Goal: Task Accomplishment & Management: Manage account settings

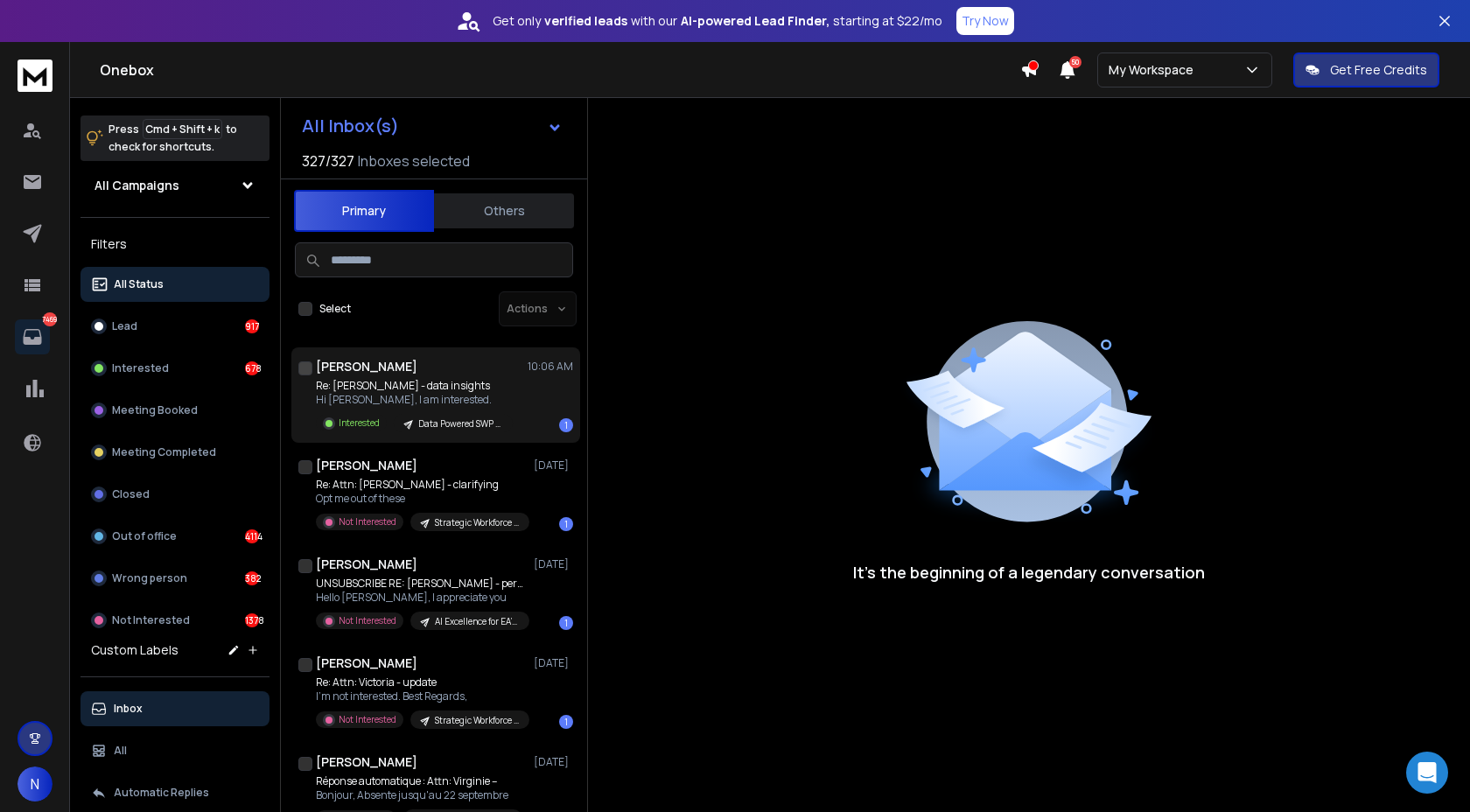
click at [467, 410] on div "Re: Teodora - data insights Hi Amy, I am interested. Interested Data Powered SW…" at bounding box center [414, 405] width 197 height 53
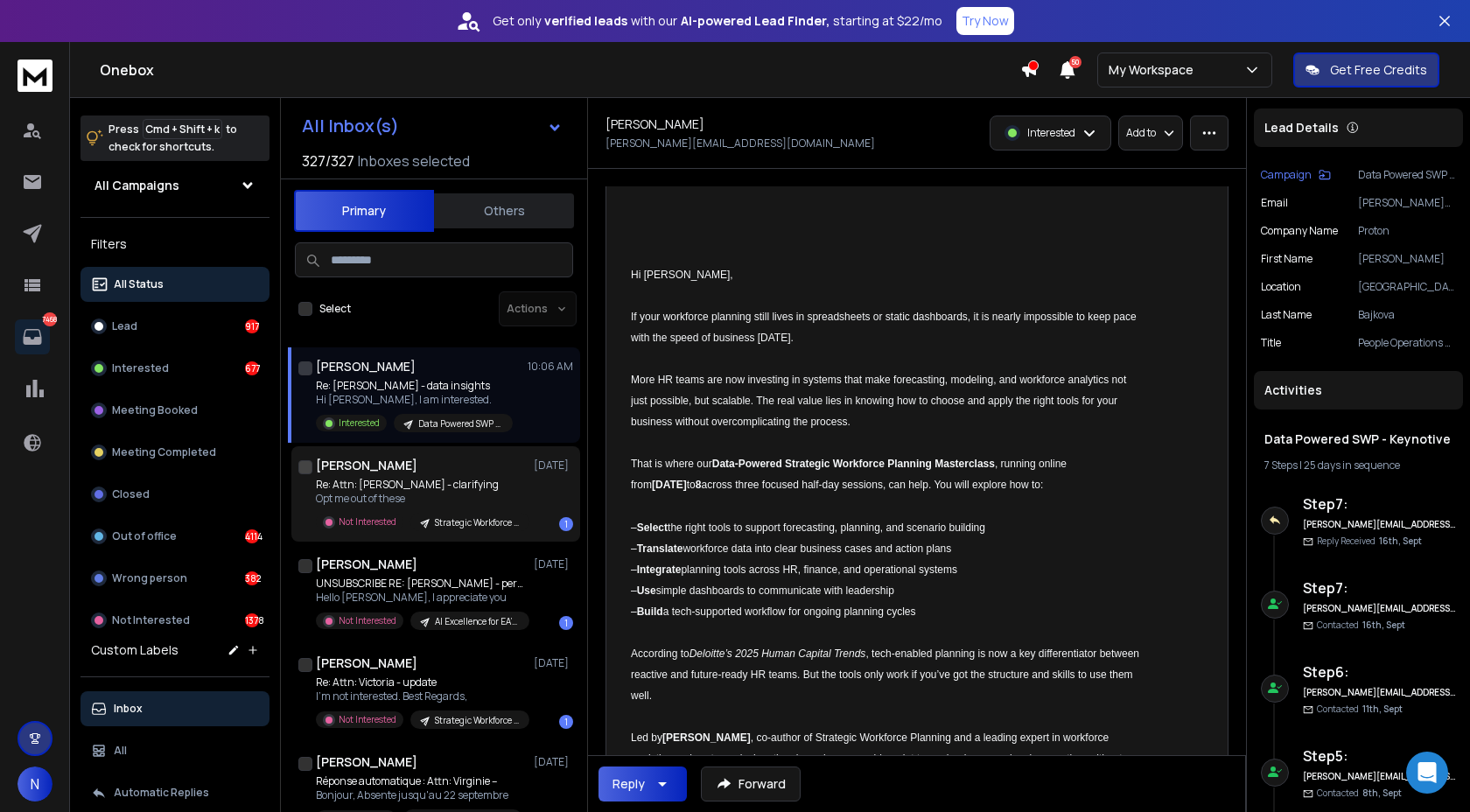
click at [495, 458] on div "Jiby Jacob 15 Sep" at bounding box center [444, 465] width 257 height 17
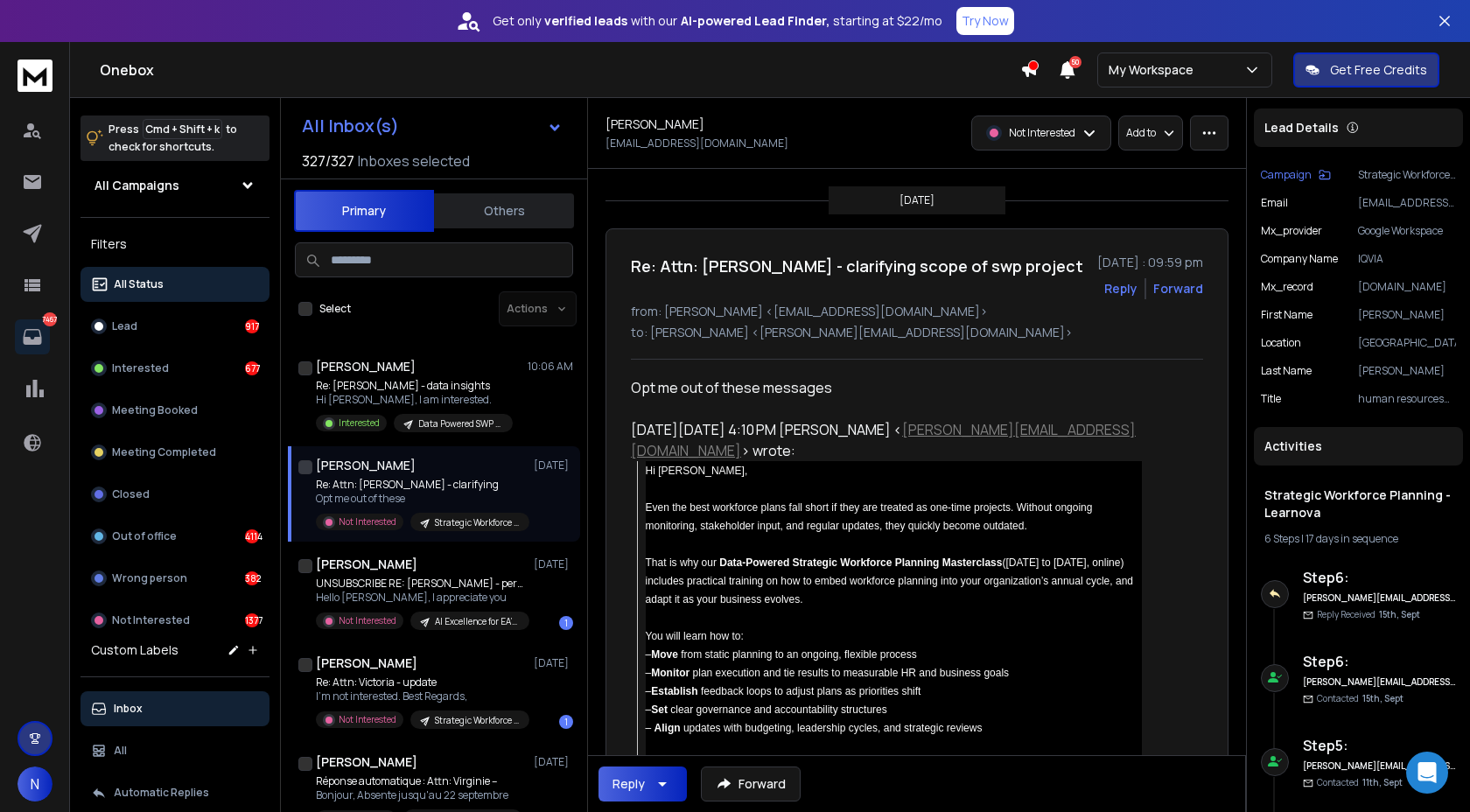
click at [860, 125] on button "button" at bounding box center [1210, 133] width 39 height 35
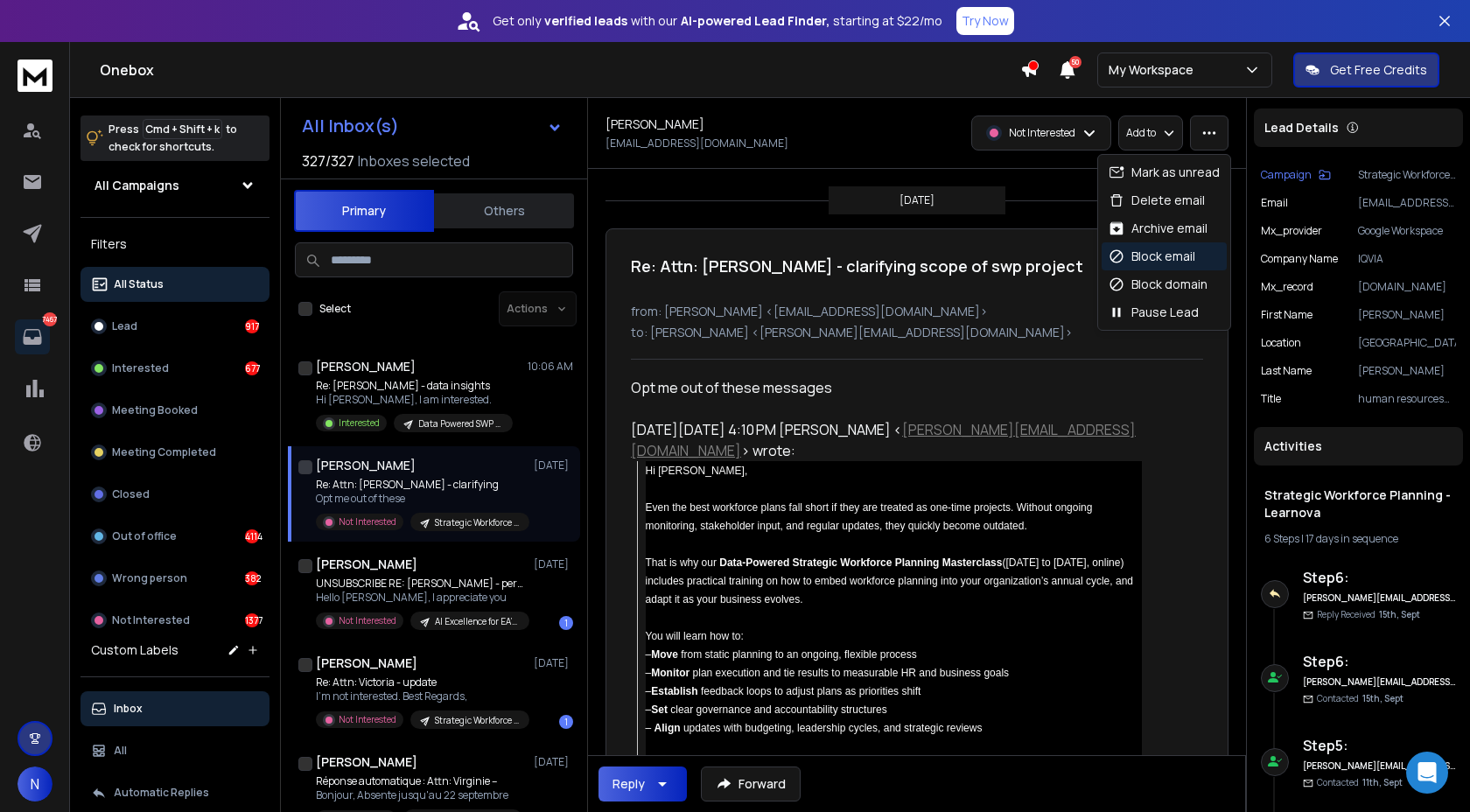
click at [860, 256] on div "Block email" at bounding box center [1151, 256] width 86 height 17
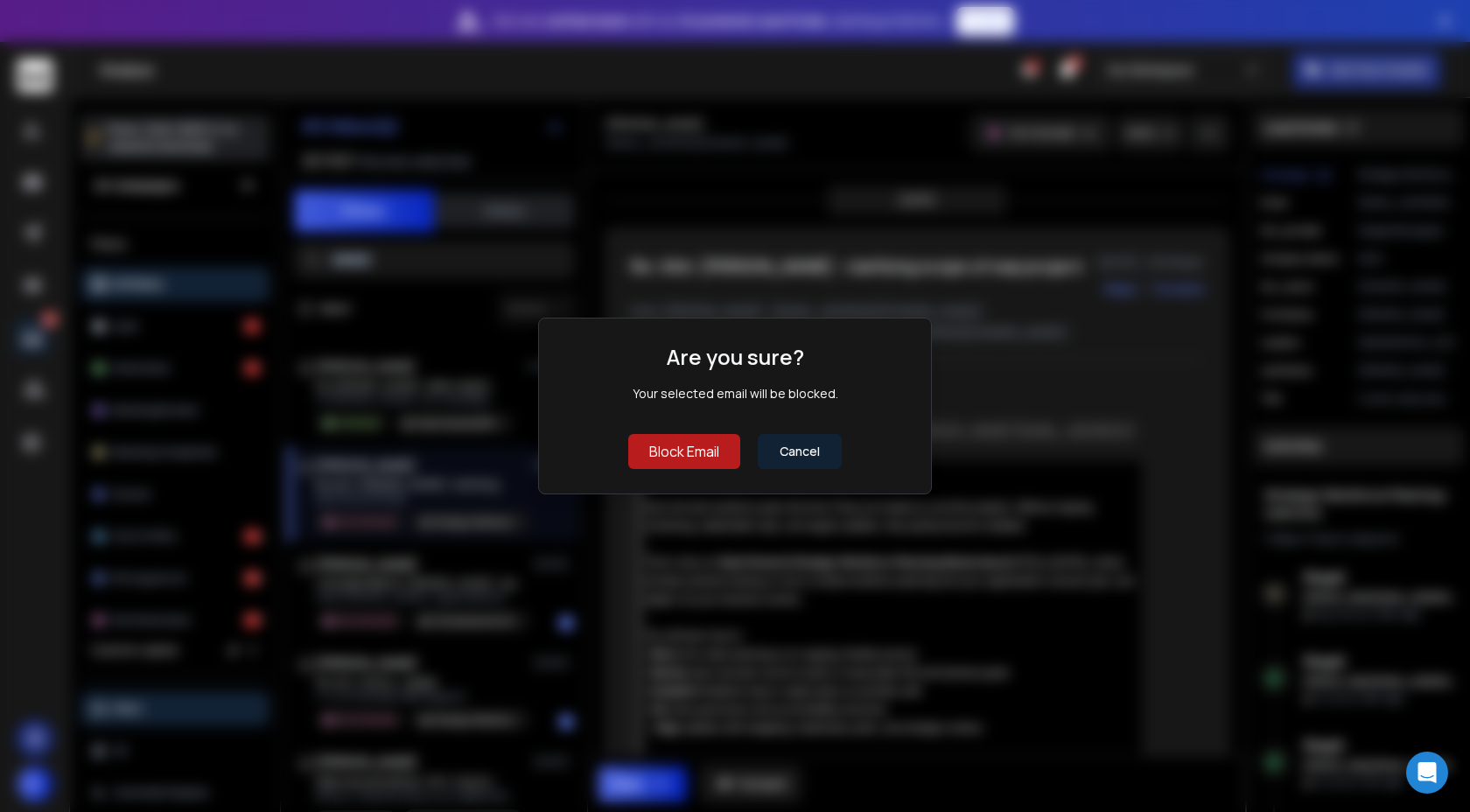
click at [701, 451] on button "Block Email" at bounding box center [684, 452] width 112 height 35
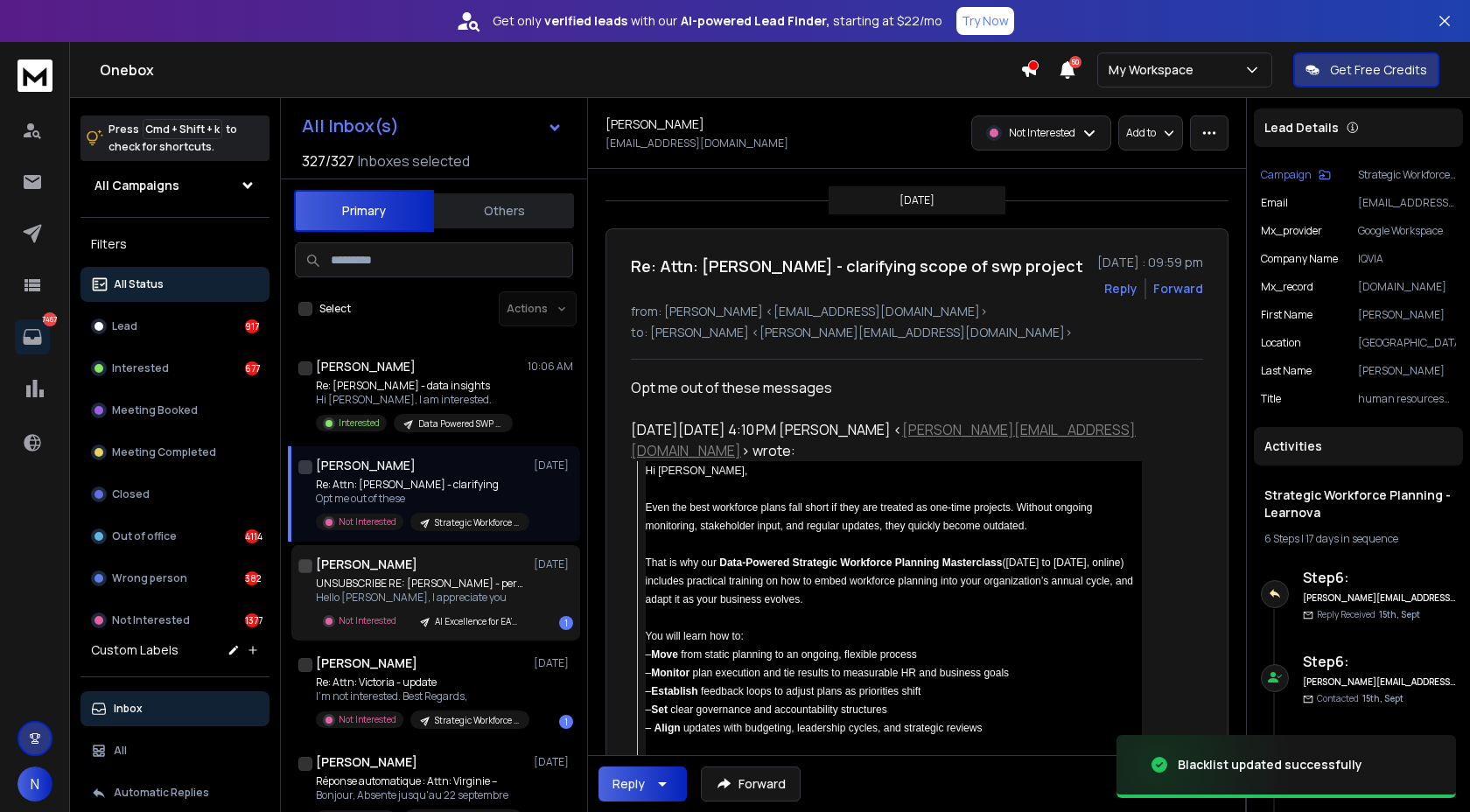
click at [427, 612] on div "AI Excellence for EA's - Learnova" at bounding box center [469, 621] width 119 height 18
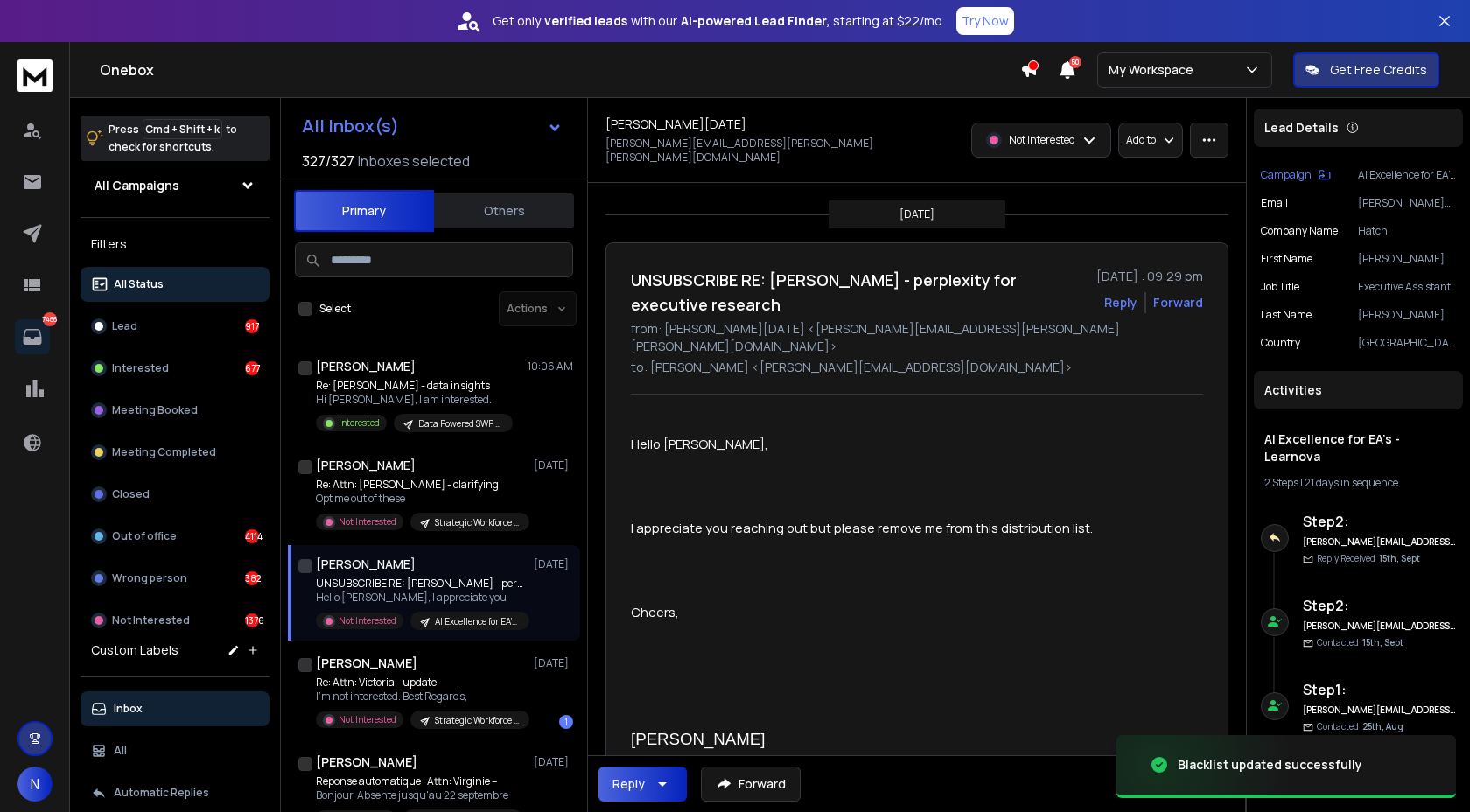
click at [860, 147] on button "button" at bounding box center [1210, 140] width 39 height 35
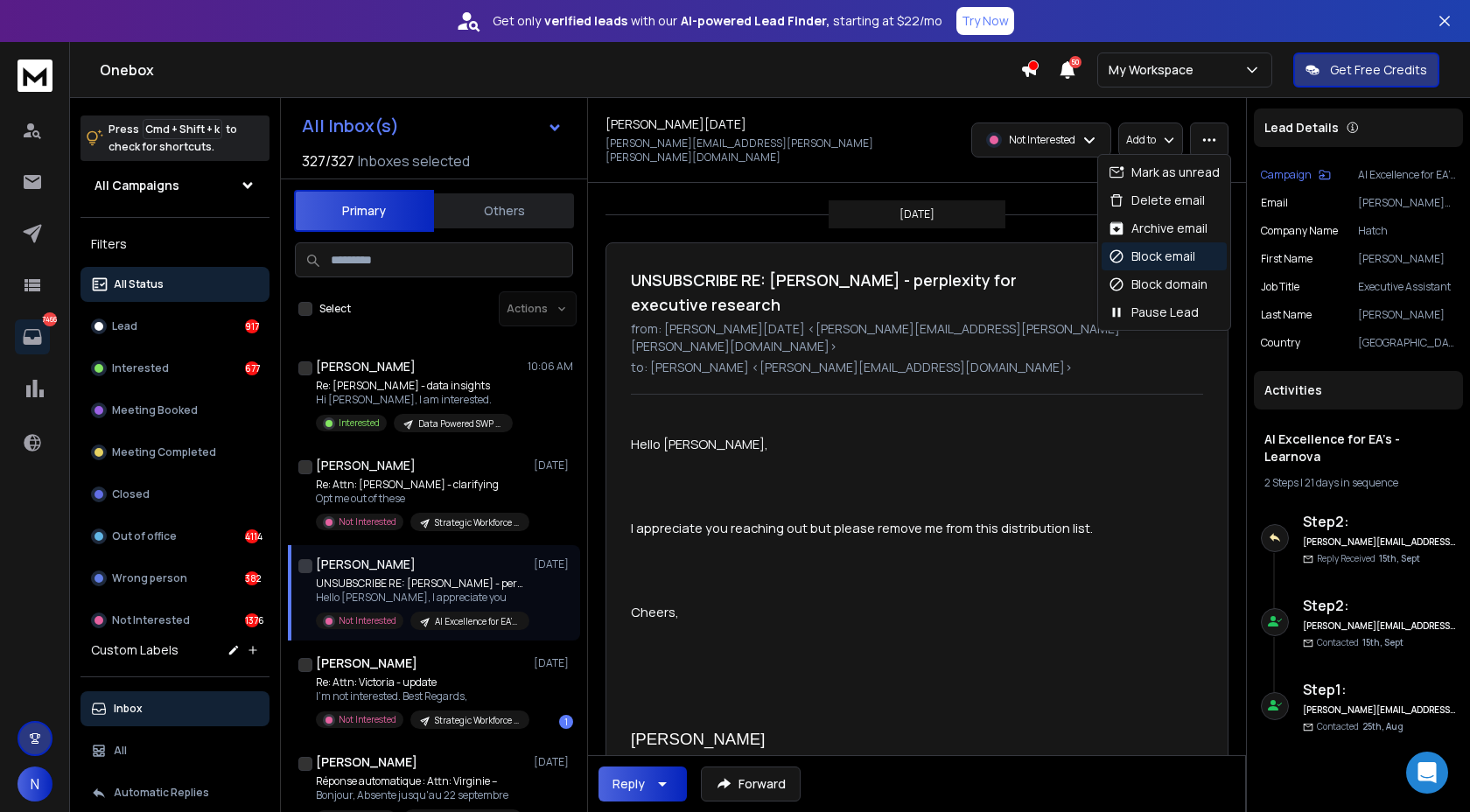
click at [860, 251] on div "Block email" at bounding box center [1151, 256] width 86 height 17
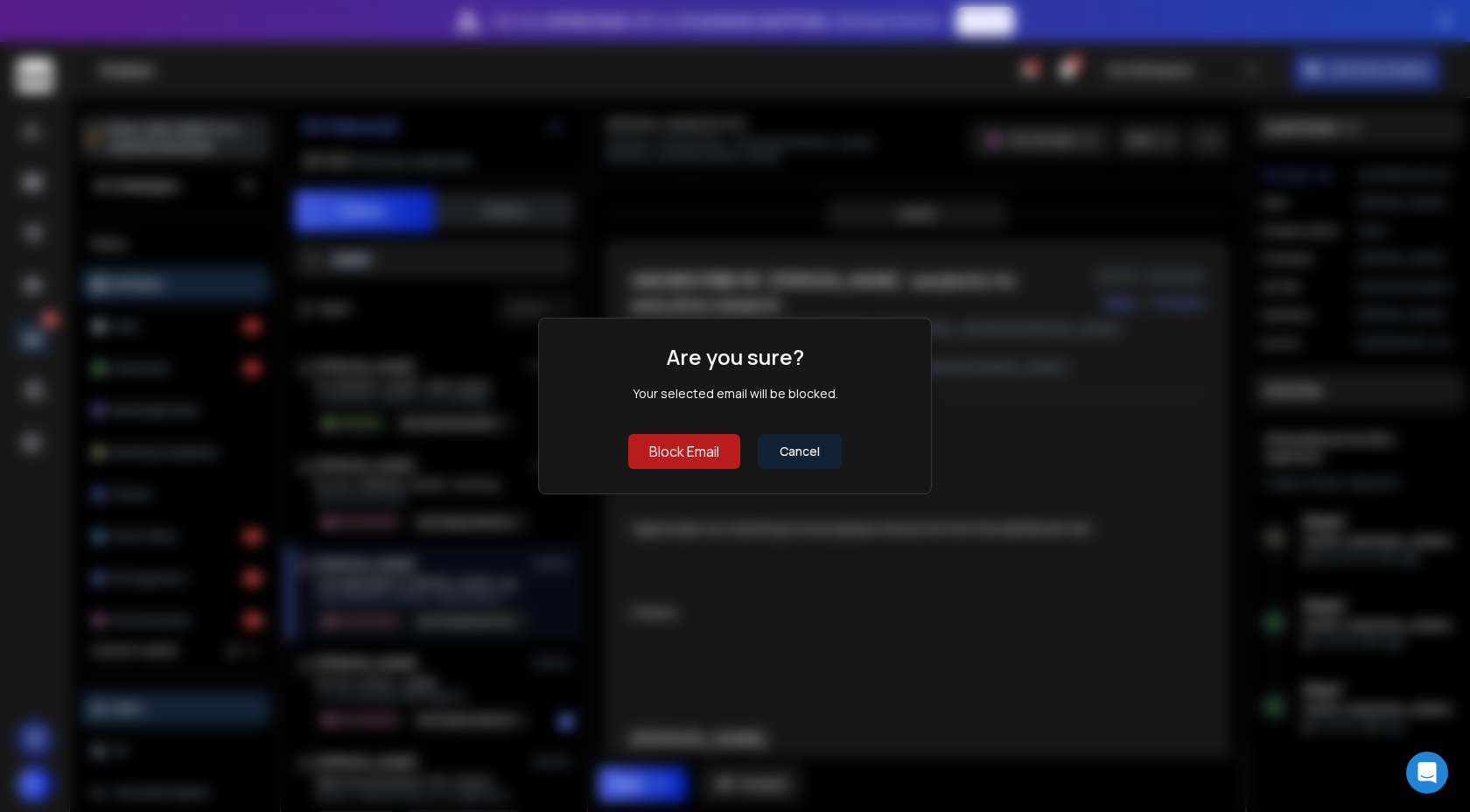
click at [701, 454] on button "Block Email" at bounding box center [684, 452] width 112 height 35
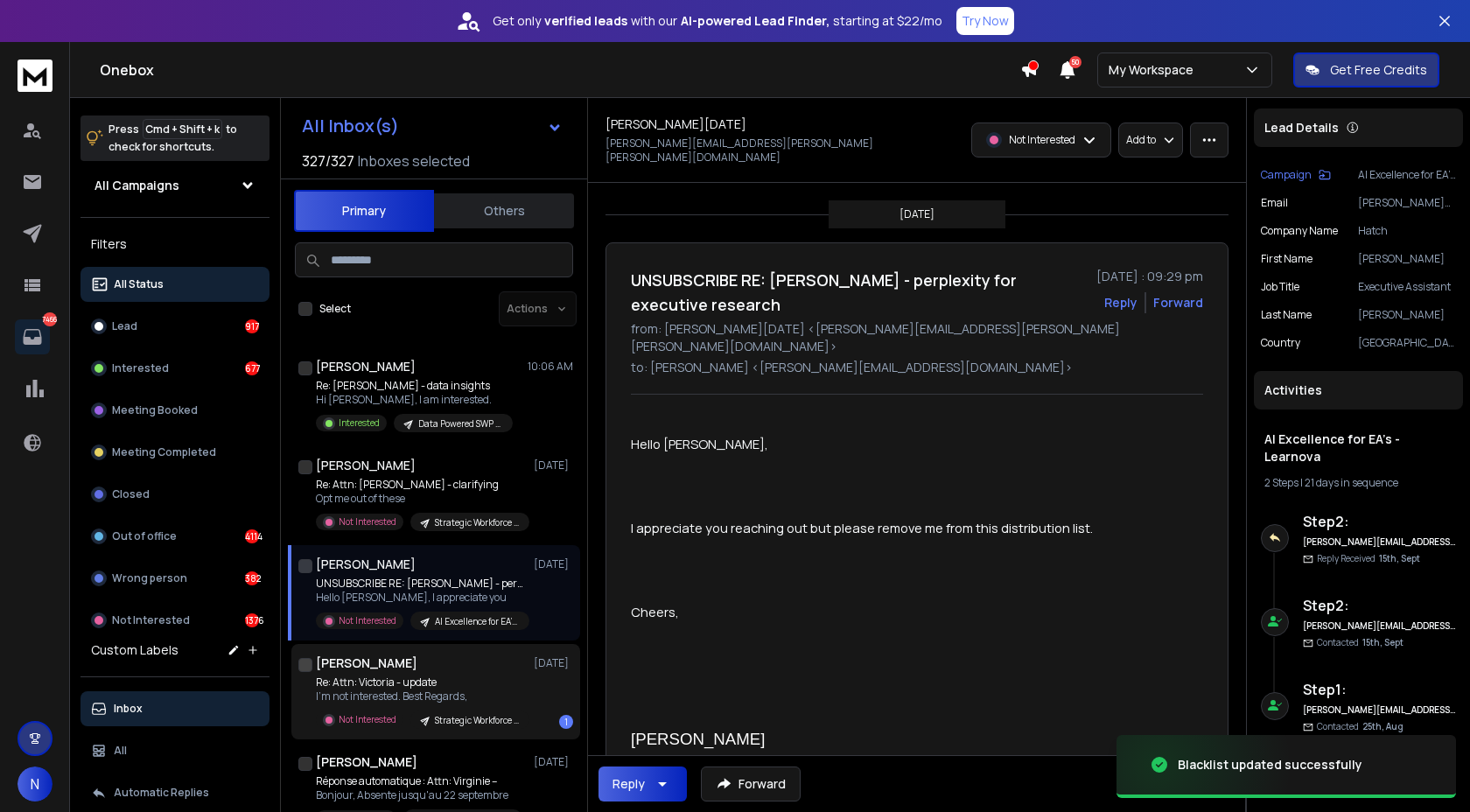
click at [444, 674] on div "Victoria Jimenez 15 Sep Re: Attn: Victoria - update I'm not interested. Best Re…" at bounding box center [444, 692] width 257 height 75
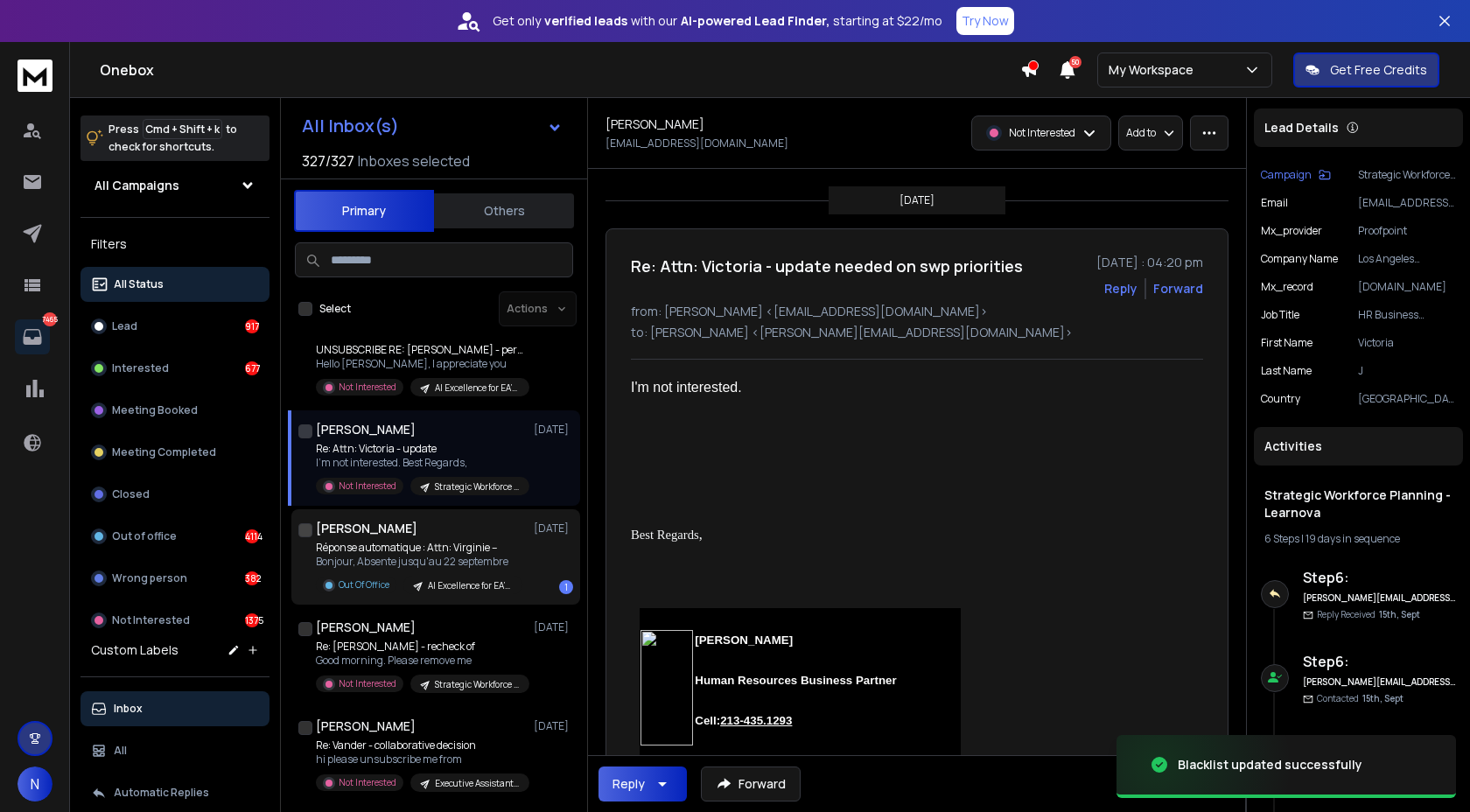
scroll to position [264, 0]
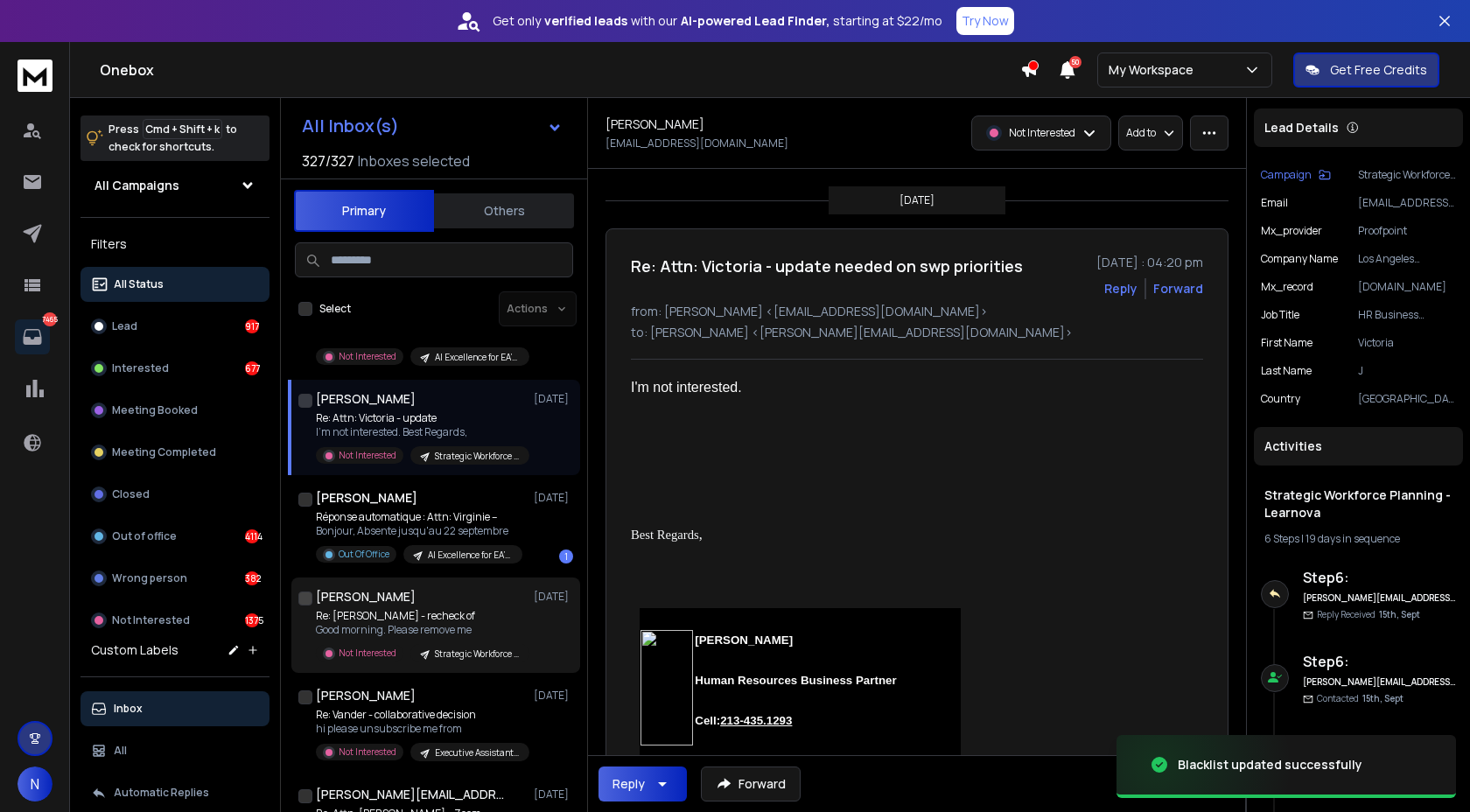
click at [481, 610] on p "Re: Aileen - recheck of" at bounding box center [421, 616] width 210 height 14
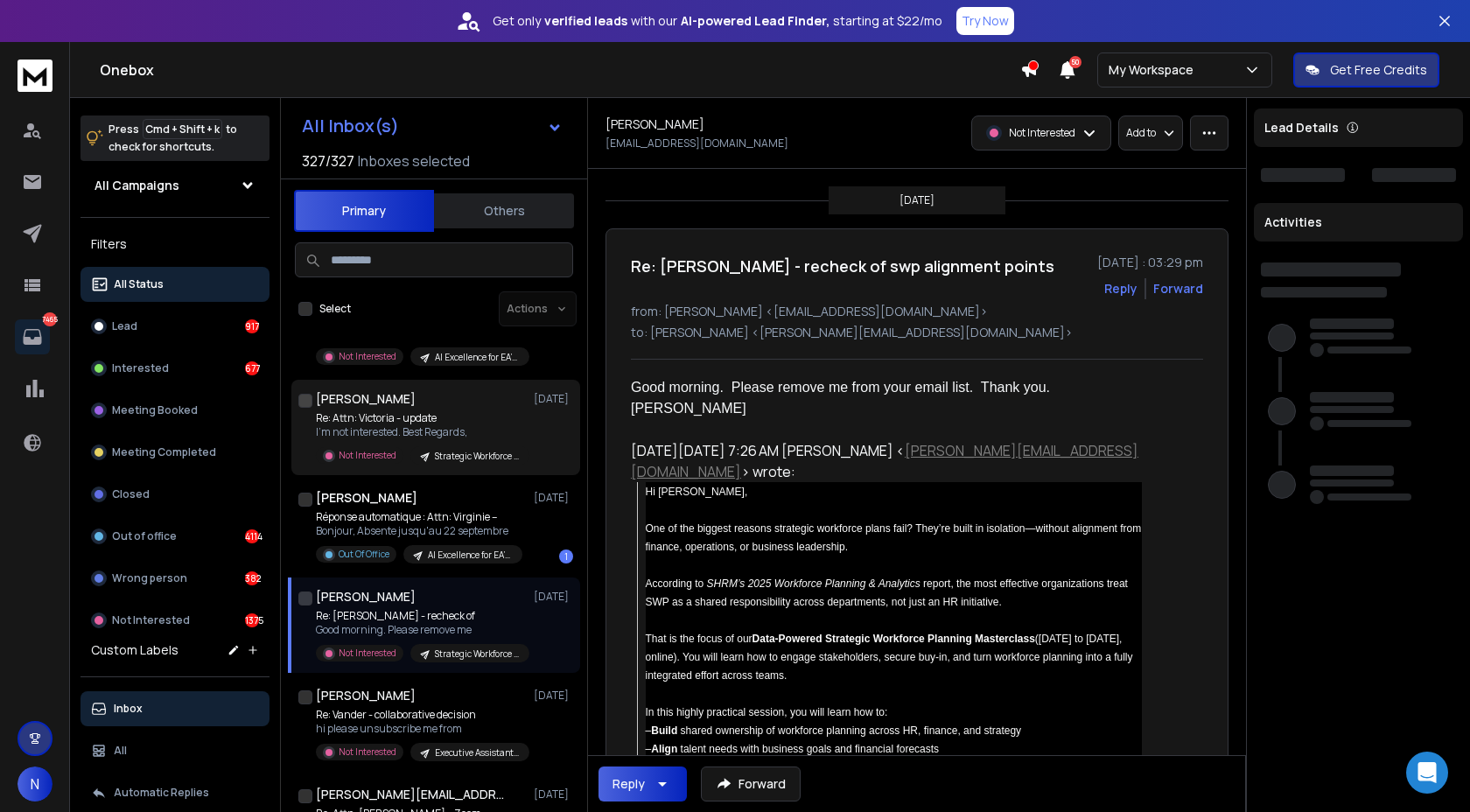
scroll to position [0, 0]
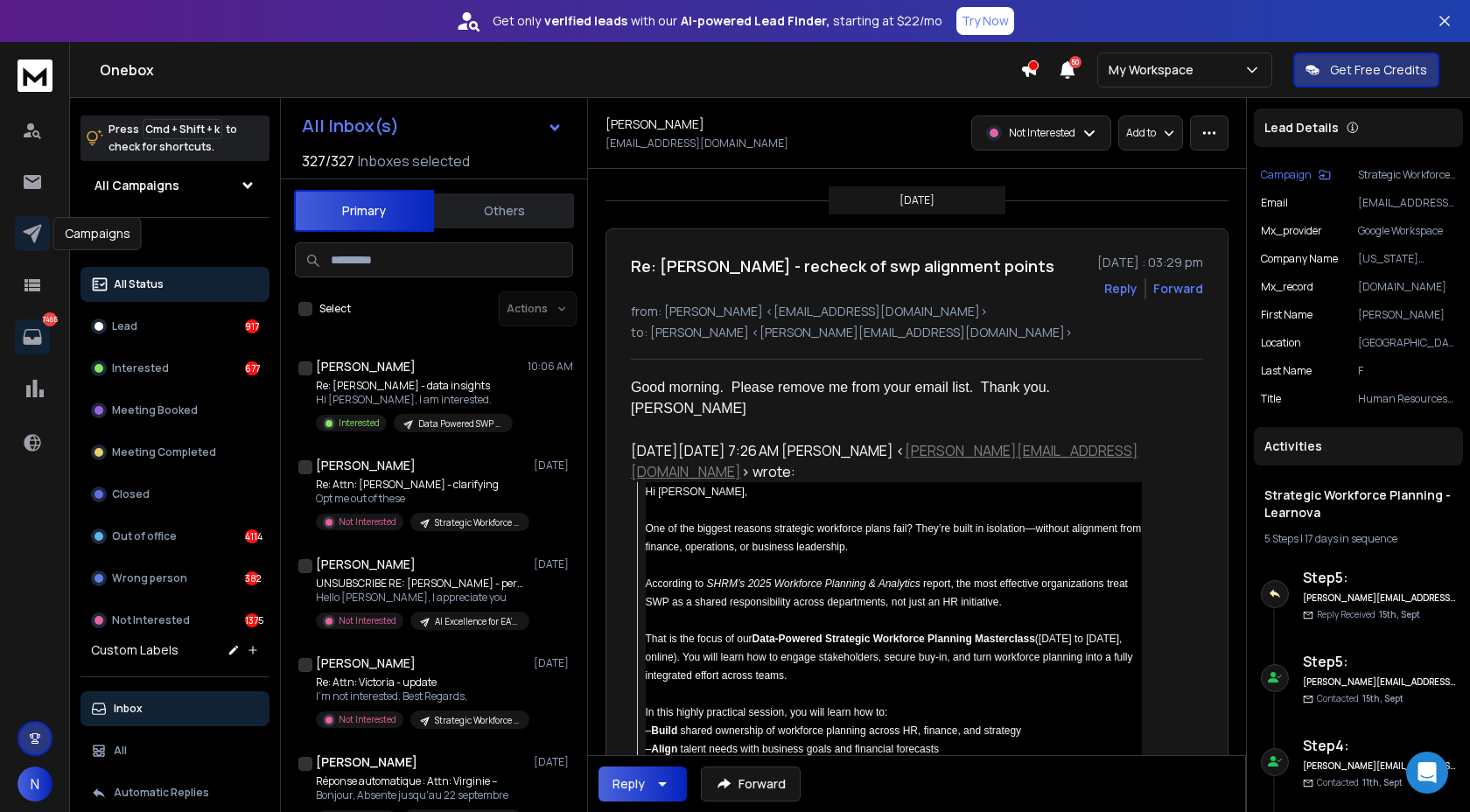
click at [24, 242] on icon at bounding box center [33, 234] width 21 height 21
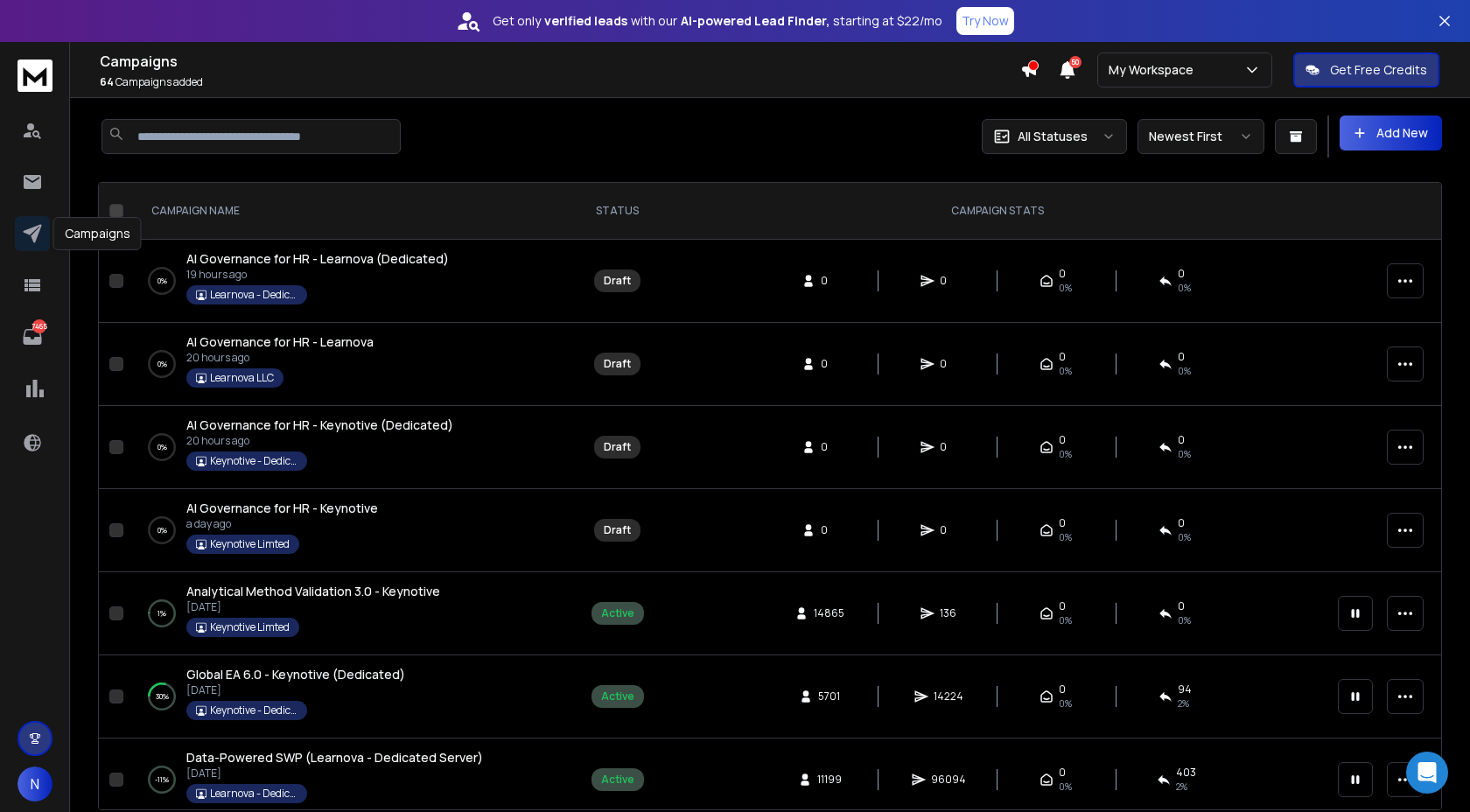
click at [383, 259] on span "AI Governance for HR - Learnova (Dedicated)" at bounding box center [318, 258] width 262 height 17
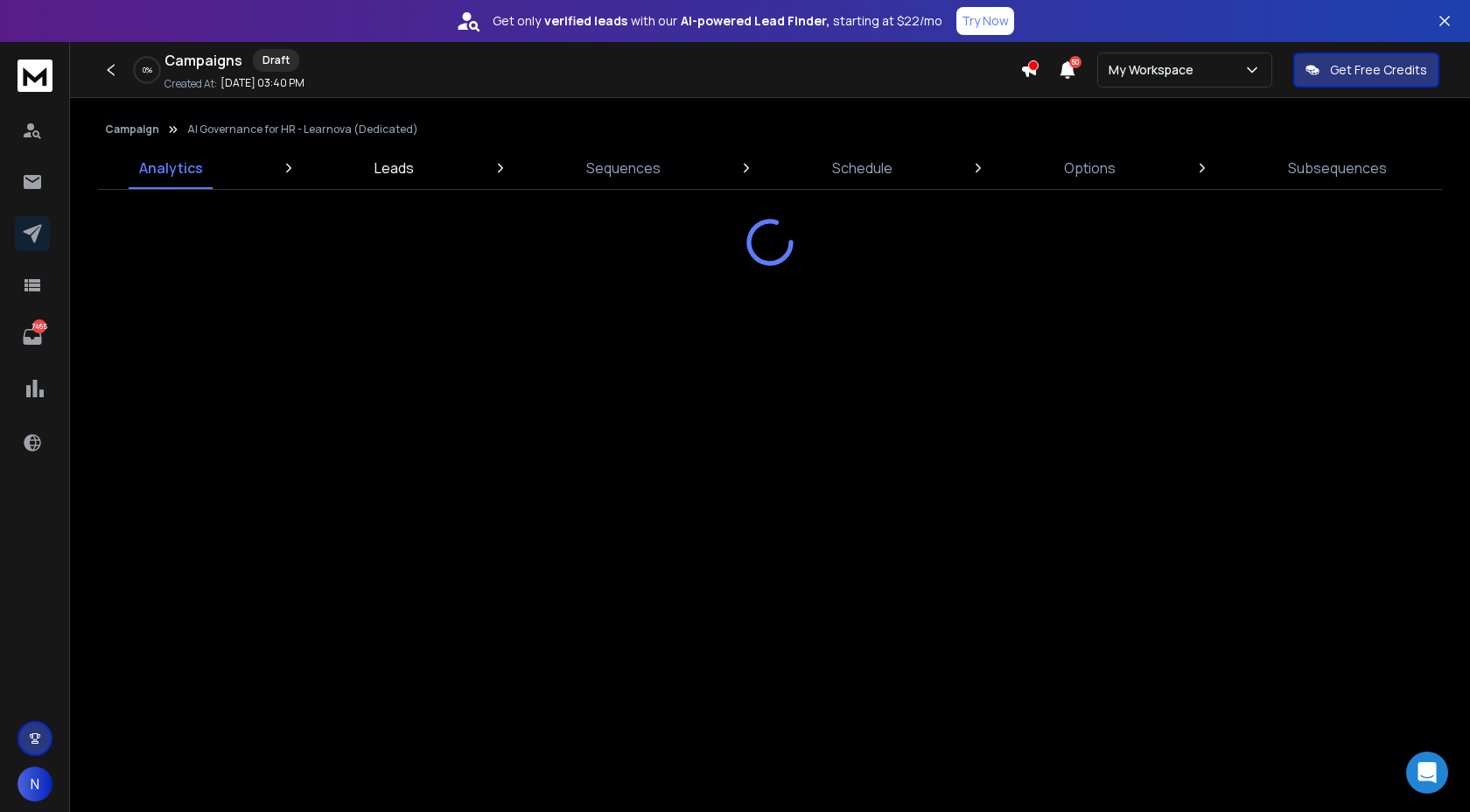
click at [399, 174] on p "Leads" at bounding box center [393, 168] width 40 height 21
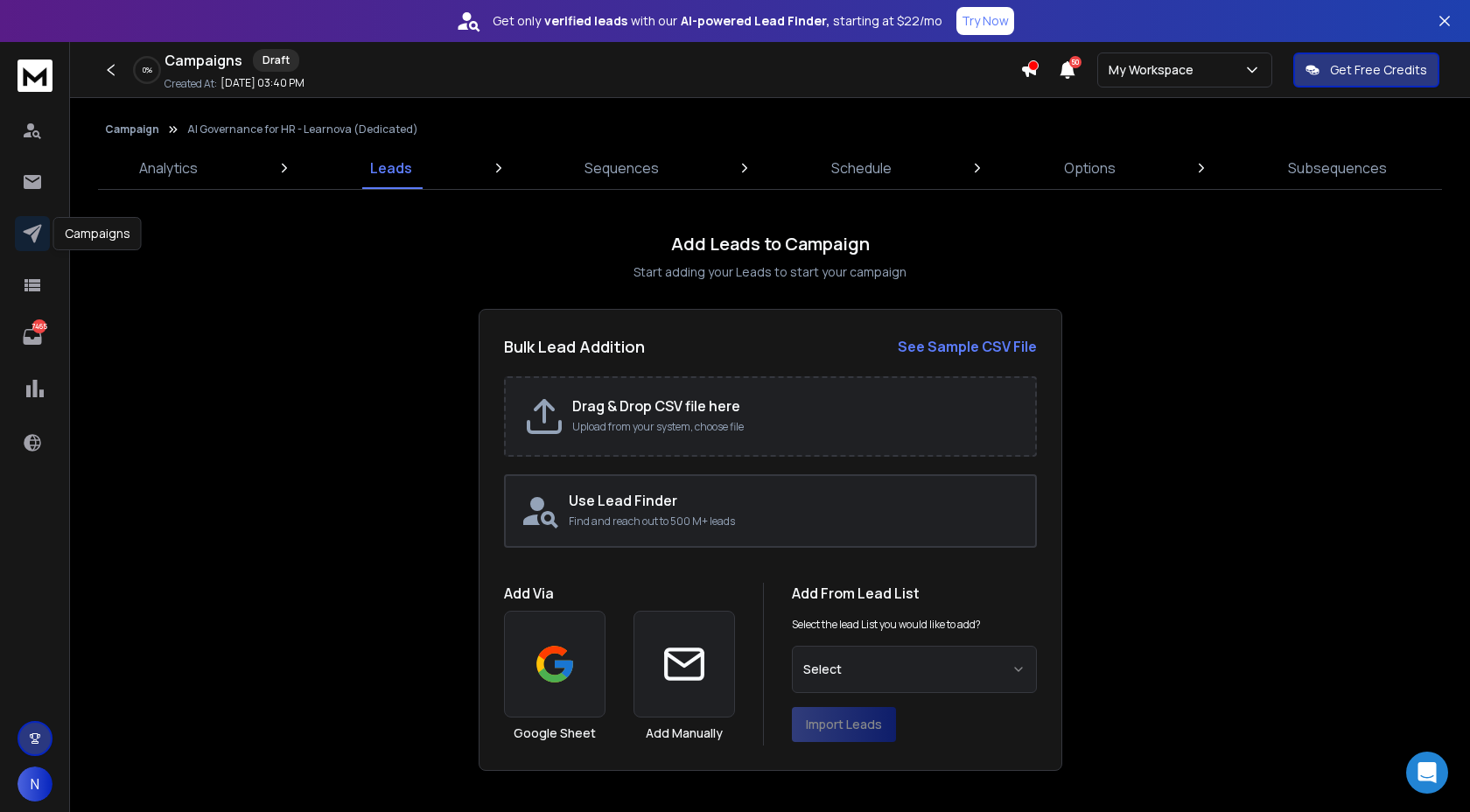
click at [46, 246] on link at bounding box center [32, 233] width 35 height 35
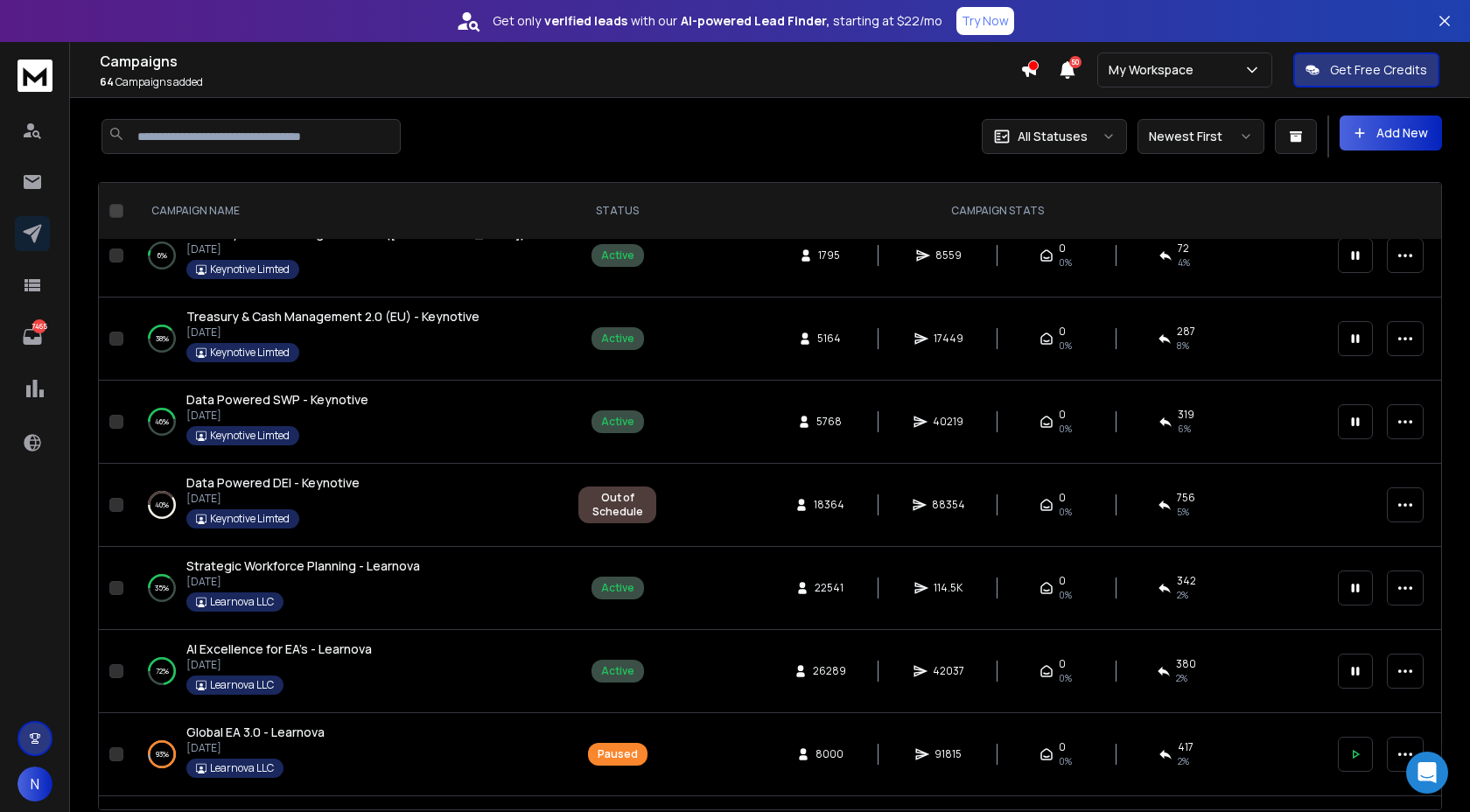
scroll to position [1066, 0]
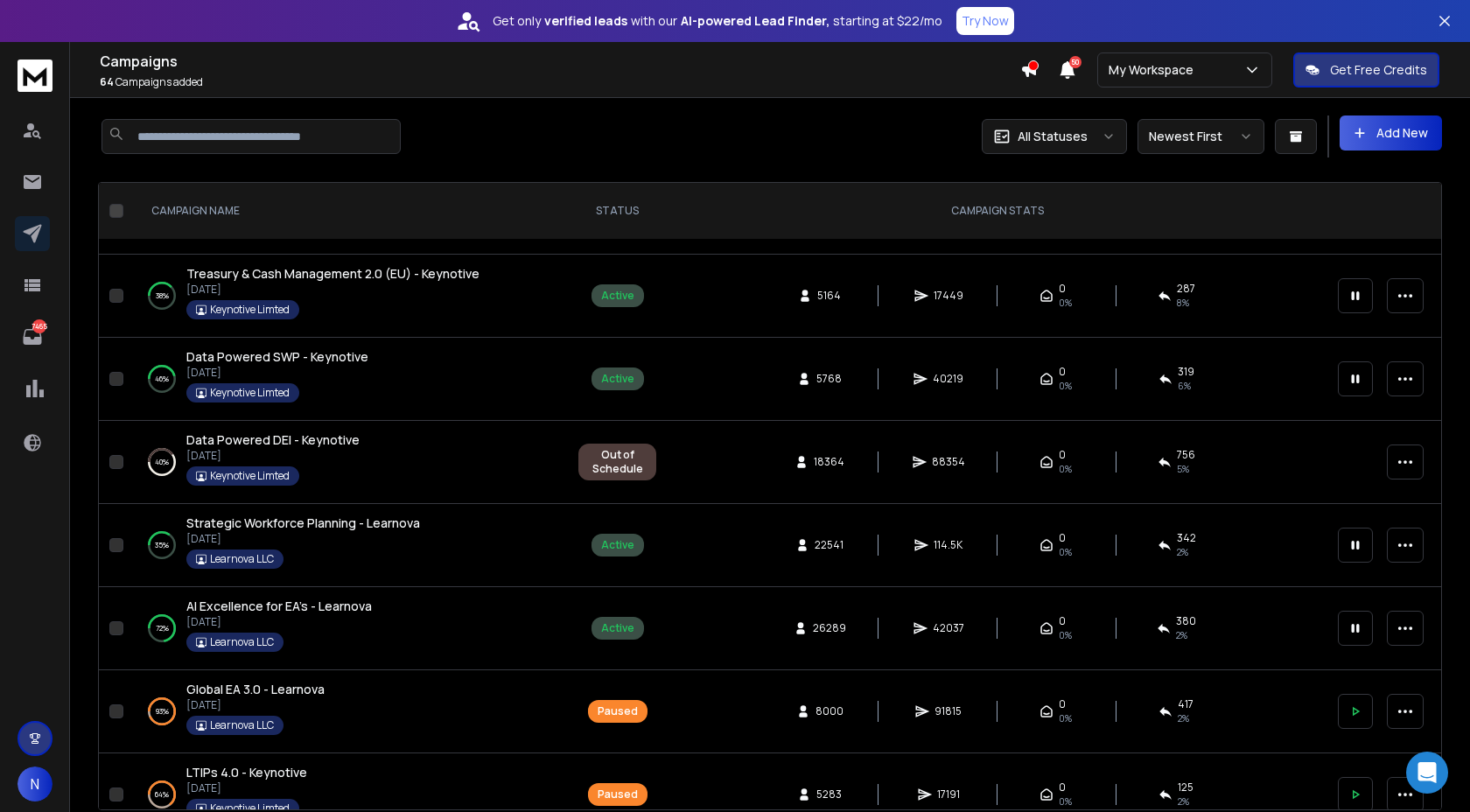
click at [349, 523] on span "Strategic Workforce Planning - Learnova" at bounding box center [303, 523] width 233 height 17
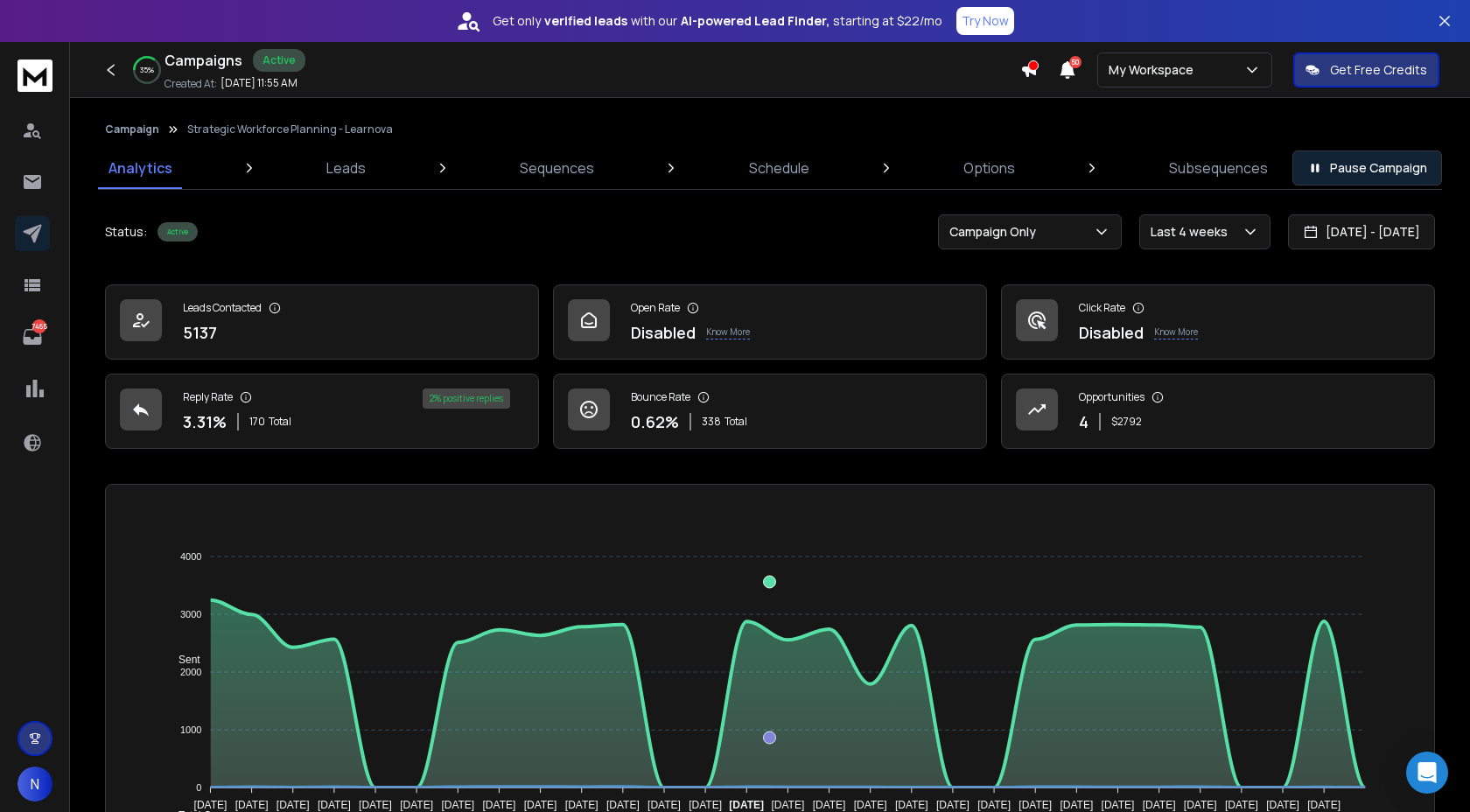
click at [860, 163] on button "Pause Campaign" at bounding box center [1367, 168] width 150 height 35
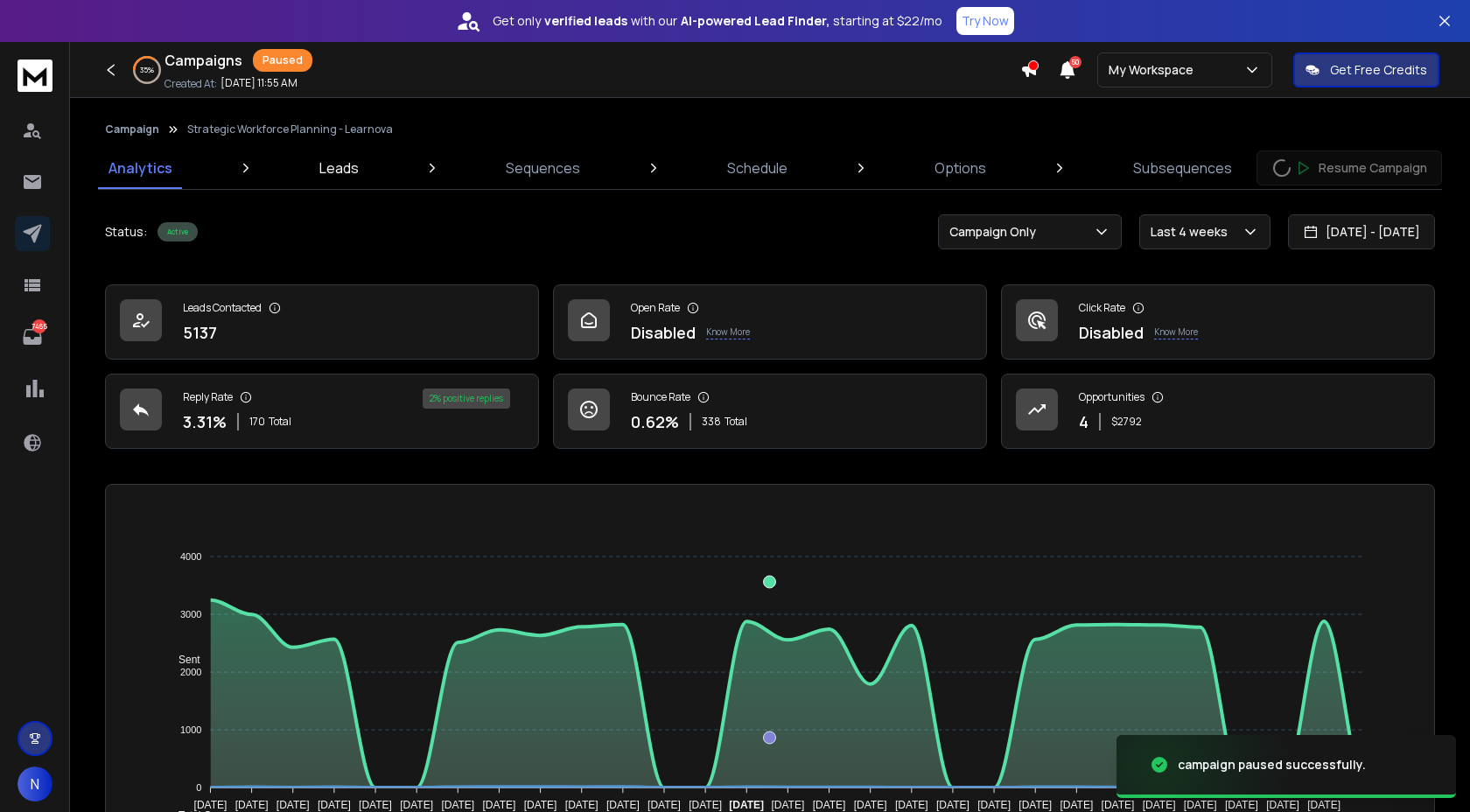
click at [317, 168] on link "Leads" at bounding box center [339, 167] width 60 height 42
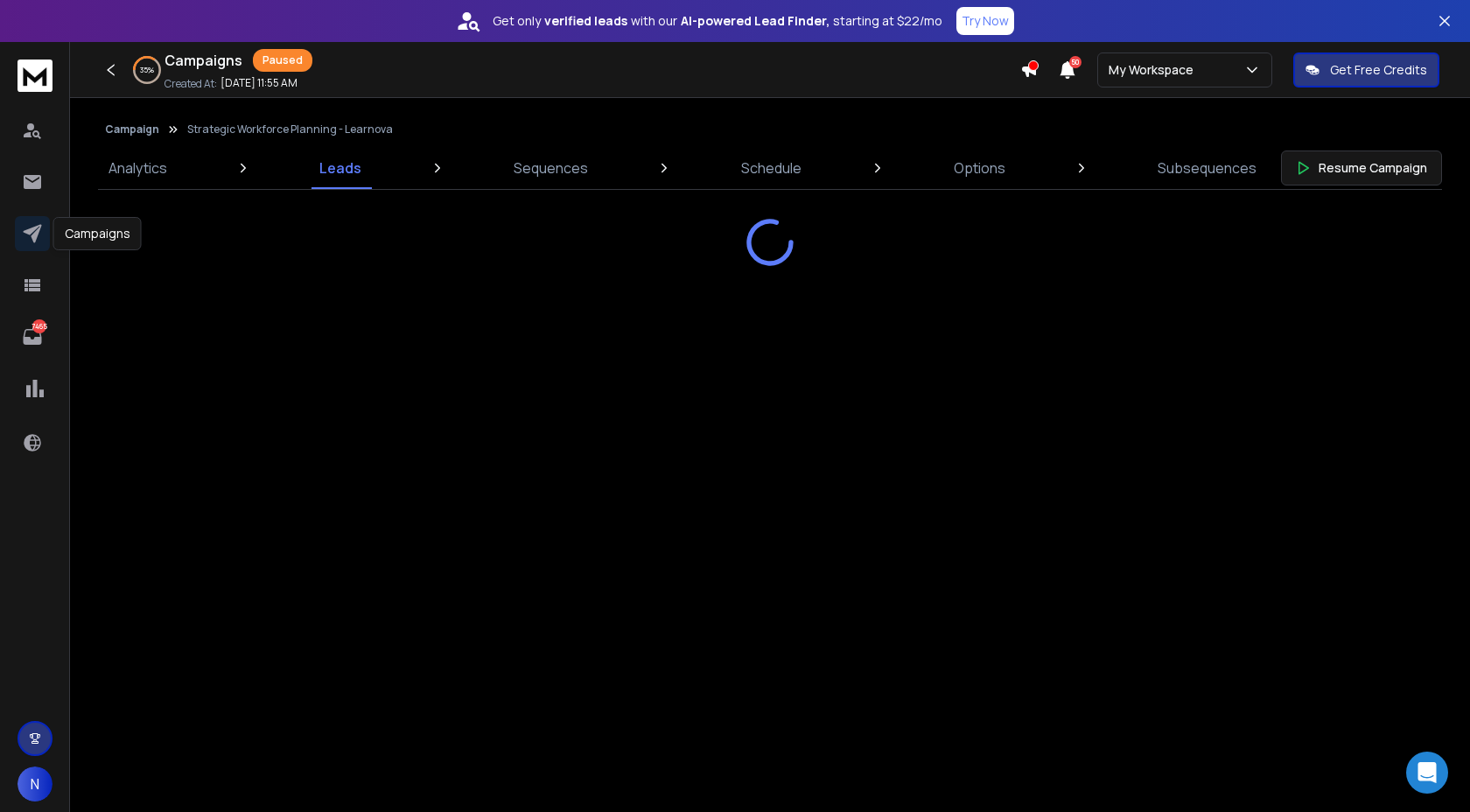
click at [23, 237] on icon at bounding box center [33, 234] width 21 height 21
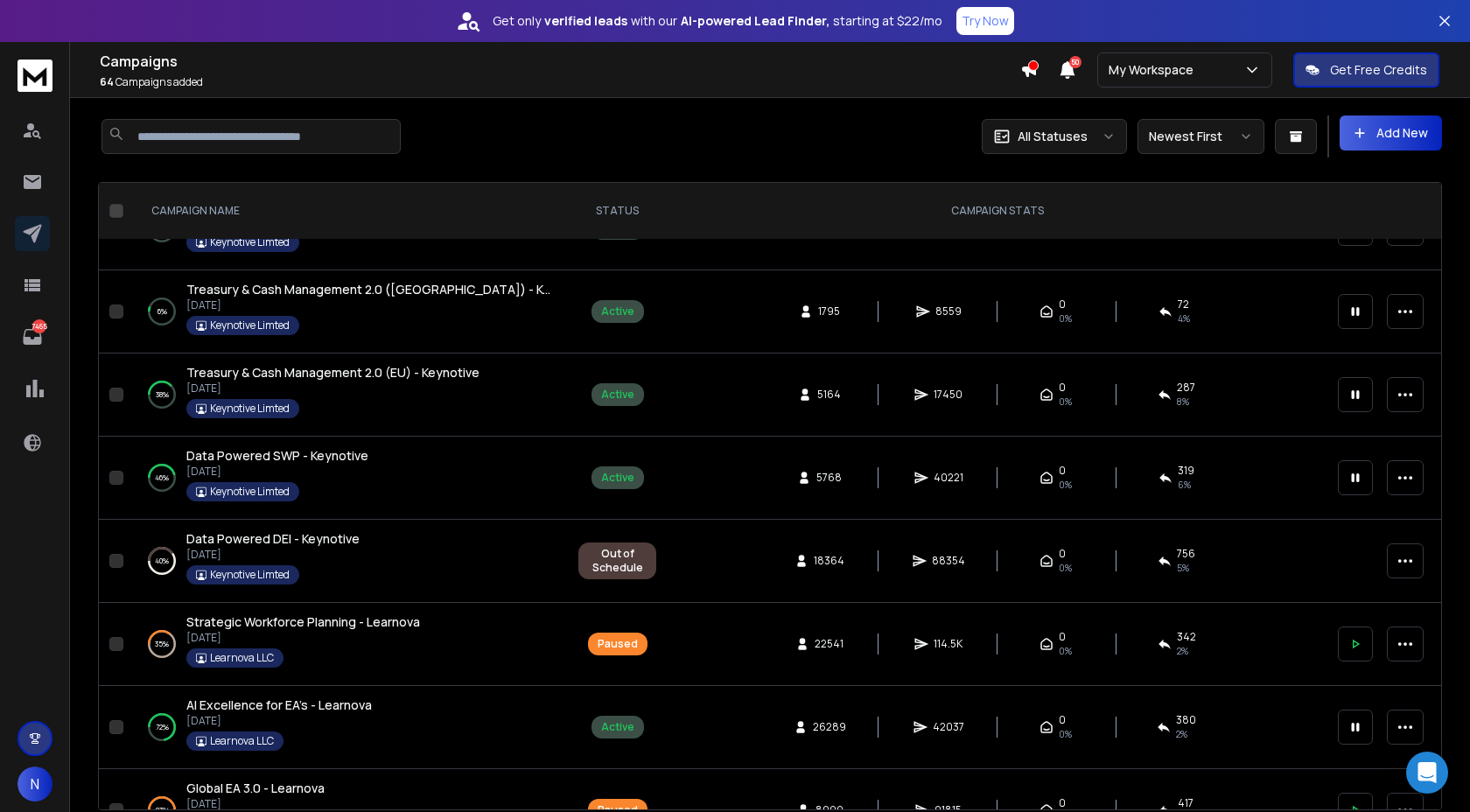
scroll to position [965, 0]
click at [307, 462] on span "Data Powered SWP - Keynotive" at bounding box center [277, 456] width 182 height 17
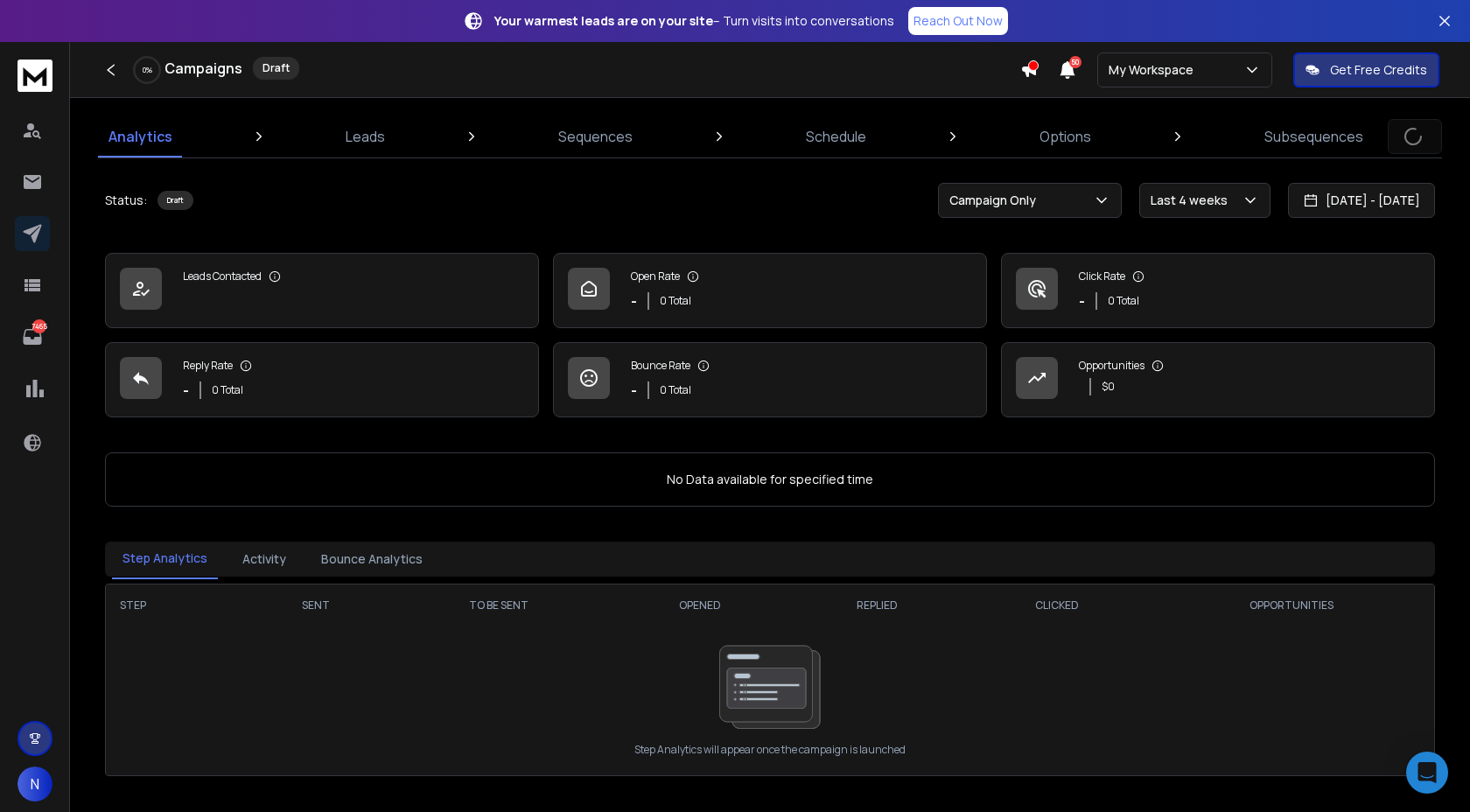
click at [25, 68] on img at bounding box center [35, 75] width 35 height 32
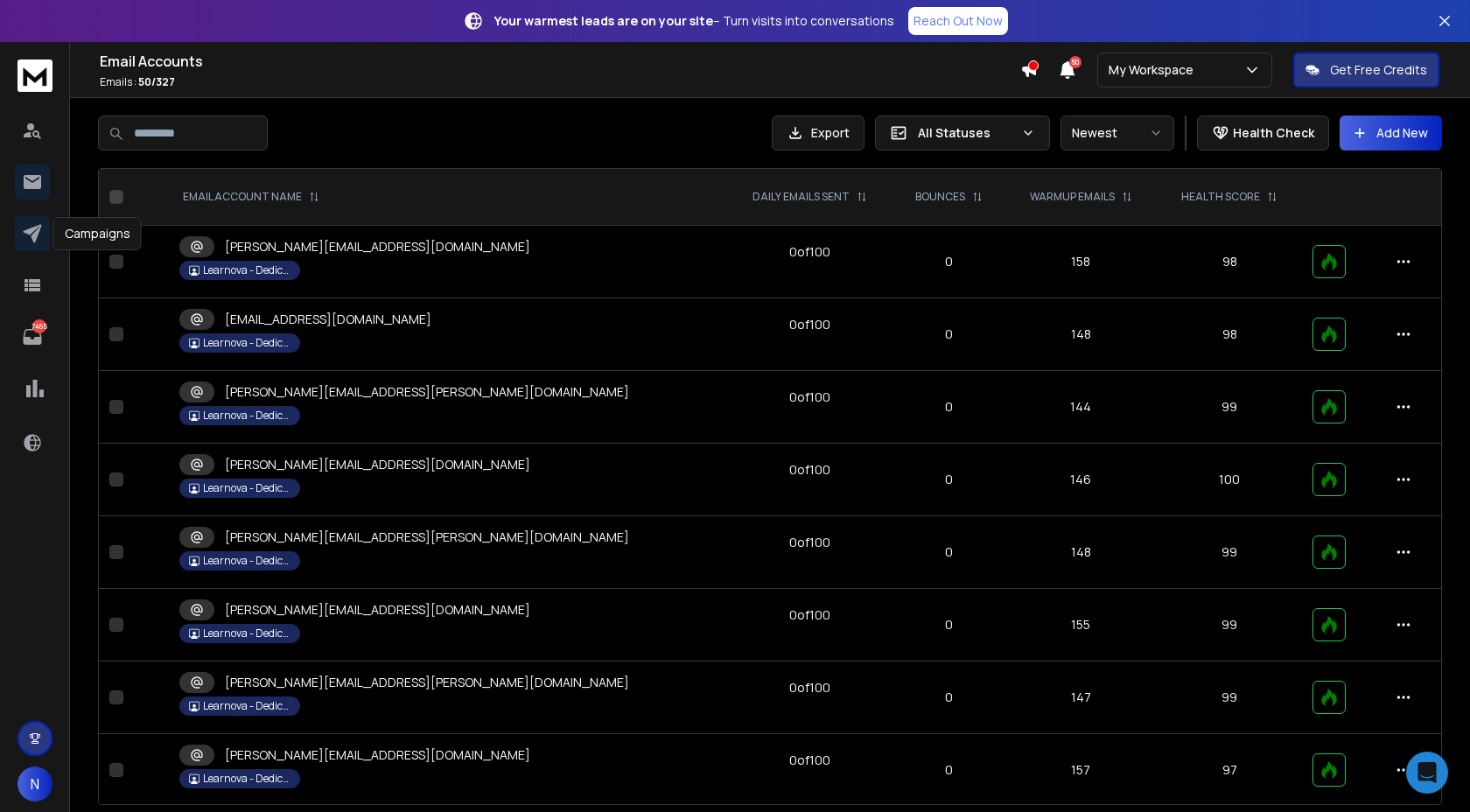
click at [28, 235] on icon at bounding box center [33, 234] width 21 height 21
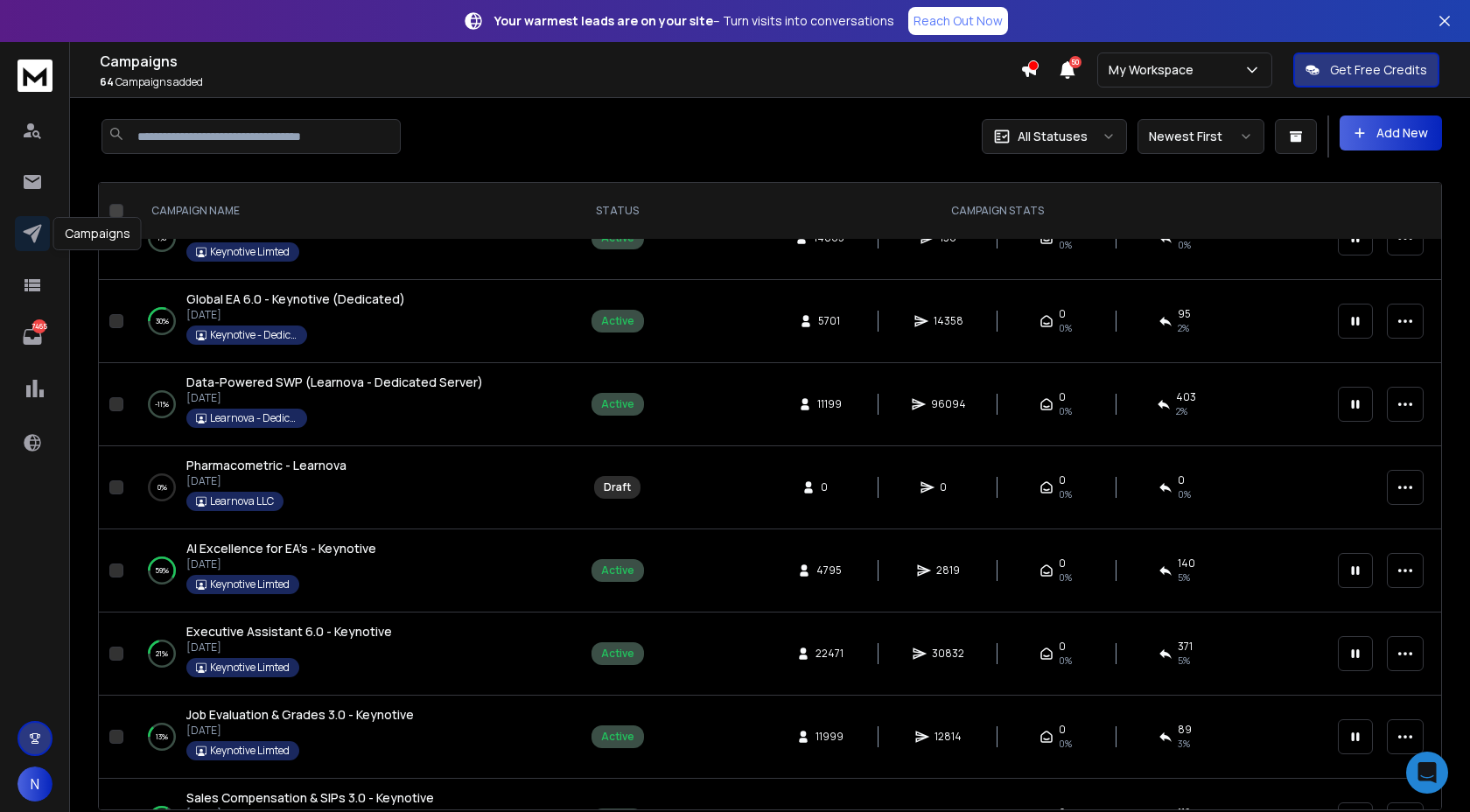
scroll to position [374, 0]
click at [395, 388] on span "Data-Powered SWP (Learnova - Dedicated Server)" at bounding box center [334, 382] width 296 height 17
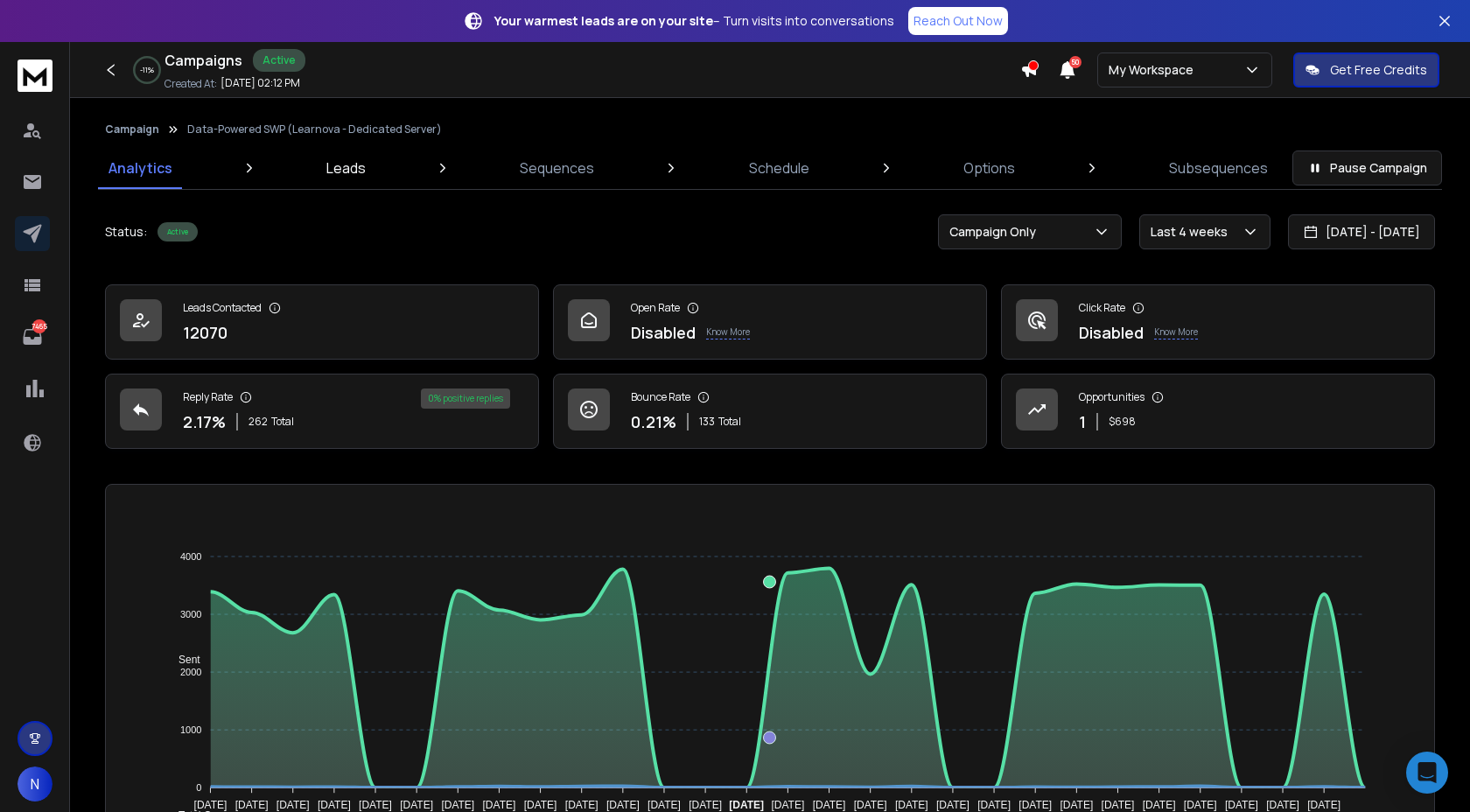
click at [359, 179] on link "Leads" at bounding box center [346, 167] width 60 height 42
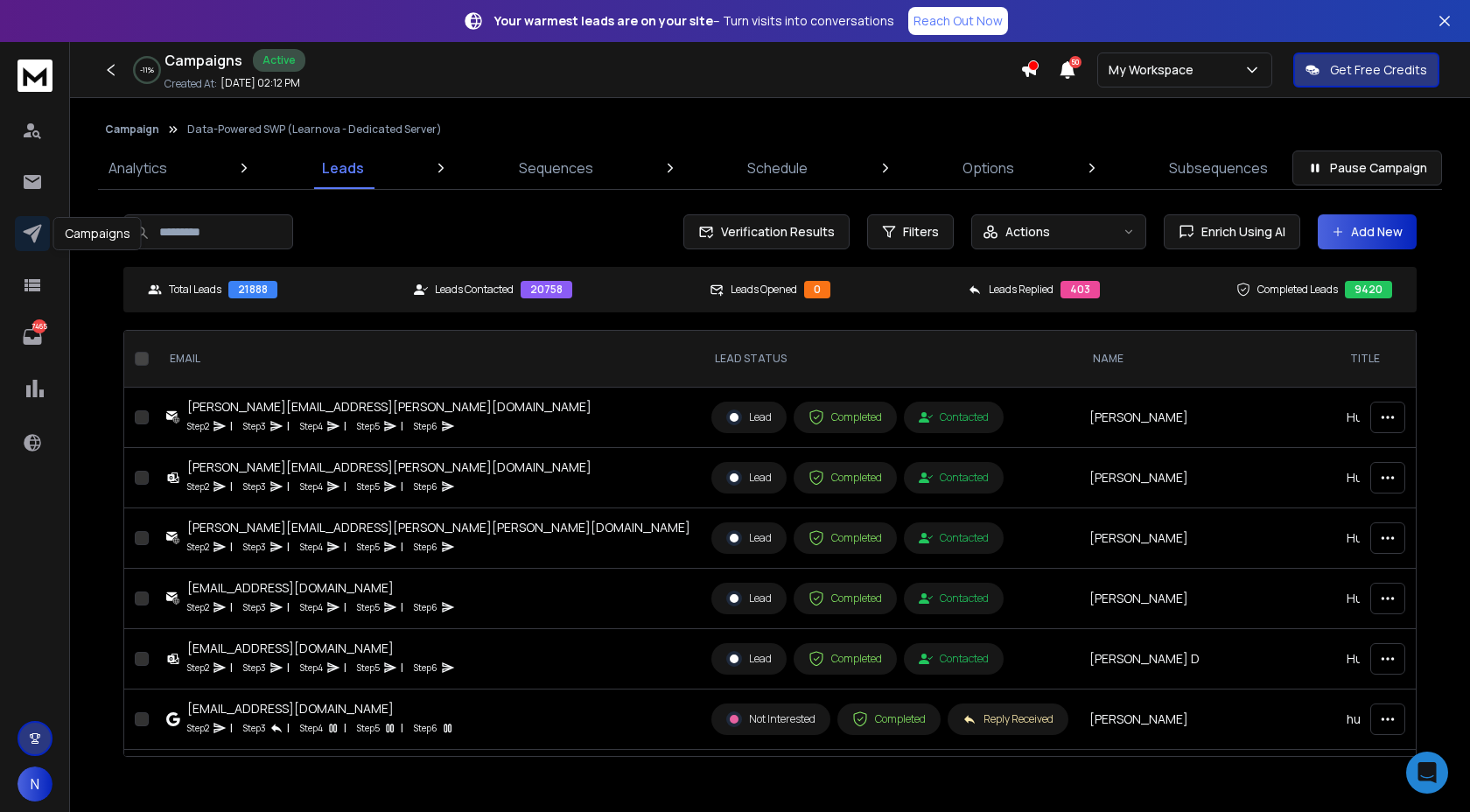
click at [30, 232] on icon at bounding box center [31, 233] width 18 height 18
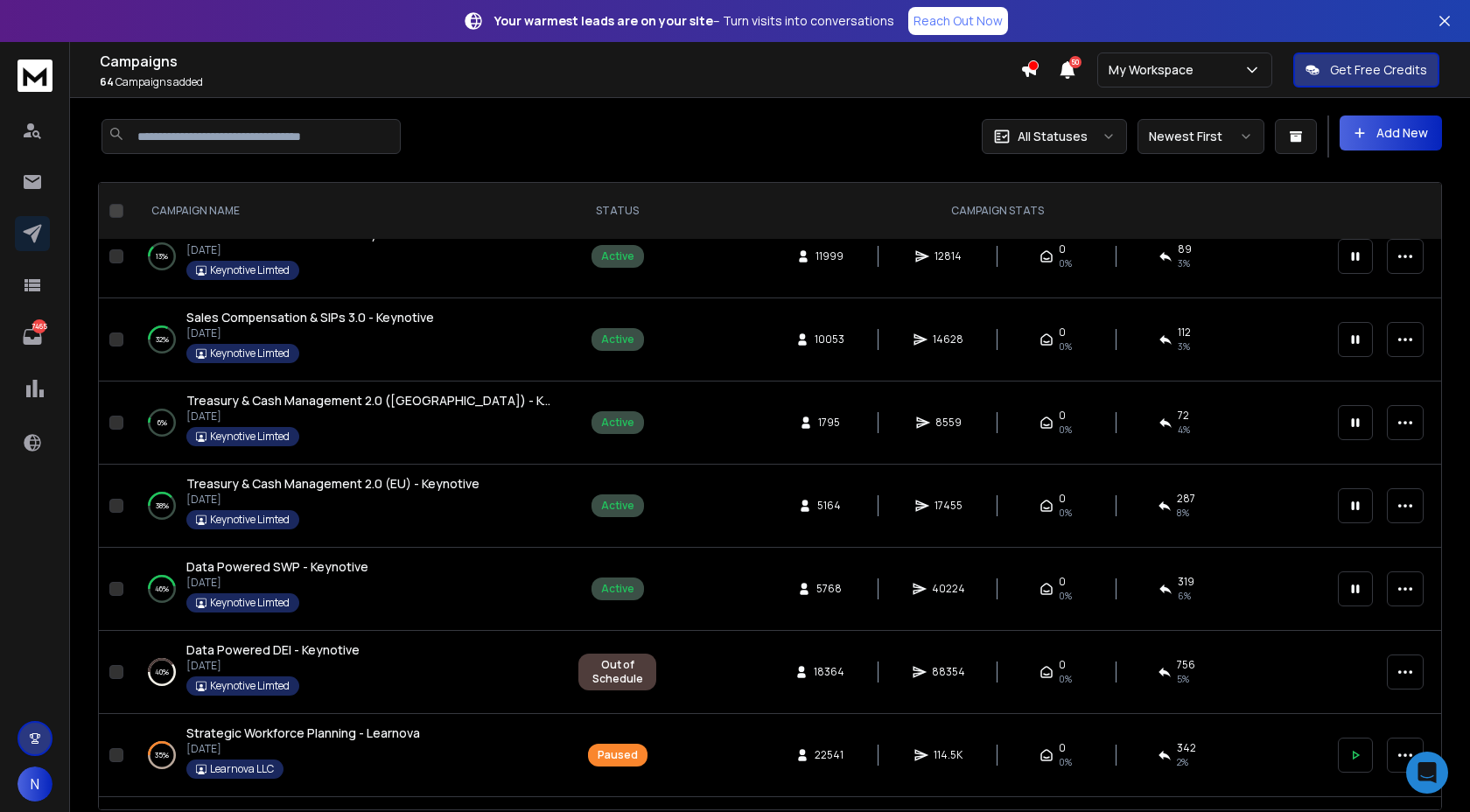
scroll to position [859, 0]
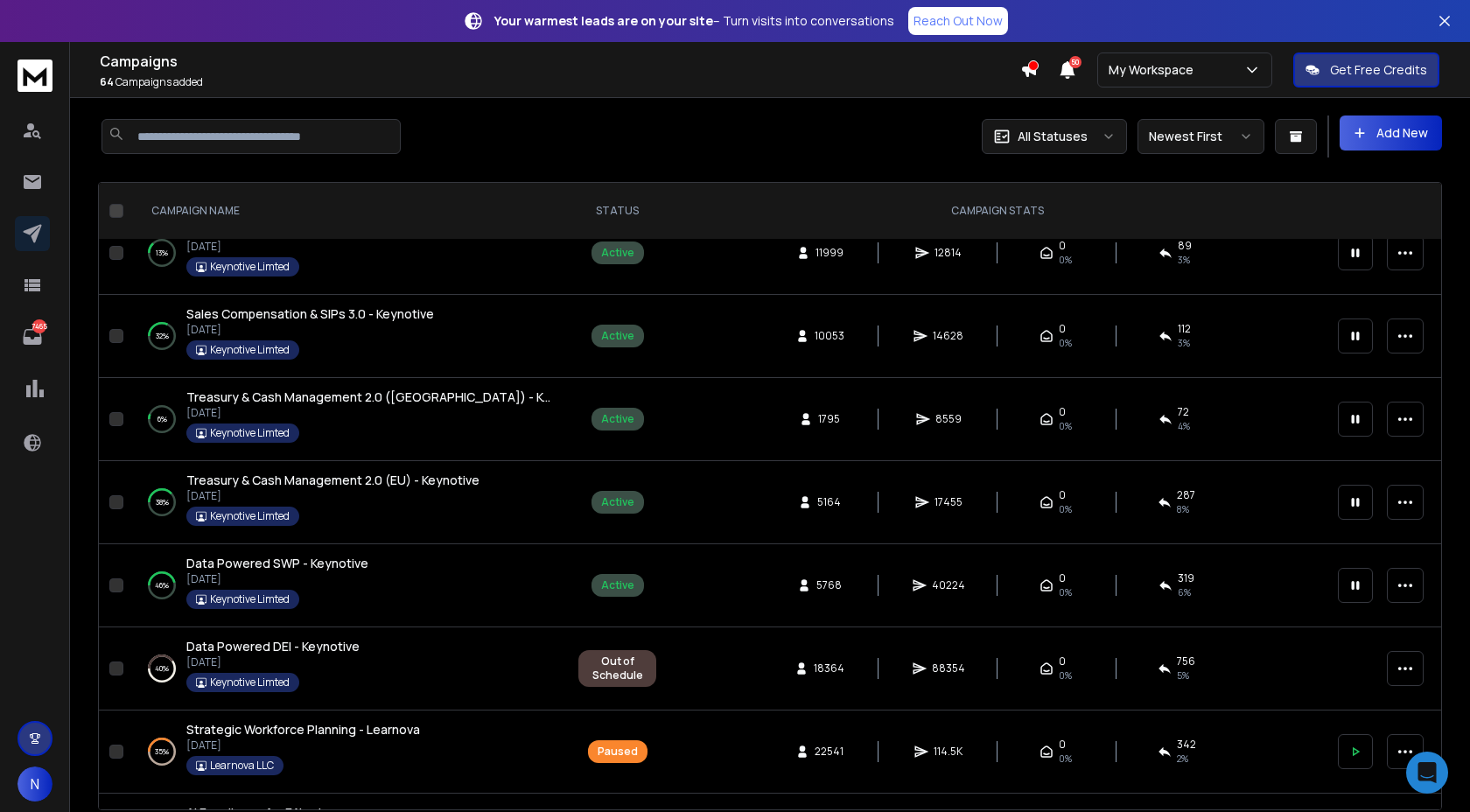
click at [1363, 505] on button at bounding box center [1355, 502] width 35 height 35
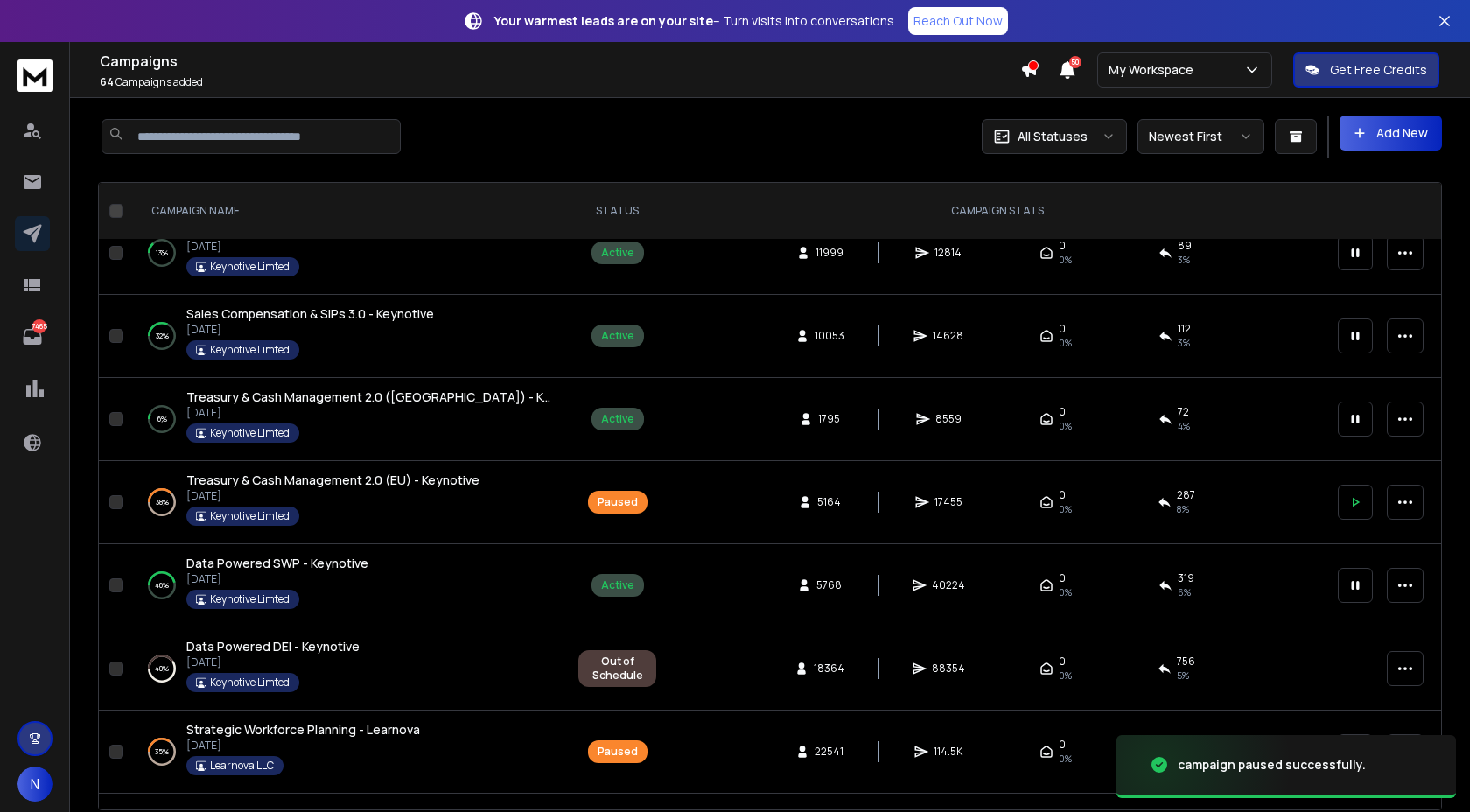
click at [1361, 427] on button at bounding box center [1355, 419] width 35 height 35
click at [1355, 577] on button at bounding box center [1355, 586] width 35 height 35
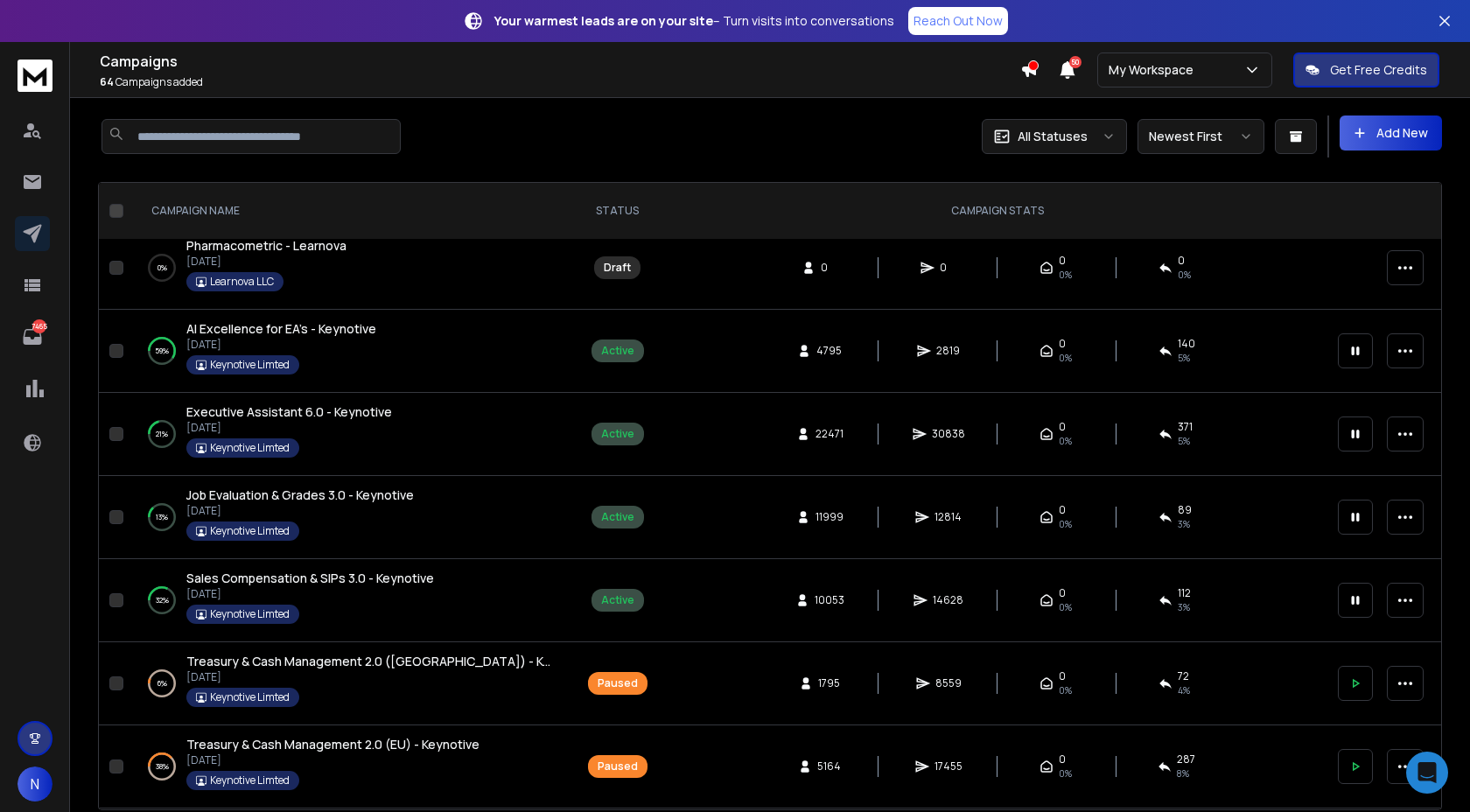
scroll to position [606, 0]
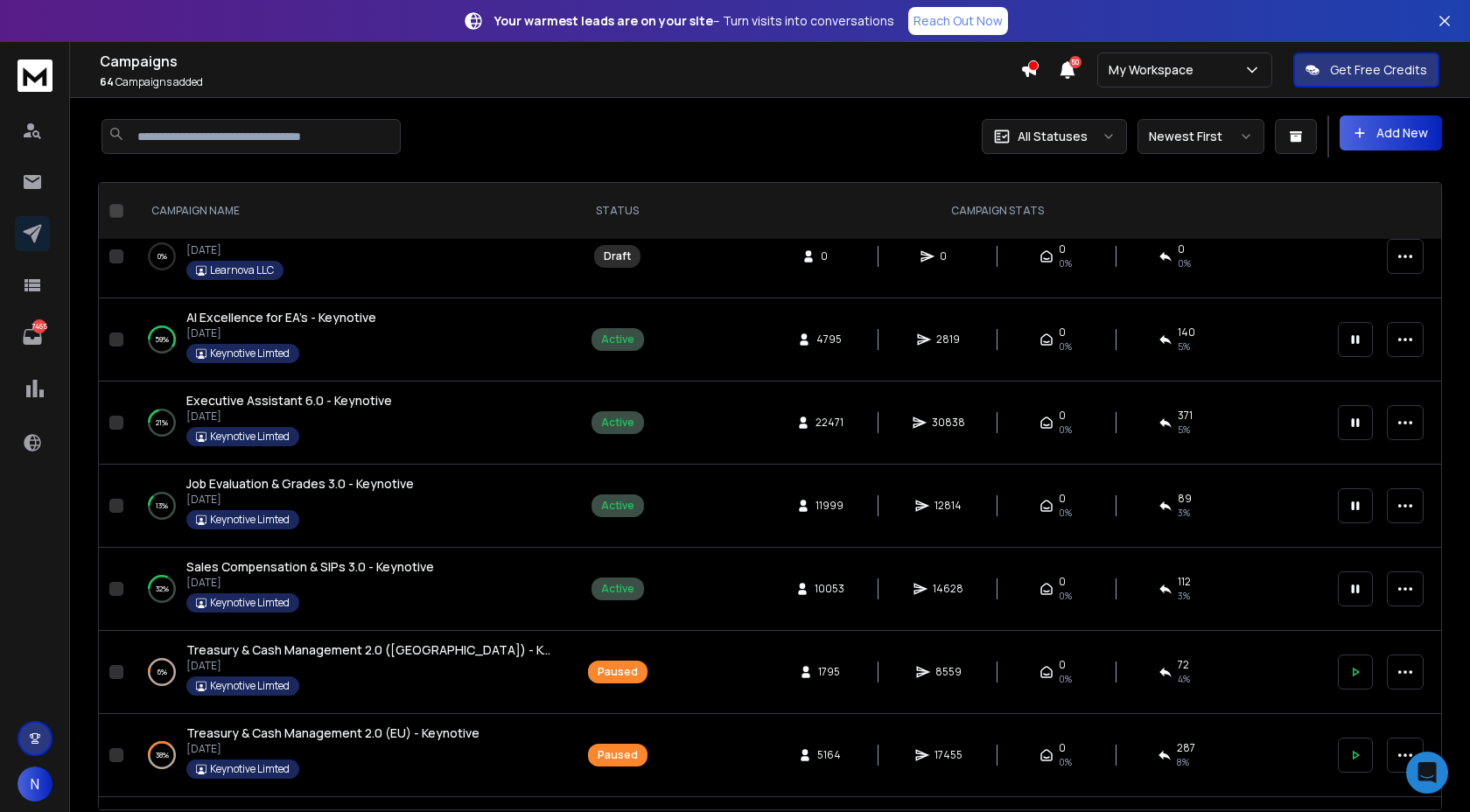
click at [324, 319] on span "AI Excellence for EA's - Keynotive" at bounding box center [281, 317] width 189 height 17
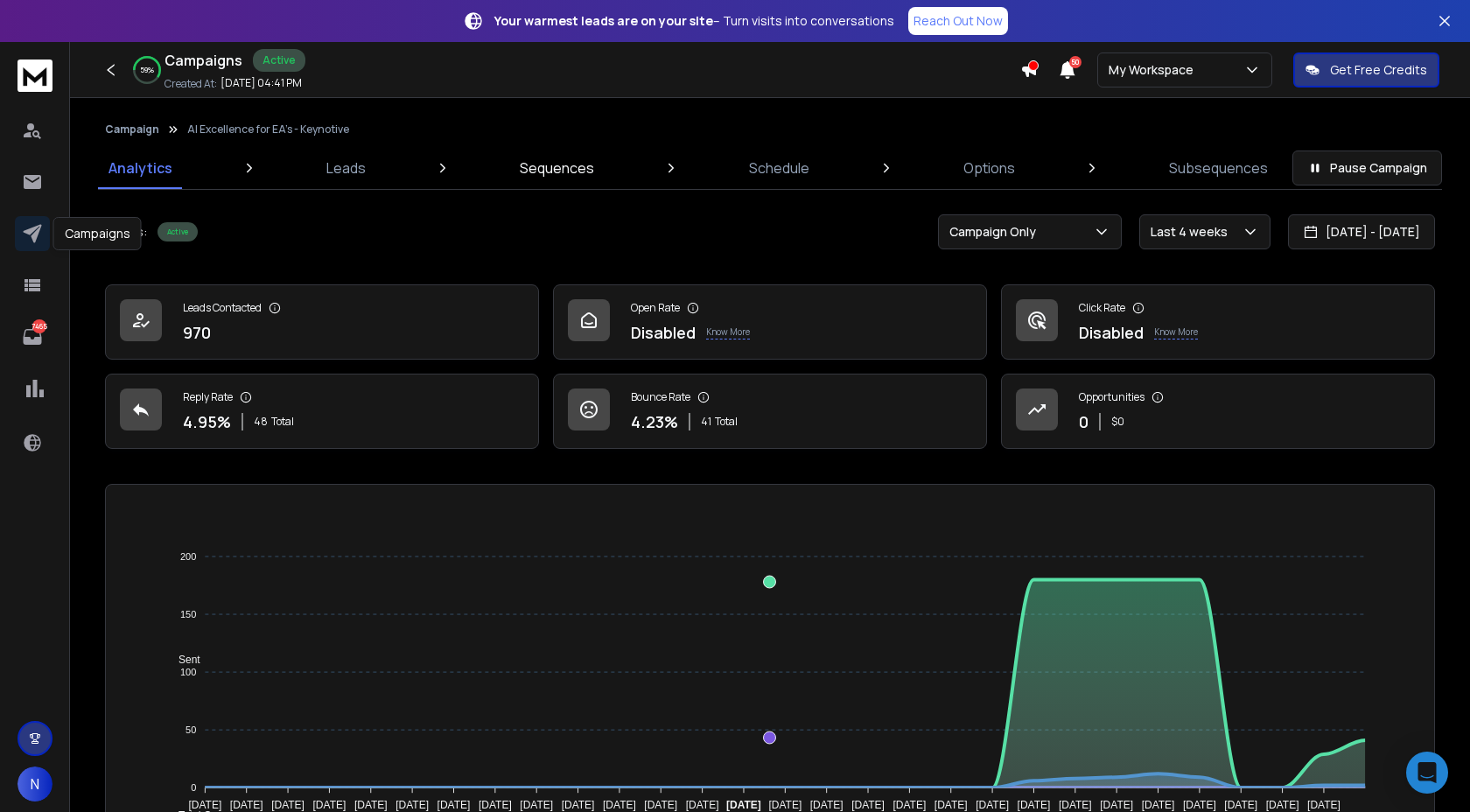
click at [583, 181] on link "Sequences" at bounding box center [557, 167] width 95 height 42
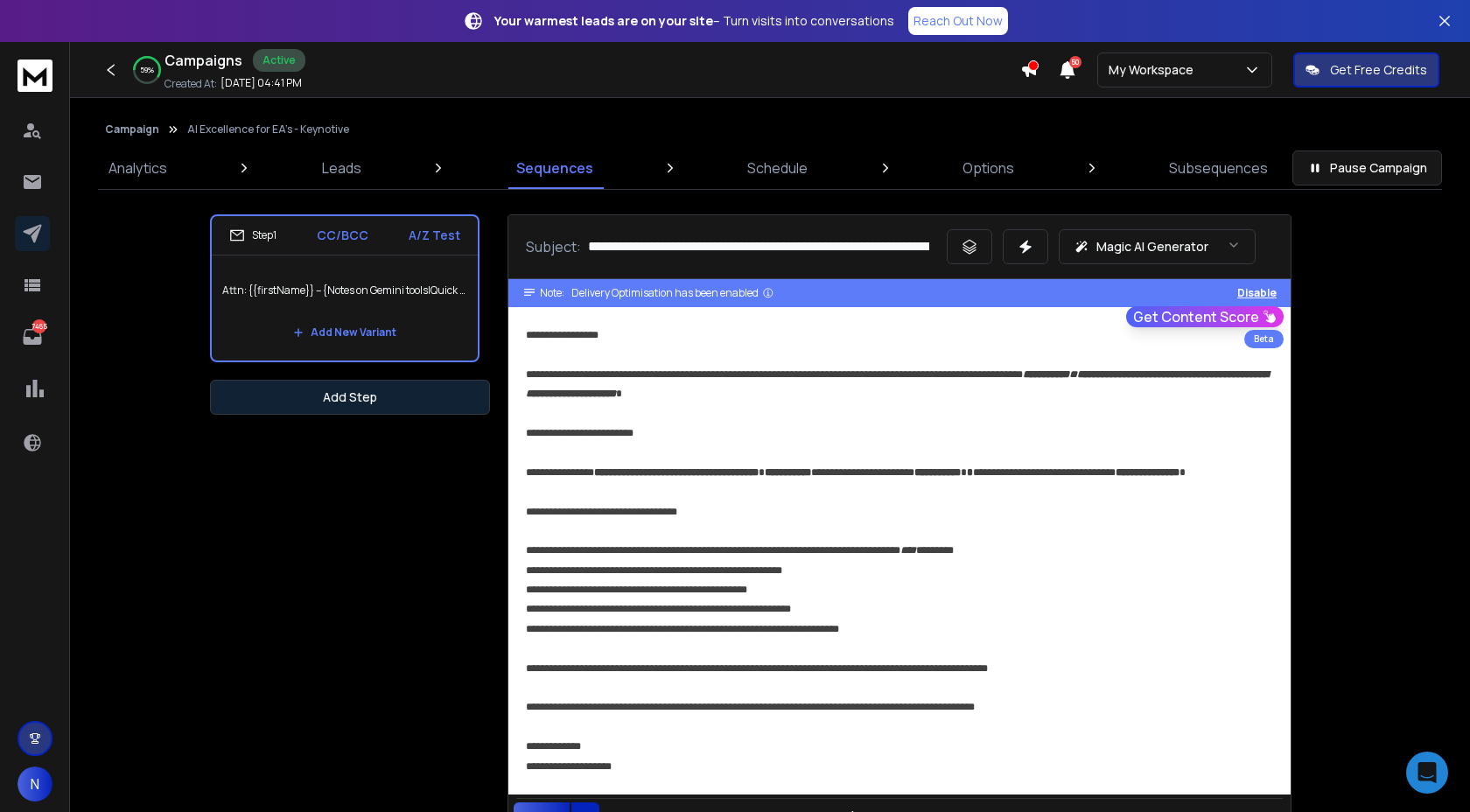
click at [365, 400] on button "Add Step" at bounding box center [350, 397] width 280 height 35
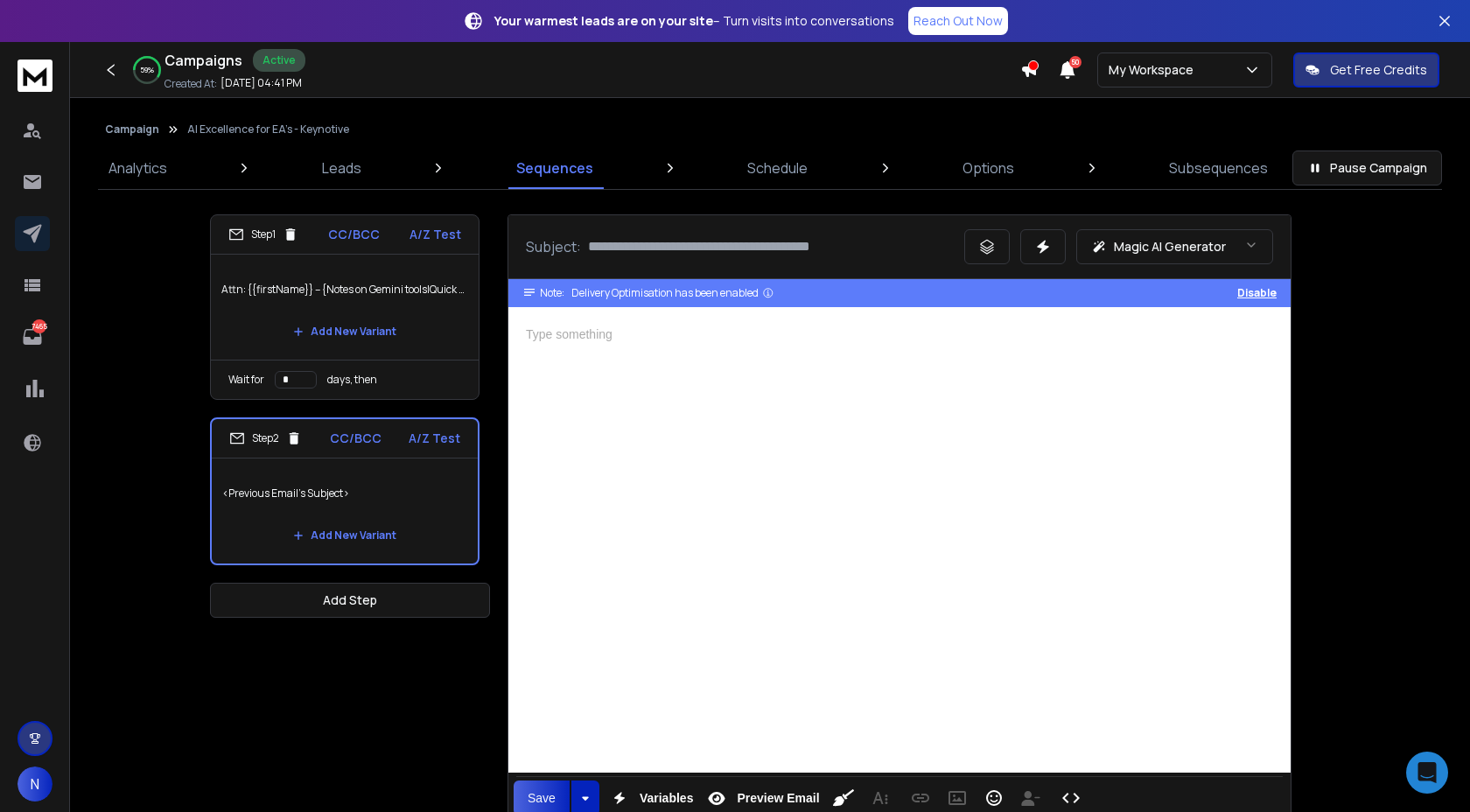
drag, startPoint x: 295, startPoint y: 380, endPoint x: 248, endPoint y: 383, distance: 47.1
click at [249, 382] on div "Wait for * days, then" at bounding box center [345, 379] width 268 height 40
type input "**********"
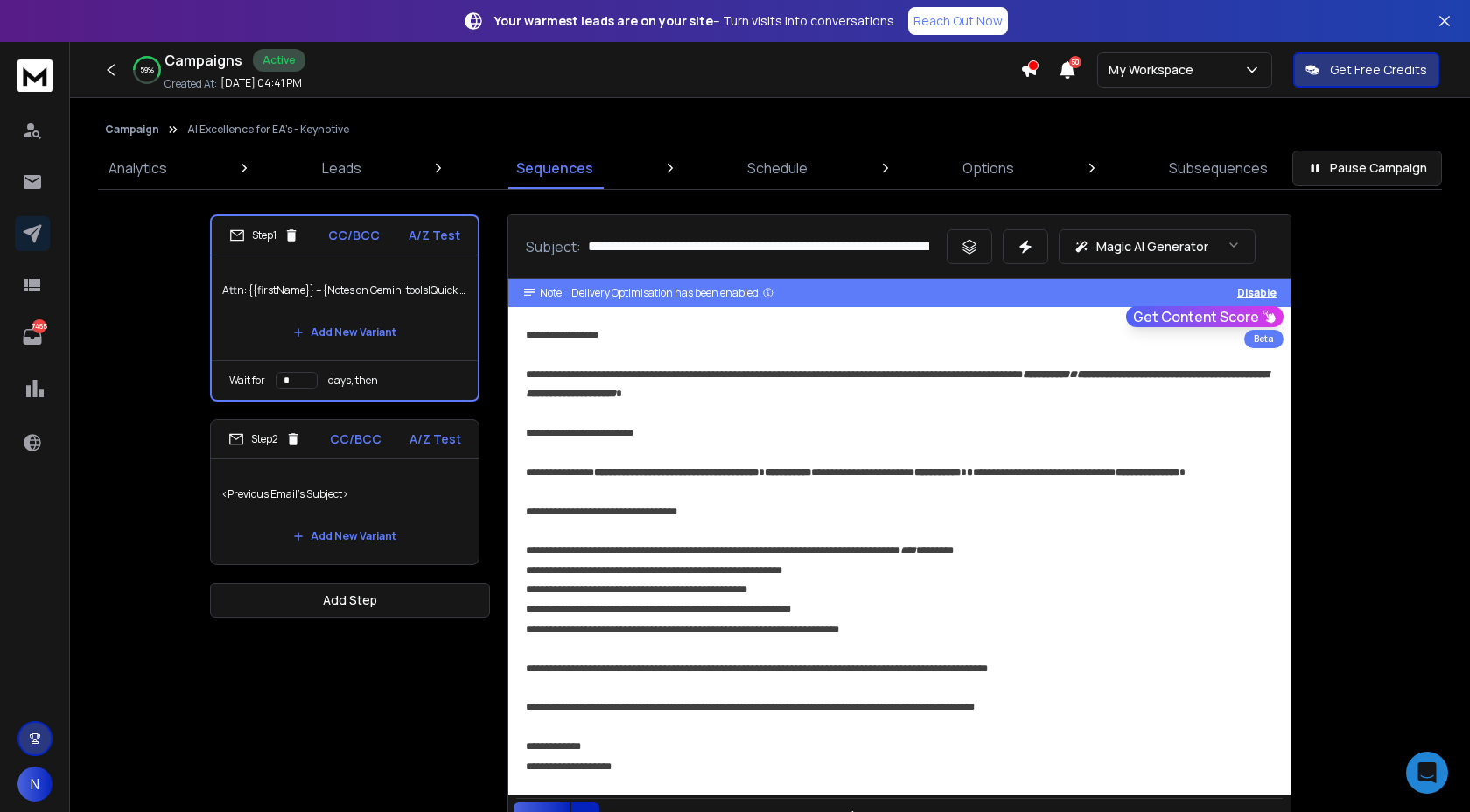
type input "*"
click at [340, 504] on p "<Previous Email's Subject>" at bounding box center [345, 494] width 247 height 49
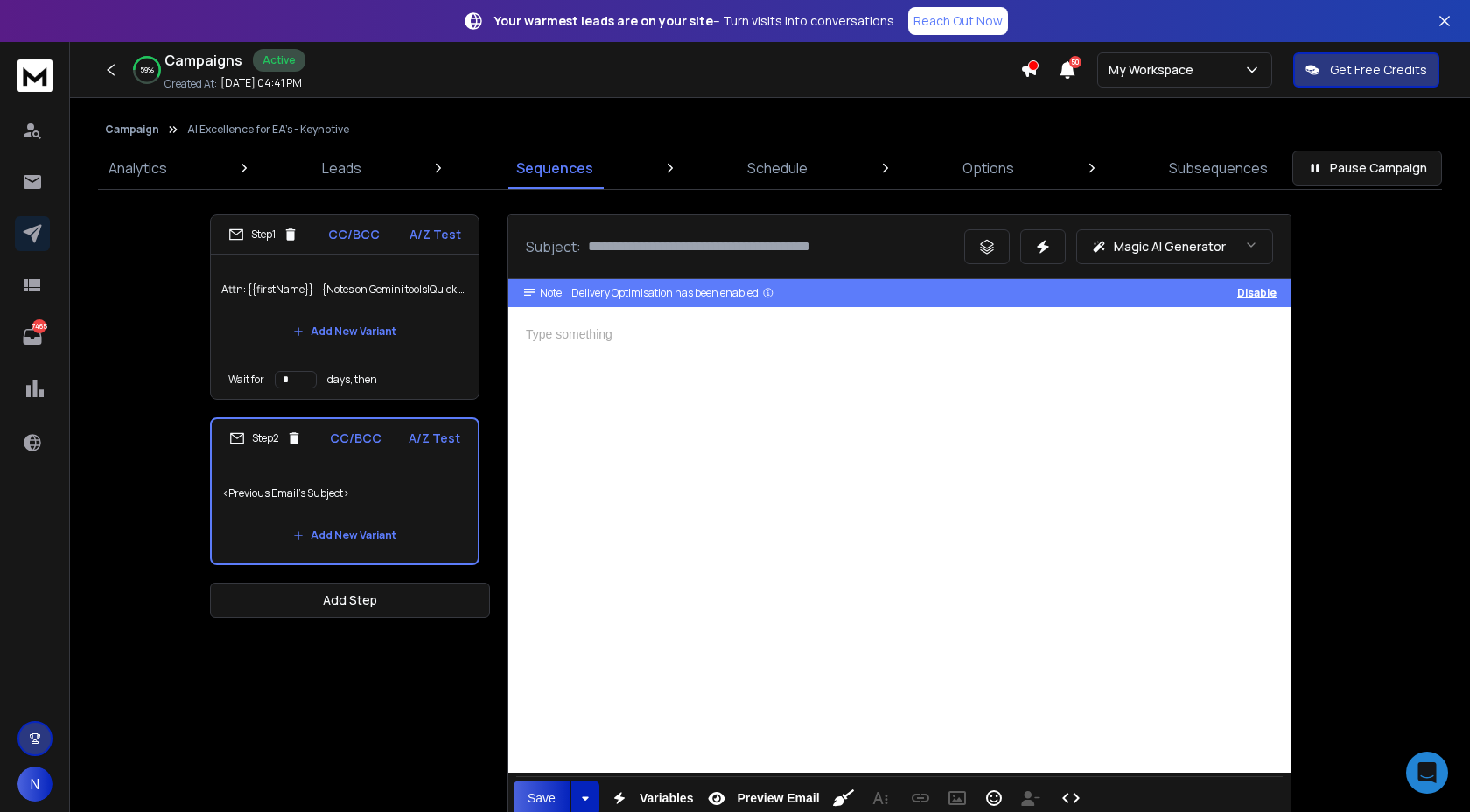
type input "*"
type input "**********"
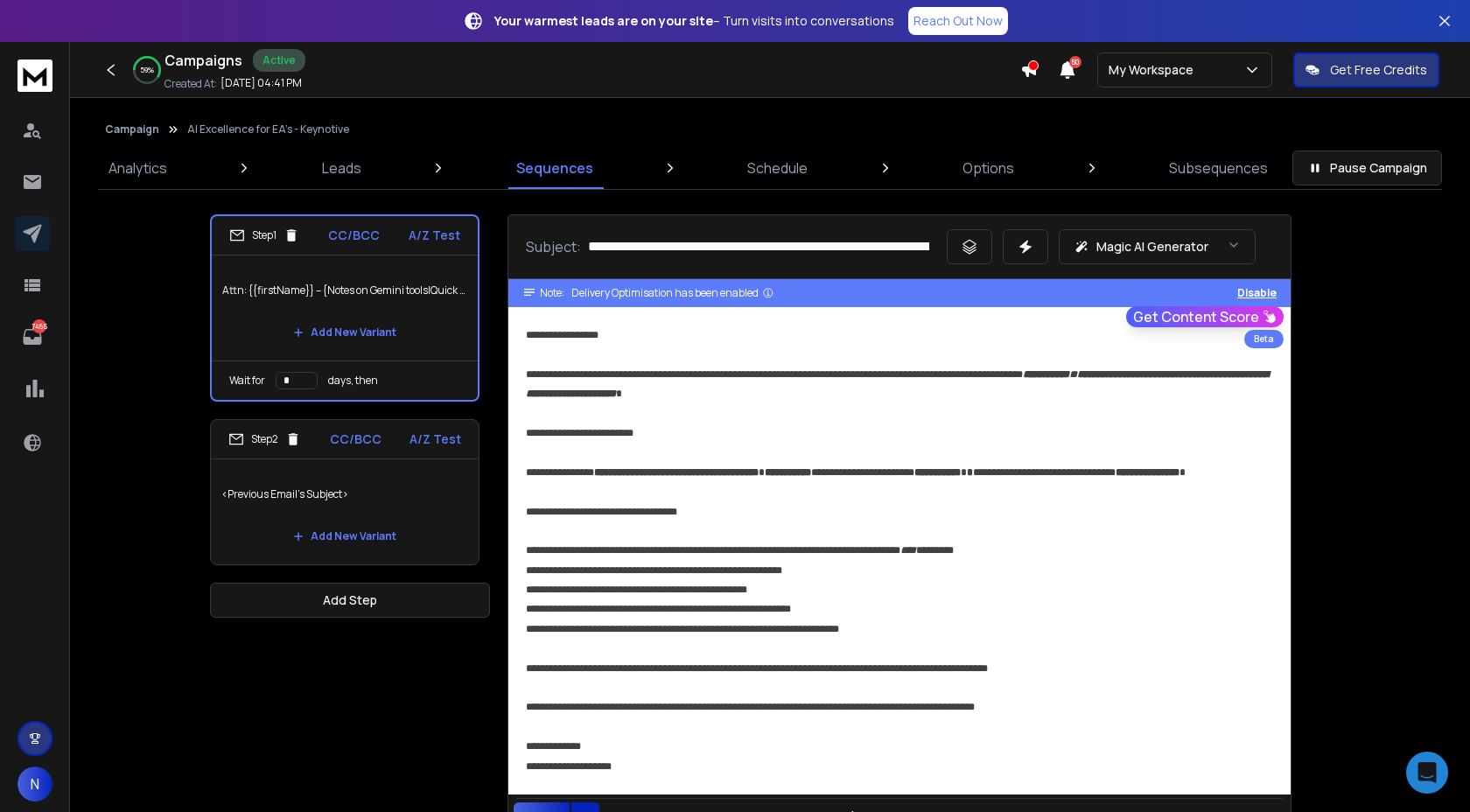
click at [291, 483] on p "<Previous Email's Subject>" at bounding box center [345, 494] width 247 height 49
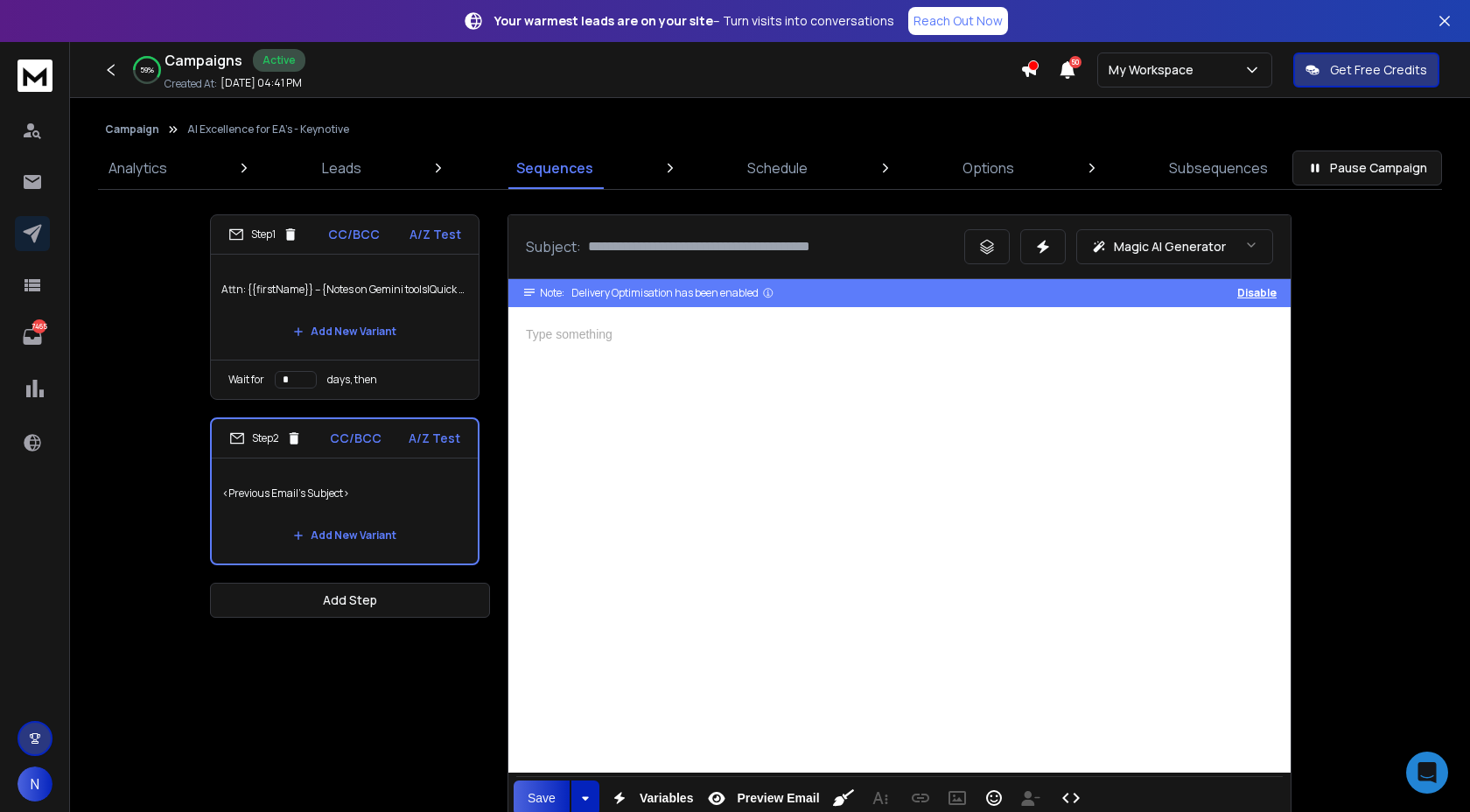
click at [678, 401] on div at bounding box center [899, 539] width 782 height 465
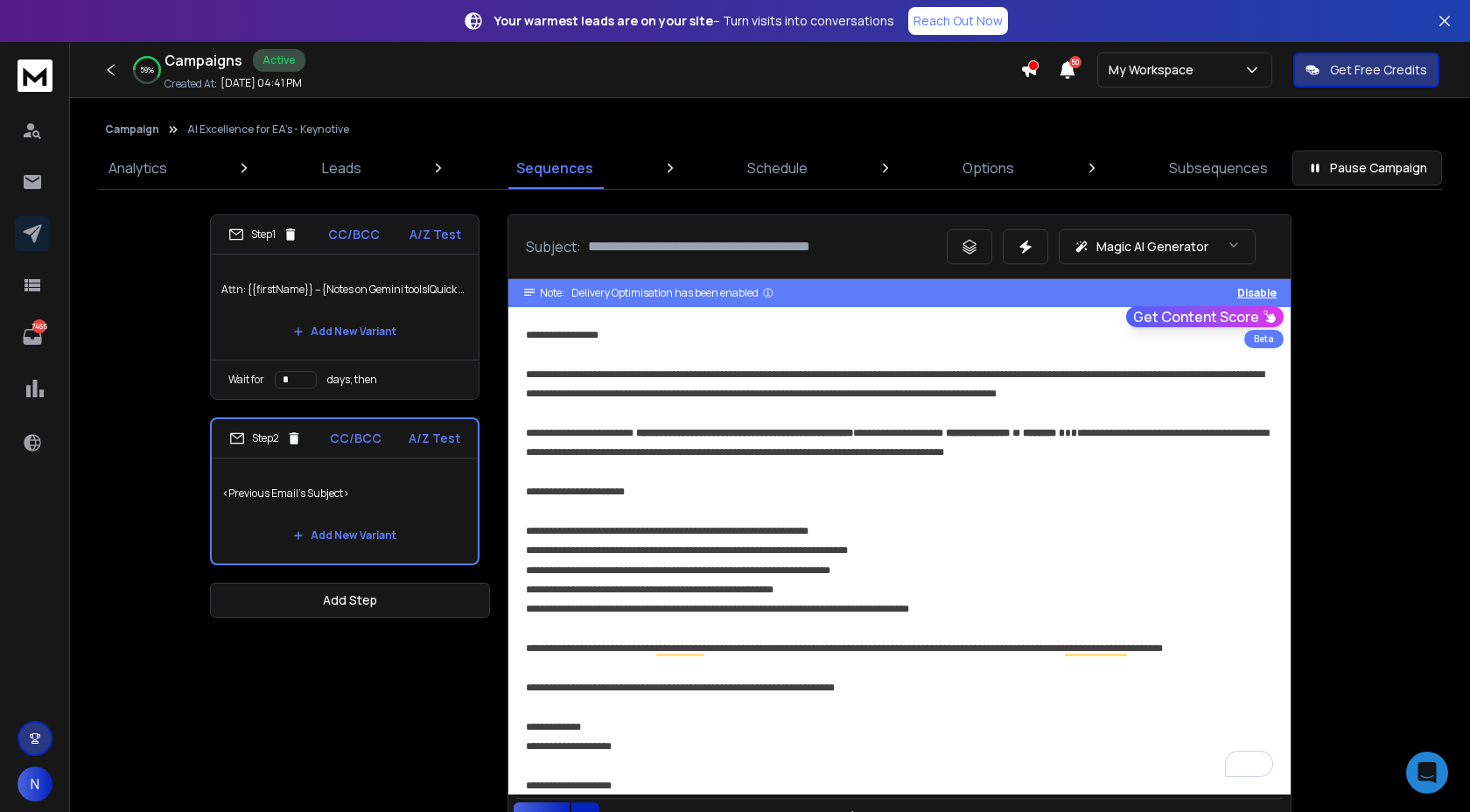
click at [532, 532] on span "**********" at bounding box center [667, 530] width 283 height 11
click at [857, 516] on div "**********" at bounding box center [899, 491] width 747 height 58
click at [1062, 427] on strong "********" at bounding box center [1045, 432] width 33 height 11
click at [977, 530] on div "**********" at bounding box center [899, 530] width 747 height 19
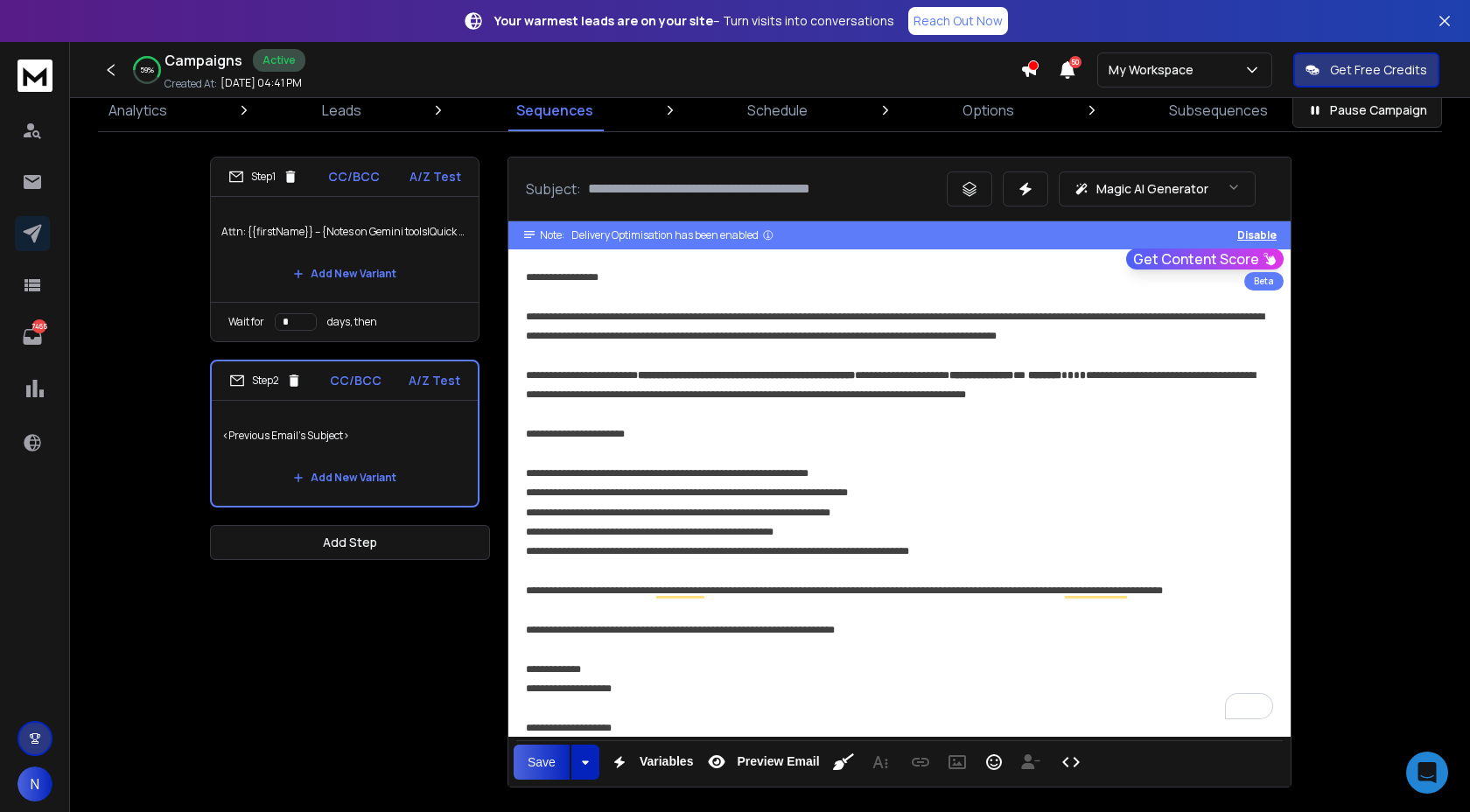
click at [345, 240] on p "Attn: {{firstName}} – {Notes on Gemini tools|Quick ChatGPT follow-up|Inbox draf…" at bounding box center [345, 231] width 247 height 49
type input "**********"
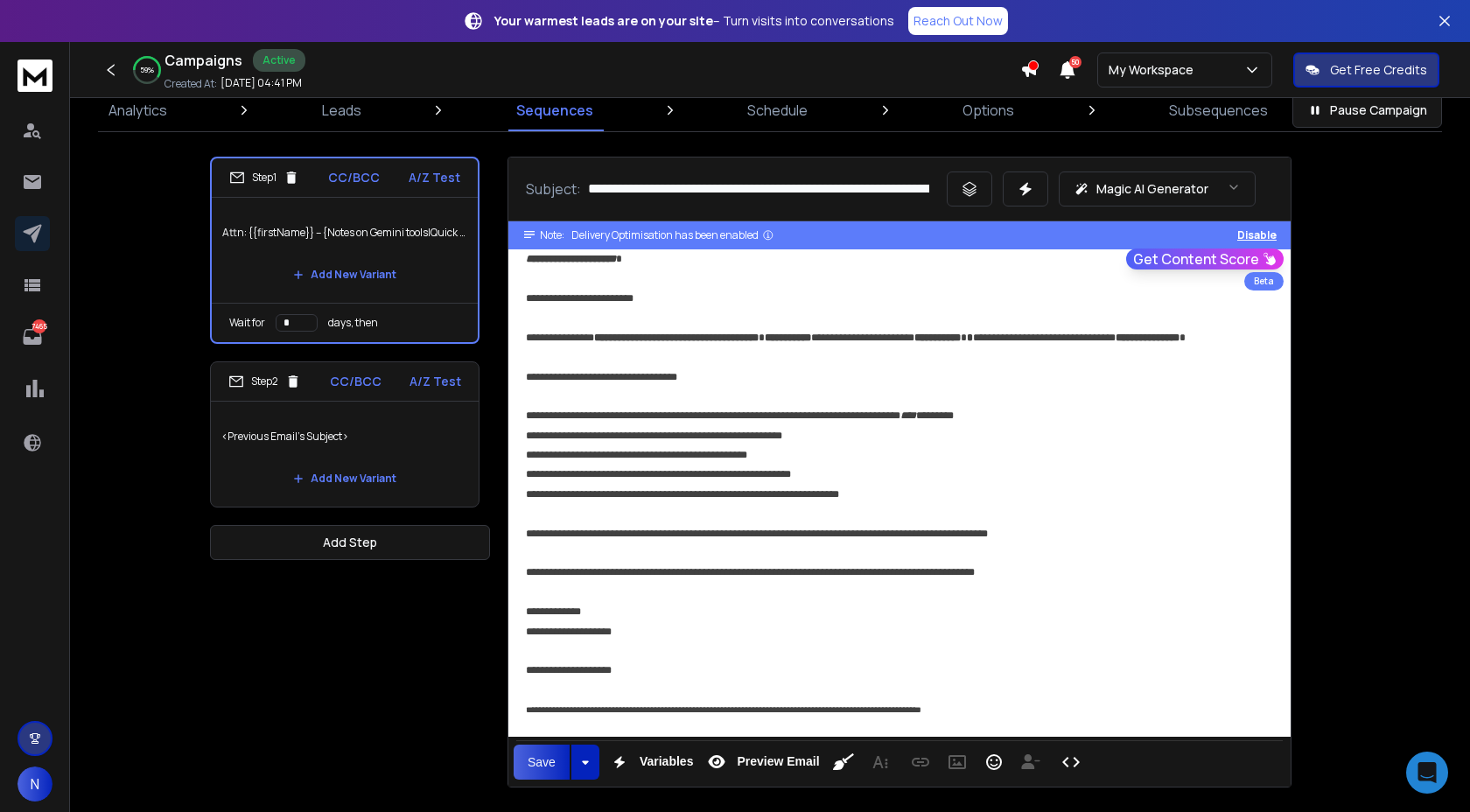
scroll to position [96, 0]
click at [530, 416] on span "**********" at bounding box center [739, 415] width 427 height 11
click at [741, 475] on span "**********" at bounding box center [658, 474] width 265 height 11
click at [663, 458] on span "**********" at bounding box center [636, 455] width 222 height 11
click at [313, 436] on p "<Previous Email's Subject>" at bounding box center [345, 436] width 247 height 49
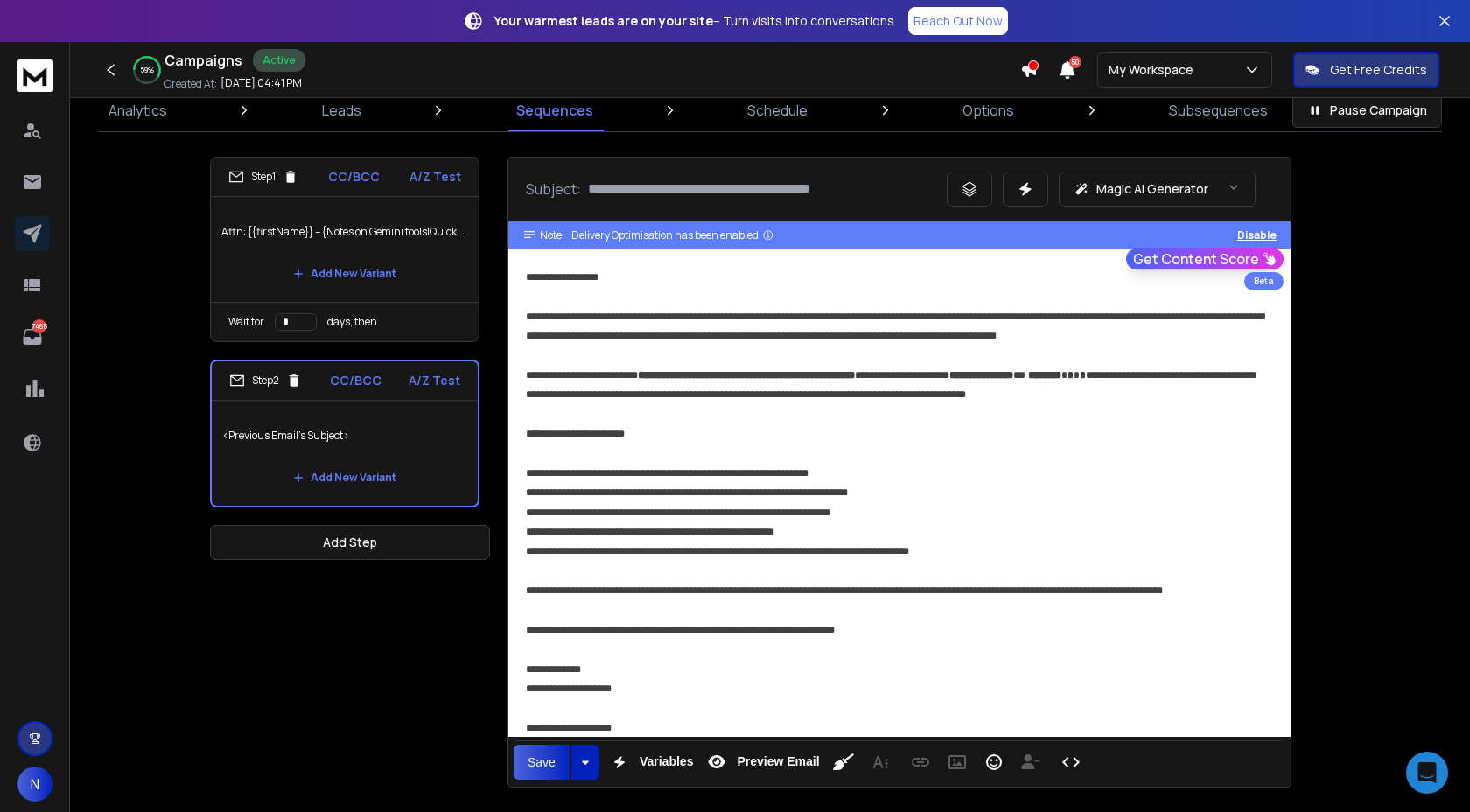
click at [1184, 373] on span "**********" at bounding box center [890, 385] width 730 height 30
click at [892, 480] on div "**********" at bounding box center [899, 472] width 747 height 19
click at [633, 184] on input at bounding box center [758, 189] width 341 height 21
paste input "**********"
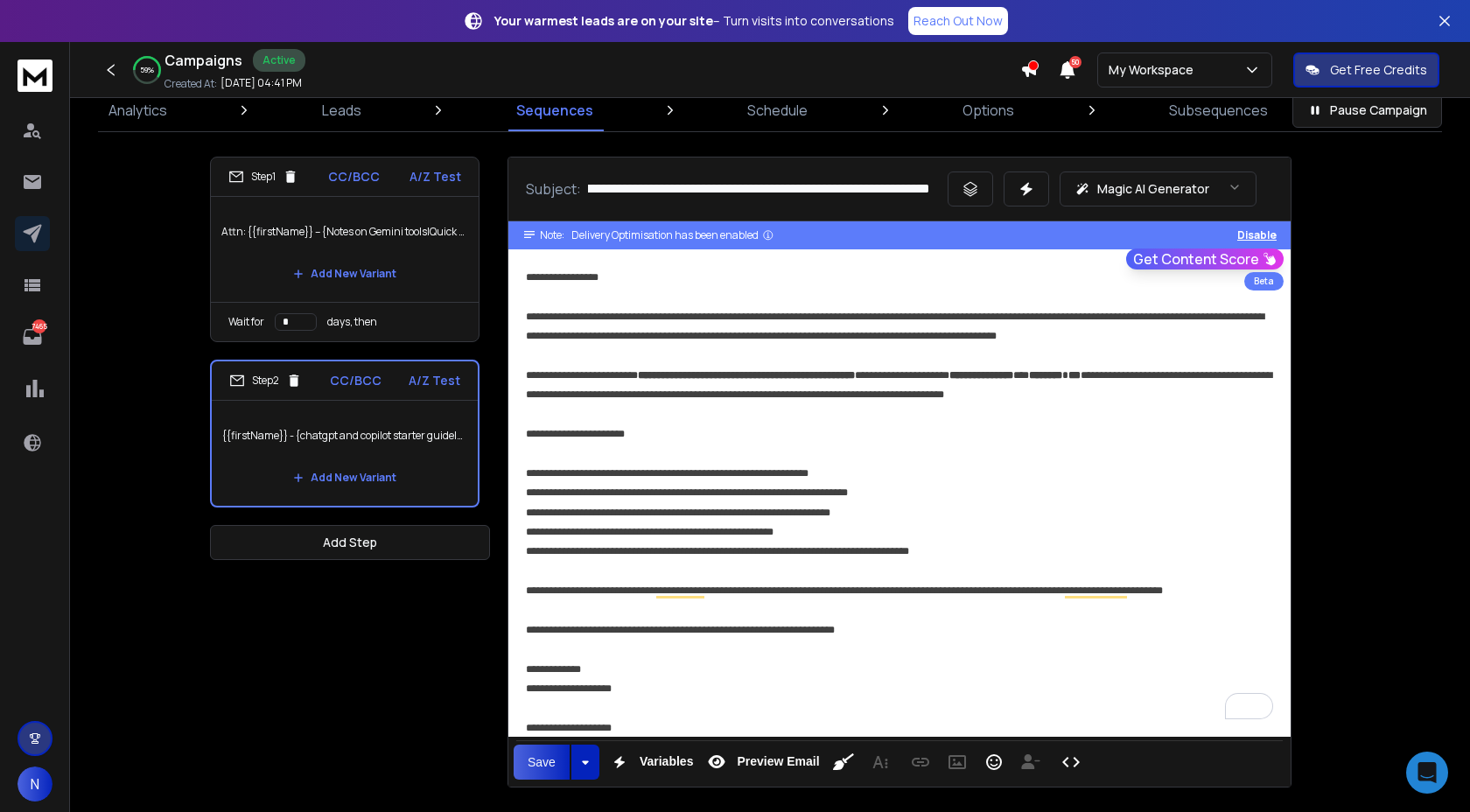
type input "**********"
click at [739, 361] on div "**********" at bounding box center [899, 335] width 747 height 58
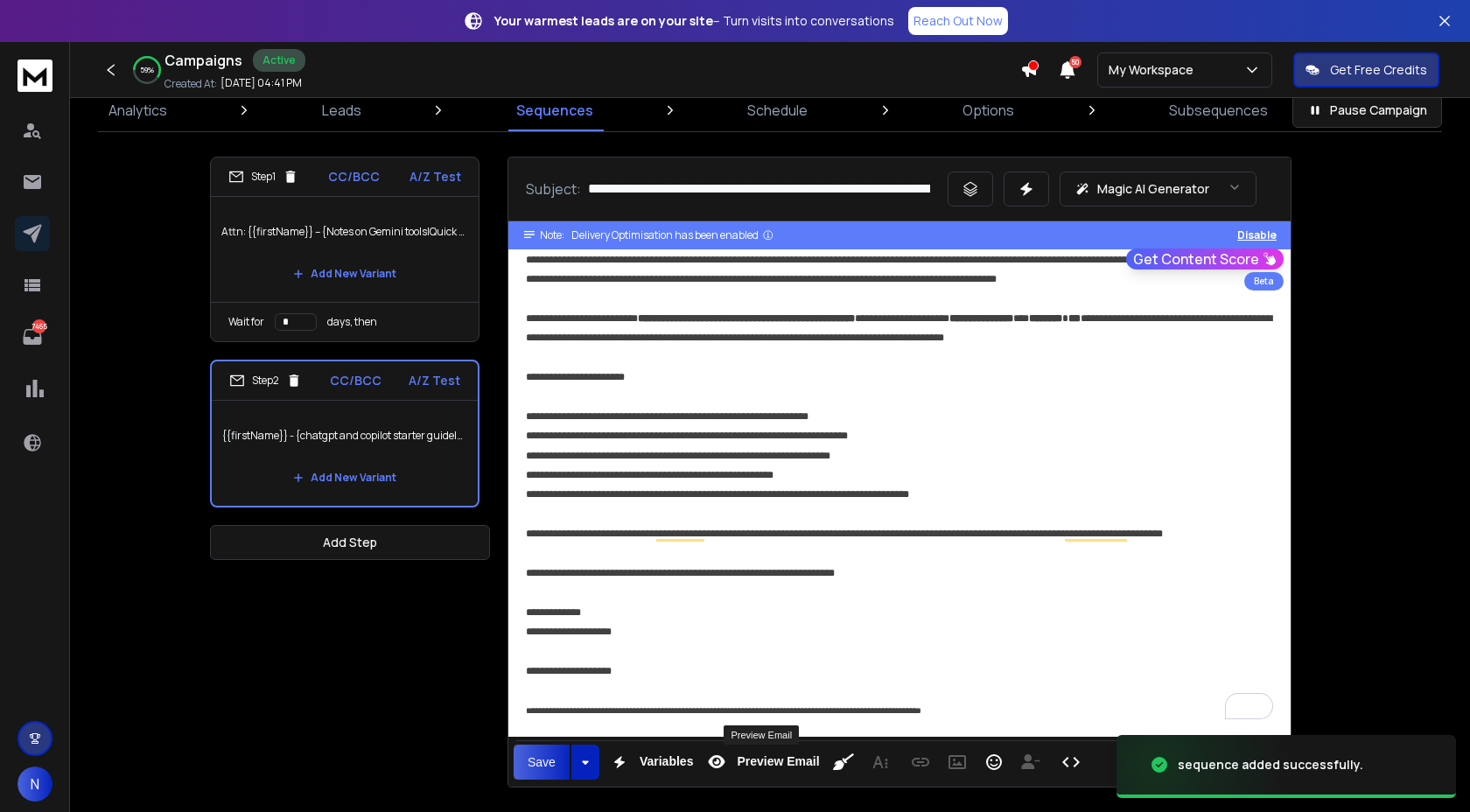
click at [804, 761] on span "Preview Email" at bounding box center [778, 761] width 89 height 15
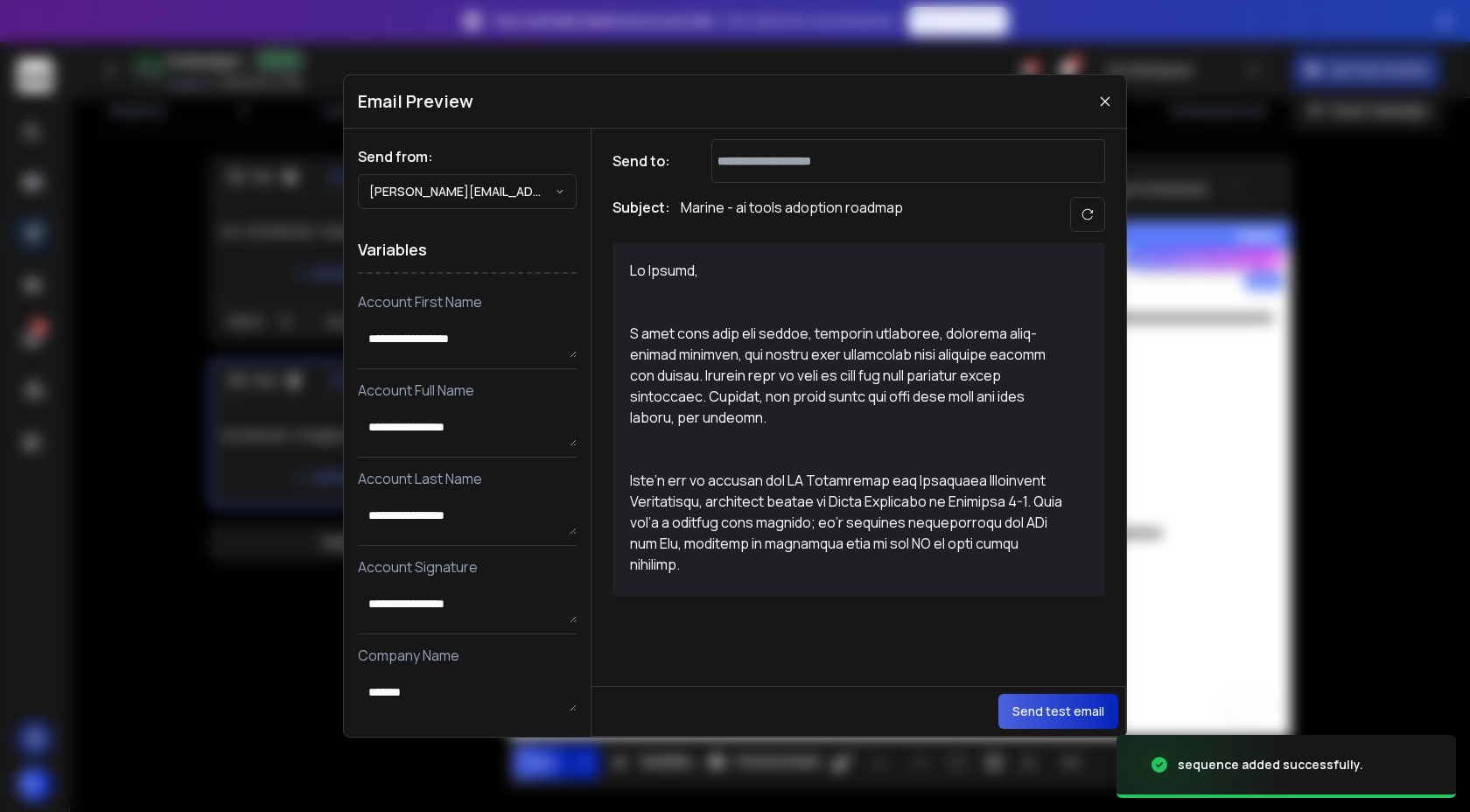
click at [834, 175] on input at bounding box center [908, 161] width 382 height 31
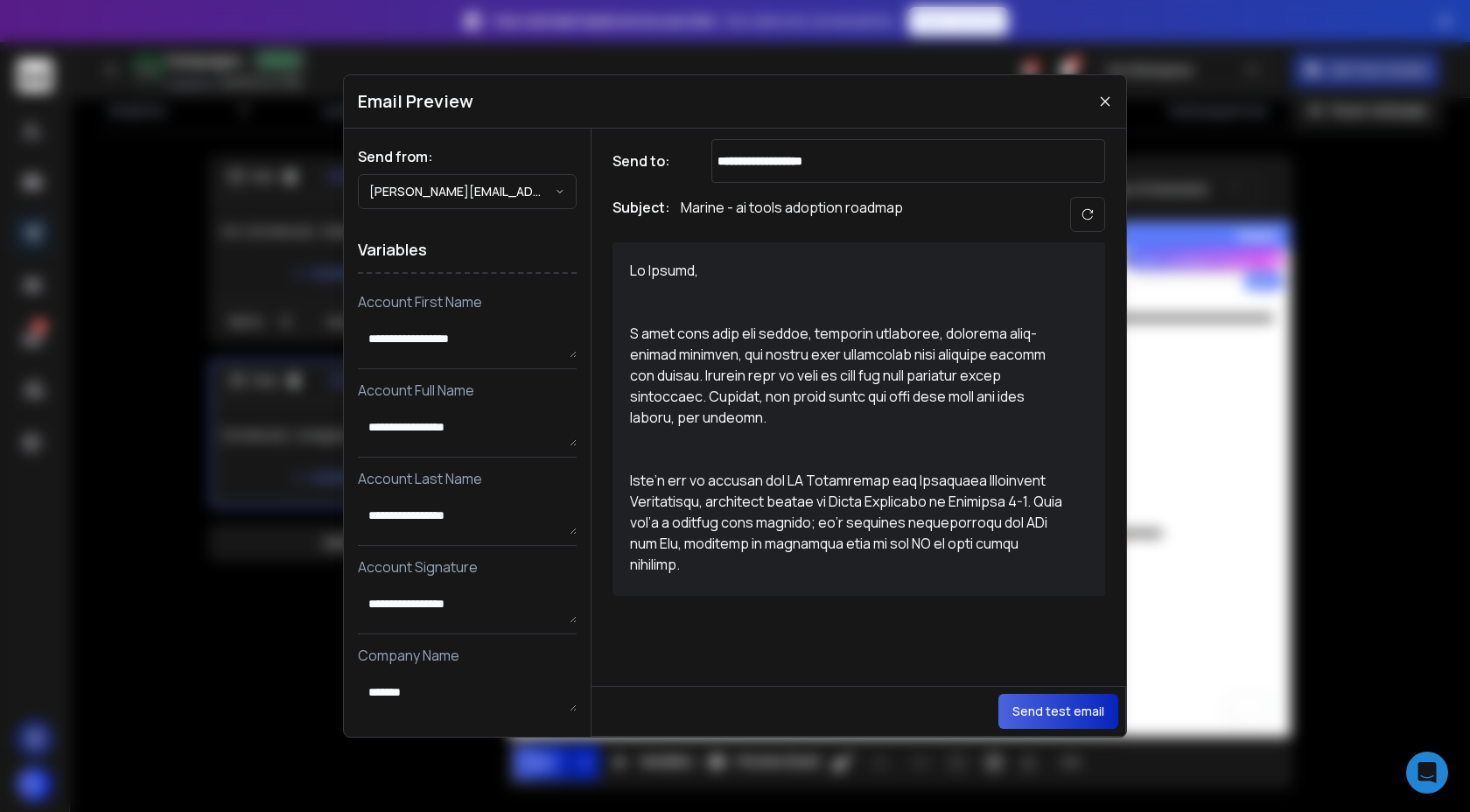
type input "**********"
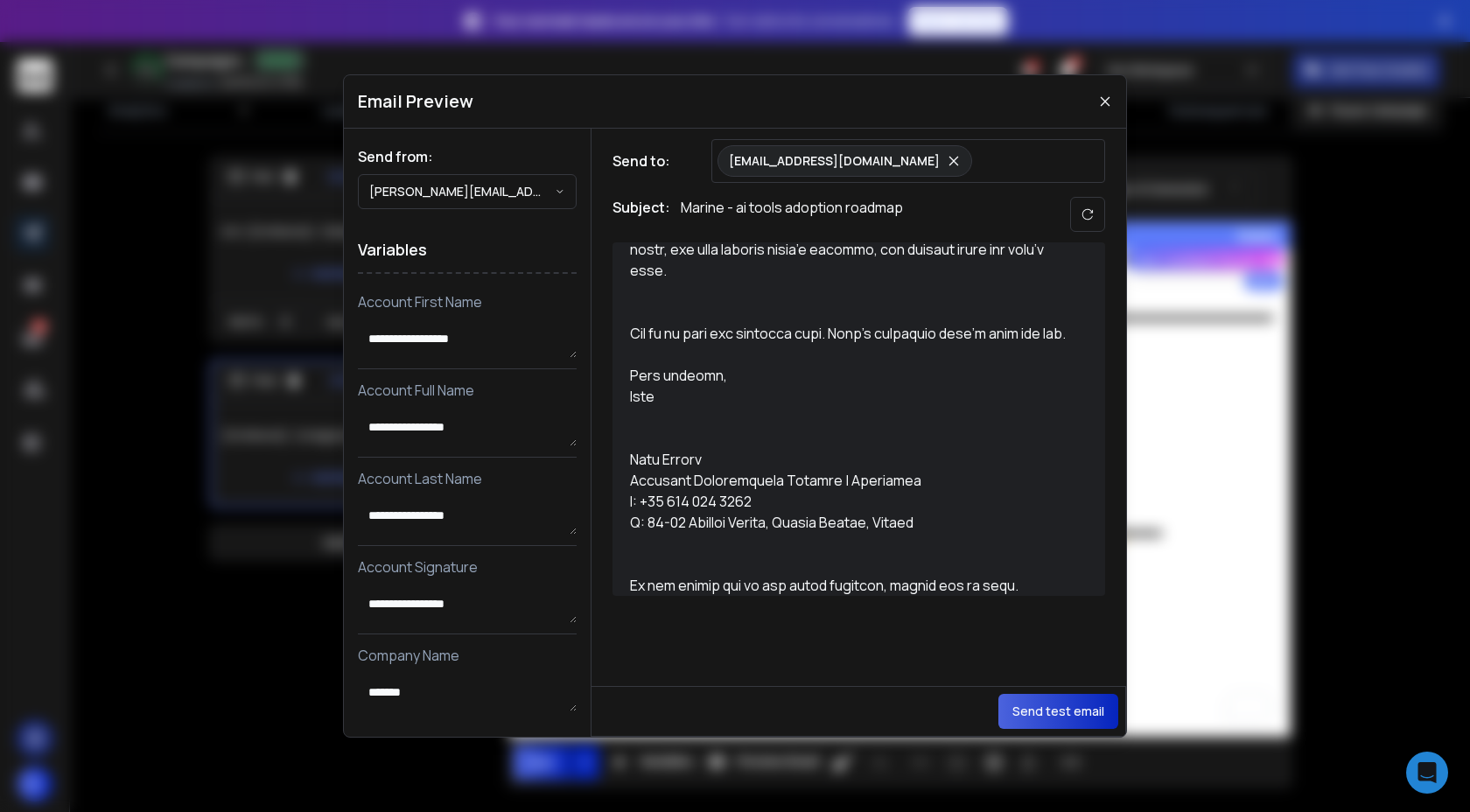
click at [1030, 723] on button "Send test email" at bounding box center [1058, 711] width 120 height 35
click at [1104, 111] on div "Email Preview" at bounding box center [735, 101] width 782 height 52
click at [1106, 101] on icon at bounding box center [1105, 101] width 14 height 14
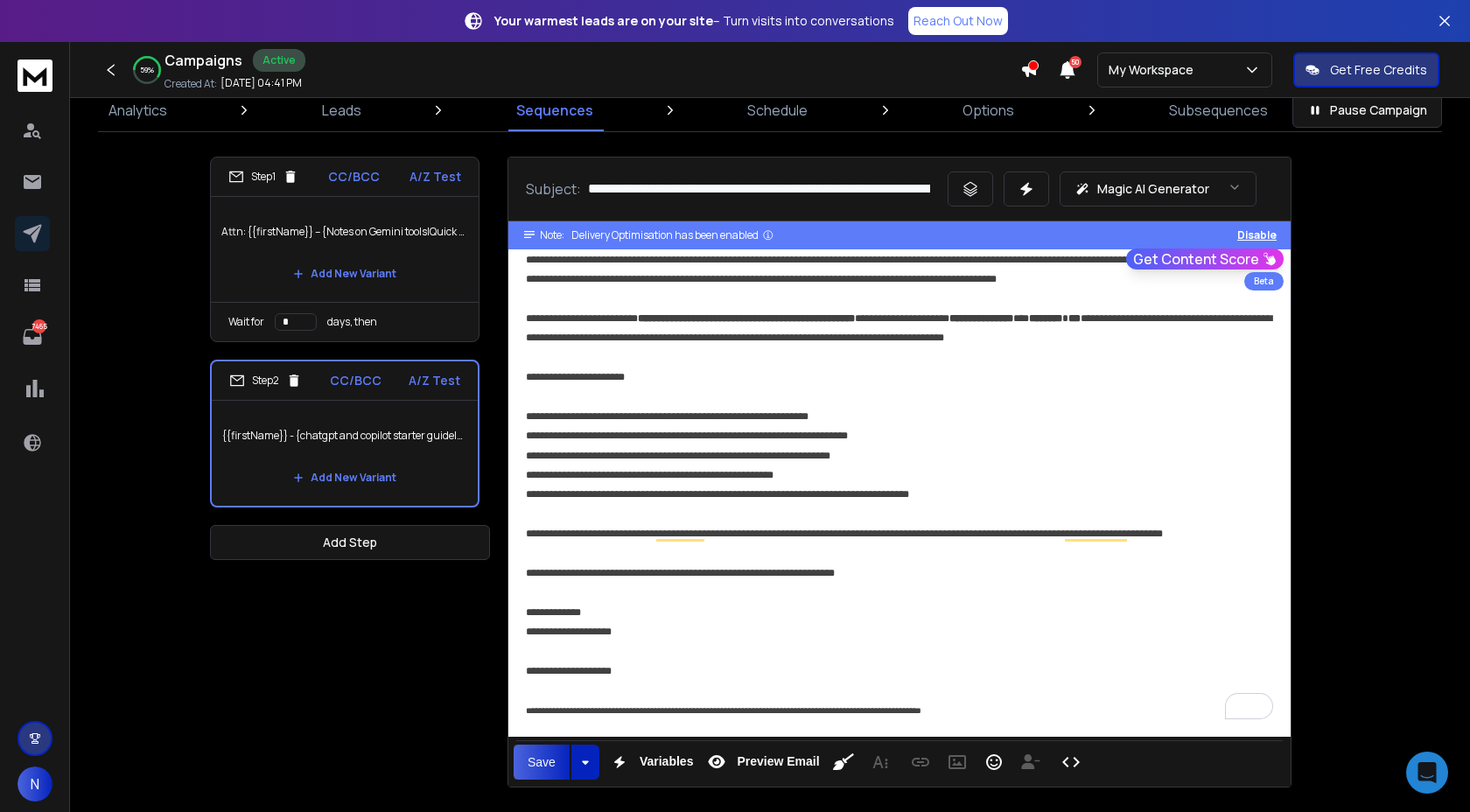
scroll to position [0, 0]
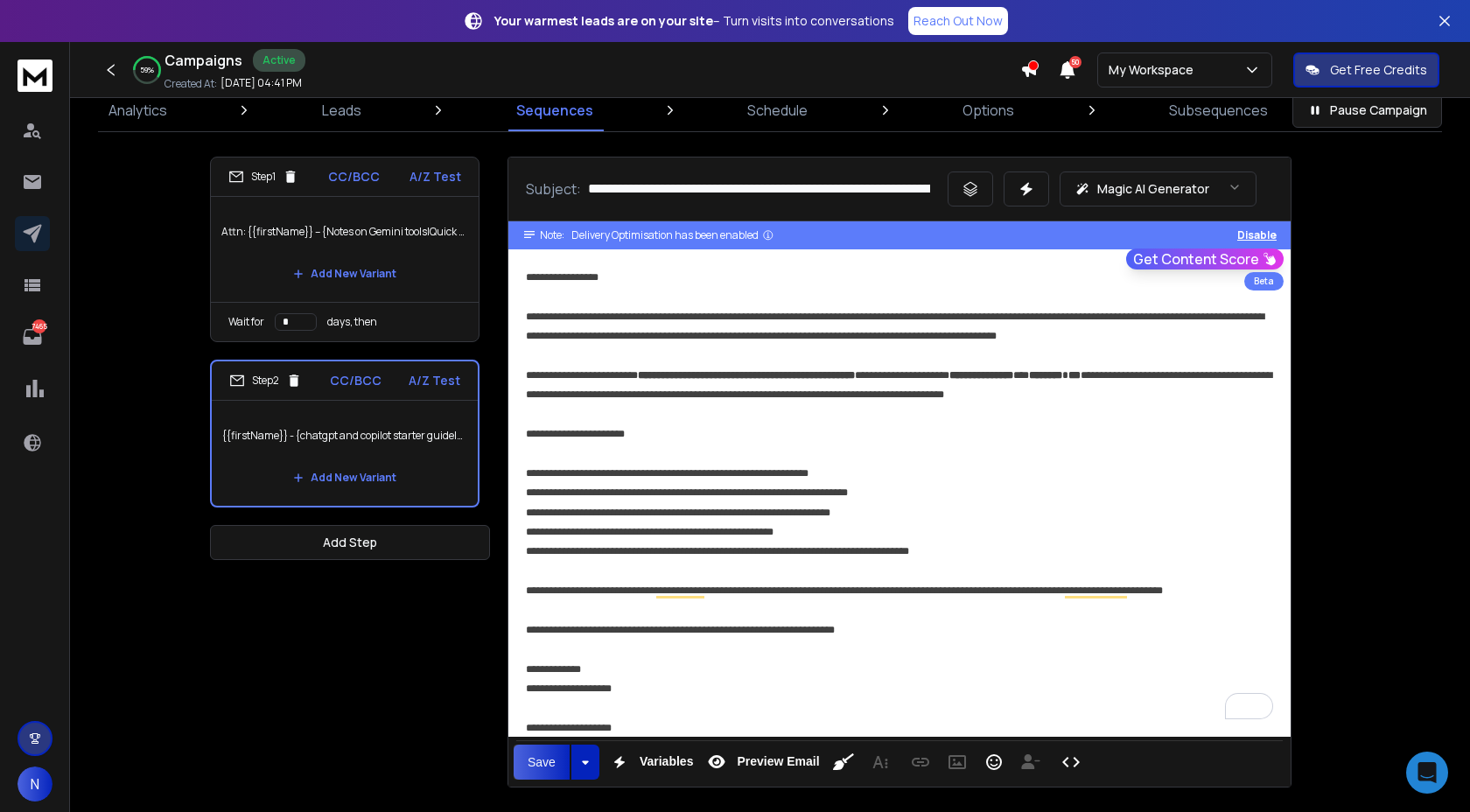
click at [696, 533] on span "**********" at bounding box center [649, 531] width 248 height 11
click at [800, 612] on div "**********" at bounding box center [899, 689] width 747 height 177
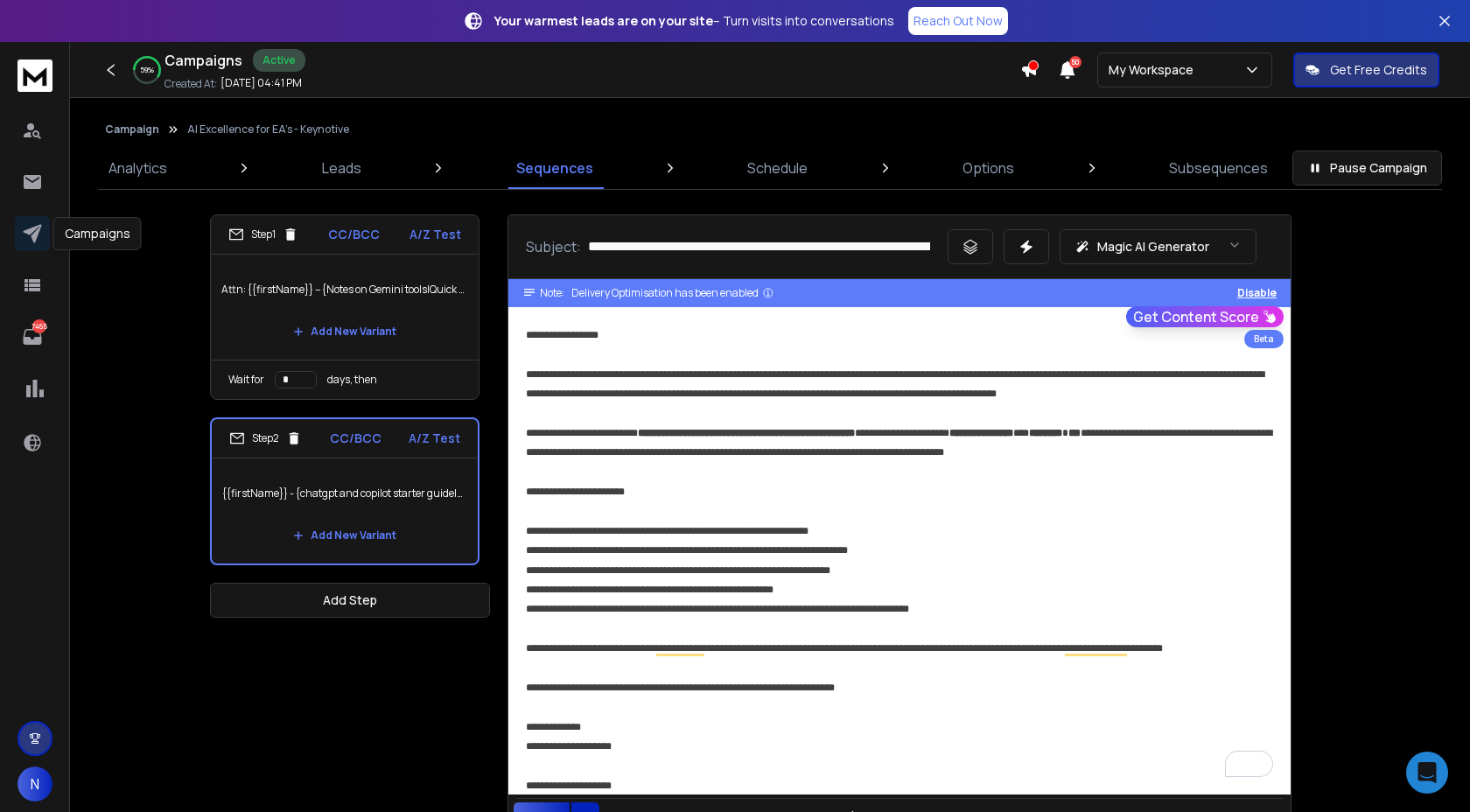
click at [33, 234] on icon at bounding box center [31, 233] width 18 height 18
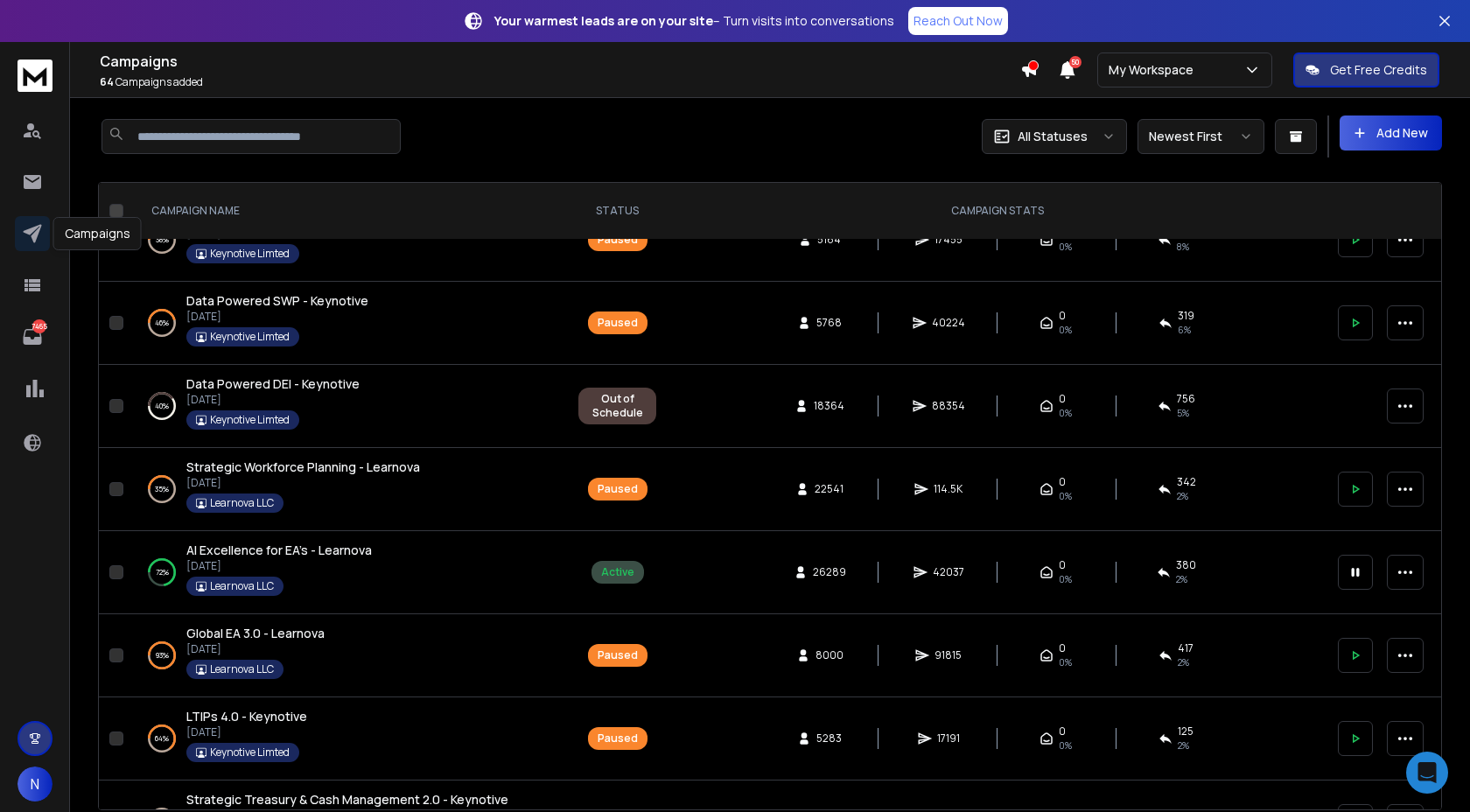
scroll to position [1185, 0]
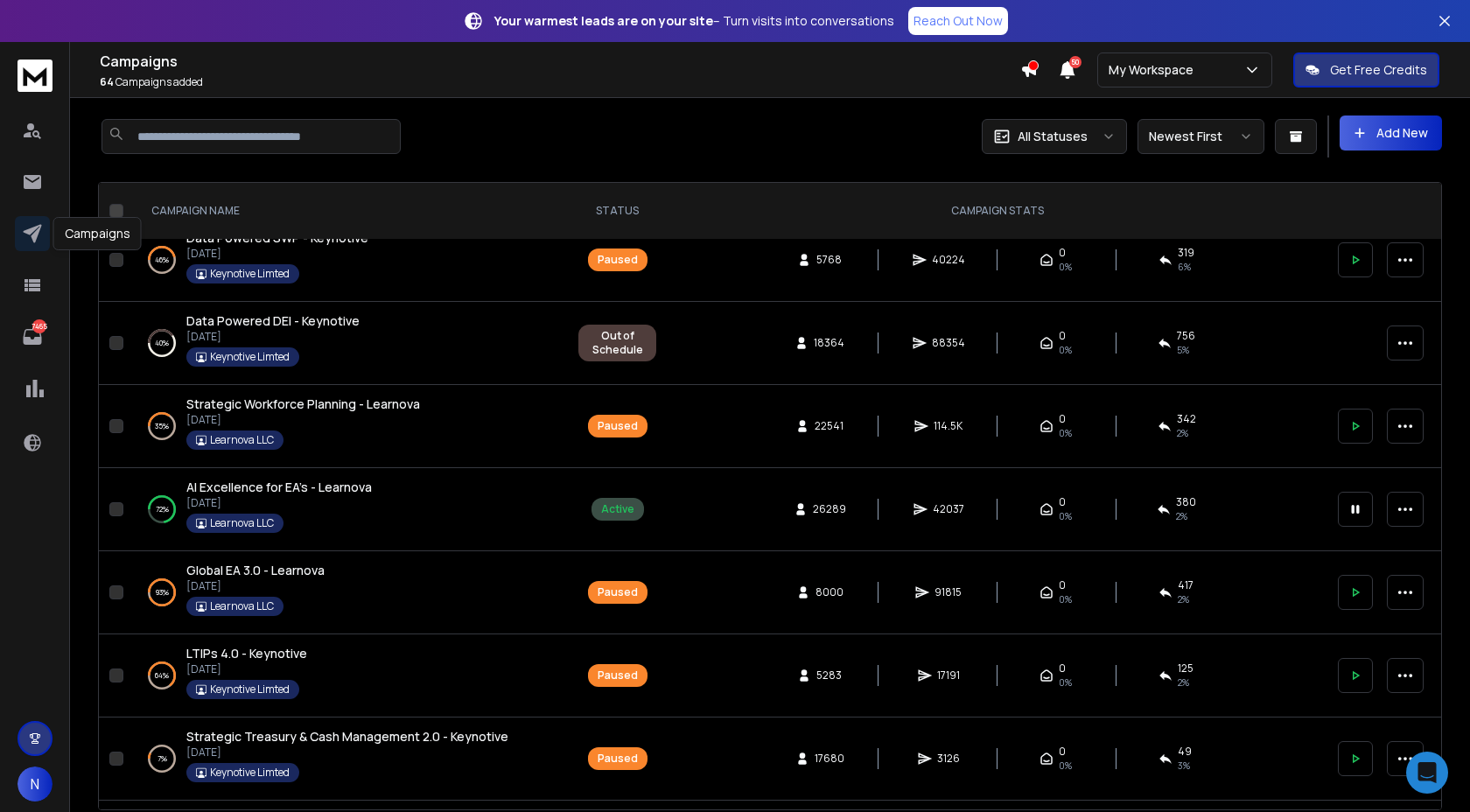
click at [314, 491] on span "AI Excellence for EA's - Learnova" at bounding box center [279, 487] width 186 height 17
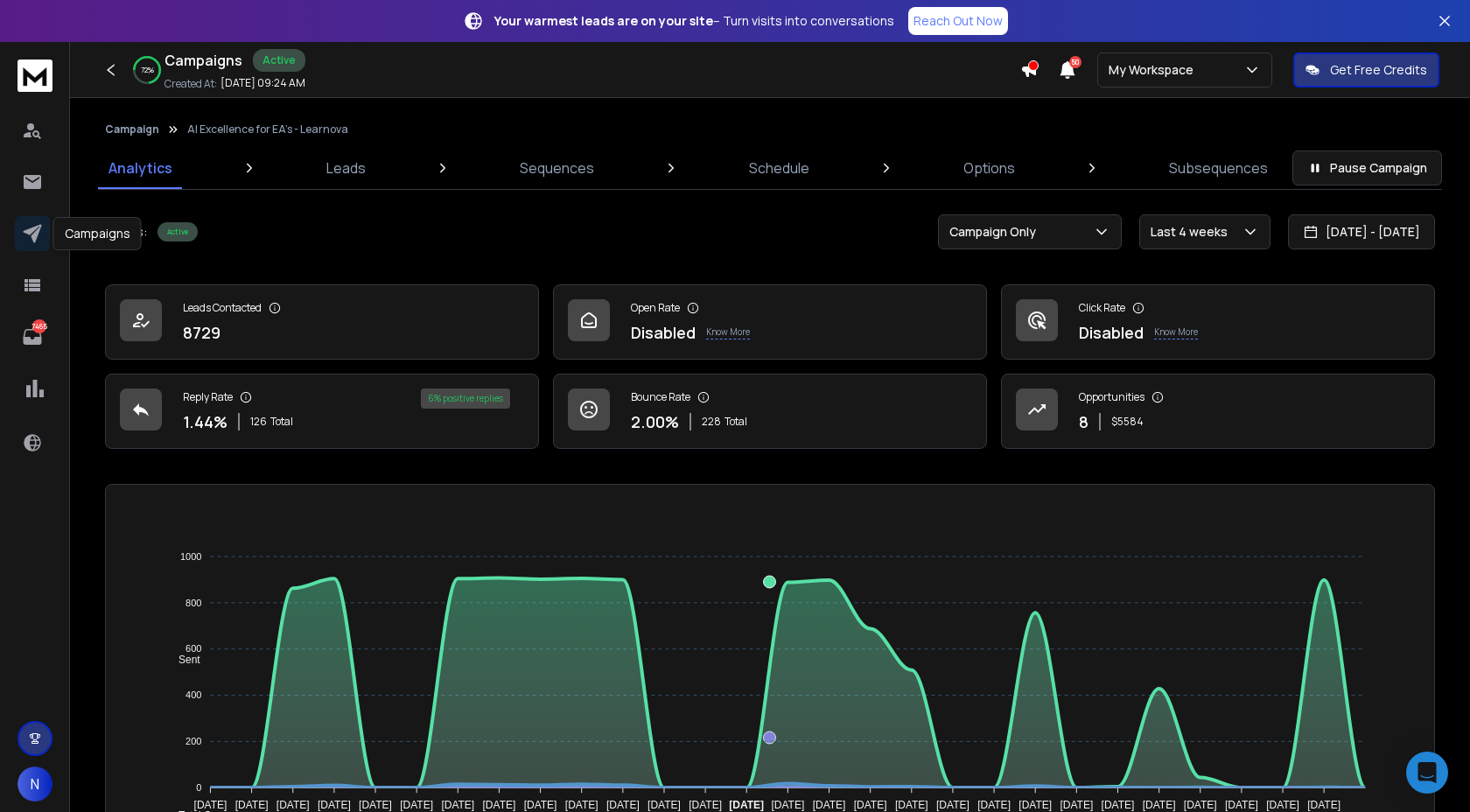
click at [49, 231] on body "Your warmest leads are on your site – Turn visits into conversations Reach Out …" at bounding box center [735, 406] width 1470 height 812
click at [31, 233] on icon at bounding box center [33, 234] width 21 height 21
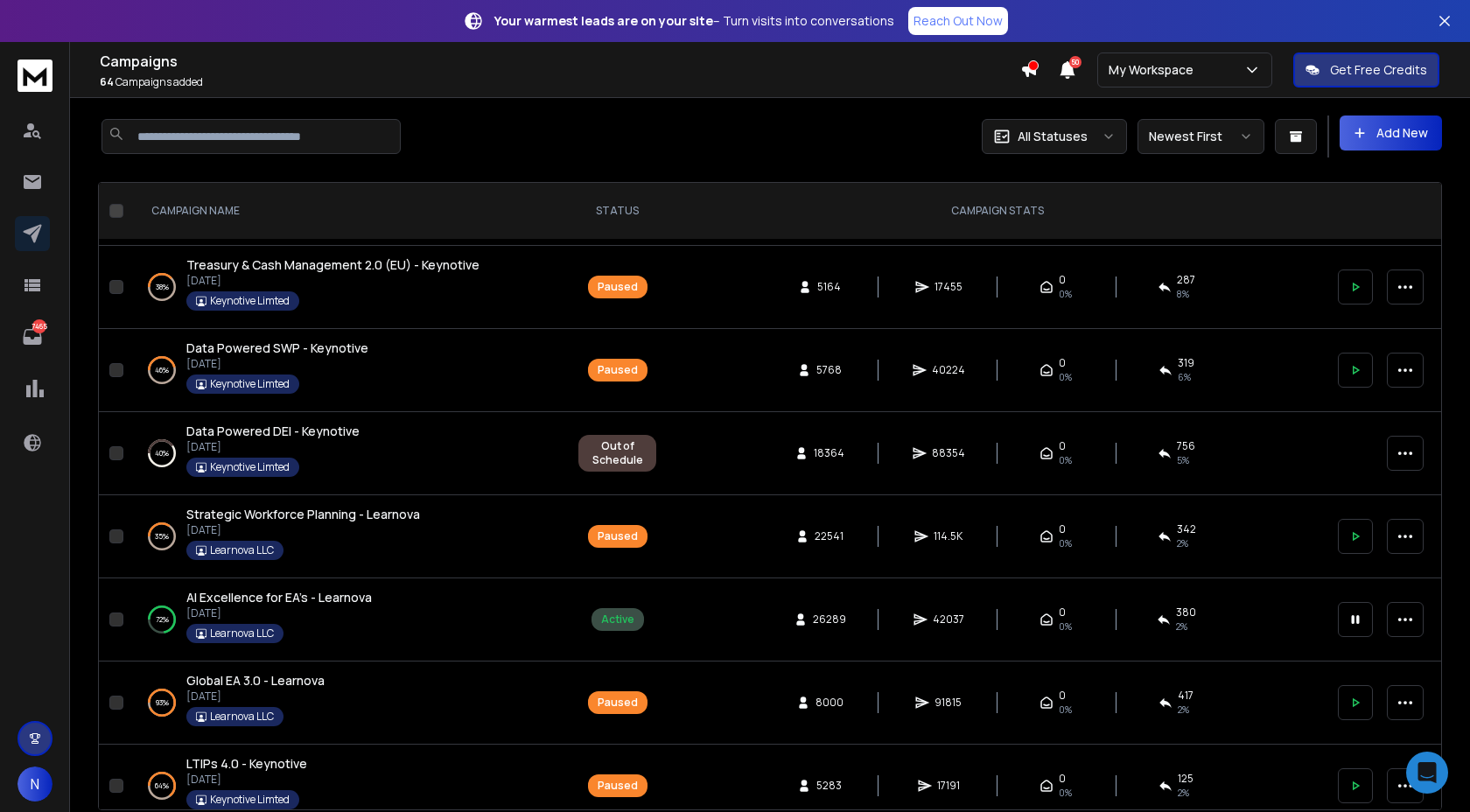
scroll to position [1192, 0]
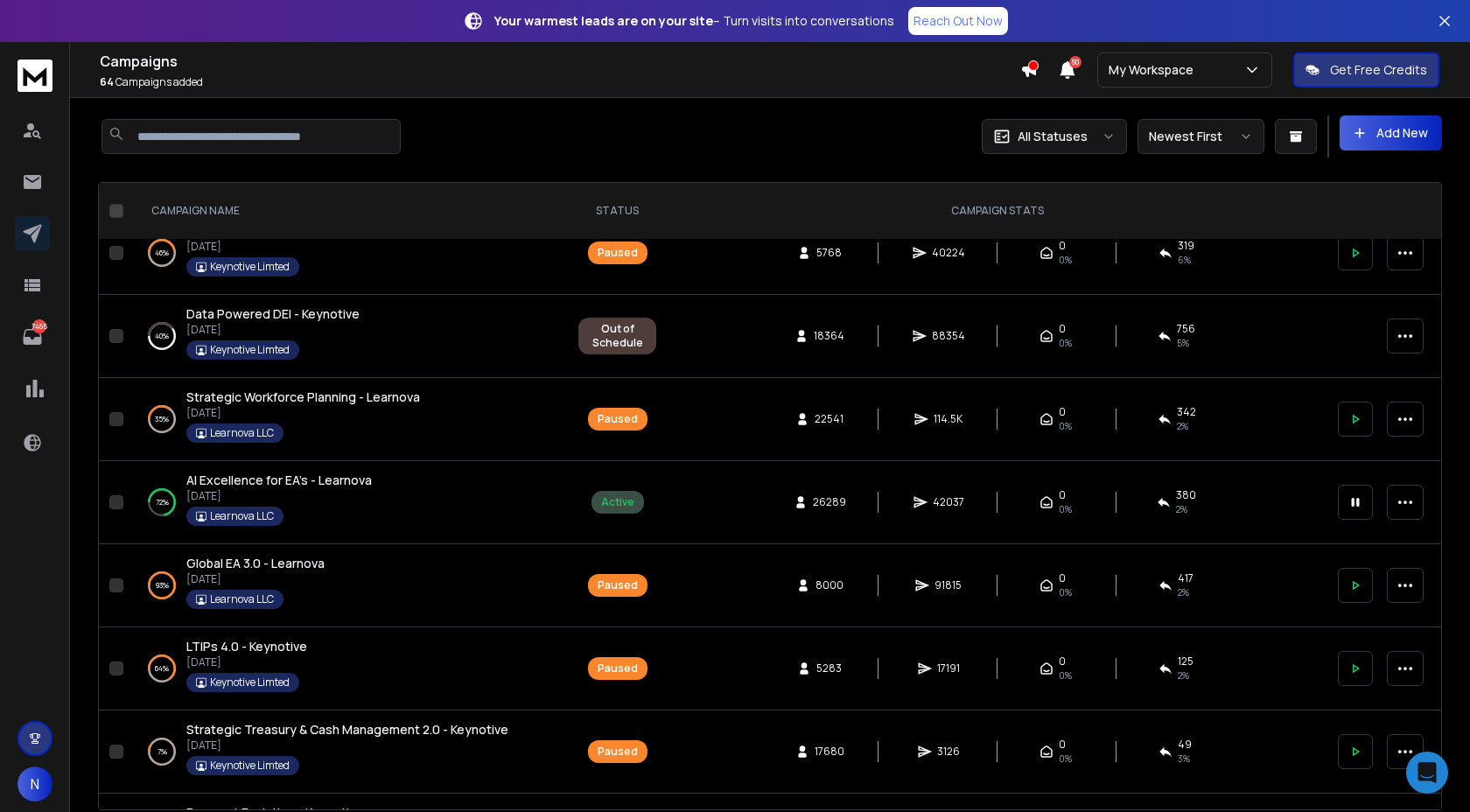
click at [281, 568] on span "Global EA 3.0 - Learnova" at bounding box center [256, 562] width 138 height 17
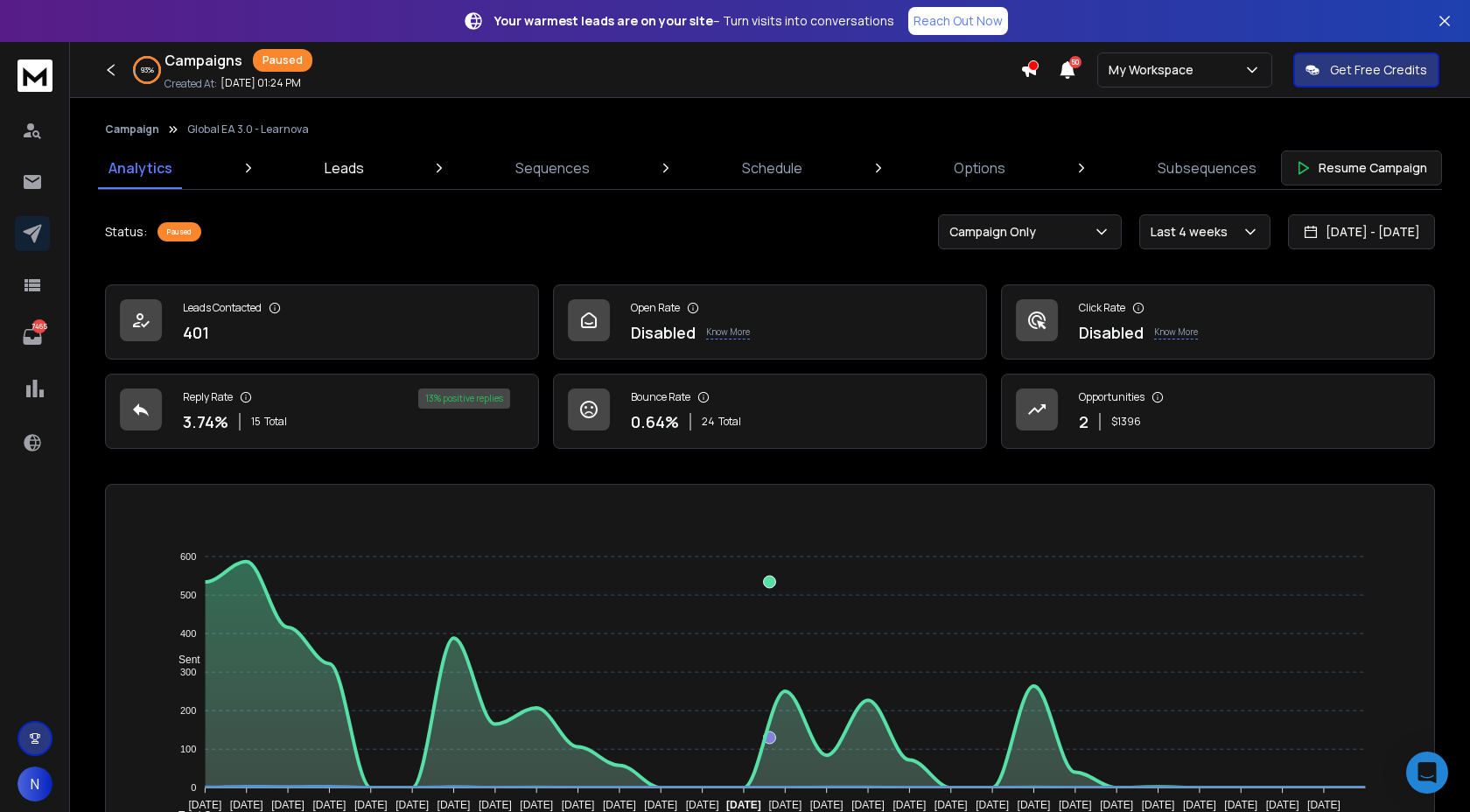
click at [332, 174] on p "Leads" at bounding box center [344, 168] width 40 height 21
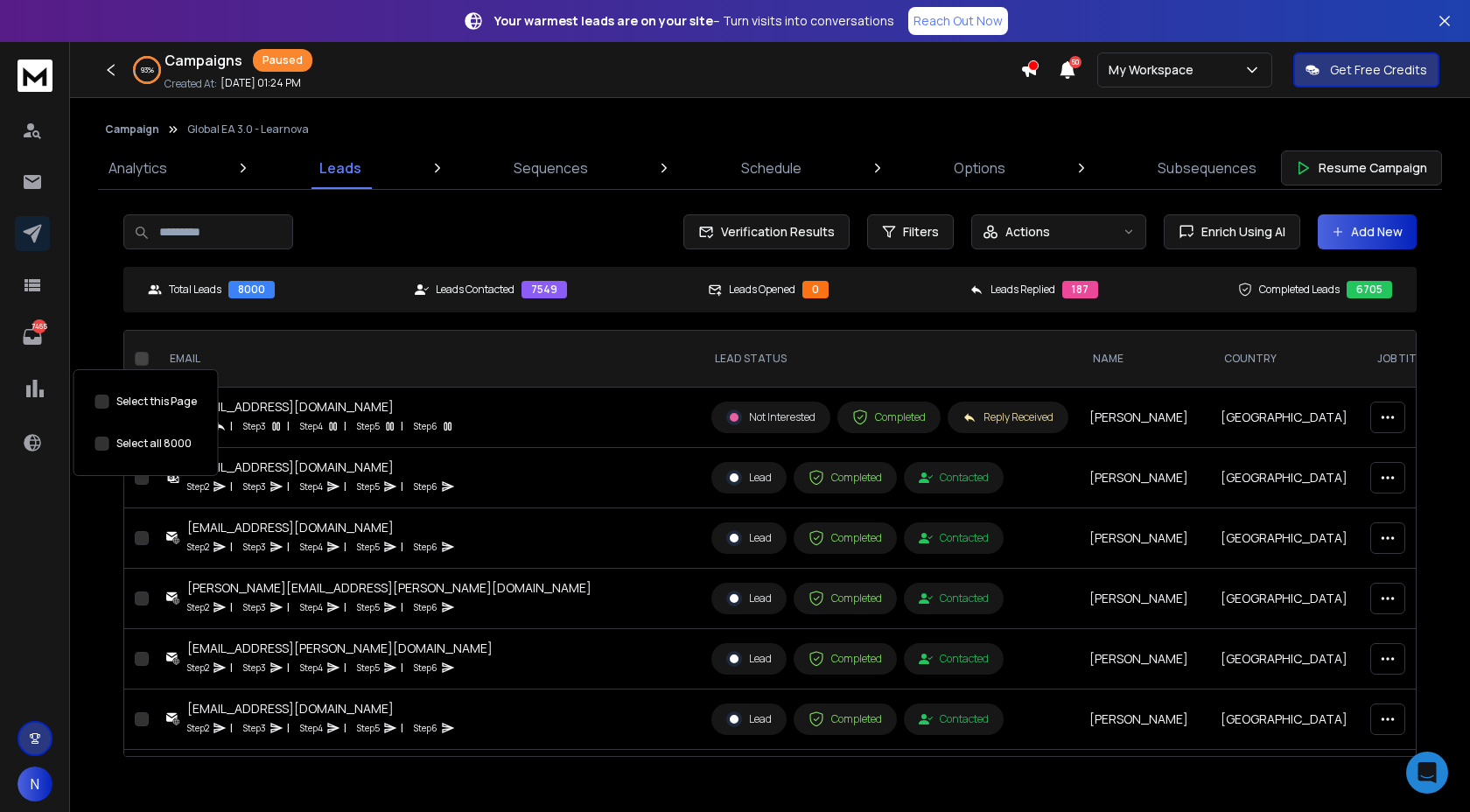
click at [144, 361] on button "Select this Page" at bounding box center [142, 358] width 14 height 14
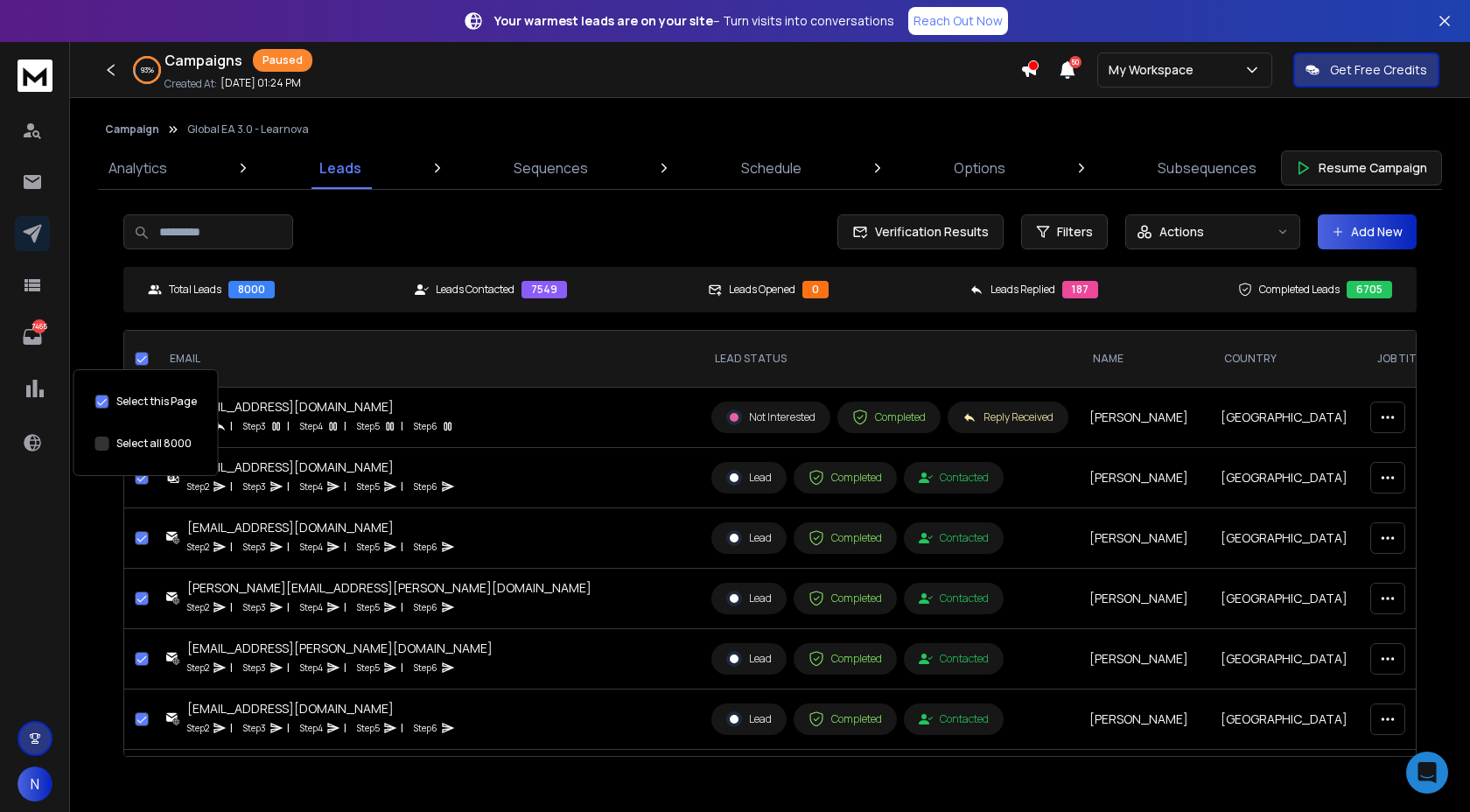
click at [98, 443] on button "Select this Page" at bounding box center [102, 443] width 14 height 14
click at [1208, 232] on div "Actions" at bounding box center [1203, 232] width 133 height 17
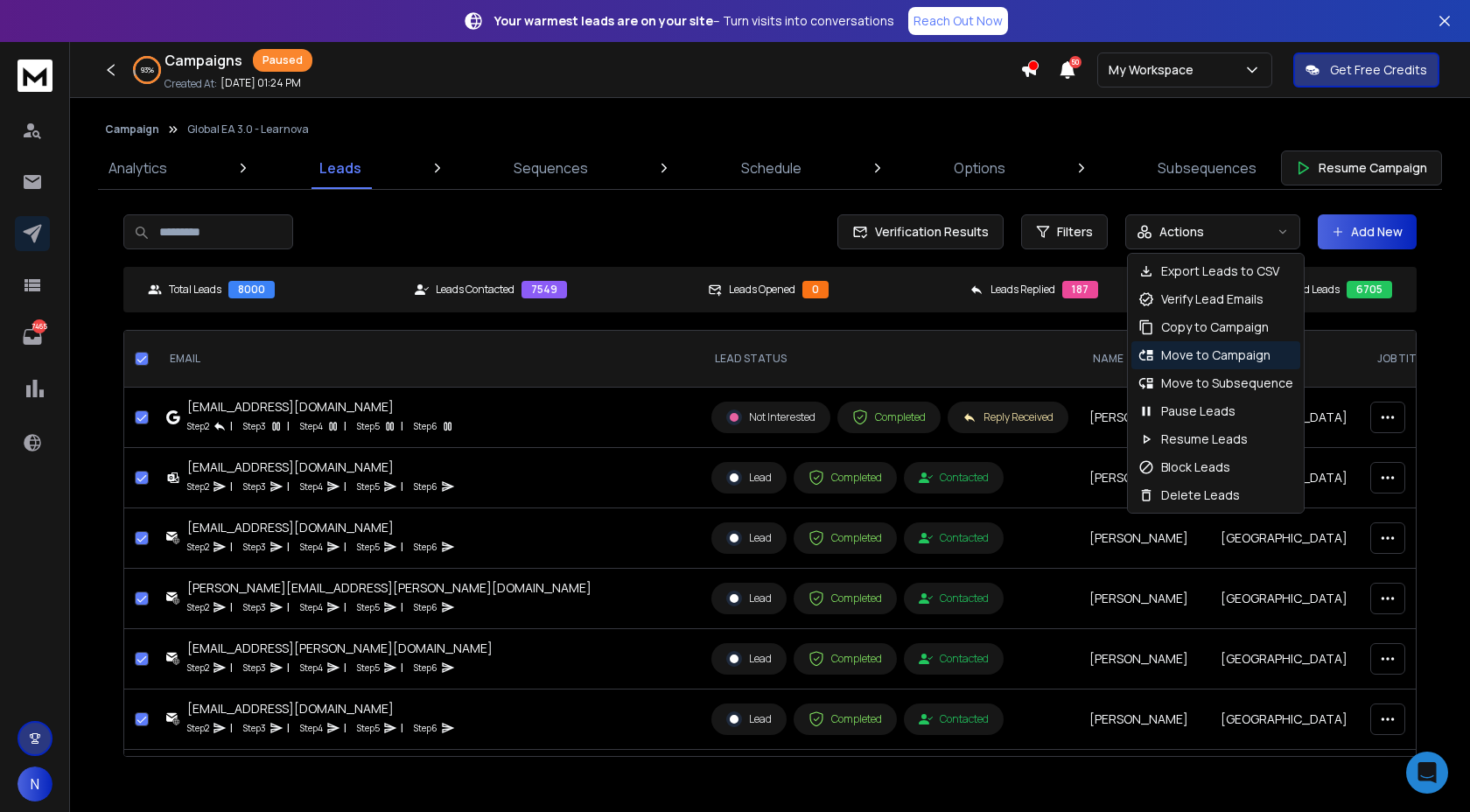
click at [1195, 364] on div "Move to Campaign" at bounding box center [1216, 355] width 169 height 28
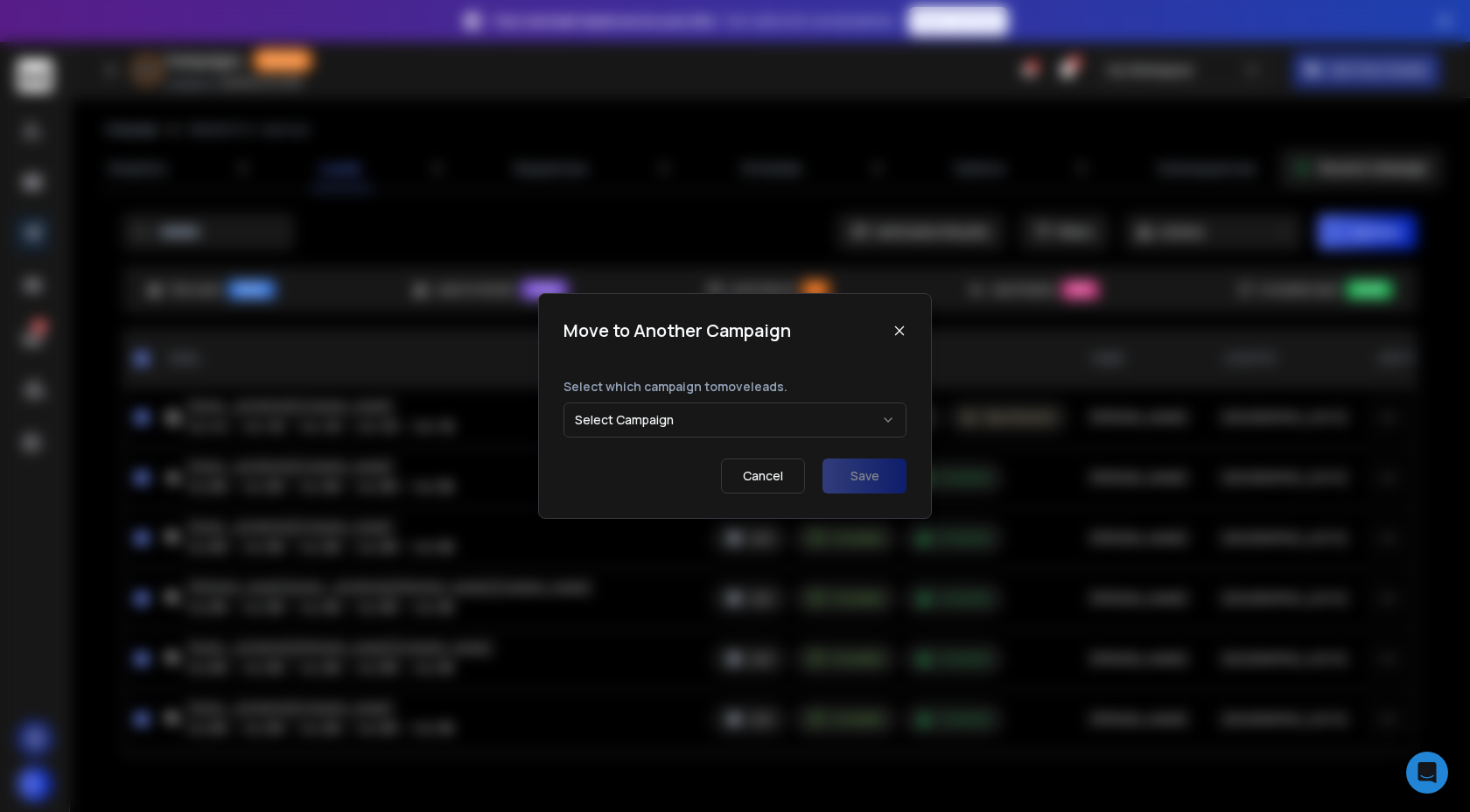
click at [682, 435] on button "Select Campaign" at bounding box center [735, 420] width 343 height 35
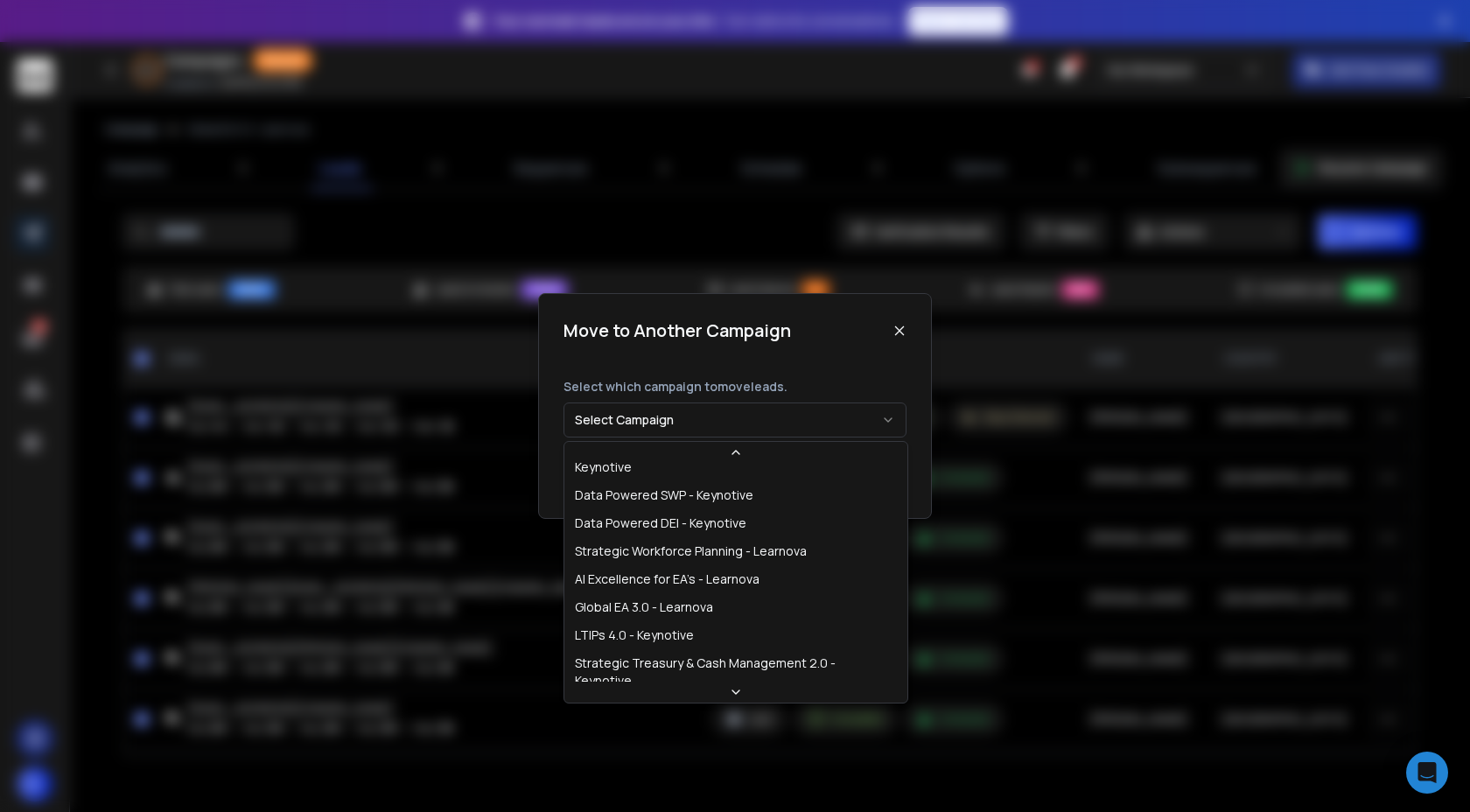
scroll to position [455, 0]
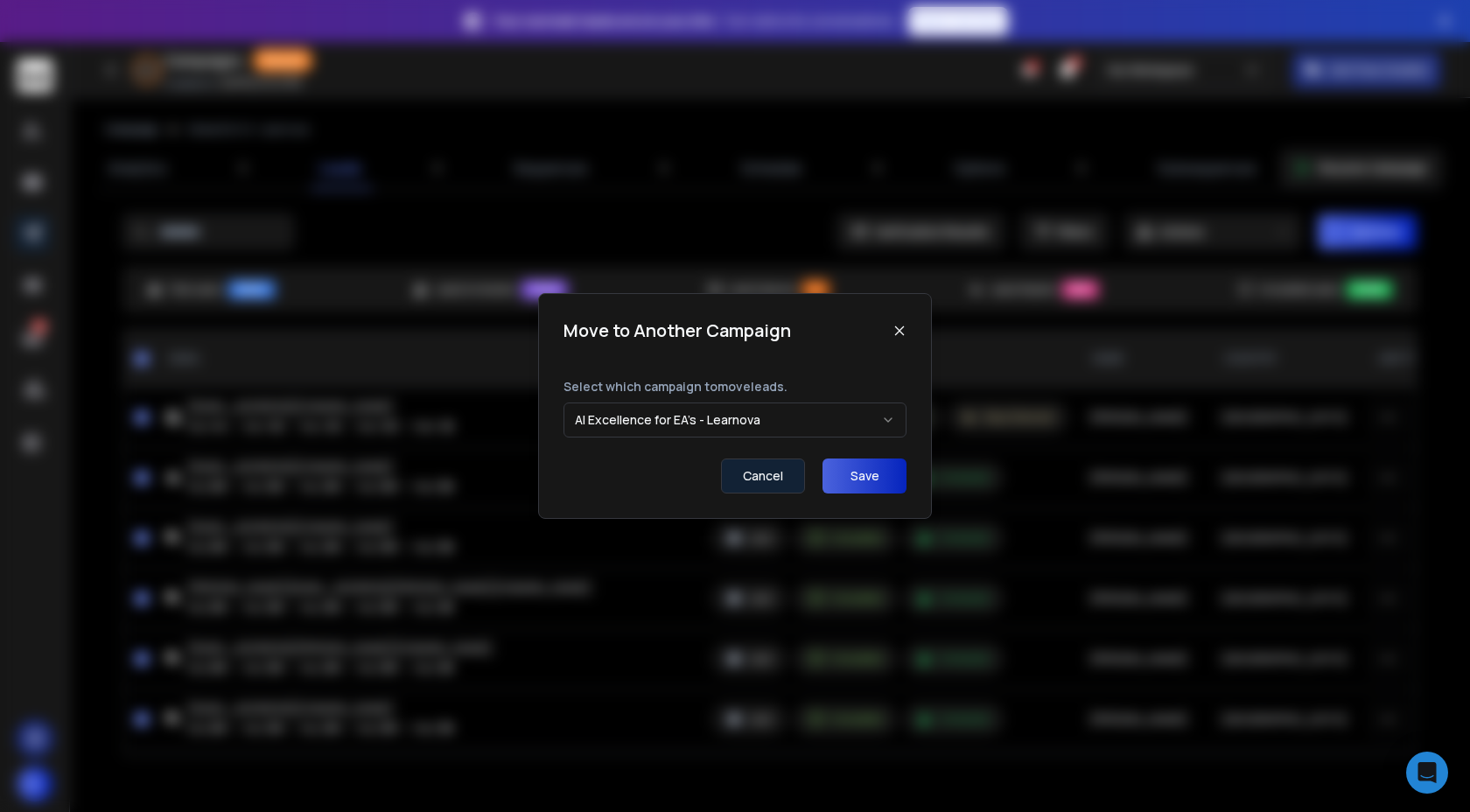
click at [754, 484] on p "Cancel" at bounding box center [763, 476] width 84 height 35
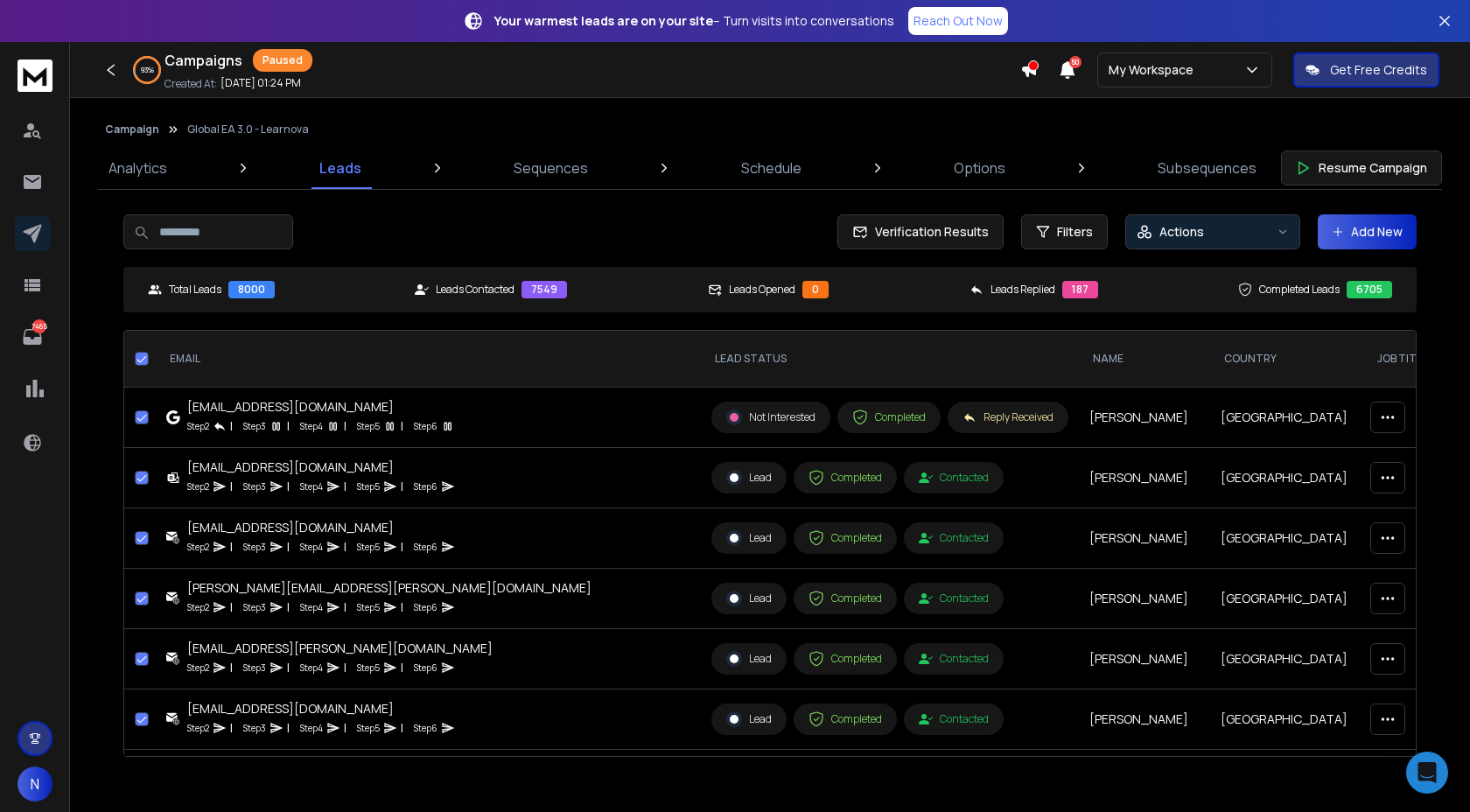
click at [1156, 231] on div "Actions" at bounding box center [1203, 232] width 133 height 17
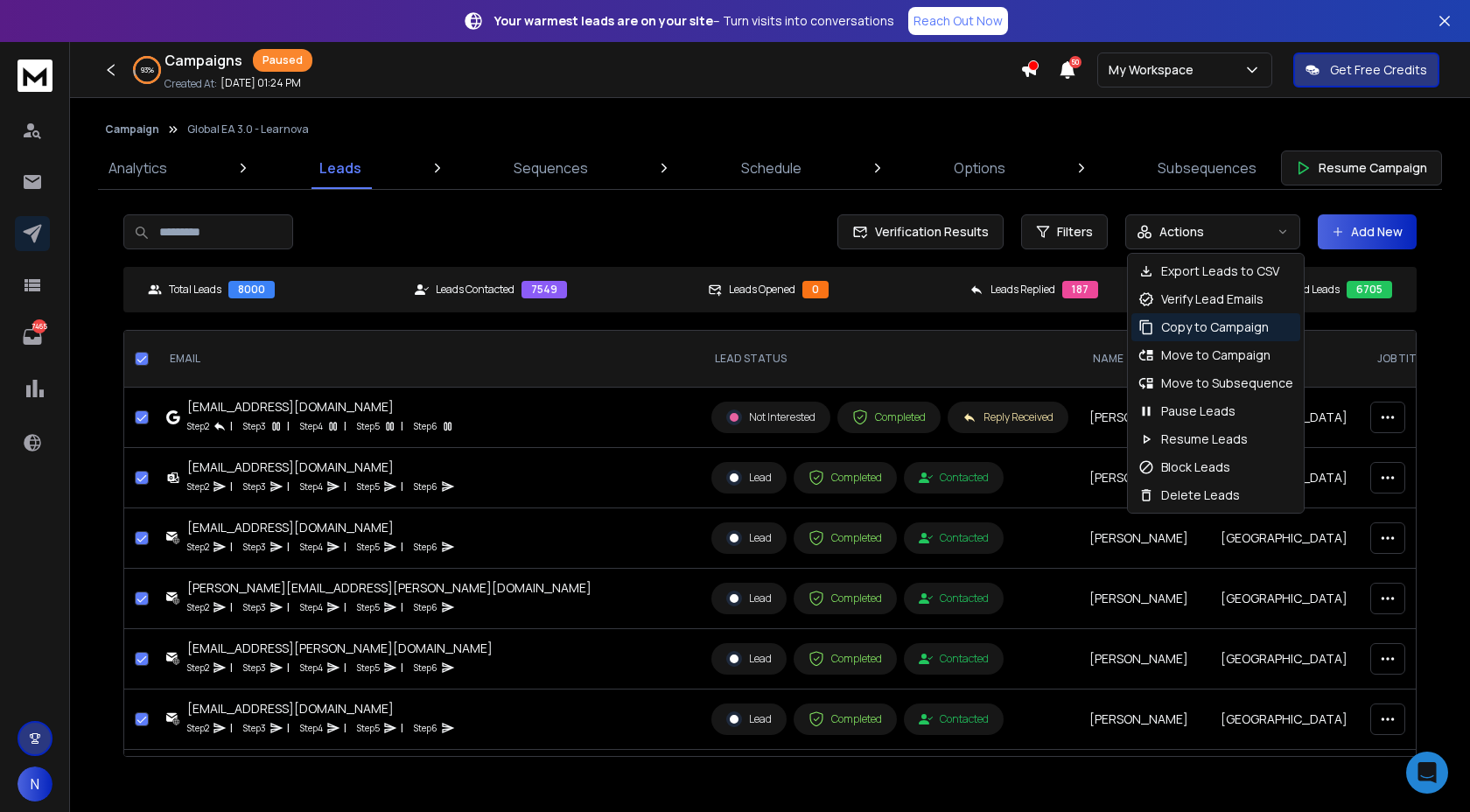
click at [1196, 333] on p "Copy to Campaign" at bounding box center [1214, 327] width 108 height 17
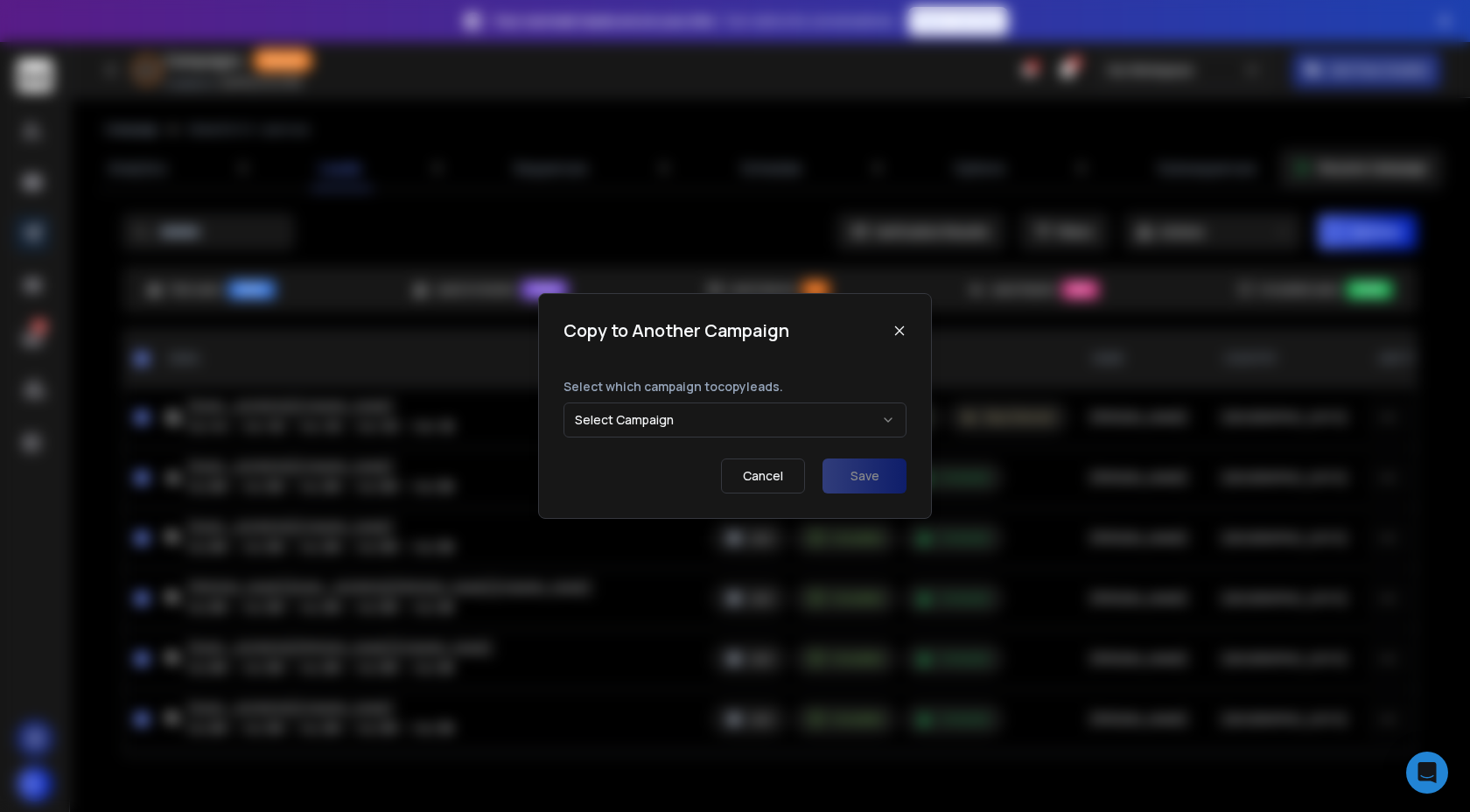
click at [674, 423] on button "Select Campaign" at bounding box center [735, 420] width 343 height 35
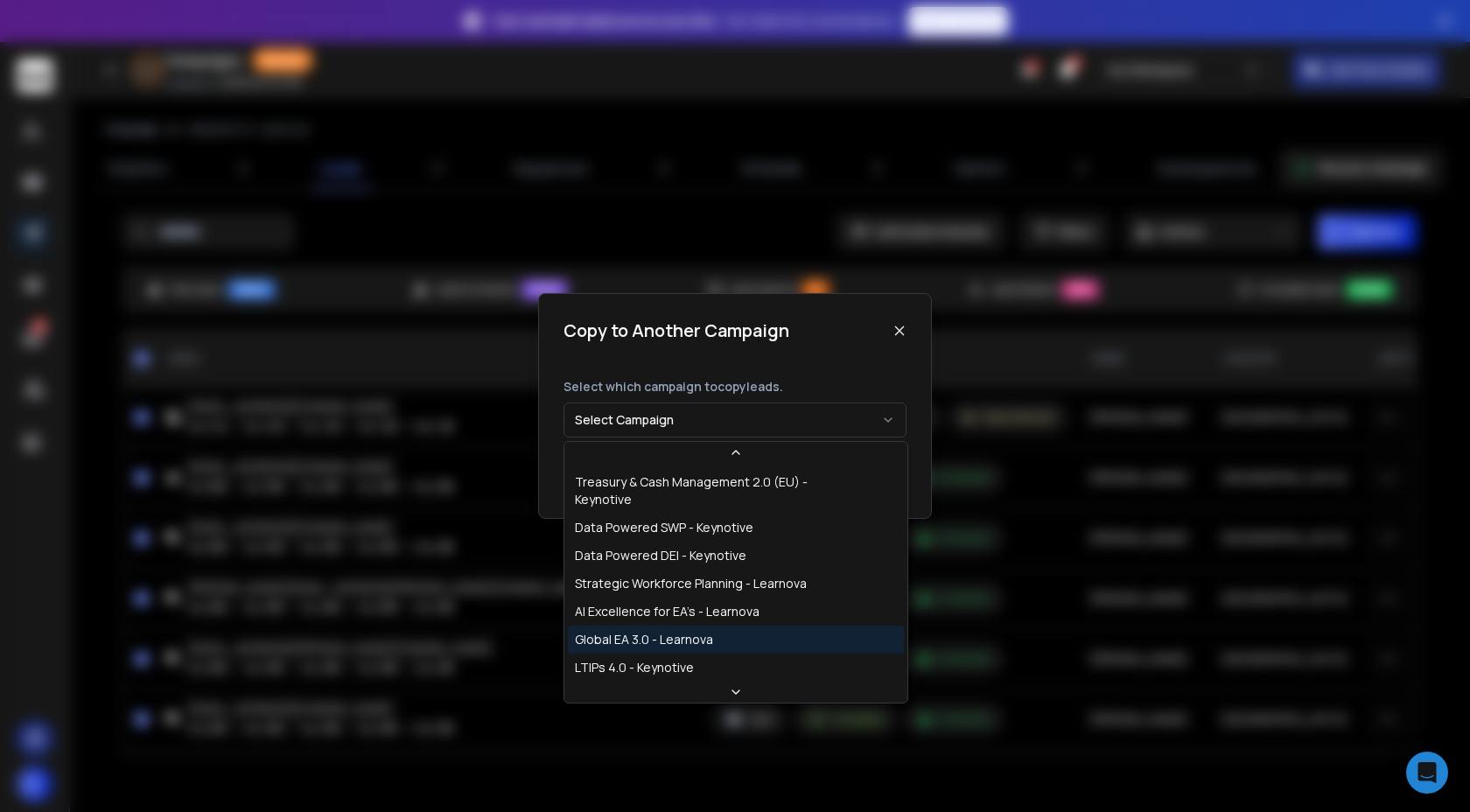
scroll to position [434, 0]
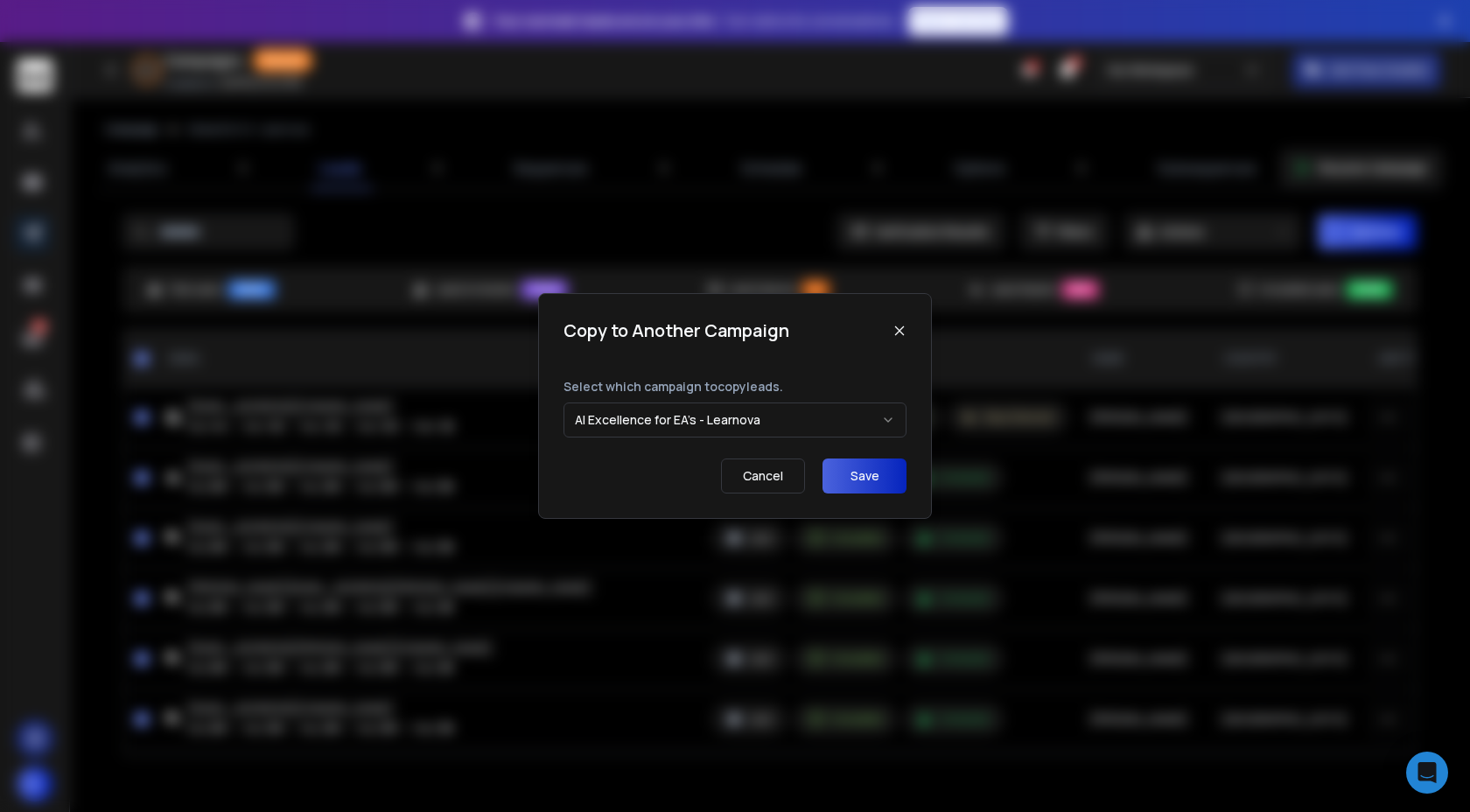
click at [854, 475] on button "Save" at bounding box center [865, 476] width 84 height 35
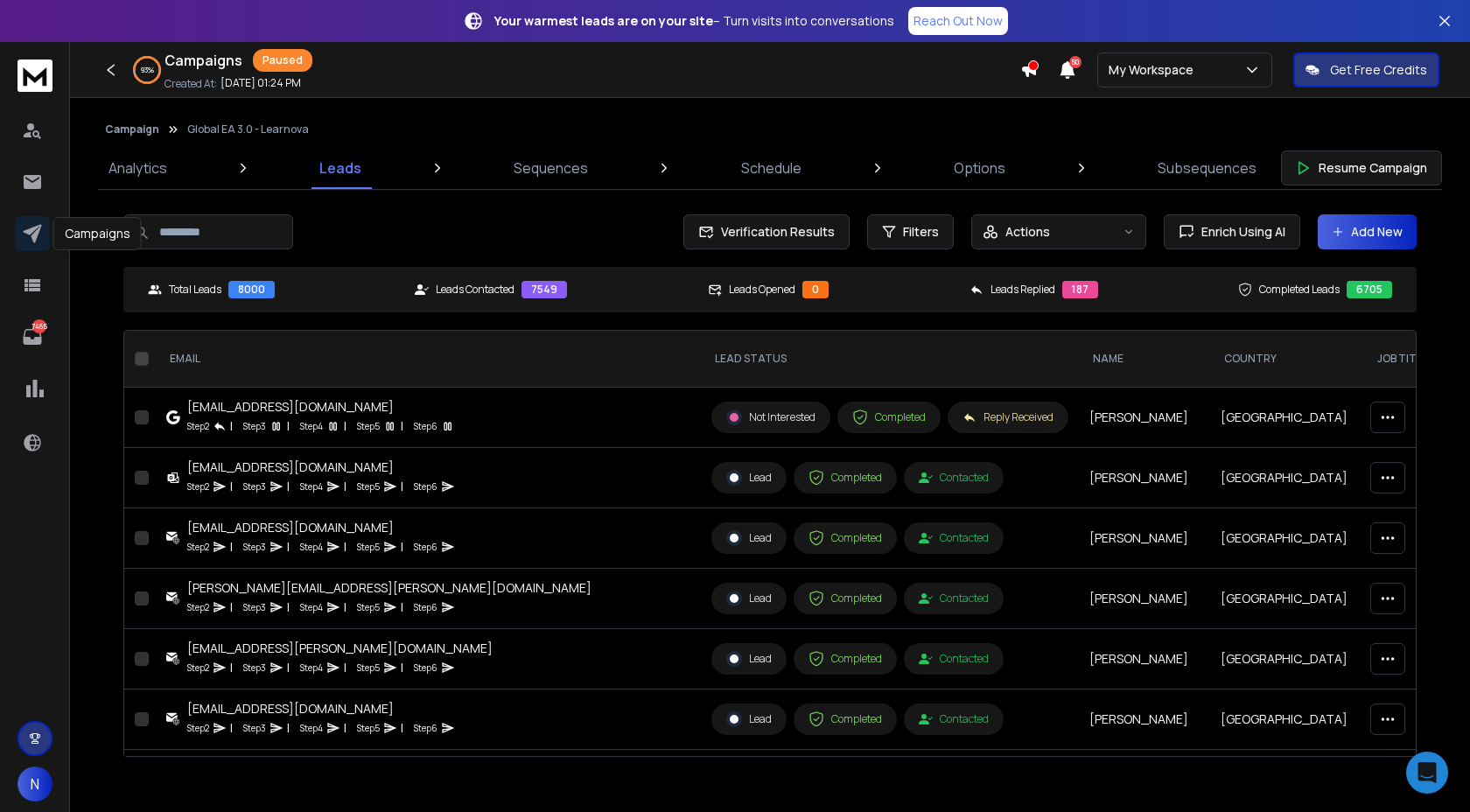
click at [35, 235] on icon at bounding box center [31, 233] width 18 height 18
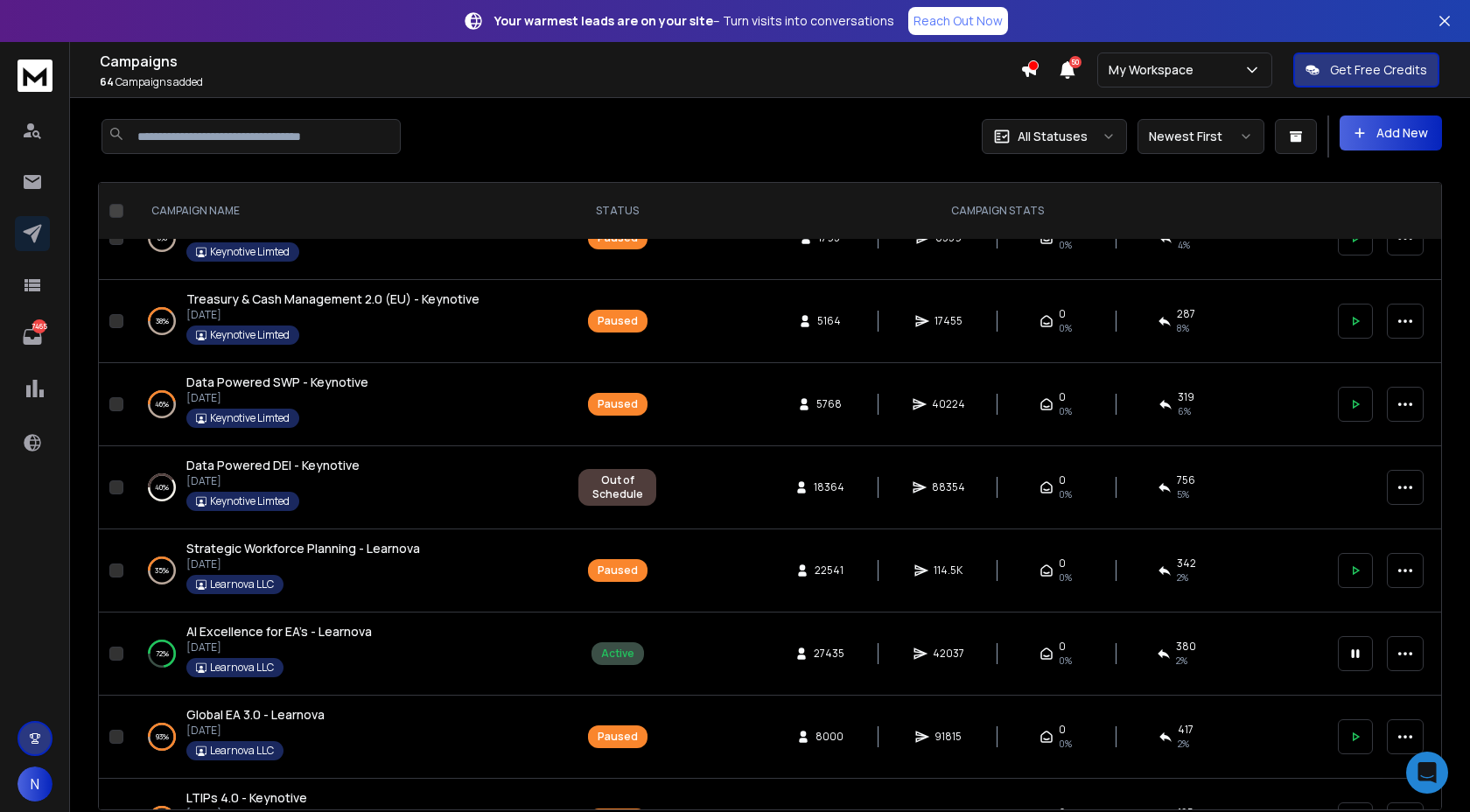
scroll to position [1064, 0]
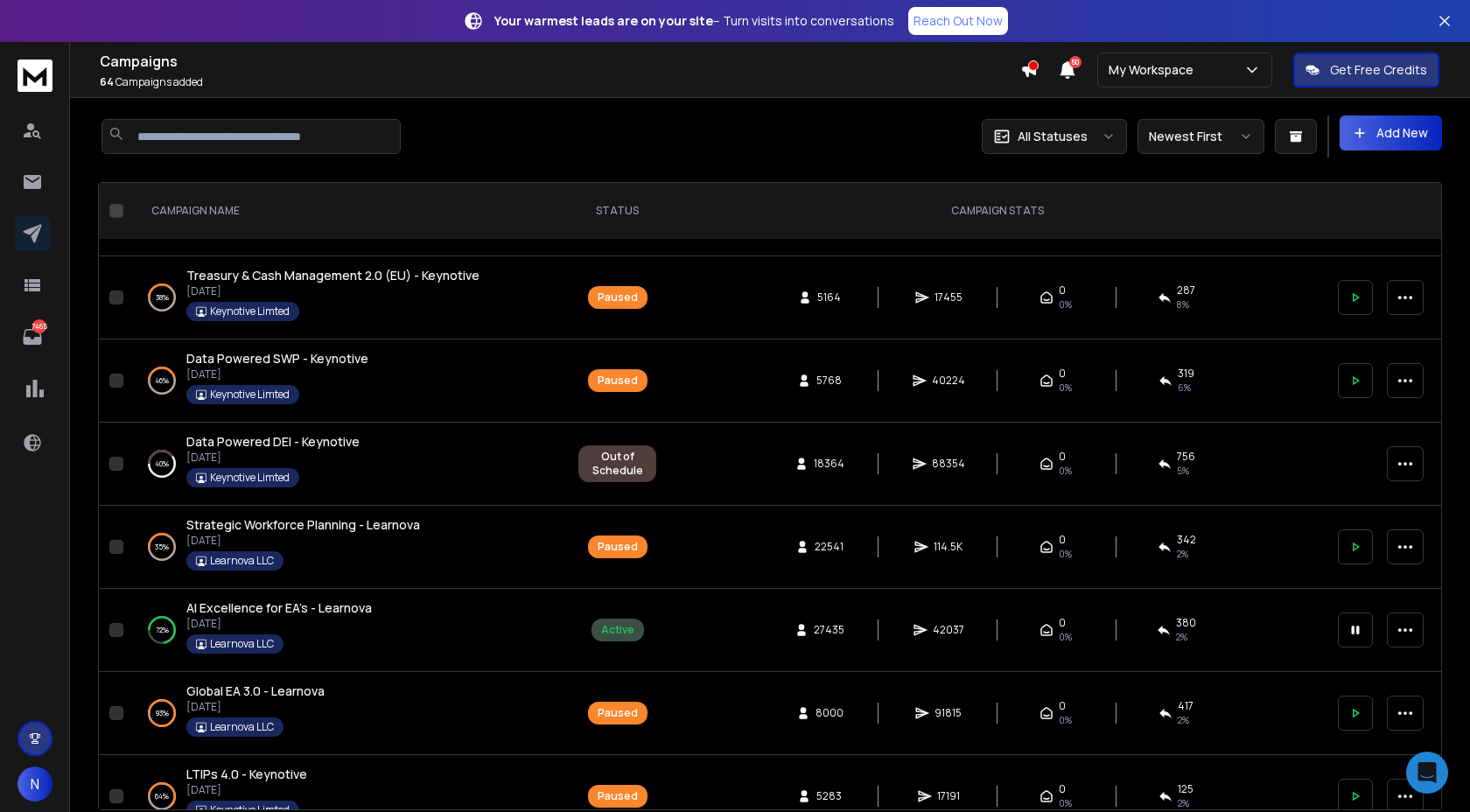
click at [325, 611] on span "AI Excellence for EA's - Learnova" at bounding box center [279, 607] width 186 height 17
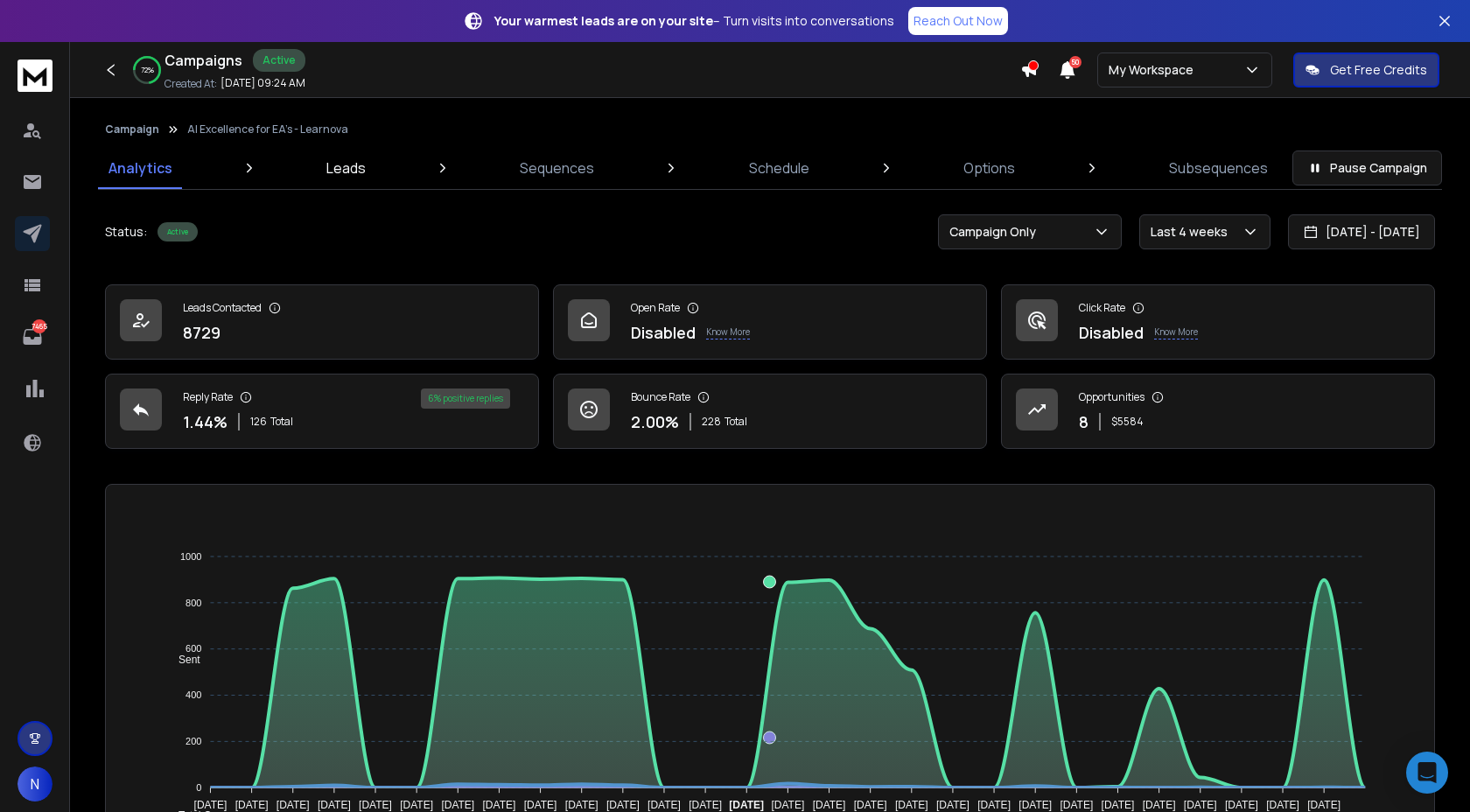
click at [331, 169] on p "Leads" at bounding box center [346, 168] width 40 height 21
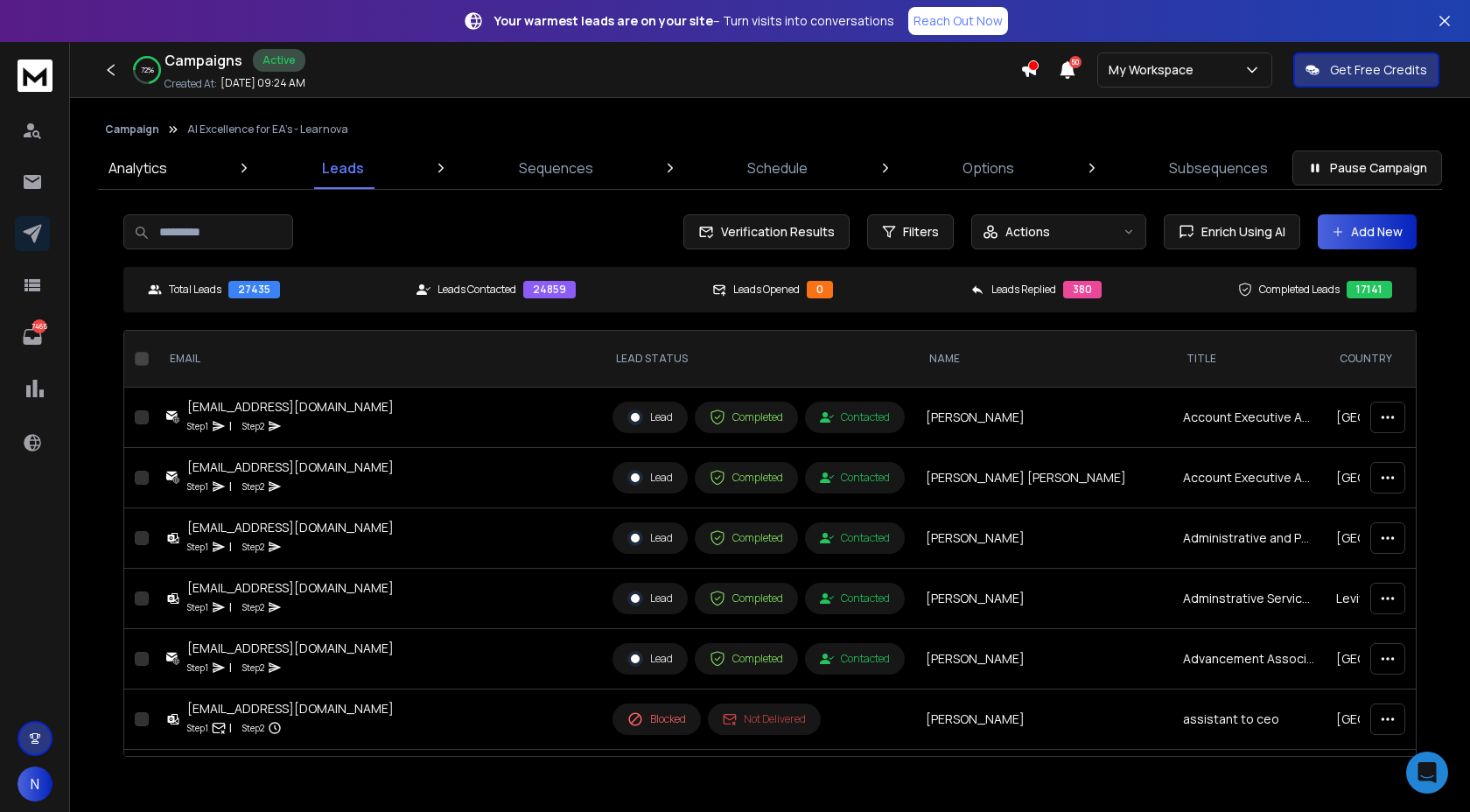
click at [118, 165] on p "Analytics" at bounding box center [138, 168] width 58 height 21
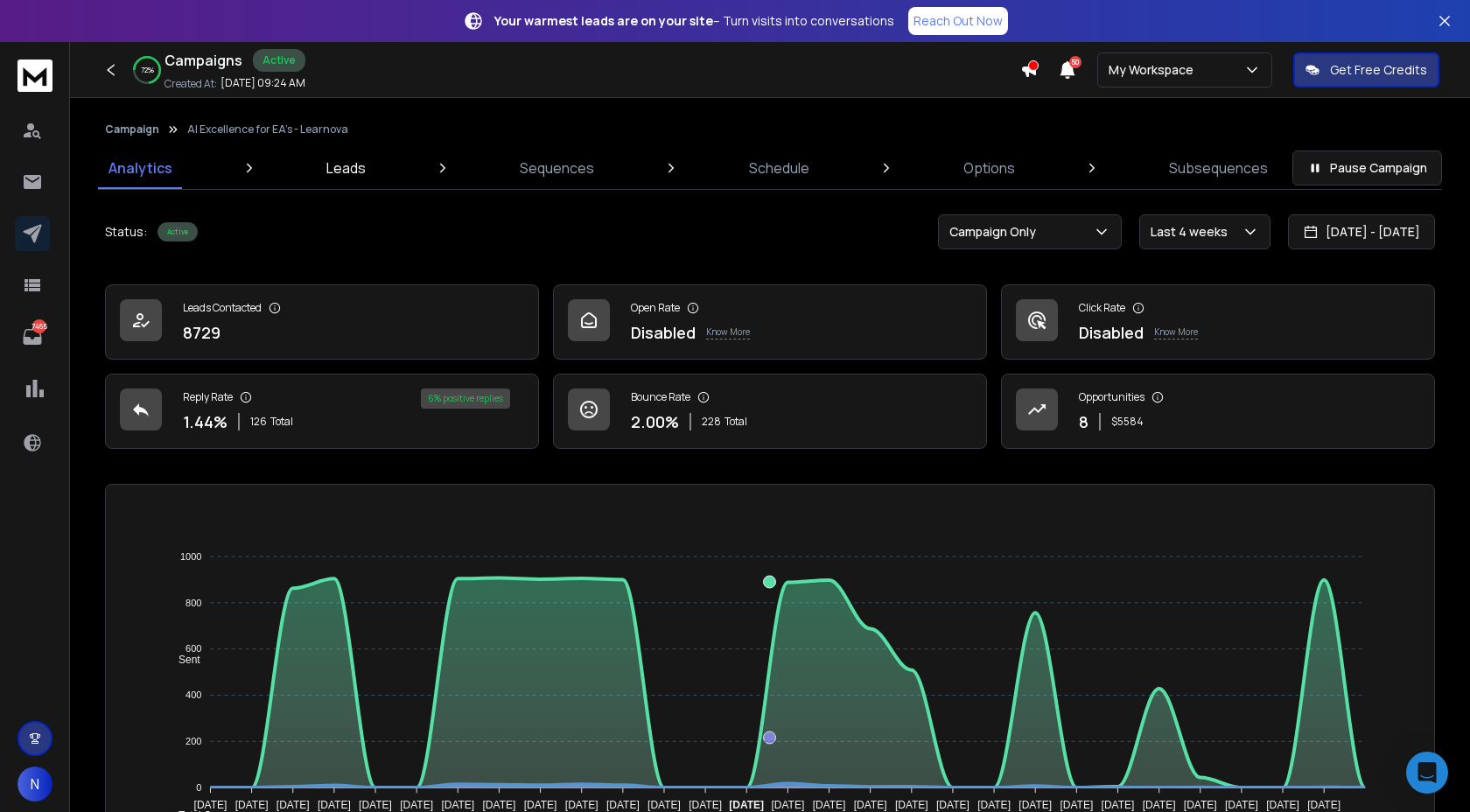
click at [334, 176] on p "Leads" at bounding box center [346, 168] width 40 height 21
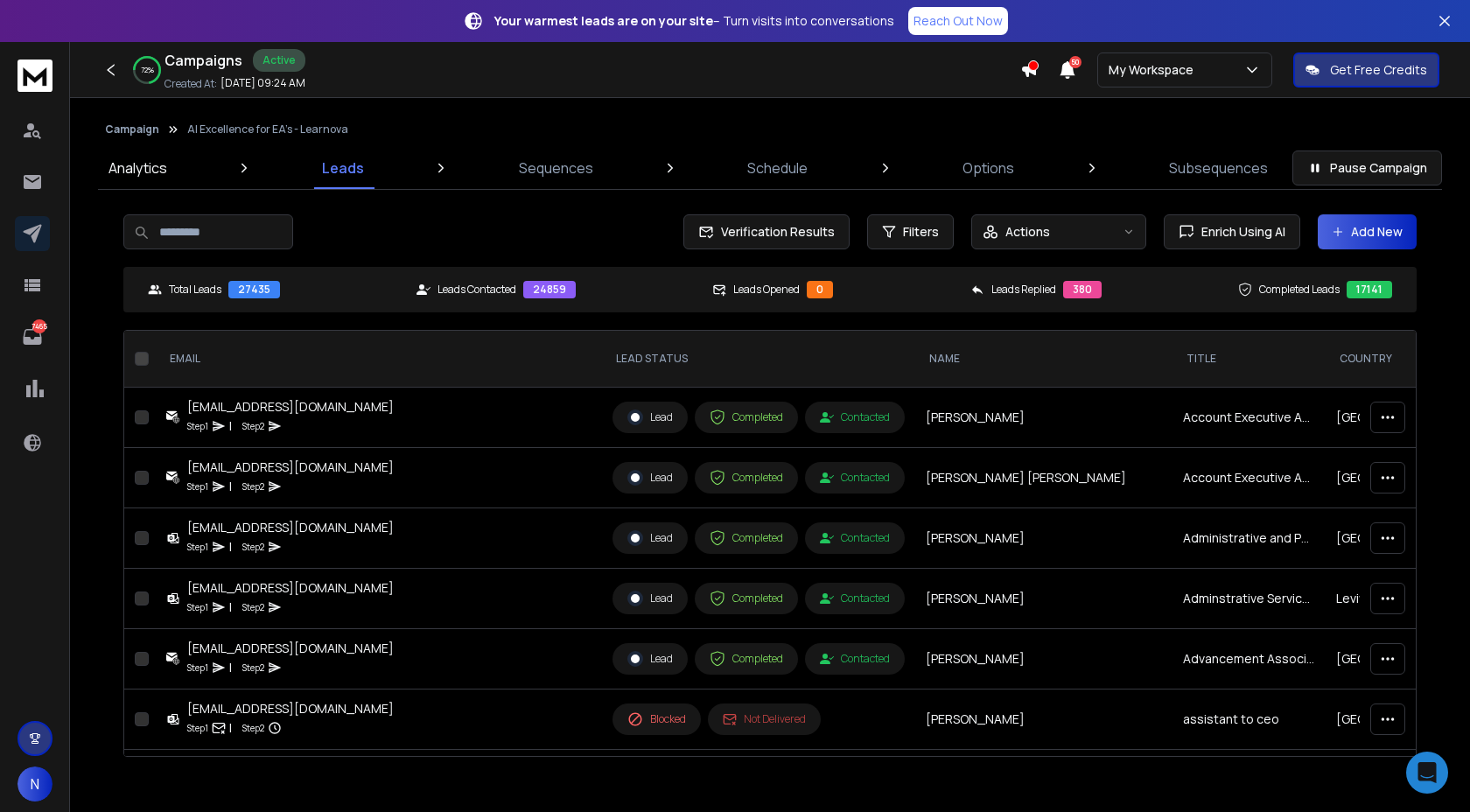
click at [155, 167] on p "Analytics" at bounding box center [138, 168] width 58 height 21
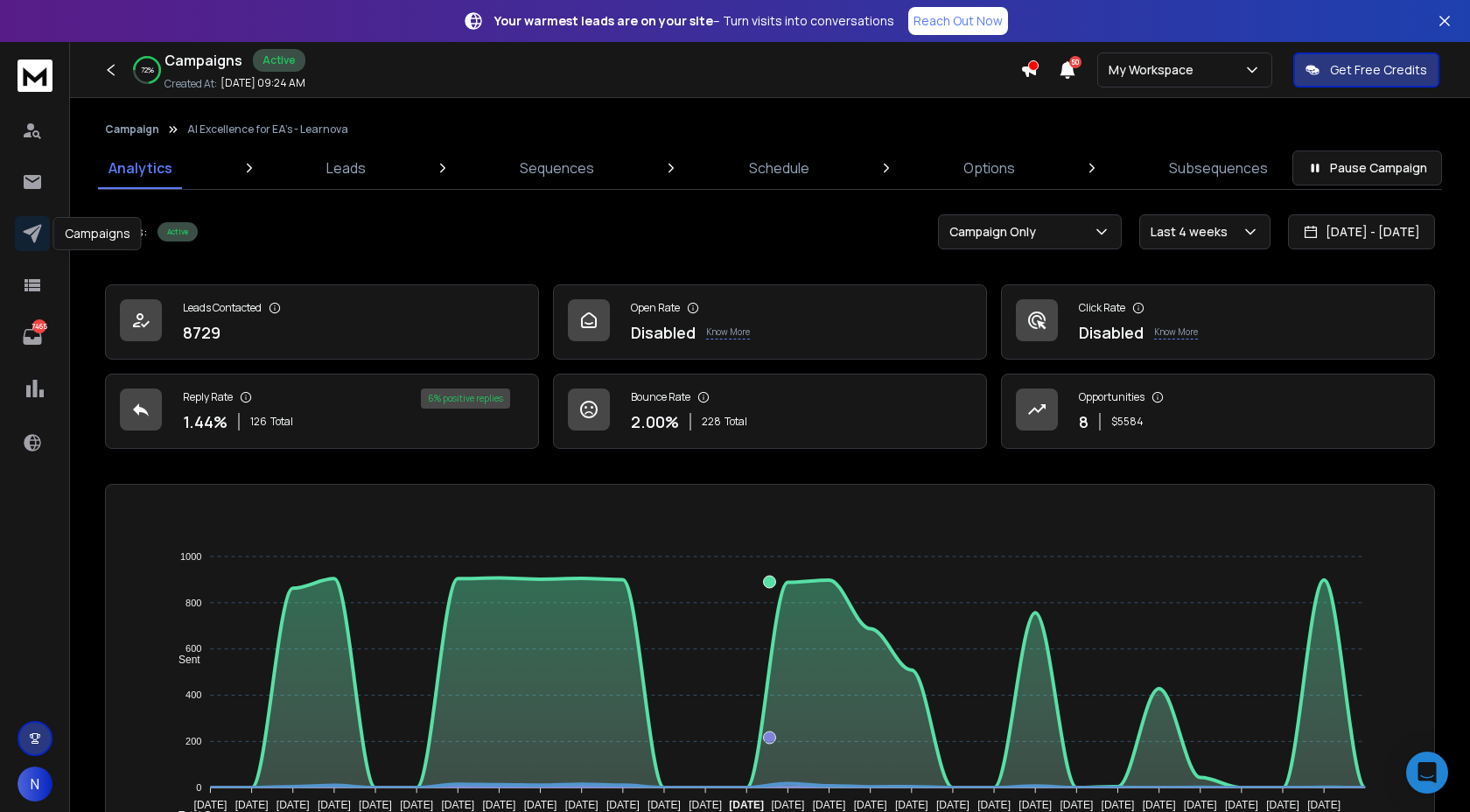
click at [38, 227] on icon at bounding box center [33, 234] width 21 height 21
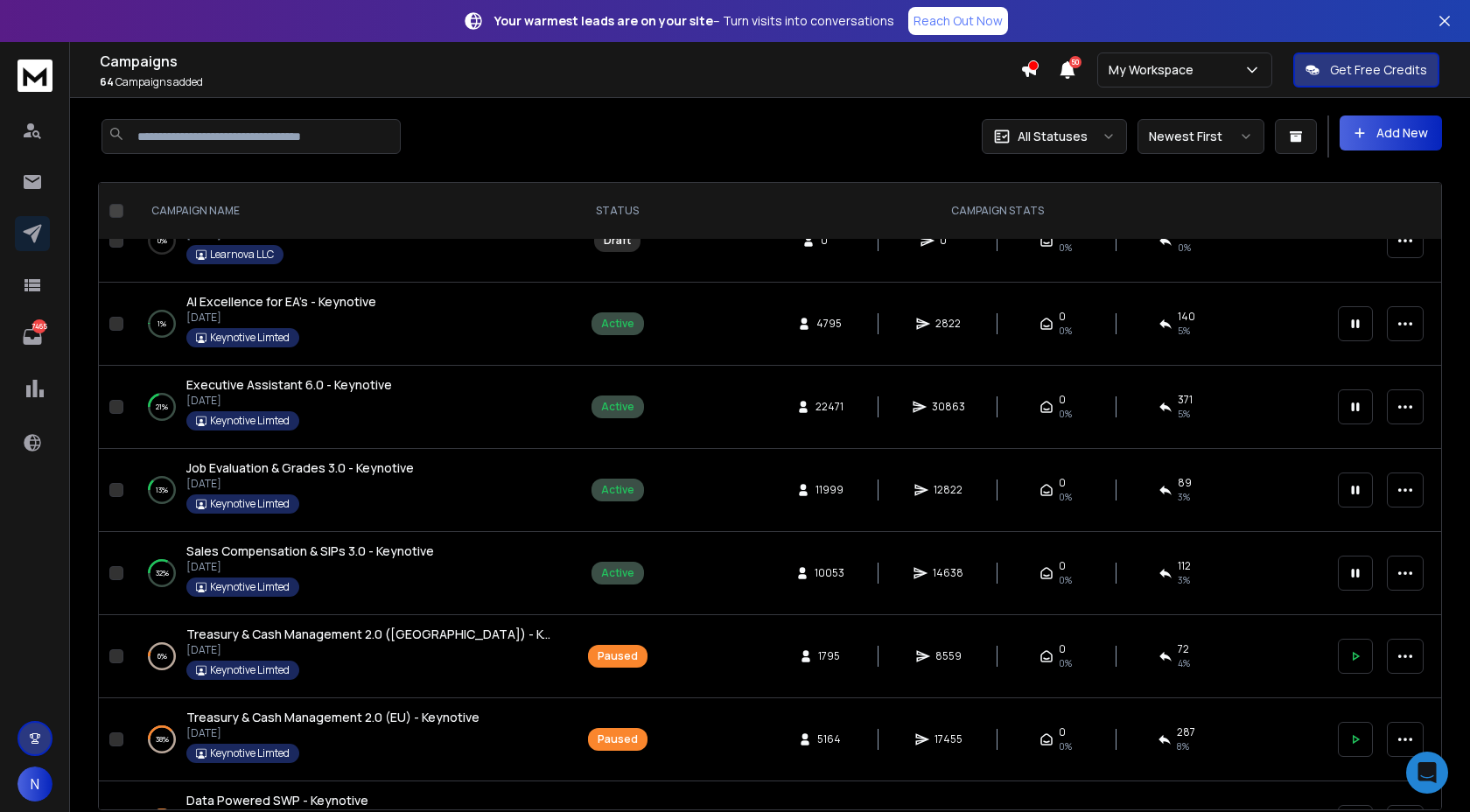
scroll to position [611, 0]
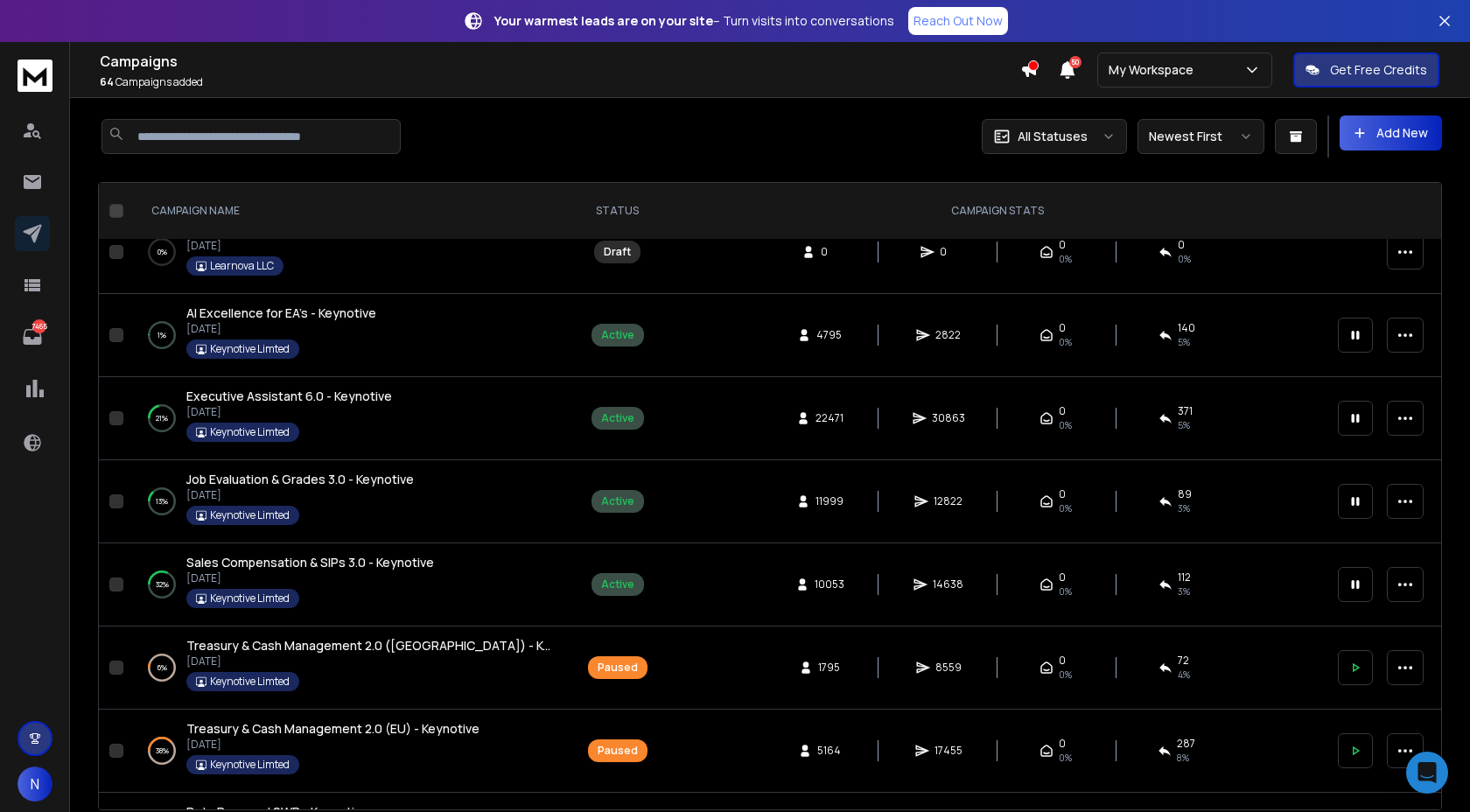
click at [346, 394] on span "Executive Assistant 6.0 - Keynotive" at bounding box center [290, 395] width 206 height 17
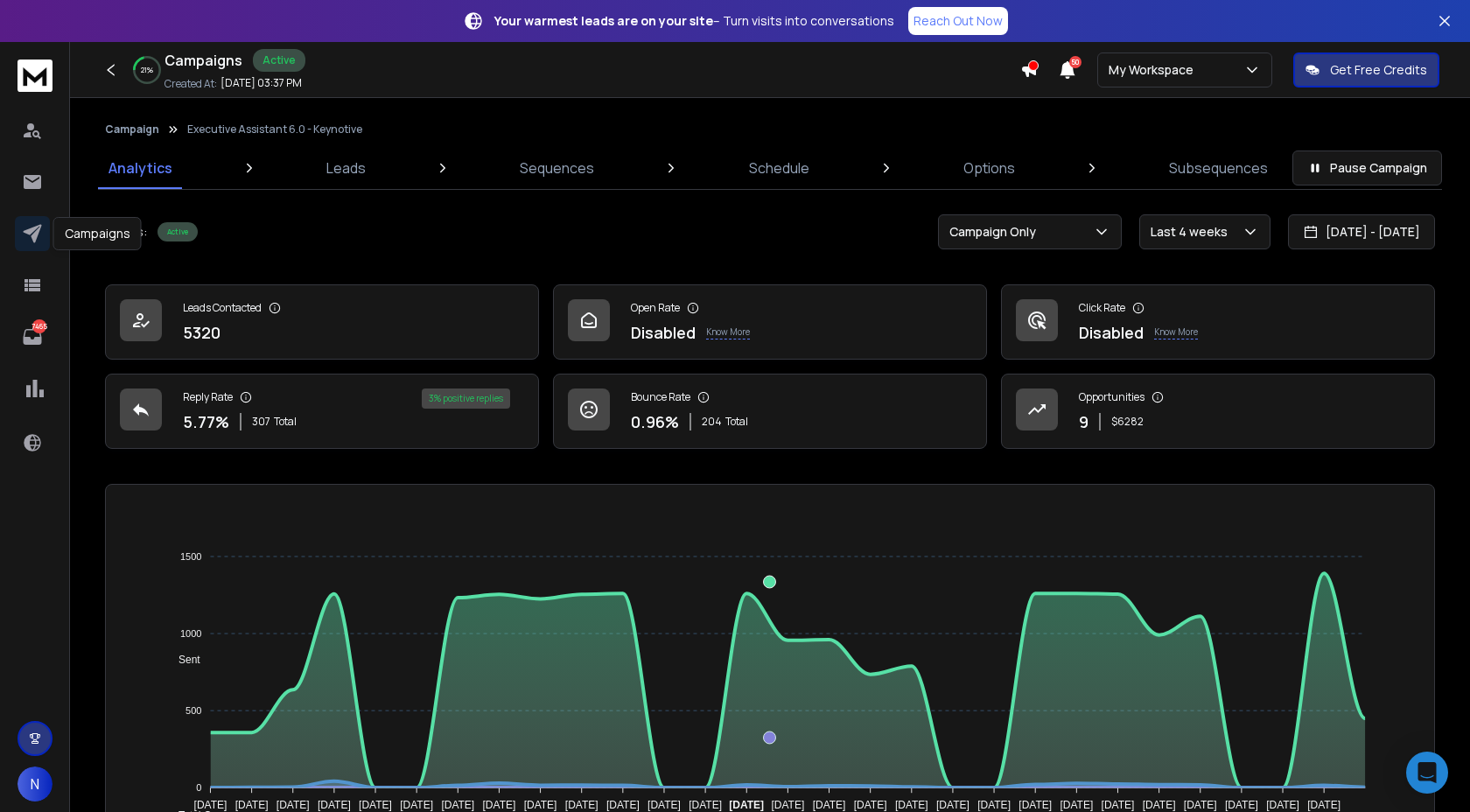
click at [35, 230] on icon at bounding box center [33, 234] width 21 height 21
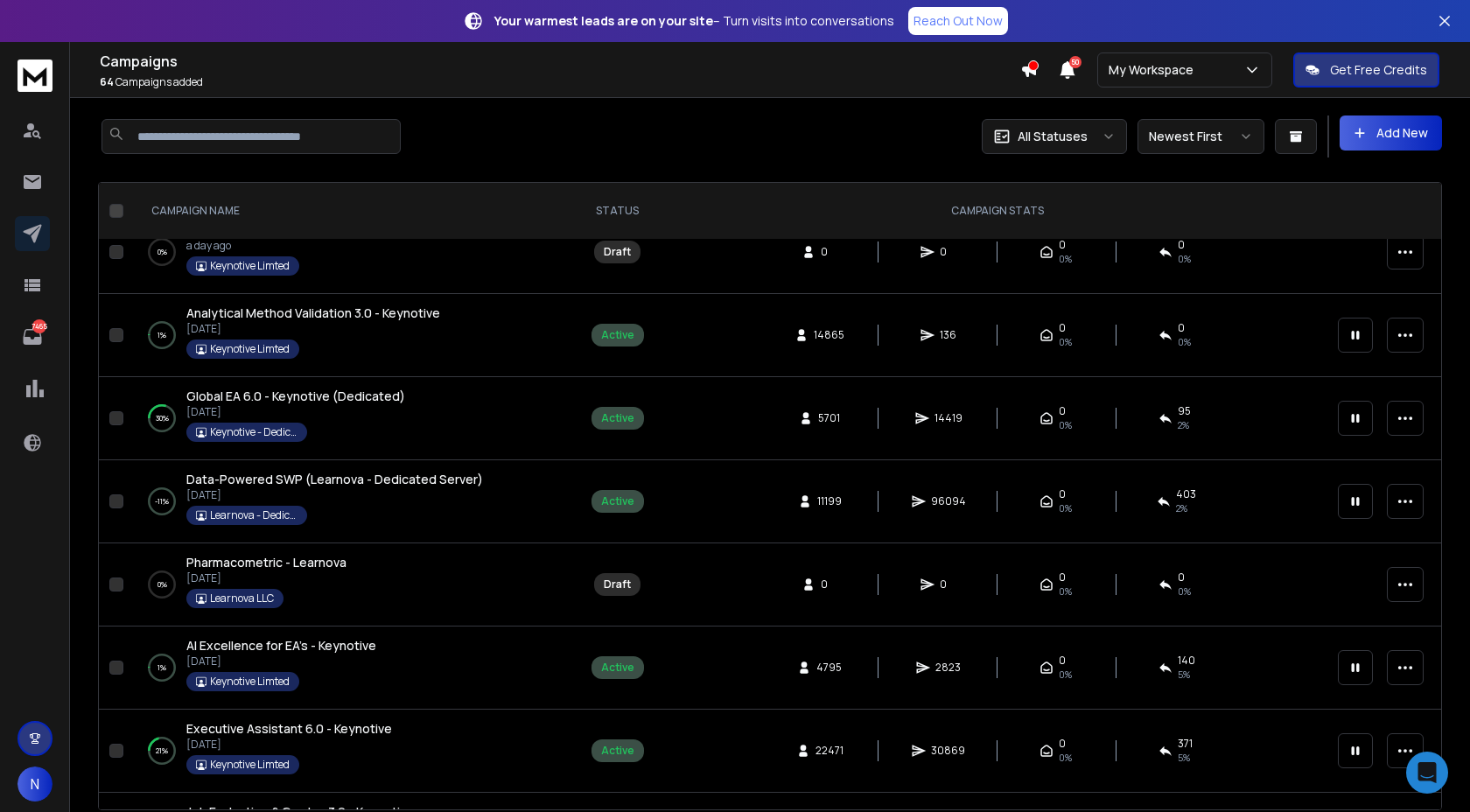
scroll to position [364, 0]
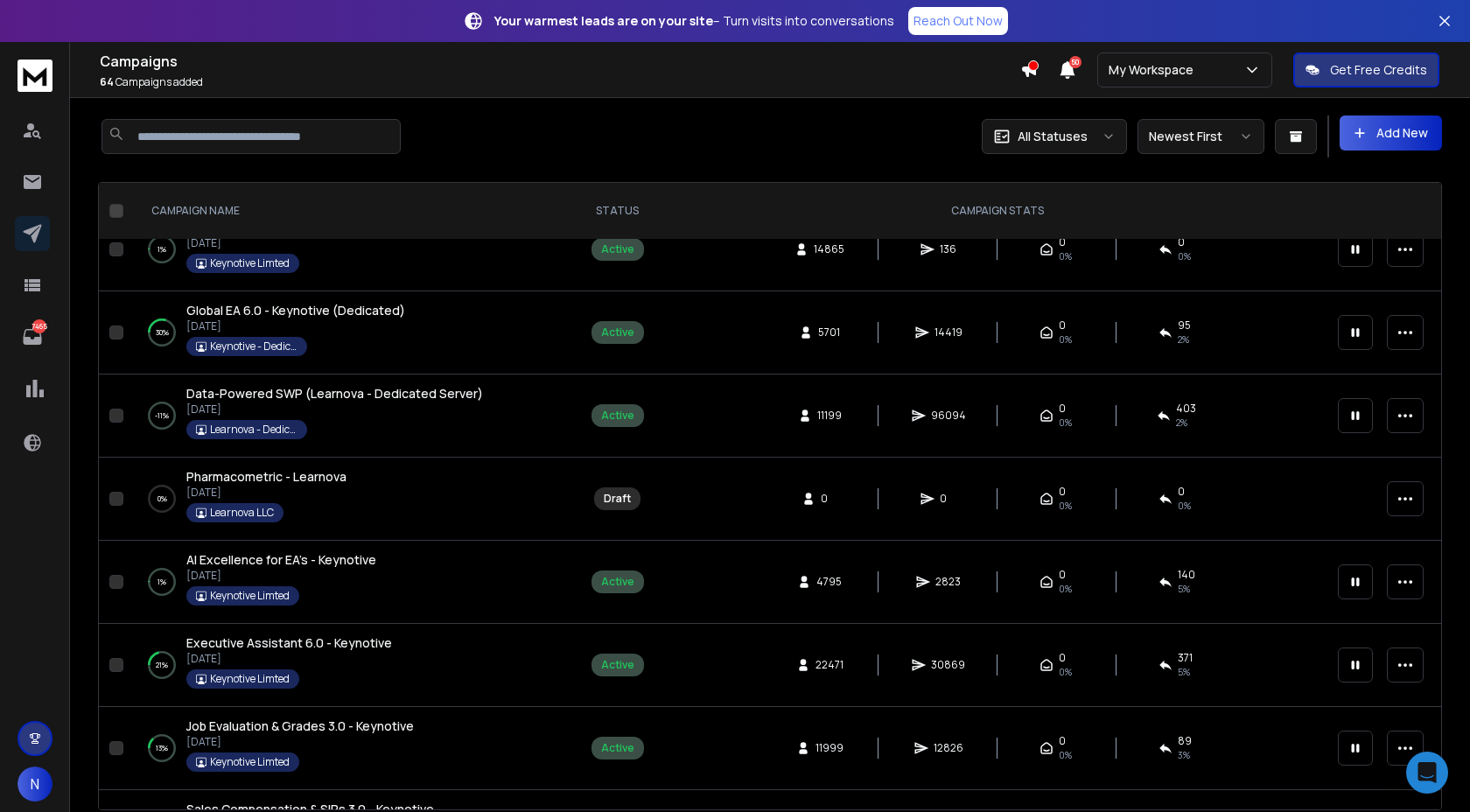
click at [328, 563] on span "AI Excellence for EA's - Keynotive" at bounding box center [281, 558] width 189 height 17
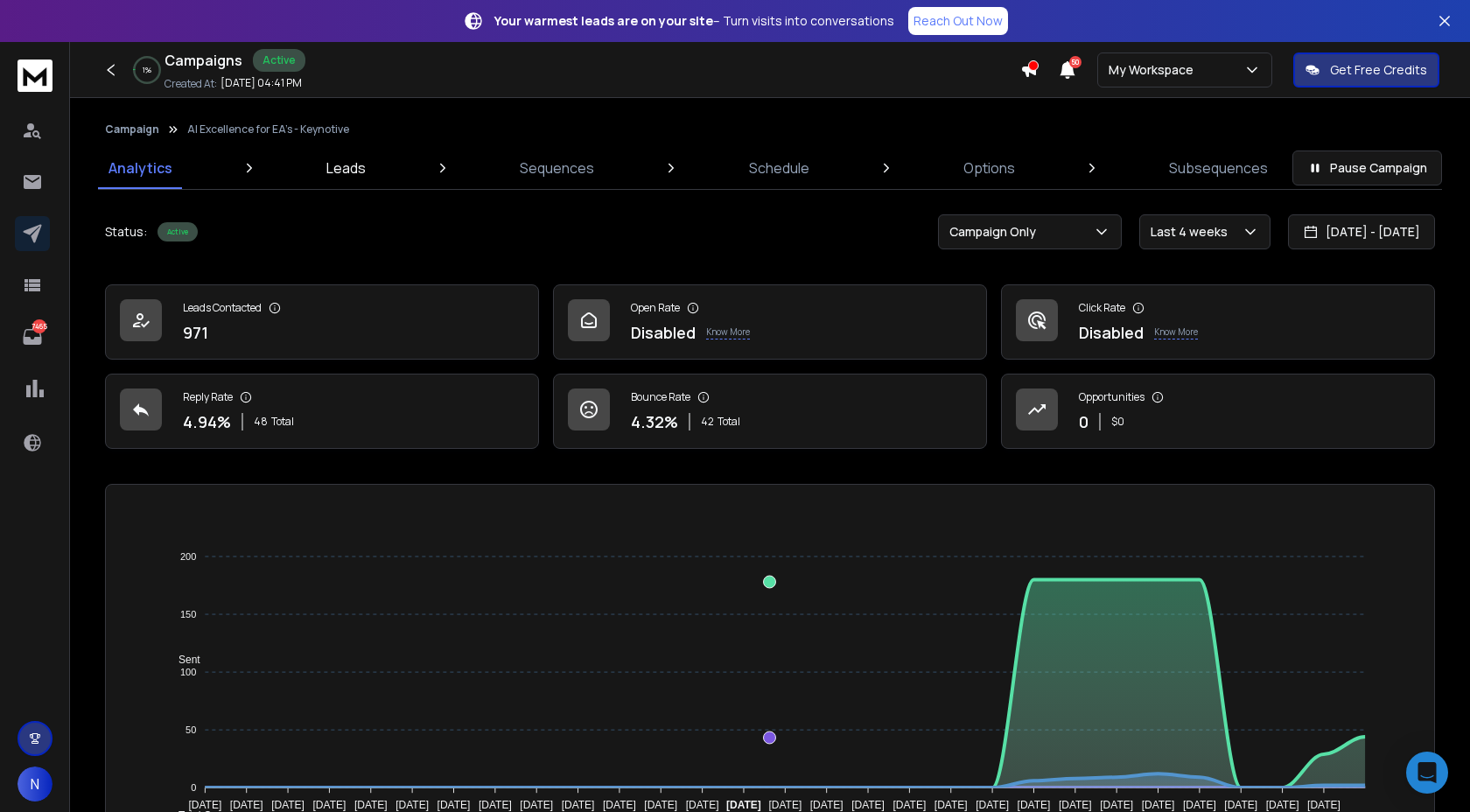
click at [342, 174] on p "Leads" at bounding box center [346, 168] width 40 height 21
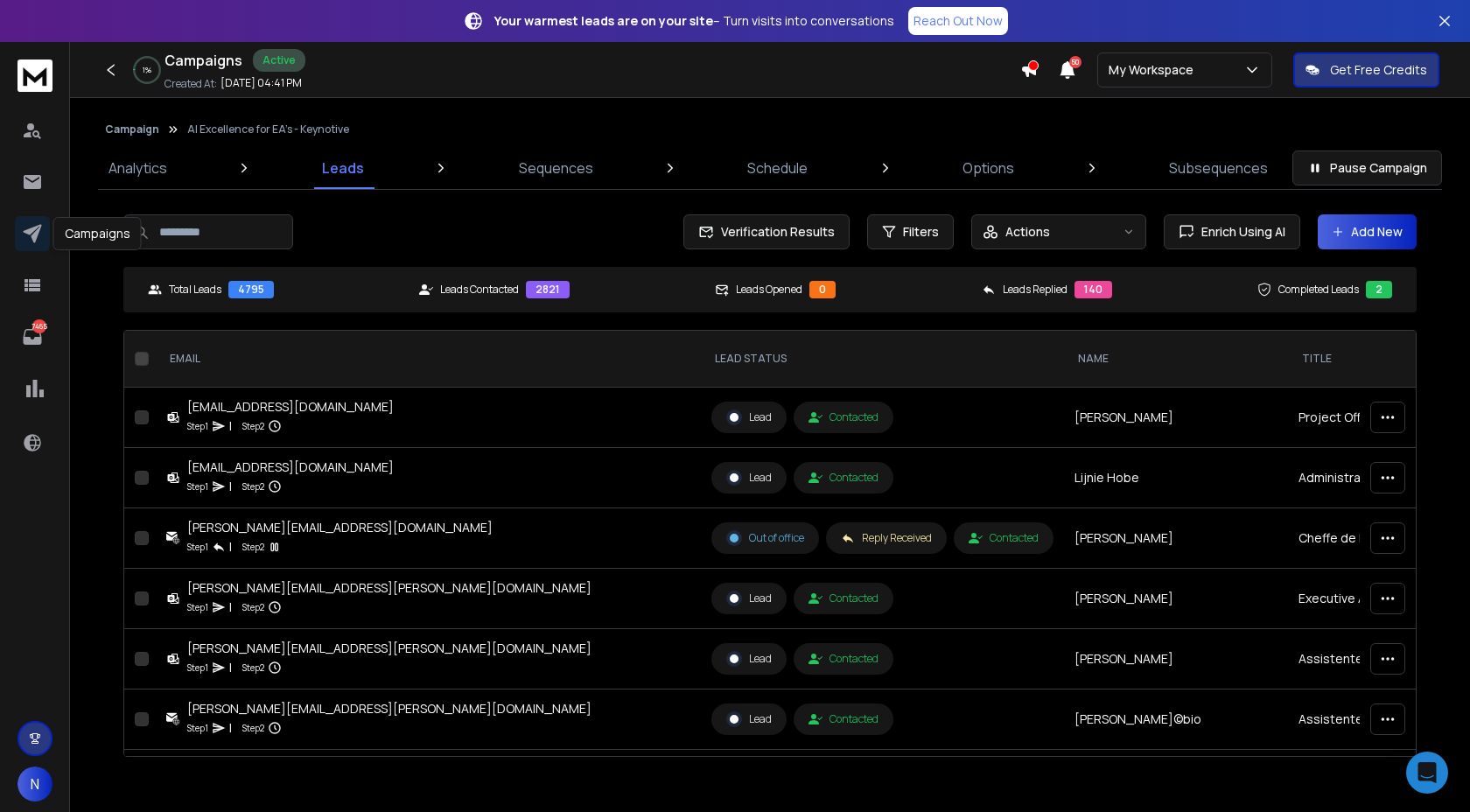
click at [41, 237] on icon at bounding box center [33, 234] width 21 height 21
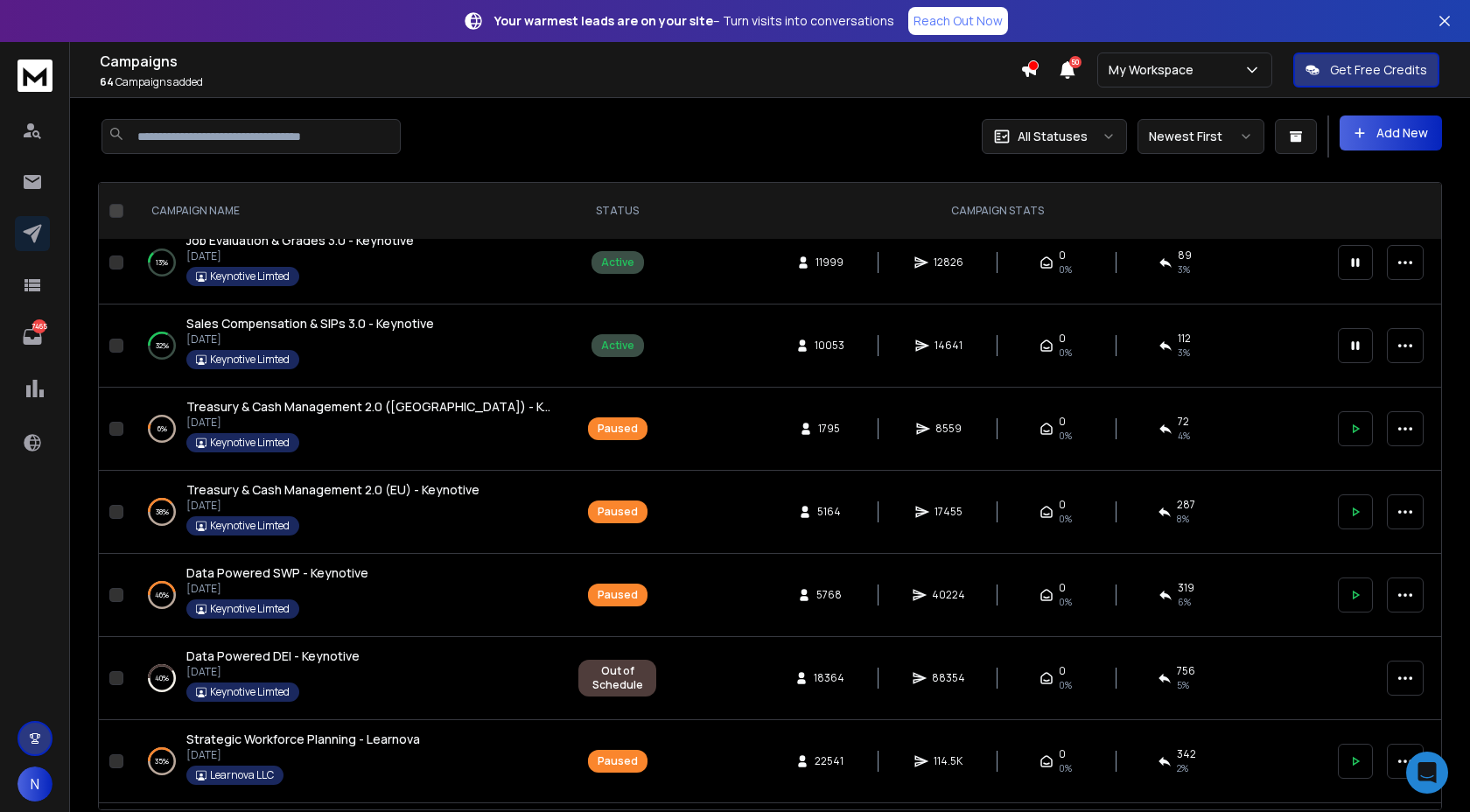
scroll to position [852, 0]
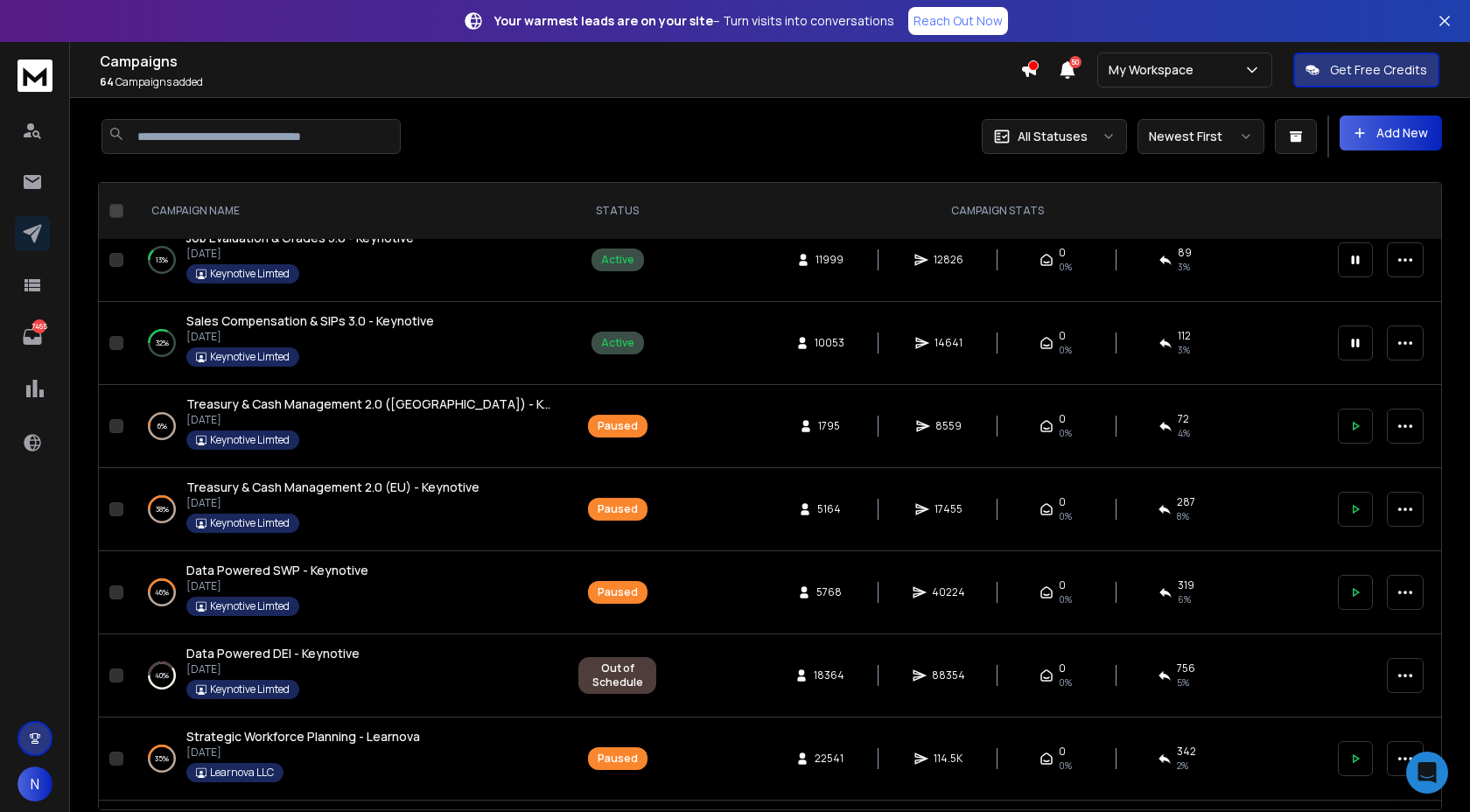
click at [316, 570] on span "Data Powered SWP - Keynotive" at bounding box center [277, 569] width 182 height 17
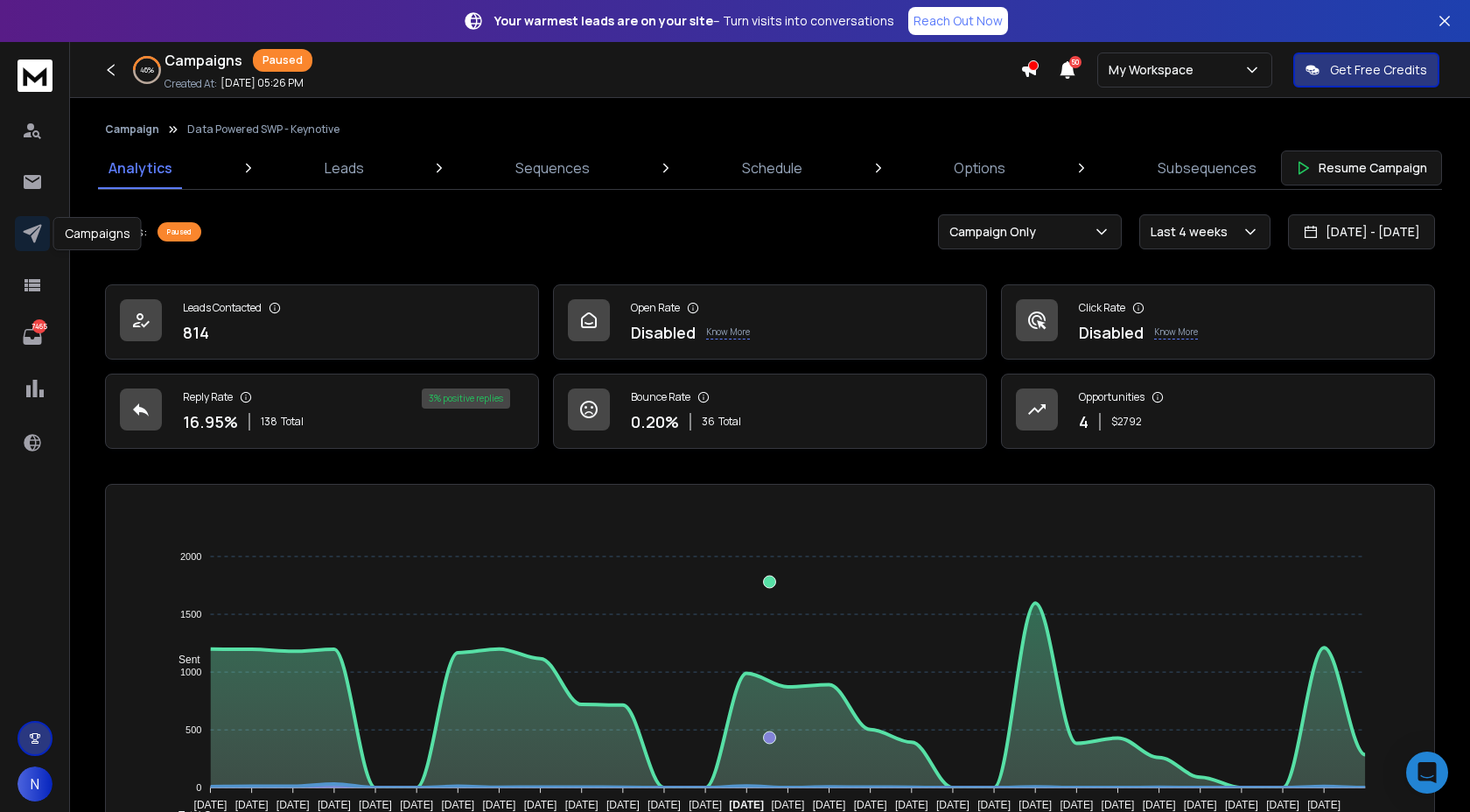
click at [39, 239] on icon at bounding box center [33, 234] width 21 height 21
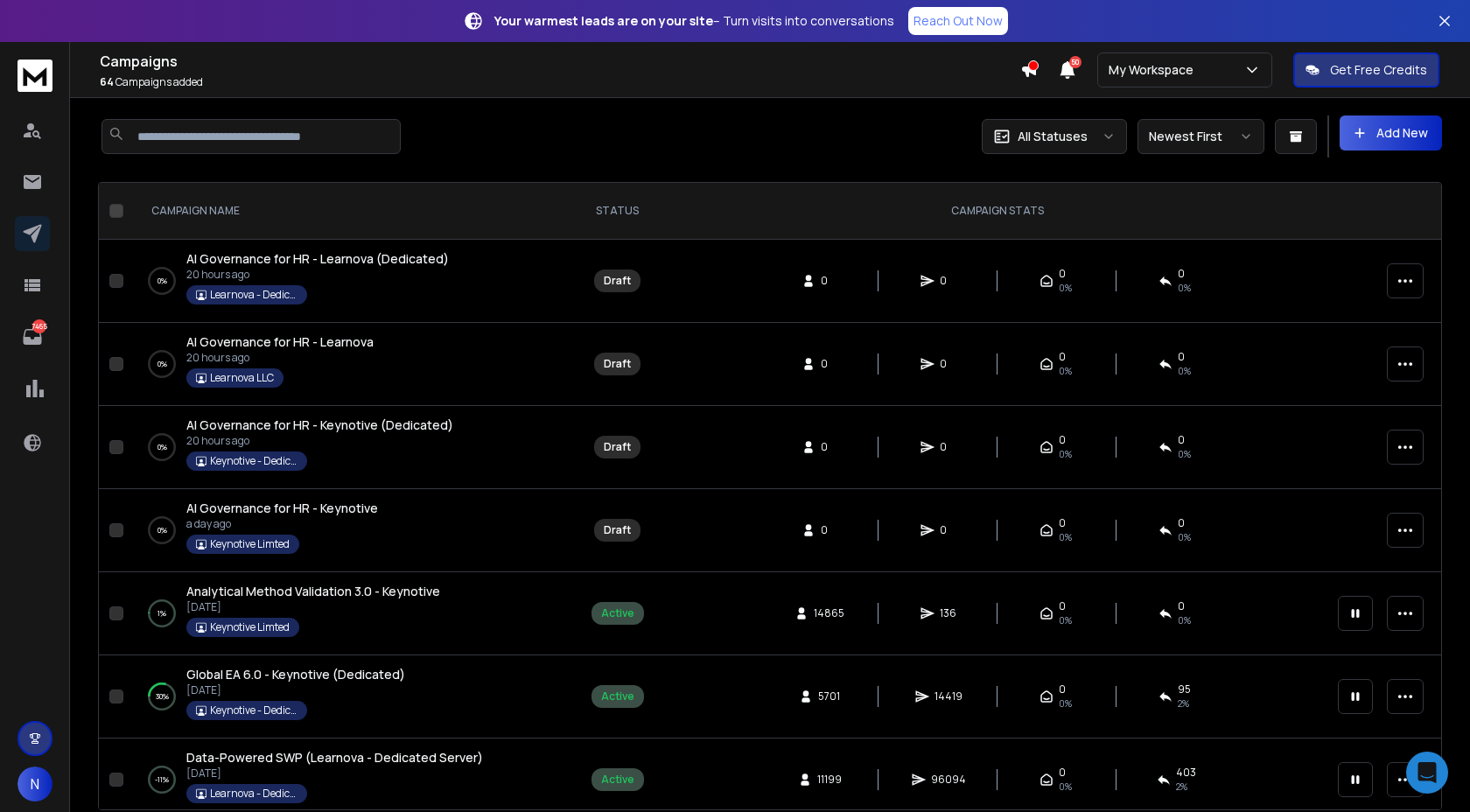
scroll to position [39, 0]
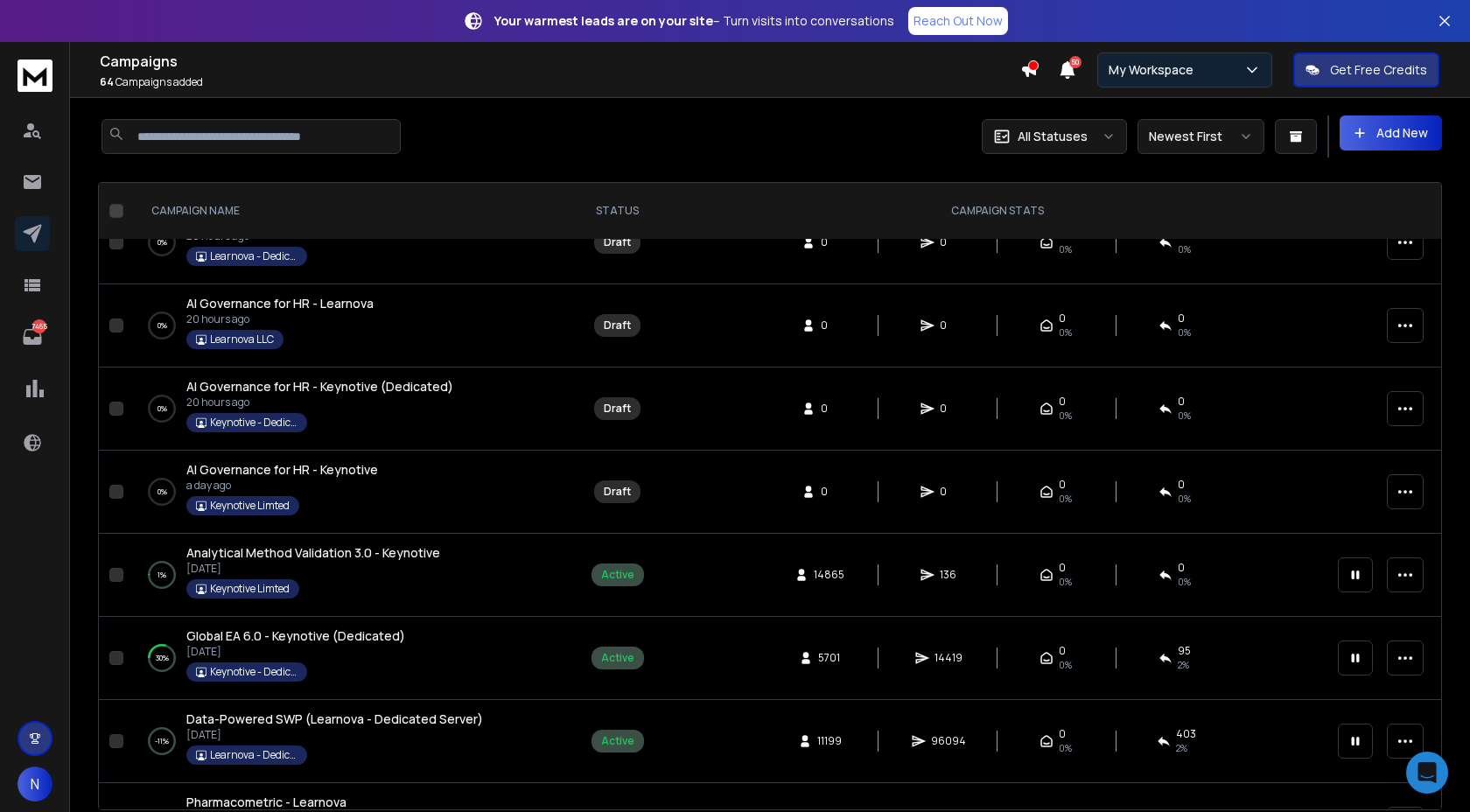
click at [1231, 69] on div "My Workspace" at bounding box center [1184, 70] width 153 height 17
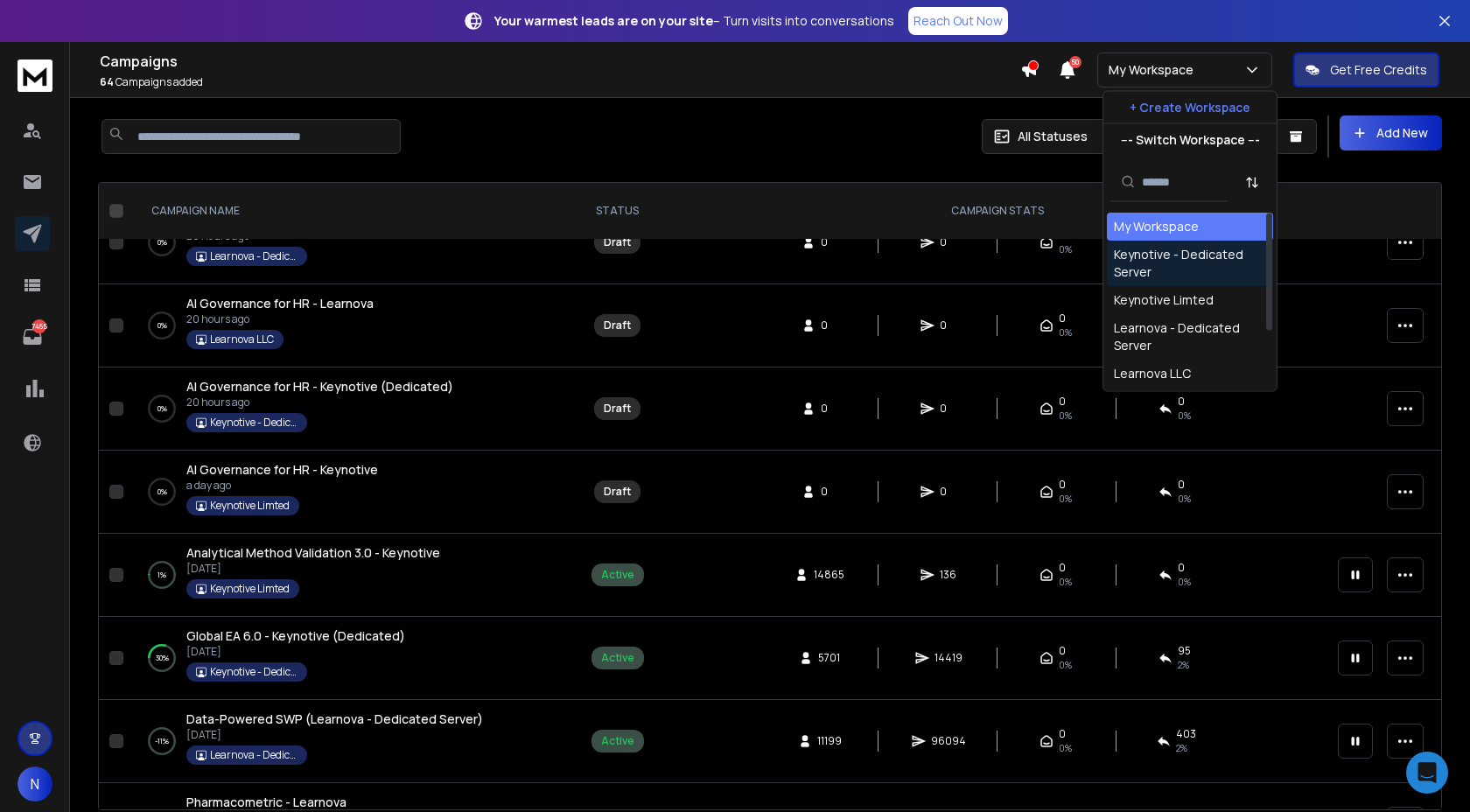
click at [378, 192] on th "CAMPAIGN NAME" at bounding box center [349, 211] width 437 height 57
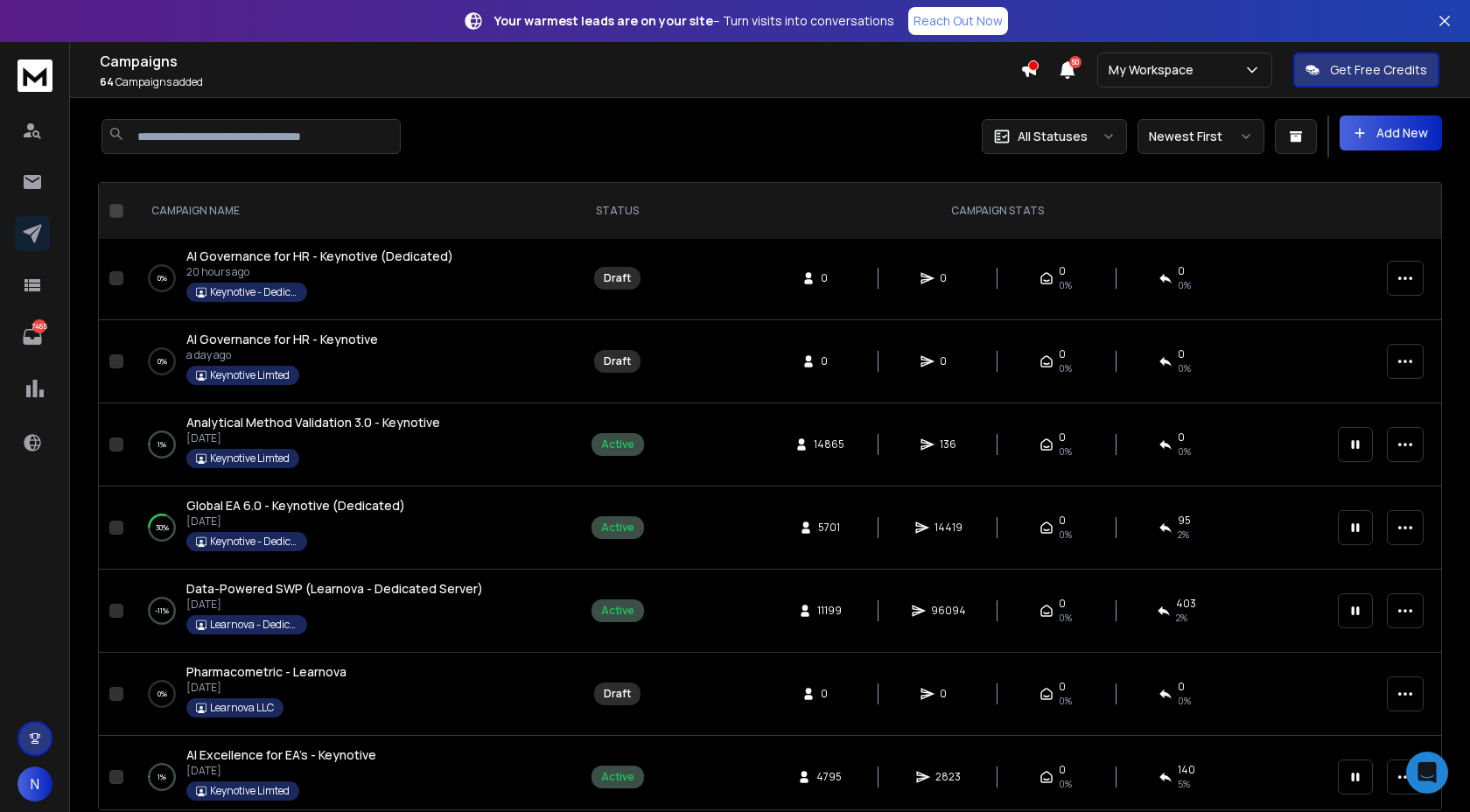
scroll to position [0, 0]
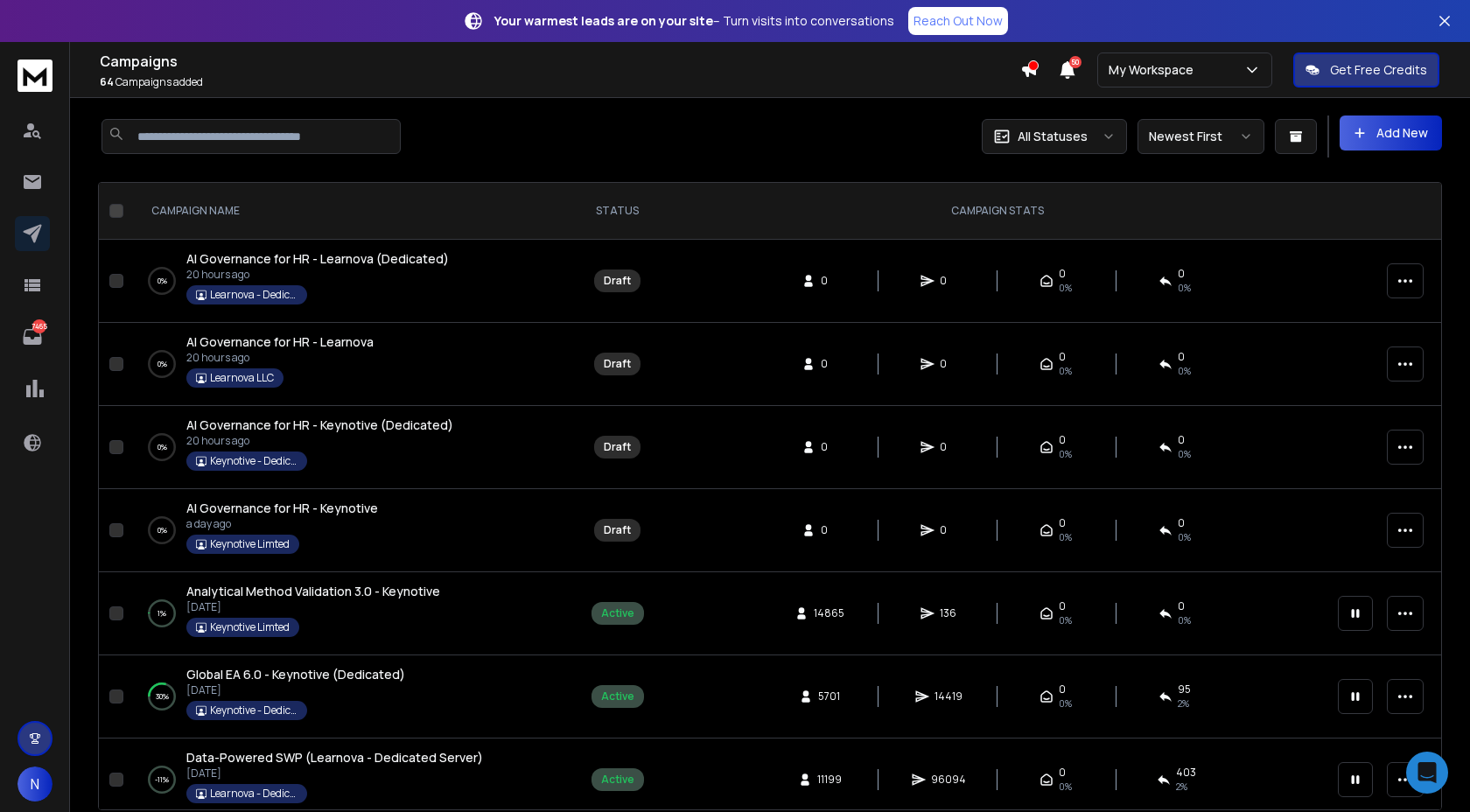
click at [365, 260] on span "AI Governance for HR - Learnova (Dedicated)" at bounding box center [318, 258] width 262 height 17
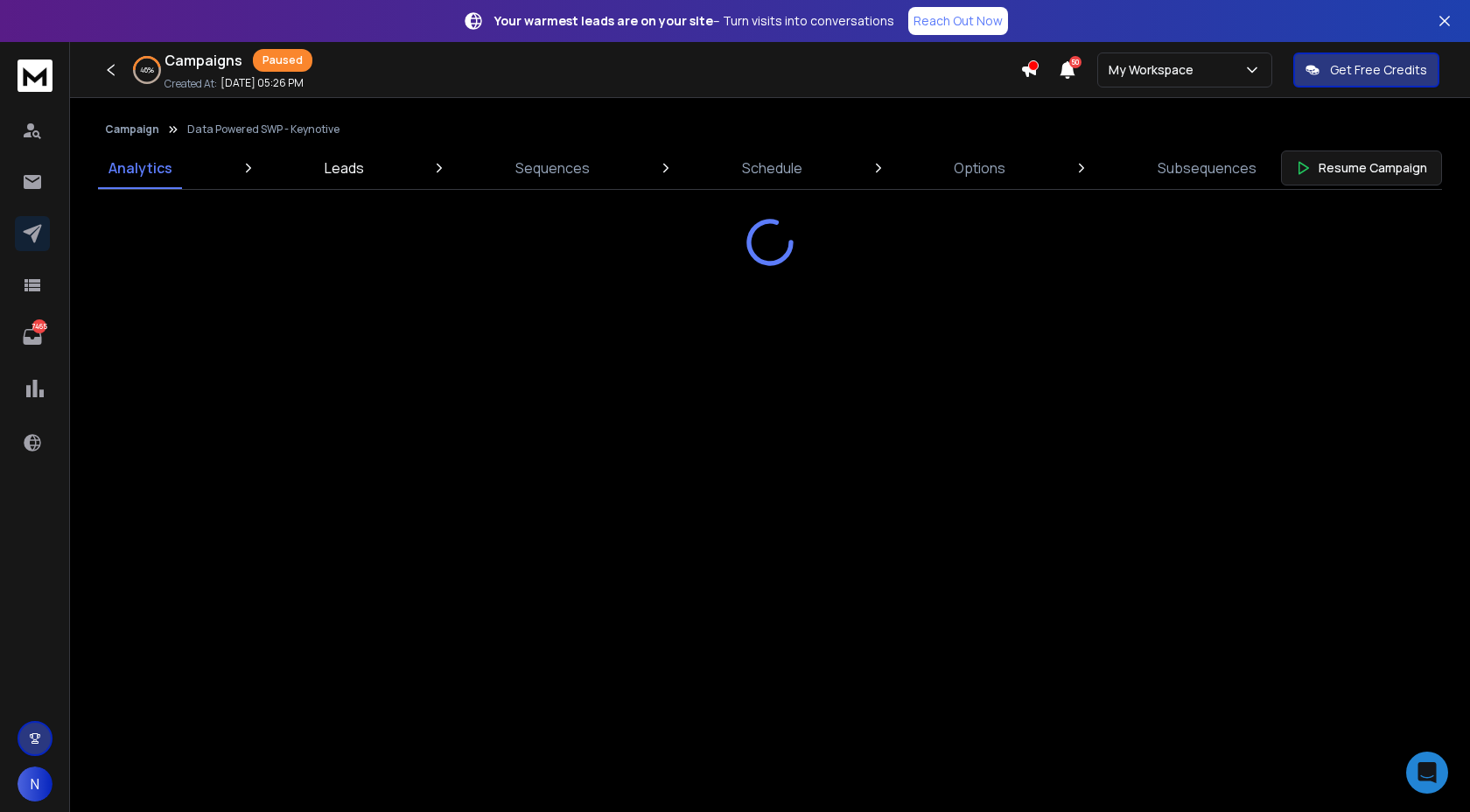
click at [344, 154] on link "Leads" at bounding box center [344, 167] width 60 height 42
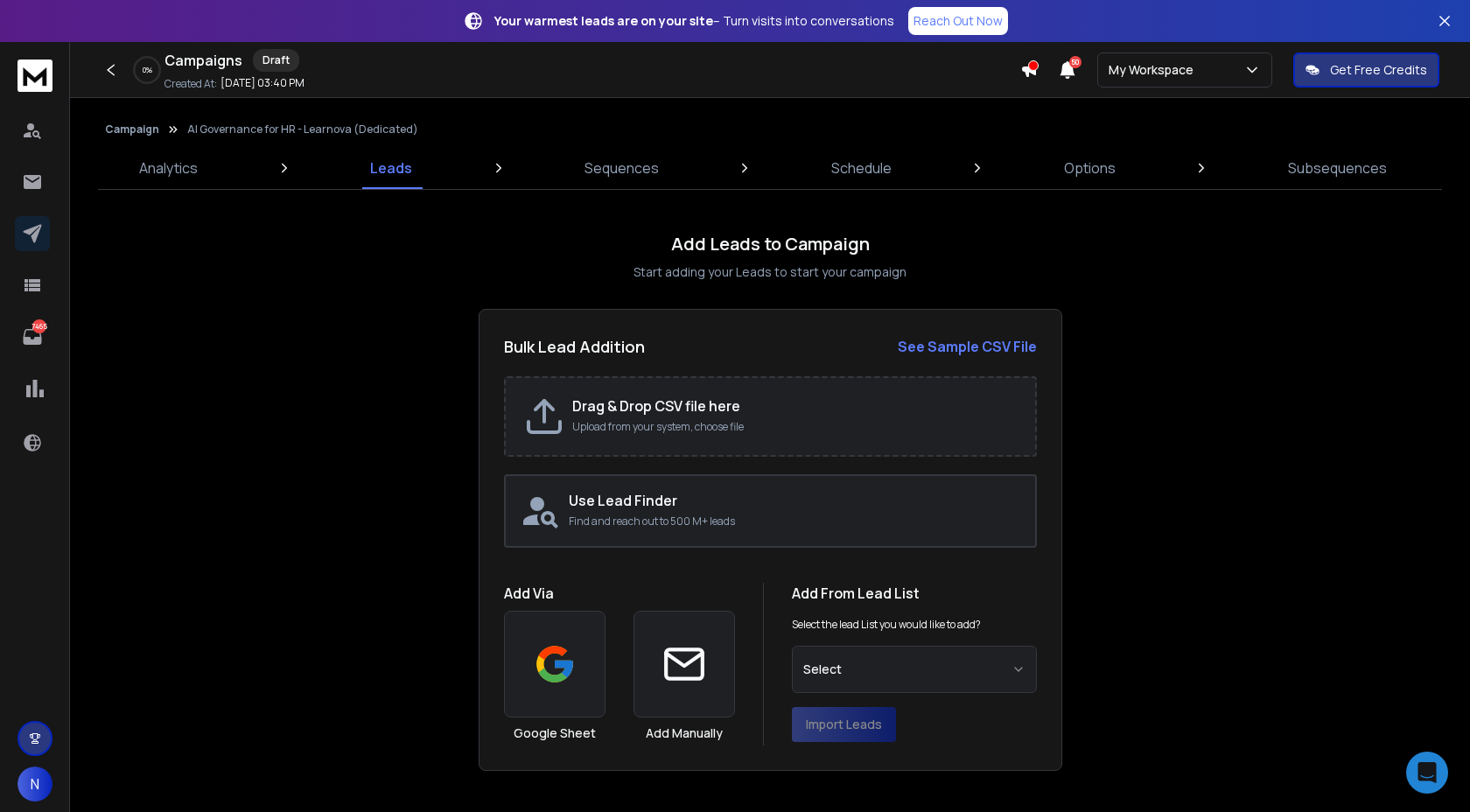
click at [684, 410] on h2 "Drag & Drop CSV file here" at bounding box center [795, 406] width 445 height 21
type input "**********"
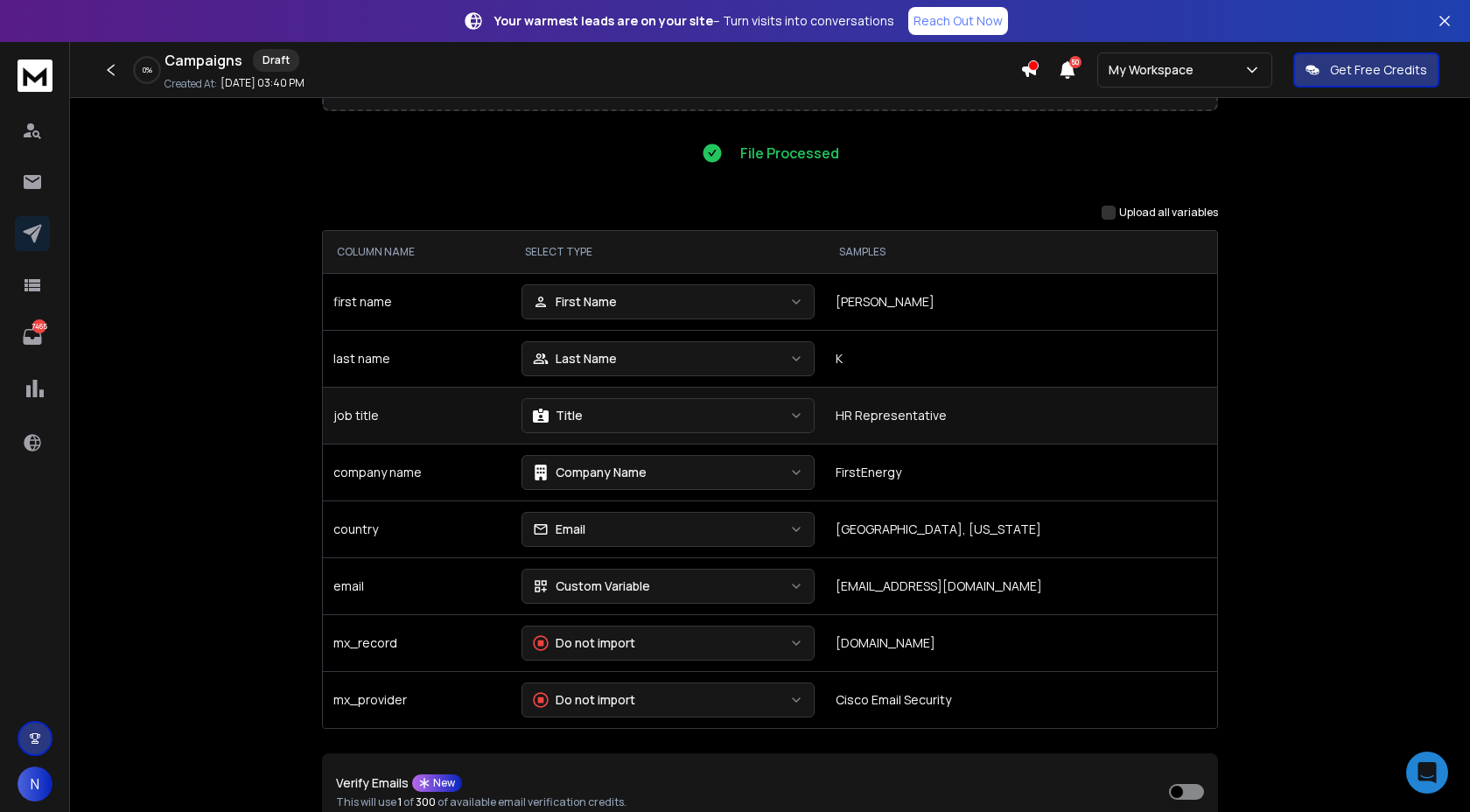
scroll to position [156, 0]
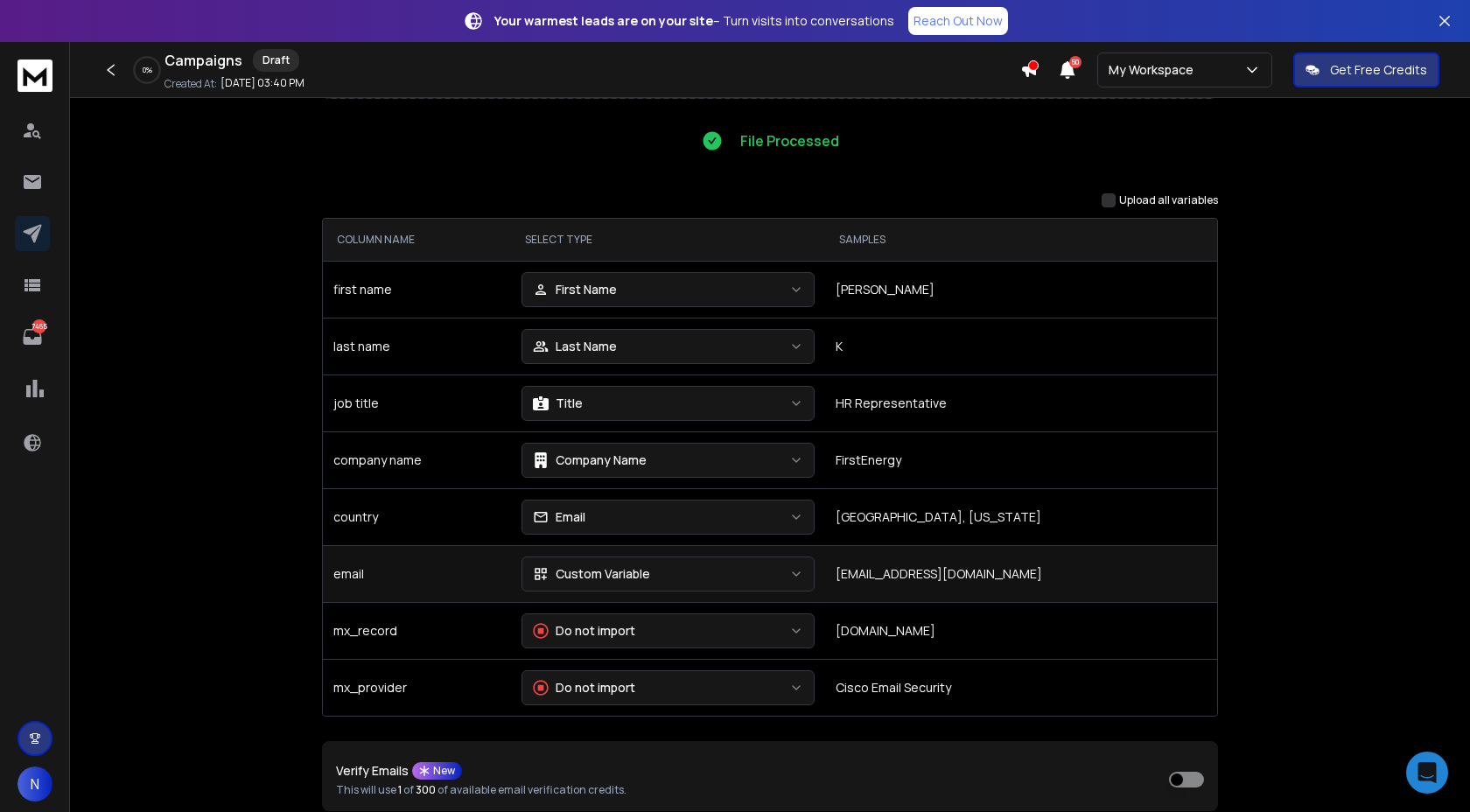
click at [638, 579] on div "Custom Variable" at bounding box center [592, 574] width 118 height 17
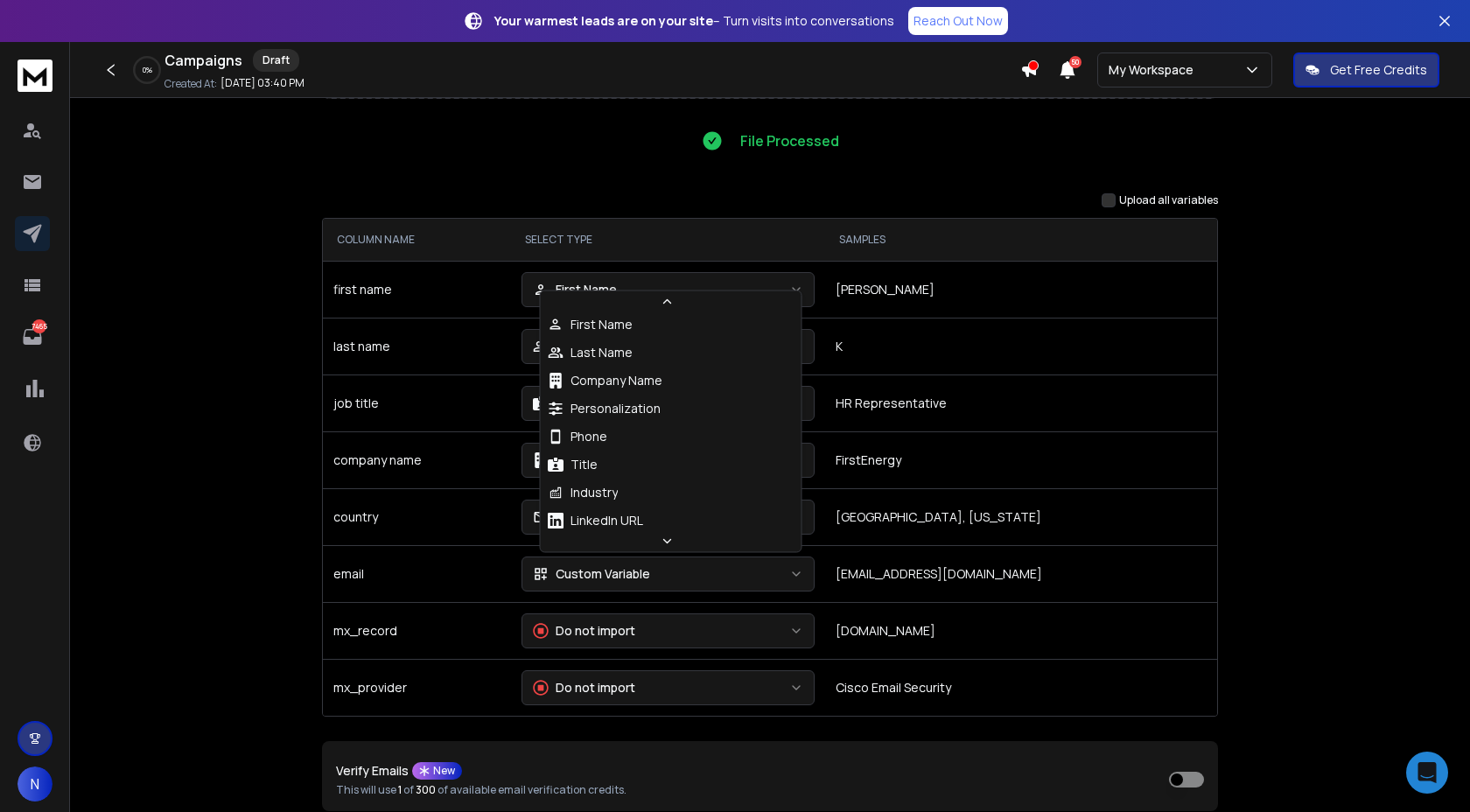
scroll to position [0, 0]
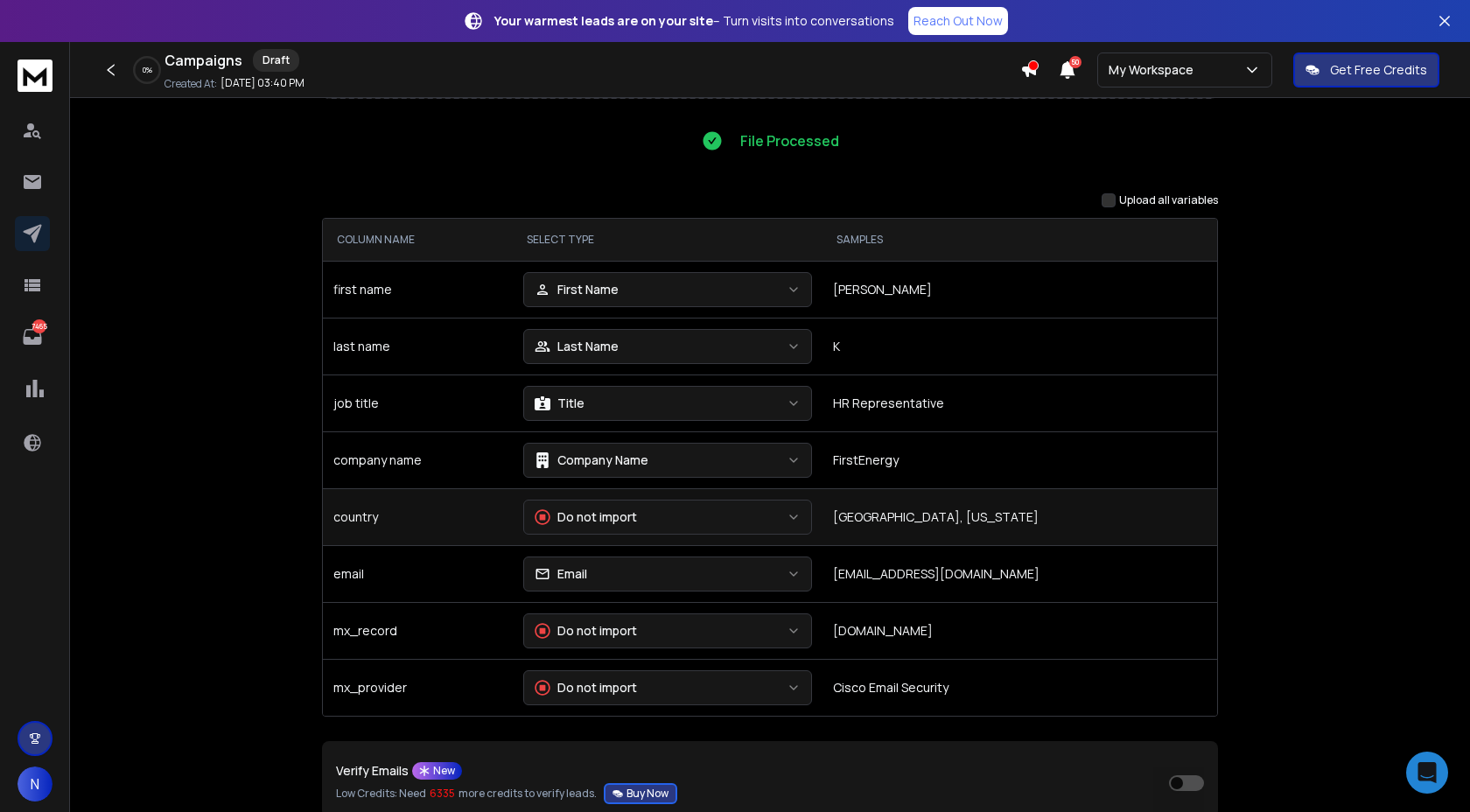
click at [628, 512] on div "Do not import" at bounding box center [585, 517] width 102 height 17
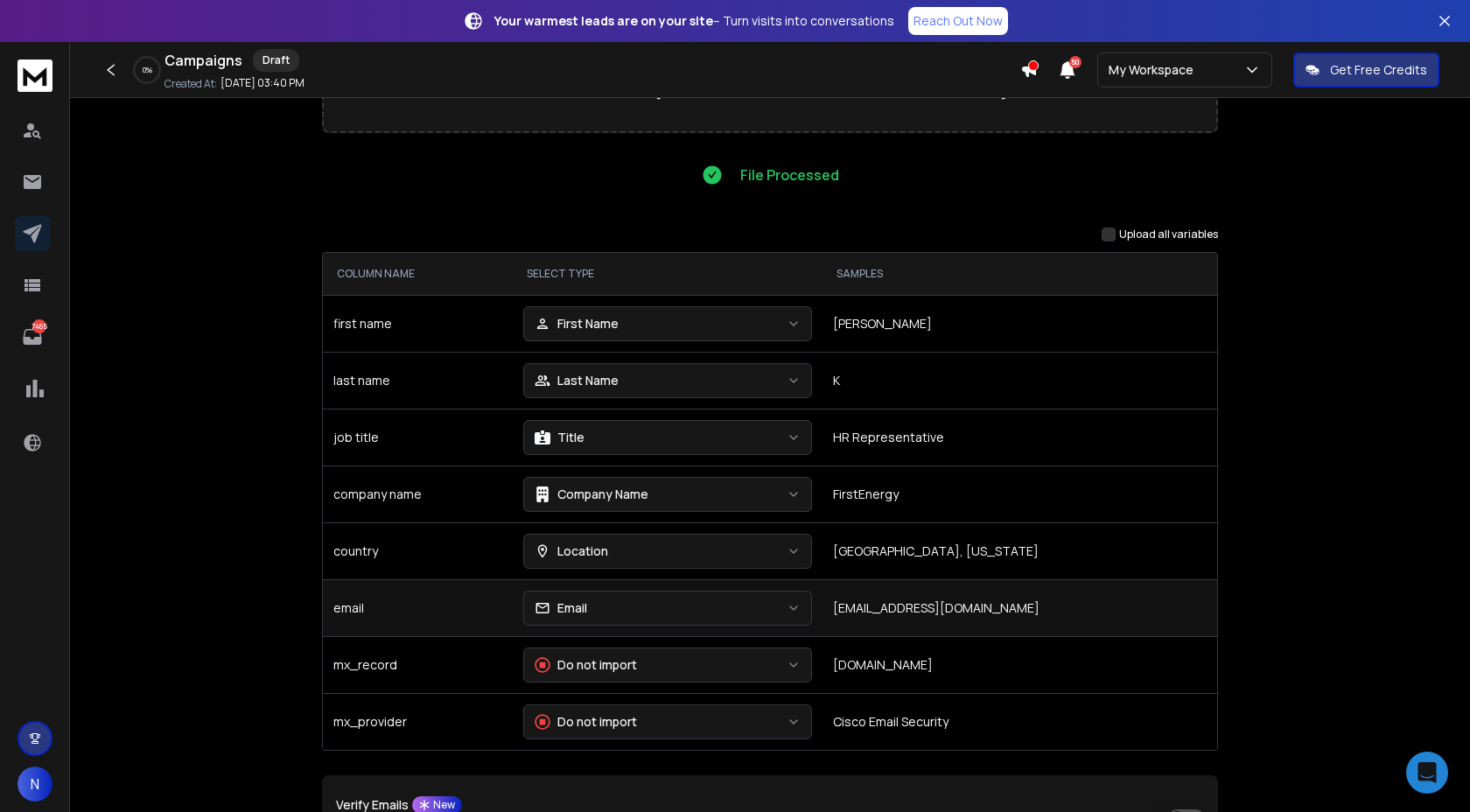
scroll to position [180, 0]
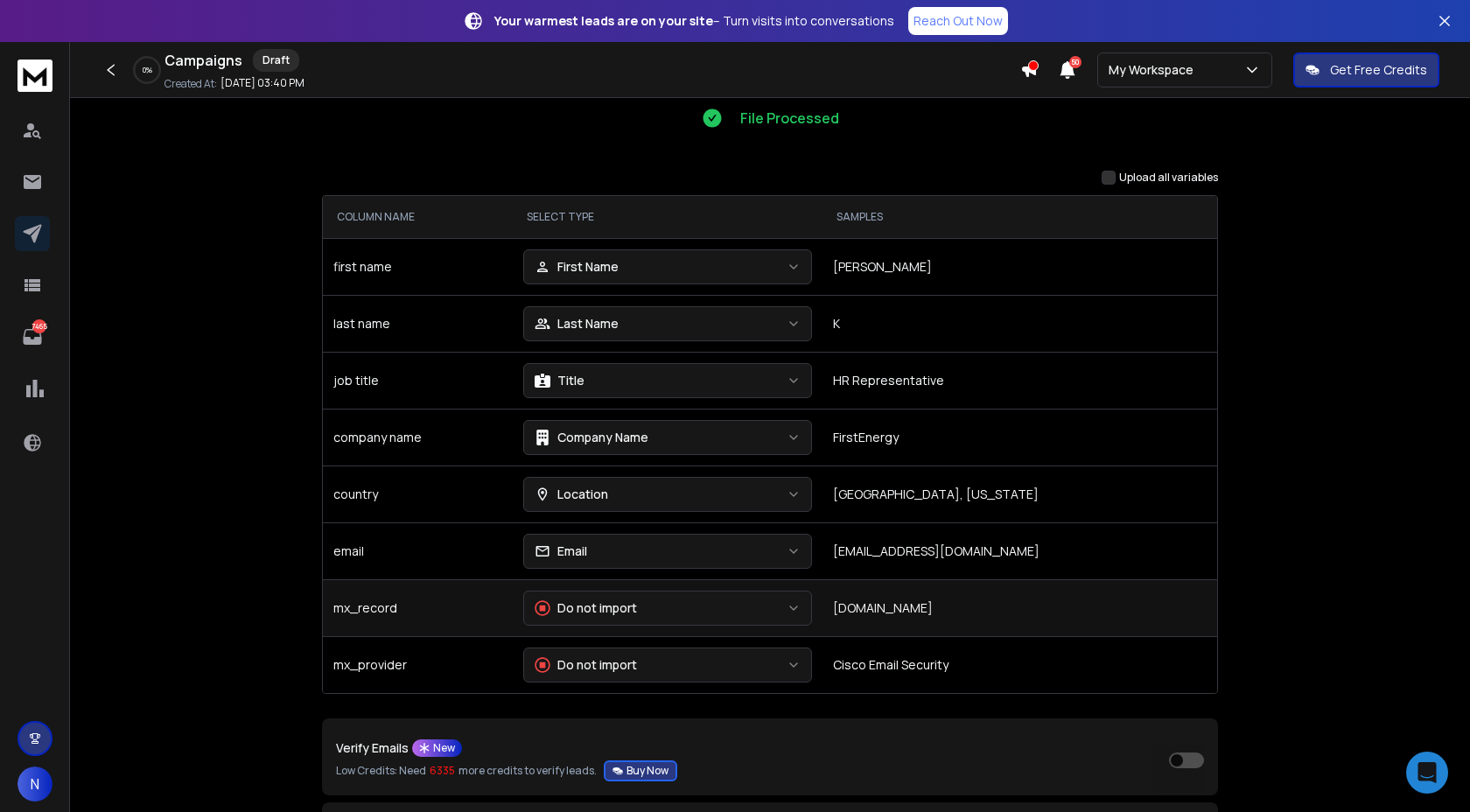
click at [629, 610] on div "Do not import" at bounding box center [585, 608] width 102 height 17
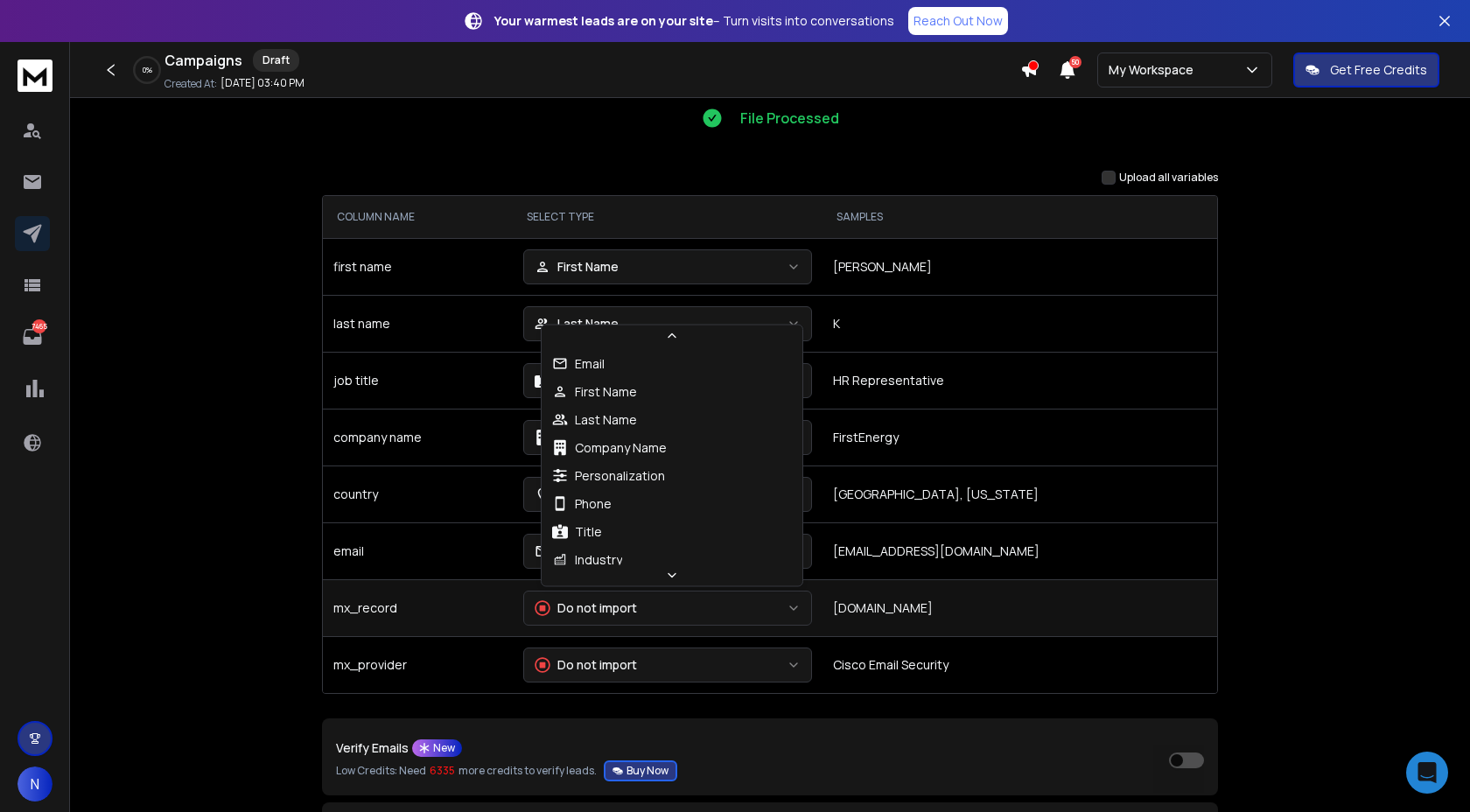
scroll to position [177, 0]
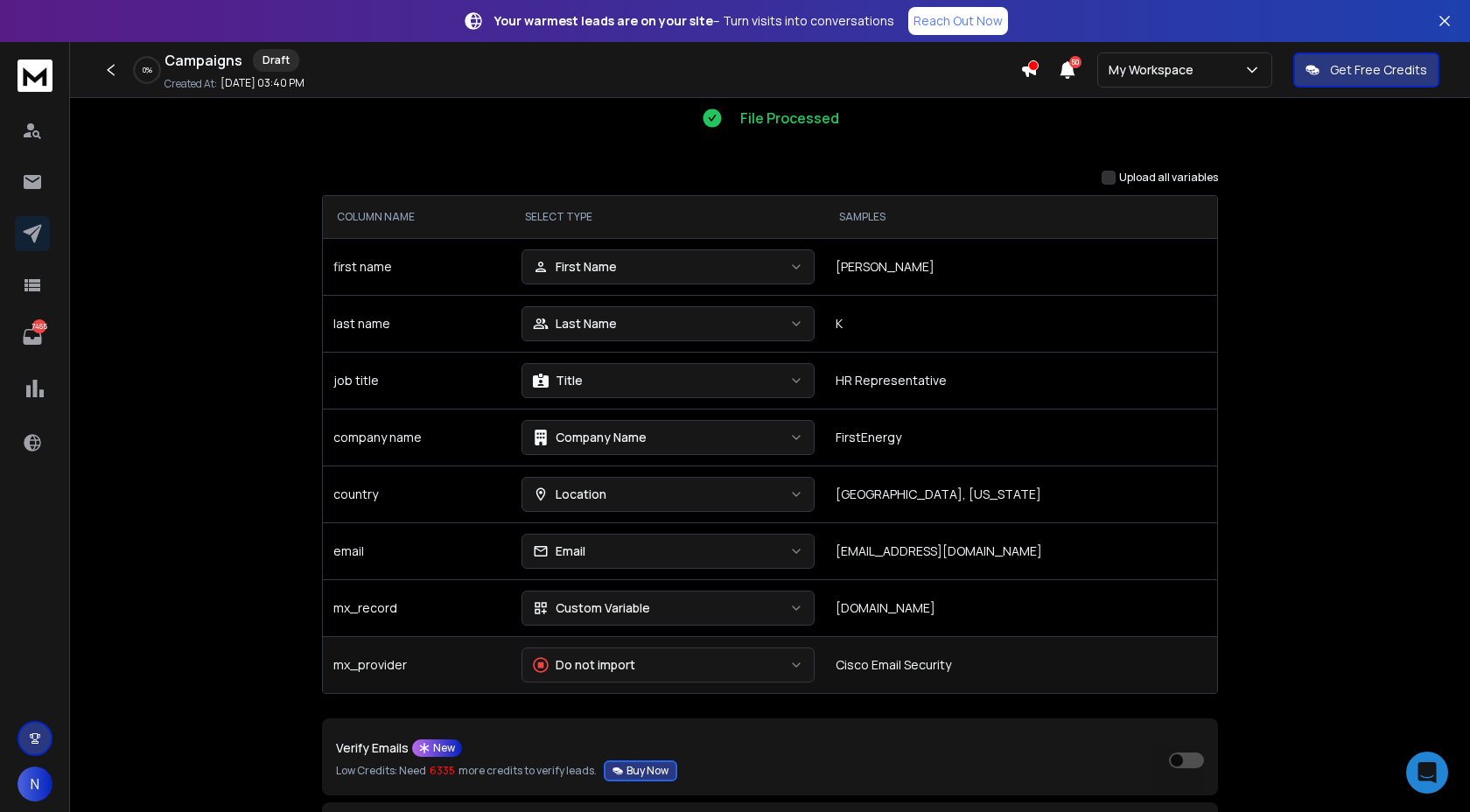
click at [608, 657] on div "Do not import" at bounding box center [584, 665] width 102 height 17
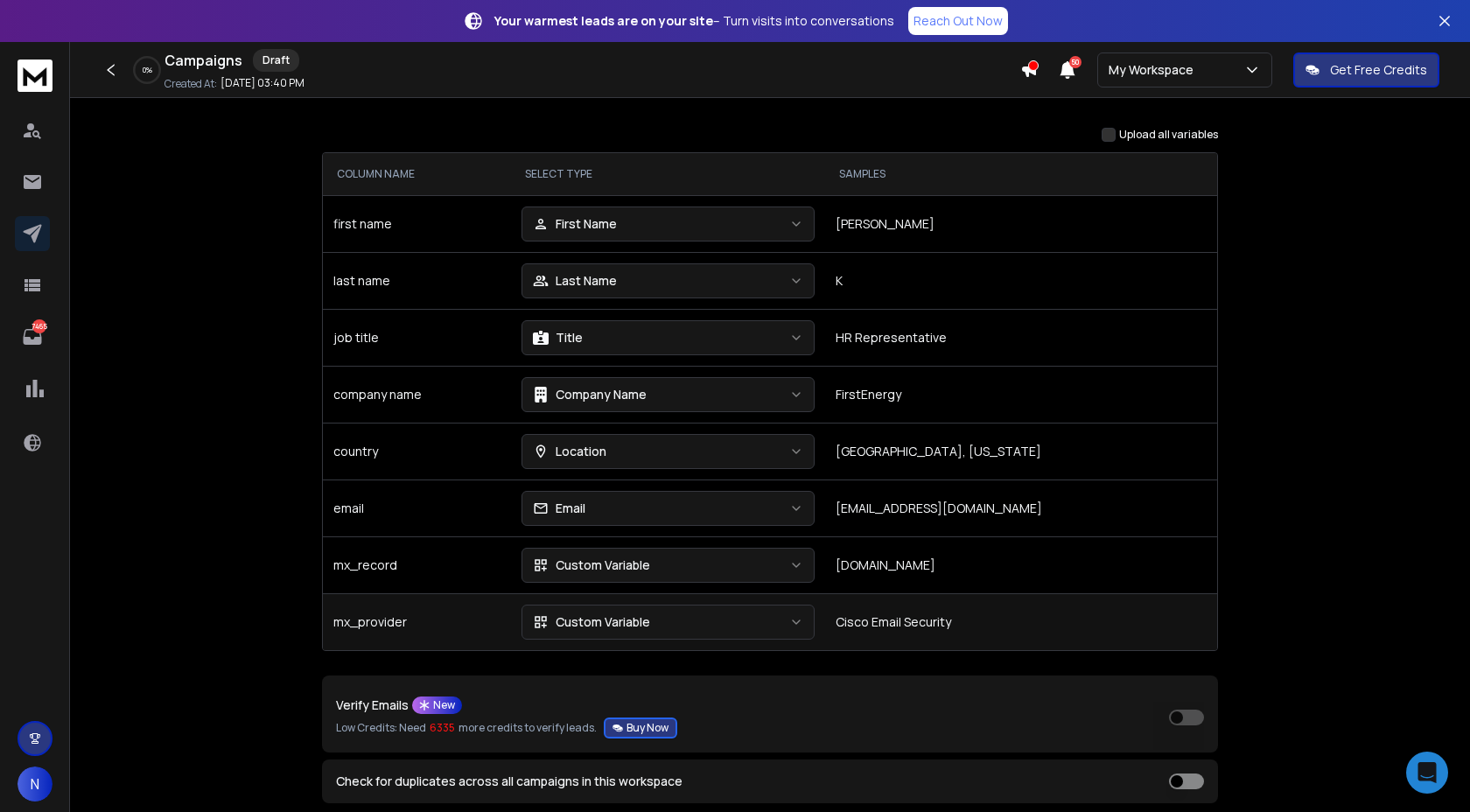
scroll to position [331, 0]
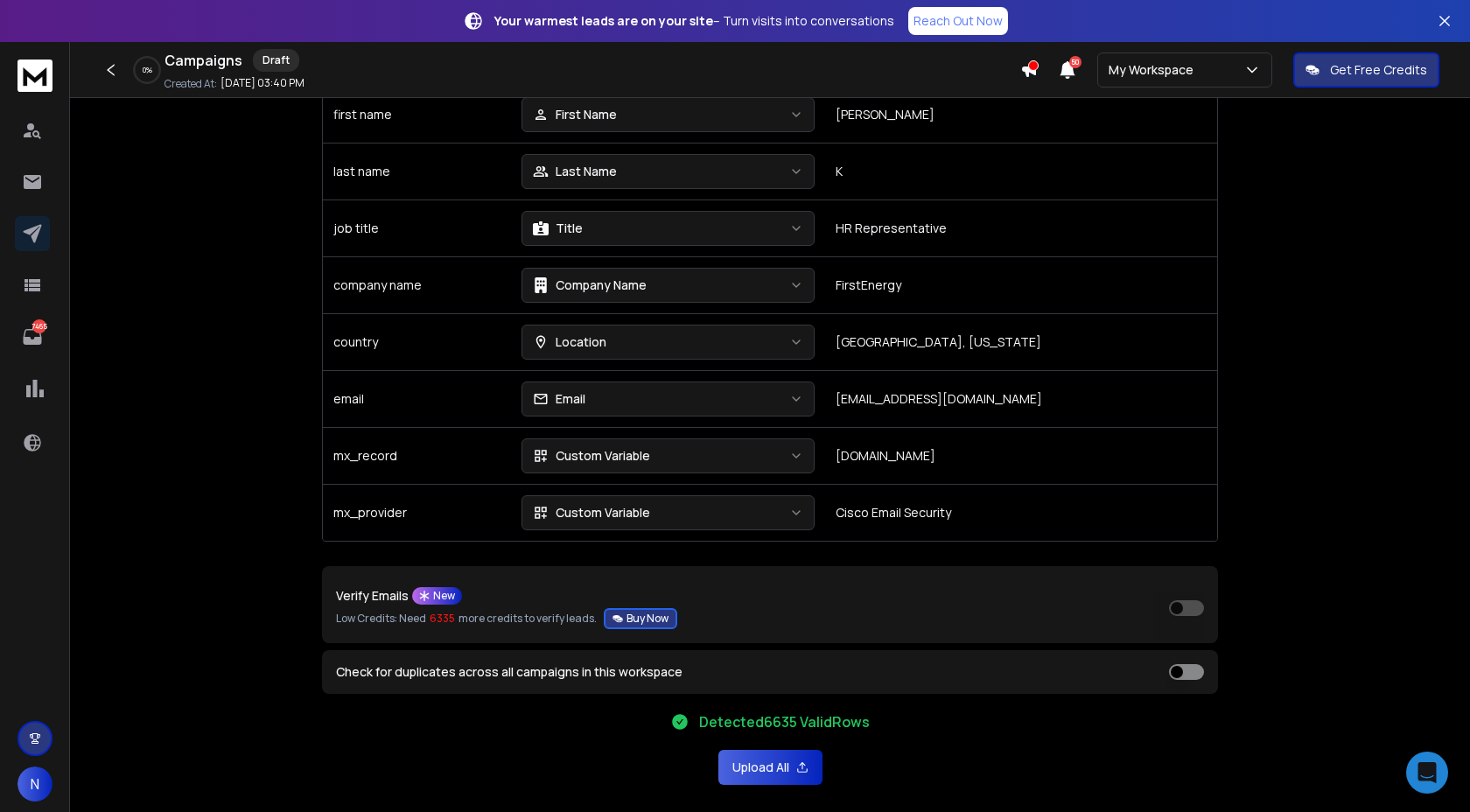
click at [781, 765] on button "Upload All" at bounding box center [769, 767] width 104 height 35
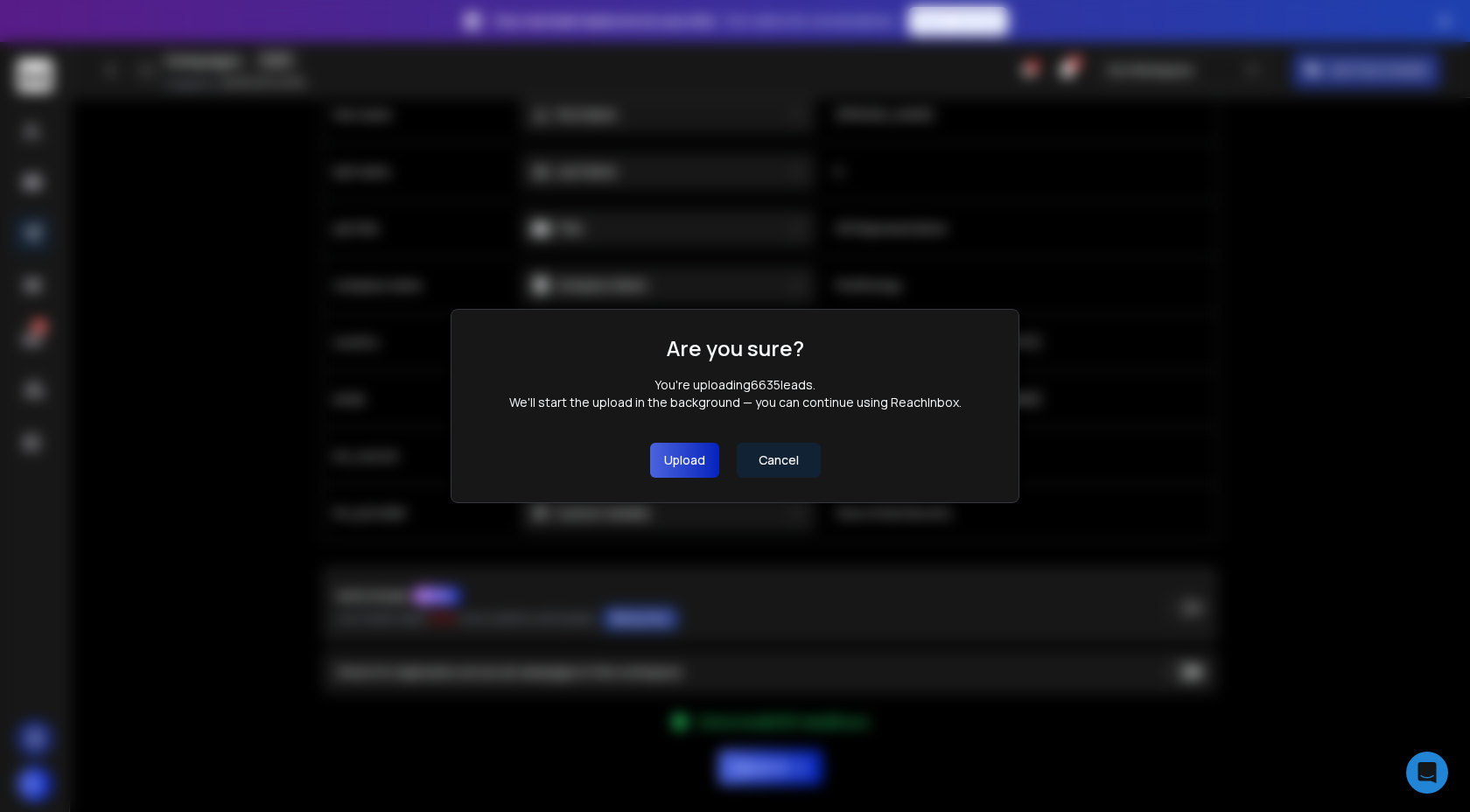
click at [701, 471] on button "Upload" at bounding box center [684, 460] width 69 height 35
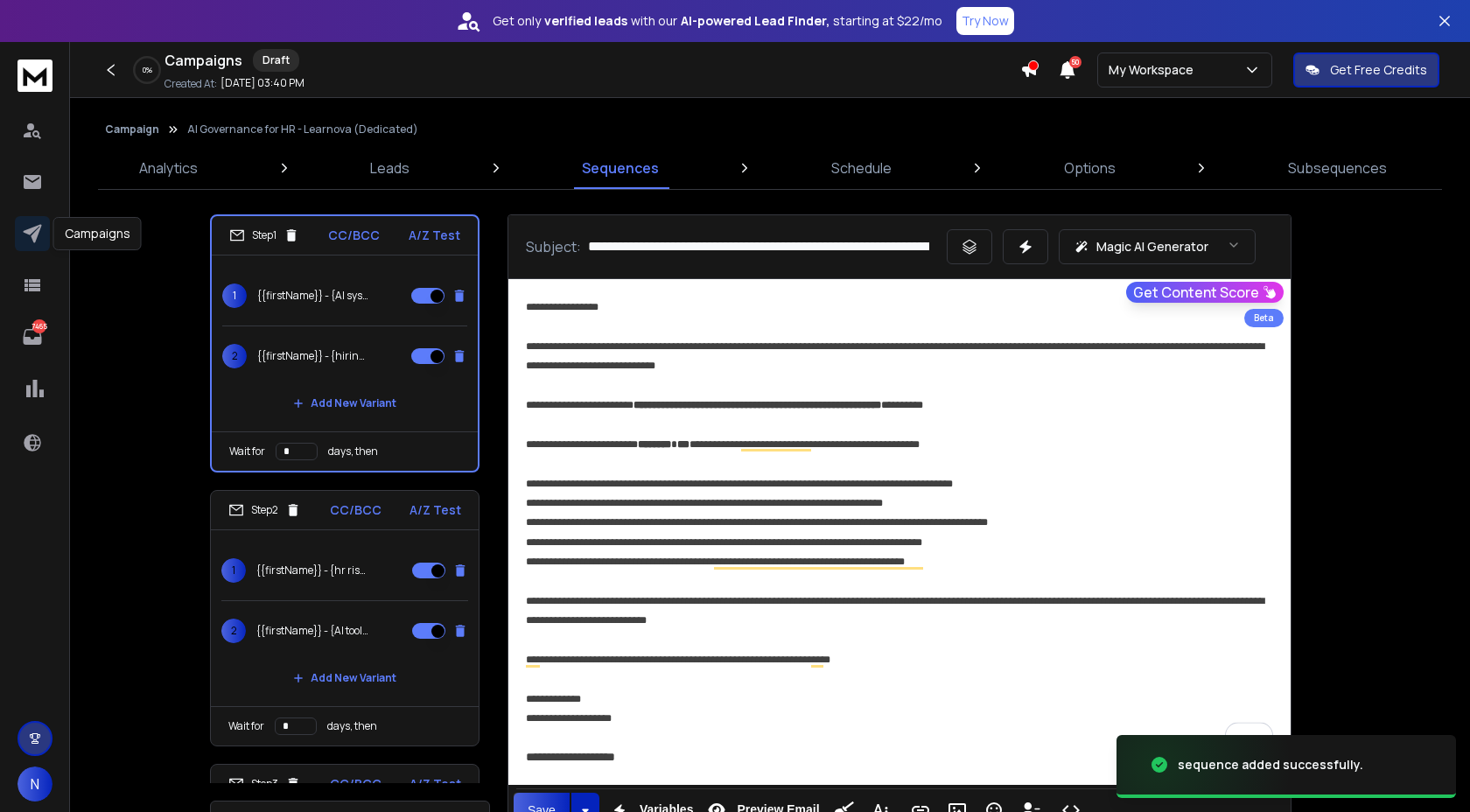
click at [31, 233] on icon at bounding box center [31, 233] width 18 height 18
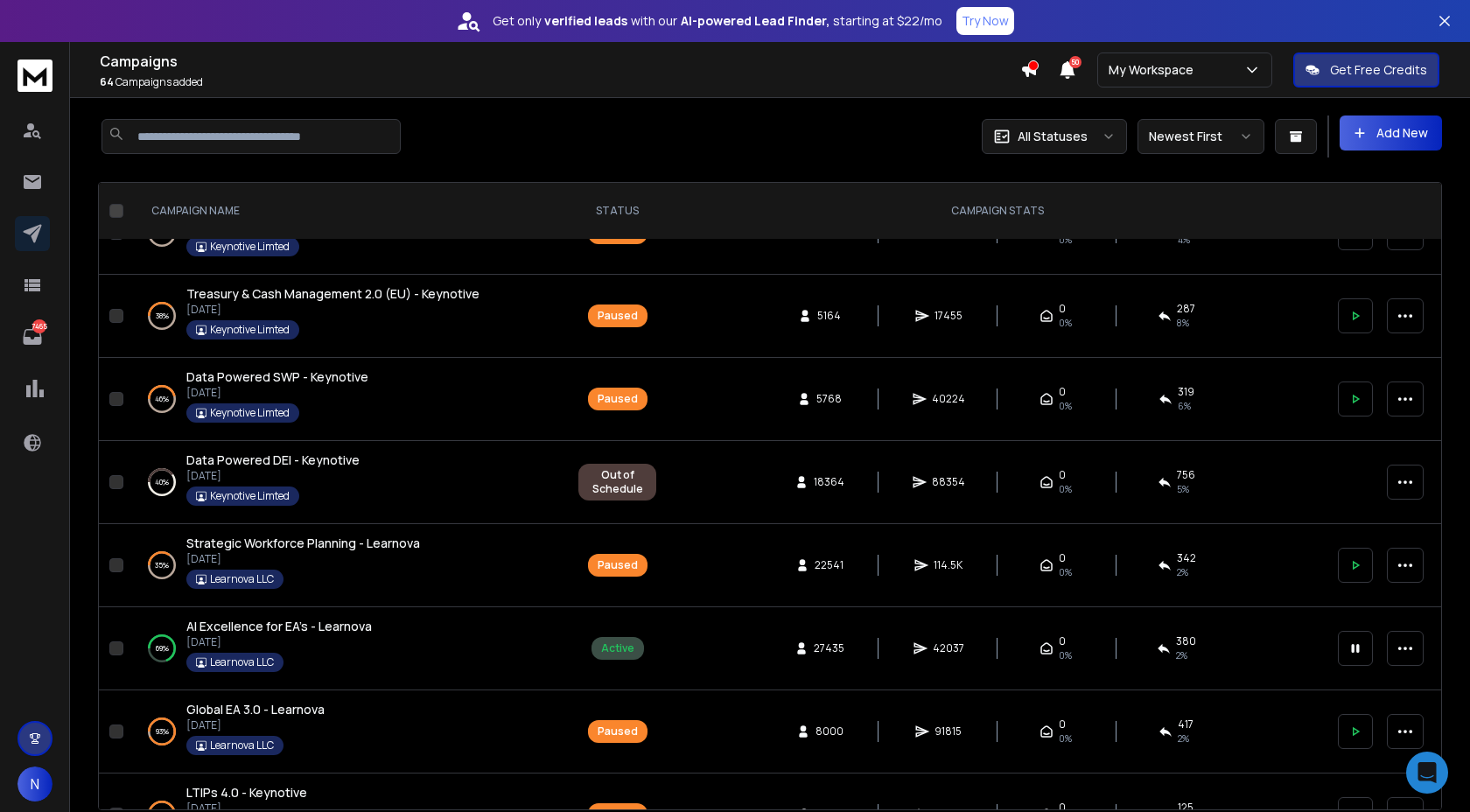
scroll to position [1049, 0]
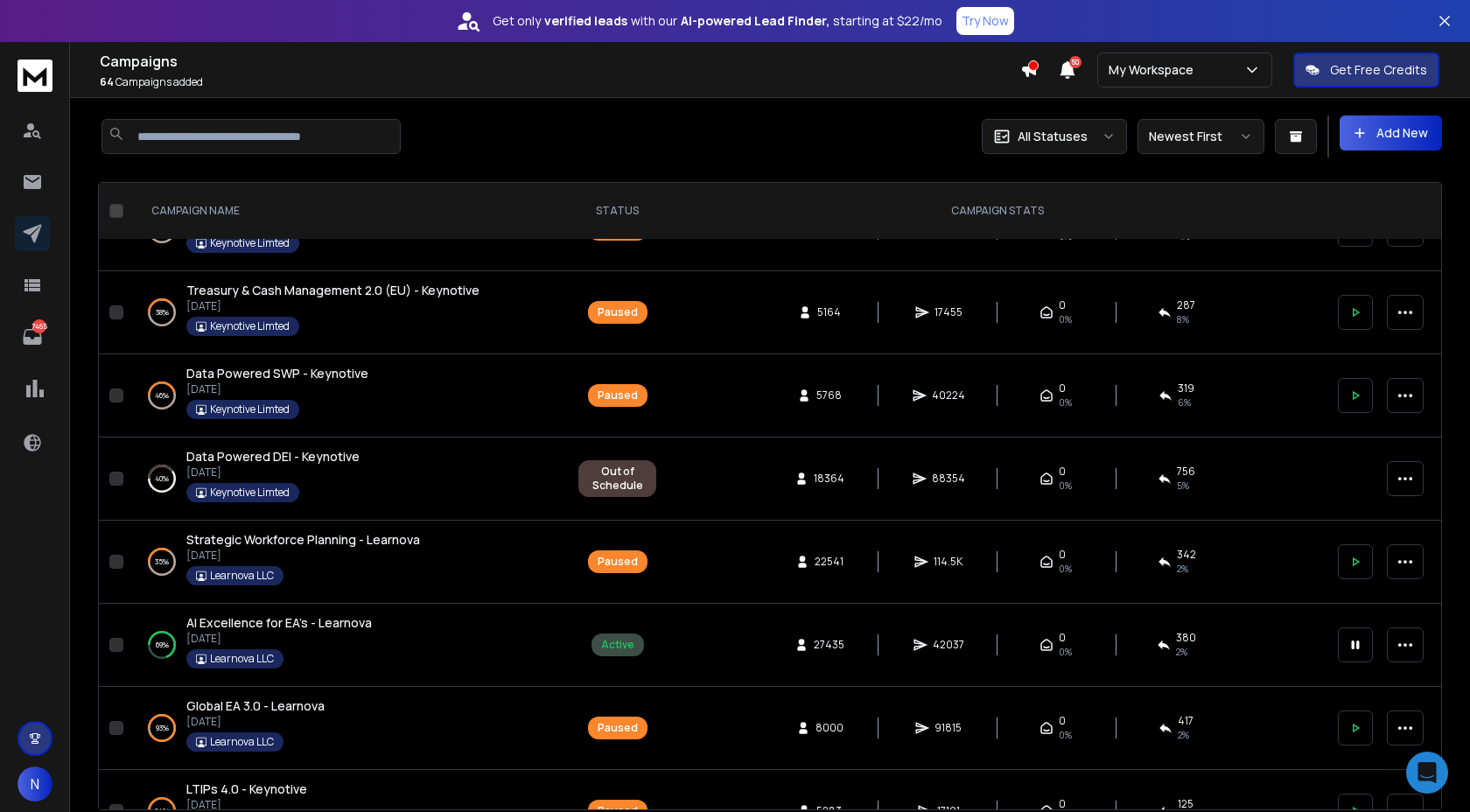
click at [271, 622] on span "AI Excellence for EA's - Learnova" at bounding box center [279, 622] width 186 height 17
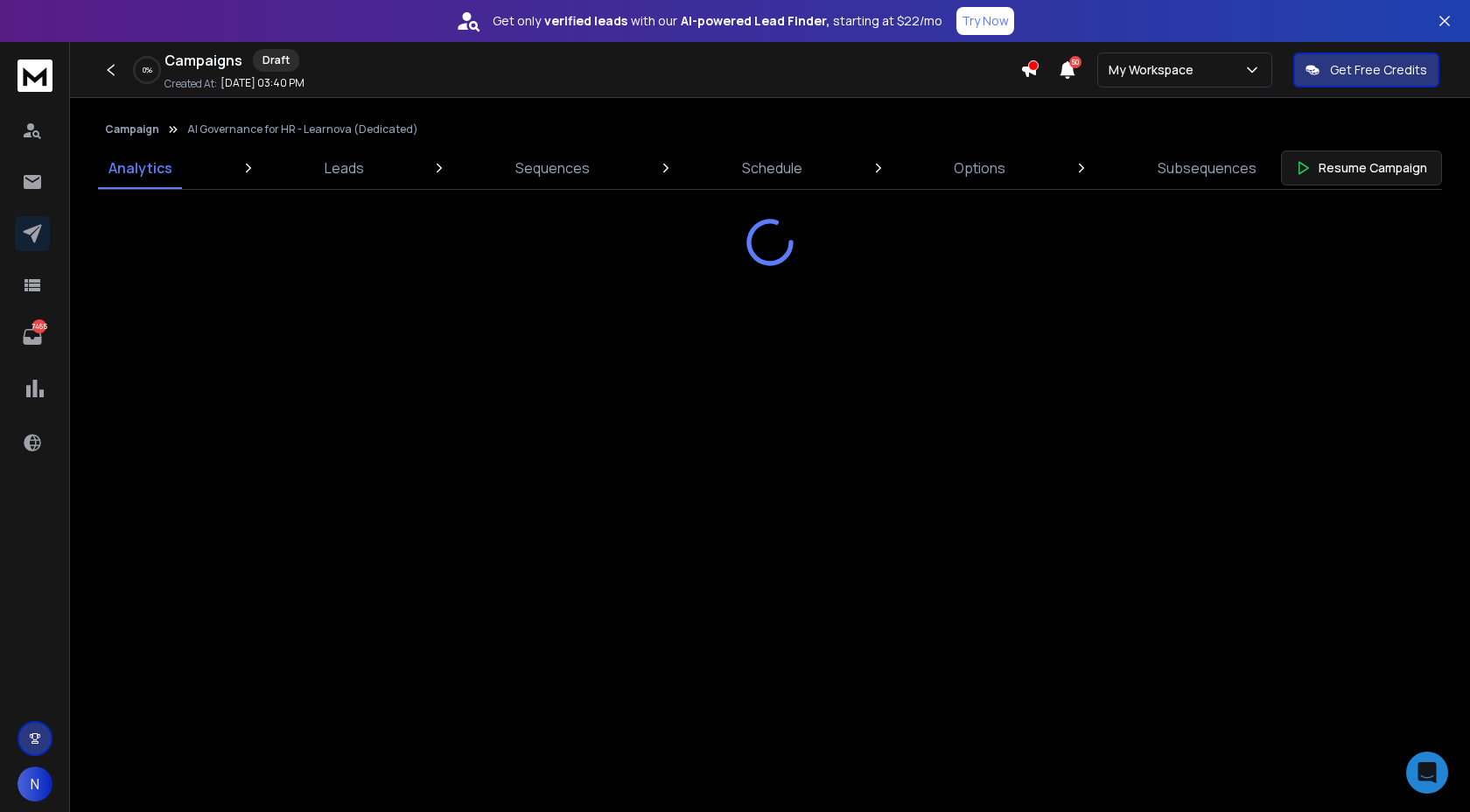
click at [1440, 20] on icon at bounding box center [1445, 21] width 16 height 16
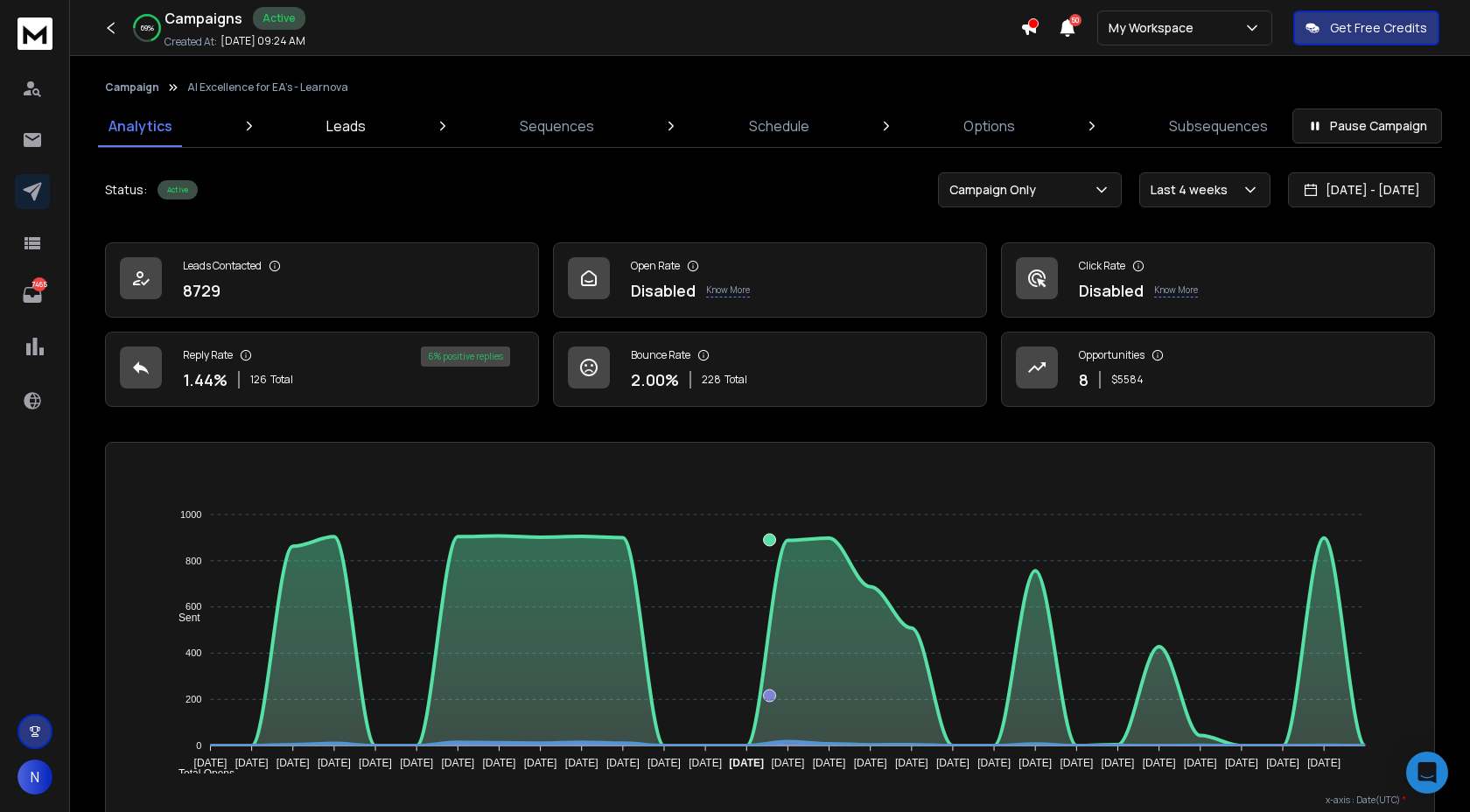
click at [347, 138] on link "Leads" at bounding box center [346, 125] width 60 height 42
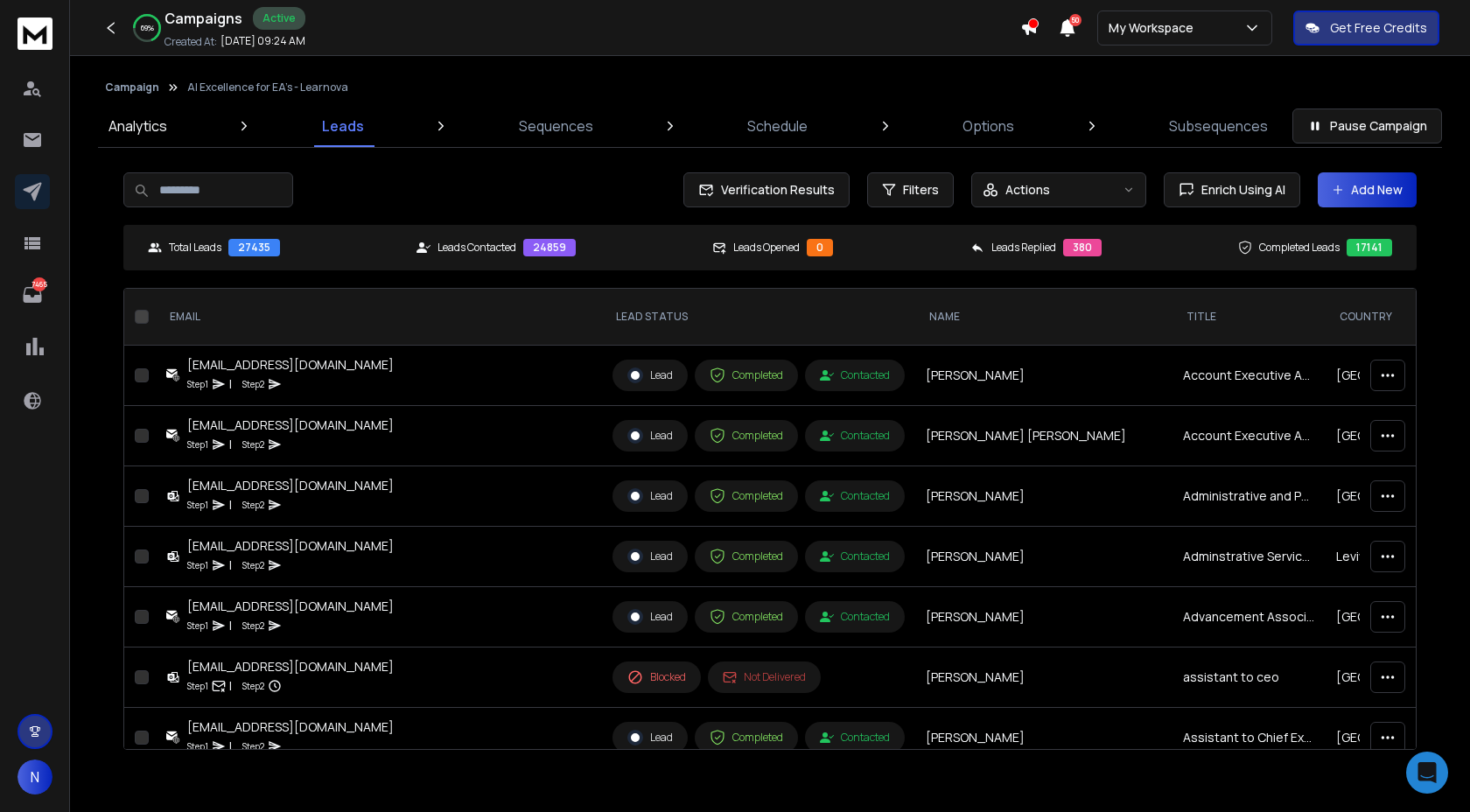
click at [154, 118] on p "Analytics" at bounding box center [138, 126] width 58 height 21
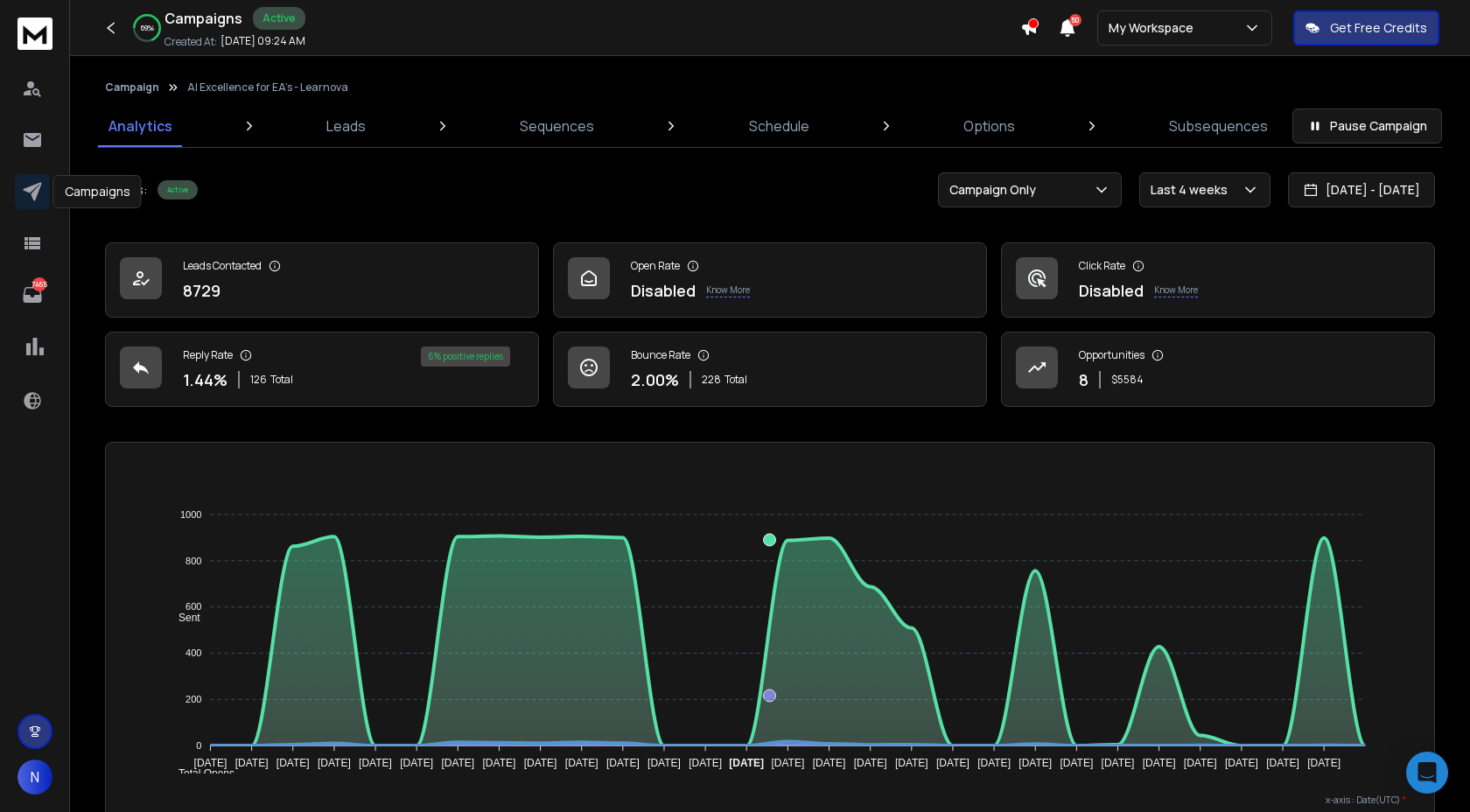
click at [22, 195] on icon at bounding box center [33, 191] width 21 height 21
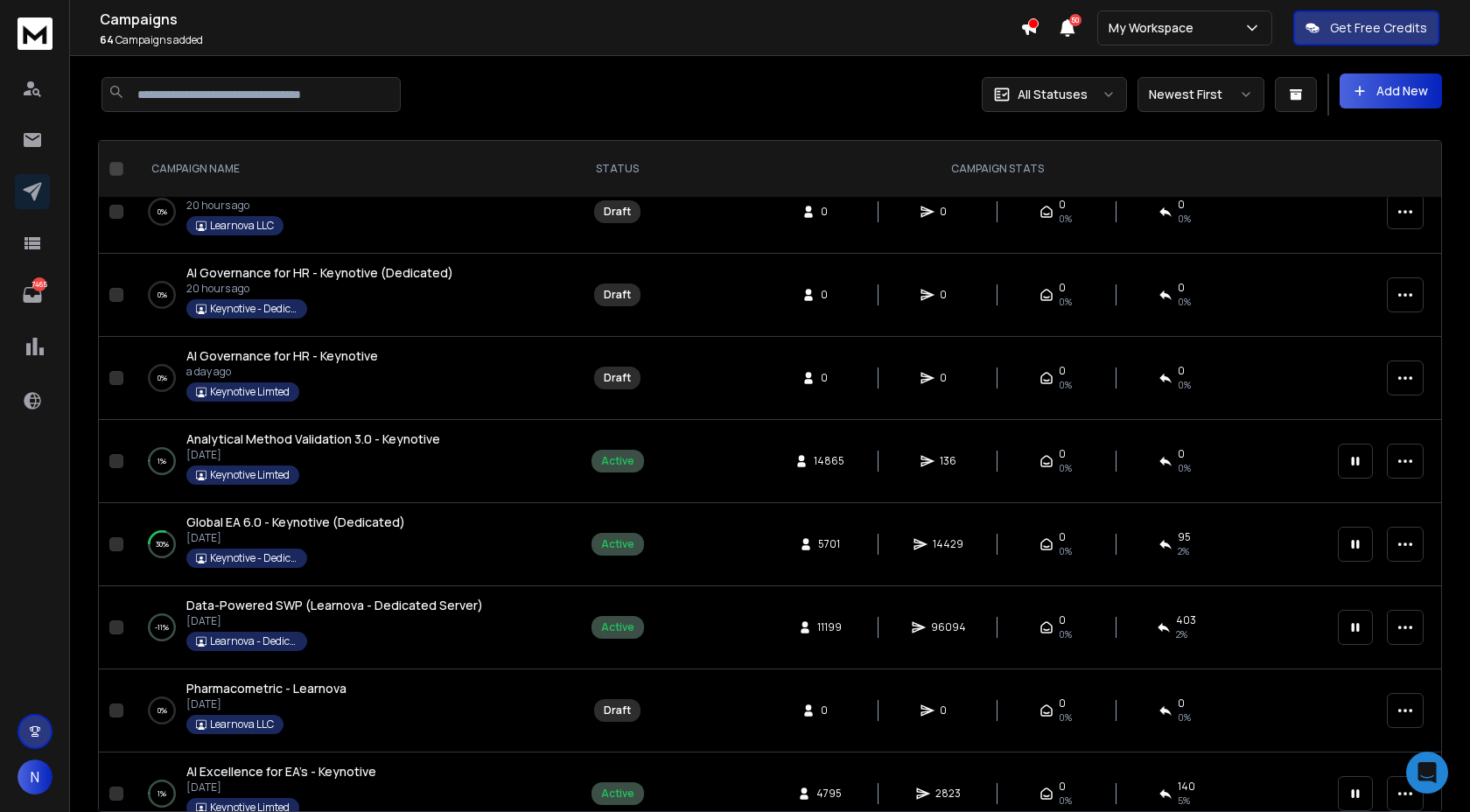
scroll to position [207, 0]
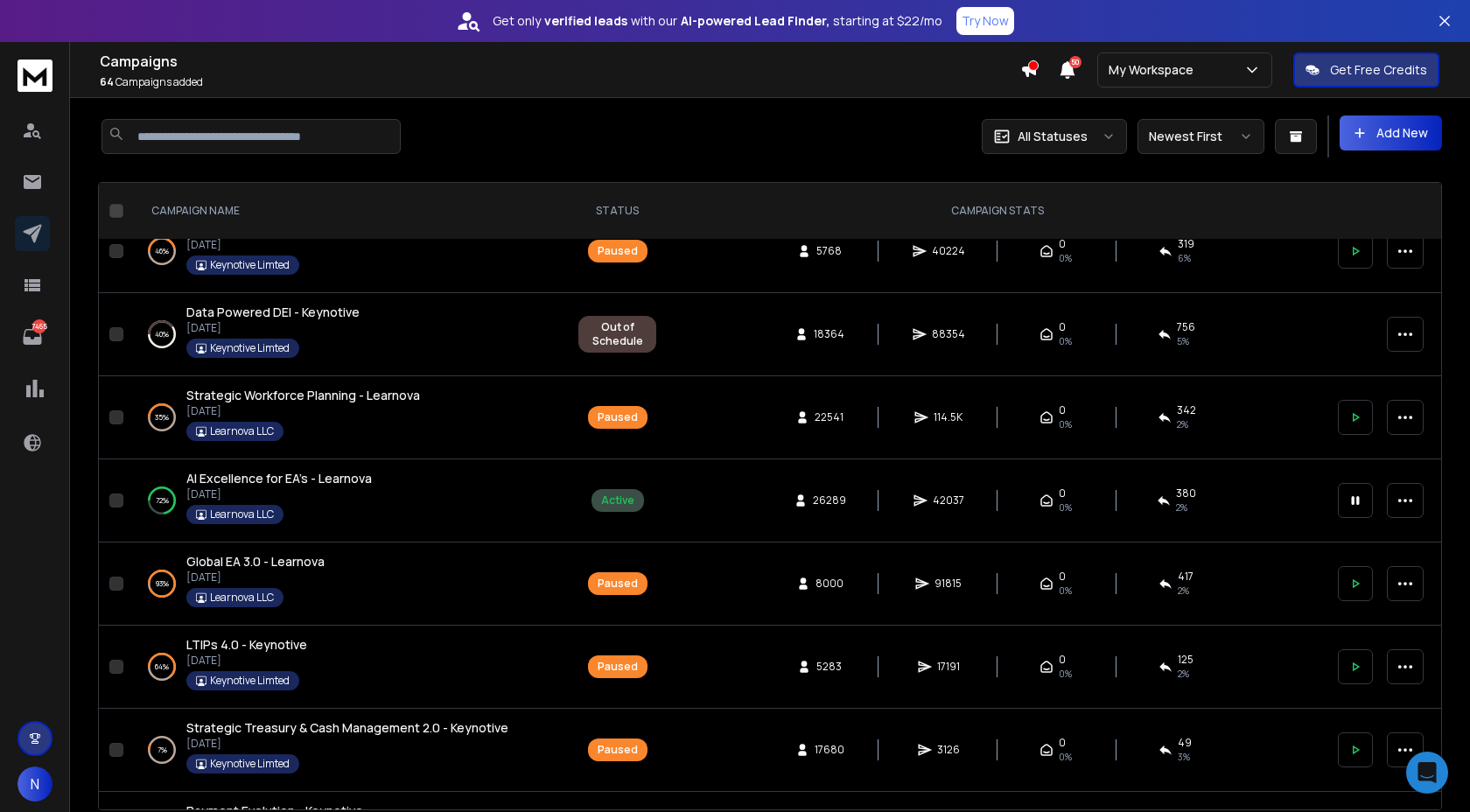
scroll to position [1134, 0]
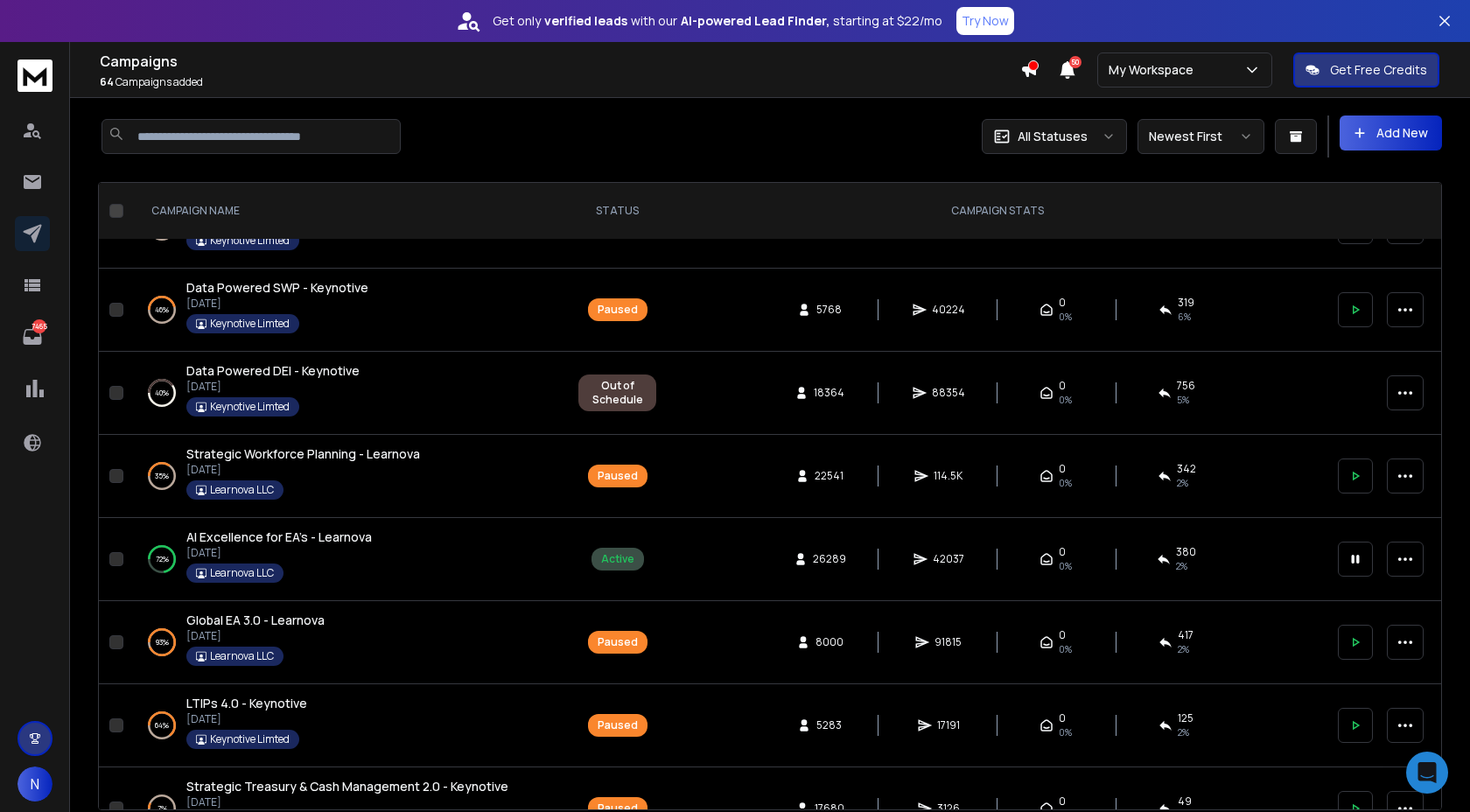
click at [273, 531] on span "AI Excellence for EA's - Learnova" at bounding box center [279, 536] width 186 height 17
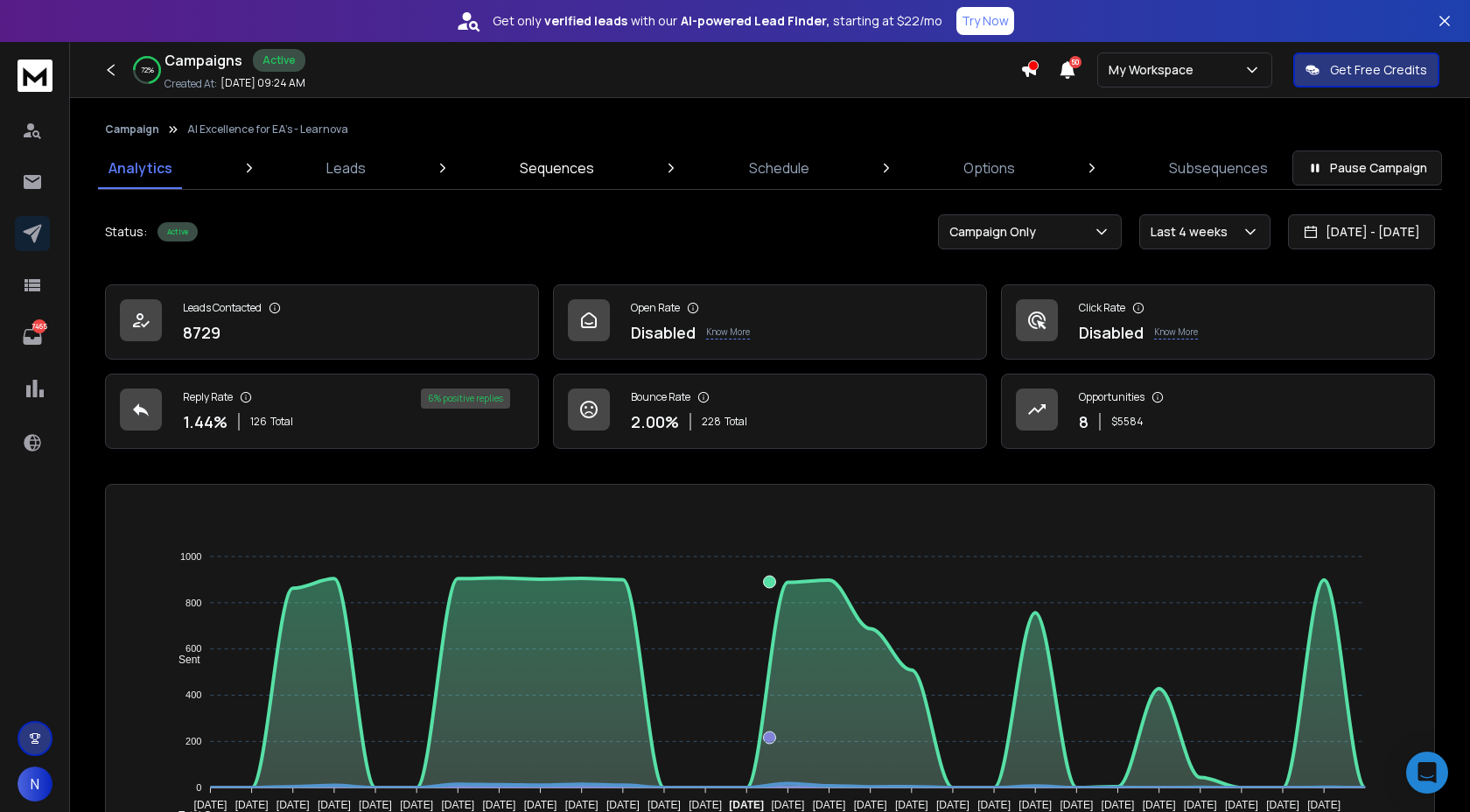
click at [544, 170] on p "Sequences" at bounding box center [557, 168] width 75 height 21
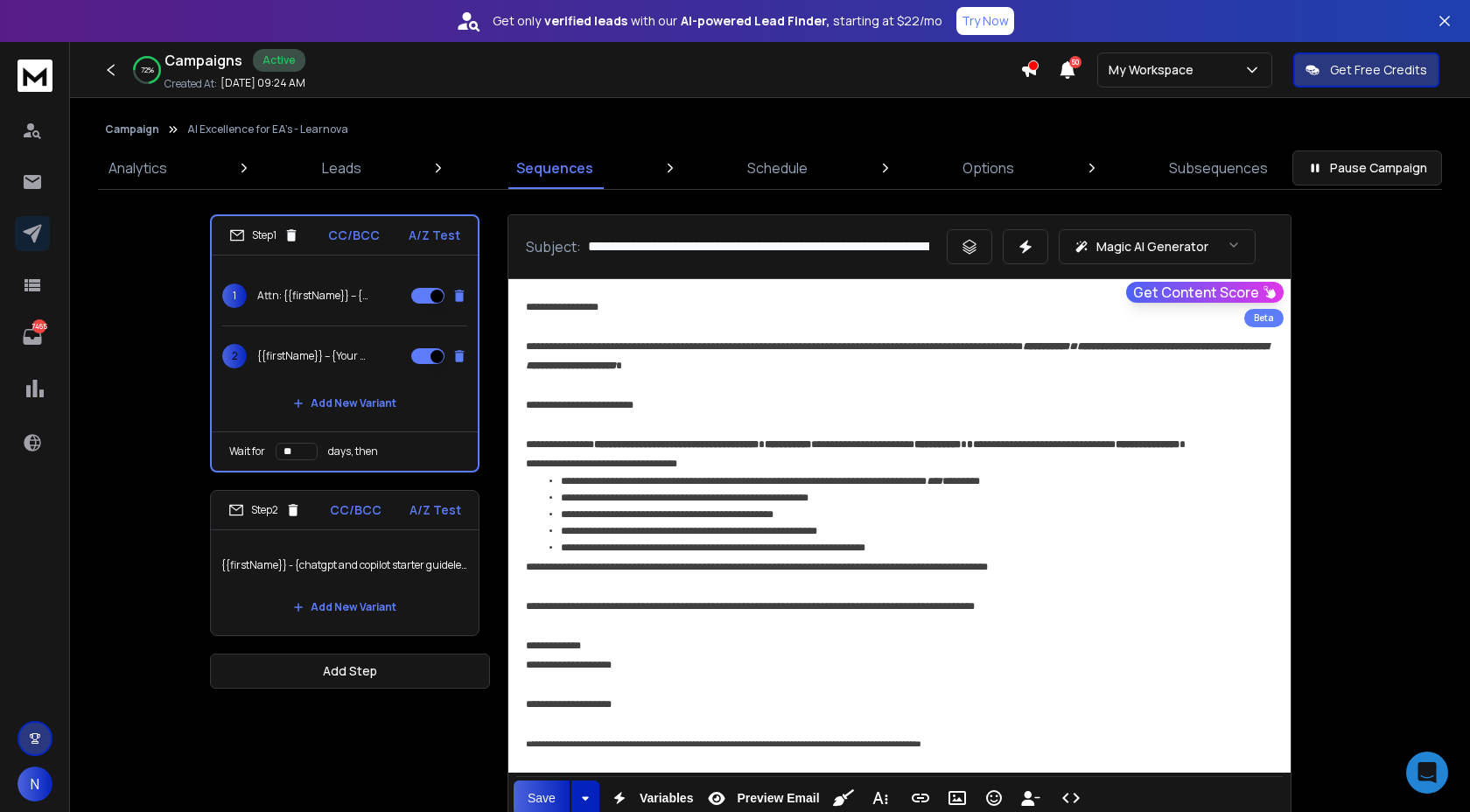
click at [370, 572] on p "{{firstName}} - {chatgpt and copilot starter guide|ea ai tool comparison notes|…" at bounding box center [345, 565] width 247 height 49
type input "**********"
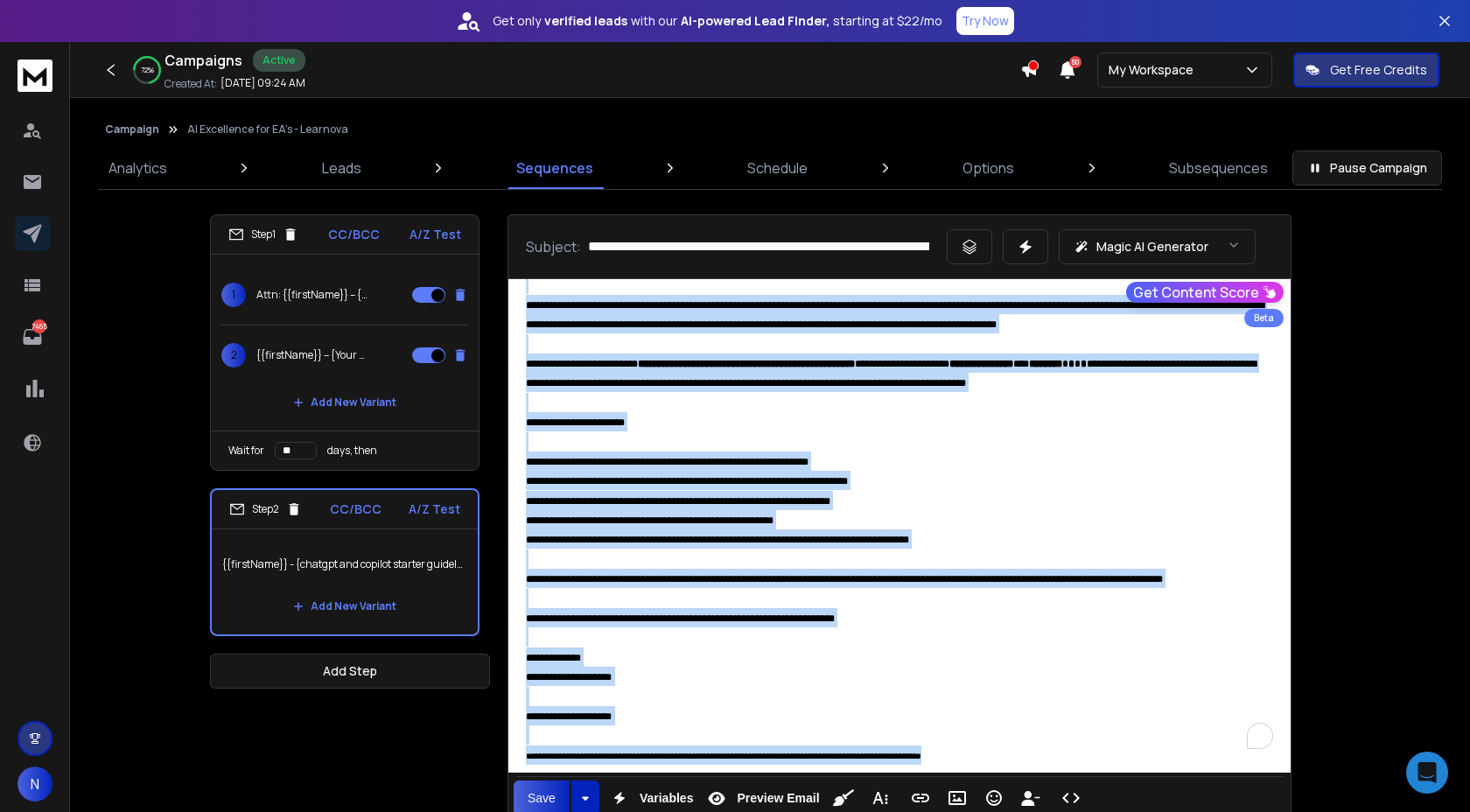
scroll to position [57, 0]
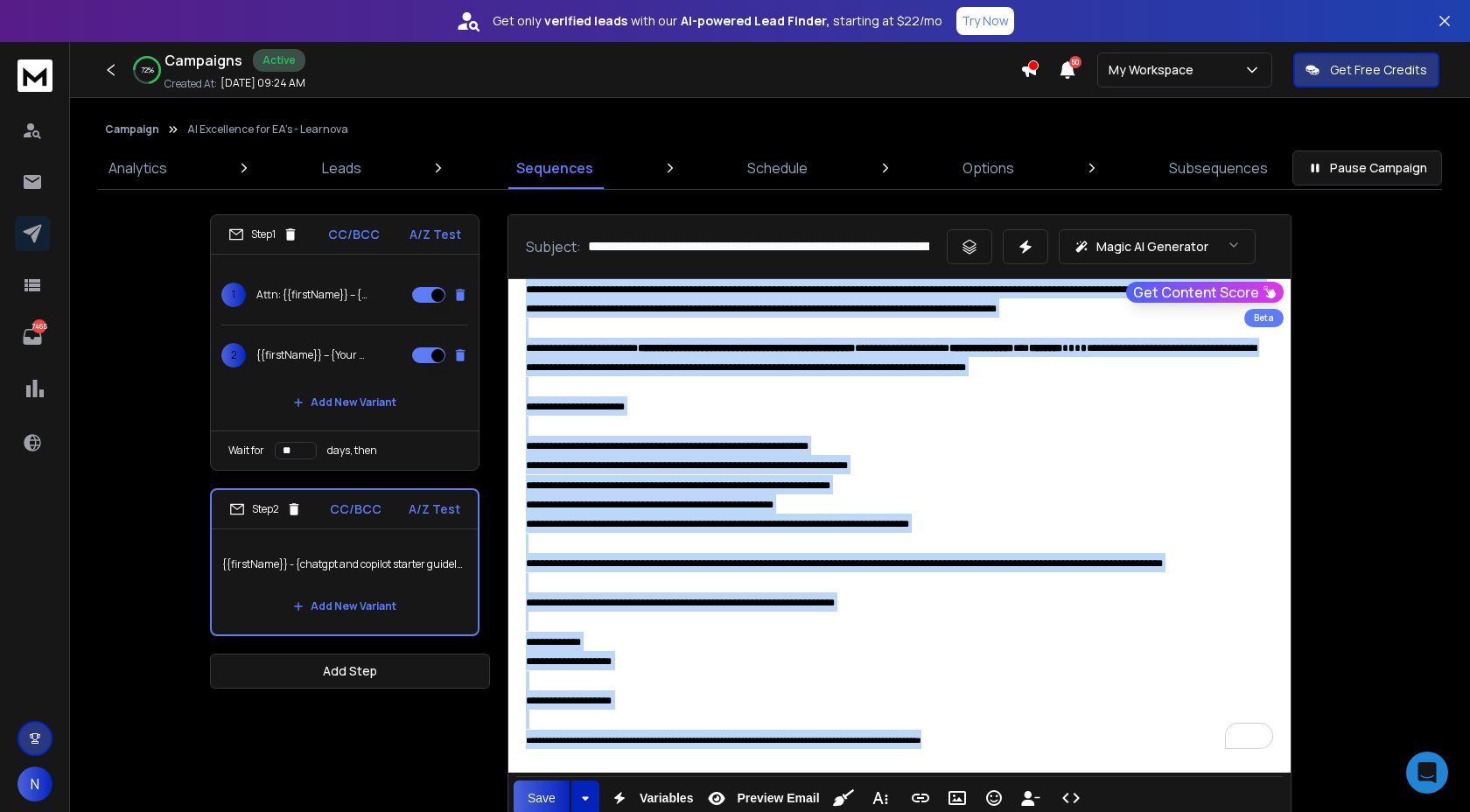
drag, startPoint x: 527, startPoint y: 306, endPoint x: 729, endPoint y: 767, distance: 503.3
click at [729, 767] on div "**********" at bounding box center [899, 525] width 782 height 493
copy div "**********"
click at [701, 241] on input "**********" at bounding box center [758, 247] width 341 height 21
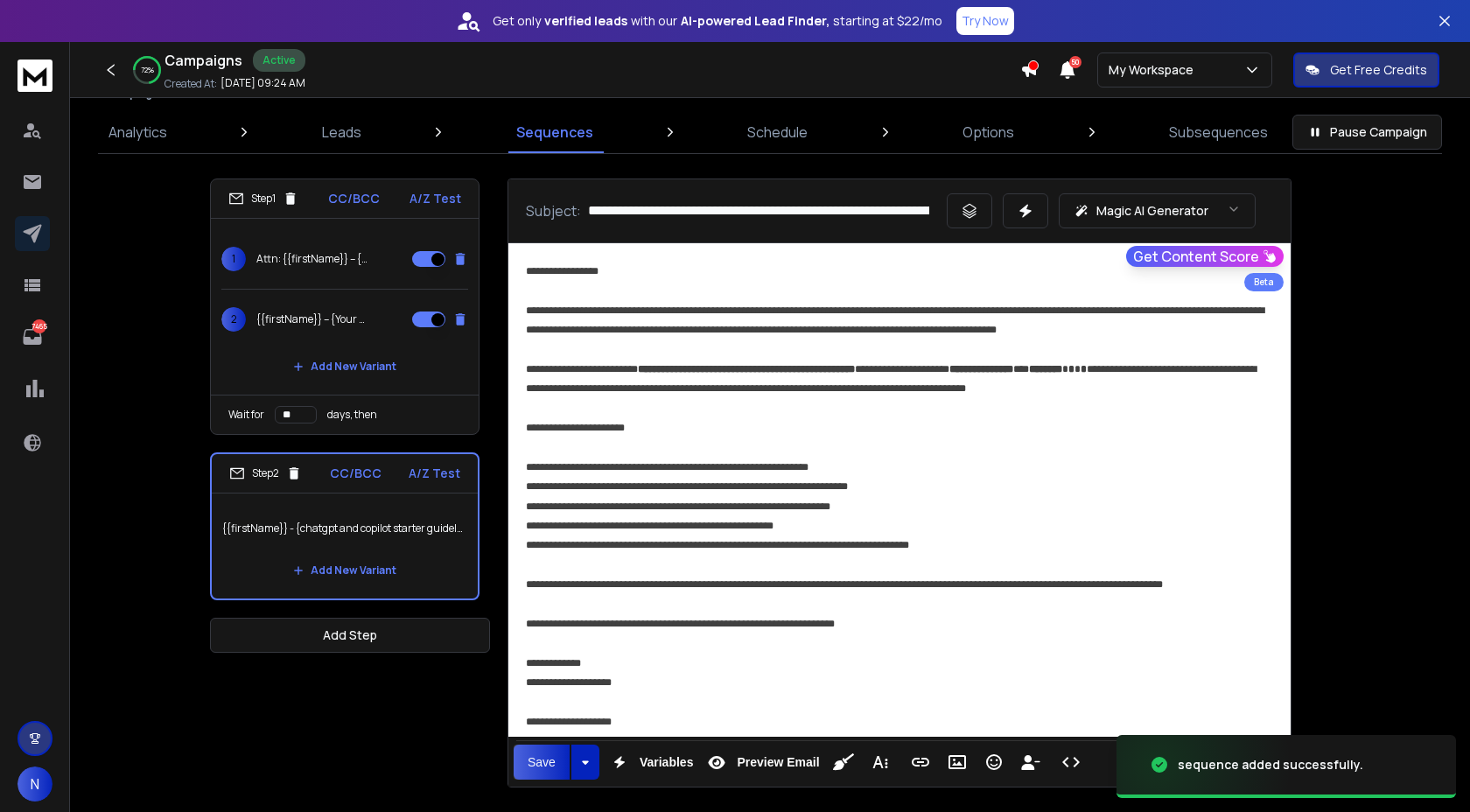
scroll to position [0, 0]
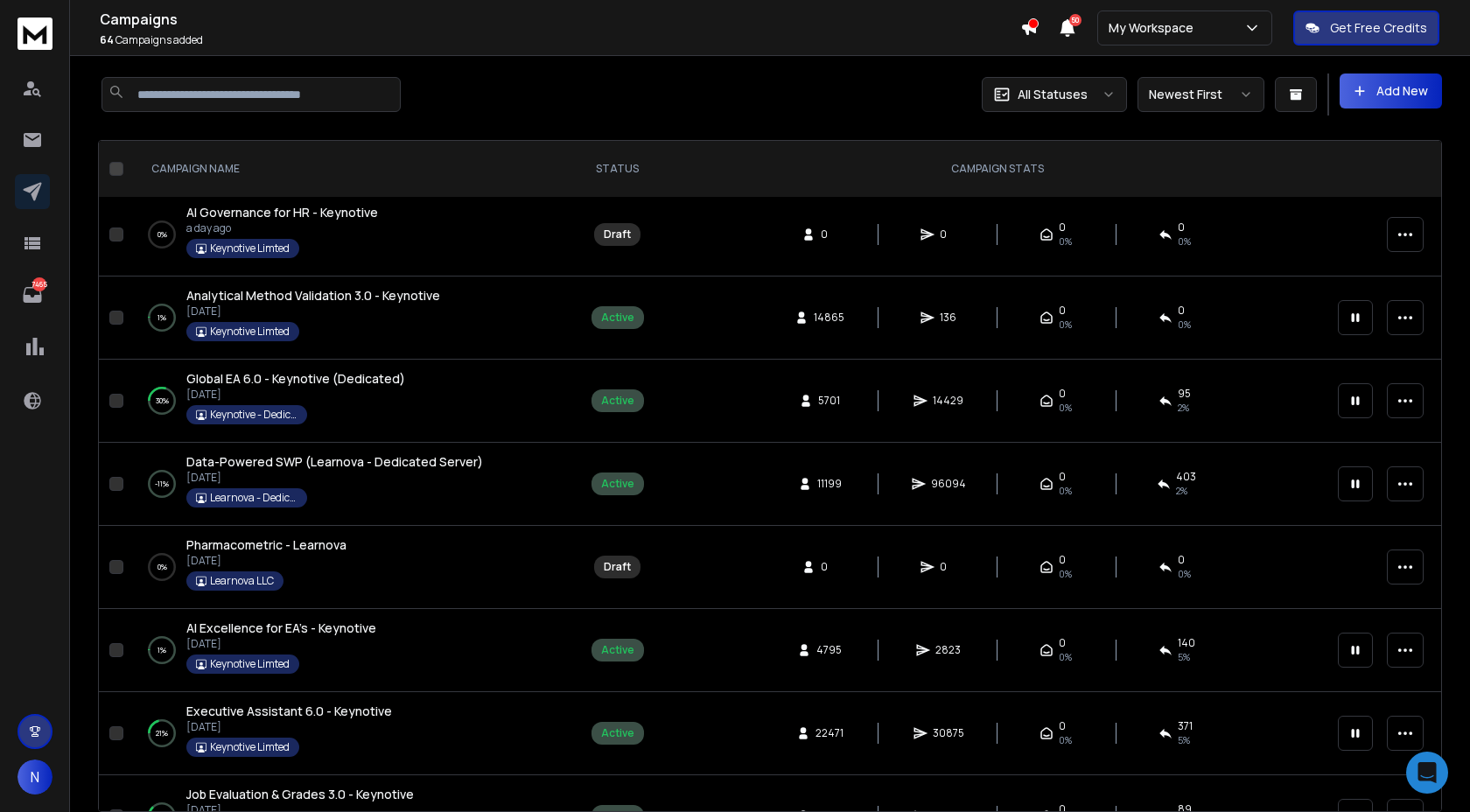
scroll to position [238, 0]
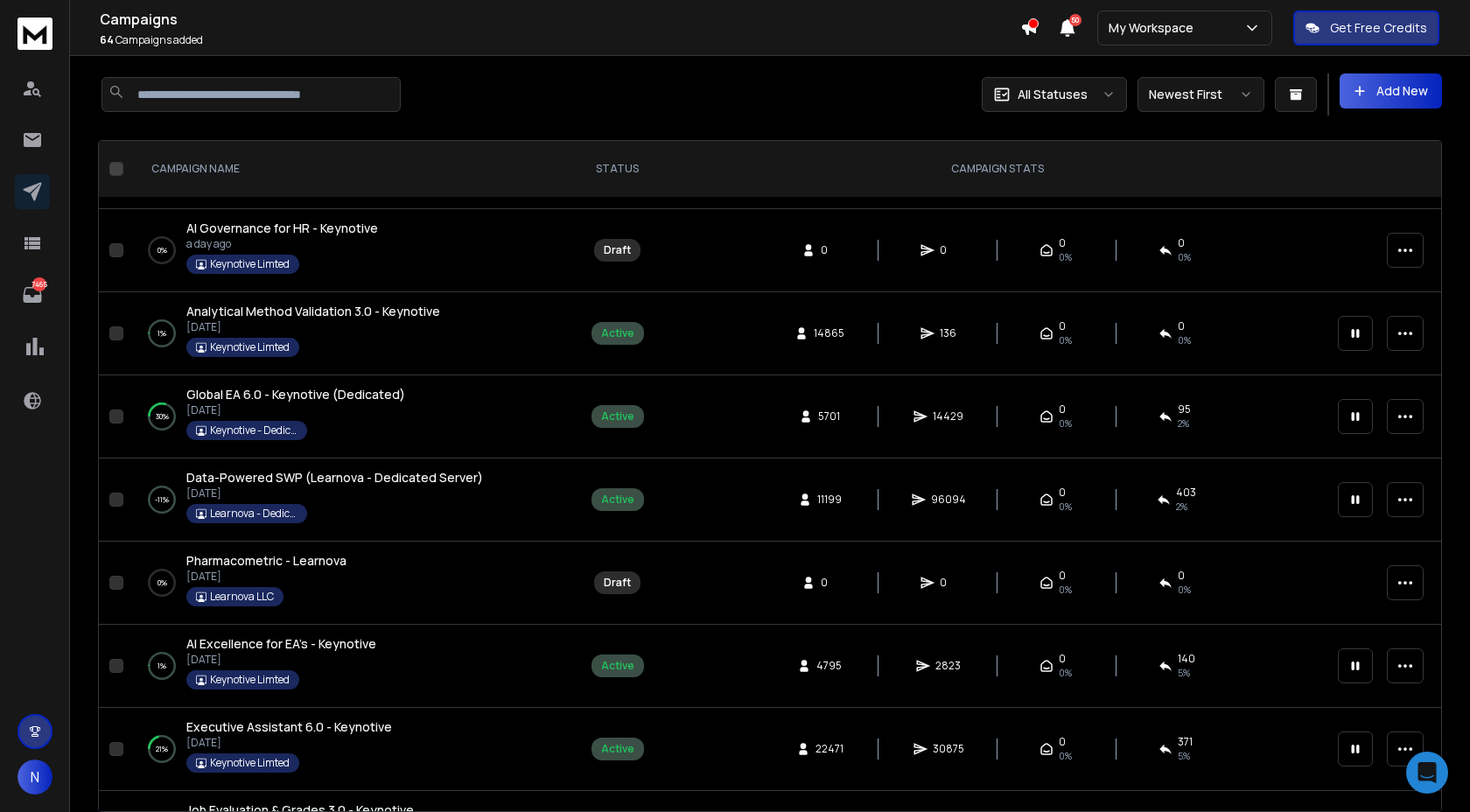
click at [349, 403] on p "[DATE]" at bounding box center [295, 410] width 219 height 14
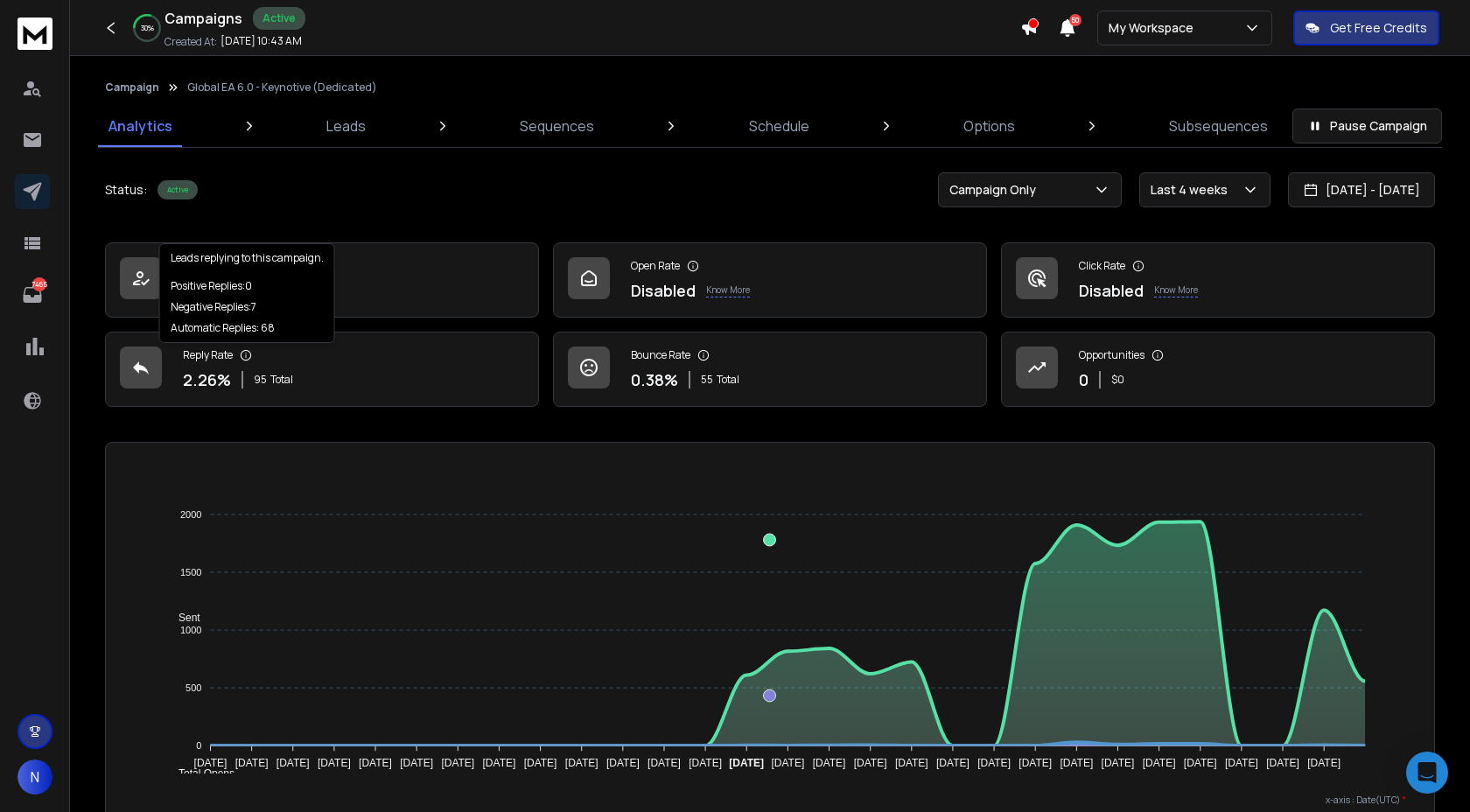
click at [249, 360] on icon at bounding box center [246, 355] width 13 height 13
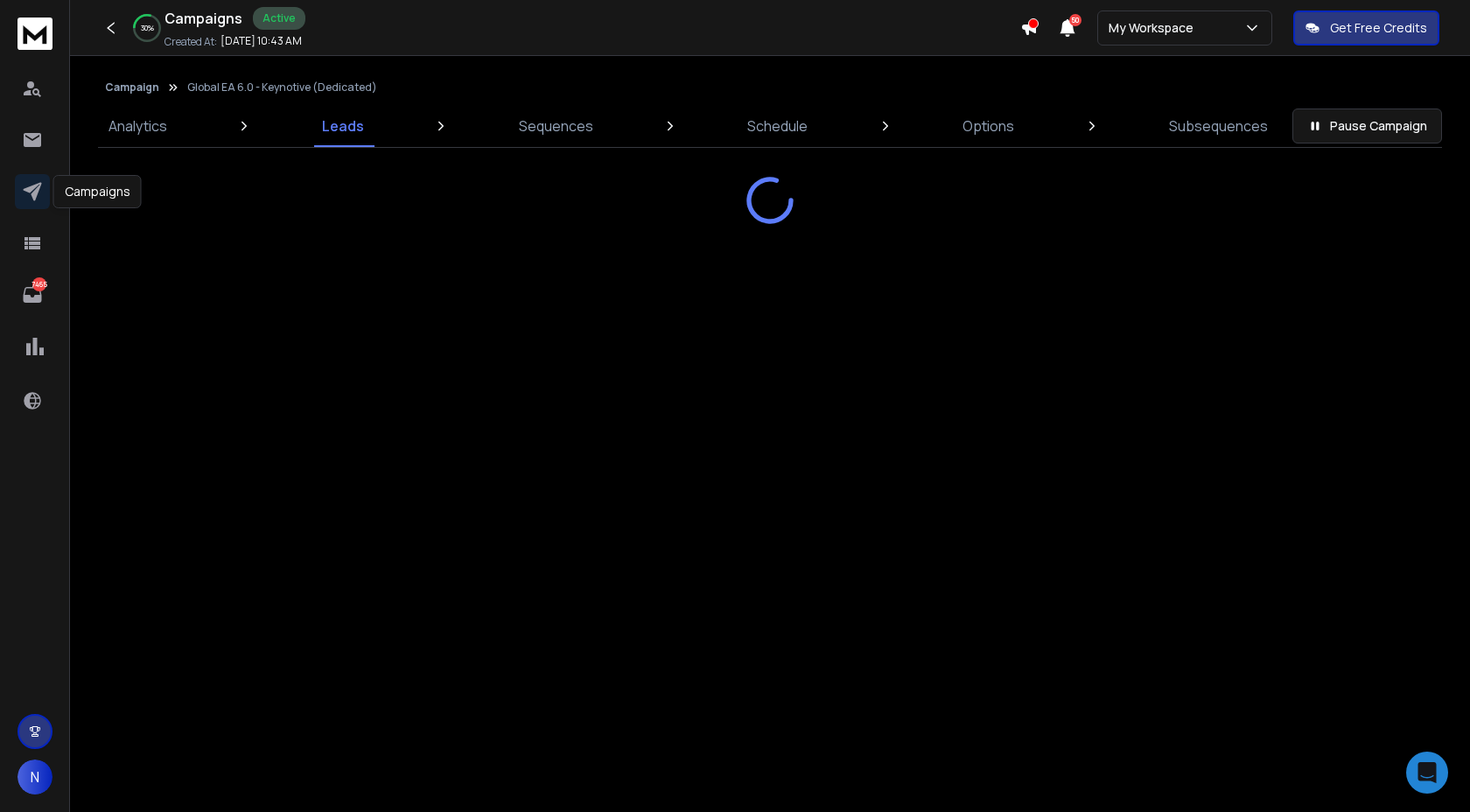
click at [28, 193] on icon at bounding box center [33, 191] width 21 height 21
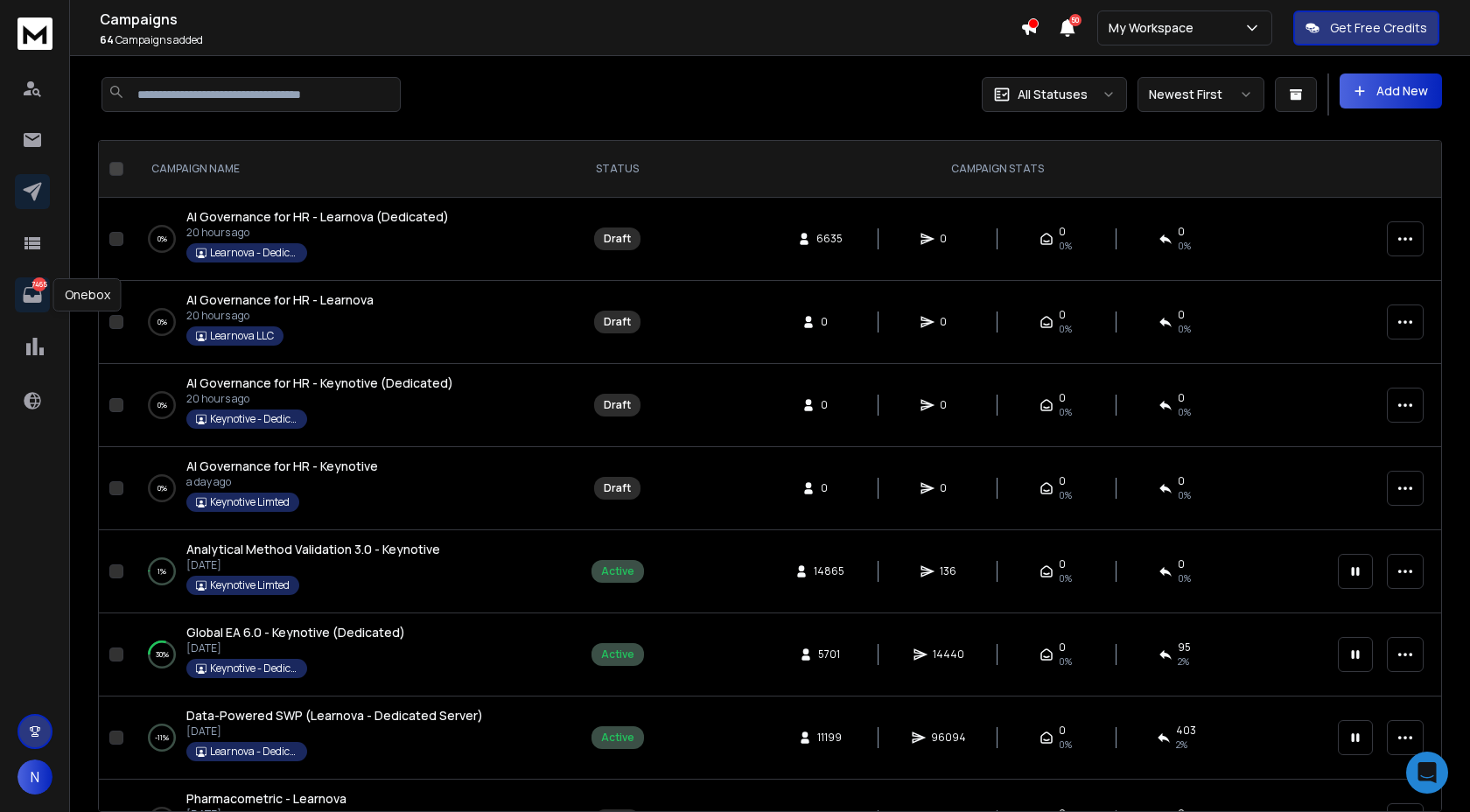
click at [36, 294] on icon at bounding box center [33, 295] width 21 height 21
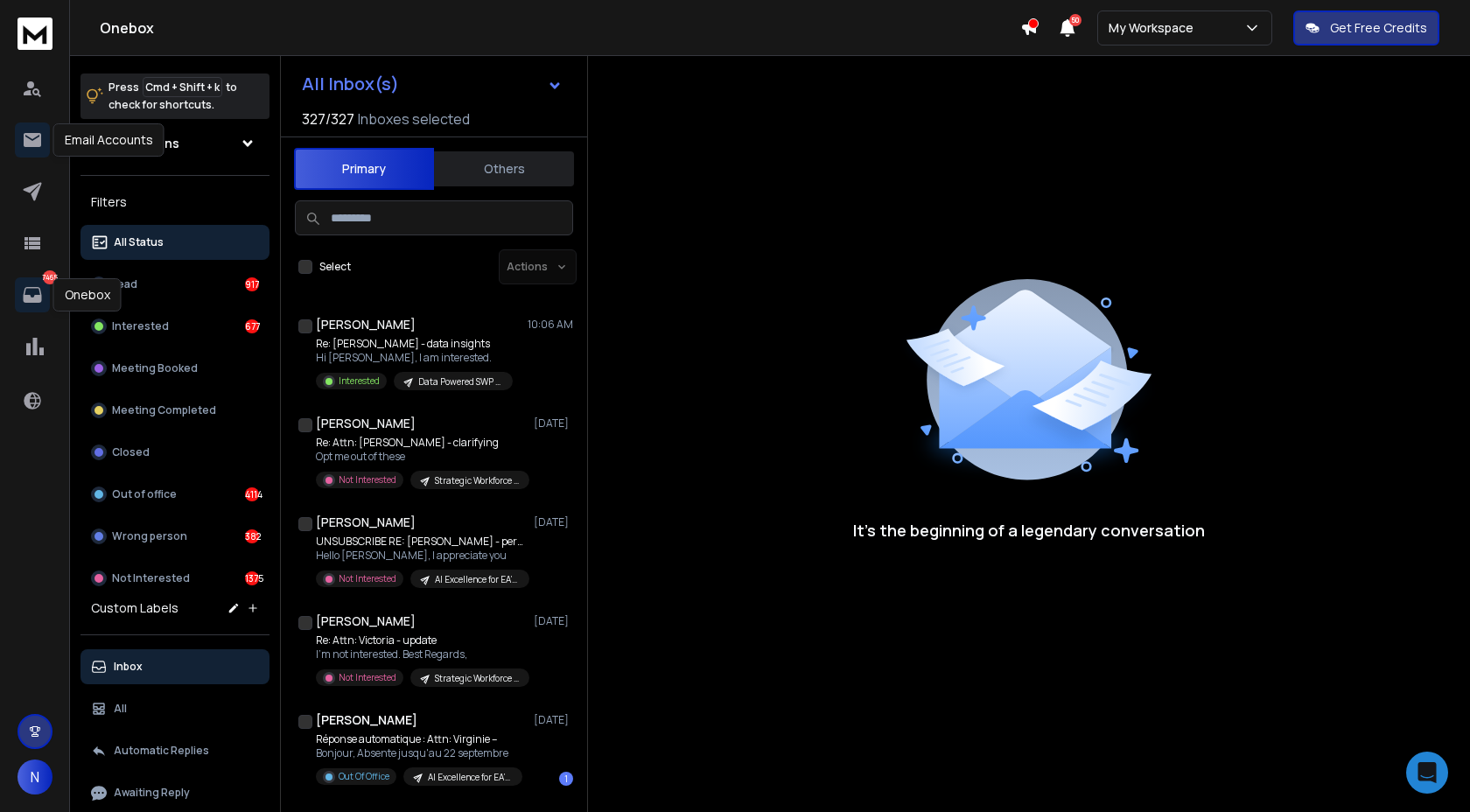
click at [32, 143] on icon at bounding box center [32, 140] width 17 height 14
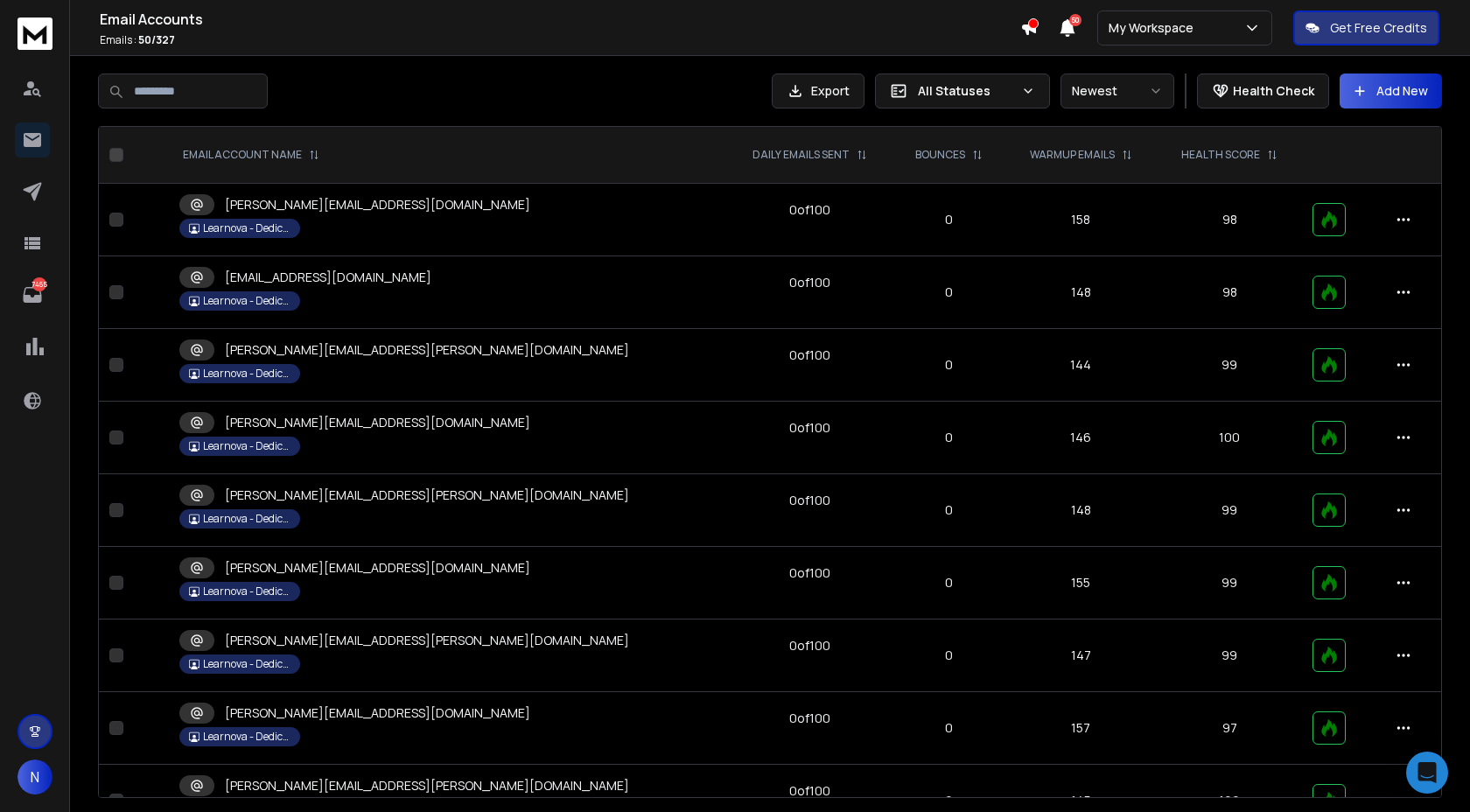
click at [196, 95] on input at bounding box center [183, 91] width 170 height 35
paste input "**********"
type input "**********"
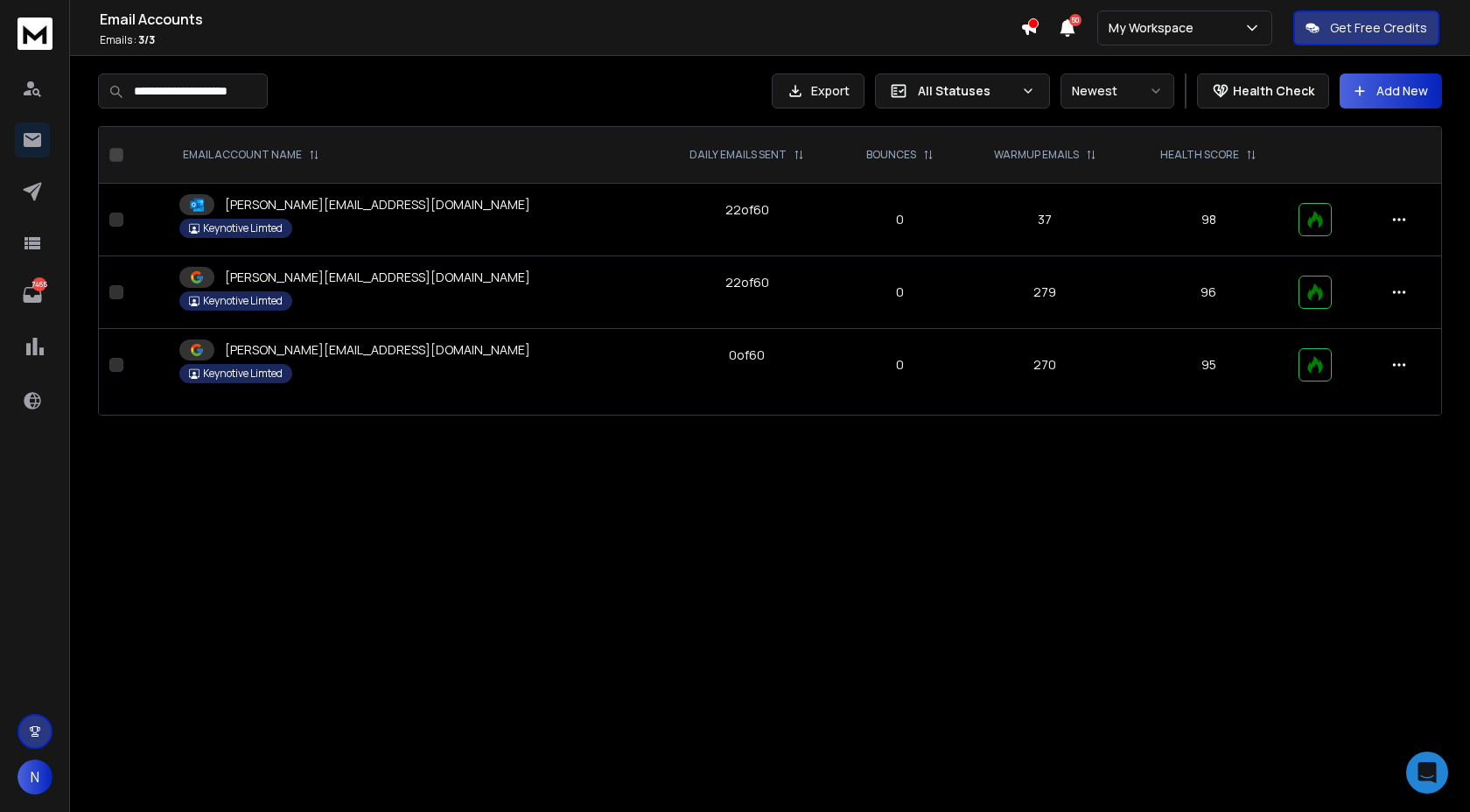
click at [314, 355] on p "heidi@getkeynotive.co" at bounding box center [377, 350] width 305 height 17
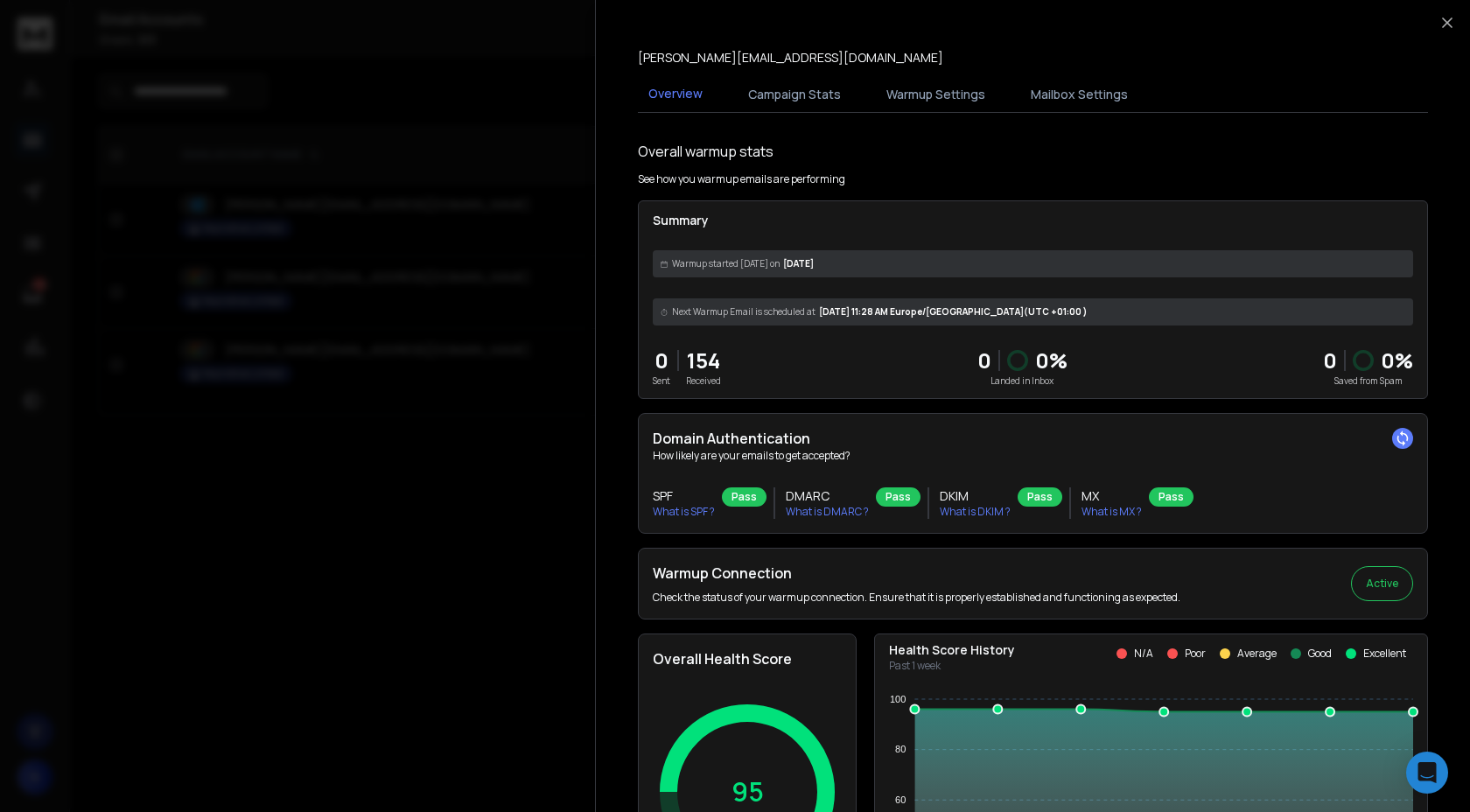
click at [769, 79] on button "Campaign Stats" at bounding box center [794, 94] width 114 height 39
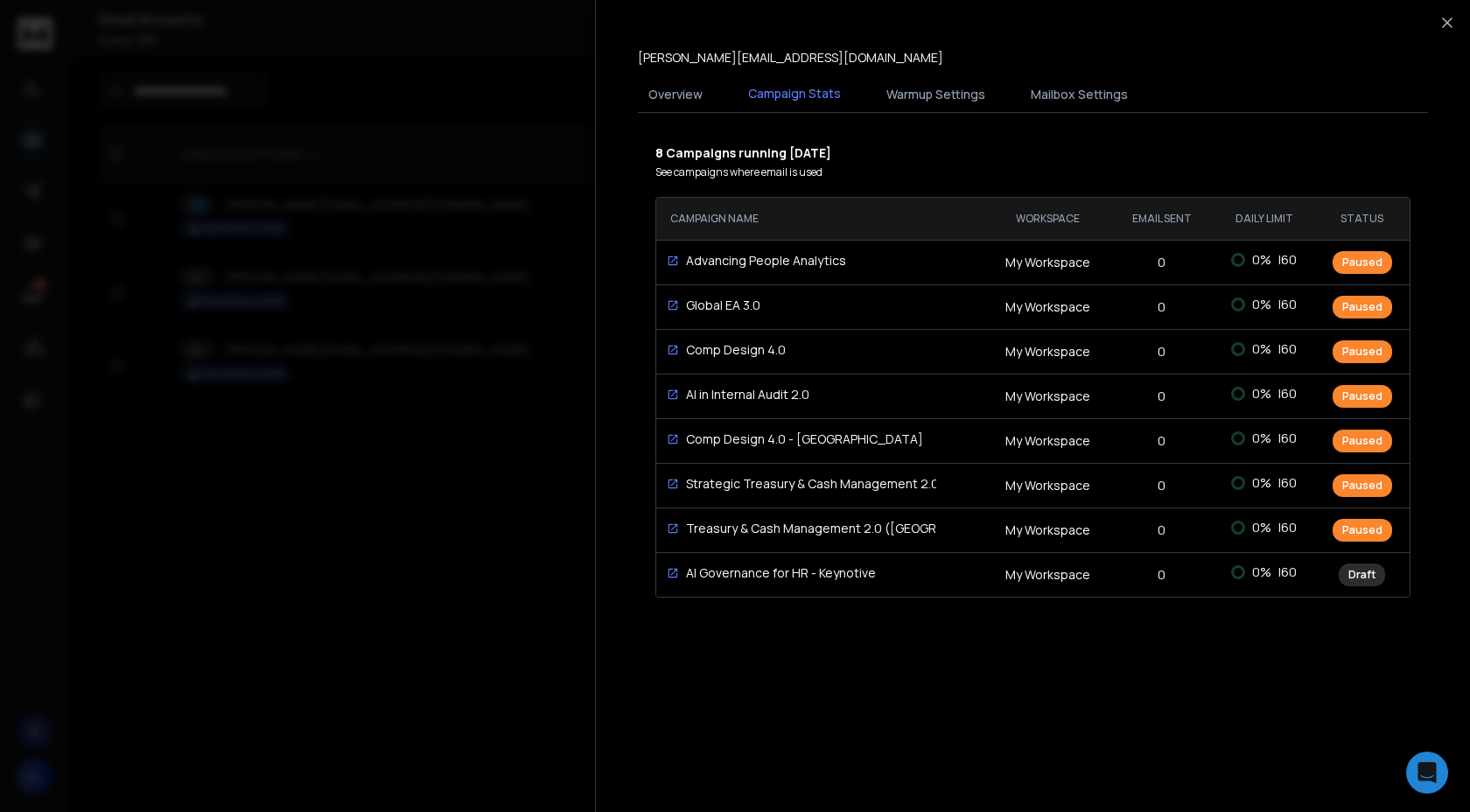
click at [500, 625] on div at bounding box center [735, 406] width 1470 height 812
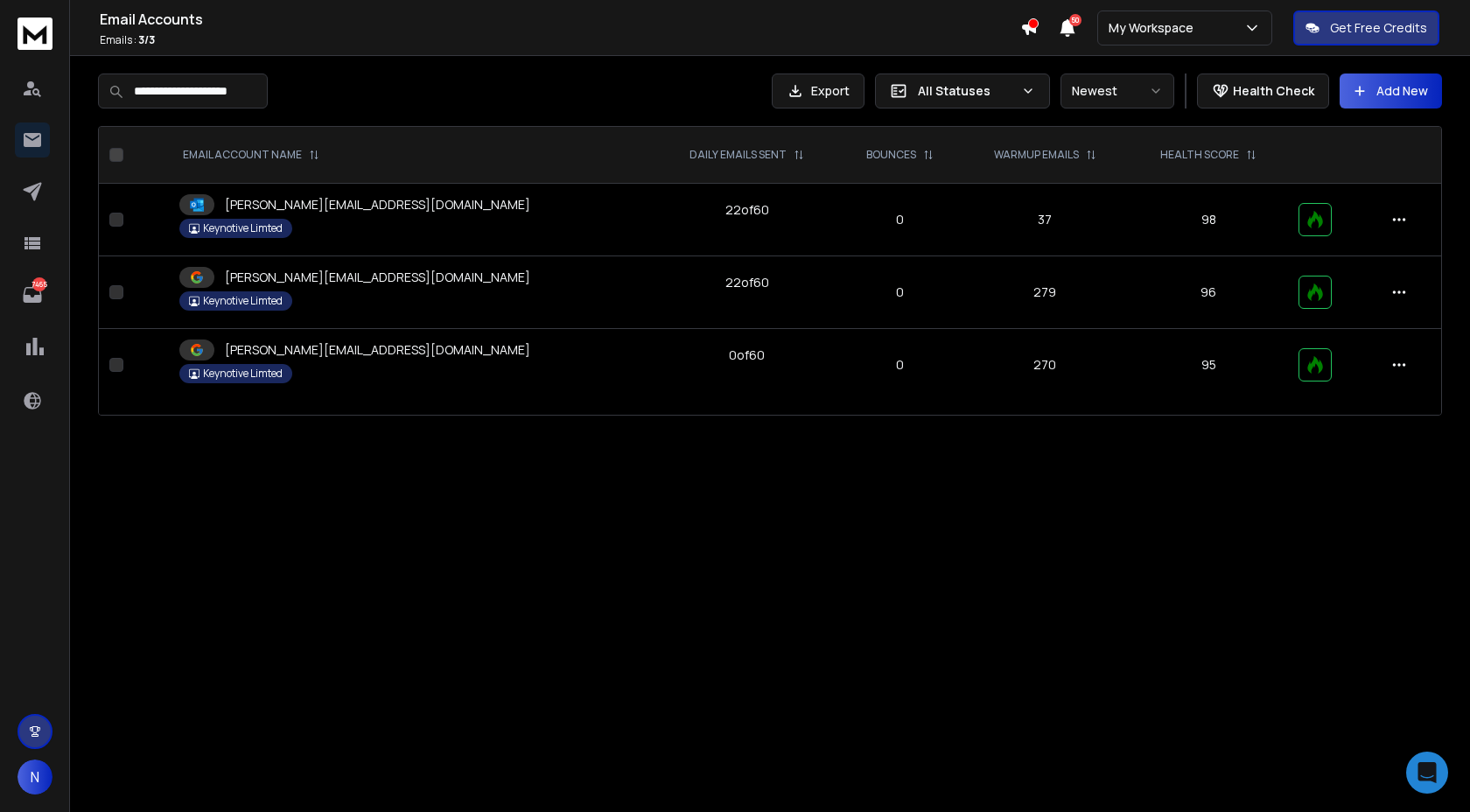
click at [230, 100] on input "**********" at bounding box center [183, 91] width 170 height 35
paste input "**********"
type input "**********"
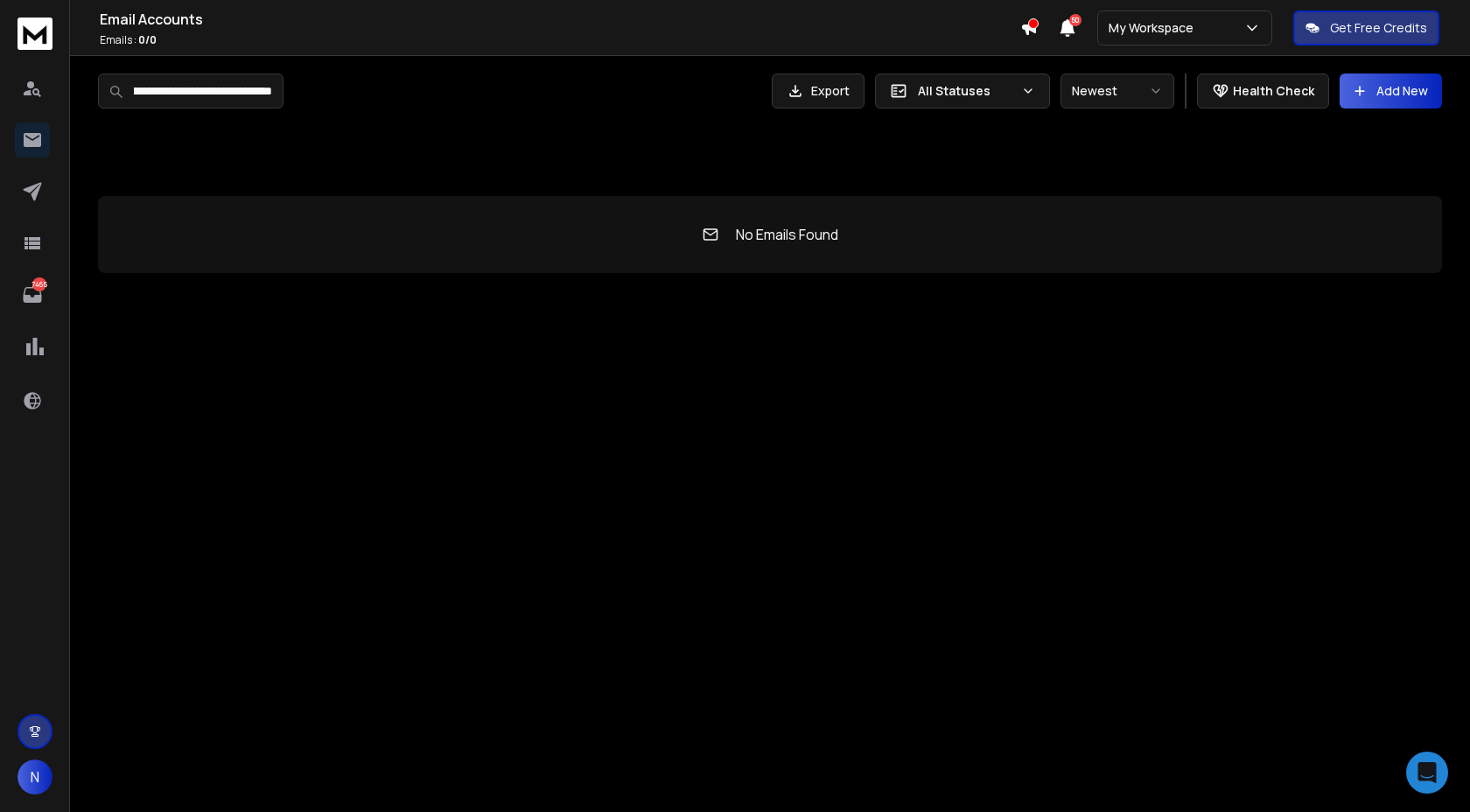
click at [252, 102] on input "**********" at bounding box center [190, 91] width 186 height 35
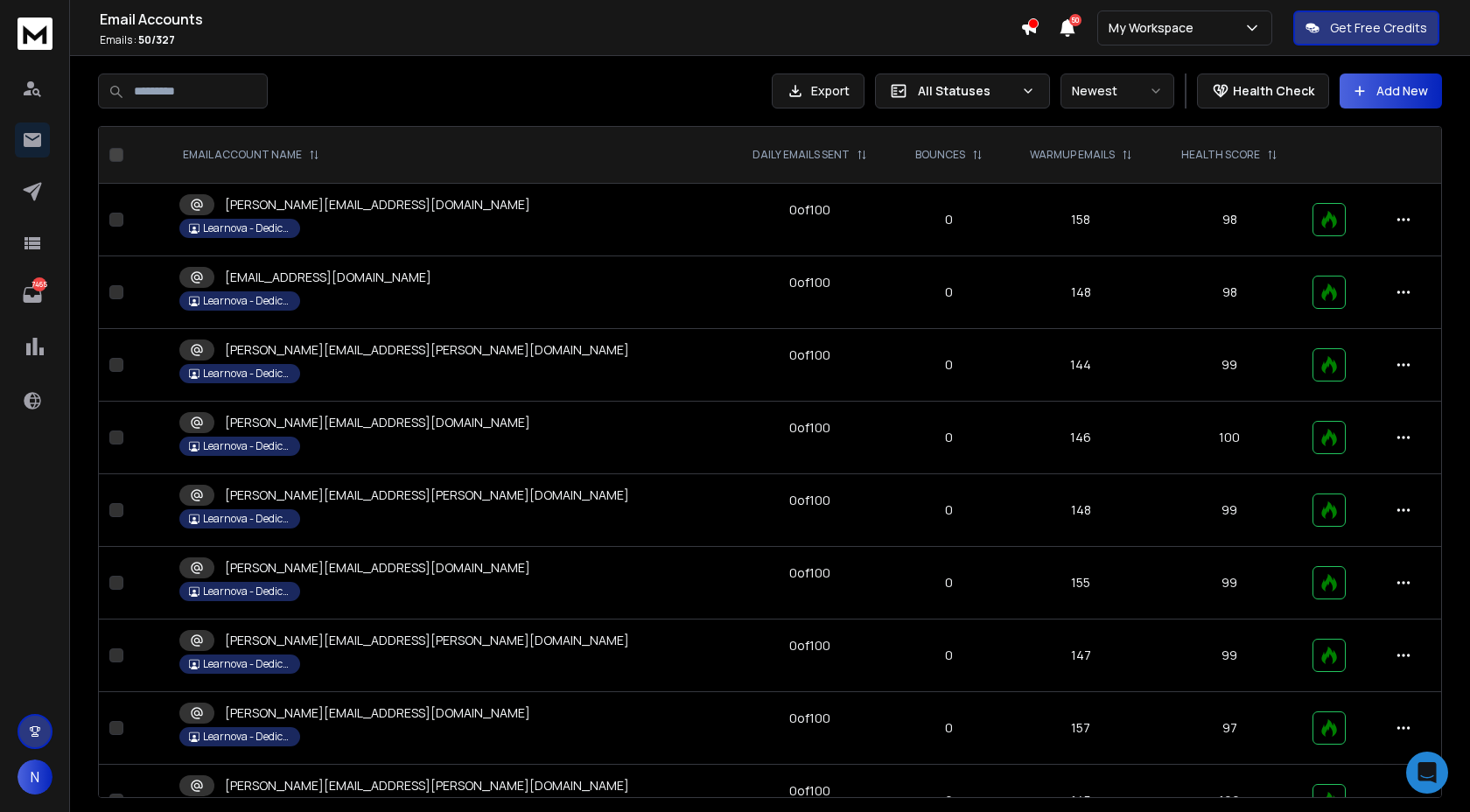
click at [174, 98] on input at bounding box center [183, 91] width 170 height 35
paste input "**********"
type input "**********"
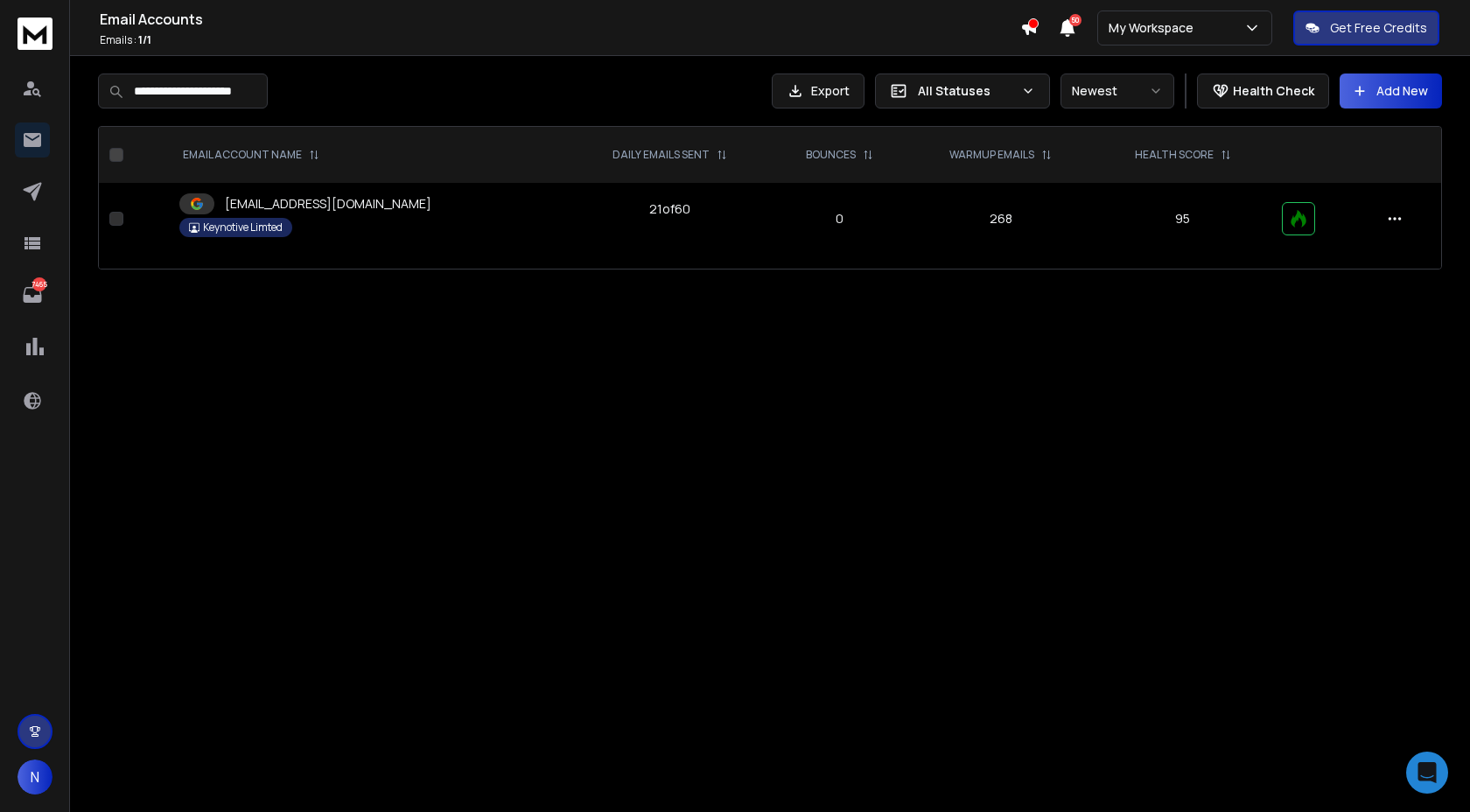
click at [297, 213] on div "max@getkeynotive.co.uk" at bounding box center [305, 204] width 252 height 21
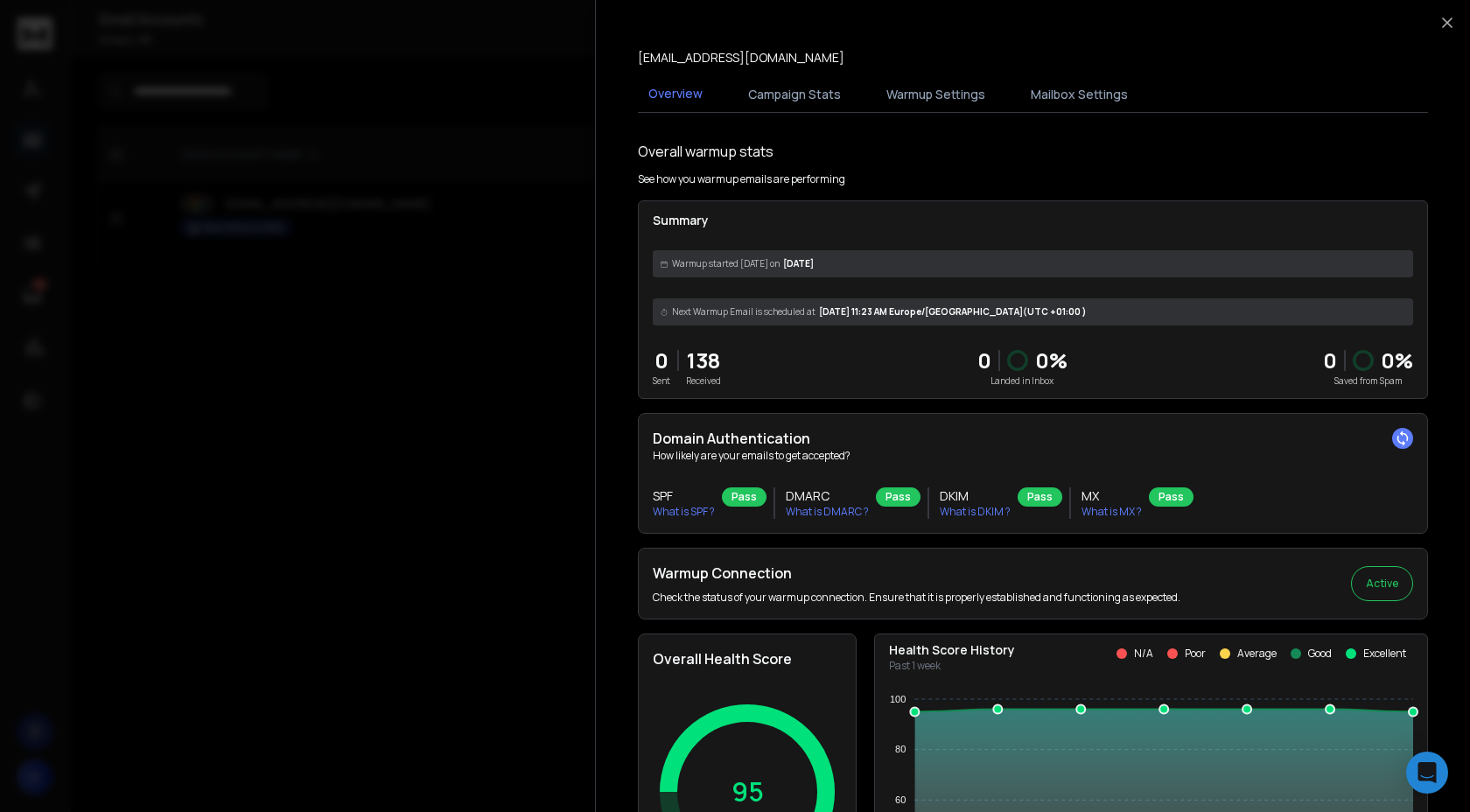
click at [799, 89] on button "Campaign Stats" at bounding box center [794, 94] width 114 height 39
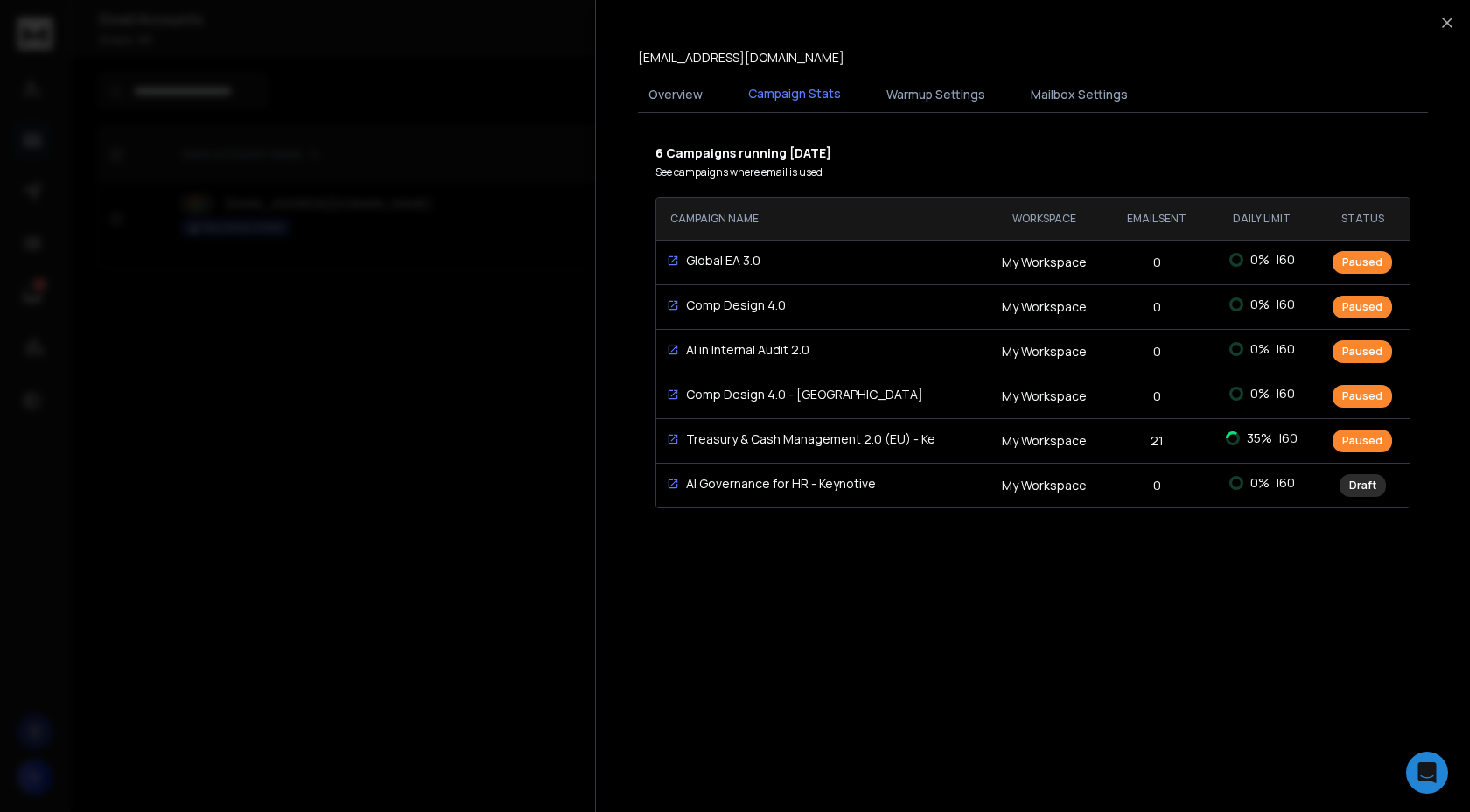
click at [470, 505] on div at bounding box center [735, 406] width 1470 height 812
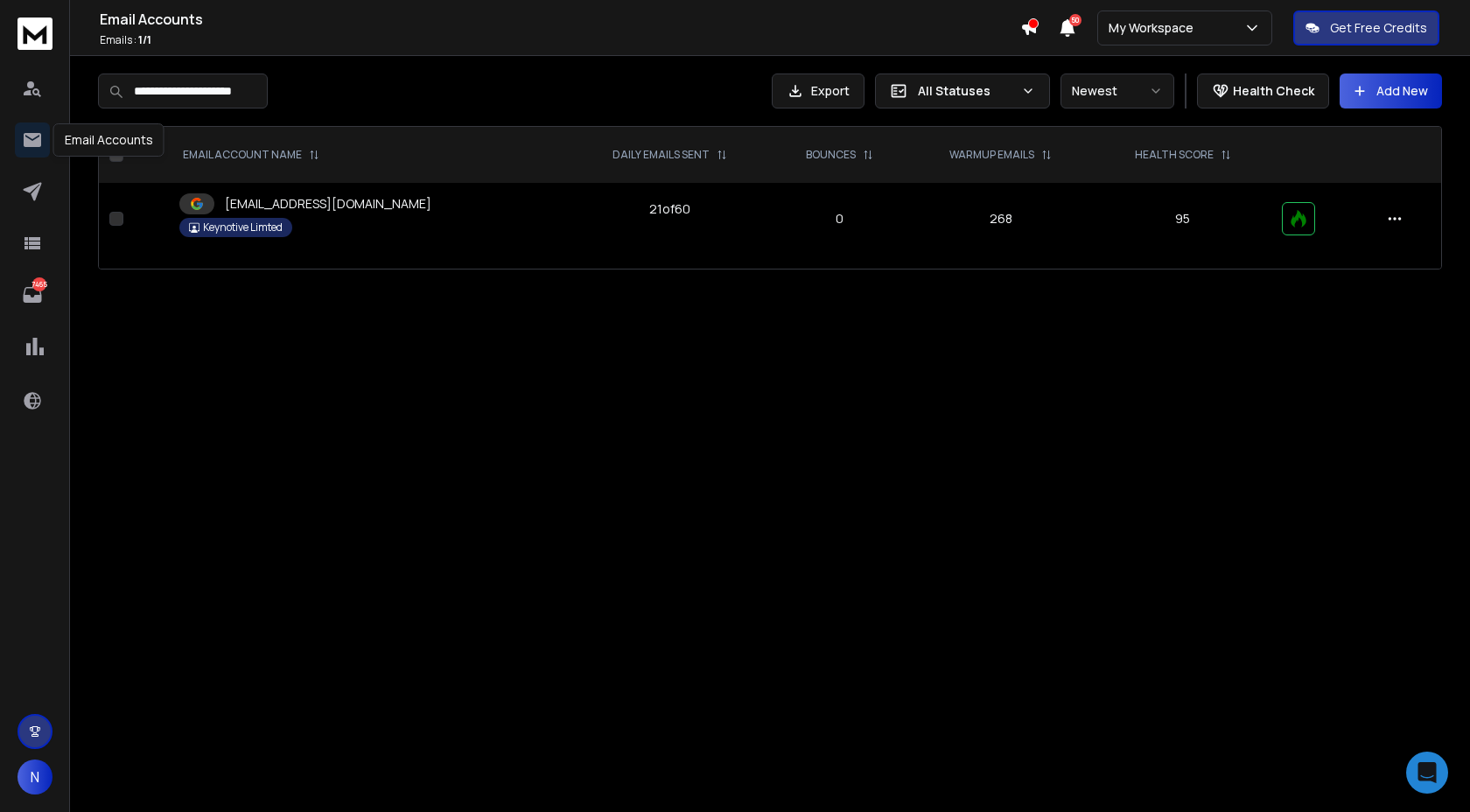
click at [17, 135] on link at bounding box center [32, 140] width 35 height 35
click at [33, 141] on icon at bounding box center [32, 140] width 17 height 14
click at [36, 205] on link at bounding box center [32, 191] width 35 height 35
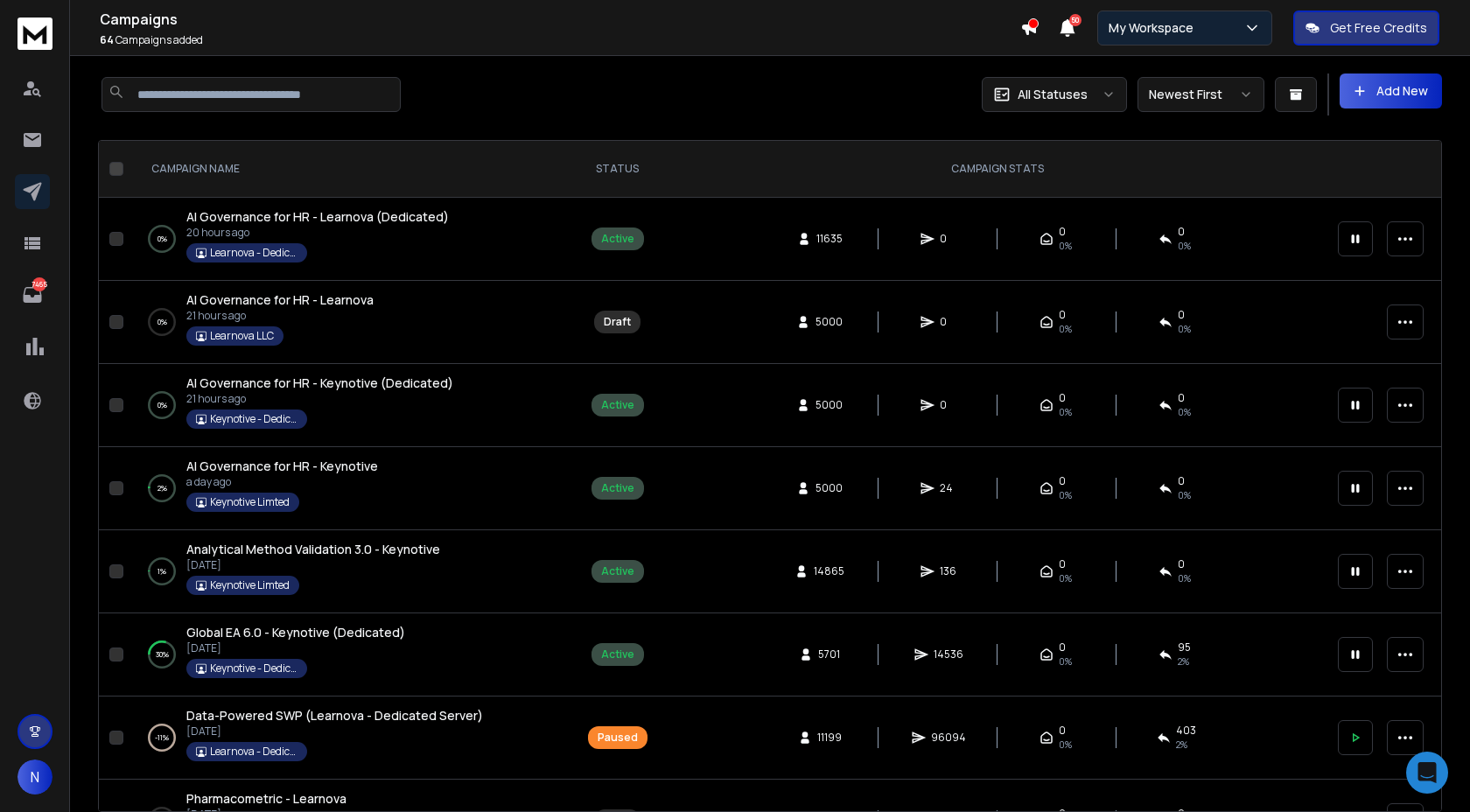
click at [1221, 35] on div "My Workspace" at bounding box center [1184, 28] width 153 height 17
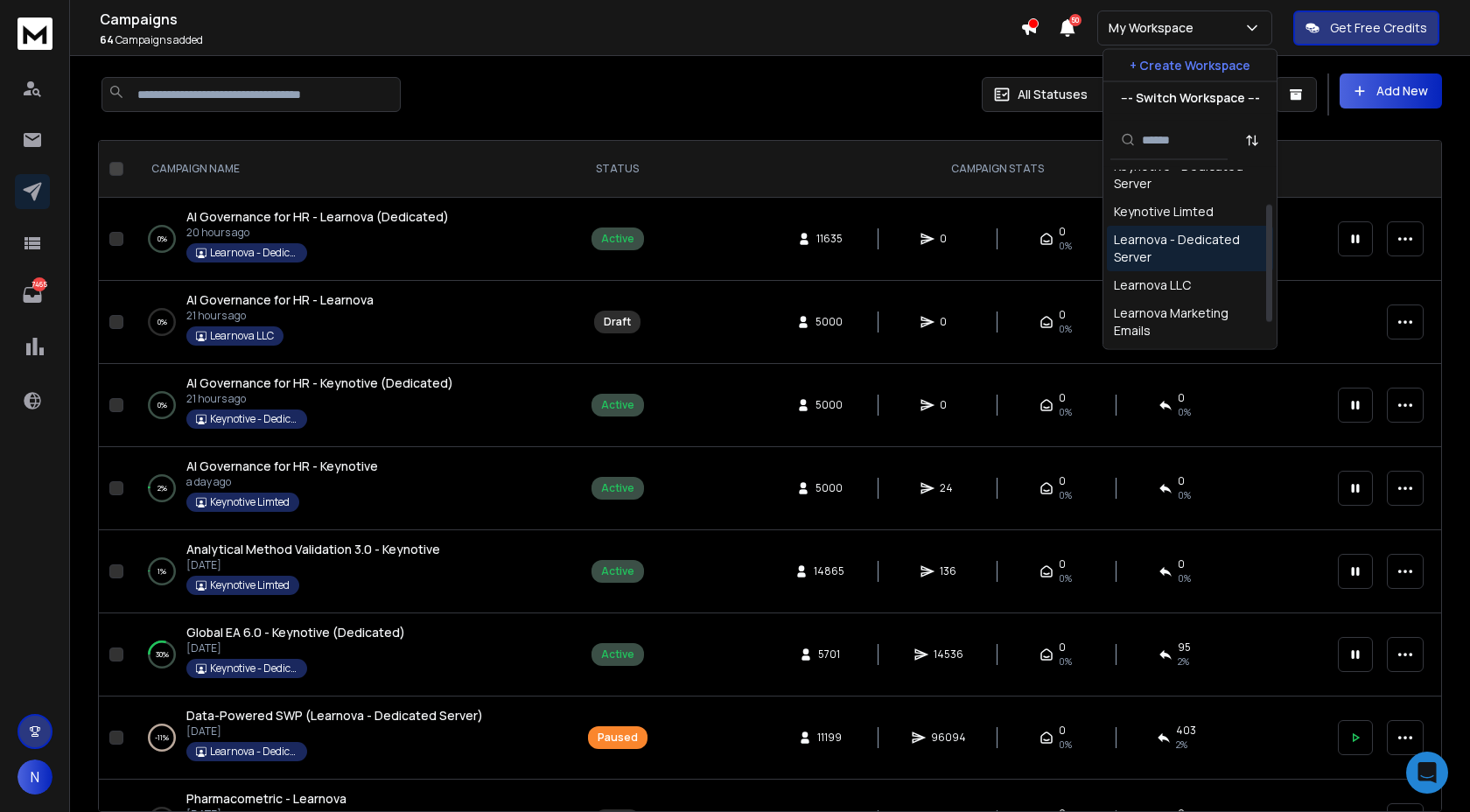
scroll to position [50, 0]
click at [1152, 288] on div "Learnova LLC" at bounding box center [1152, 282] width 77 height 17
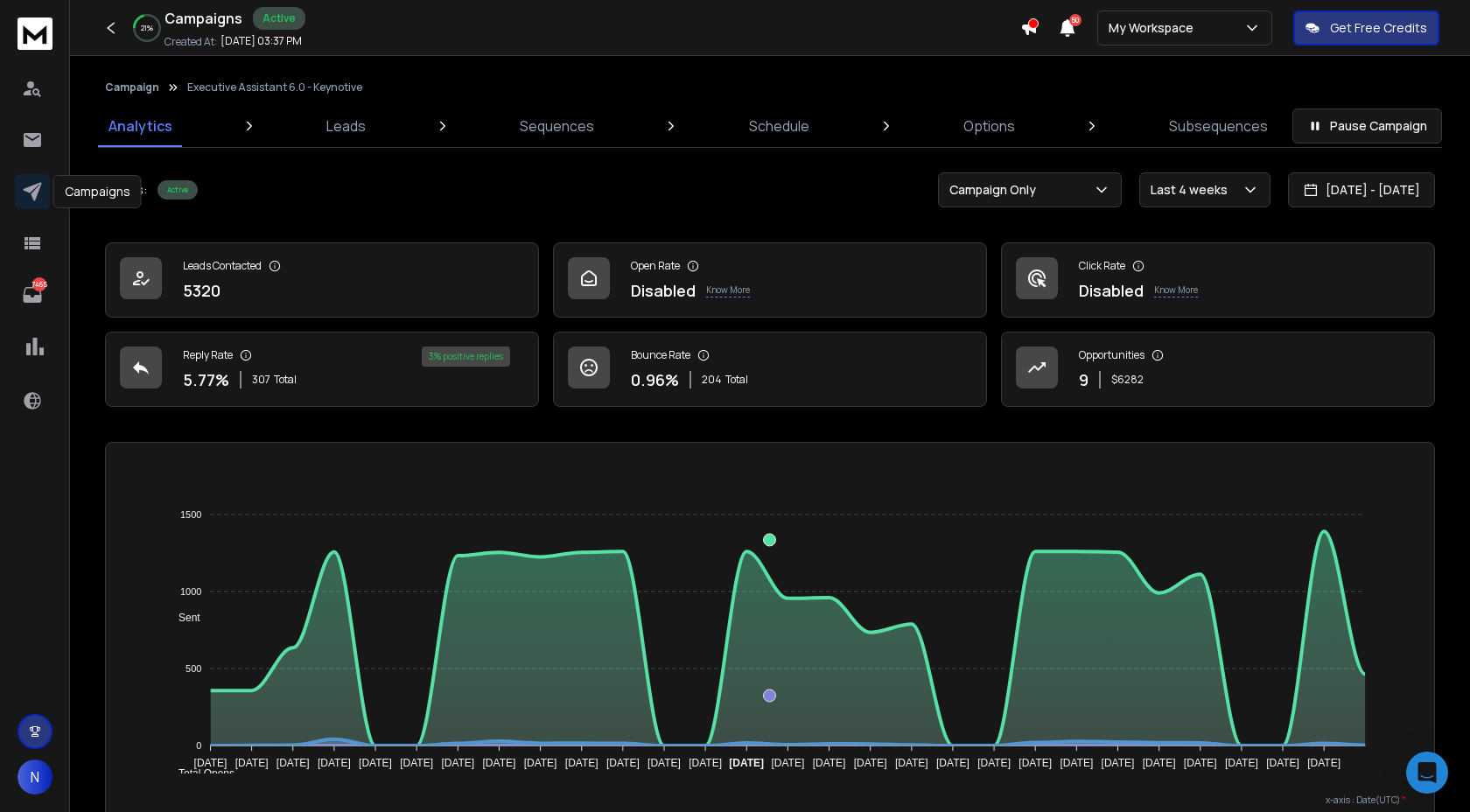
click at [27, 198] on icon at bounding box center [33, 191] width 21 height 21
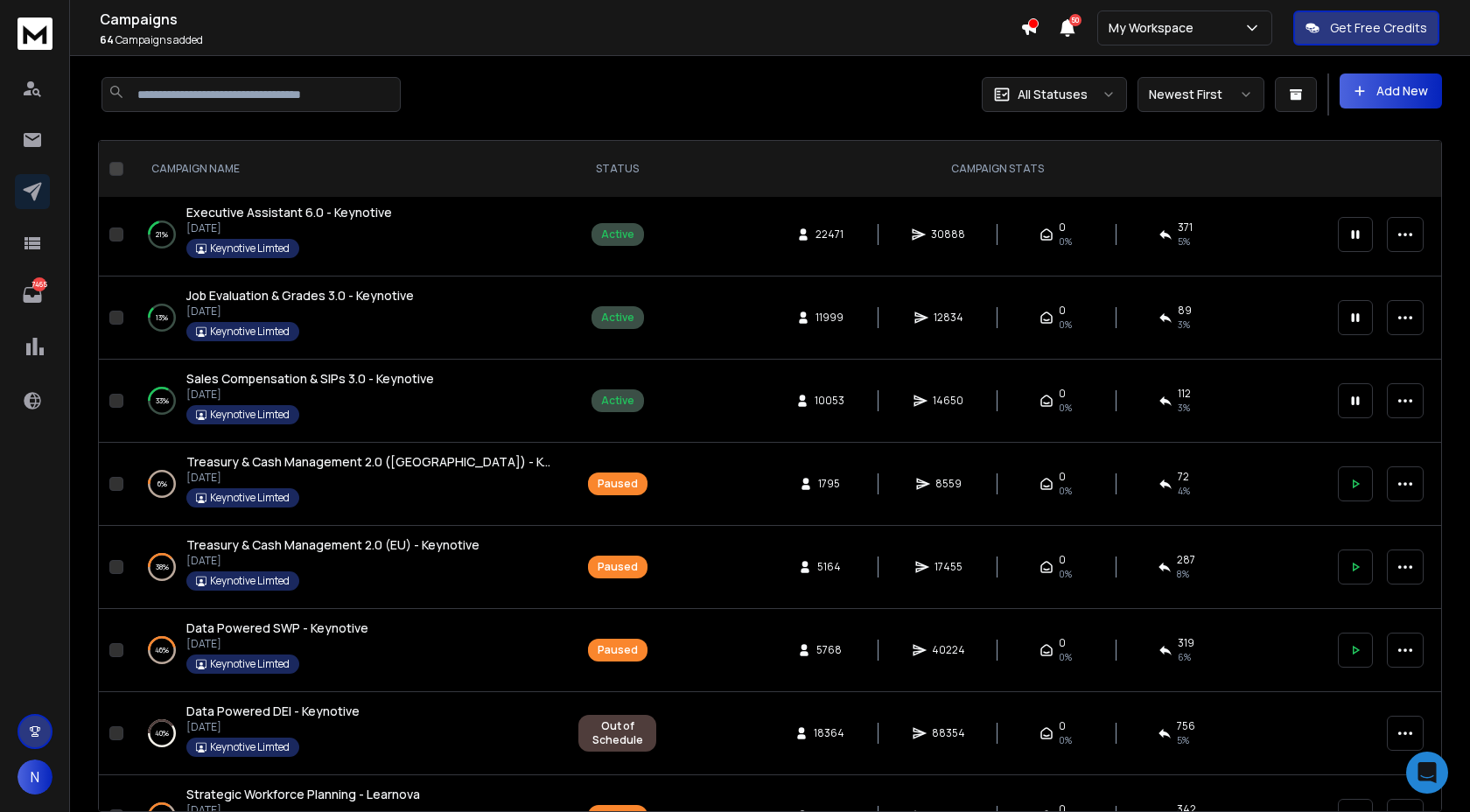
scroll to position [796, 0]
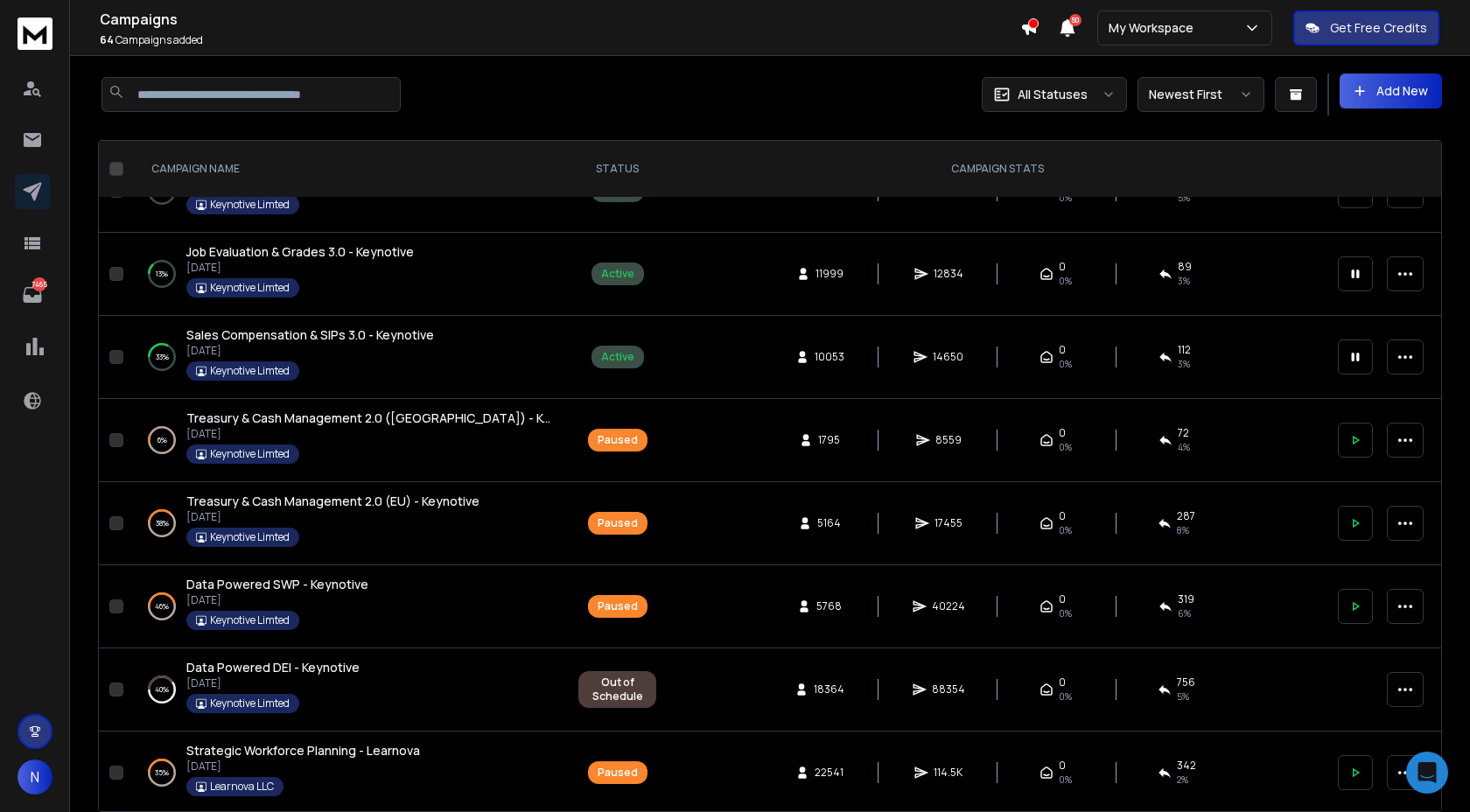
click at [301, 590] on span "Data Powered SWP - Keynotive" at bounding box center [277, 584] width 182 height 17
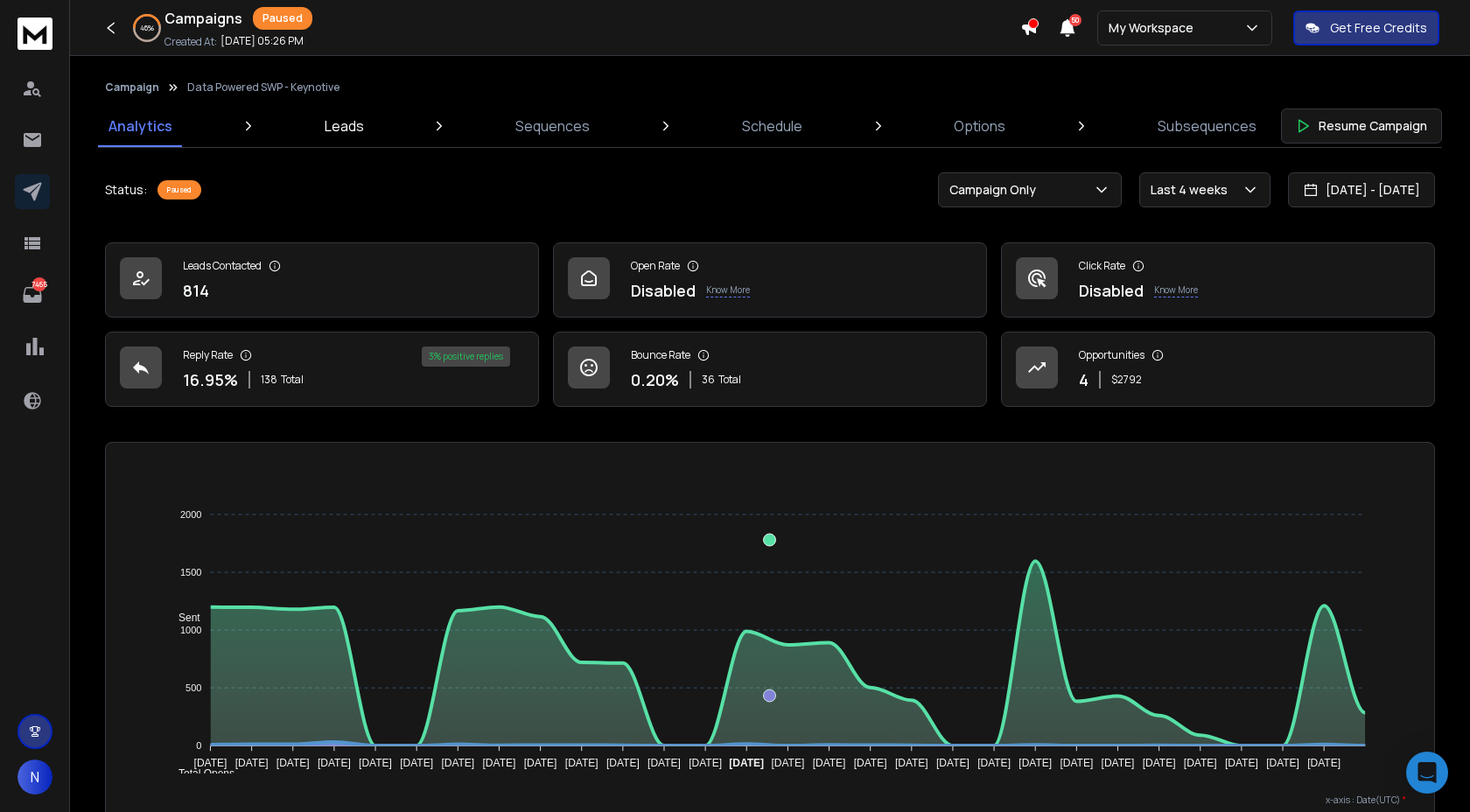
click at [319, 127] on link "Leads" at bounding box center [344, 125] width 60 height 42
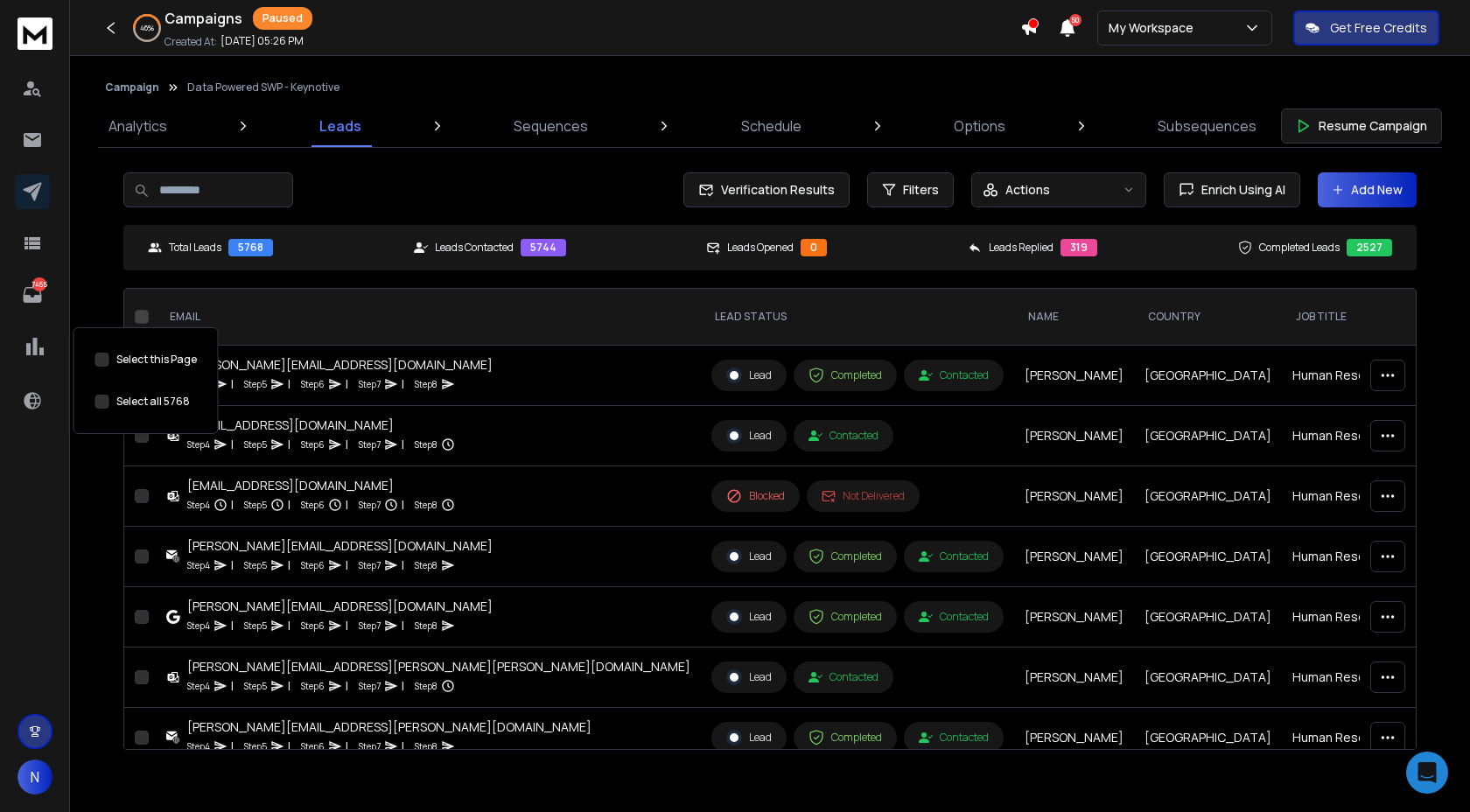
click at [139, 320] on button "Select this Page" at bounding box center [142, 317] width 14 height 14
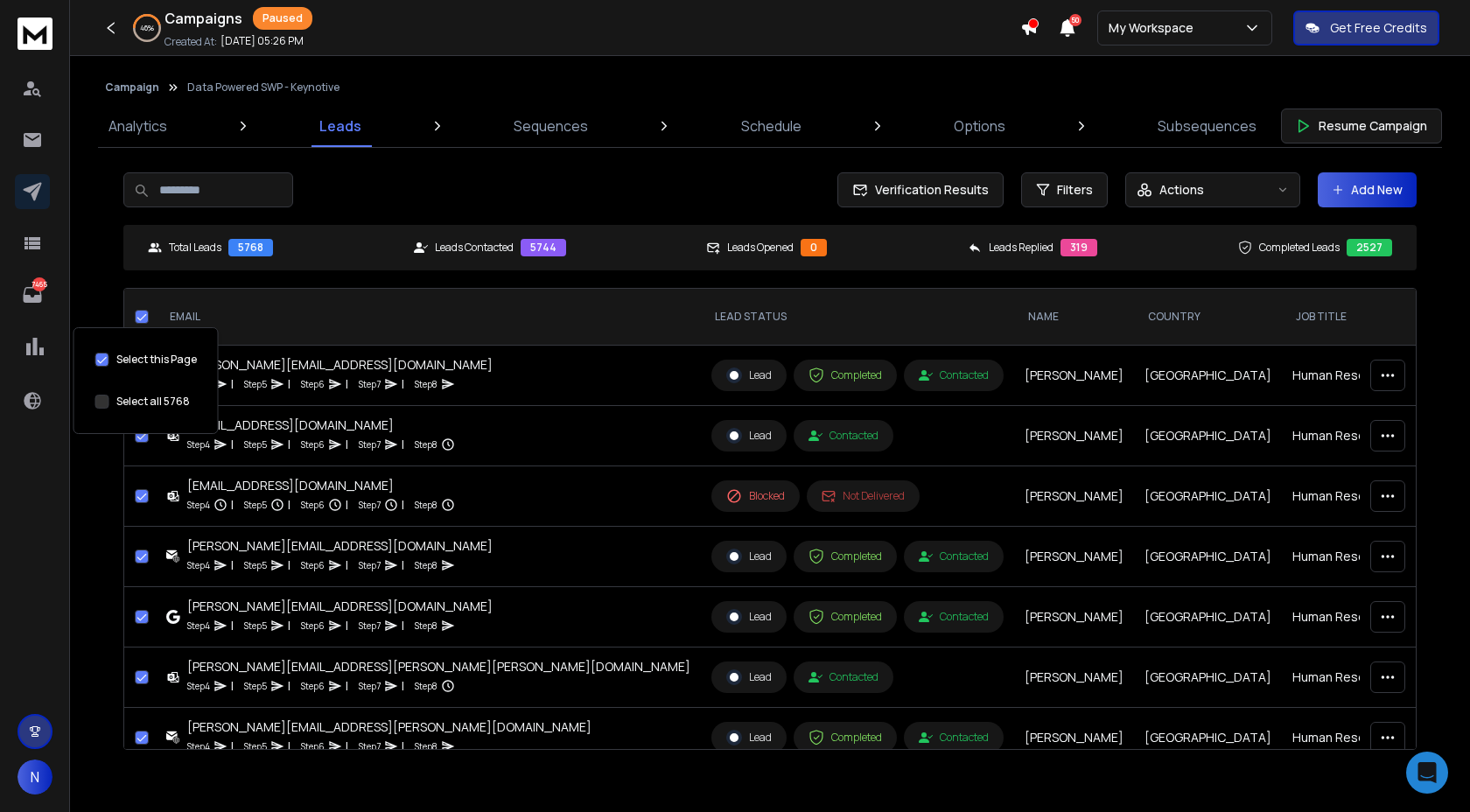
click at [104, 401] on button "Select this Page" at bounding box center [102, 401] width 14 height 14
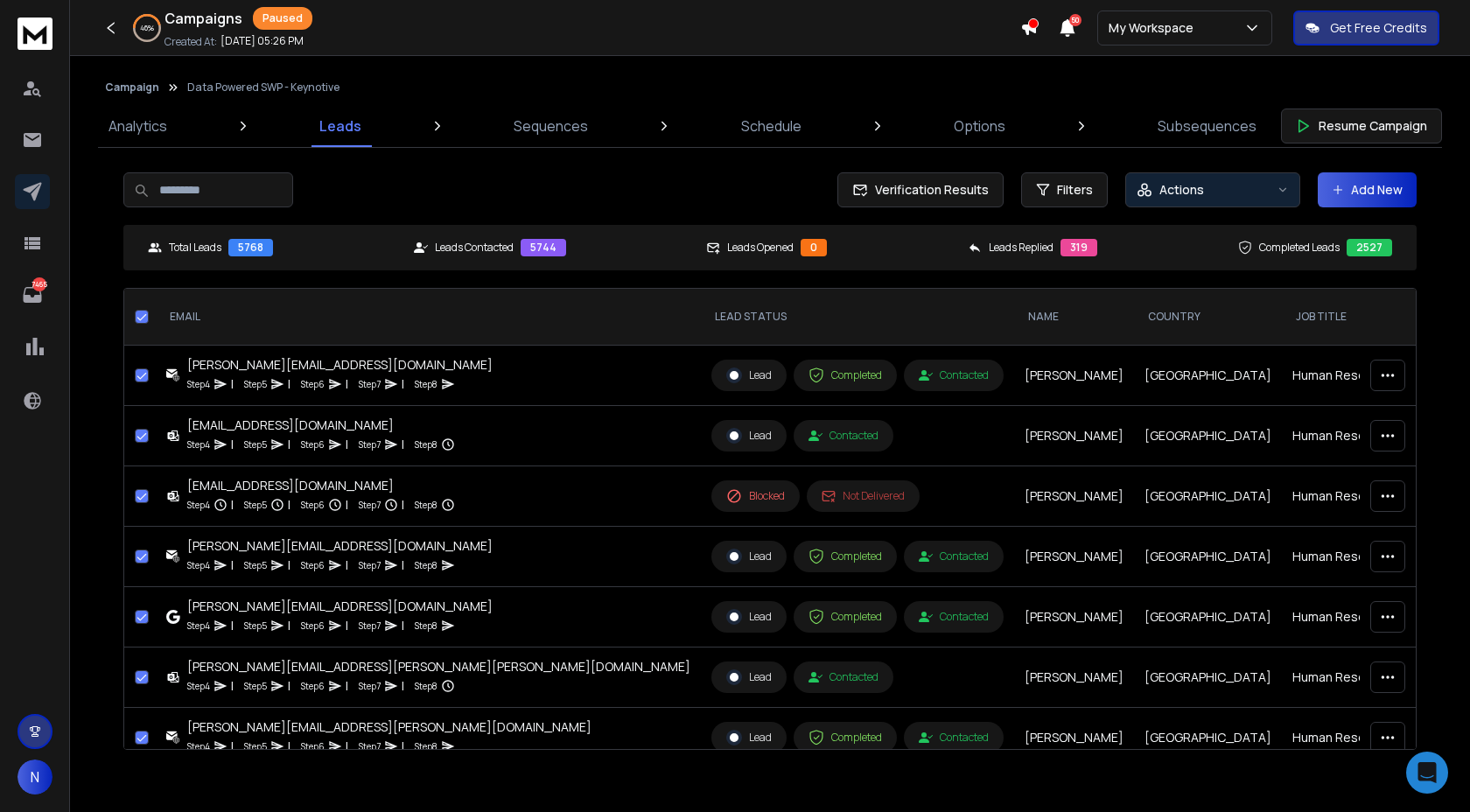
click at [1197, 195] on p "Actions" at bounding box center [1181, 189] width 45 height 17
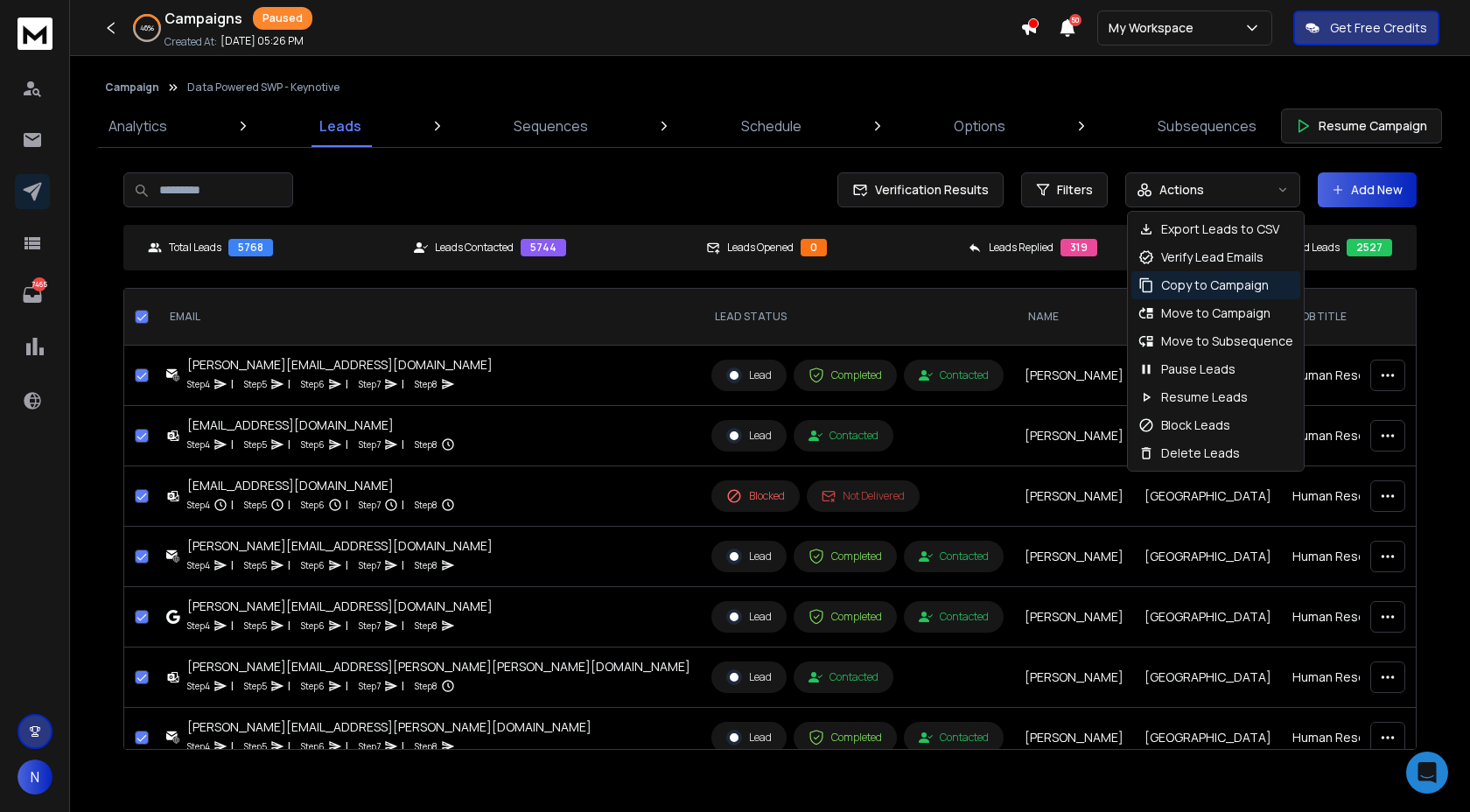
click at [1182, 283] on p "Copy to Campaign" at bounding box center [1214, 286] width 108 height 17
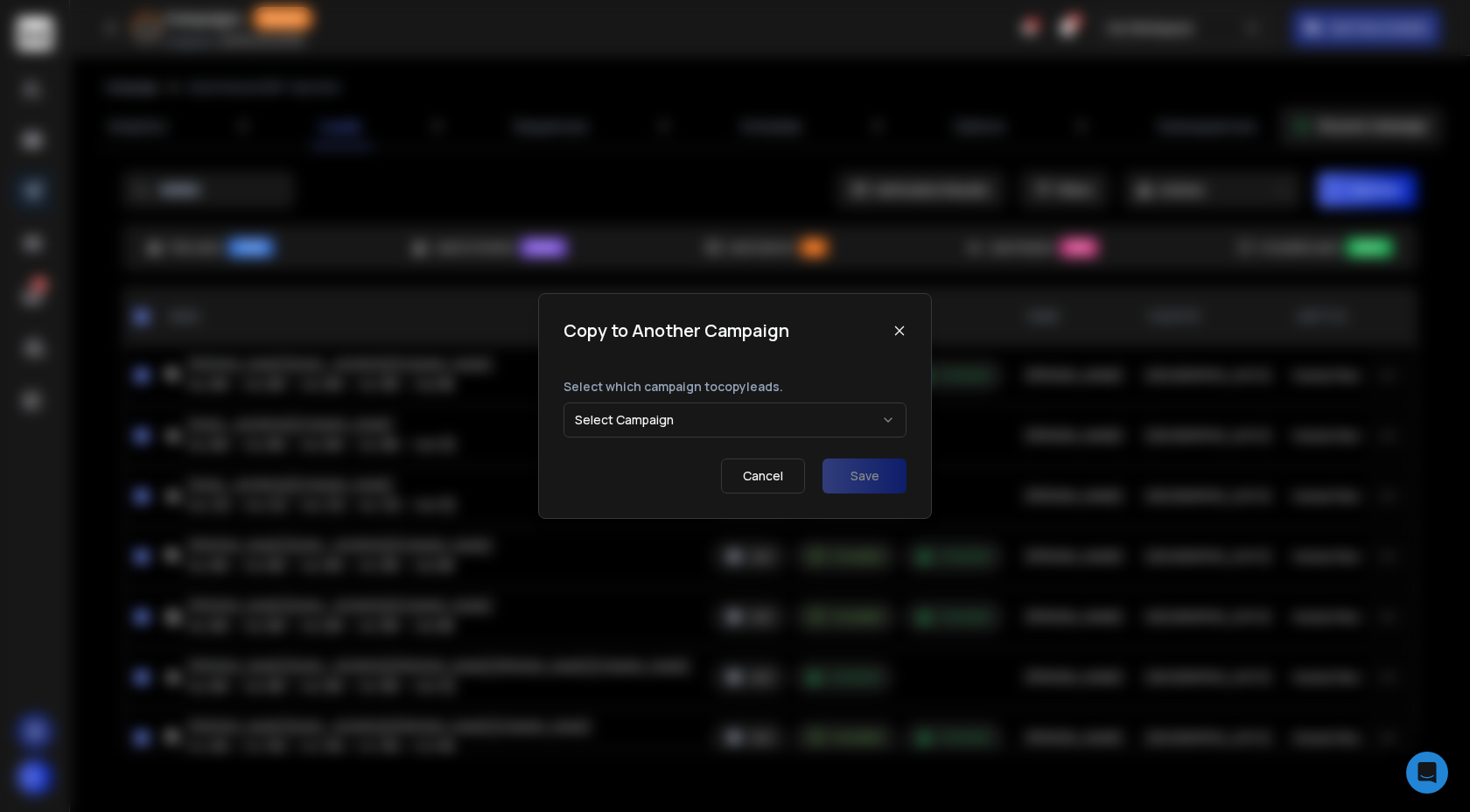
click at [675, 423] on button "Select Campaign" at bounding box center [735, 420] width 343 height 35
click at [843, 471] on button "Save" at bounding box center [865, 476] width 84 height 35
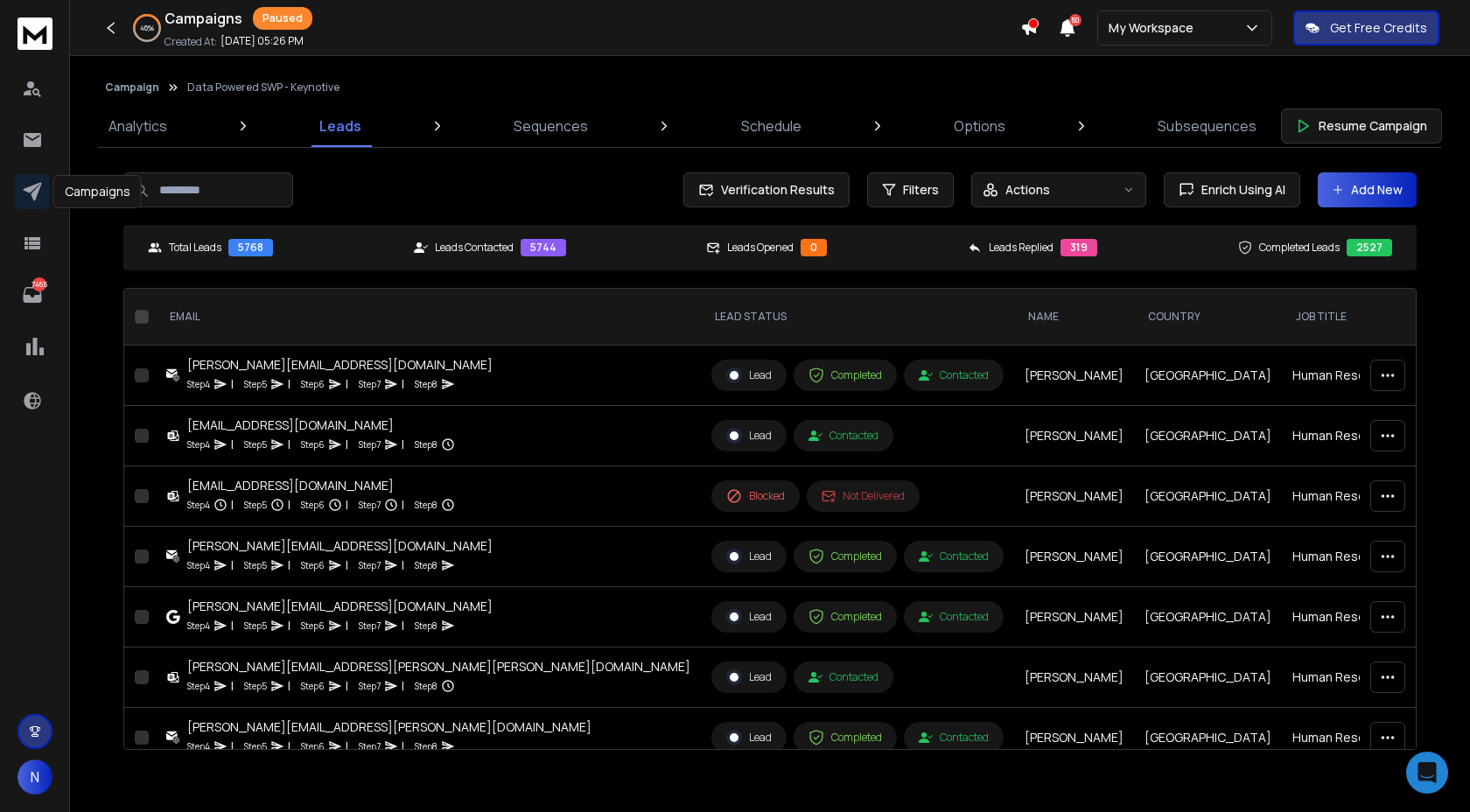
click at [46, 191] on link at bounding box center [32, 191] width 35 height 35
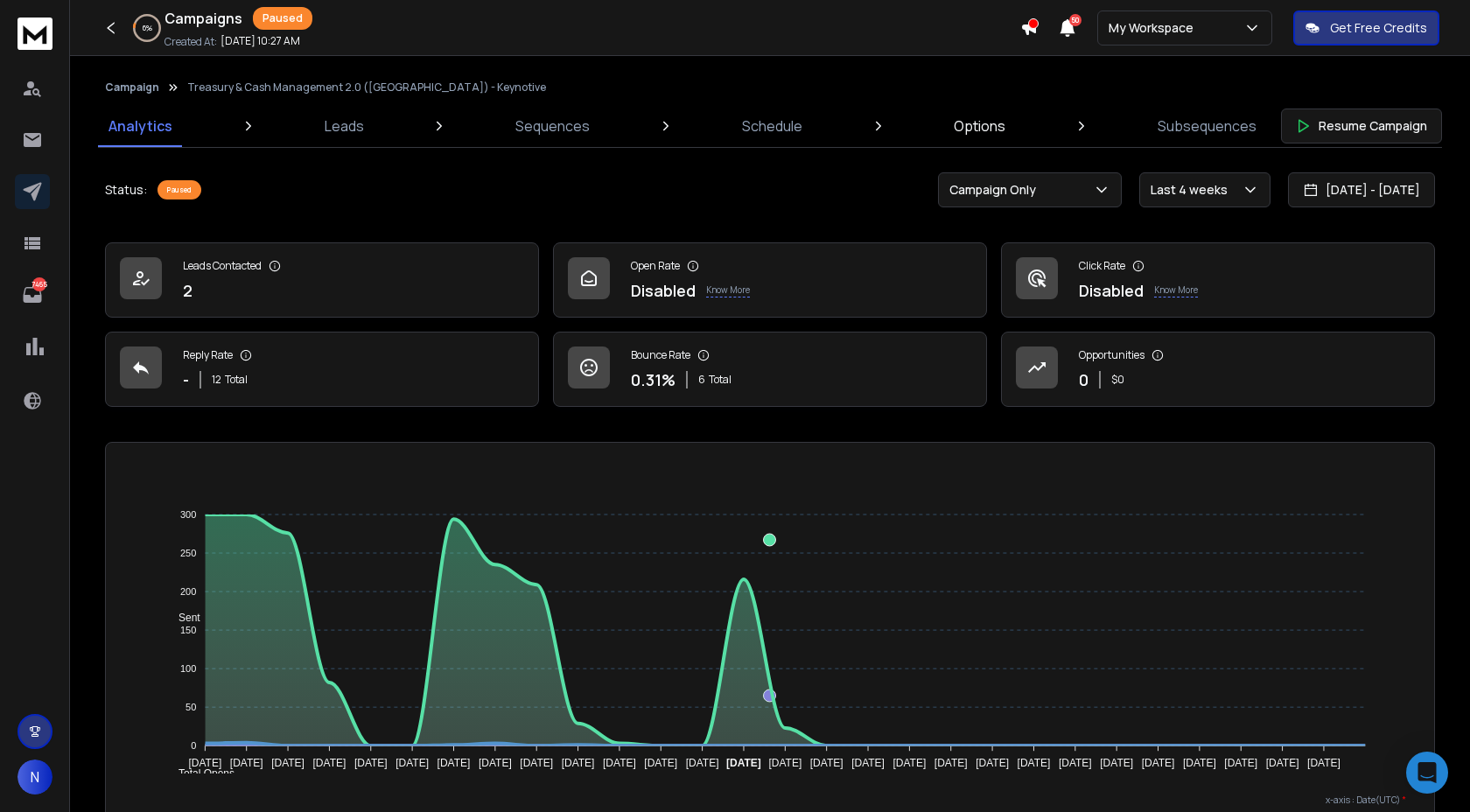
click at [965, 122] on p "Options" at bounding box center [979, 126] width 51 height 21
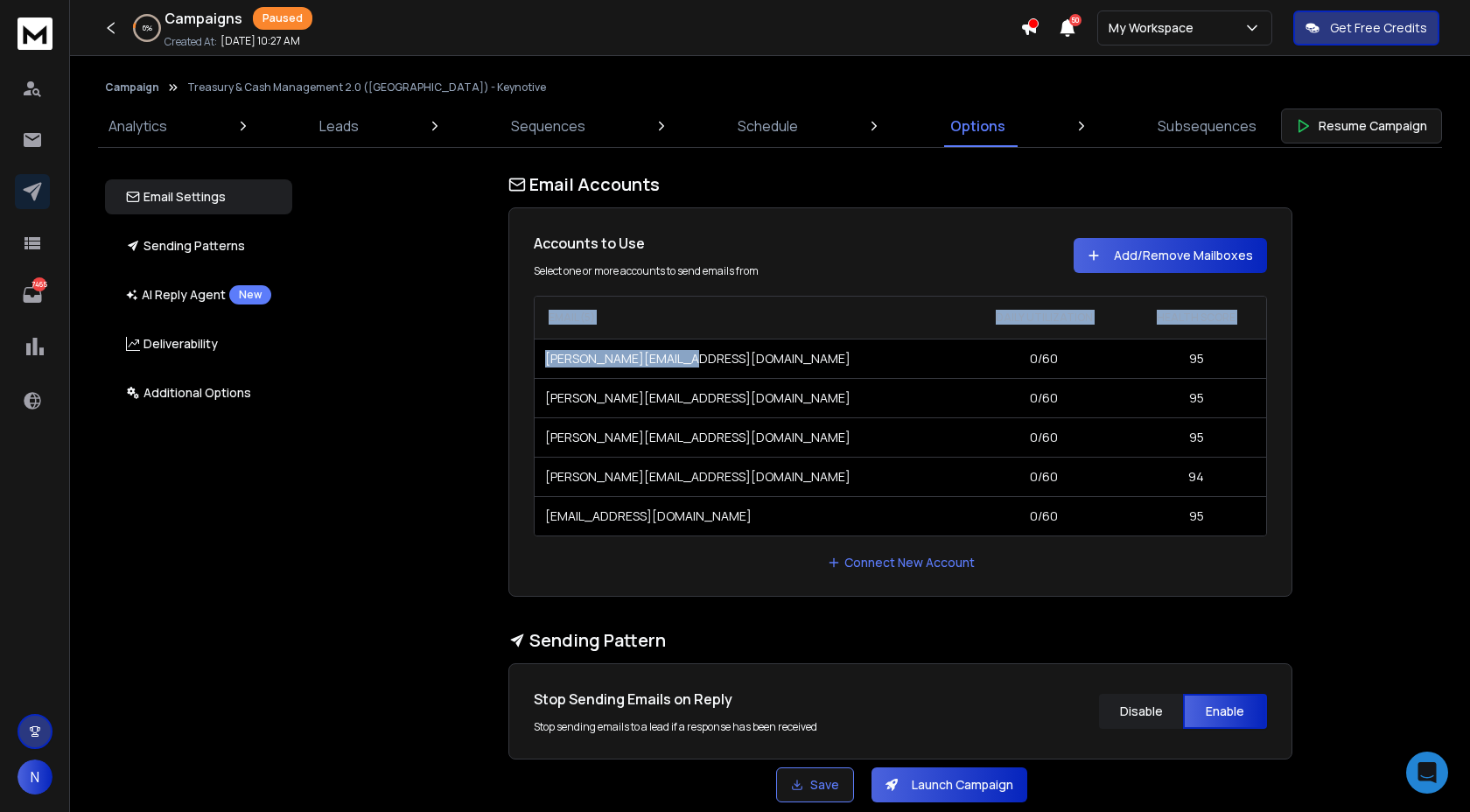
drag, startPoint x: 702, startPoint y: 361, endPoint x: 519, endPoint y: 361, distance: 183.0
click at [519, 361] on div "Accounts to Use Select one or more accounts to send emails from Add/Remove Mail…" at bounding box center [900, 401] width 784 height 389
copy table "EMAIL (5) DAILY UTILIZATION HEALTH SCORE [PERSON_NAME][EMAIL_ADDRESS][DOMAIN_NA…"
click at [372, 408] on div "Email Accounts Accounts to Use Select one or more accounts to send emails from …" at bounding box center [911, 465] width 1181 height 588
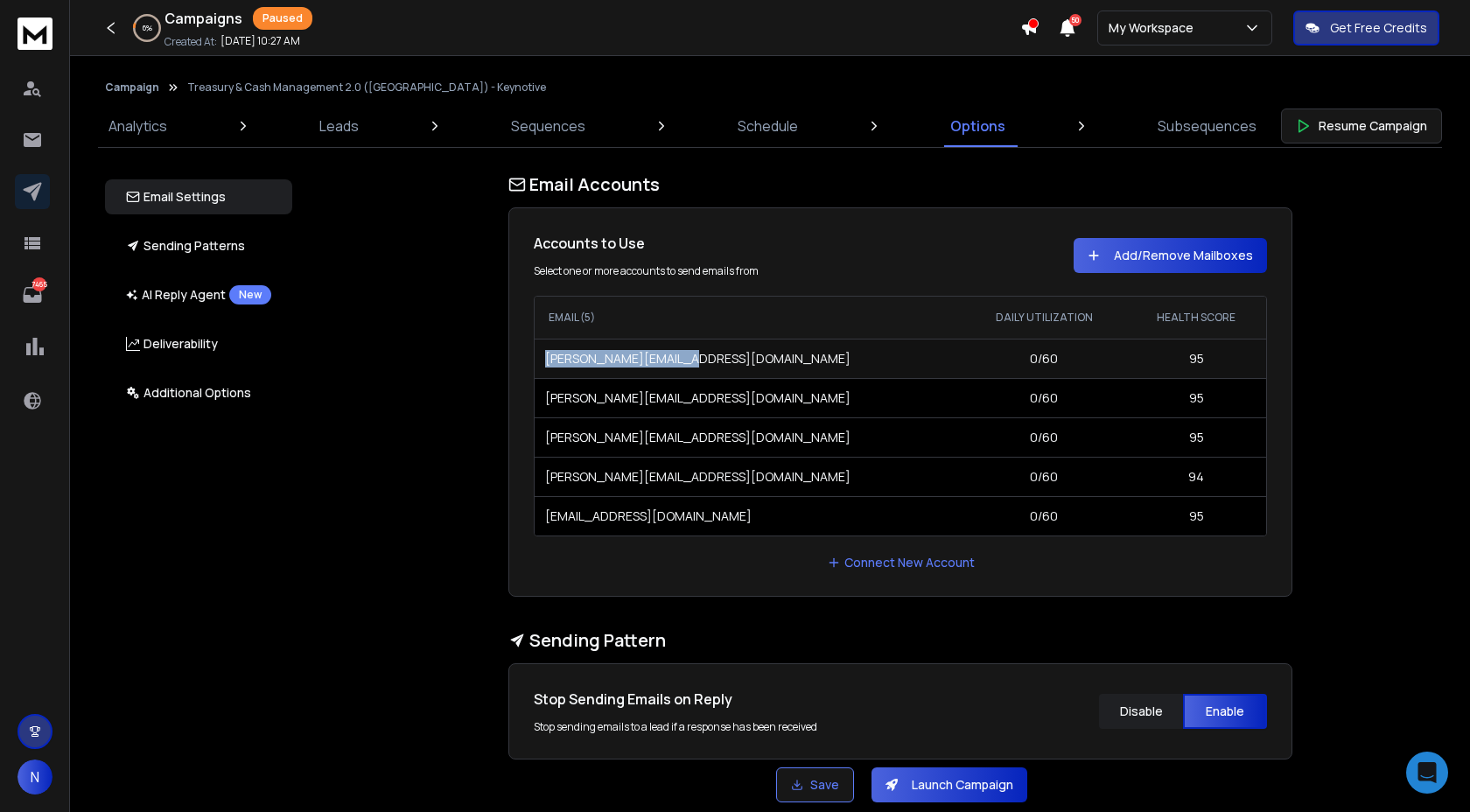
copy p "[PERSON_NAME][EMAIL_ADDRESS][DOMAIN_NAME]"
drag, startPoint x: 696, startPoint y: 363, endPoint x: 540, endPoint y: 357, distance: 156.1
click at [540, 357] on td "[PERSON_NAME][EMAIL_ADDRESS][DOMAIN_NAME]" at bounding box center [748, 358] width 427 height 40
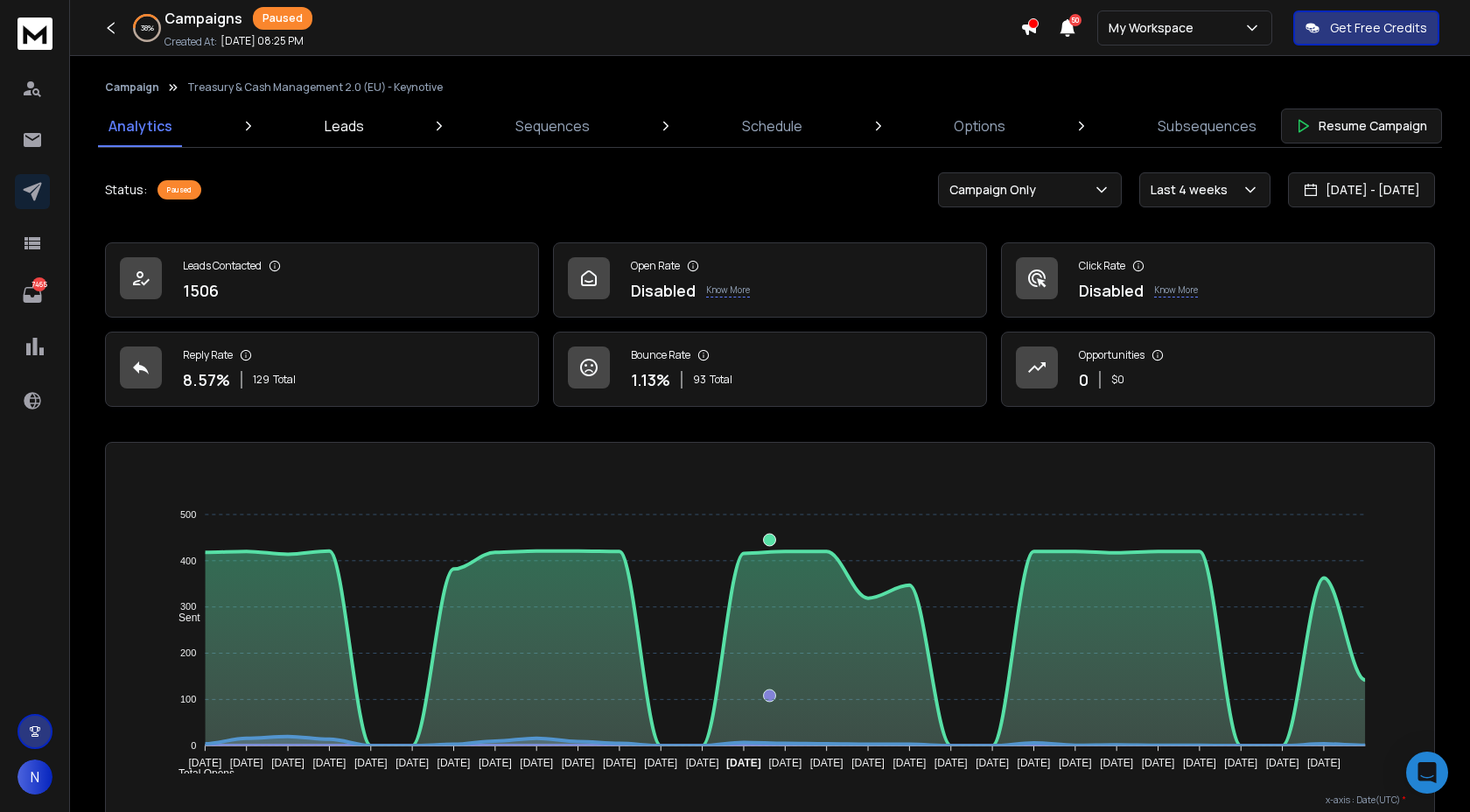
click at [367, 128] on link "Leads" at bounding box center [344, 125] width 60 height 42
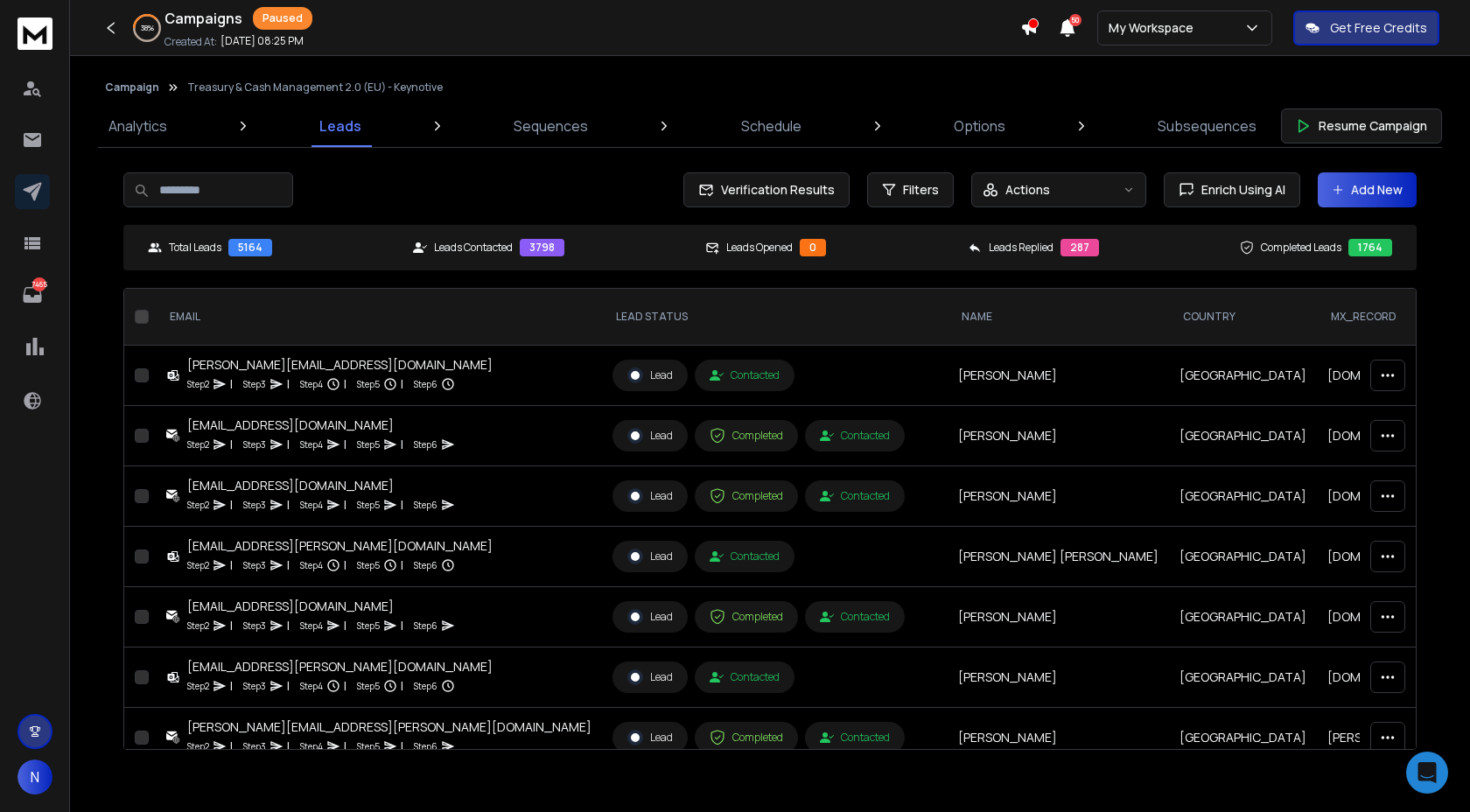
click at [709, 444] on div "Completed" at bounding box center [746, 435] width 74 height 16
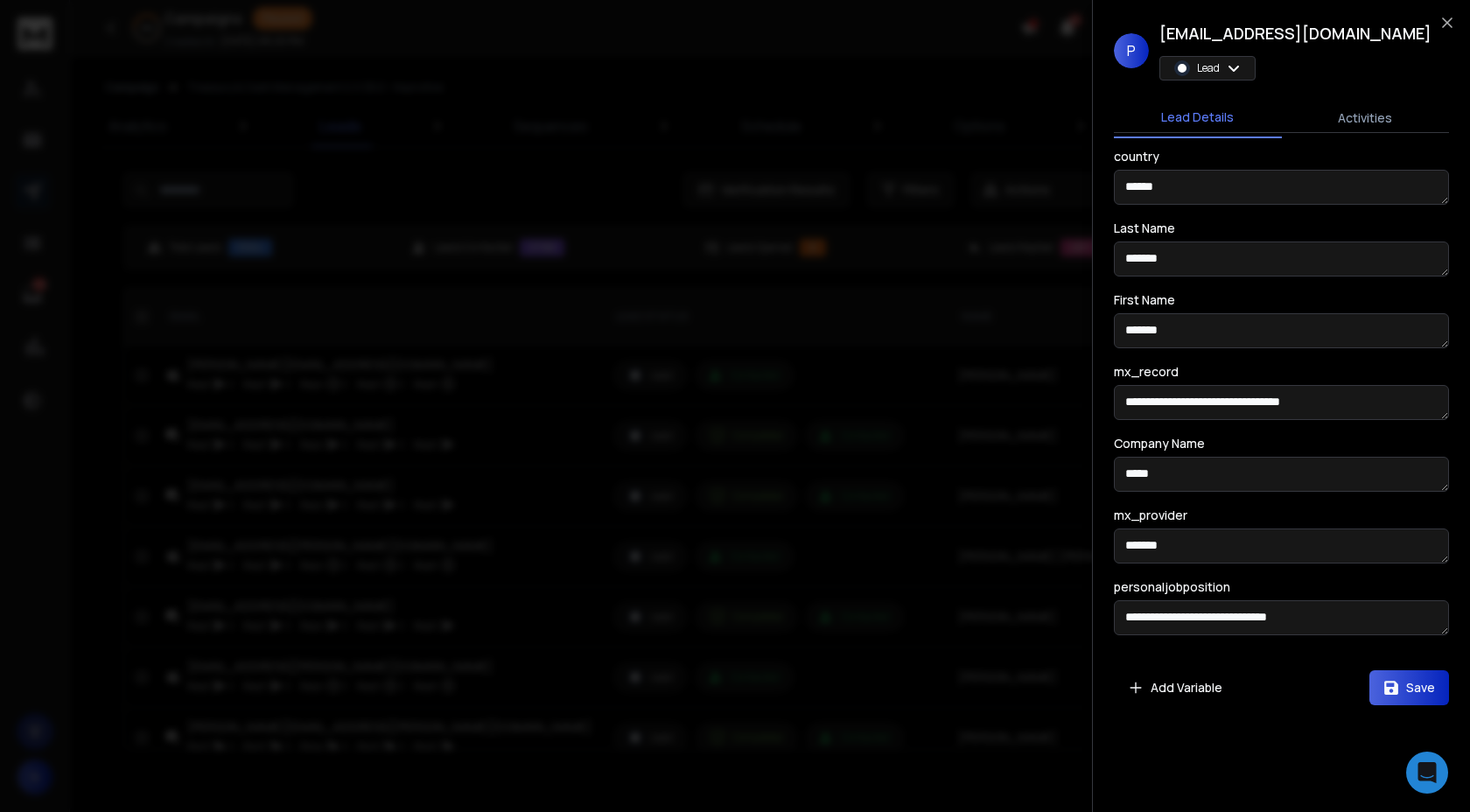
click at [842, 423] on div at bounding box center [735, 406] width 1470 height 812
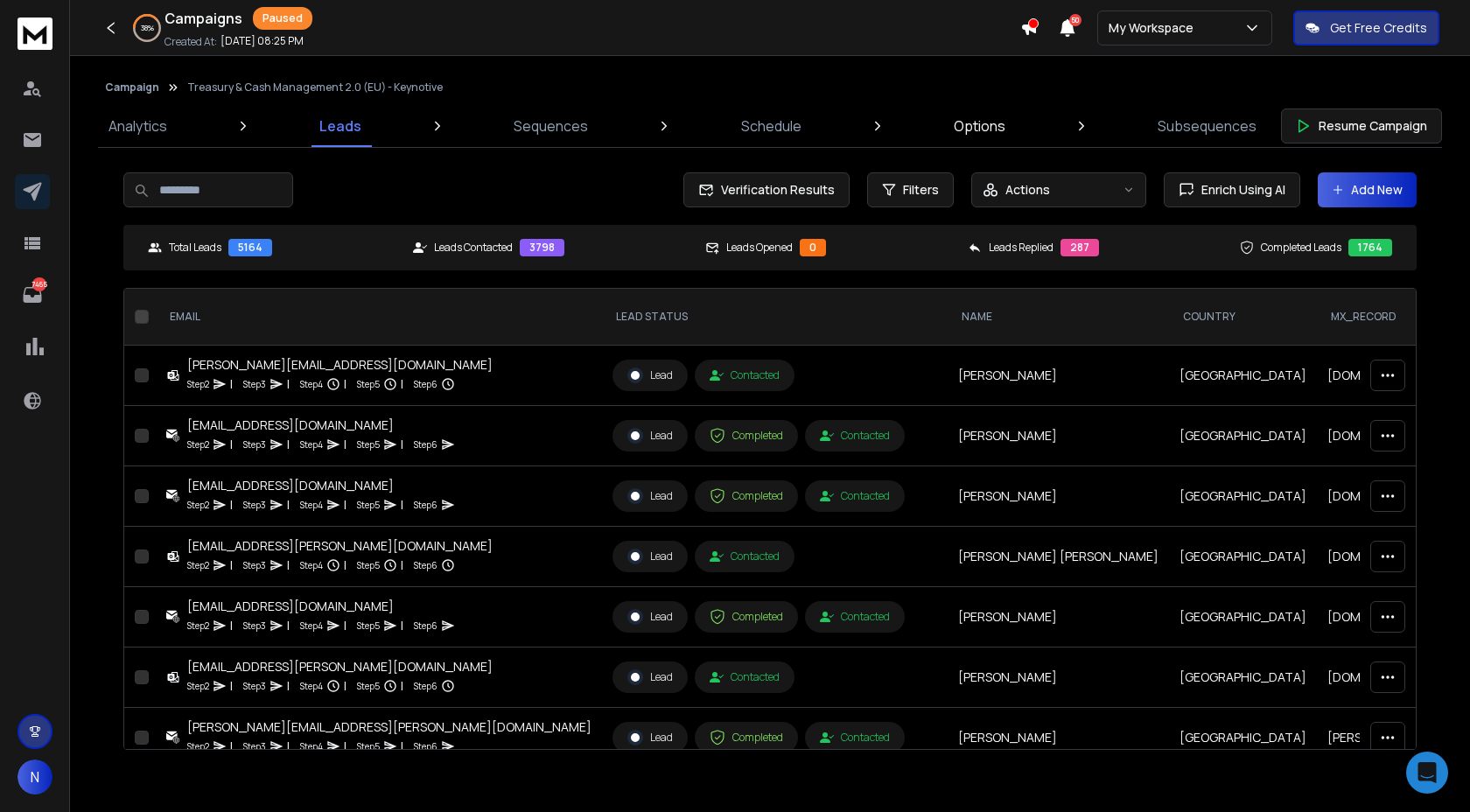
click at [1000, 132] on p "Options" at bounding box center [979, 126] width 51 height 21
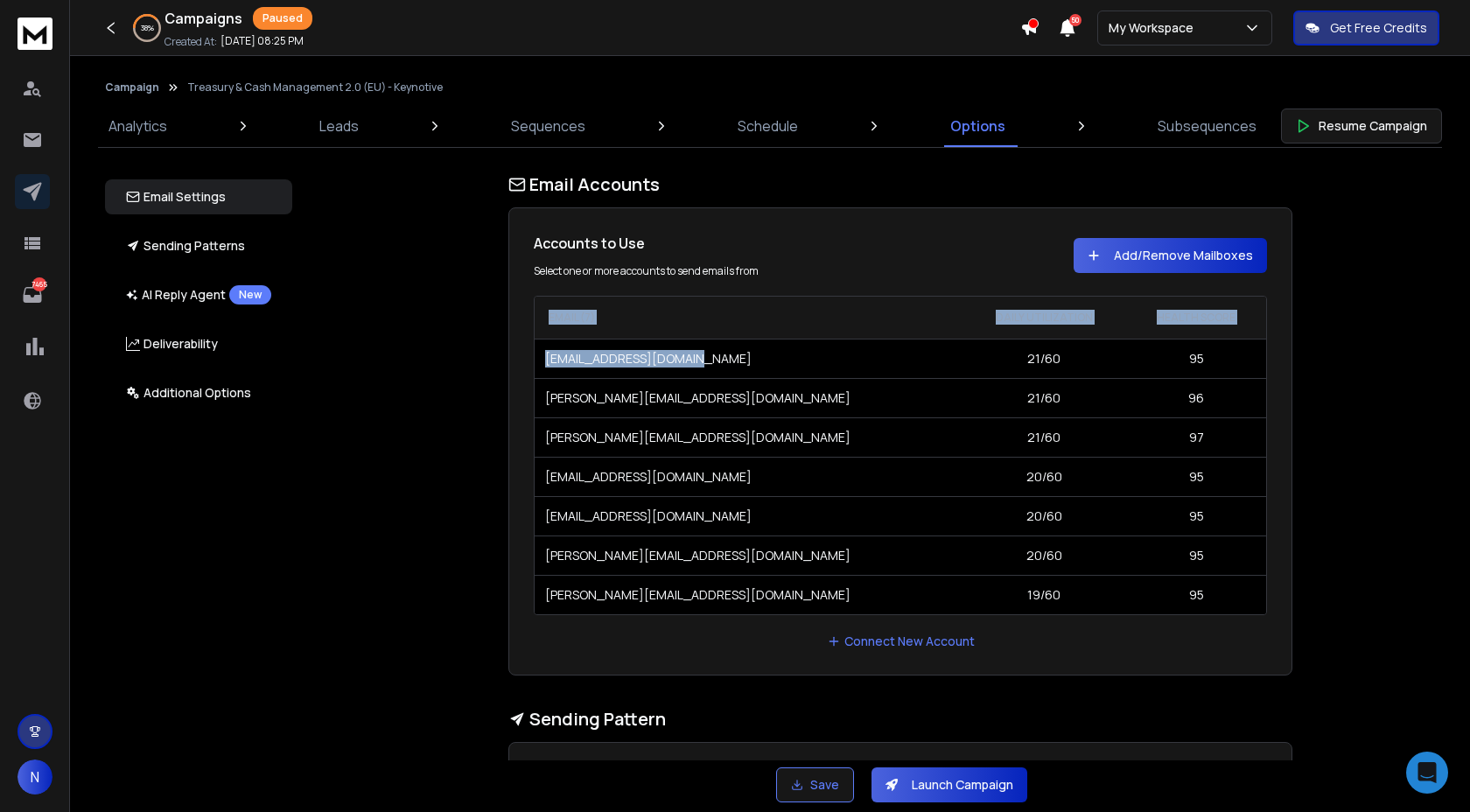
drag, startPoint x: 723, startPoint y: 363, endPoint x: 533, endPoint y: 361, distance: 190.0
click at [533, 361] on div "EMAIL (7) DAILY UTILIZATION HEALTH SCORE [EMAIL_ADDRESS][DOMAIN_NAME] 21/60 95 …" at bounding box center [900, 455] width 734 height 320
copy table "EMAIL (7) DAILY UTILIZATION HEALTH SCORE [EMAIL_ADDRESS][DOMAIN_NAME]"
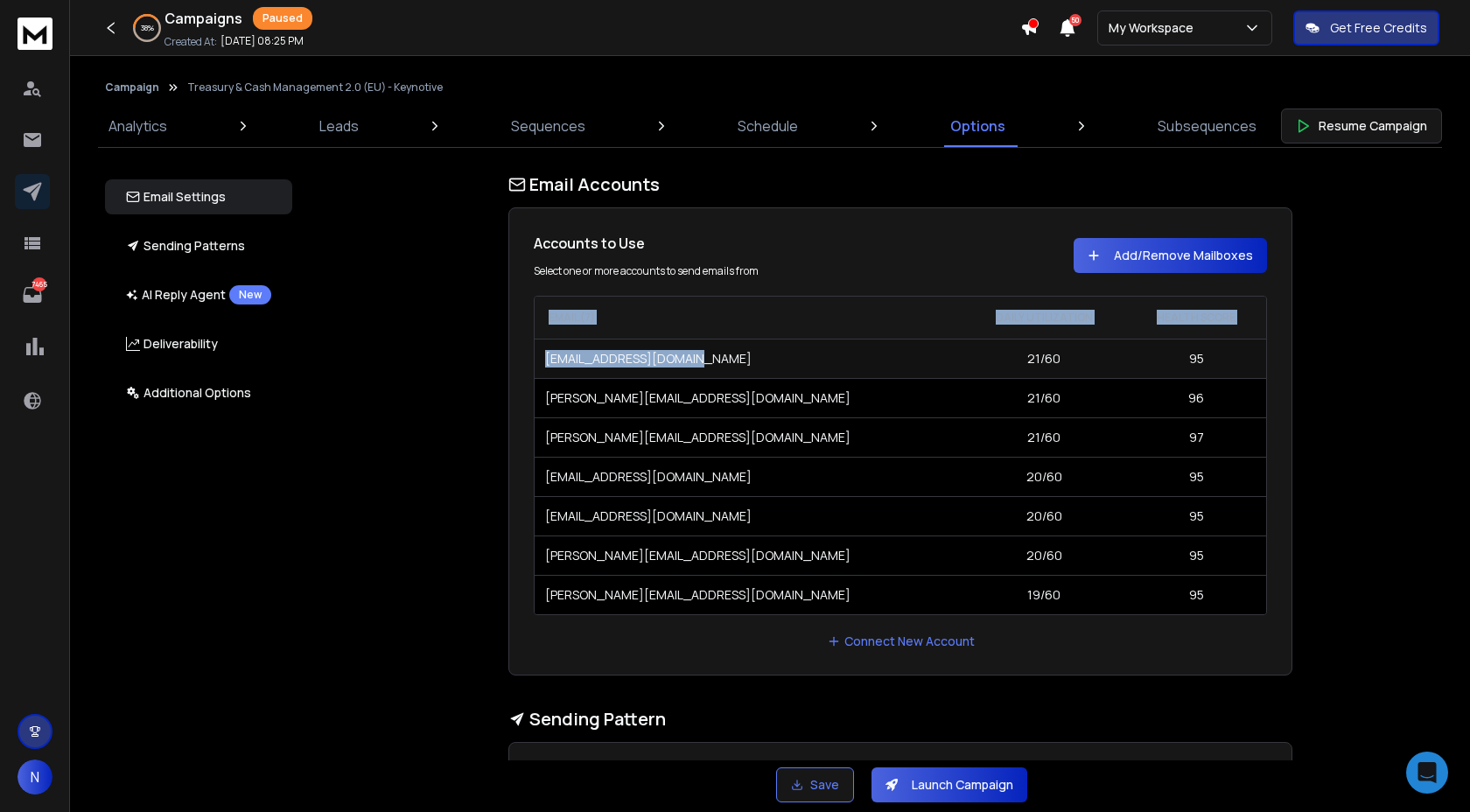
click at [645, 374] on td "[EMAIL_ADDRESS][DOMAIN_NAME]" at bounding box center [748, 358] width 427 height 40
drag, startPoint x: 696, startPoint y: 363, endPoint x: 543, endPoint y: 362, distance: 153.0
click at [545, 362] on div "[EMAIL_ADDRESS][DOMAIN_NAME]" at bounding box center [748, 358] width 407 height 17
copy p "[EMAIL_ADDRESS][DOMAIN_NAME]"
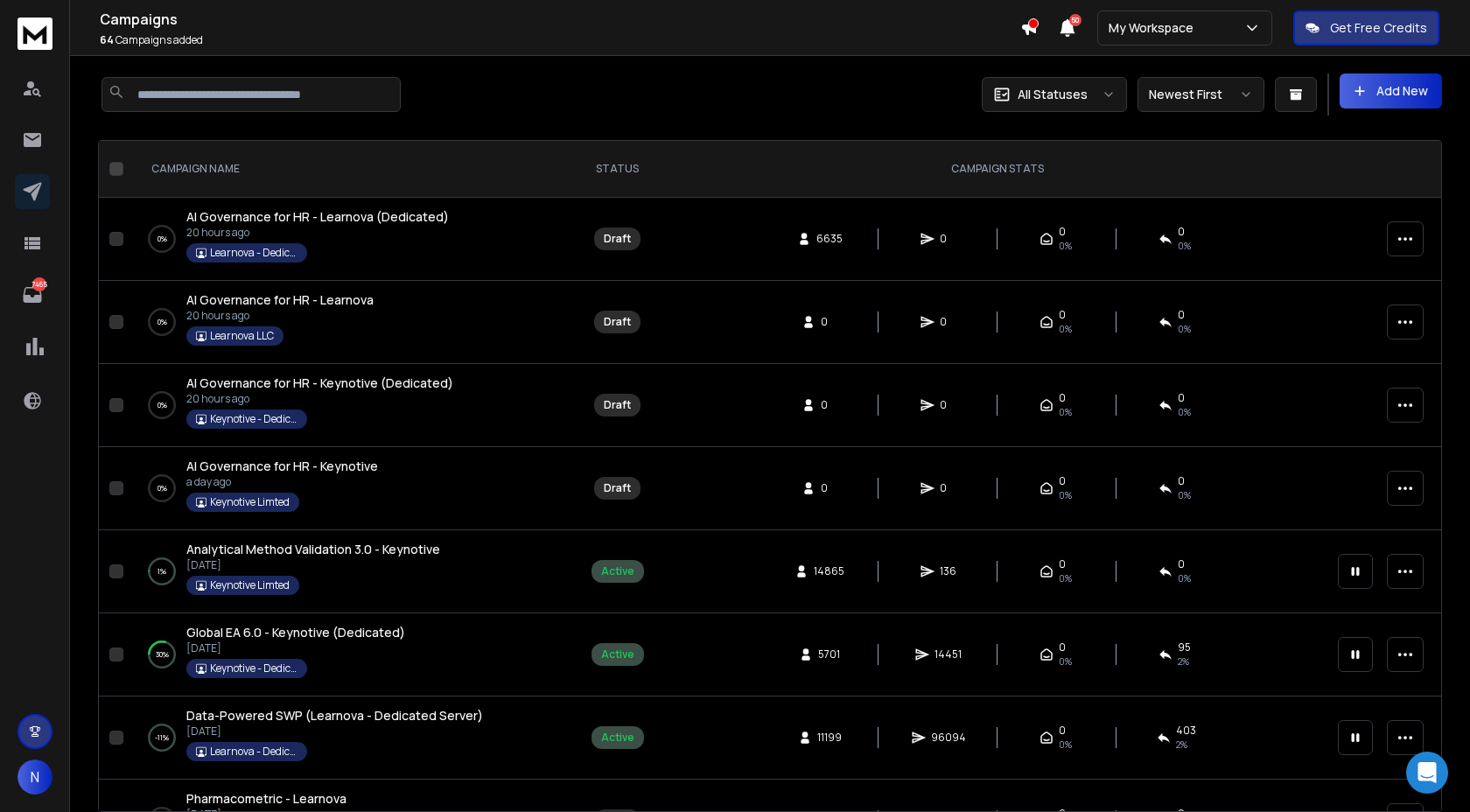
click at [287, 466] on span "AI Governance for HR - Keynotive" at bounding box center [282, 465] width 191 height 17
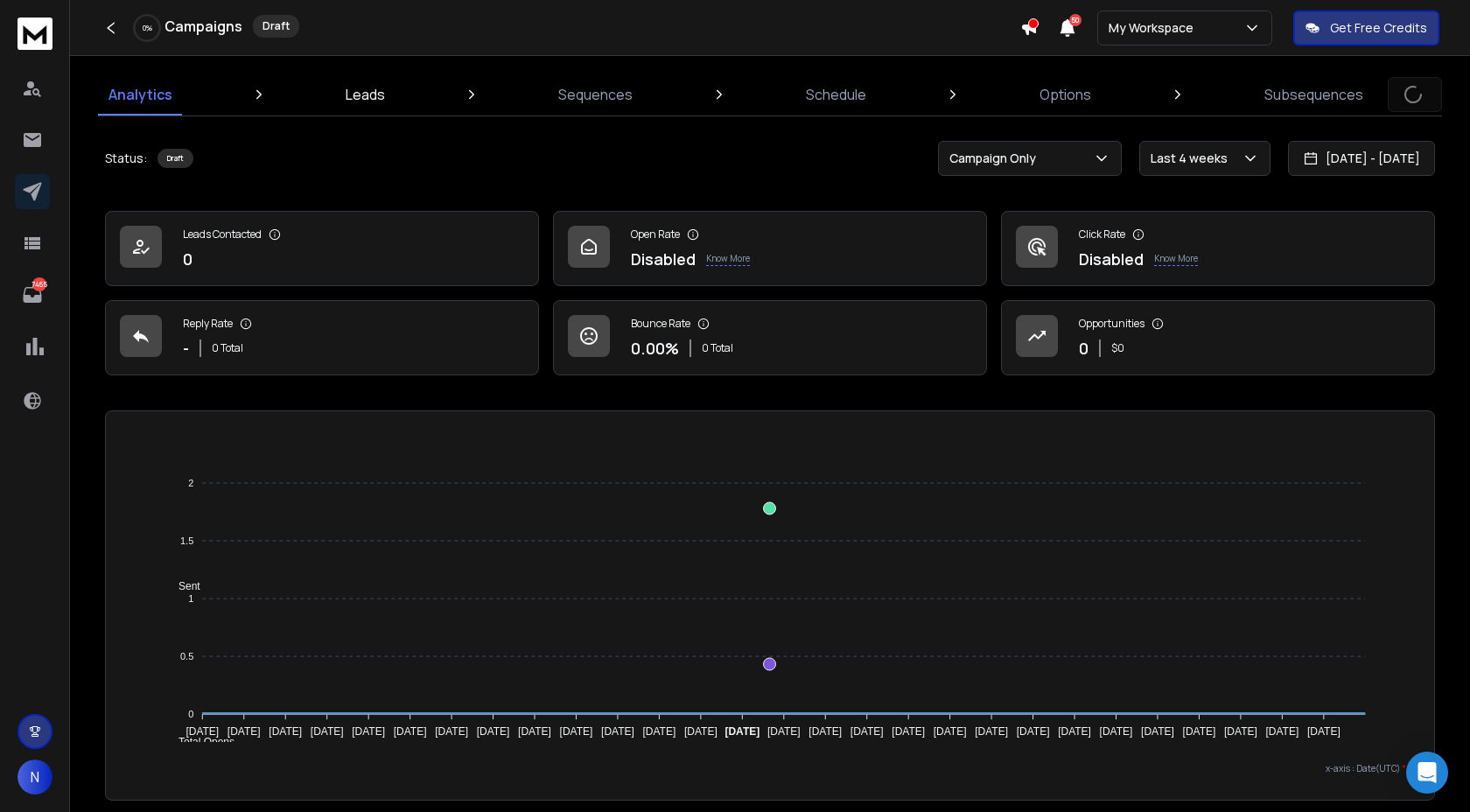
click at [369, 88] on p "Leads" at bounding box center [365, 94] width 40 height 21
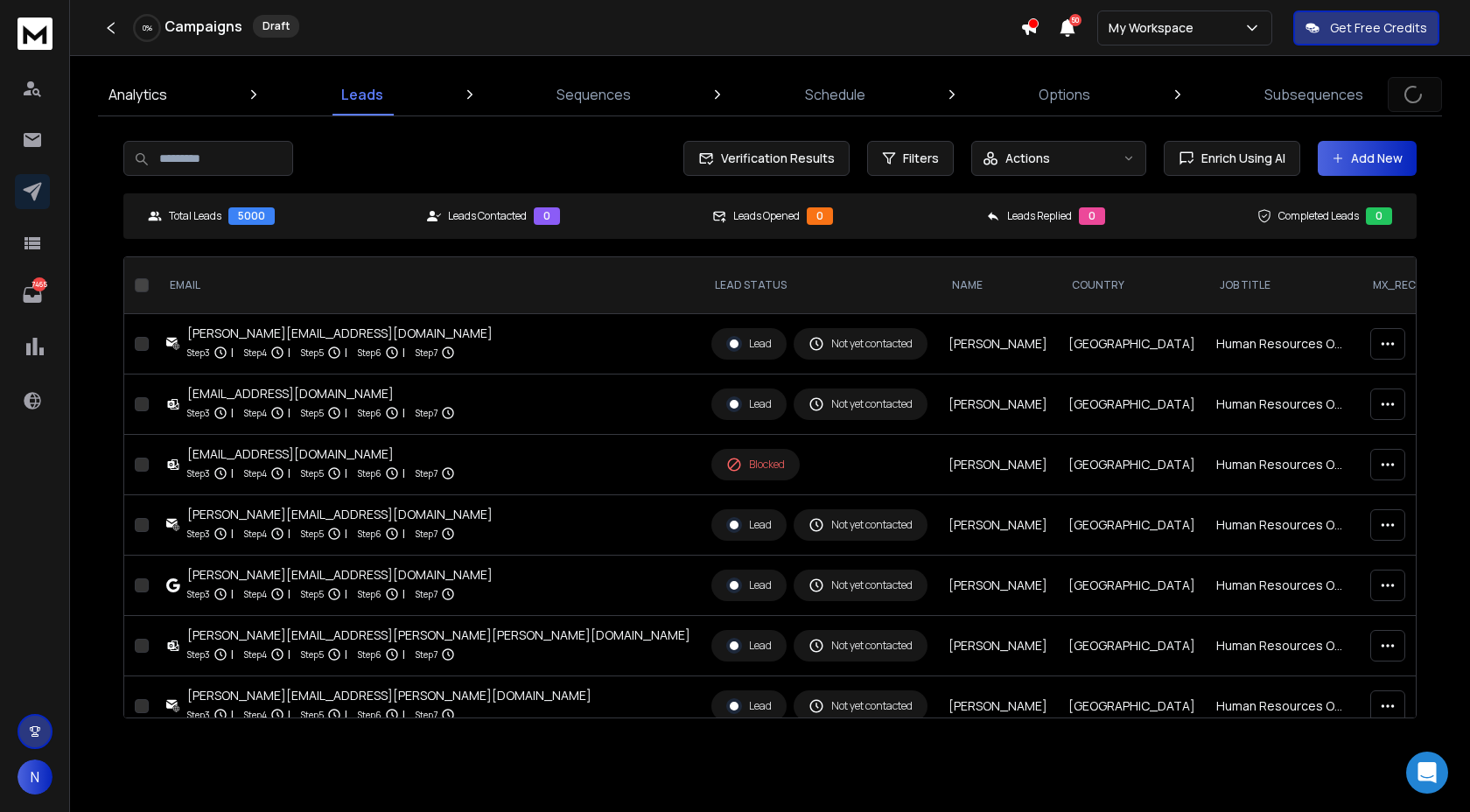
click at [156, 87] on p "Analytics" at bounding box center [138, 94] width 58 height 21
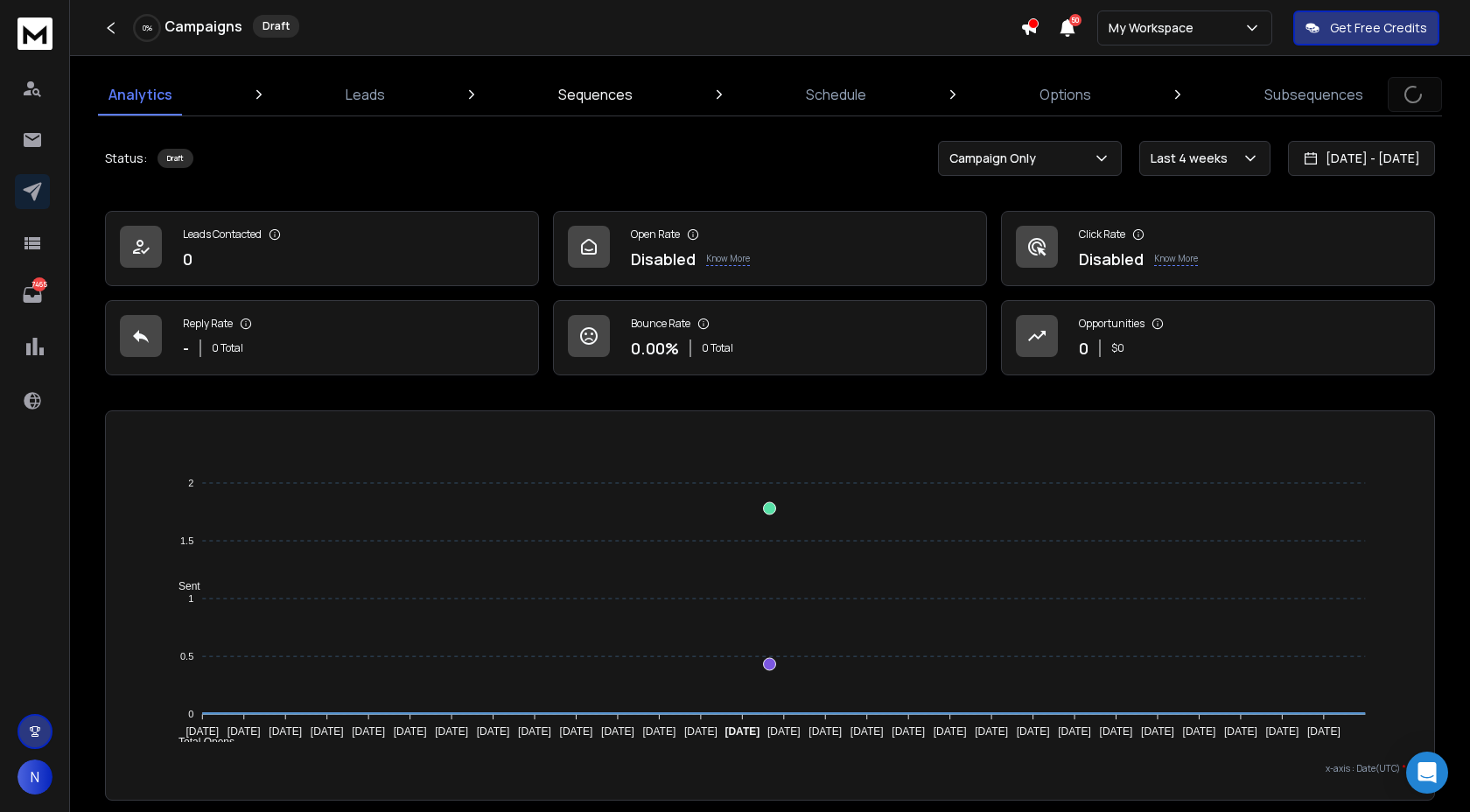
click at [571, 92] on p "Sequences" at bounding box center [596, 94] width 75 height 21
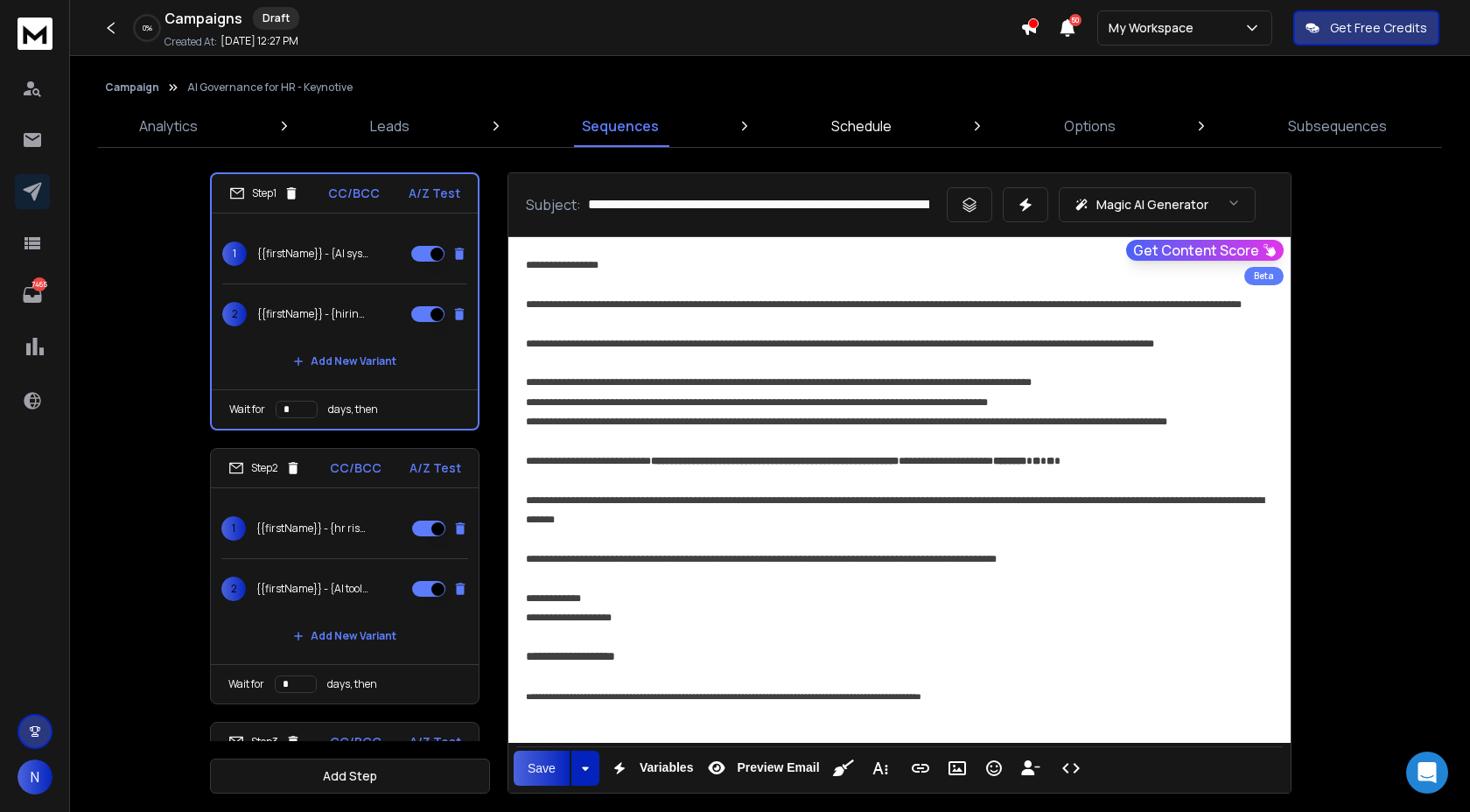
click at [843, 130] on p "Schedule" at bounding box center [862, 126] width 60 height 21
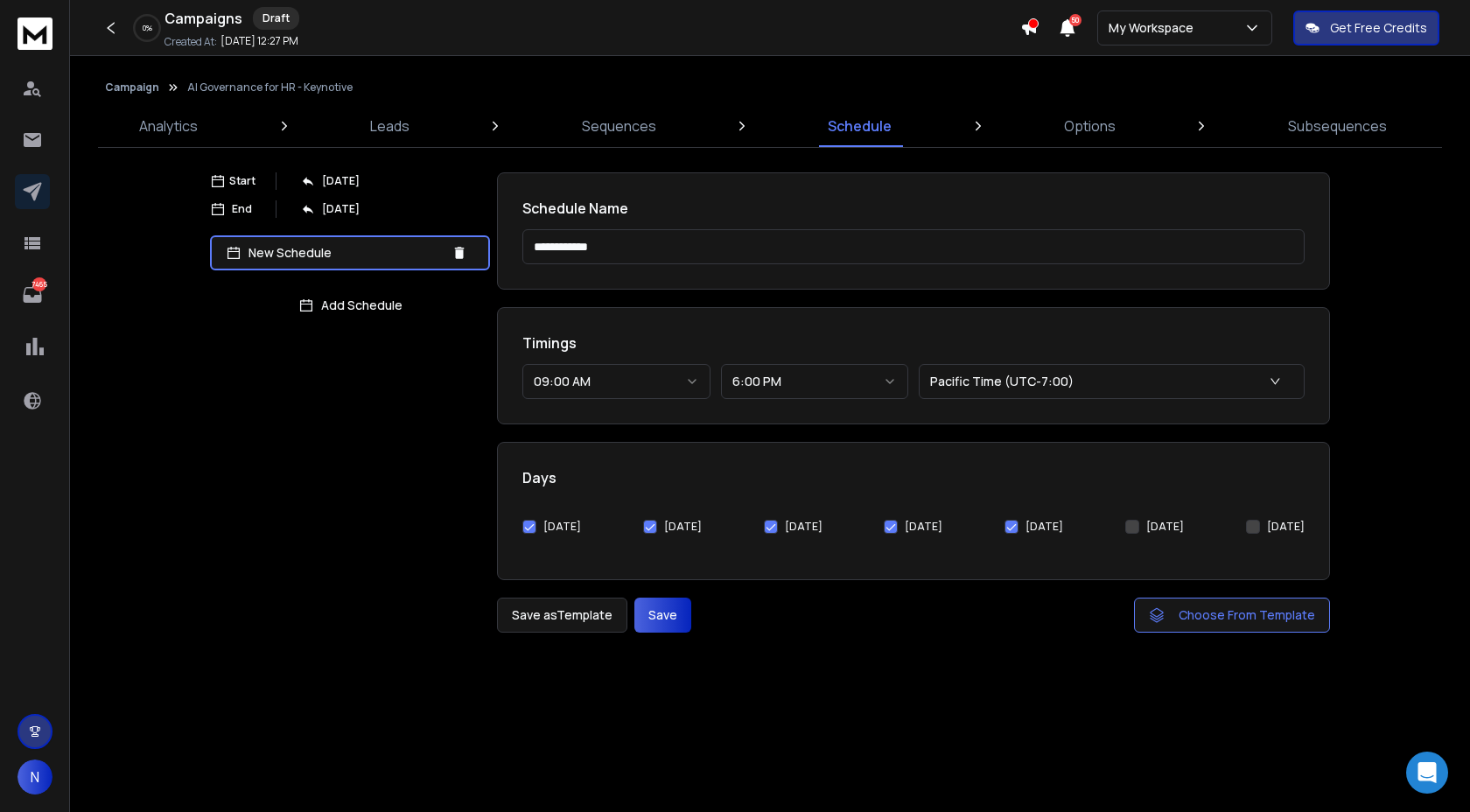
click at [359, 206] on p "Tue Sep 15 2026" at bounding box center [340, 209] width 38 height 14
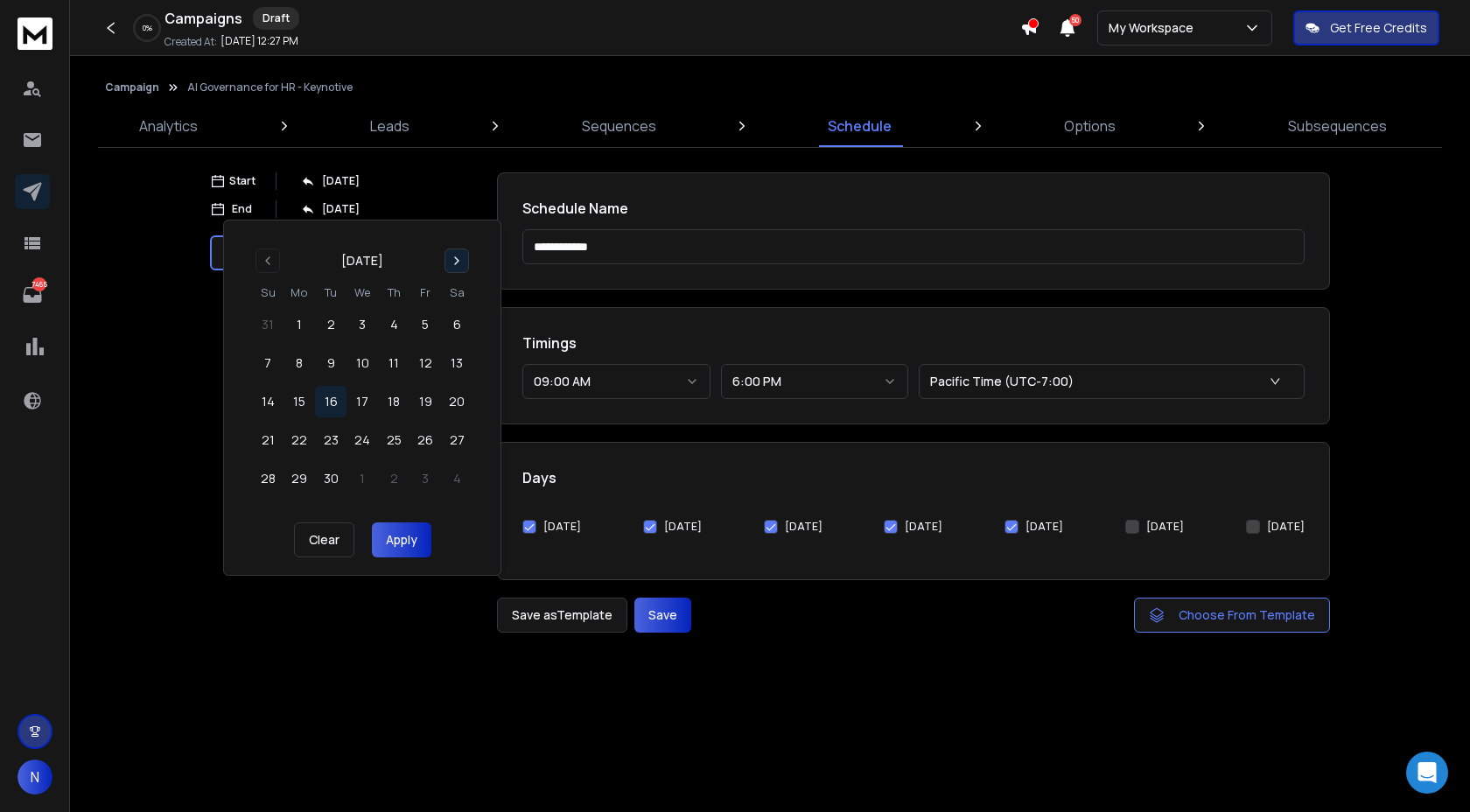
click at [454, 266] on icon "Go to next month" at bounding box center [457, 260] width 14 height 14
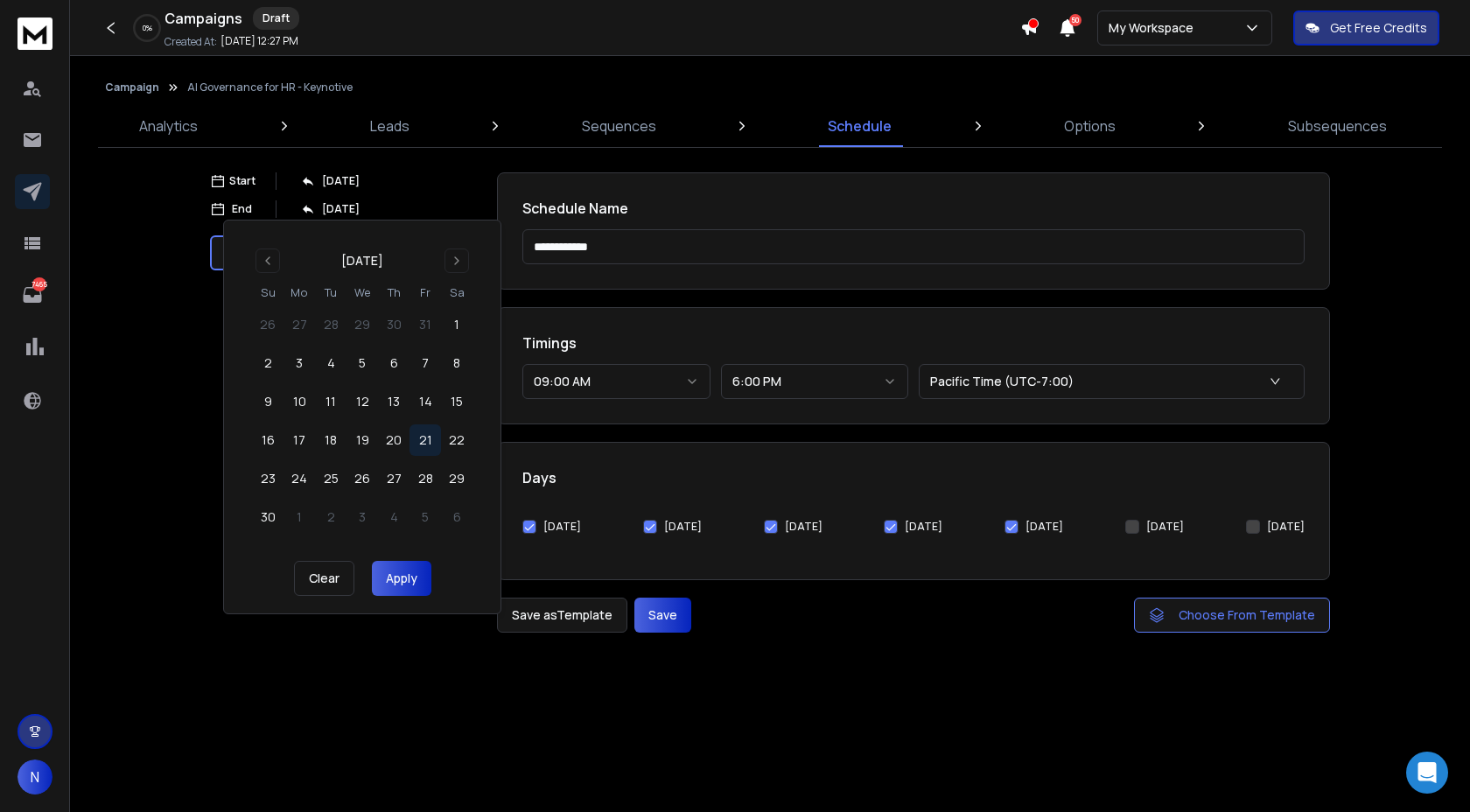
click at [421, 442] on button "21" at bounding box center [426, 440] width 31 height 31
click at [392, 584] on button "Apply" at bounding box center [401, 578] width 59 height 35
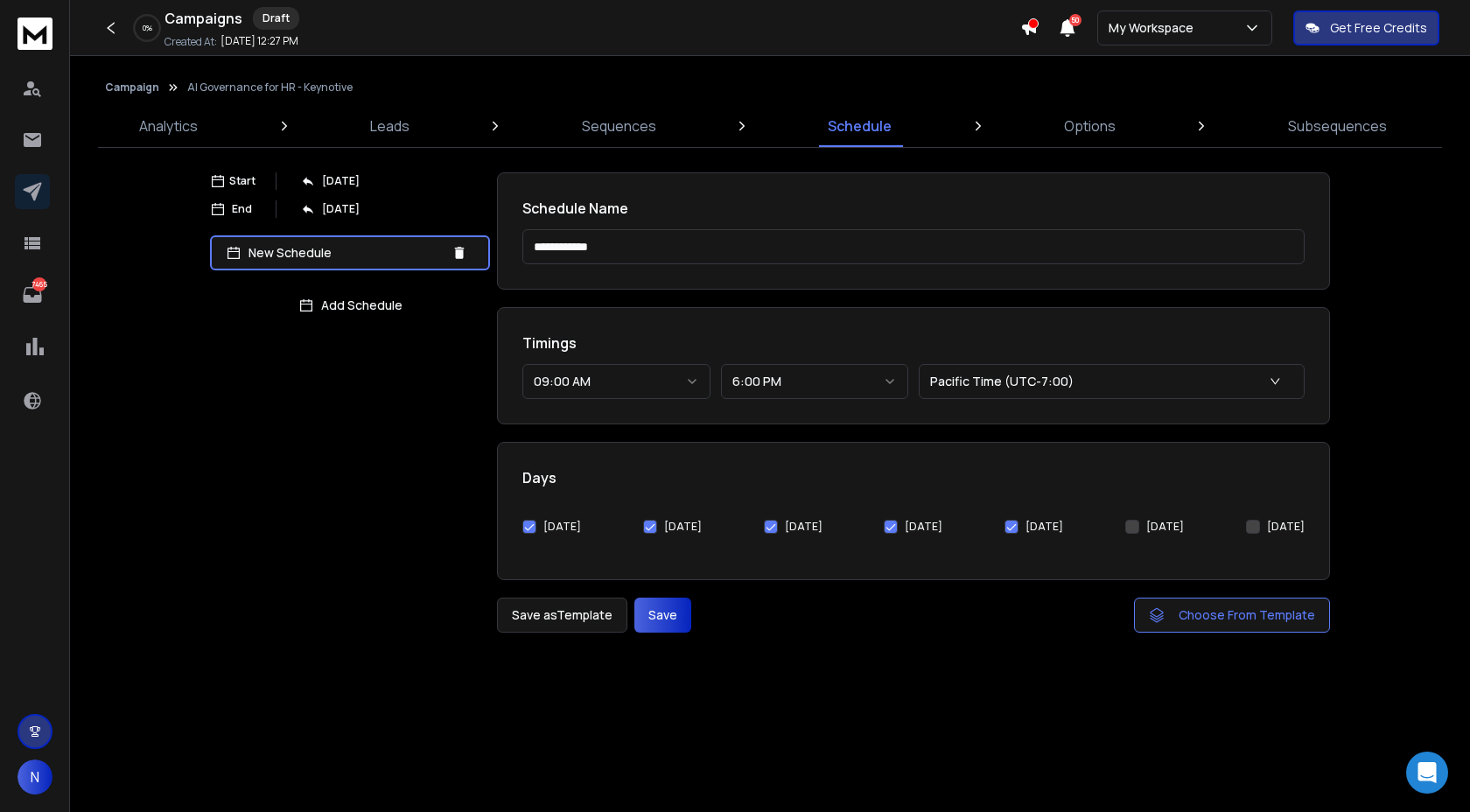
drag, startPoint x: 639, startPoint y: 243, endPoint x: 490, endPoint y: 243, distance: 149.0
click at [490, 243] on div "**********" at bounding box center [769, 402] width 1120 height 460
type input "*********"
click at [1316, 615] on button "Choose From Template" at bounding box center [1232, 615] width 196 height 35
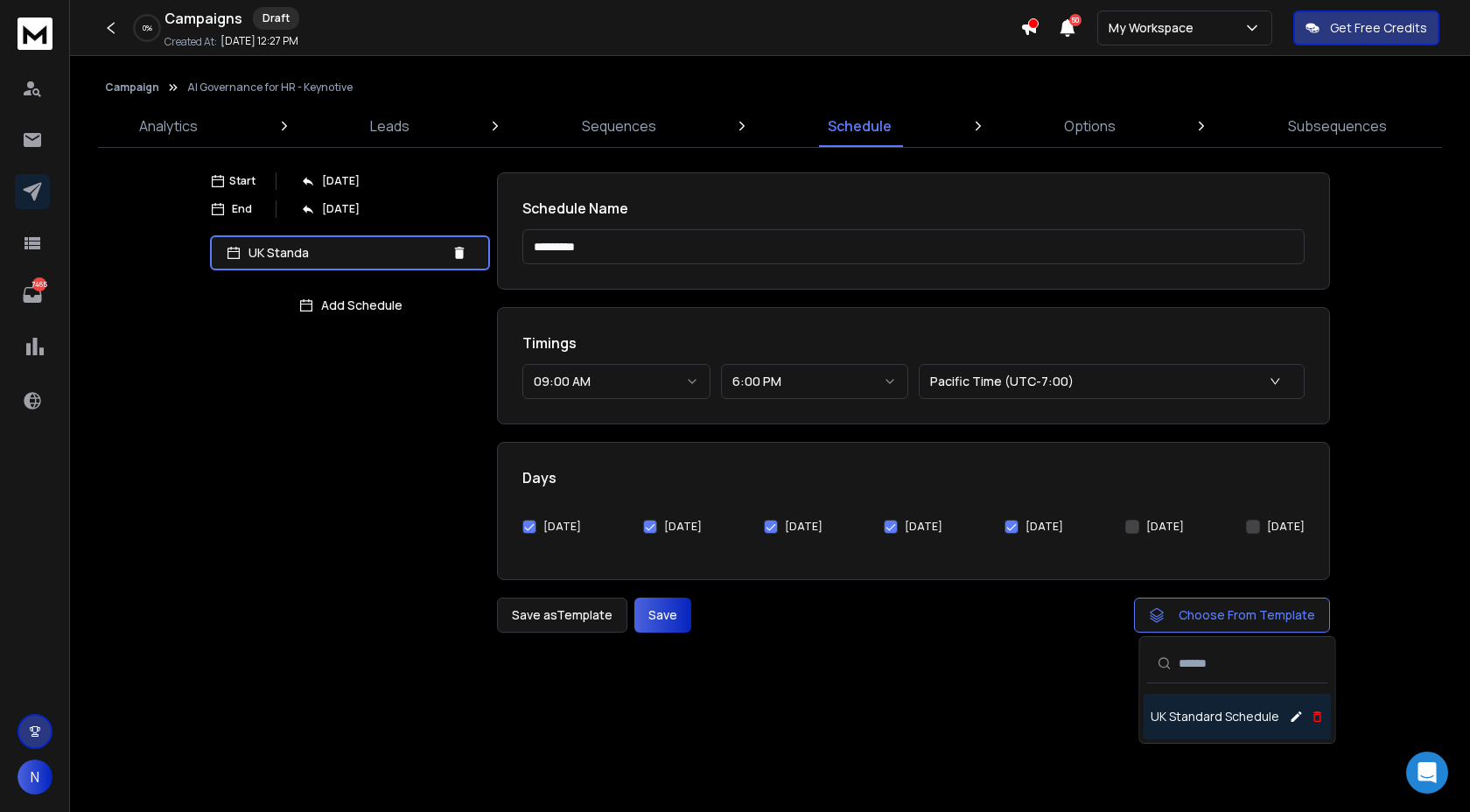
click at [1222, 709] on p "UK Standard Schedule" at bounding box center [1214, 717] width 128 height 17
select select "********"
type input "**********"
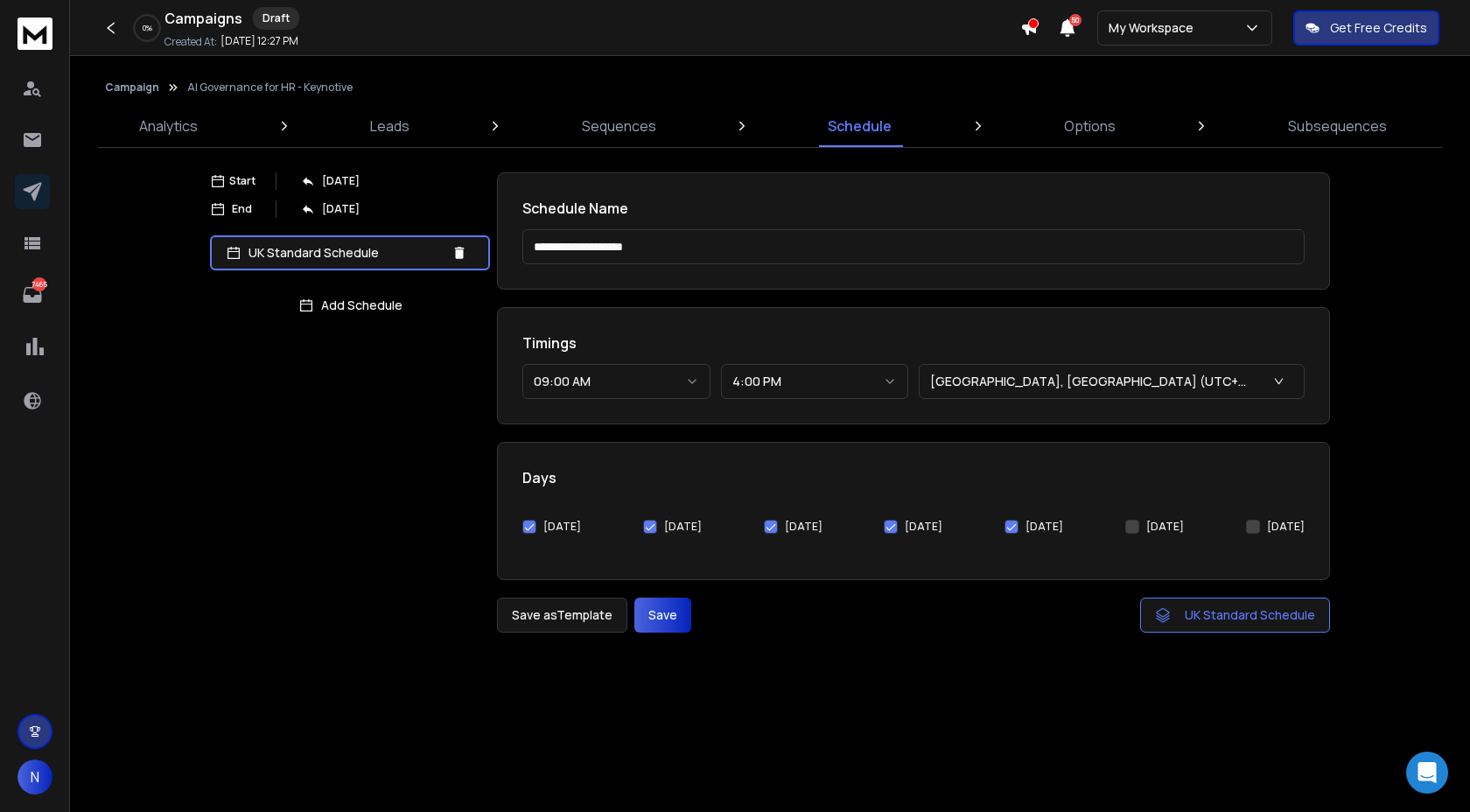
click at [665, 633] on div "**********" at bounding box center [769, 402] width 1344 height 474
click at [668, 620] on button "Save" at bounding box center [663, 615] width 57 height 35
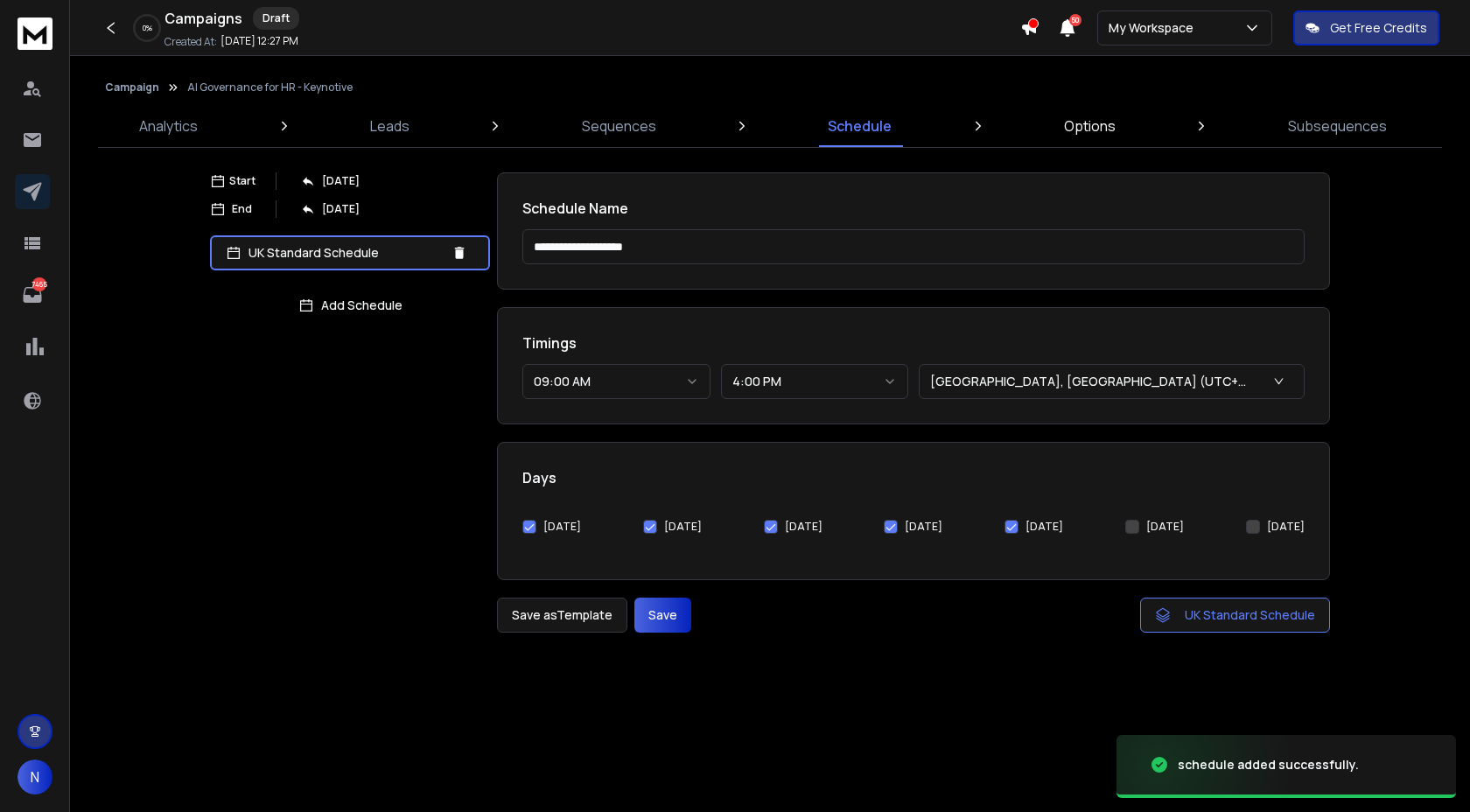
click at [1083, 136] on p "Options" at bounding box center [1089, 126] width 51 height 21
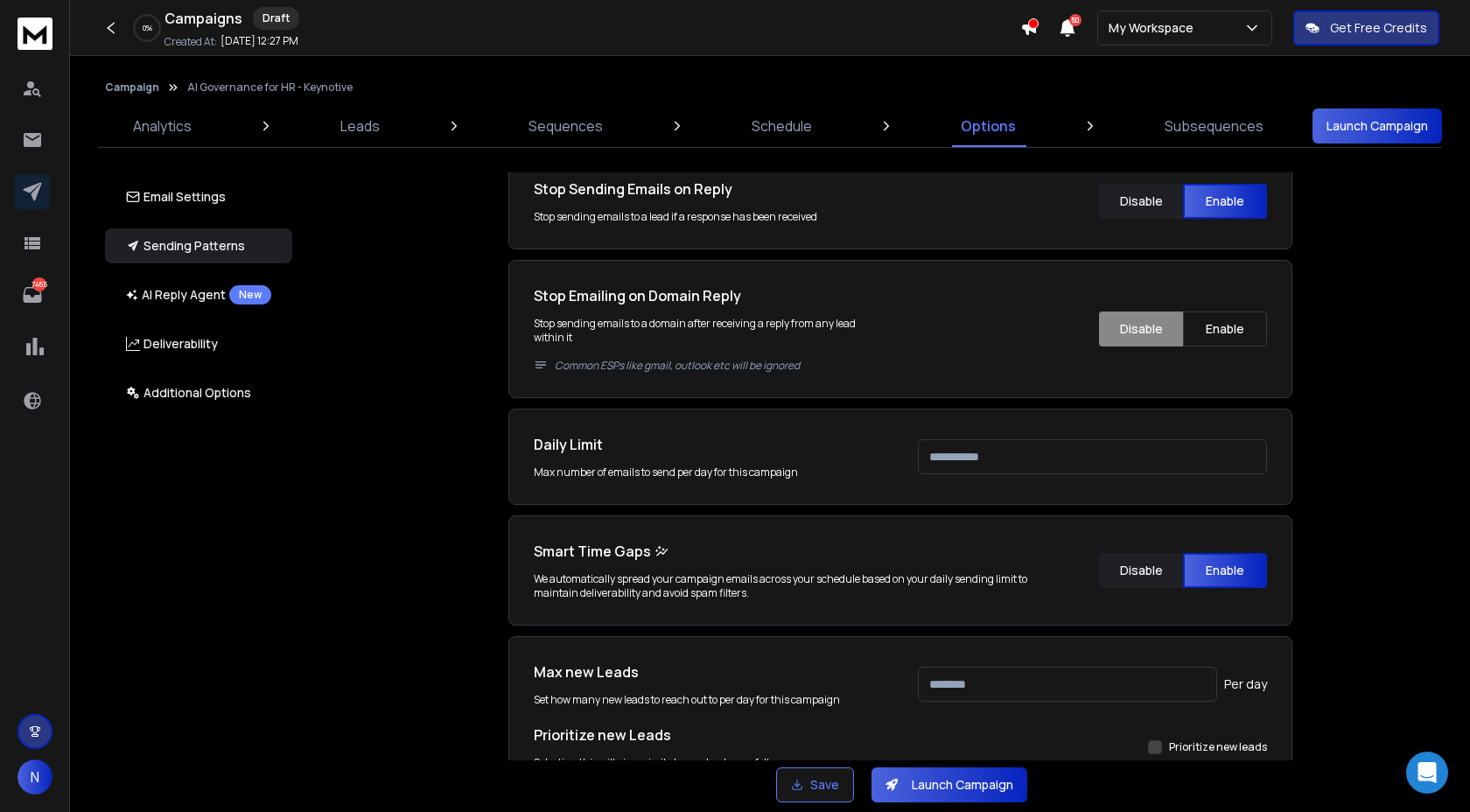
scroll to position [660, 0]
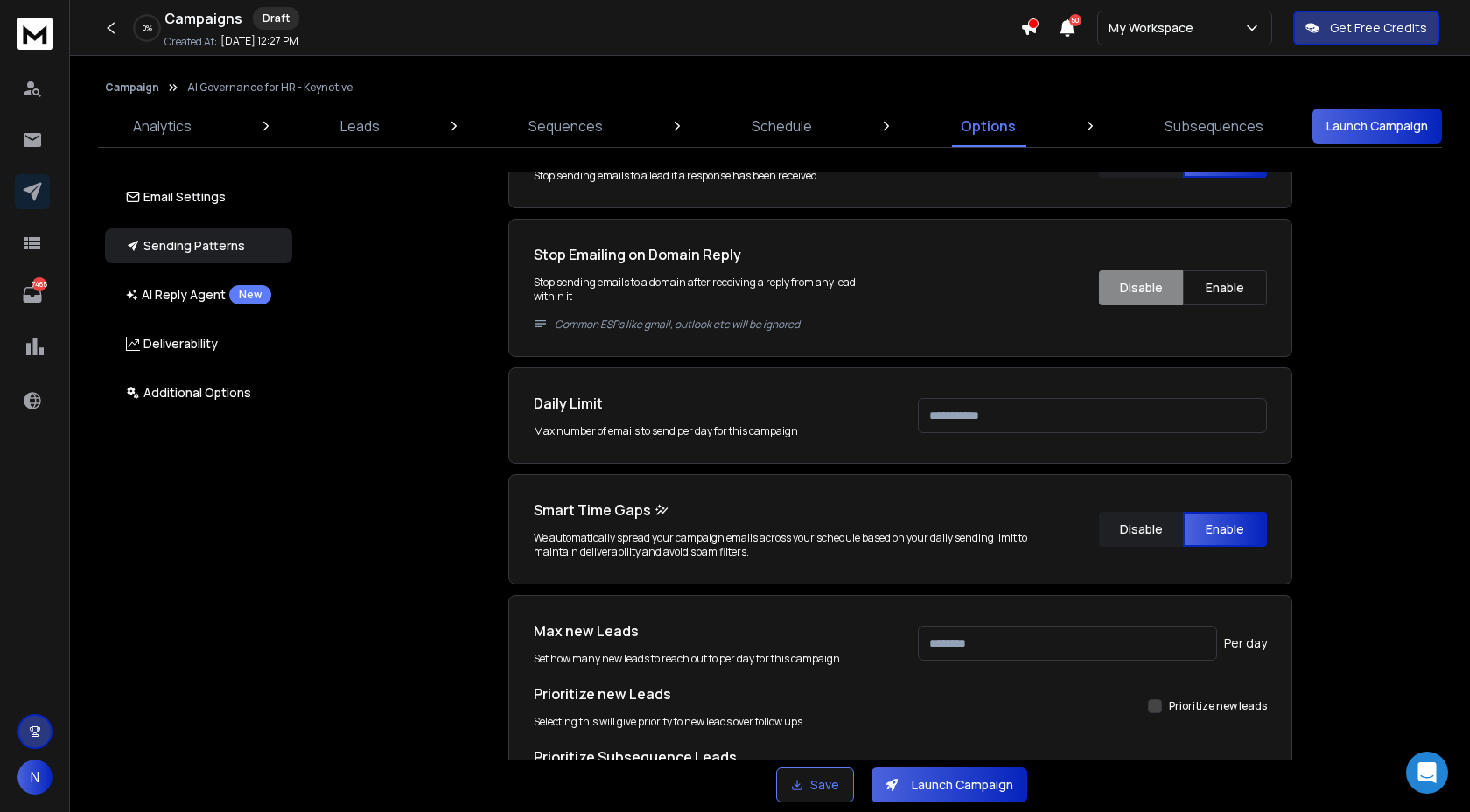
drag, startPoint x: 974, startPoint y: 422, endPoint x: 816, endPoint y: 418, distance: 158.1
click at [816, 418] on div "Daily Limit Max number of emails to send per day for this campaign ***" at bounding box center [900, 415] width 734 height 46
type input "***"
drag, startPoint x: 968, startPoint y: 647, endPoint x: 878, endPoint y: 647, distance: 90.0
click at [878, 647] on div "Max new Leads Set how many new leads to reach out to per day for this campaign …" at bounding box center [900, 643] width 734 height 46
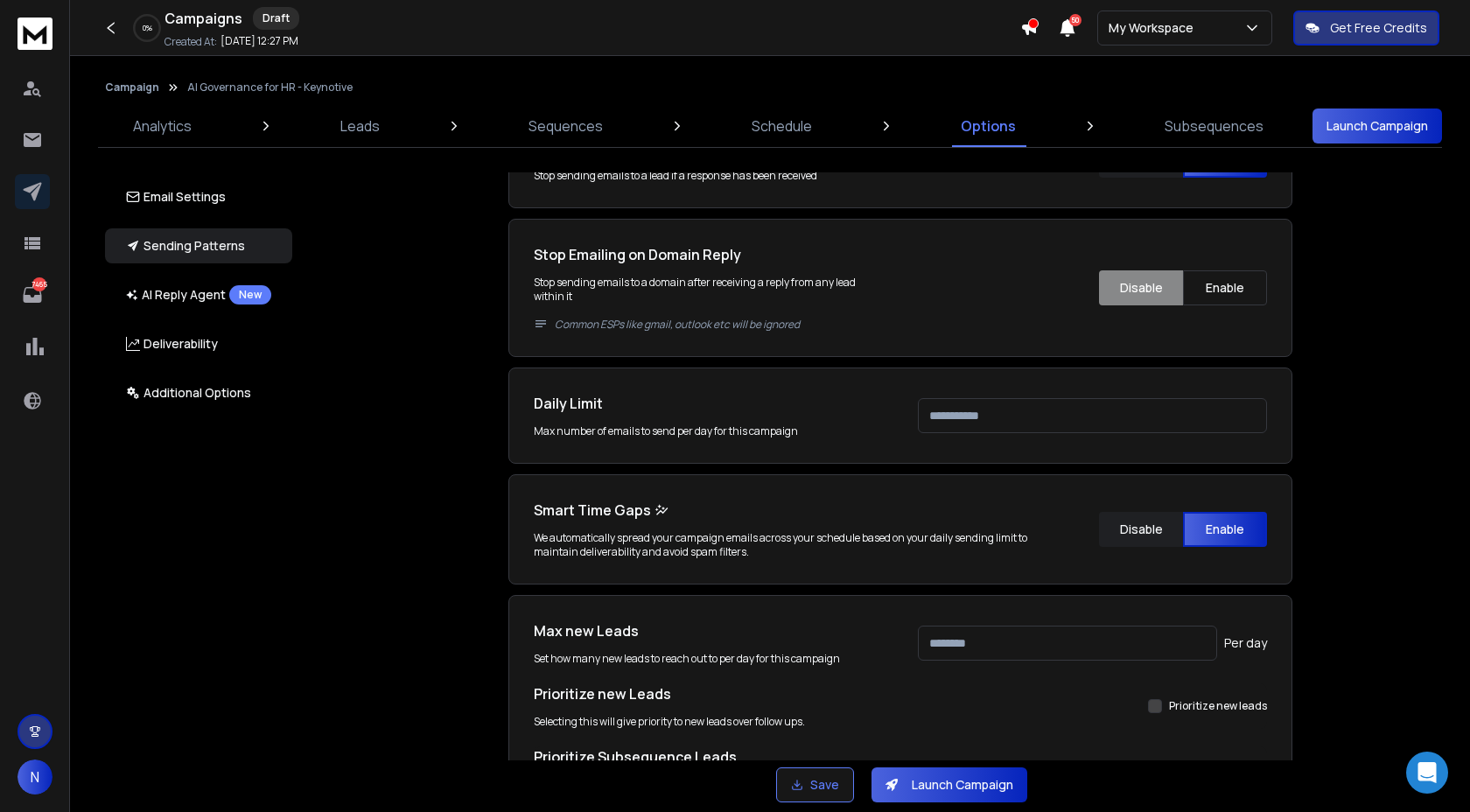
type input "*"
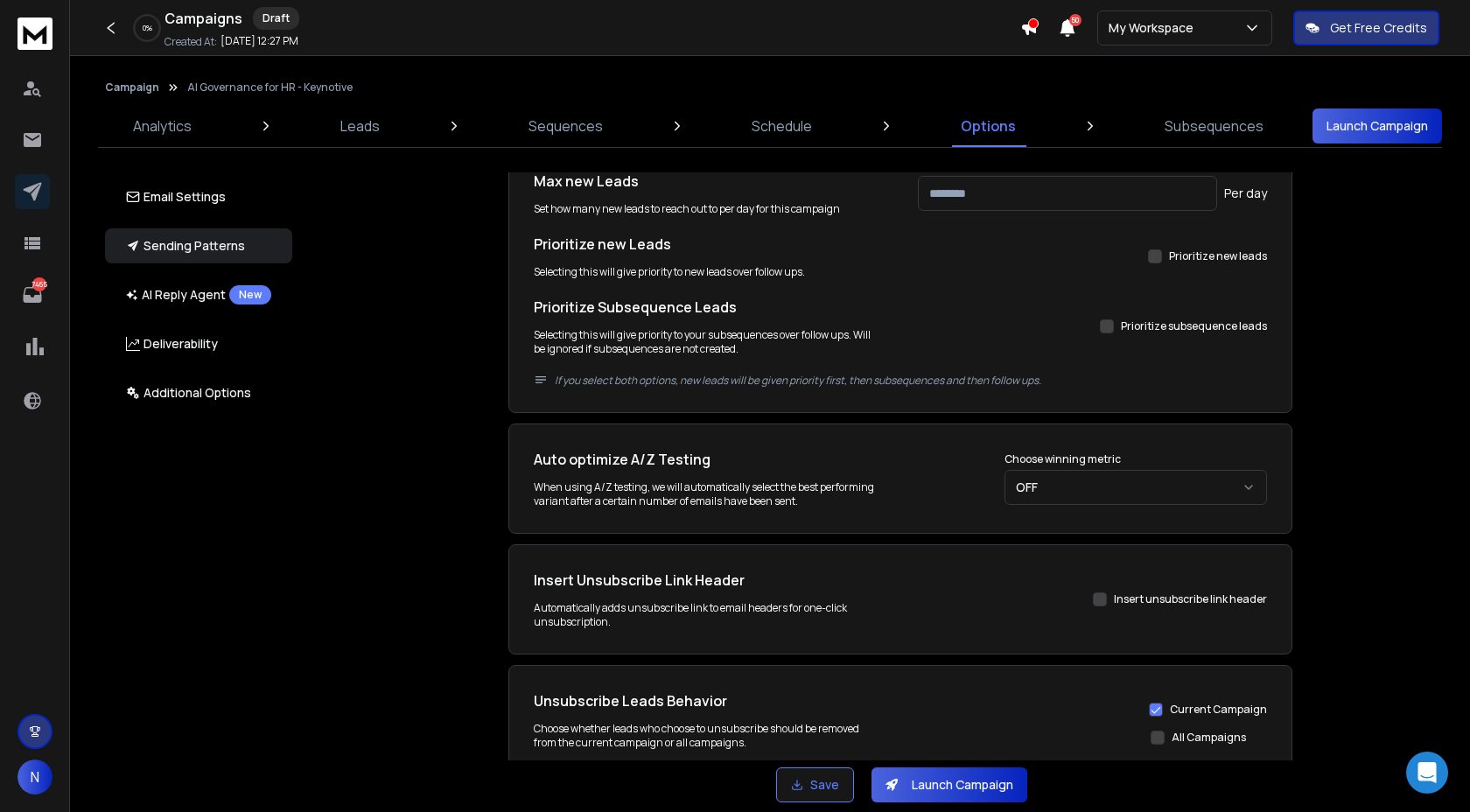
scroll to position [1155, 0]
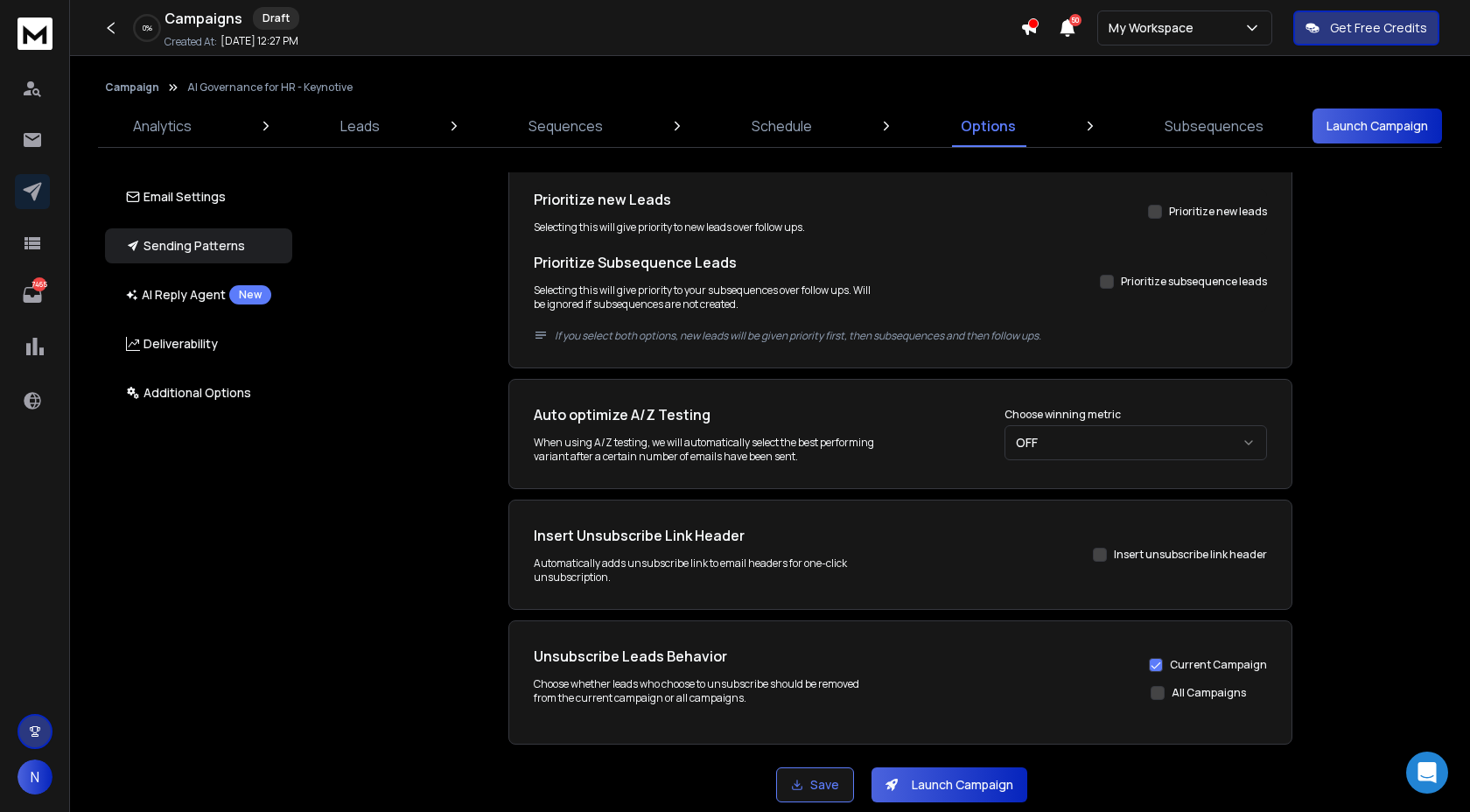
type input "***"
click at [1104, 443] on button "OFF" at bounding box center [1136, 443] width 262 height 35
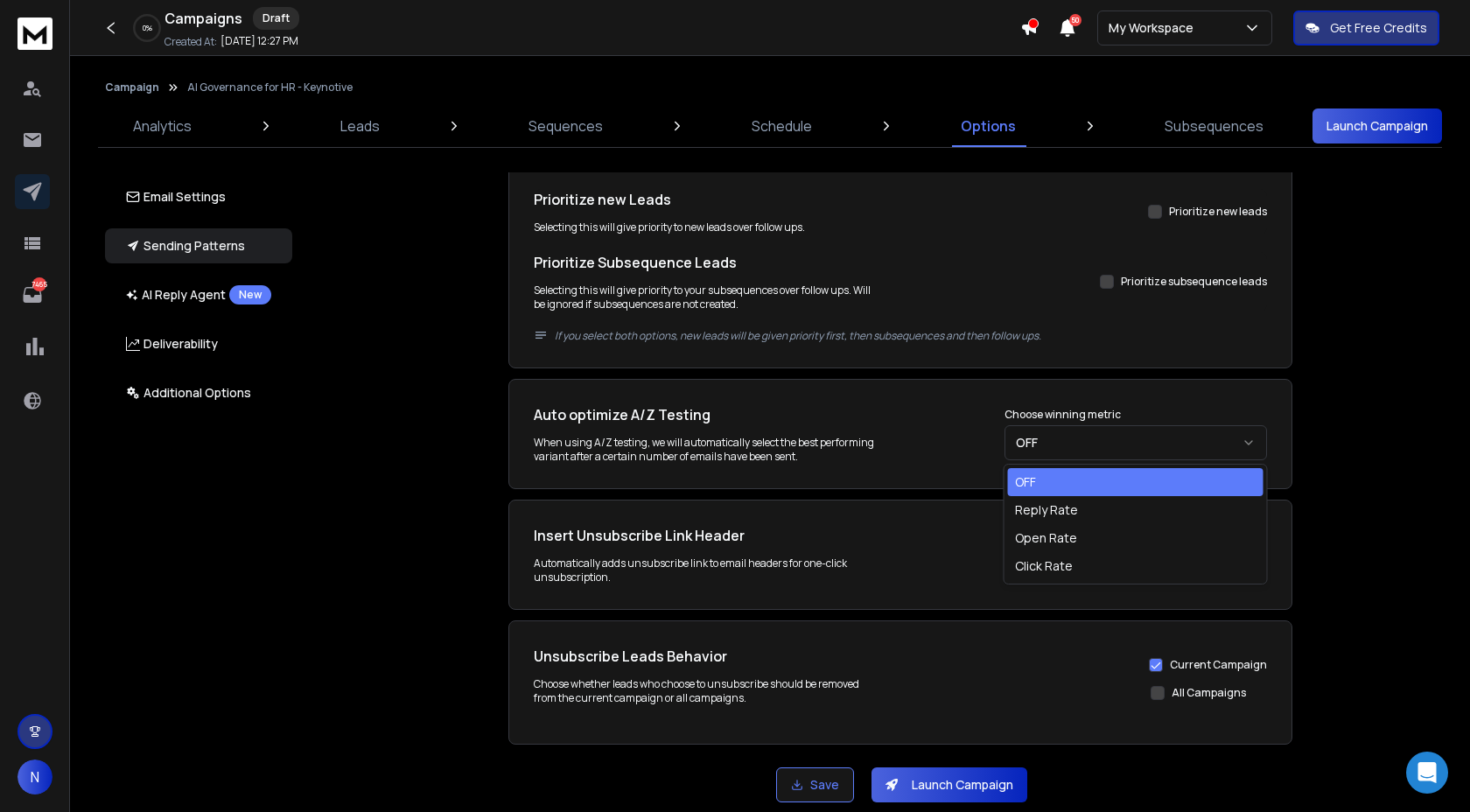
select select "**********"
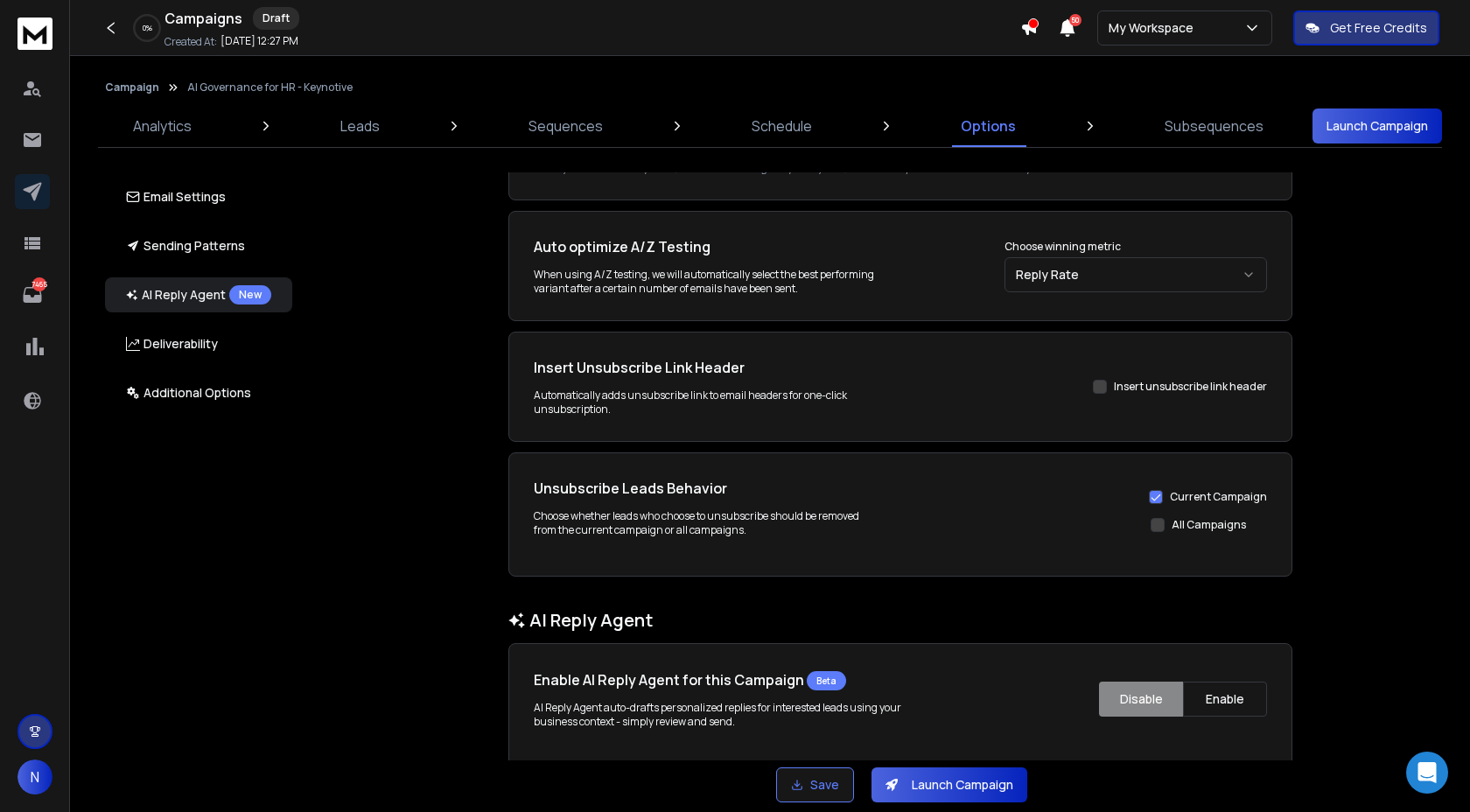
scroll to position [1354, 0]
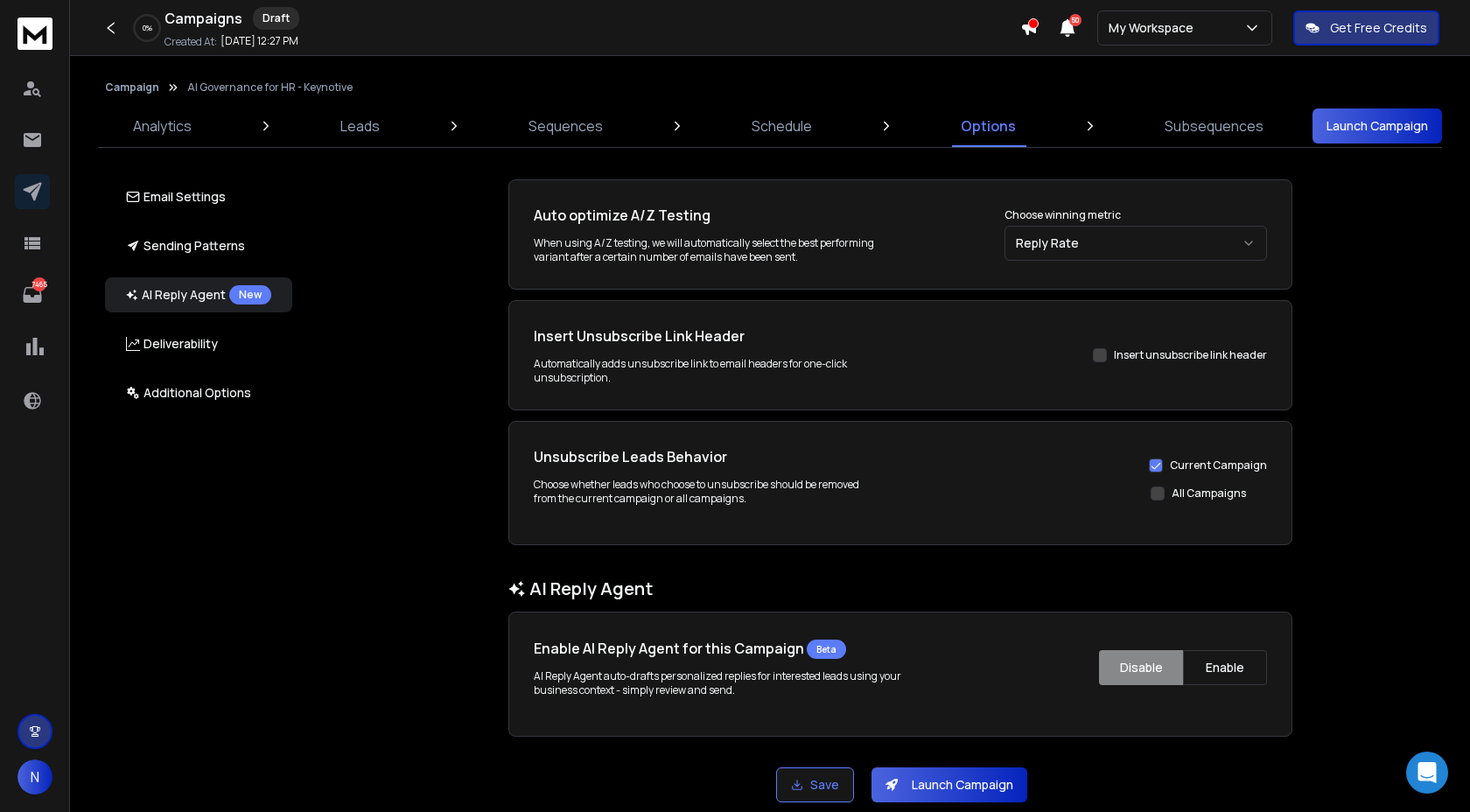
click at [1156, 495] on button "All Campaigns" at bounding box center [1157, 493] width 14 height 14
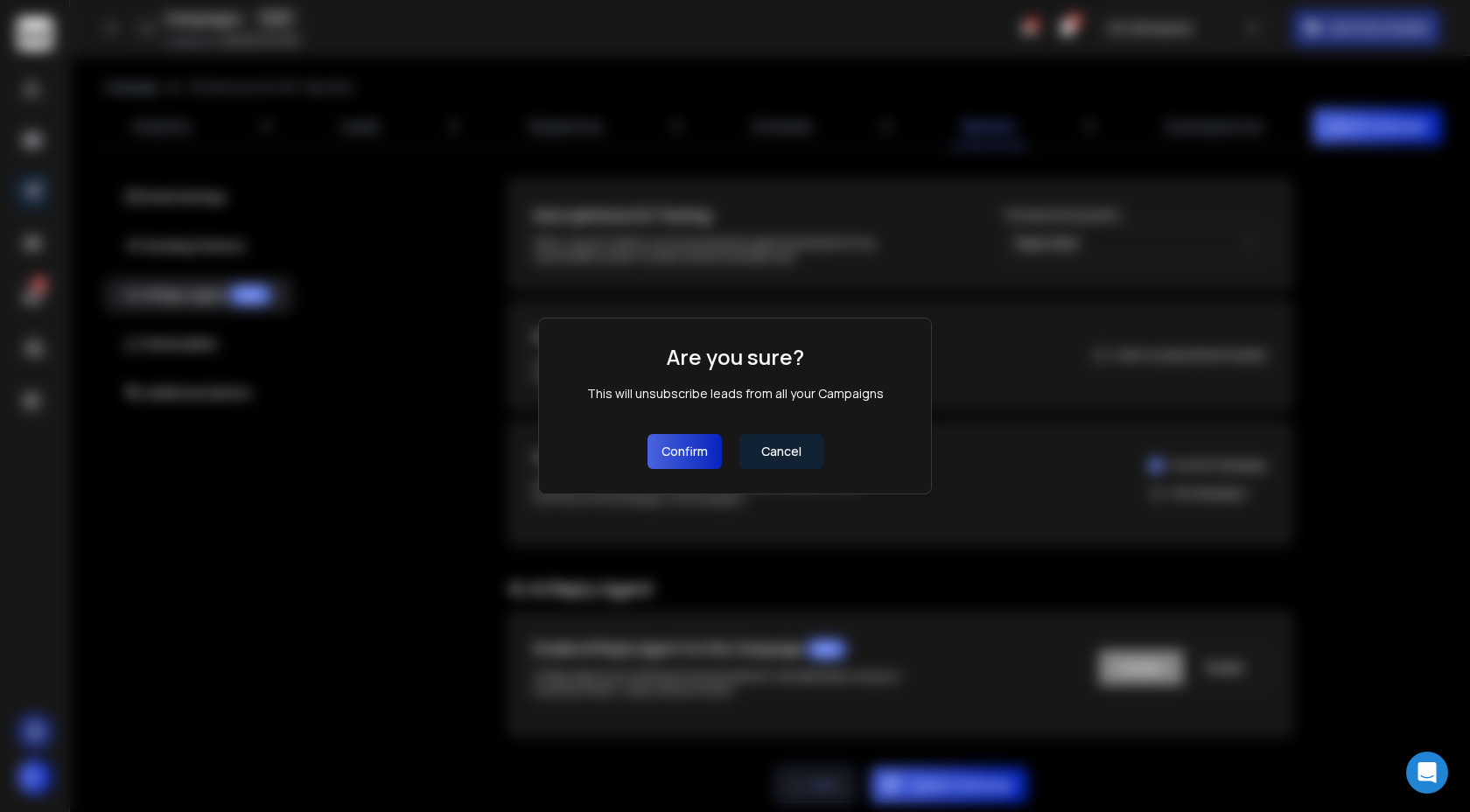
click at [701, 452] on button "Confirm" at bounding box center [685, 452] width 75 height 35
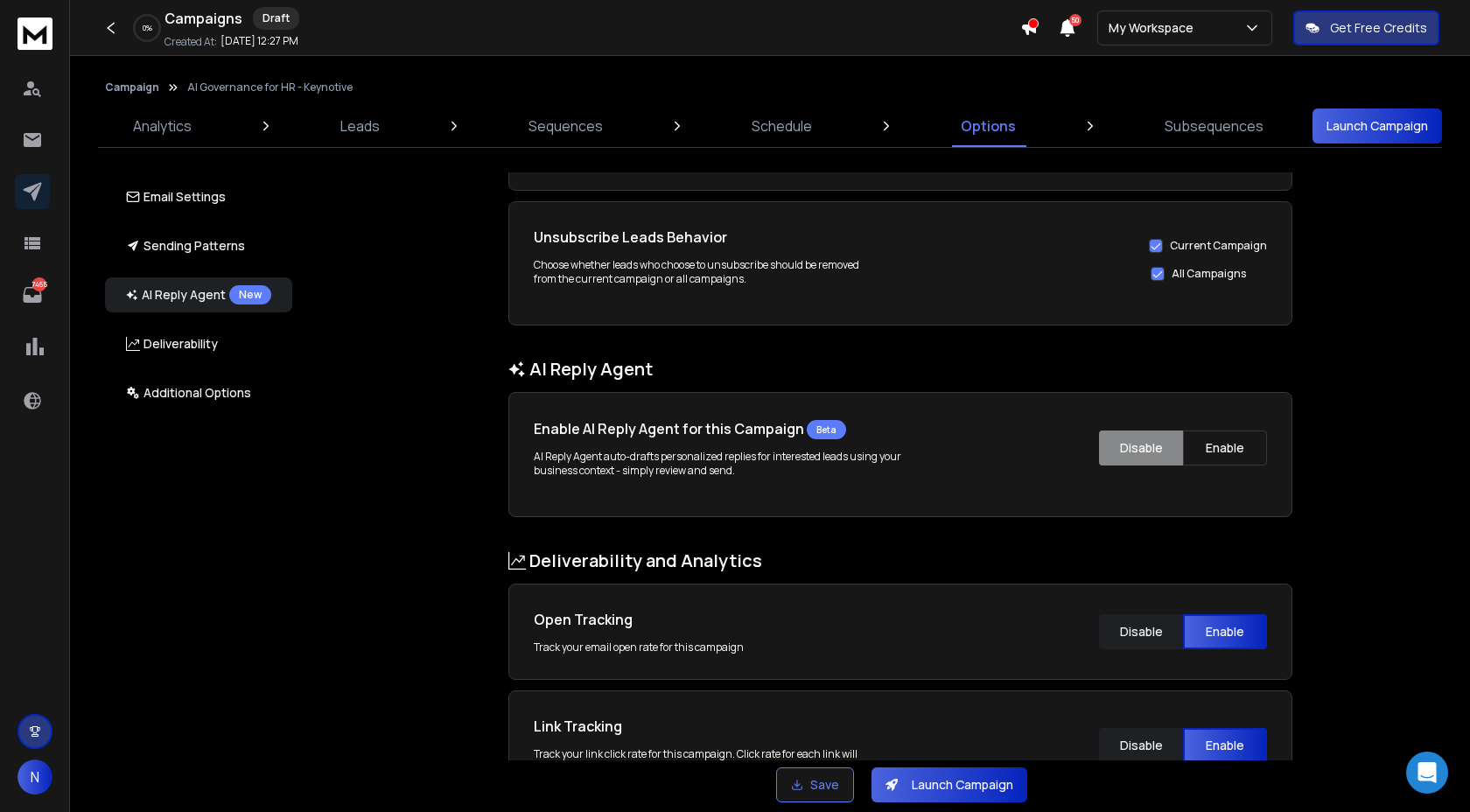
scroll to position [1676, 0]
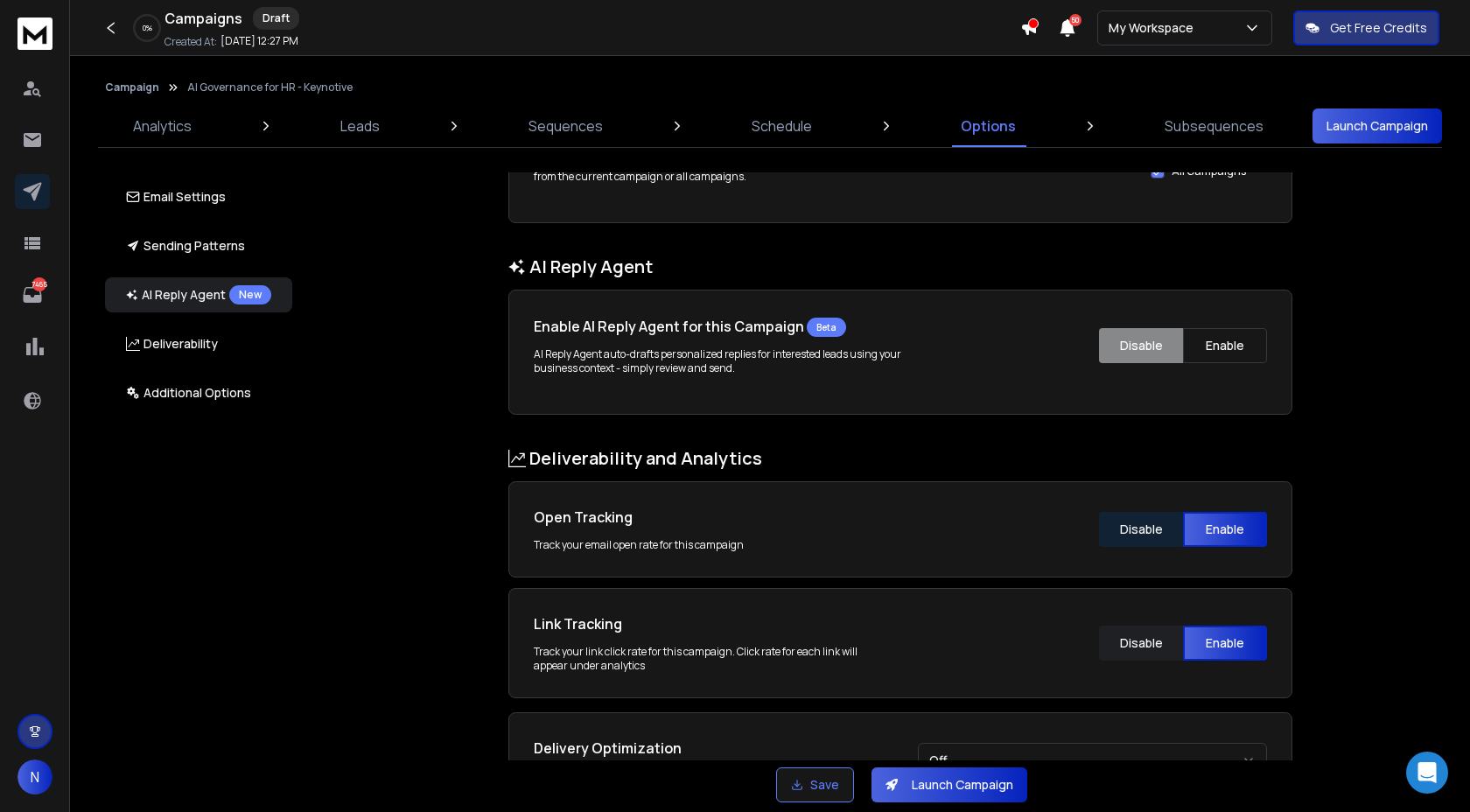
click at [1155, 536] on button "Disable" at bounding box center [1141, 529] width 84 height 35
click at [1146, 650] on button "Disable" at bounding box center [1141, 643] width 84 height 35
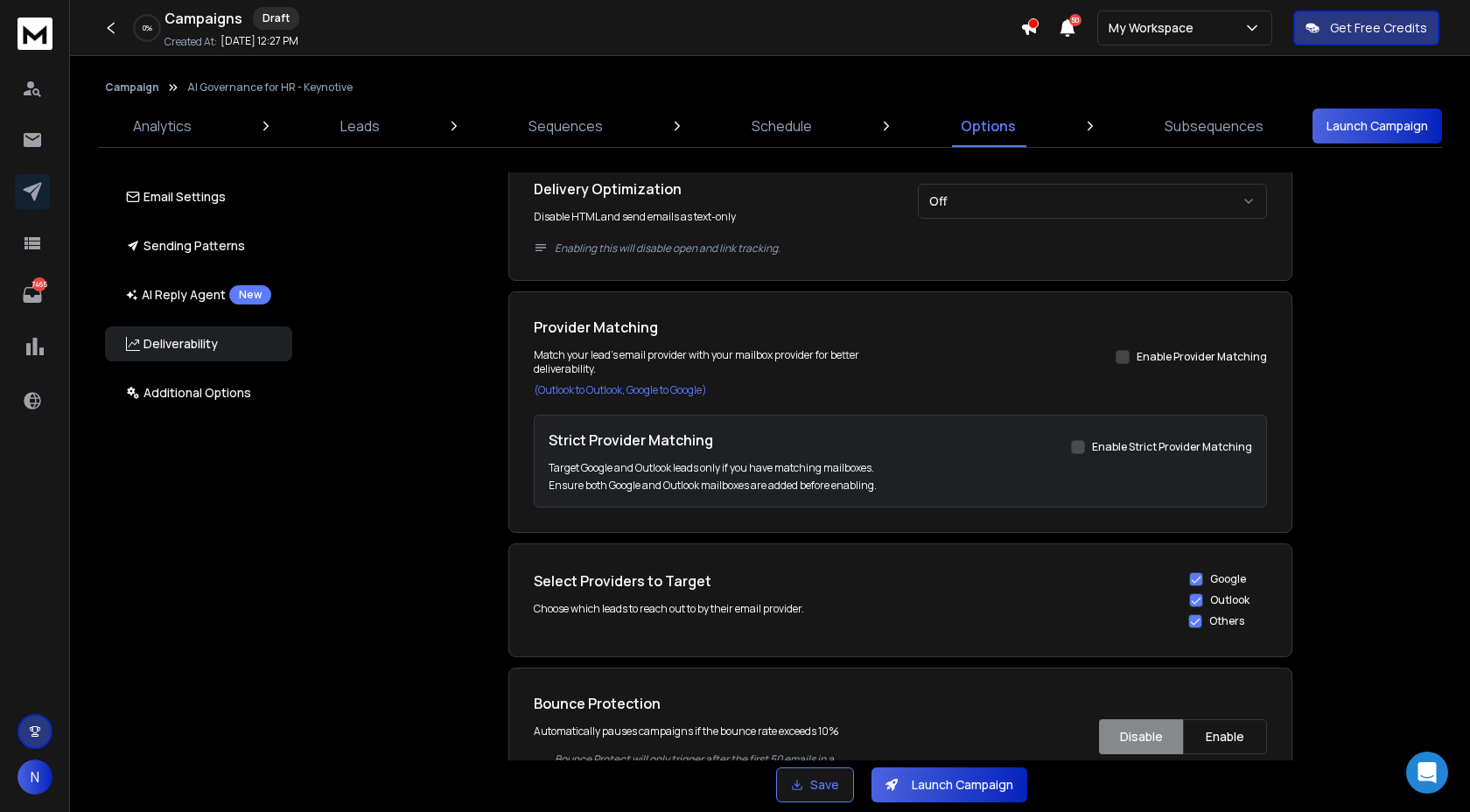
scroll to position [2167, 0]
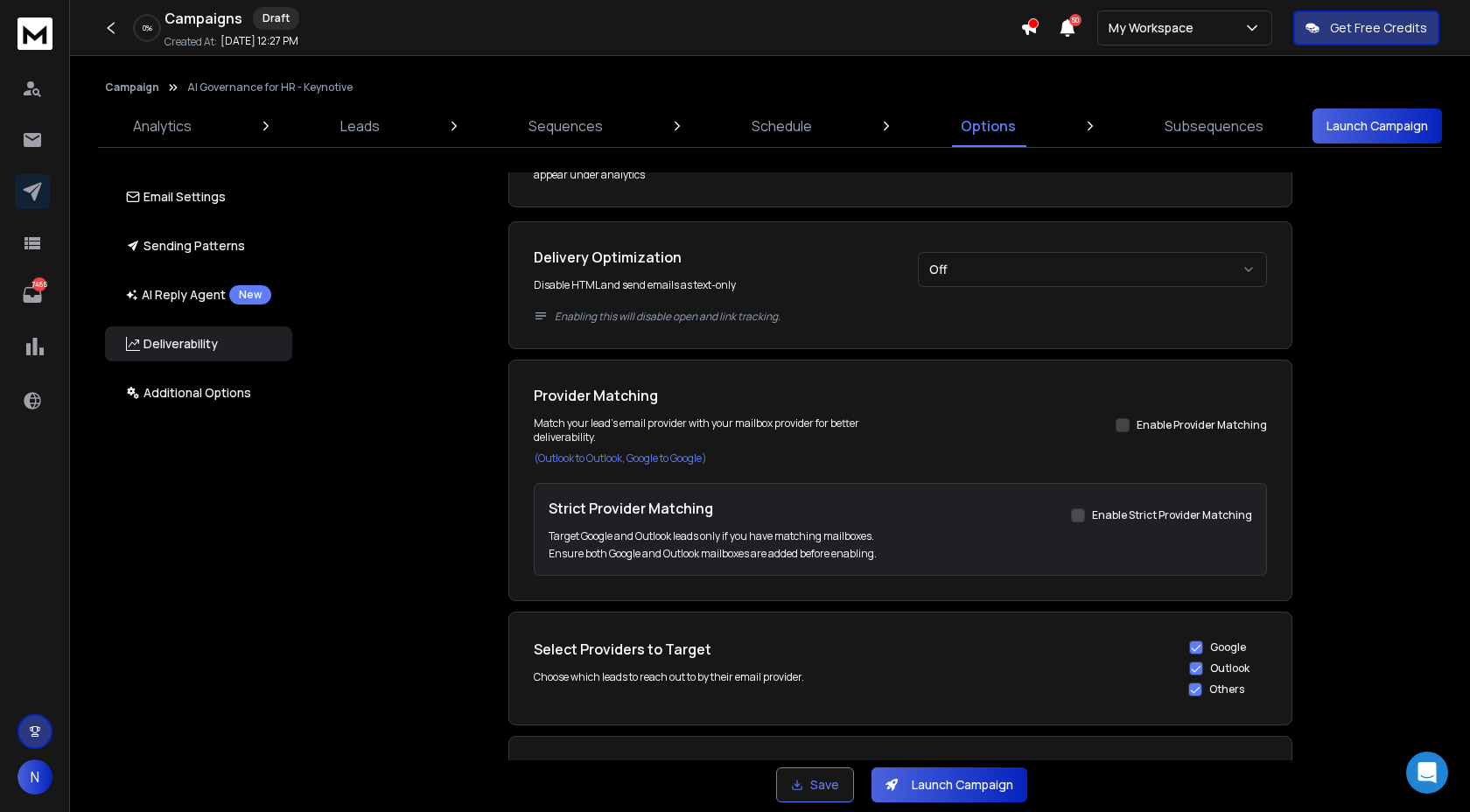
click at [1124, 423] on button "Enable Provider Matching" at bounding box center [1122, 425] width 14 height 14
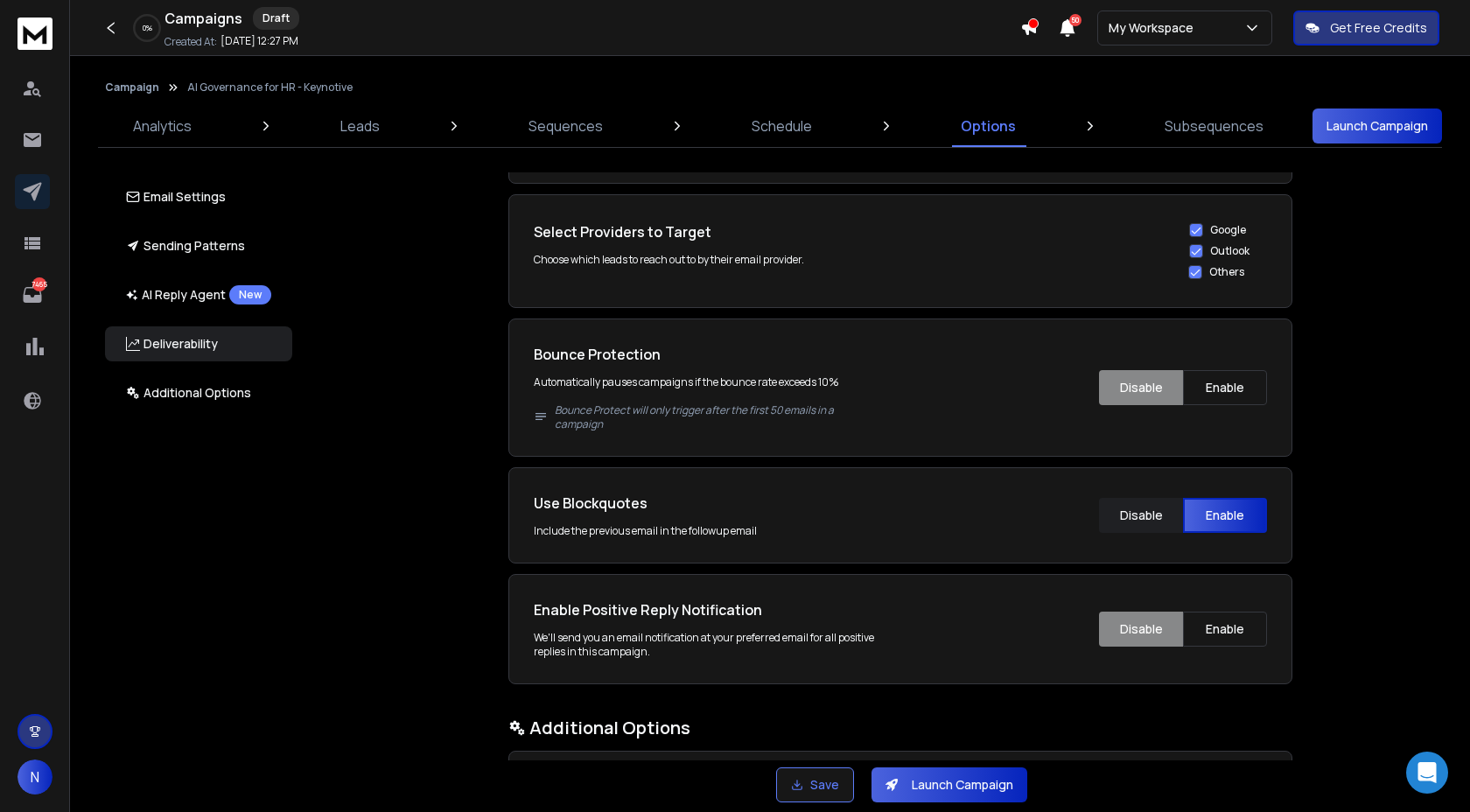
scroll to position [2588, 0]
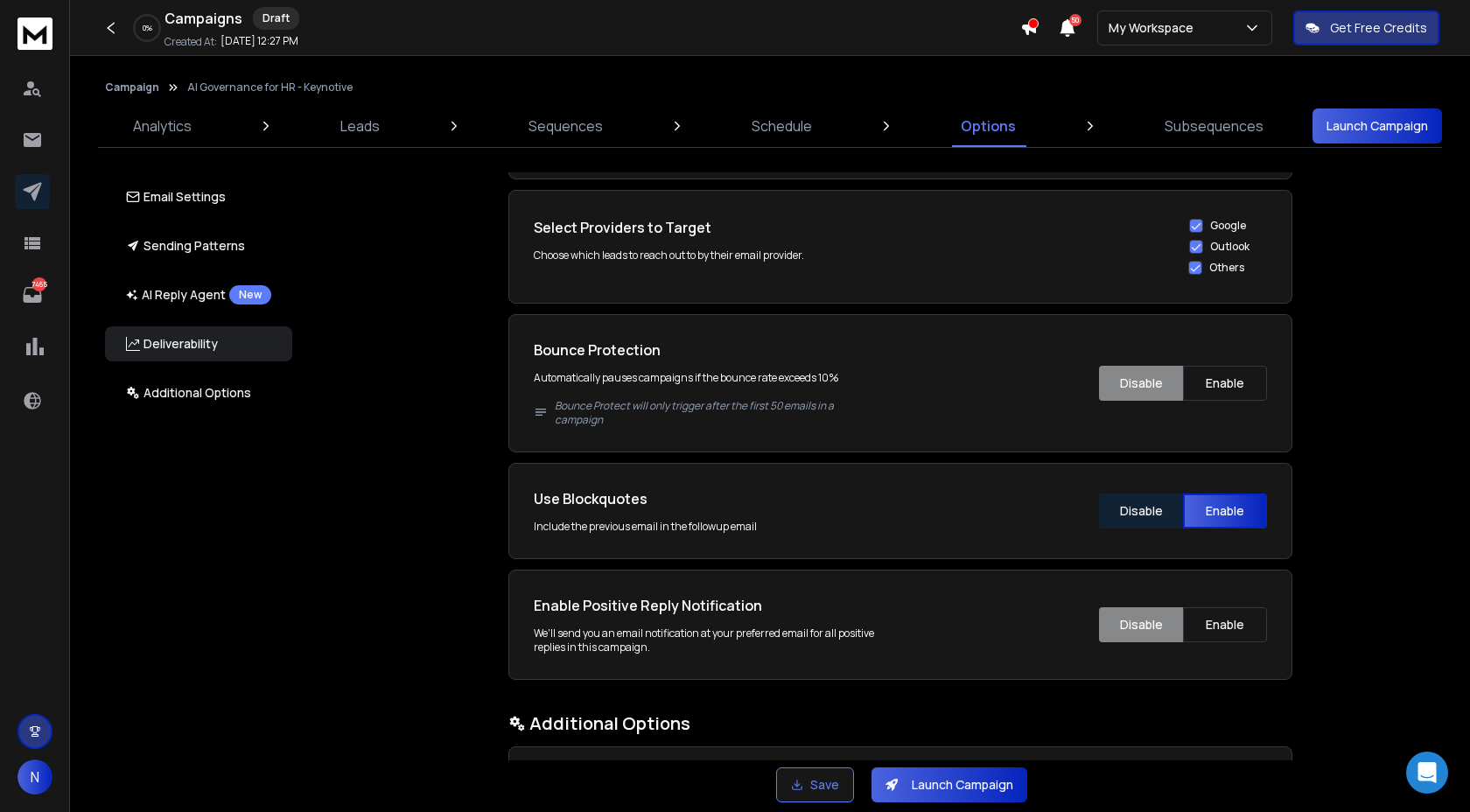
click at [1144, 516] on button "Disable" at bounding box center [1141, 511] width 84 height 35
click at [1214, 618] on button "Enable" at bounding box center [1225, 625] width 84 height 35
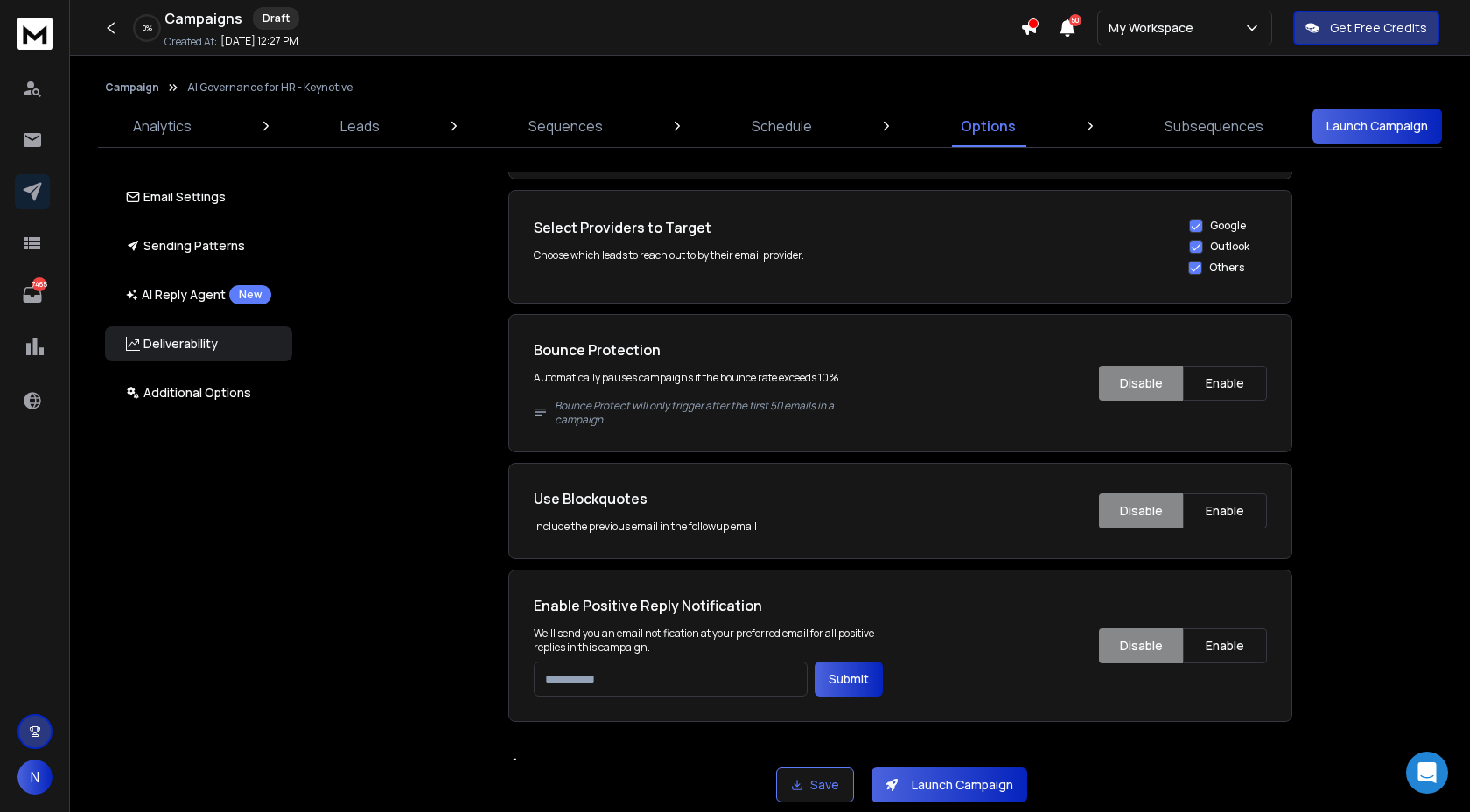
click at [677, 686] on input "email" at bounding box center [670, 679] width 274 height 35
type input "**********"
click at [874, 683] on button "Submit" at bounding box center [849, 679] width 68 height 35
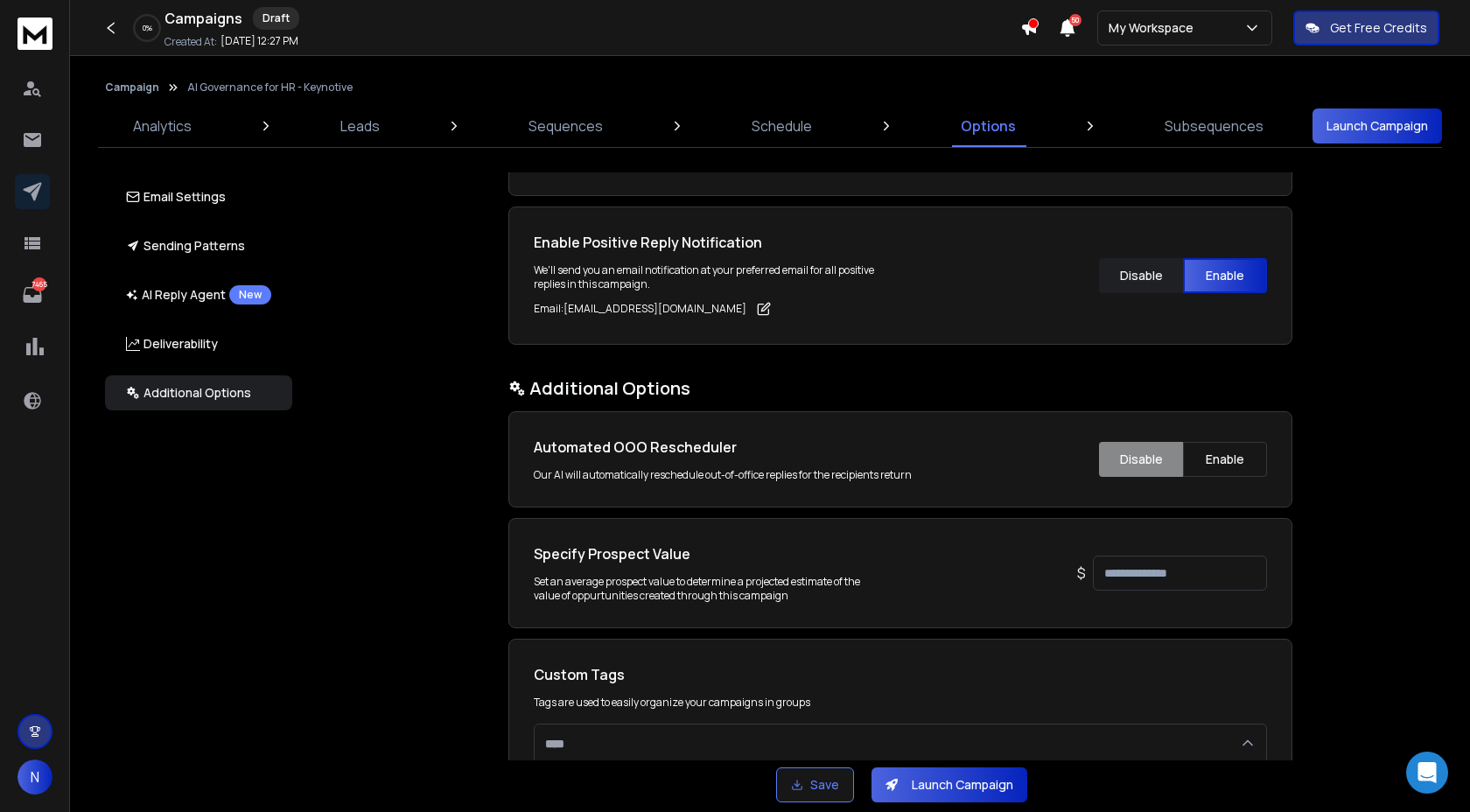
scroll to position [2989, 0]
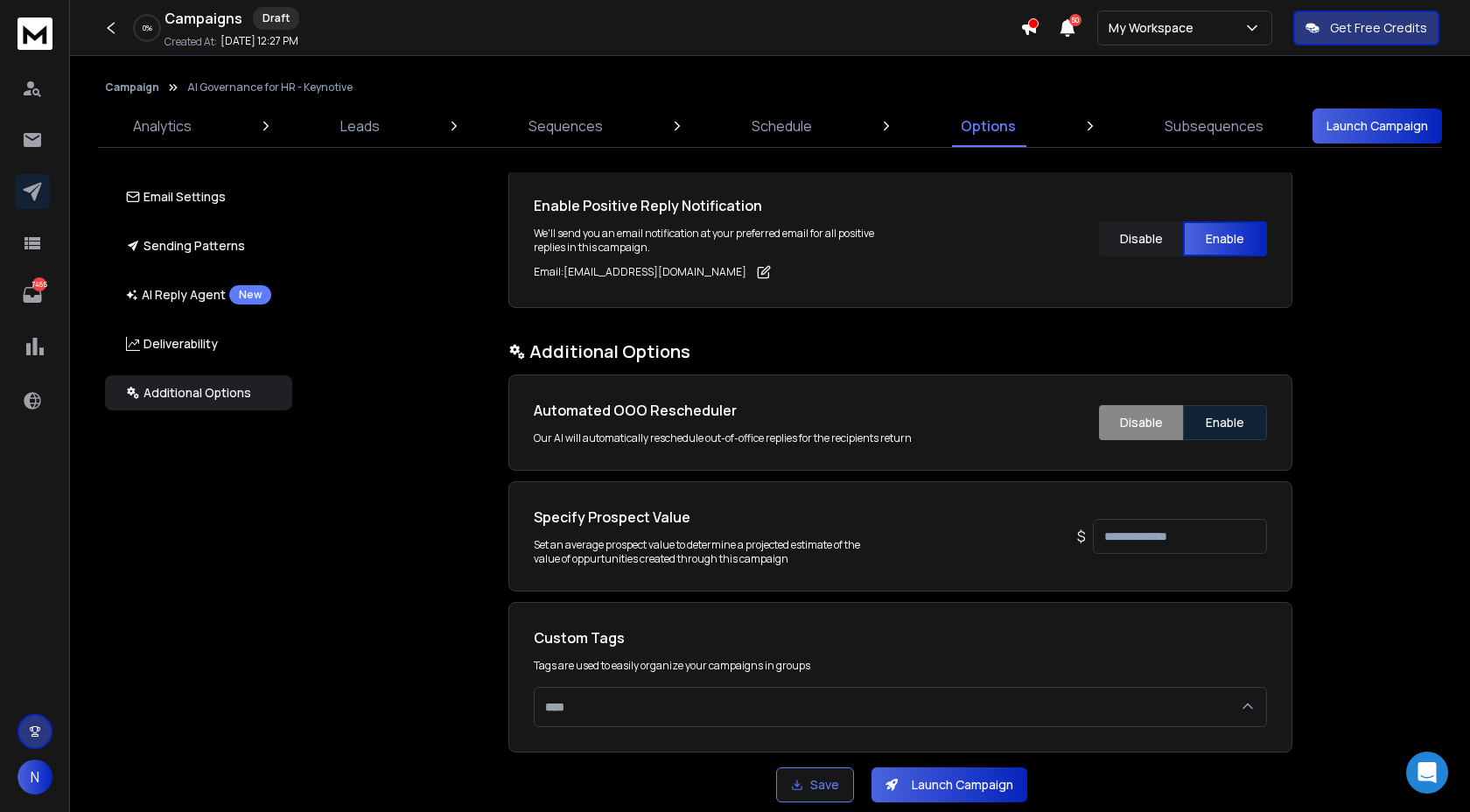
click at [1197, 421] on button "Enable" at bounding box center [1225, 423] width 84 height 35
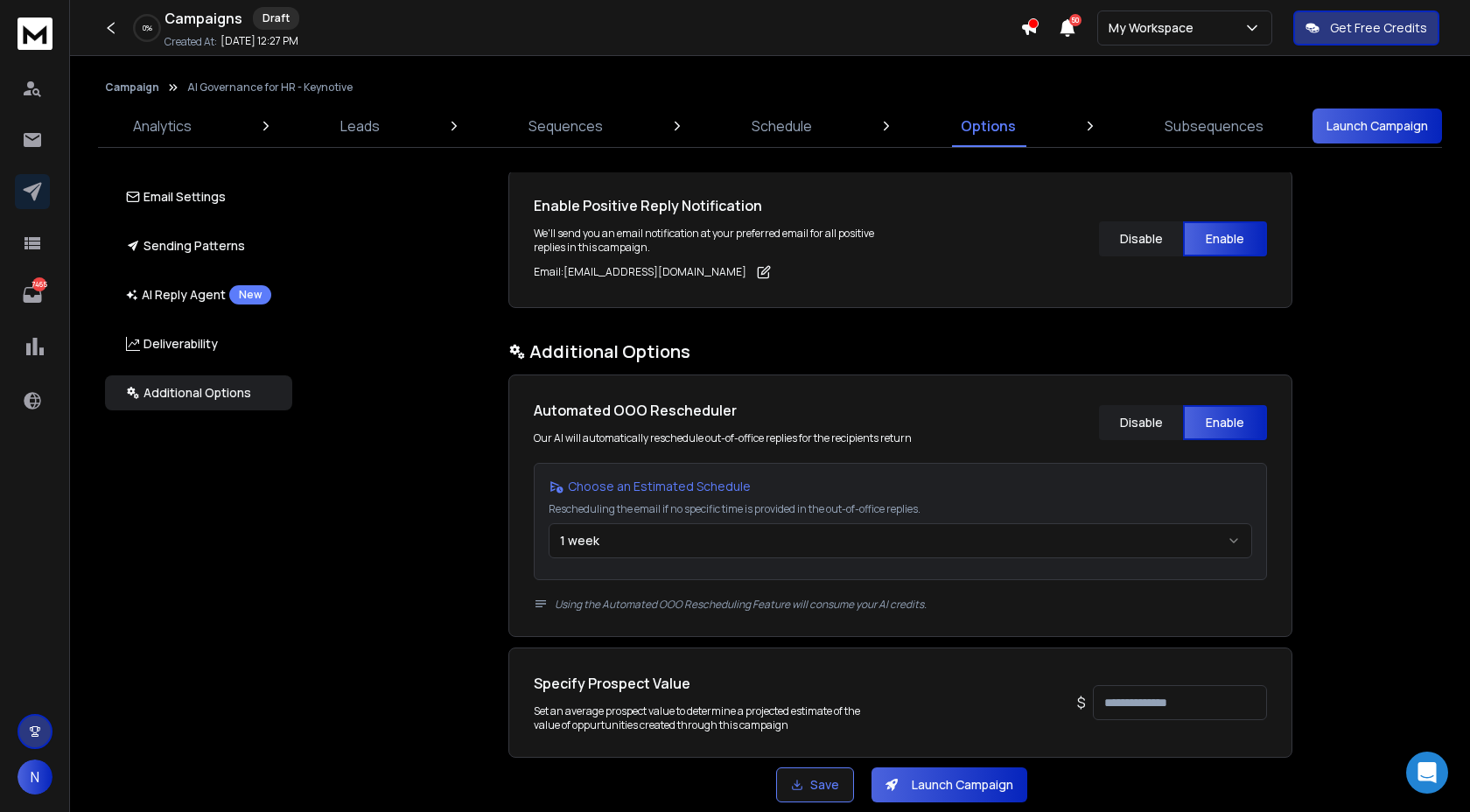
click at [815, 536] on button "1 week" at bounding box center [901, 541] width 703 height 35
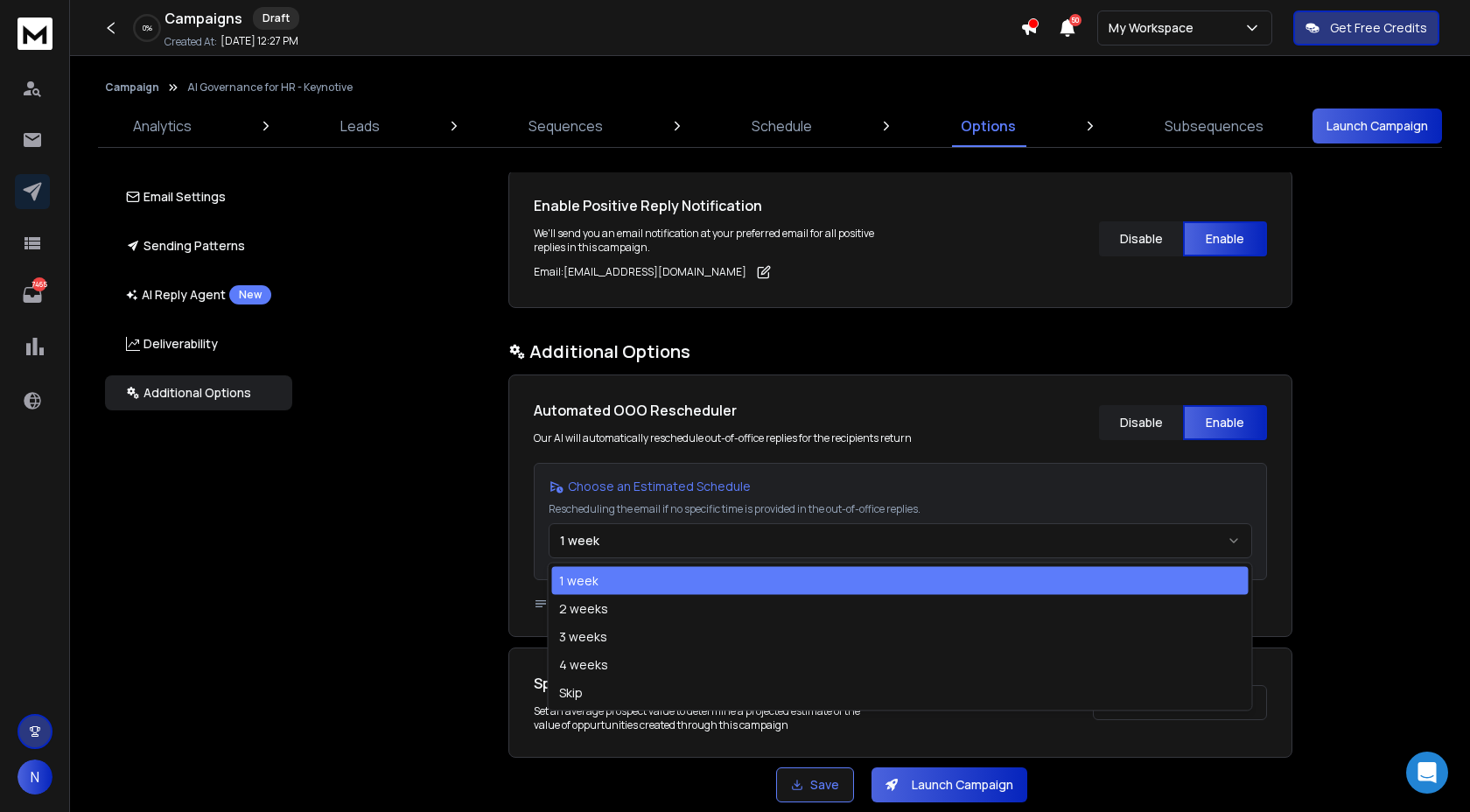
select select "**"
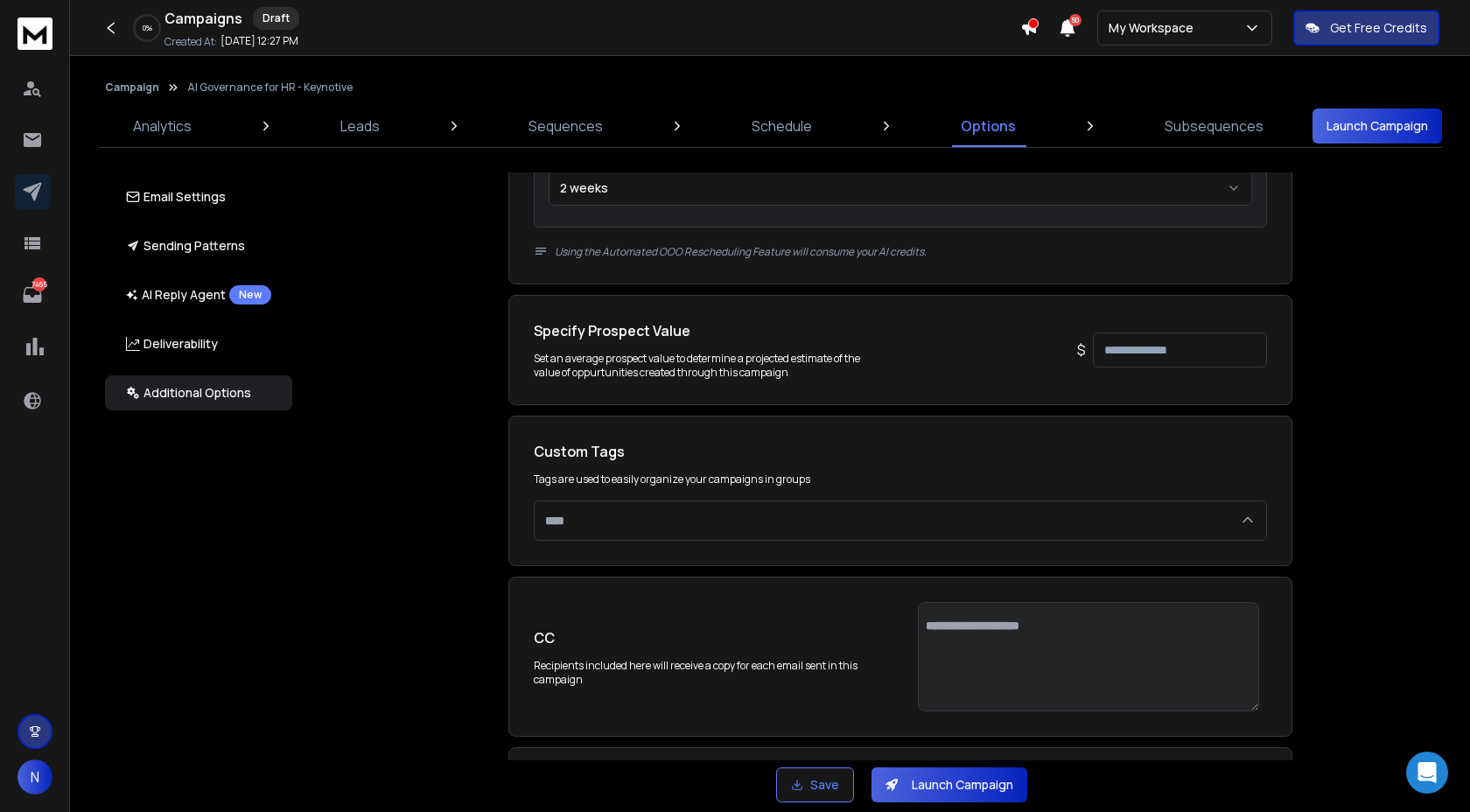
scroll to position [3499, 0]
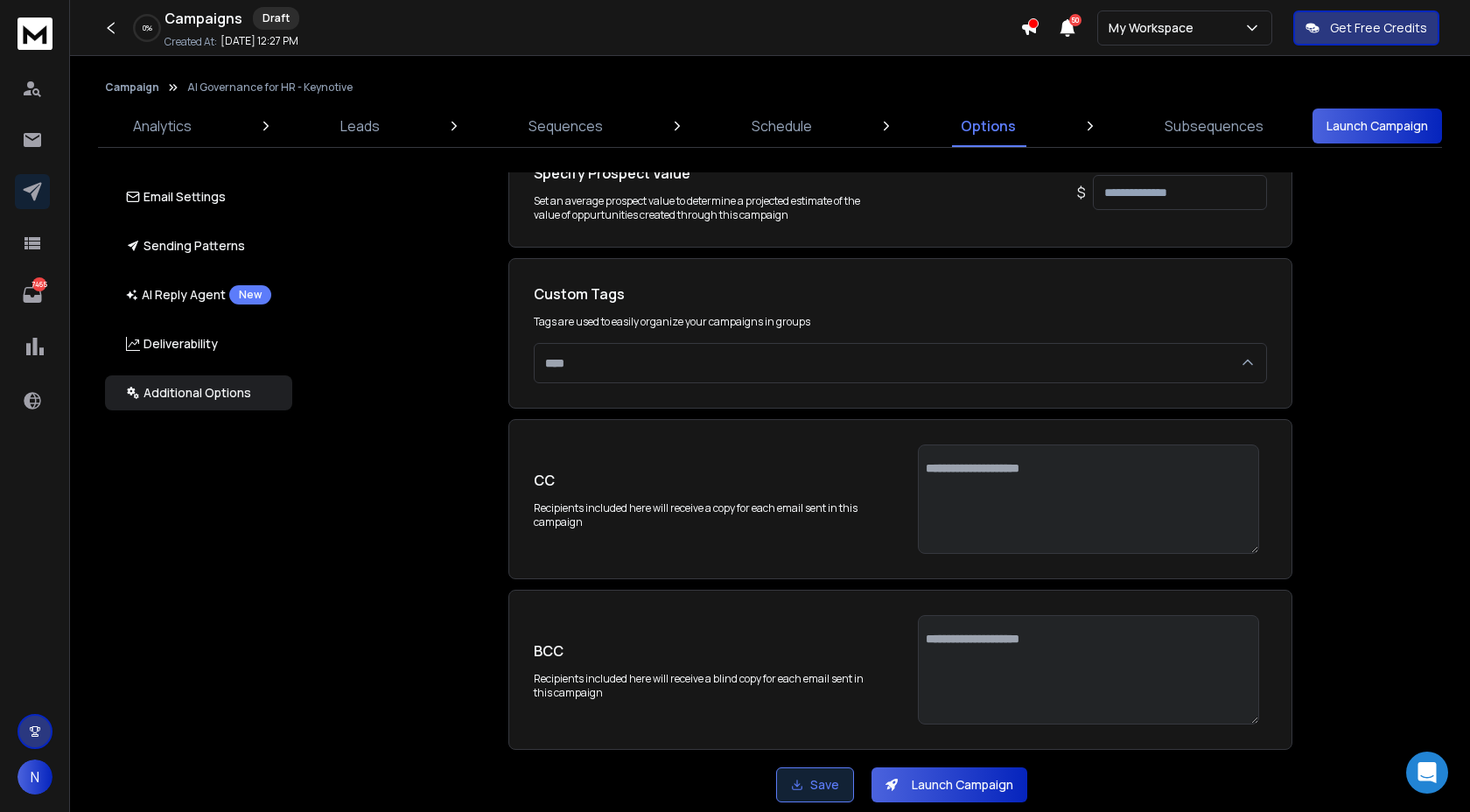
click at [820, 791] on button "Save" at bounding box center [815, 785] width 78 height 35
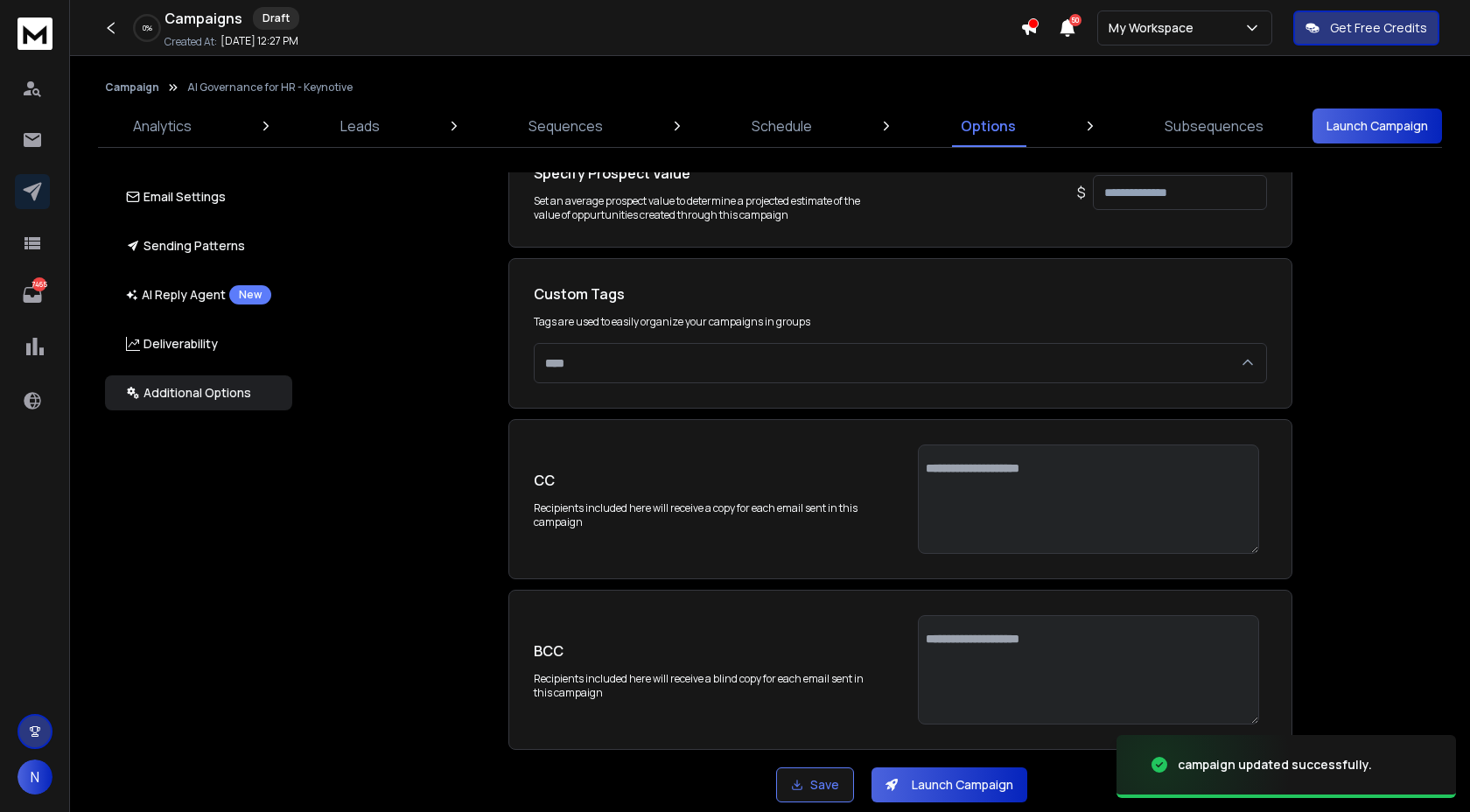
click at [915, 785] on button "Launch Campaign" at bounding box center [949, 785] width 155 height 35
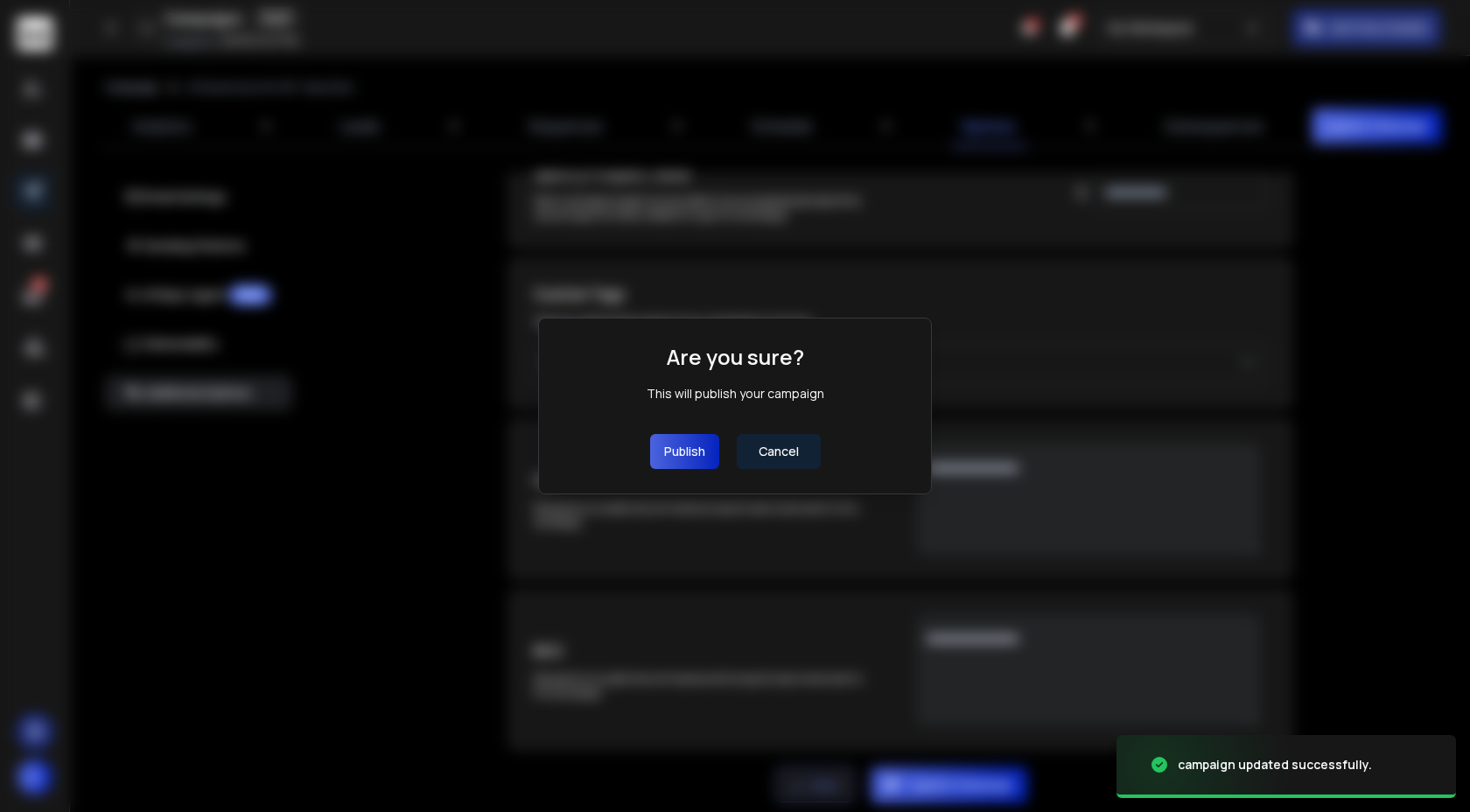
click at [693, 464] on button "Publish" at bounding box center [684, 452] width 69 height 35
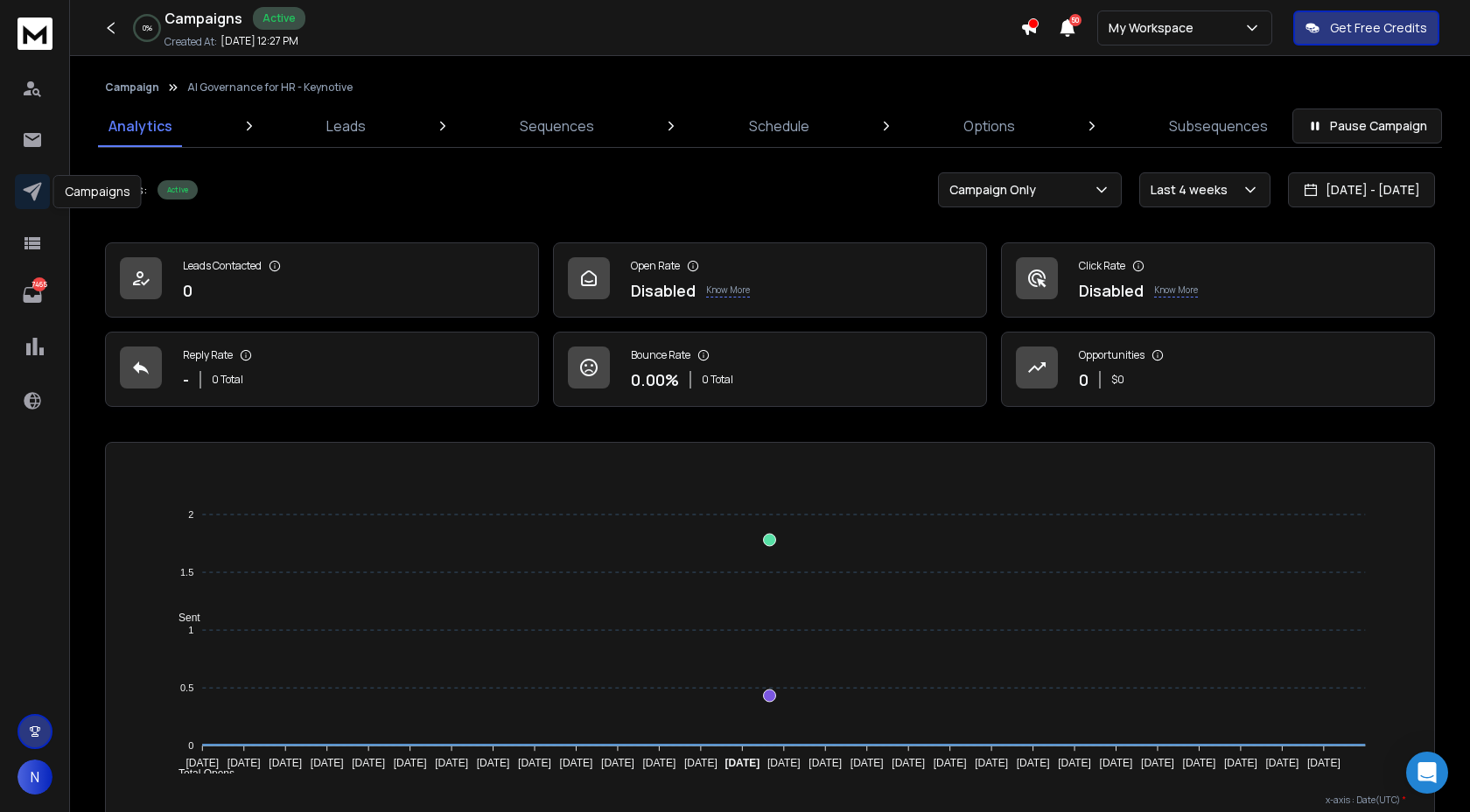
click at [35, 191] on icon at bounding box center [31, 190] width 18 height 18
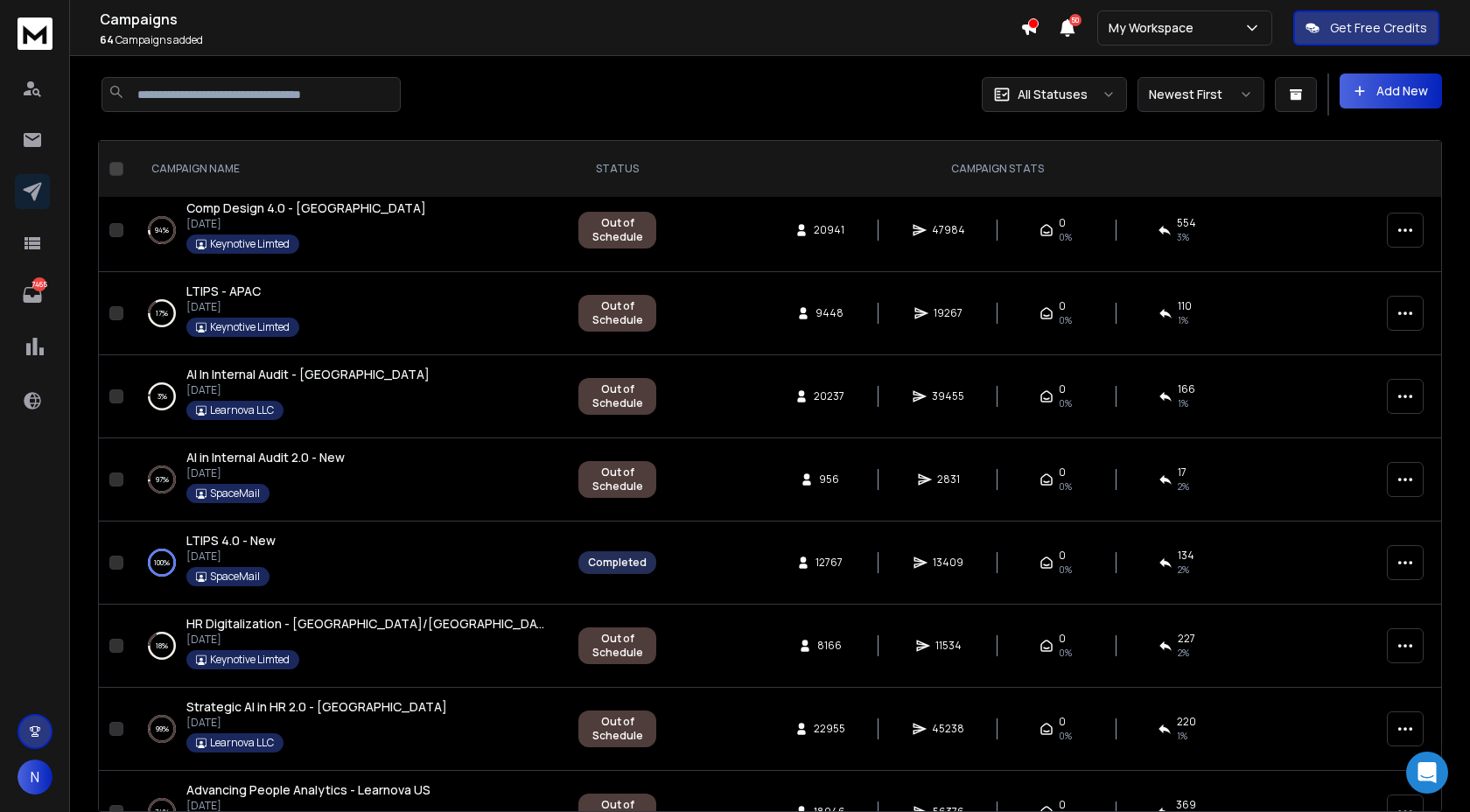
scroll to position [2004, 0]
click at [303, 630] on span "HR Digitalization - [GEOGRAPHIC_DATA]/[GEOGRAPHIC_DATA]" at bounding box center [372, 622] width 372 height 17
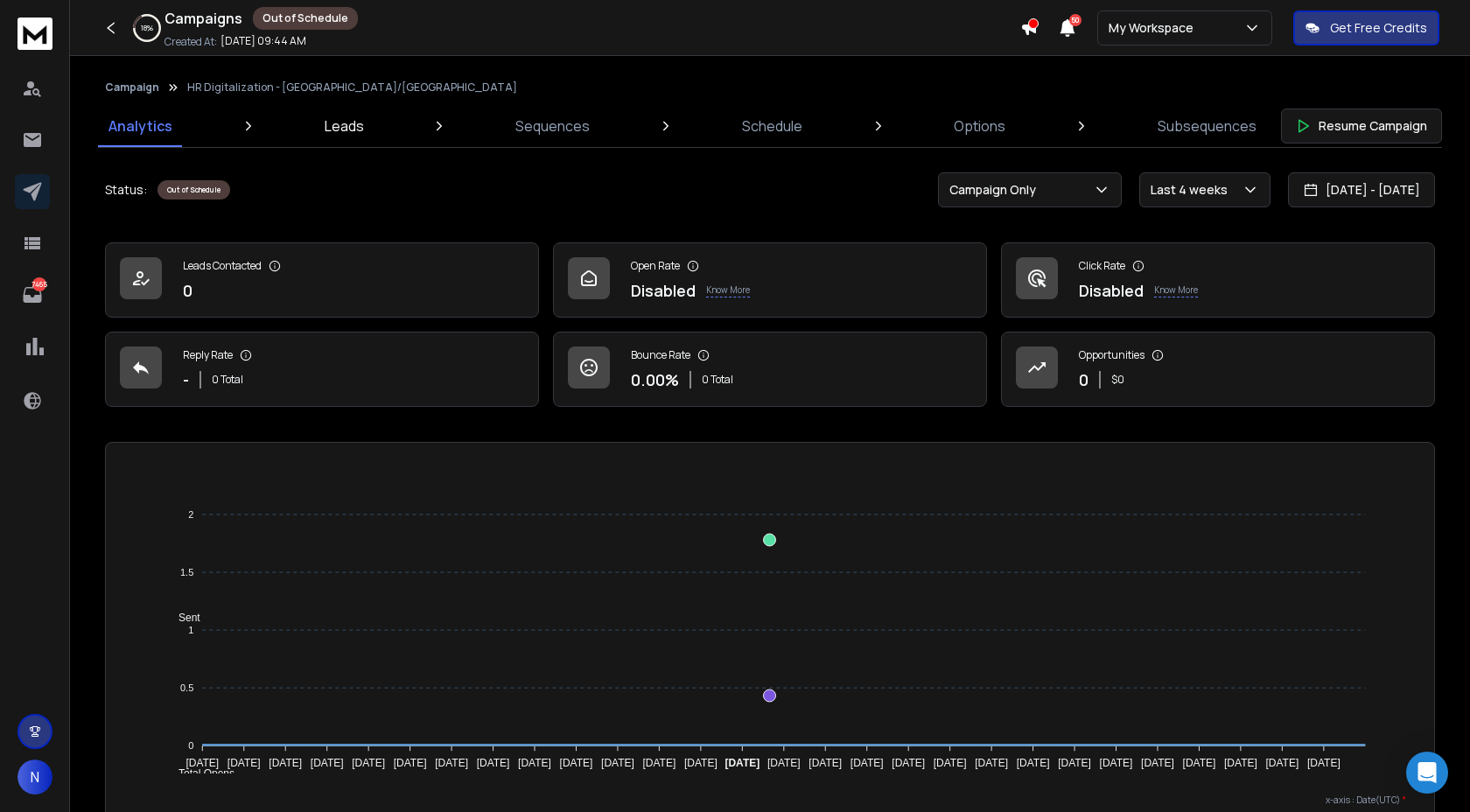
click at [337, 132] on p "Leads" at bounding box center [344, 126] width 40 height 21
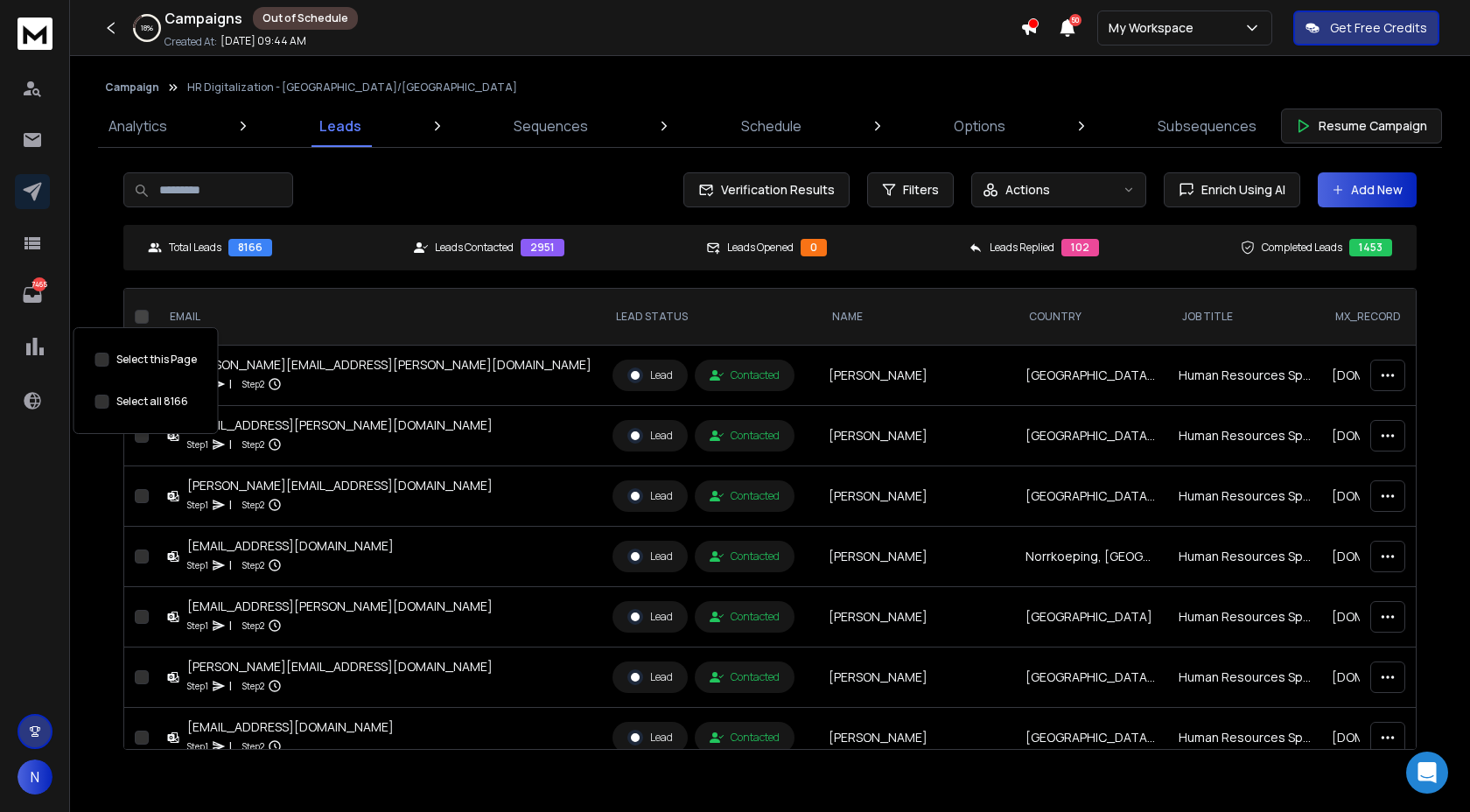
click at [140, 317] on button "Select this Page" at bounding box center [142, 317] width 14 height 14
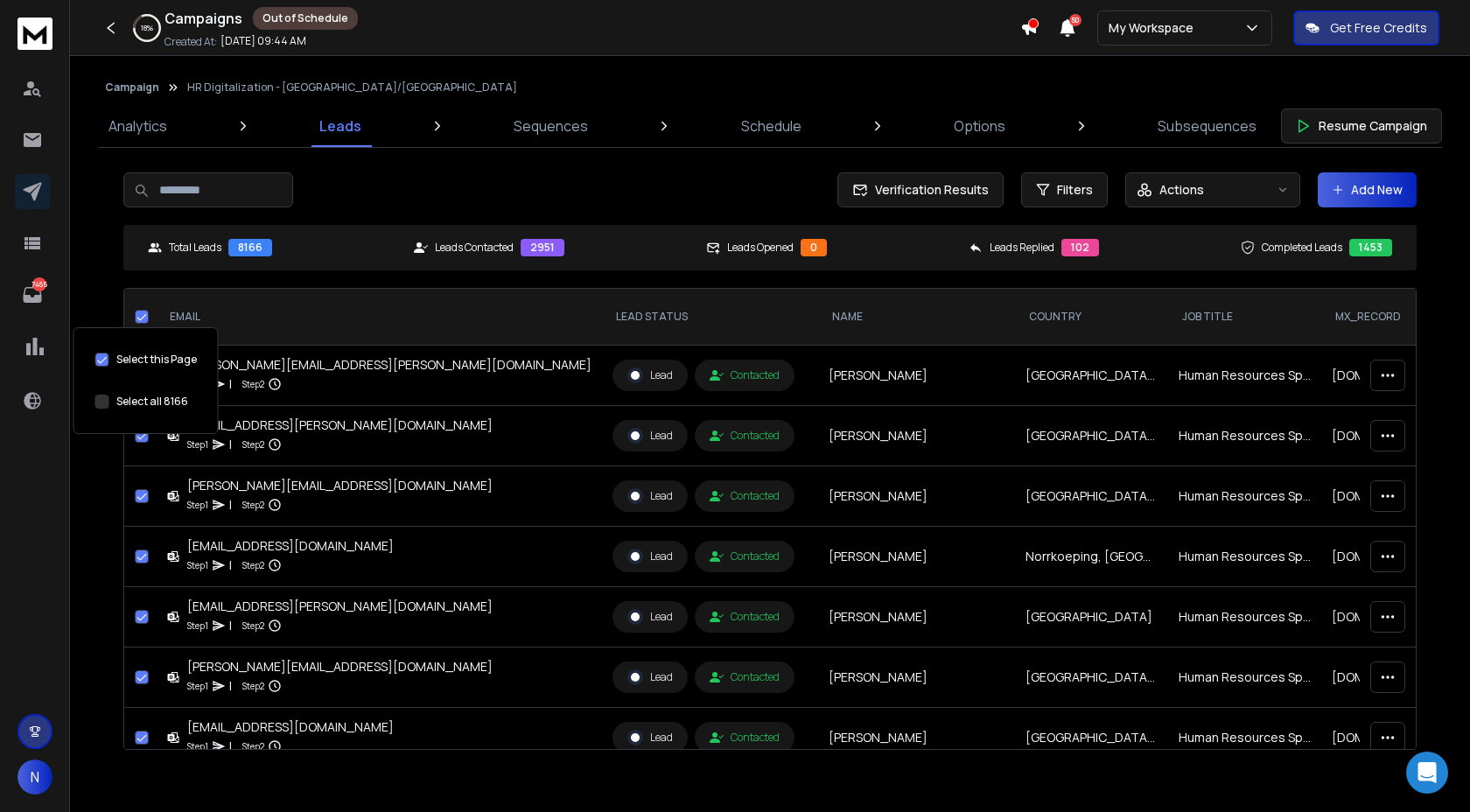
click at [97, 403] on button "Select this Page" at bounding box center [102, 401] width 14 height 14
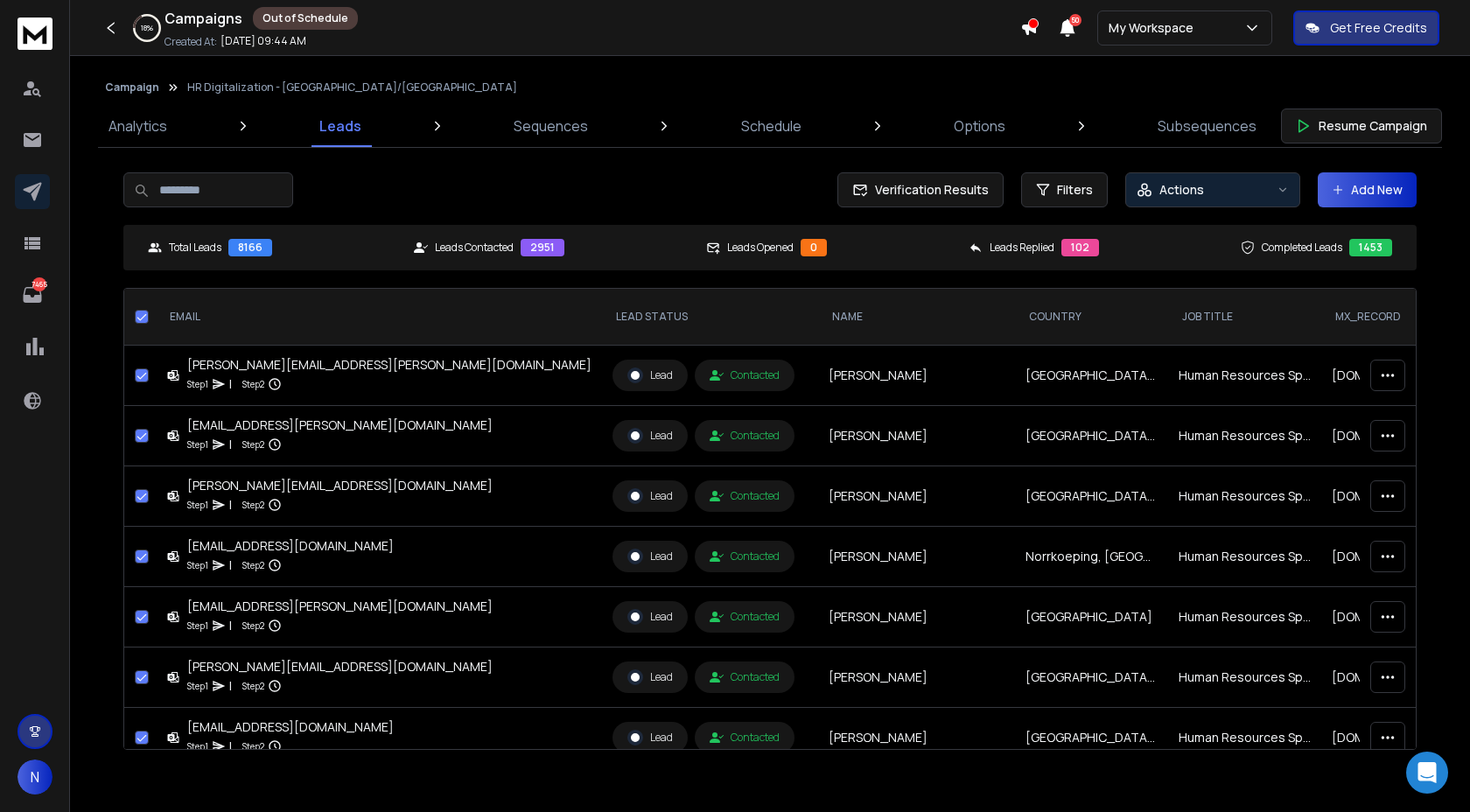
click at [1212, 189] on div "Actions" at bounding box center [1203, 189] width 133 height 17
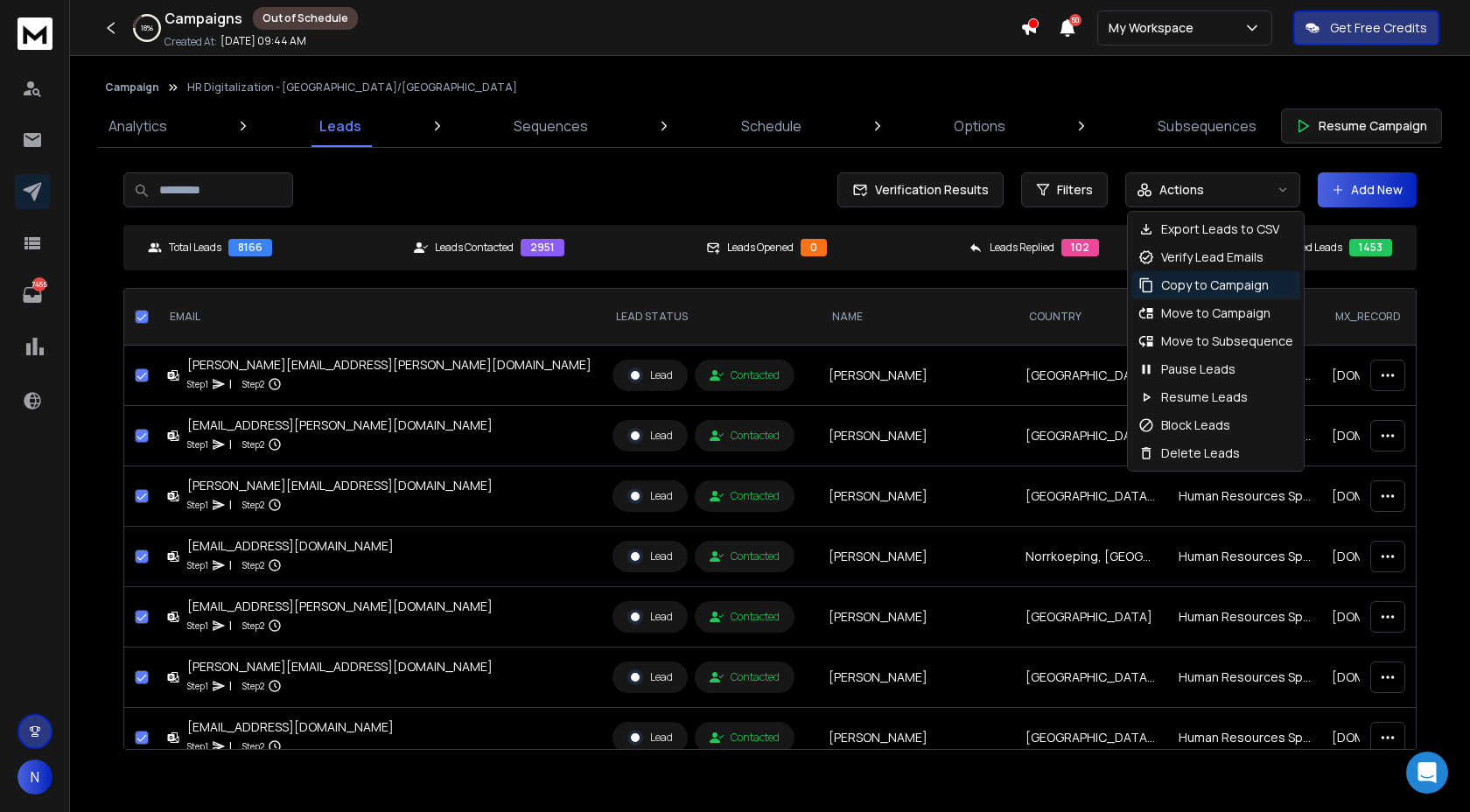
click at [1175, 295] on div "Copy to Campaign" at bounding box center [1216, 285] width 169 height 28
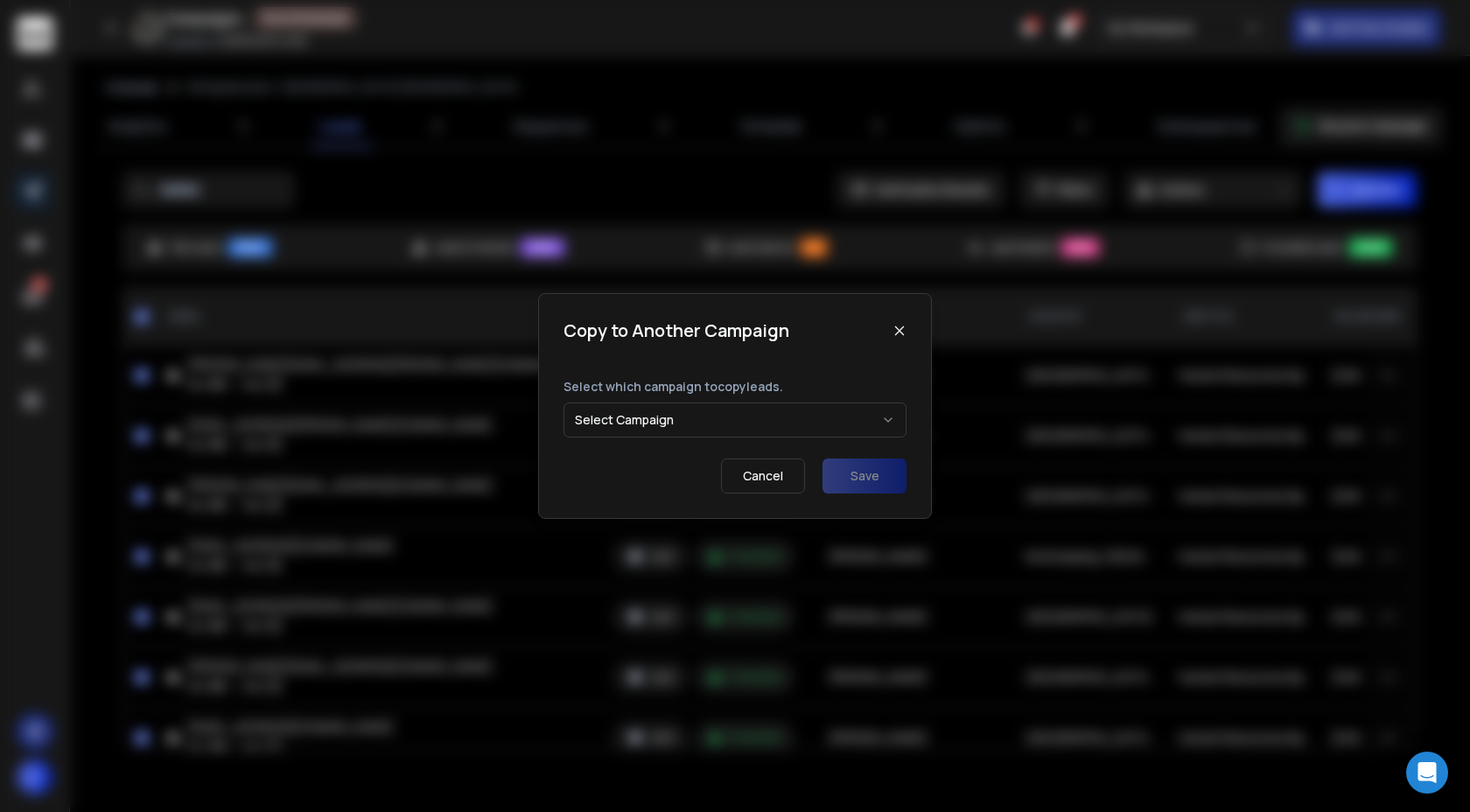
click at [634, 417] on button "Select Campaign" at bounding box center [735, 420] width 343 height 35
click at [869, 474] on button "Save" at bounding box center [865, 476] width 84 height 35
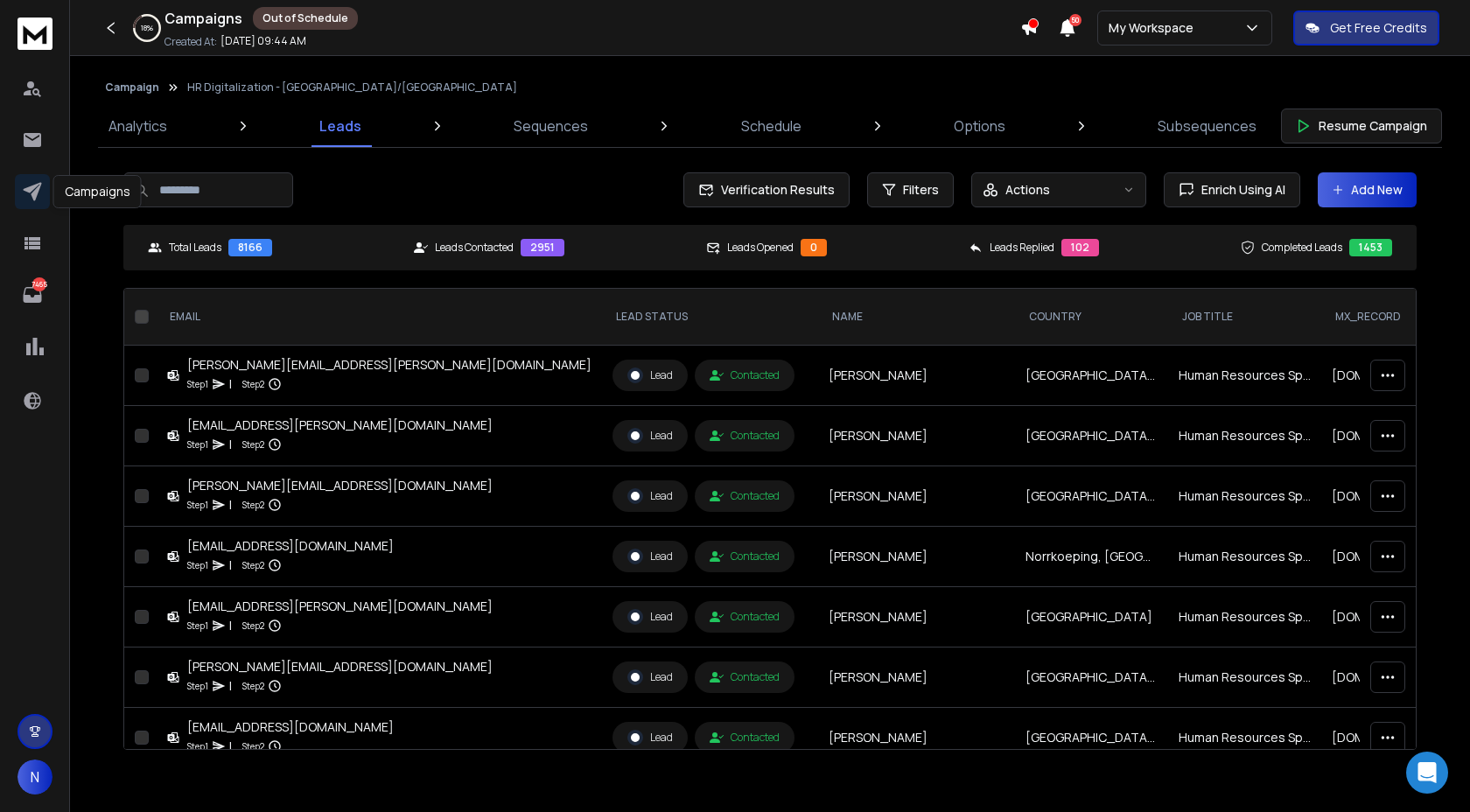
click at [22, 192] on icon at bounding box center [33, 191] width 21 height 21
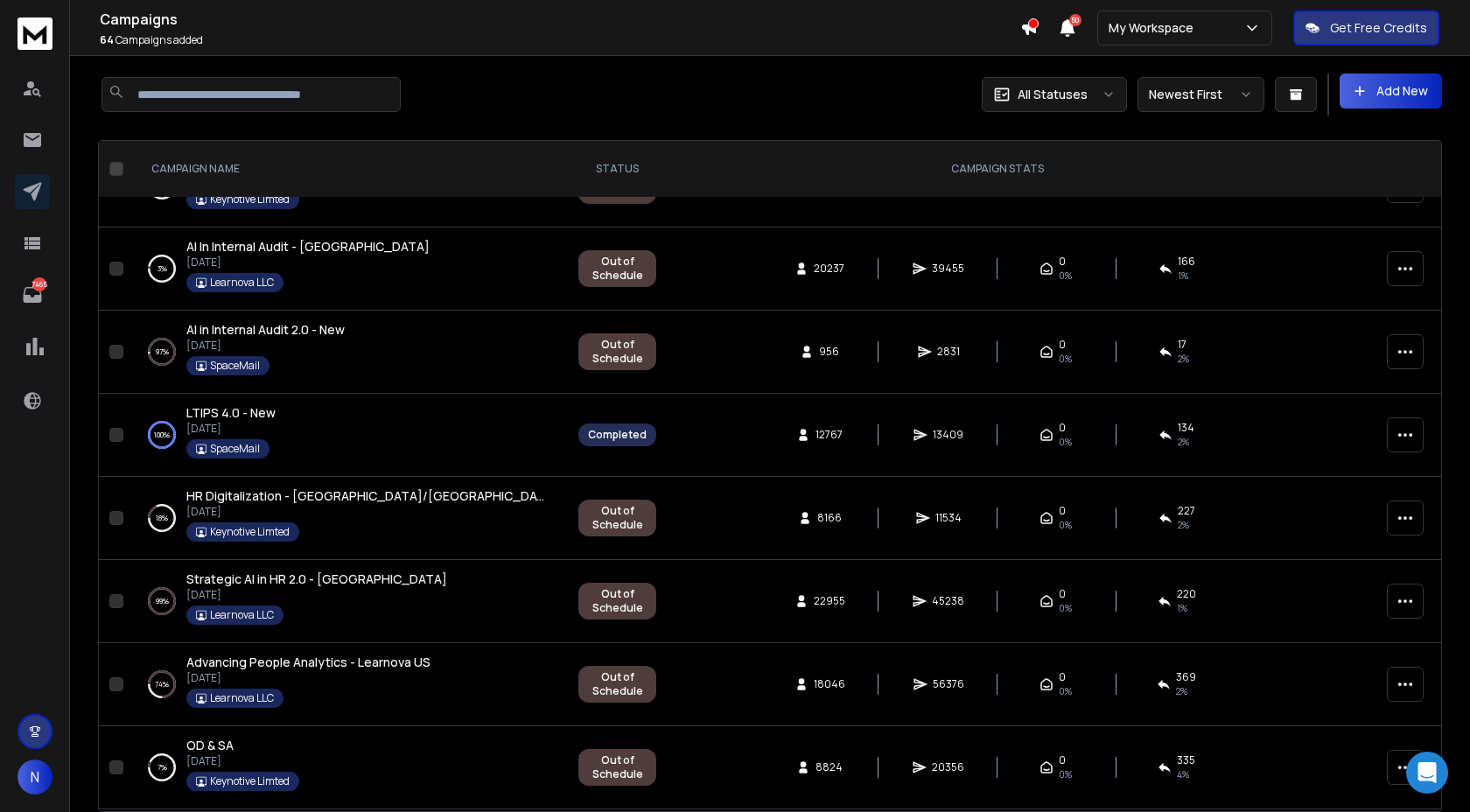
scroll to position [2186, 0]
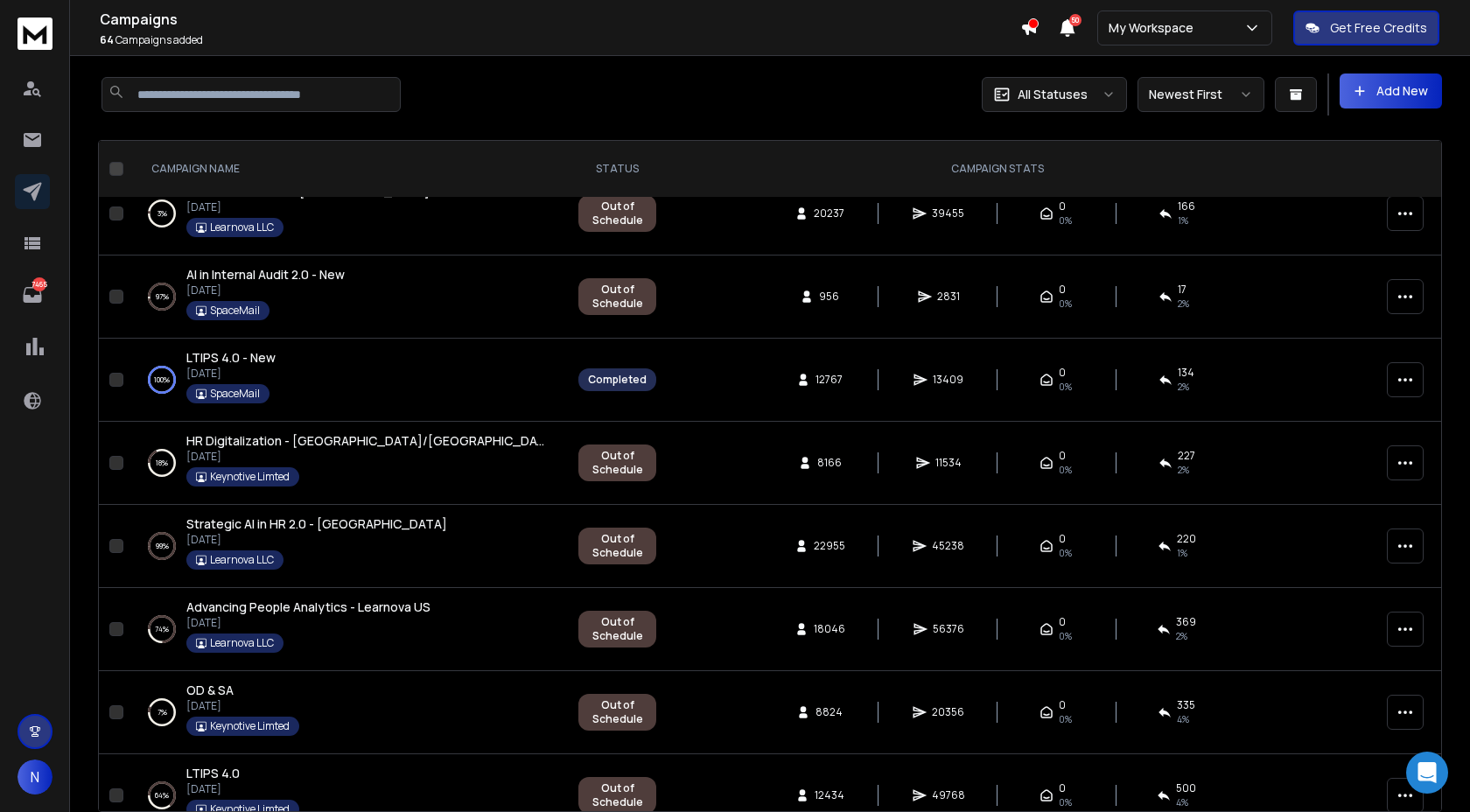
click at [310, 524] on span "Strategic AI in HR 2.0 - [GEOGRAPHIC_DATA]" at bounding box center [317, 524] width 260 height 17
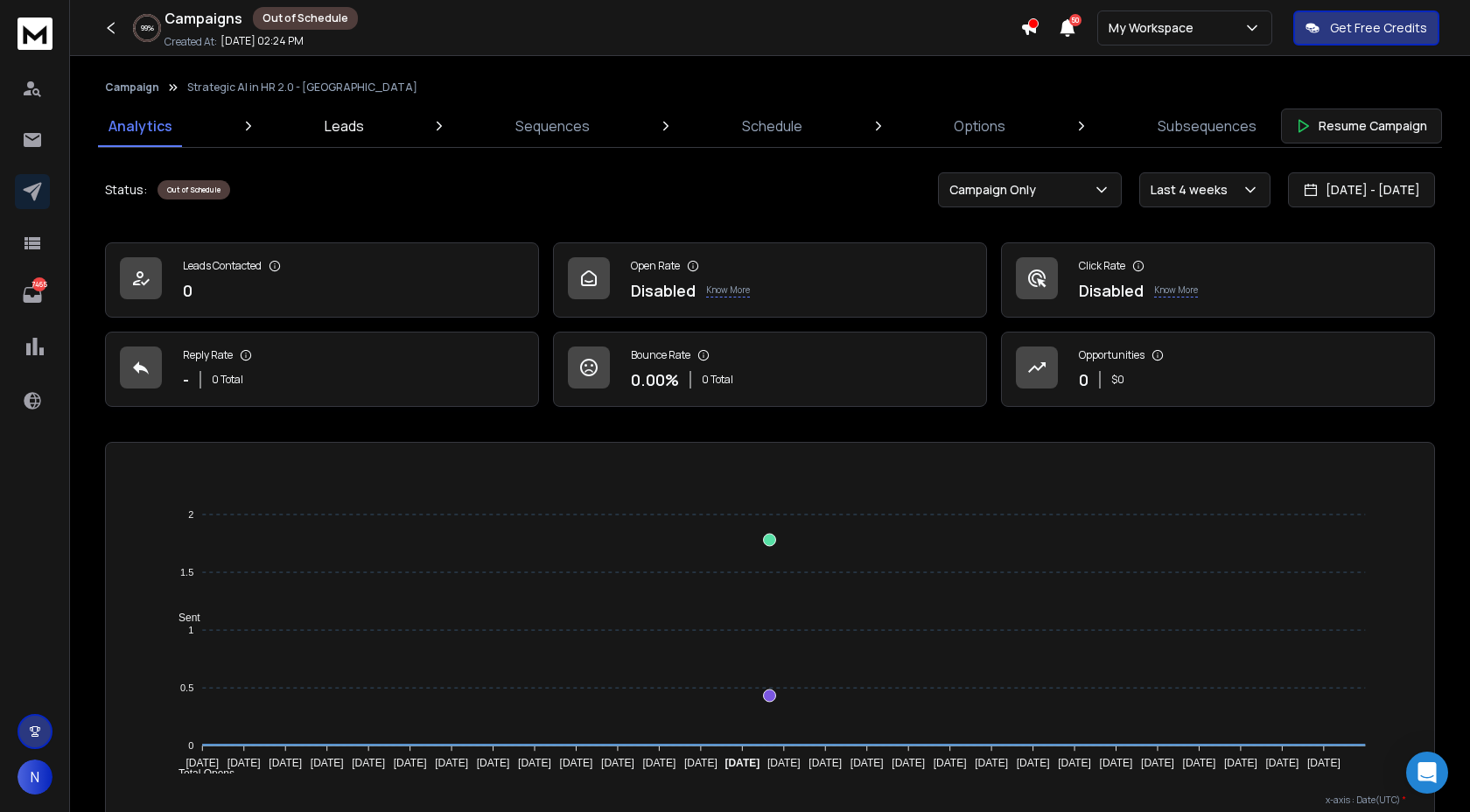
click at [340, 131] on p "Leads" at bounding box center [344, 126] width 40 height 21
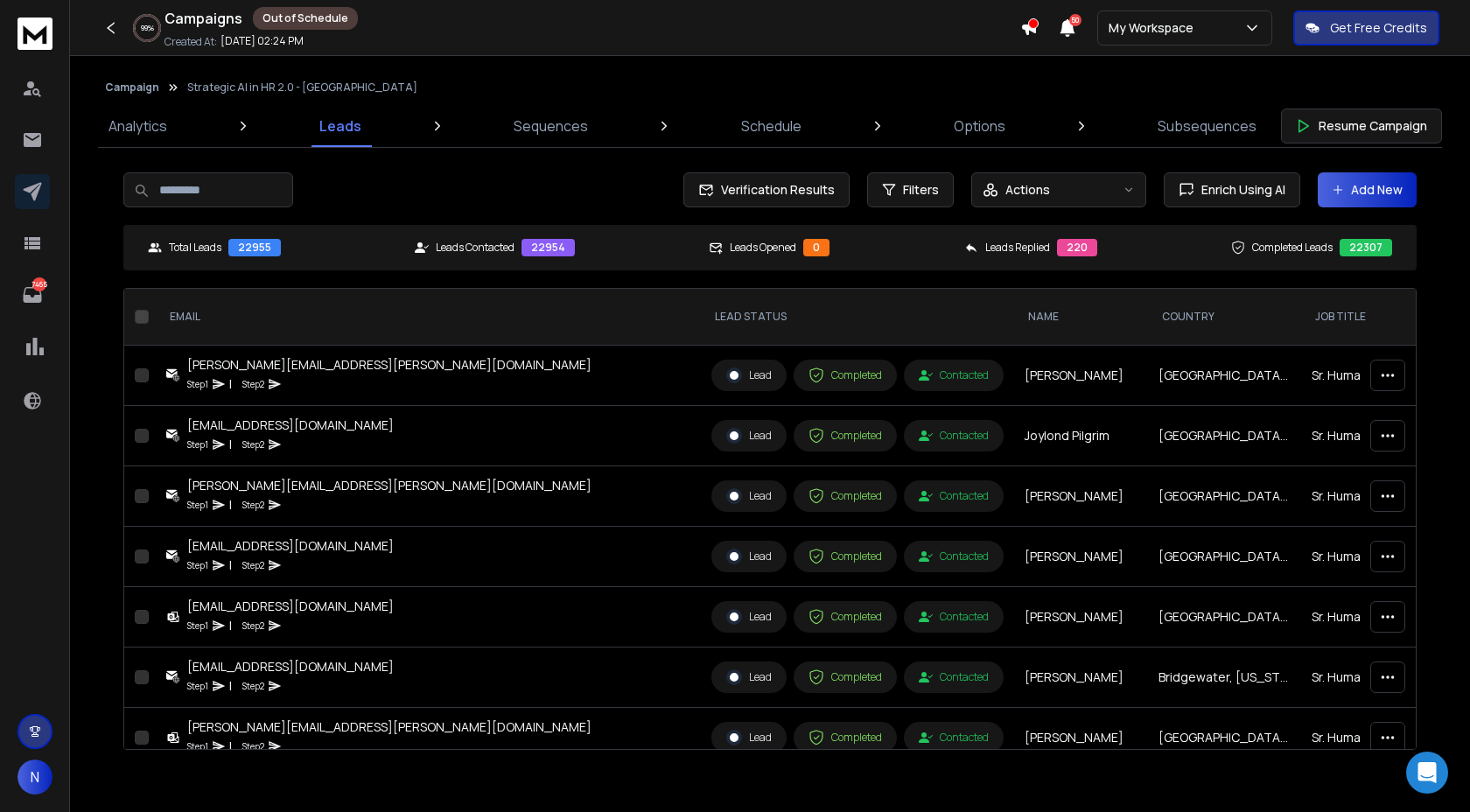
click at [129, 311] on th at bounding box center [140, 317] width 31 height 57
click at [135, 313] on button "Select this Page" at bounding box center [142, 317] width 14 height 14
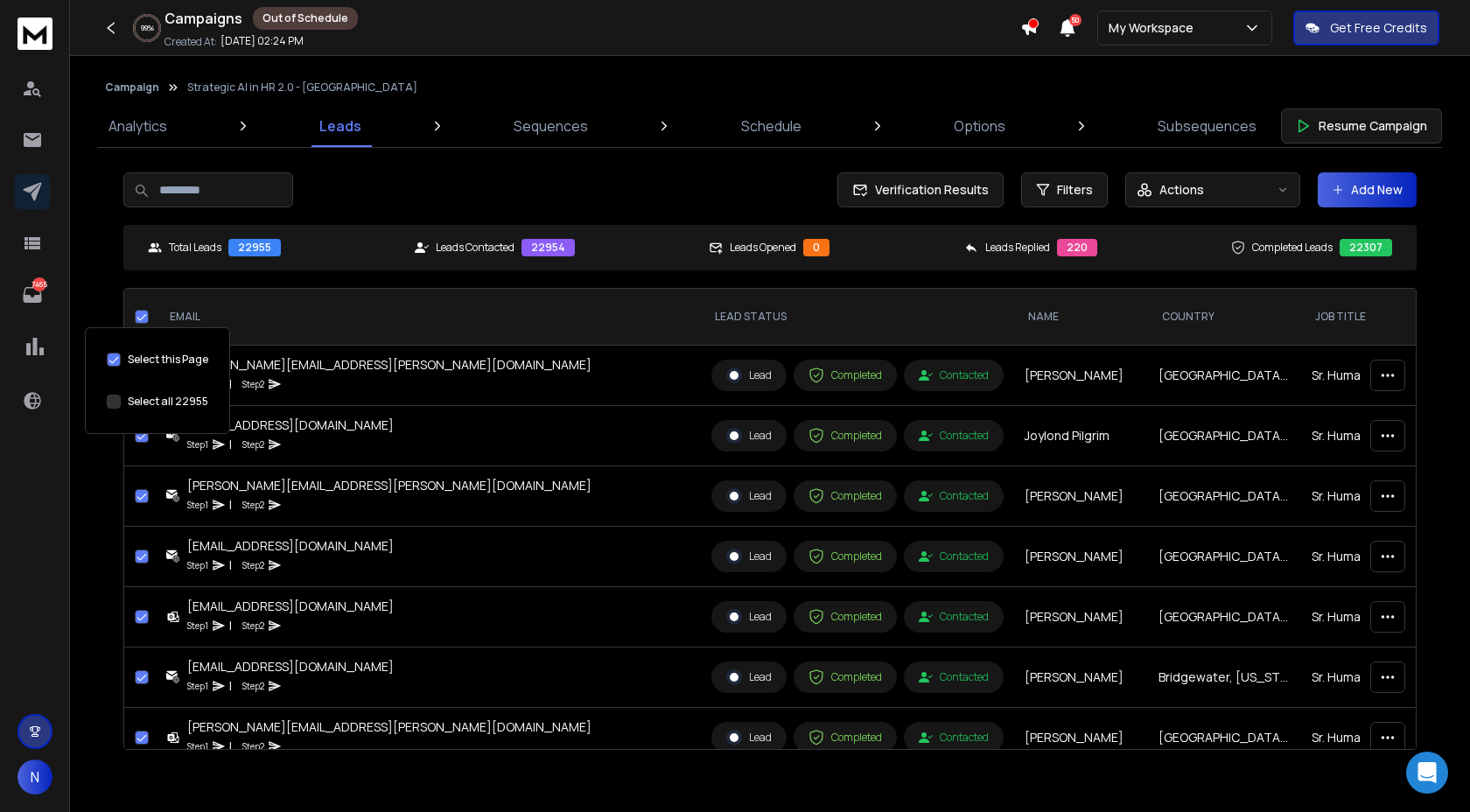
click at [118, 394] on button "Select this Page" at bounding box center [114, 401] width 14 height 14
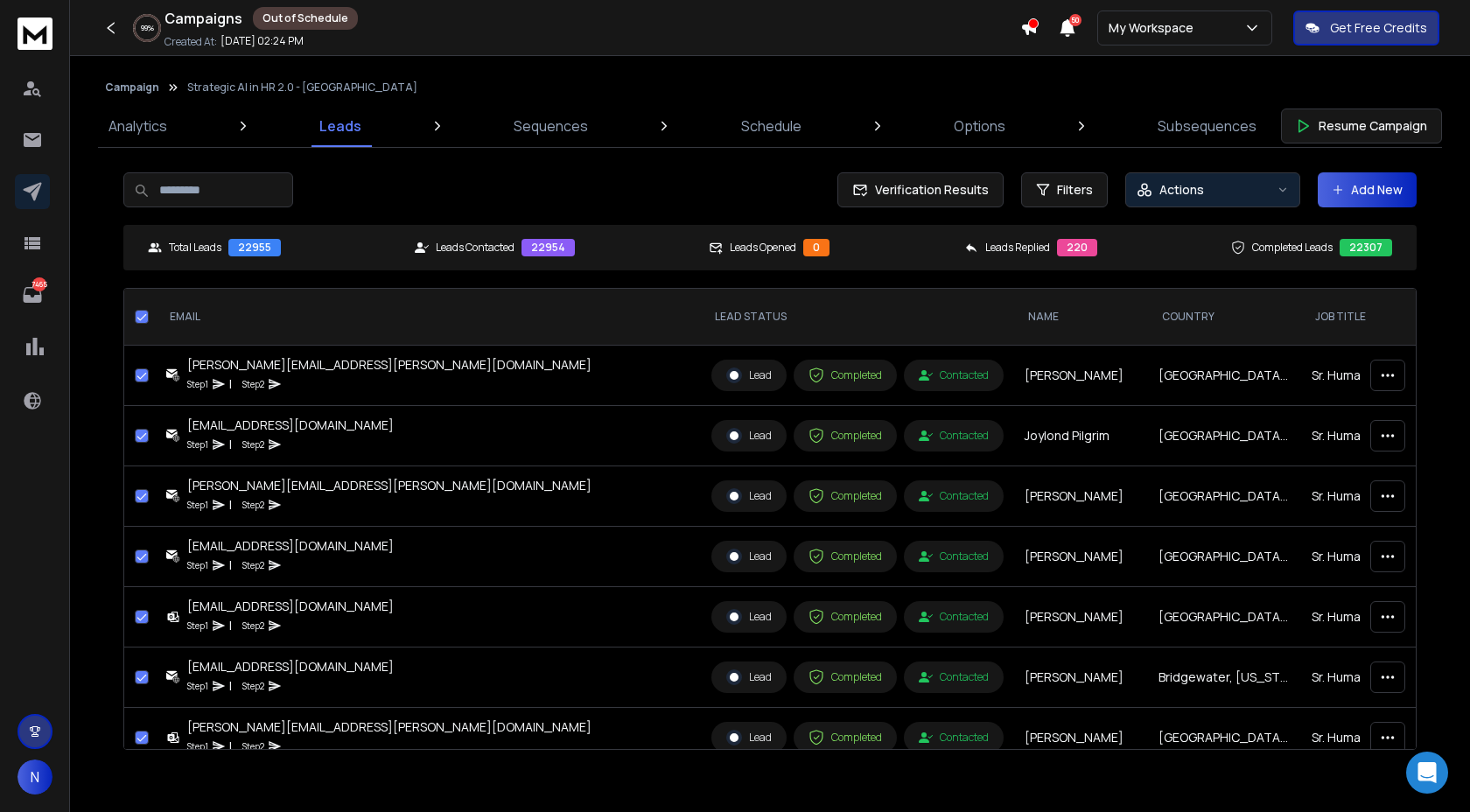
click at [1185, 198] on button "Actions" at bounding box center [1213, 189] width 175 height 35
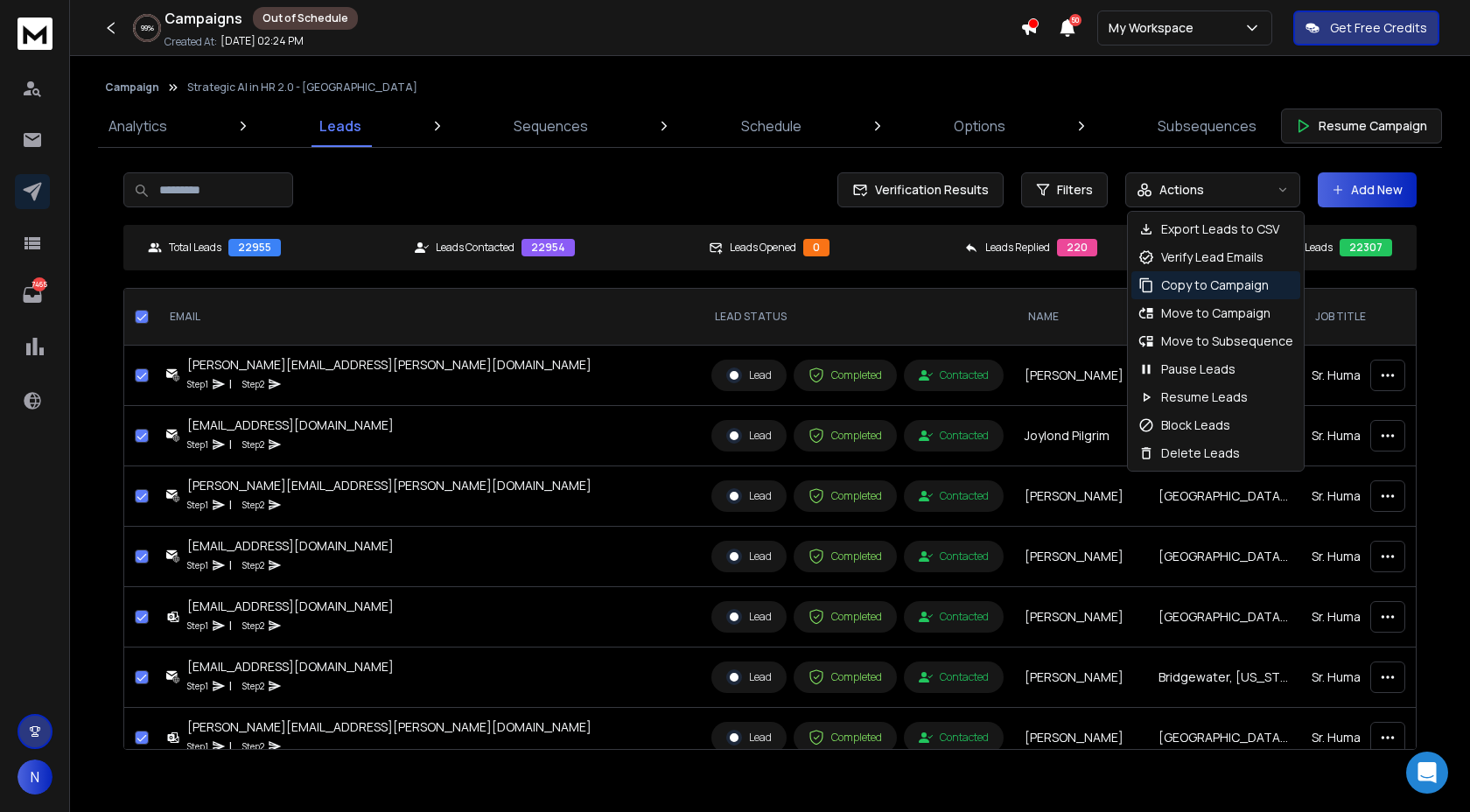
click at [1180, 287] on p "Copy to Campaign" at bounding box center [1214, 286] width 108 height 17
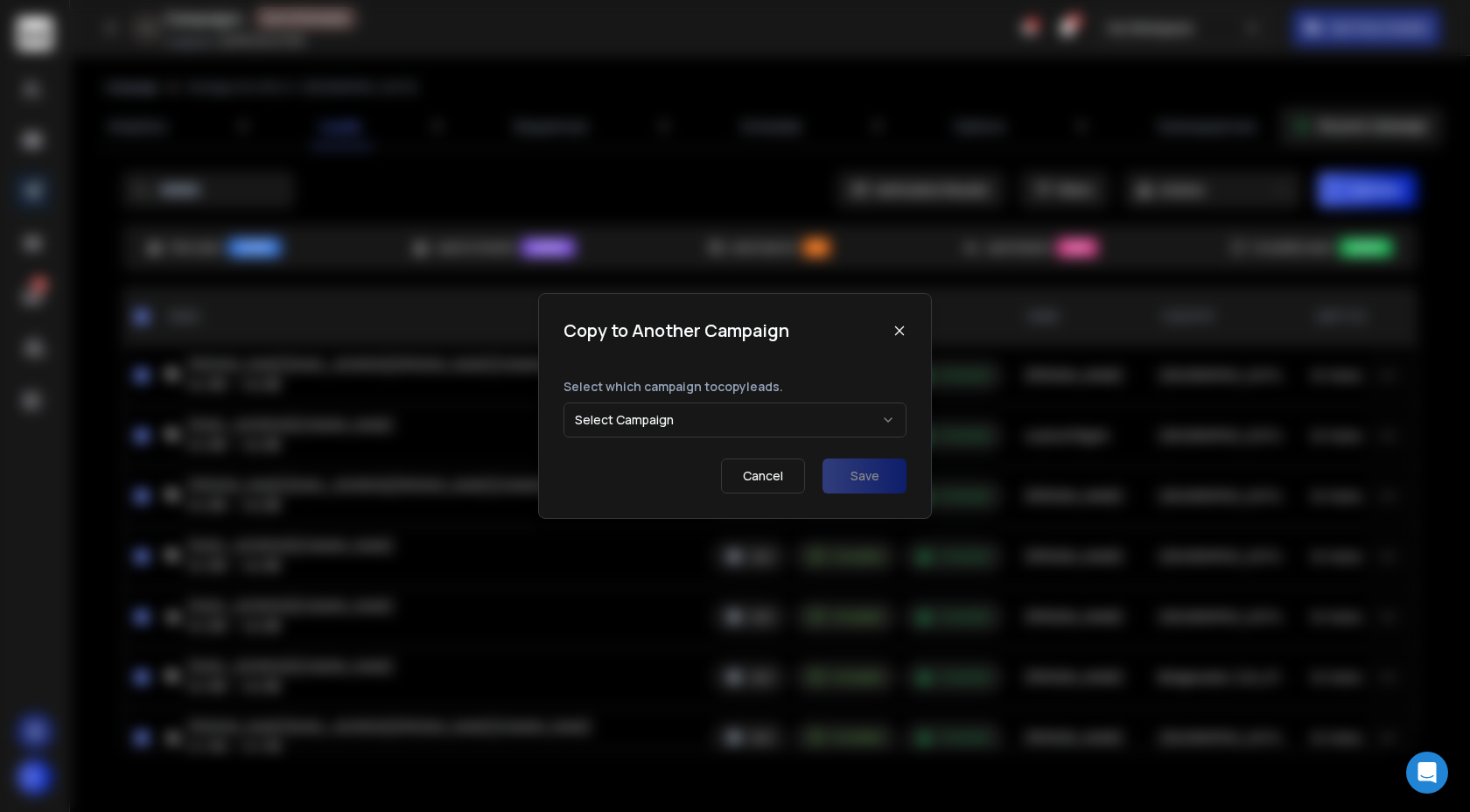
click at [628, 416] on button "Select Campaign" at bounding box center [735, 420] width 343 height 35
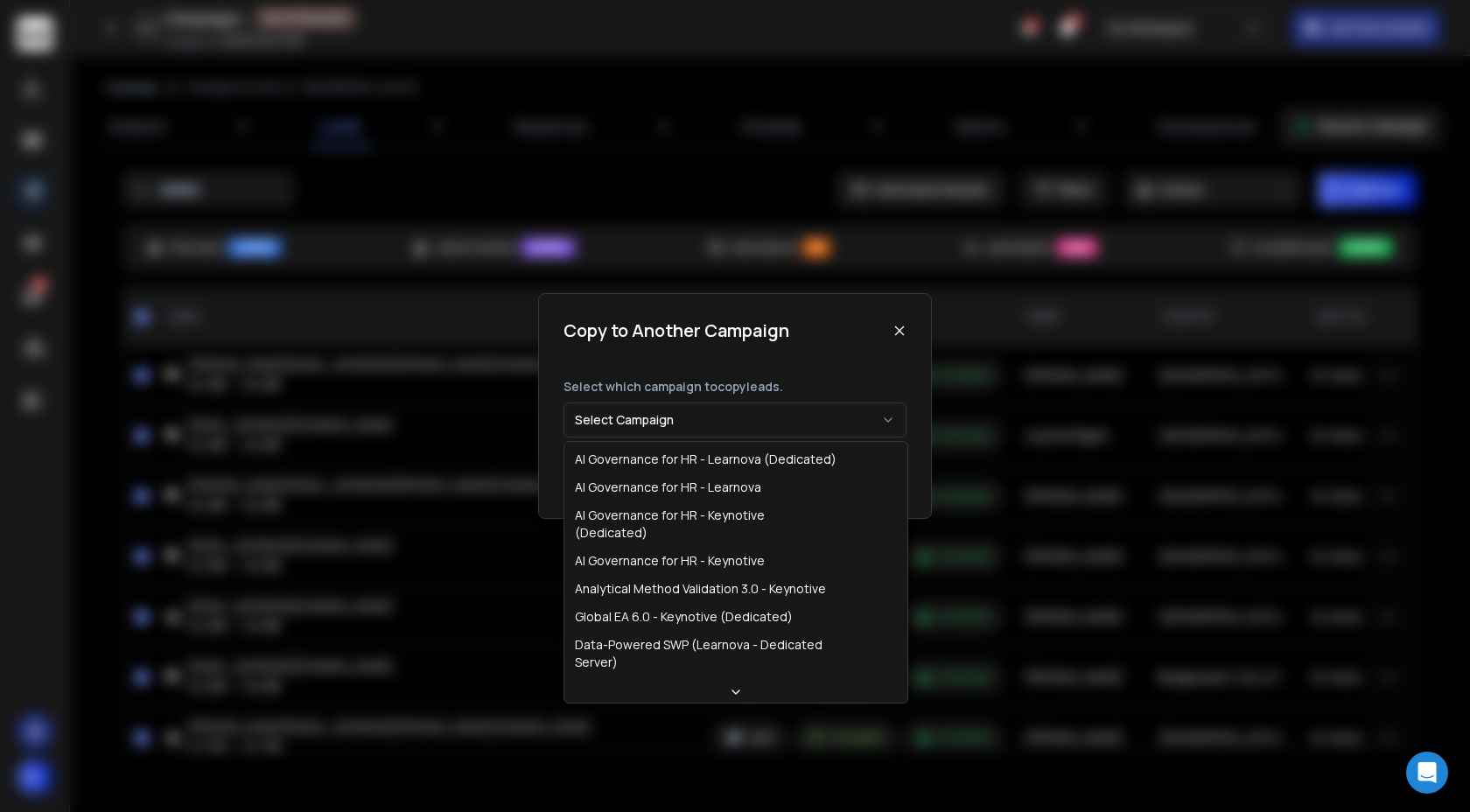
click at [911, 331] on div "Copy to Another Campaign Select which campaign to copy leads. Select Campaign C…" at bounding box center [735, 406] width 393 height 225
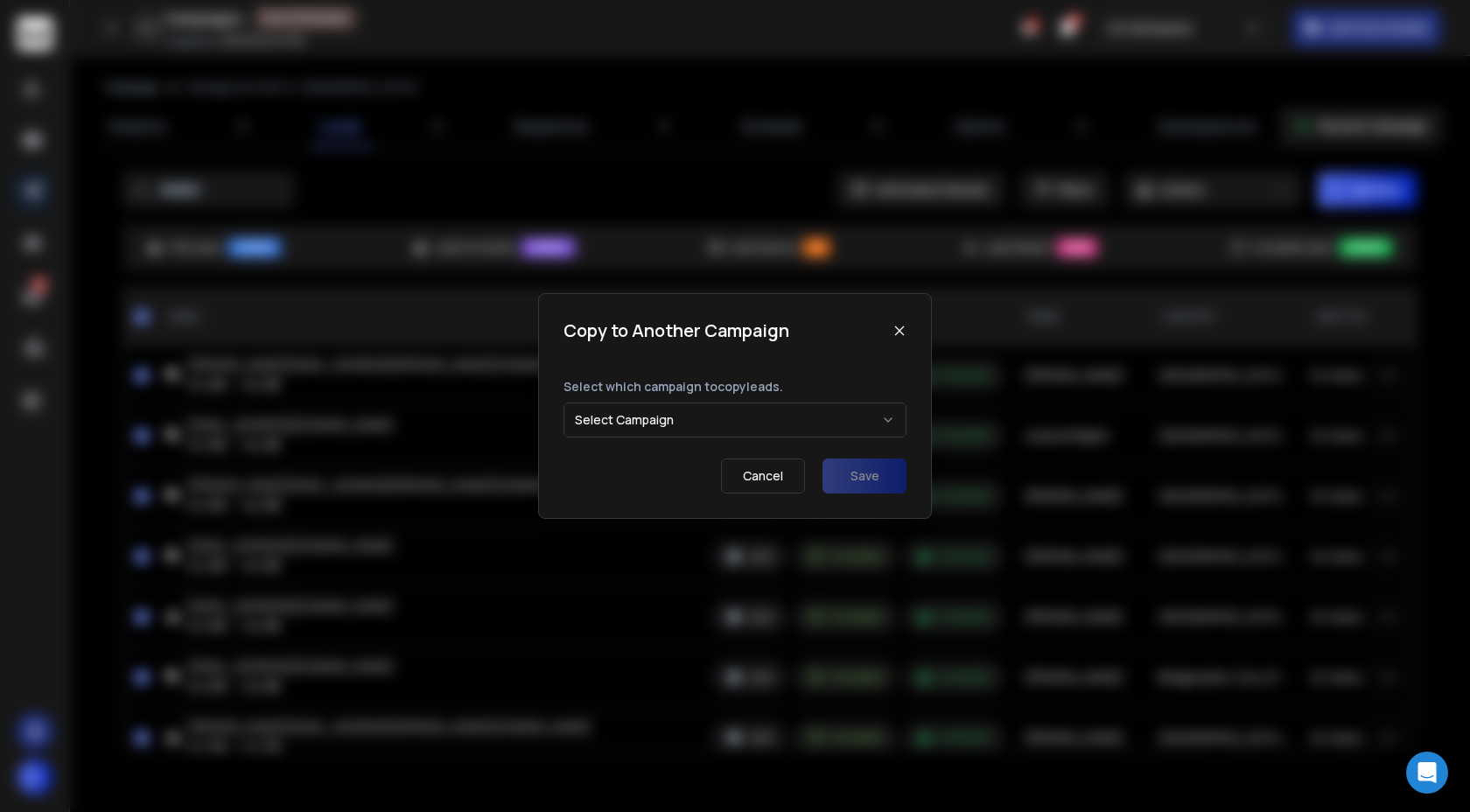
click at [907, 331] on div "Copy to Another Campaign Select which campaign to copy leads. Select Campaign C…" at bounding box center [735, 406] width 393 height 225
click at [903, 332] on icon at bounding box center [900, 331] width 10 height 10
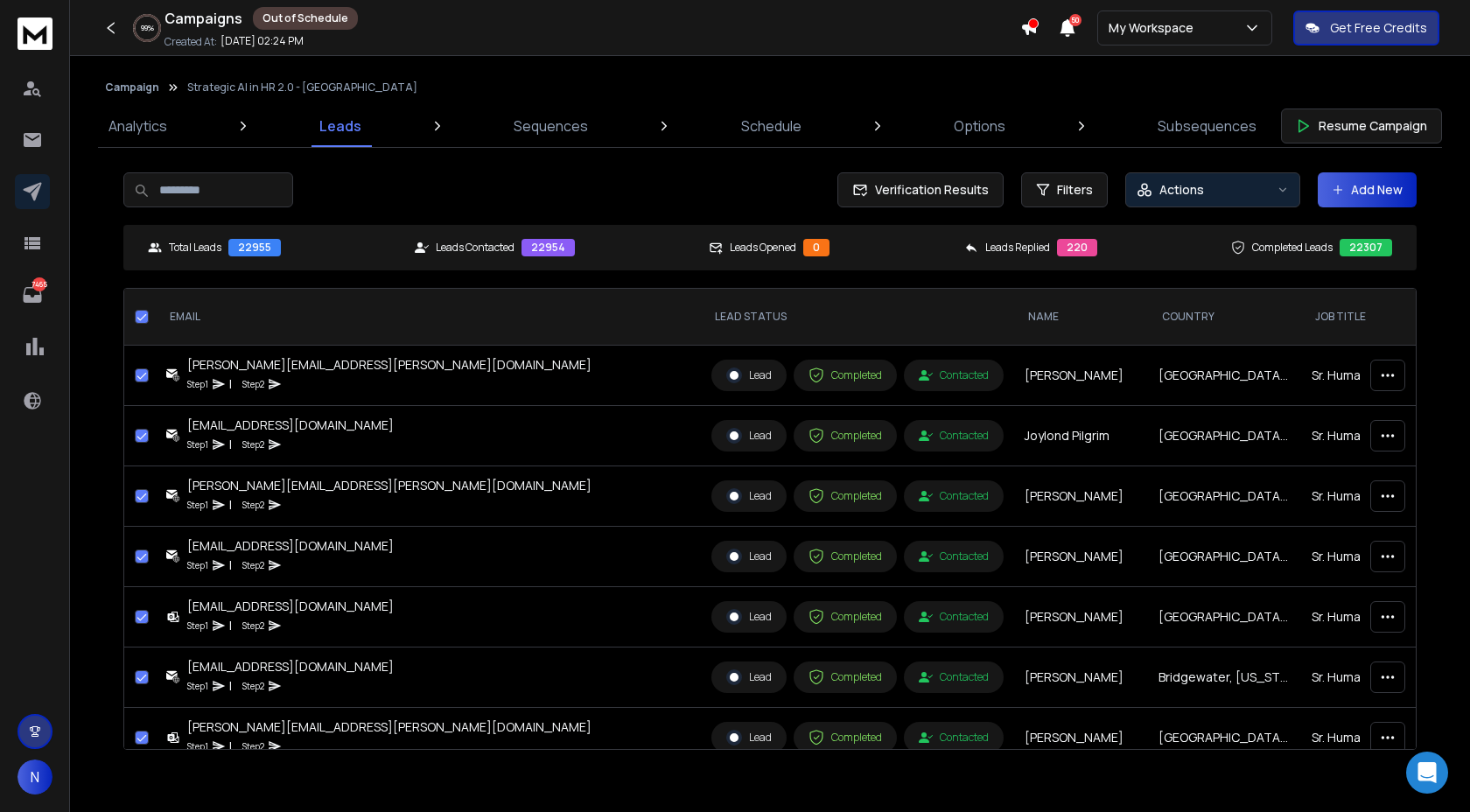
click at [1185, 197] on p "Actions" at bounding box center [1181, 189] width 45 height 17
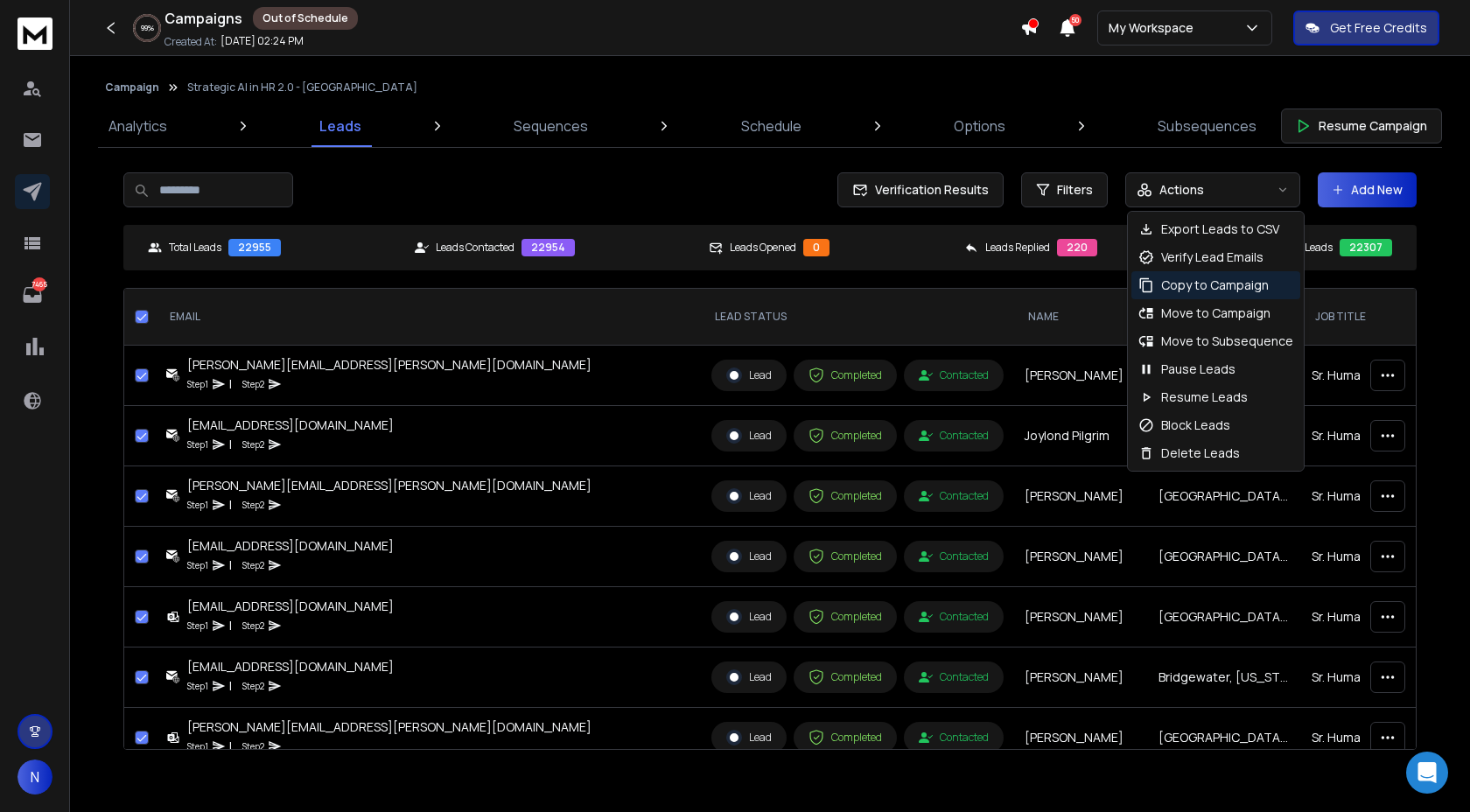
click at [1171, 284] on p "Copy to Campaign" at bounding box center [1214, 286] width 108 height 17
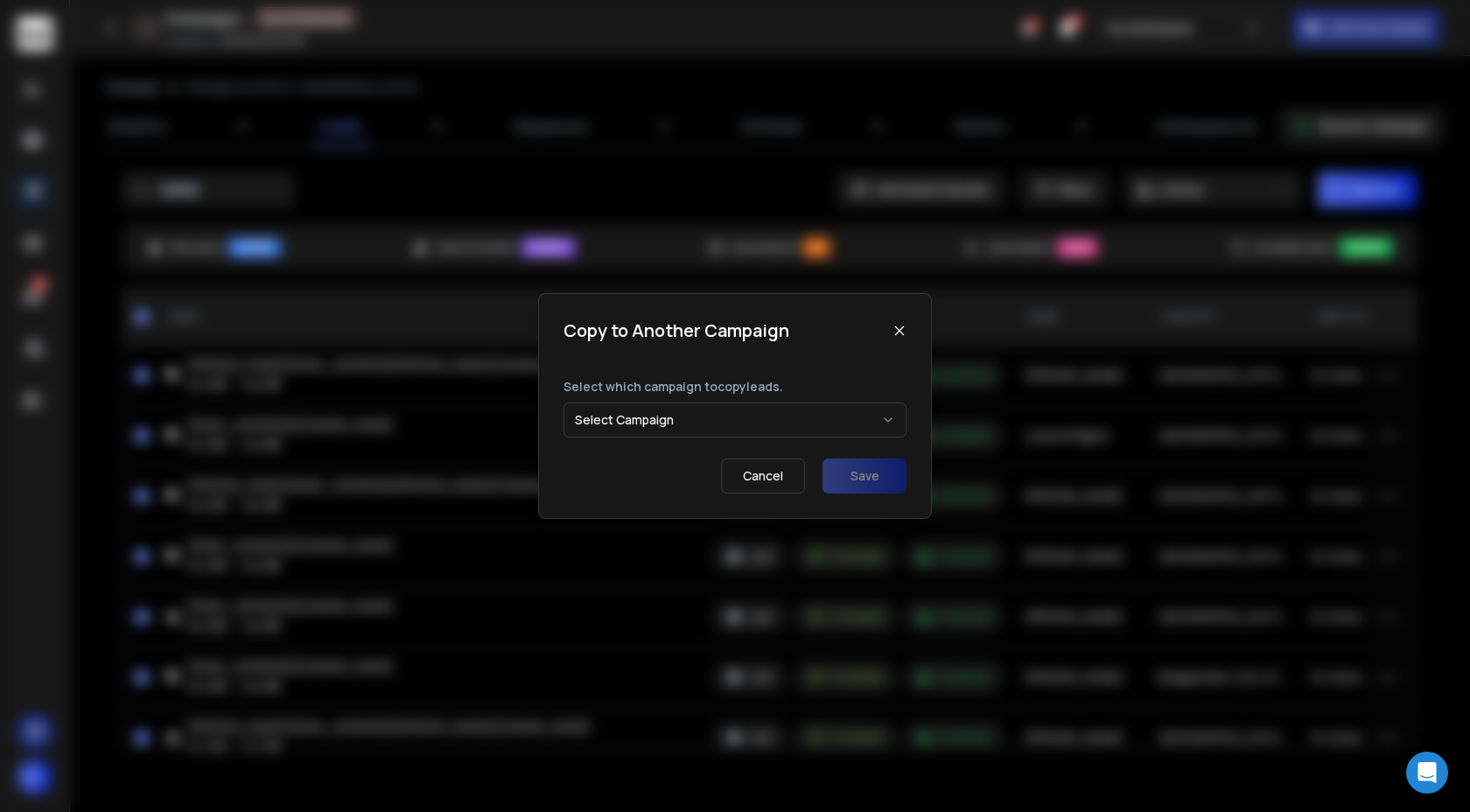
click at [691, 426] on button "Select Campaign" at bounding box center [735, 420] width 343 height 35
click at [839, 475] on button "Save" at bounding box center [865, 476] width 84 height 35
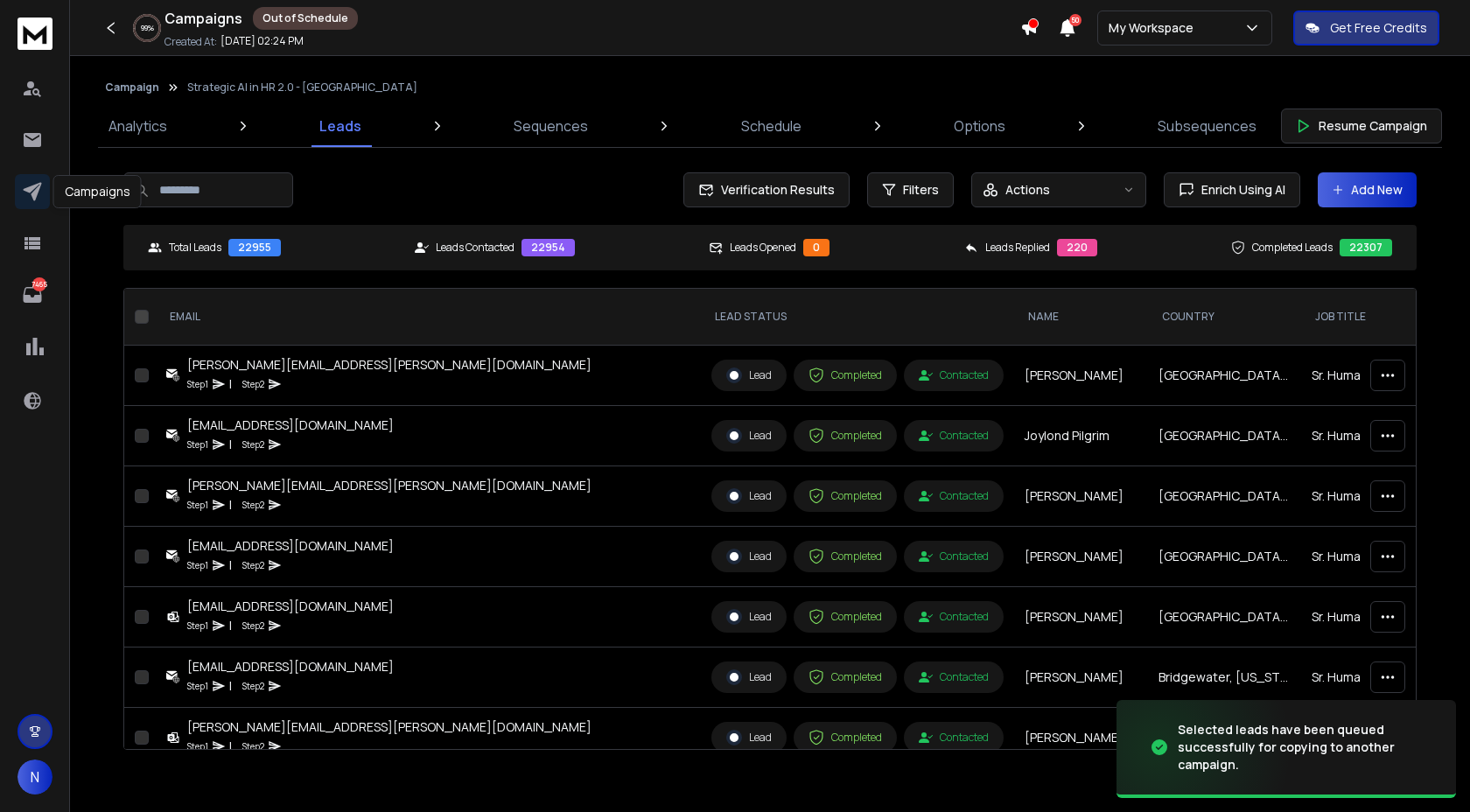
click at [26, 189] on icon at bounding box center [31, 190] width 18 height 18
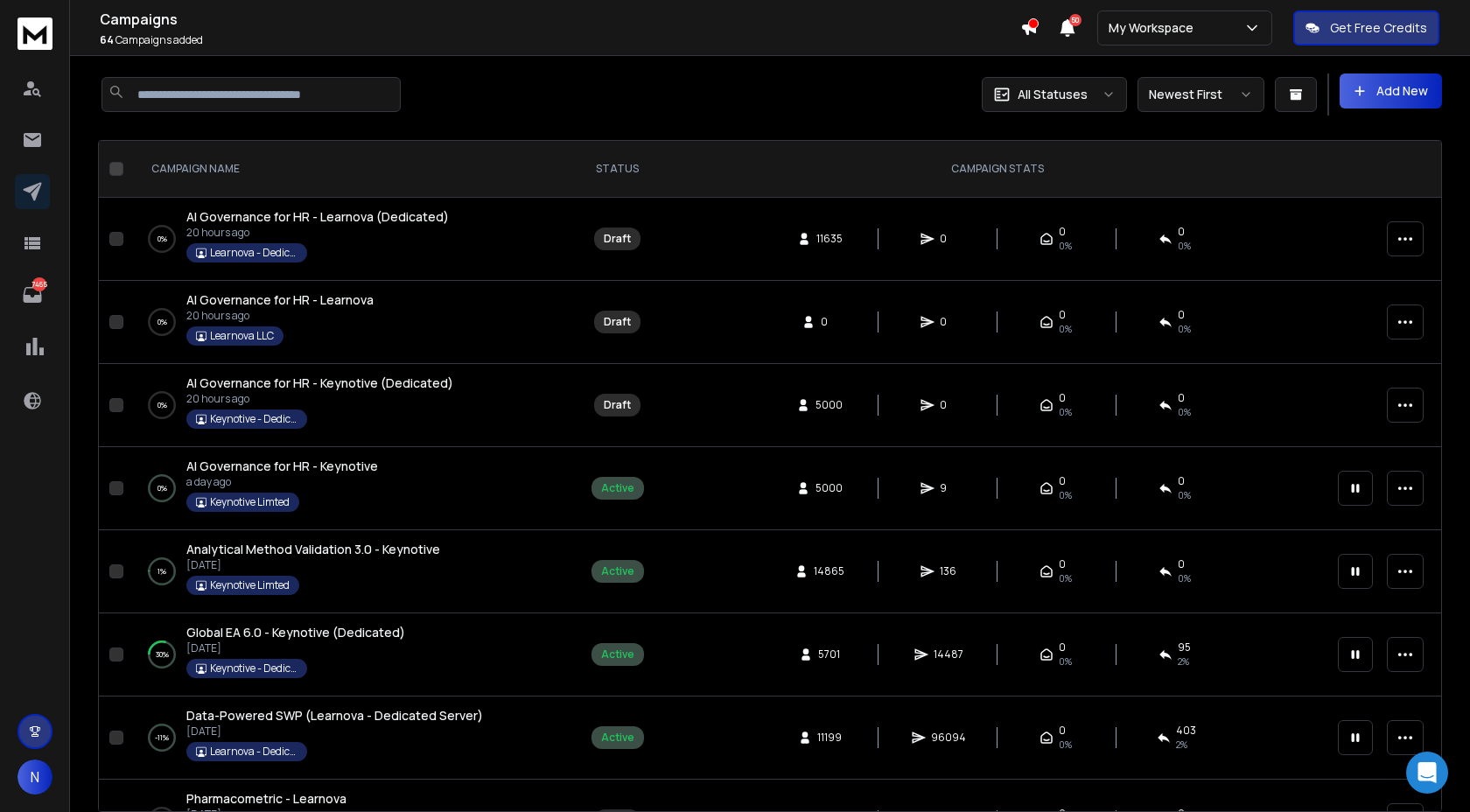
click at [384, 382] on span "AI Governance for HR - Keynotive (Dedicated)" at bounding box center [320, 382] width 267 height 17
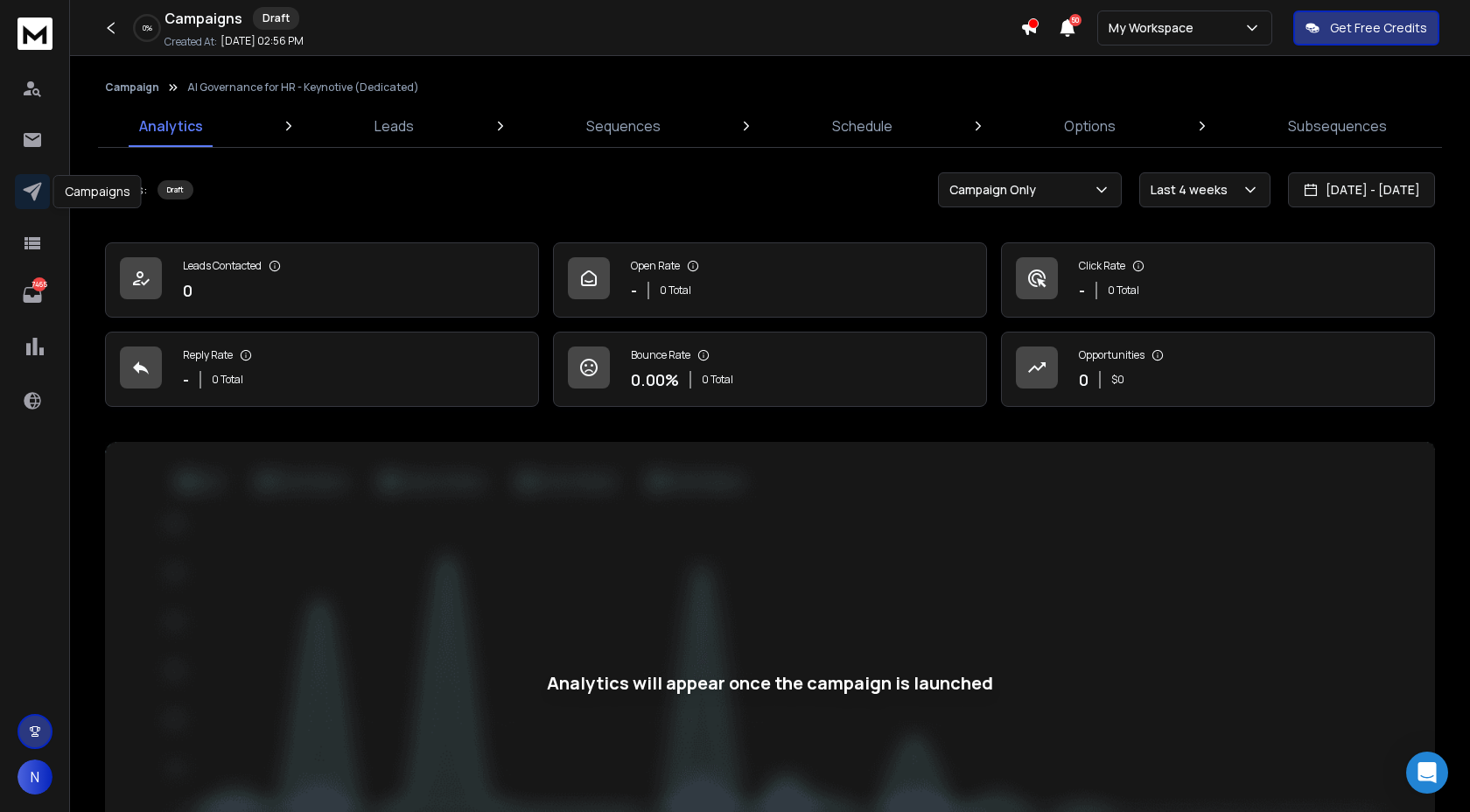
click at [39, 197] on icon at bounding box center [33, 191] width 21 height 21
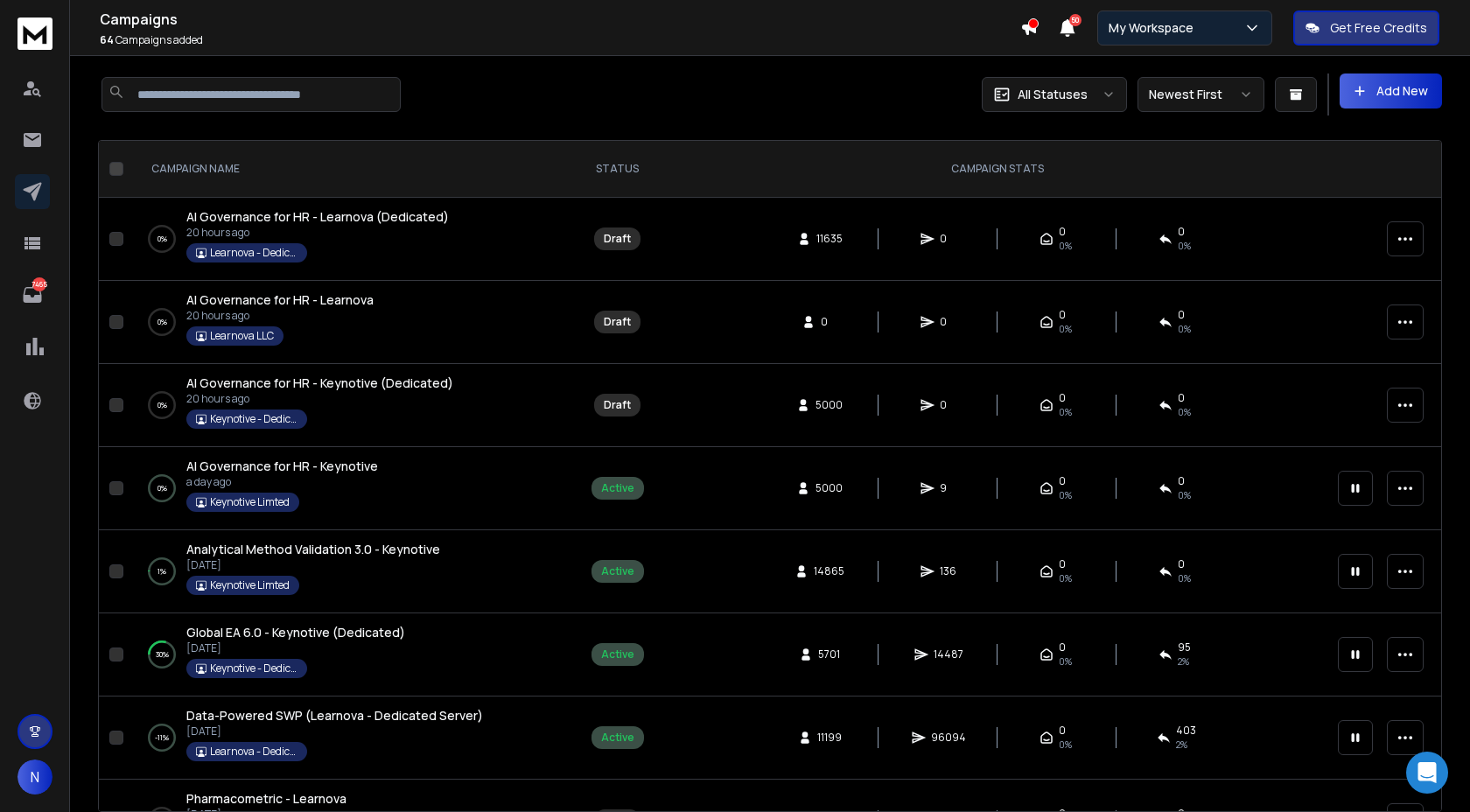
click at [1185, 24] on p "My Workspace" at bounding box center [1154, 28] width 92 height 17
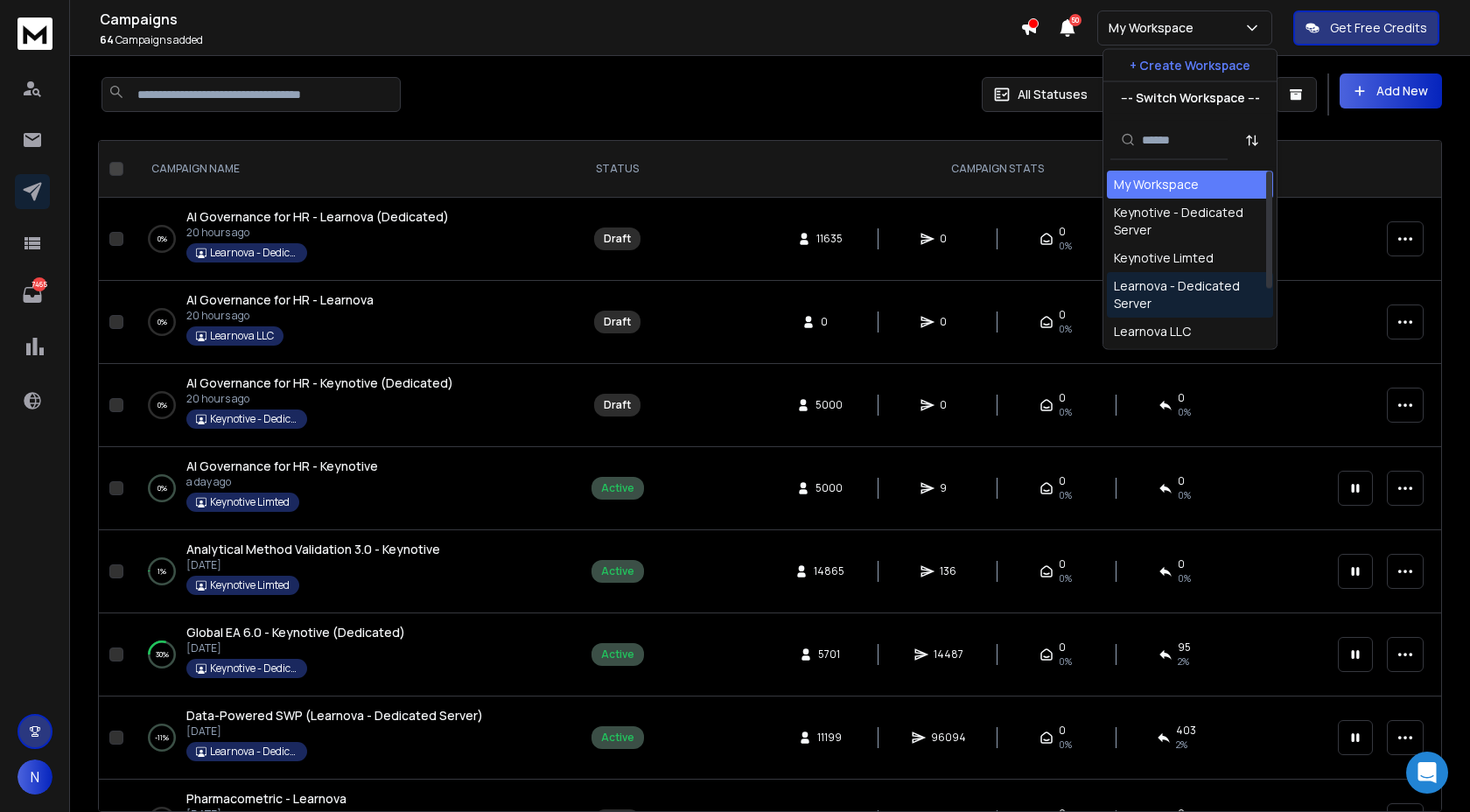
click at [1169, 287] on div "Learnova - Dedicated Server" at bounding box center [1190, 295] width 153 height 35
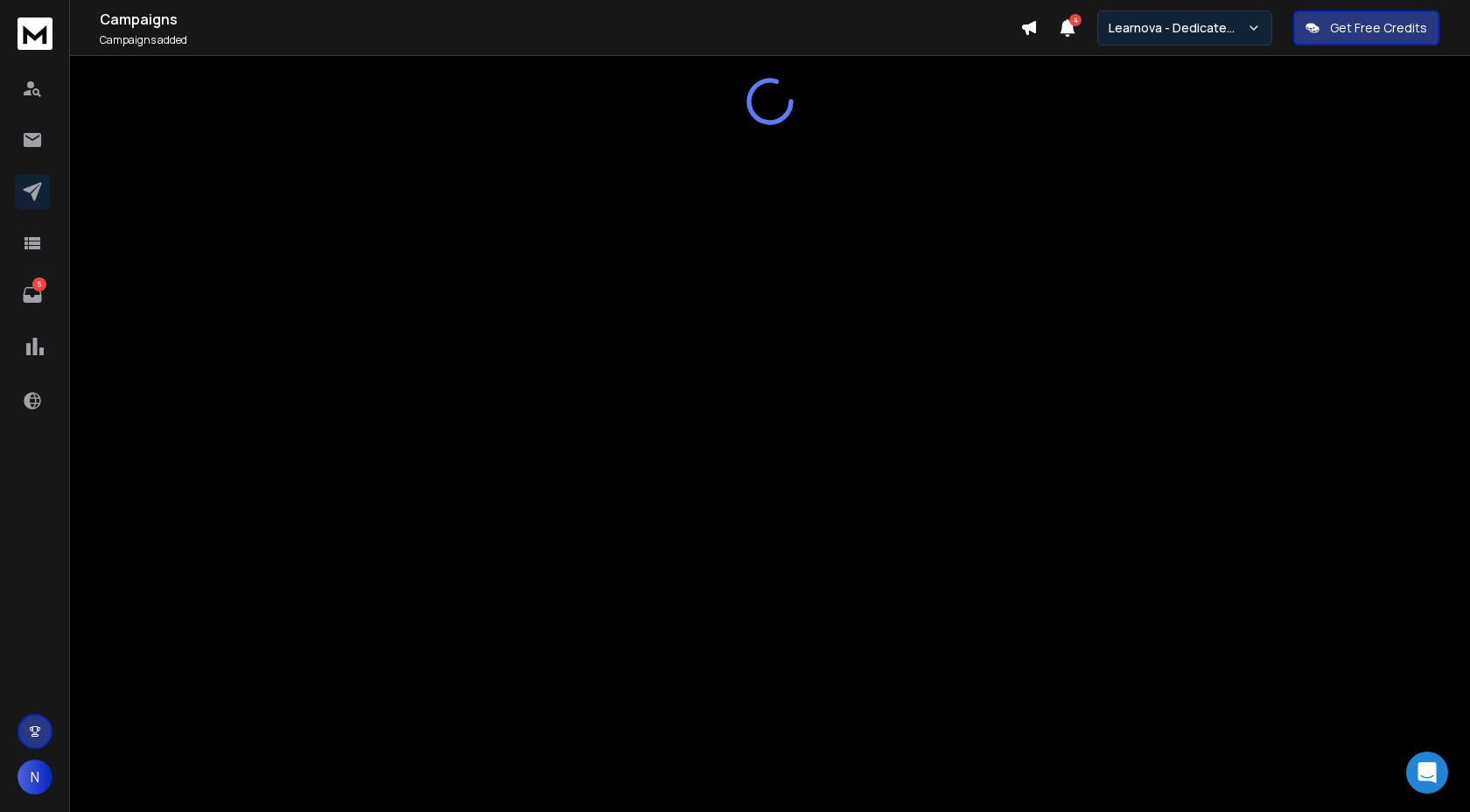
click at [1172, 40] on button "Learnova - Dedicated Server" at bounding box center [1184, 28] width 175 height 35
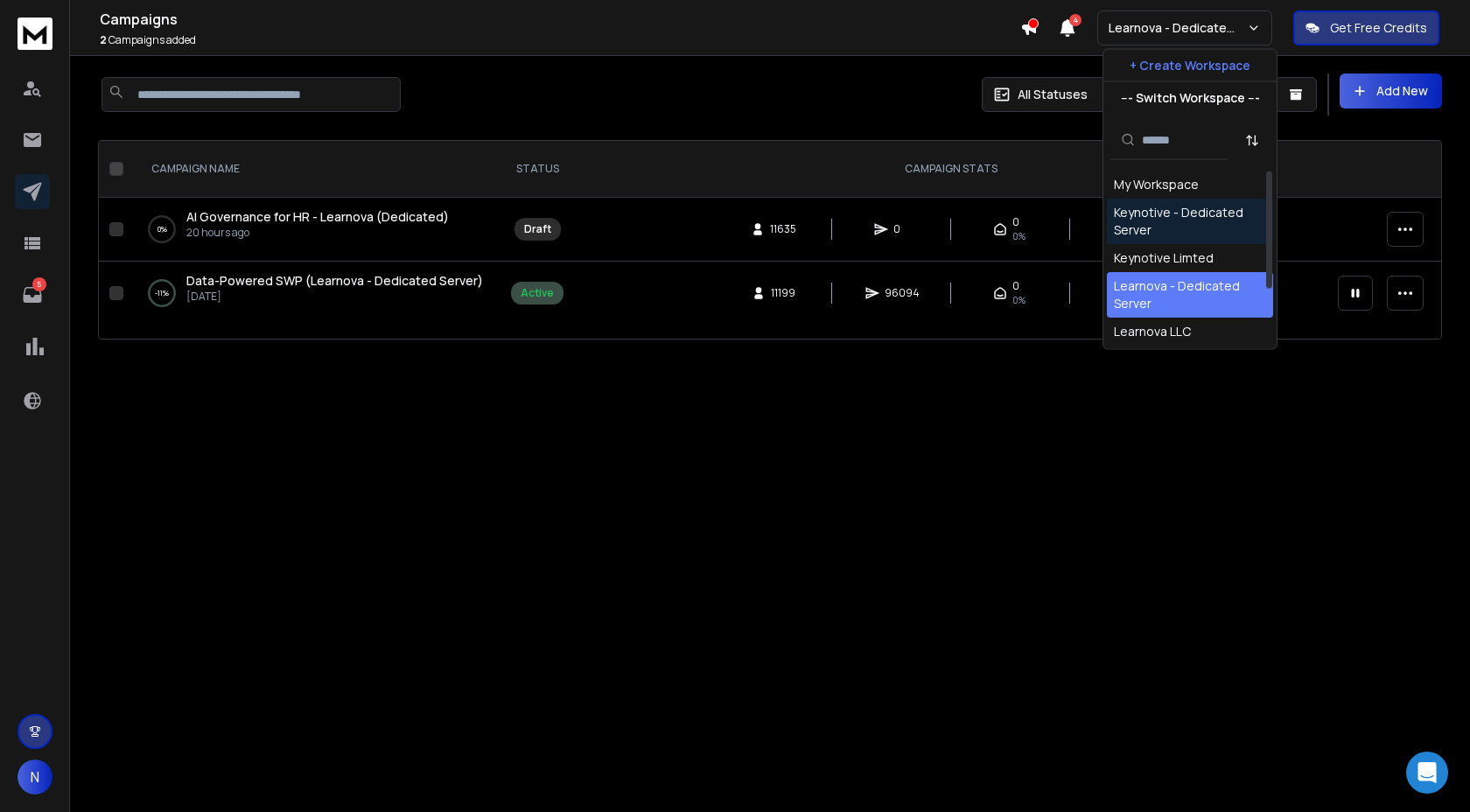
click at [1186, 228] on div "Keynotive - Dedicated Server" at bounding box center [1190, 221] width 153 height 35
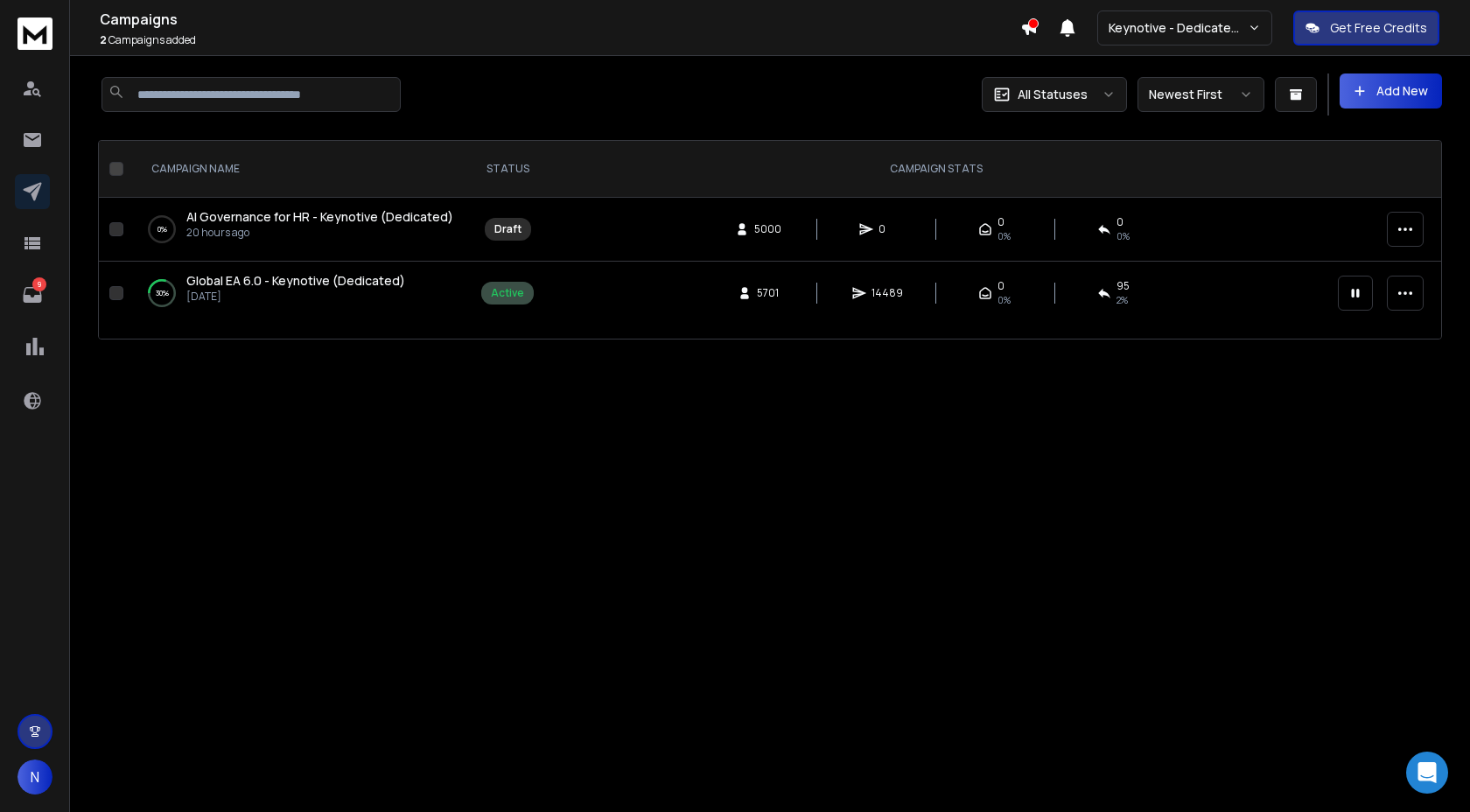
click at [345, 220] on span "AI Governance for HR - Keynotive (Dedicated)" at bounding box center [320, 216] width 267 height 17
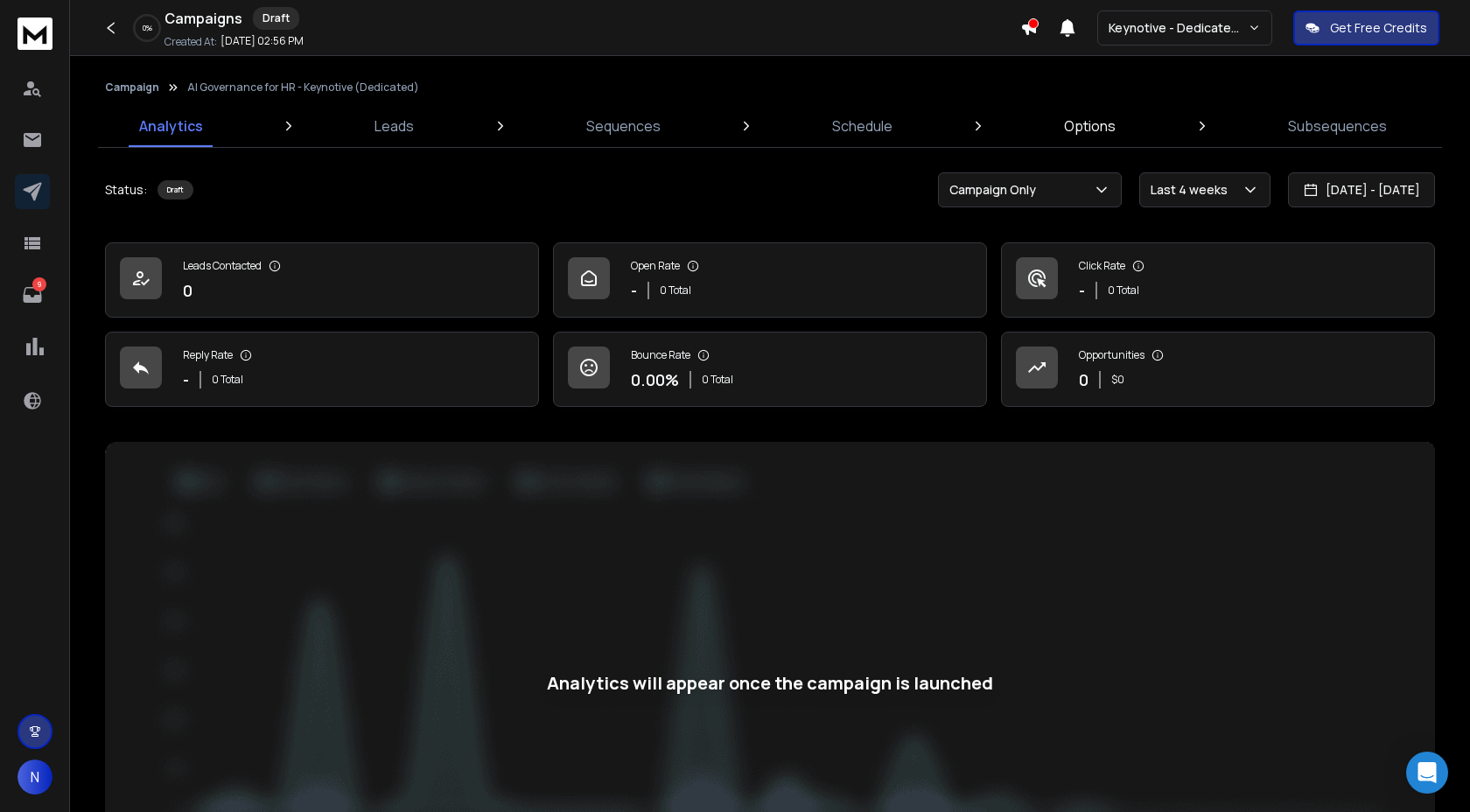
click at [1104, 128] on p "Options" at bounding box center [1089, 126] width 51 height 21
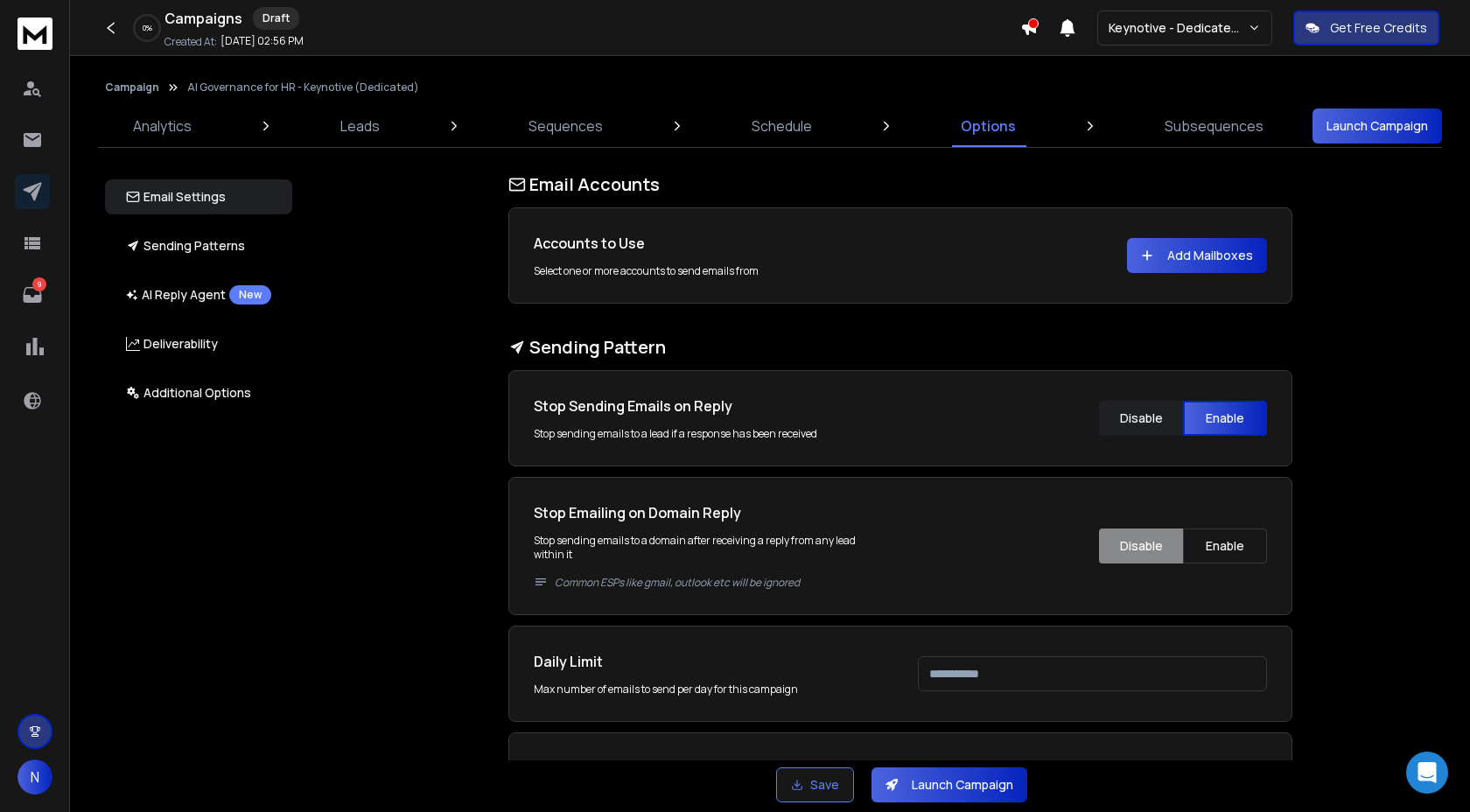
click at [1195, 252] on button "Add Mailboxes" at bounding box center [1197, 255] width 140 height 35
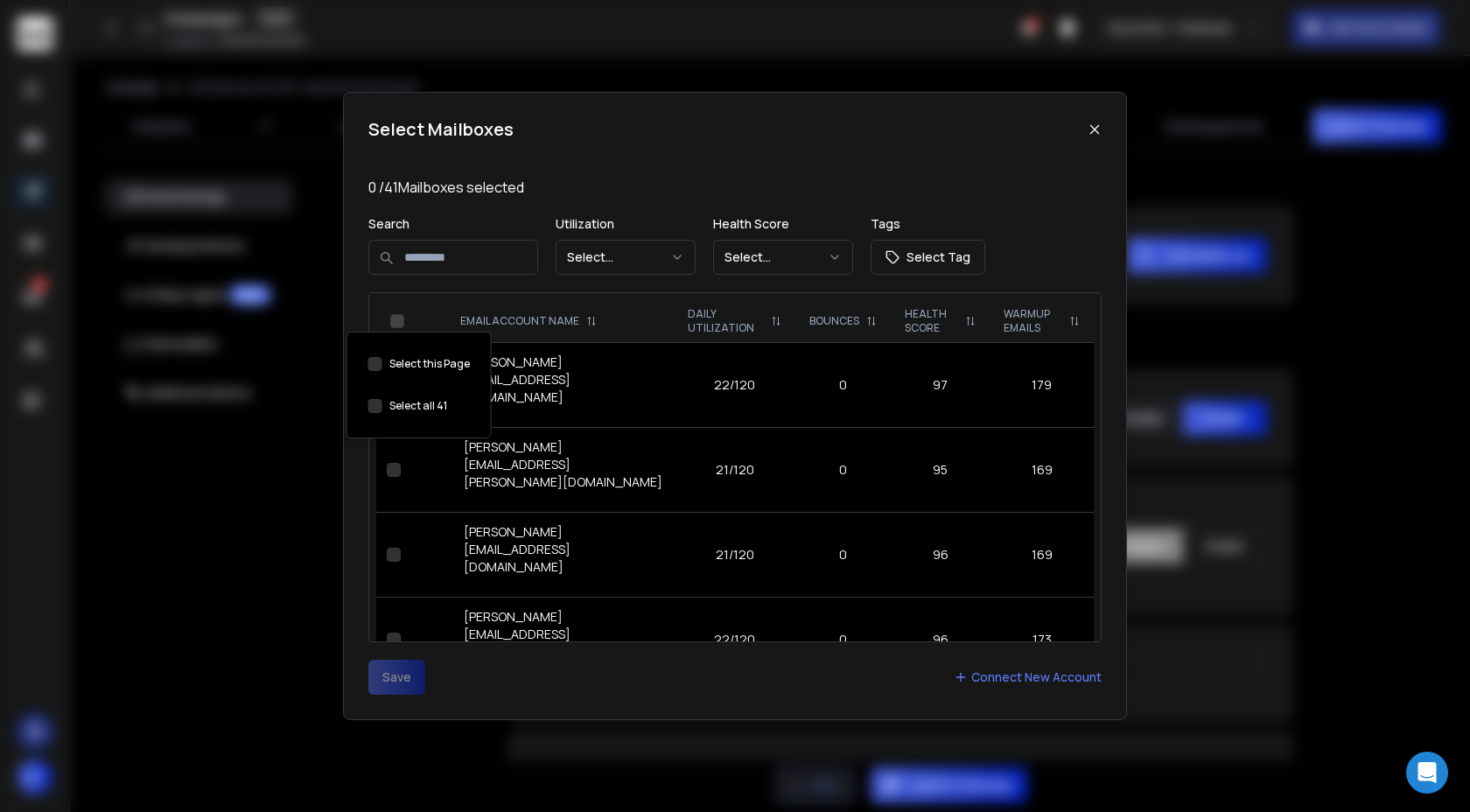
click at [394, 319] on button "Select this Page" at bounding box center [397, 321] width 14 height 14
click at [375, 401] on button "Select this Page" at bounding box center [375, 406] width 14 height 14
click at [388, 684] on button "Save" at bounding box center [396, 677] width 57 height 35
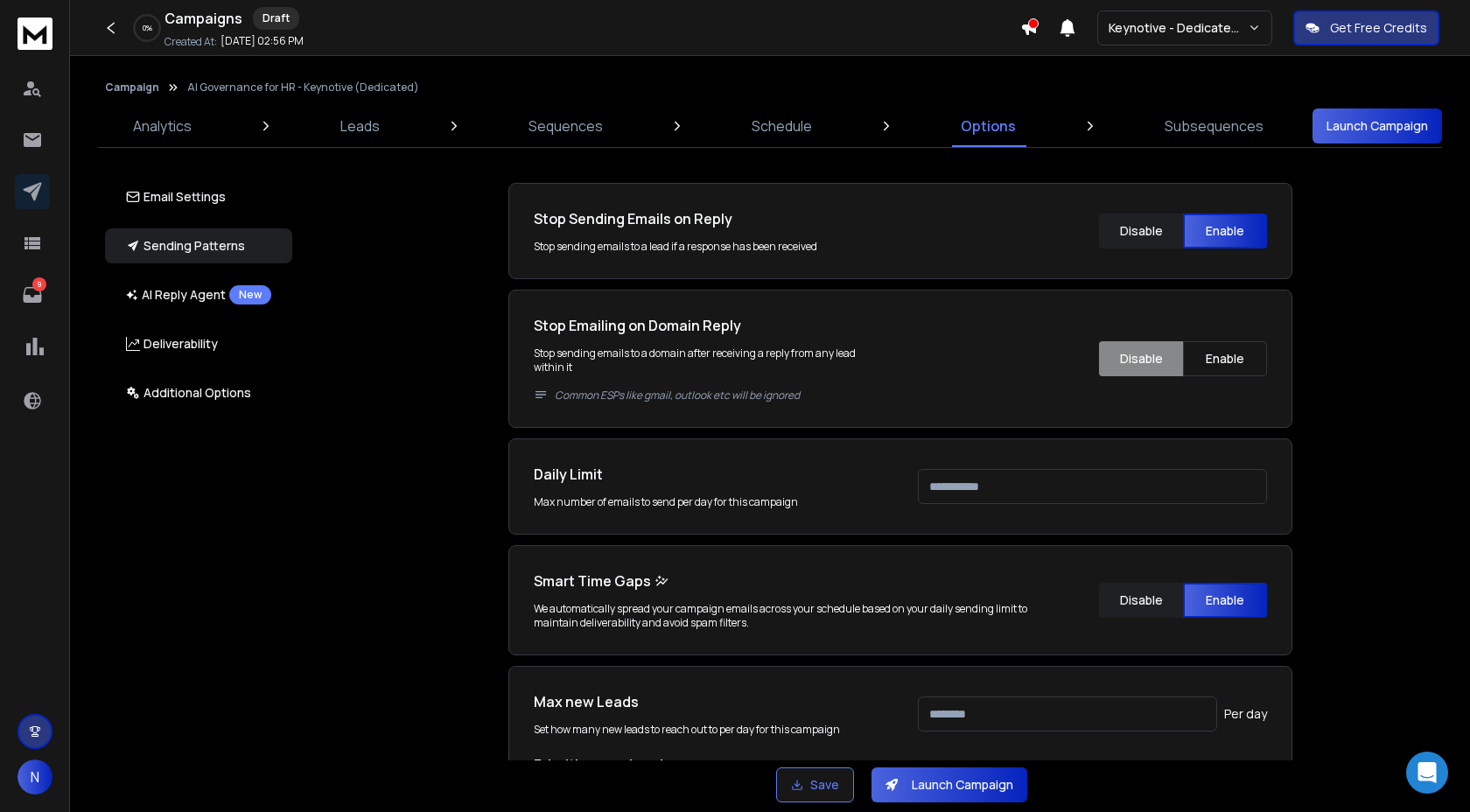
scroll to position [620, 0]
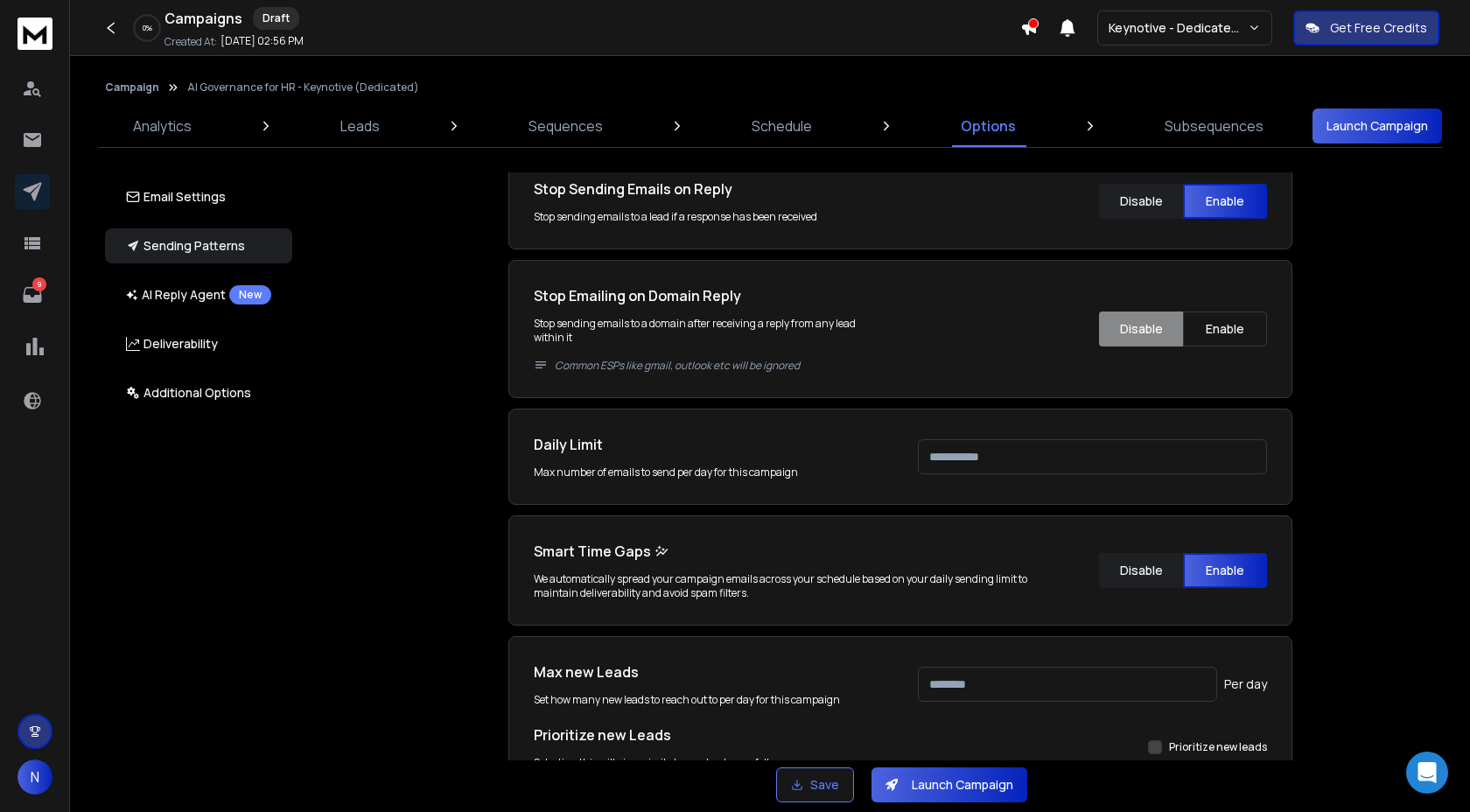
drag, startPoint x: 970, startPoint y: 462, endPoint x: 850, endPoint y: 462, distance: 120.0
click at [850, 462] on div "Daily Limit Max number of emails to send per day for this campaign ***" at bounding box center [900, 457] width 734 height 46
type input "***"
drag, startPoint x: 982, startPoint y: 695, endPoint x: 824, endPoint y: 695, distance: 158.0
click at [824, 695] on div "Max new Leads Set how many new leads to reach out to per day for this campaign …" at bounding box center [900, 684] width 734 height 46
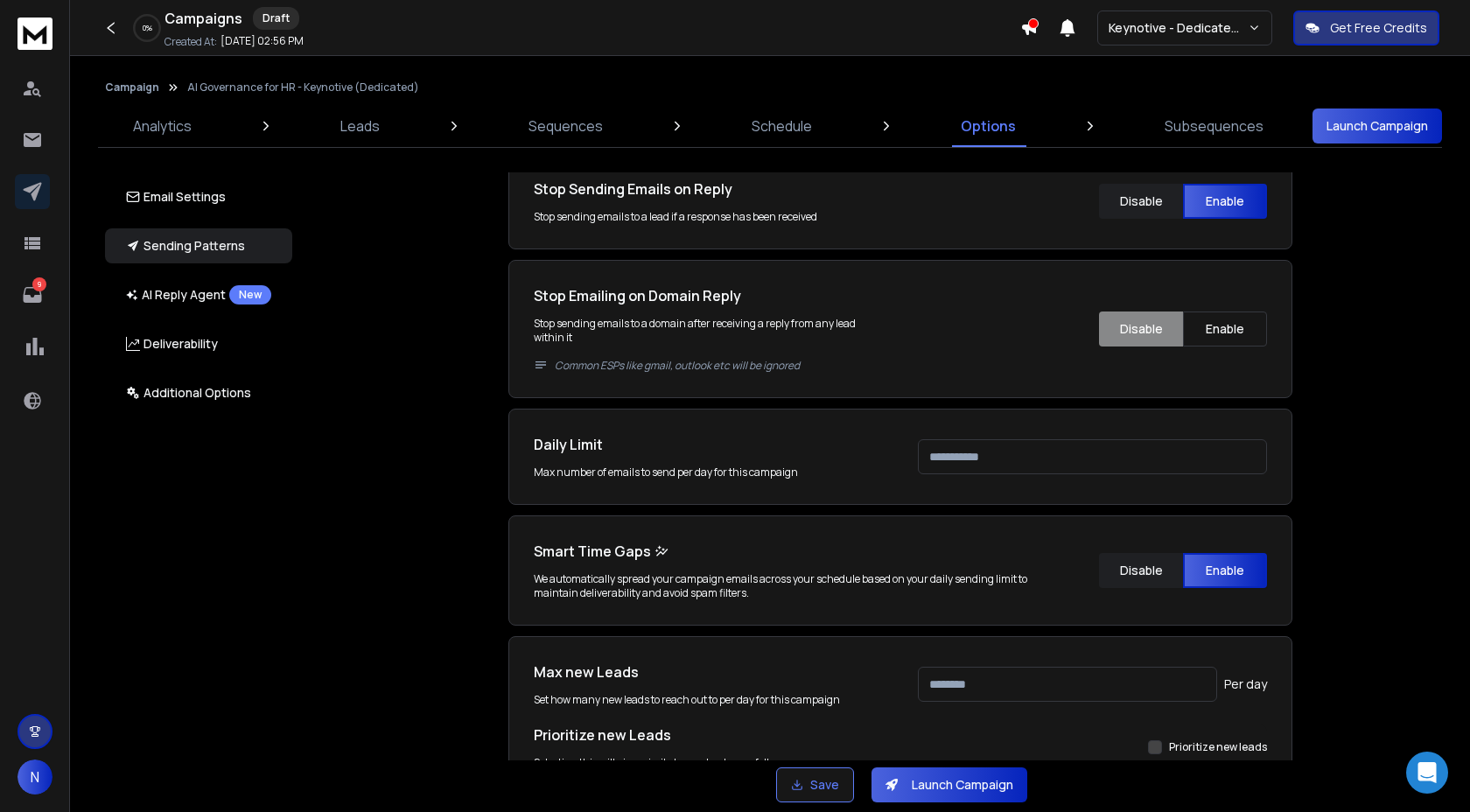
drag, startPoint x: 1012, startPoint y: 676, endPoint x: 868, endPoint y: 676, distance: 144.0
click at [868, 676] on div "Max new Leads Set how many new leads to reach out to per day for this campaign …" at bounding box center [900, 684] width 734 height 46
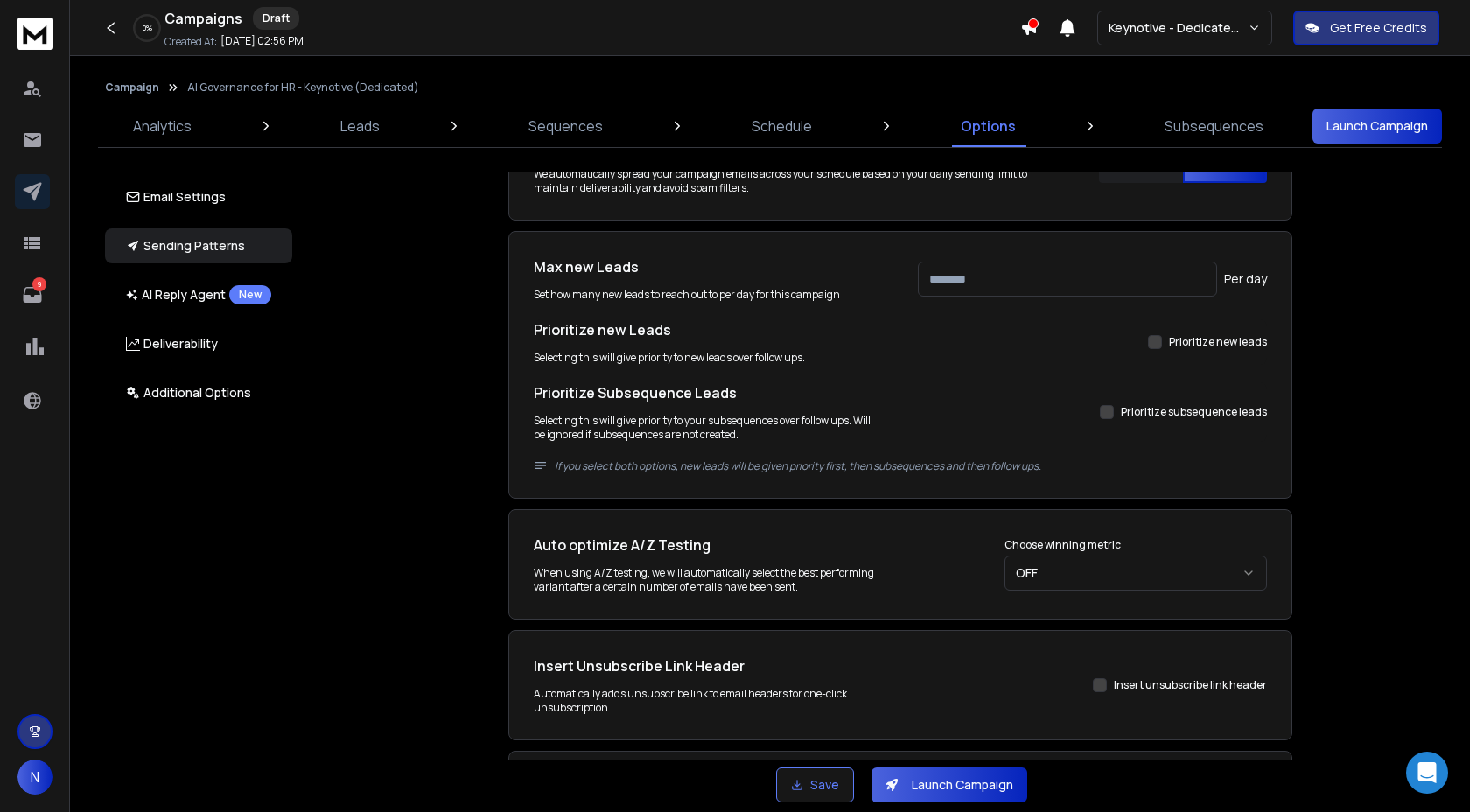
scroll to position [1090, 0]
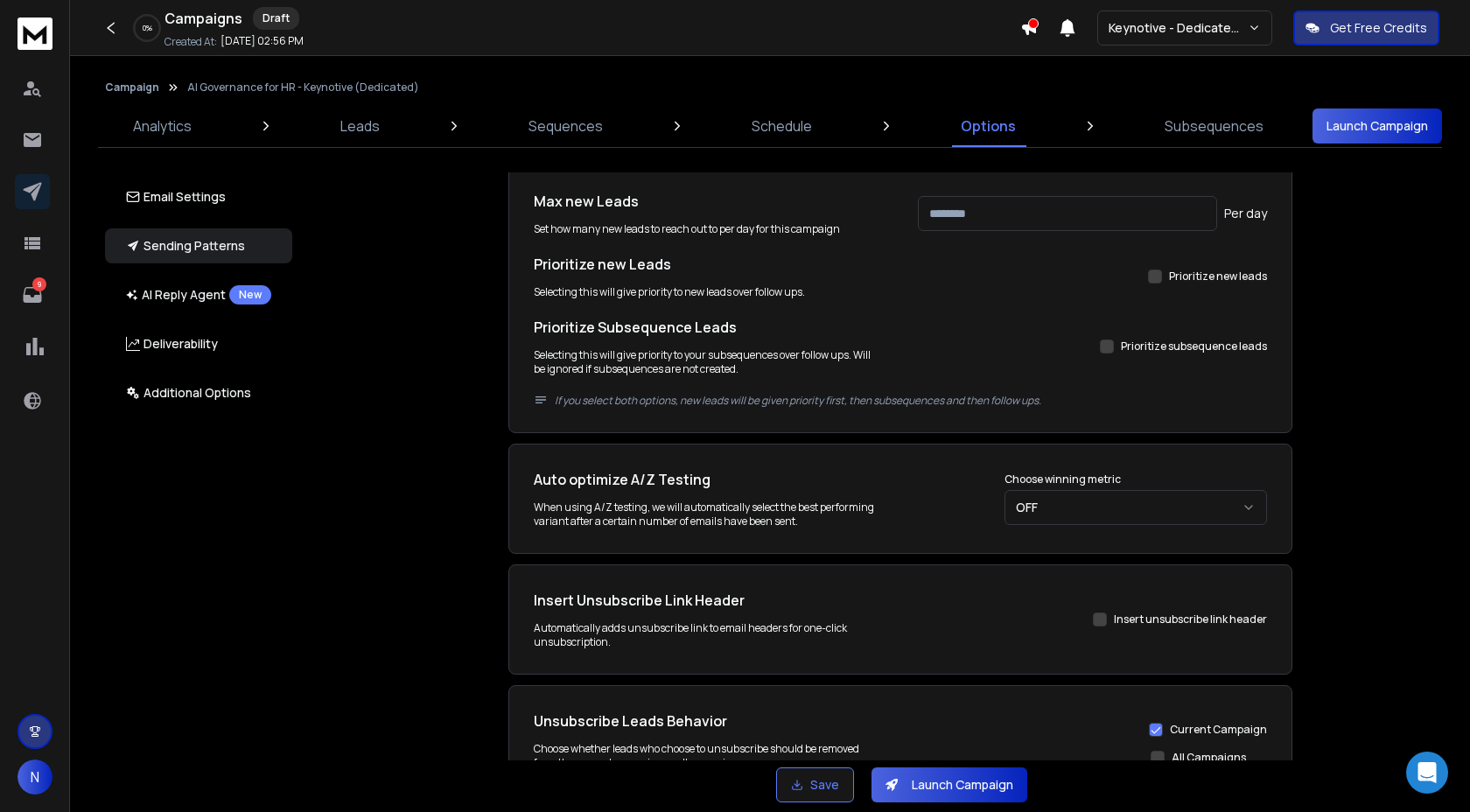
type input "***"
click at [1085, 518] on button "OFF" at bounding box center [1136, 507] width 262 height 35
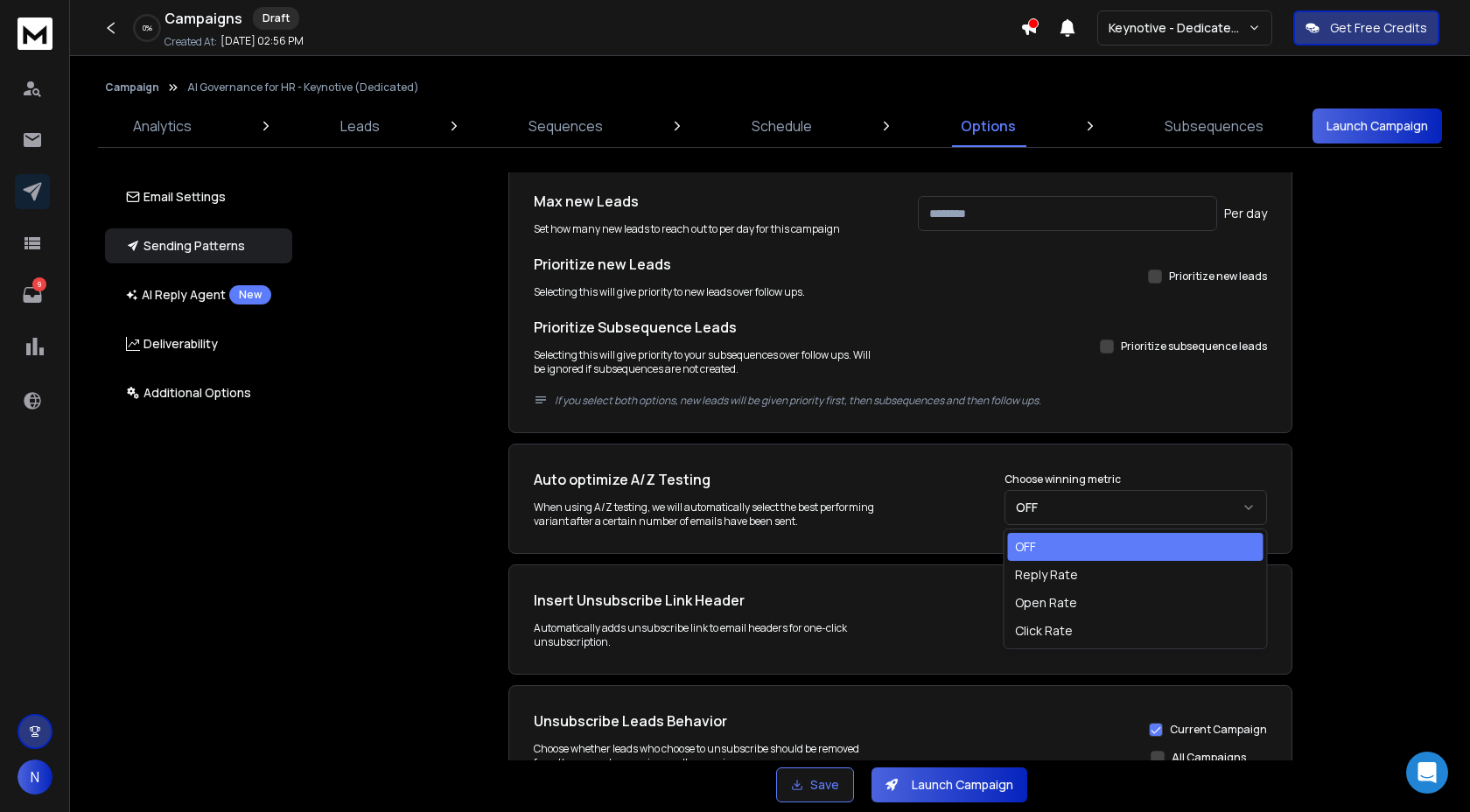
select select "**********"
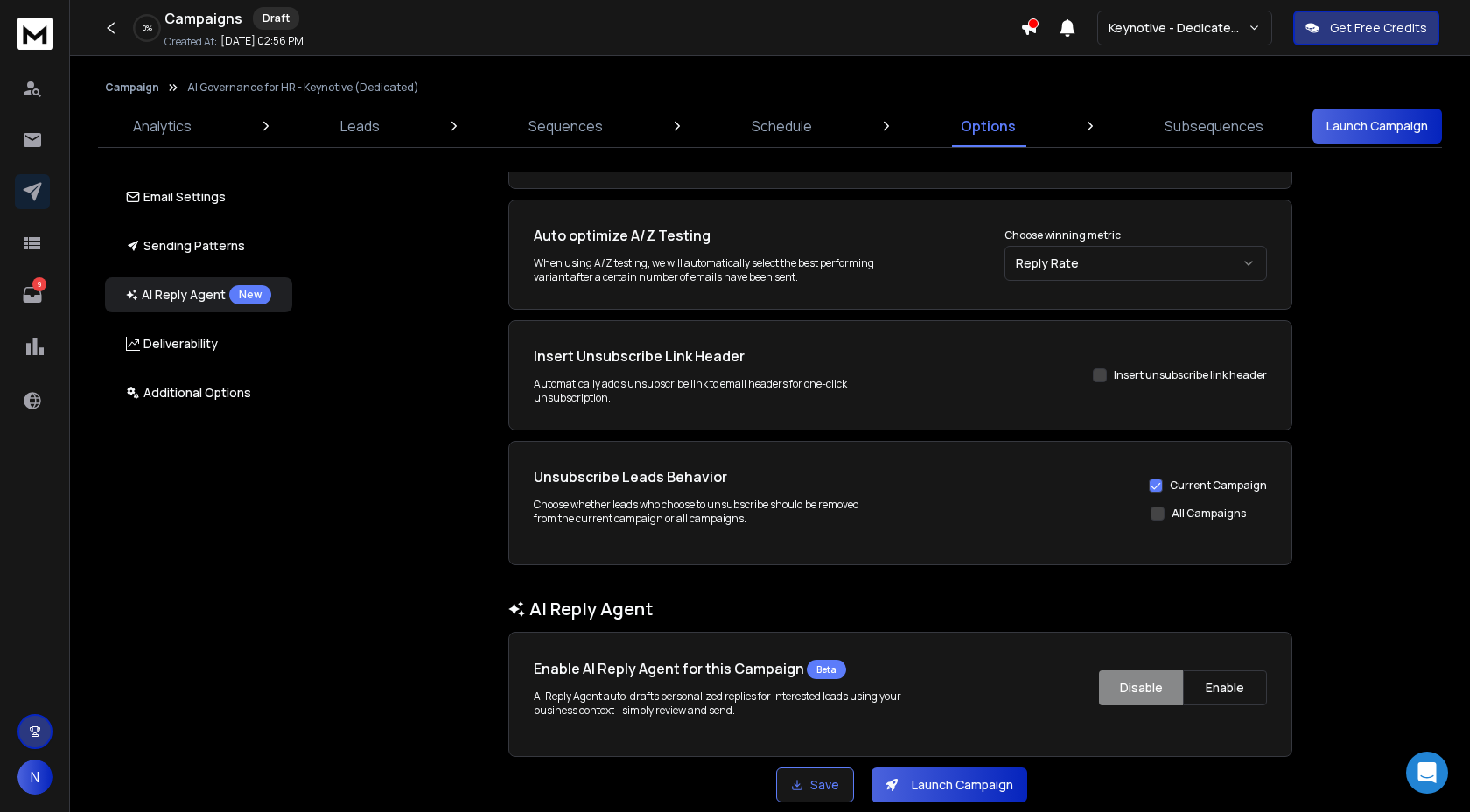
scroll to position [1342, 0]
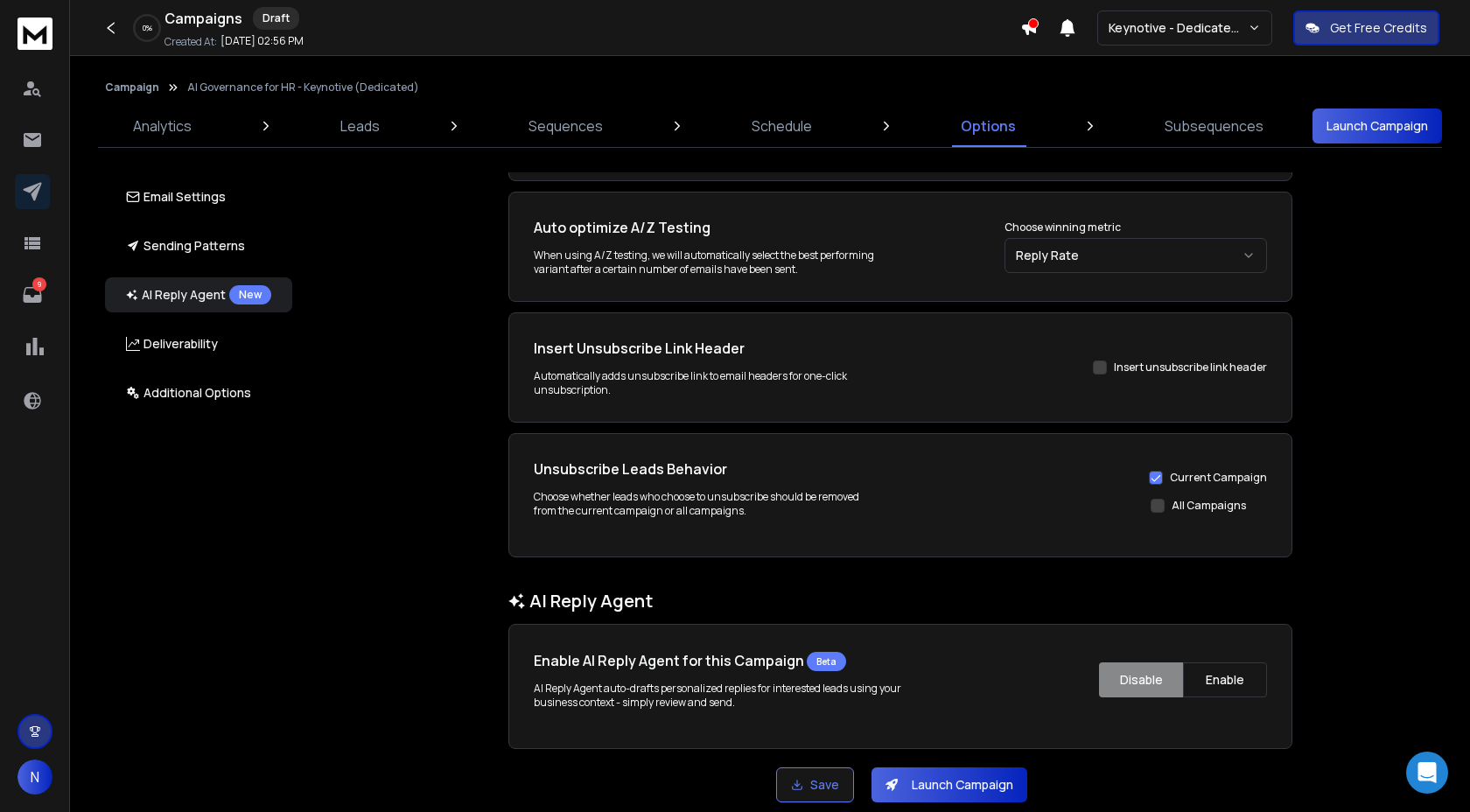
click at [1163, 509] on button "All Campaigns" at bounding box center [1157, 505] width 14 height 14
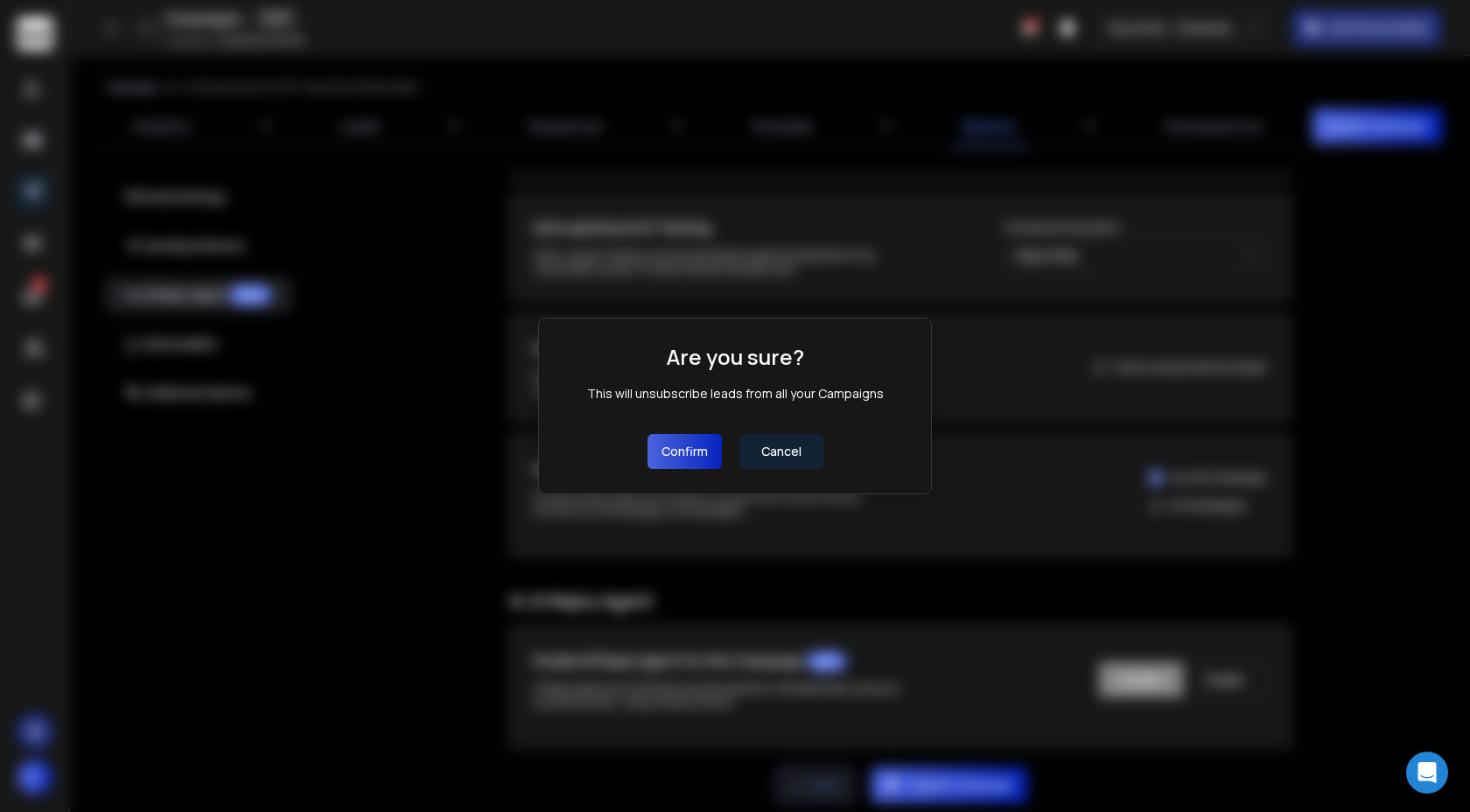
click at [709, 447] on button "Confirm" at bounding box center [685, 452] width 75 height 35
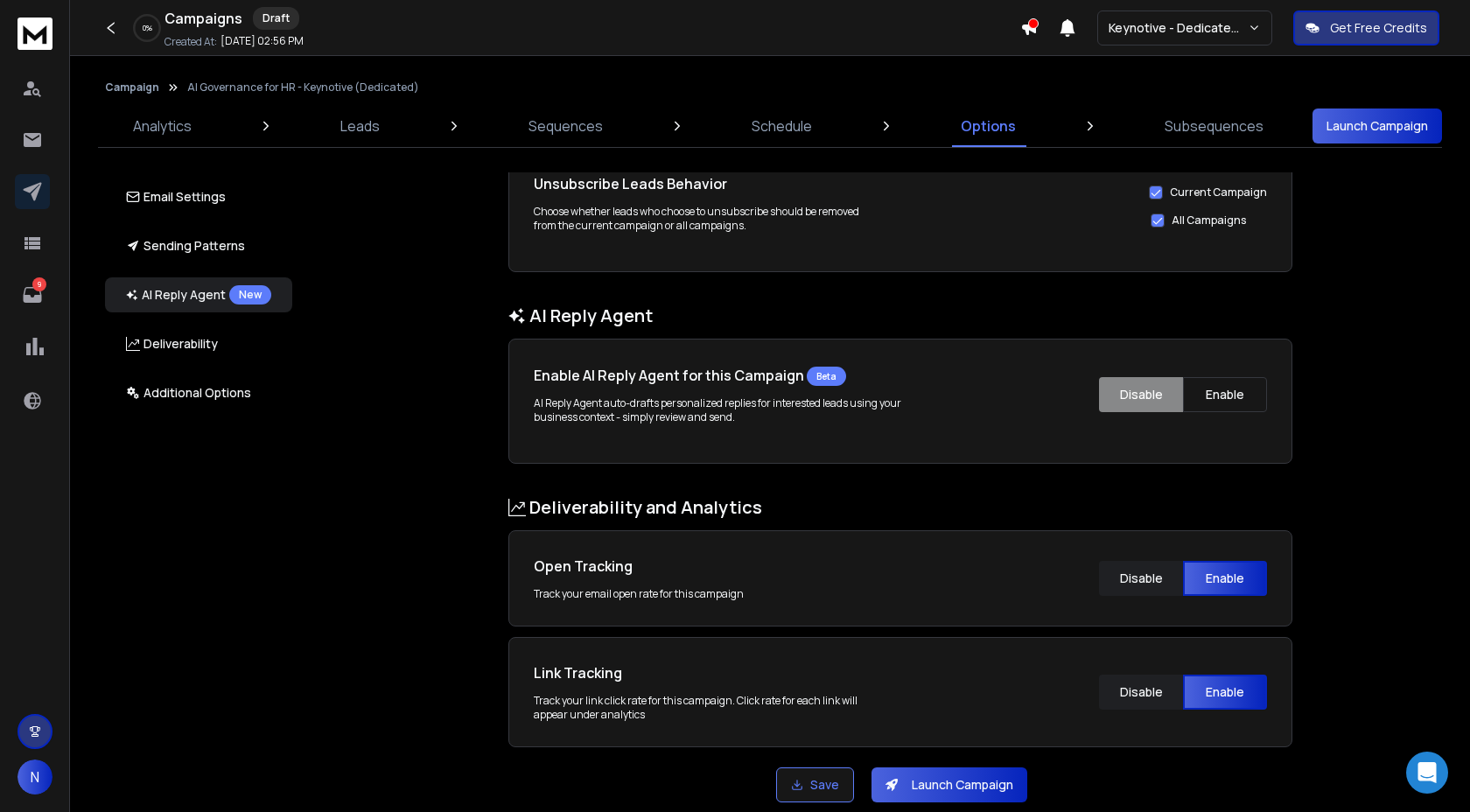
scroll to position [1641, 0]
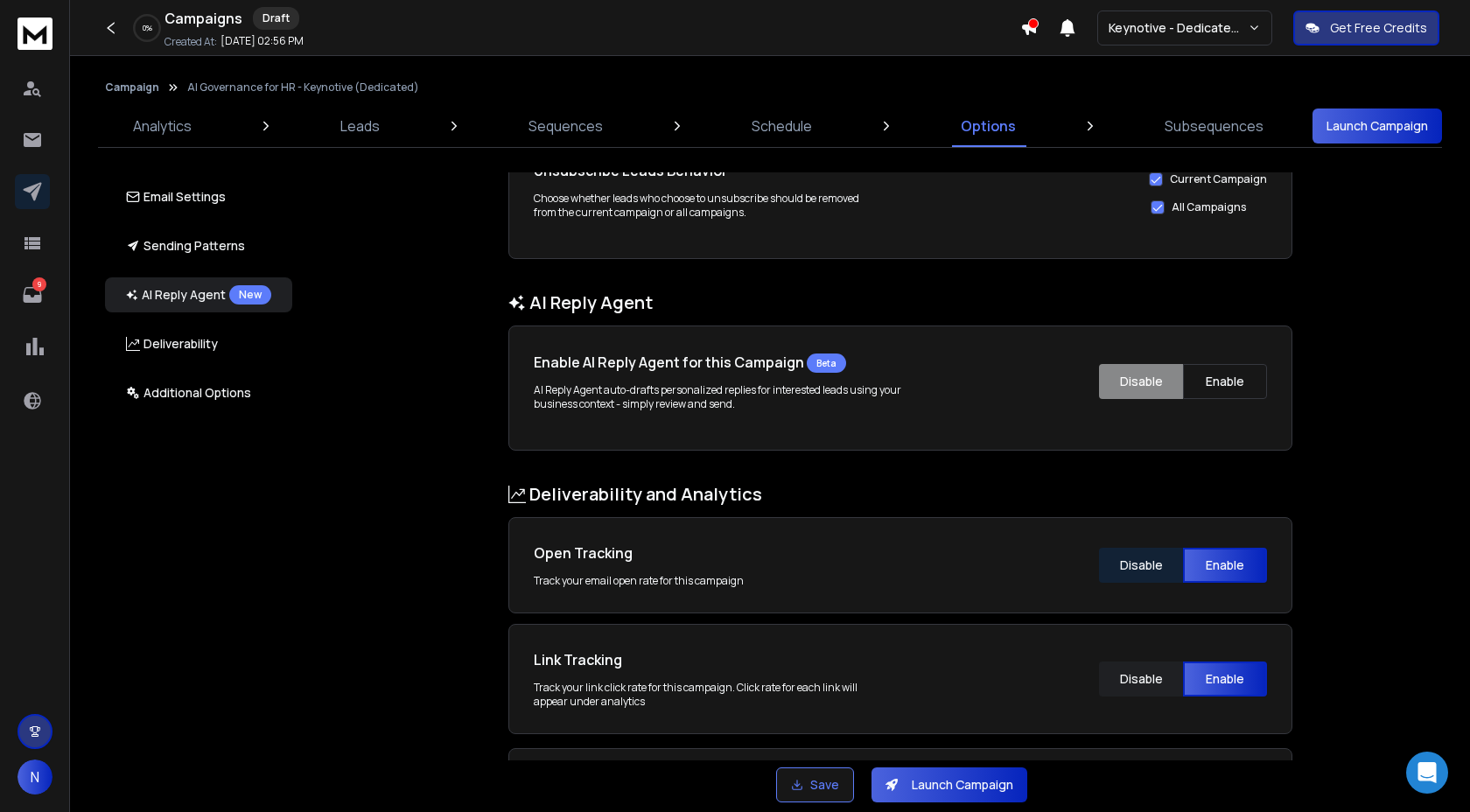
click at [1157, 568] on button "Disable" at bounding box center [1141, 565] width 84 height 35
click at [1129, 693] on button "Disable" at bounding box center [1141, 679] width 84 height 35
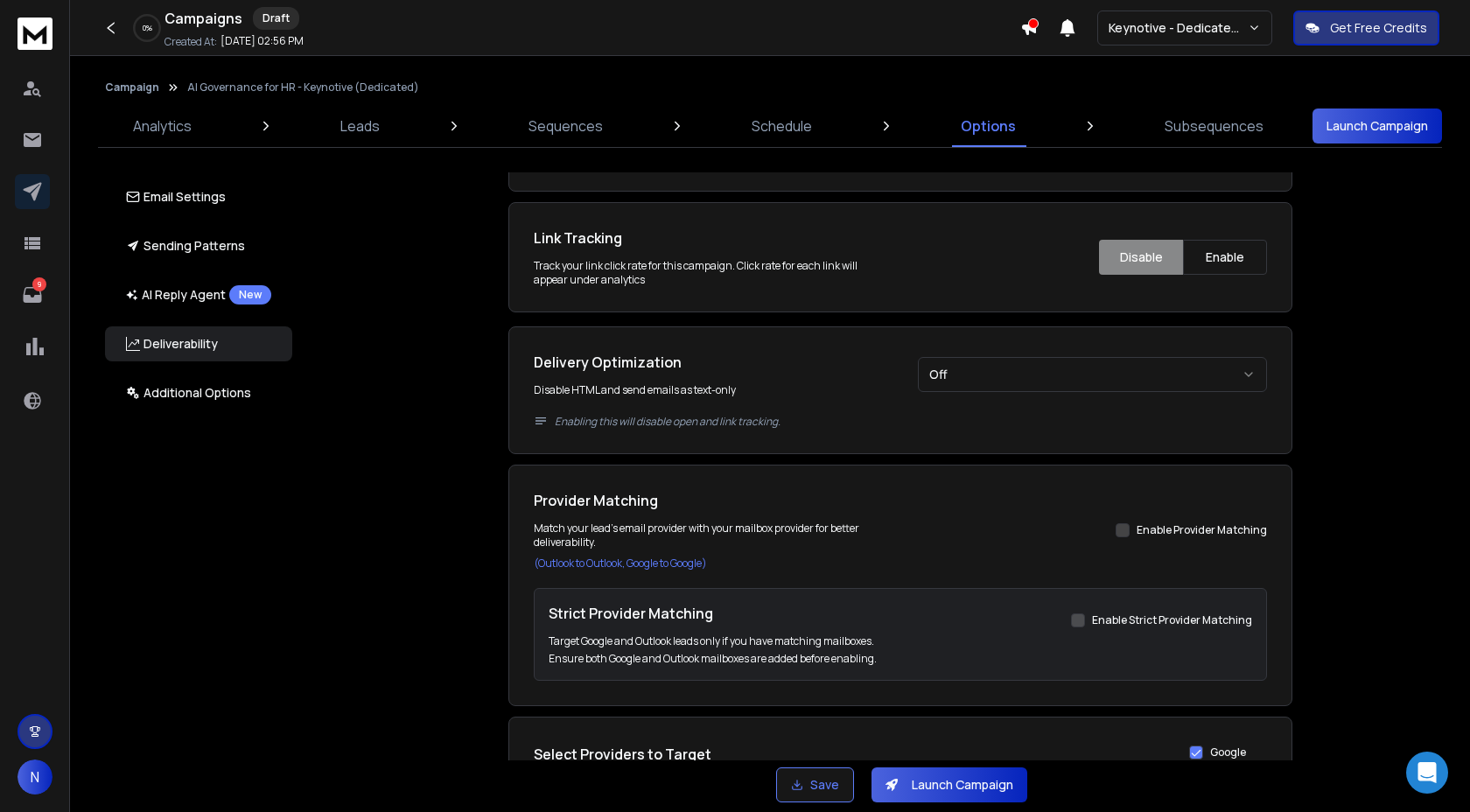
scroll to position [2070, 0]
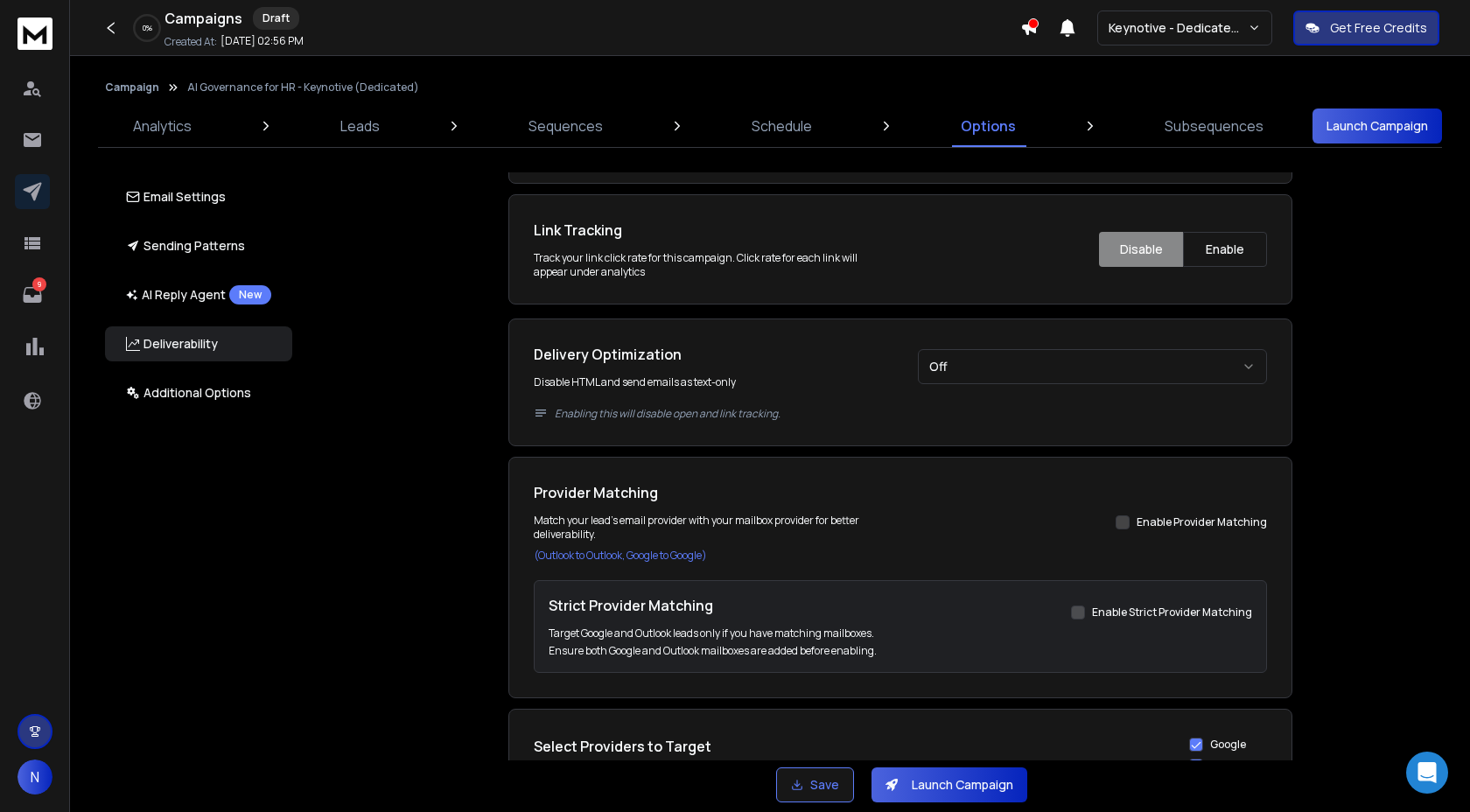
click at [1130, 526] on button "Enable Provider Matching" at bounding box center [1122, 523] width 14 height 14
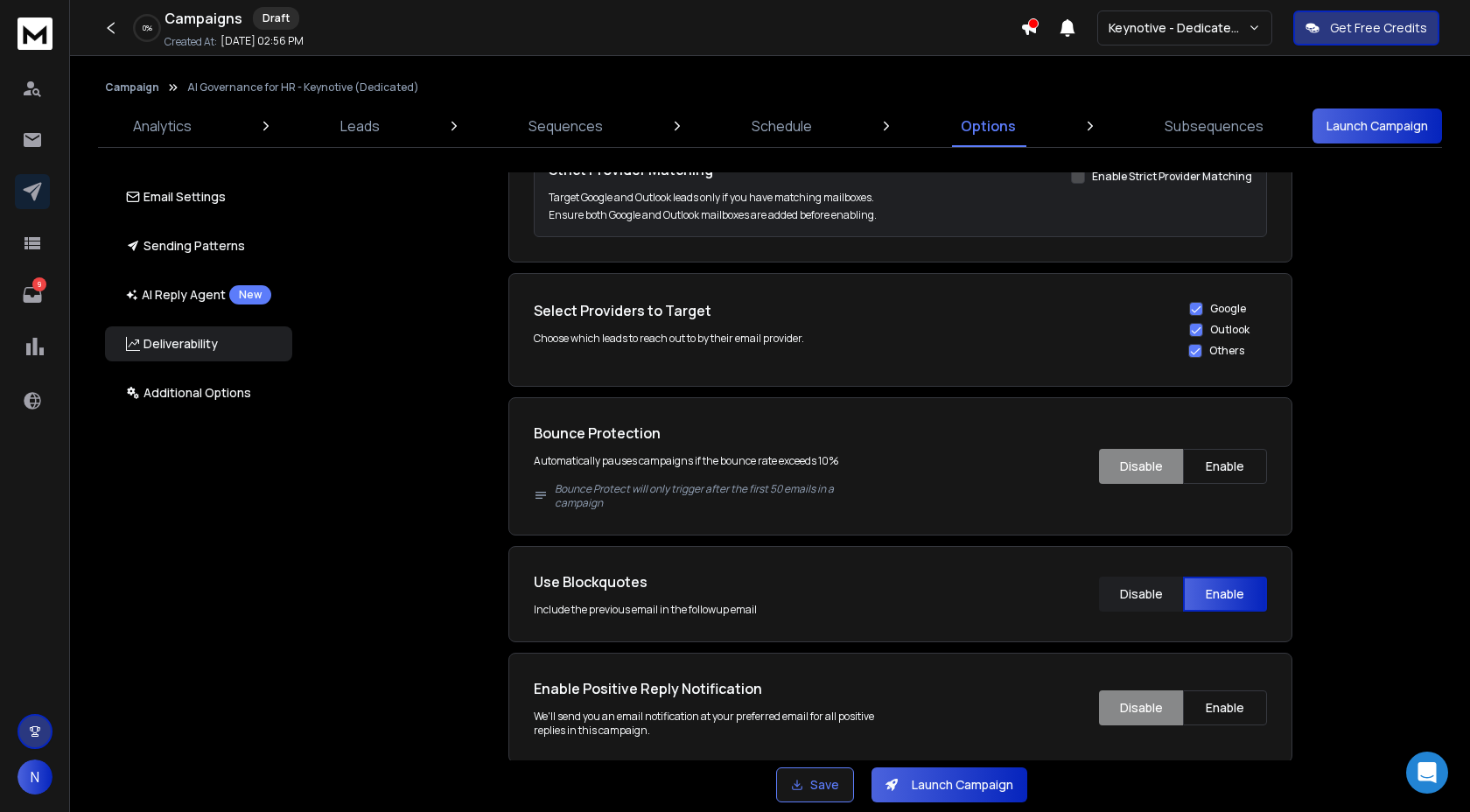
scroll to position [2514, 0]
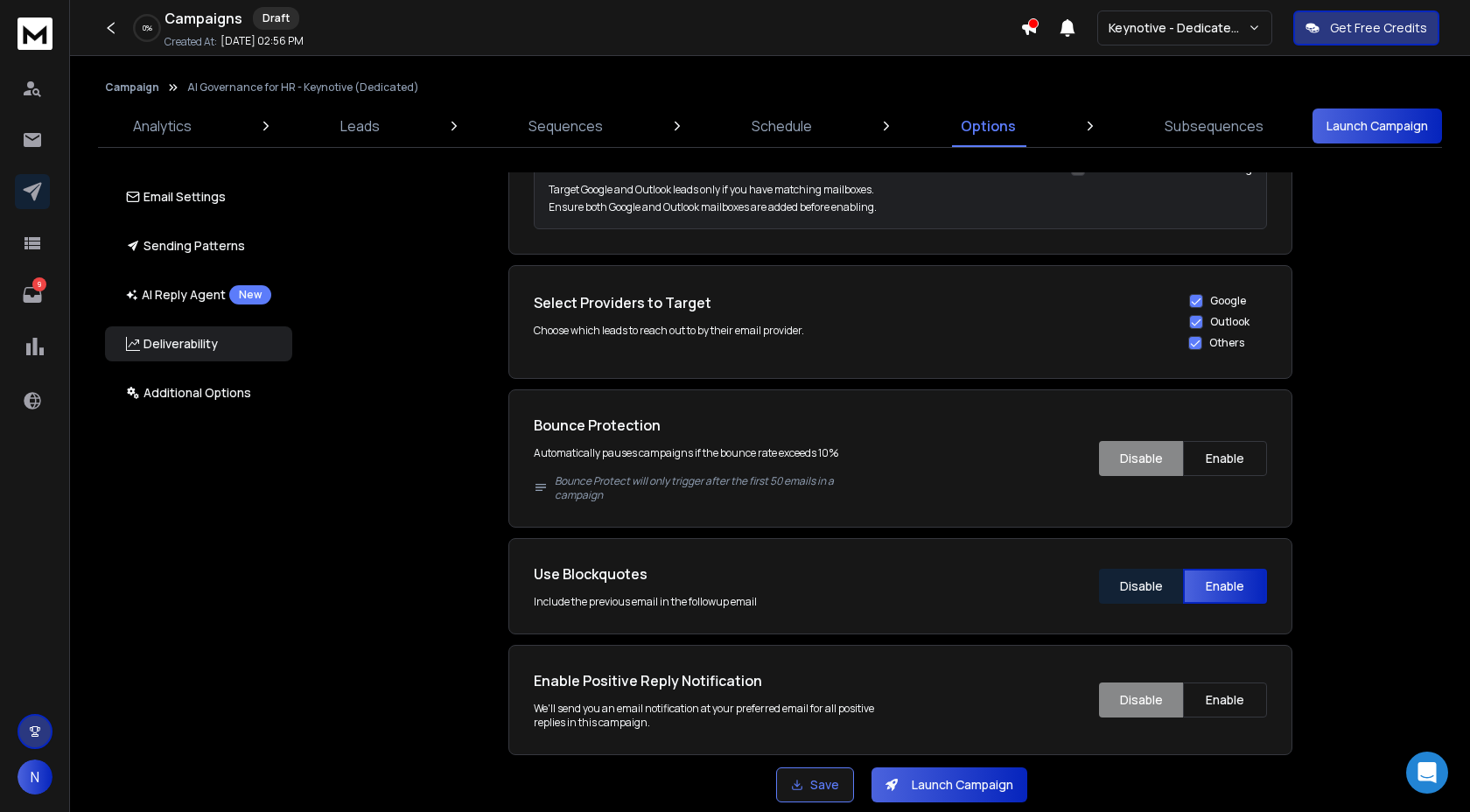
click at [1143, 595] on button "Disable" at bounding box center [1141, 586] width 84 height 35
click at [1208, 700] on button "Enable" at bounding box center [1225, 700] width 84 height 35
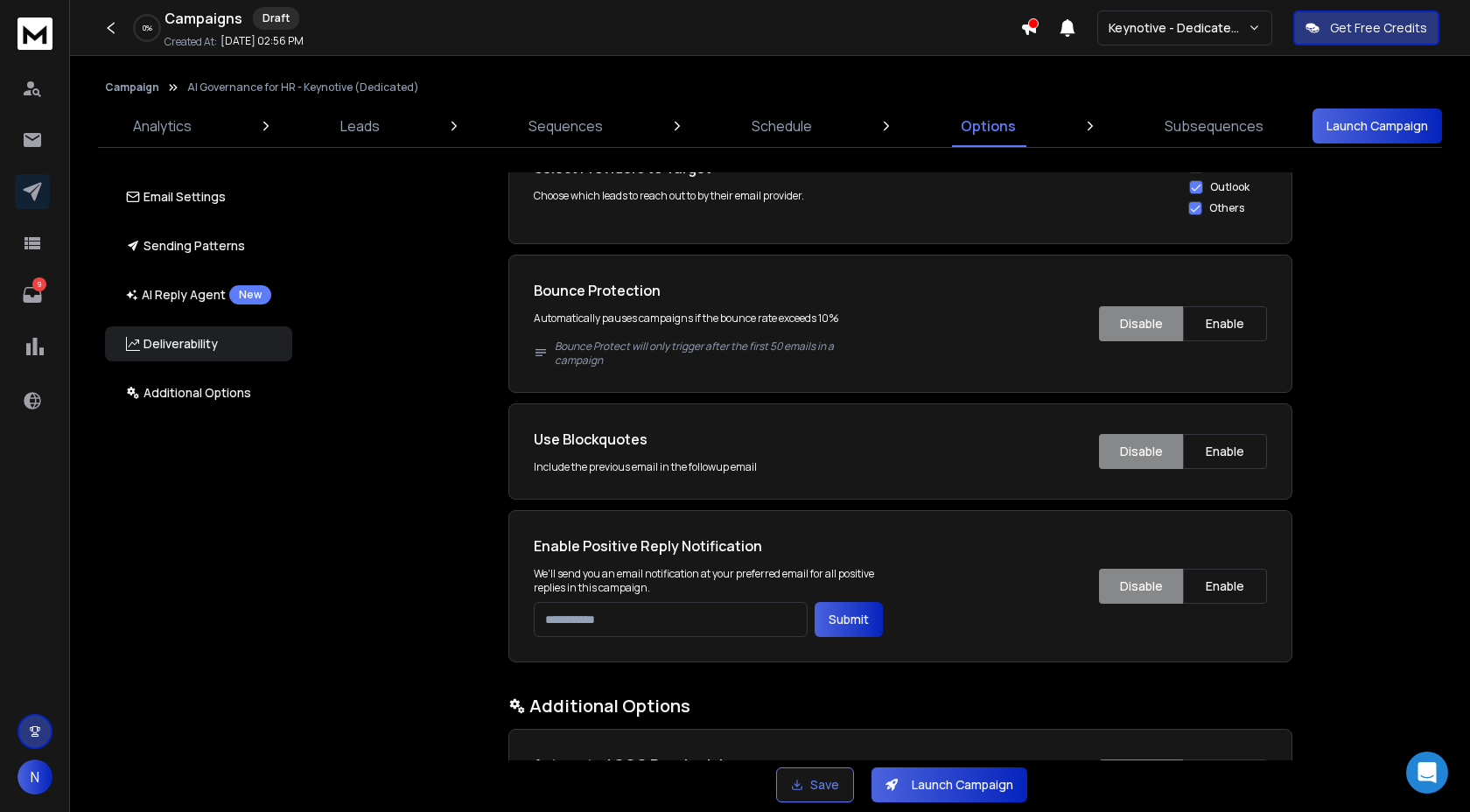
scroll to position [2660, 0]
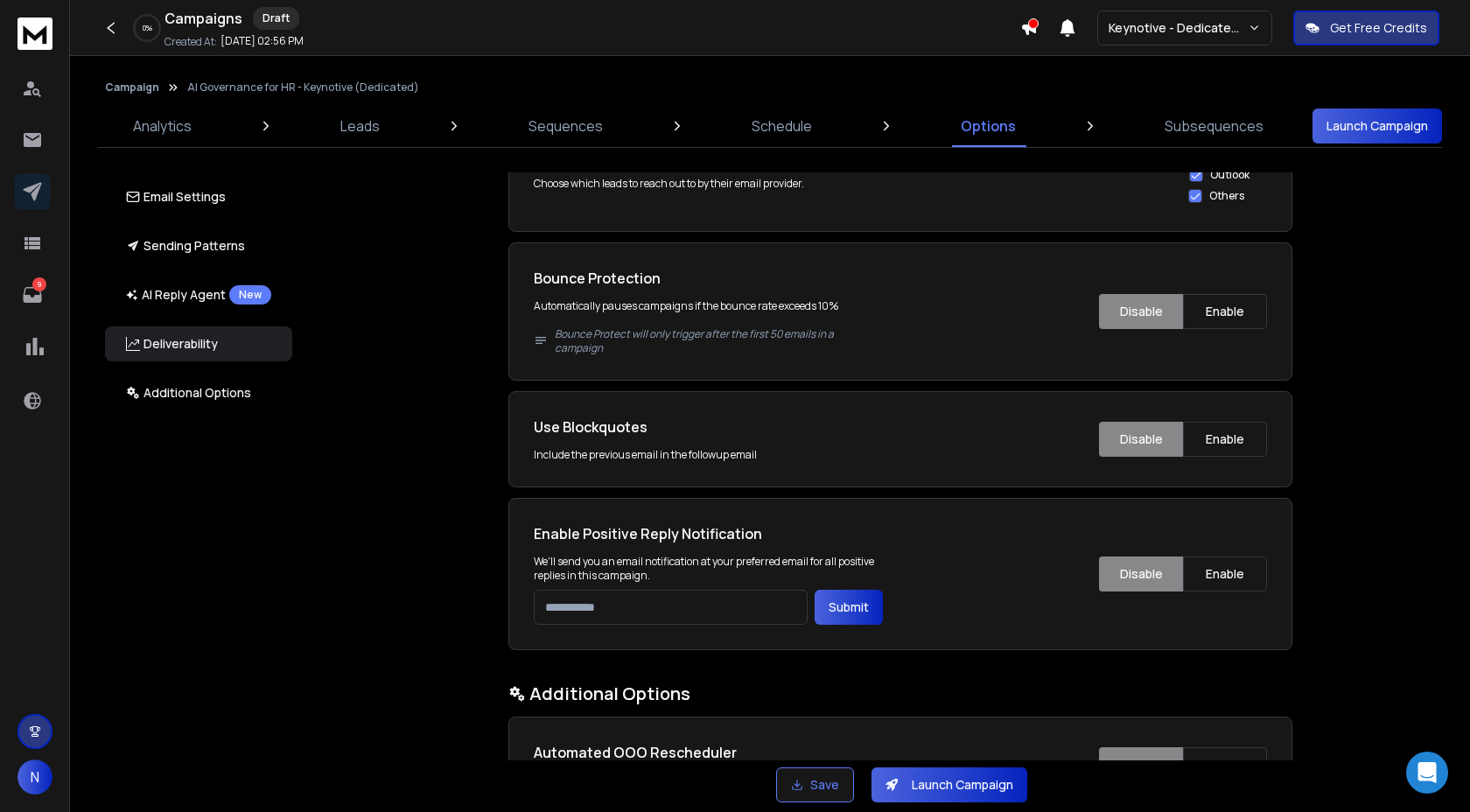
click at [680, 623] on input "email" at bounding box center [670, 607] width 274 height 35
type input "**********"
click at [872, 605] on button "Submit" at bounding box center [849, 607] width 68 height 35
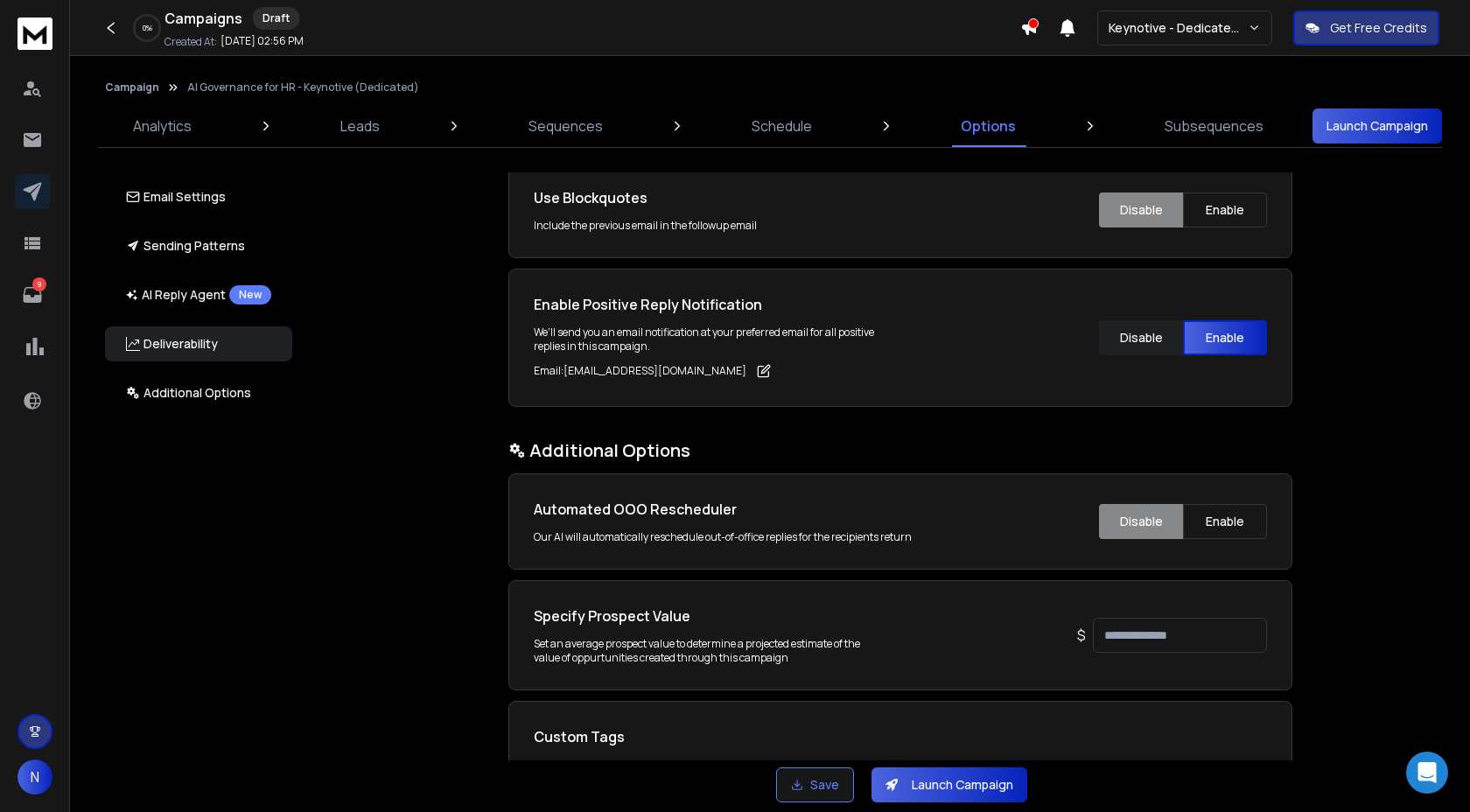
scroll to position [2911, 0]
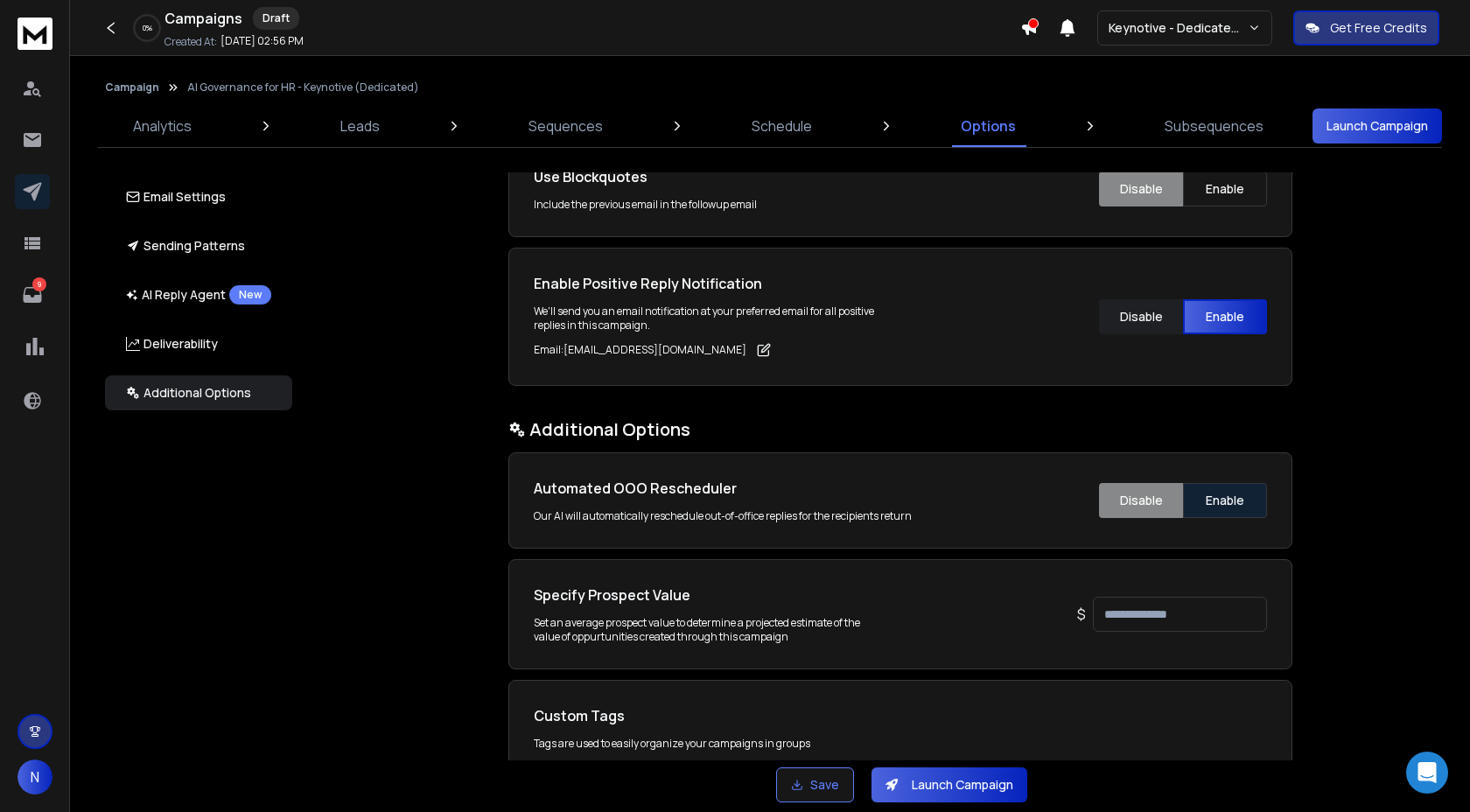
click at [1227, 497] on button "Enable" at bounding box center [1225, 500] width 84 height 35
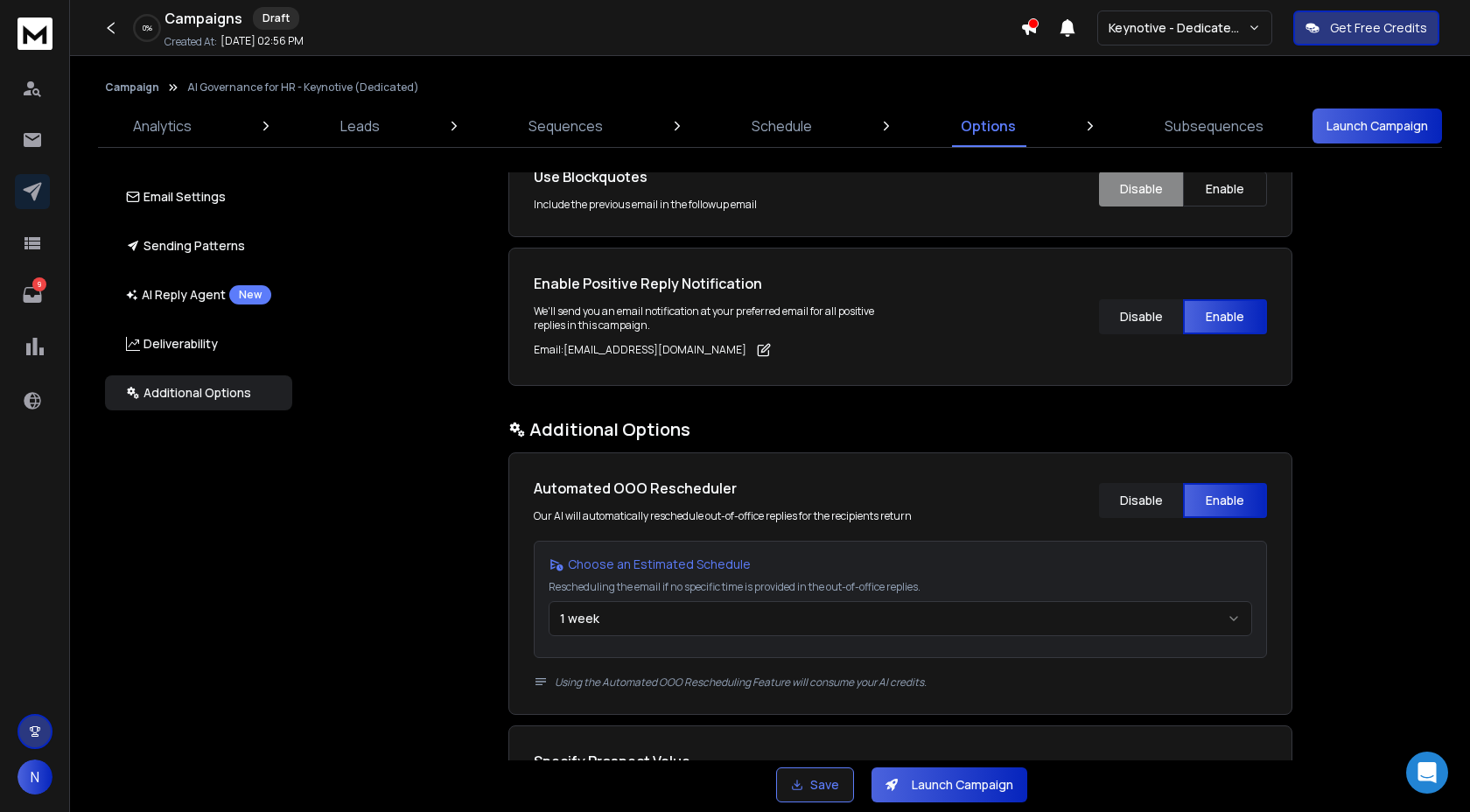
click at [768, 622] on button "1 week" at bounding box center [901, 619] width 703 height 35
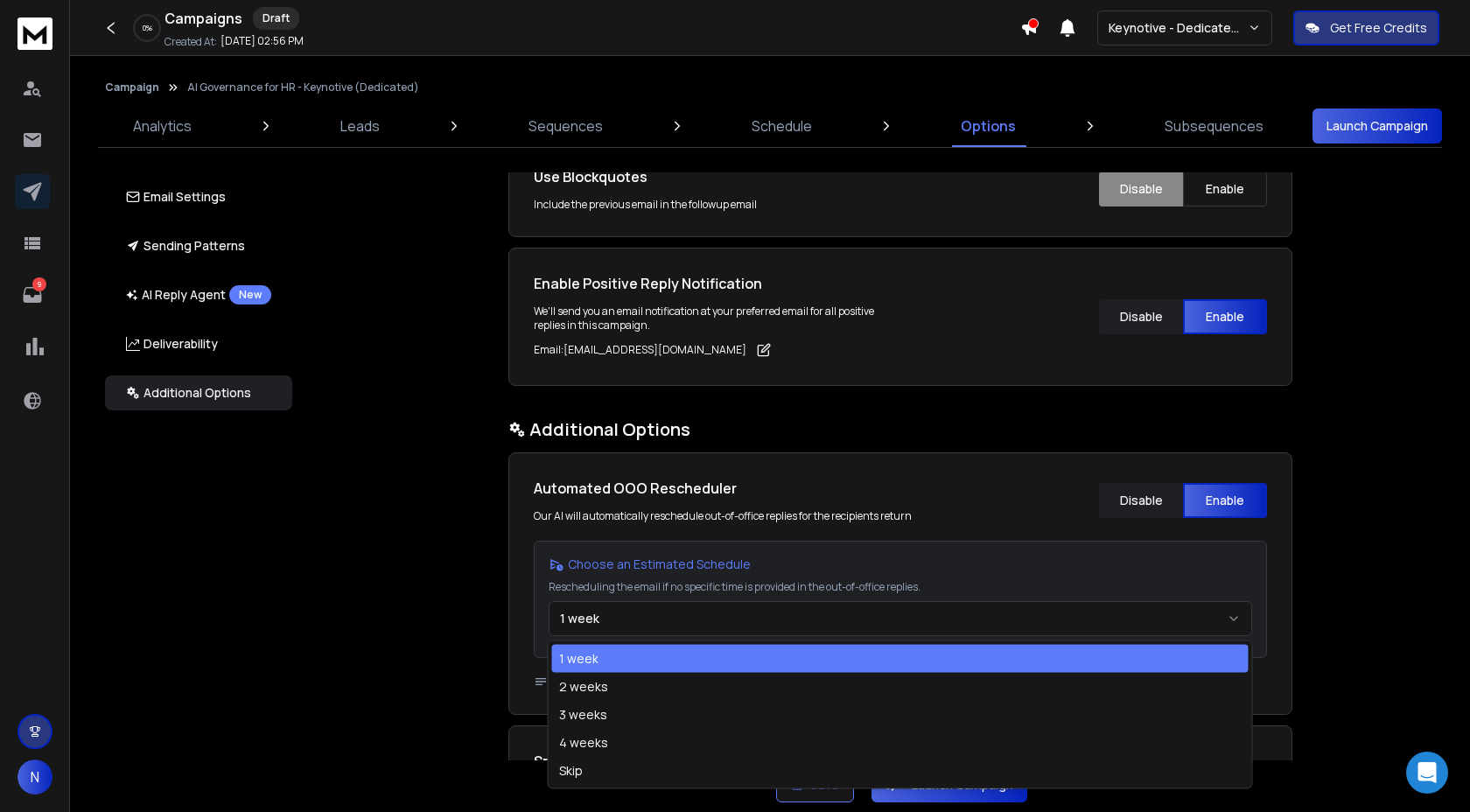
select select "**"
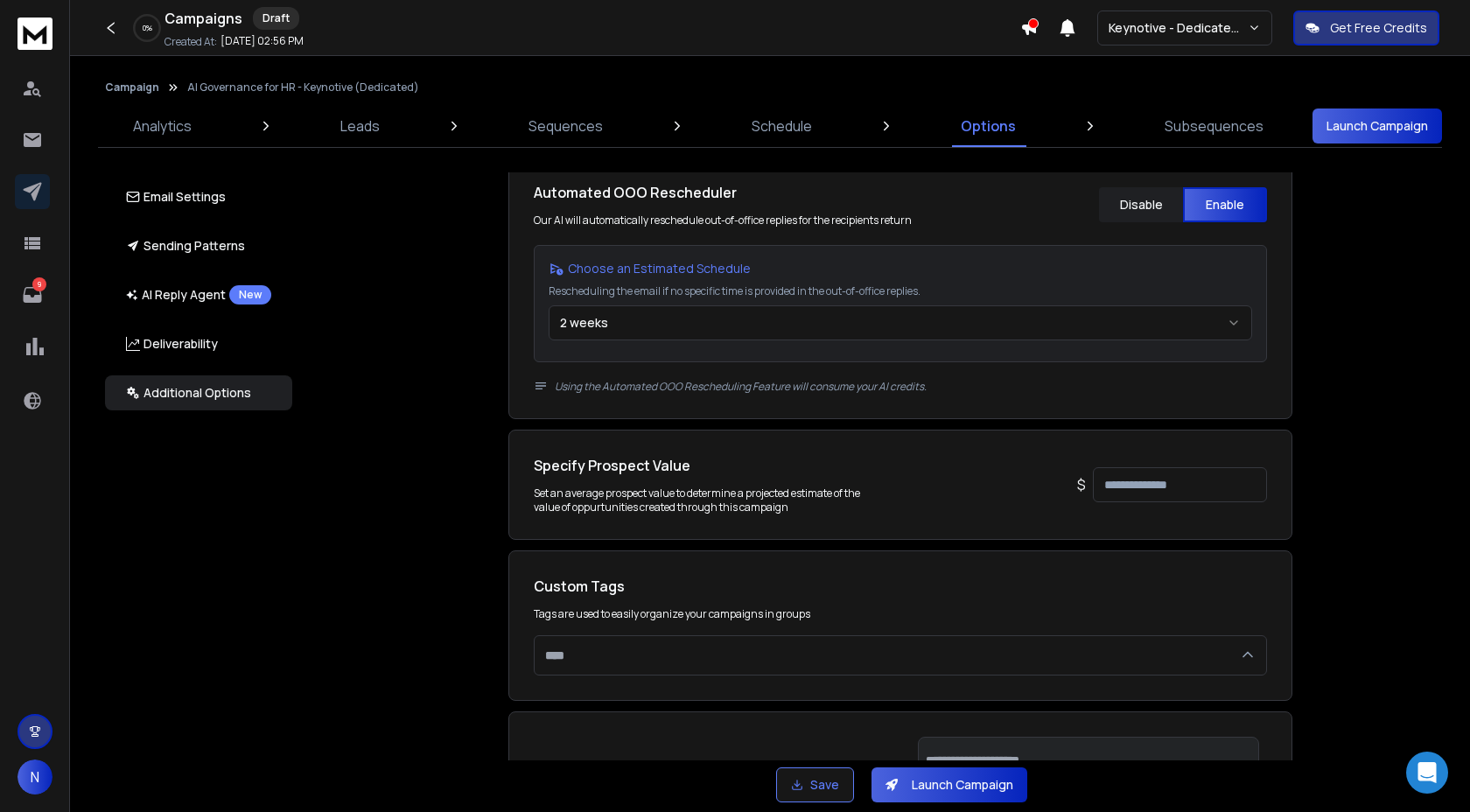
scroll to position [3298, 0]
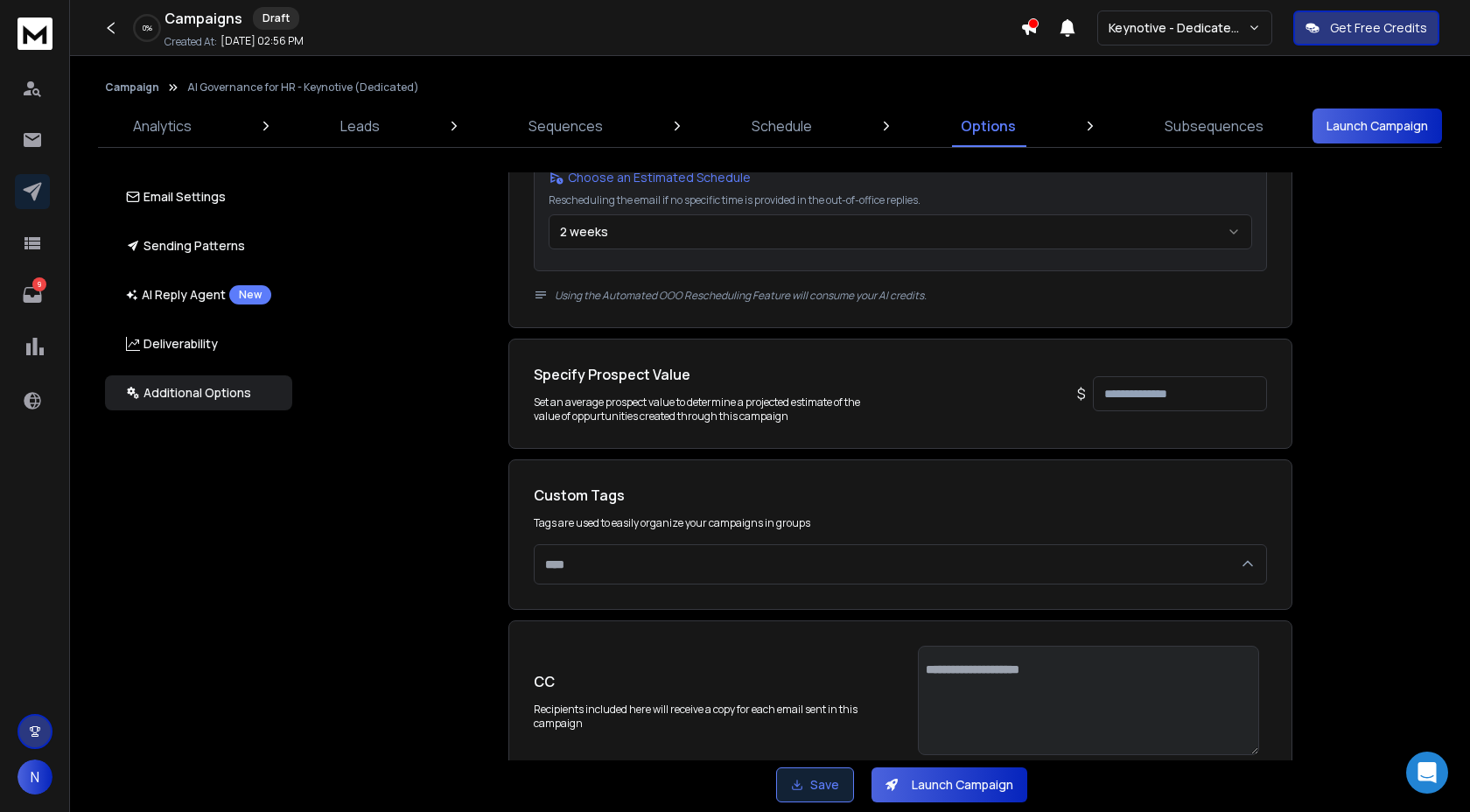
click at [808, 793] on button "Save" at bounding box center [815, 785] width 78 height 35
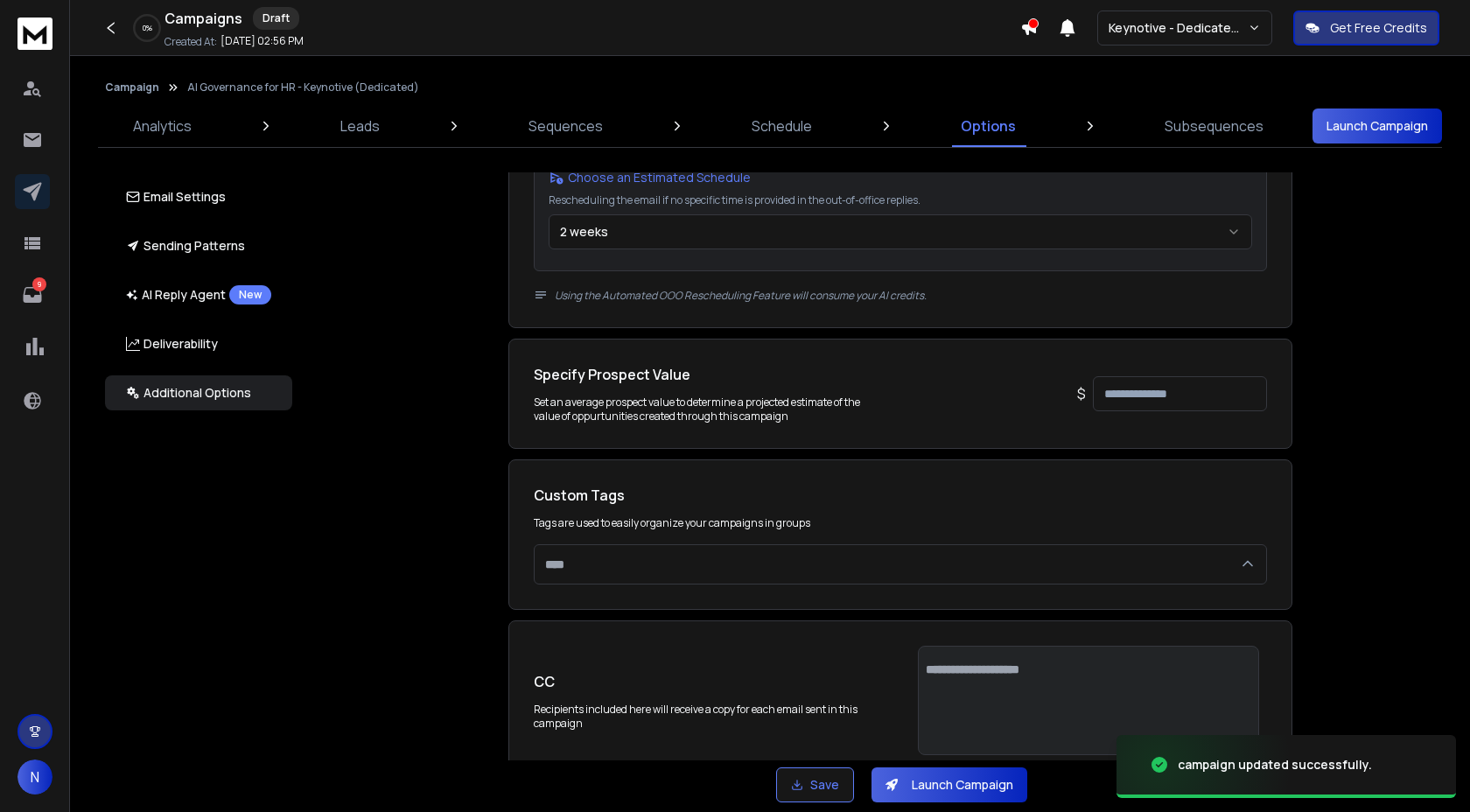
click at [895, 793] on button "Launch Campaign" at bounding box center [949, 785] width 155 height 35
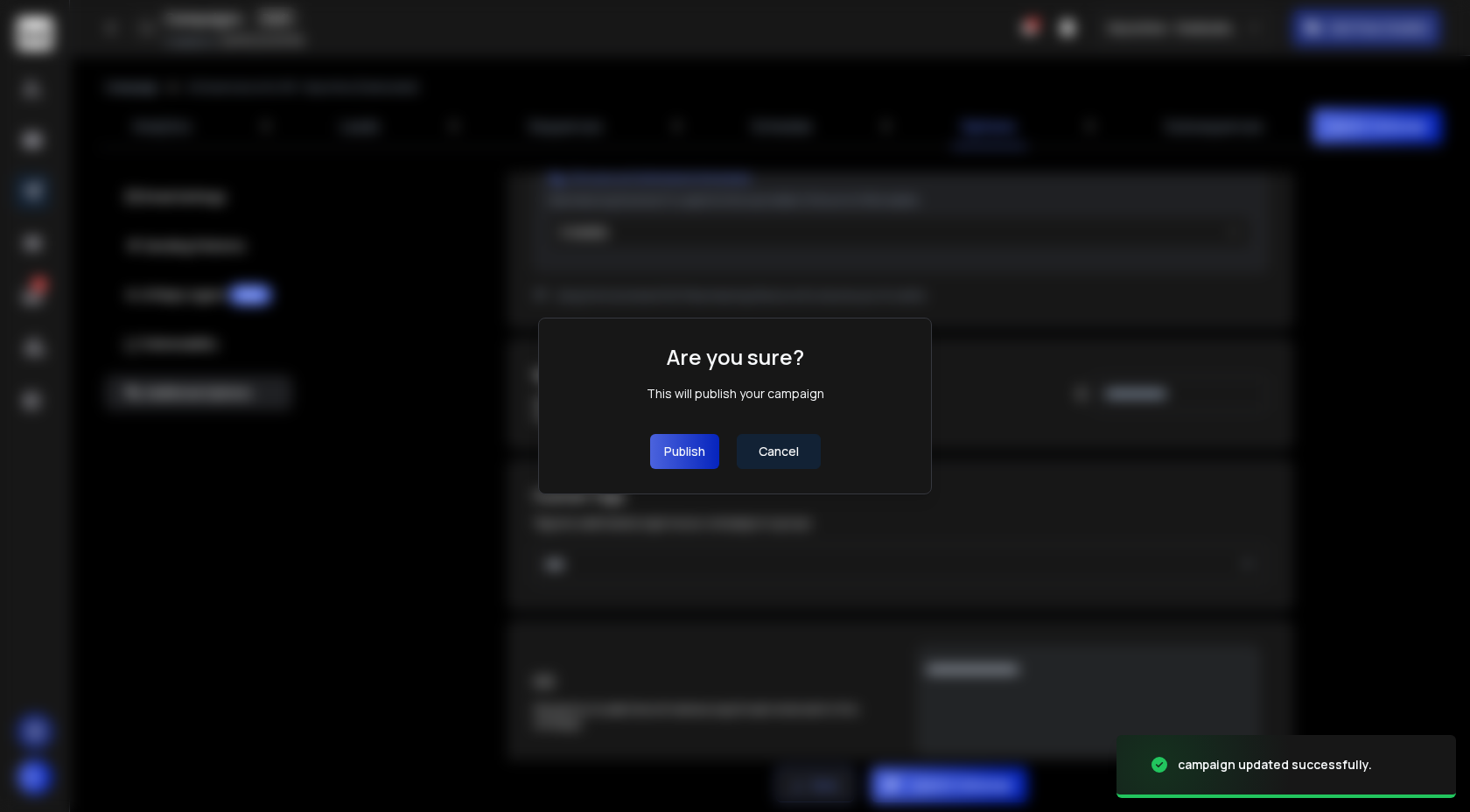
click at [685, 463] on button "Publish" at bounding box center [684, 452] width 69 height 35
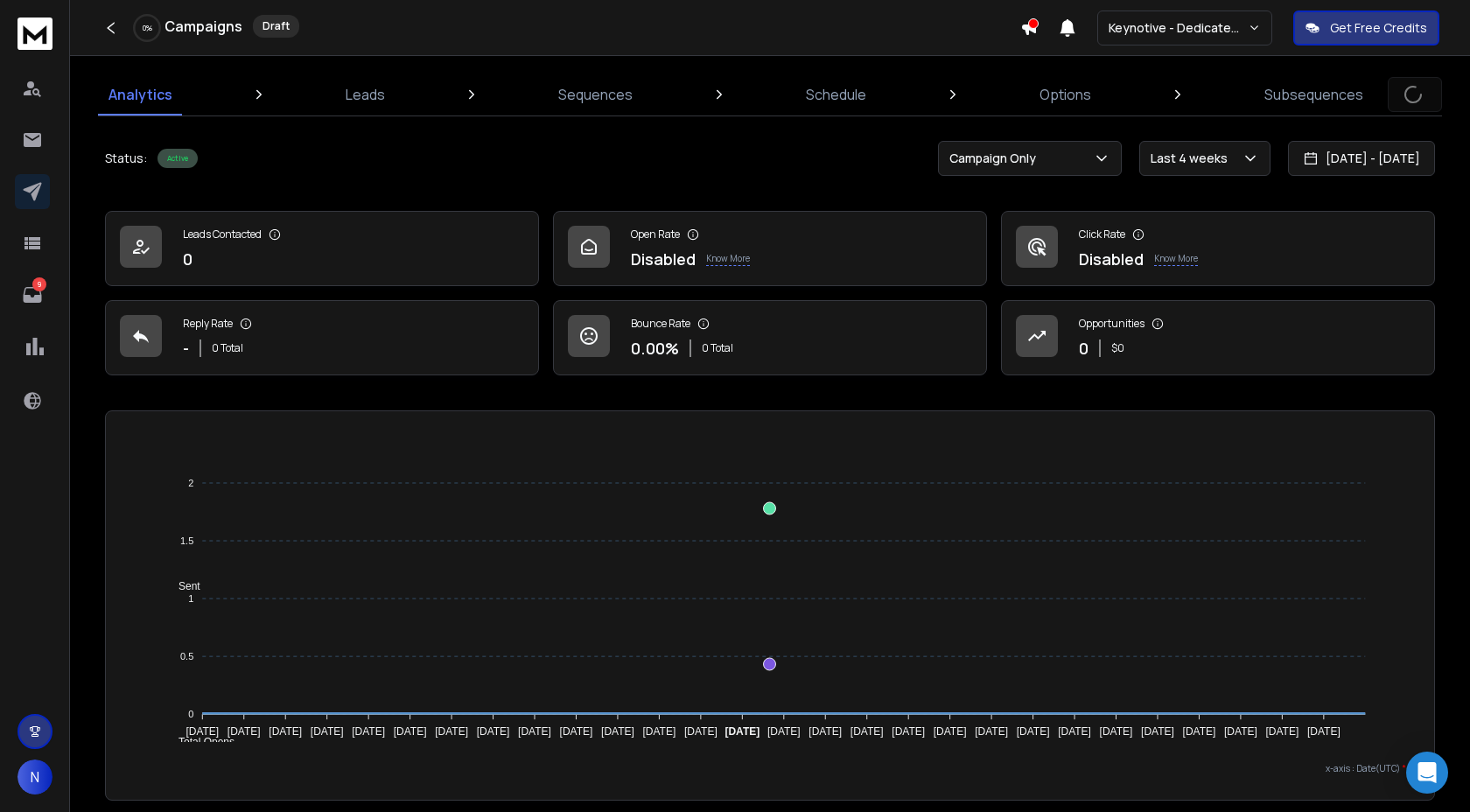
click at [560, 118] on div "Analytics Leads Sequences Schedule Options Subsequences Status: Active Campaign…" at bounding box center [769, 579] width 1344 height 1010
click at [581, 101] on p "Sequences" at bounding box center [596, 94] width 75 height 21
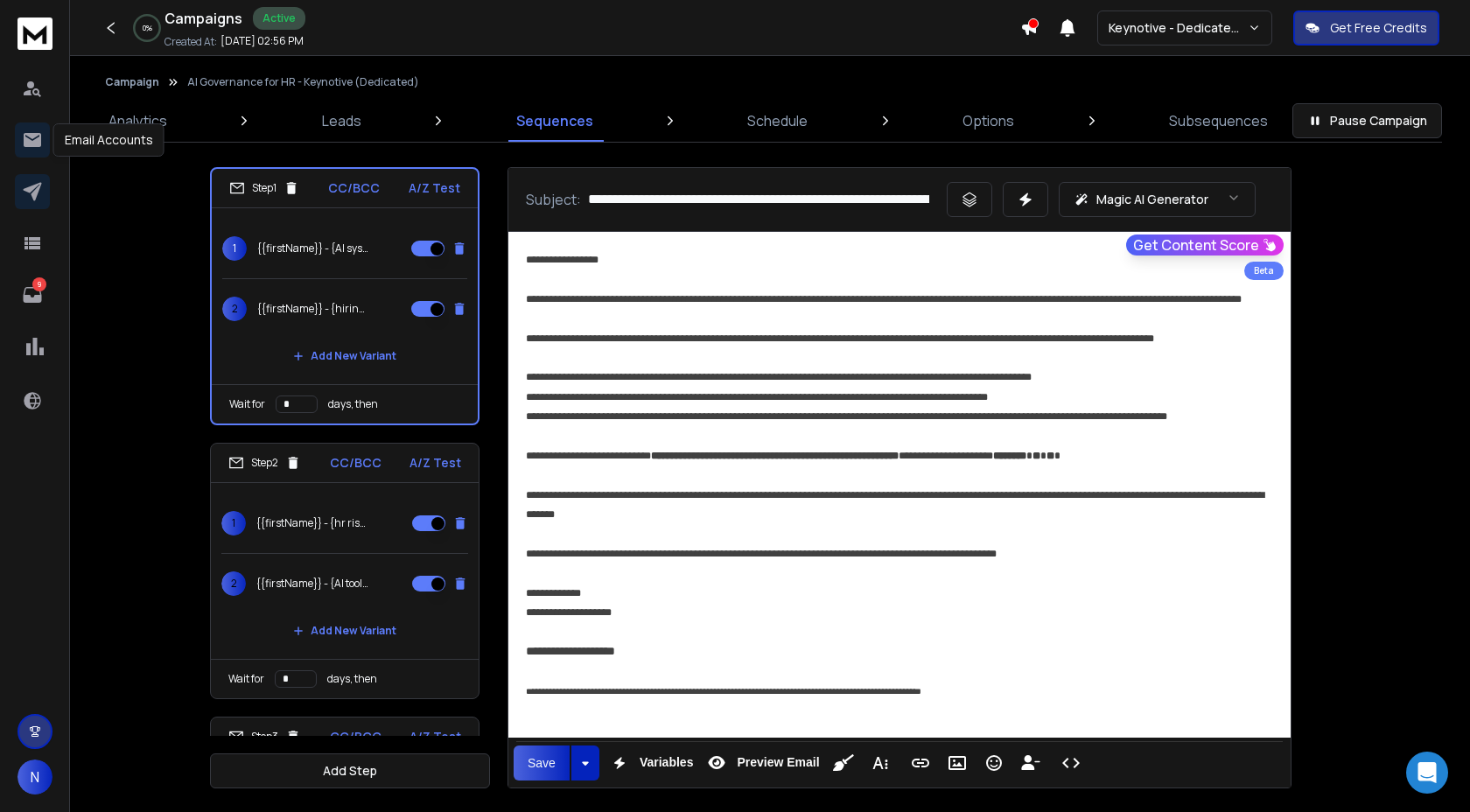
click at [35, 138] on icon at bounding box center [33, 140] width 21 height 21
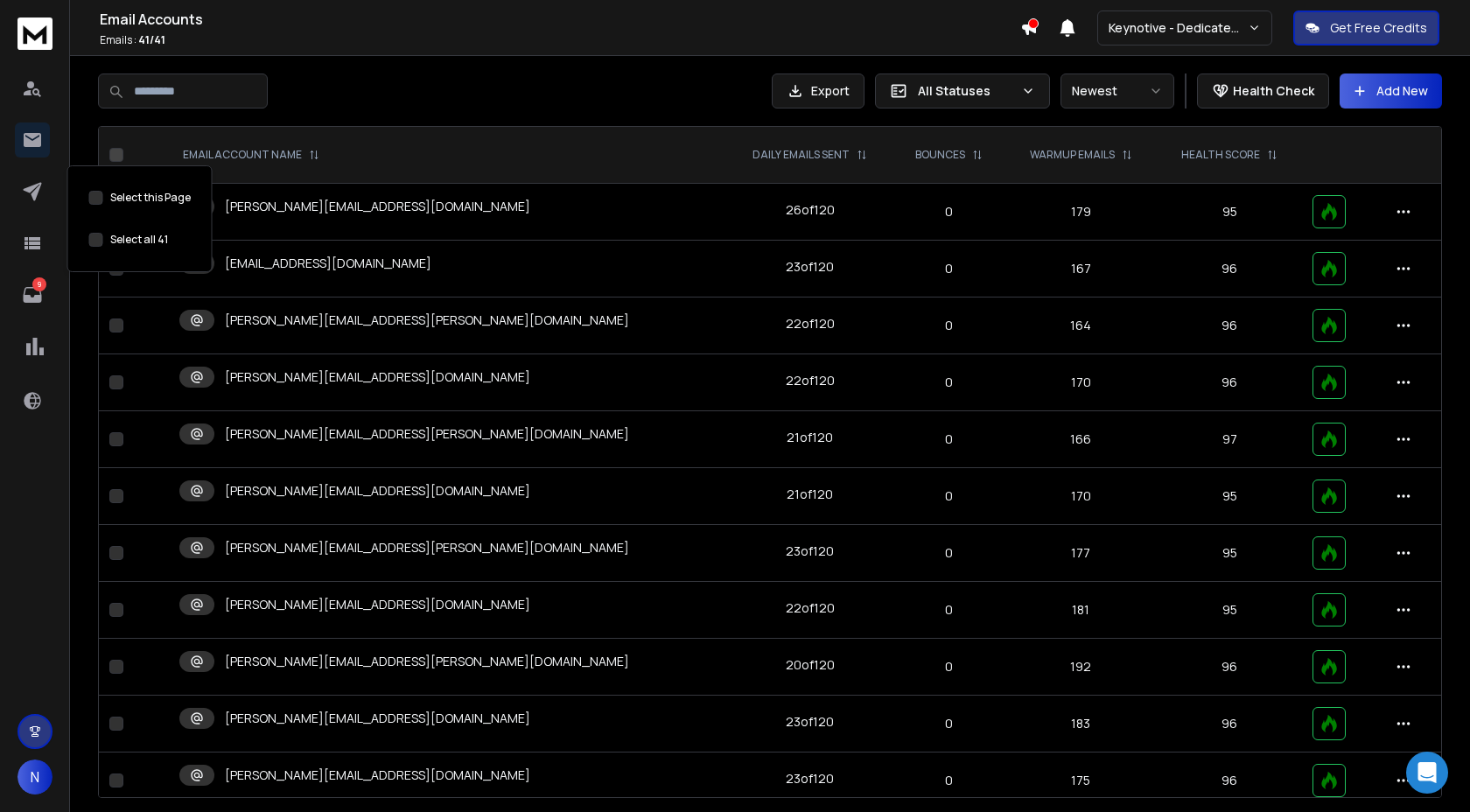
click at [114, 155] on button "Select this Page" at bounding box center [117, 154] width 14 height 14
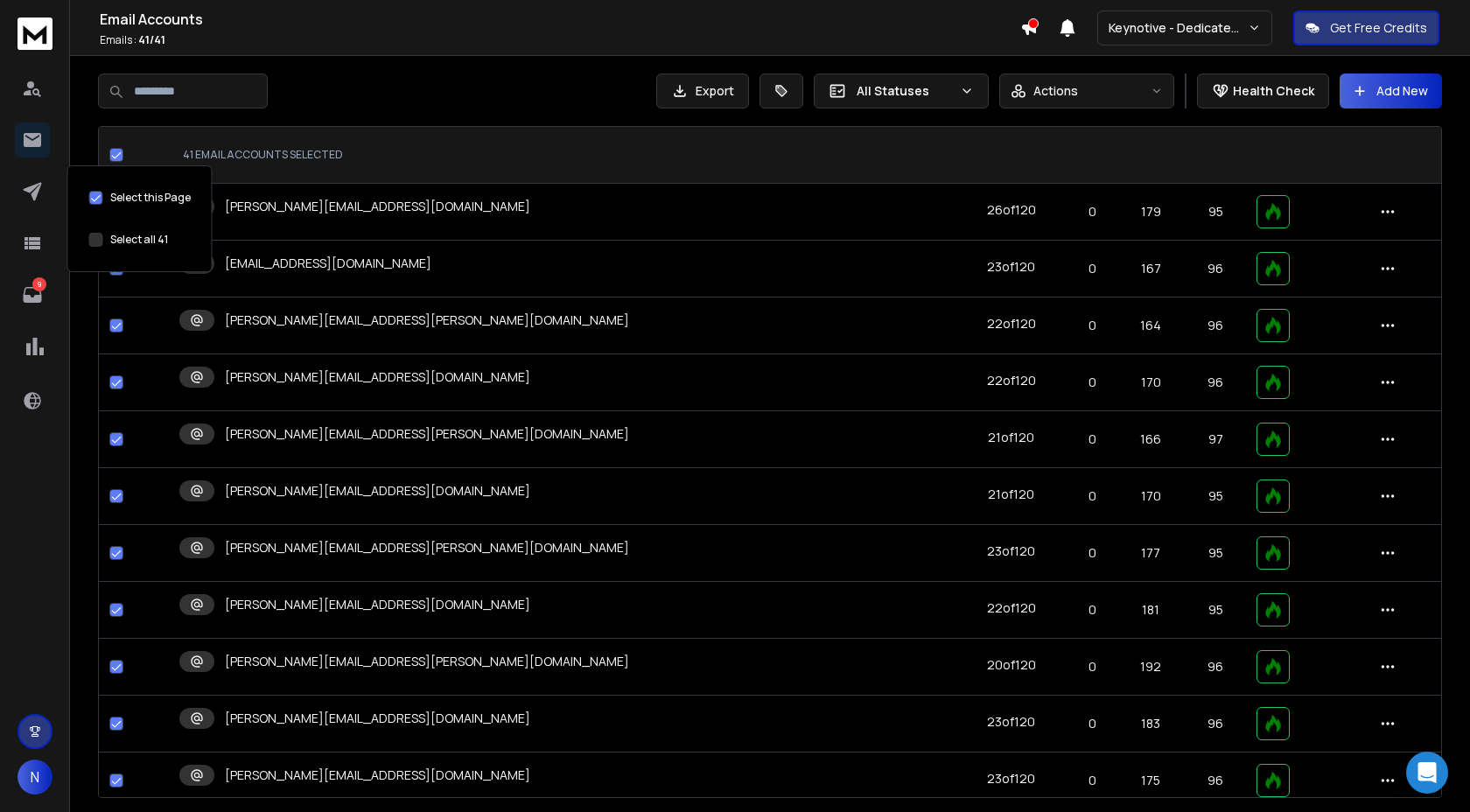
click at [97, 241] on button "Select this Page" at bounding box center [96, 240] width 14 height 14
click at [1077, 87] on p "Actions" at bounding box center [1056, 91] width 45 height 17
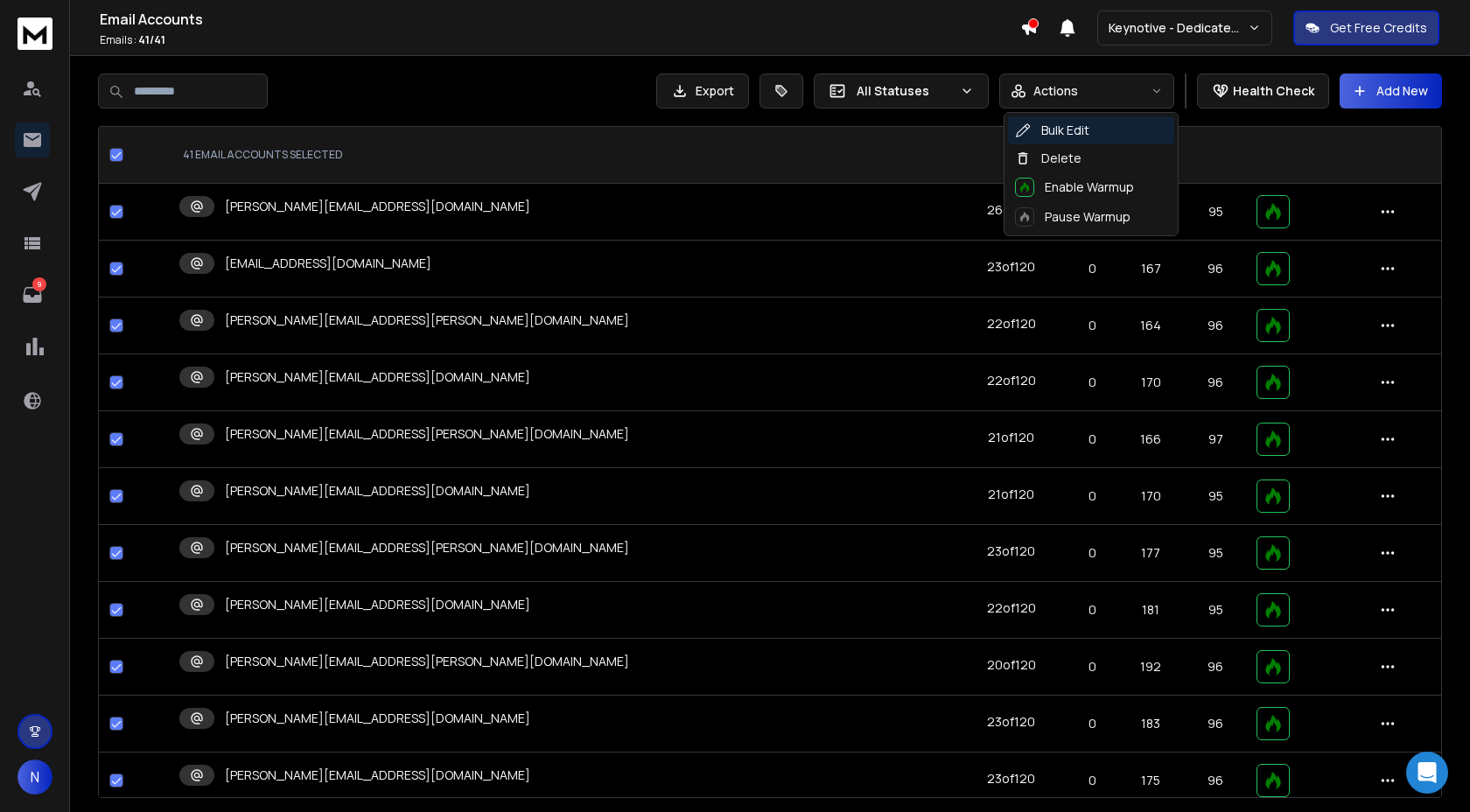
click at [1073, 137] on div "Bulk Edit" at bounding box center [1052, 130] width 75 height 17
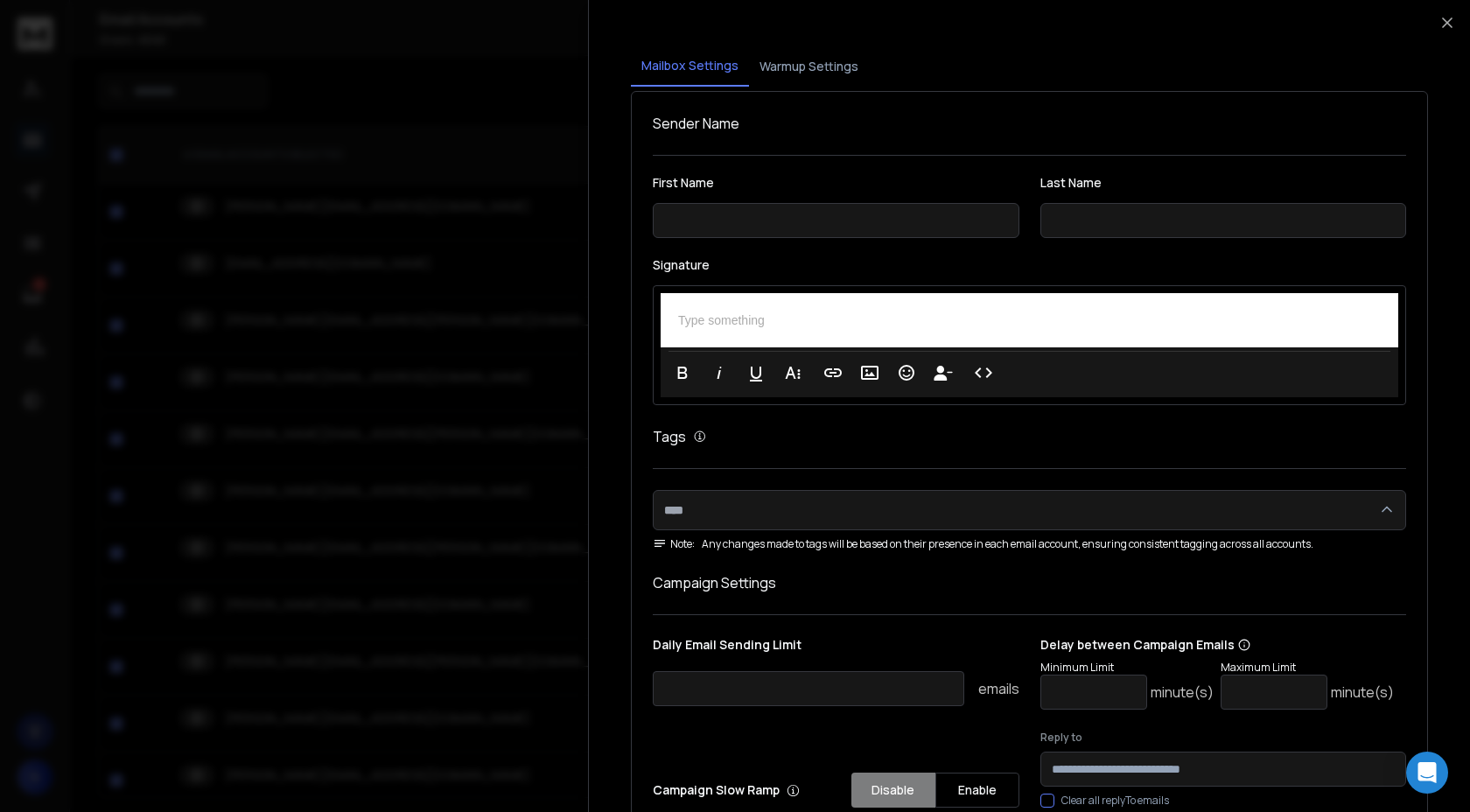
click at [437, 435] on div at bounding box center [735, 406] width 1470 height 812
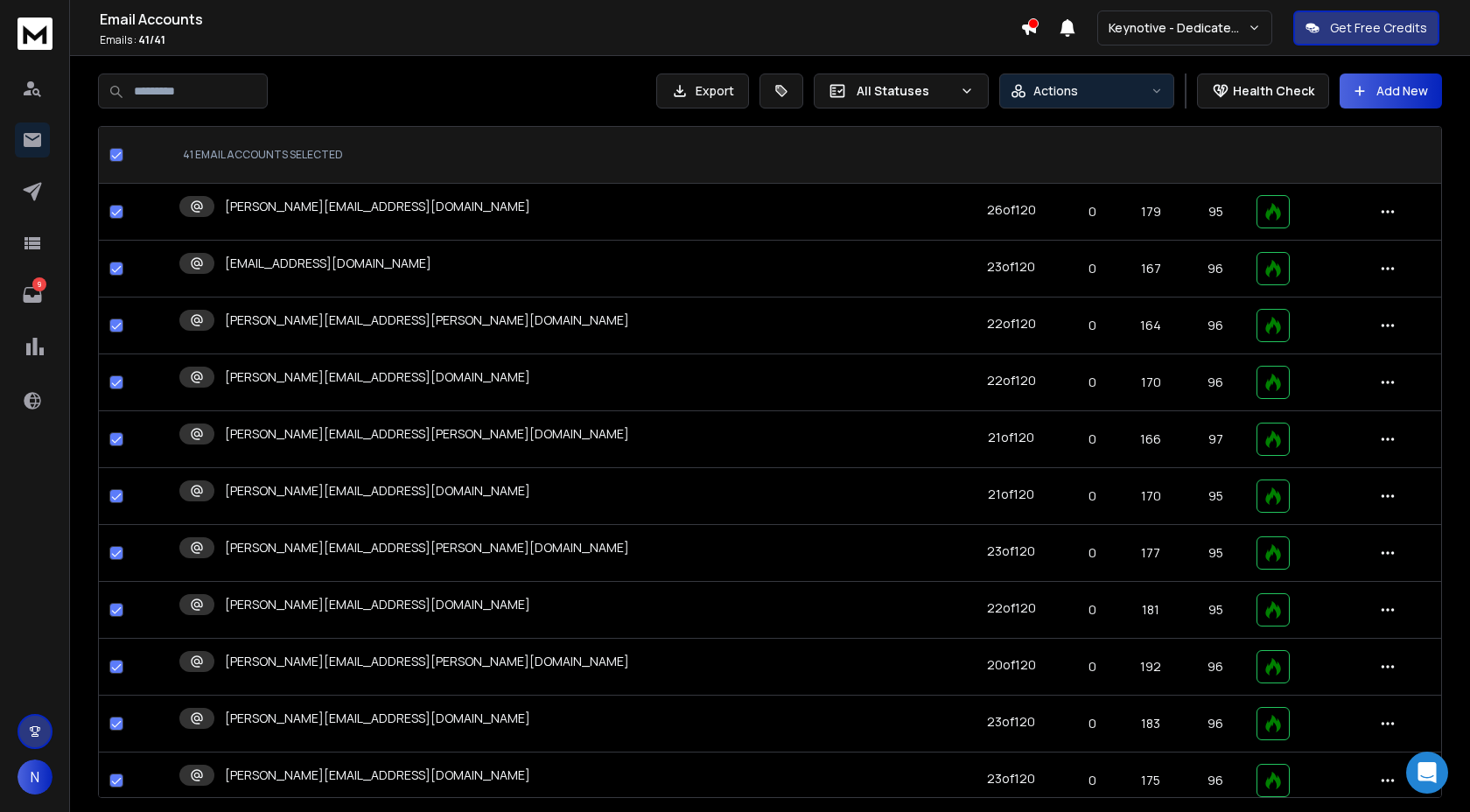
click at [1038, 92] on p "Actions" at bounding box center [1056, 91] width 45 height 17
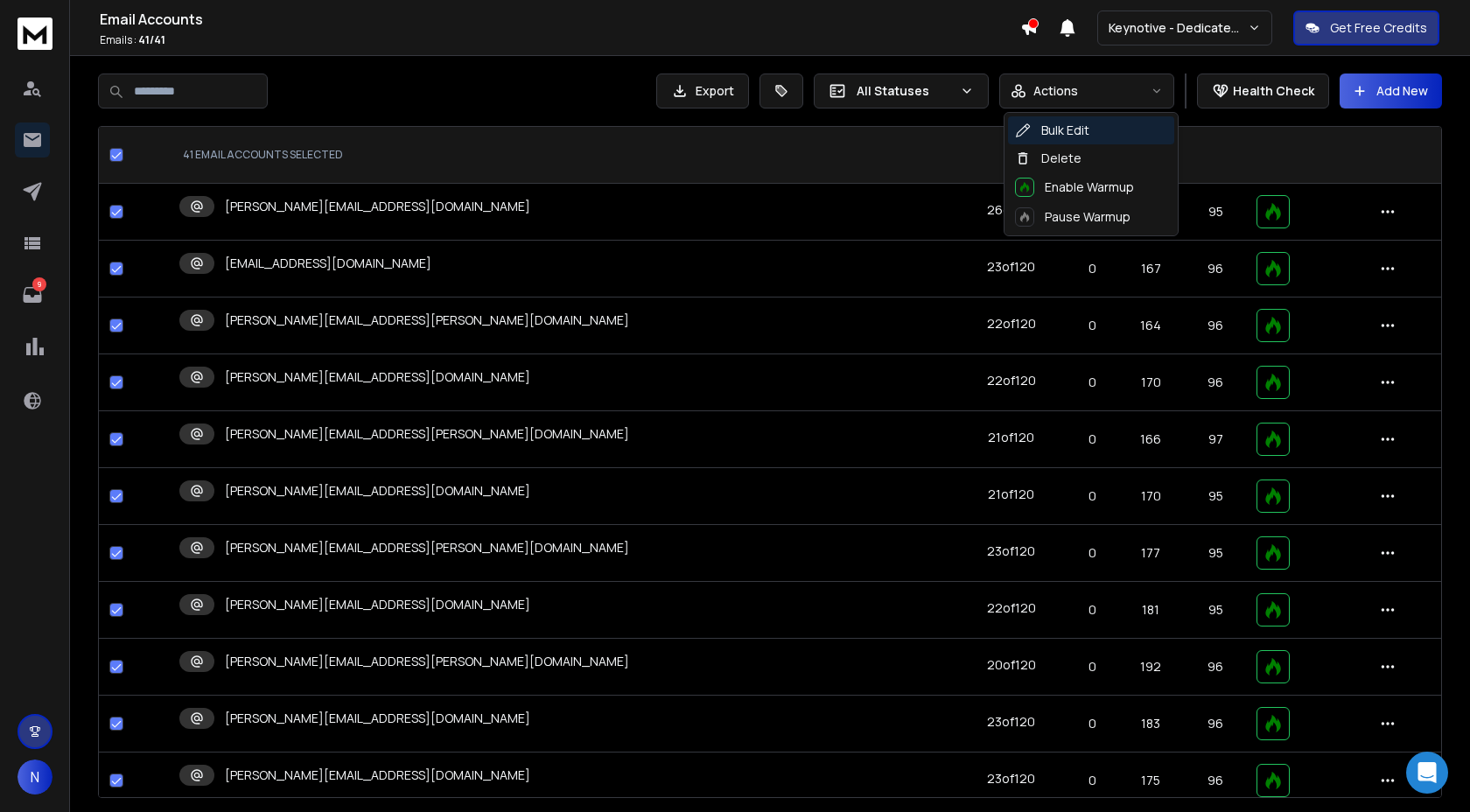
click at [1050, 137] on div "Bulk Edit" at bounding box center [1052, 130] width 75 height 17
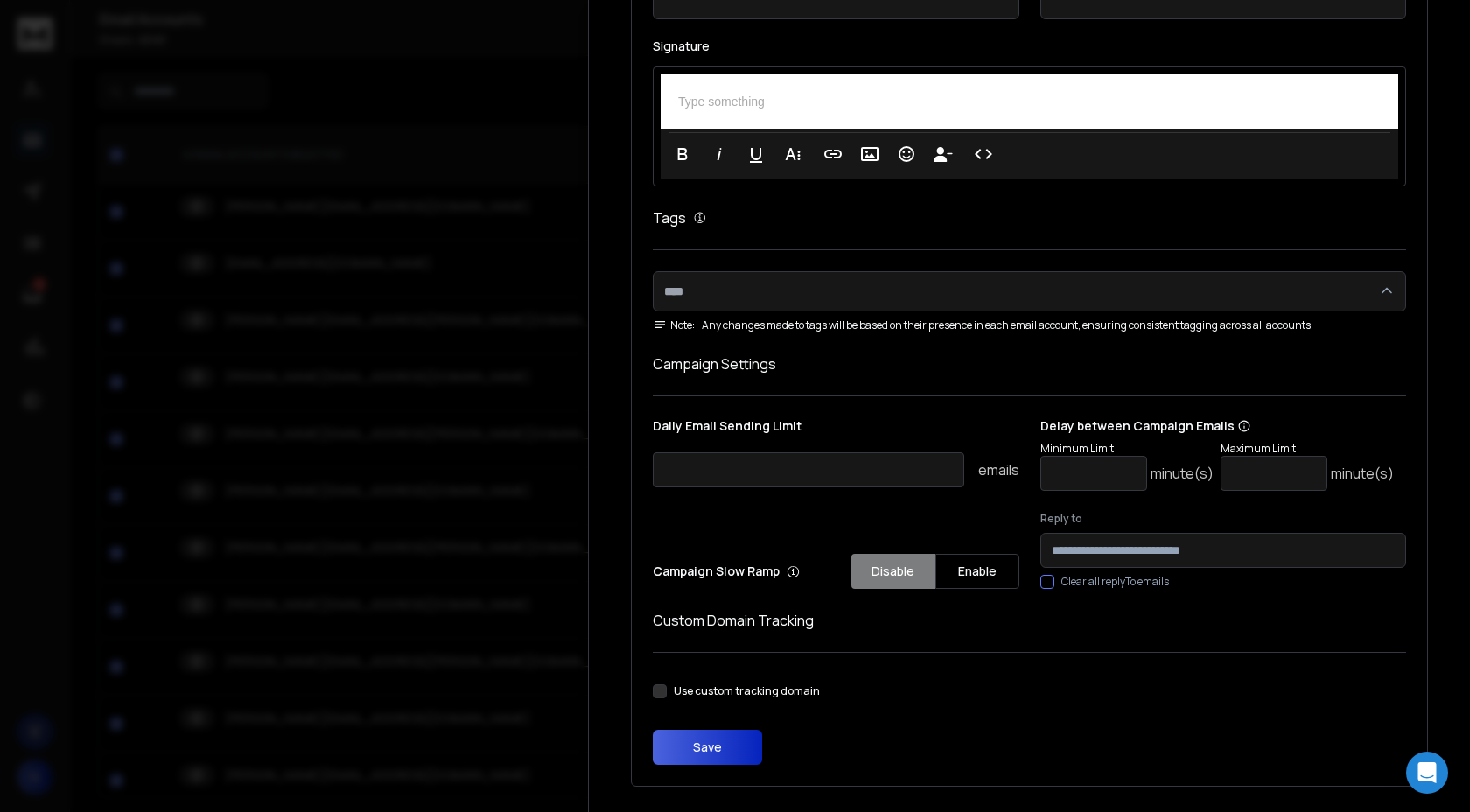
scroll to position [241, 0]
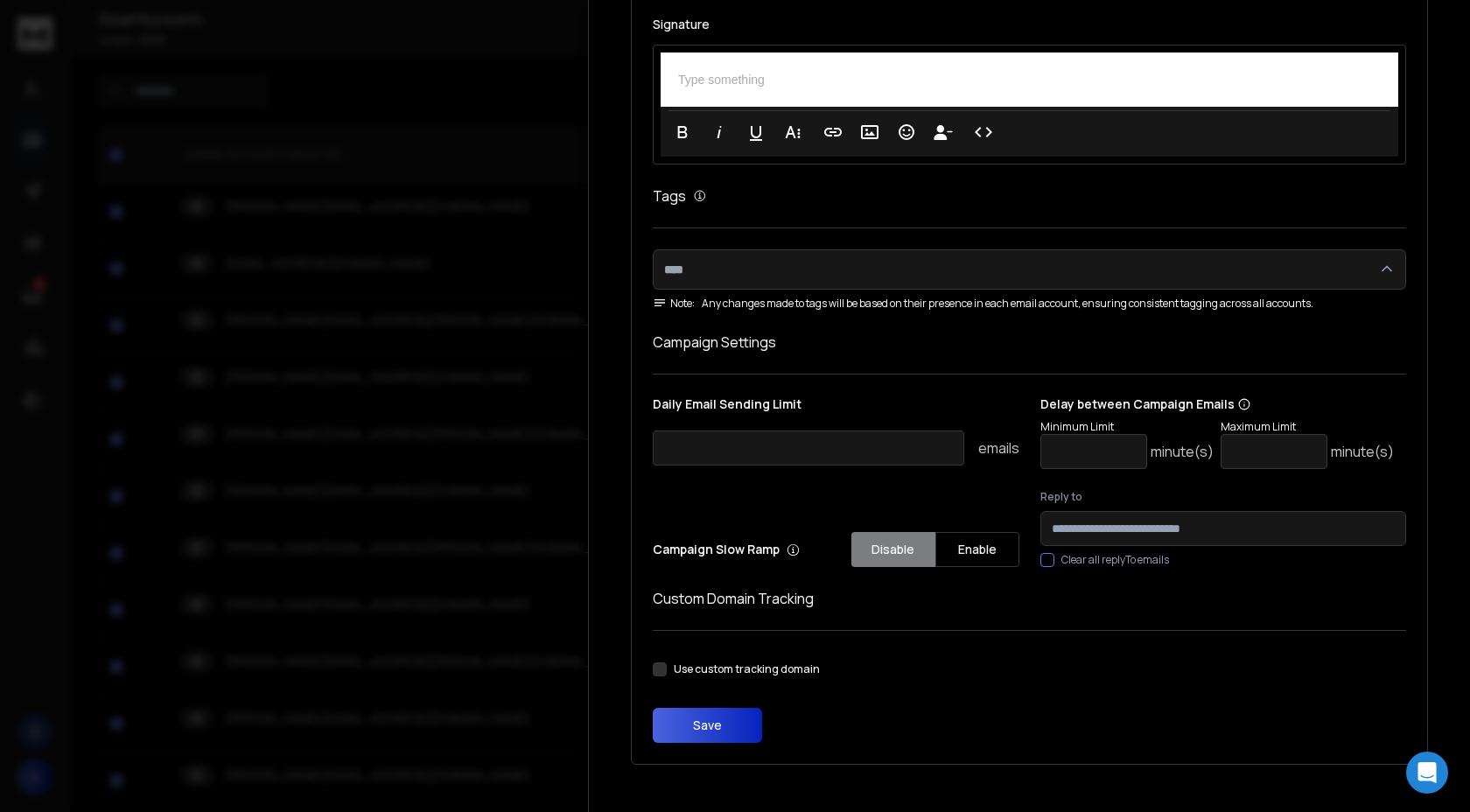
click at [775, 450] on input "number" at bounding box center [808, 448] width 312 height 35
type input "***"
click at [735, 726] on button "Save" at bounding box center [707, 726] width 110 height 35
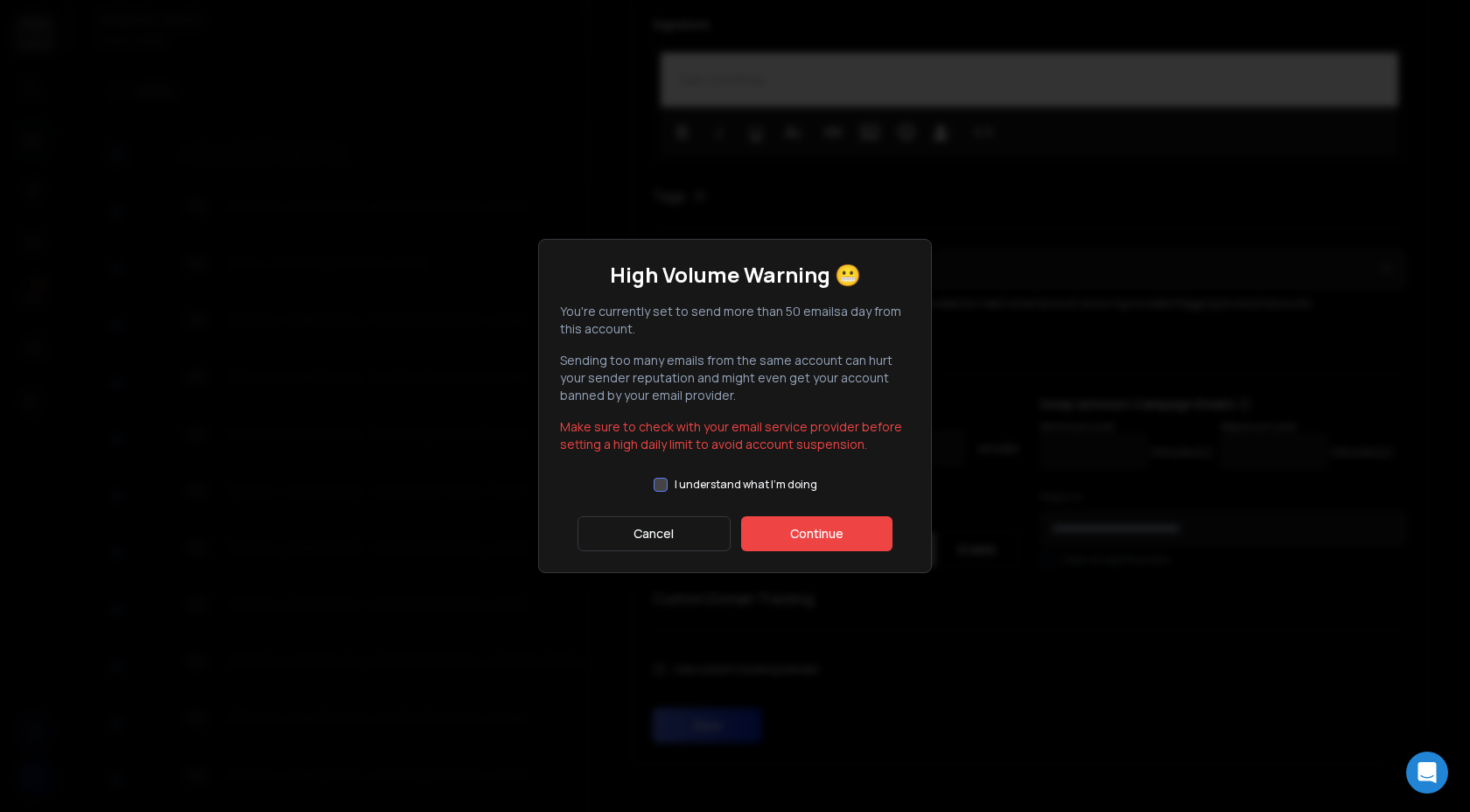
click at [661, 482] on button "I understand what I'm doing" at bounding box center [661, 485] width 14 height 14
click at [772, 533] on button "Continue" at bounding box center [817, 533] width 152 height 35
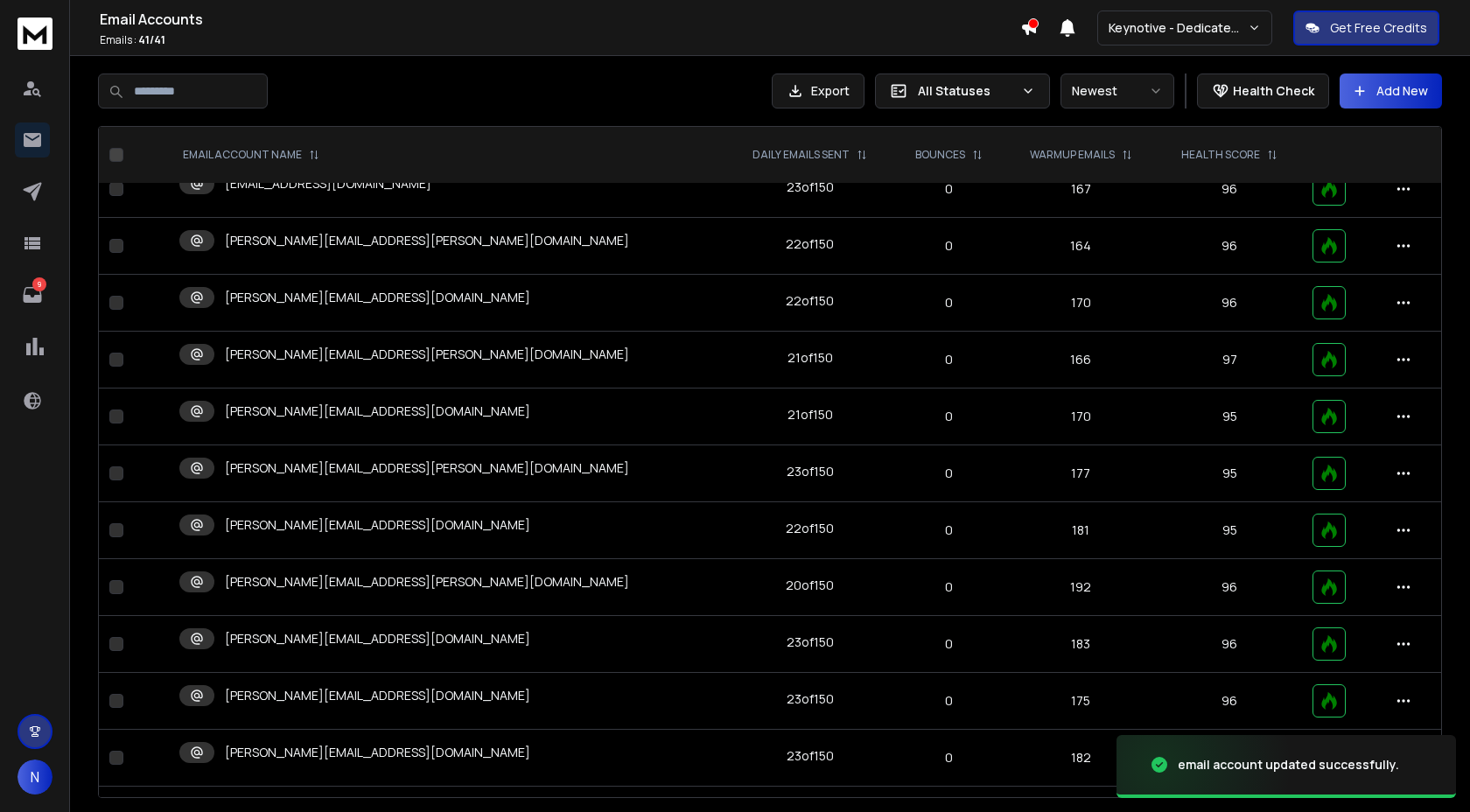
scroll to position [0, 0]
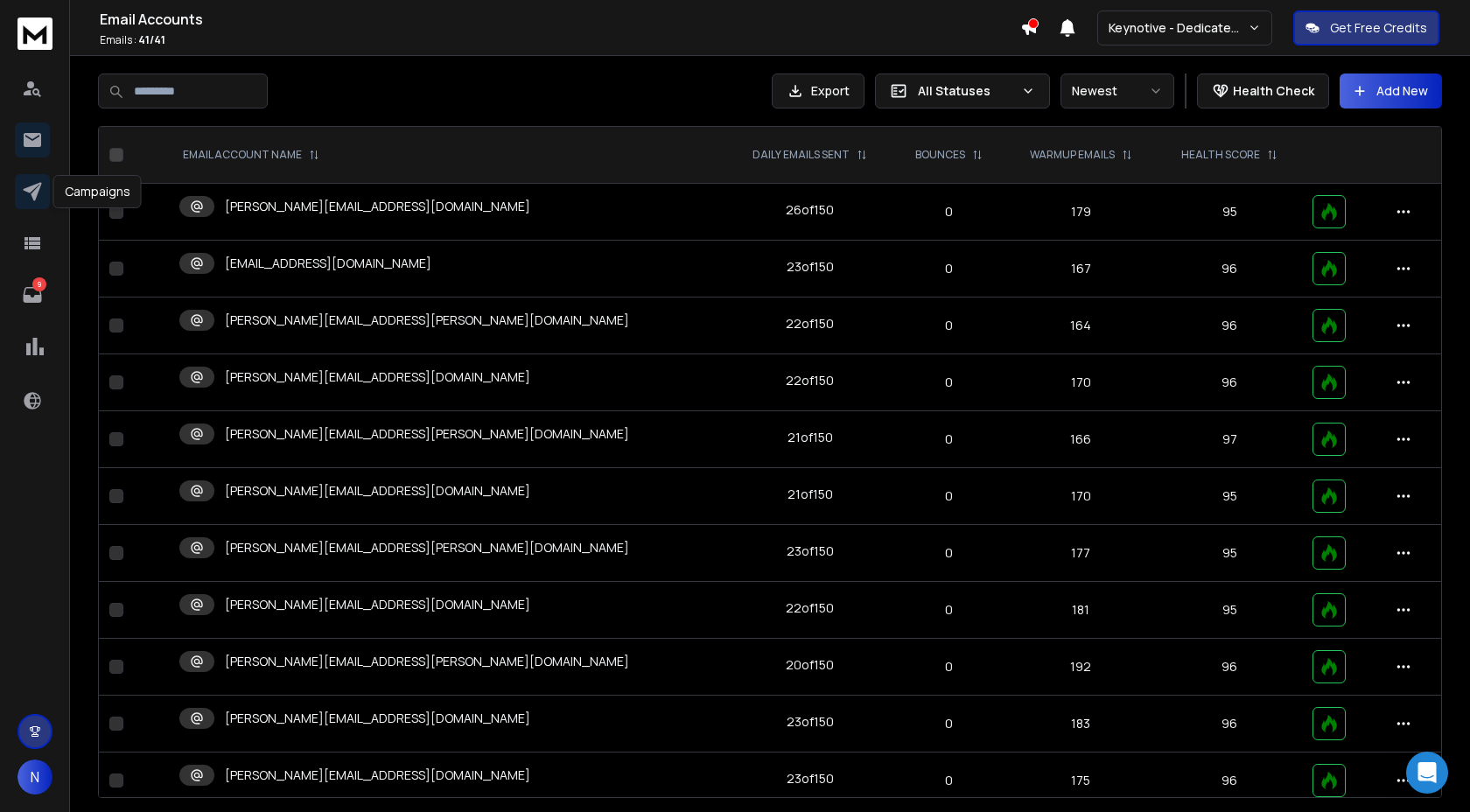
click at [31, 190] on icon at bounding box center [31, 190] width 18 height 18
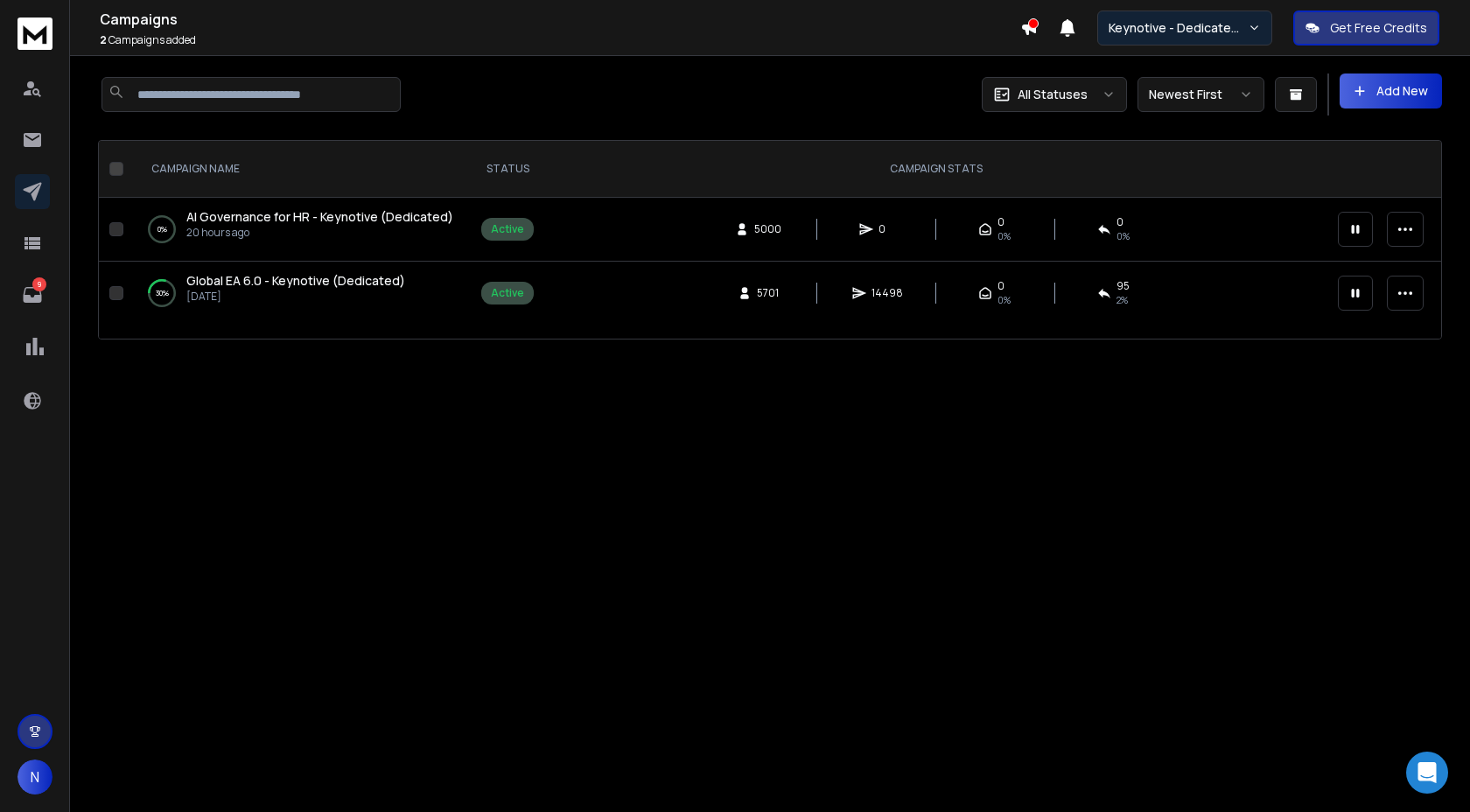
click at [1187, 23] on p "Keynotive - Dedicated Server" at bounding box center [1178, 28] width 139 height 17
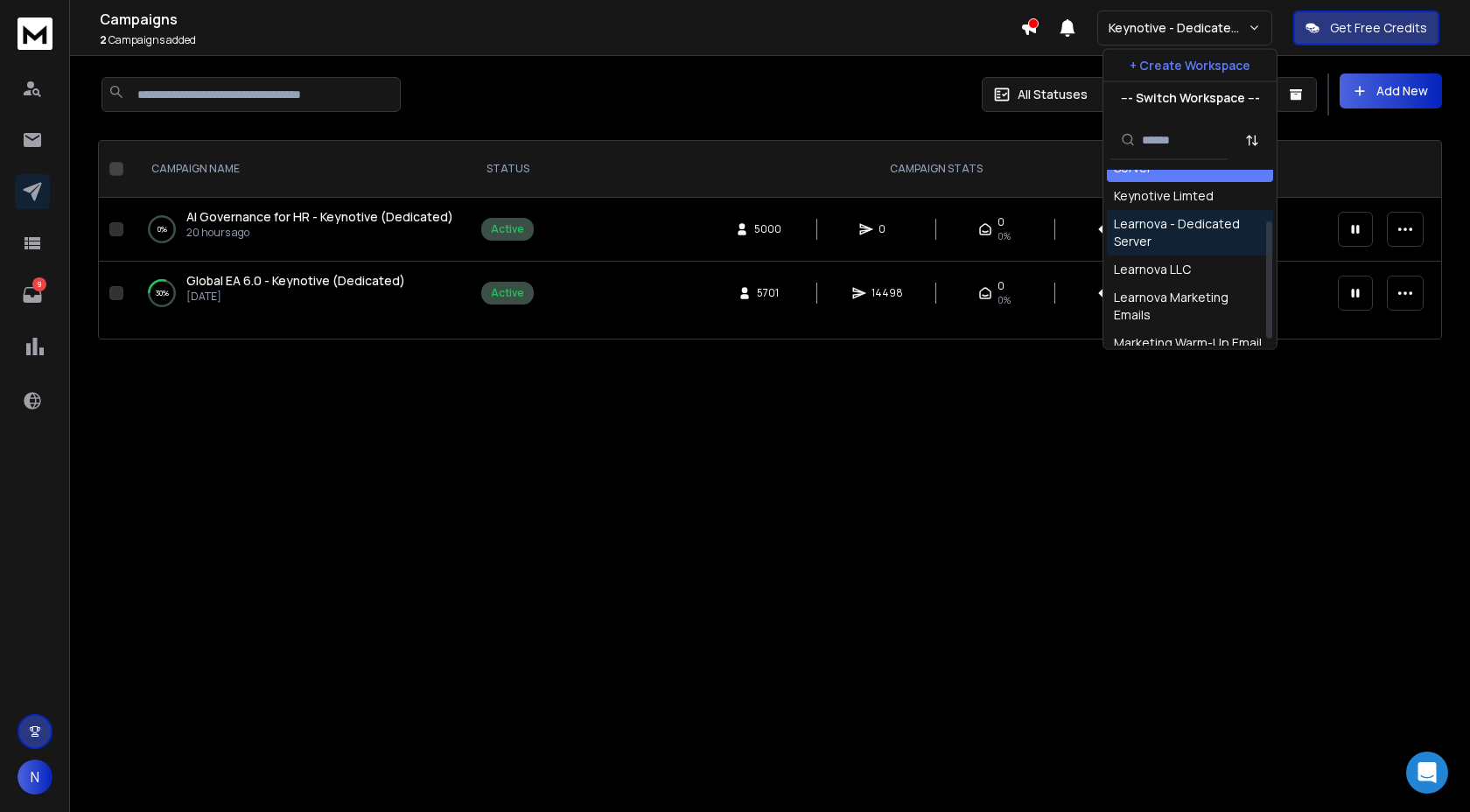
scroll to position [75, 0]
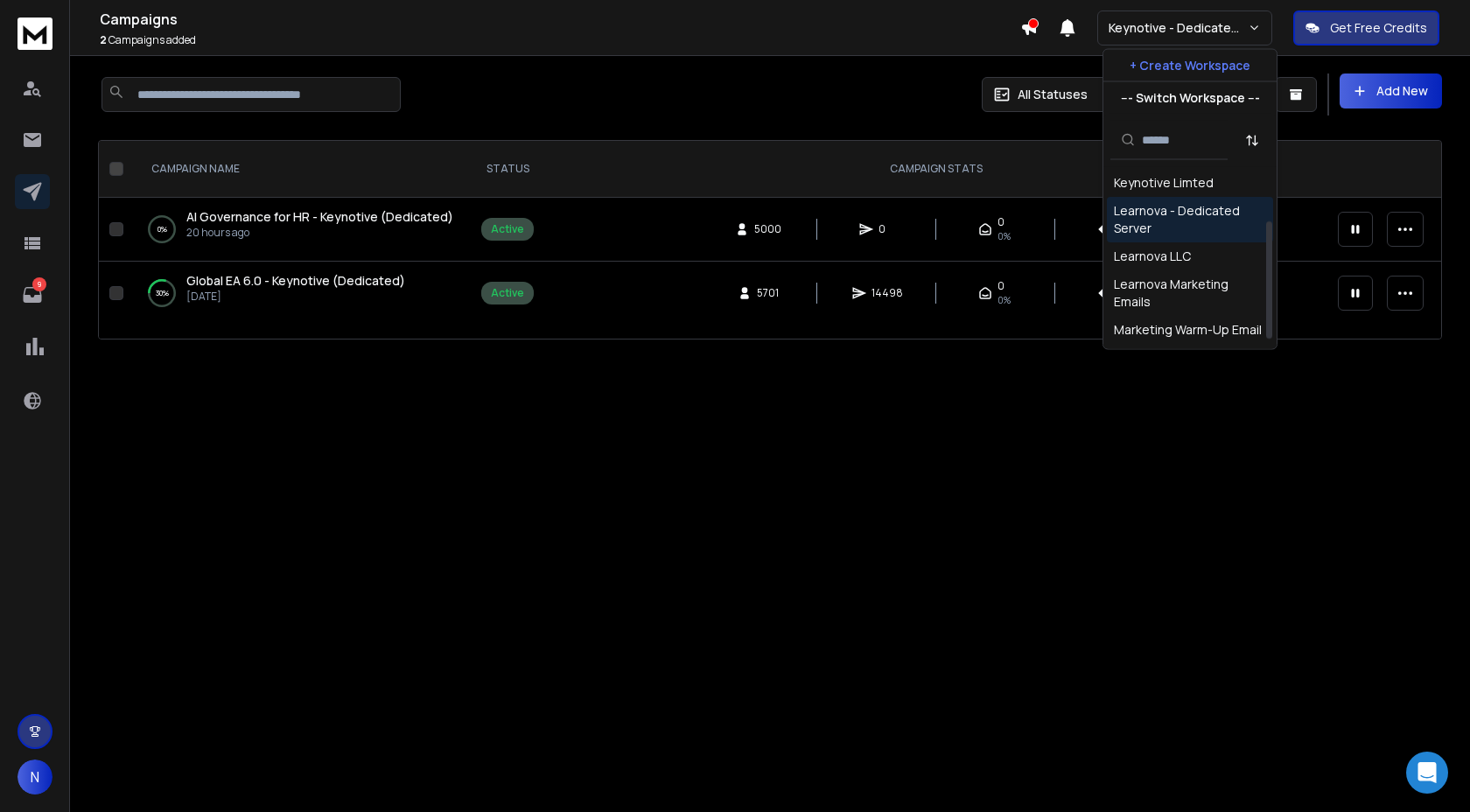
click at [1188, 206] on div "Learnova - Dedicated Server" at bounding box center [1190, 220] width 153 height 35
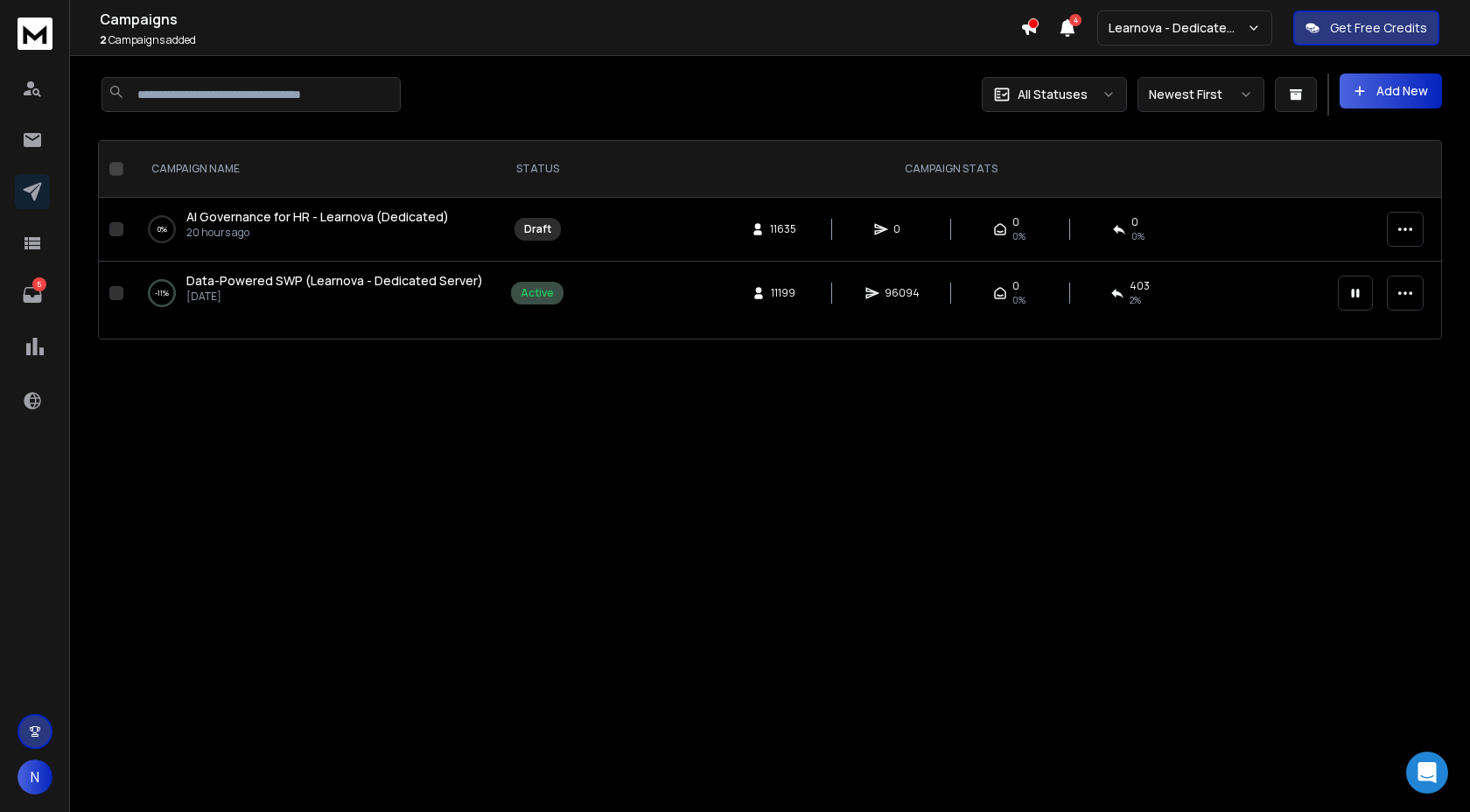
click at [1348, 290] on icon at bounding box center [1355, 293] width 16 height 16
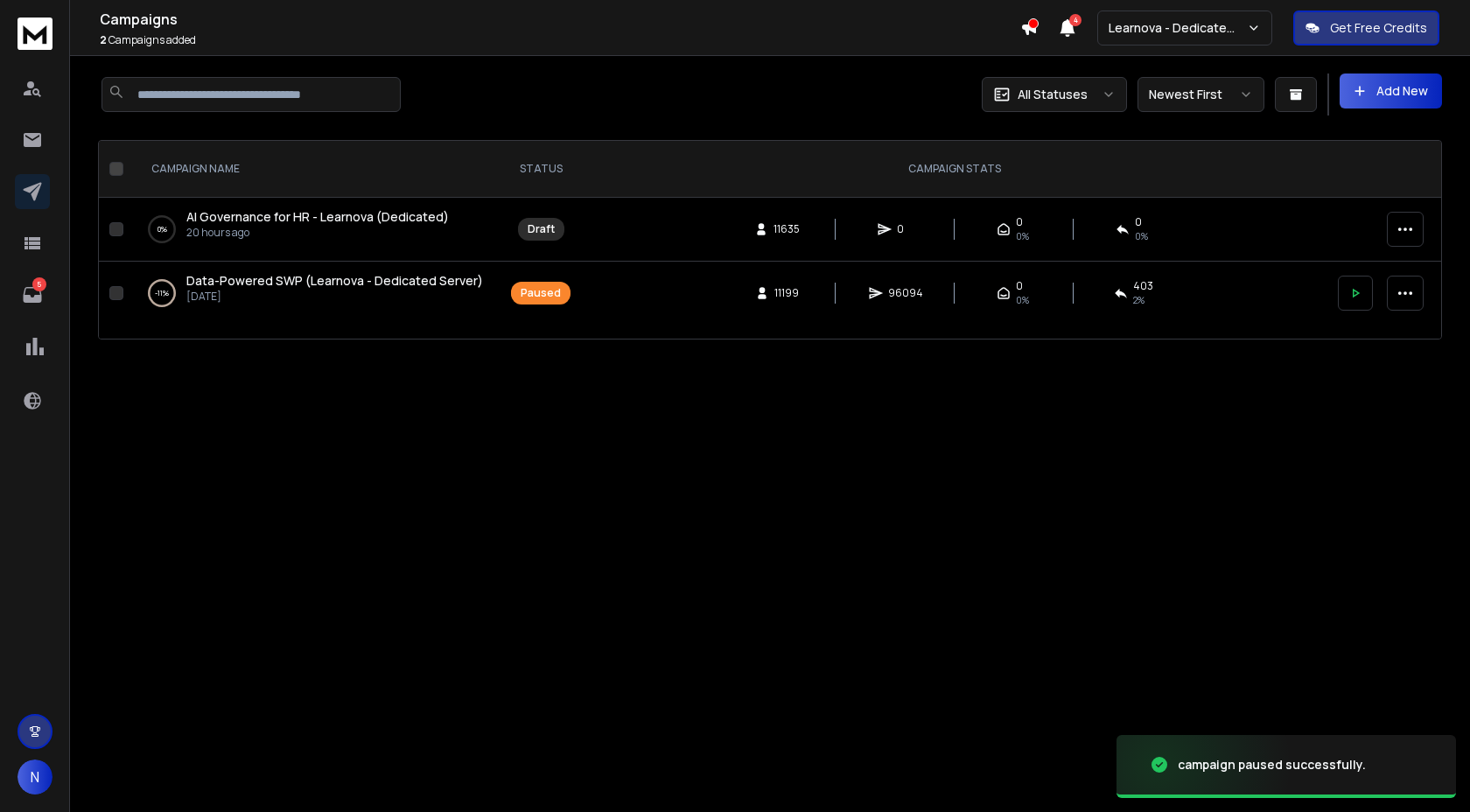
click at [279, 218] on span "AI Governance for HR - Learnova (Dedicated)" at bounding box center [318, 216] width 262 height 17
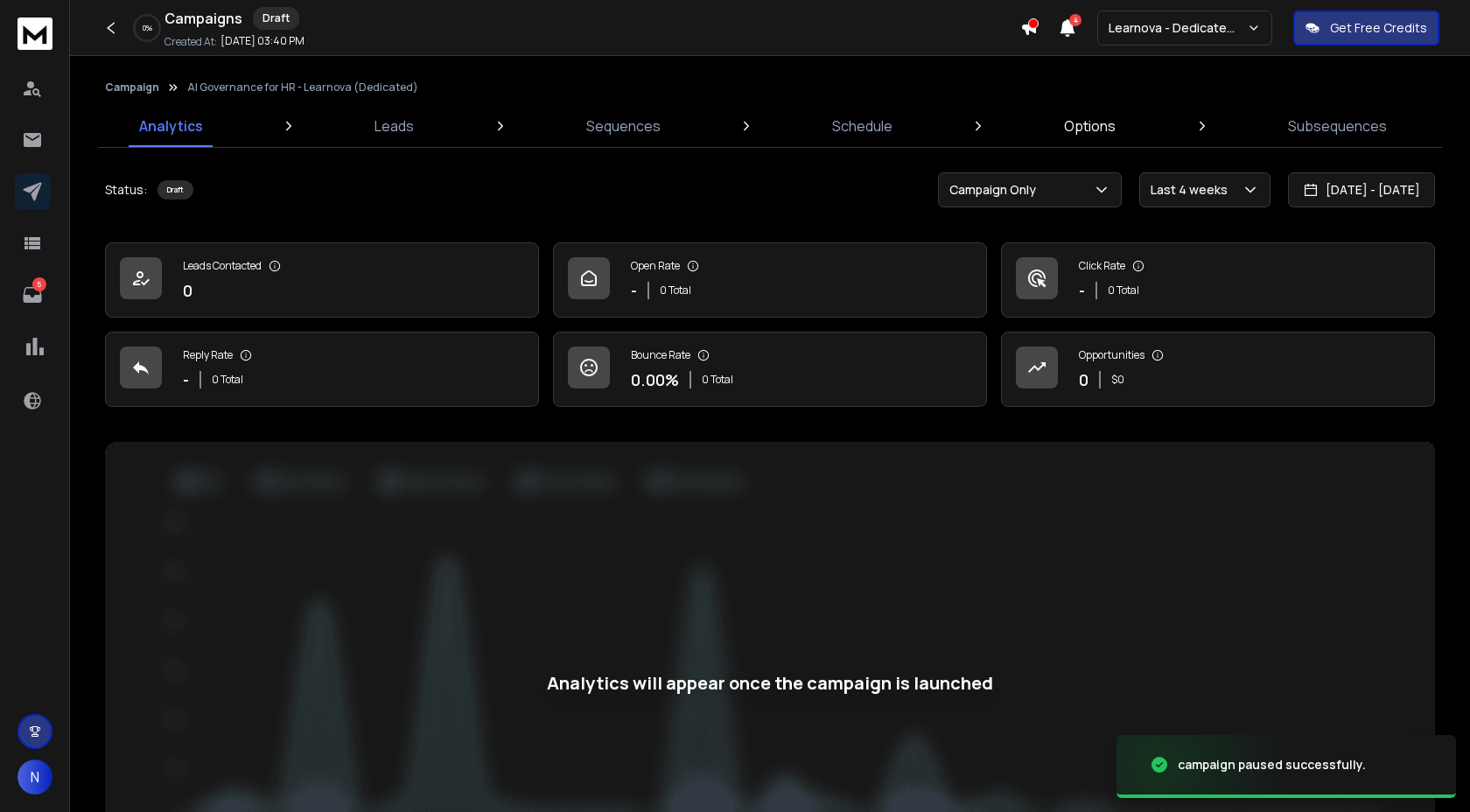
click at [1062, 111] on link "Options" at bounding box center [1089, 125] width 73 height 42
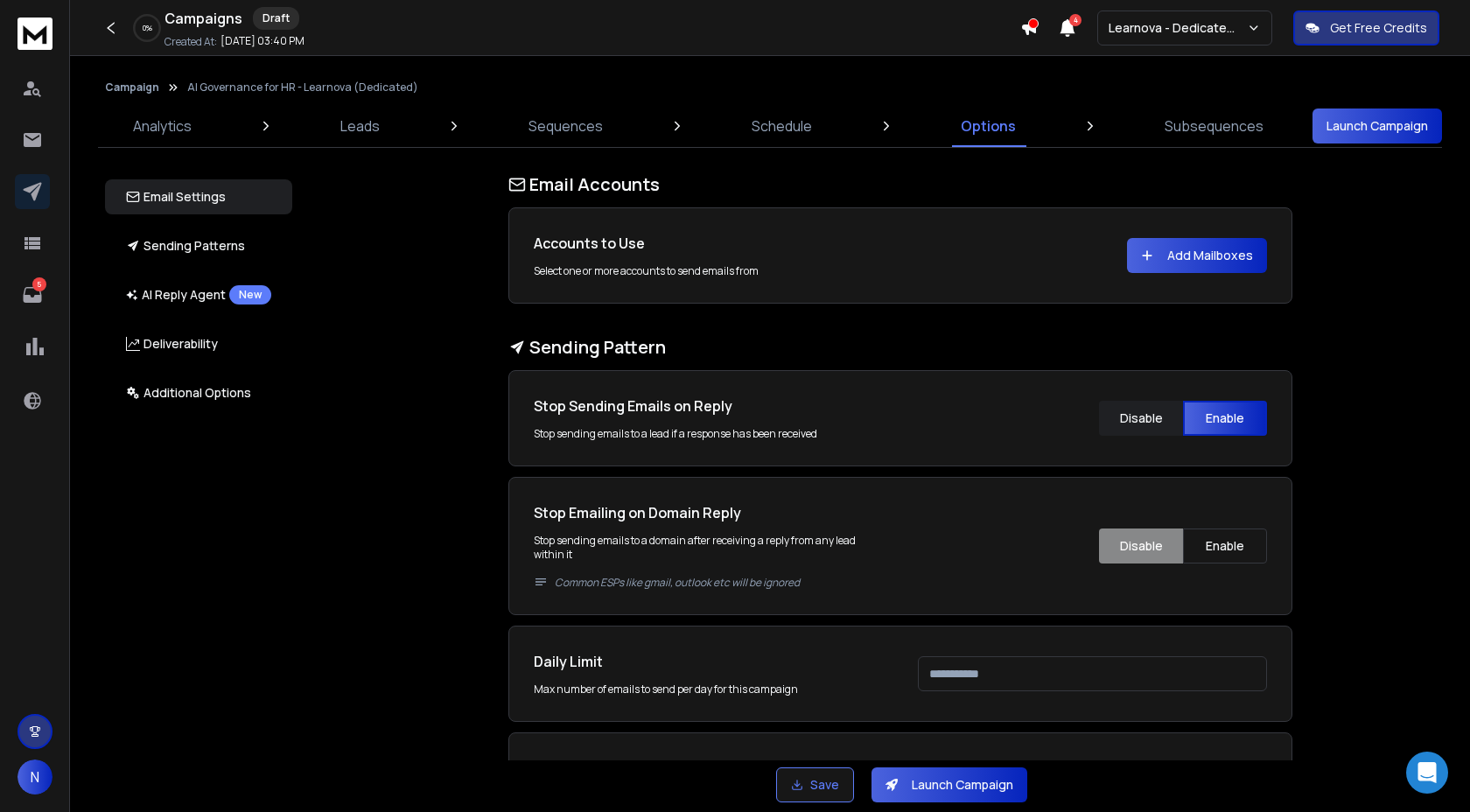
click at [1205, 259] on button "Add Mailboxes" at bounding box center [1197, 255] width 140 height 35
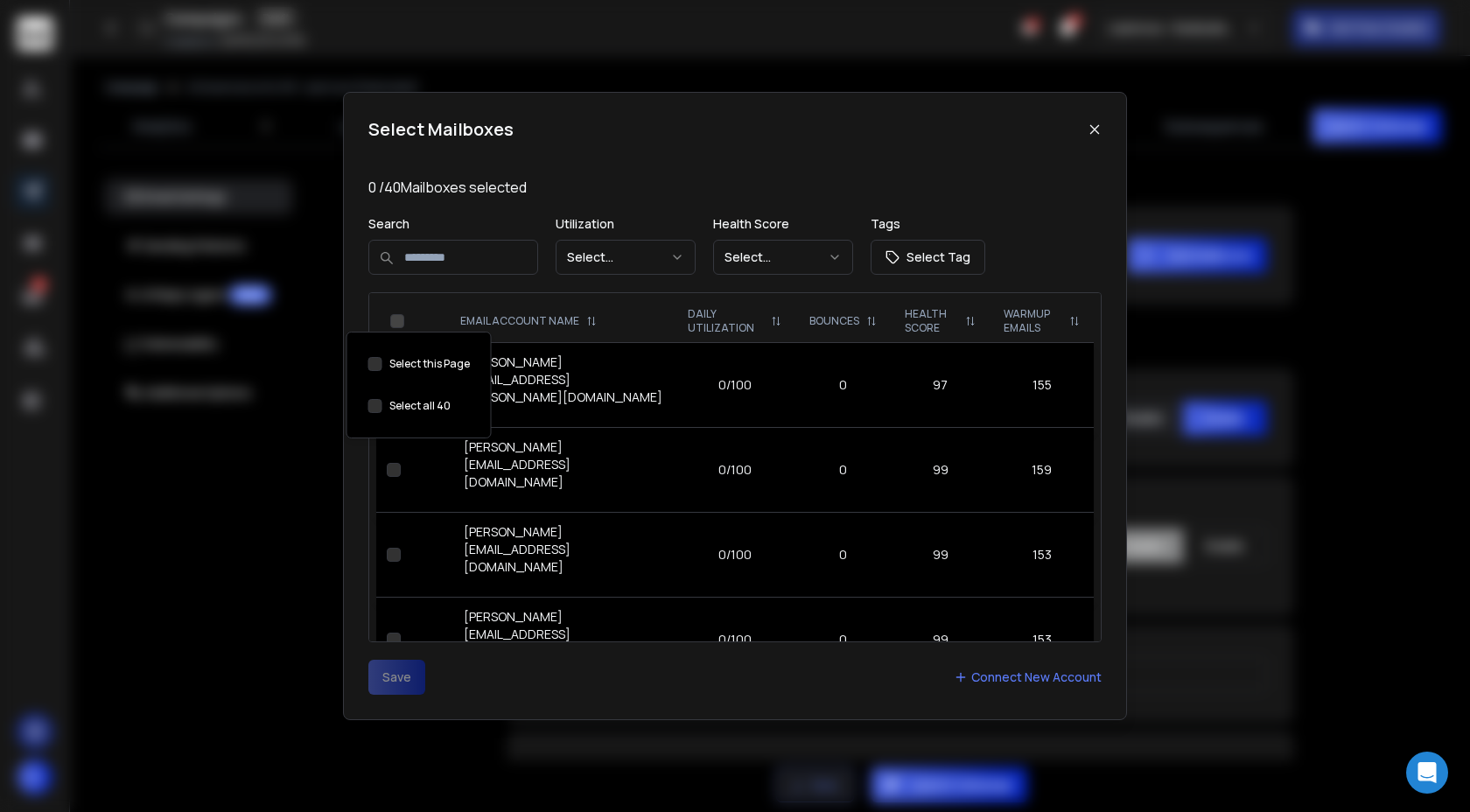
click at [398, 314] on button "Select this Page" at bounding box center [397, 321] width 14 height 14
click at [377, 410] on button "Select this Page" at bounding box center [375, 406] width 14 height 14
click at [401, 678] on button "Save" at bounding box center [396, 677] width 57 height 35
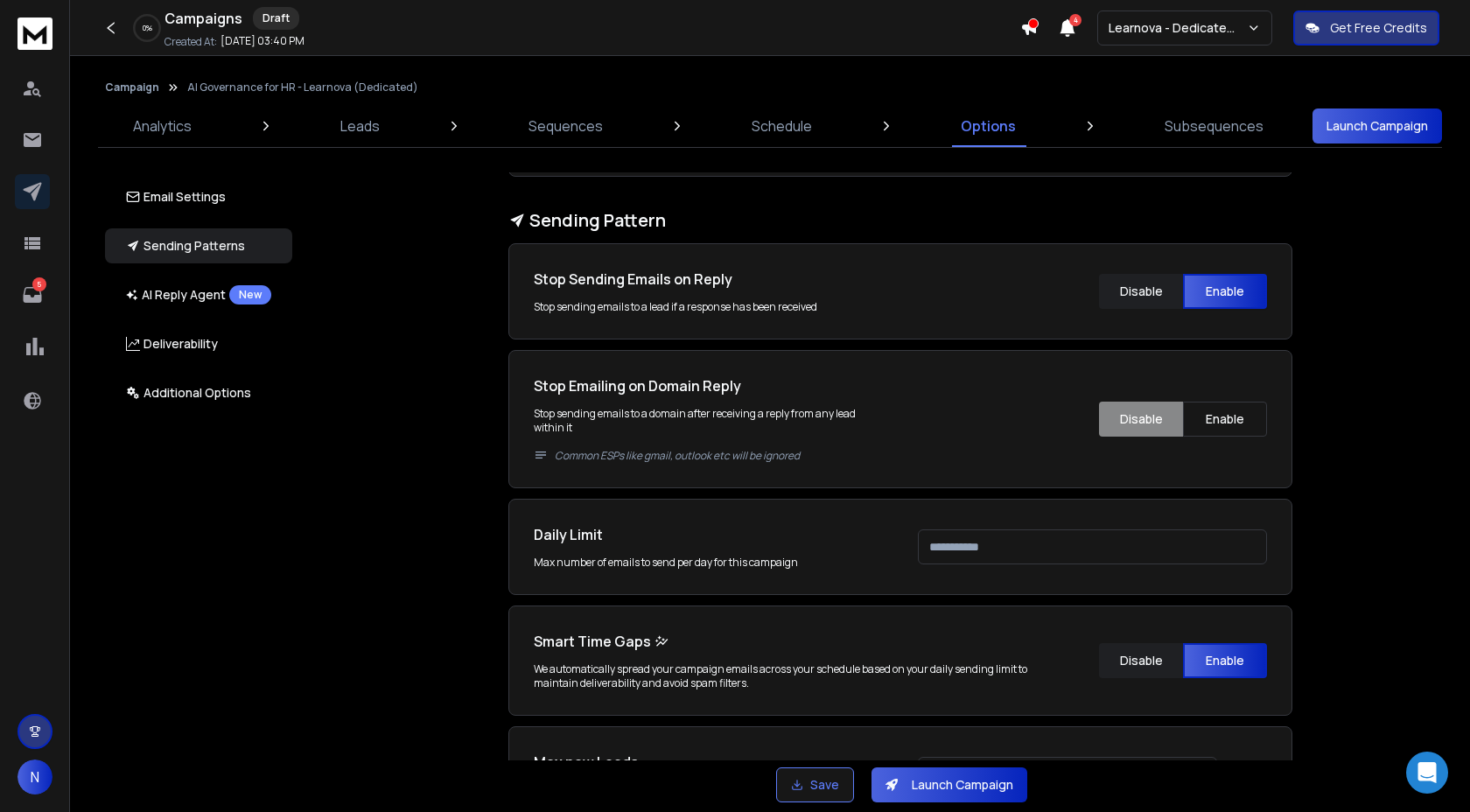
scroll to position [576, 0]
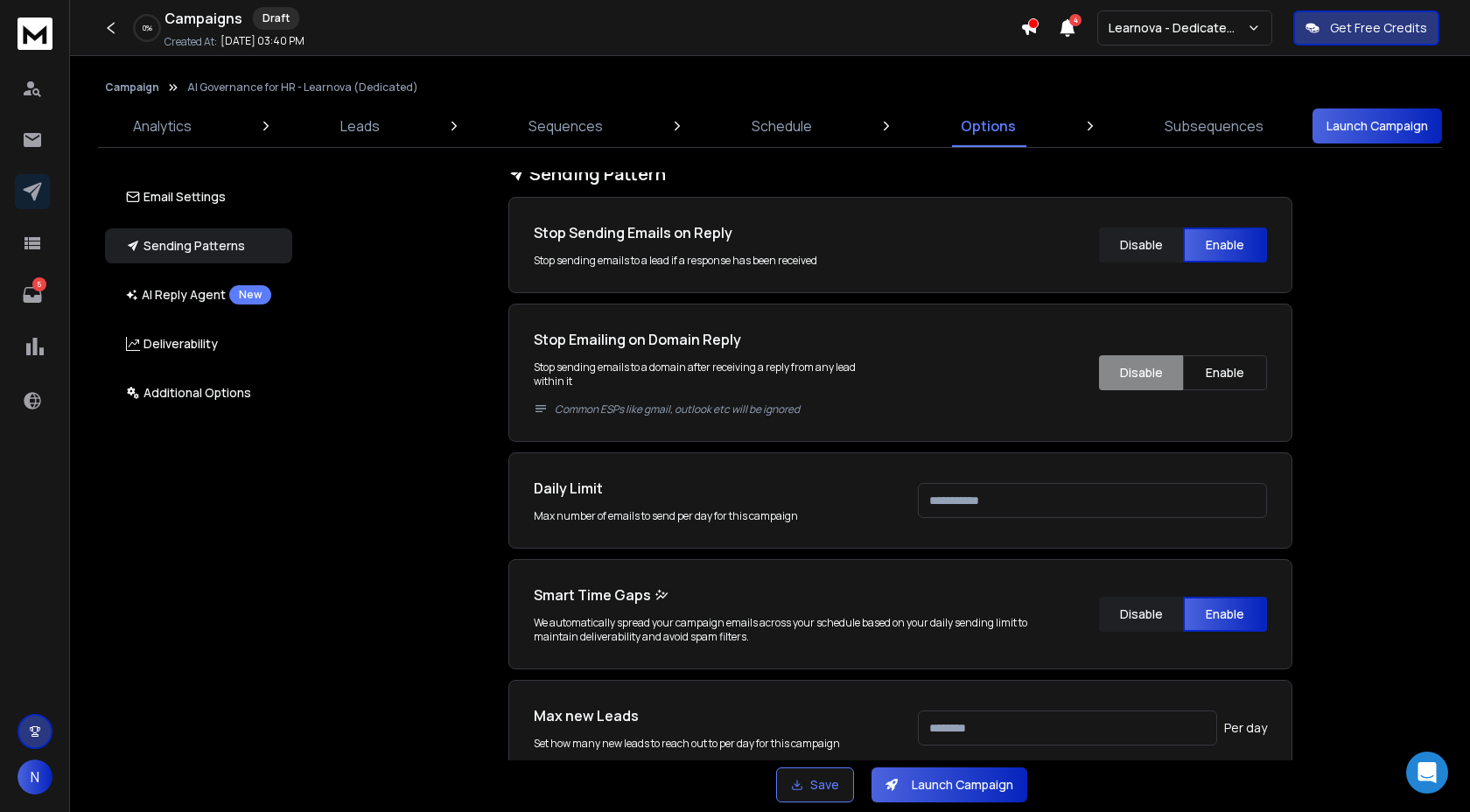
drag, startPoint x: 1007, startPoint y: 511, endPoint x: 890, endPoint y: 505, distance: 117.2
click at [890, 505] on div "Daily Limit Max number of emails to send per day for this campaign ***" at bounding box center [900, 500] width 734 height 46
type input "*"
type input "***"
drag, startPoint x: 956, startPoint y: 731, endPoint x: 895, endPoint y: 731, distance: 61.0
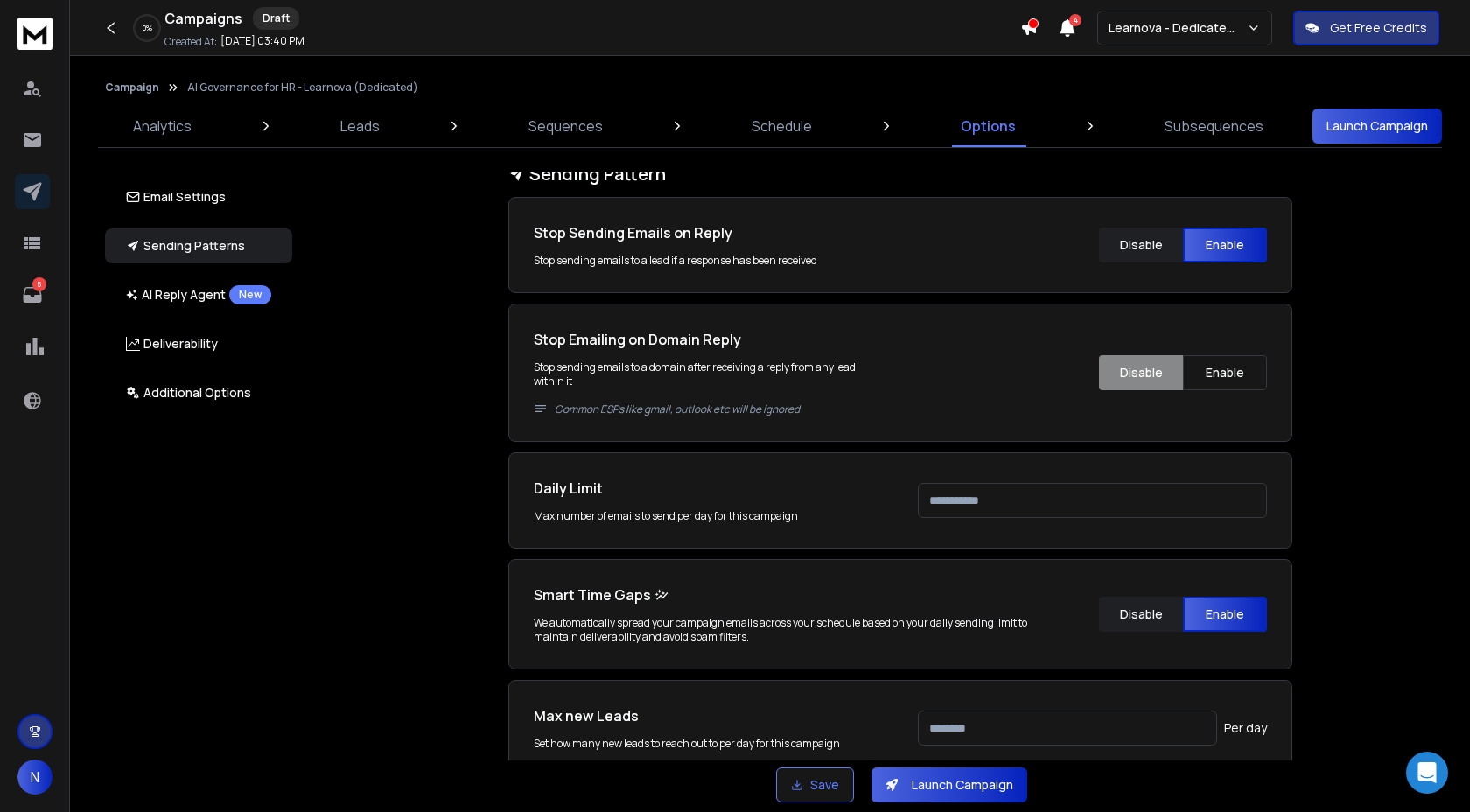
click at [895, 731] on div "Max new Leads Set how many new leads to reach out to per day for this campaign …" at bounding box center [900, 727] width 734 height 46
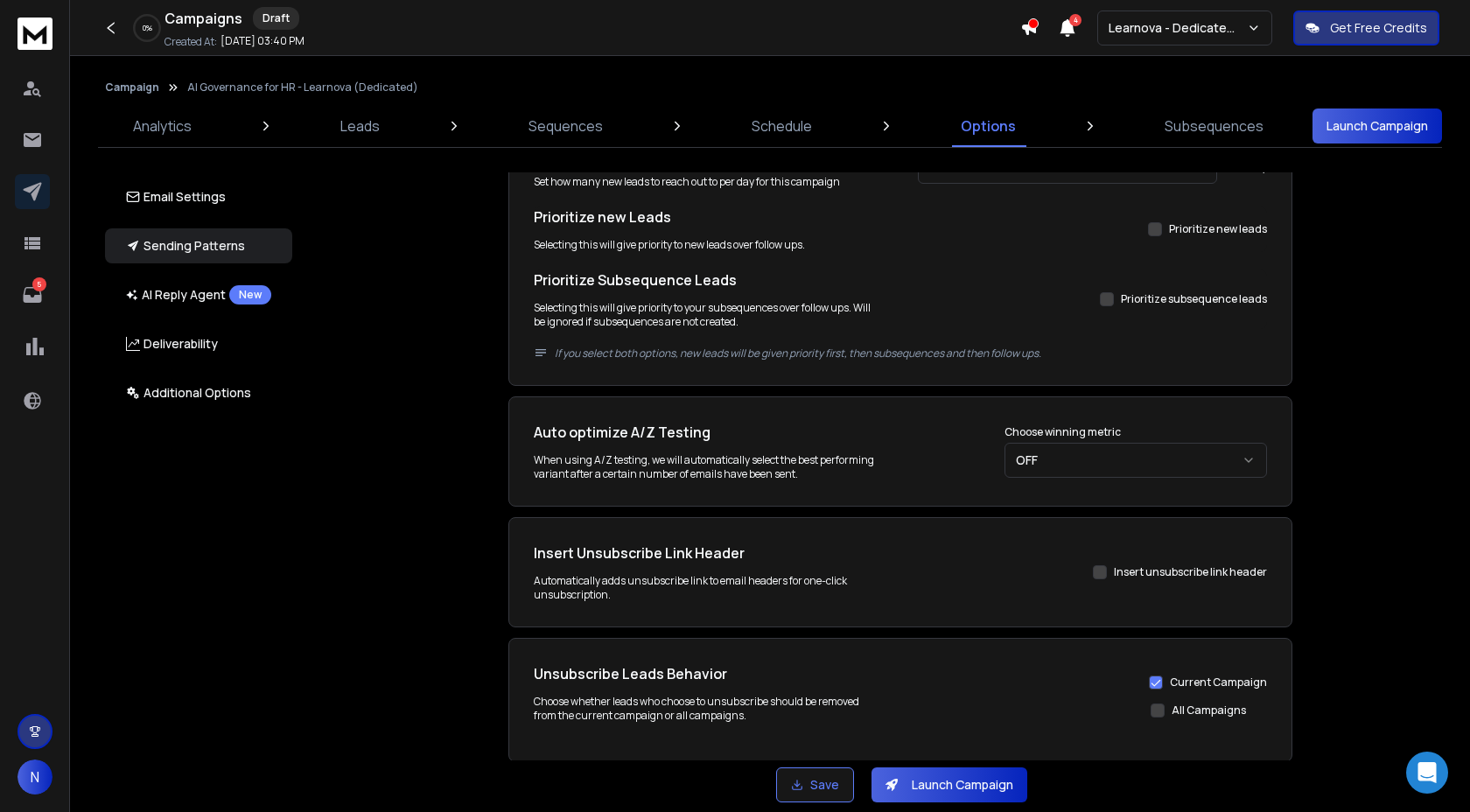
scroll to position [1143, 0]
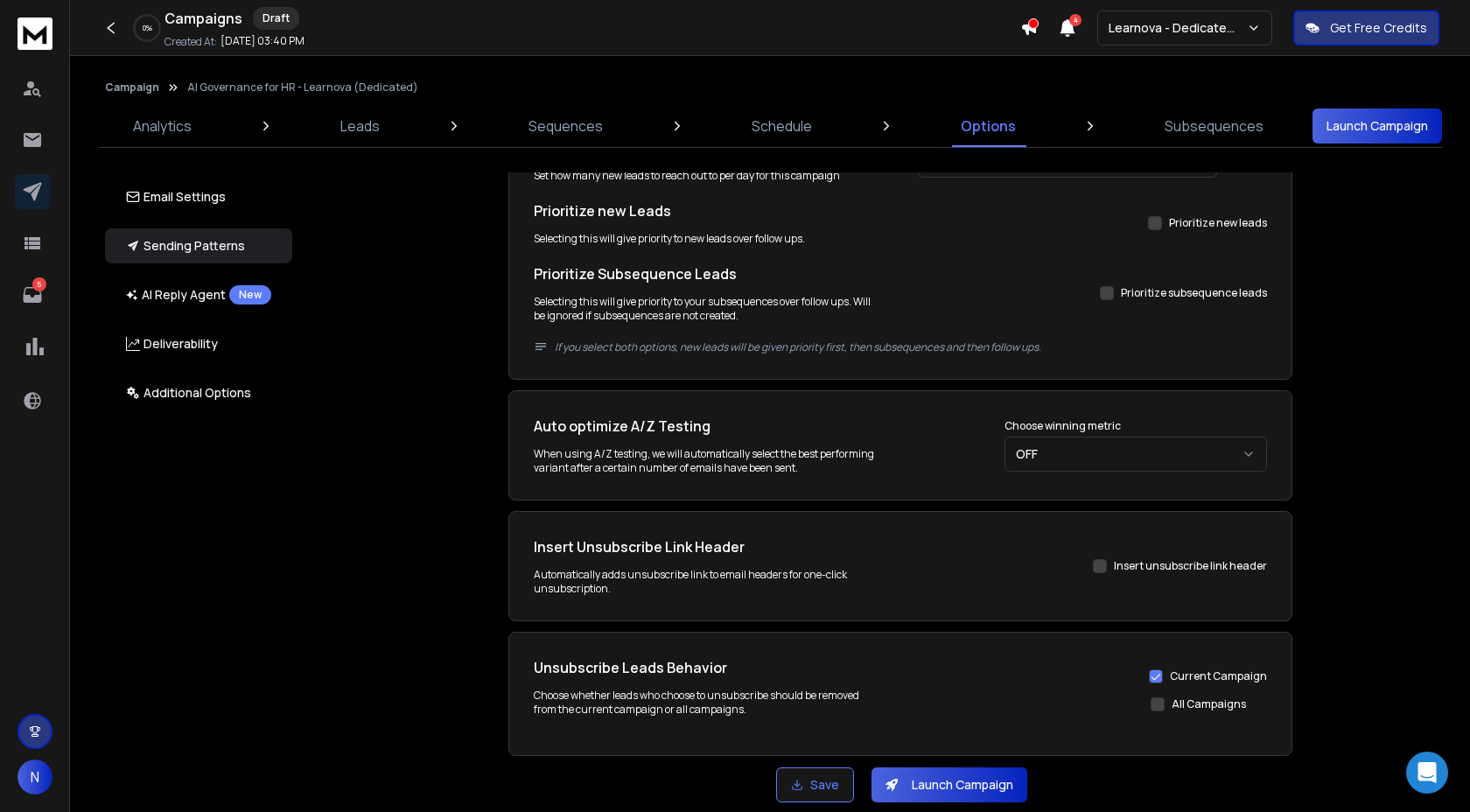
type input "***"
click at [1073, 457] on button "OFF" at bounding box center [1136, 454] width 262 height 35
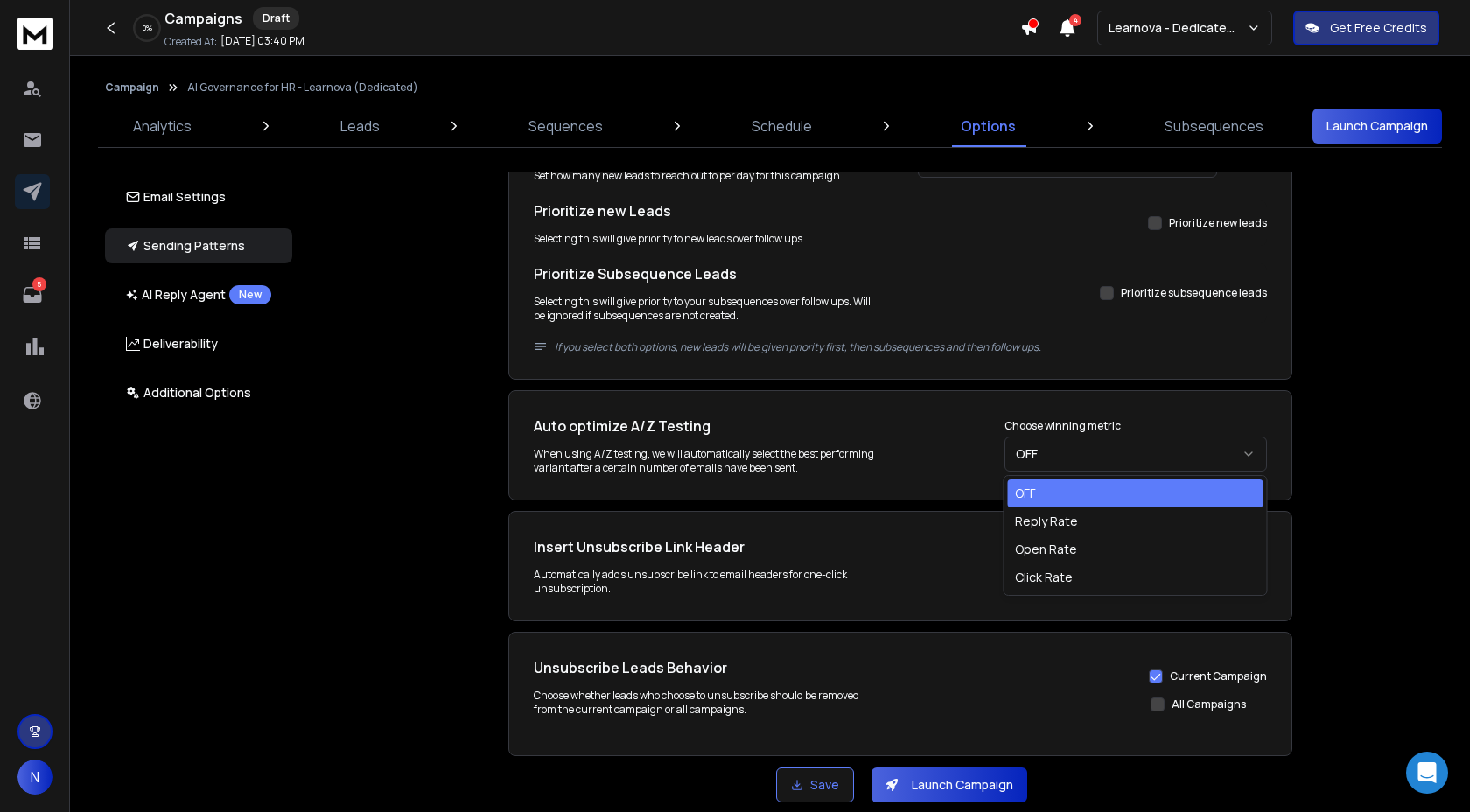
select select "**********"
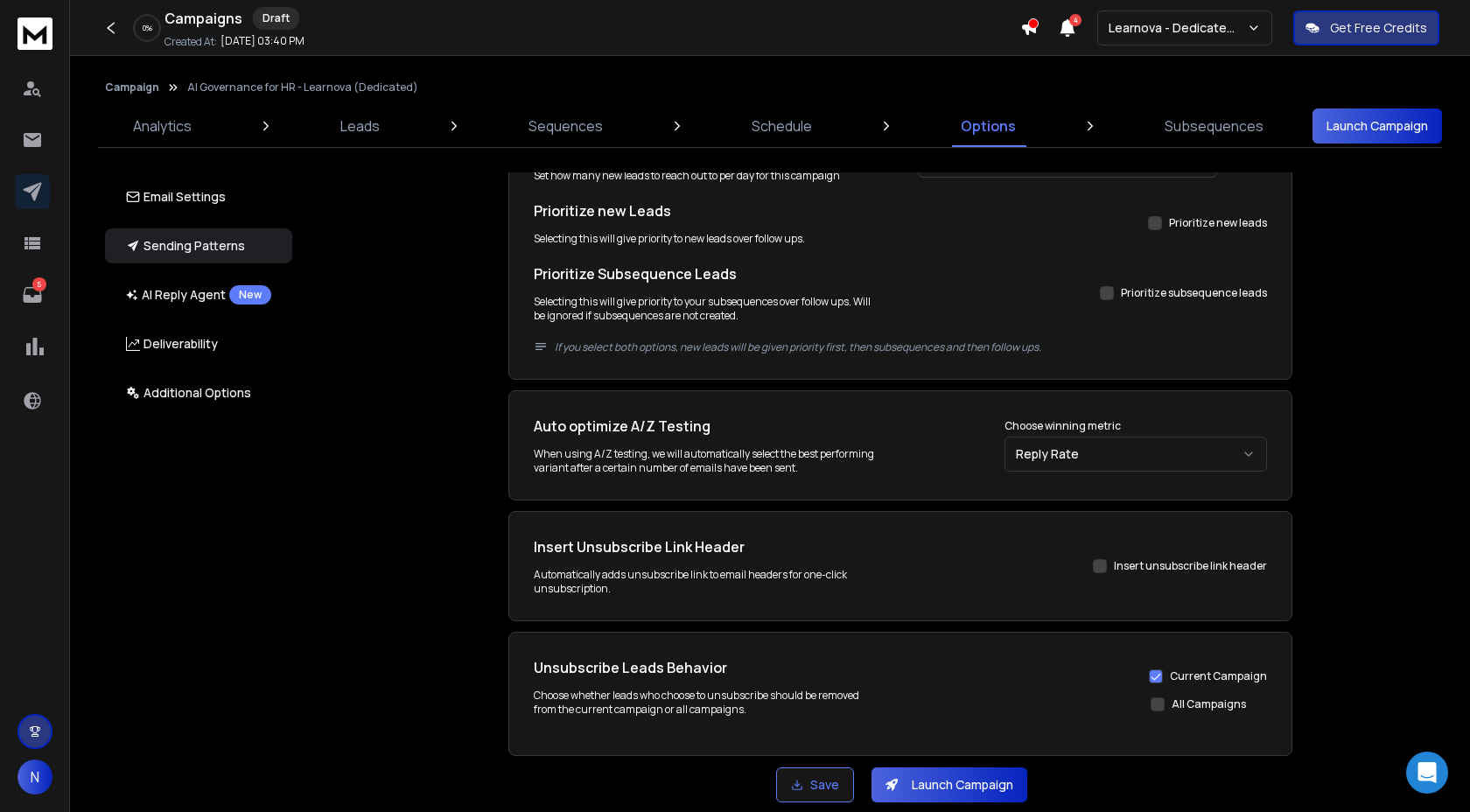
scroll to position [1236, 0]
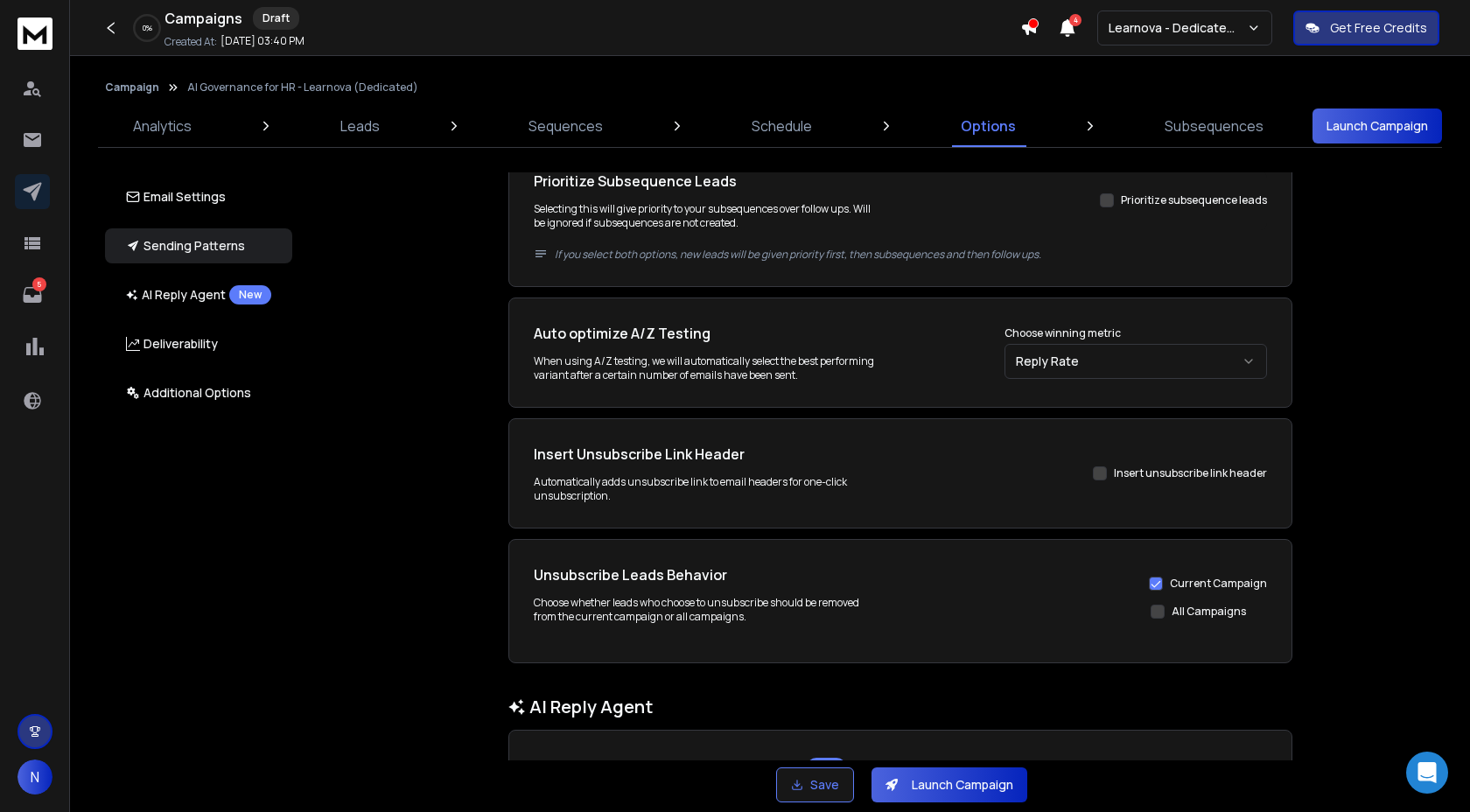
click at [1164, 612] on button "All Campaigns" at bounding box center [1157, 611] width 14 height 14
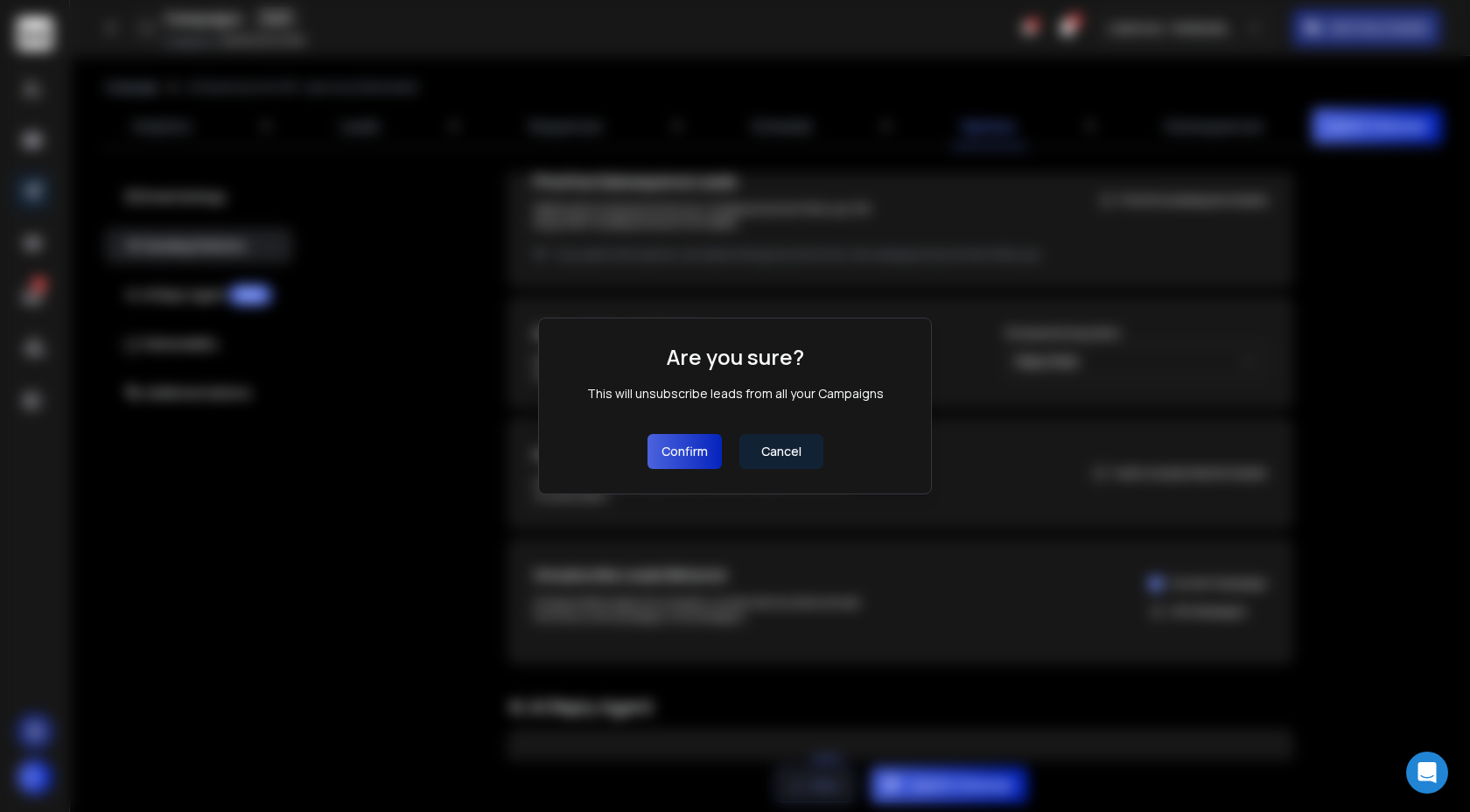
click at [698, 447] on button "Confirm" at bounding box center [685, 452] width 75 height 35
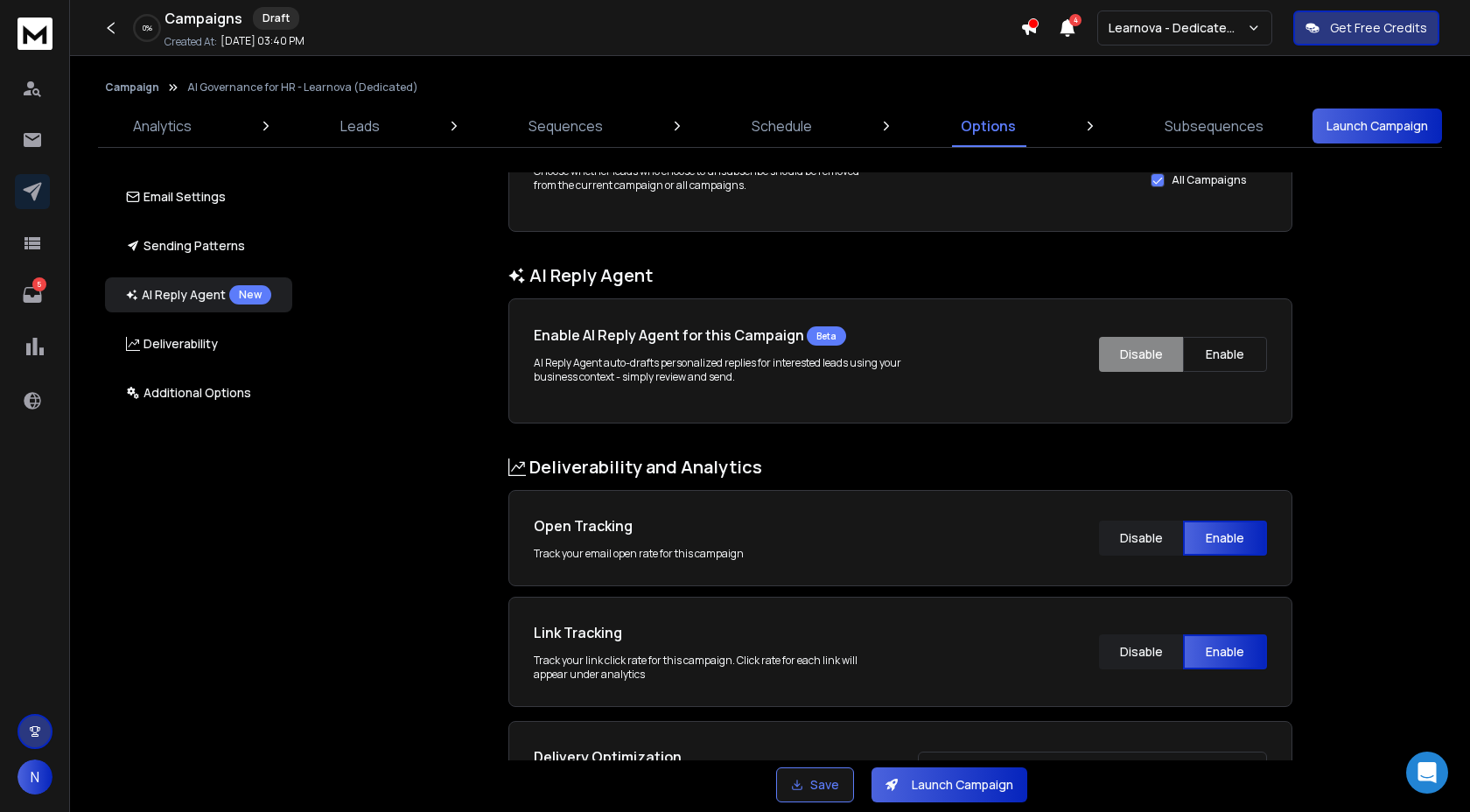
scroll to position [1683, 0]
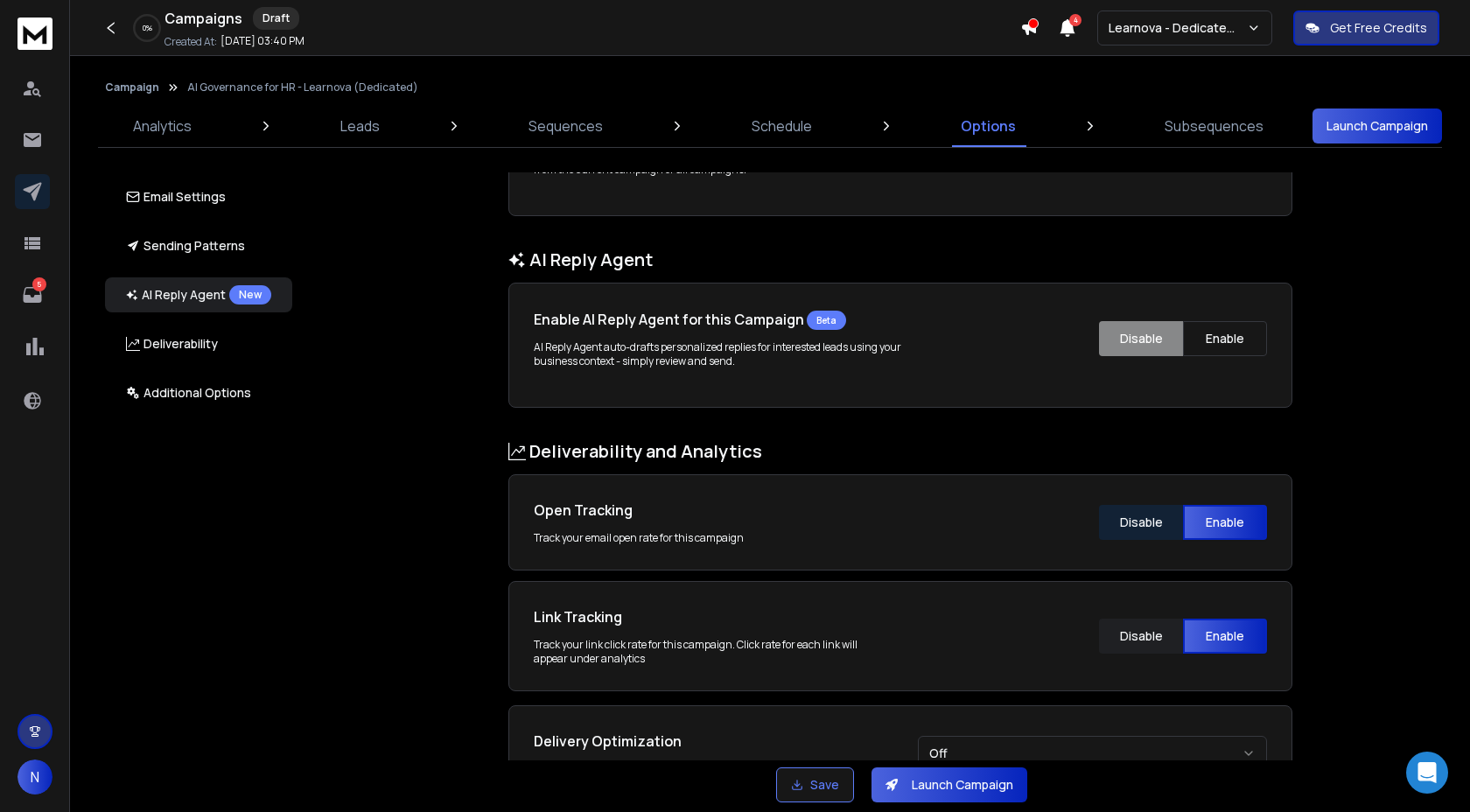
click at [1168, 531] on button "Disable" at bounding box center [1141, 523] width 84 height 35
click at [1142, 640] on button "Disable" at bounding box center [1141, 636] width 84 height 35
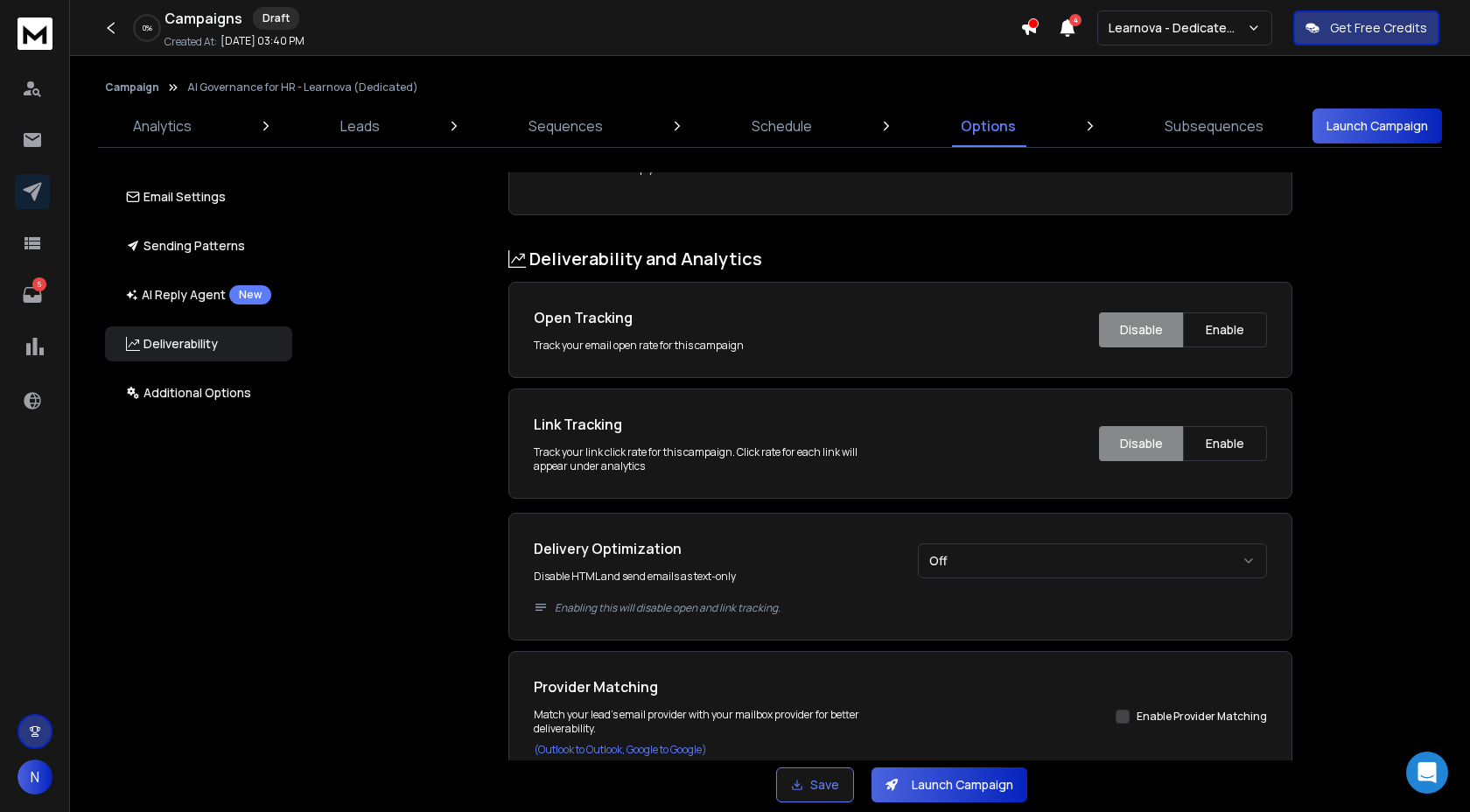
scroll to position [1960, 0]
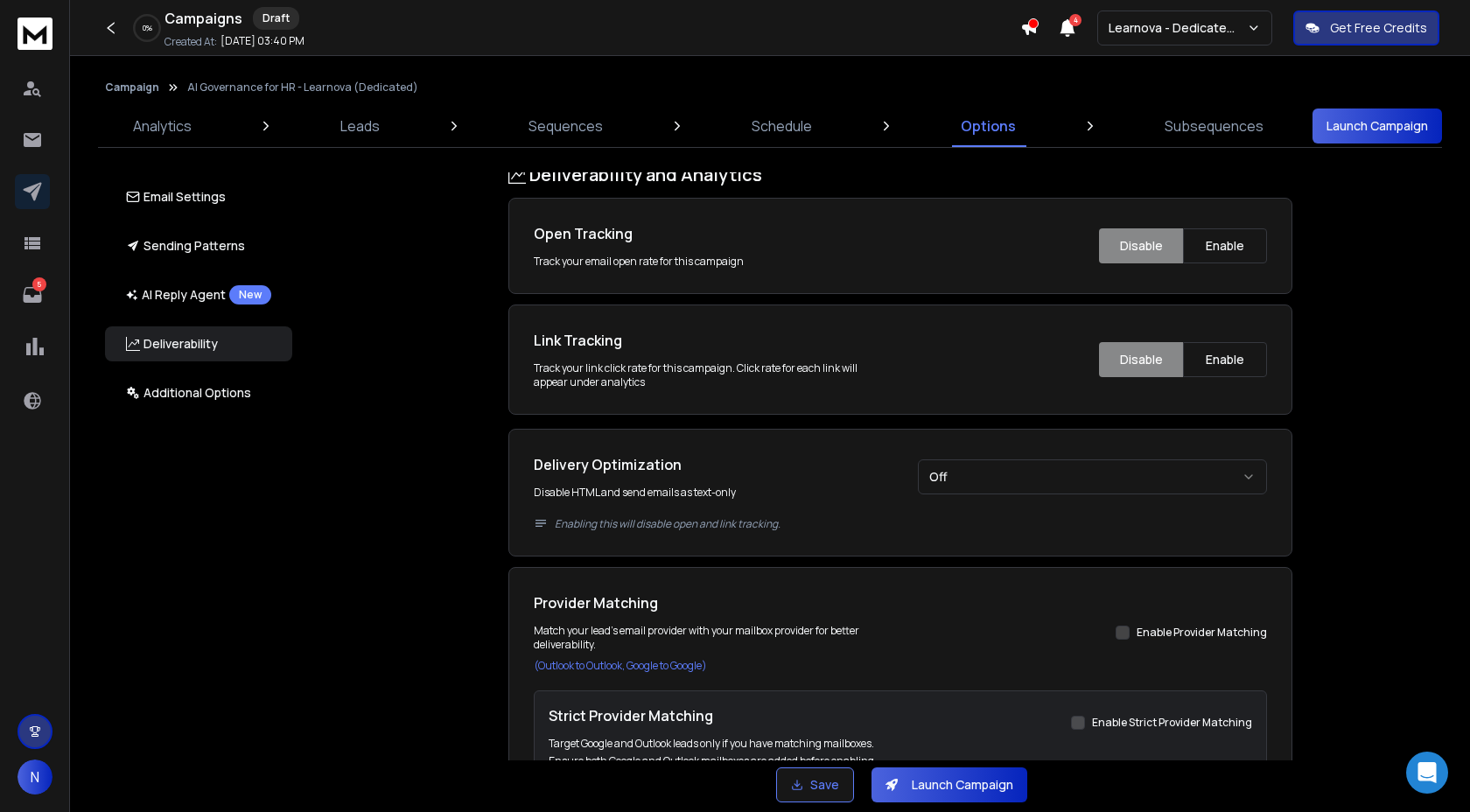
click at [975, 482] on button "Off" at bounding box center [1092, 477] width 349 height 35
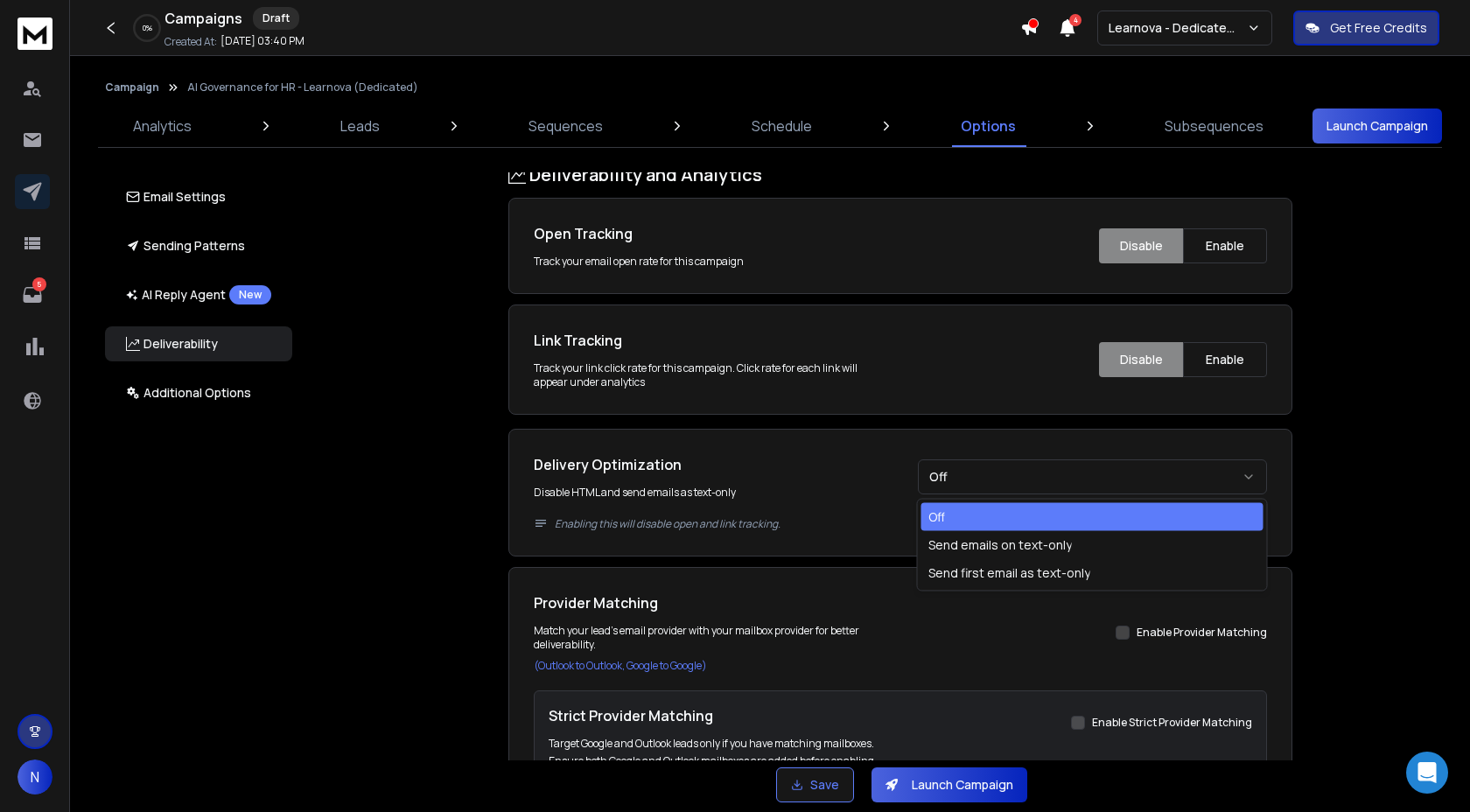
click at [991, 488] on button "Off" at bounding box center [1092, 477] width 349 height 35
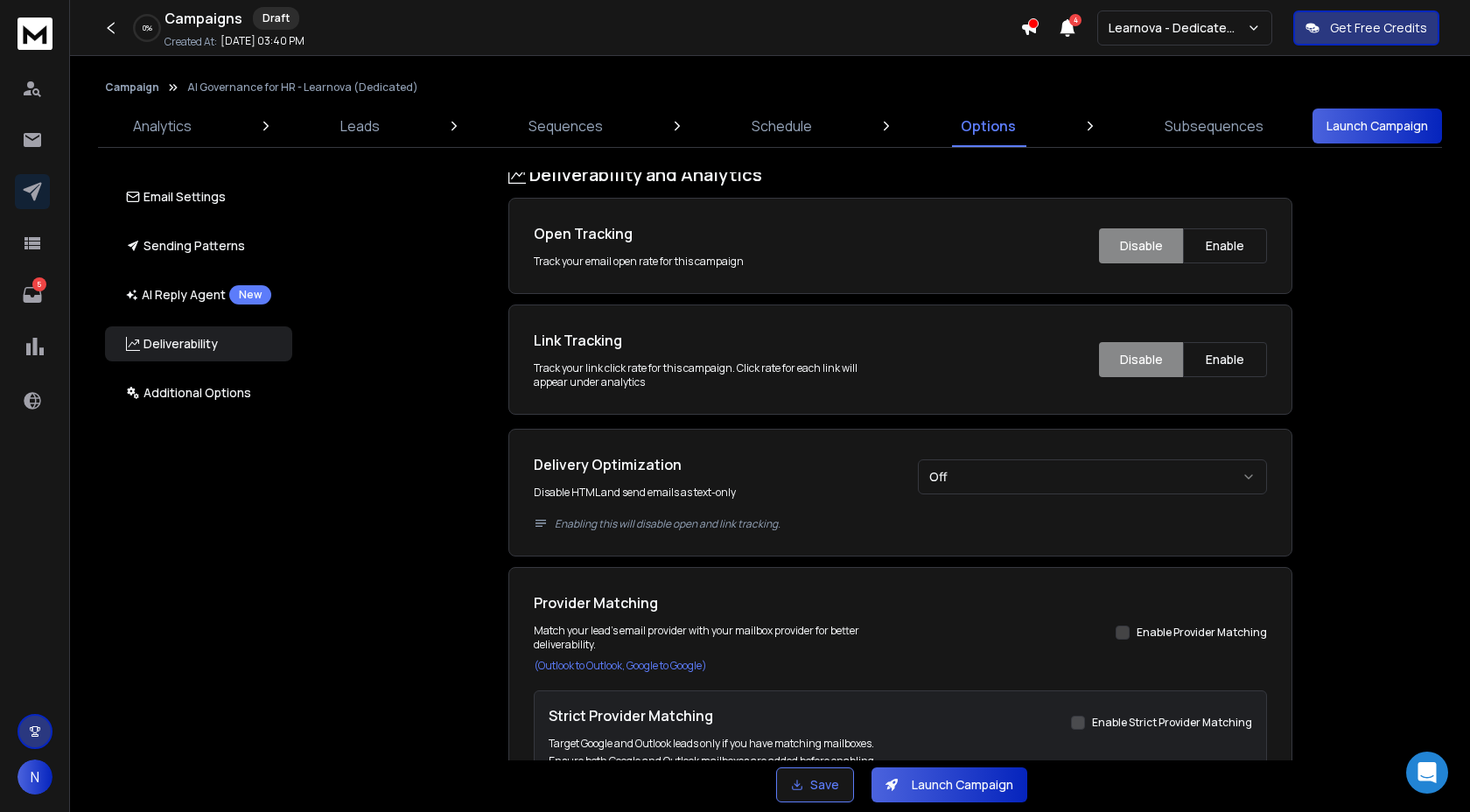
click at [1128, 630] on button "Enable Provider Matching" at bounding box center [1122, 632] width 14 height 14
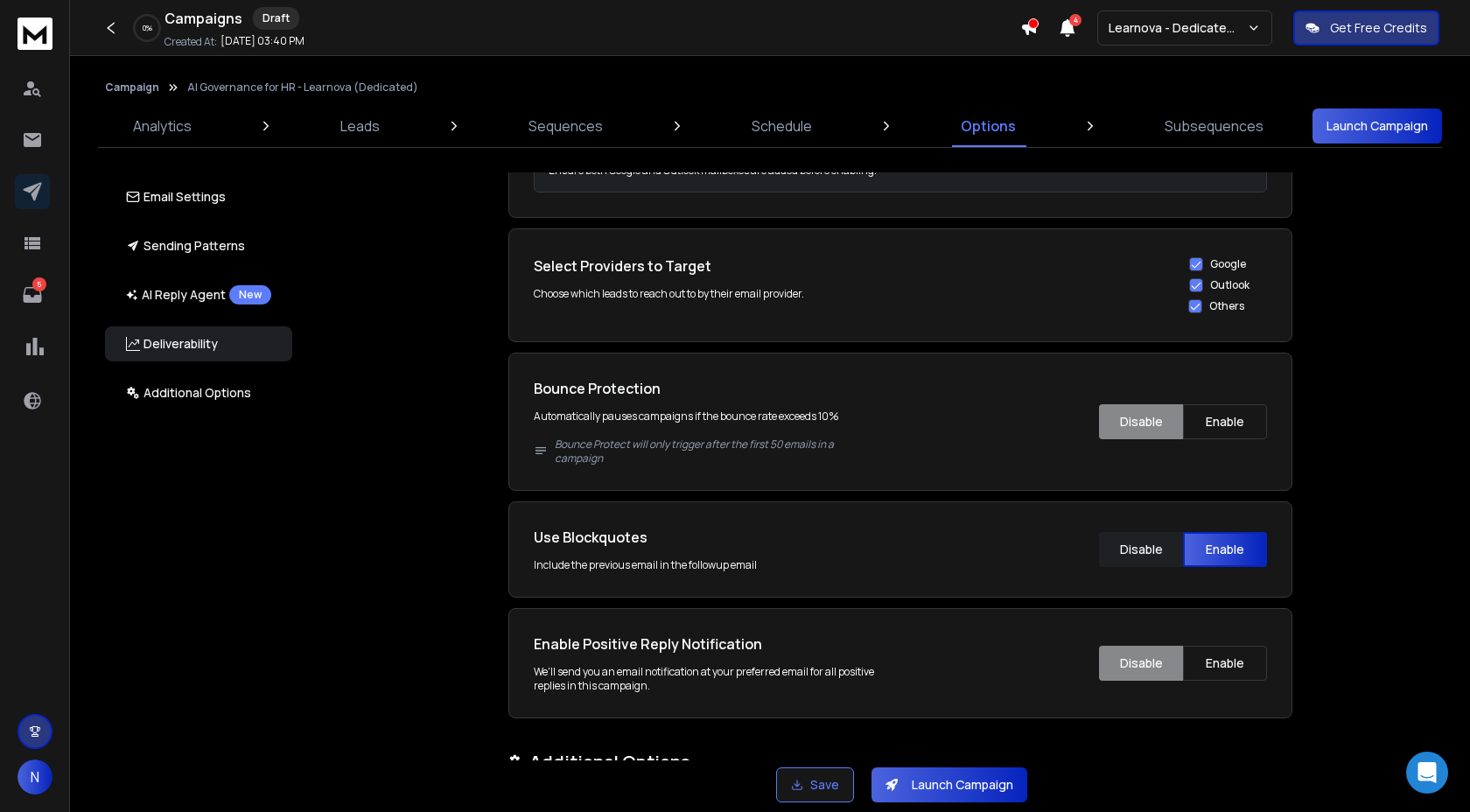
scroll to position [2535, 0]
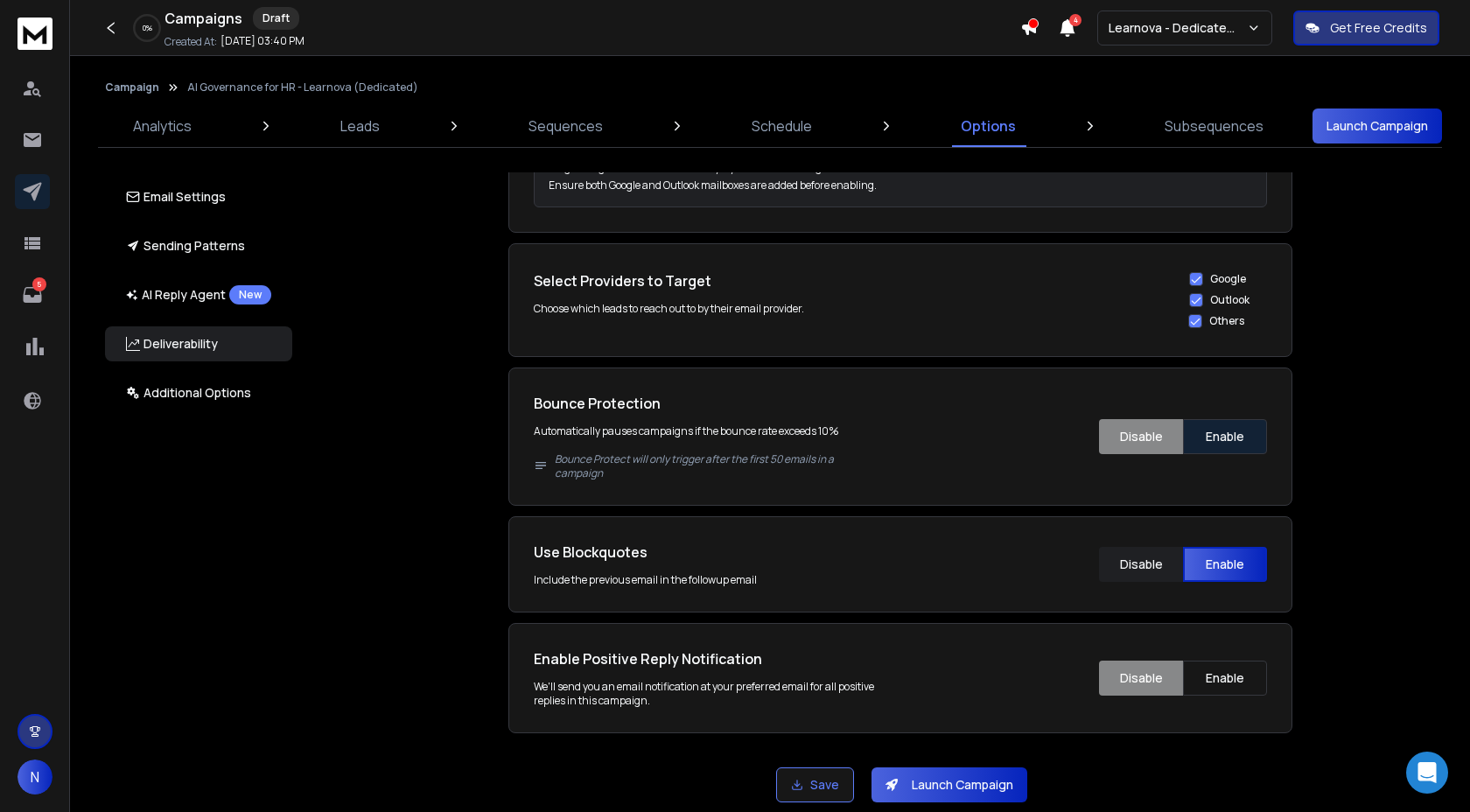
click at [1221, 453] on button "Enable" at bounding box center [1225, 436] width 84 height 35
click at [1150, 448] on button "Disable" at bounding box center [1141, 436] width 84 height 35
click at [1133, 579] on button "Disable" at bounding box center [1141, 564] width 84 height 35
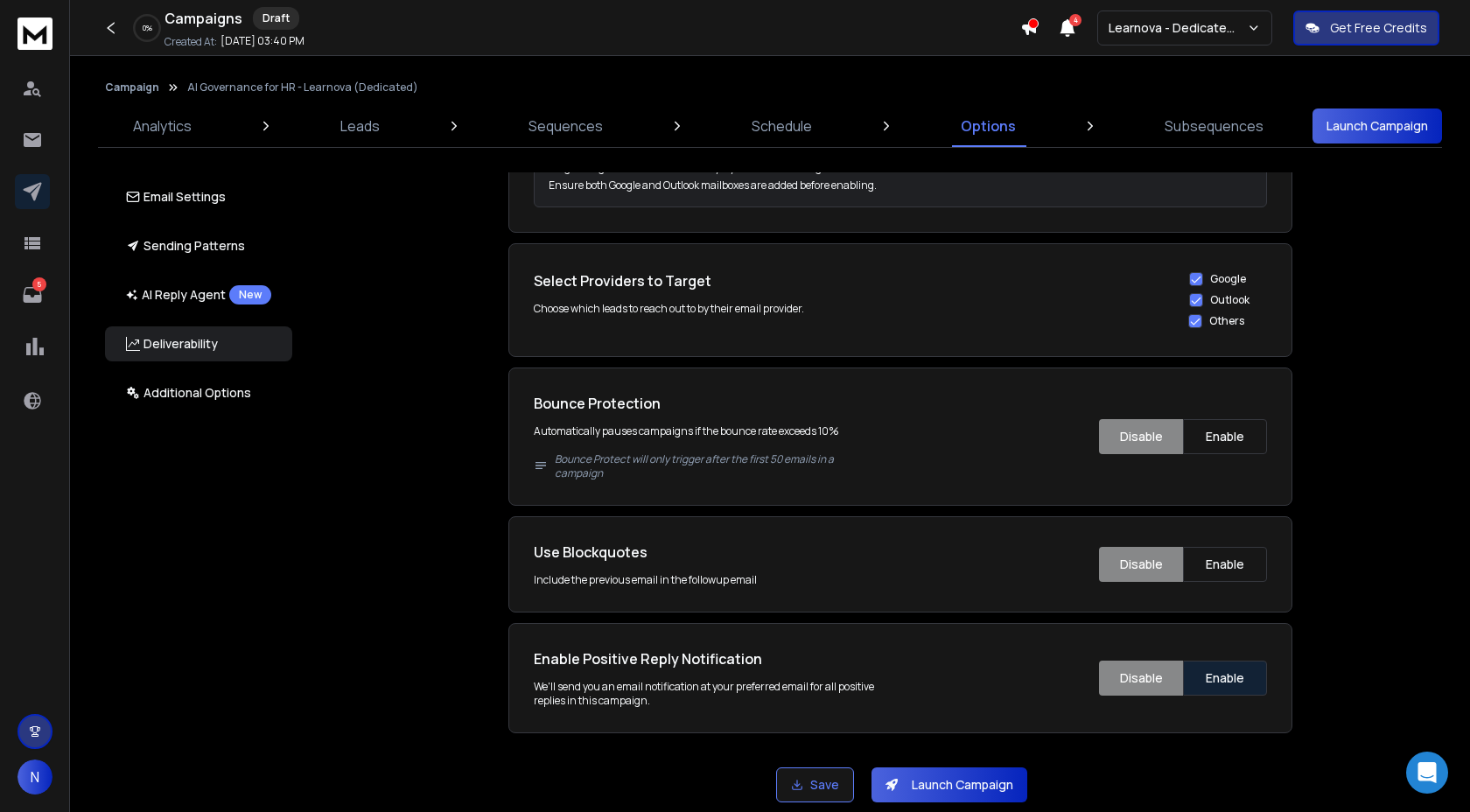
click at [1198, 669] on button "Enable" at bounding box center [1225, 678] width 84 height 35
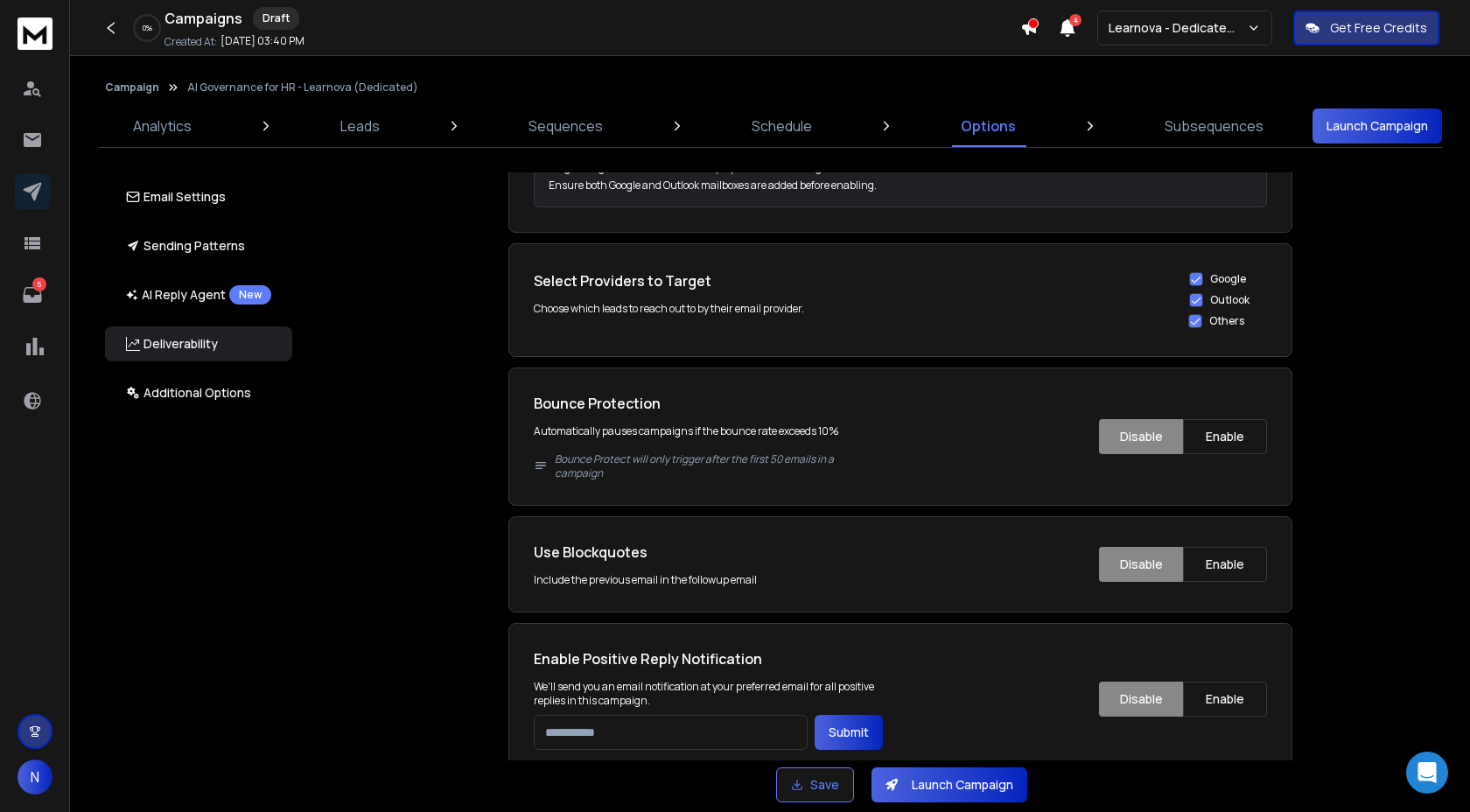
scroll to position [2576, 0]
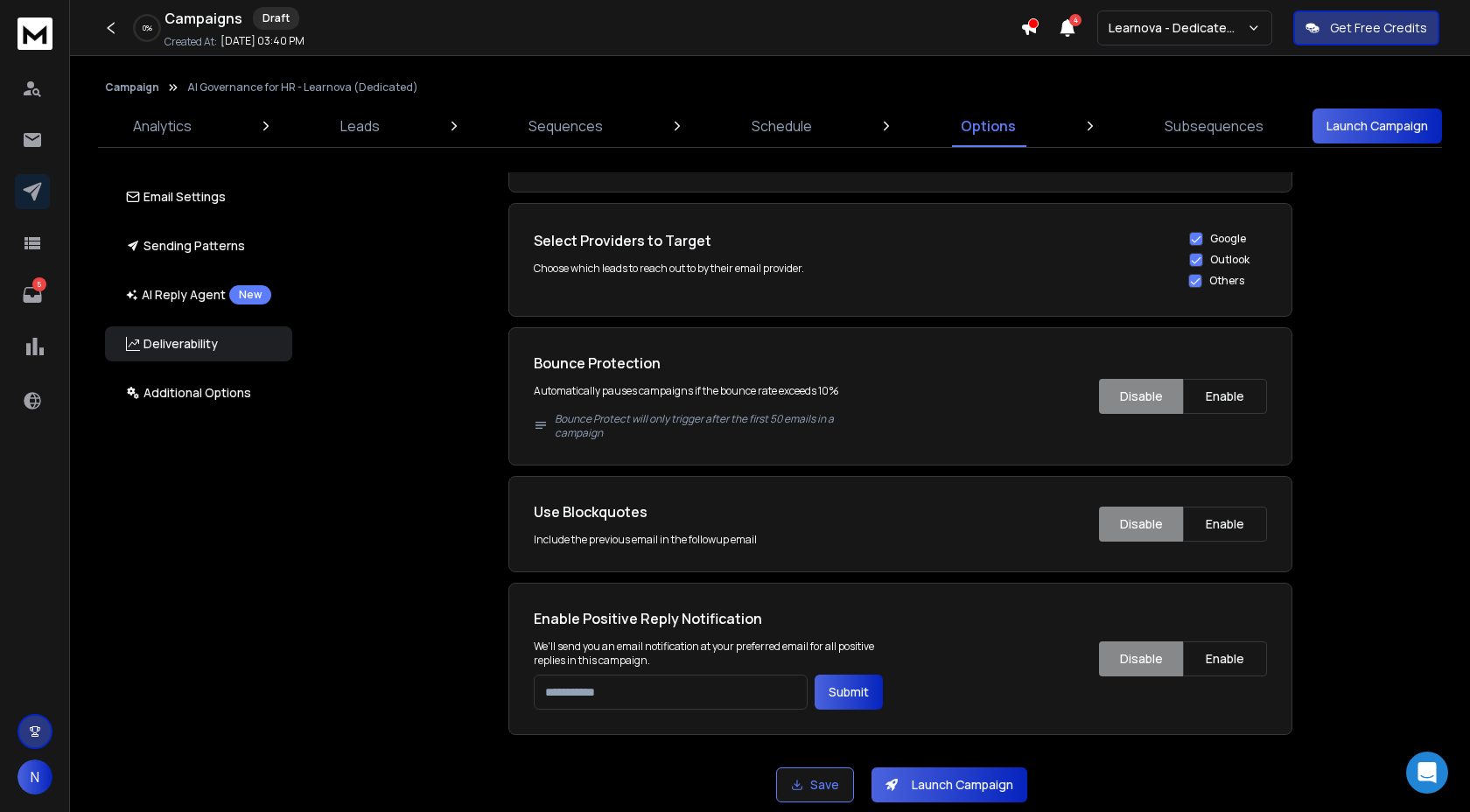
click at [680, 680] on input "email" at bounding box center [670, 692] width 274 height 35
type input "**********"
click at [836, 694] on button "Submit" at bounding box center [849, 692] width 68 height 35
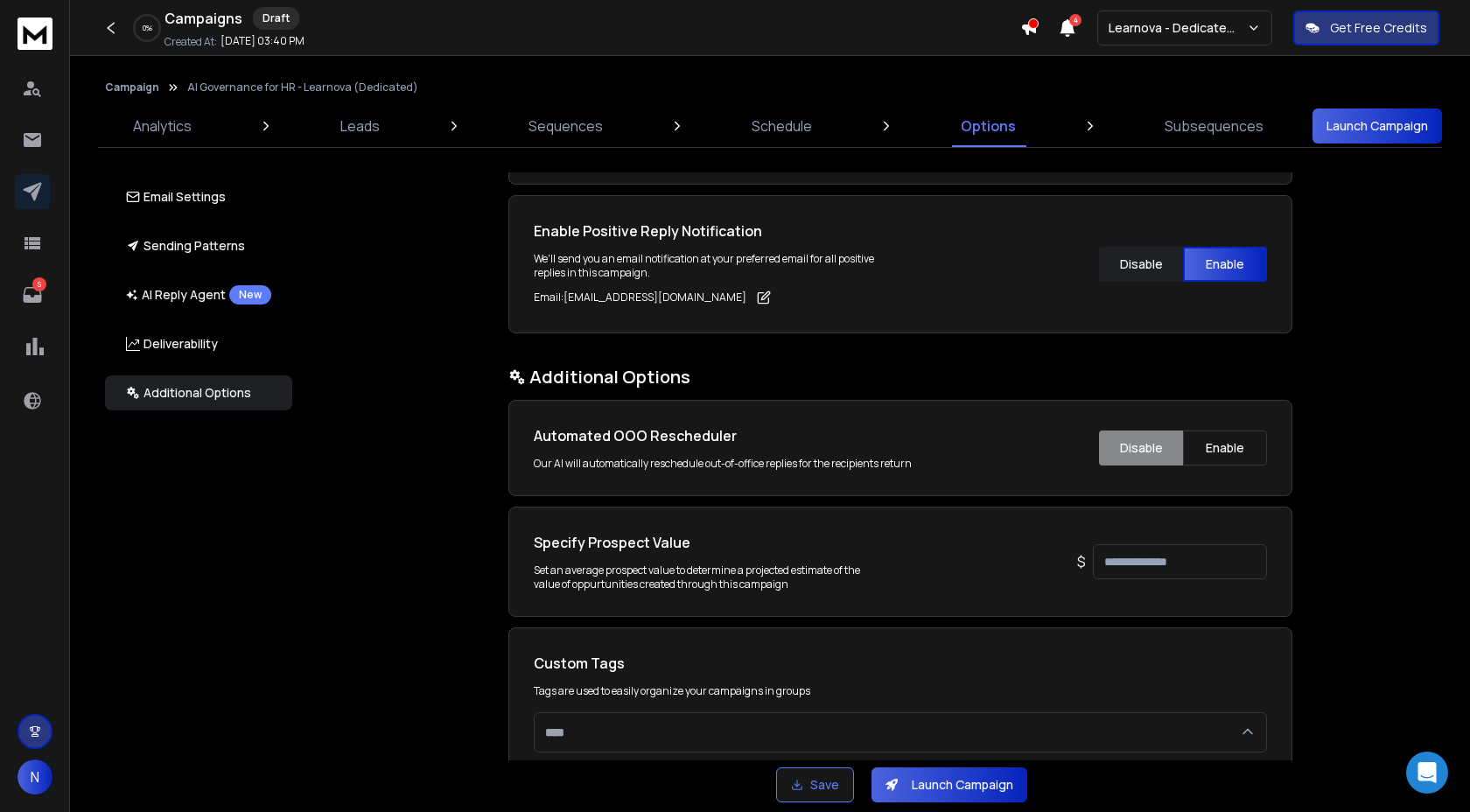
scroll to position [2970, 0]
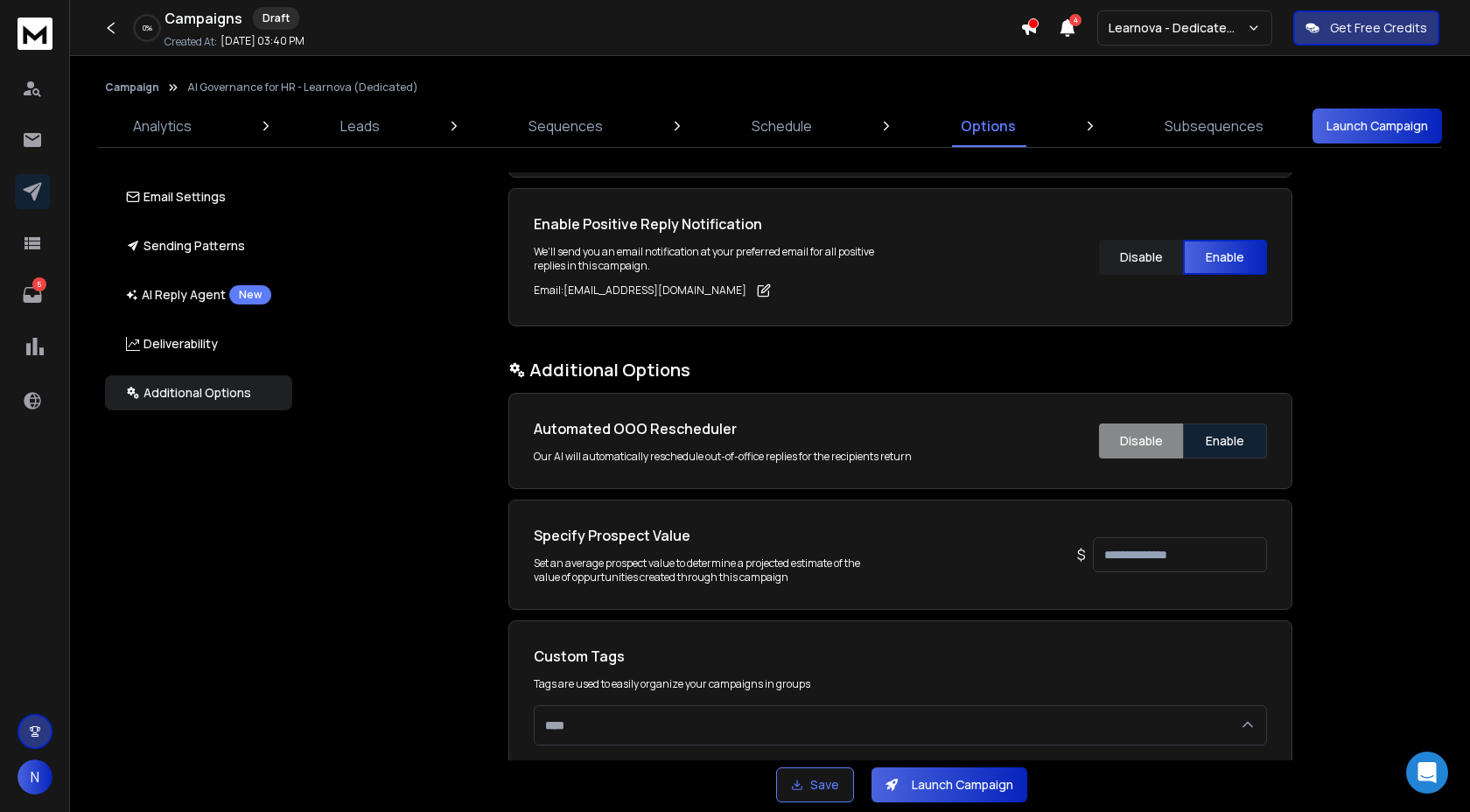
click at [1244, 457] on button "Enable" at bounding box center [1225, 441] width 84 height 35
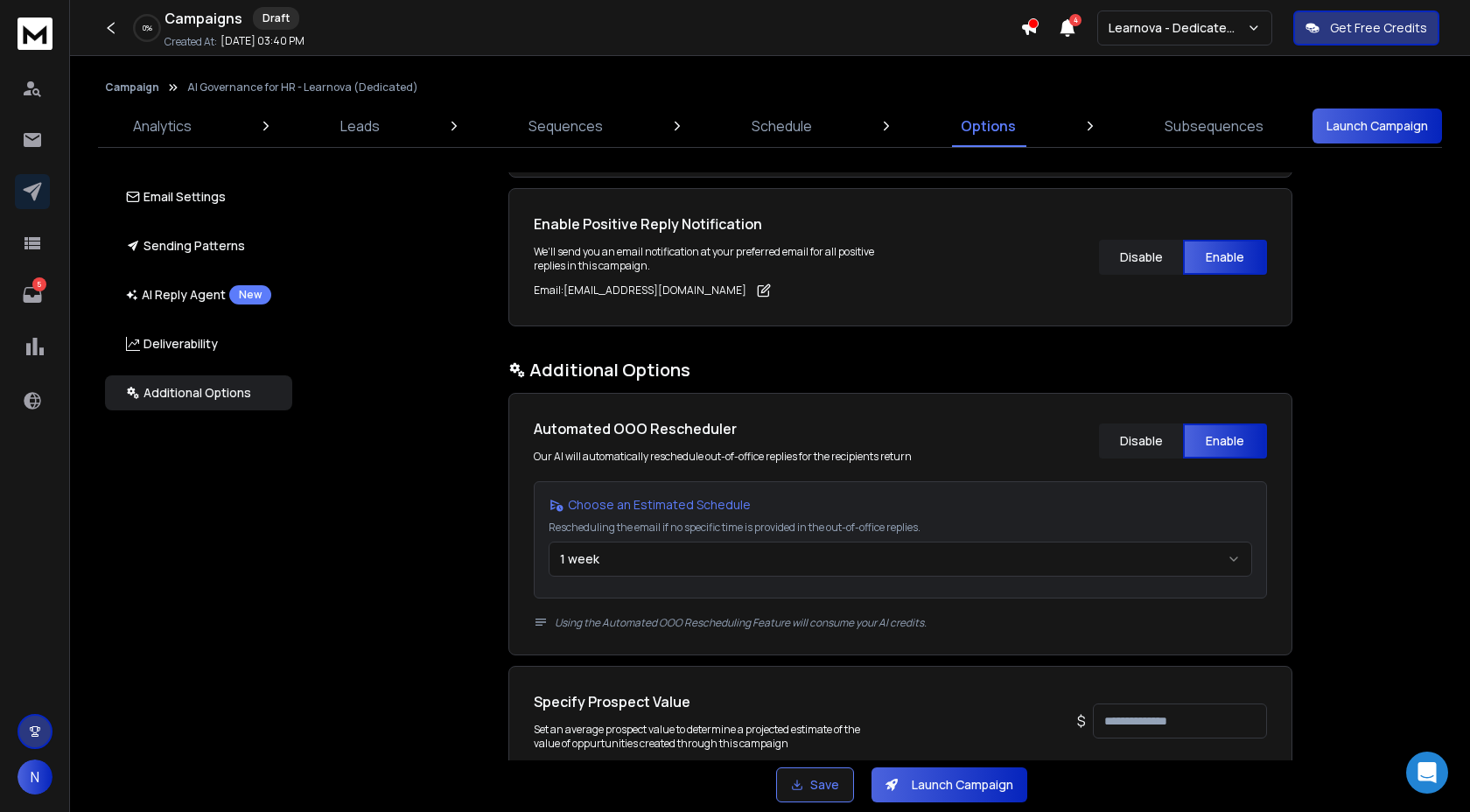
click at [789, 571] on button "1 week" at bounding box center [901, 559] width 703 height 35
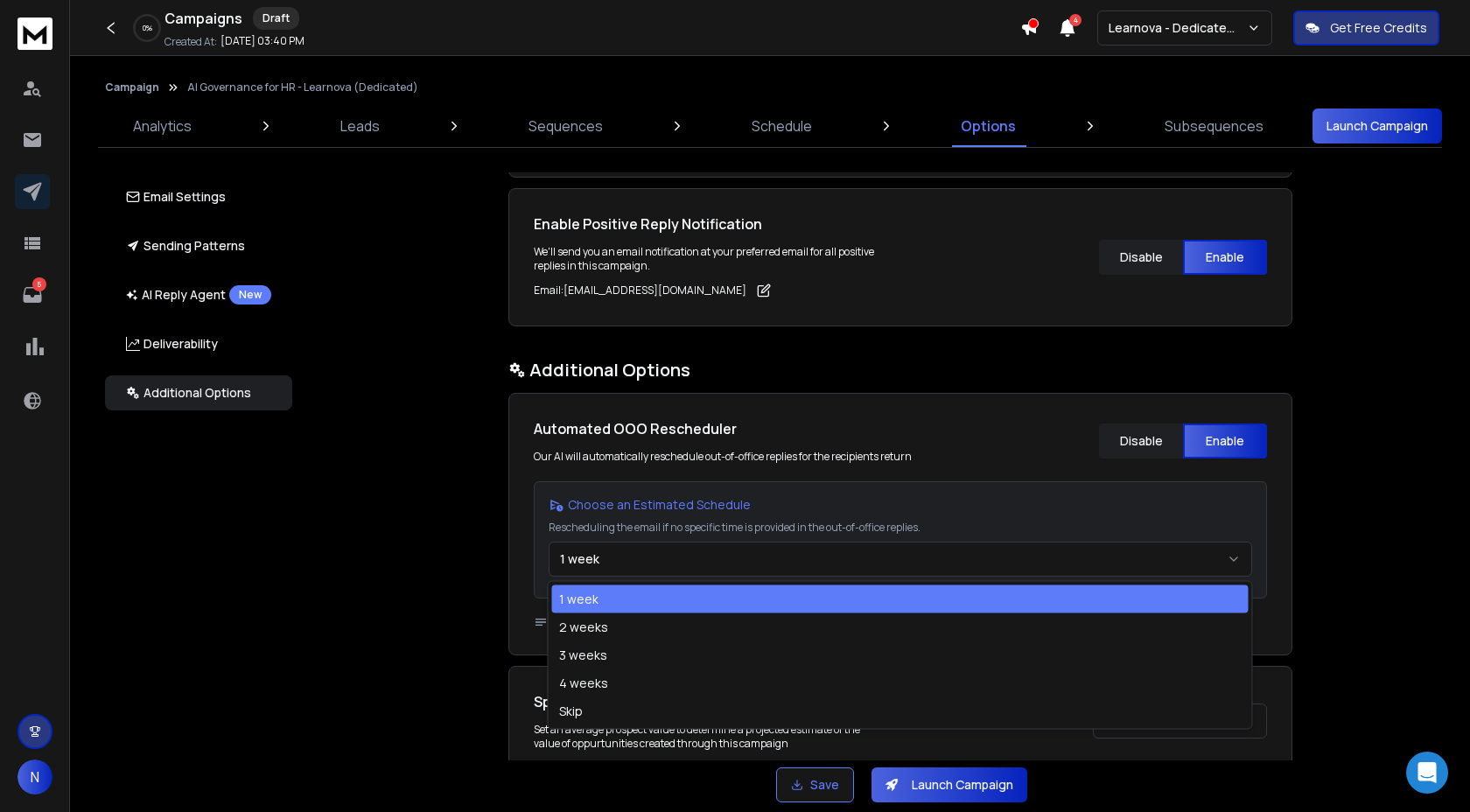
select select "**"
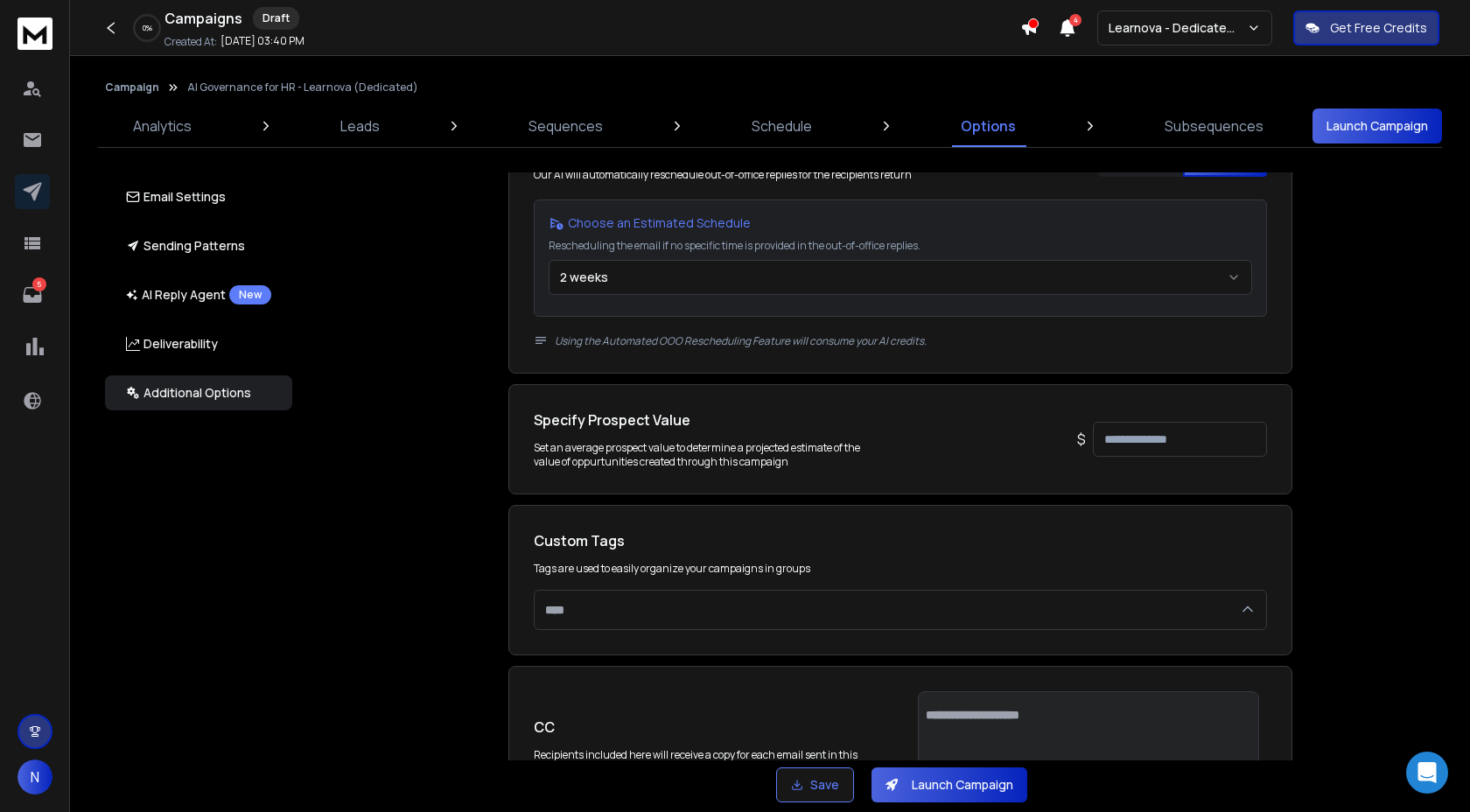
scroll to position [3278, 0]
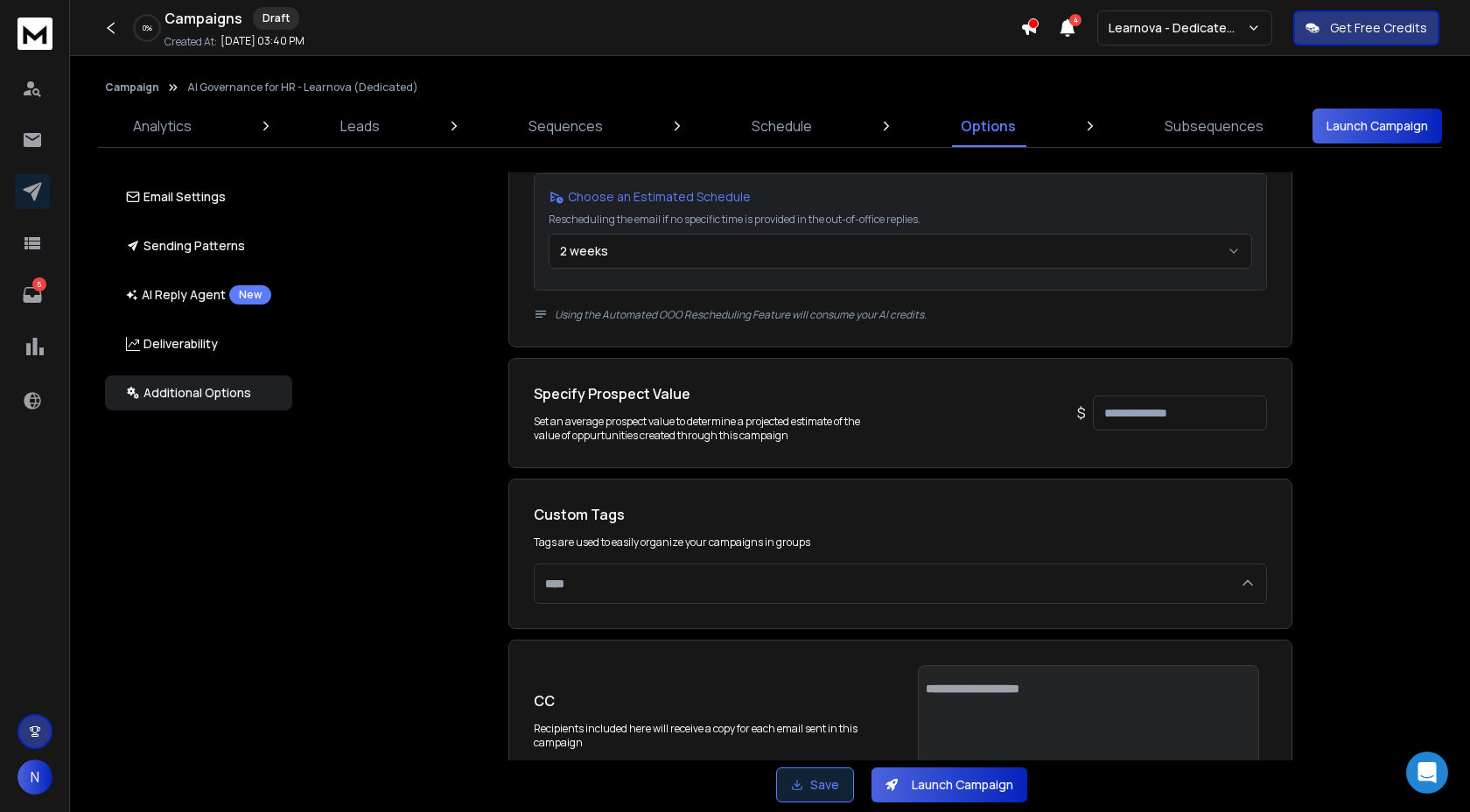
click at [823, 771] on button "Save" at bounding box center [815, 785] width 78 height 35
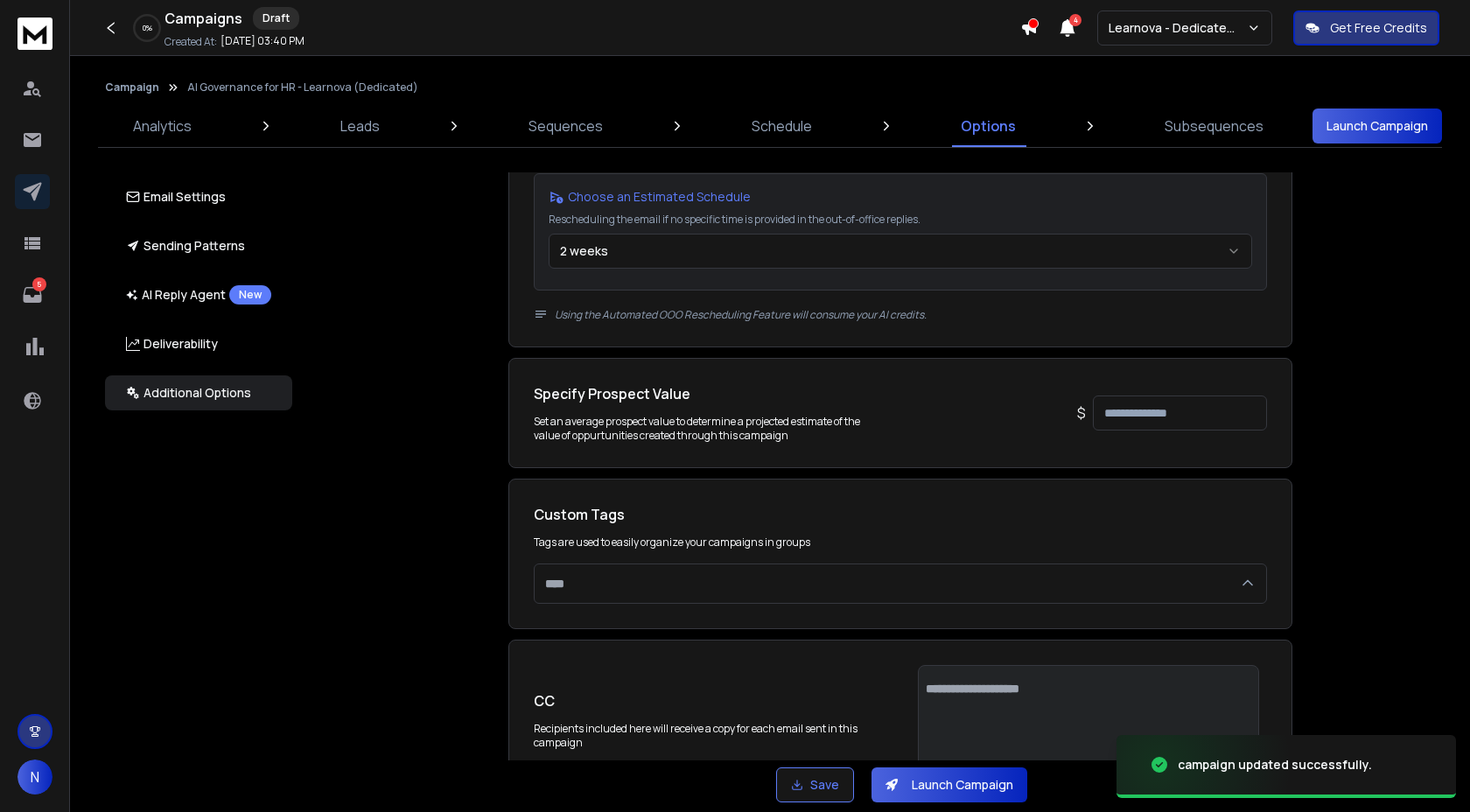
click at [939, 785] on button "Launch Campaign" at bounding box center [949, 785] width 155 height 35
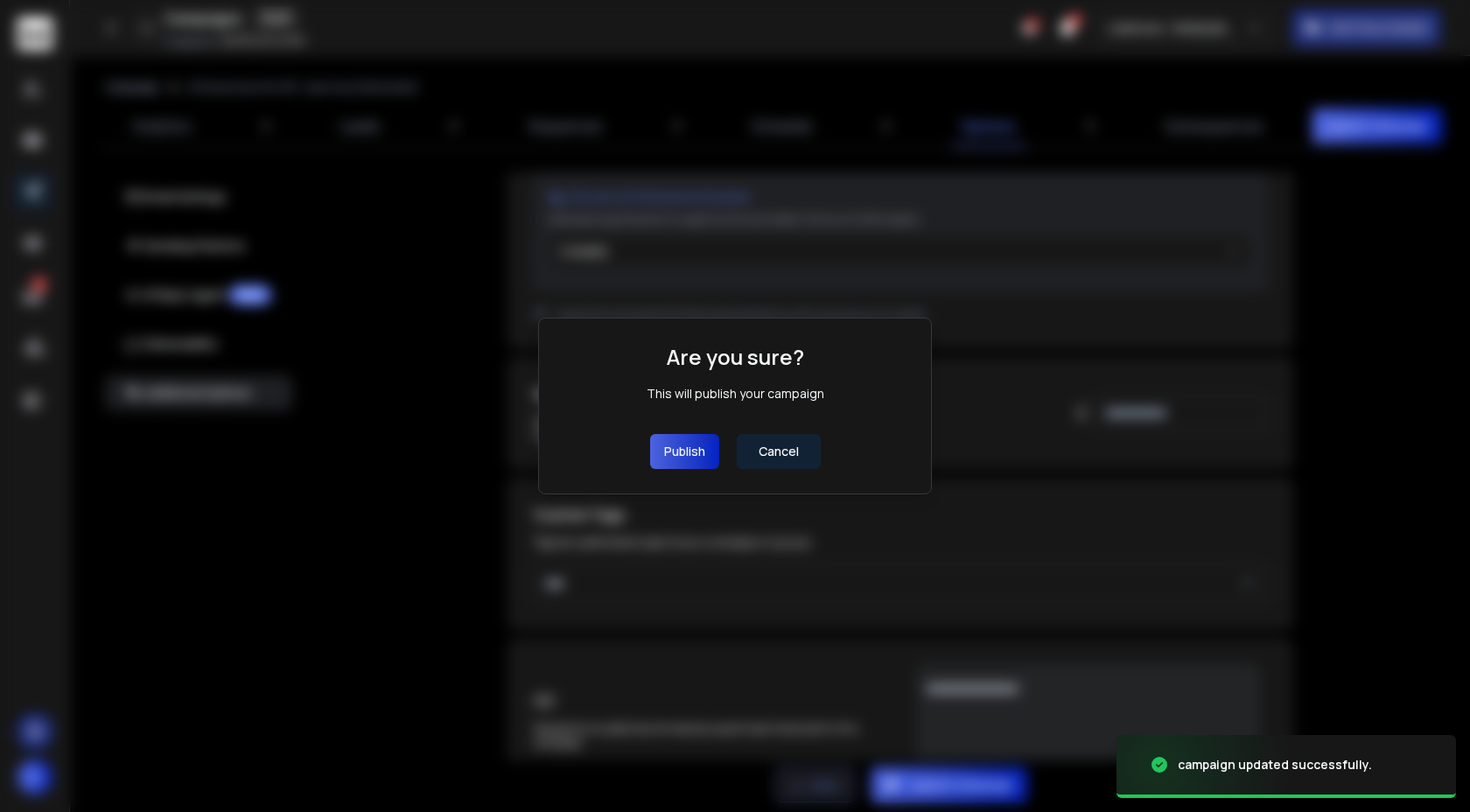
click at [671, 454] on button "Publish" at bounding box center [684, 452] width 69 height 35
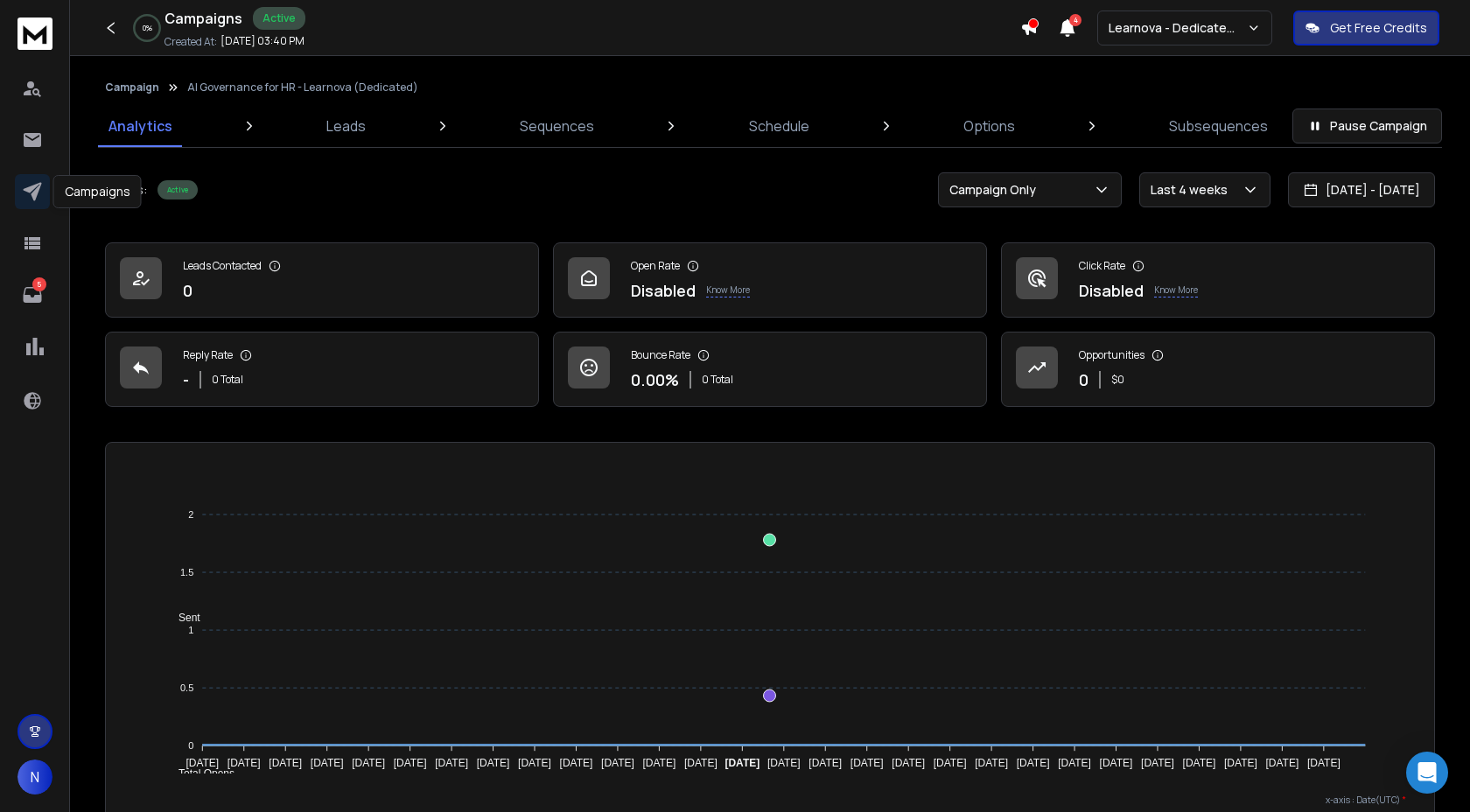
click at [31, 199] on icon at bounding box center [33, 191] width 21 height 21
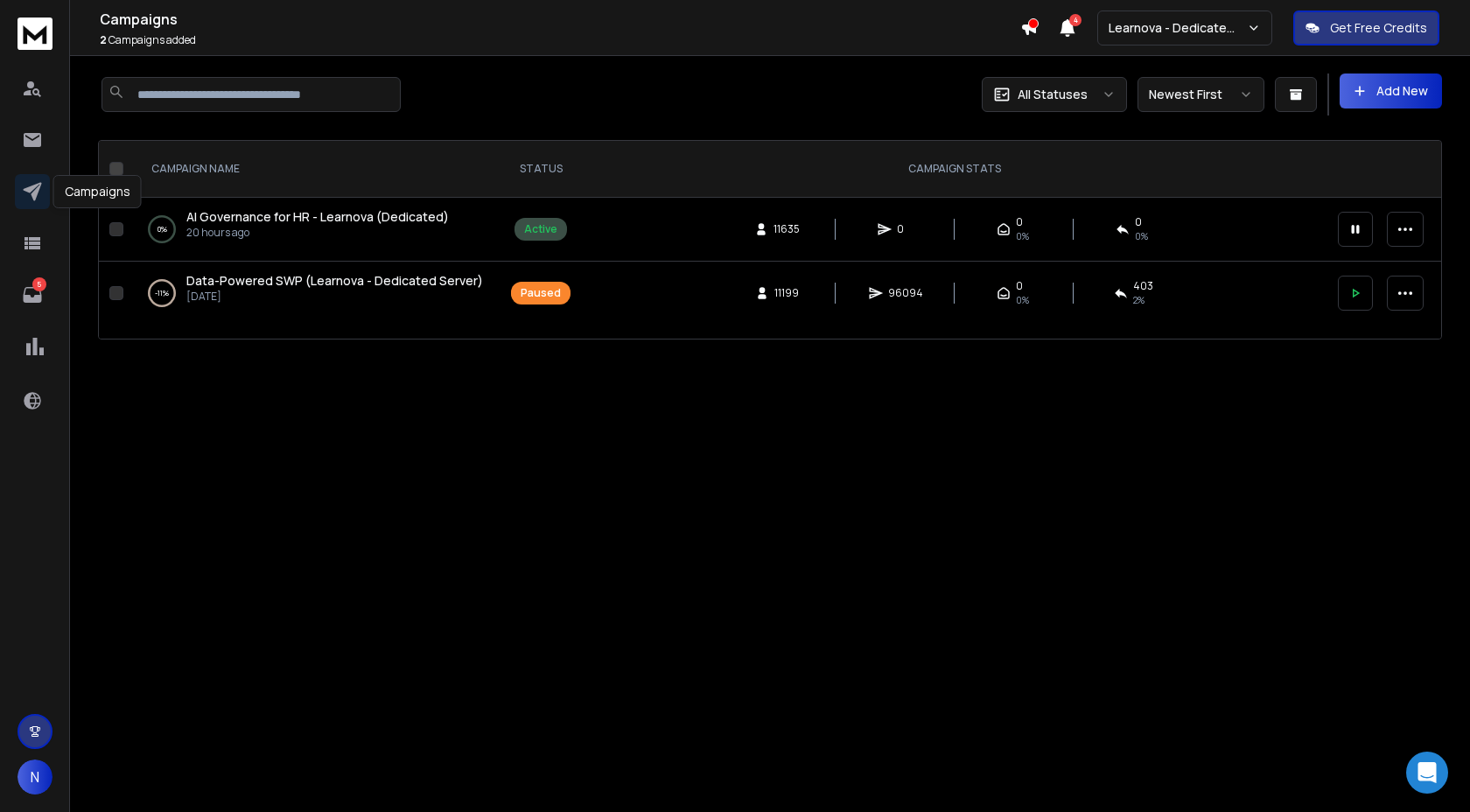
click at [17, 206] on link at bounding box center [32, 191] width 35 height 35
click at [25, 201] on icon at bounding box center [33, 191] width 21 height 21
click at [17, 186] on link at bounding box center [32, 191] width 35 height 35
click at [1161, 33] on p "Learnova - Dedicated Server" at bounding box center [1178, 28] width 138 height 17
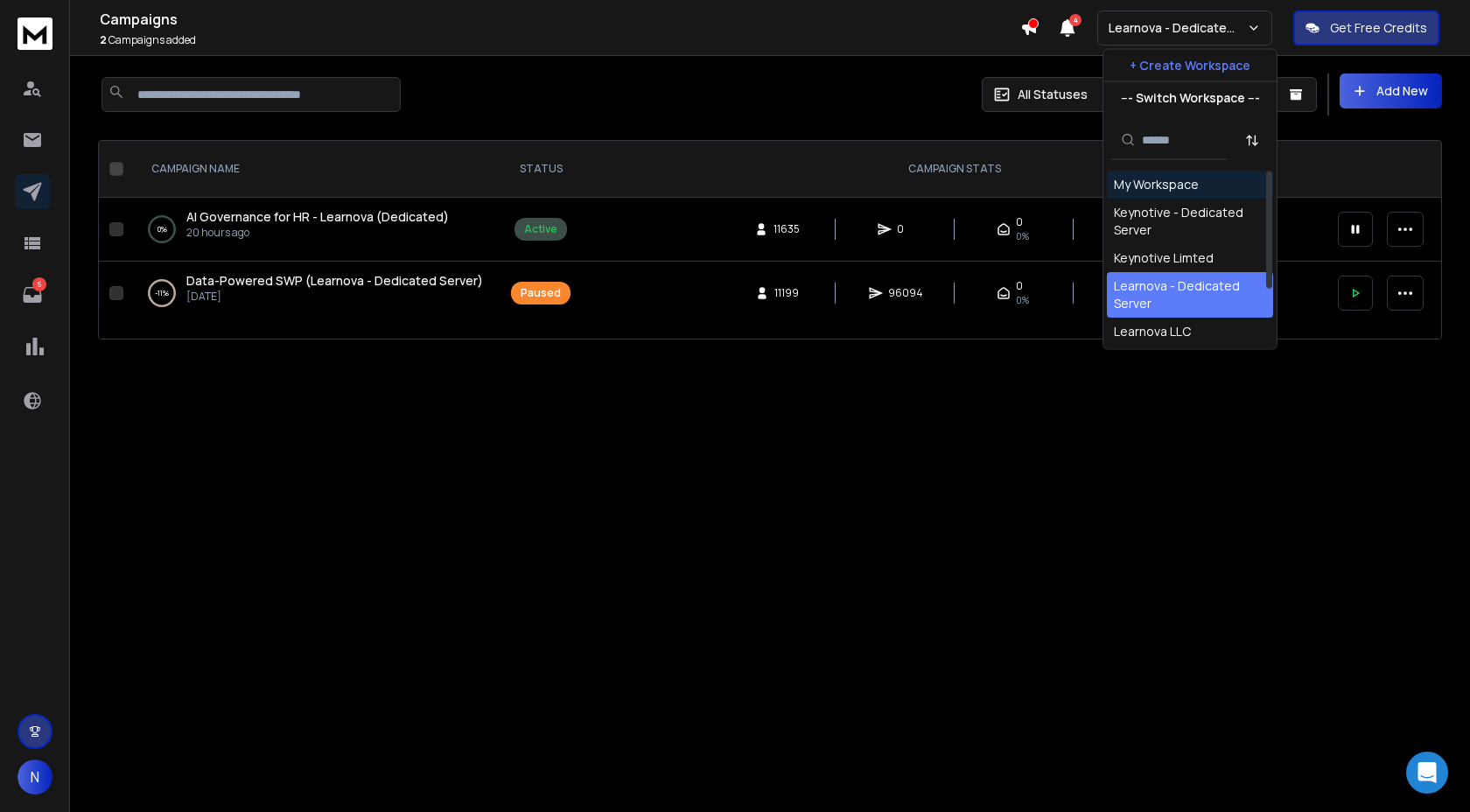
click at [1141, 187] on div "My Workspace" at bounding box center [1156, 185] width 85 height 17
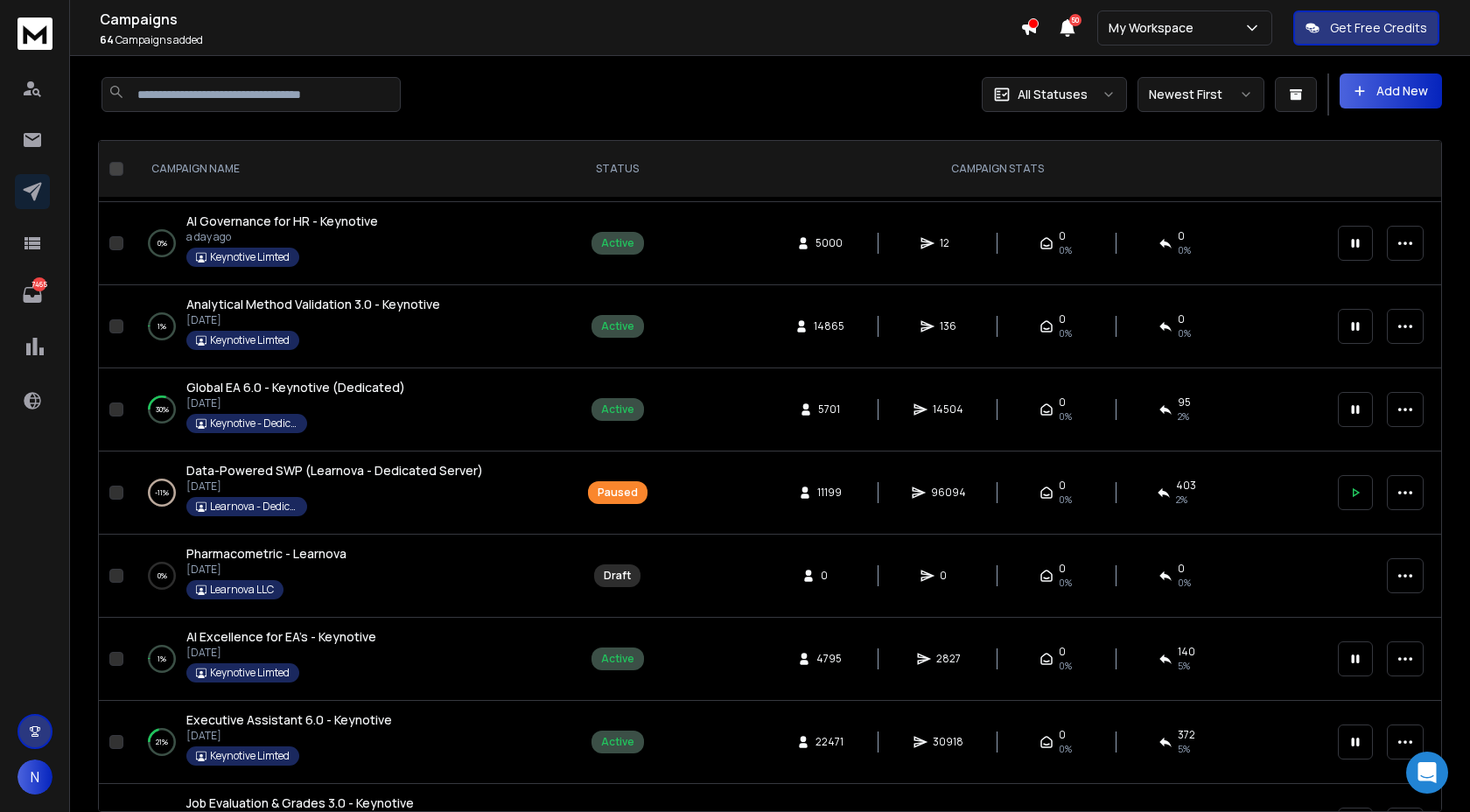
scroll to position [310, 0]
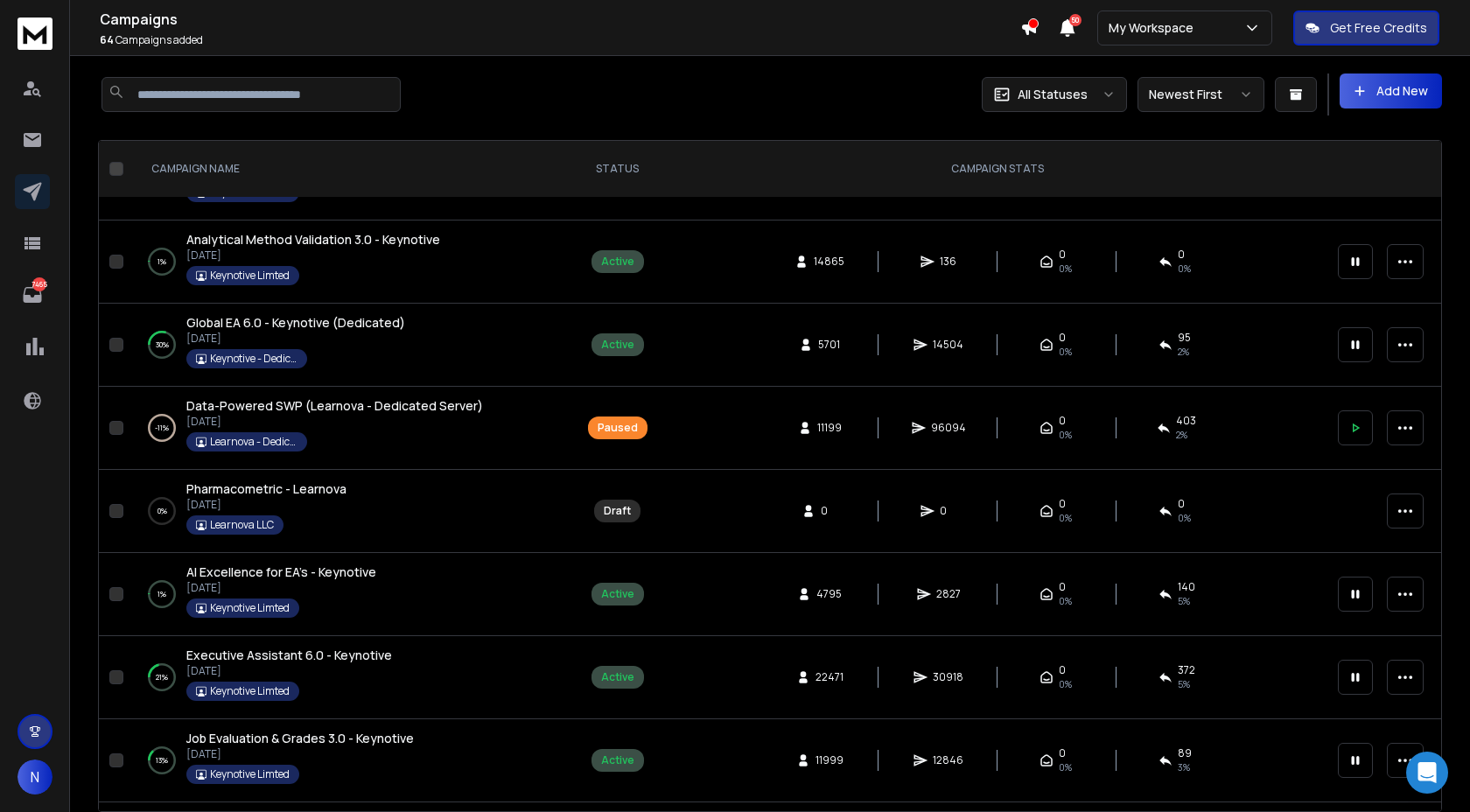
click at [354, 410] on span "Data-Powered SWP (Learnova - Dedicated Server)" at bounding box center [334, 405] width 296 height 17
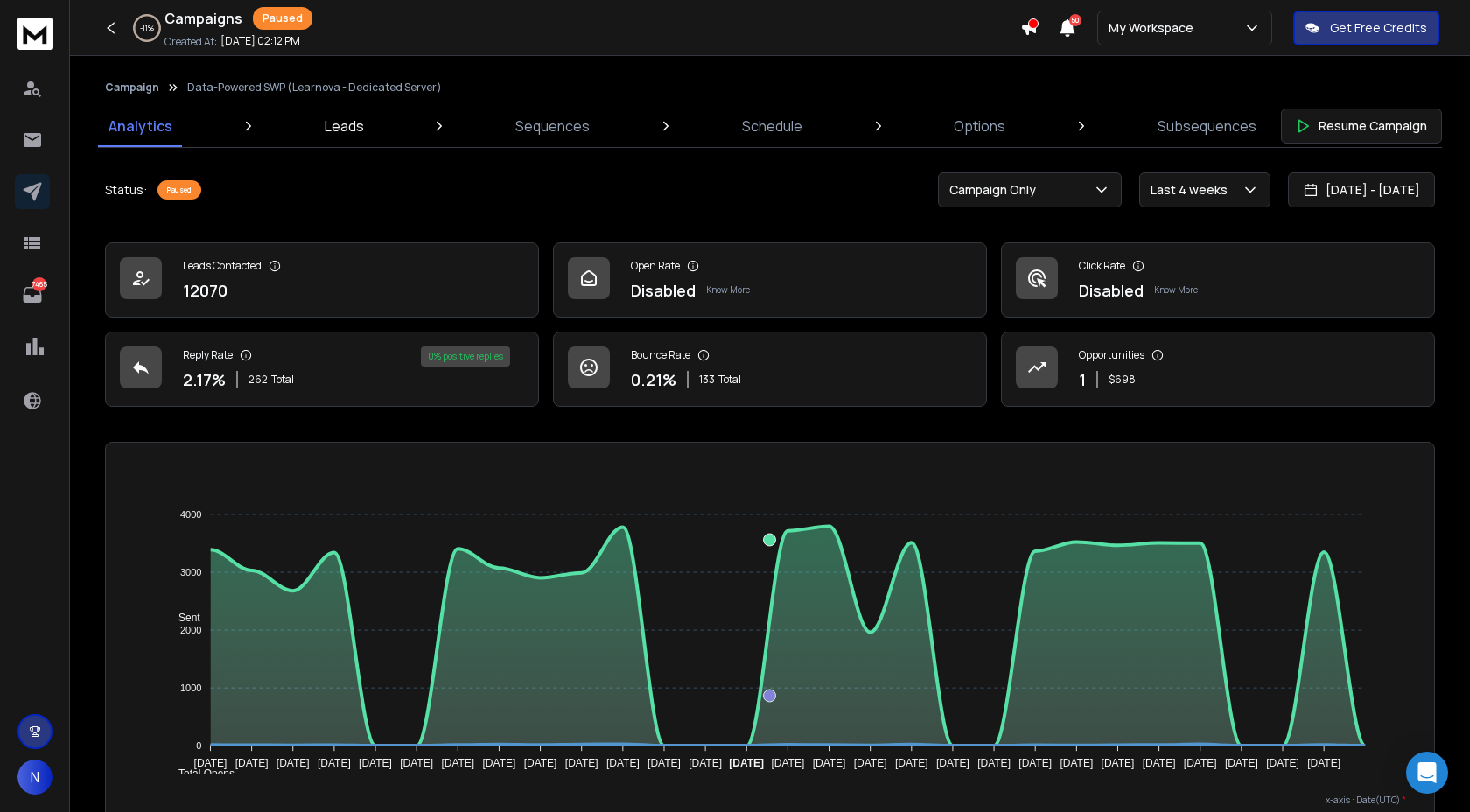
click at [358, 125] on p "Leads" at bounding box center [344, 126] width 40 height 21
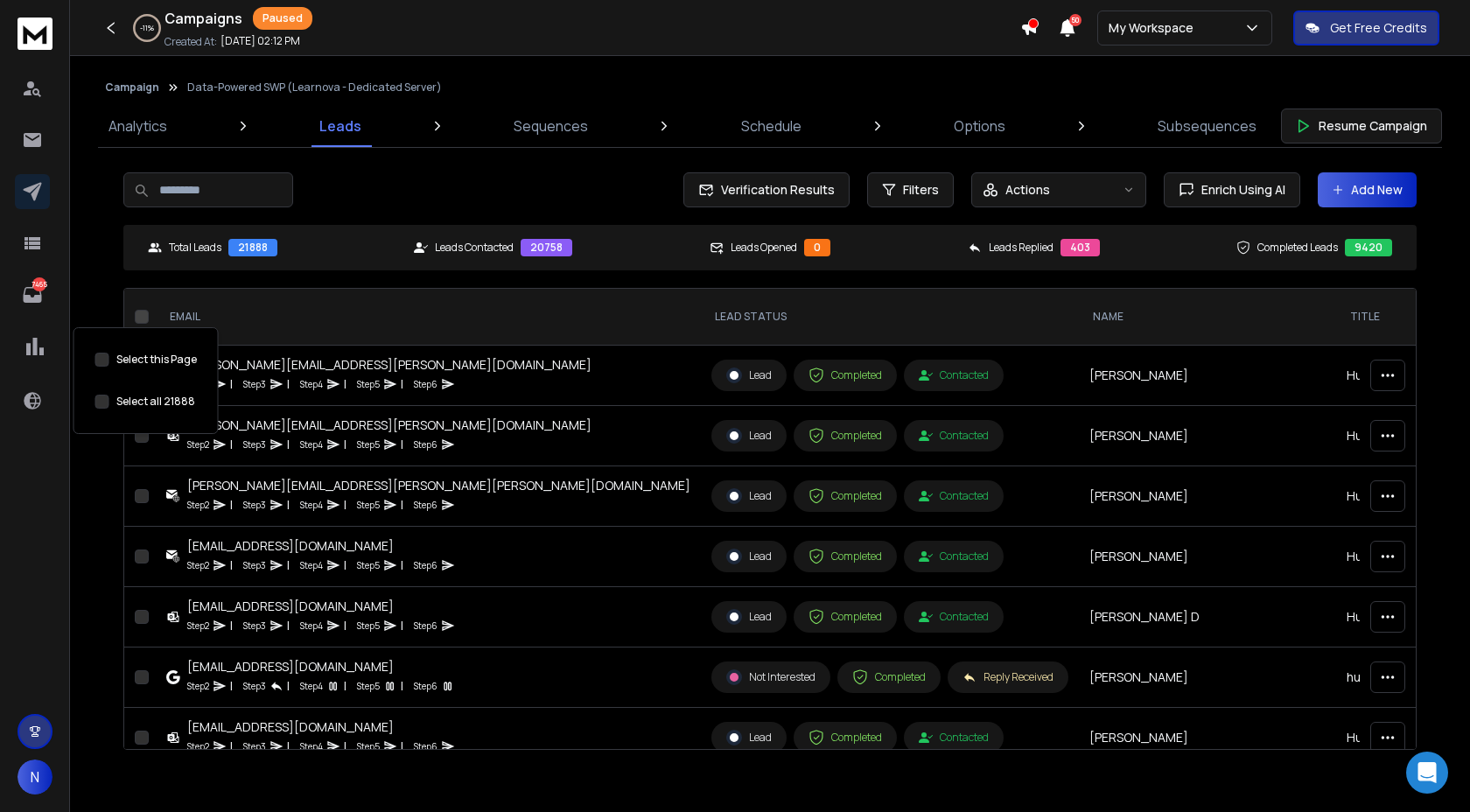
click at [145, 321] on button "Select this Page" at bounding box center [142, 317] width 14 height 14
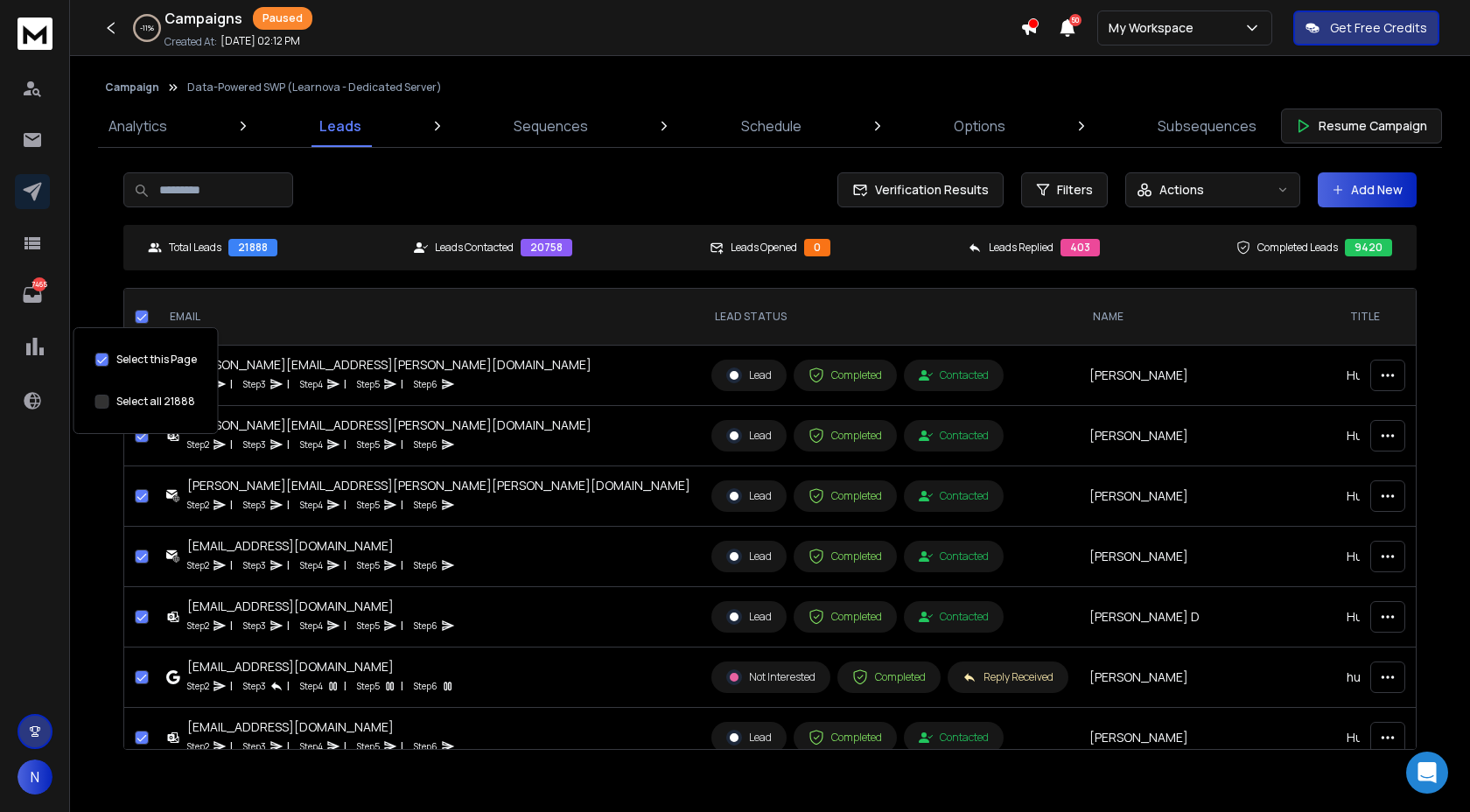
click at [104, 401] on button "Select this Page" at bounding box center [102, 401] width 14 height 14
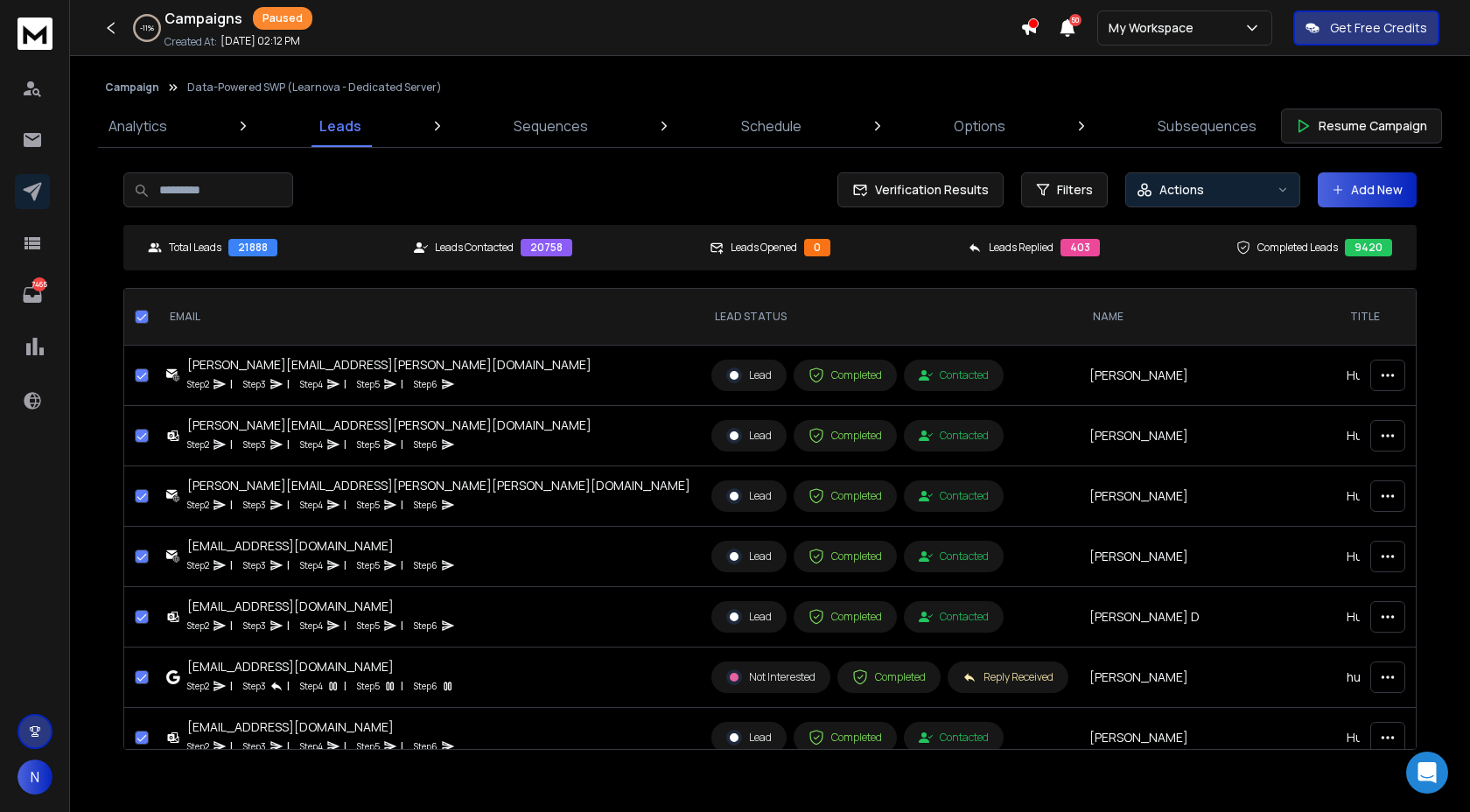
click at [1168, 196] on p "Actions" at bounding box center [1181, 189] width 45 height 17
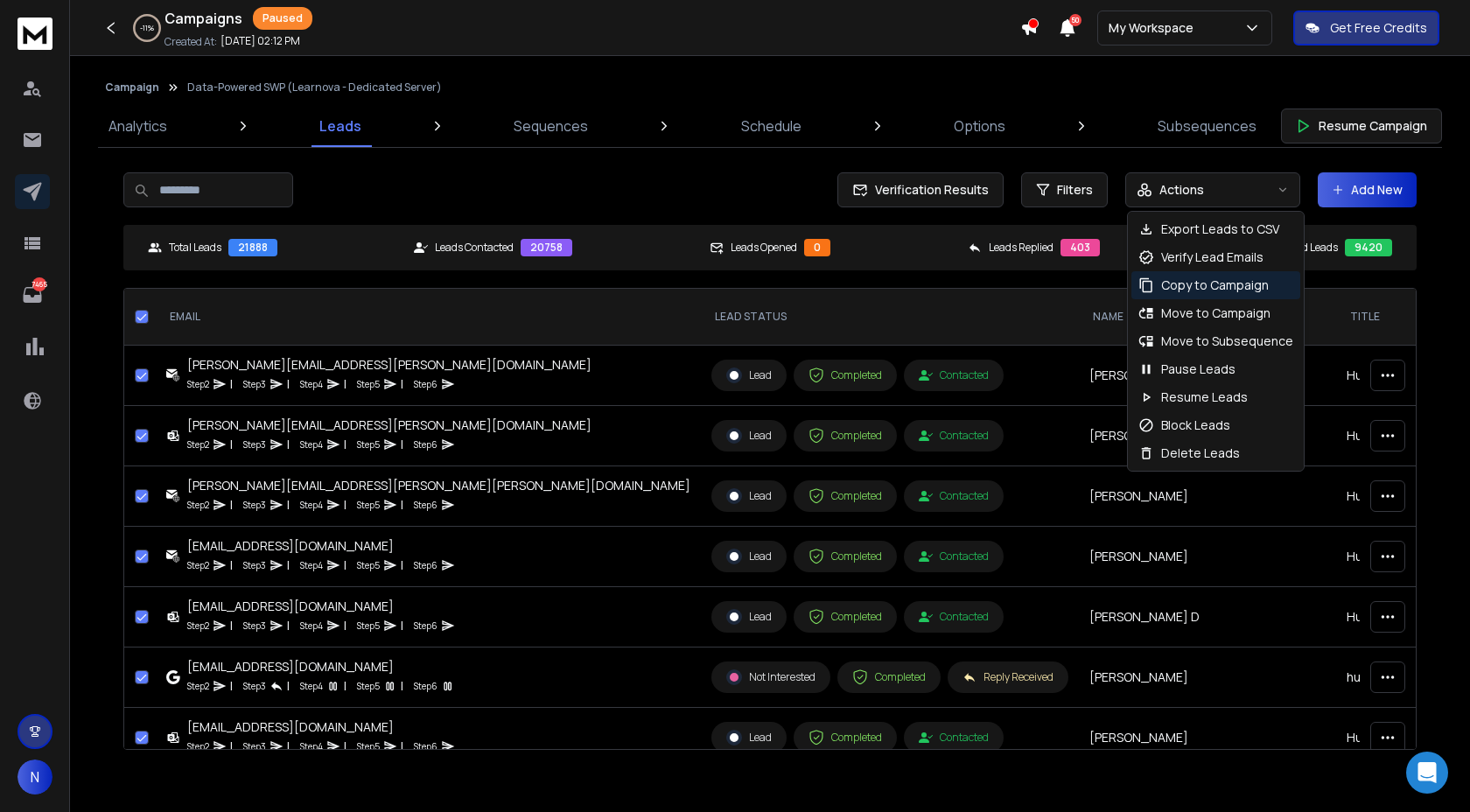
click at [1179, 285] on p "Copy to Campaign" at bounding box center [1214, 286] width 108 height 17
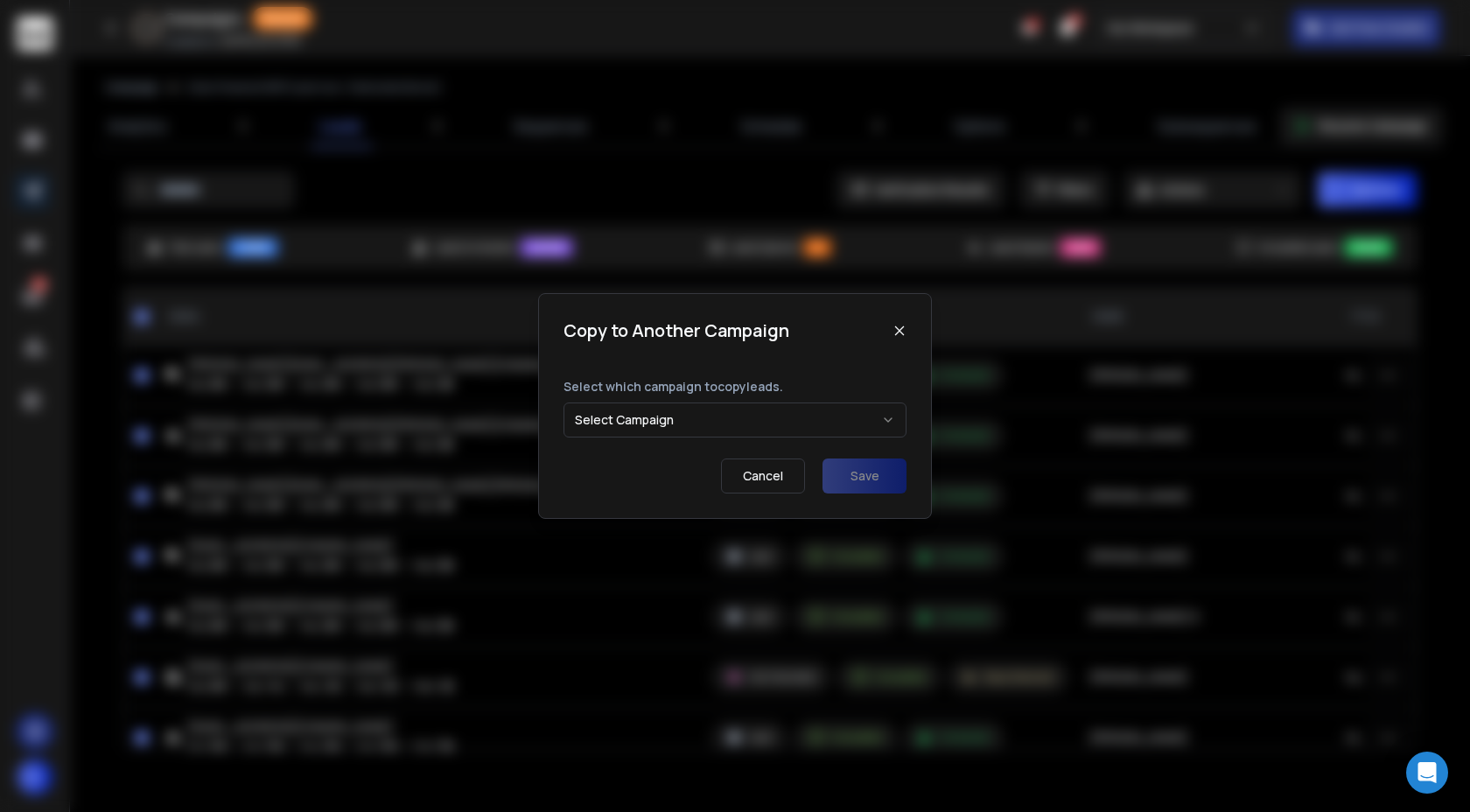
click at [628, 425] on button "Select Campaign" at bounding box center [735, 420] width 343 height 35
click at [876, 487] on button "Save" at bounding box center [865, 476] width 84 height 35
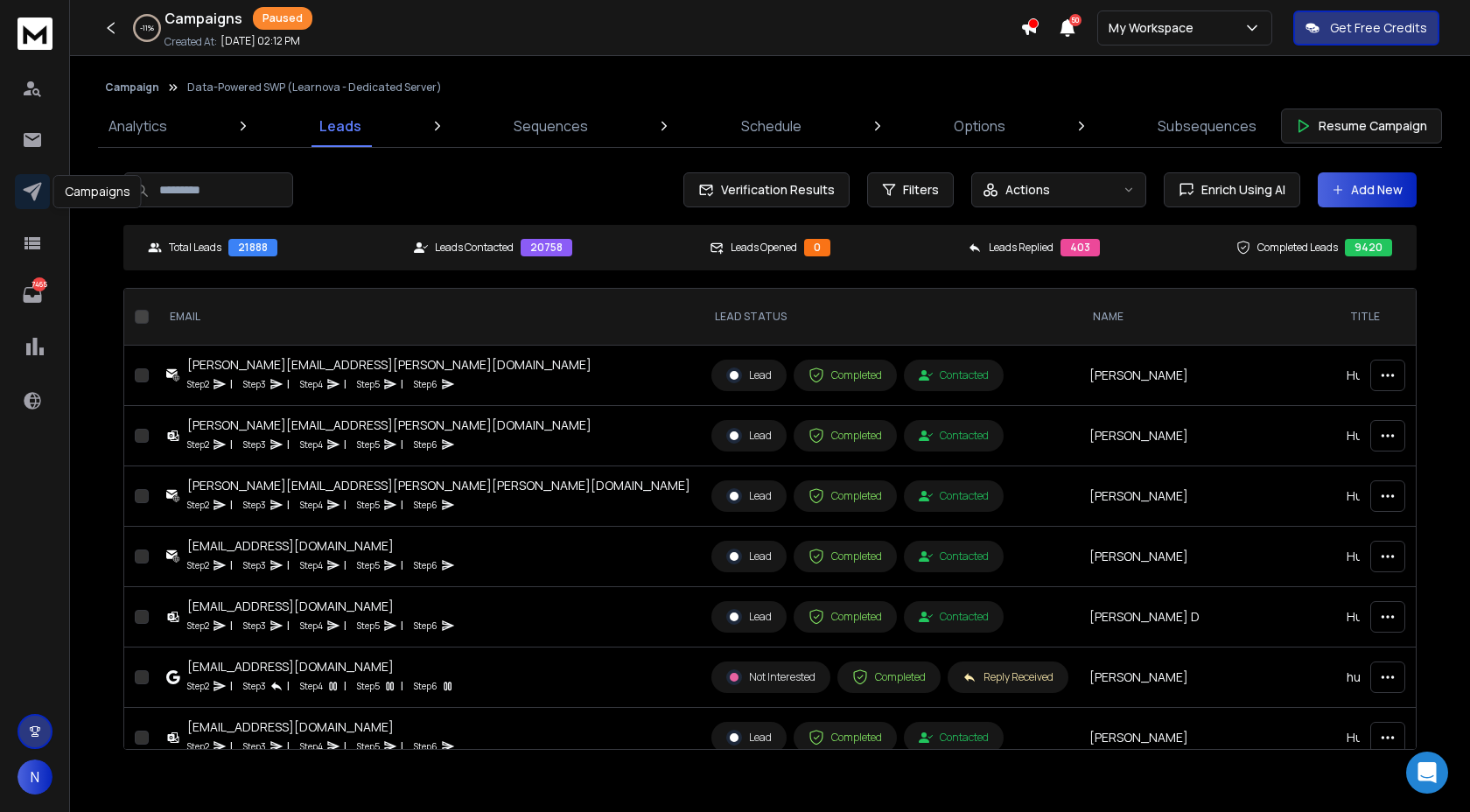
click at [32, 195] on icon at bounding box center [31, 190] width 18 height 18
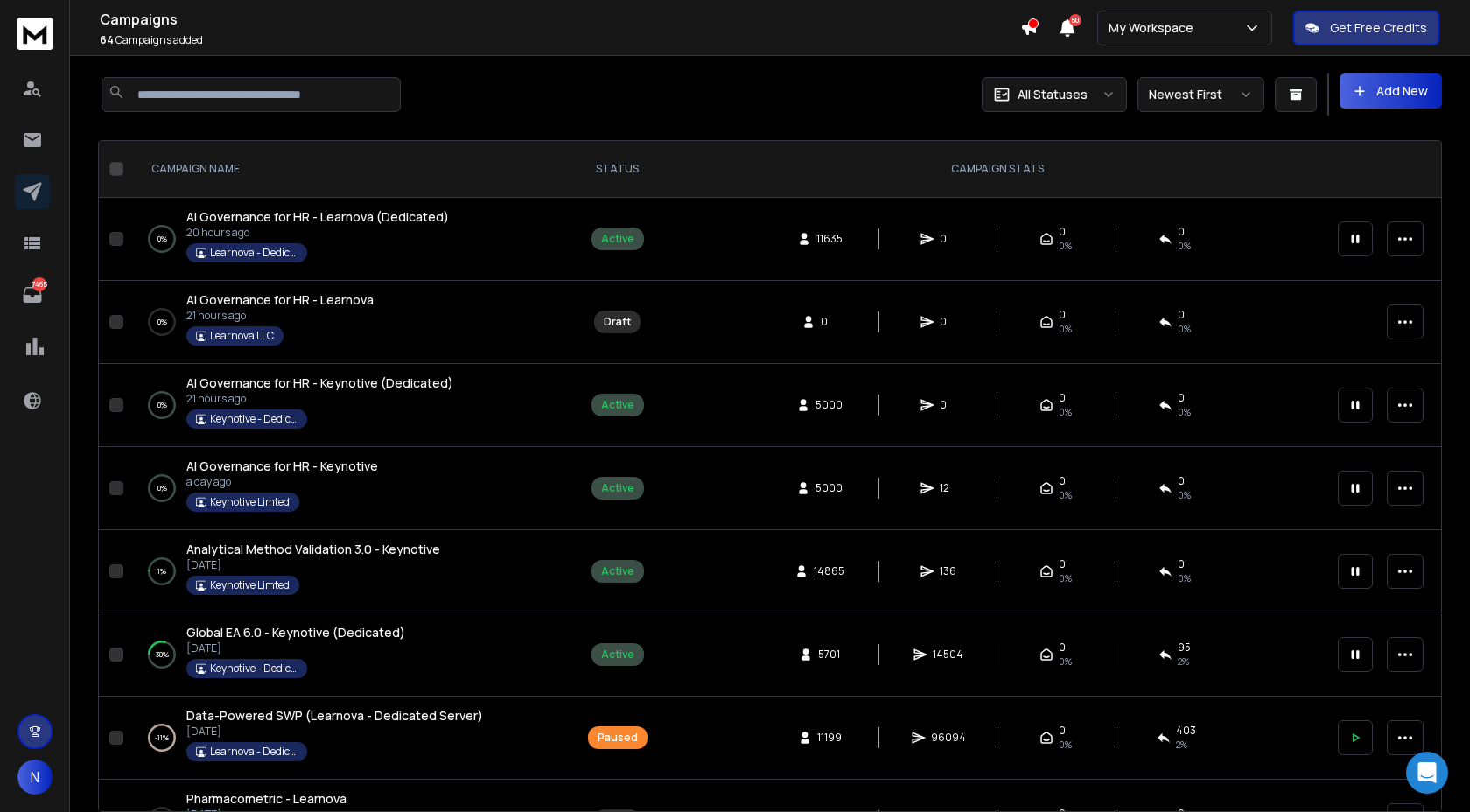
click at [337, 471] on span "AI Governance for HR - Keynotive" at bounding box center [282, 465] width 191 height 17
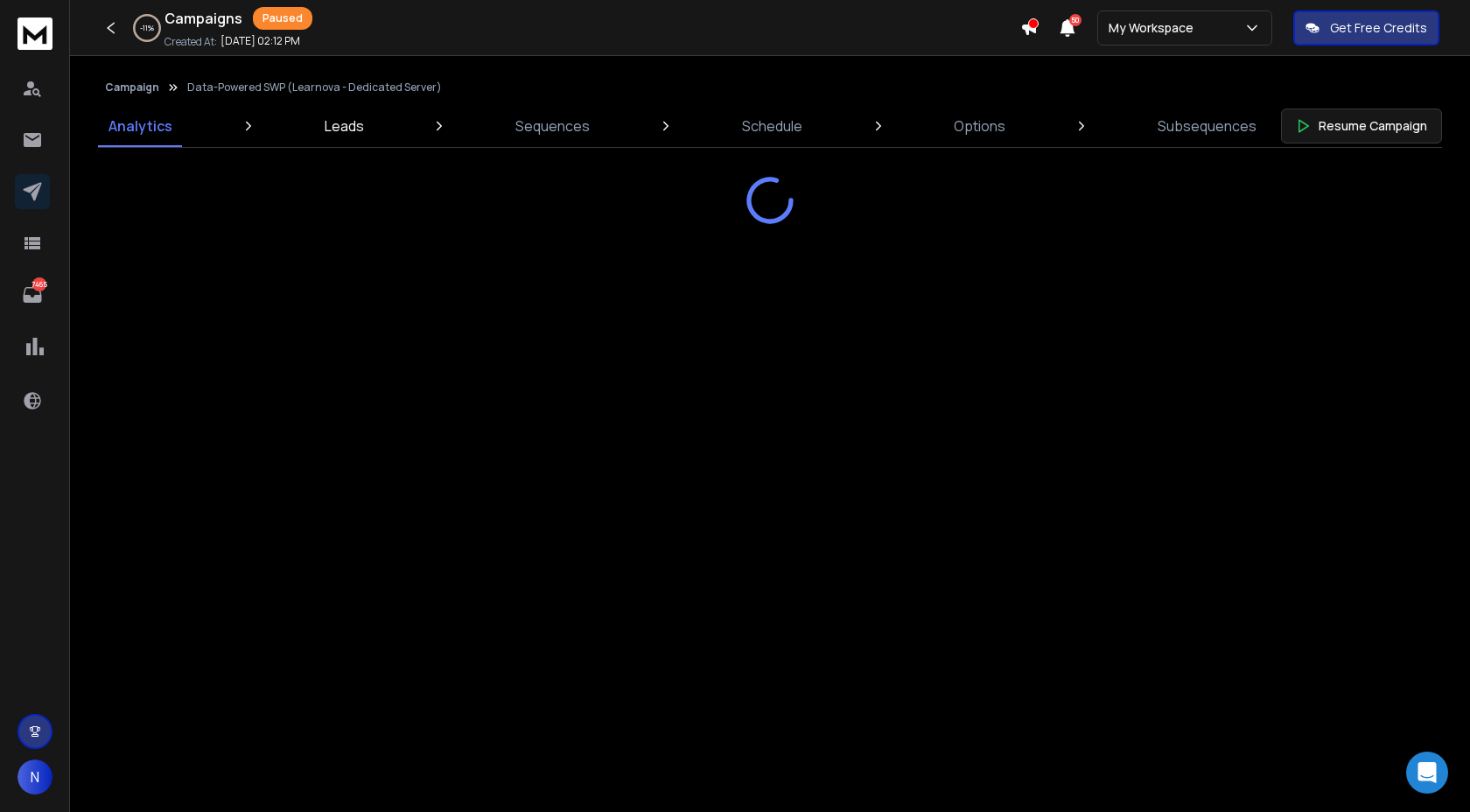
click at [343, 133] on p "Leads" at bounding box center [344, 126] width 40 height 21
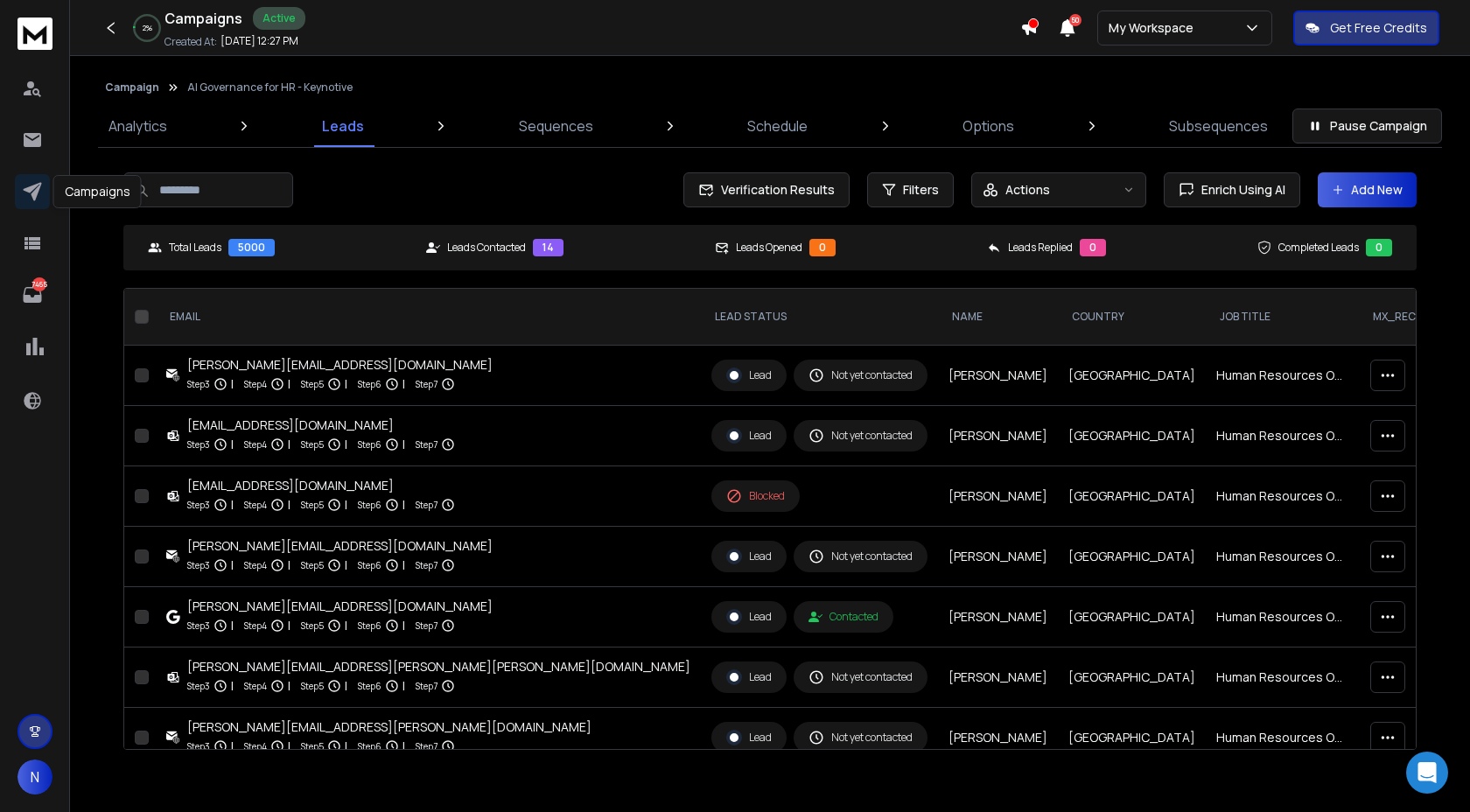
click at [44, 186] on link at bounding box center [32, 191] width 35 height 35
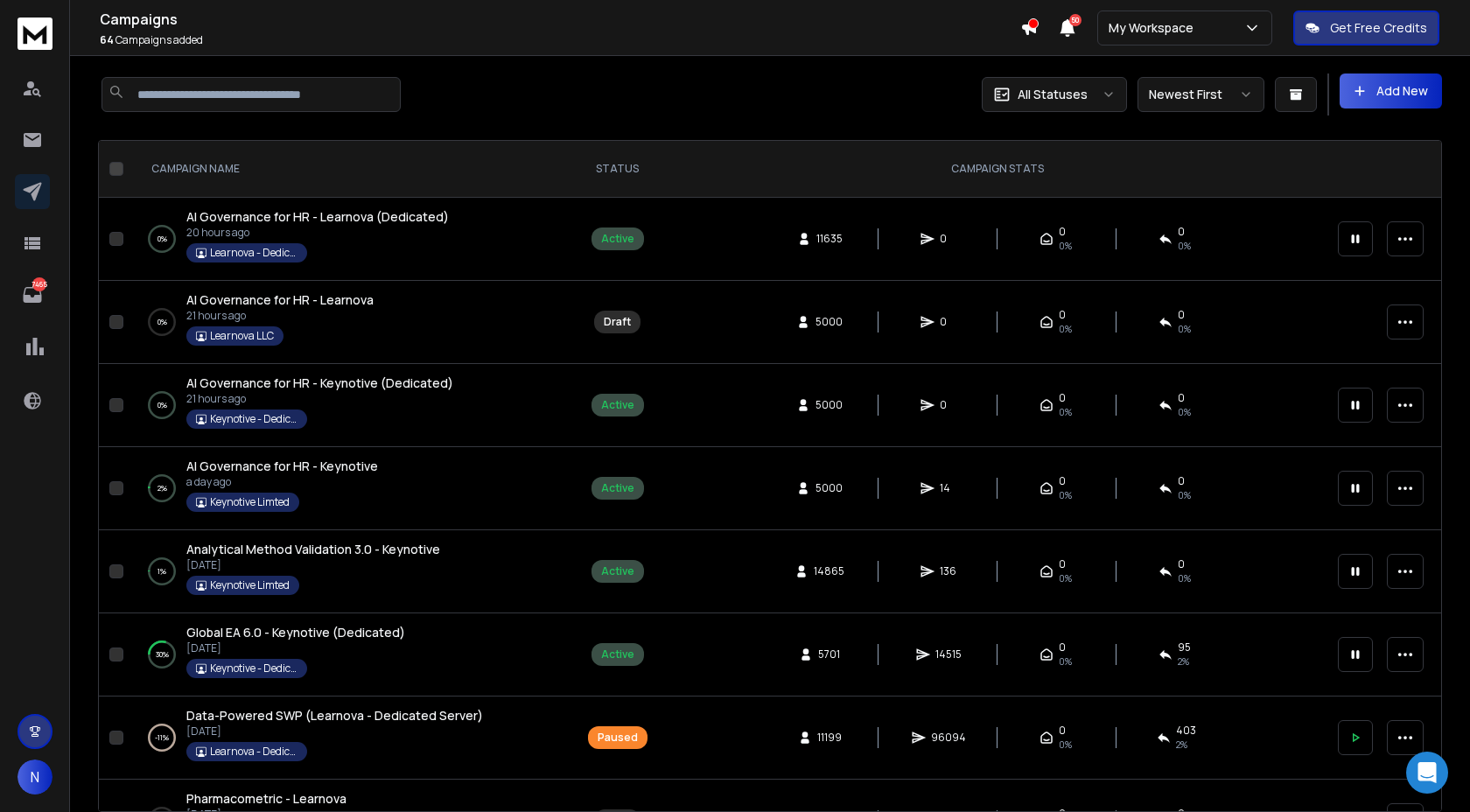
click at [311, 382] on span "AI Governance for HR - Keynotive (Dedicated)" at bounding box center [320, 382] width 267 height 17
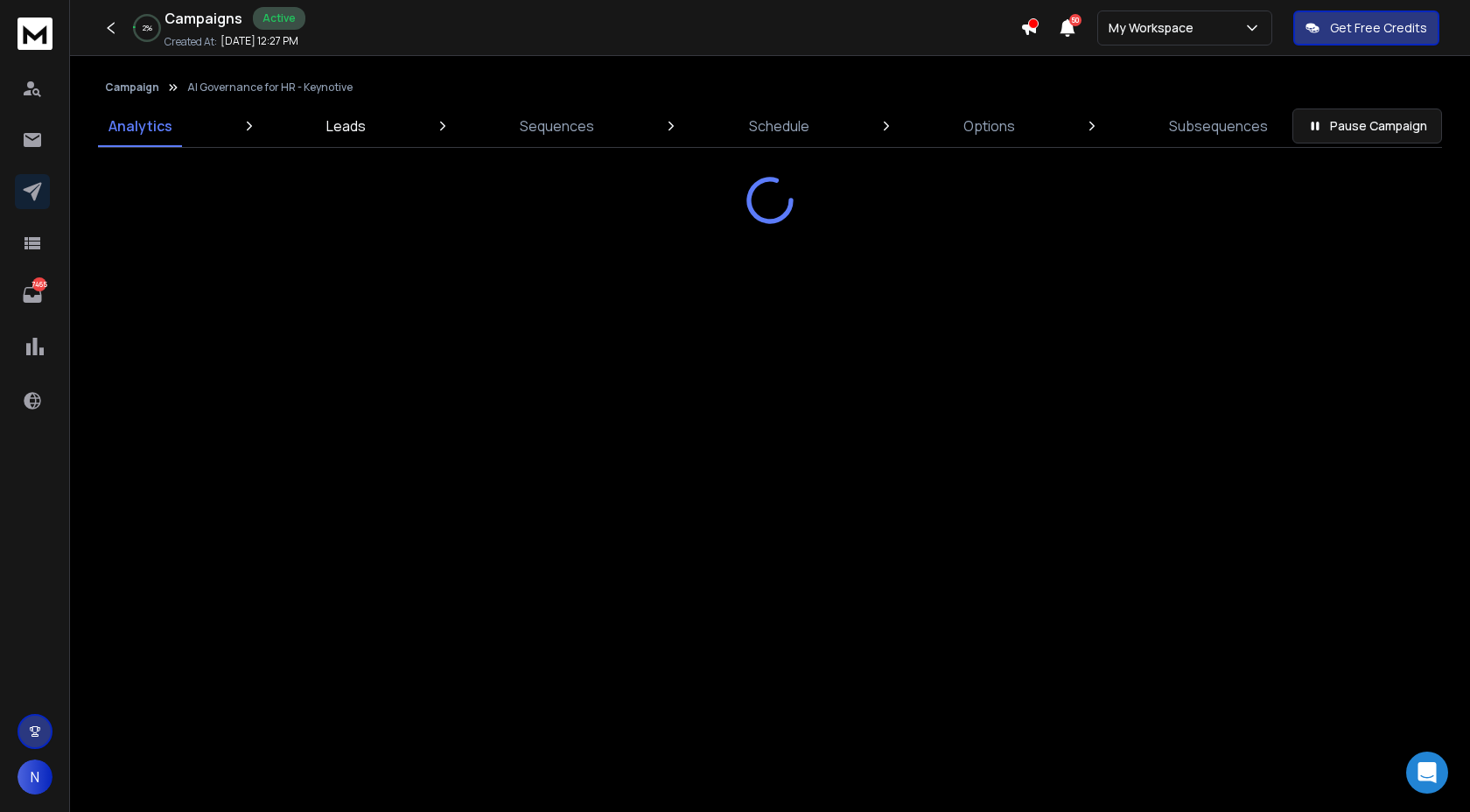
click at [336, 118] on p "Leads" at bounding box center [346, 126] width 40 height 21
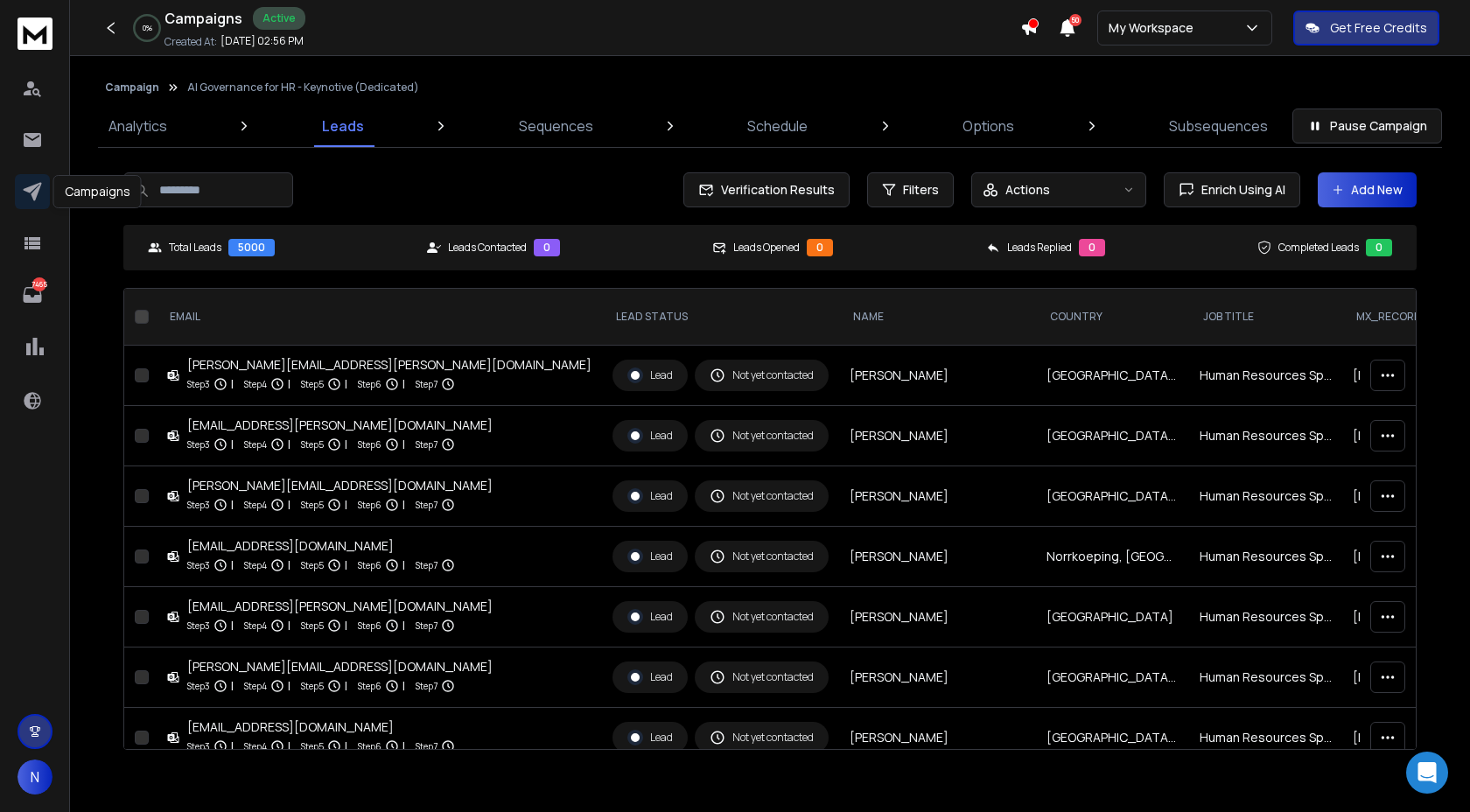
click at [39, 186] on icon at bounding box center [31, 190] width 18 height 18
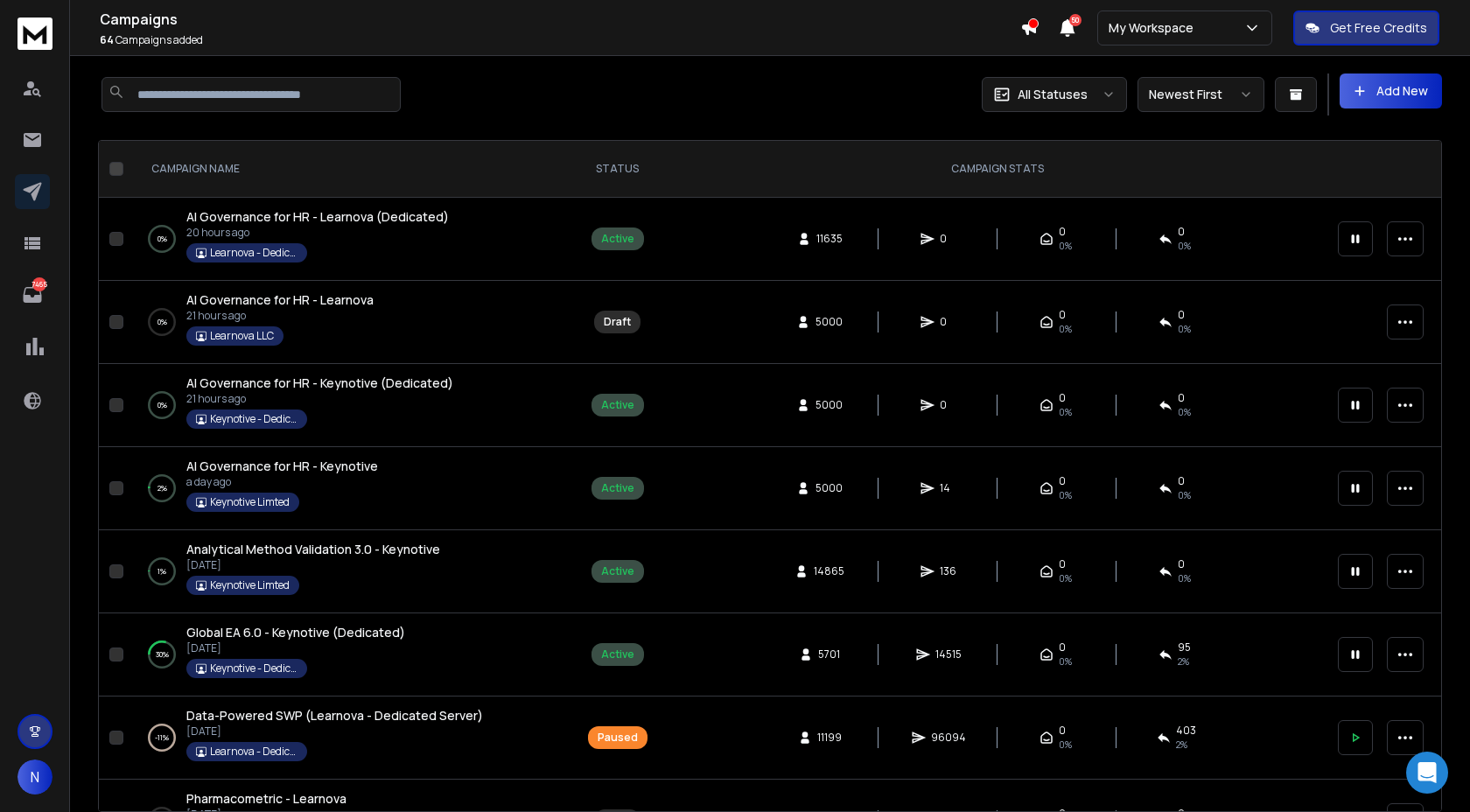
click at [259, 302] on span "AI Governance for HR - Learnova" at bounding box center [280, 299] width 188 height 17
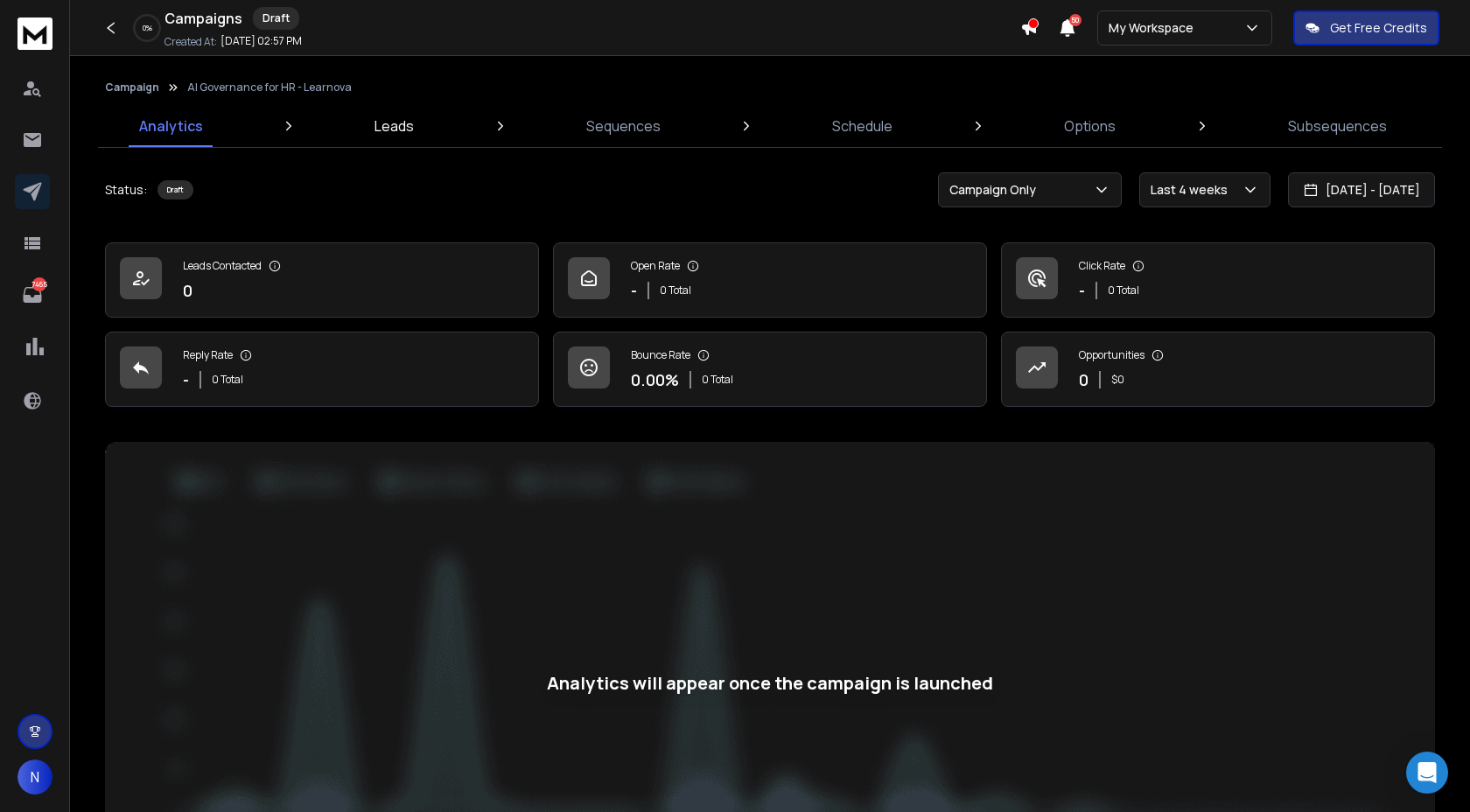
click at [388, 127] on p "Leads" at bounding box center [393, 126] width 40 height 21
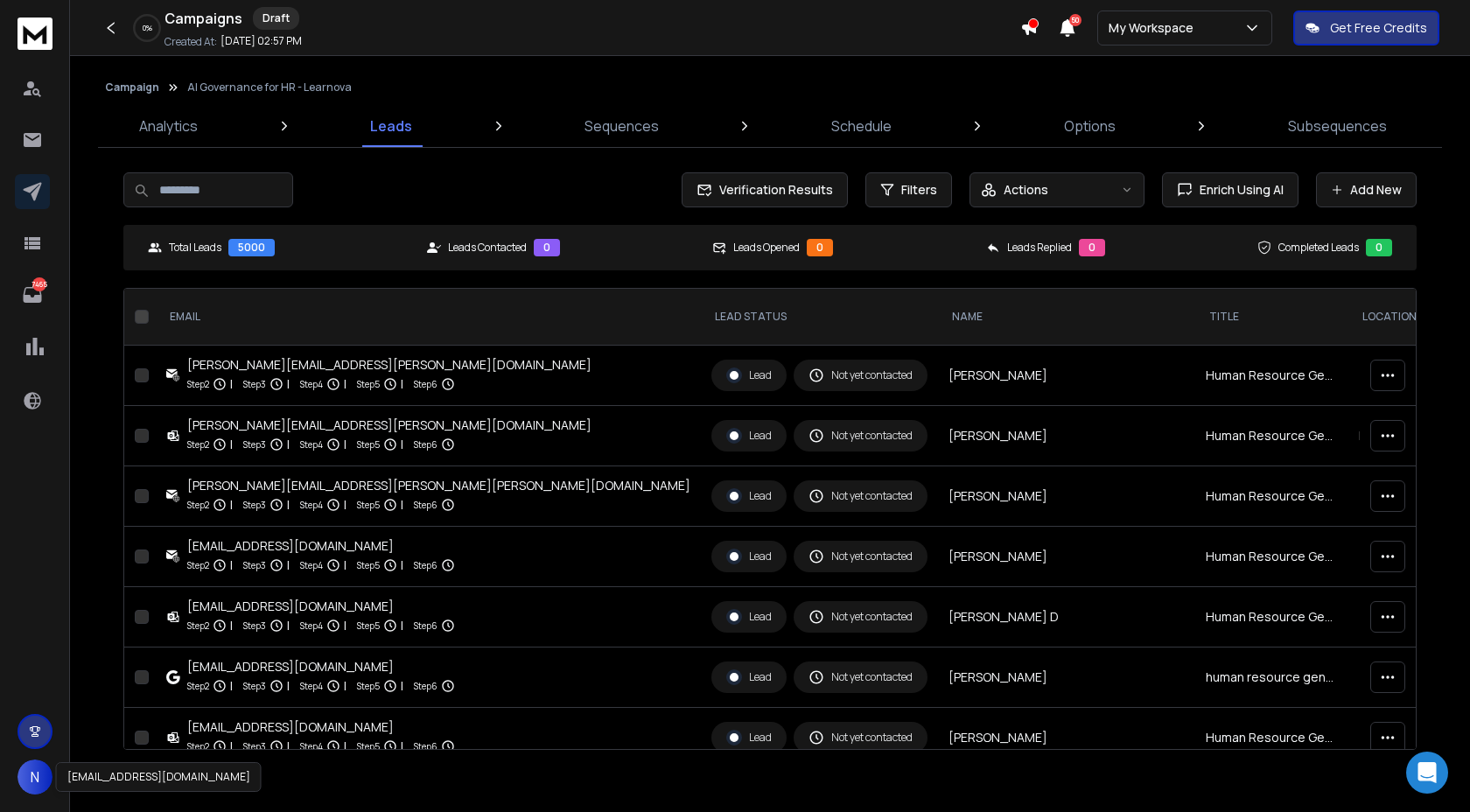
click at [35, 775] on span "N" at bounding box center [35, 777] width 35 height 35
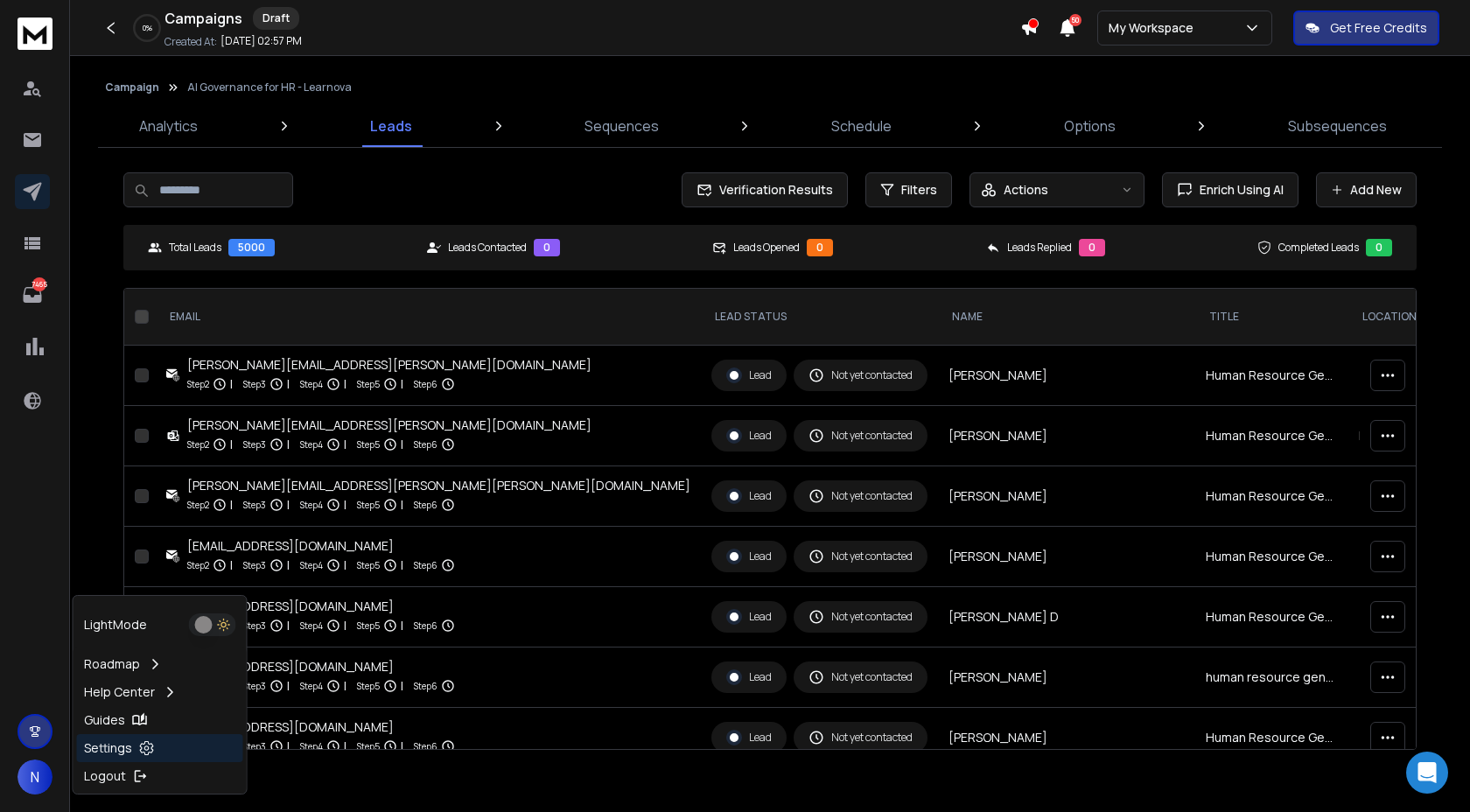
click at [120, 745] on p "Settings" at bounding box center [108, 748] width 49 height 17
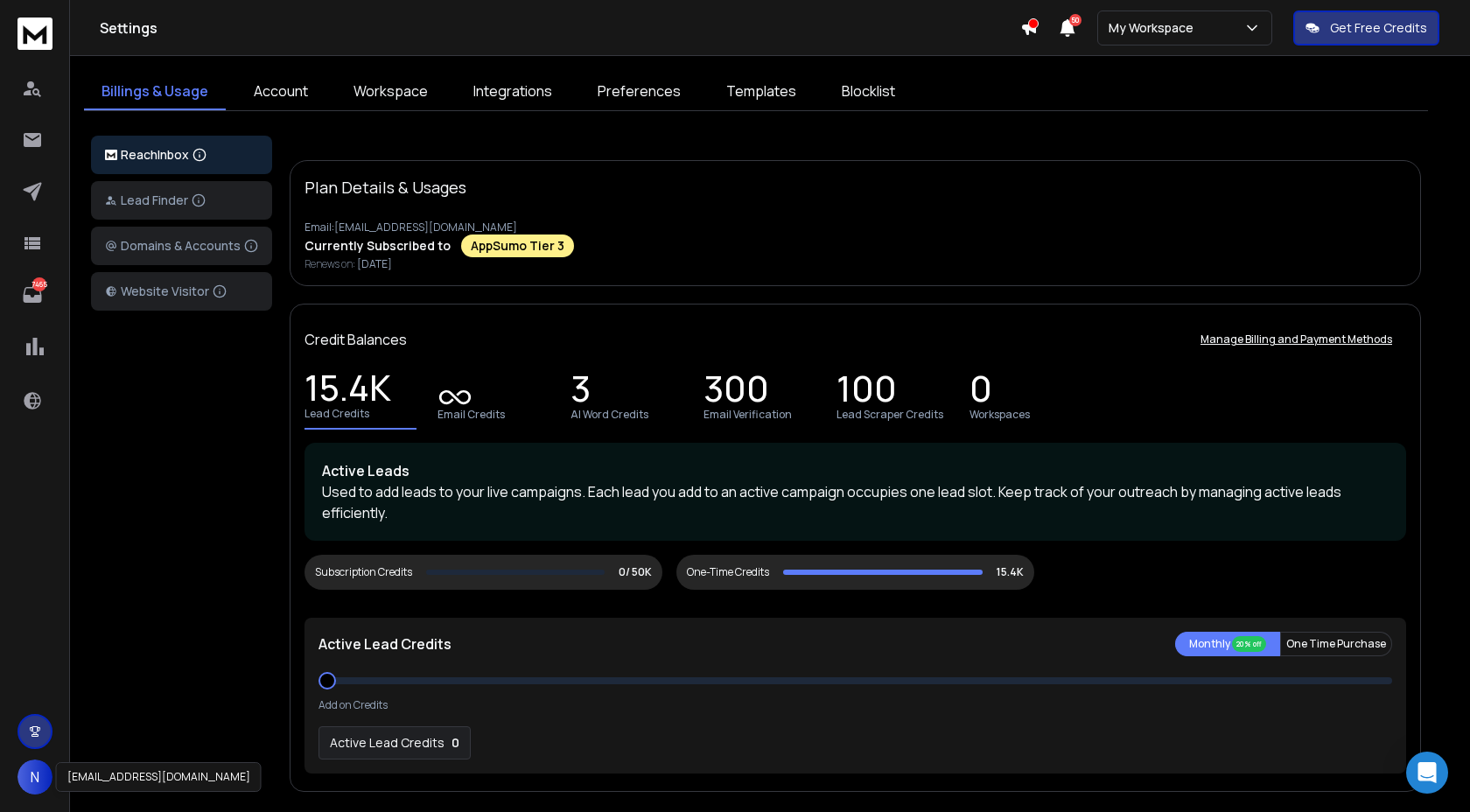
click at [35, 768] on span "N" at bounding box center [35, 777] width 35 height 35
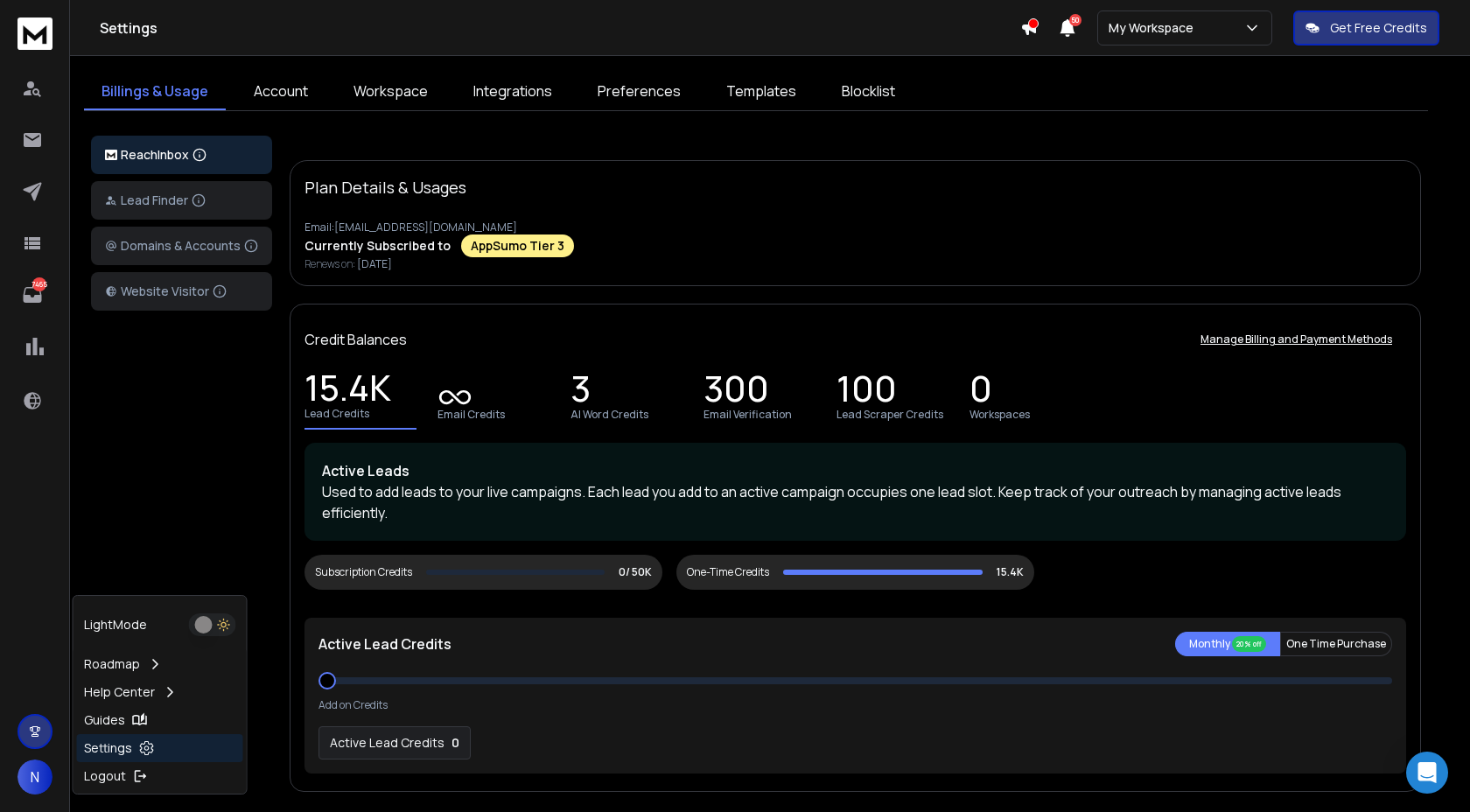
click at [105, 744] on p "Settings" at bounding box center [108, 748] width 49 height 17
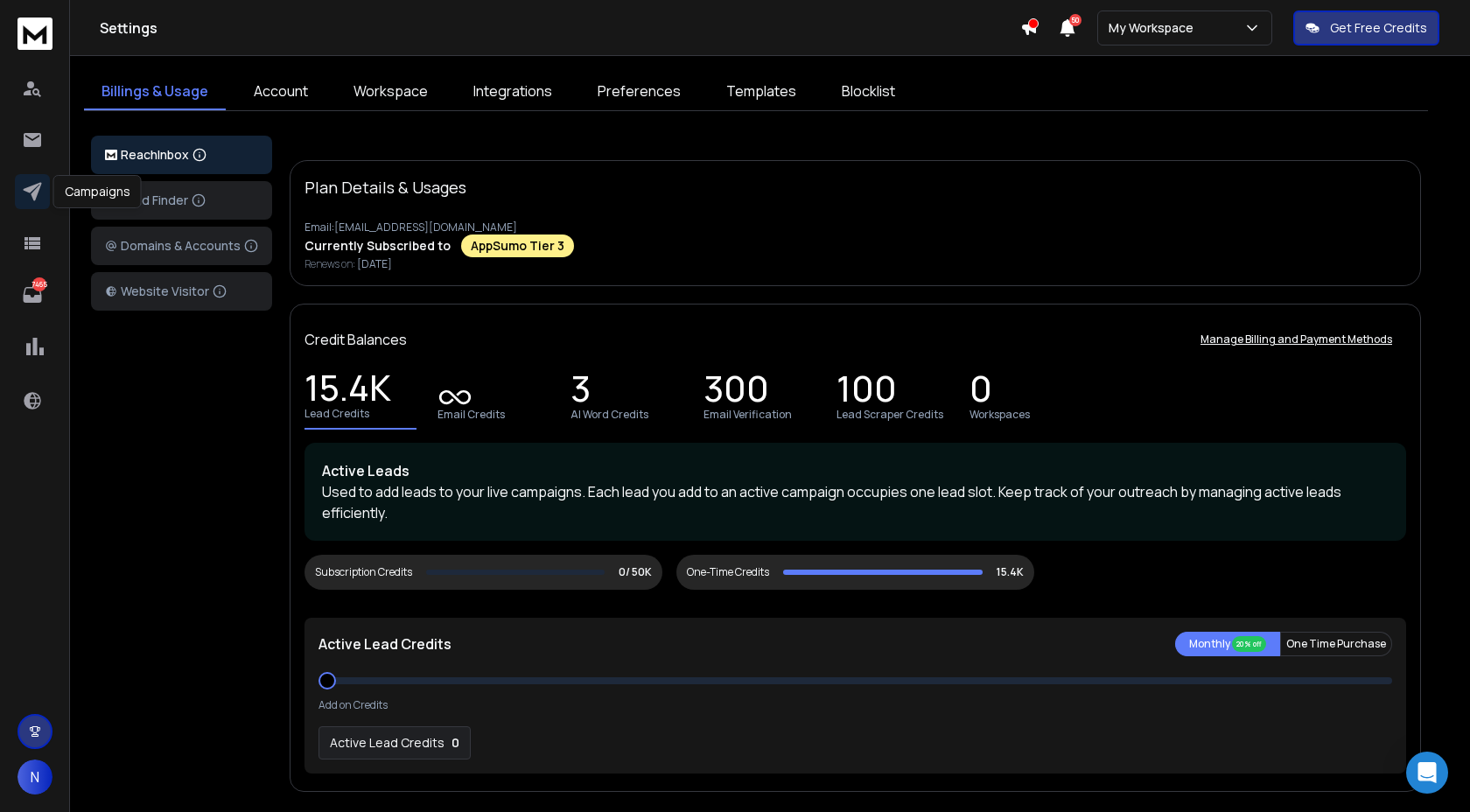
click at [35, 197] on icon at bounding box center [31, 190] width 18 height 18
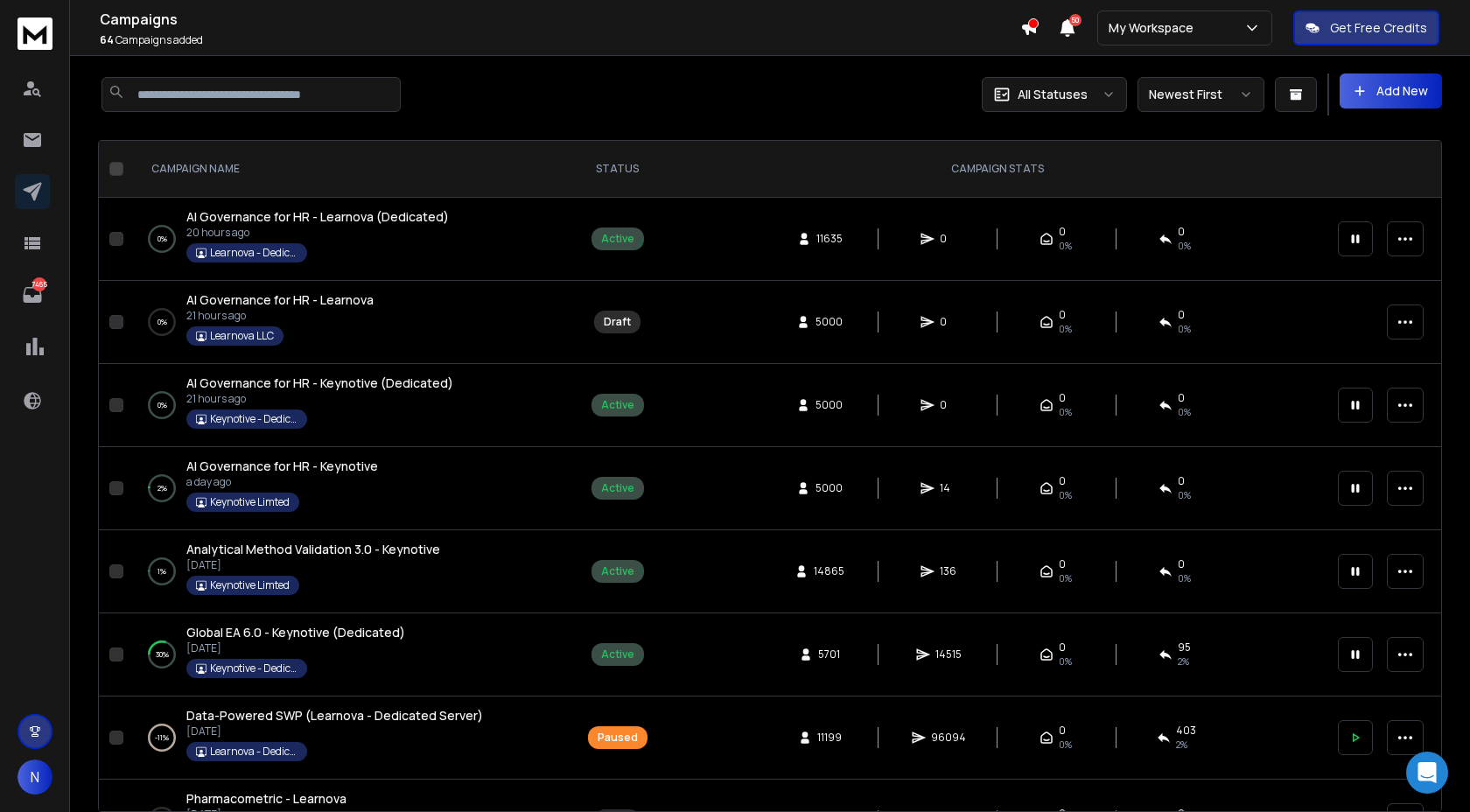
click at [348, 319] on p "21 hours ago" at bounding box center [280, 316] width 188 height 14
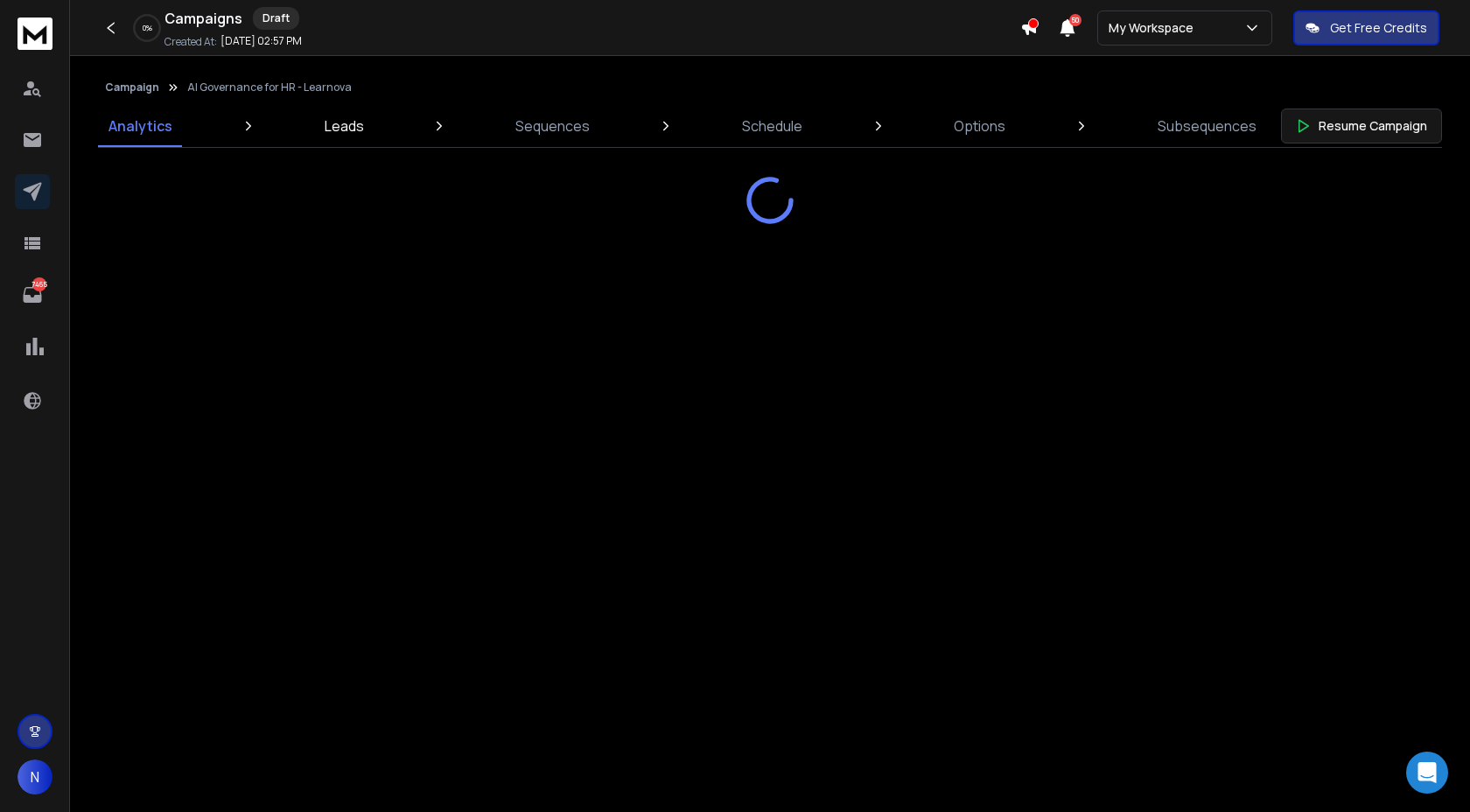
click at [364, 136] on link "Leads" at bounding box center [344, 125] width 60 height 42
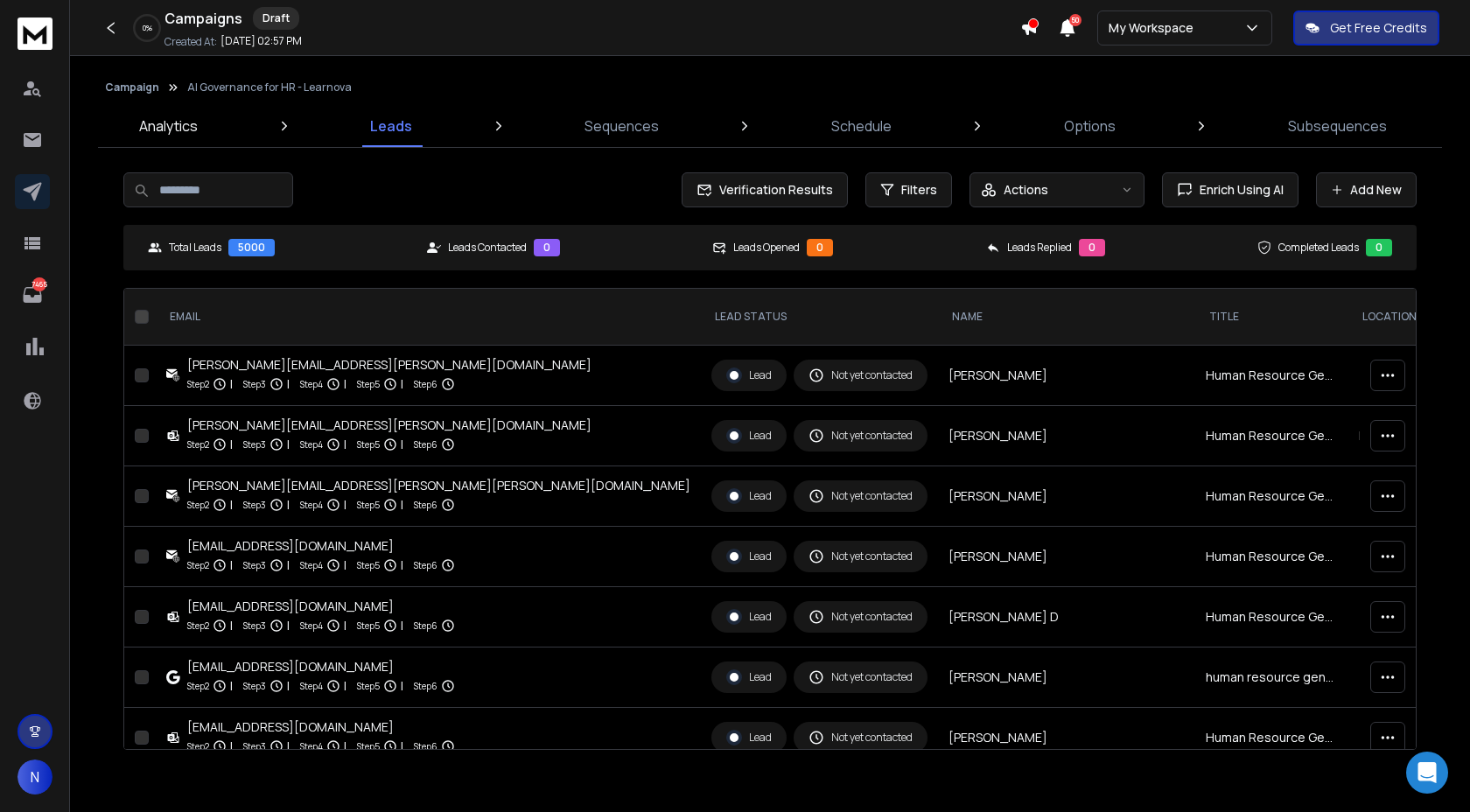
click at [191, 118] on p "Analytics" at bounding box center [168, 126] width 58 height 21
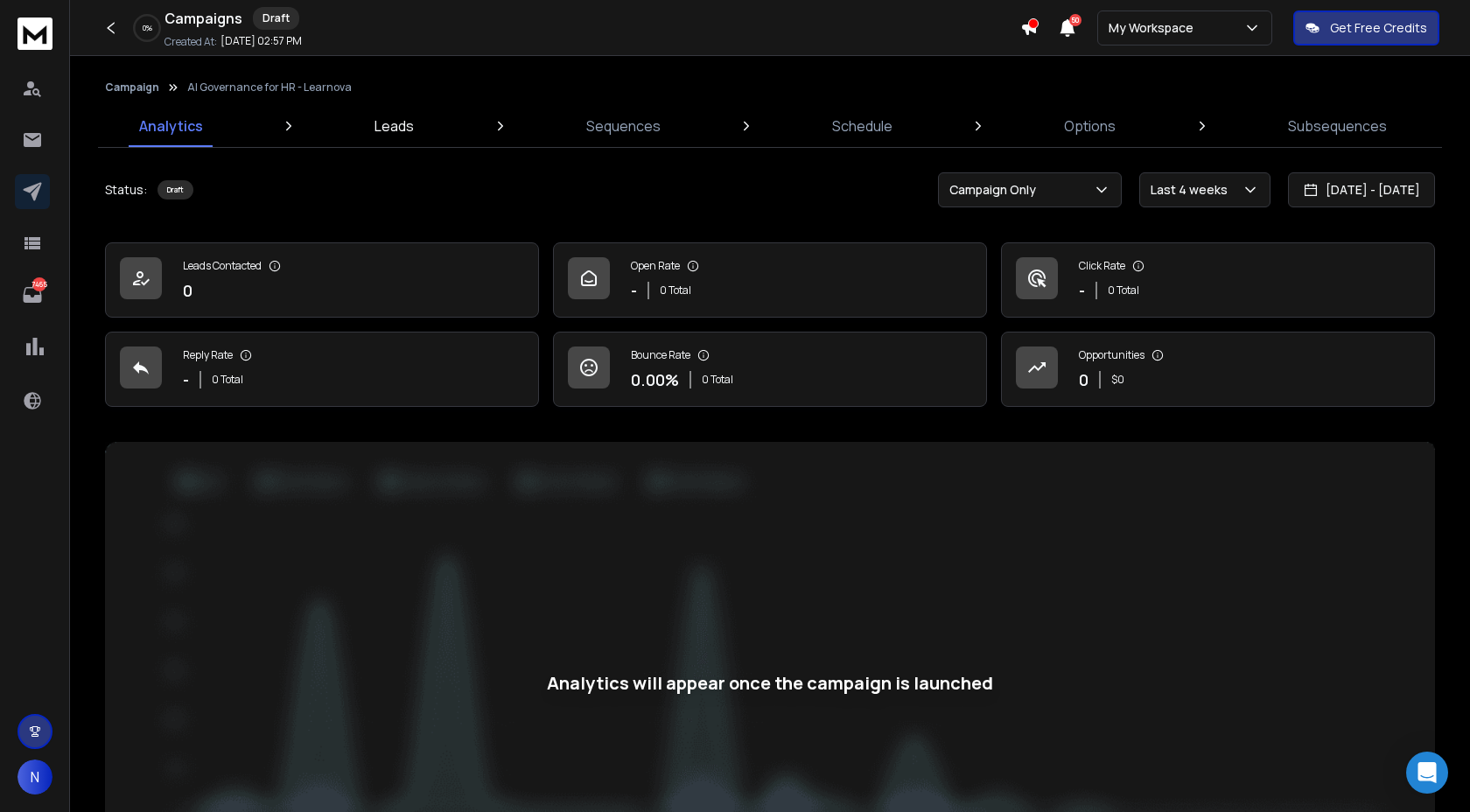
click at [375, 135] on p "Leads" at bounding box center [393, 126] width 40 height 21
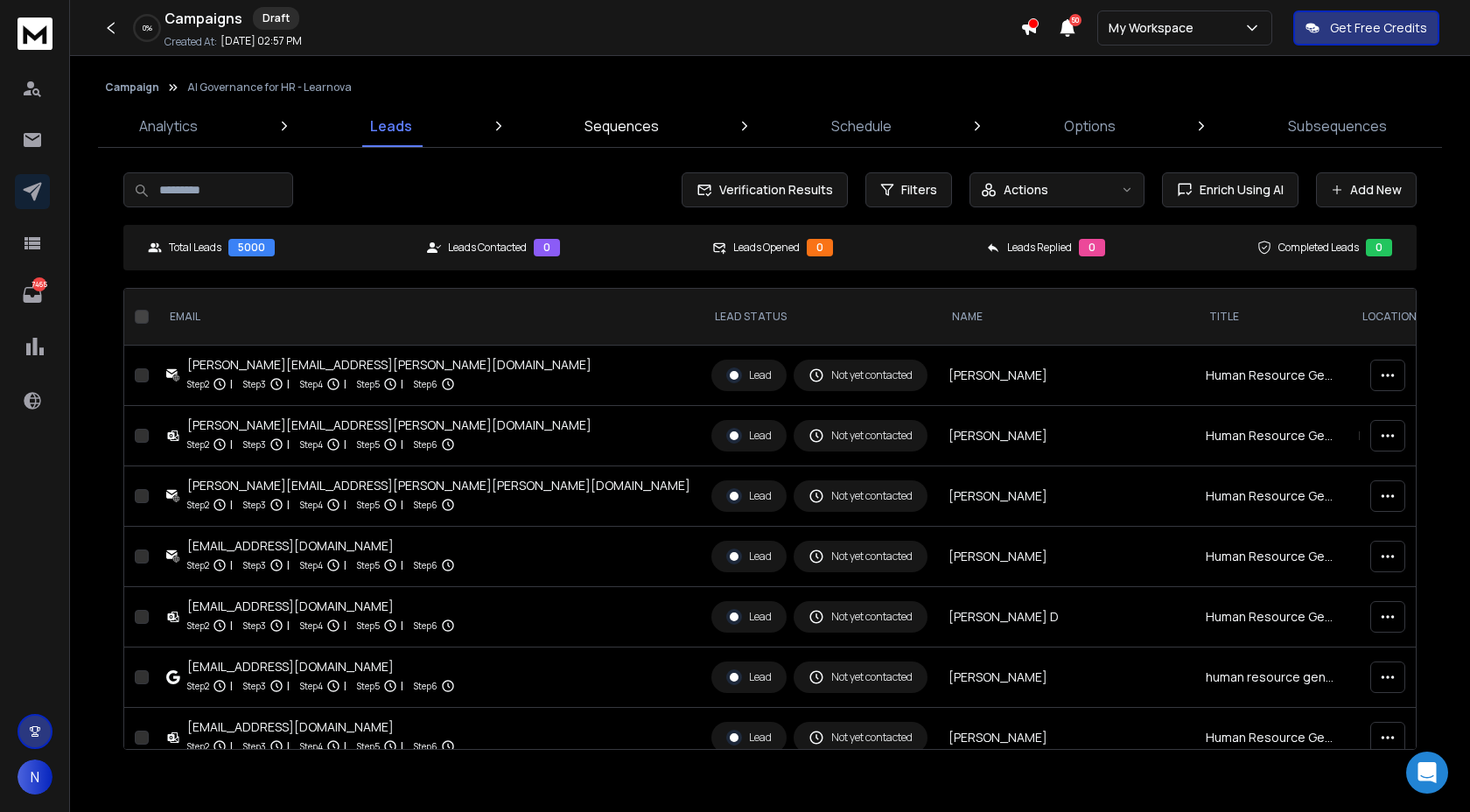
click at [612, 132] on p "Sequences" at bounding box center [622, 126] width 75 height 21
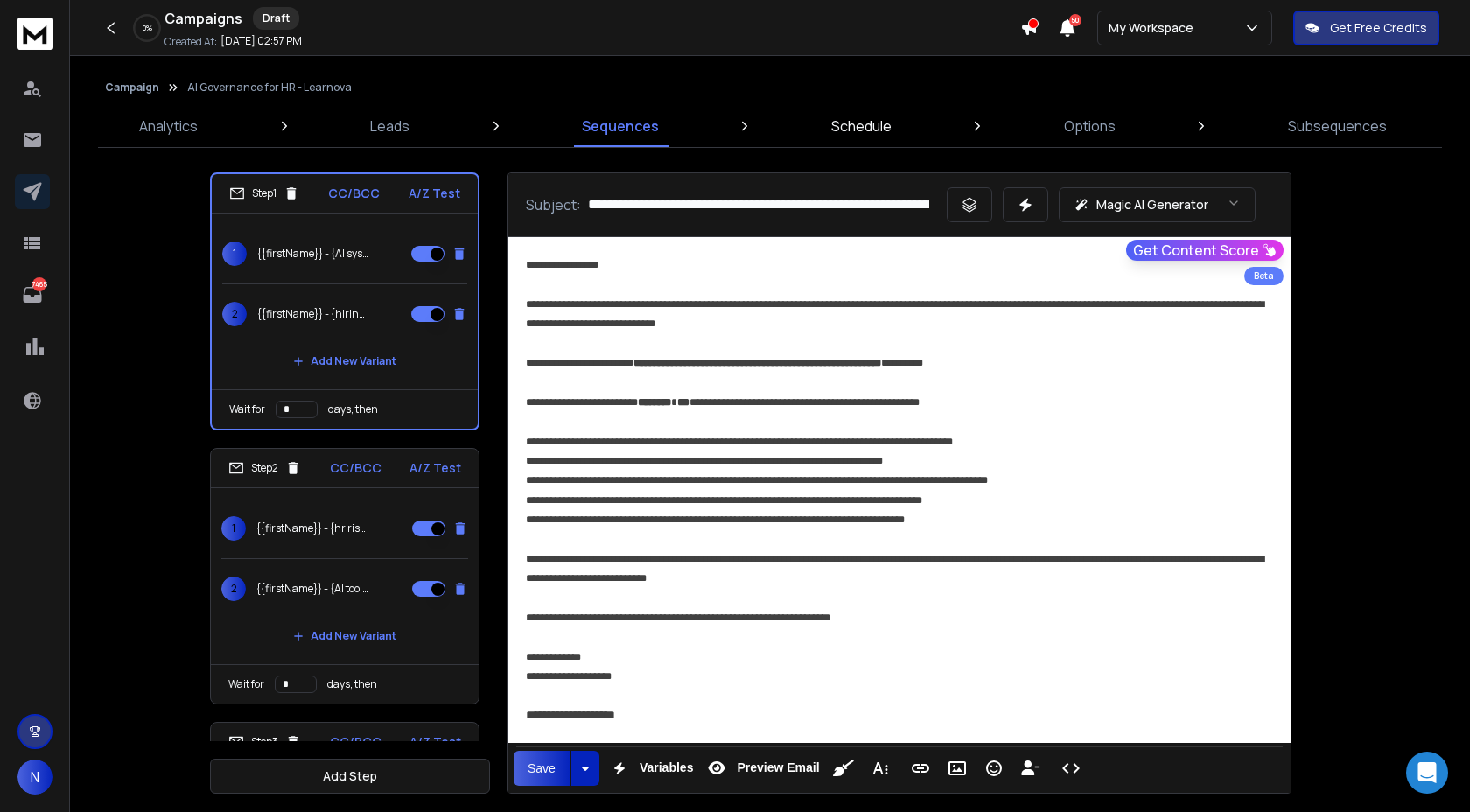
click at [877, 128] on p "Schedule" at bounding box center [862, 126] width 60 height 21
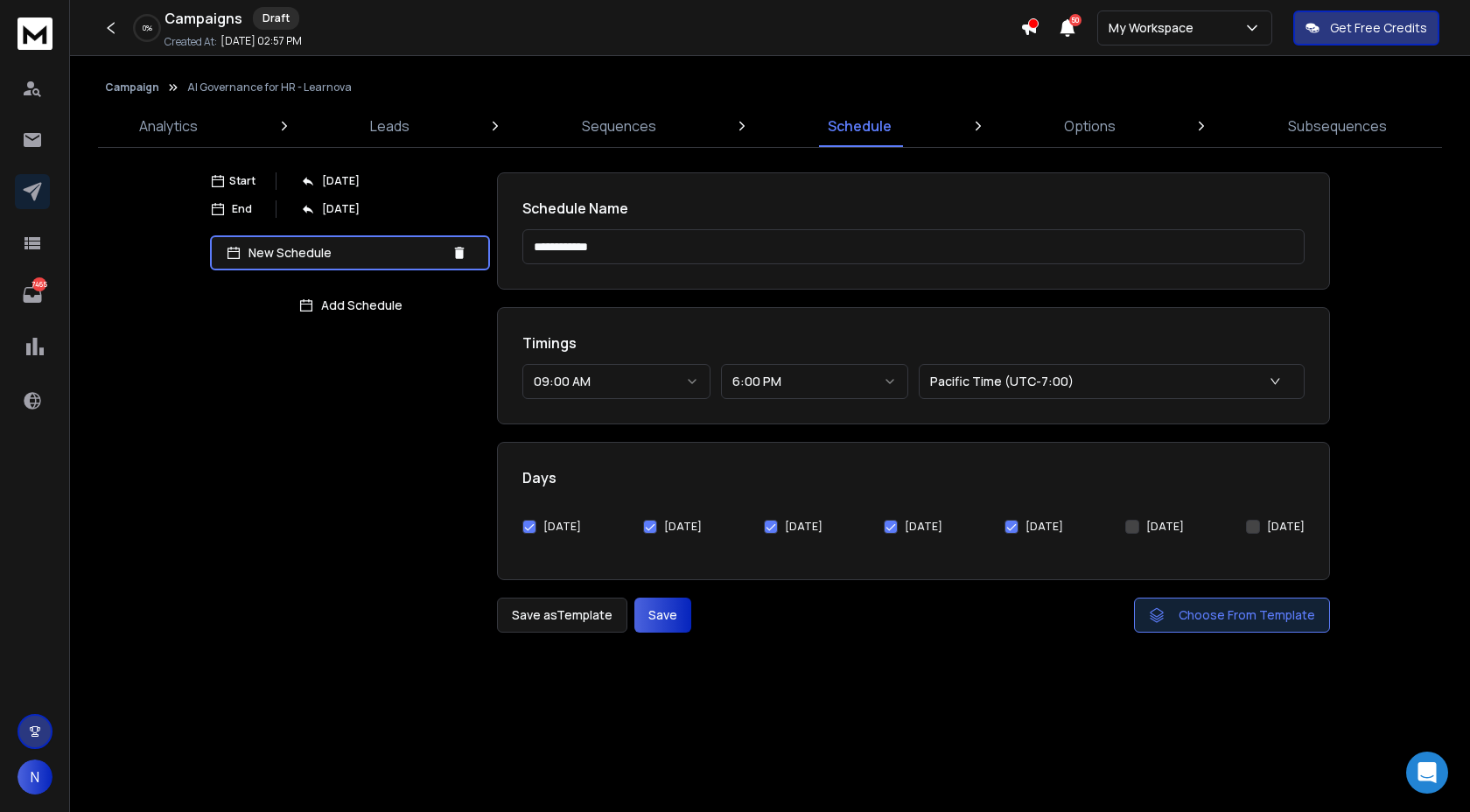
click at [1183, 612] on span "Choose From Template" at bounding box center [1247, 615] width 137 height 17
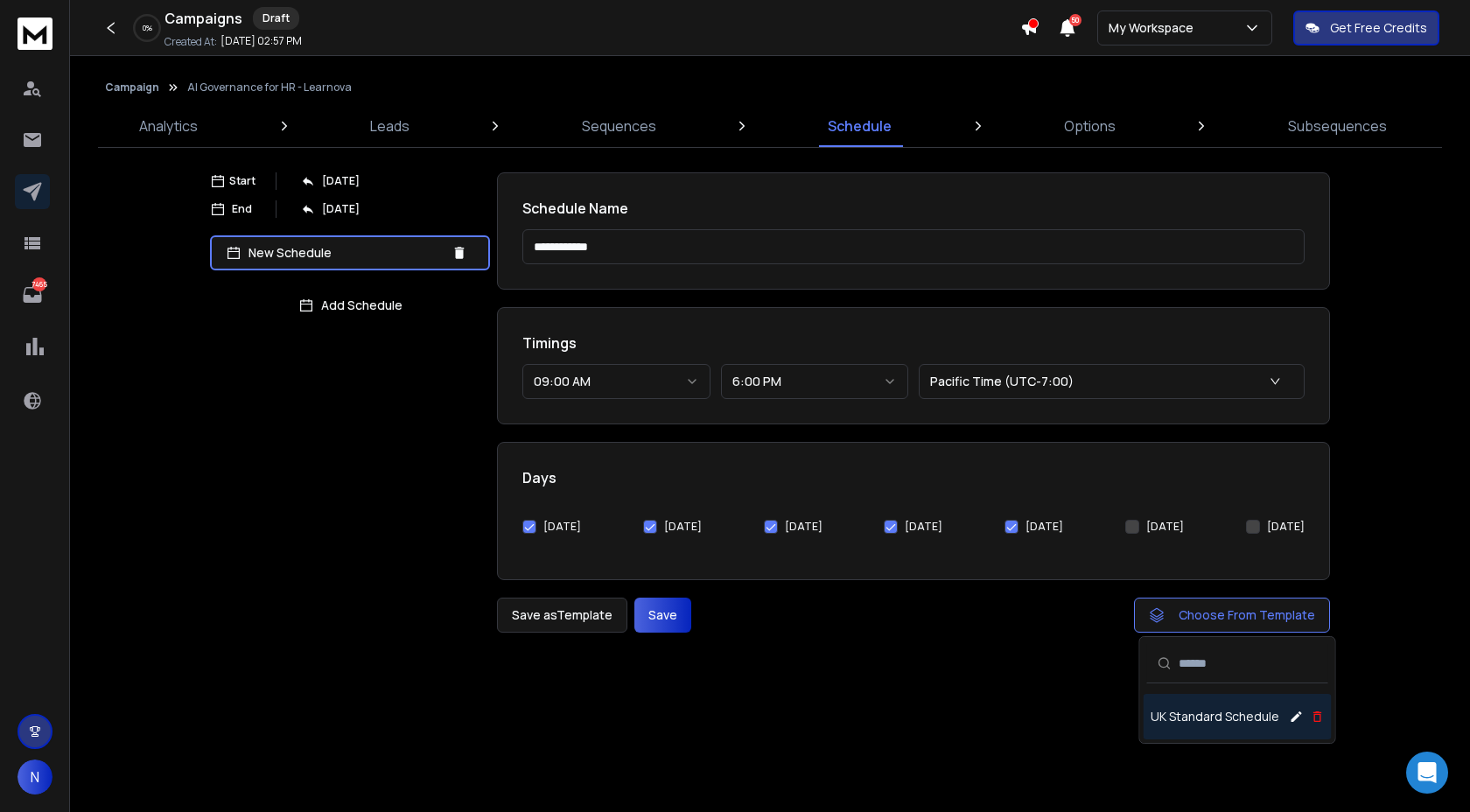
click at [918, 629] on div "Save as Template Save Choose From Template" at bounding box center [913, 615] width 833 height 35
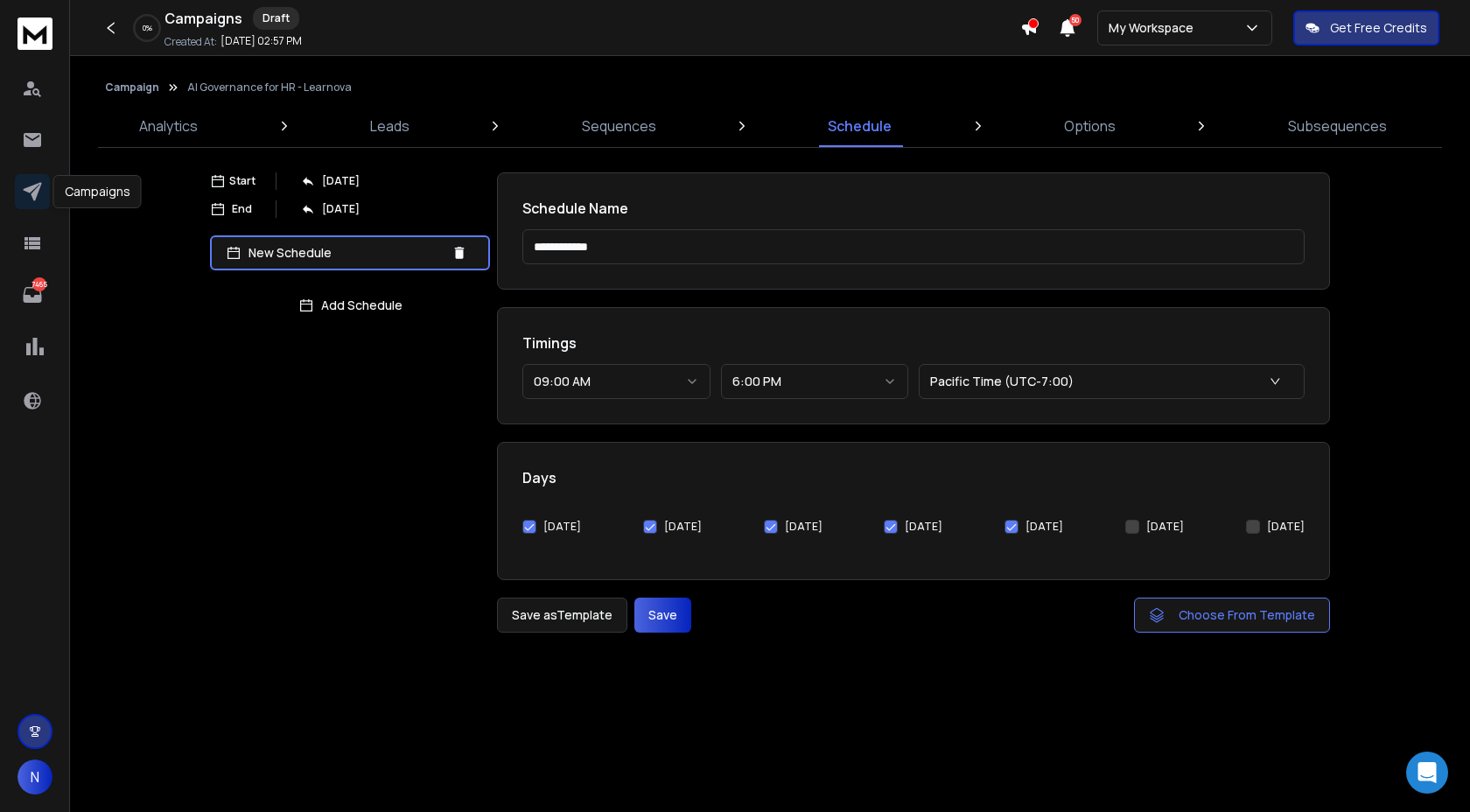
click at [46, 190] on link at bounding box center [32, 191] width 35 height 35
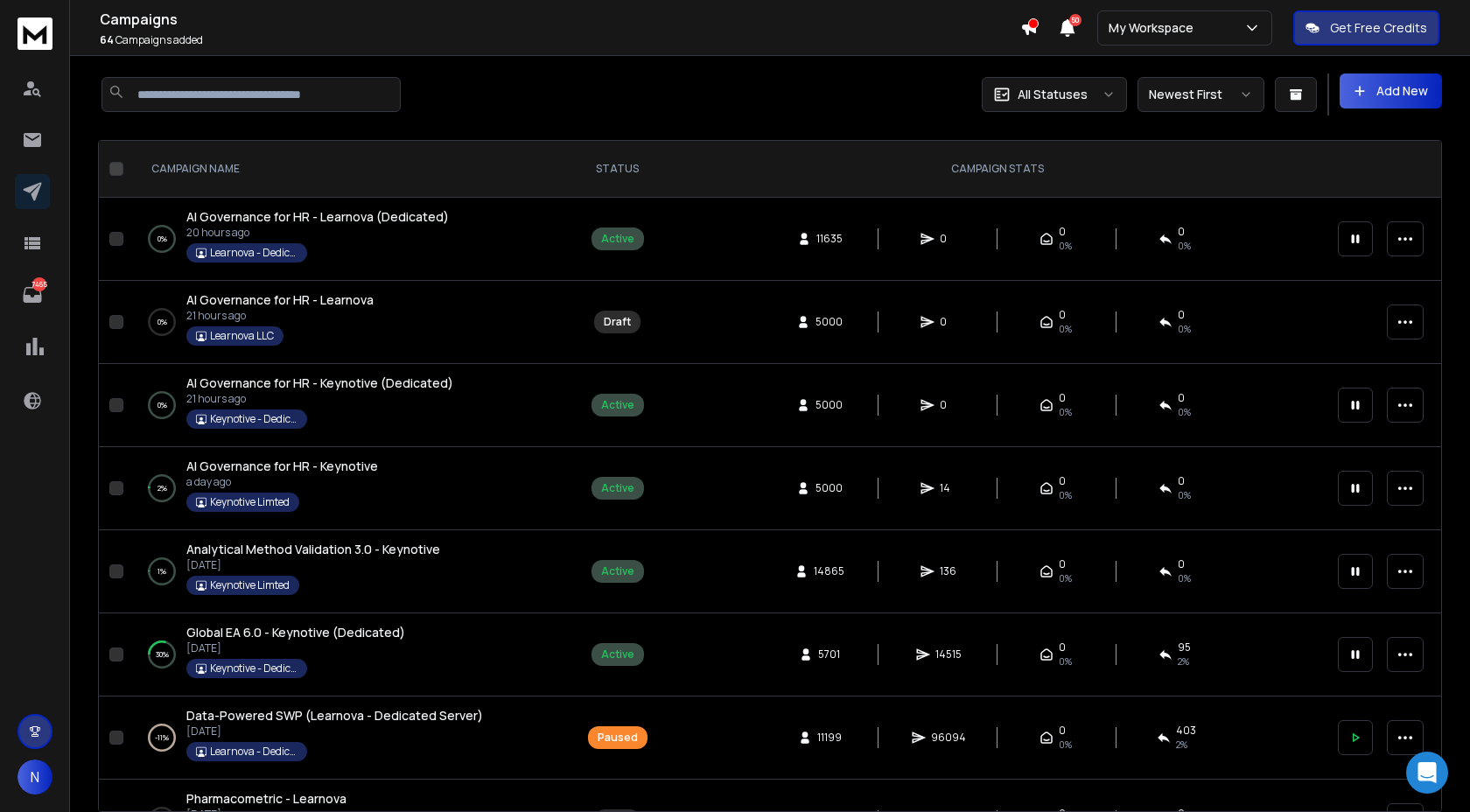
click at [334, 221] on span "AI Governance for HR - Learnova (Dedicated)" at bounding box center [318, 216] width 262 height 17
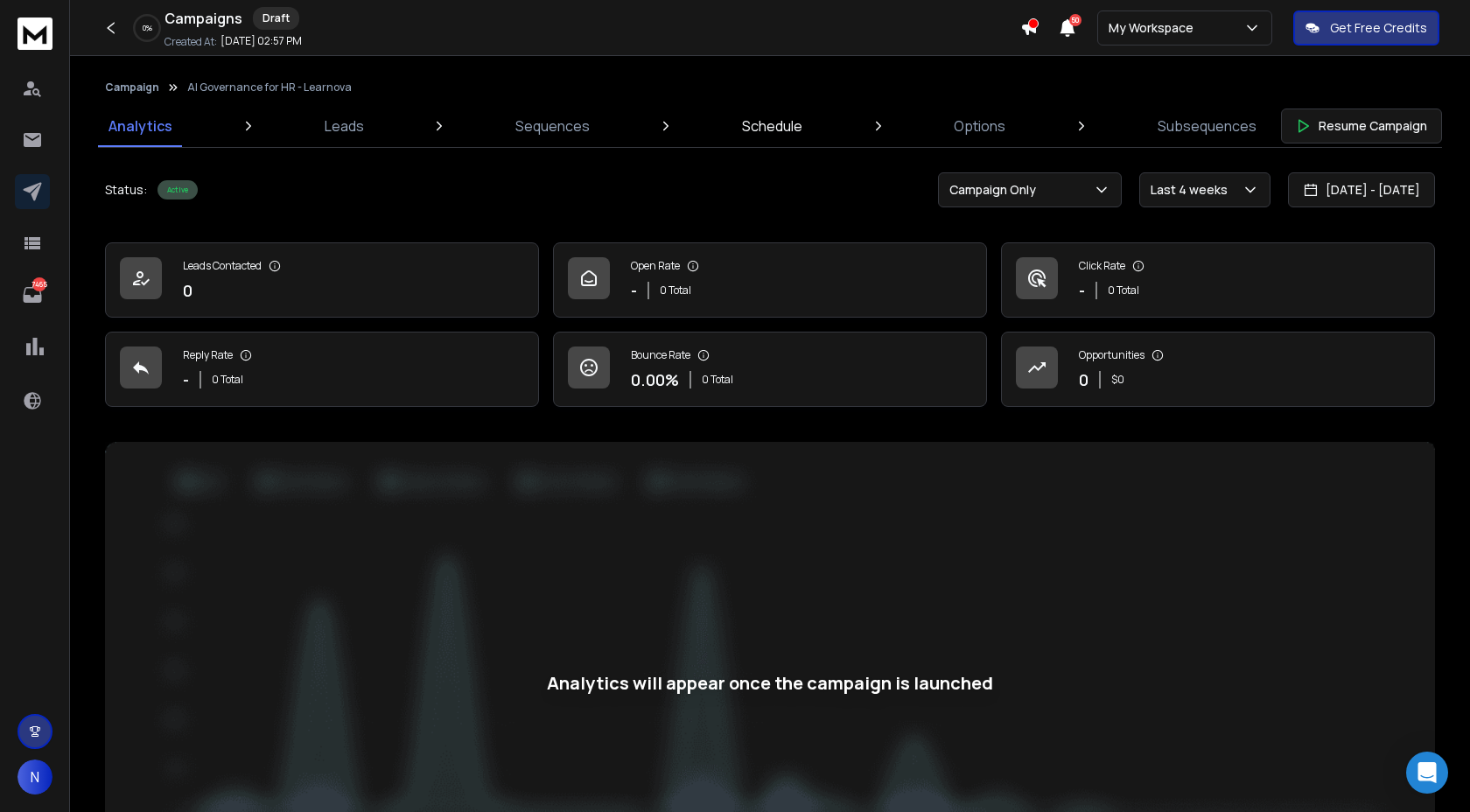
click at [762, 141] on link "Schedule" at bounding box center [772, 125] width 82 height 42
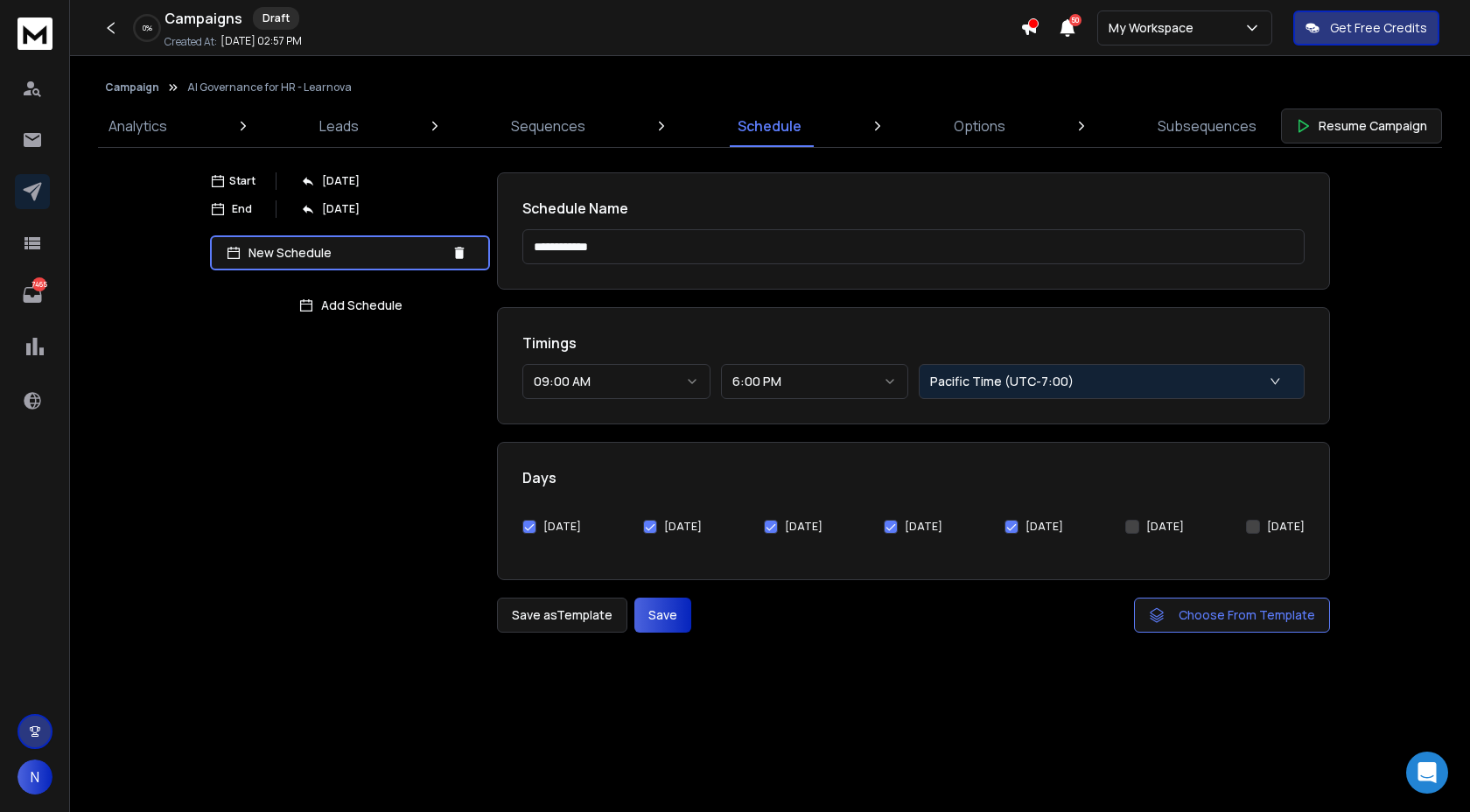
click at [1018, 387] on p "Pacific Time (UTC-7:00)" at bounding box center [1005, 382] width 151 height 17
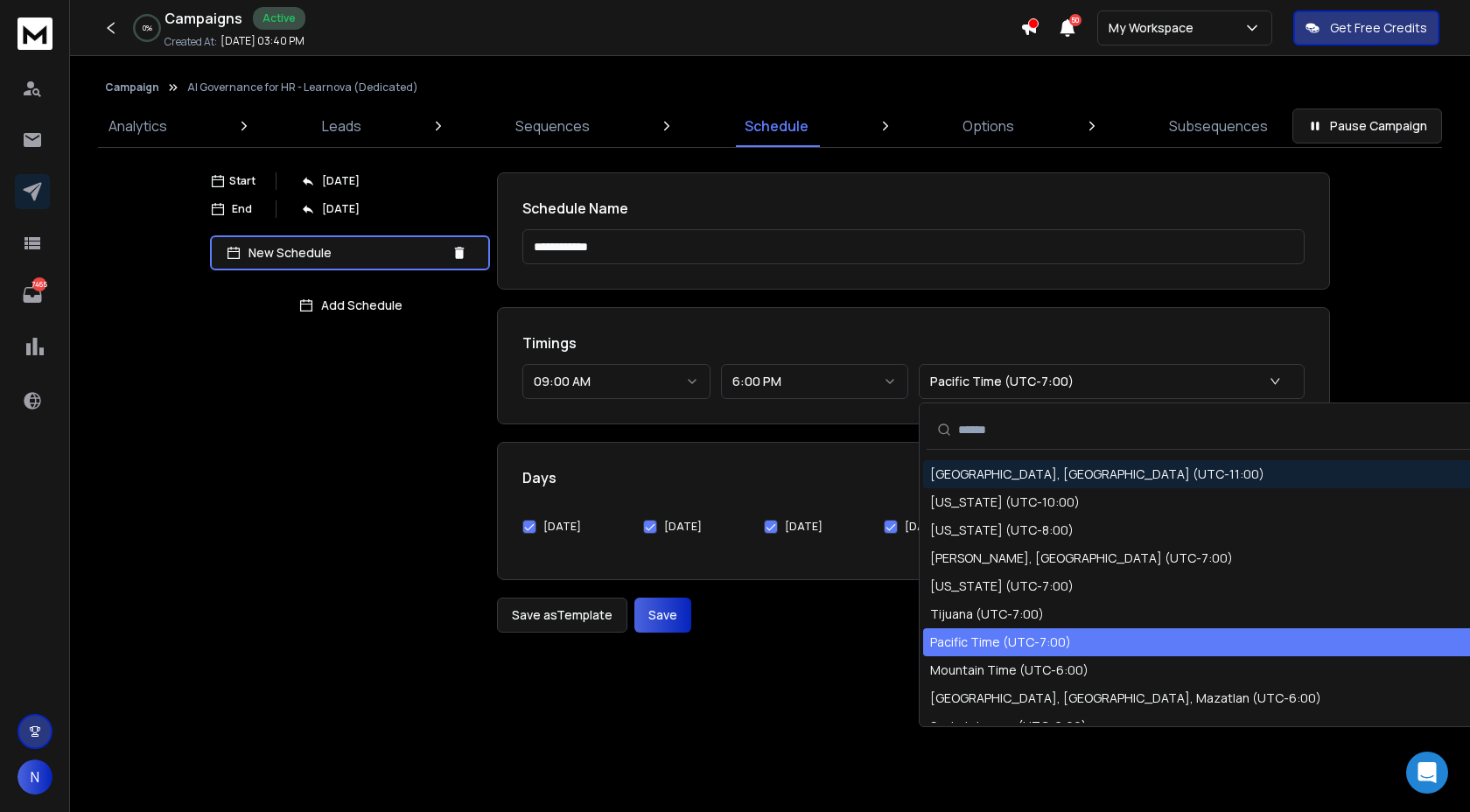
click at [1020, 433] on input "text" at bounding box center [1374, 429] width 832 height 39
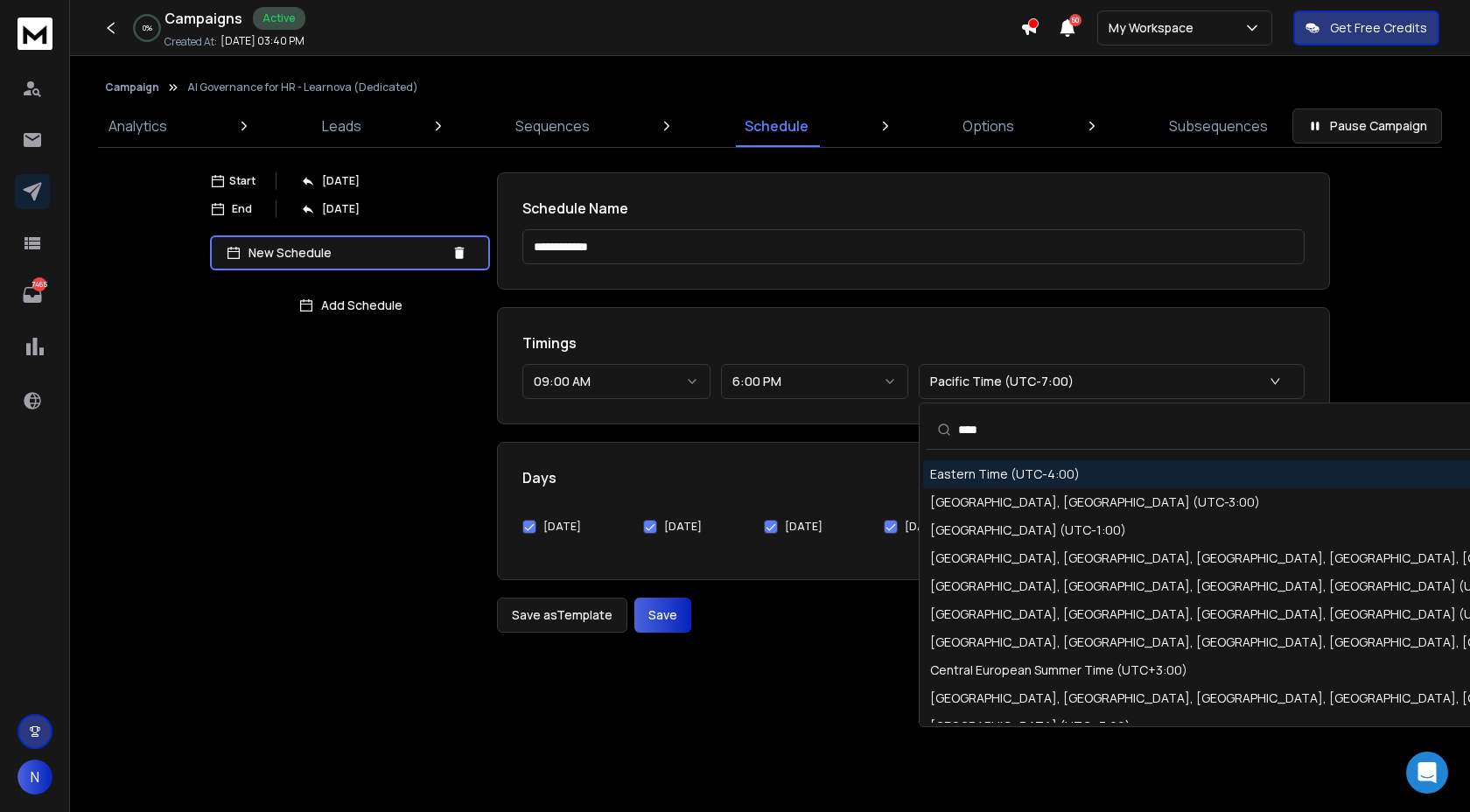
type input "****"
click at [1006, 472] on div "Eastern Time (UTC-4:00)" at bounding box center [1005, 474] width 150 height 17
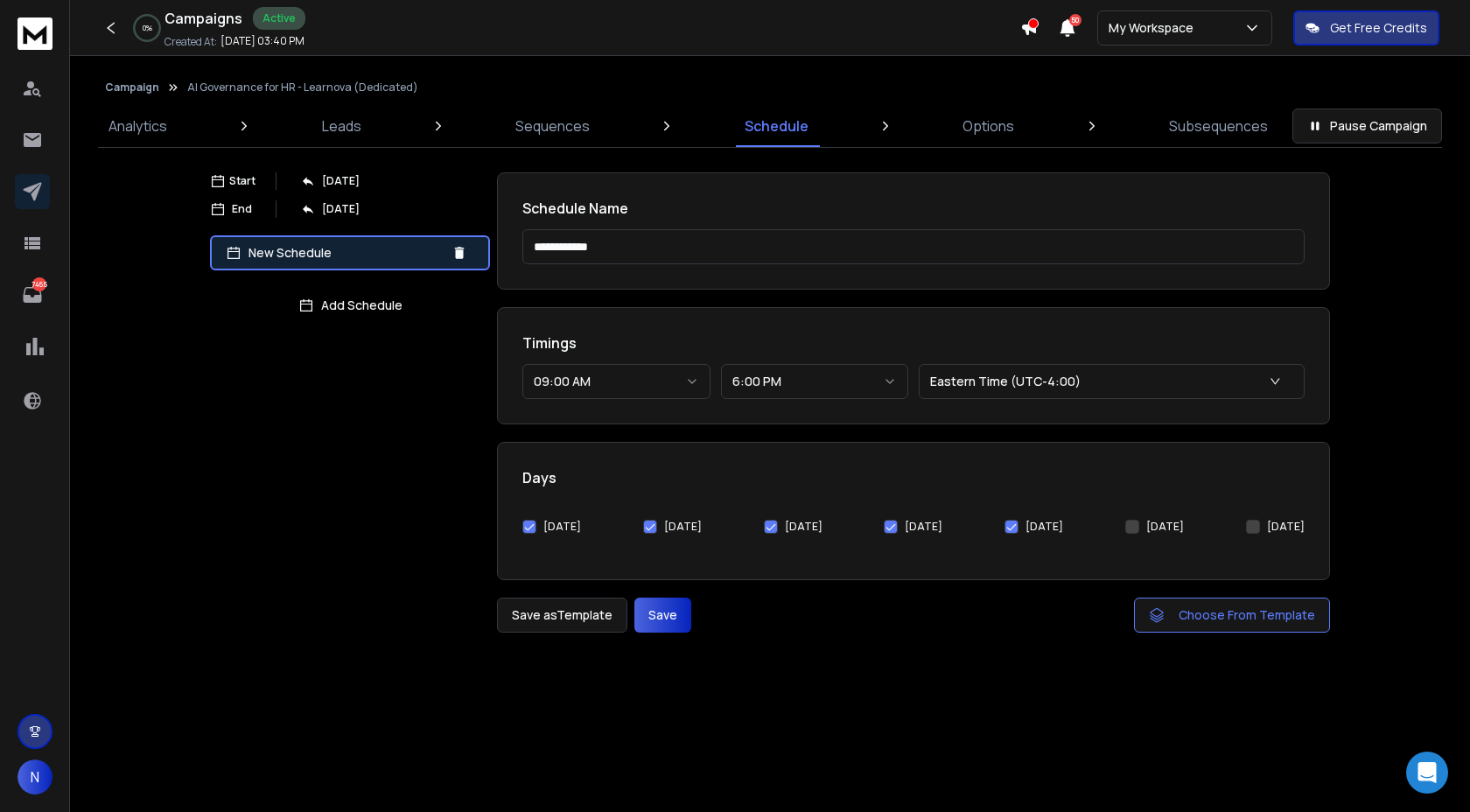
drag, startPoint x: 630, startPoint y: 240, endPoint x: 418, endPoint y: 242, distance: 212.0
click at [418, 242] on div "**********" at bounding box center [769, 402] width 1120 height 460
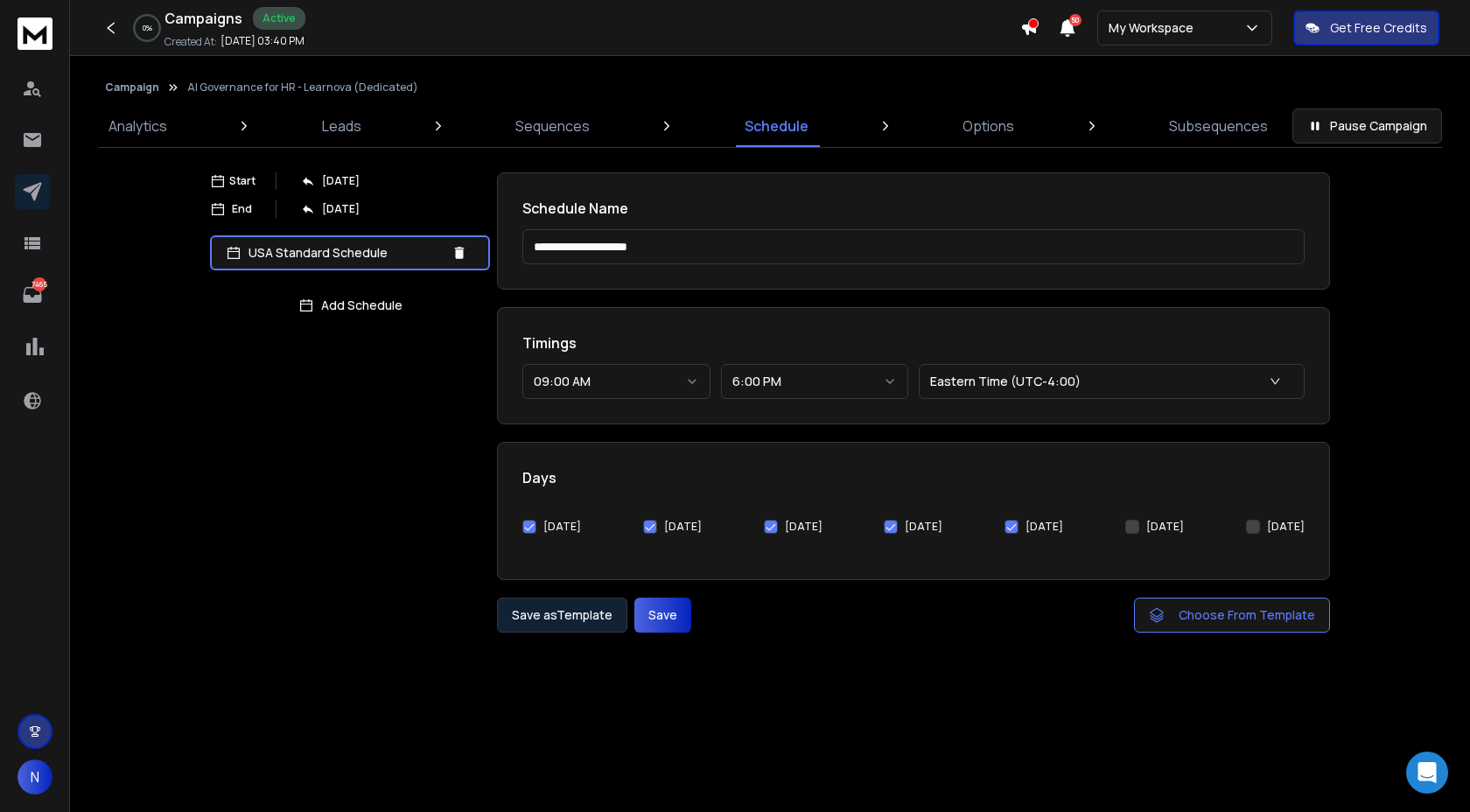
type input "**********"
click at [577, 624] on button "Save as Template" at bounding box center [563, 615] width 130 height 35
click at [341, 218] on div "Start Mon Sep 15 2025 End Tue Sep 15 2026 USA Standard Schedule Add Schedule" at bounding box center [350, 247] width 280 height 151
click at [357, 212] on p "Tue Sep 15 2026" at bounding box center [340, 209] width 38 height 14
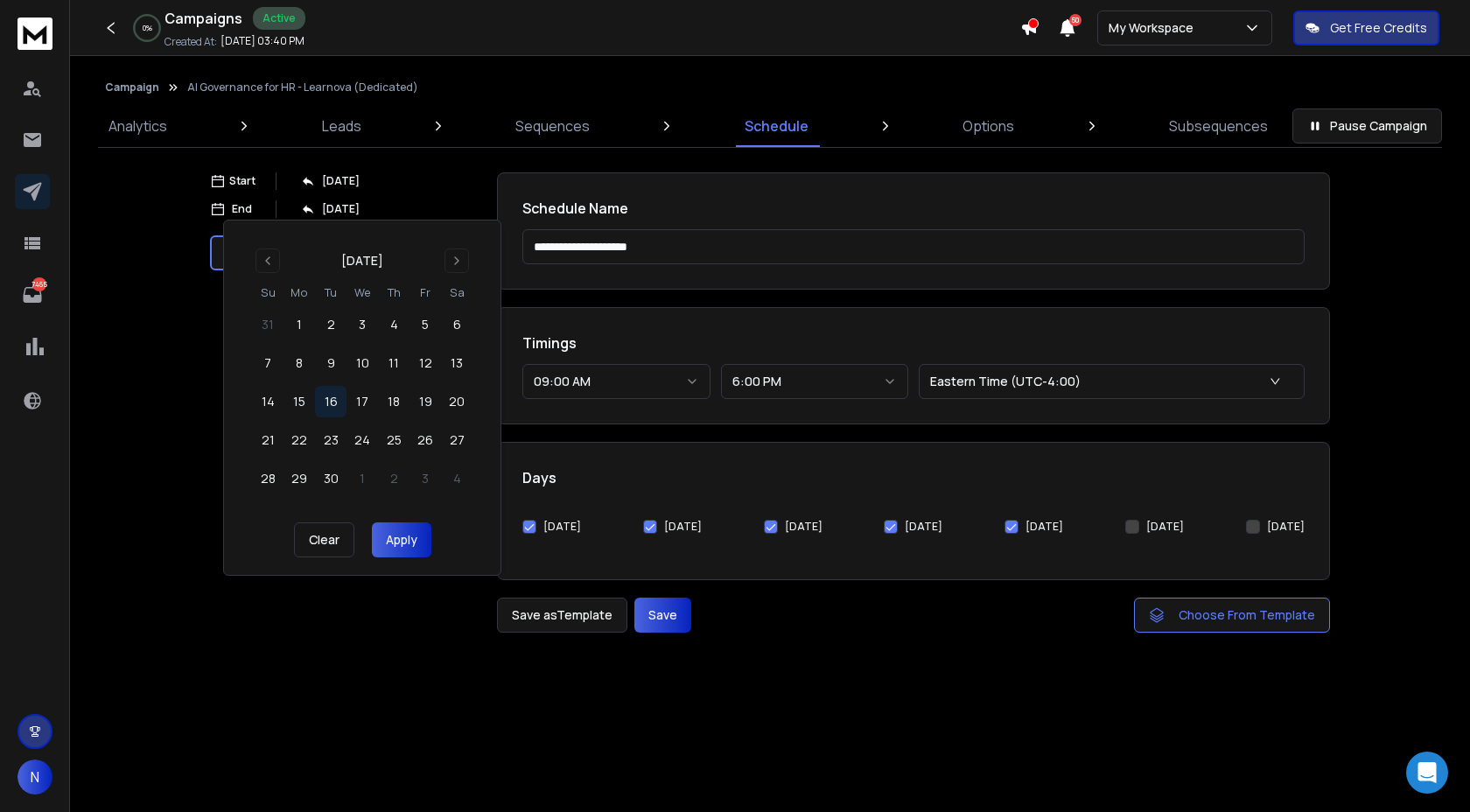
click at [453, 273] on div "September 2025 Su Mo Tu We Th Fr Sa 31 1 2 3 4 5 6 7 8 9 10 11 12 13 14 15 16 1…" at bounding box center [361, 371] width 221 height 246
click at [454, 264] on icon "Go to next month" at bounding box center [457, 260] width 14 height 14
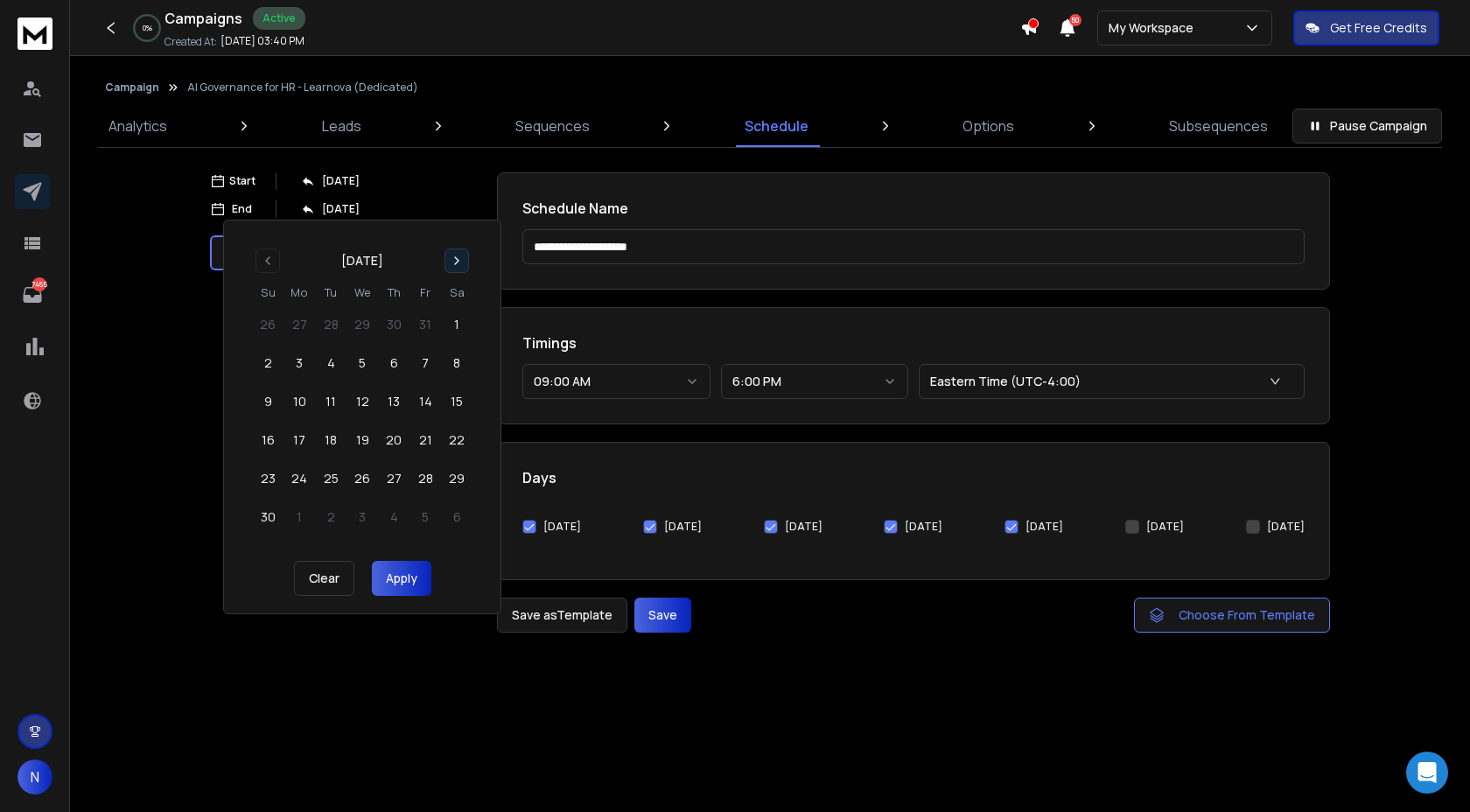
click at [454, 264] on icon "Go to next month" at bounding box center [457, 260] width 14 height 14
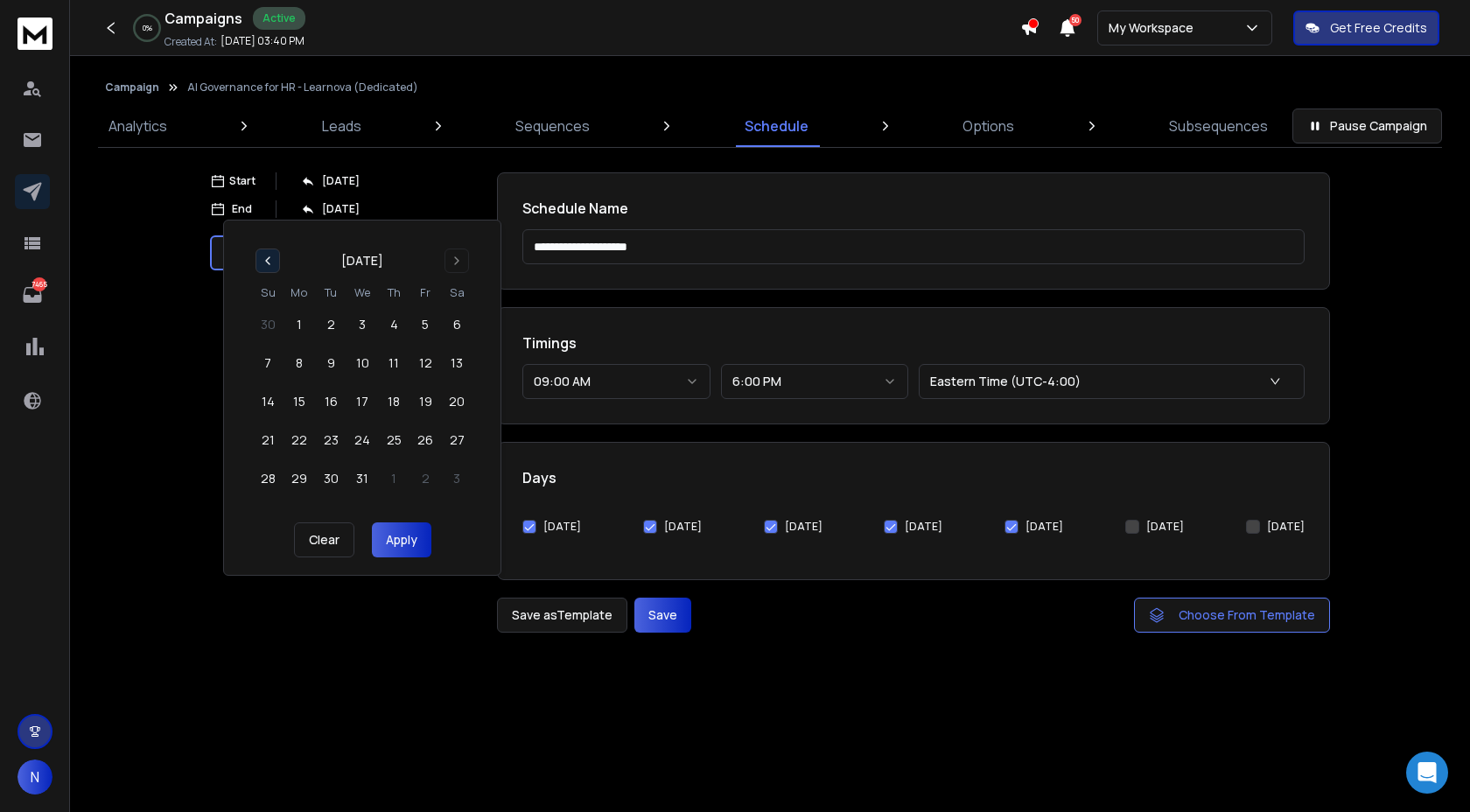
click at [267, 269] on button "Go to previous month" at bounding box center [267, 260] width 24 height 24
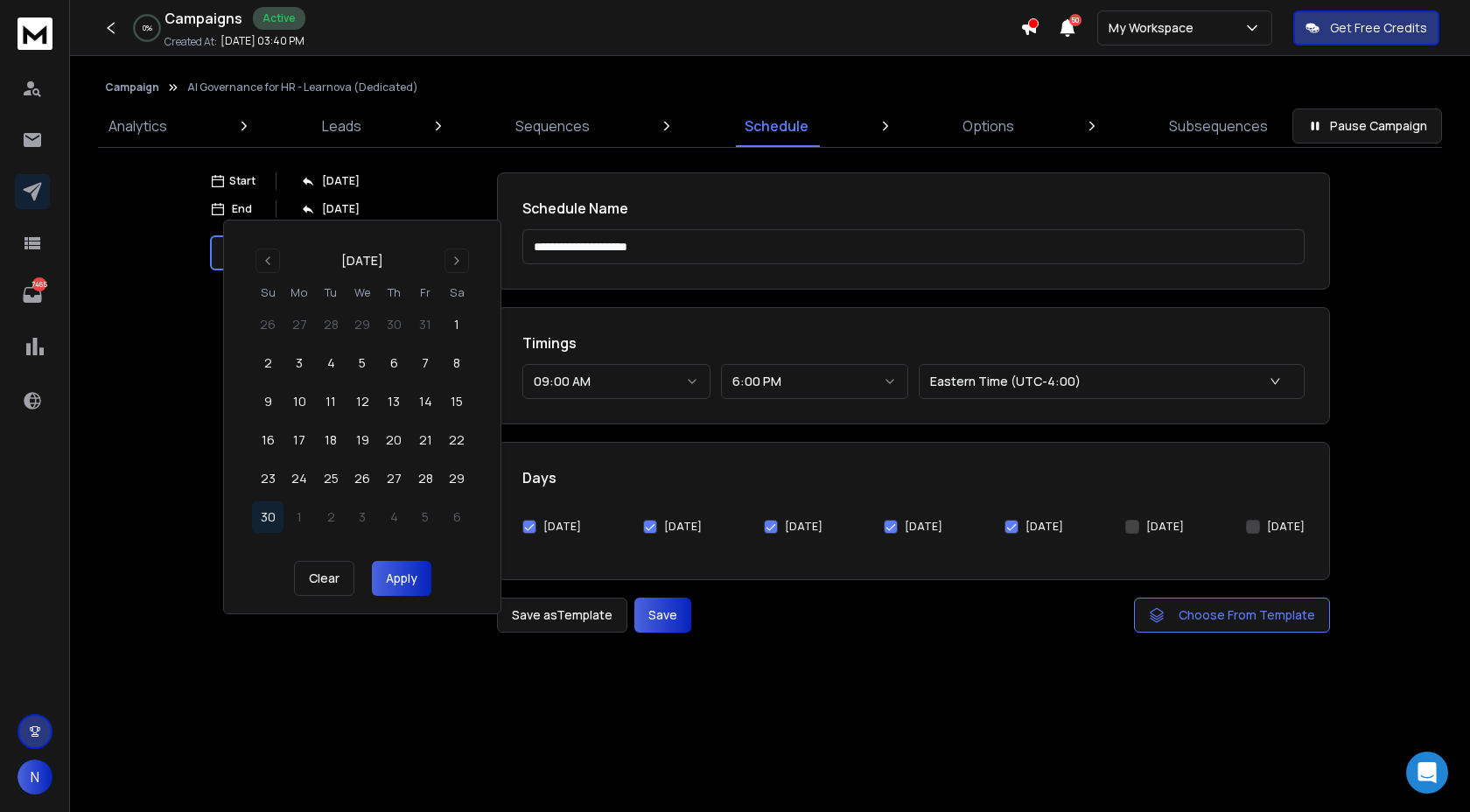
click at [269, 518] on button "30" at bounding box center [267, 517] width 31 height 31
click at [399, 586] on button "Apply" at bounding box center [401, 578] width 59 height 35
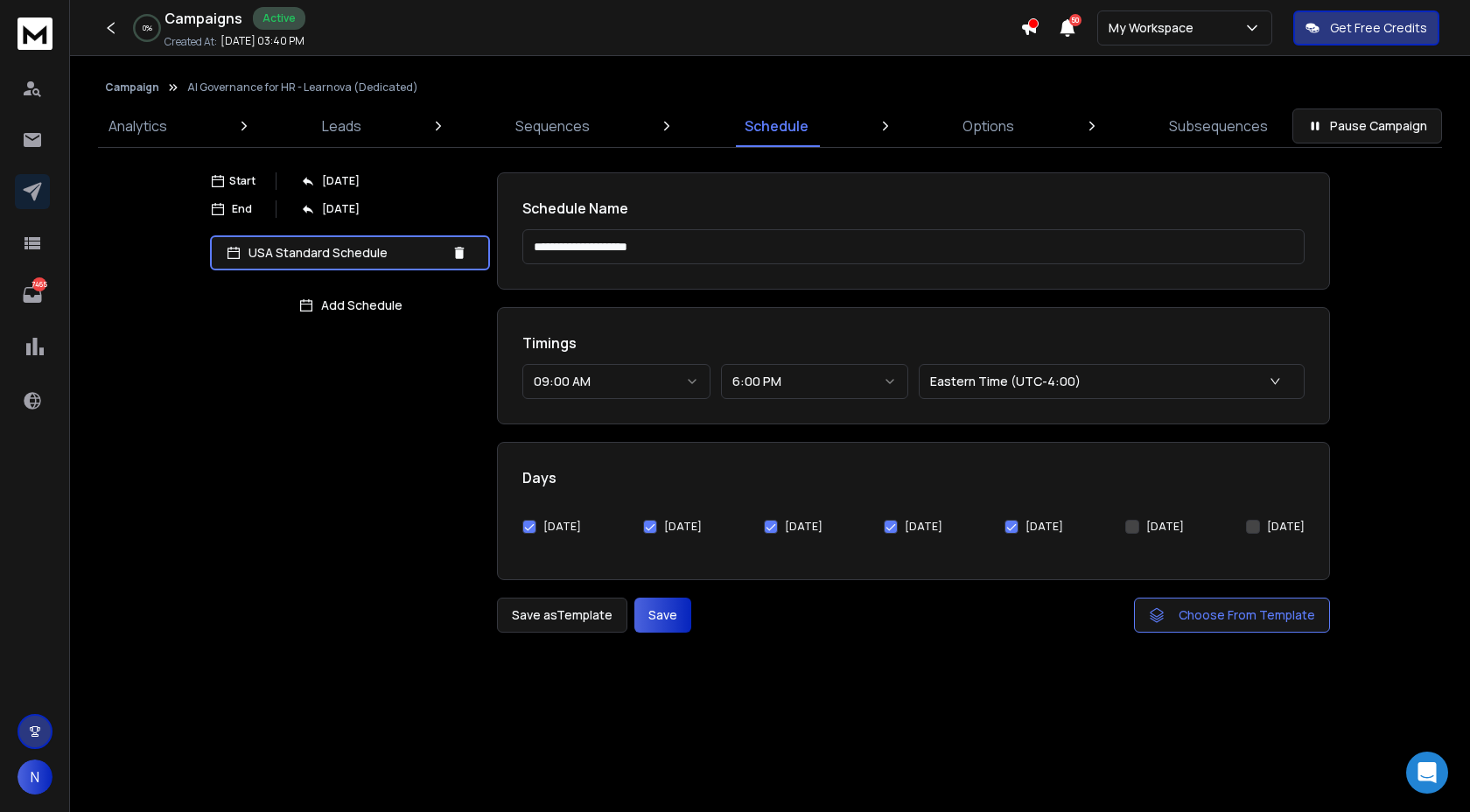
click at [674, 624] on button "Save" at bounding box center [663, 615] width 57 height 35
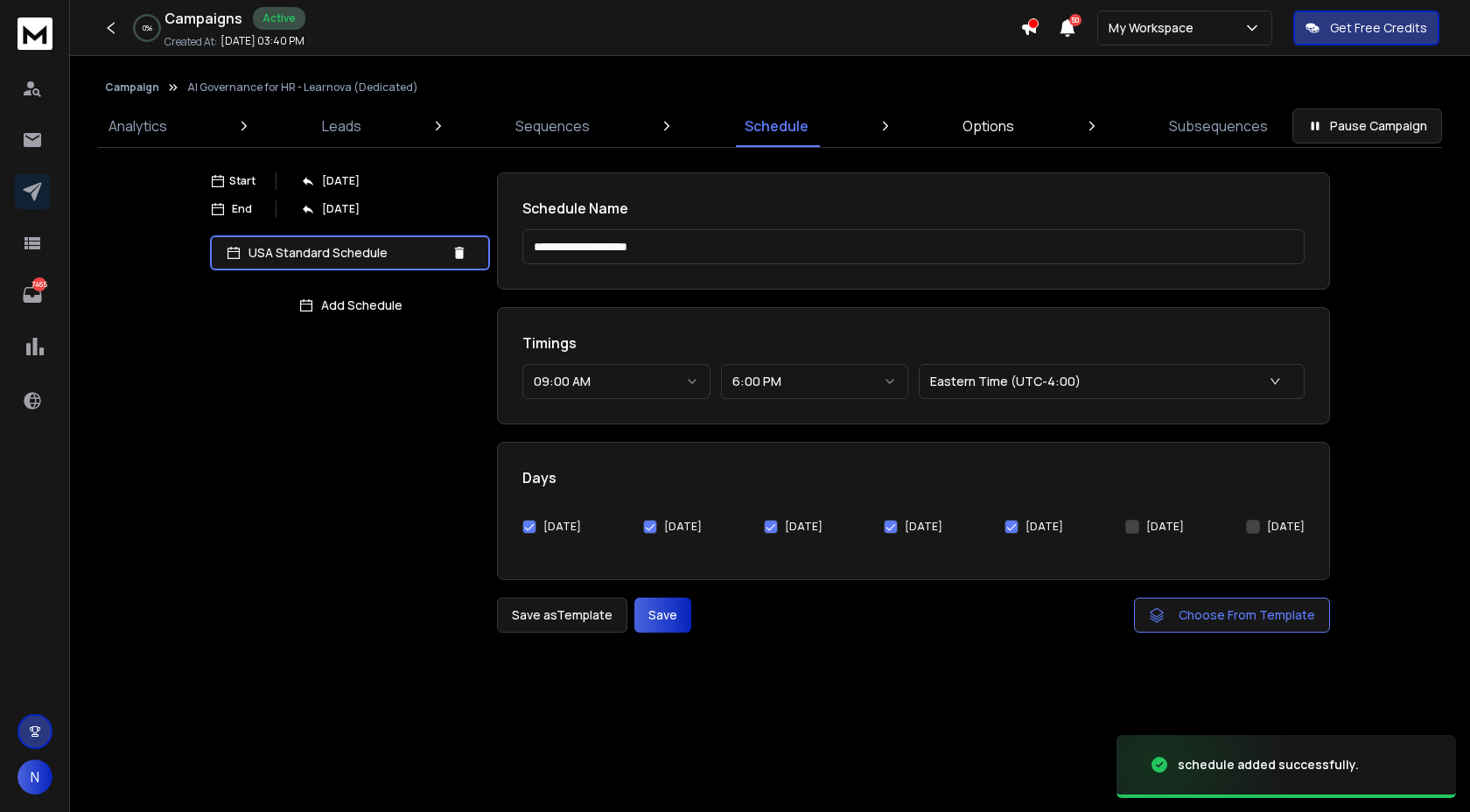
click at [996, 137] on link "Options" at bounding box center [988, 125] width 73 height 42
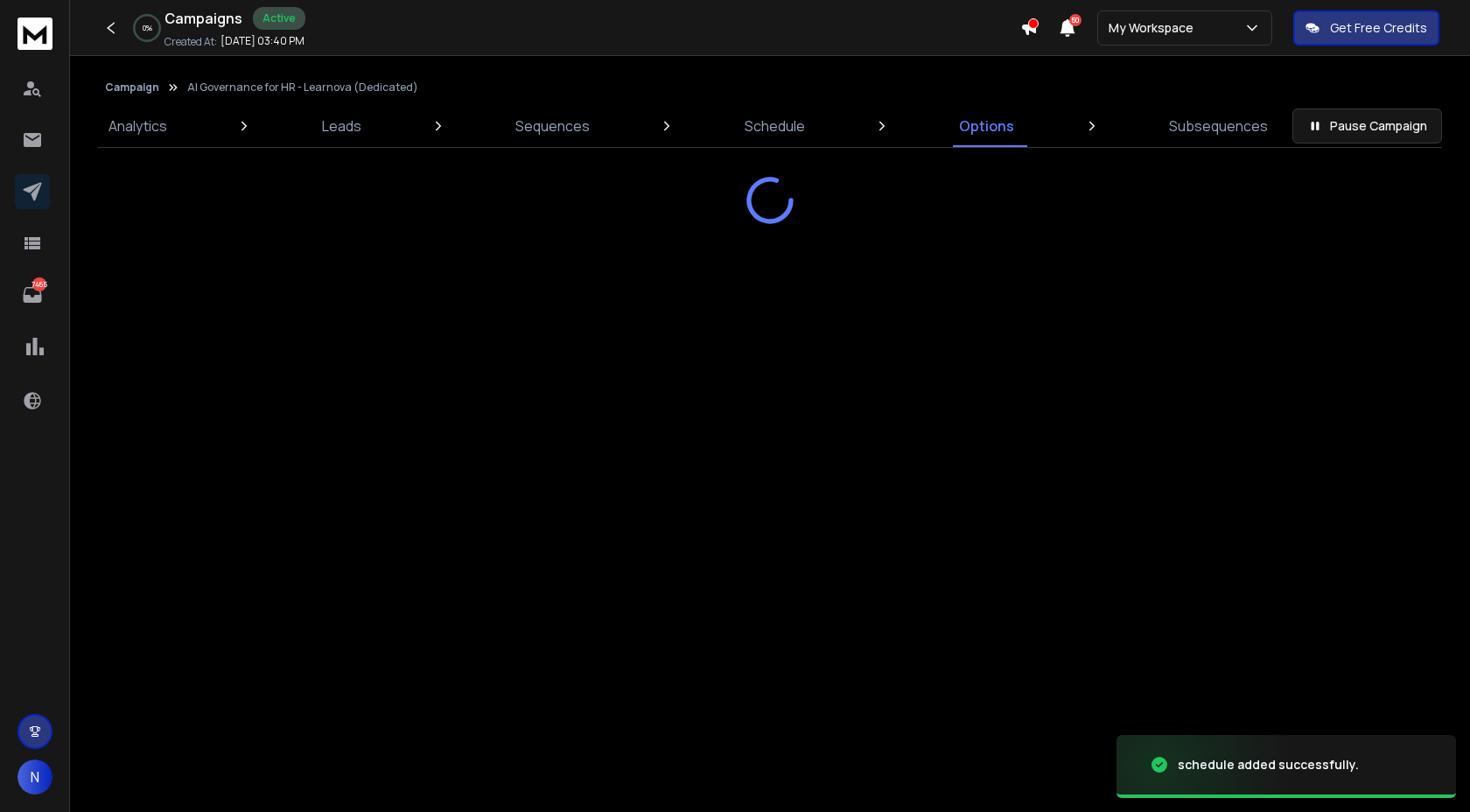
select select "**********"
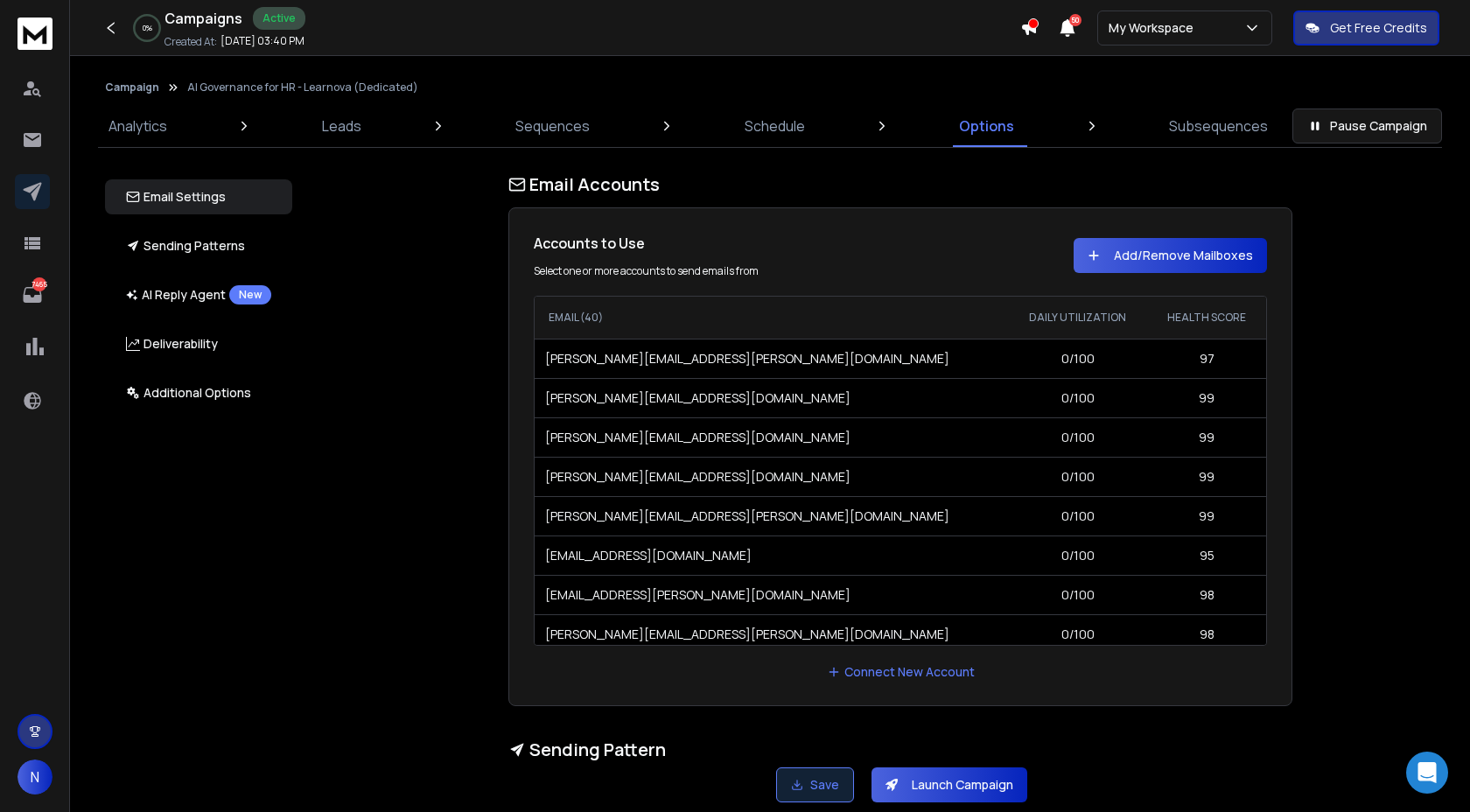
click at [798, 791] on button "Save" at bounding box center [815, 785] width 78 height 35
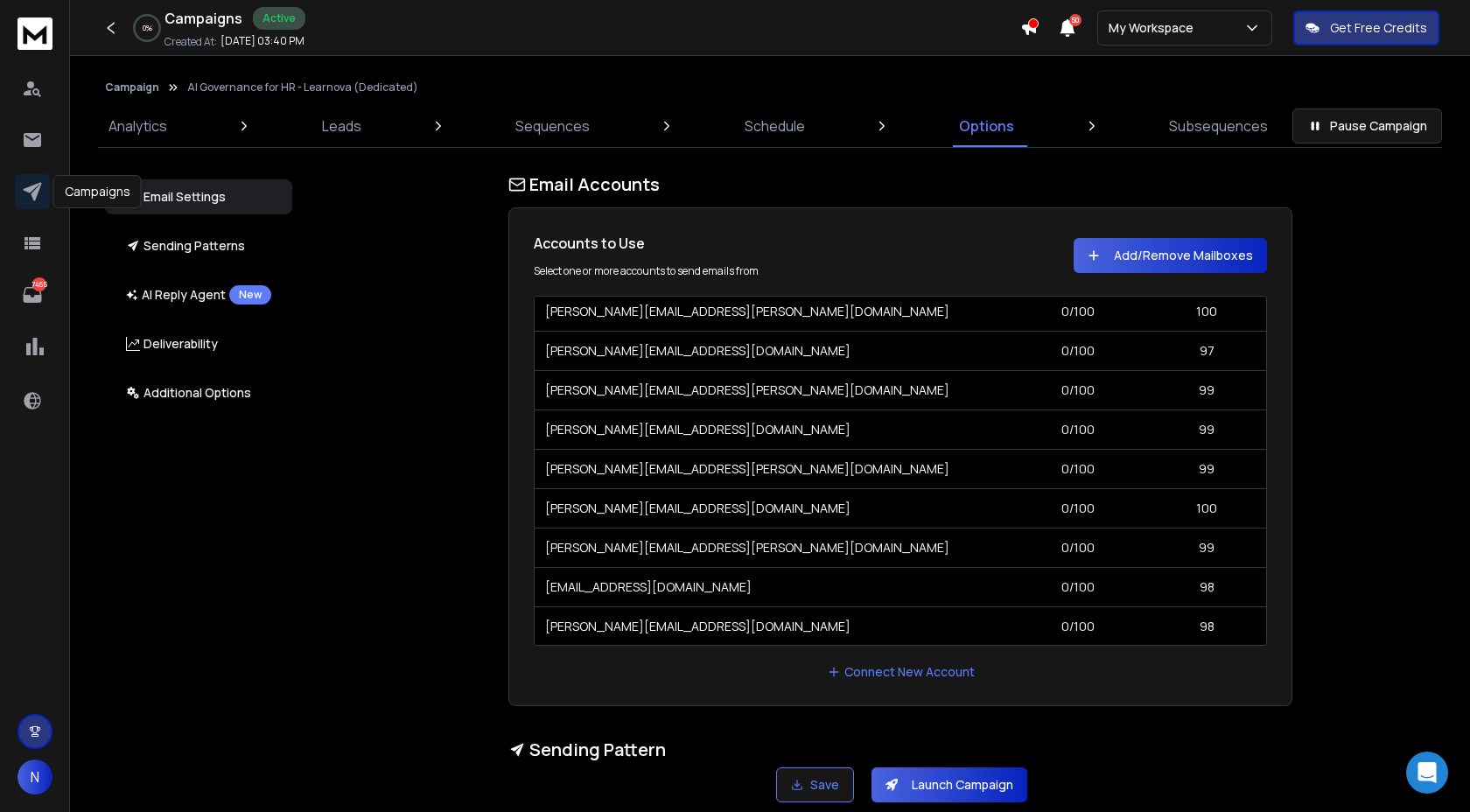
click at [27, 189] on icon at bounding box center [31, 190] width 18 height 18
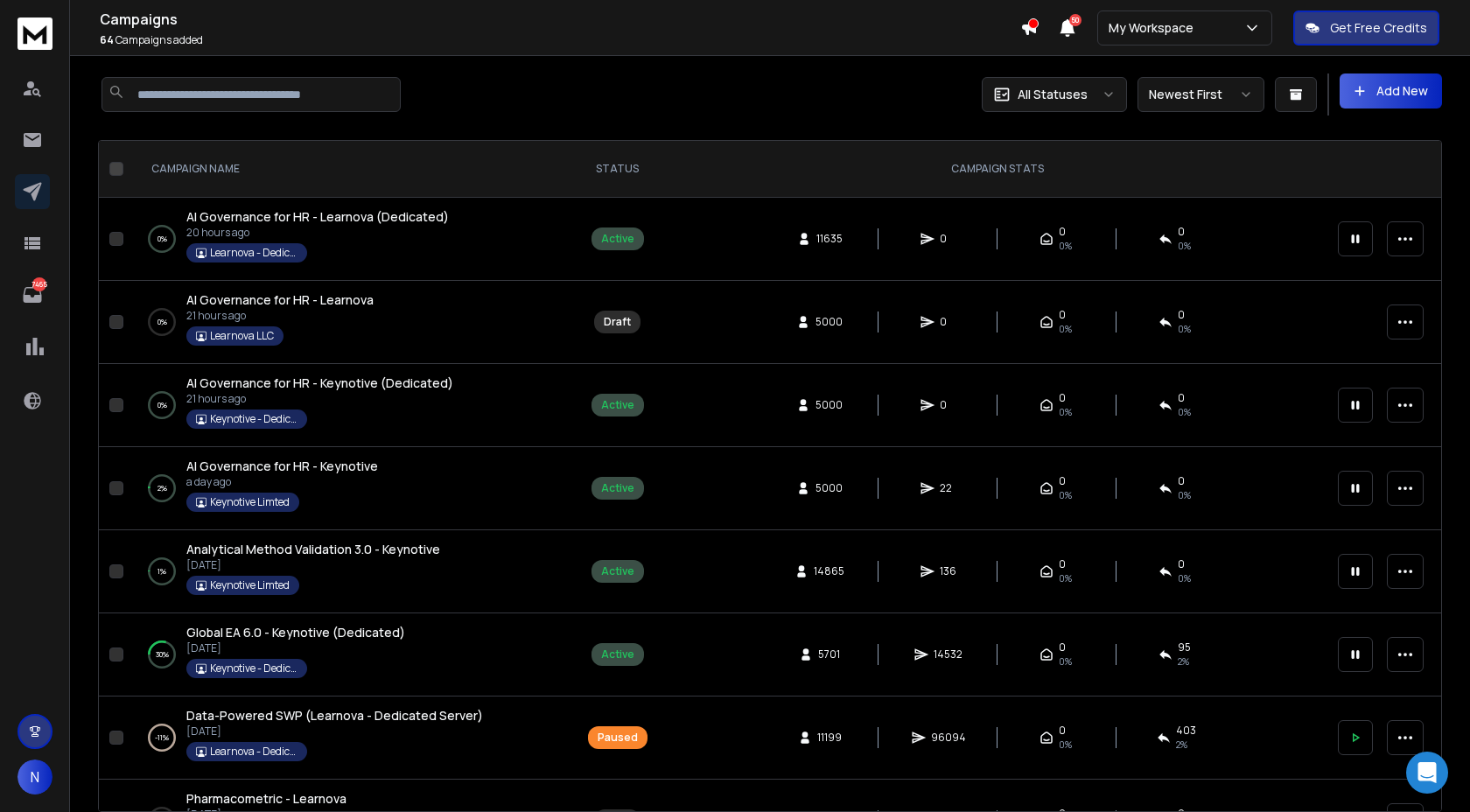
click at [295, 302] on span "AI Governance for HR - Learnova" at bounding box center [280, 299] width 188 height 17
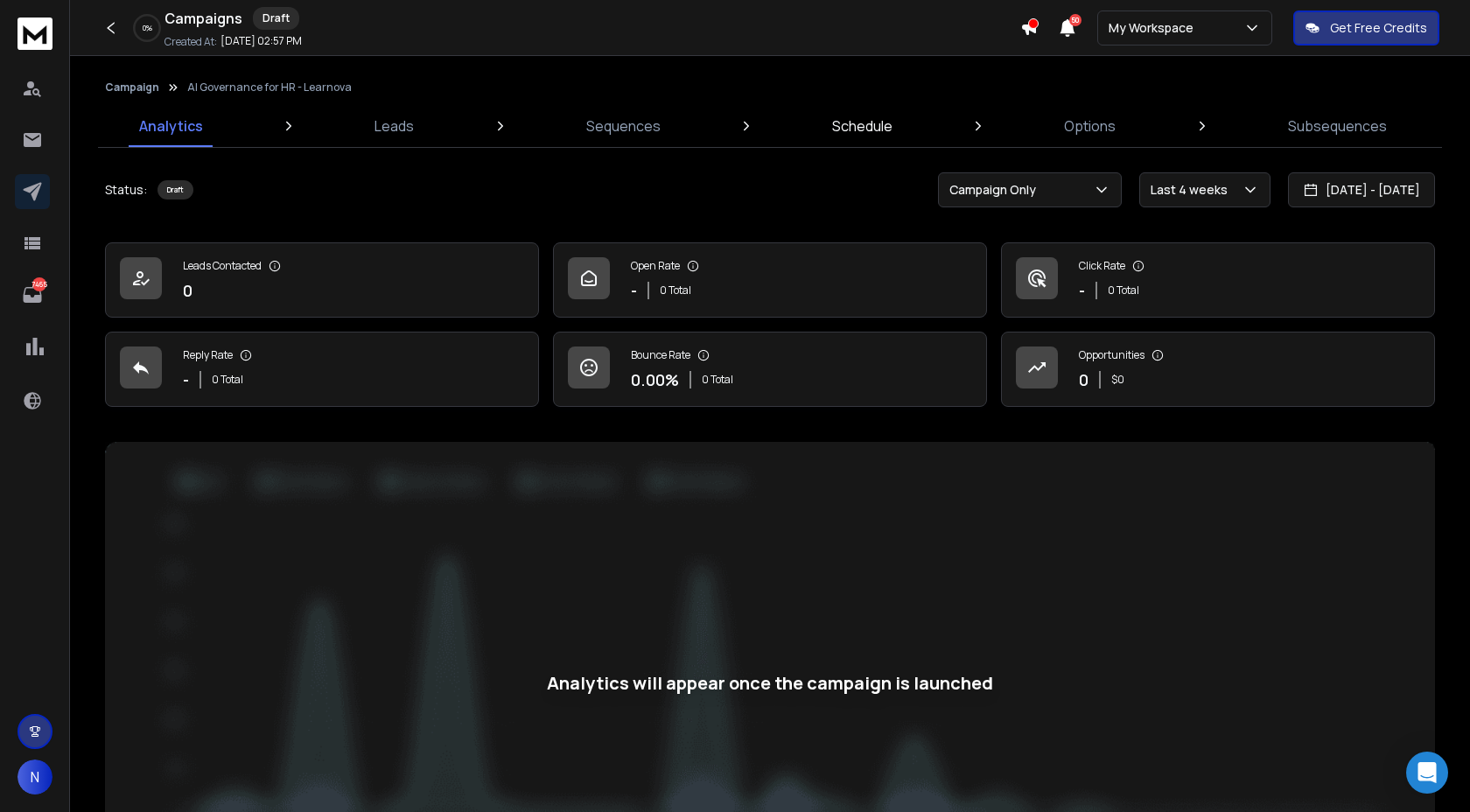
click at [882, 128] on p "Schedule" at bounding box center [863, 126] width 60 height 21
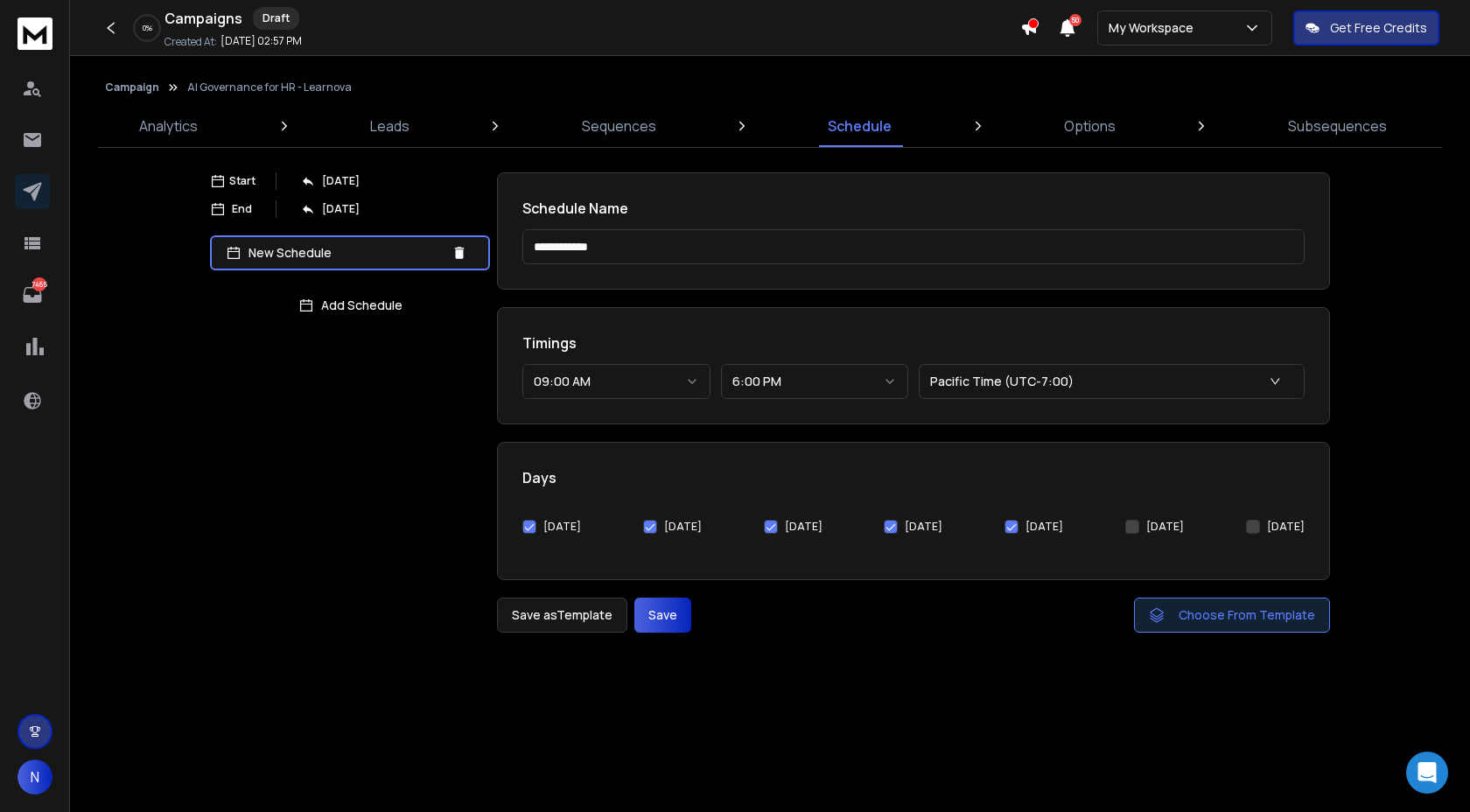
click at [1236, 619] on span "Choose From Template" at bounding box center [1247, 615] width 137 height 17
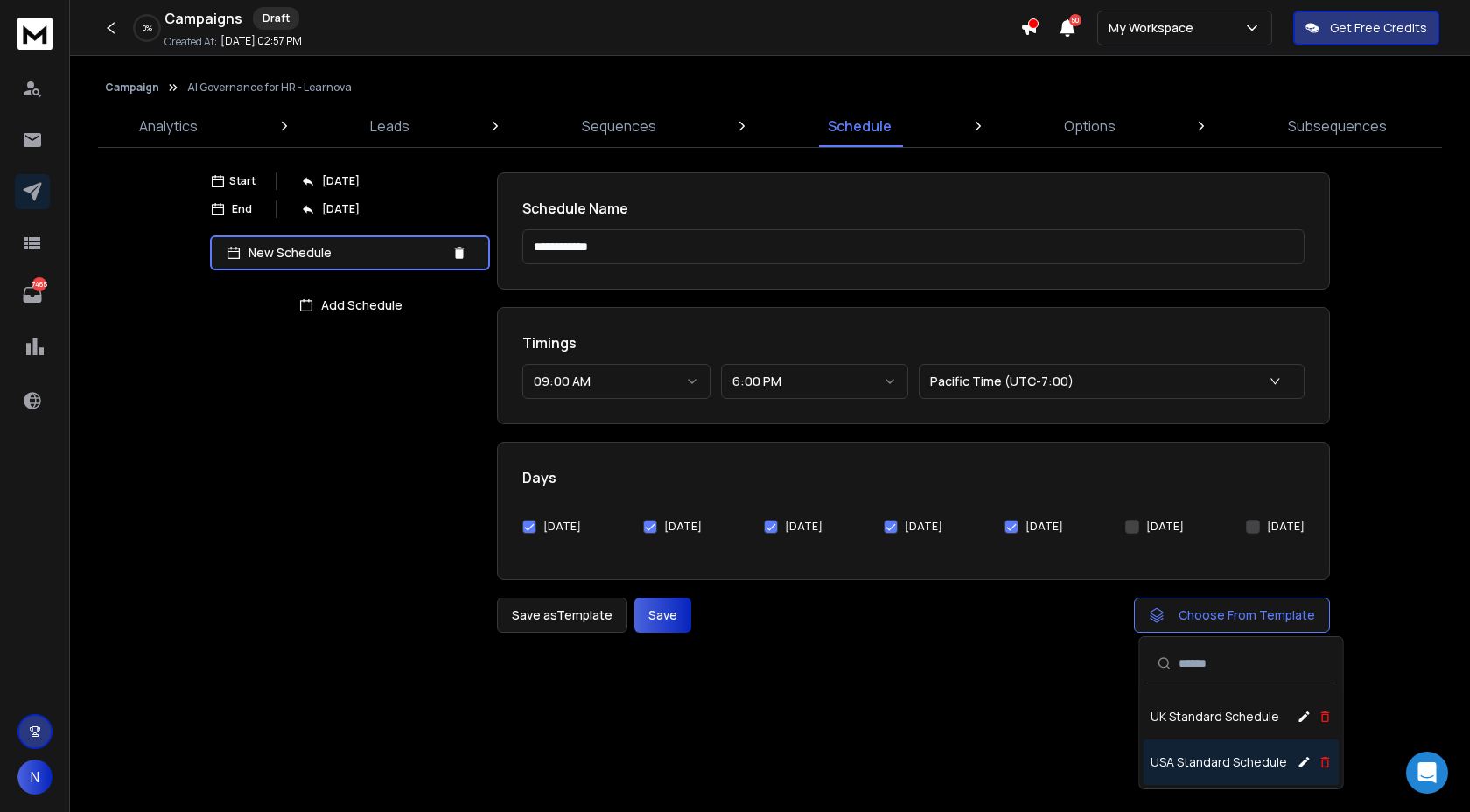
click at [1200, 770] on p "USA Standard Schedule" at bounding box center [1218, 761] width 137 height 17
type input "**********"
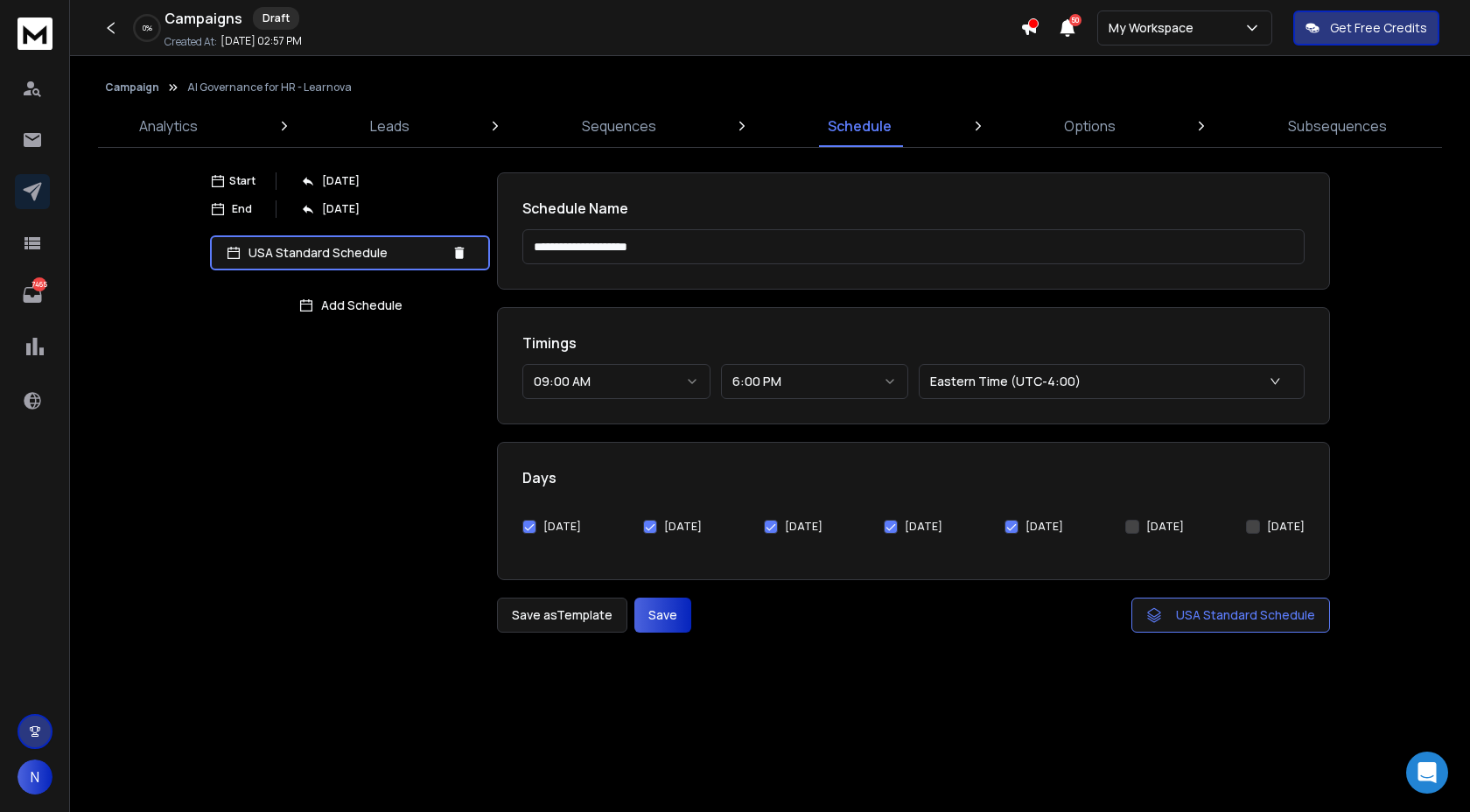
click at [647, 618] on button "Save" at bounding box center [663, 615] width 57 height 35
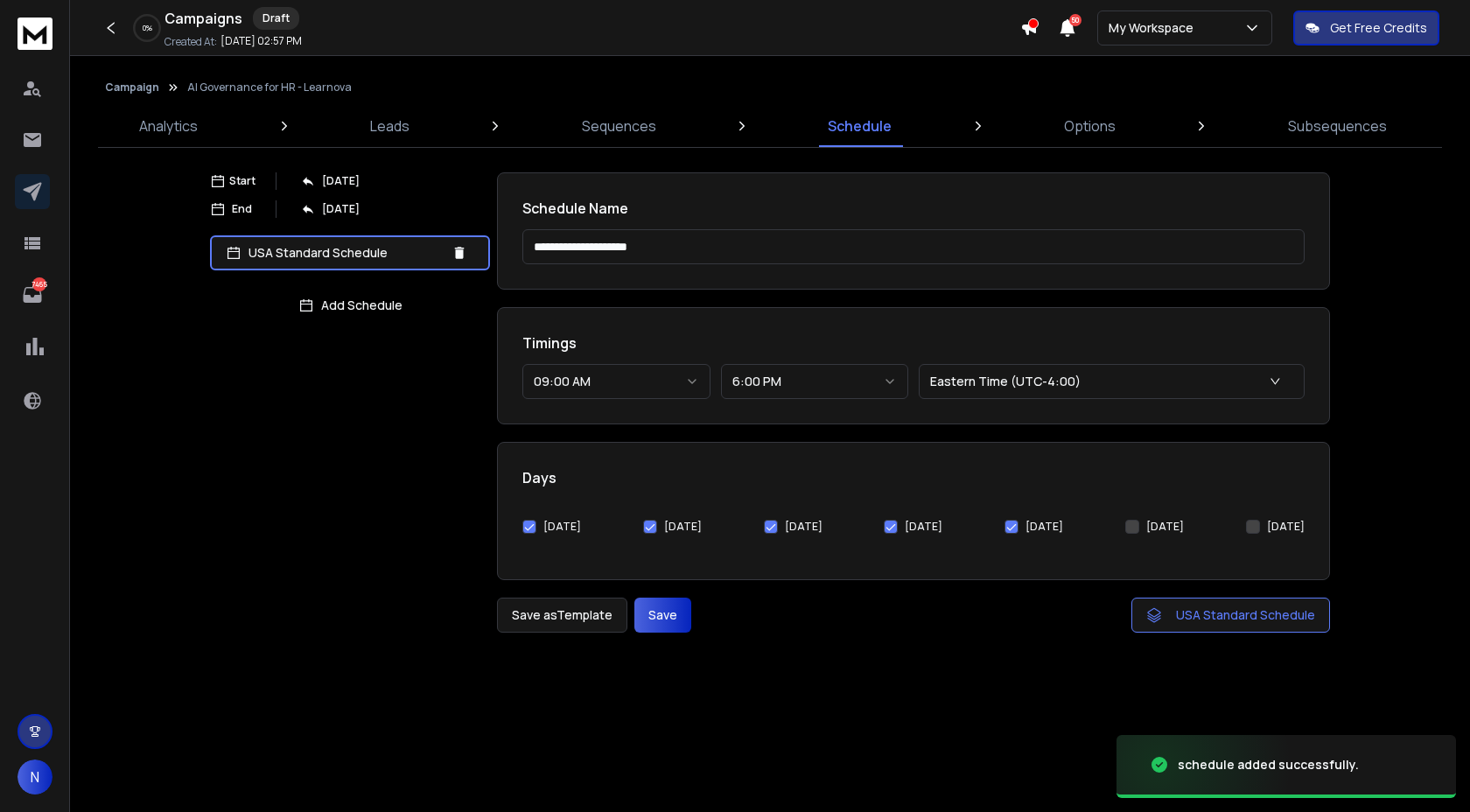
click at [358, 202] on p "Tue Sep 15 2026" at bounding box center [340, 209] width 38 height 14
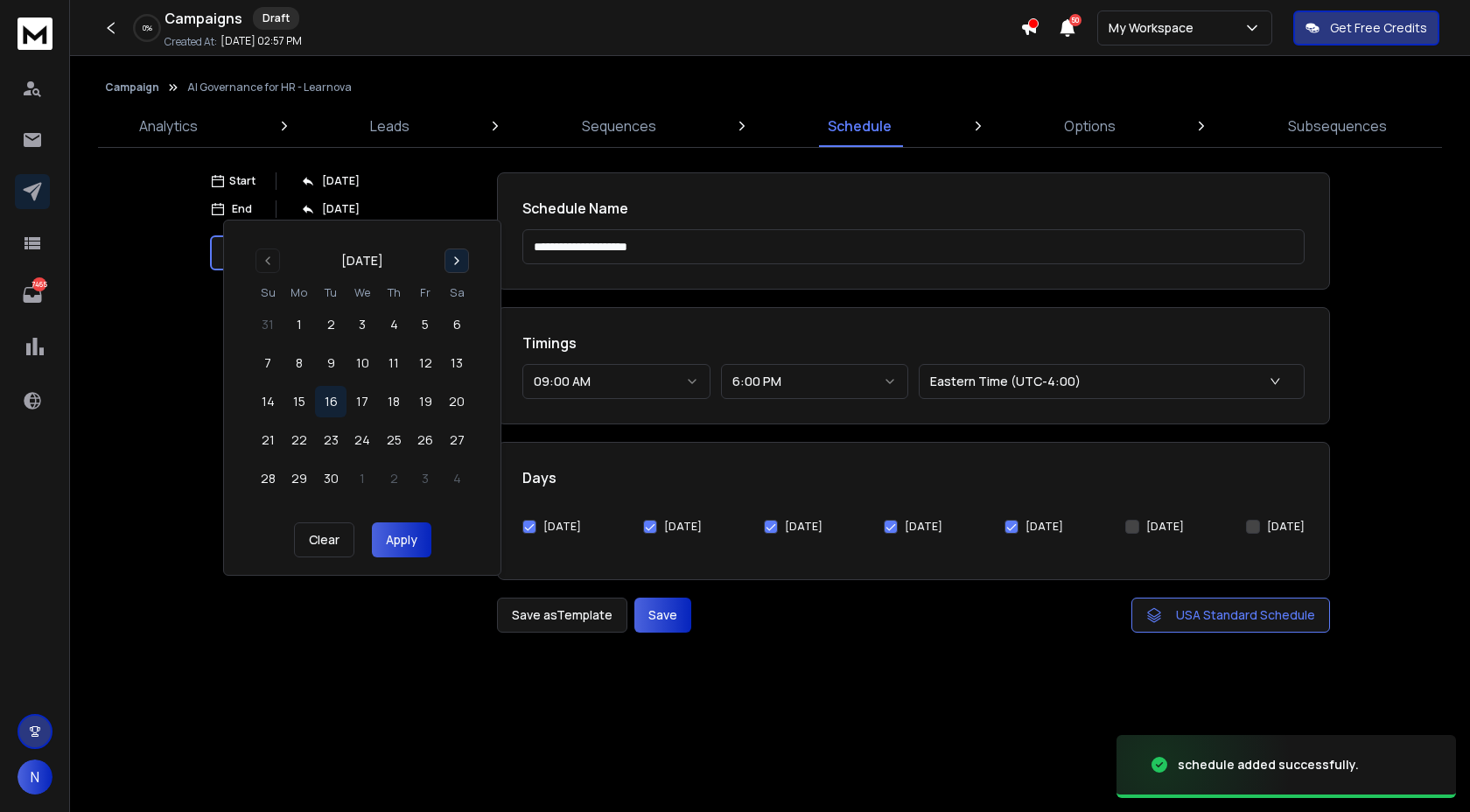
click at [453, 254] on icon "Go to next month" at bounding box center [457, 260] width 14 height 14
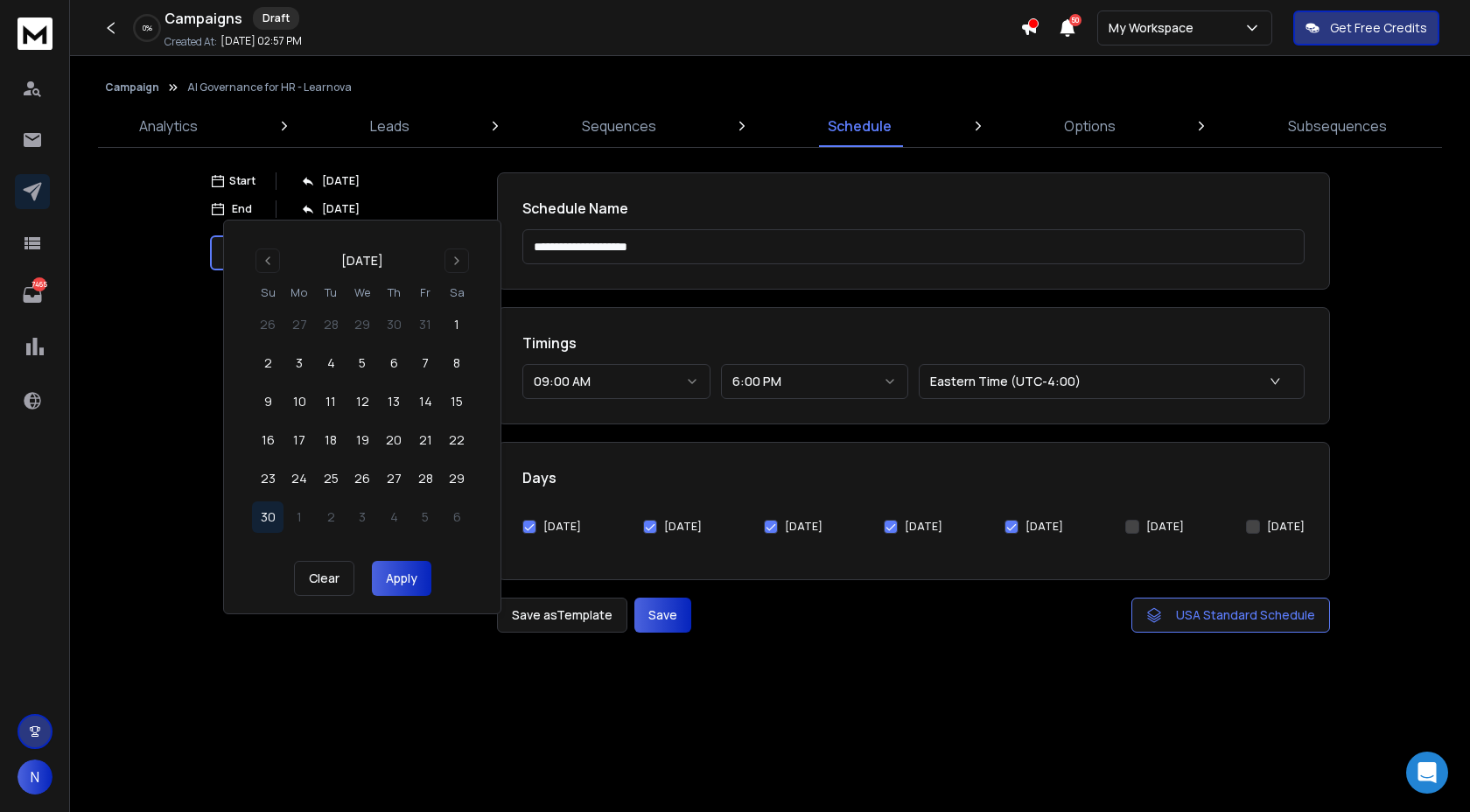
click at [271, 522] on button "30" at bounding box center [267, 517] width 31 height 31
click at [412, 592] on button "Apply" at bounding box center [401, 578] width 59 height 35
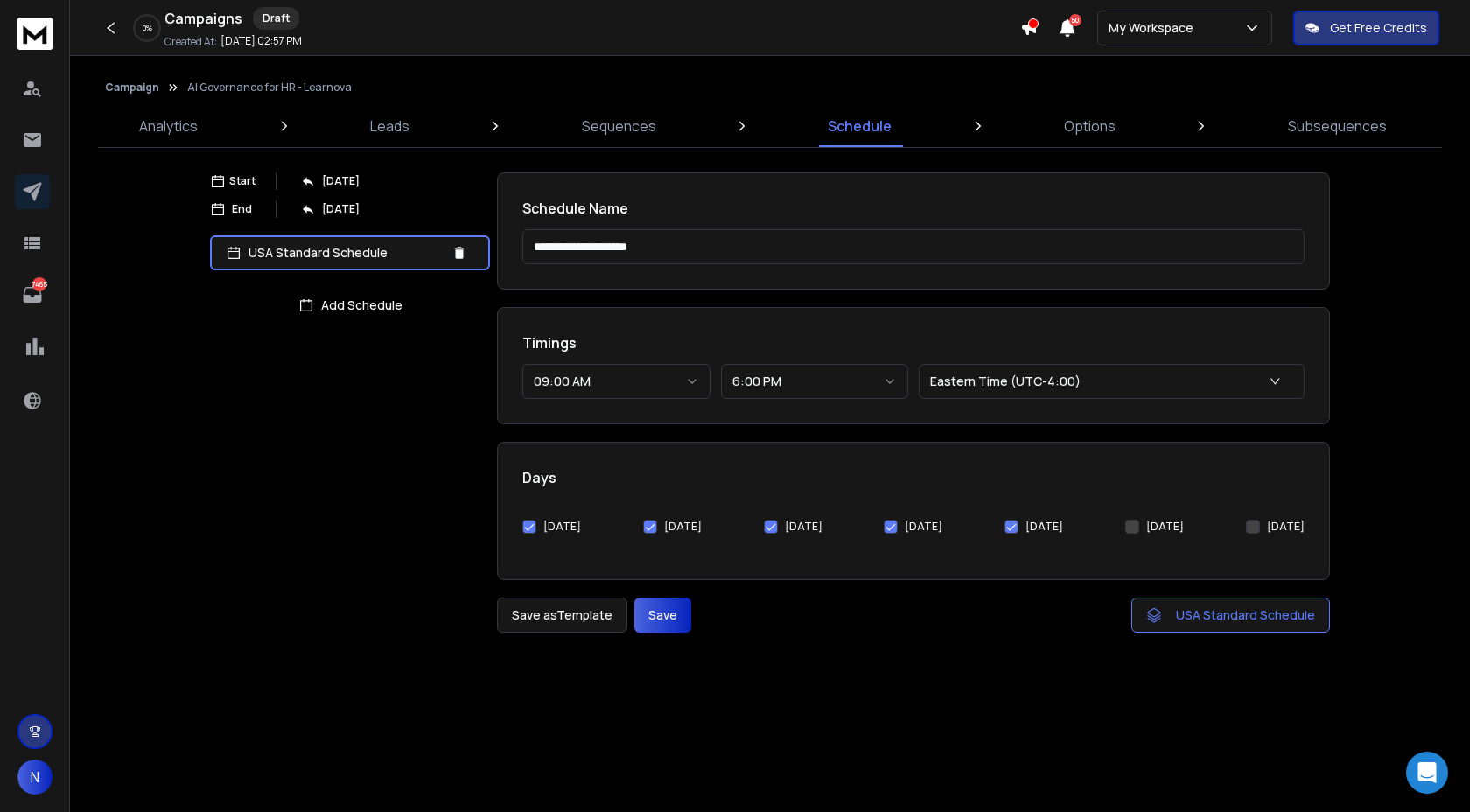
click at [664, 604] on button "Save" at bounding box center [663, 615] width 57 height 35
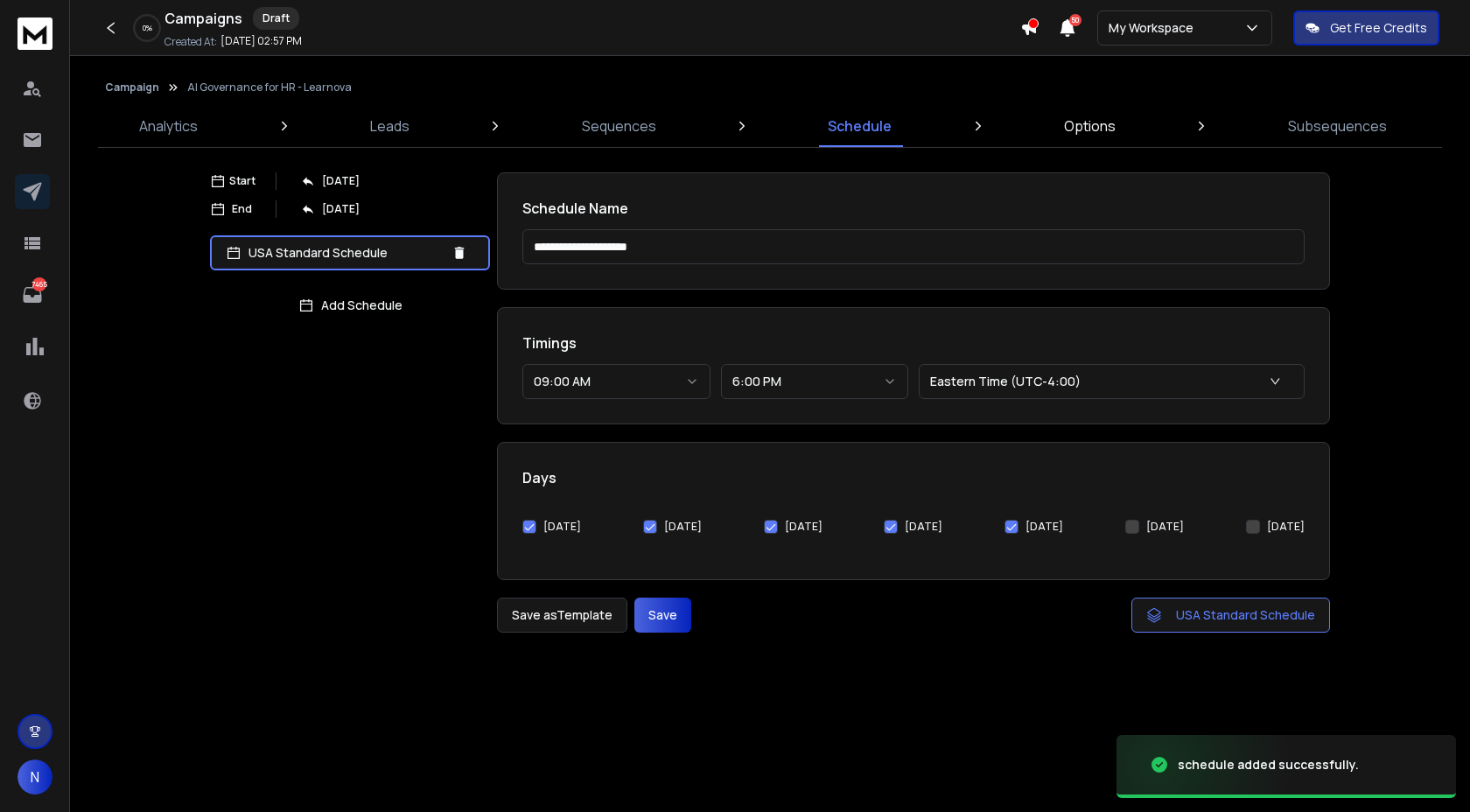
click at [1077, 137] on link "Options" at bounding box center [1089, 125] width 73 height 42
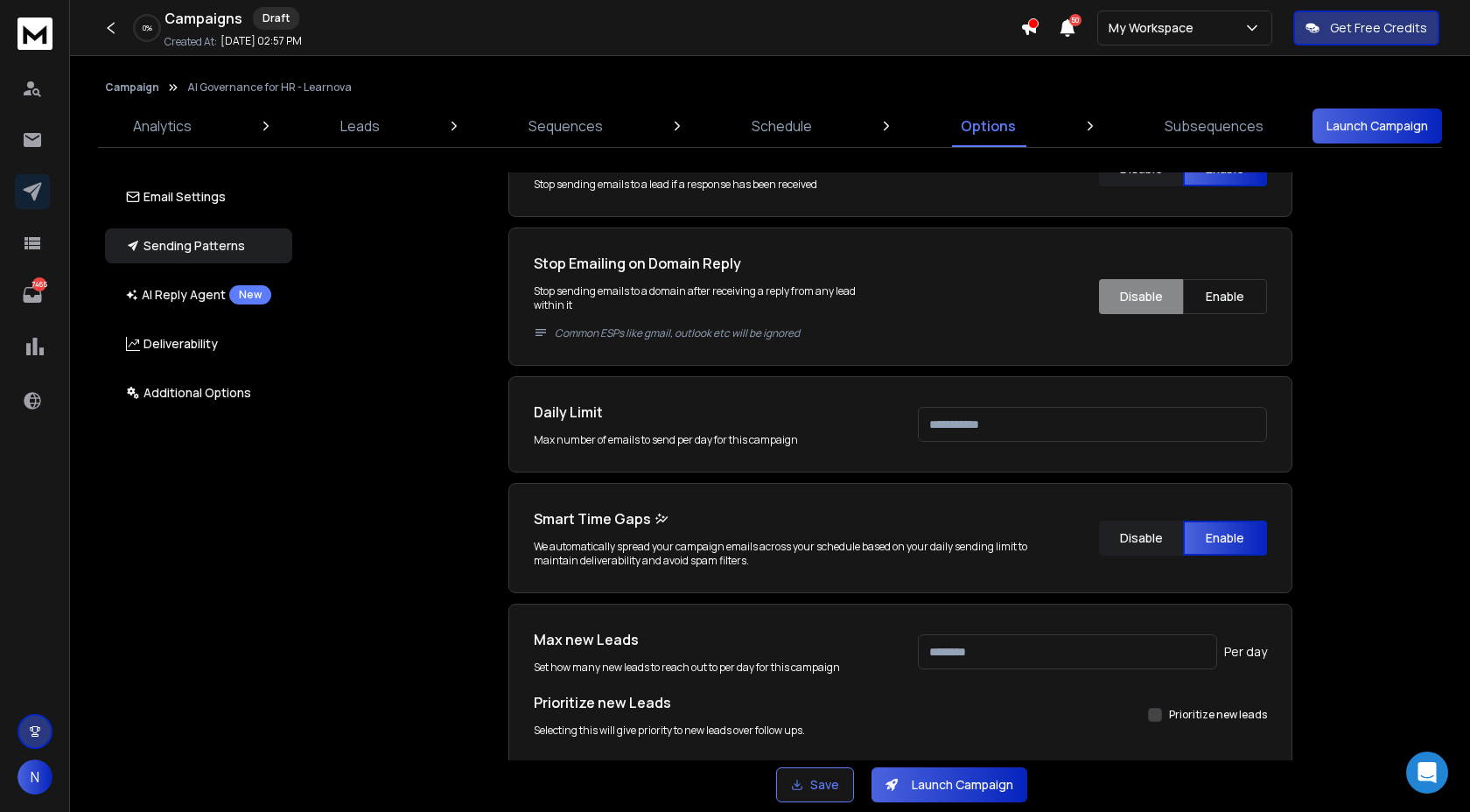
scroll to position [229, 0]
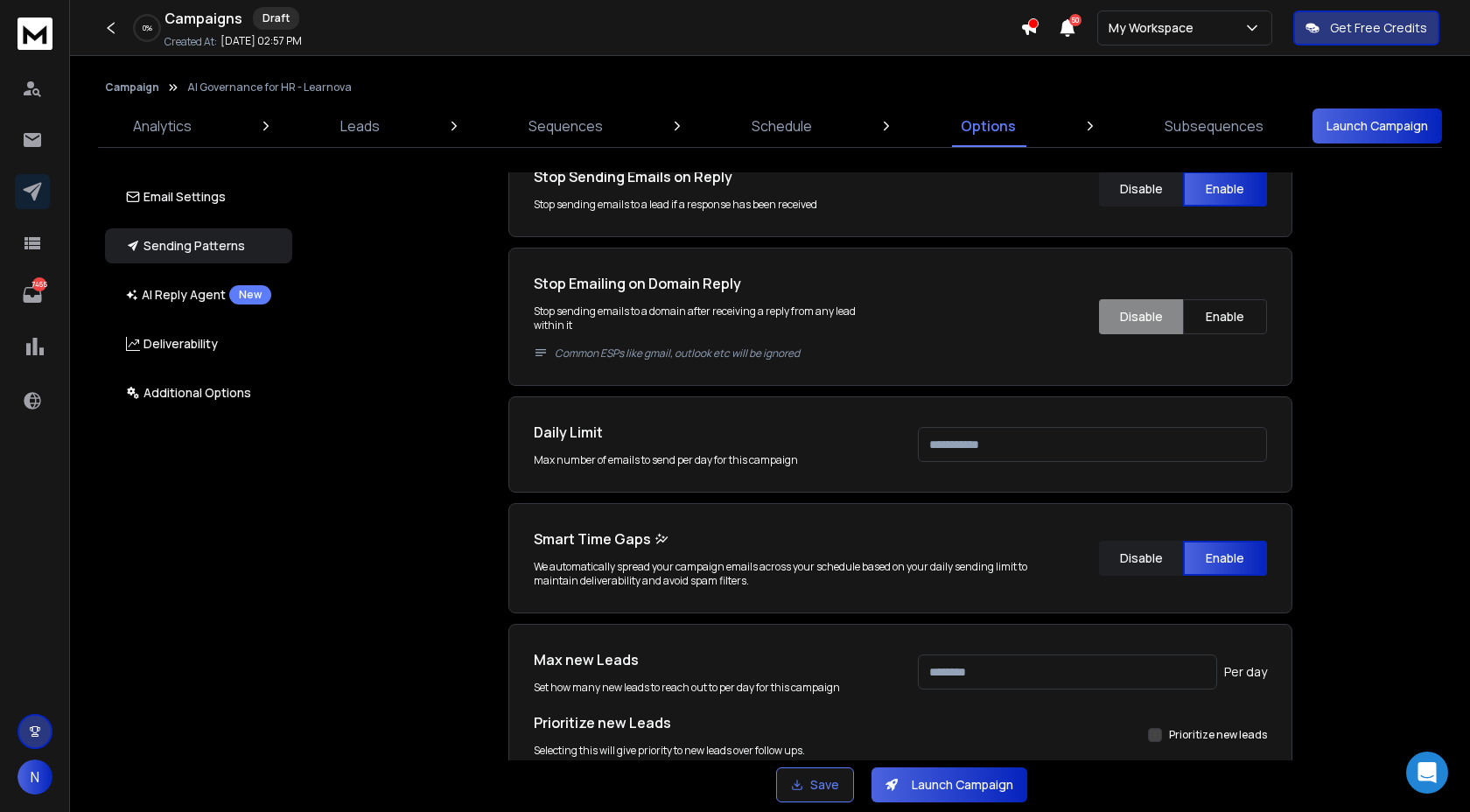
drag, startPoint x: 974, startPoint y: 450, endPoint x: 786, endPoint y: 450, distance: 188.0
click at [786, 450] on div "Daily Limit Max number of emails to send per day for this campaign ***" at bounding box center [900, 444] width 734 height 46
type input "***"
drag, startPoint x: 958, startPoint y: 668, endPoint x: 901, endPoint y: 668, distance: 57.0
click at [901, 668] on div "Max new Leads Set how many new leads to reach out to per day for this campaign …" at bounding box center [900, 671] width 734 height 46
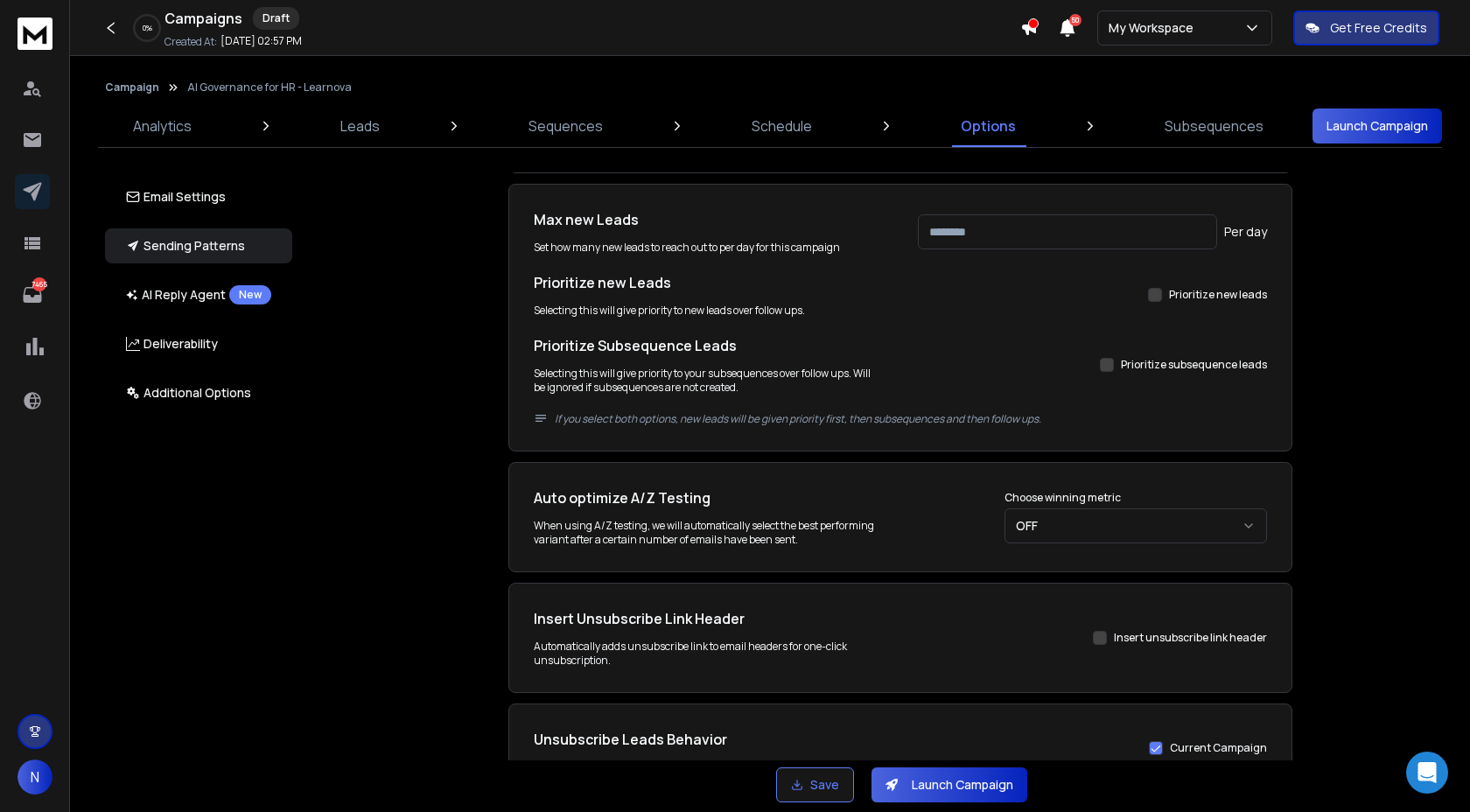
scroll to position [676, 0]
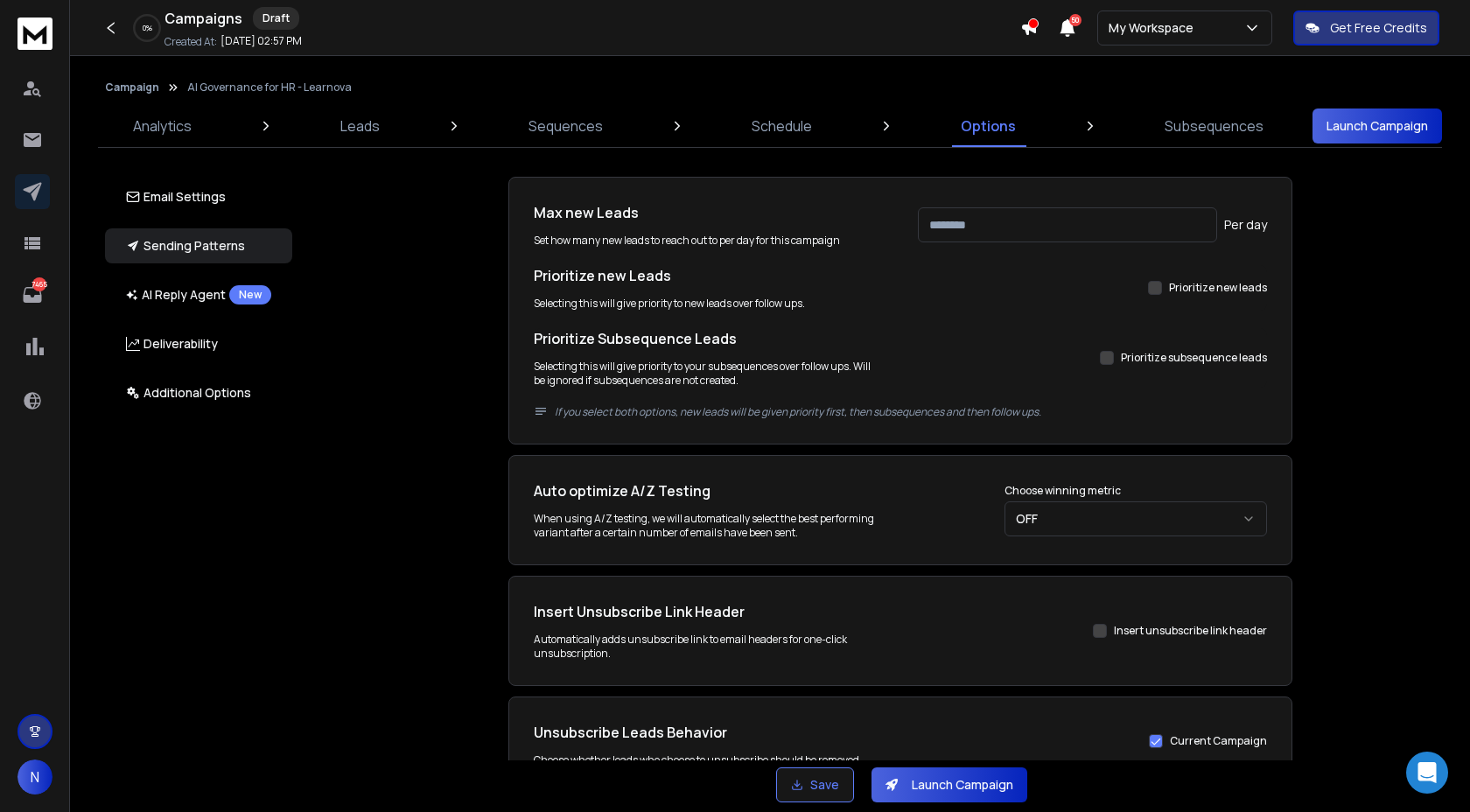
type input "***"
click at [1082, 513] on button "OFF" at bounding box center [1136, 519] width 262 height 35
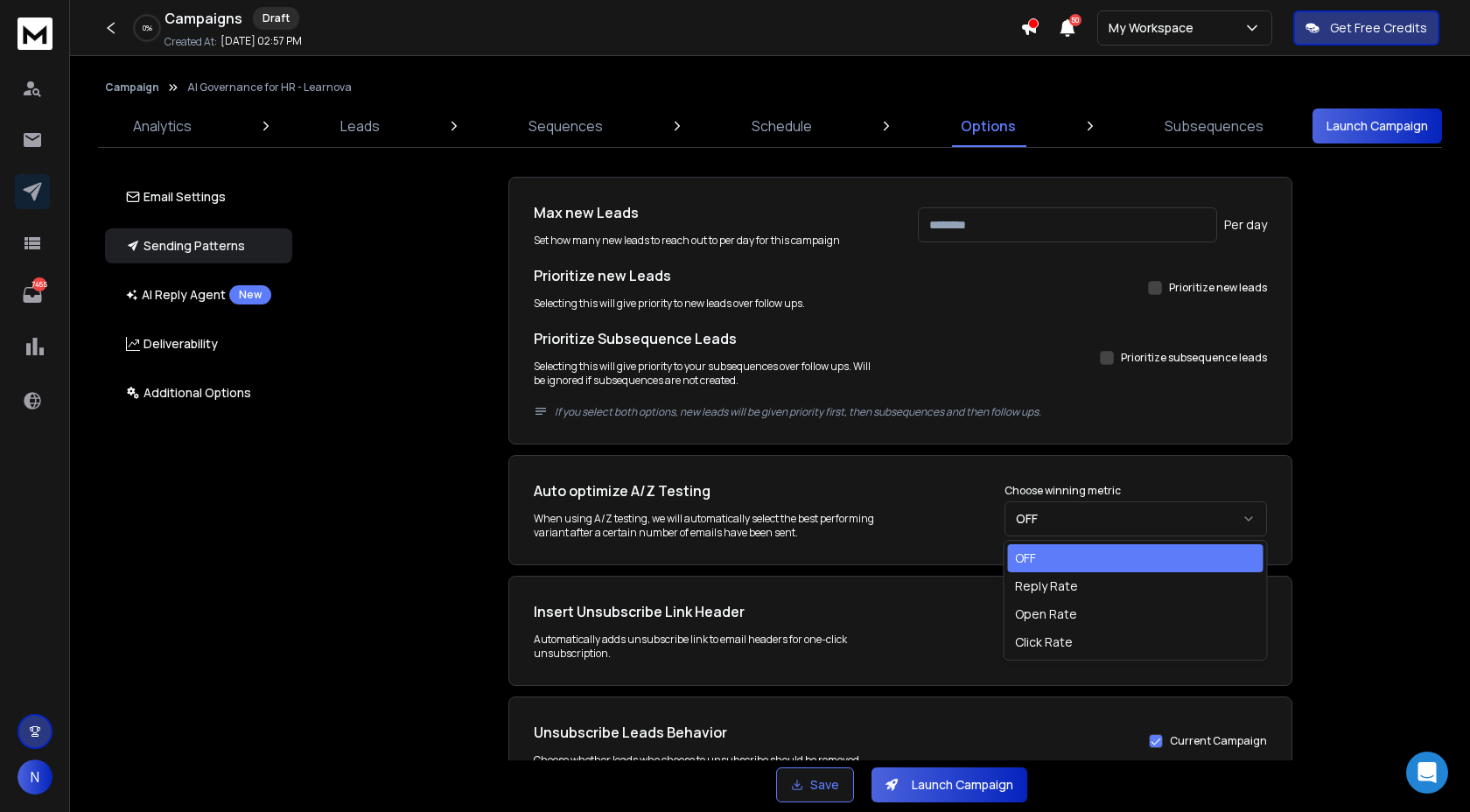
select select "**********"
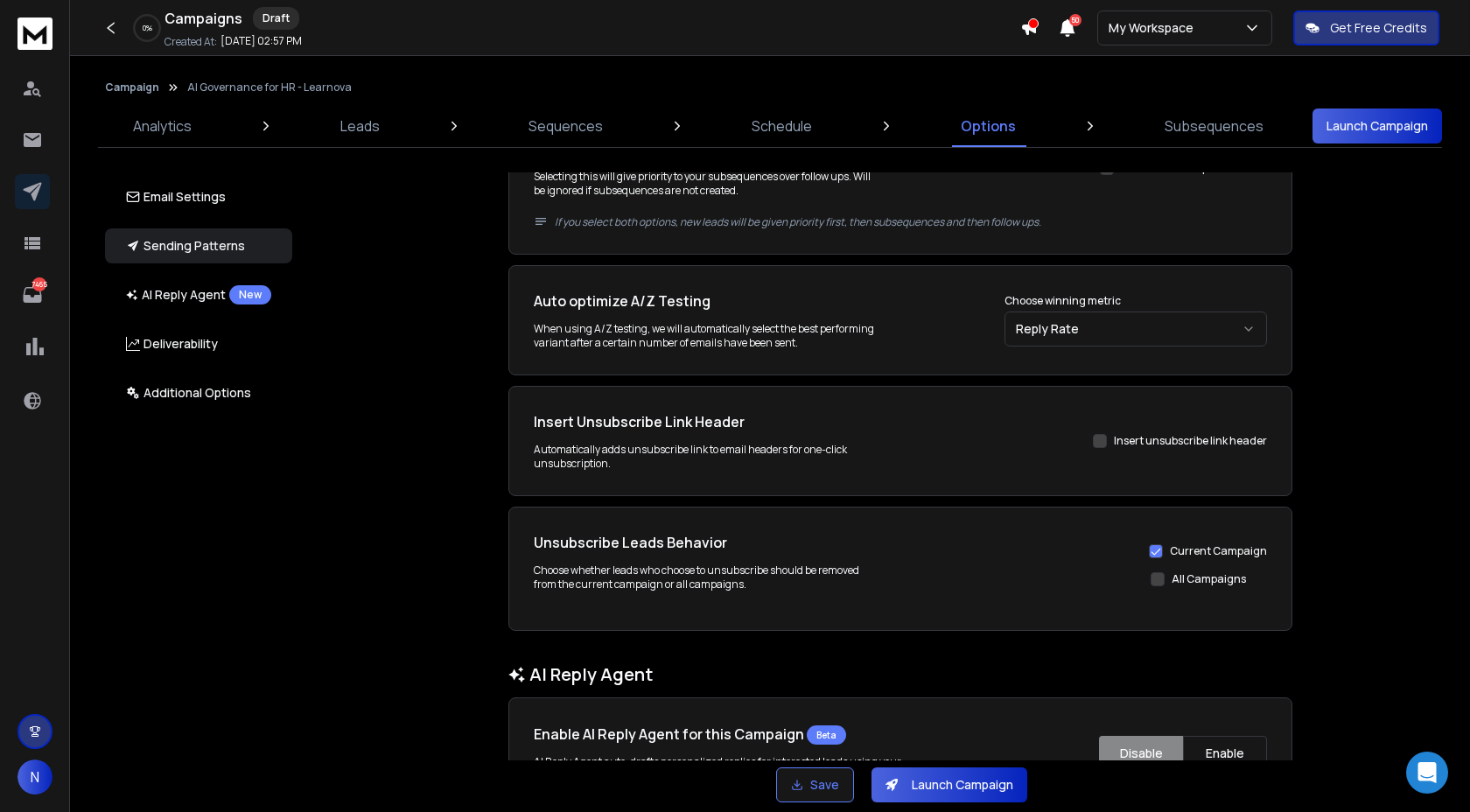
scroll to position [869, 0]
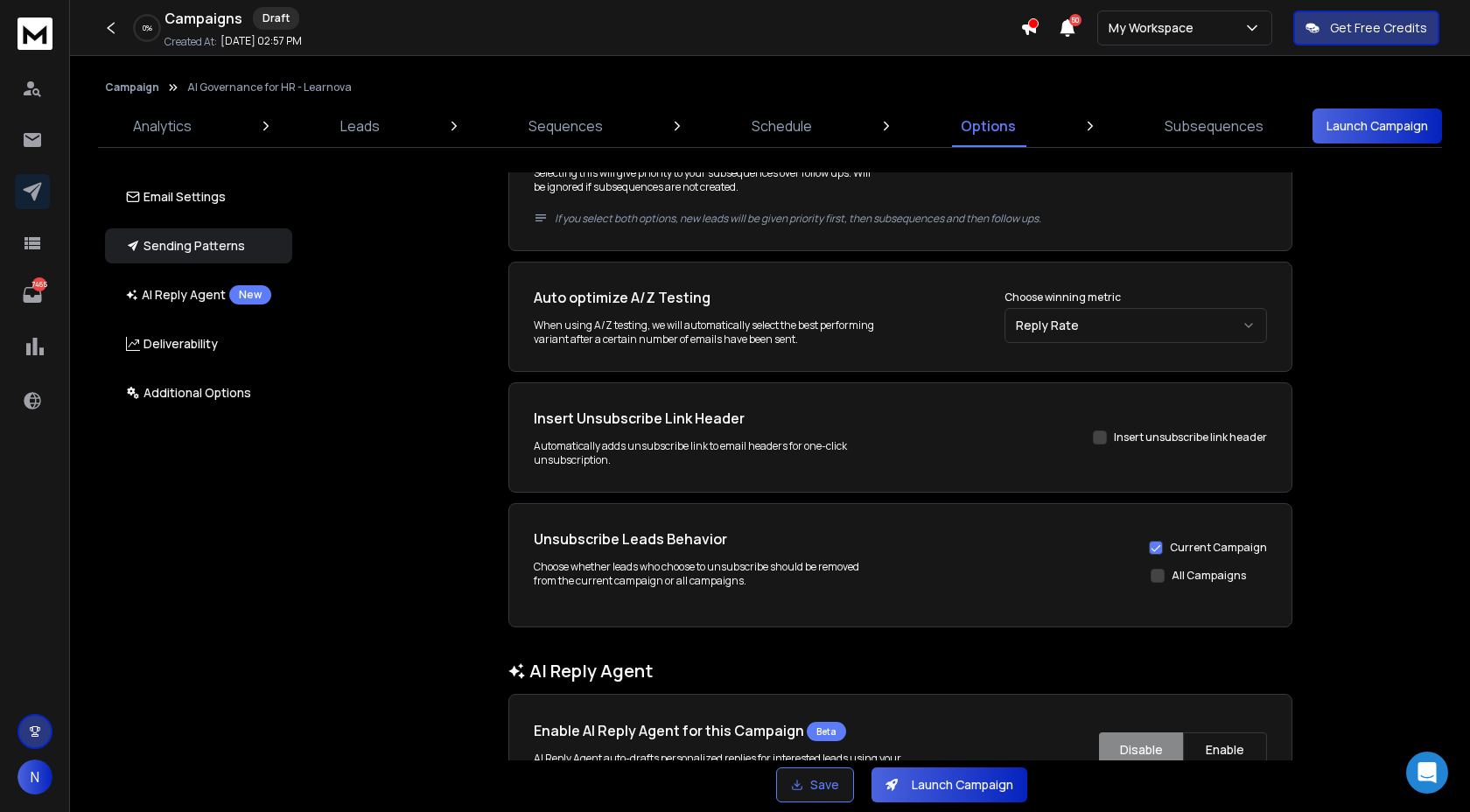
click at [1159, 580] on button "All Campaigns" at bounding box center [1157, 575] width 14 height 14
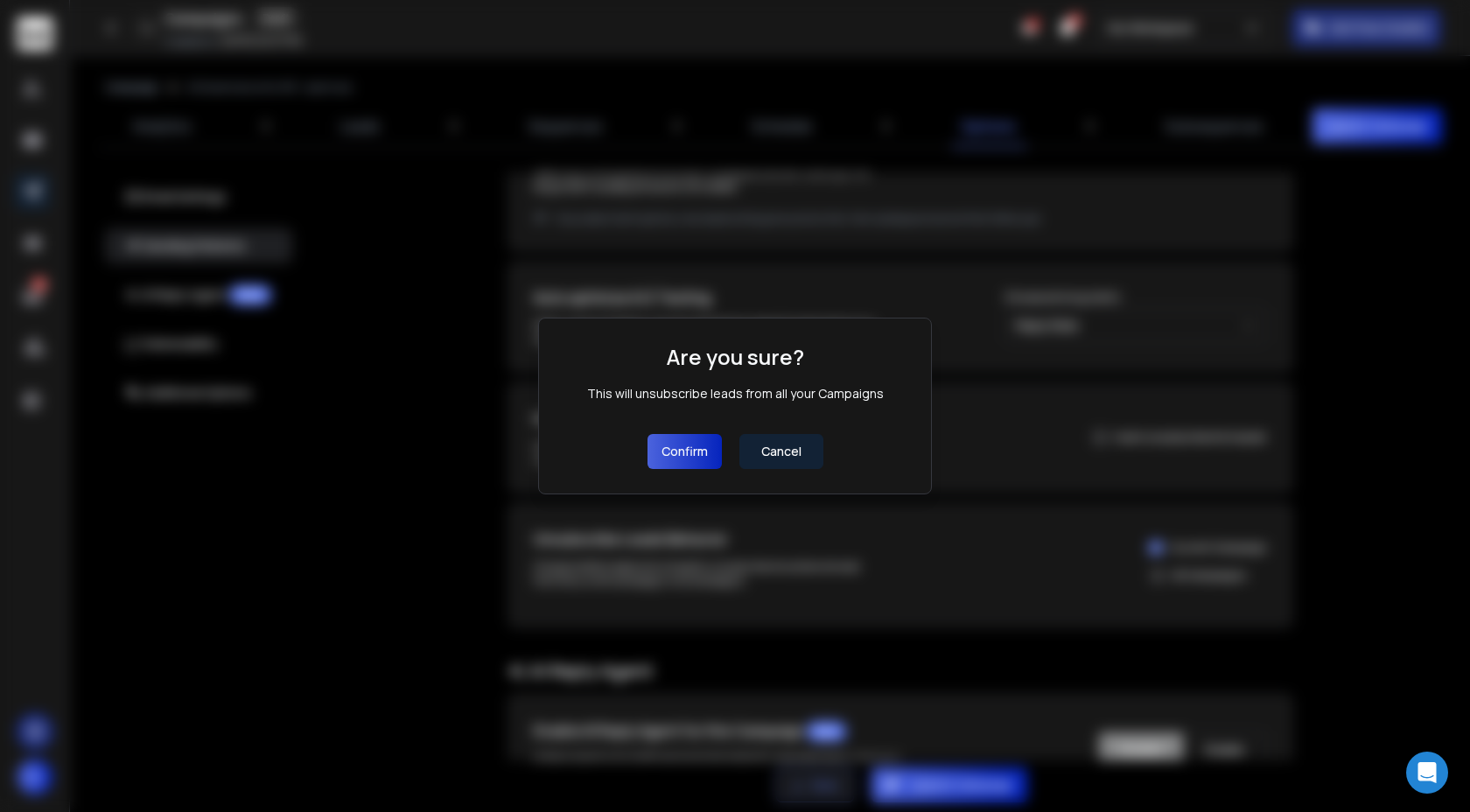
click at [684, 456] on button "Confirm" at bounding box center [685, 452] width 75 height 35
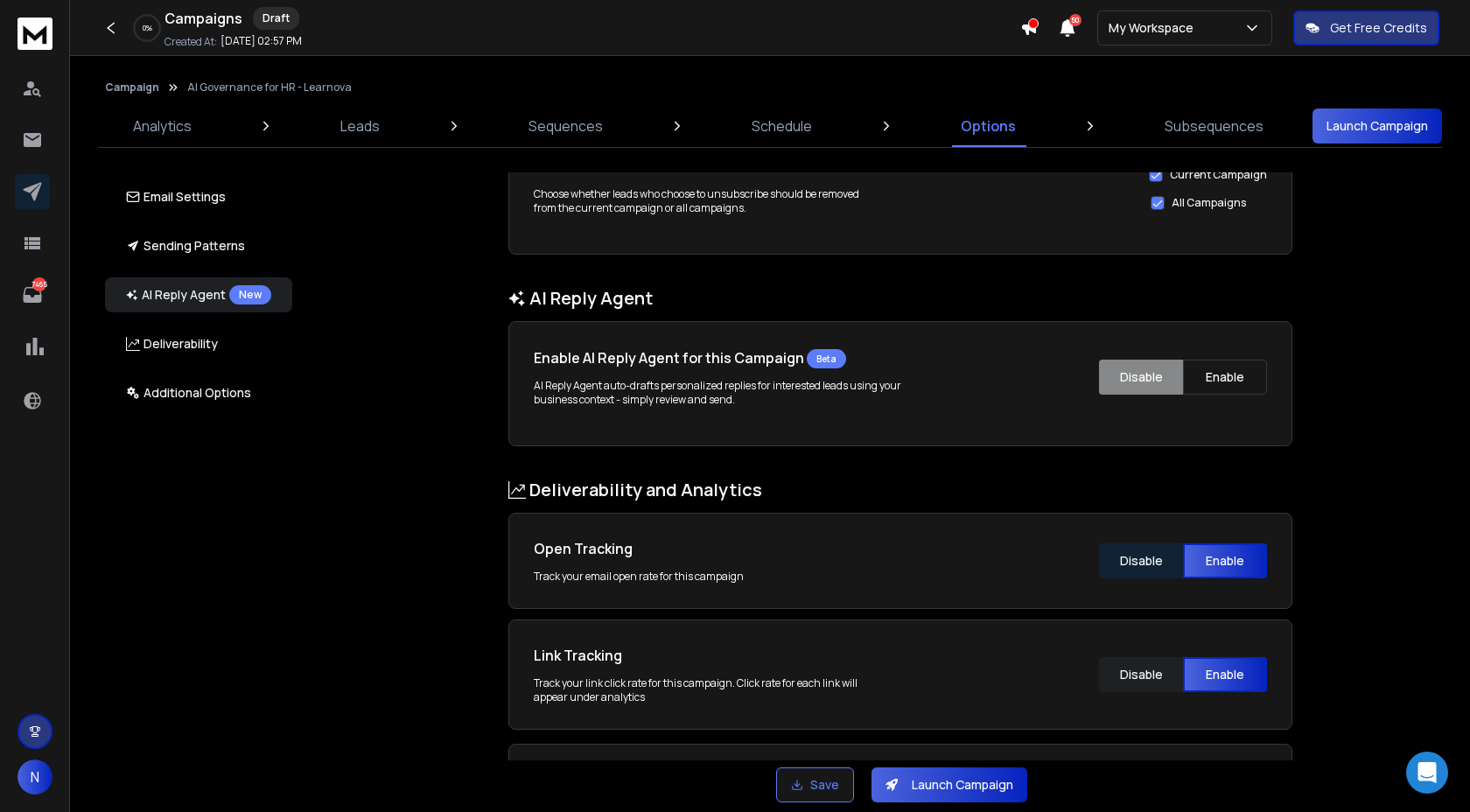
scroll to position [1317, 0]
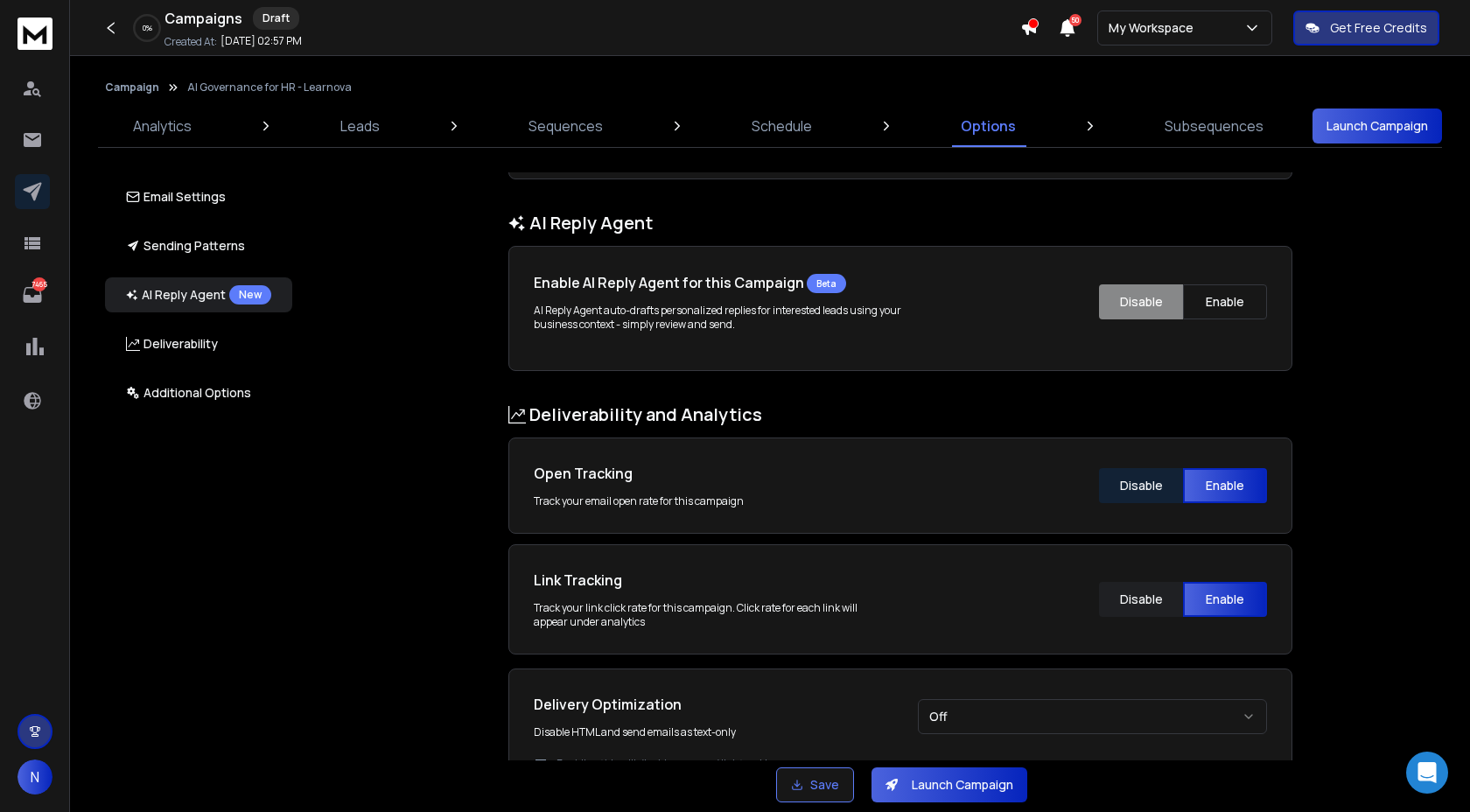
click at [1152, 491] on button "Disable" at bounding box center [1141, 486] width 84 height 35
click at [1135, 603] on button "Disable" at bounding box center [1141, 599] width 84 height 35
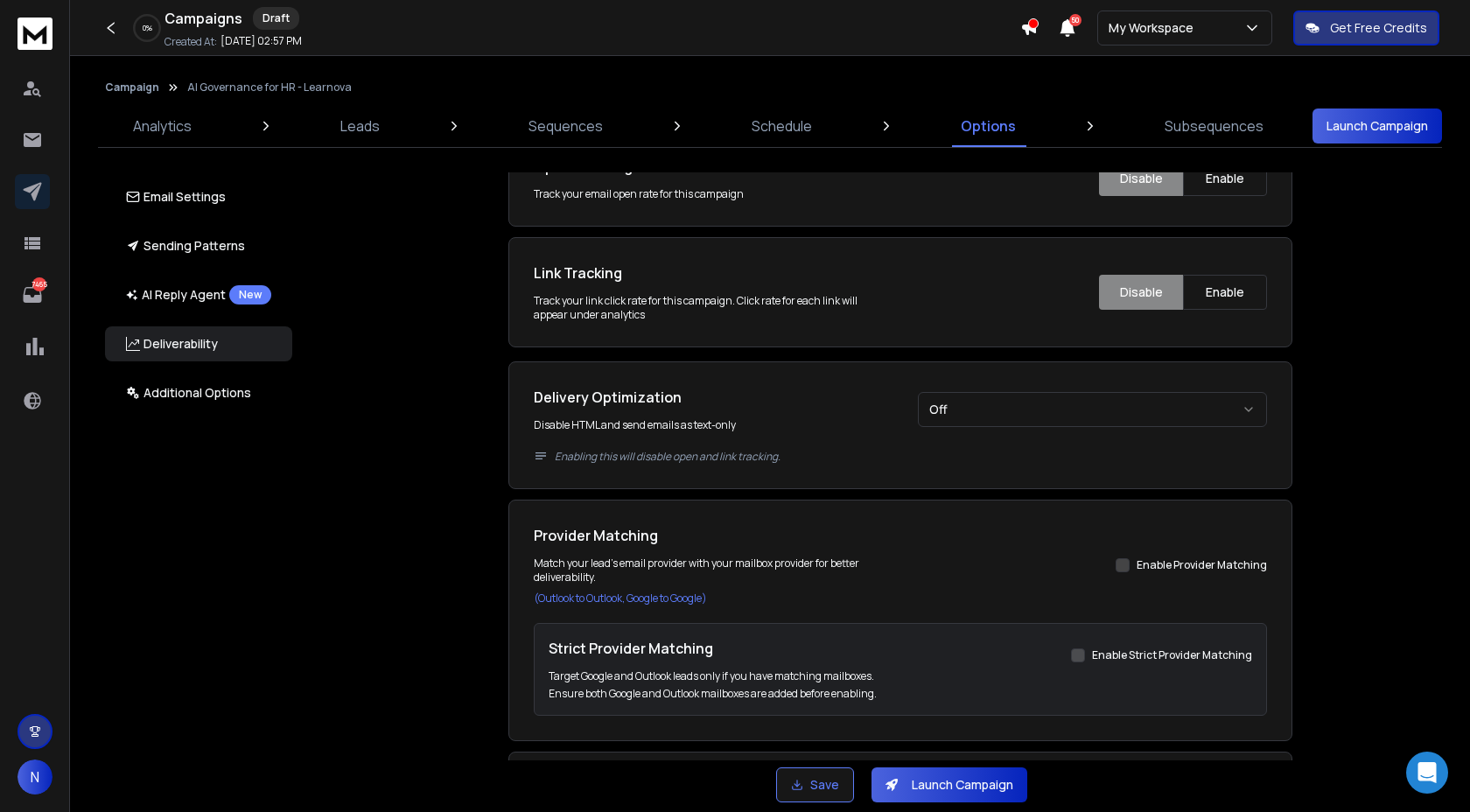
scroll to position [1655, 0]
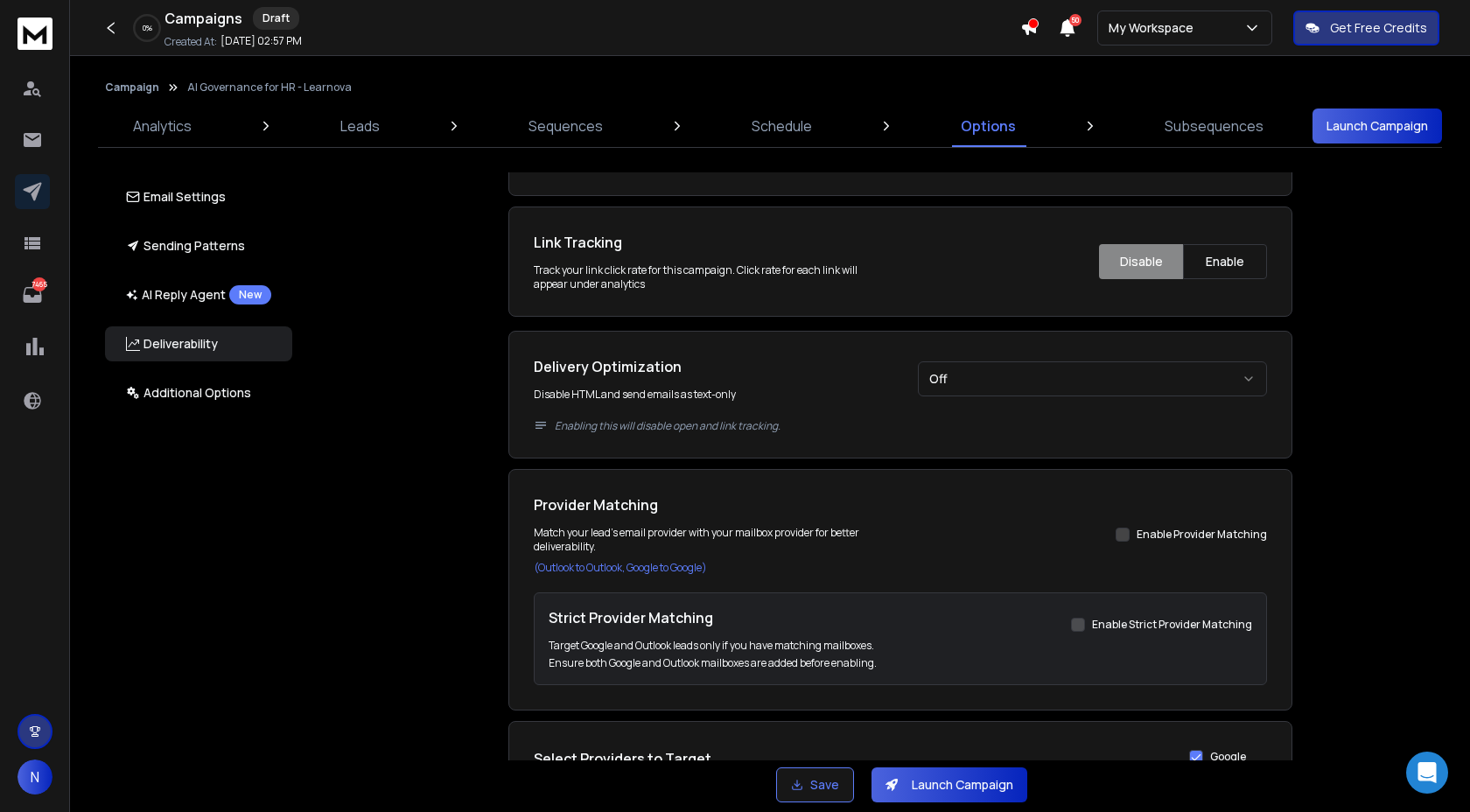
click at [1130, 535] on button "Enable Provider Matching" at bounding box center [1122, 534] width 14 height 14
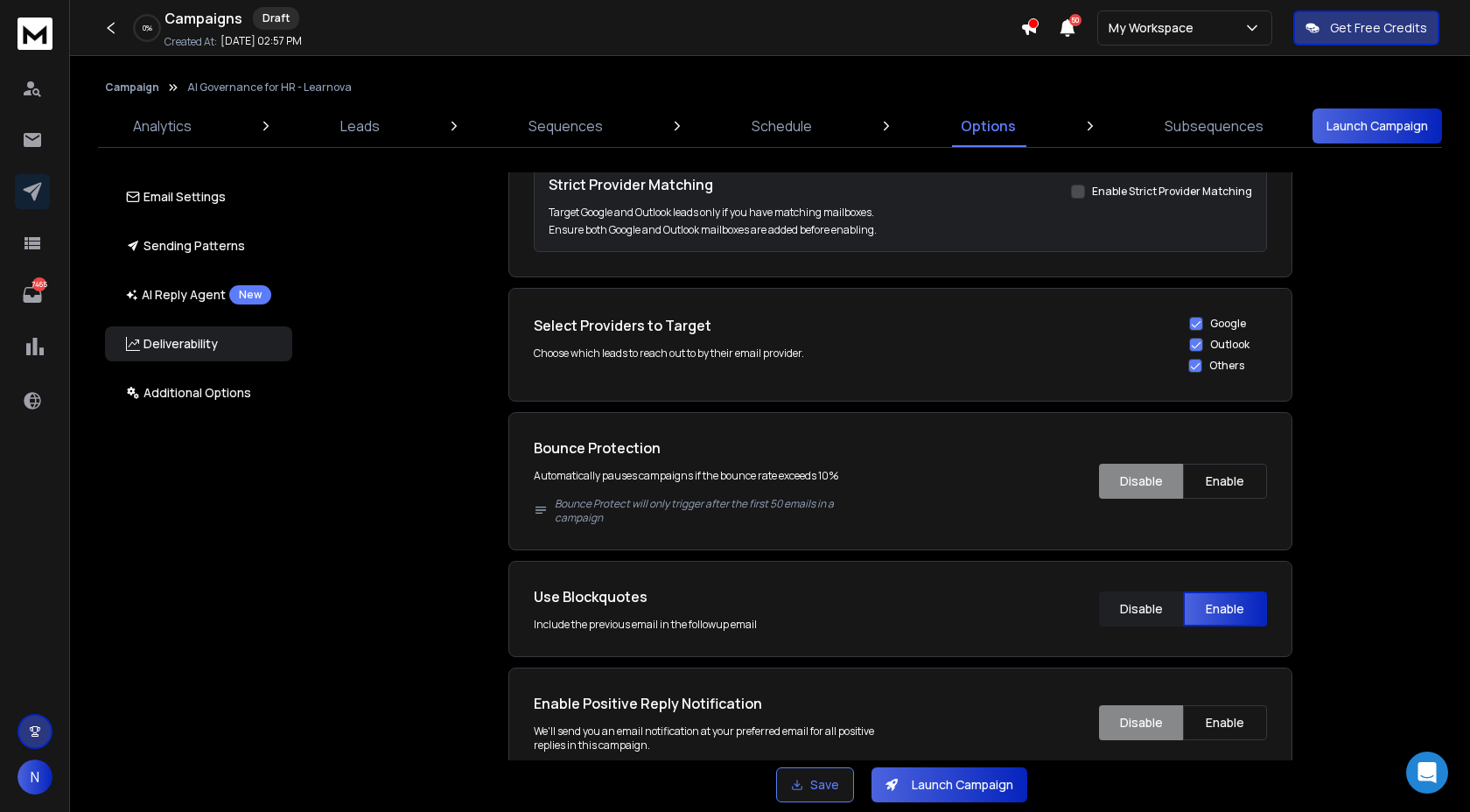
scroll to position [2092, 0]
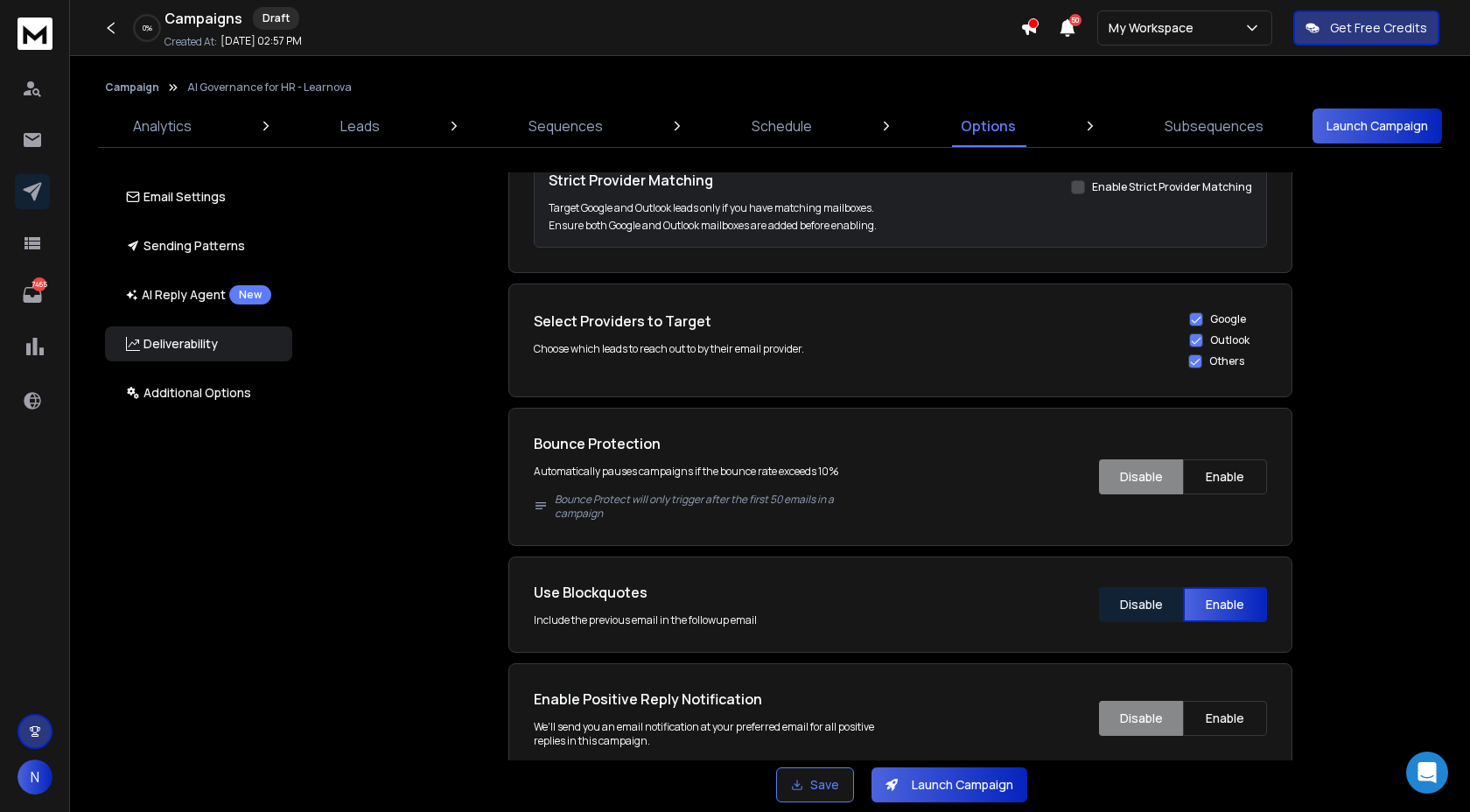
click at [1159, 610] on button "Disable" at bounding box center [1141, 604] width 84 height 35
click at [1212, 716] on button "Enable" at bounding box center [1225, 718] width 84 height 35
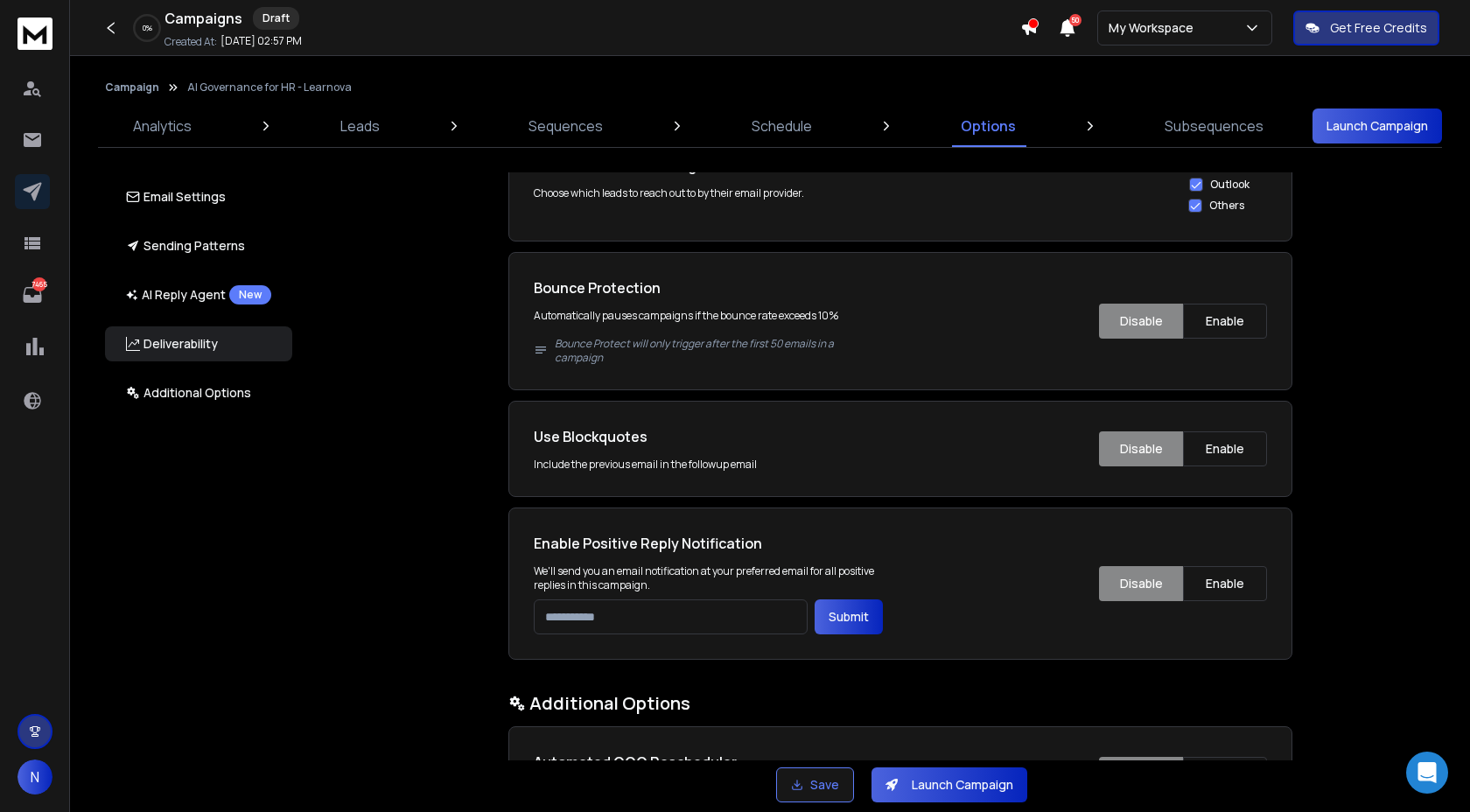
scroll to position [2268, 0]
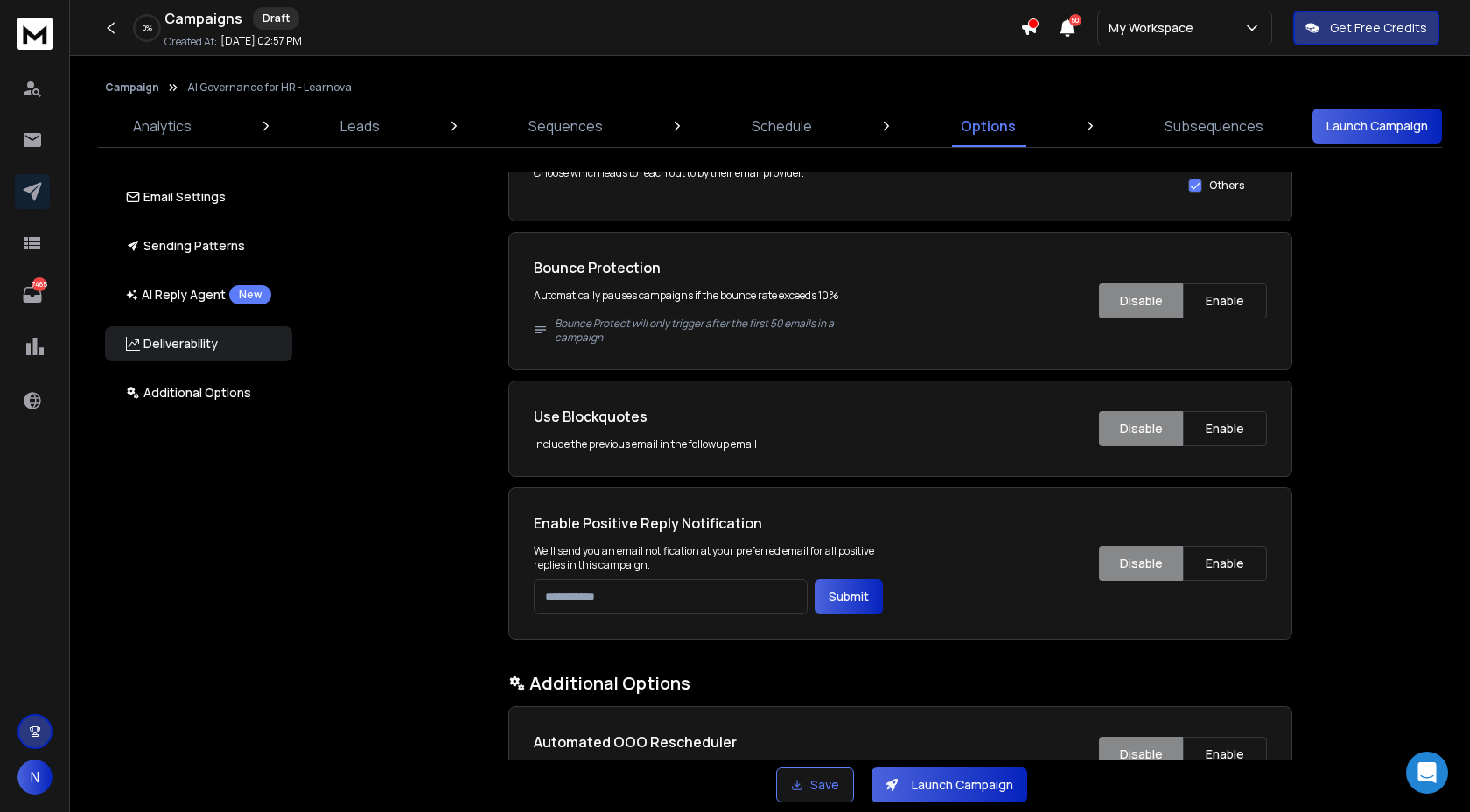
click at [682, 609] on input "email" at bounding box center [670, 596] width 274 height 35
type input "*"
type input "**********"
click at [851, 602] on button "Submit" at bounding box center [849, 596] width 68 height 35
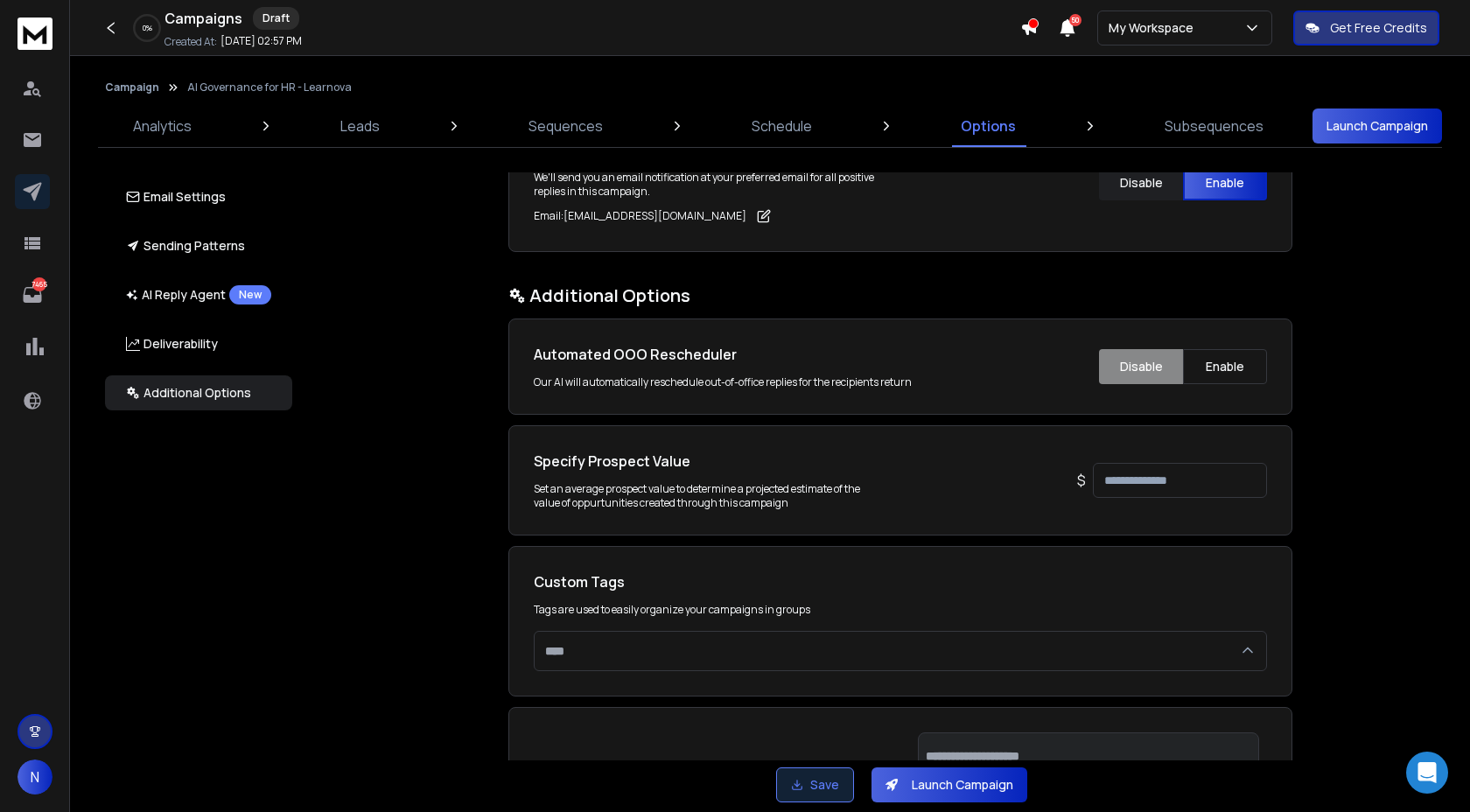
scroll to position [2674, 0]
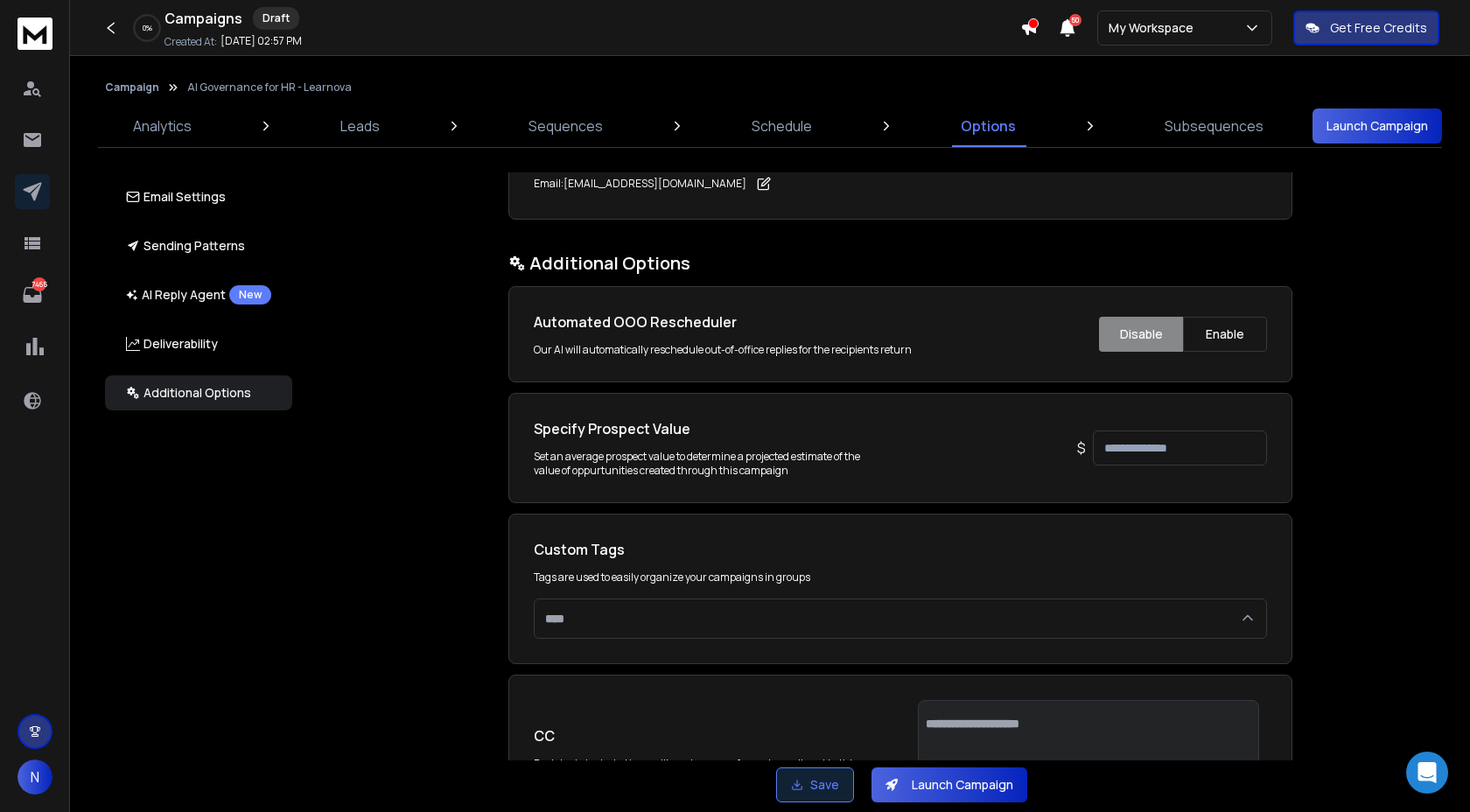
click at [811, 795] on button "Save" at bounding box center [815, 785] width 78 height 35
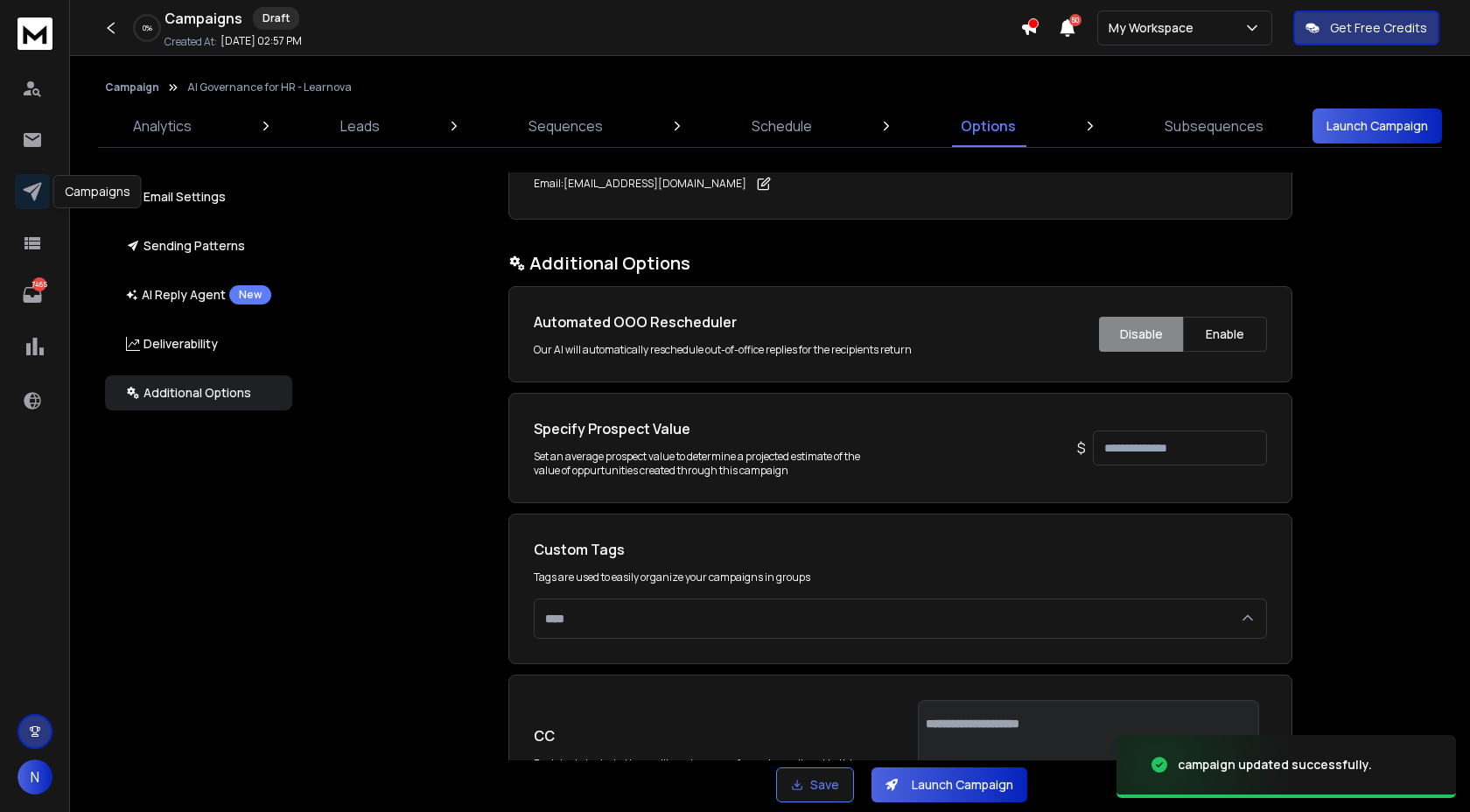
click at [28, 195] on icon at bounding box center [33, 191] width 21 height 21
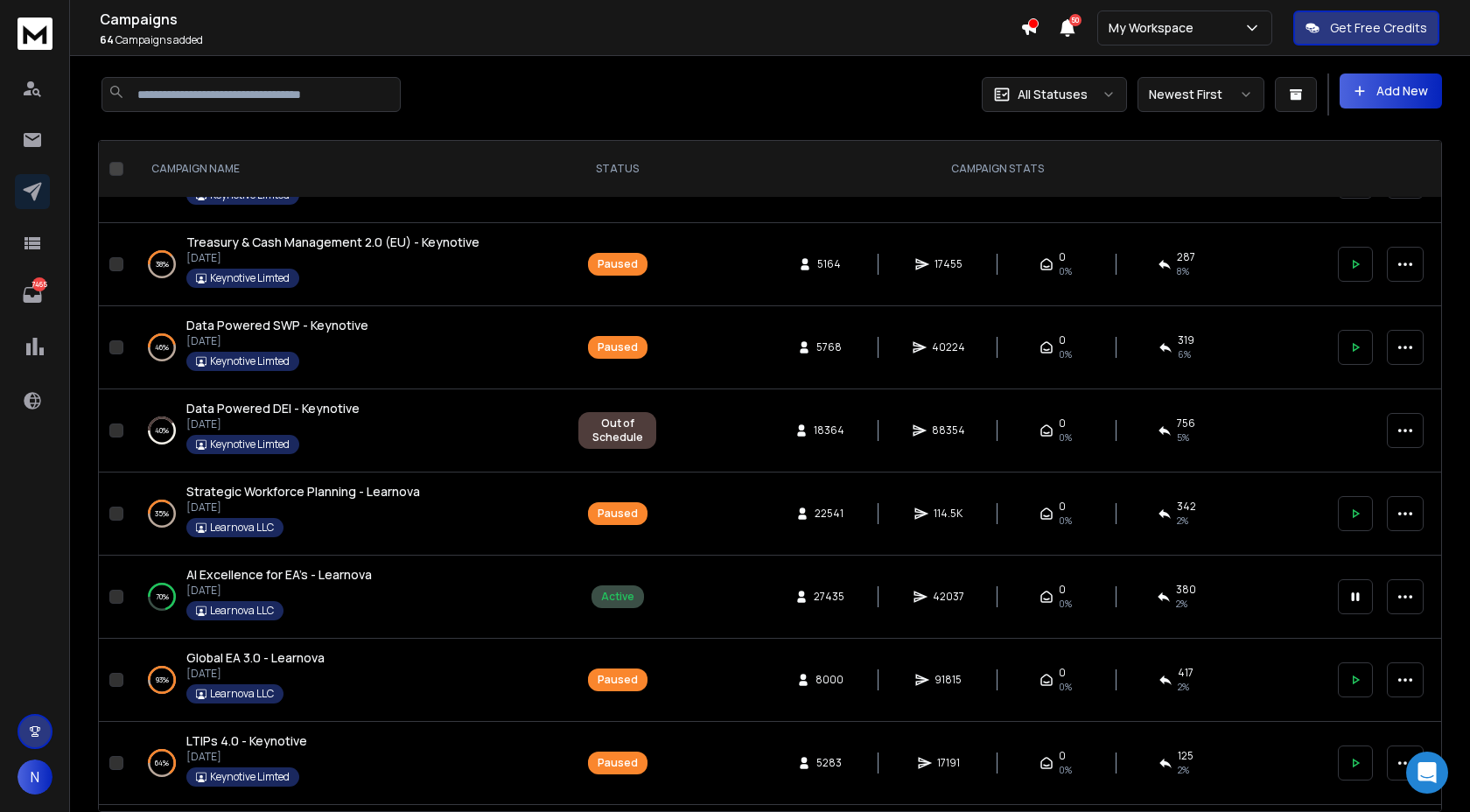
scroll to position [1105, 0]
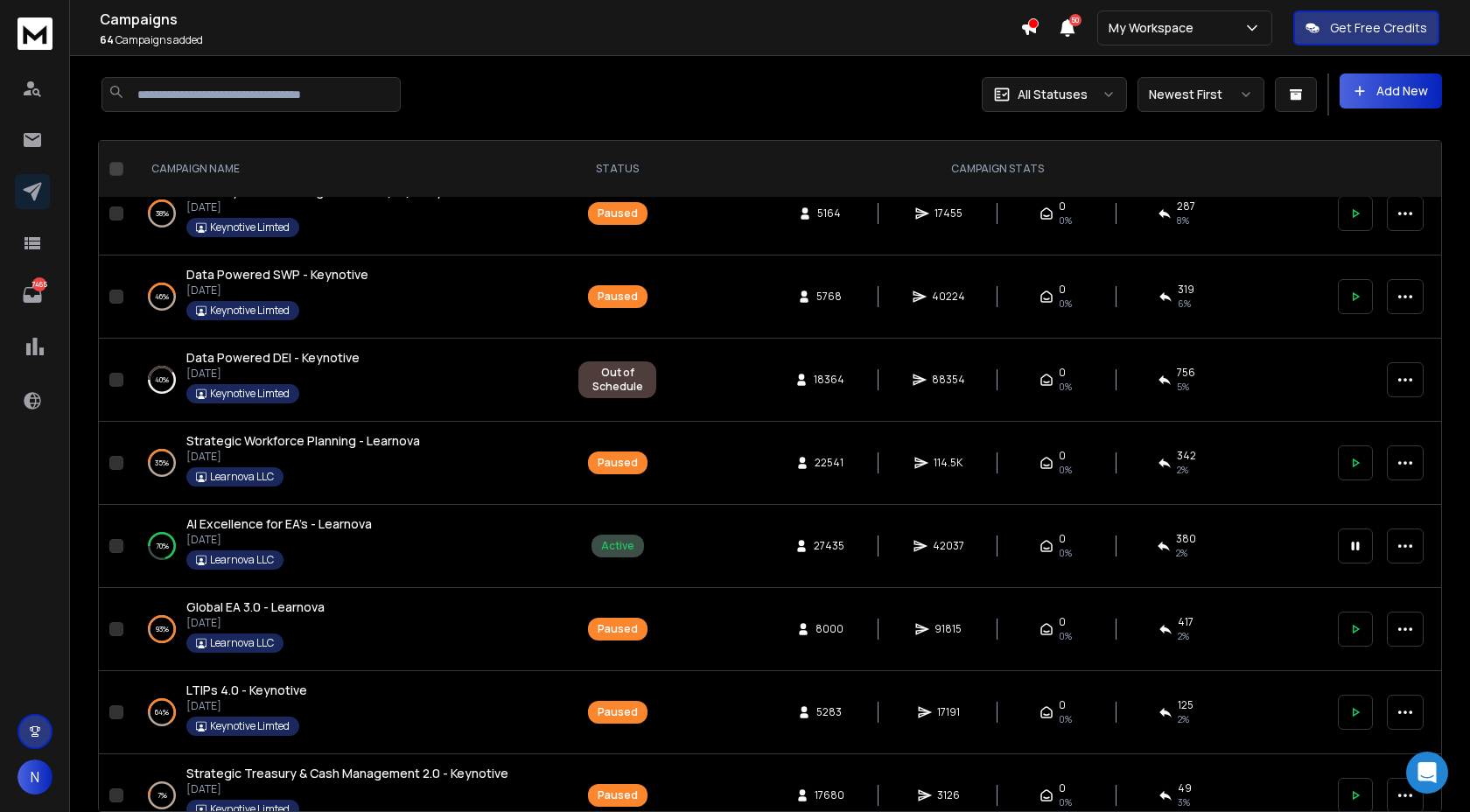
click at [310, 521] on span "AI Excellence for EA's - Learnova" at bounding box center [279, 524] width 186 height 17
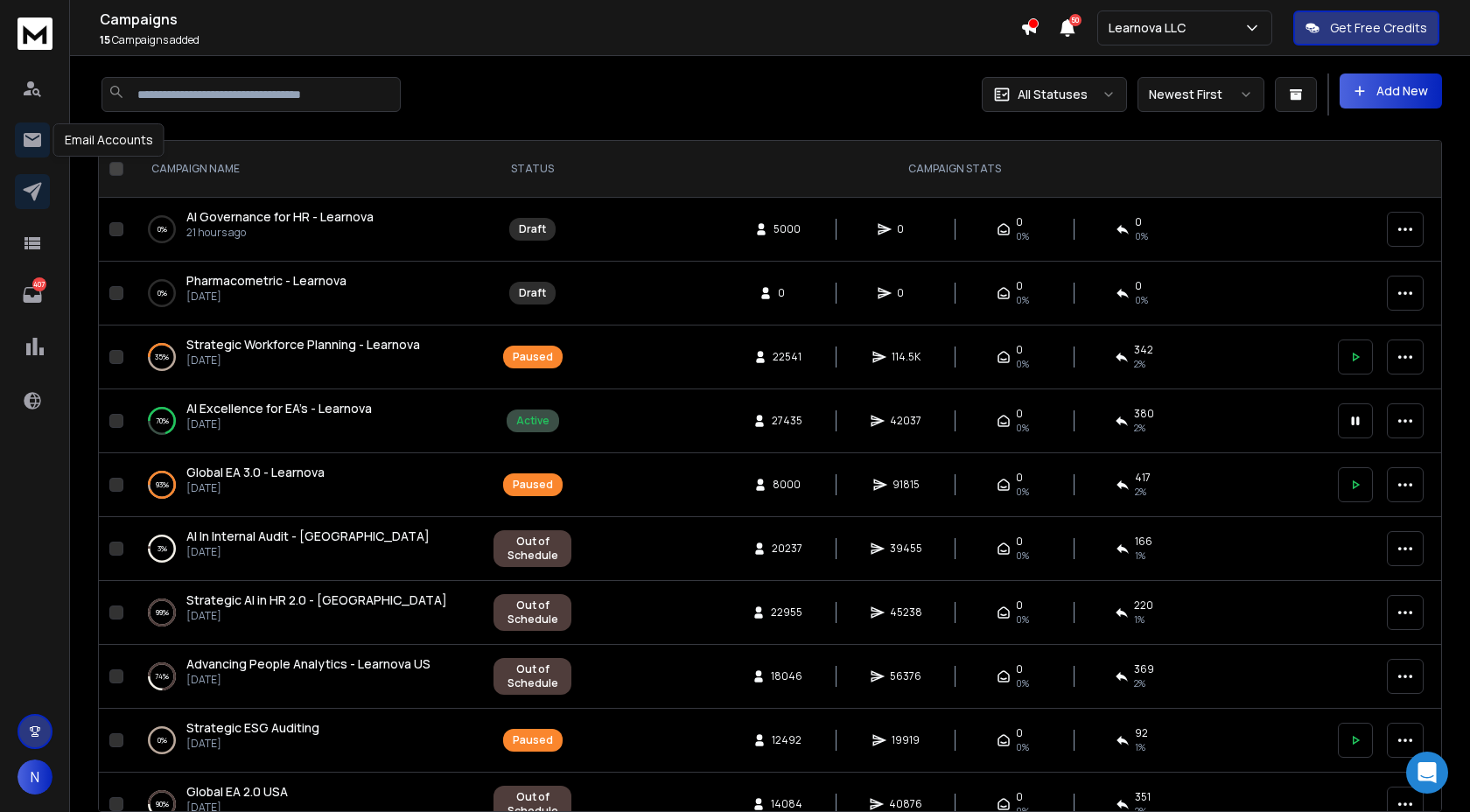
click at [31, 128] on link at bounding box center [32, 140] width 35 height 35
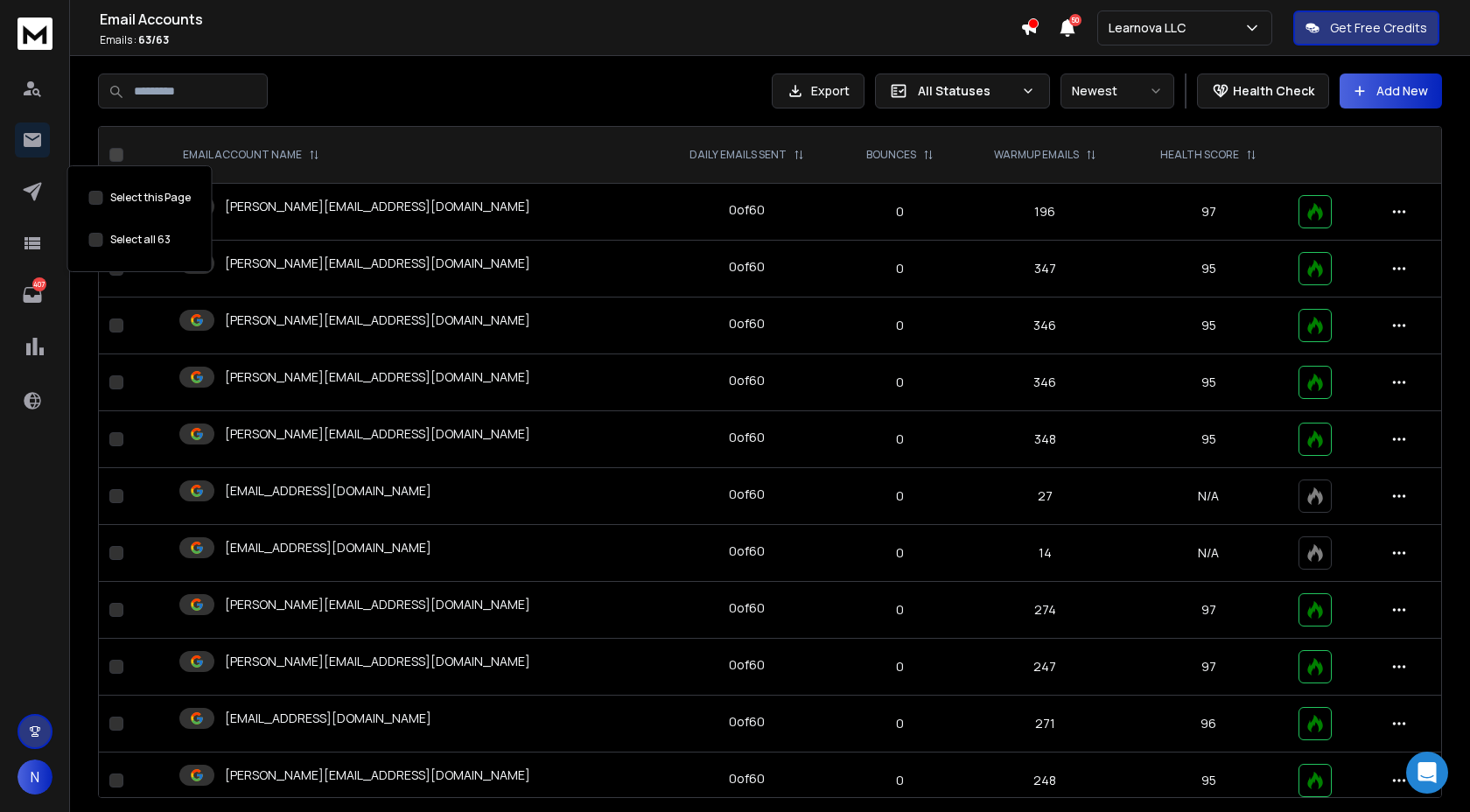
click at [118, 154] on button "Select this Page" at bounding box center [117, 154] width 14 height 14
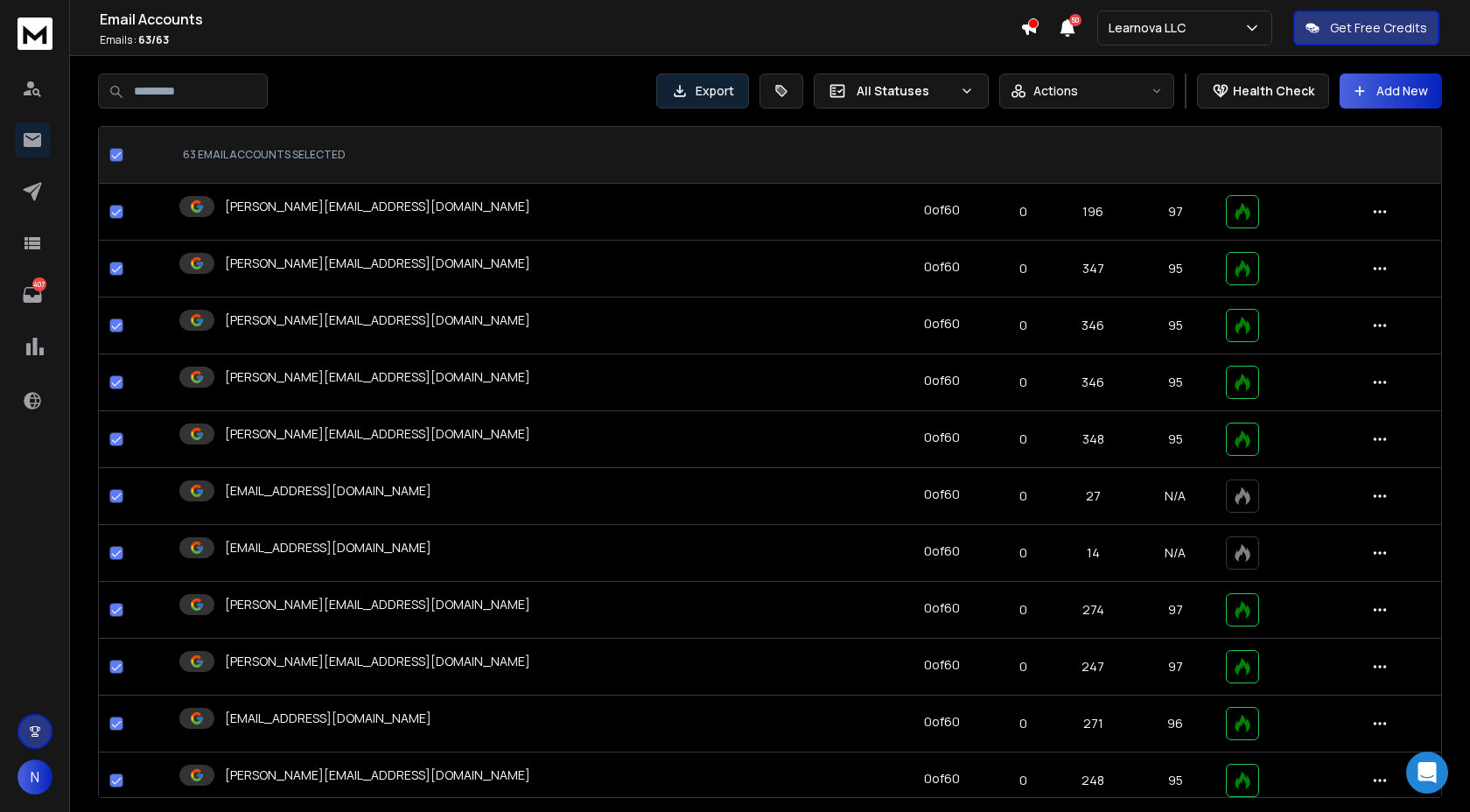
click at [724, 100] on button "Export" at bounding box center [702, 91] width 92 height 35
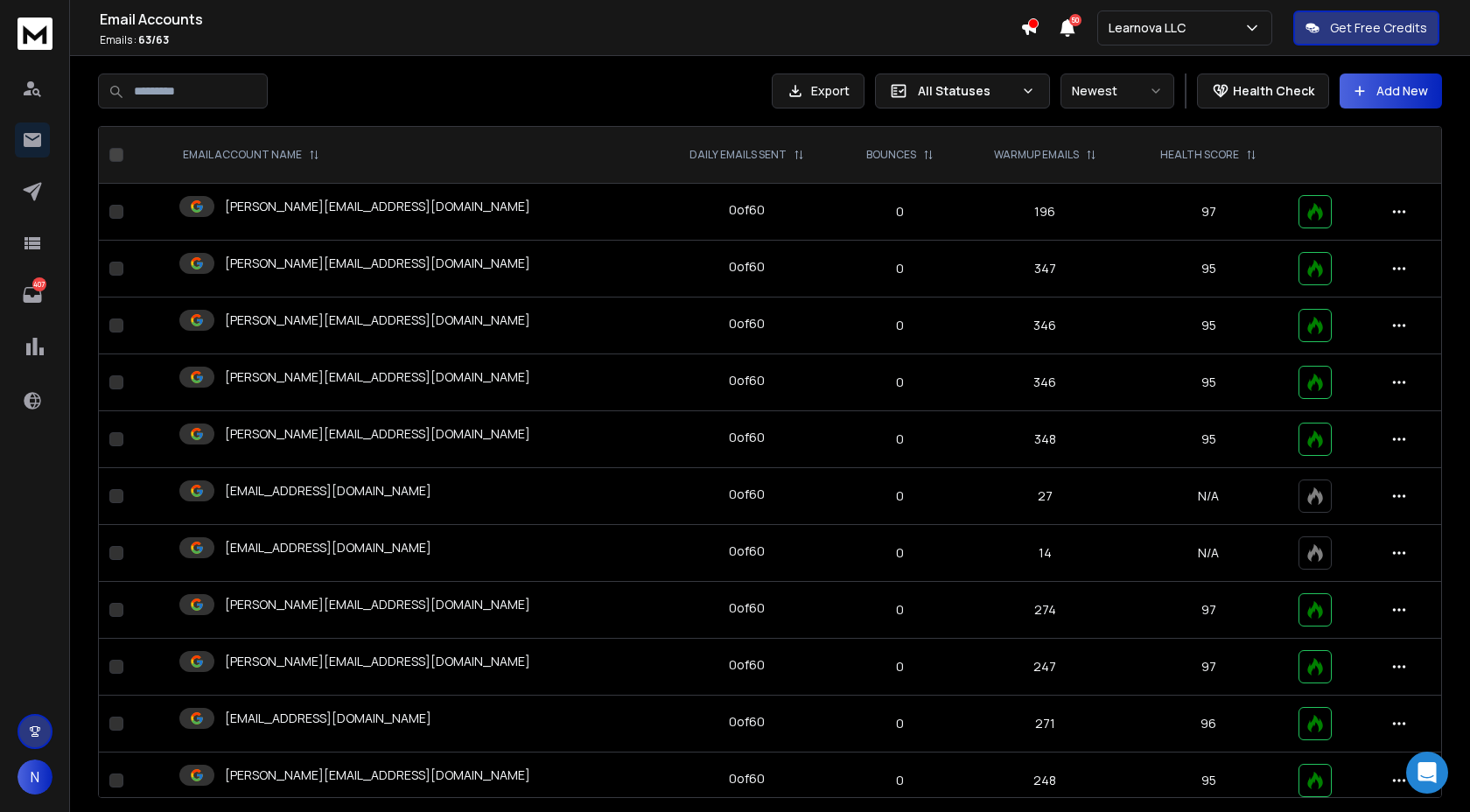
click at [144, 100] on input at bounding box center [183, 91] width 170 height 35
paste input "**********"
type input "**********"
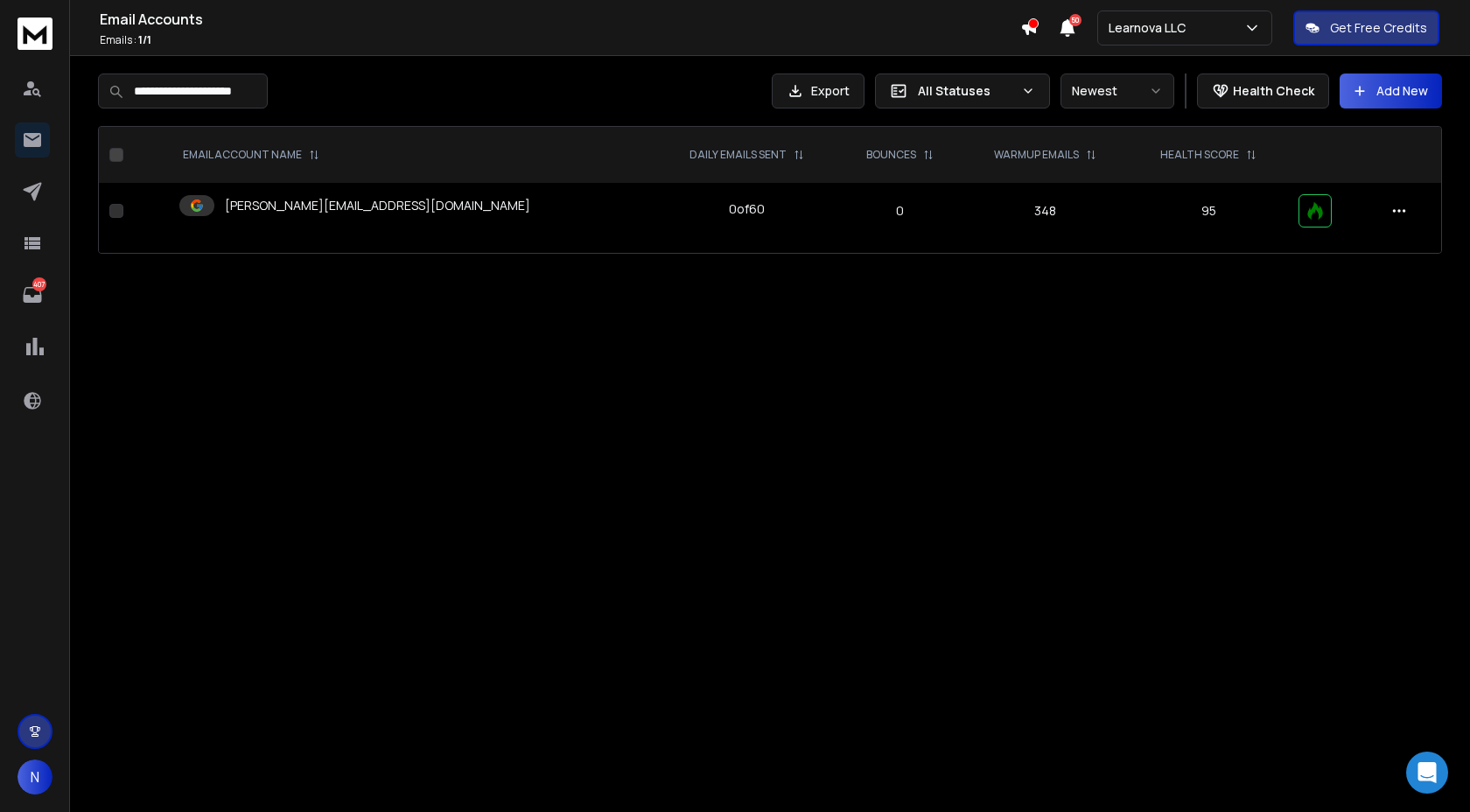
click at [288, 201] on p "[PERSON_NAME][EMAIL_ADDRESS][DOMAIN_NAME]" at bounding box center [377, 206] width 305 height 17
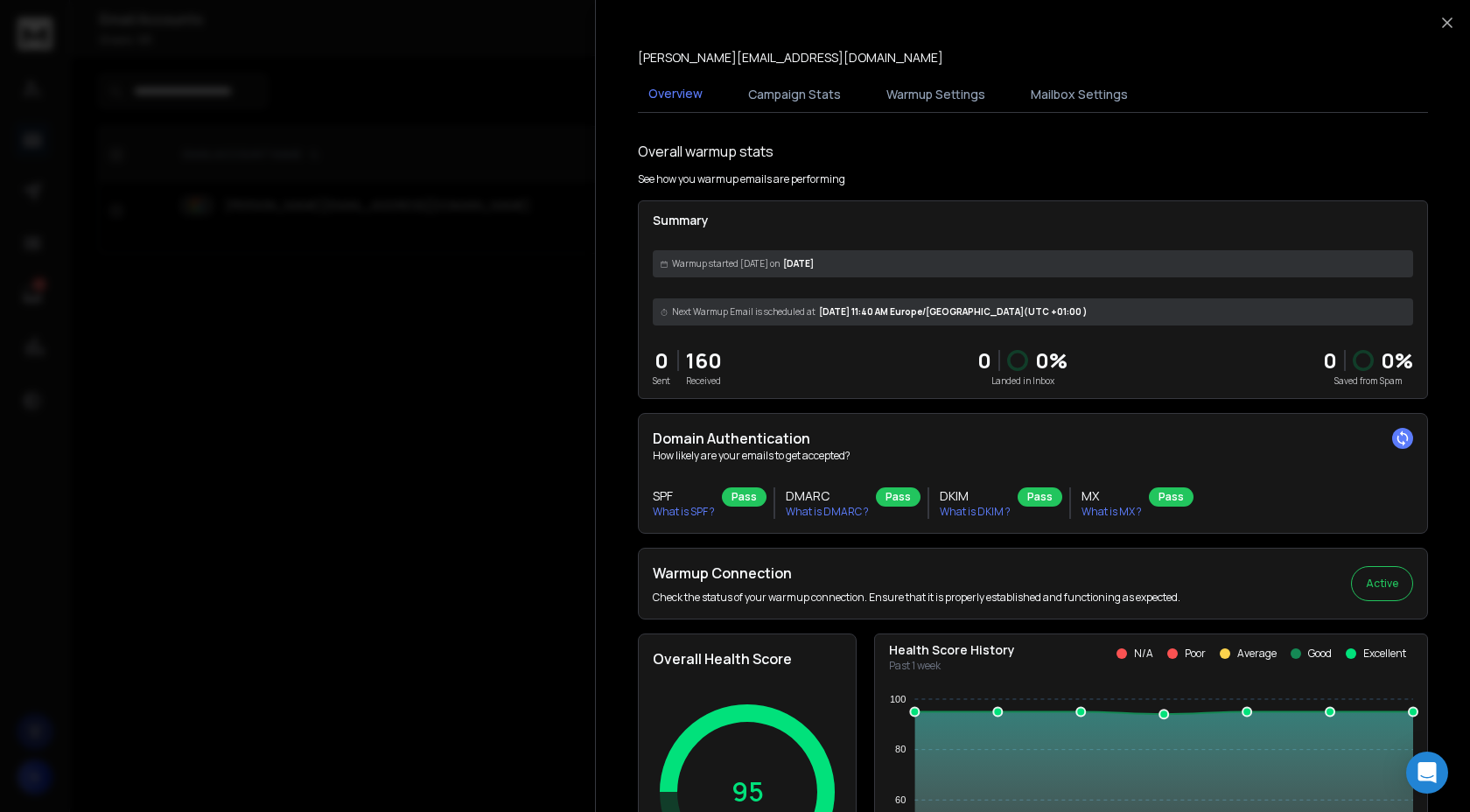
click at [773, 89] on button "Campaign Stats" at bounding box center [794, 94] width 114 height 39
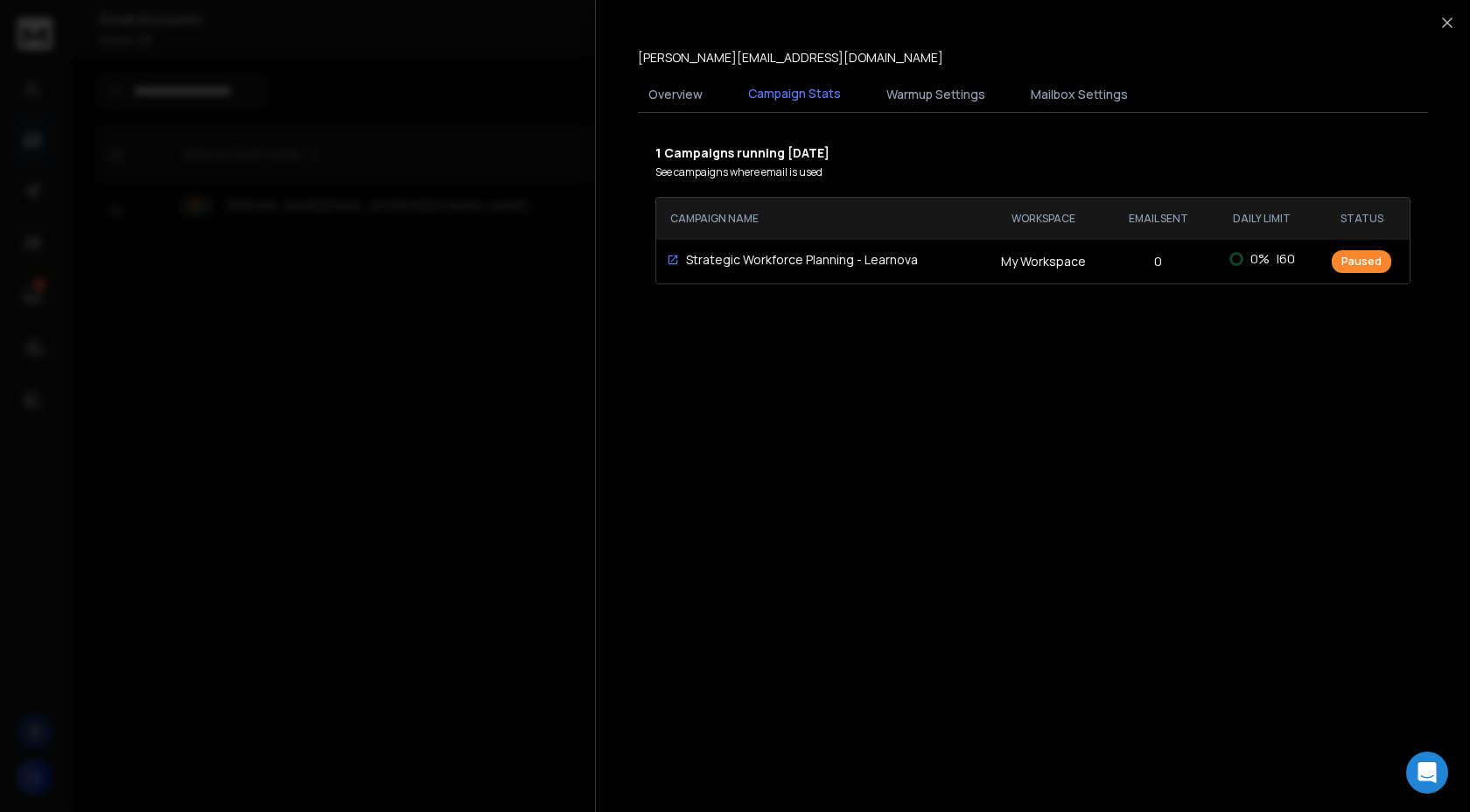
click at [482, 239] on div at bounding box center [735, 406] width 1470 height 812
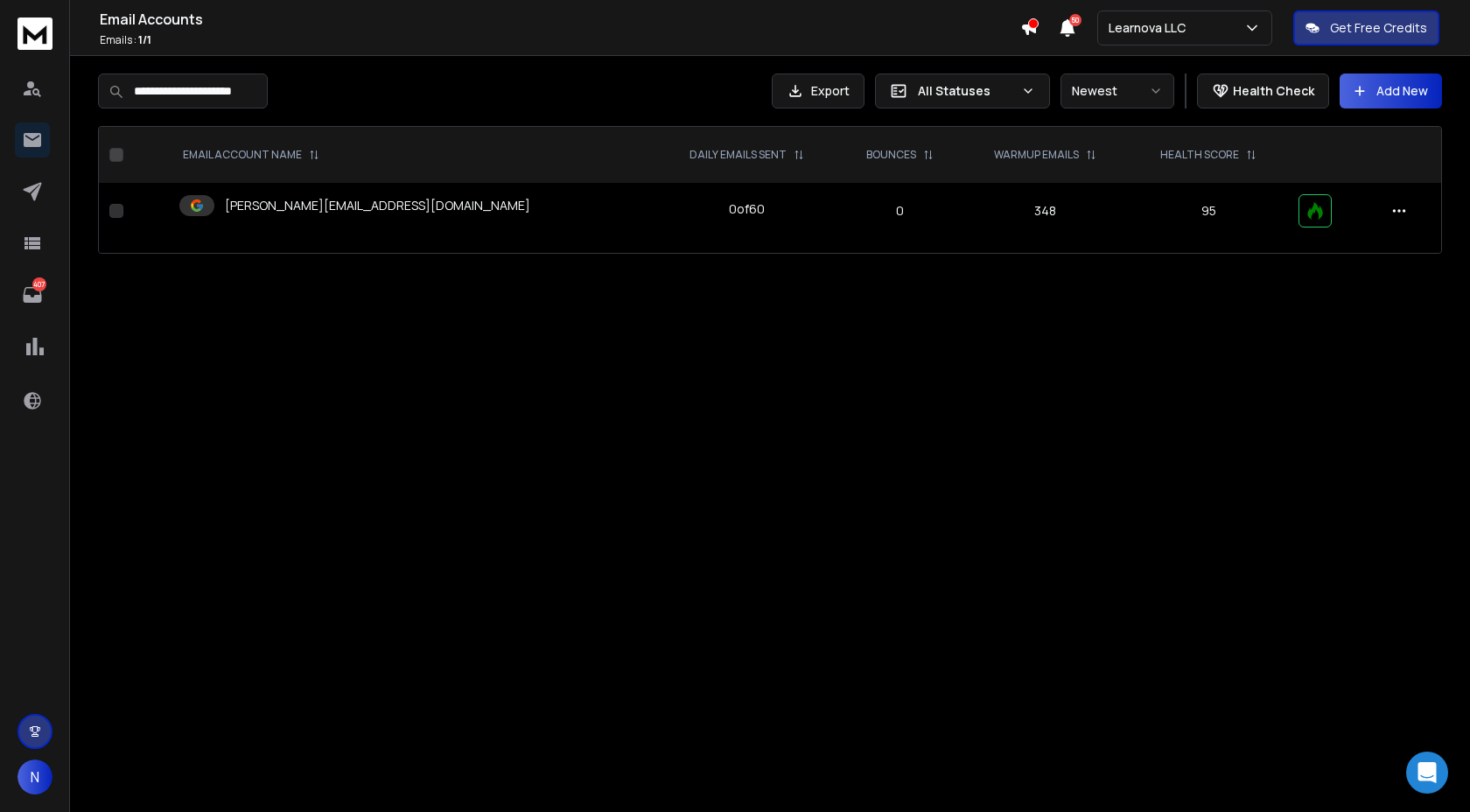
click at [207, 93] on input "**********" at bounding box center [183, 91] width 170 height 35
paste input
type input "**********"
click at [268, 198] on p "[PERSON_NAME][EMAIL_ADDRESS][DOMAIN_NAME]" at bounding box center [377, 206] width 305 height 17
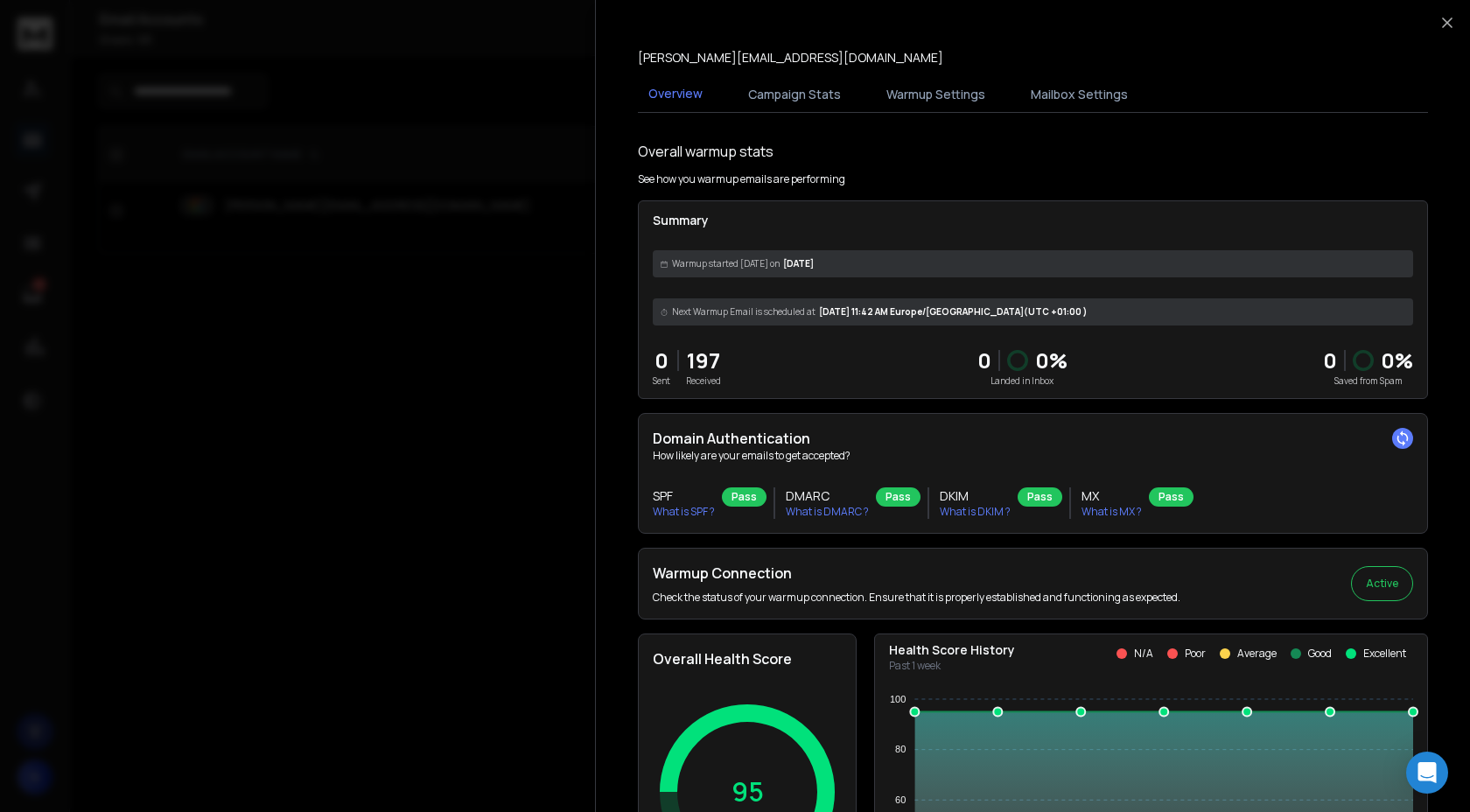
click at [801, 85] on button "Campaign Stats" at bounding box center [794, 94] width 114 height 39
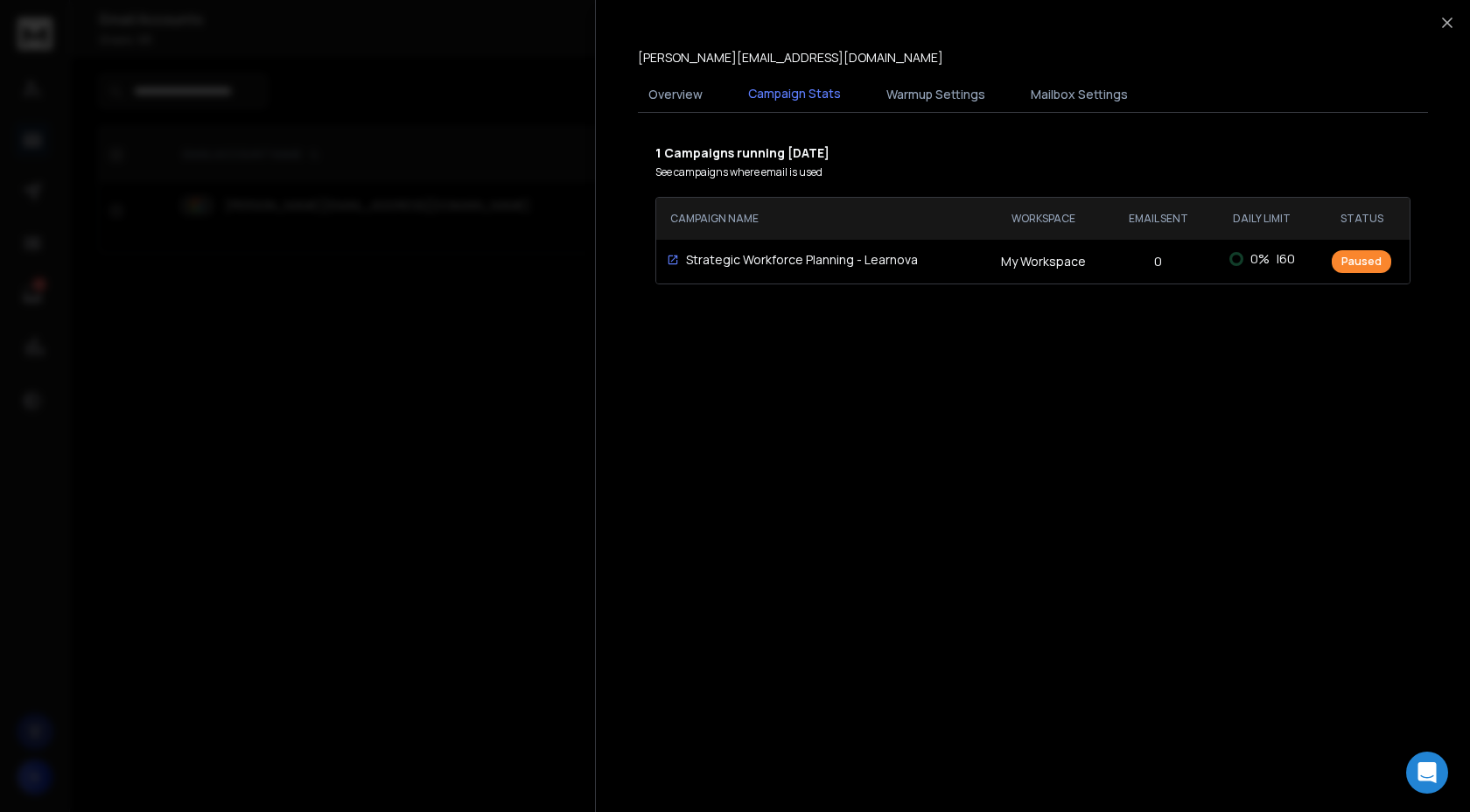
click at [560, 385] on div at bounding box center [735, 406] width 1470 height 812
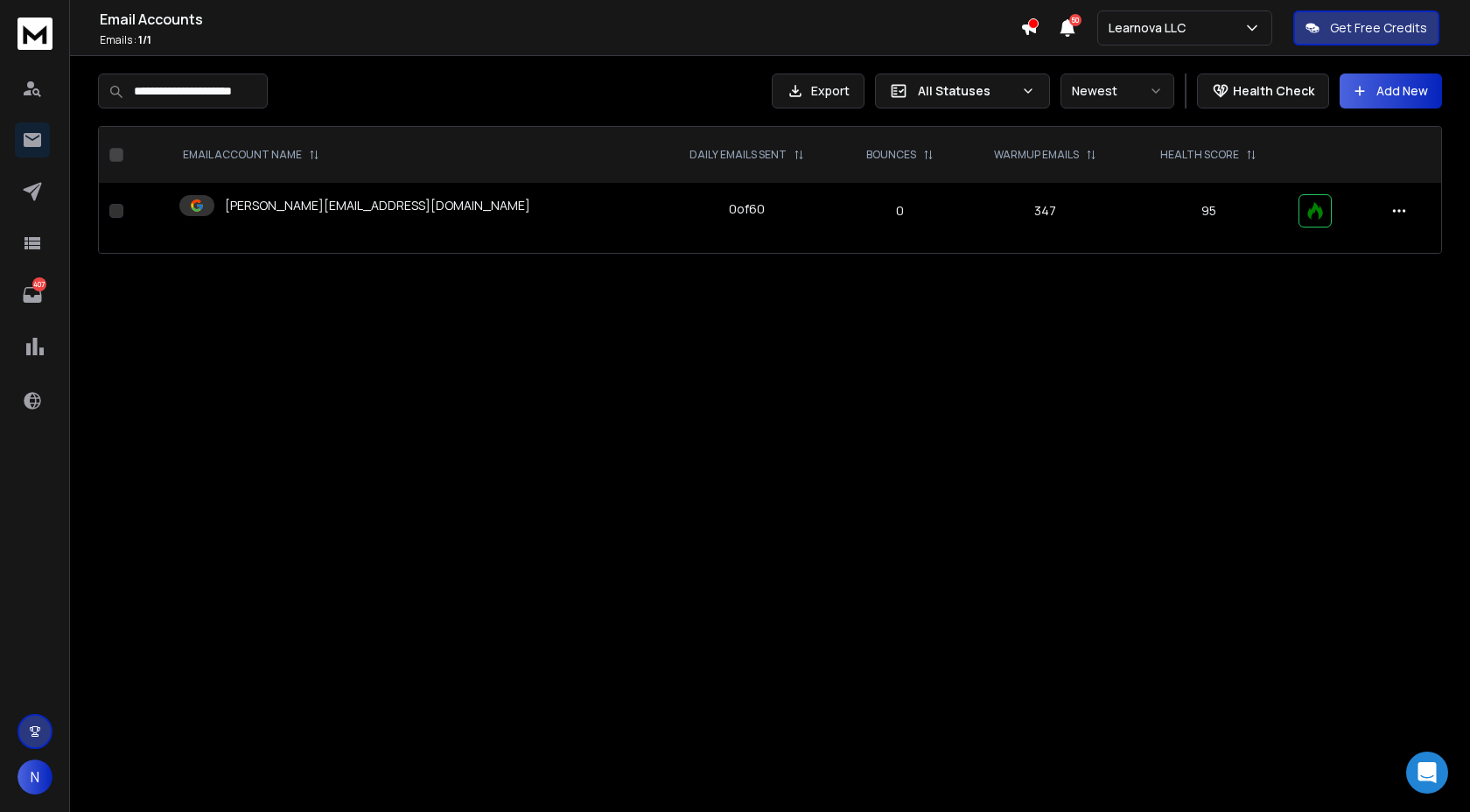
click at [232, 101] on input "**********" at bounding box center [183, 91] width 170 height 35
paste input
type input "**********"
click at [260, 205] on p "[PERSON_NAME][EMAIL_ADDRESS][DOMAIN_NAME]" at bounding box center [377, 206] width 305 height 17
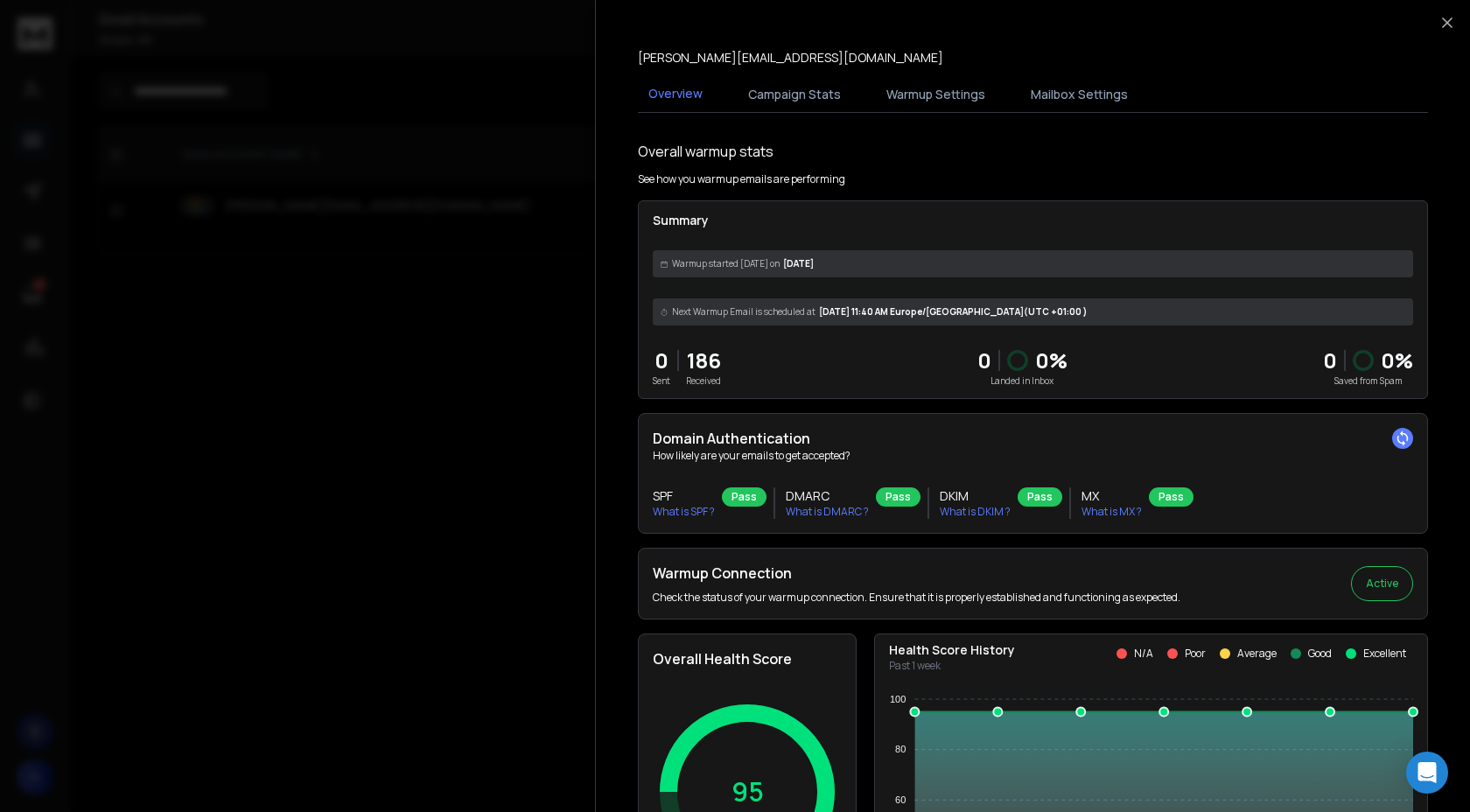
click at [930, 101] on button "Warmup Settings" at bounding box center [936, 94] width 120 height 39
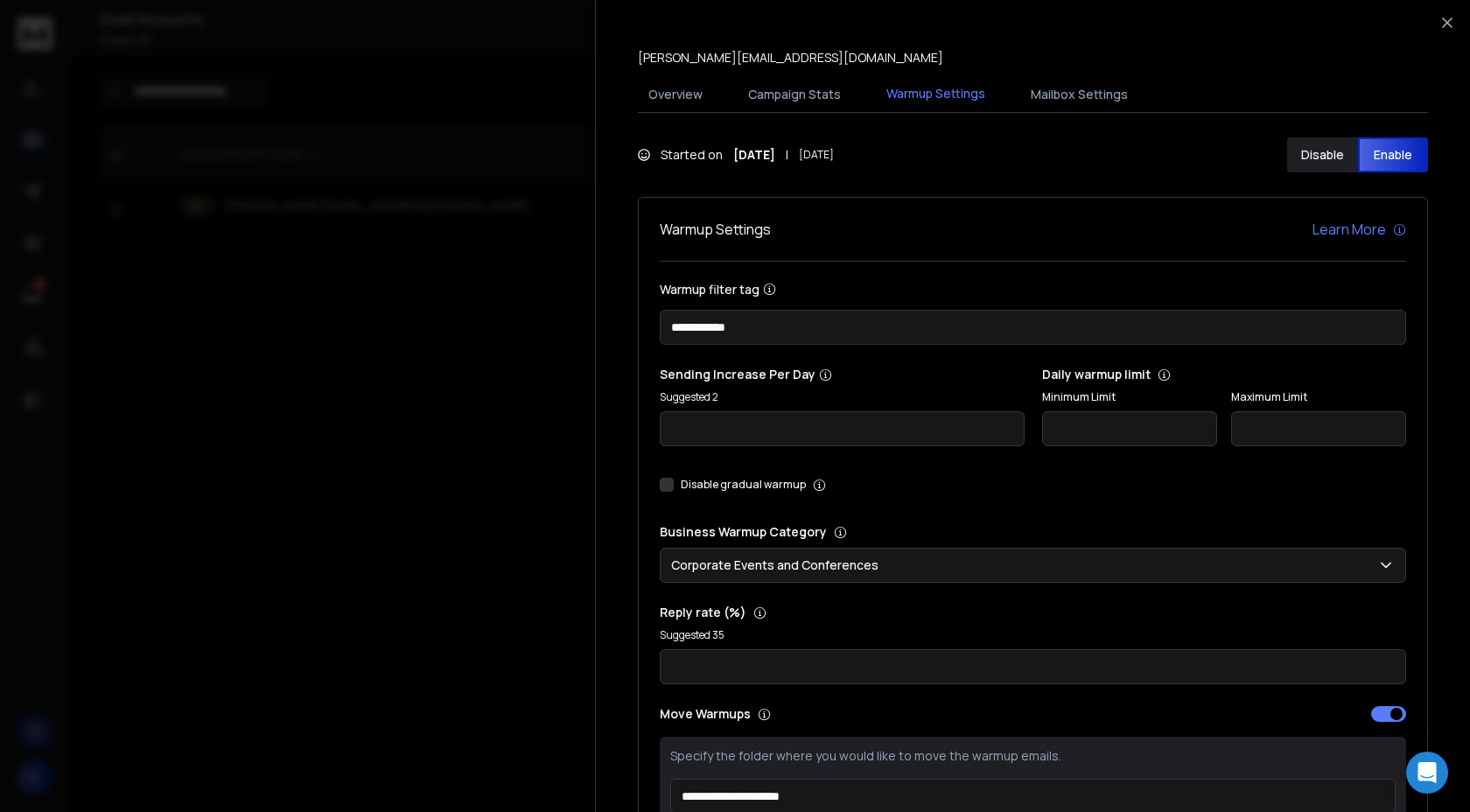
click at [835, 104] on button "Campaign Stats" at bounding box center [794, 94] width 114 height 39
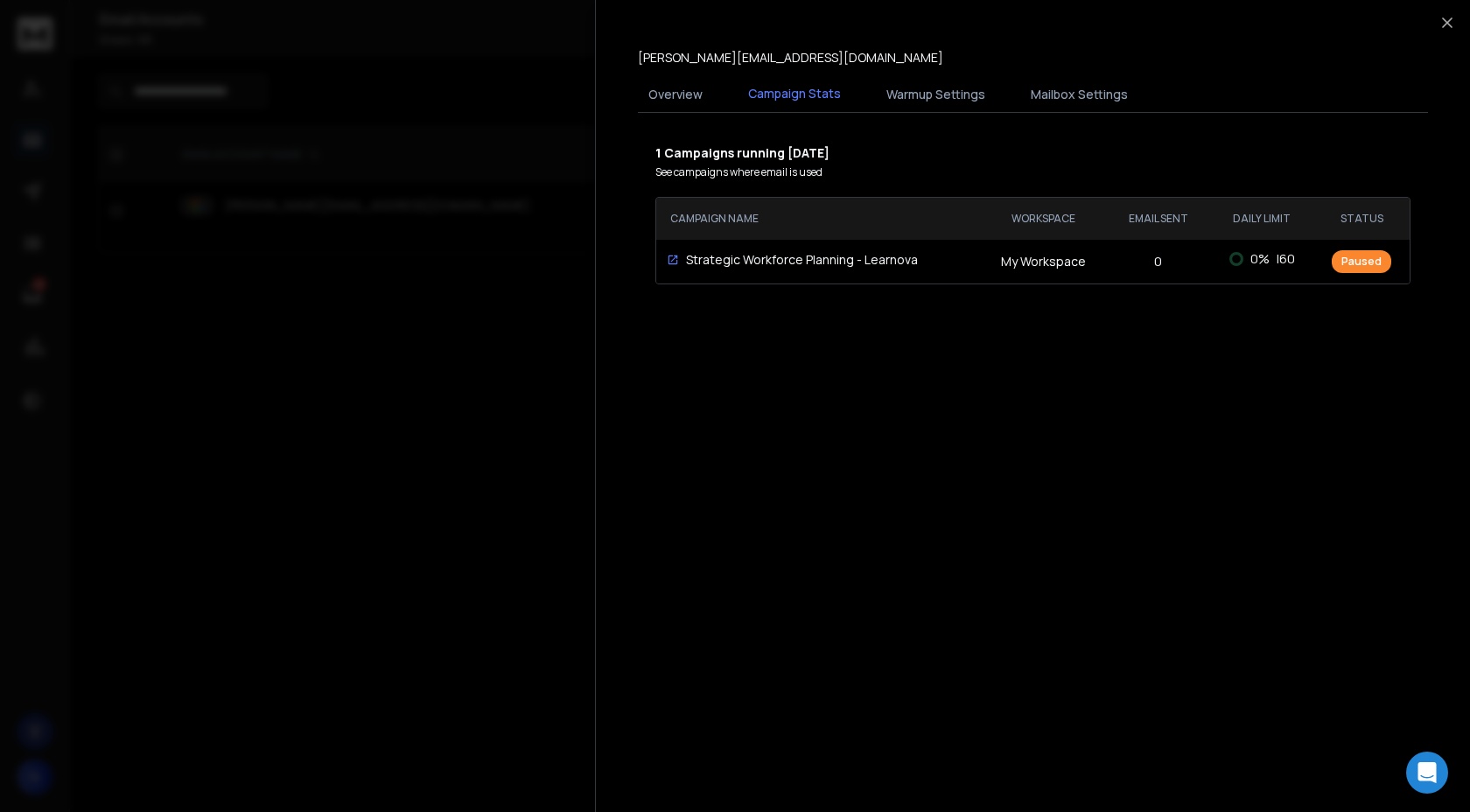
click at [574, 356] on div at bounding box center [735, 406] width 1470 height 812
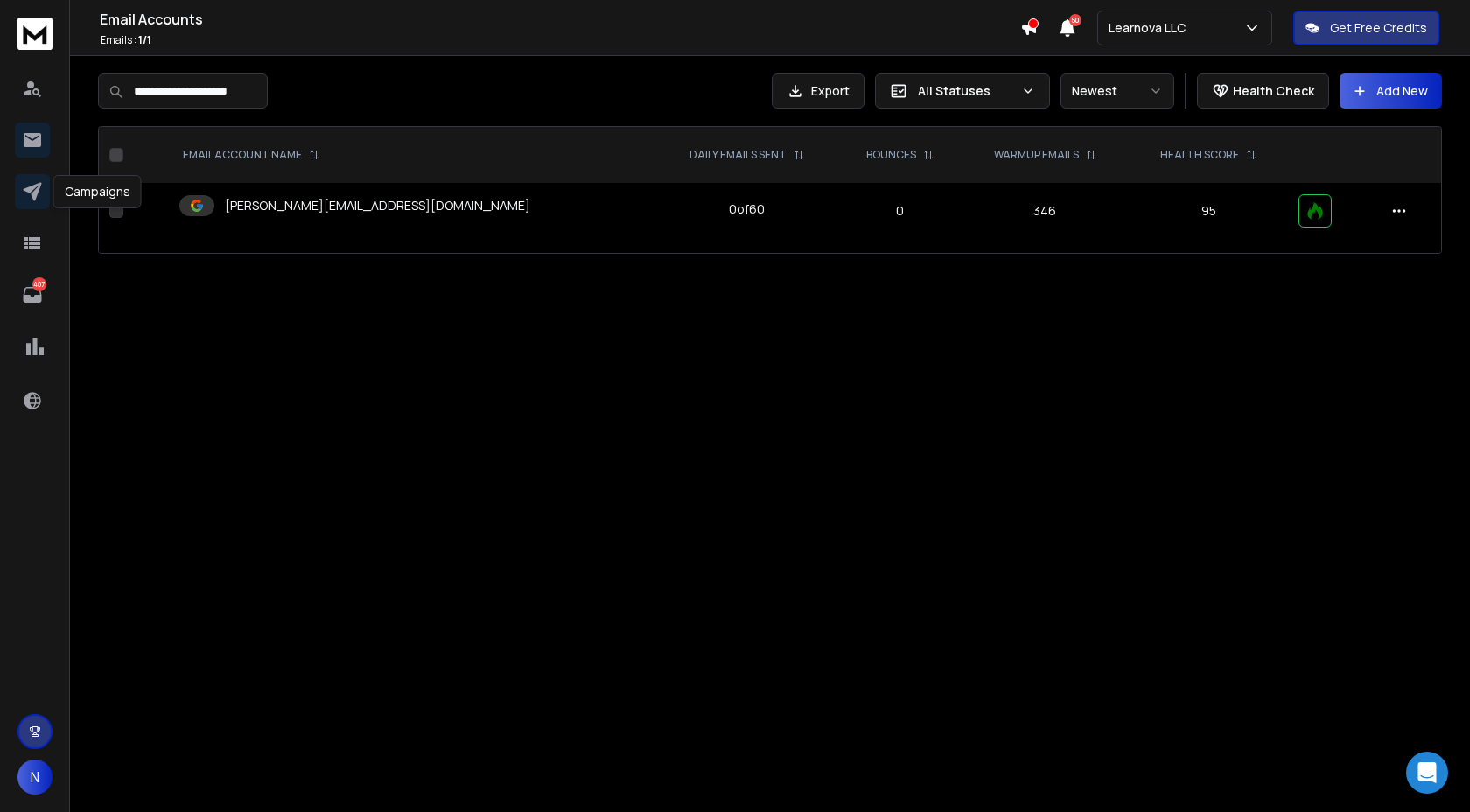
click at [34, 185] on icon at bounding box center [31, 190] width 18 height 18
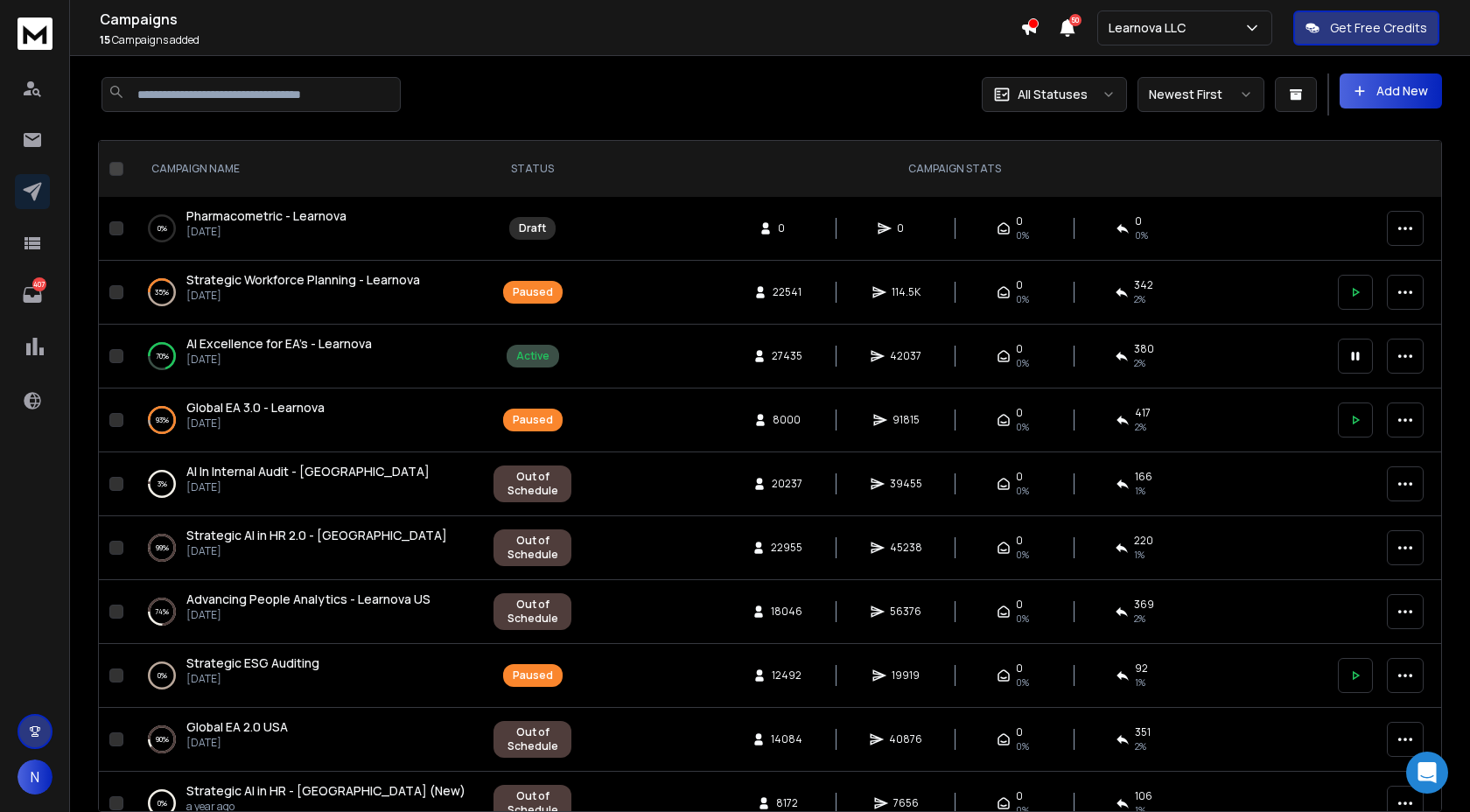
scroll to position [68, 0]
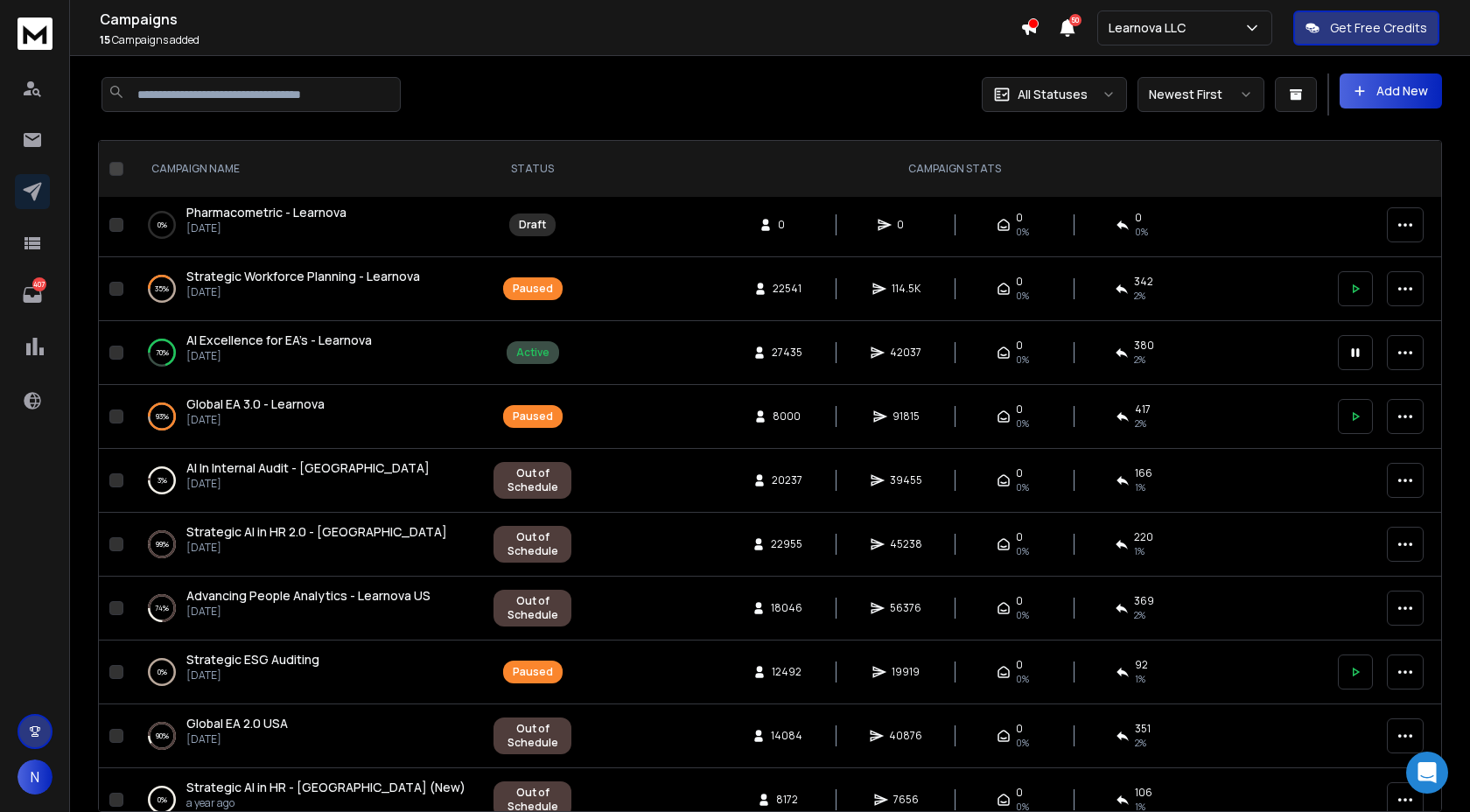
click at [304, 341] on span "AI Excellence for EA's - Learnova" at bounding box center [279, 339] width 186 height 17
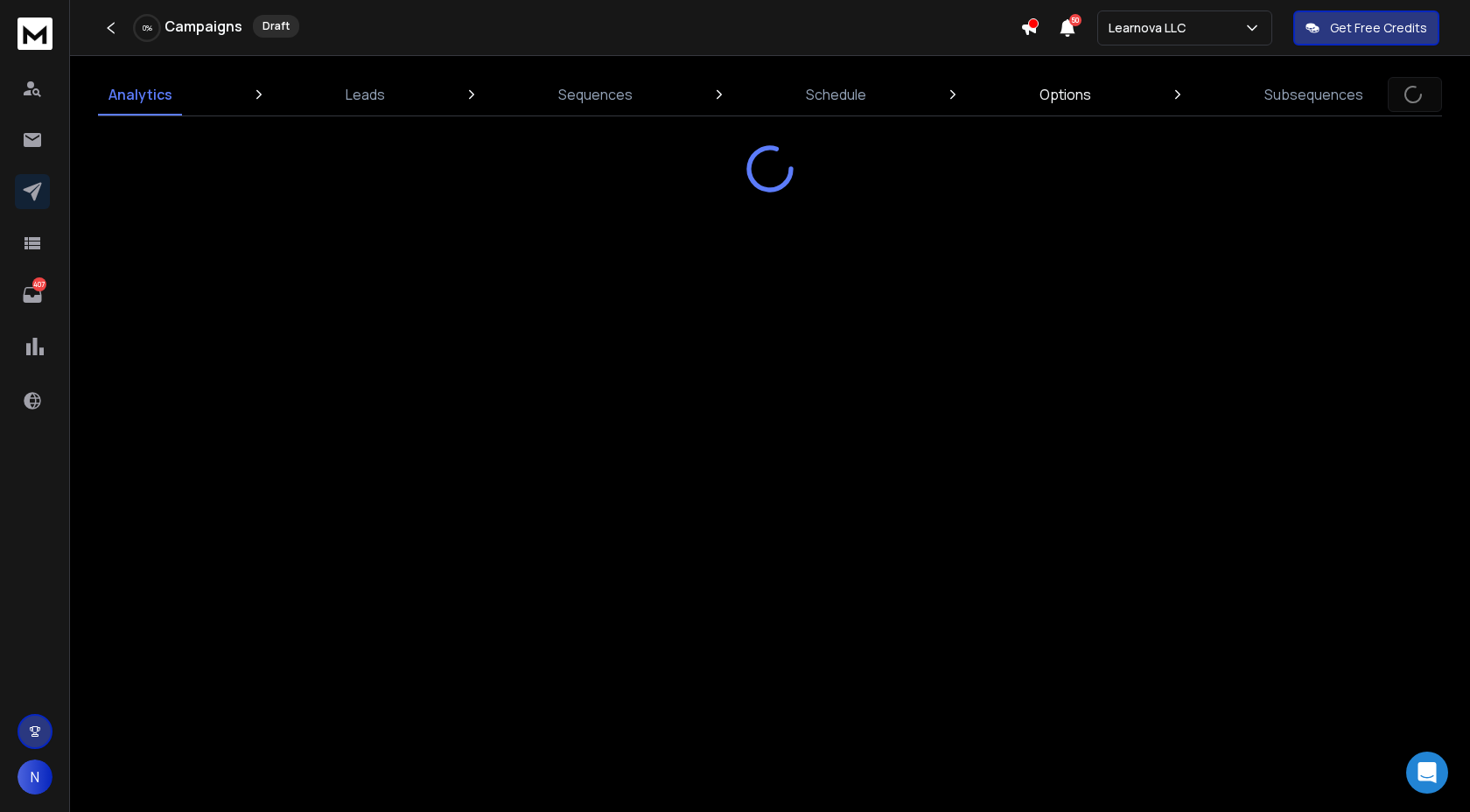
click at [1070, 91] on p "Options" at bounding box center [1065, 94] width 51 height 21
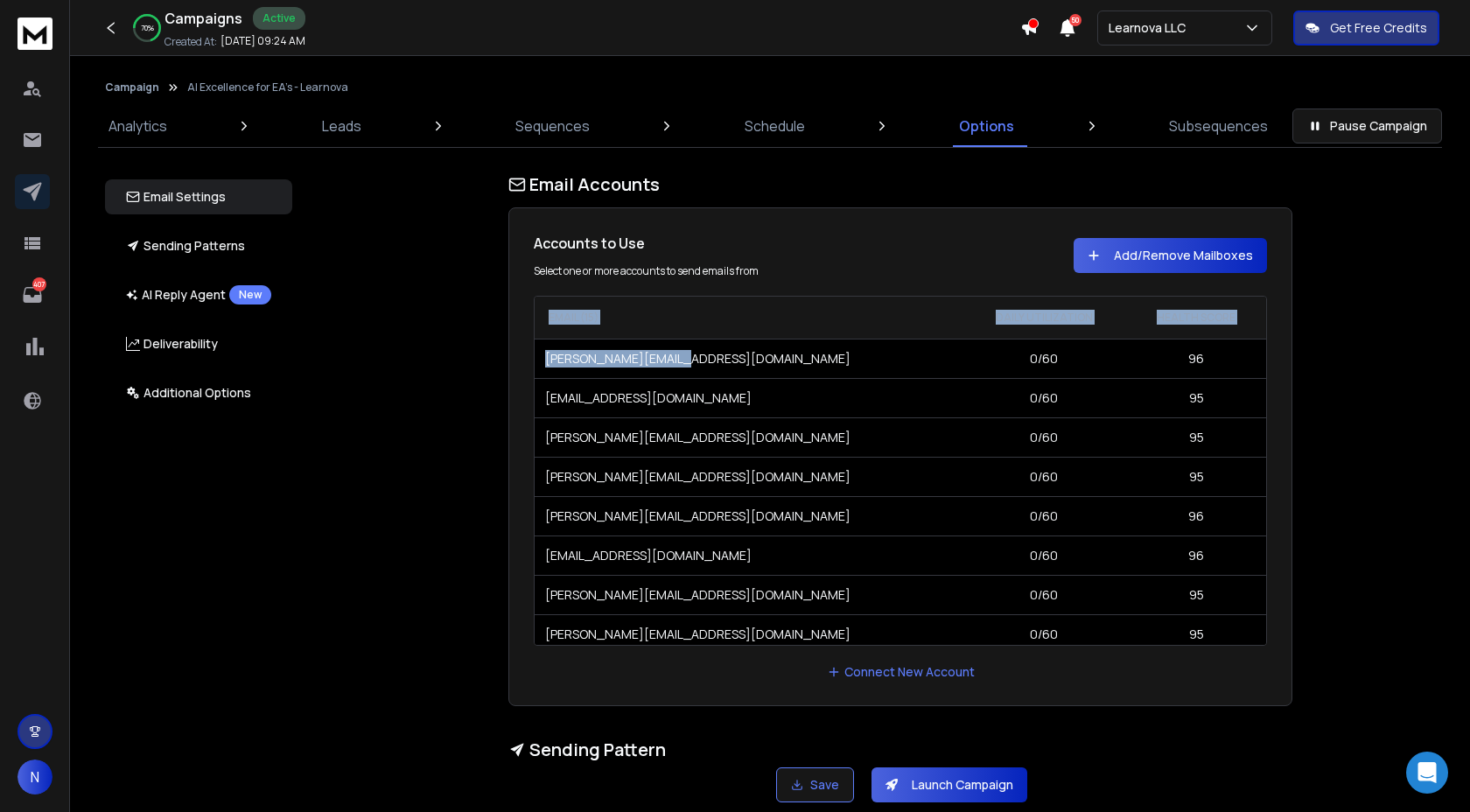
drag, startPoint x: 685, startPoint y: 360, endPoint x: 529, endPoint y: 357, distance: 156.0
click at [529, 357] on div "Accounts to Use Select one or more accounts to send emails from Add/Remove Mail…" at bounding box center [900, 456] width 784 height 498
copy table "EMAIL (15) DAILY UTILIZATION HEALTH SCORE [PERSON_NAME][EMAIL_ADDRESS][DOMAIN_N…"
click at [403, 443] on div "Email Accounts Accounts to Use Select one or more accounts to send emails from …" at bounding box center [911, 465] width 1181 height 588
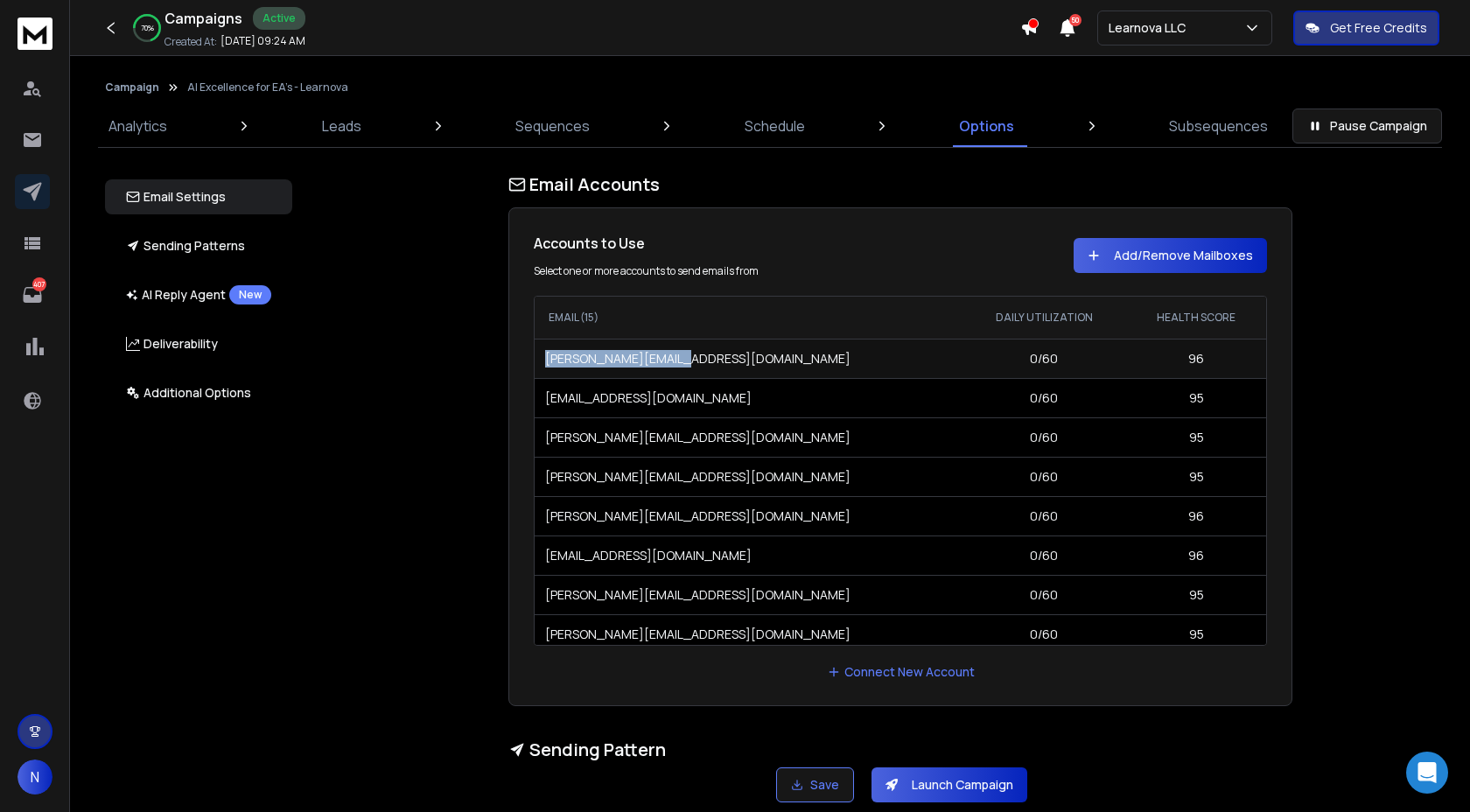
drag, startPoint x: 675, startPoint y: 355, endPoint x: 545, endPoint y: 363, distance: 130.2
click at [545, 363] on div "[PERSON_NAME][EMAIL_ADDRESS][DOMAIN_NAME]" at bounding box center [748, 358] width 407 height 17
copy p "[PERSON_NAME][EMAIL_ADDRESS][DOMAIN_NAME]"
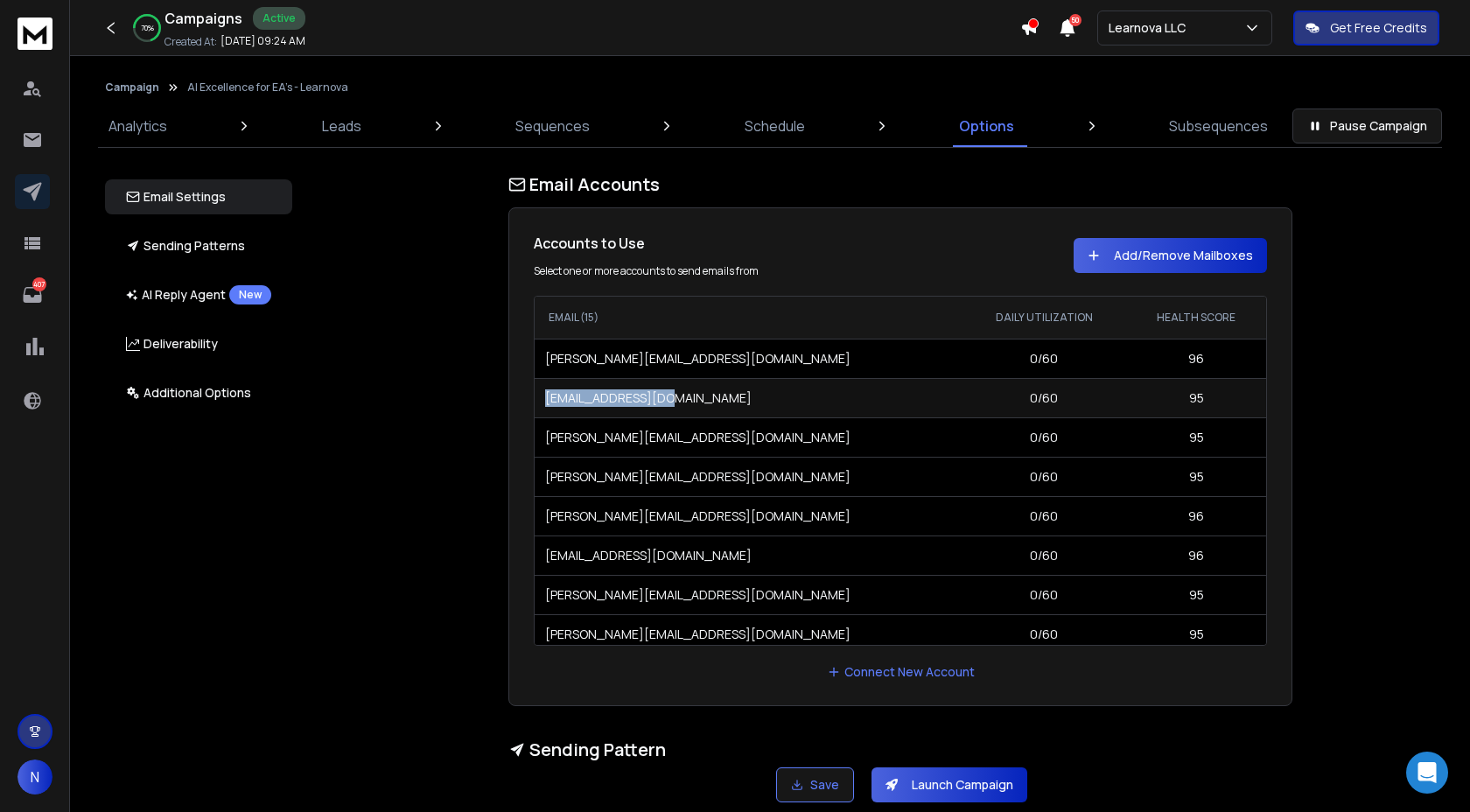
drag, startPoint x: 667, startPoint y: 406, endPoint x: 544, endPoint y: 401, distance: 123.1
click at [544, 401] on td "[EMAIL_ADDRESS][DOMAIN_NAME]" at bounding box center [748, 397] width 427 height 40
copy p "[EMAIL_ADDRESS][DOMAIN_NAME]"
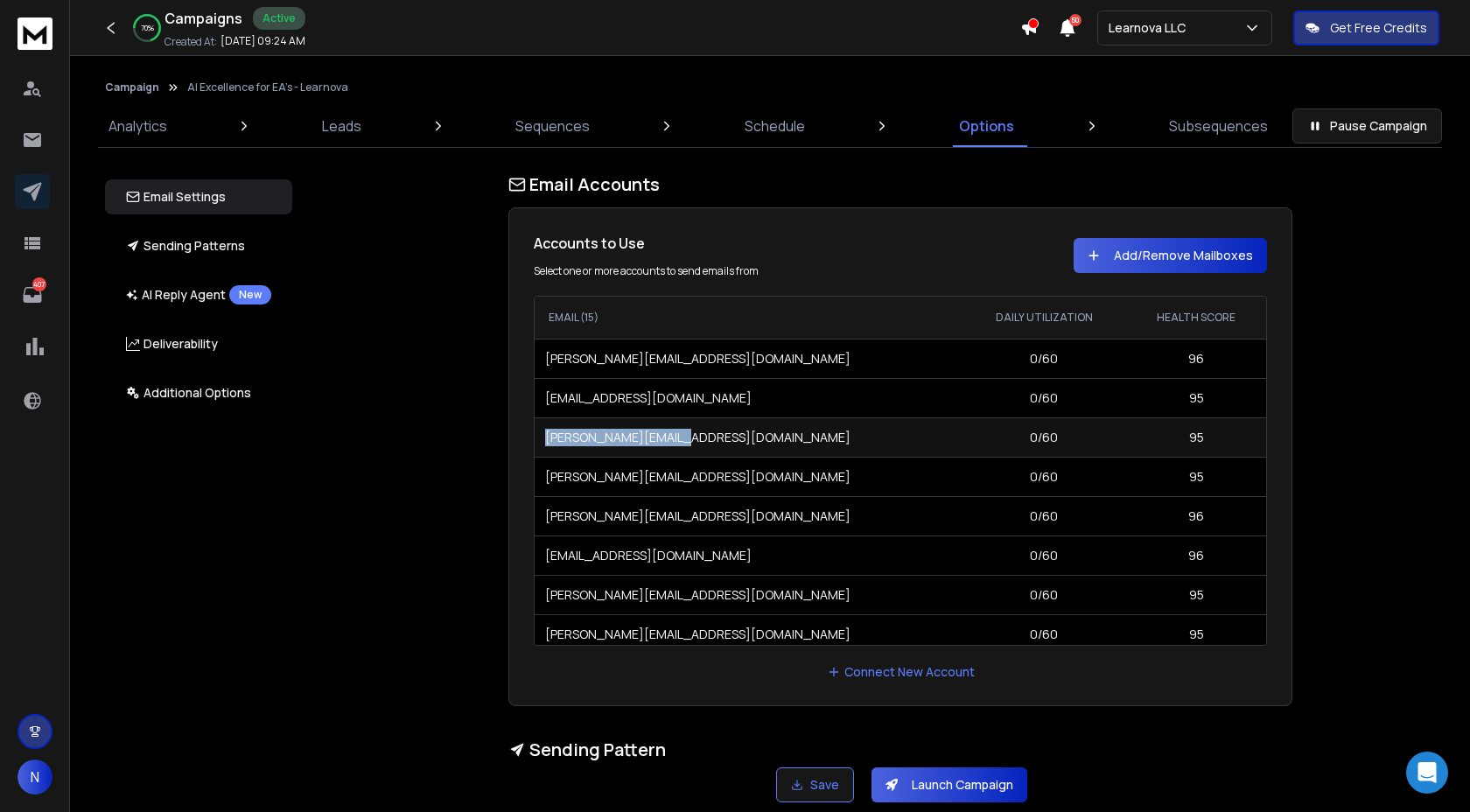
drag, startPoint x: 674, startPoint y: 434, endPoint x: 542, endPoint y: 444, distance: 132.4
click at [542, 444] on td "[PERSON_NAME][EMAIL_ADDRESS][DOMAIN_NAME]" at bounding box center [748, 437] width 427 height 40
copy p "[PERSON_NAME][EMAIL_ADDRESS][DOMAIN_NAME]"
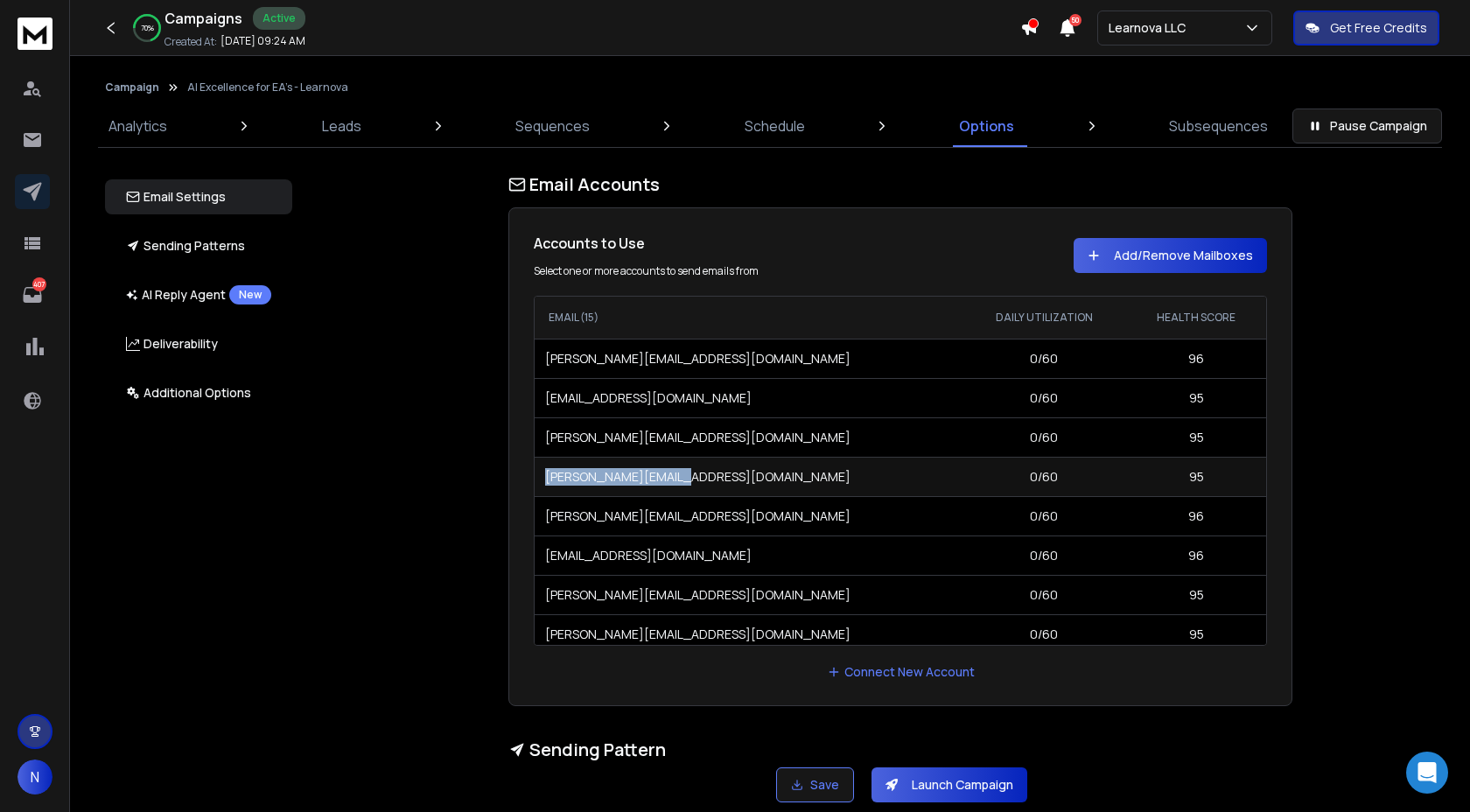
drag, startPoint x: 673, startPoint y: 482, endPoint x: 543, endPoint y: 475, distance: 130.2
click at [545, 475] on div "[PERSON_NAME][EMAIL_ADDRESS][DOMAIN_NAME]" at bounding box center [748, 477] width 407 height 17
copy p "[PERSON_NAME][EMAIL_ADDRESS][DOMAIN_NAME]"
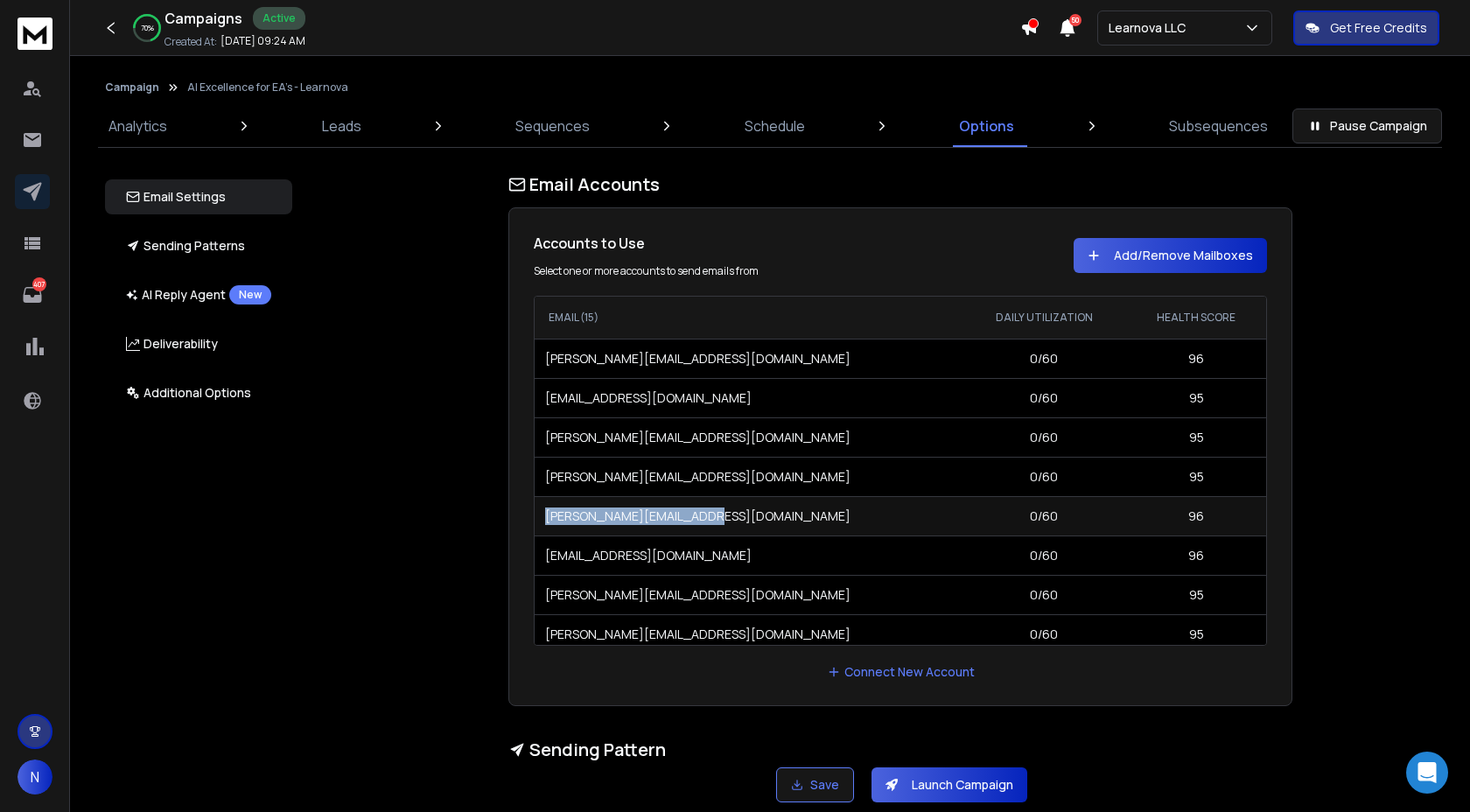
drag, startPoint x: 692, startPoint y: 520, endPoint x: 541, endPoint y: 521, distance: 151.0
click at [541, 521] on td "[PERSON_NAME][EMAIL_ADDRESS][DOMAIN_NAME]" at bounding box center [748, 516] width 427 height 40
copy p "[PERSON_NAME][EMAIL_ADDRESS][DOMAIN_NAME]"
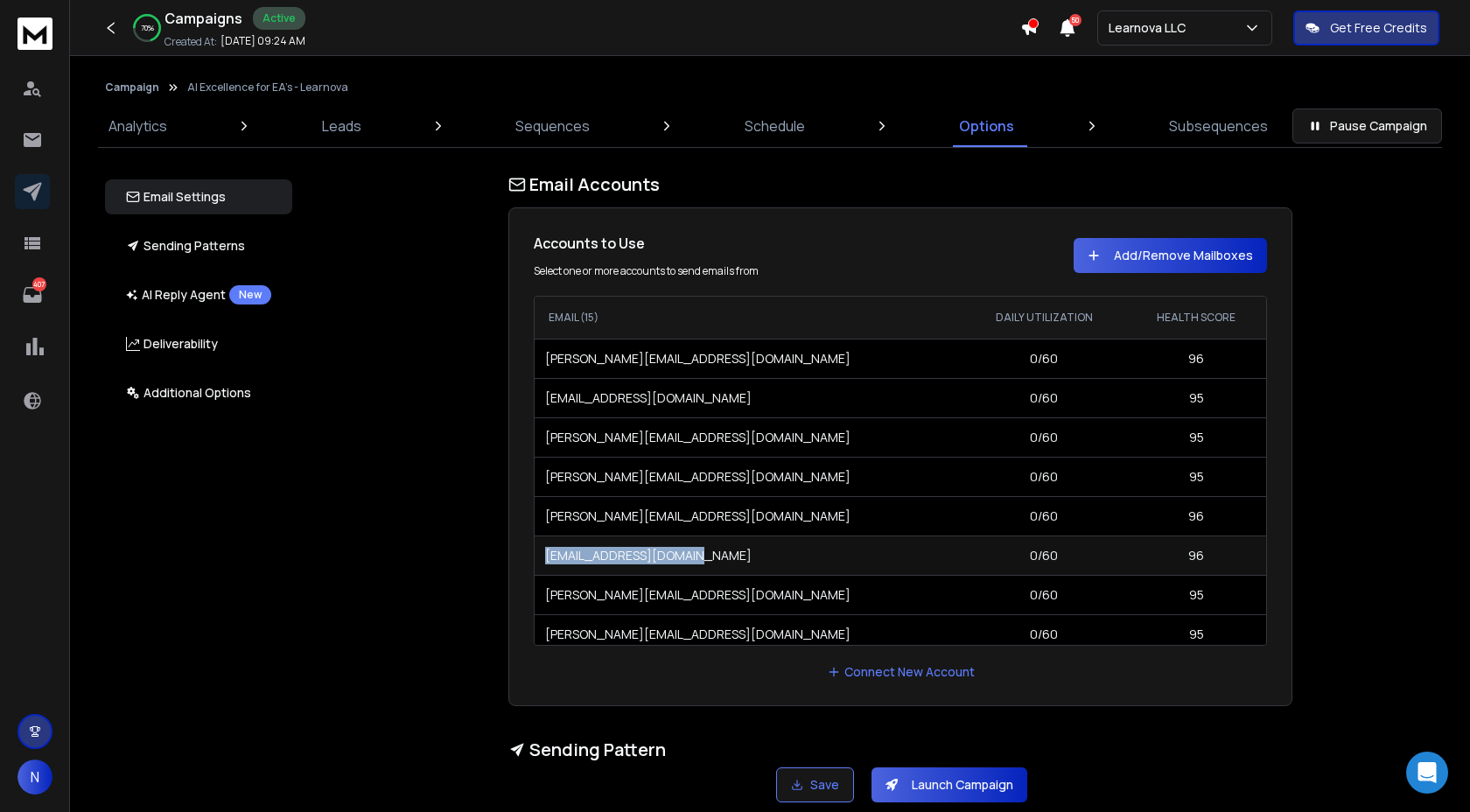
drag, startPoint x: 700, startPoint y: 559, endPoint x: 544, endPoint y: 553, distance: 156.1
click at [545, 553] on div "[EMAIL_ADDRESS][DOMAIN_NAME]" at bounding box center [748, 556] width 407 height 17
copy p "[EMAIL_ADDRESS][DOMAIN_NAME]"
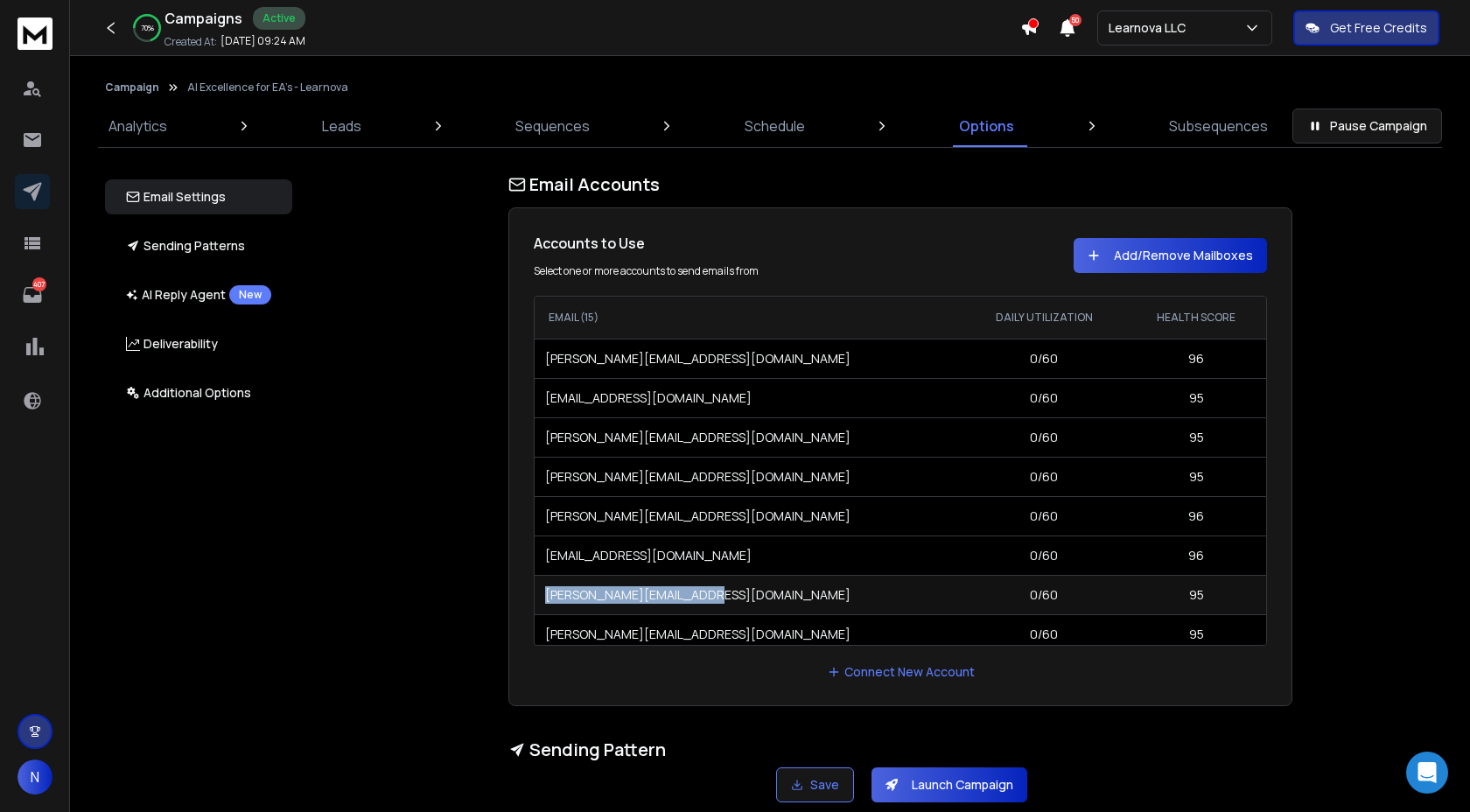
drag, startPoint x: 707, startPoint y: 598, endPoint x: 543, endPoint y: 593, distance: 164.1
click at [543, 593] on td "[PERSON_NAME][EMAIL_ADDRESS][DOMAIN_NAME]" at bounding box center [748, 594] width 427 height 40
copy p "[PERSON_NAME][EMAIL_ADDRESS][DOMAIN_NAME]"
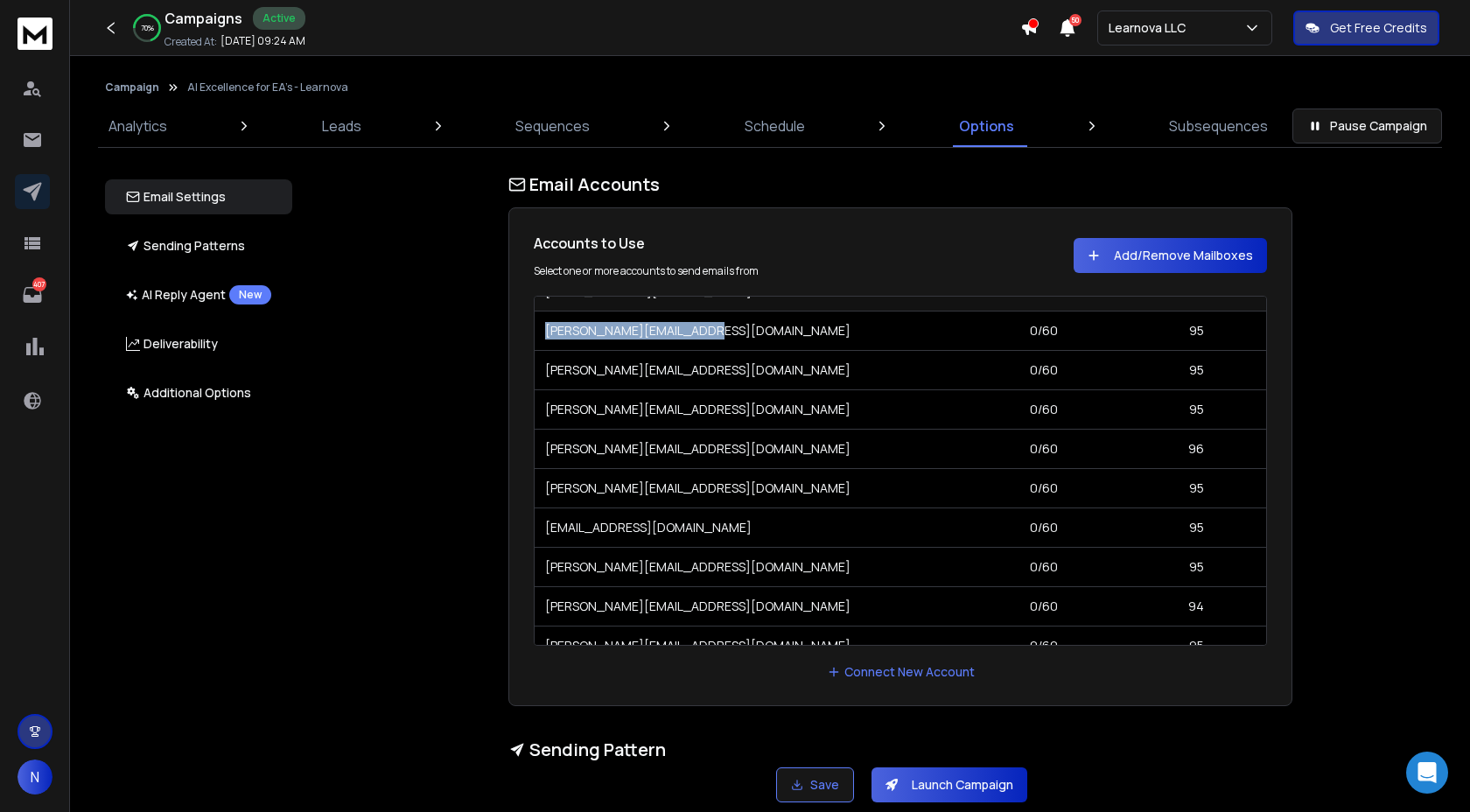
scroll to position [268, 0]
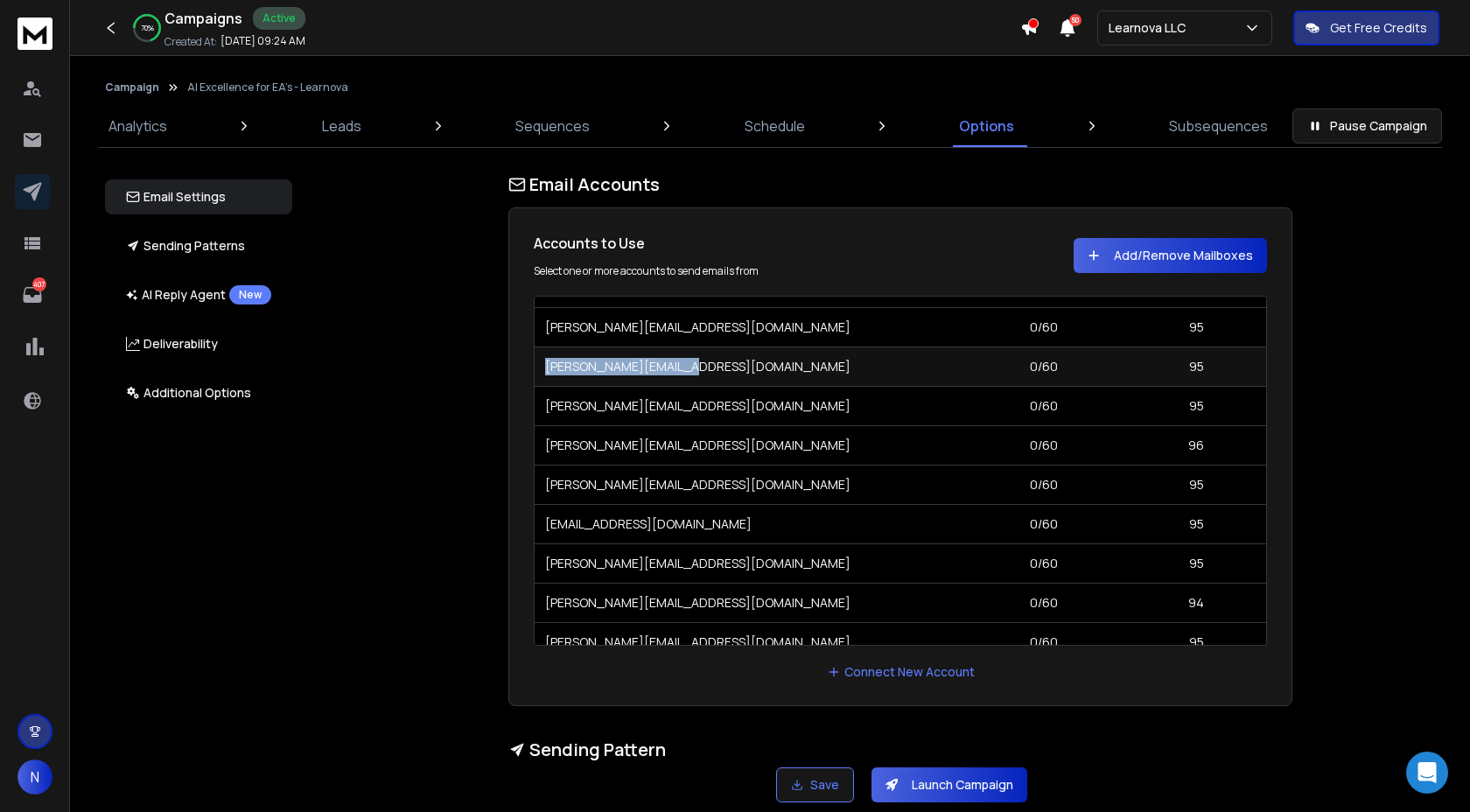
drag, startPoint x: 680, startPoint y: 372, endPoint x: 538, endPoint y: 369, distance: 142.0
click at [538, 369] on td "[PERSON_NAME][EMAIL_ADDRESS][DOMAIN_NAME]" at bounding box center [748, 366] width 427 height 40
copy p "[PERSON_NAME][EMAIL_ADDRESS][DOMAIN_NAME]"
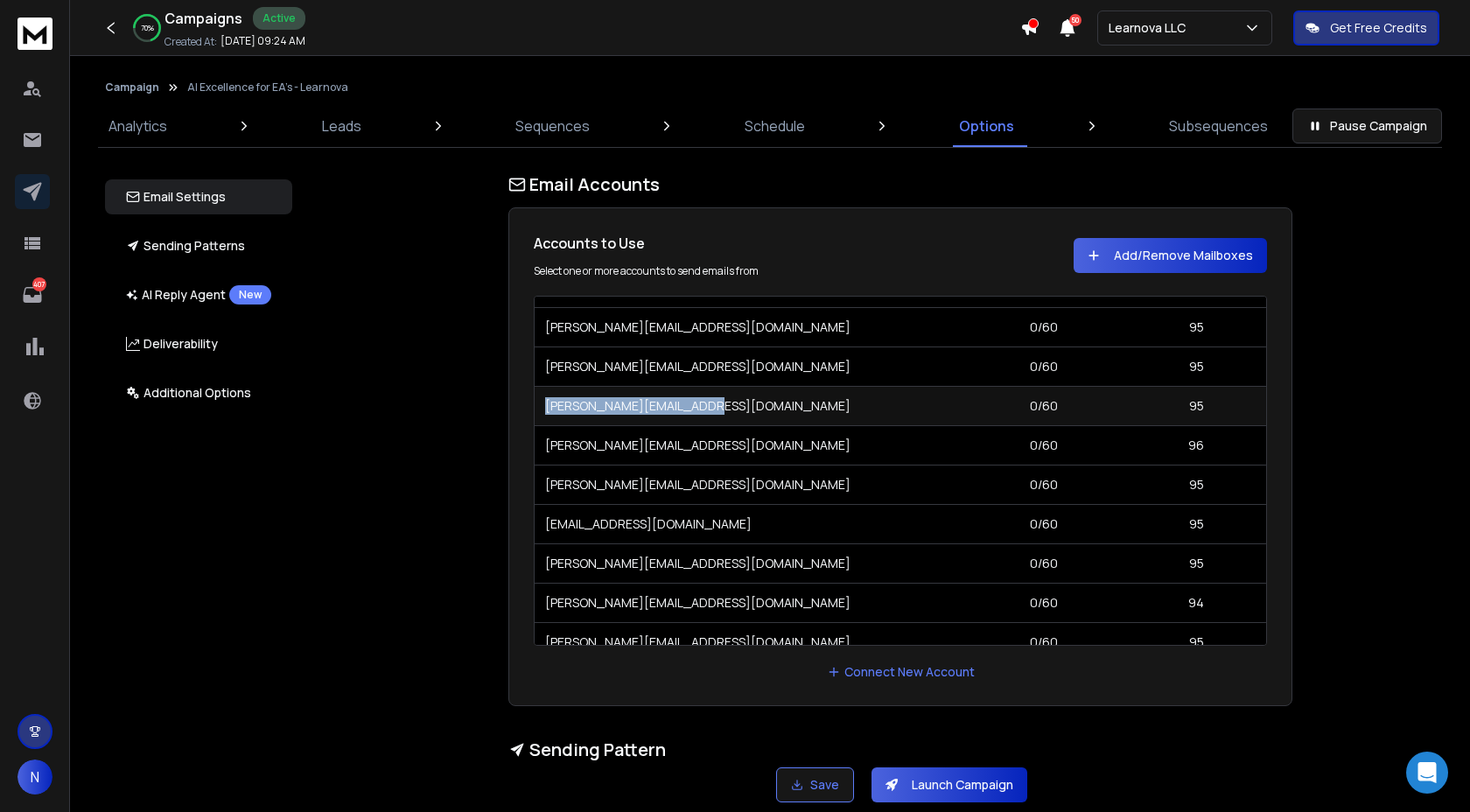
drag, startPoint x: 693, startPoint y: 407, endPoint x: 545, endPoint y: 410, distance: 148.0
click at [545, 410] on div "[PERSON_NAME][EMAIL_ADDRESS][DOMAIN_NAME]" at bounding box center [748, 406] width 407 height 17
copy p "[PERSON_NAME][EMAIL_ADDRESS][DOMAIN_NAME]"
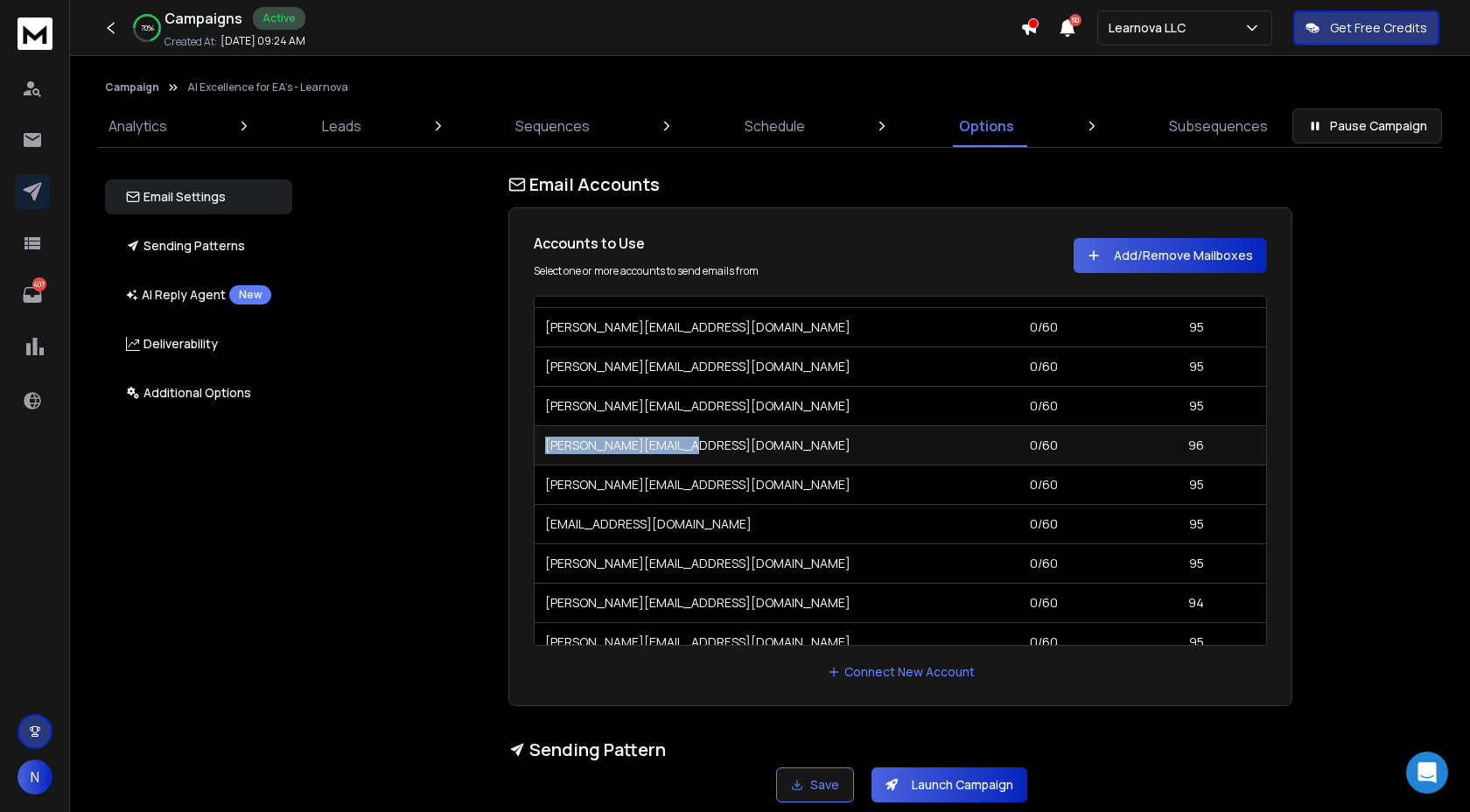
drag, startPoint x: 694, startPoint y: 445, endPoint x: 534, endPoint y: 445, distance: 160.0
click at [534, 445] on td "[PERSON_NAME][EMAIL_ADDRESS][DOMAIN_NAME]" at bounding box center [748, 445] width 427 height 40
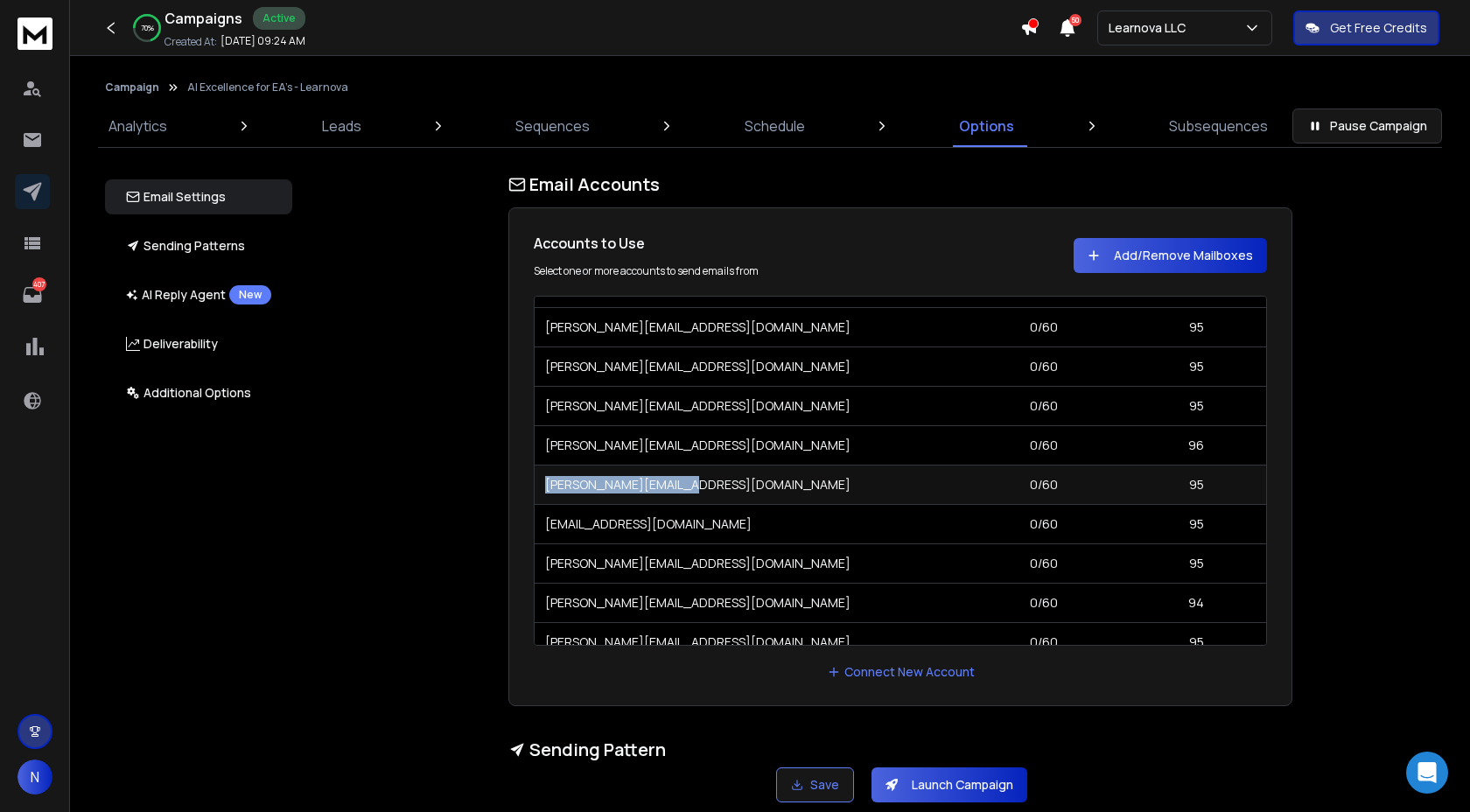
drag, startPoint x: 679, startPoint y: 486, endPoint x: 538, endPoint y: 489, distance: 141.0
click at [538, 489] on td "[PERSON_NAME][EMAIL_ADDRESS][DOMAIN_NAME]" at bounding box center [748, 484] width 427 height 40
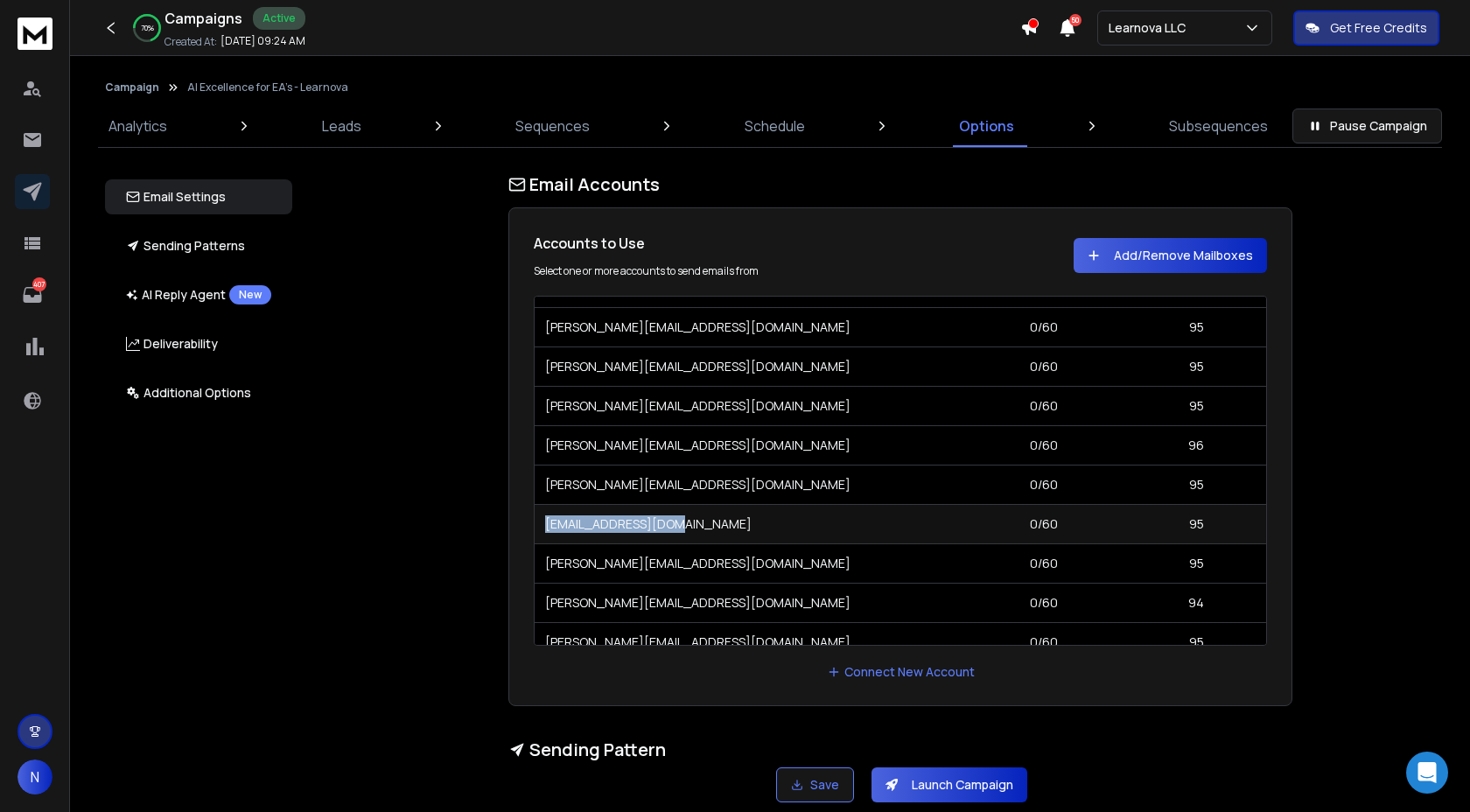
drag, startPoint x: 684, startPoint y: 524, endPoint x: 540, endPoint y: 525, distance: 144.0
click at [540, 525] on td "[EMAIL_ADDRESS][DOMAIN_NAME]" at bounding box center [748, 524] width 427 height 40
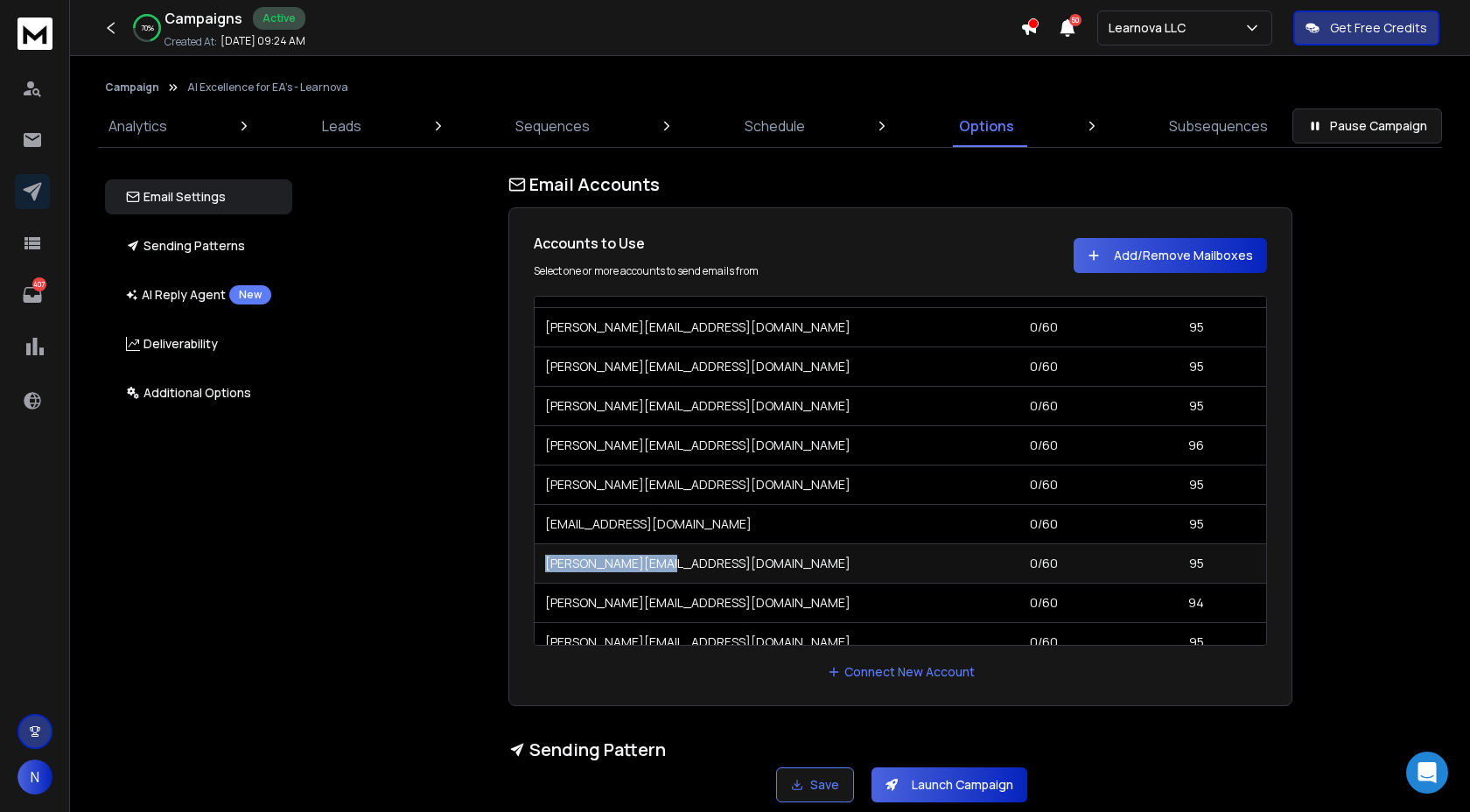
drag, startPoint x: 673, startPoint y: 577, endPoint x: 543, endPoint y: 558, distance: 131.4
click at [543, 558] on td "[PERSON_NAME][EMAIL_ADDRESS][DOMAIN_NAME]" at bounding box center [748, 562] width 427 height 40
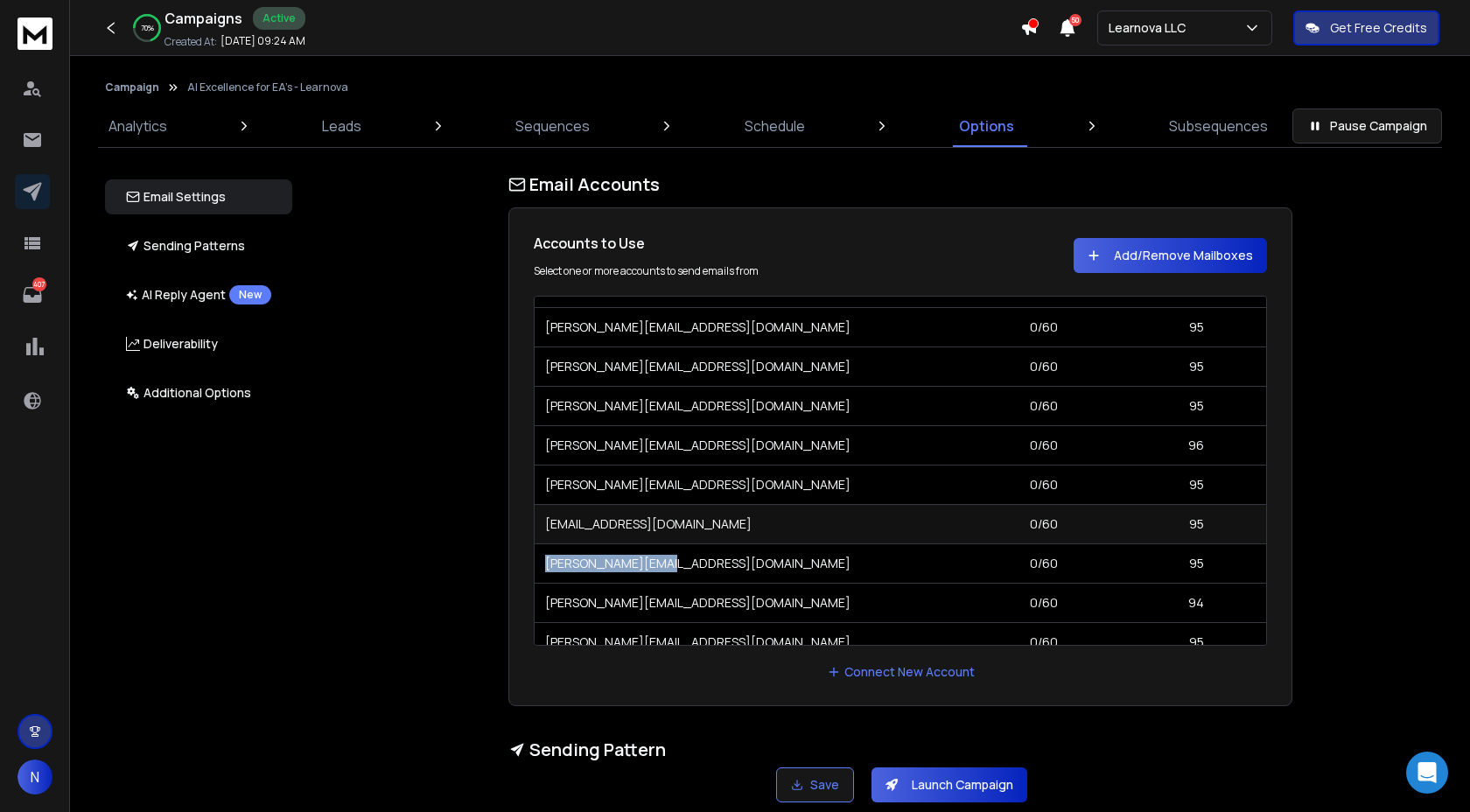
scroll to position [284, 0]
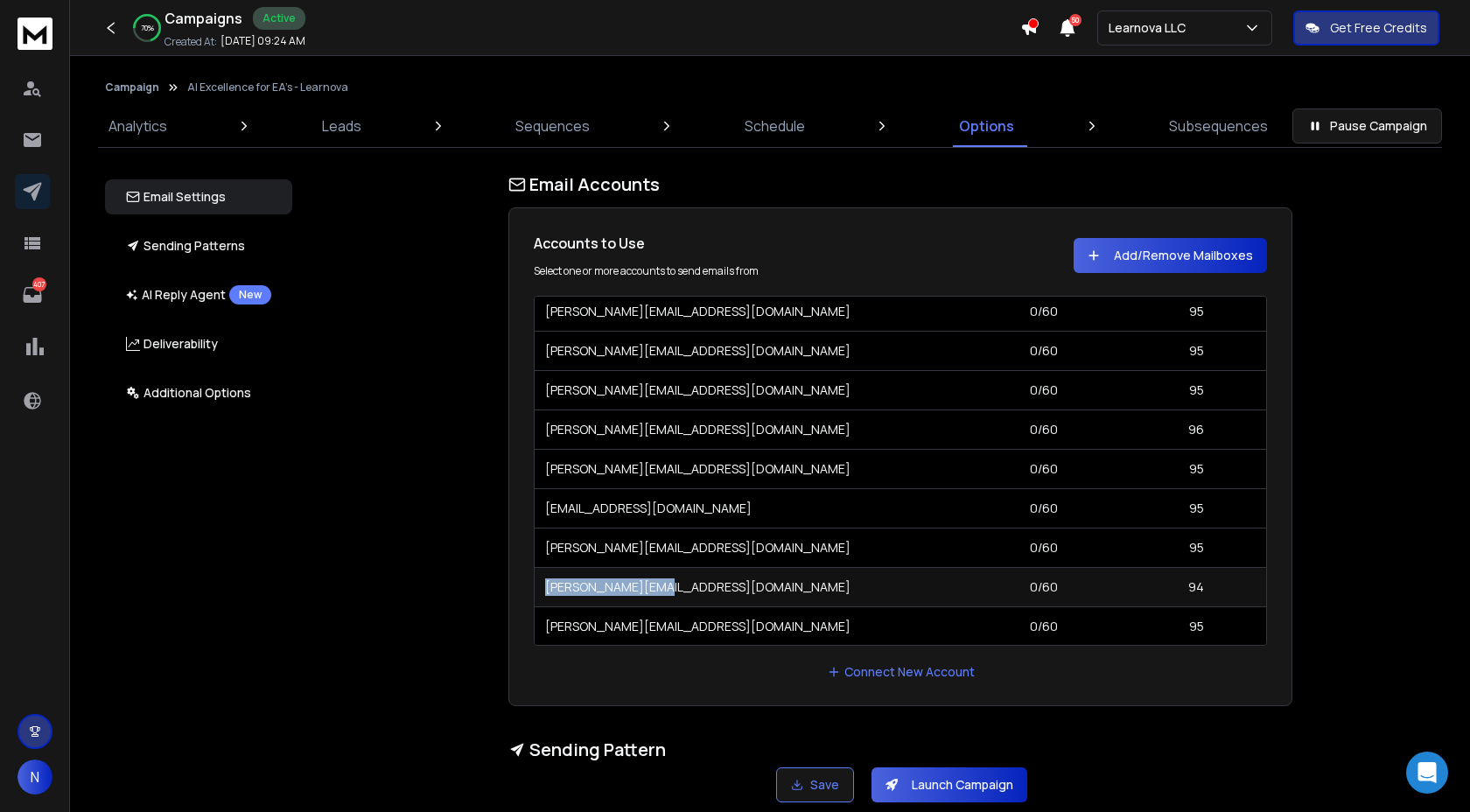
drag, startPoint x: 652, startPoint y: 588, endPoint x: 536, endPoint y: 589, distance: 116.0
click at [536, 589] on td "[PERSON_NAME][EMAIL_ADDRESS][DOMAIN_NAME]" at bounding box center [748, 587] width 427 height 40
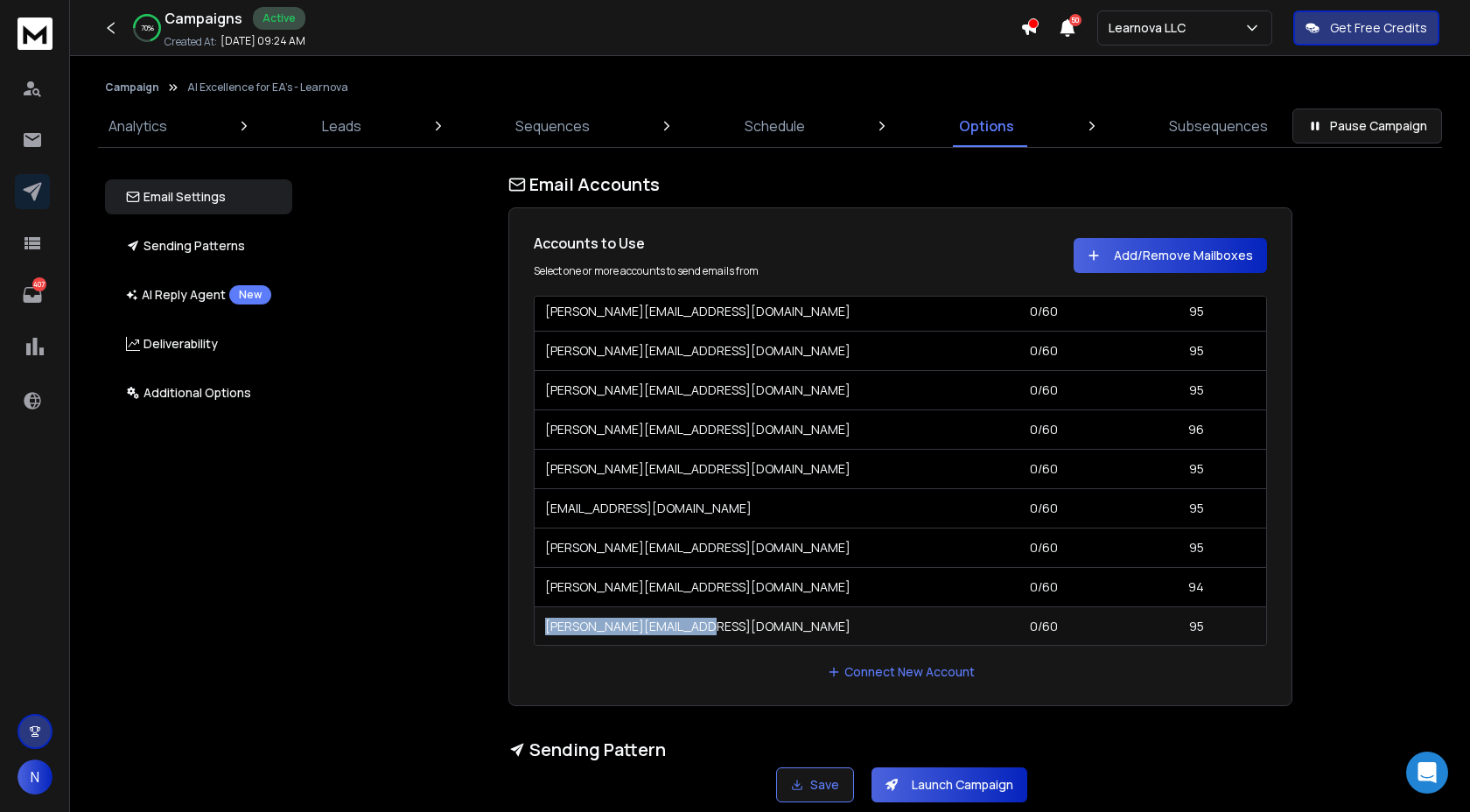
drag, startPoint x: 700, startPoint y: 622, endPoint x: 543, endPoint y: 629, distance: 157.2
click at [545, 629] on div "[PERSON_NAME][EMAIL_ADDRESS][DOMAIN_NAME]" at bounding box center [748, 626] width 407 height 17
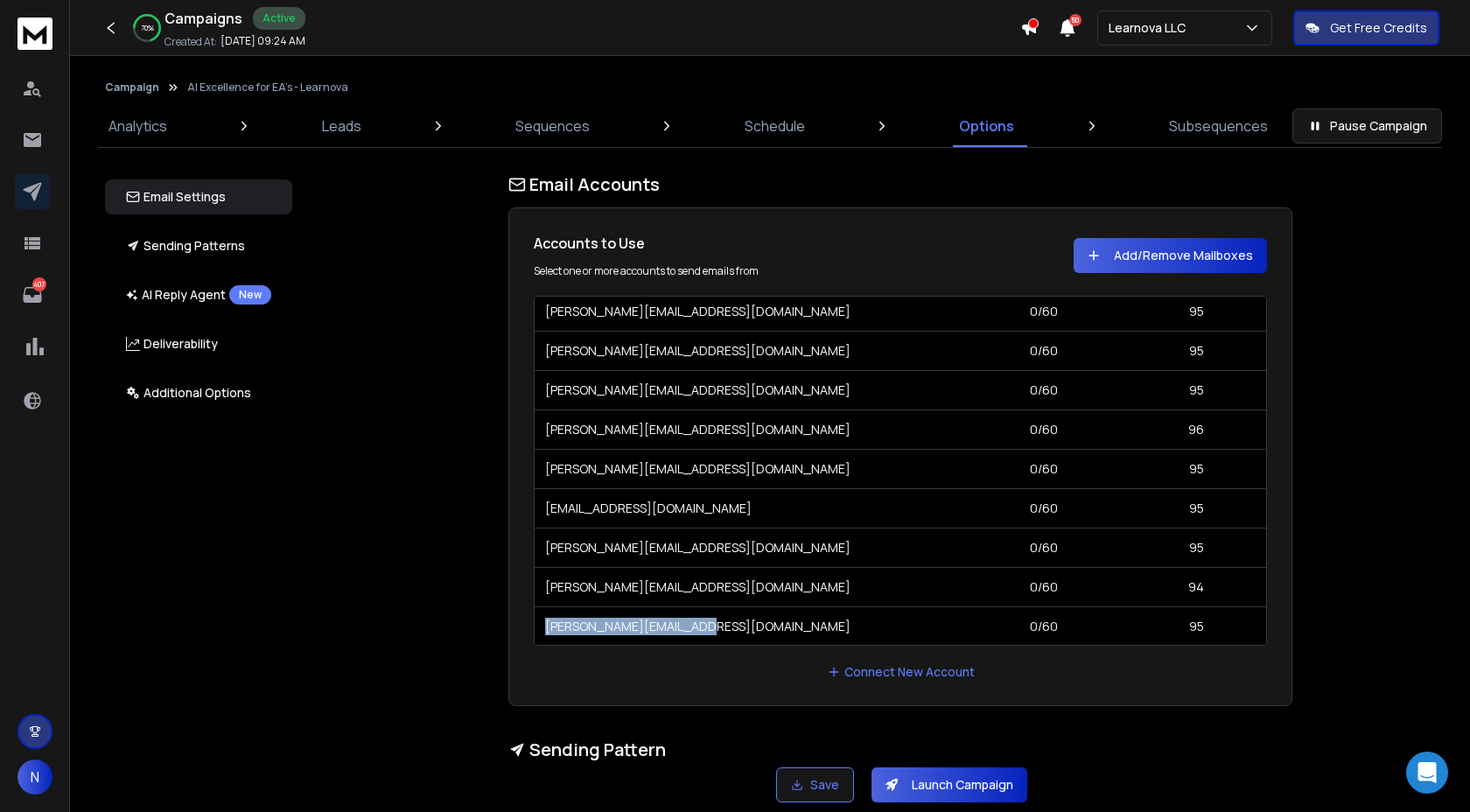
click at [1138, 261] on button "Add/Remove Mailboxes" at bounding box center [1170, 255] width 193 height 35
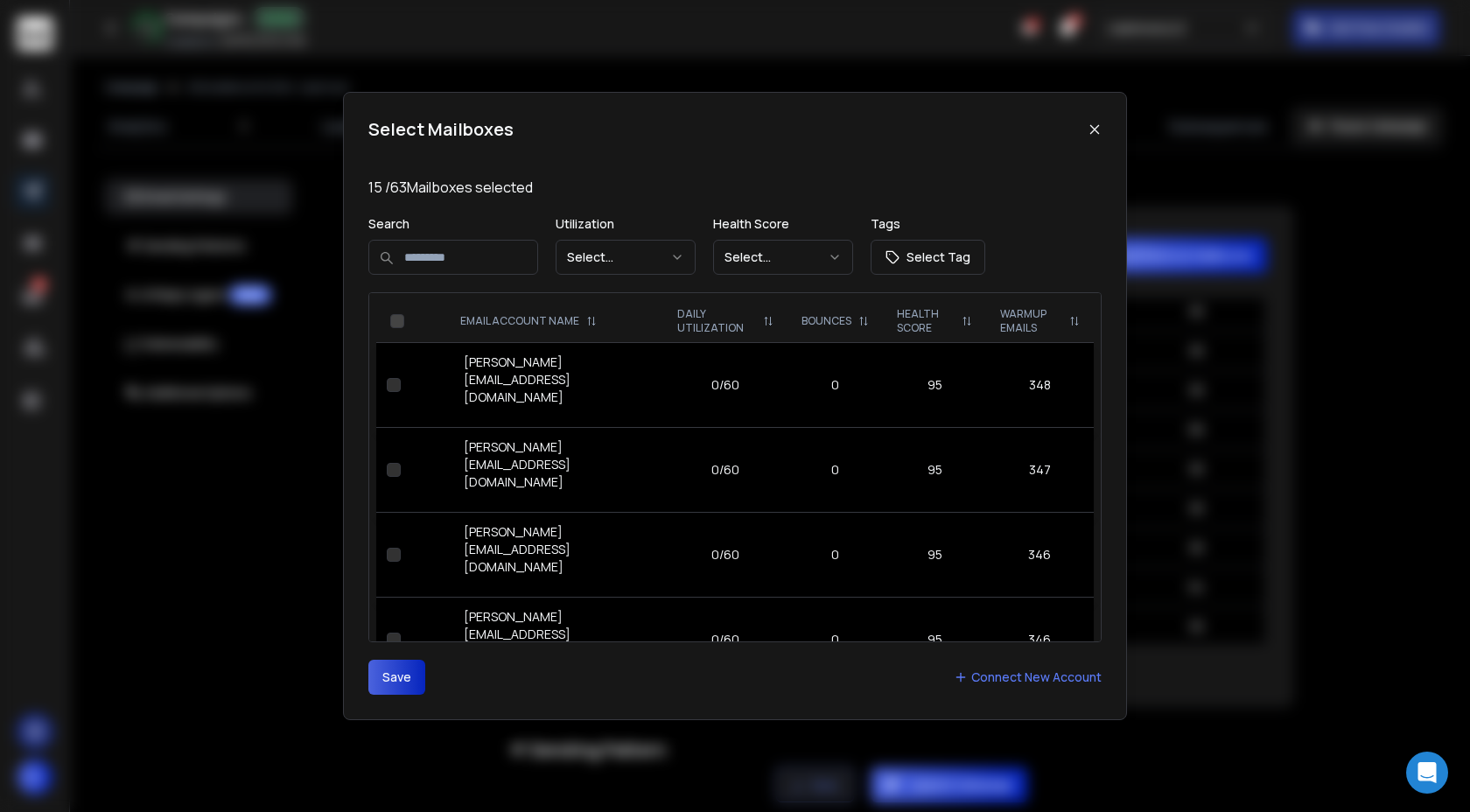
click at [445, 260] on input at bounding box center [453, 257] width 170 height 35
paste input "**********"
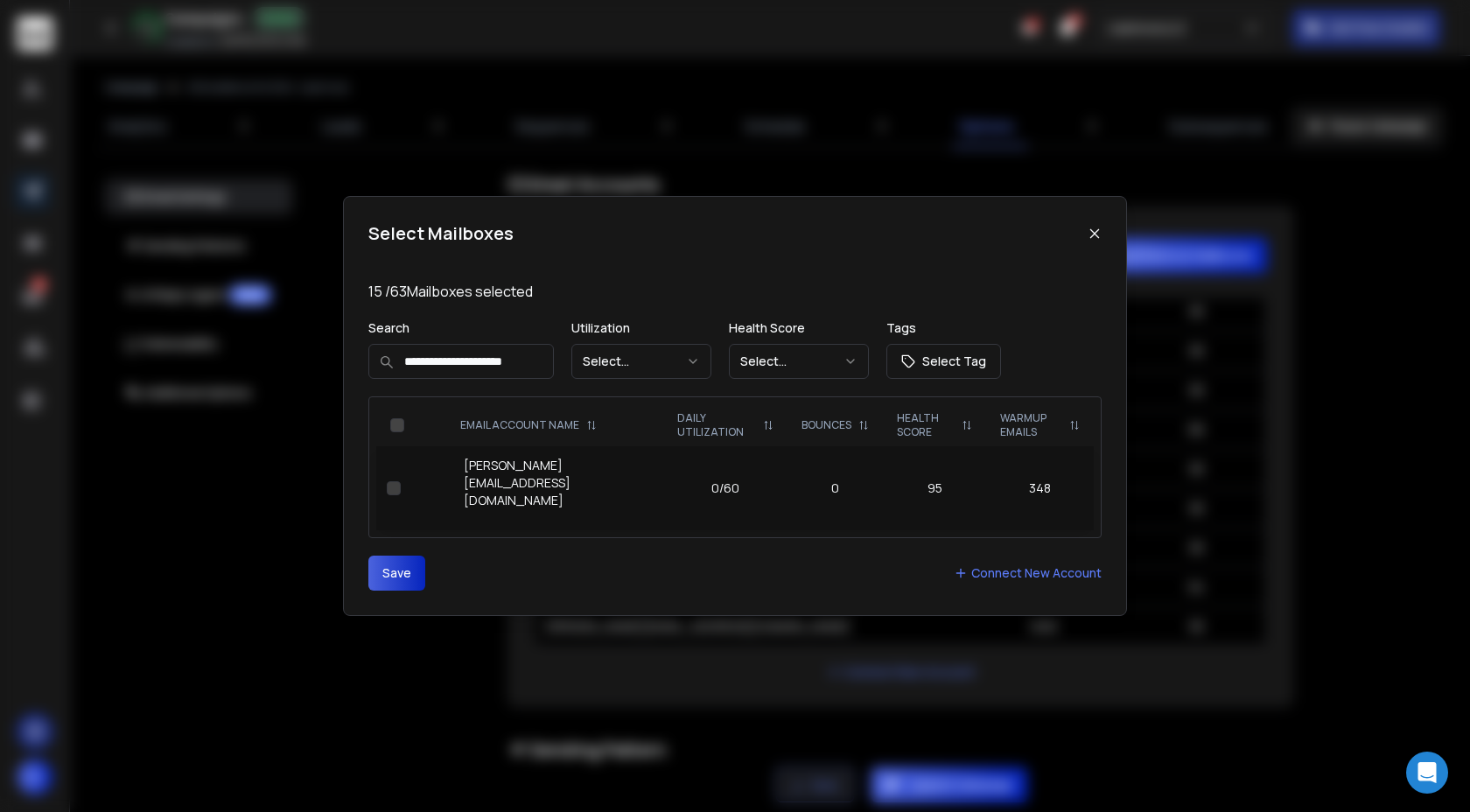
click at [393, 491] on button "button" at bounding box center [393, 488] width 14 height 14
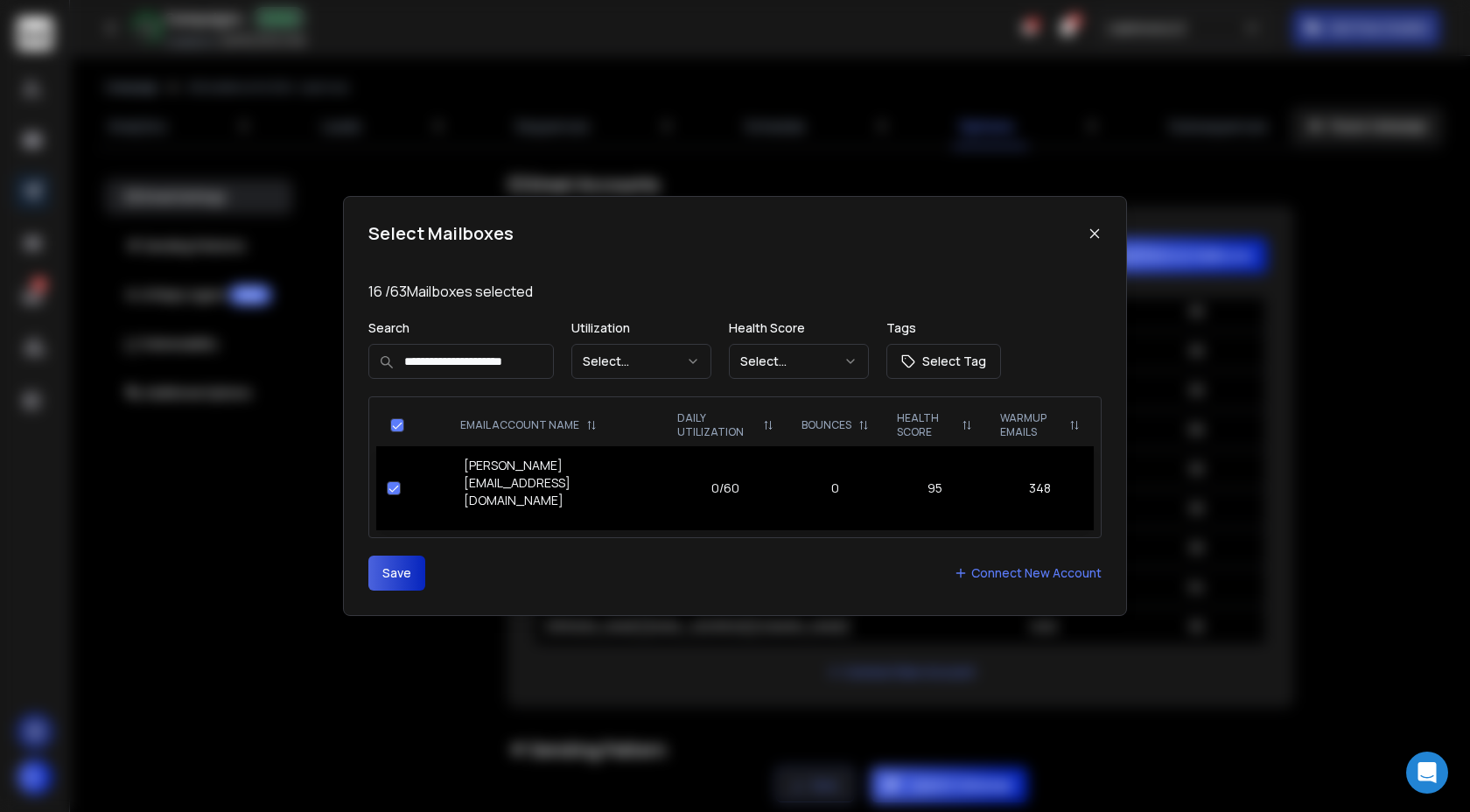
click at [487, 377] on input "**********" at bounding box center [461, 361] width 186 height 35
paste input
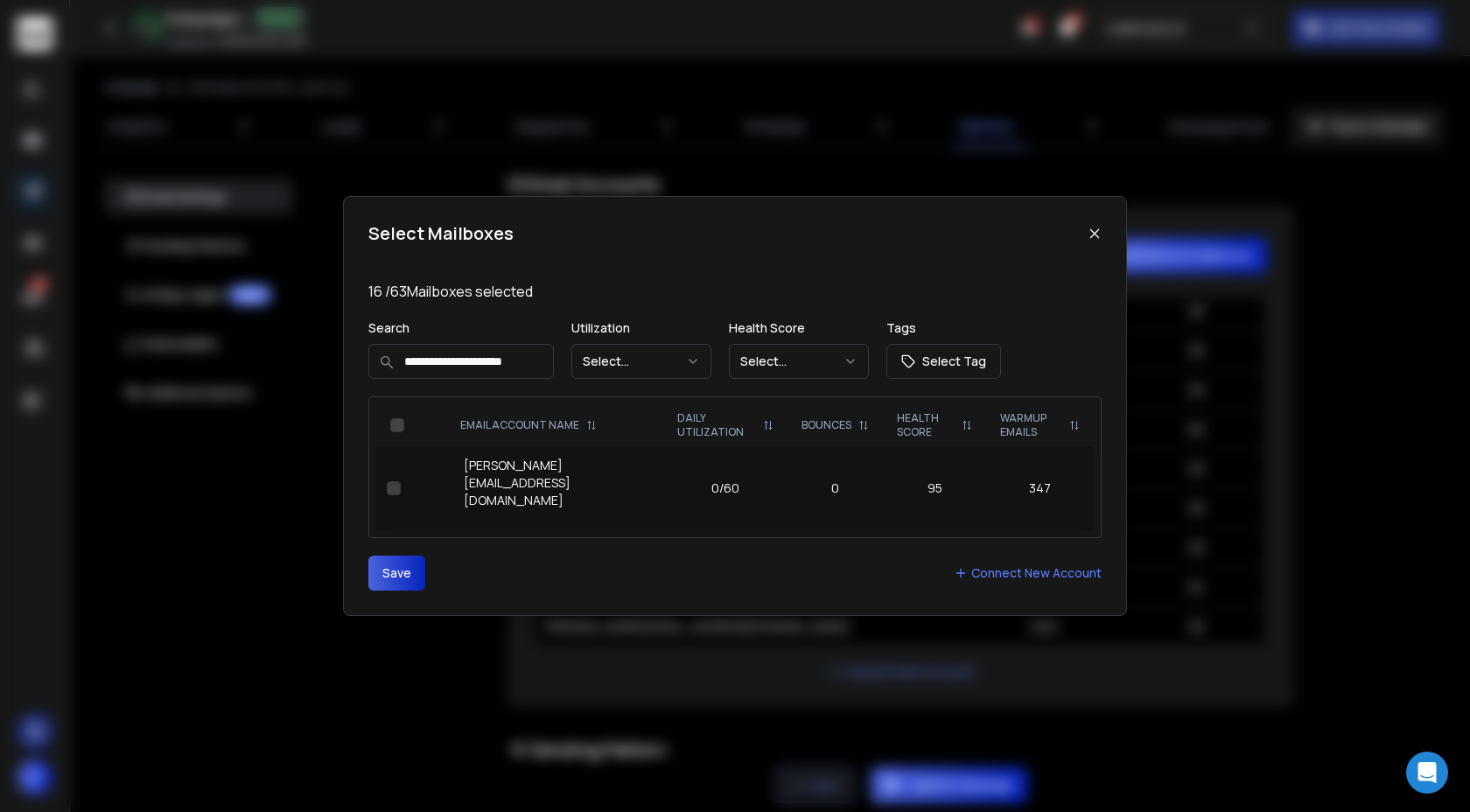
click at [390, 490] on button "button" at bounding box center [393, 488] width 14 height 14
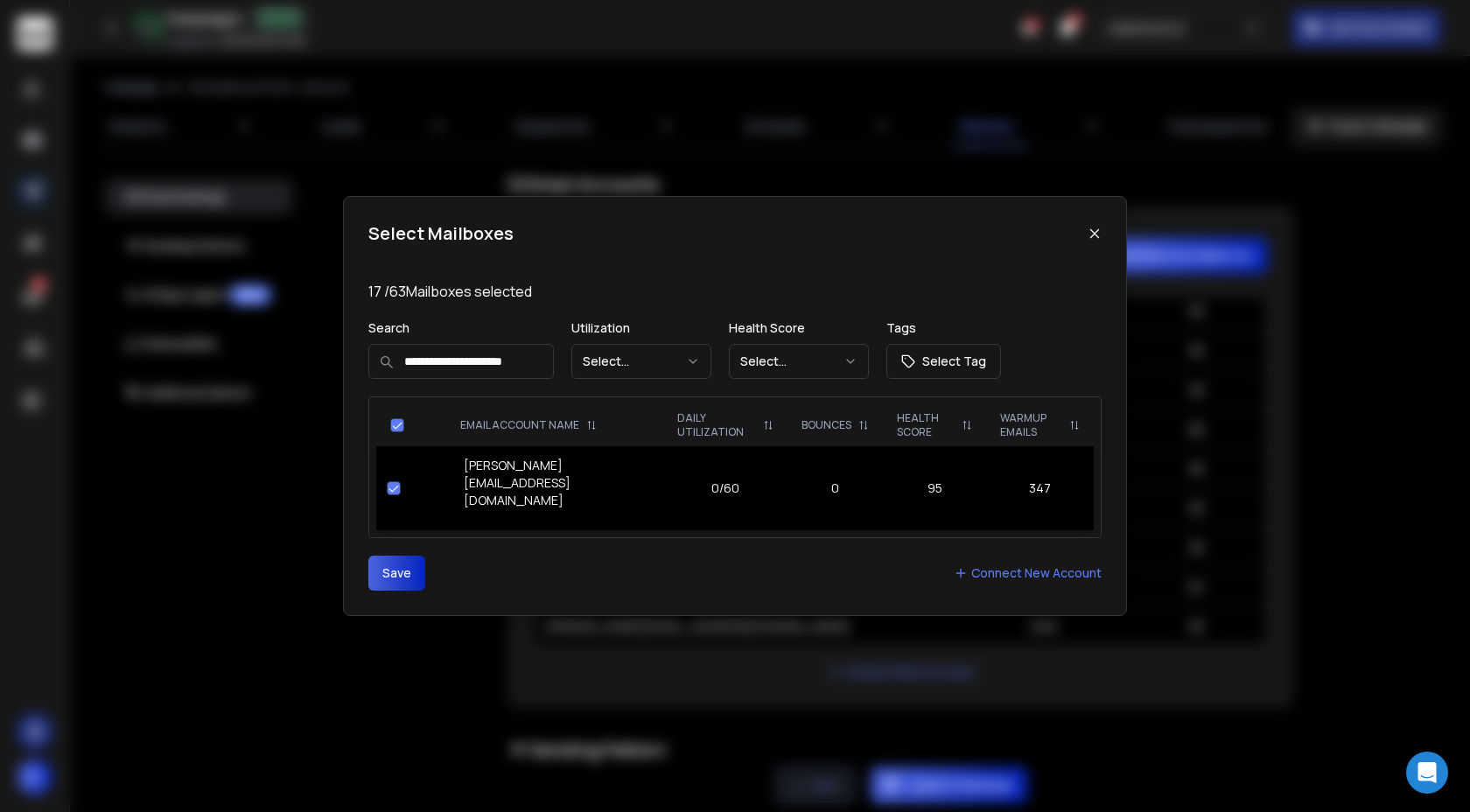
click at [483, 379] on input "**********" at bounding box center [461, 361] width 186 height 35
paste input
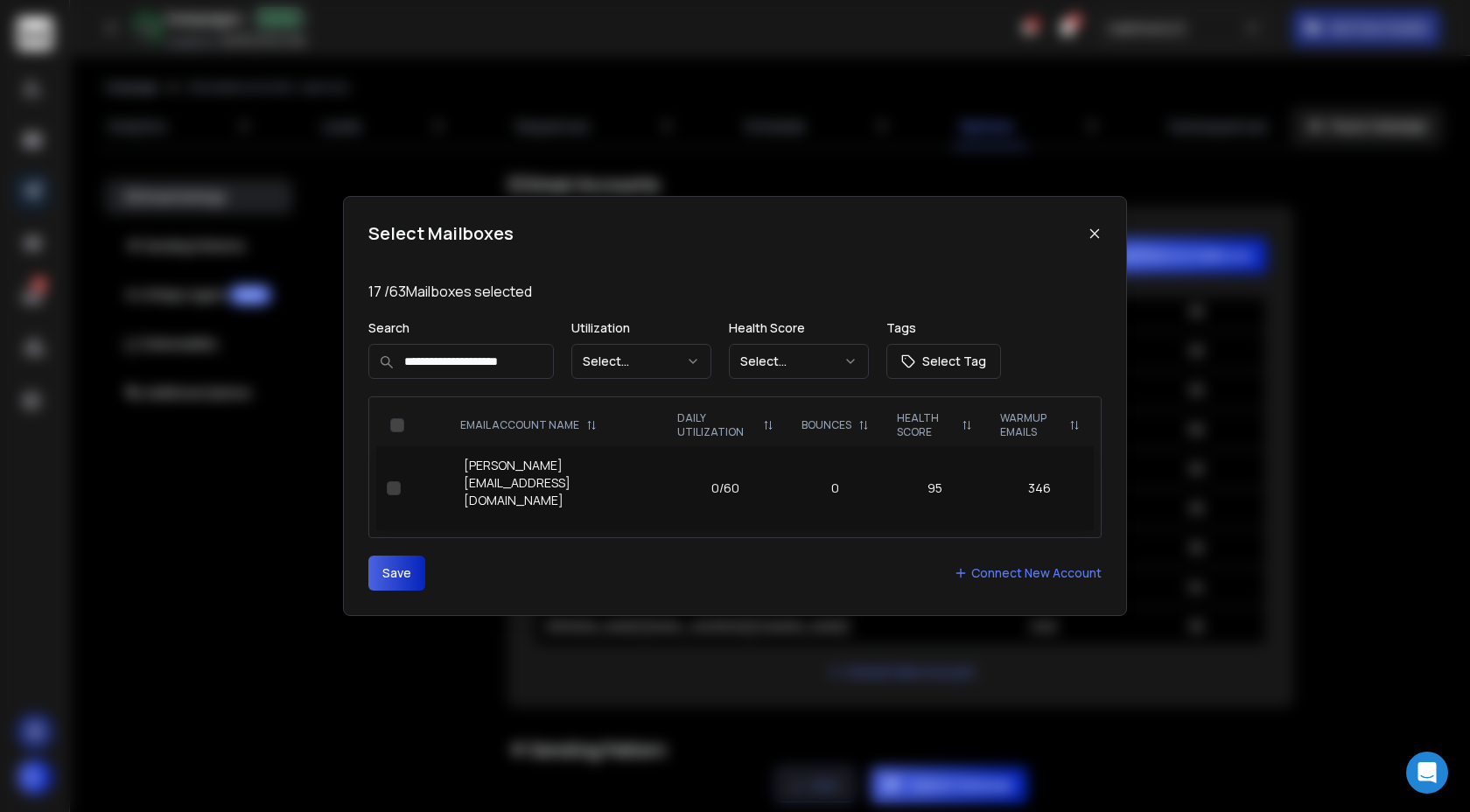
click at [395, 489] on button "button" at bounding box center [393, 488] width 14 height 14
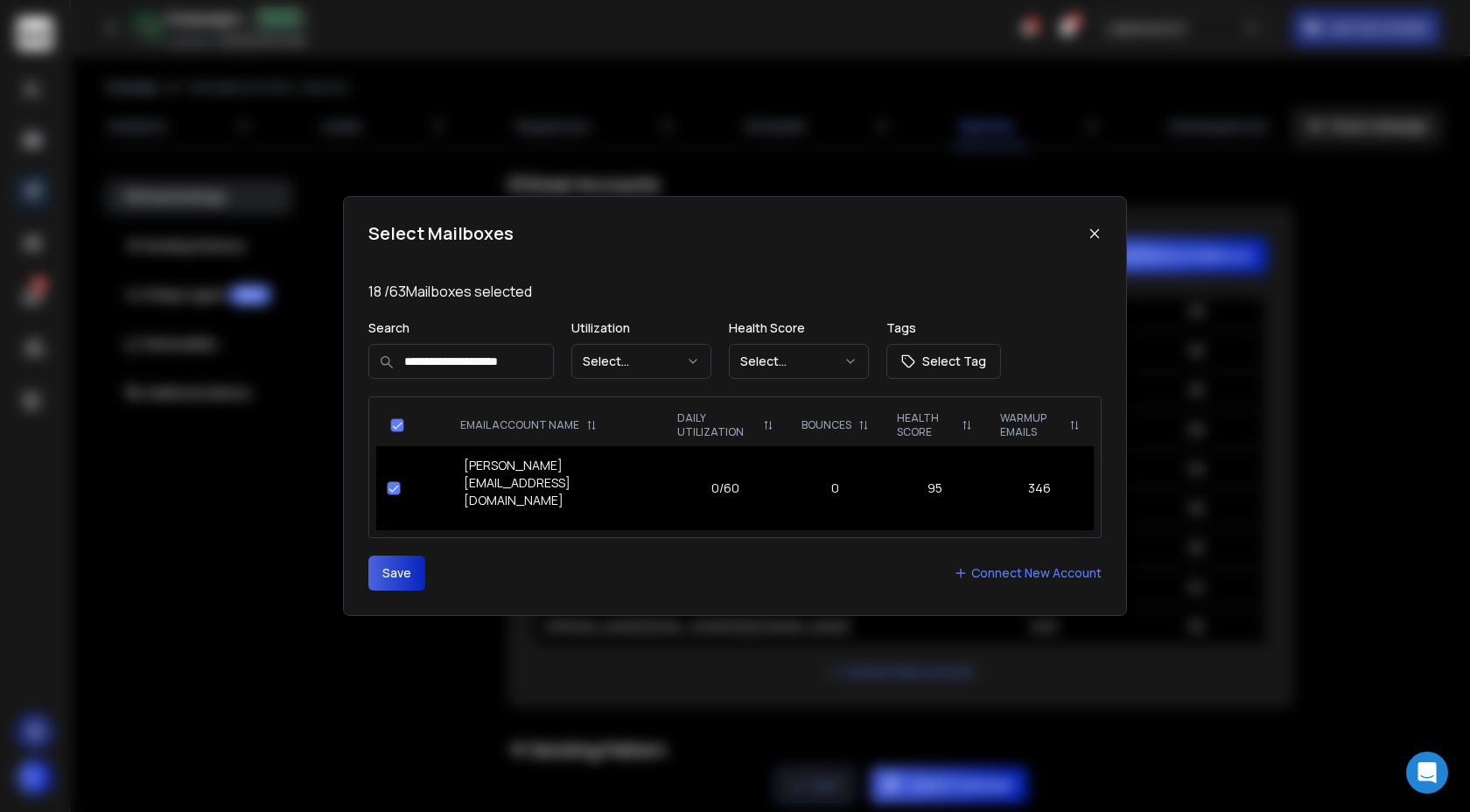
click at [476, 376] on input "**********" at bounding box center [461, 361] width 186 height 35
paste input "**"
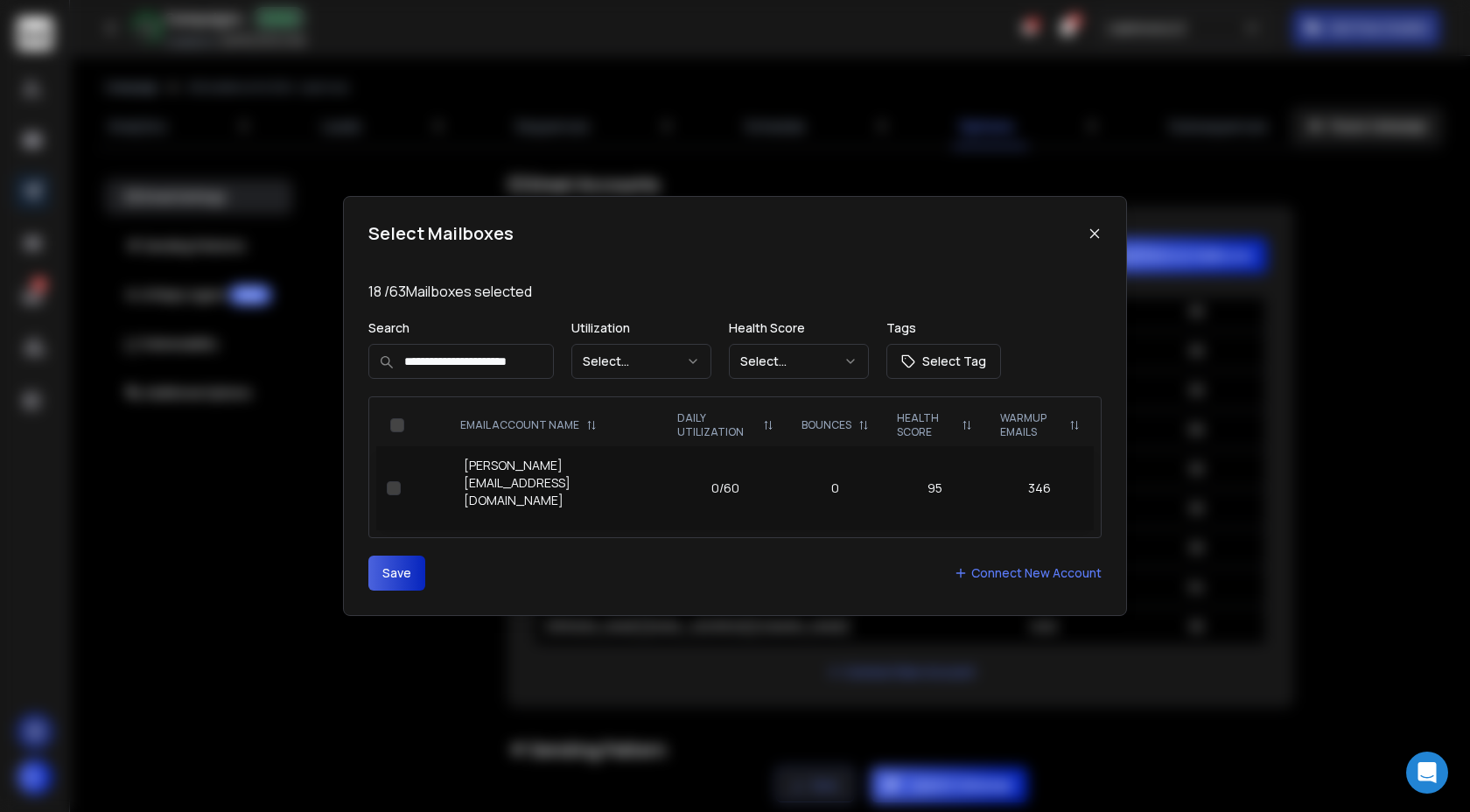
click at [392, 489] on button "button" at bounding box center [393, 488] width 14 height 14
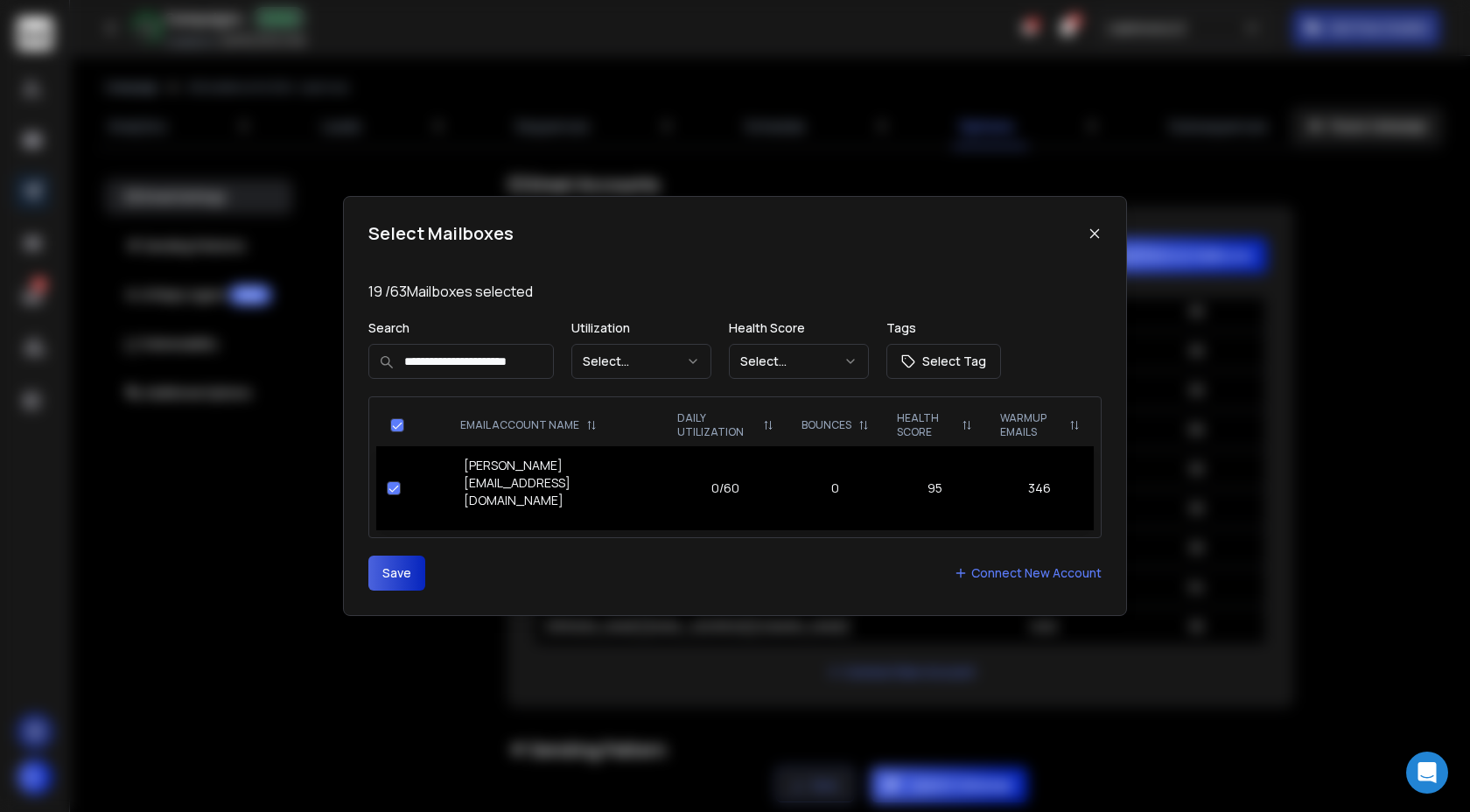
click at [470, 373] on input "**********" at bounding box center [461, 361] width 186 height 35
paste input
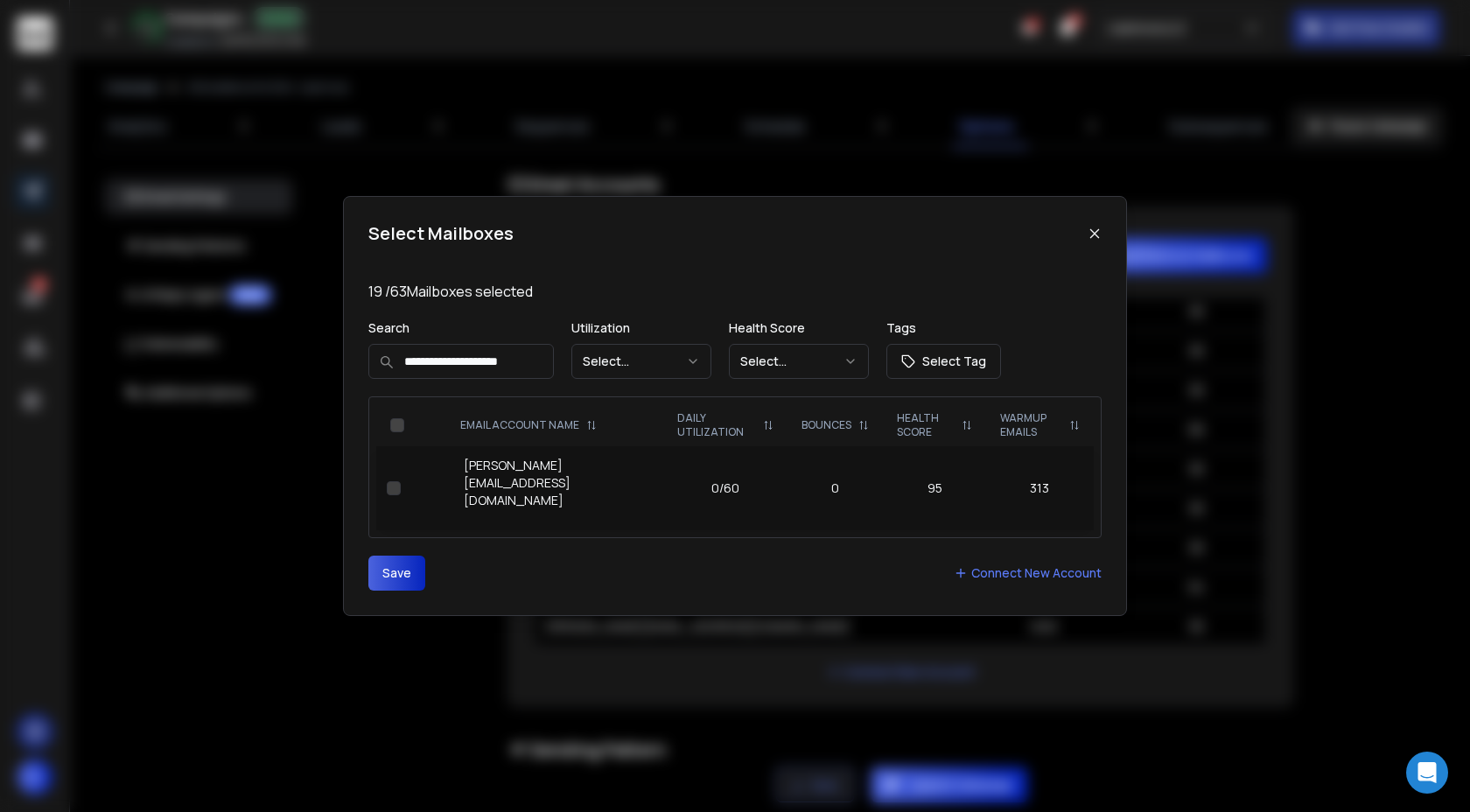
click at [395, 490] on button "button" at bounding box center [393, 488] width 14 height 14
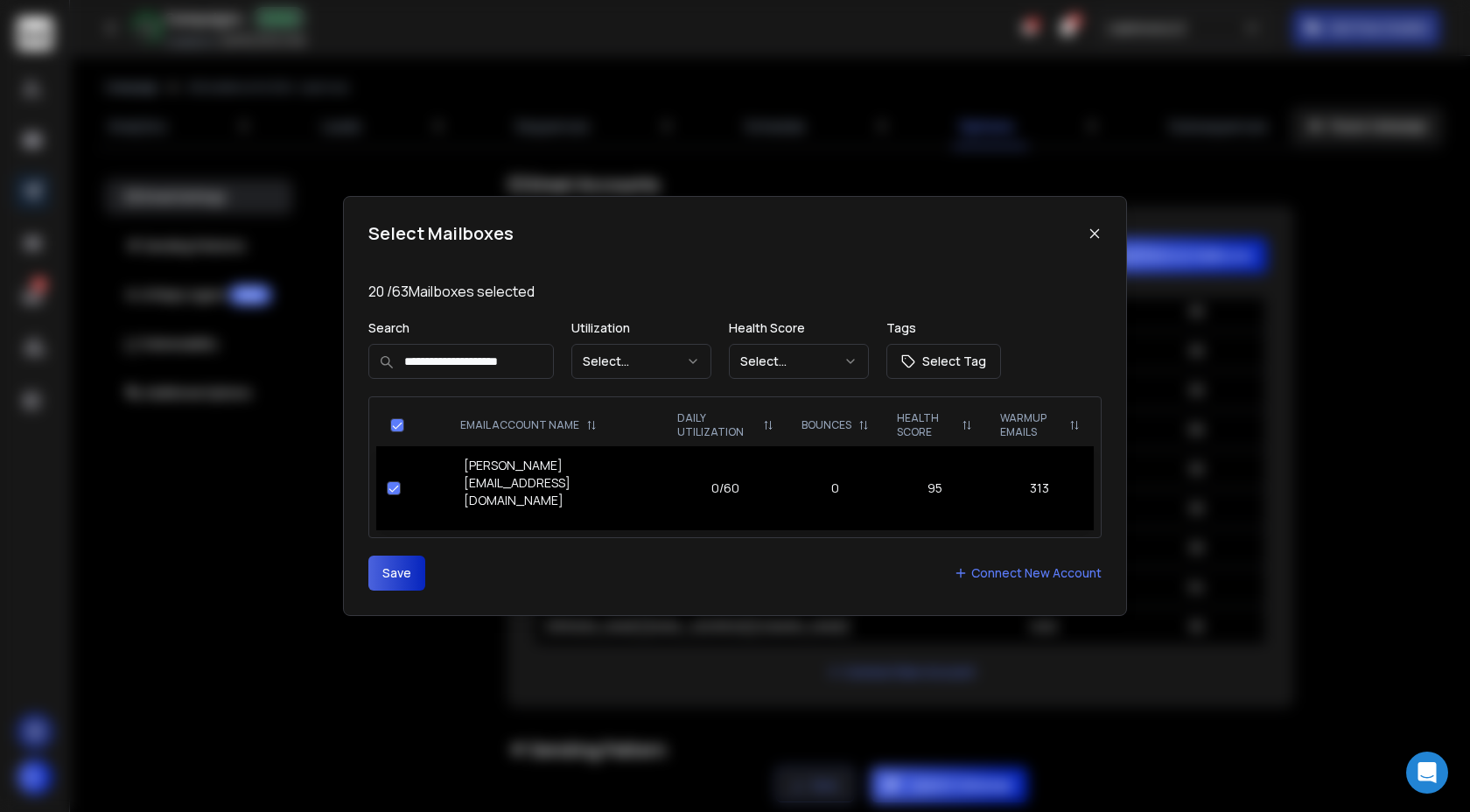
click at [469, 370] on input "**********" at bounding box center [461, 361] width 186 height 35
paste input
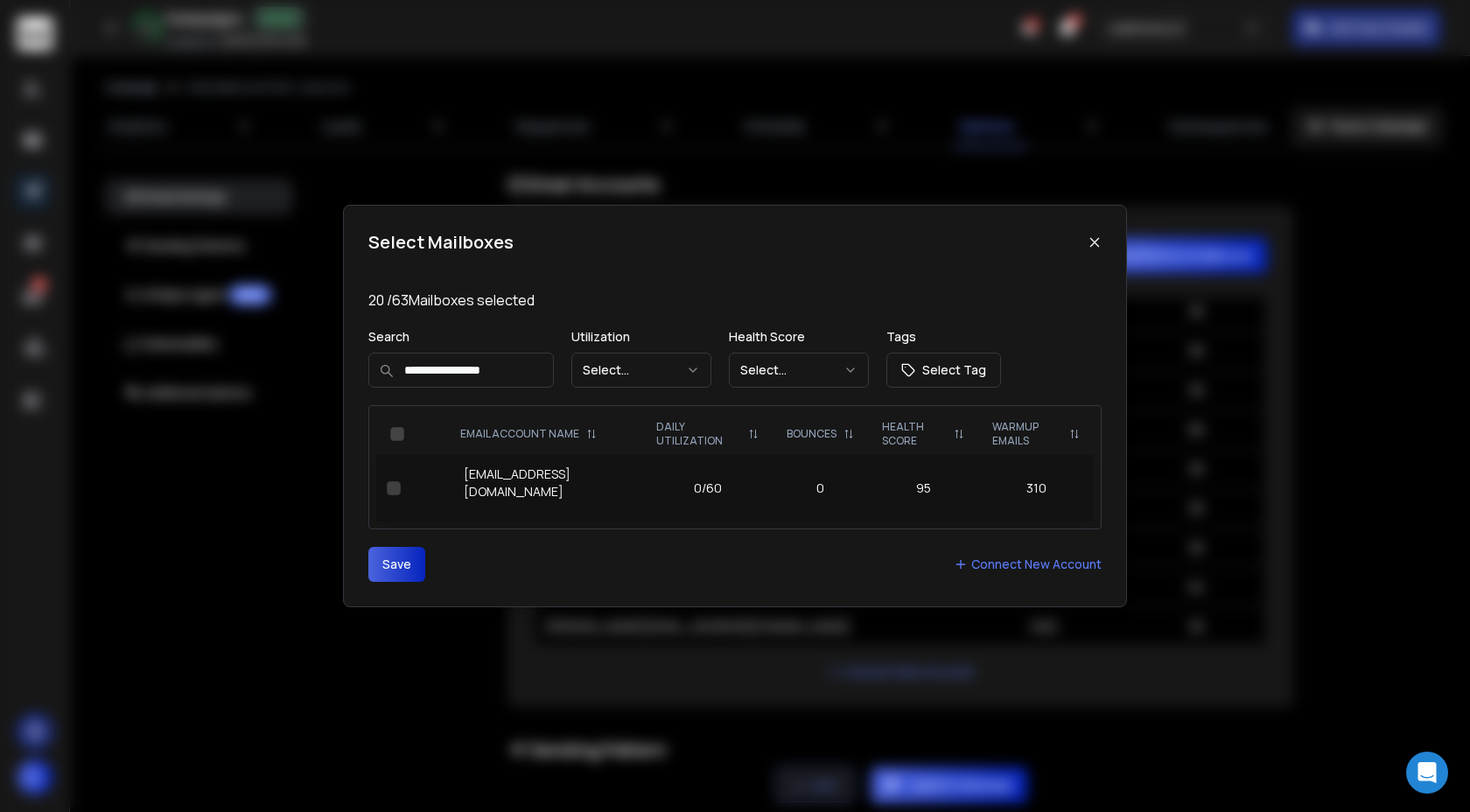
click at [395, 493] on button "button" at bounding box center [393, 488] width 14 height 14
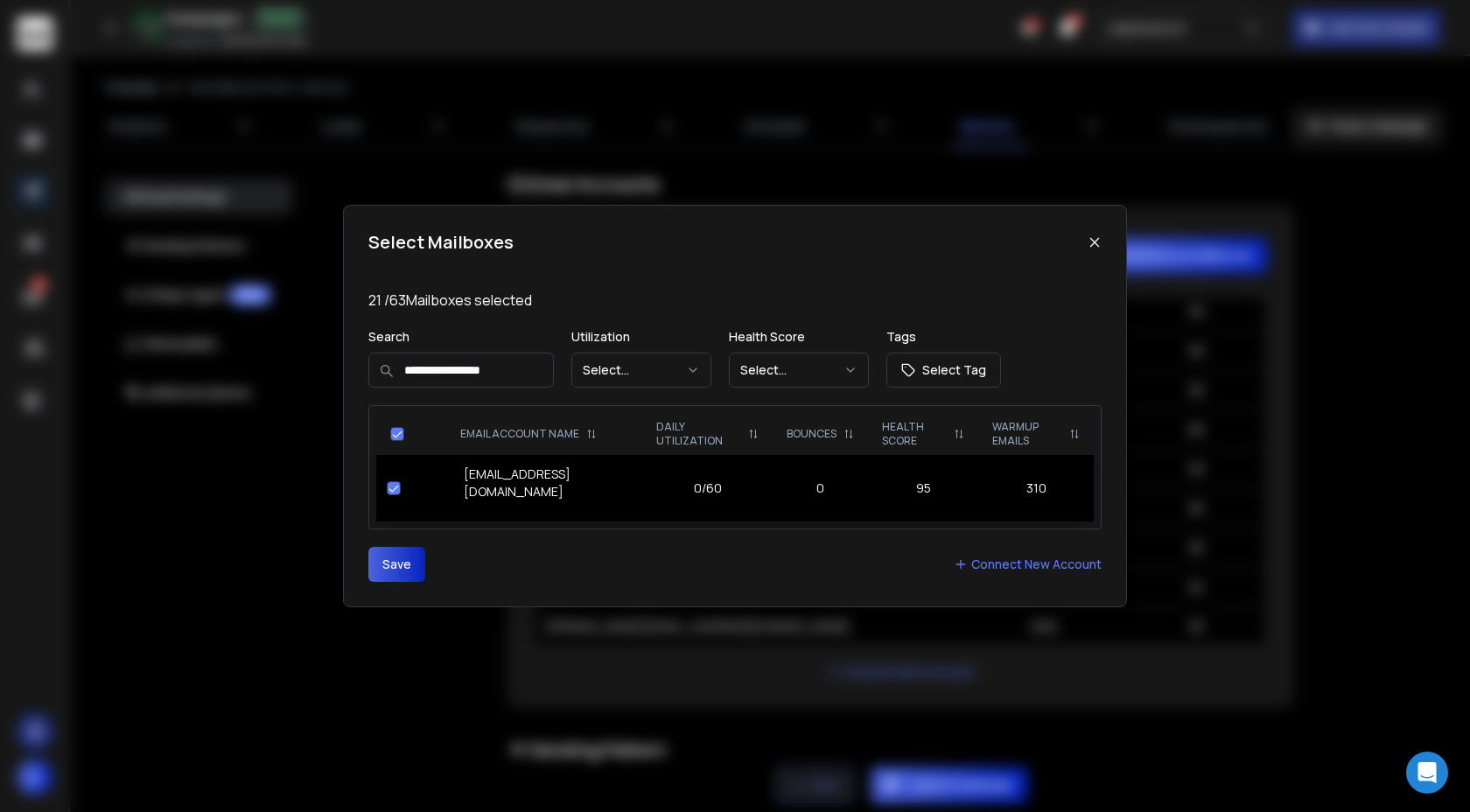
click at [482, 371] on input "**********" at bounding box center [461, 370] width 186 height 35
paste input "******"
type input "**********"
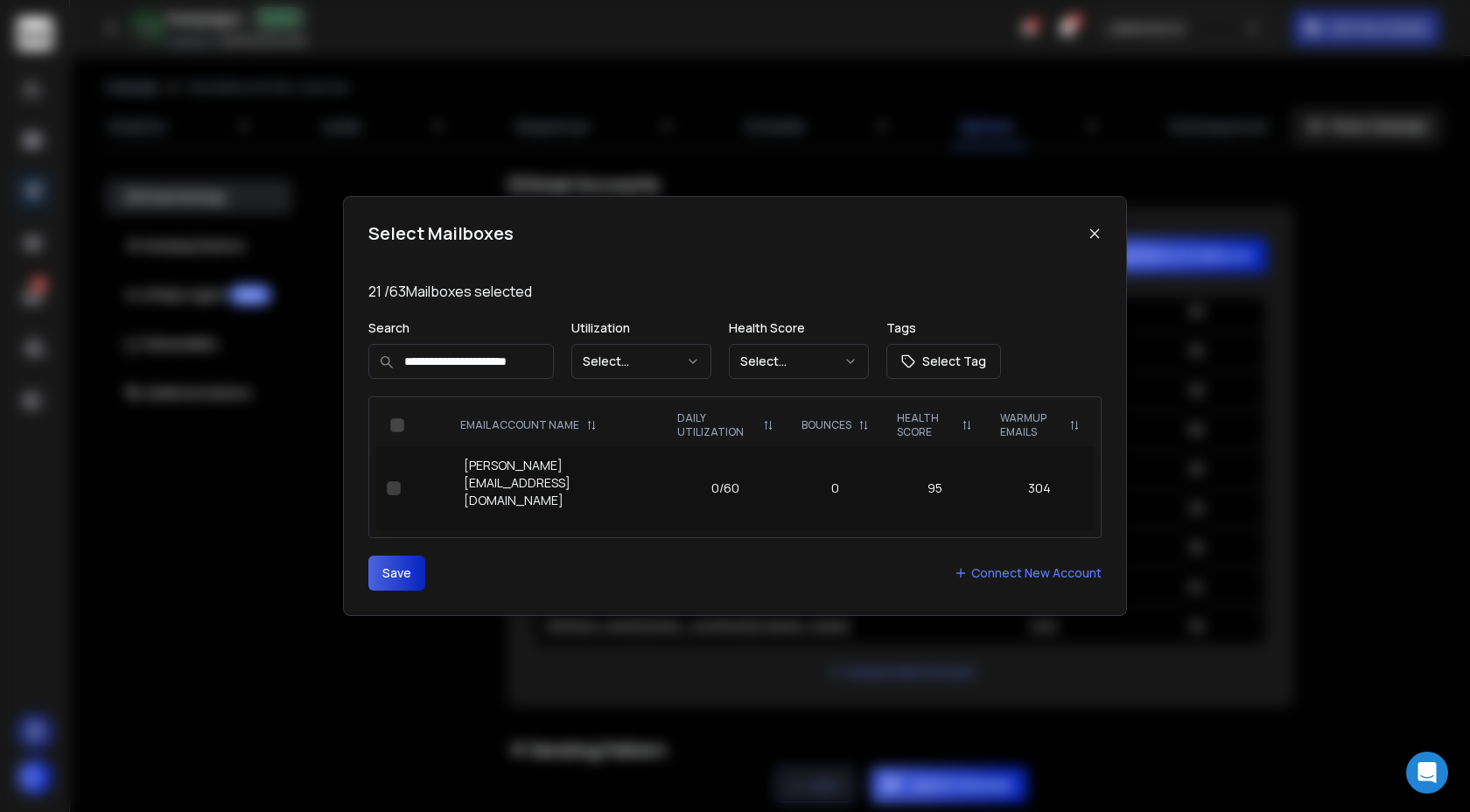
click at [391, 486] on button "button" at bounding box center [393, 488] width 14 height 14
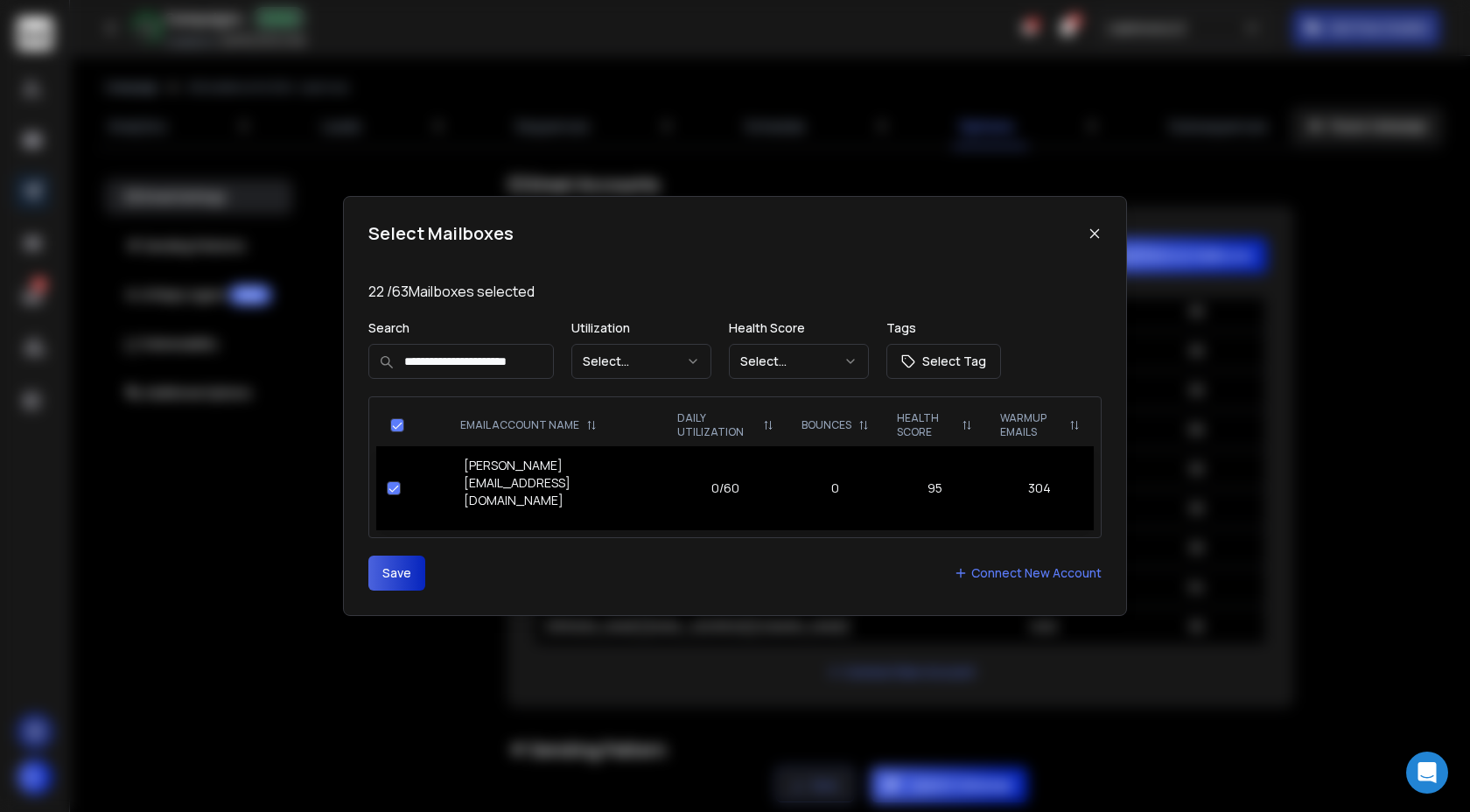
click at [403, 570] on button "Save" at bounding box center [396, 573] width 57 height 35
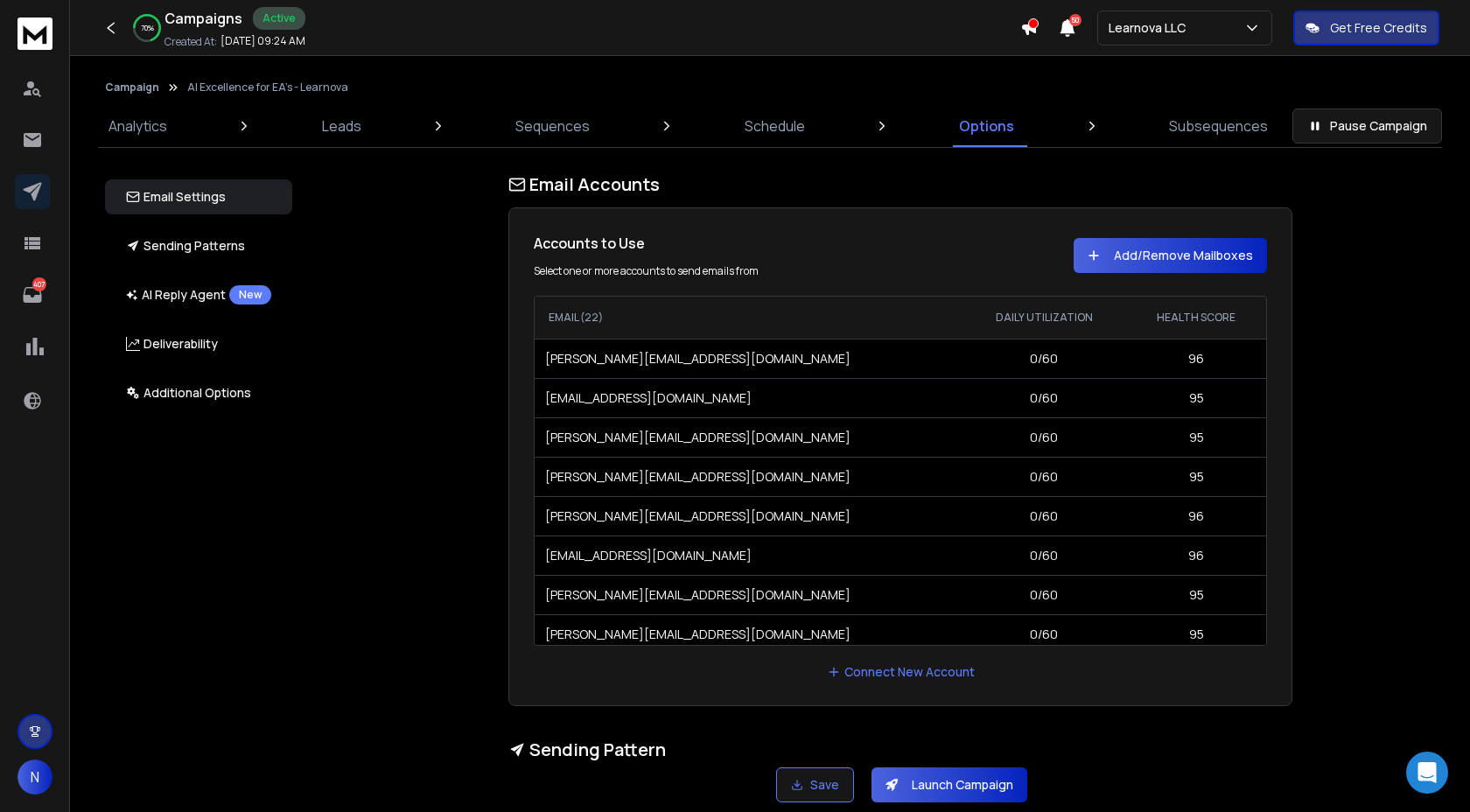
click at [1159, 265] on button "Add/Remove Mailboxes" at bounding box center [1170, 255] width 193 height 35
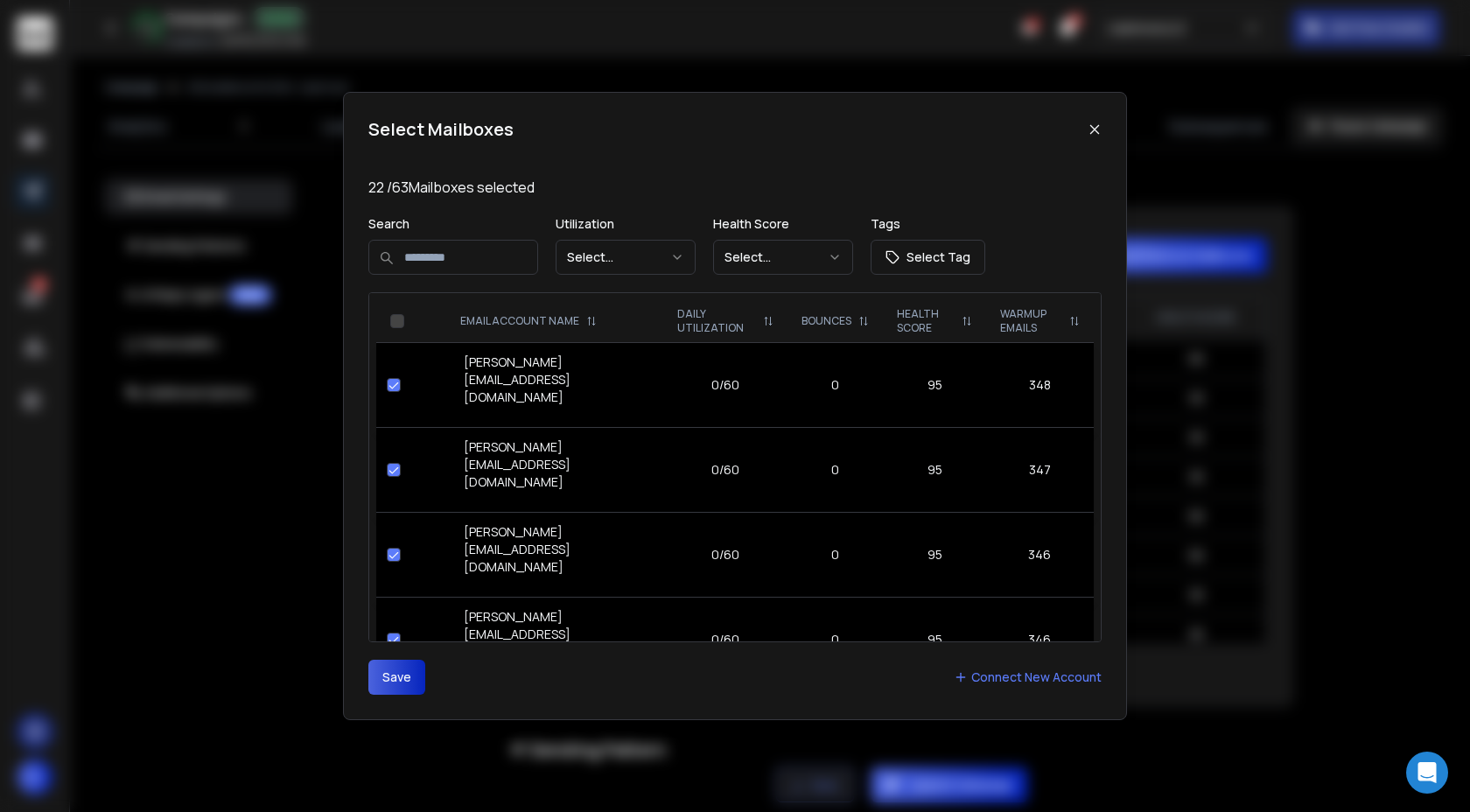
click at [464, 269] on input at bounding box center [453, 257] width 170 height 35
paste input "**********"
type input "**********"
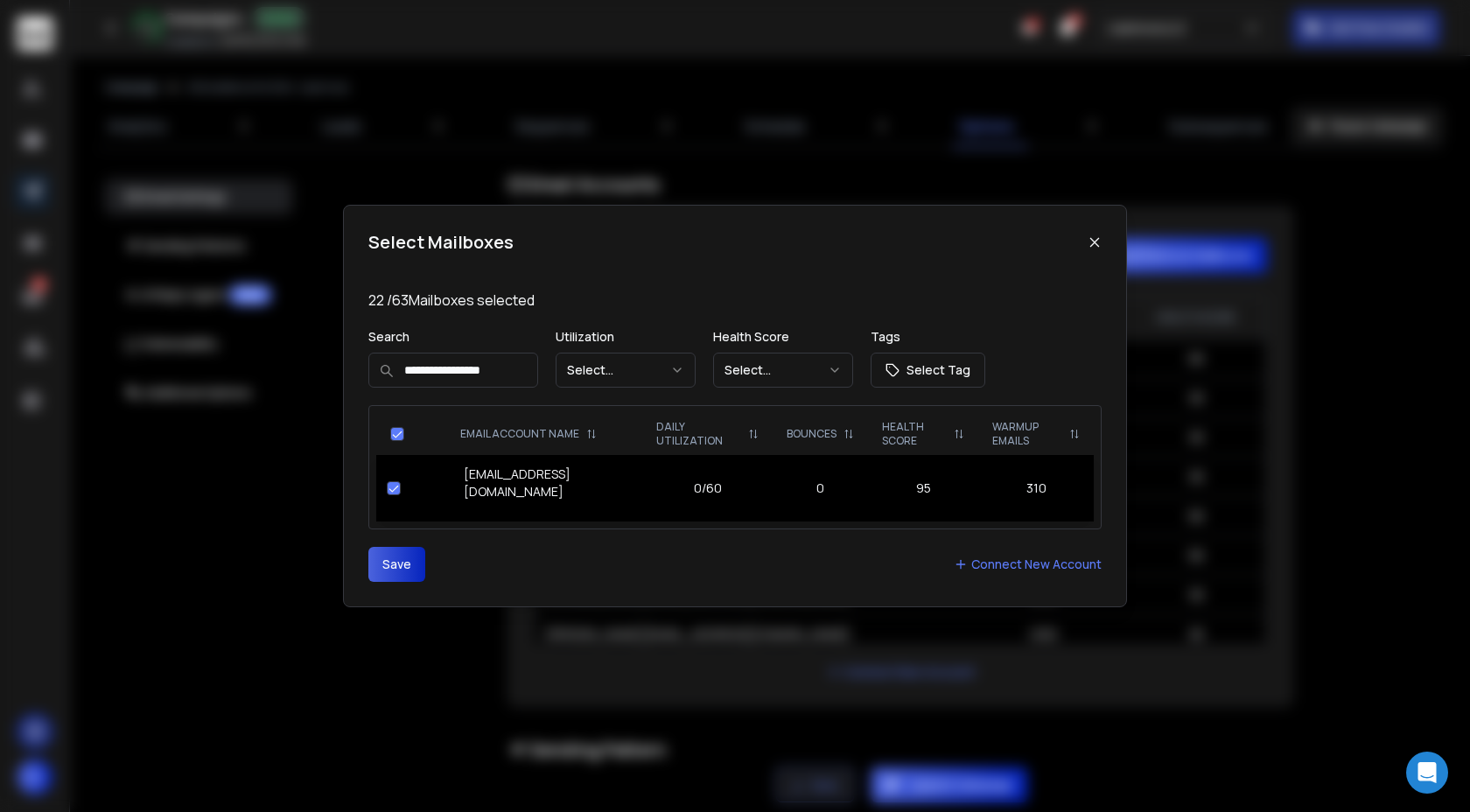
click at [1105, 246] on div "**********" at bounding box center [735, 406] width 784 height 402
click at [1092, 250] on icon at bounding box center [1095, 242] width 14 height 14
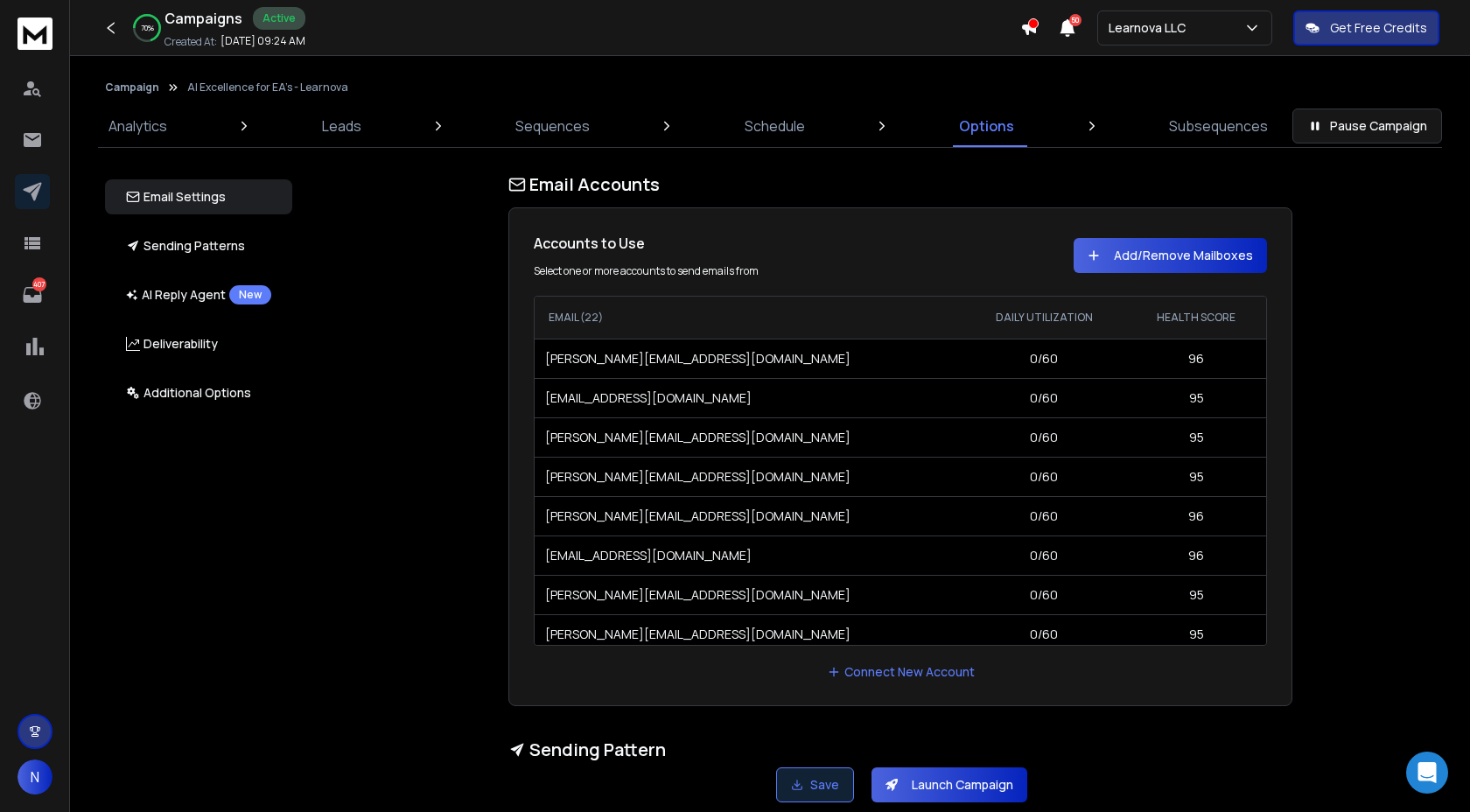
click at [792, 780] on icon "submit" at bounding box center [797, 785] width 13 height 13
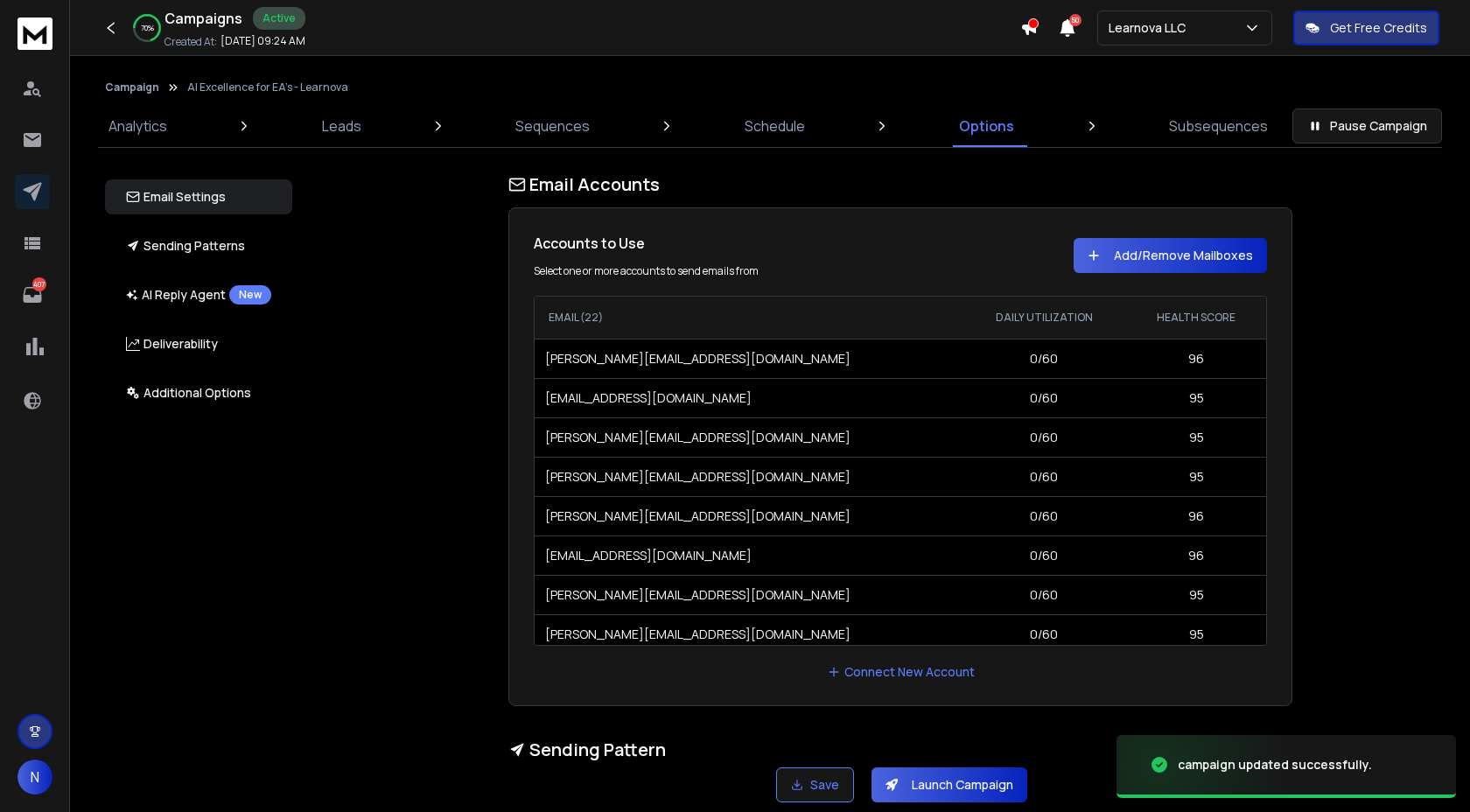
click at [948, 775] on button "Launch Campaign" at bounding box center [949, 785] width 155 height 35
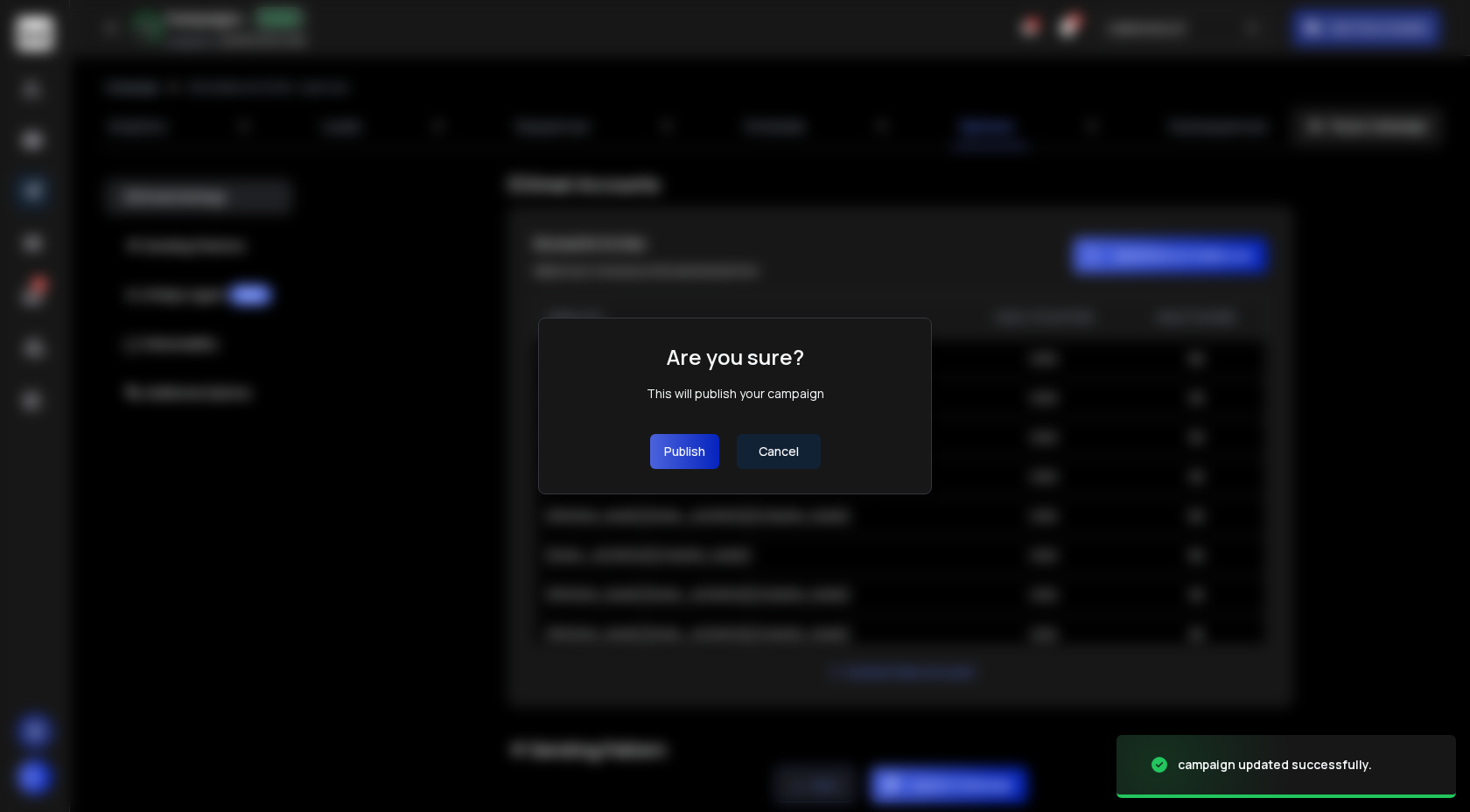
click at [713, 458] on button "Publish" at bounding box center [684, 452] width 69 height 35
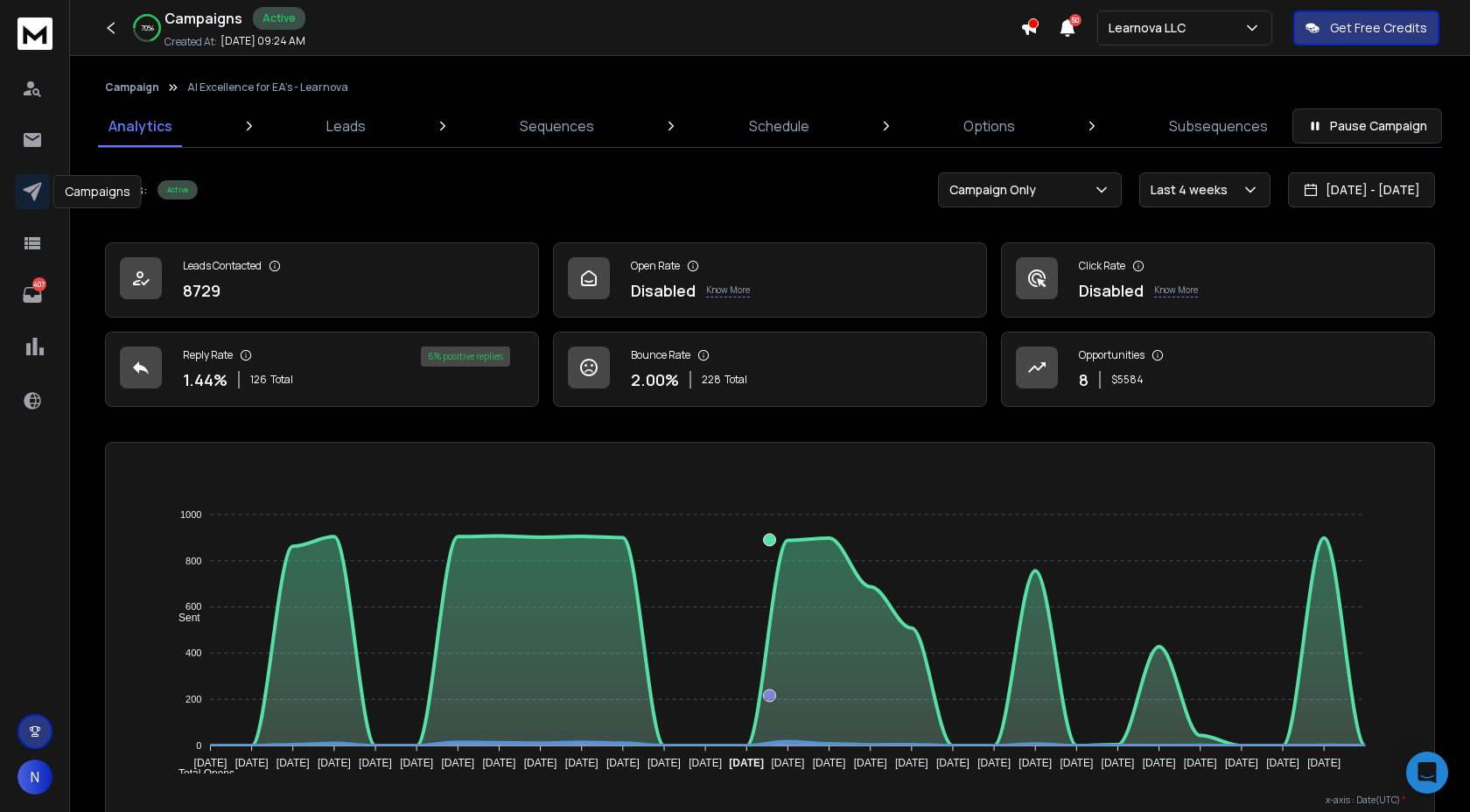
click at [39, 189] on icon at bounding box center [33, 191] width 21 height 21
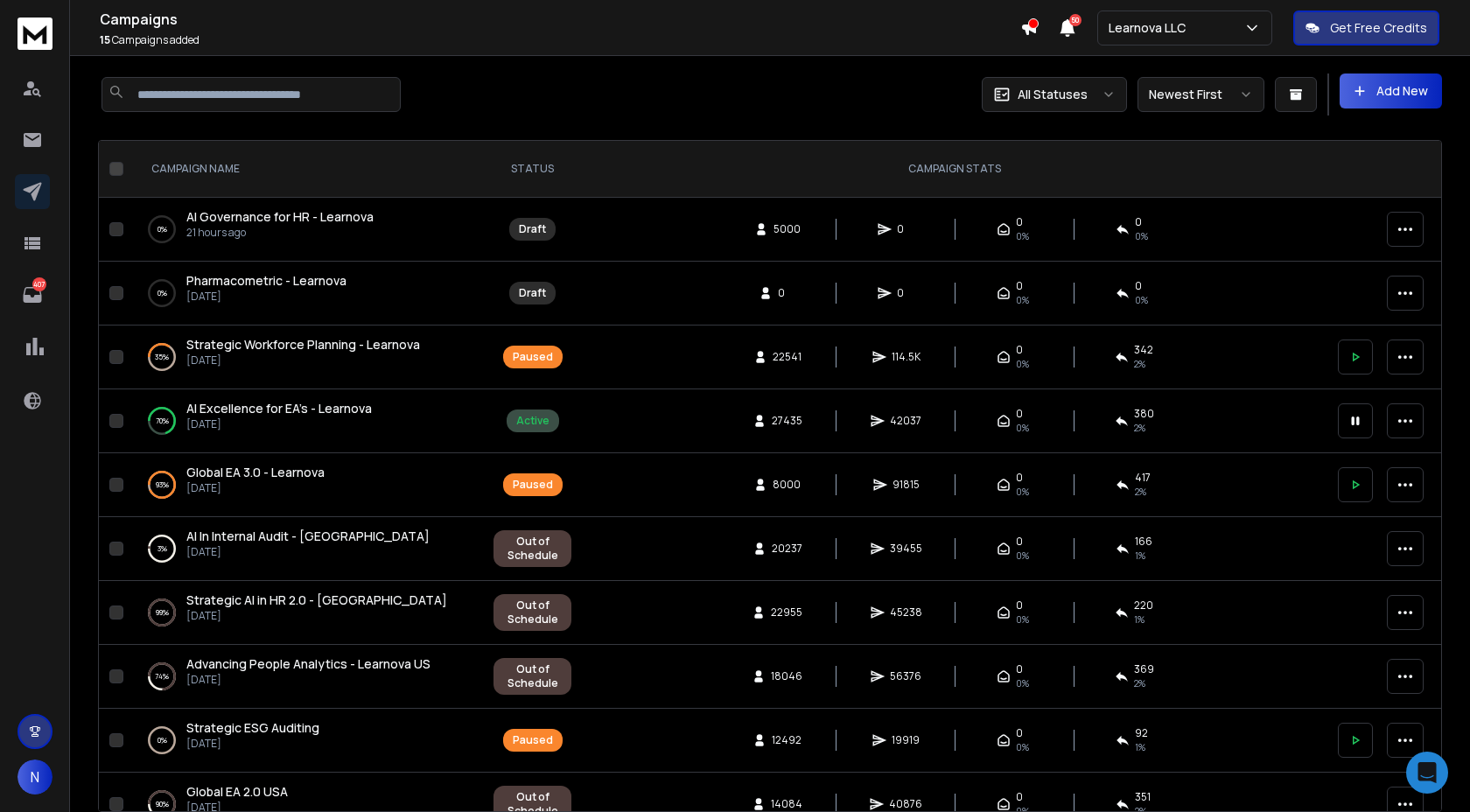
click at [307, 218] on span "AI Governance for HR - Learnova" at bounding box center [280, 216] width 188 height 17
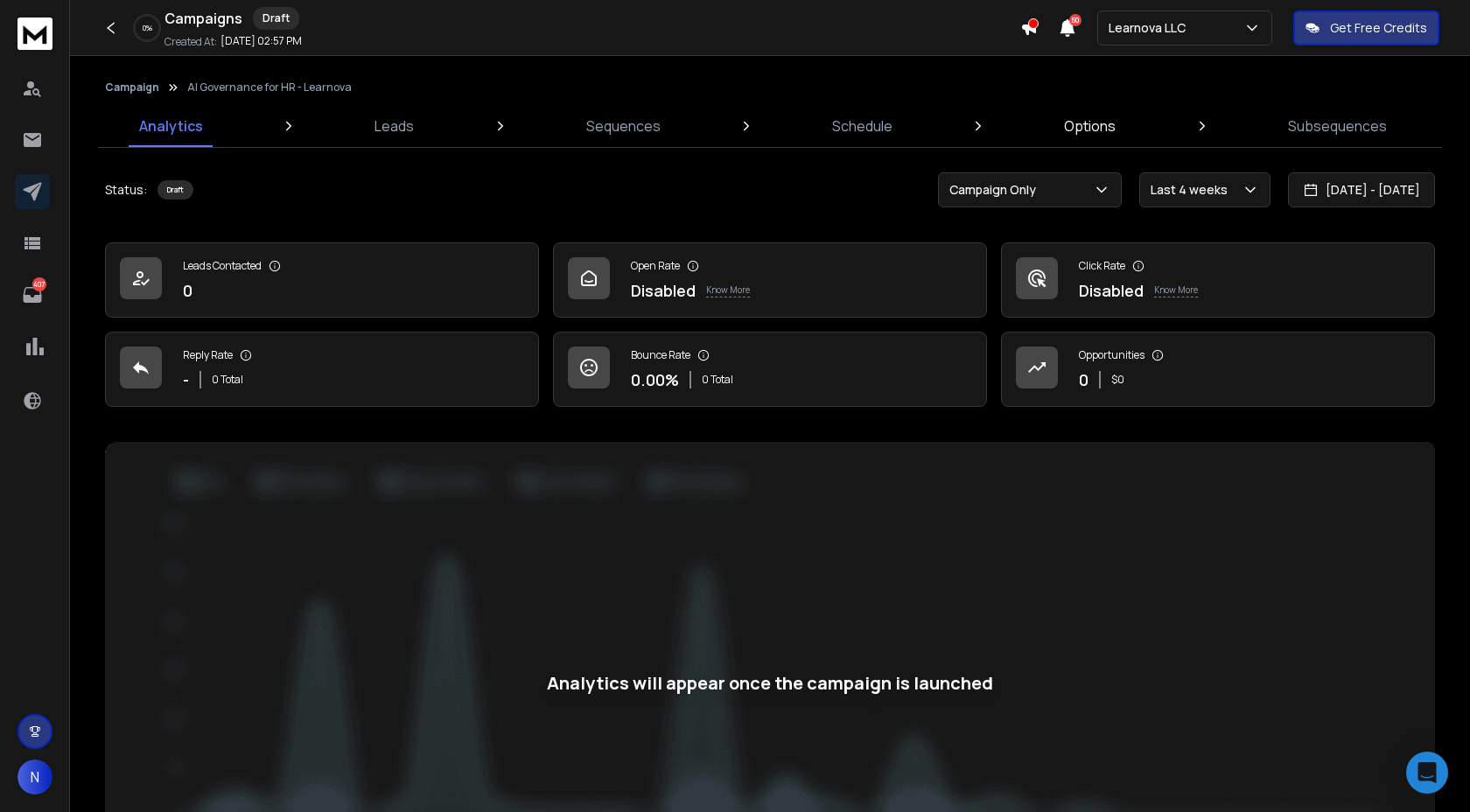
click at [1117, 129] on link "Options" at bounding box center [1089, 125] width 73 height 42
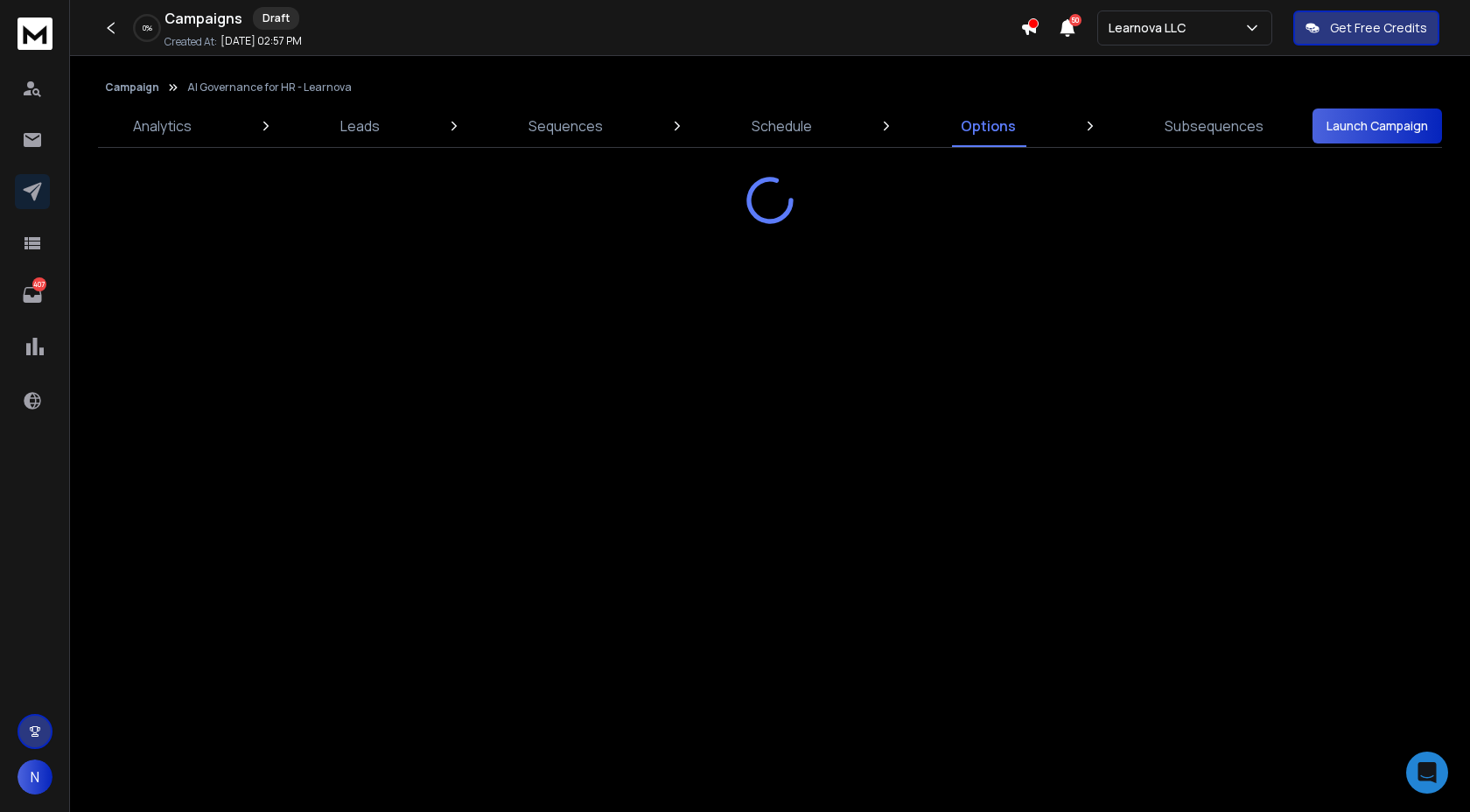
select select "**********"
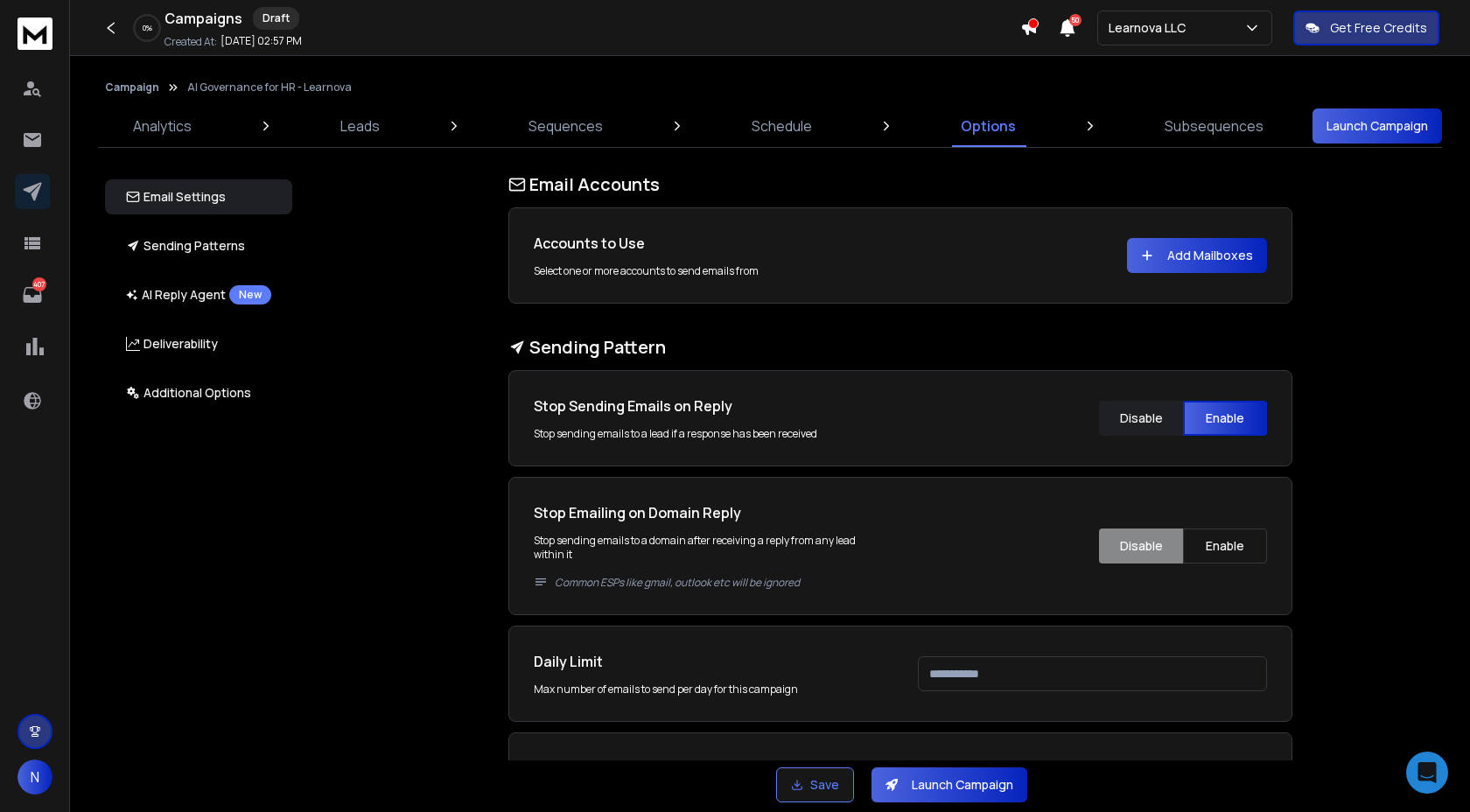
click at [1198, 254] on button "Add Mailboxes" at bounding box center [1197, 255] width 140 height 35
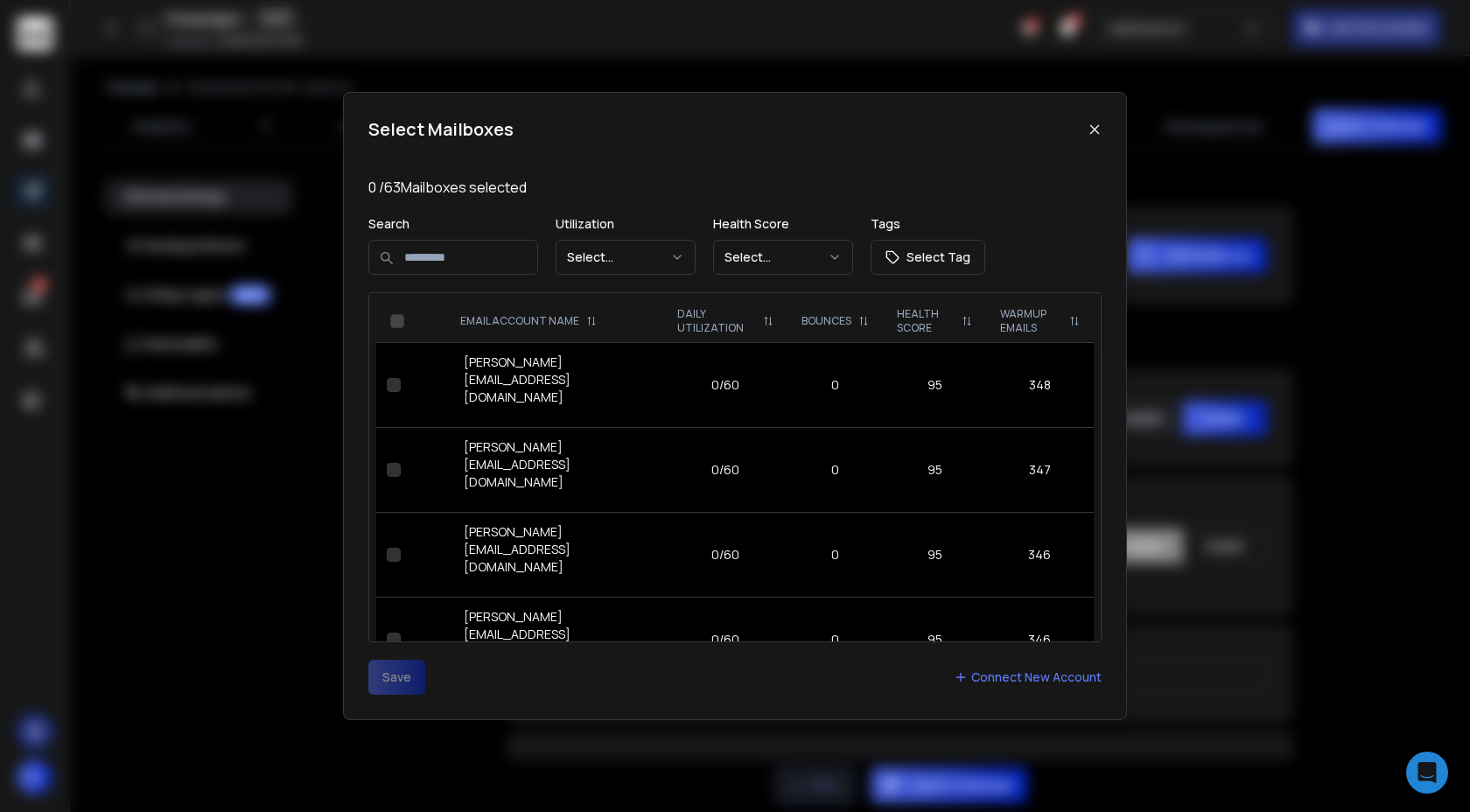
click at [425, 254] on input at bounding box center [453, 257] width 170 height 35
paste input "**********"
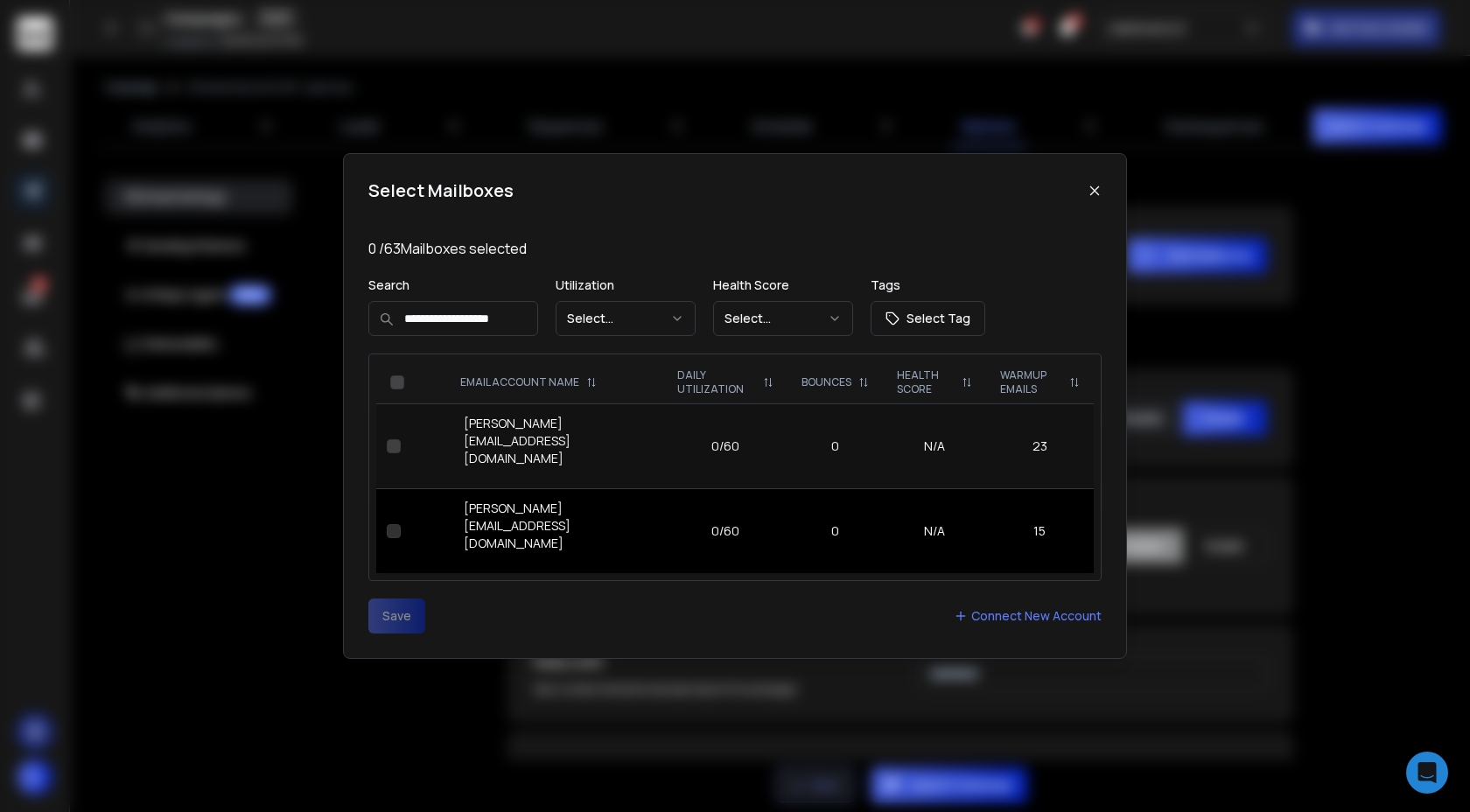
click at [393, 454] on button "button" at bounding box center [393, 446] width 14 height 14
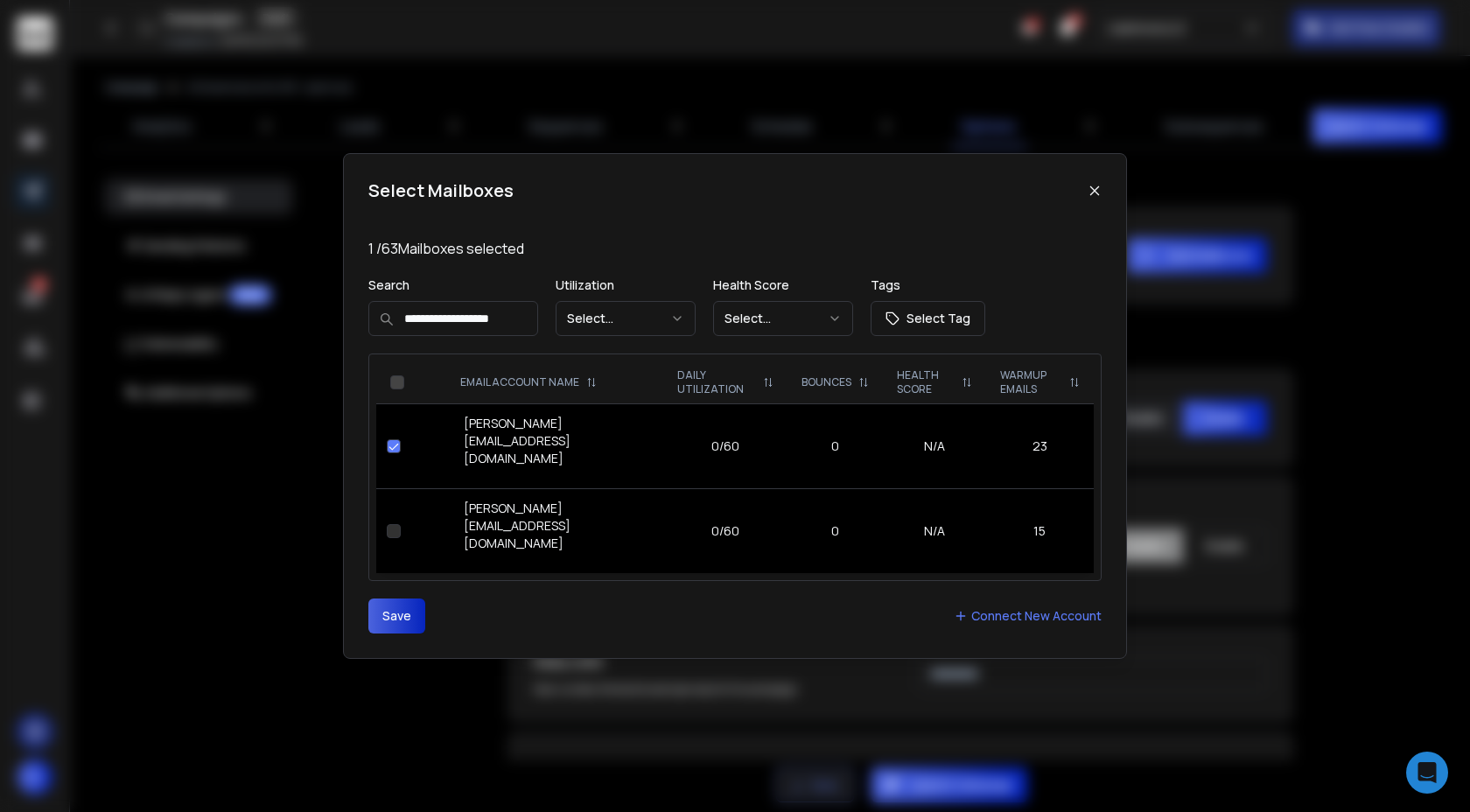
click at [475, 336] on input "**********" at bounding box center [453, 319] width 170 height 35
paste input "*"
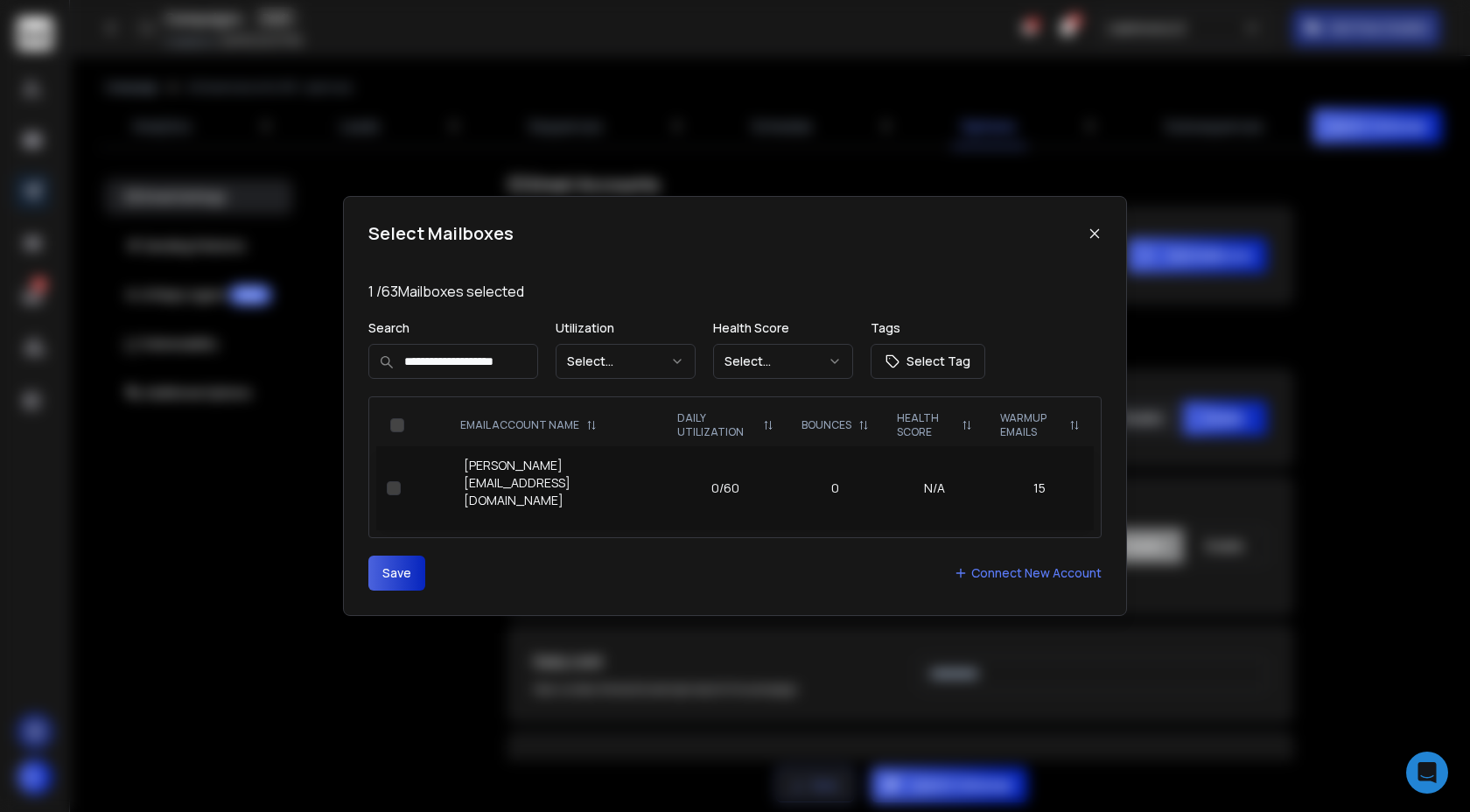
click at [394, 492] on button "button" at bounding box center [393, 488] width 14 height 14
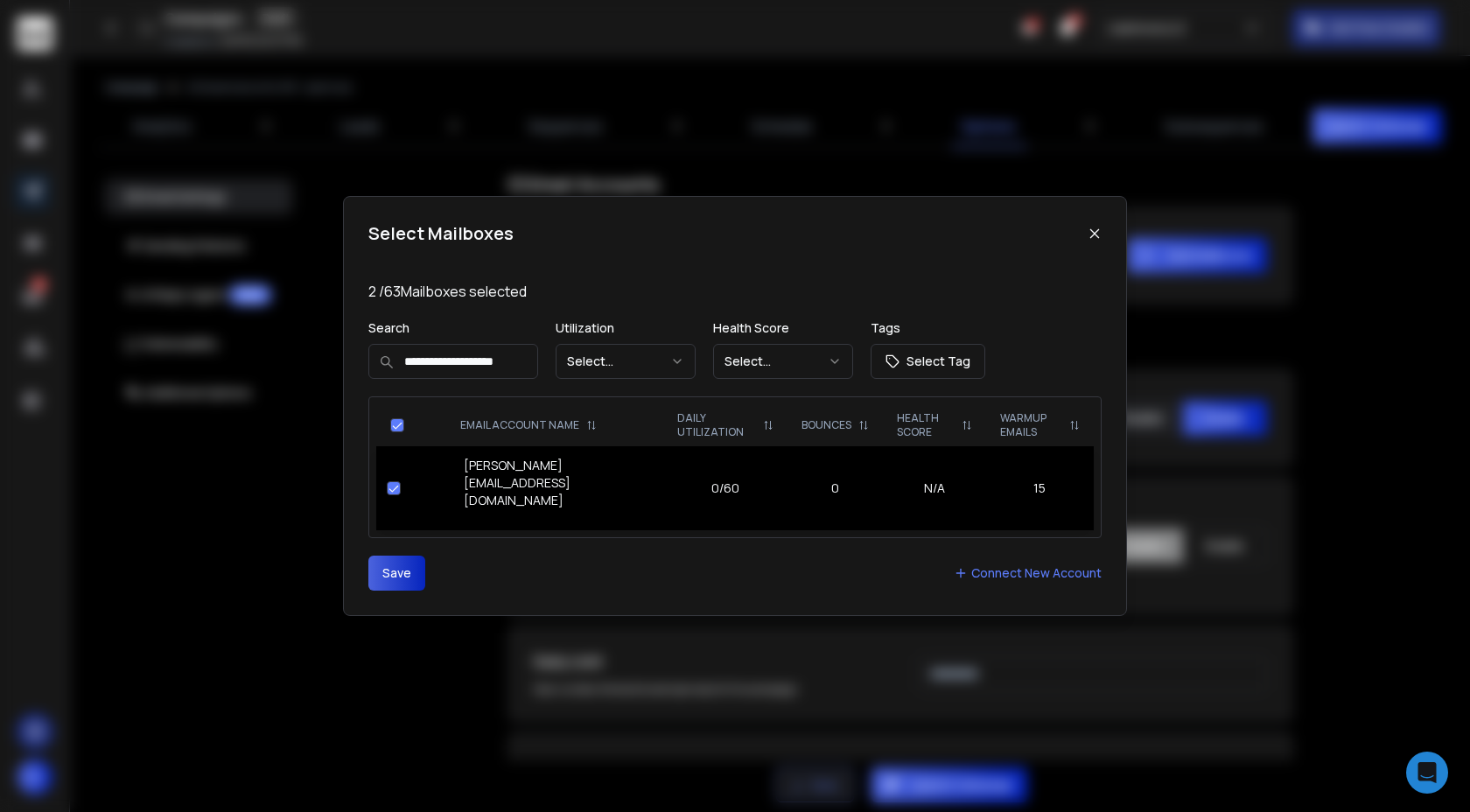
click at [449, 365] on input "**********" at bounding box center [453, 361] width 170 height 35
paste input "***"
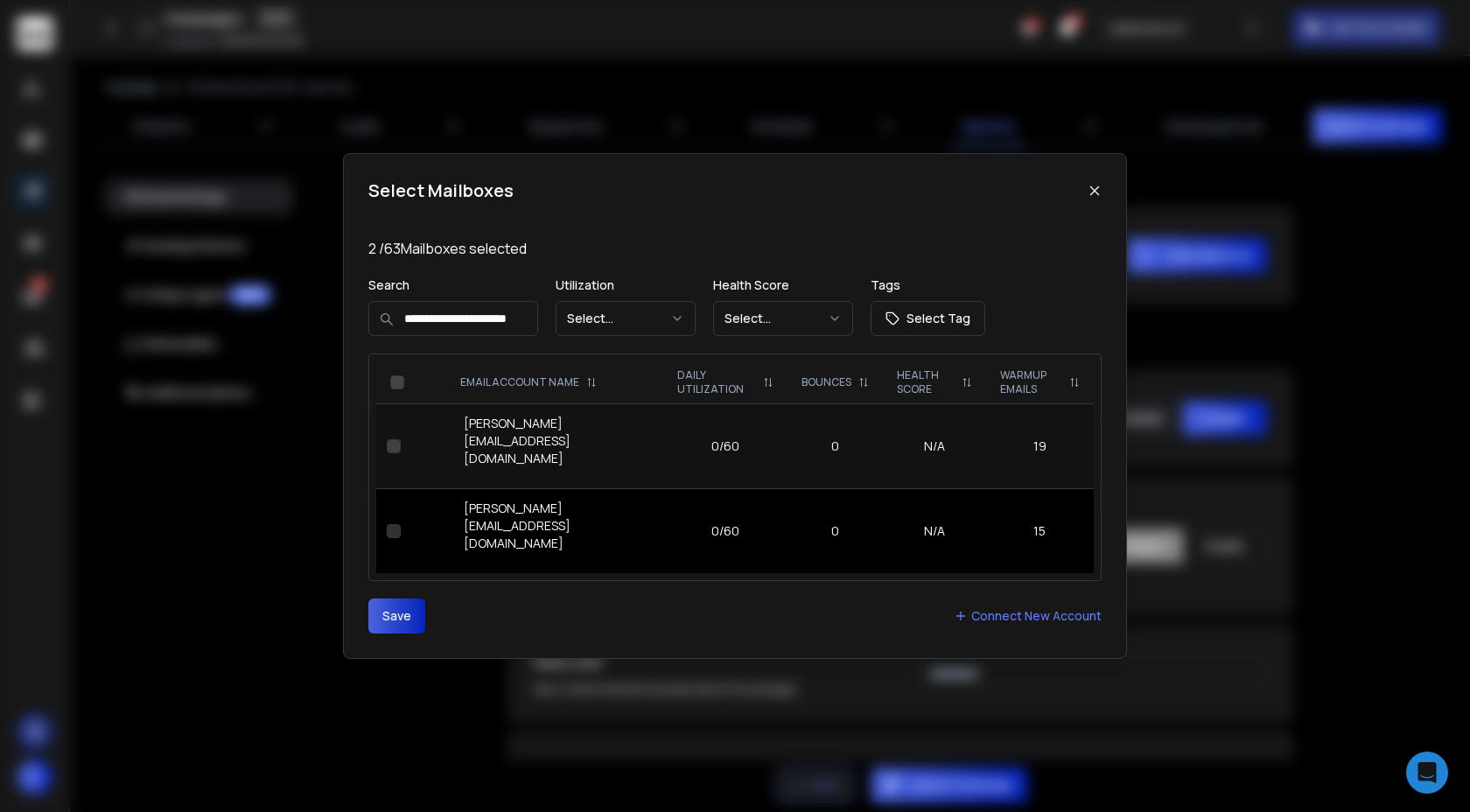
click at [393, 454] on button "button" at bounding box center [393, 446] width 14 height 14
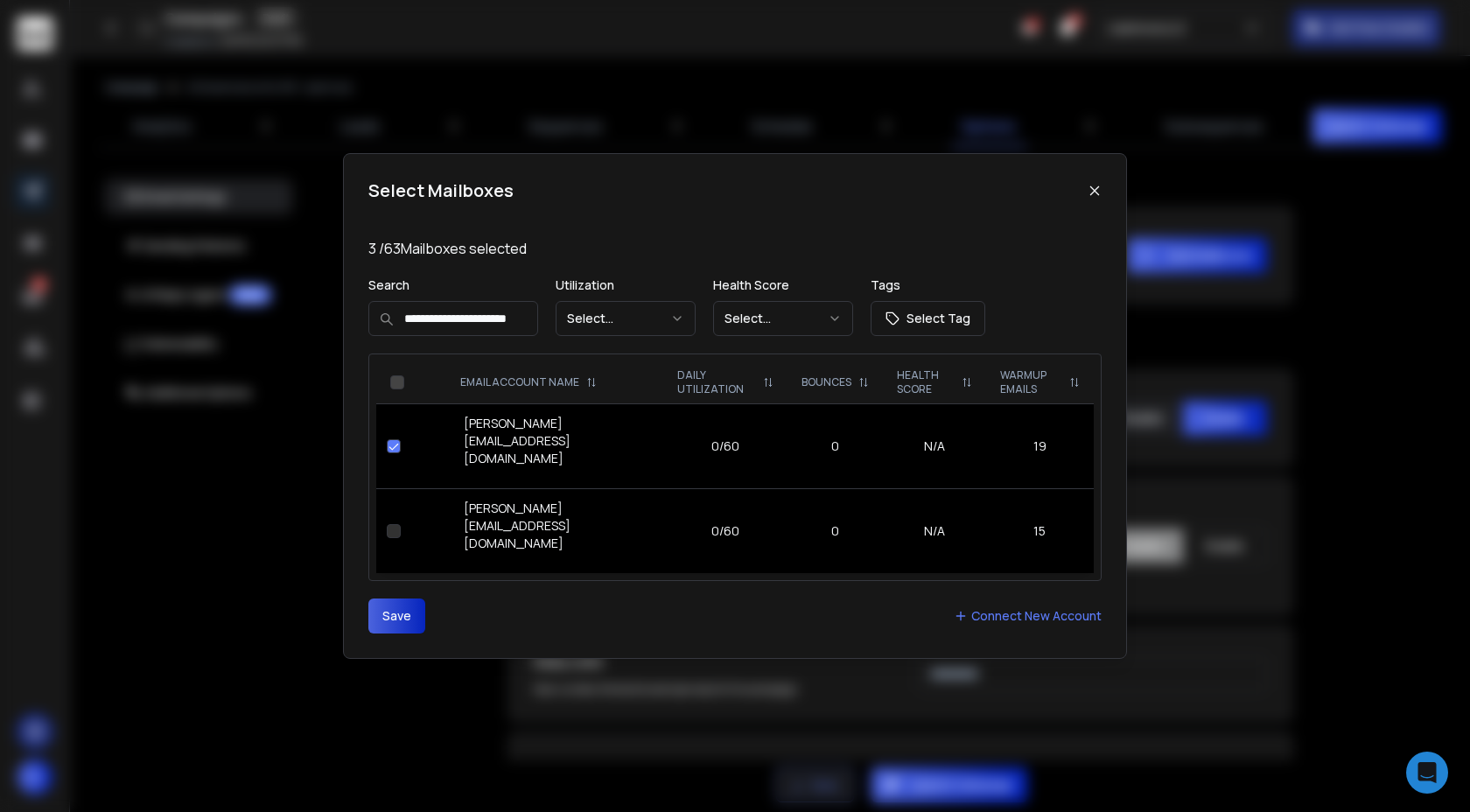
click at [444, 336] on input "**********" at bounding box center [453, 319] width 170 height 35
paste input "*"
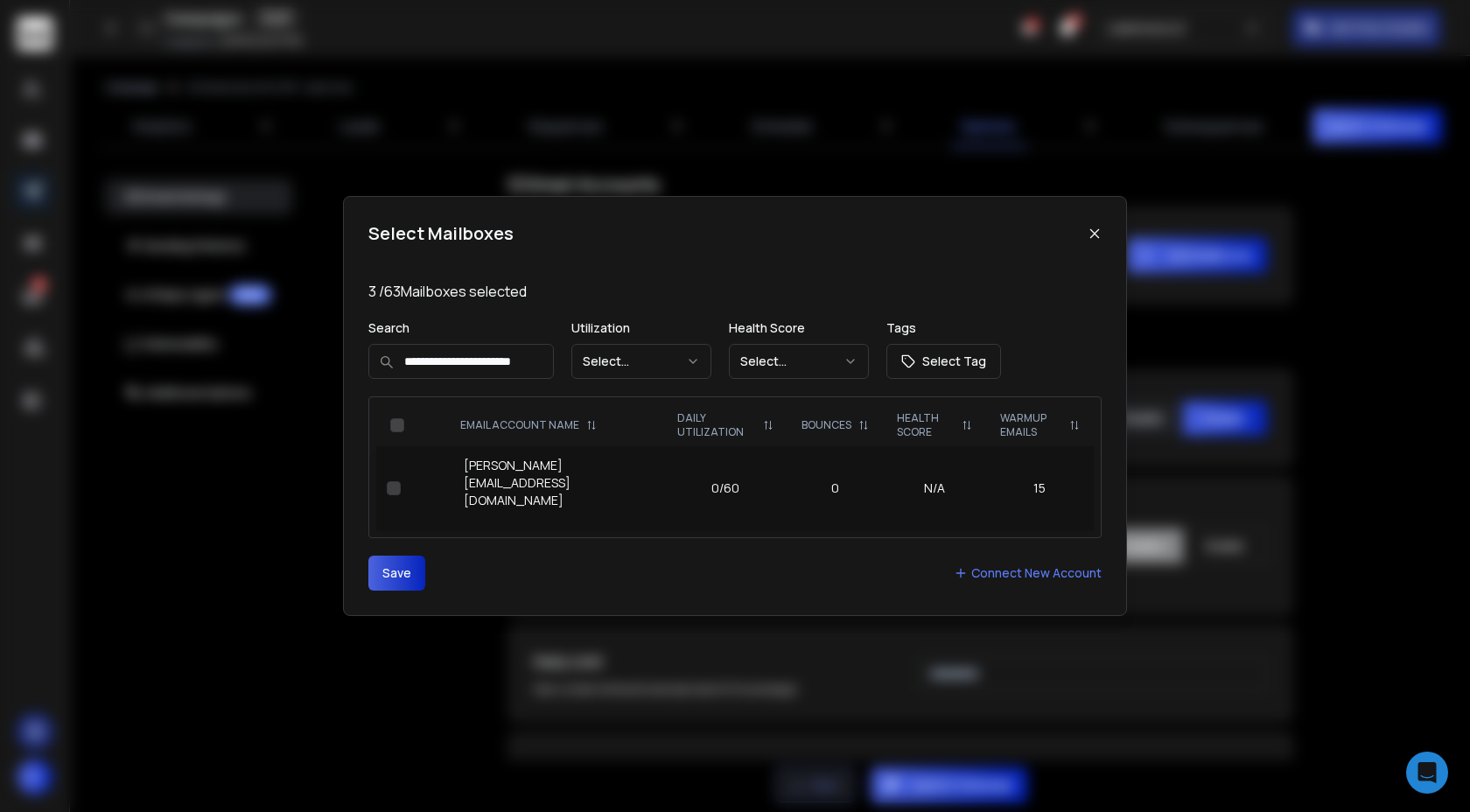
click at [394, 488] on button "button" at bounding box center [393, 488] width 14 height 14
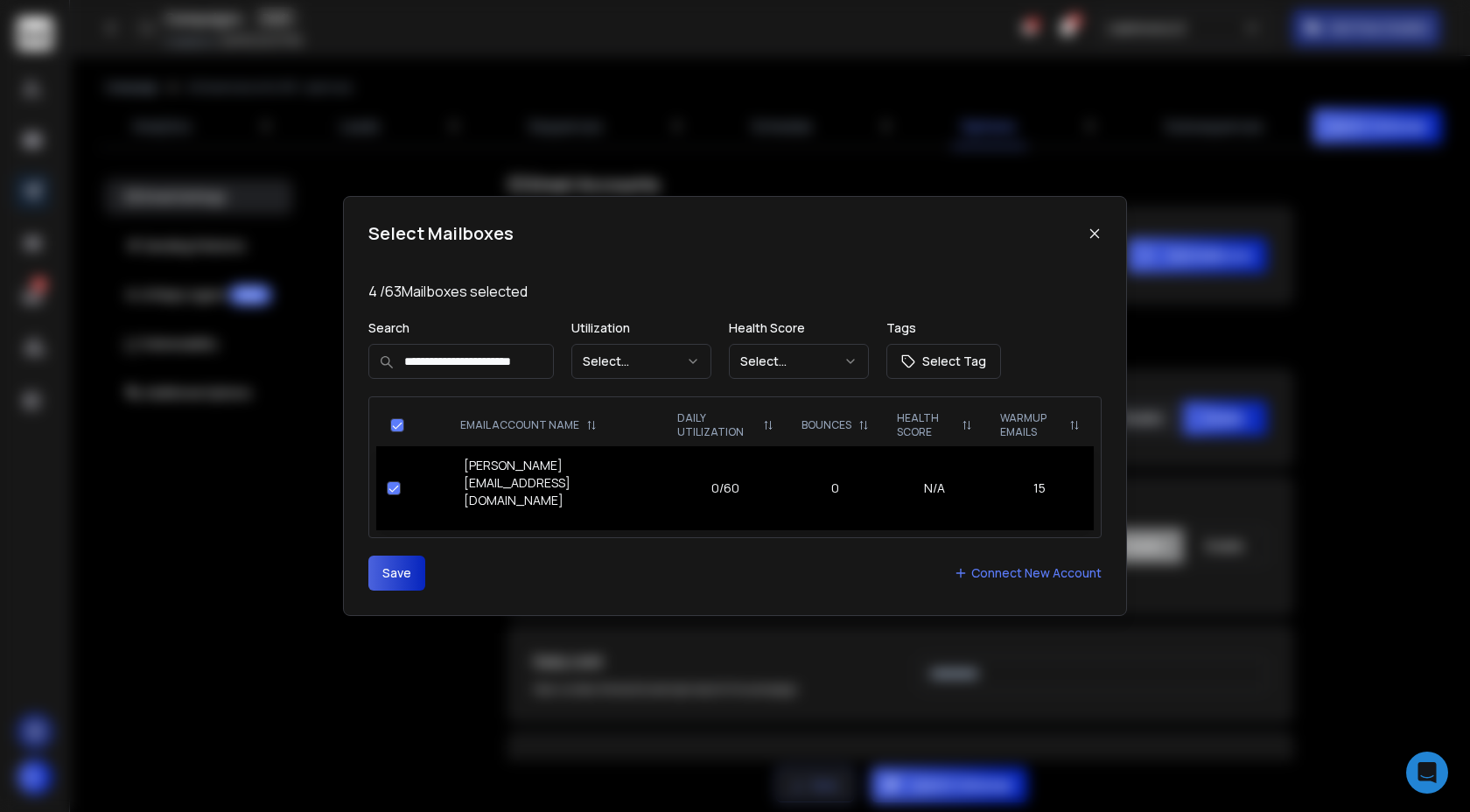
click at [481, 379] on input "**********" at bounding box center [461, 361] width 186 height 35
click at [496, 365] on input "**********" at bounding box center [461, 361] width 186 height 35
paste input
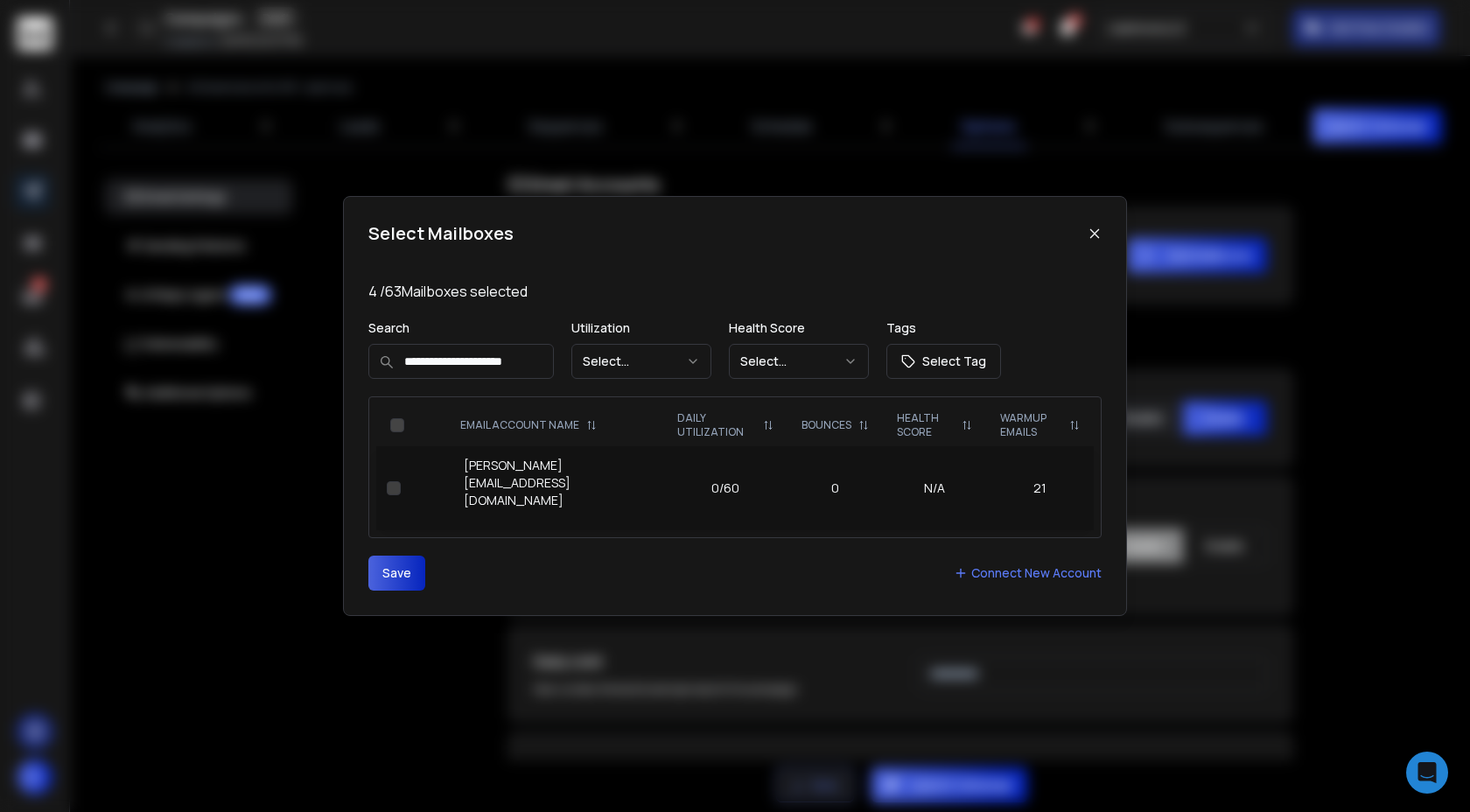
click at [388, 487] on button "button" at bounding box center [393, 488] width 14 height 14
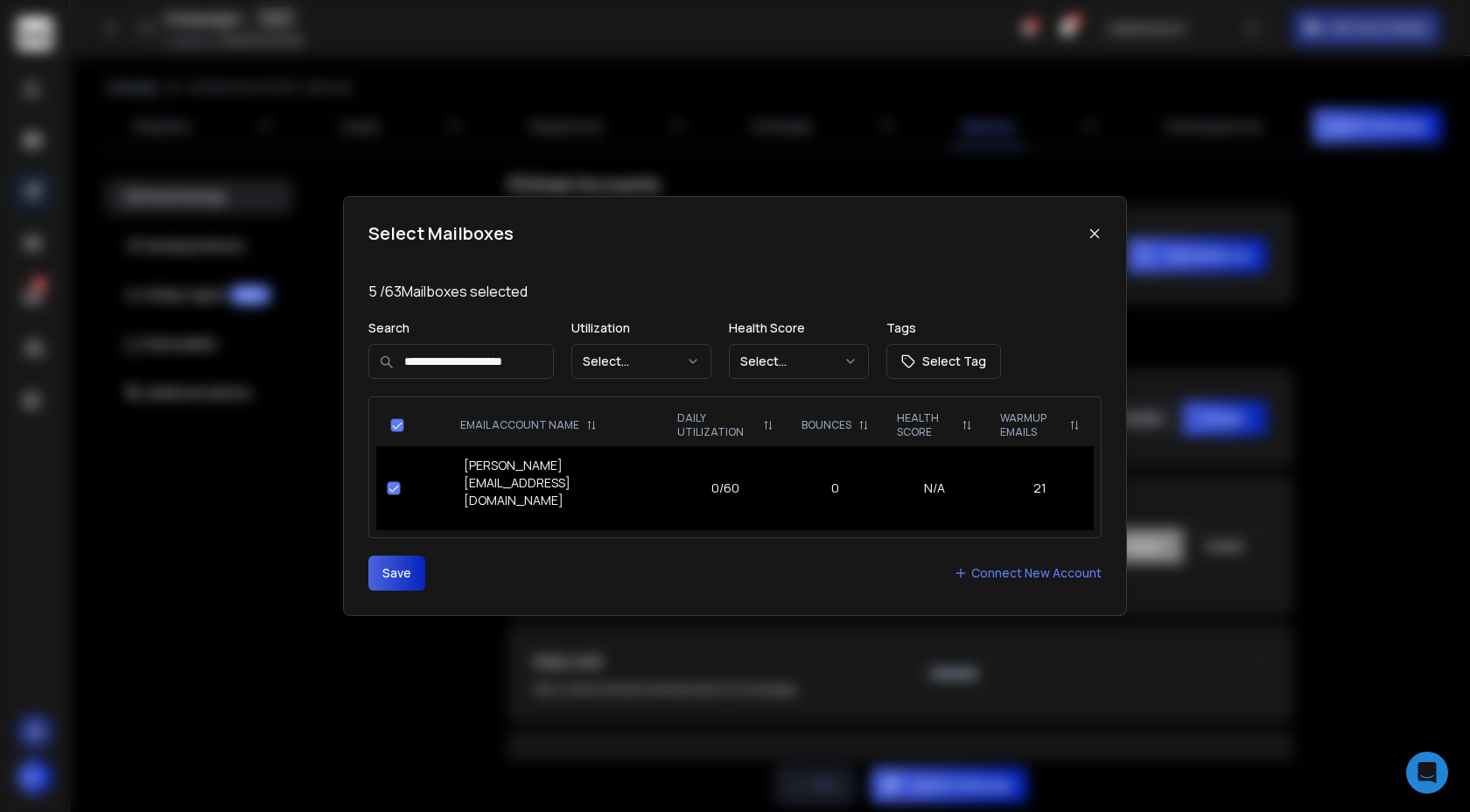
click at [468, 364] on input "**********" at bounding box center [461, 361] width 186 height 35
paste input "*"
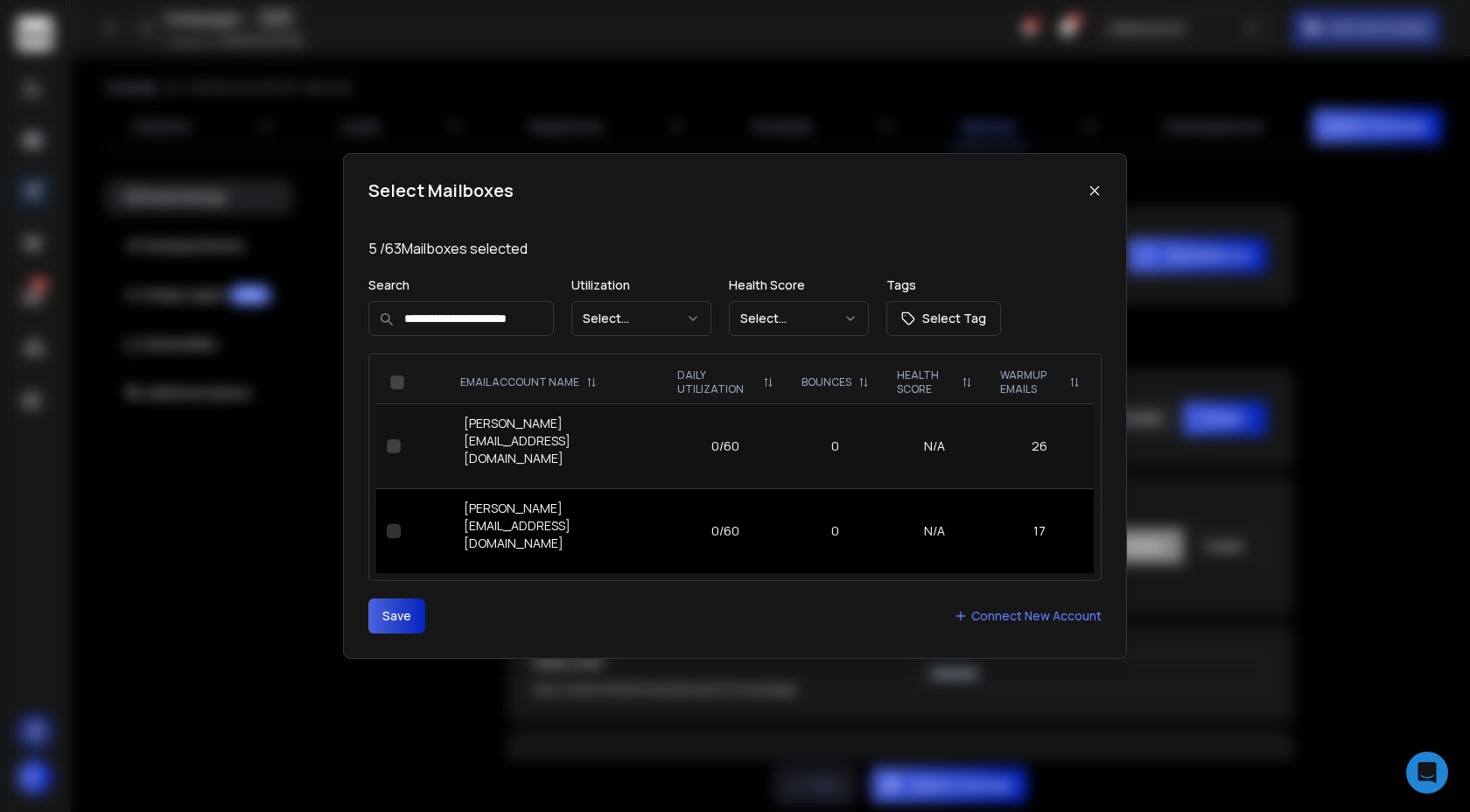
click at [395, 454] on button "button" at bounding box center [393, 446] width 14 height 14
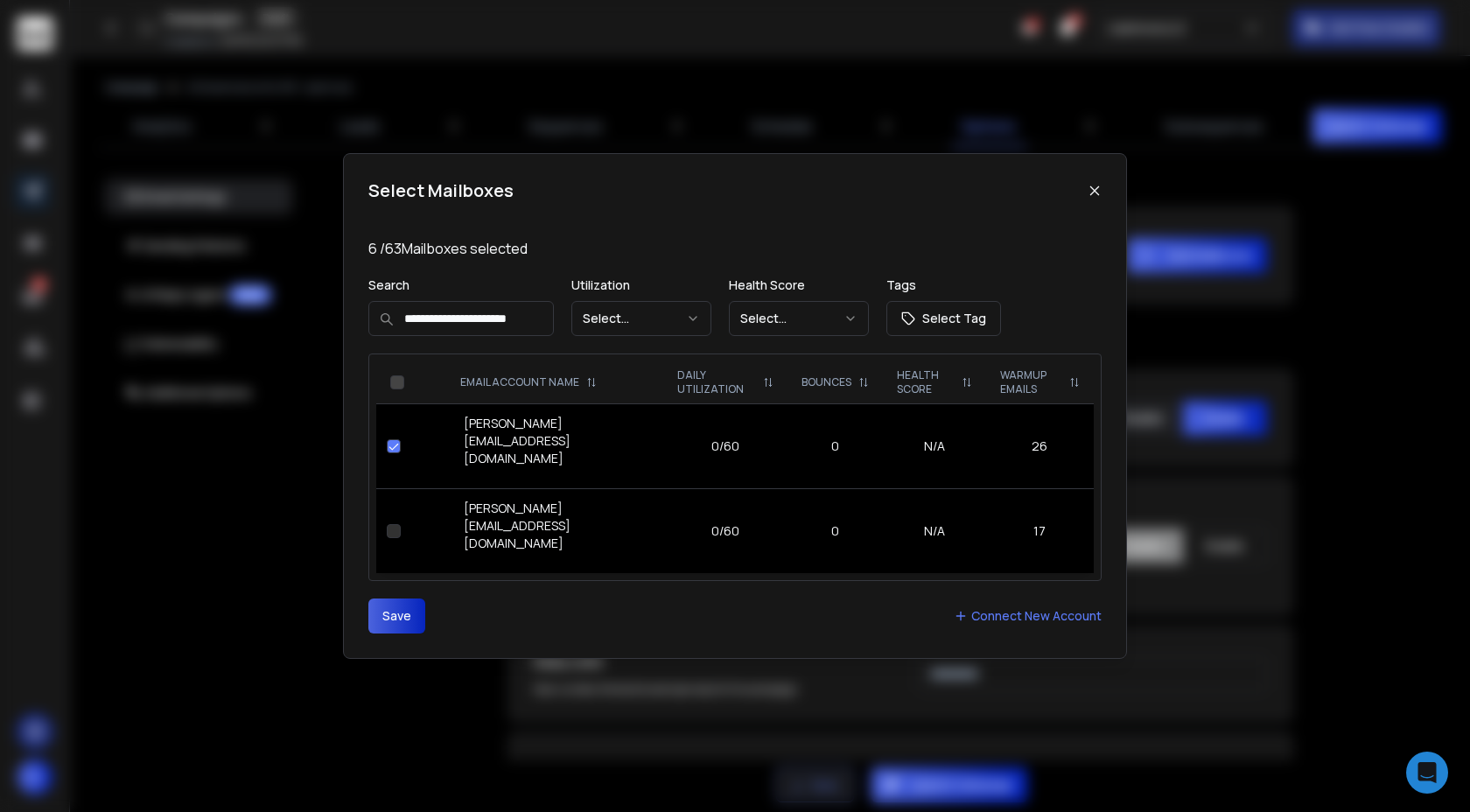
click at [457, 336] on input "**********" at bounding box center [461, 319] width 186 height 35
paste input "*"
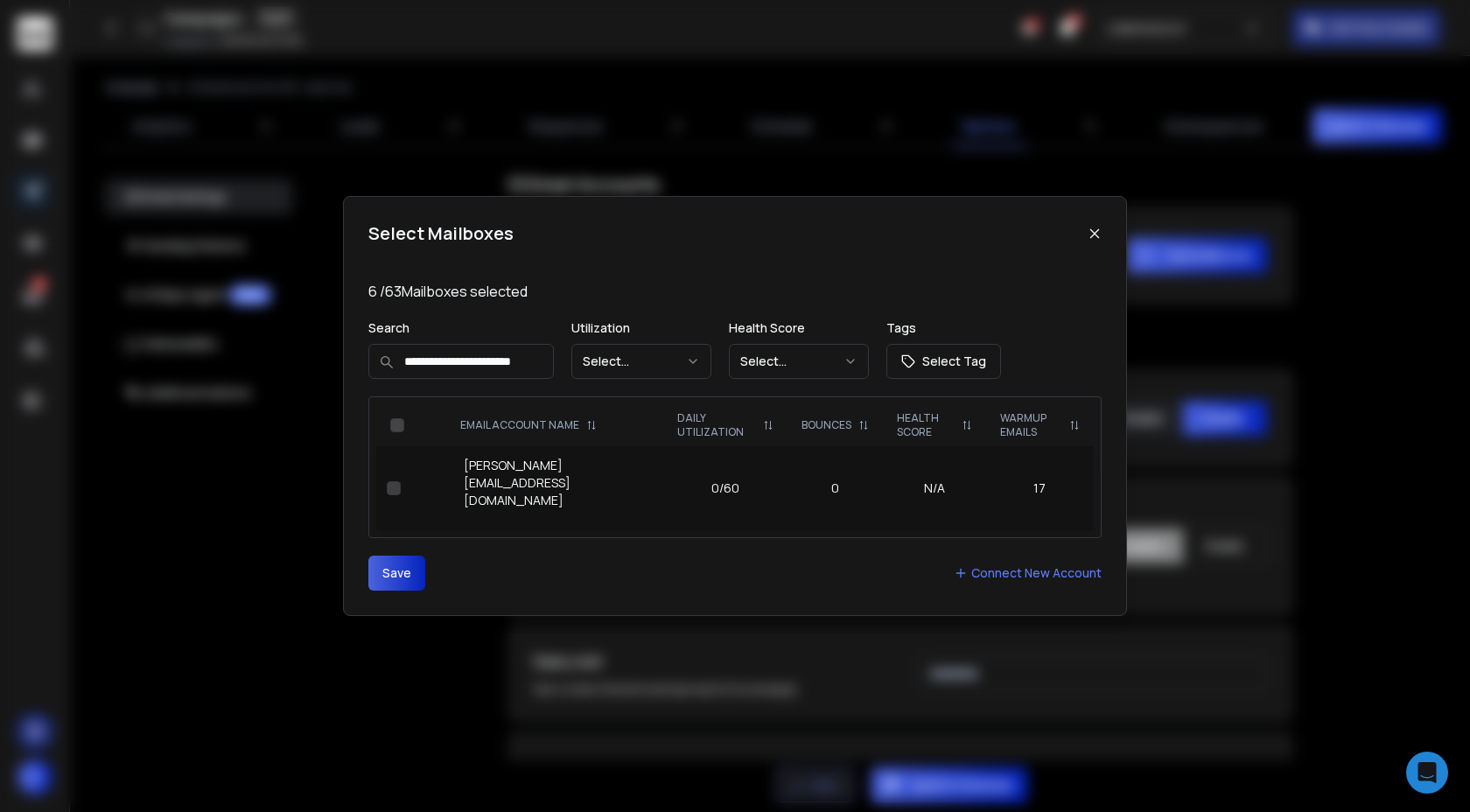
click at [398, 489] on button "button" at bounding box center [393, 488] width 14 height 14
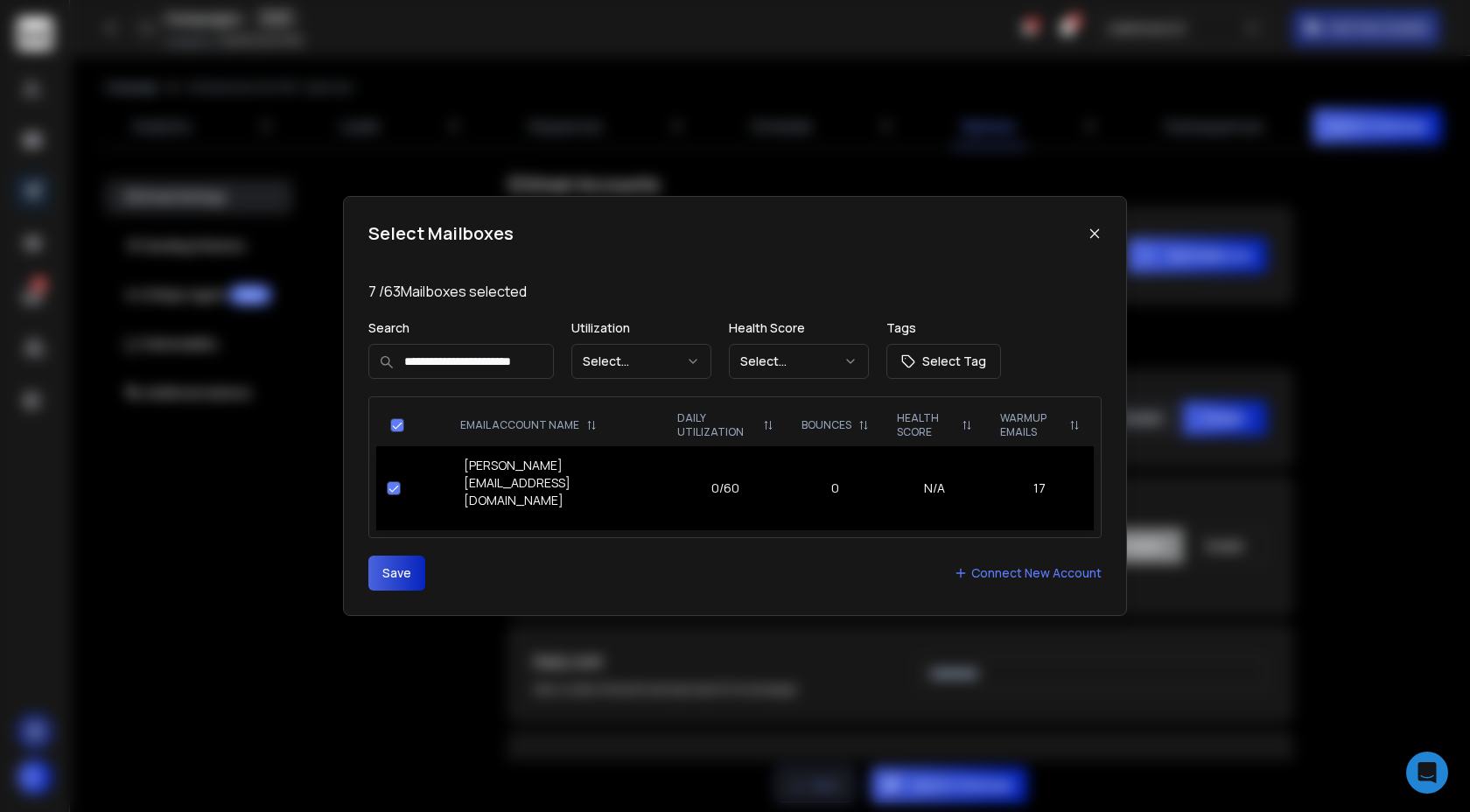
click at [442, 373] on input "**********" at bounding box center [461, 361] width 186 height 35
paste input
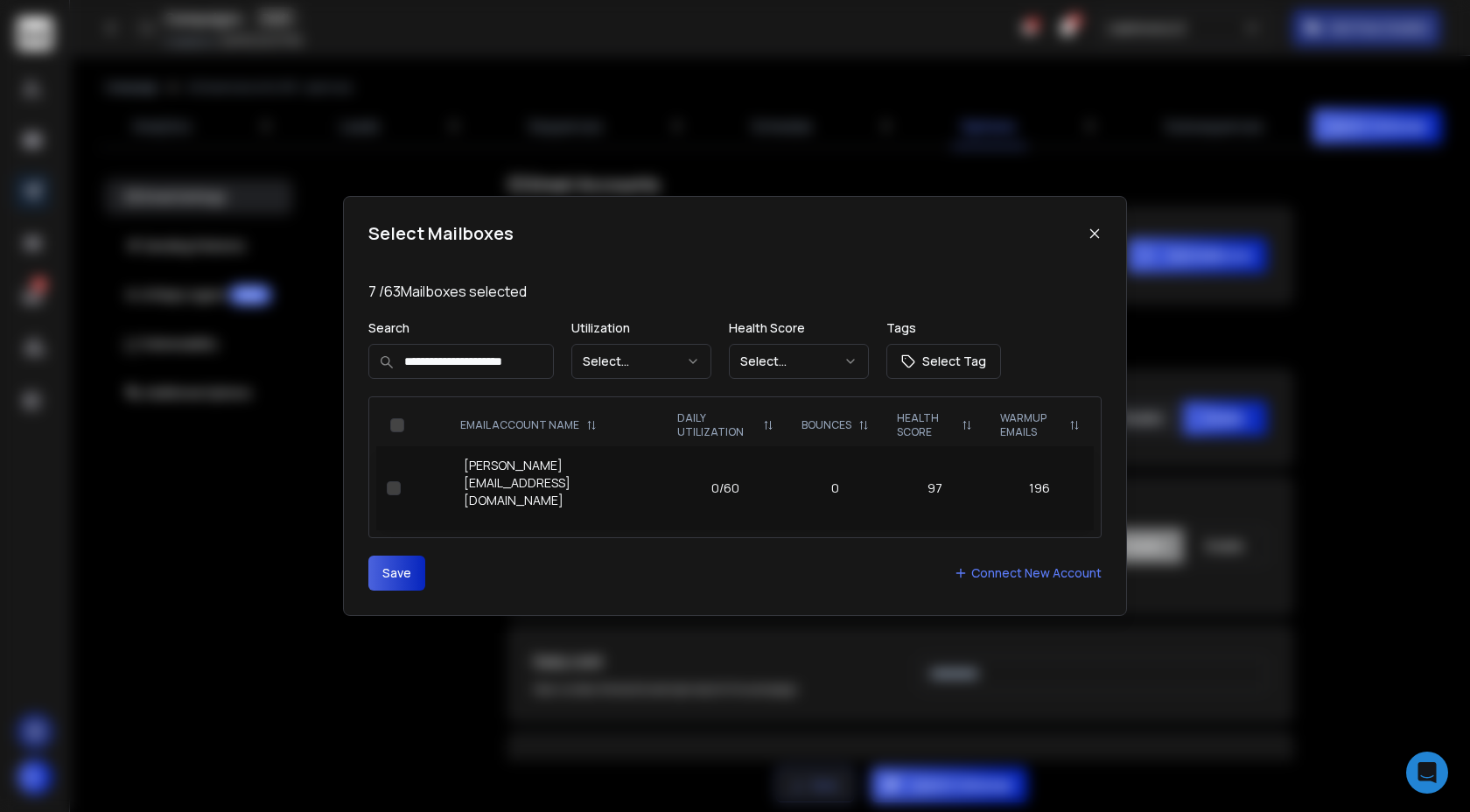
click at [396, 486] on button "button" at bounding box center [393, 488] width 14 height 14
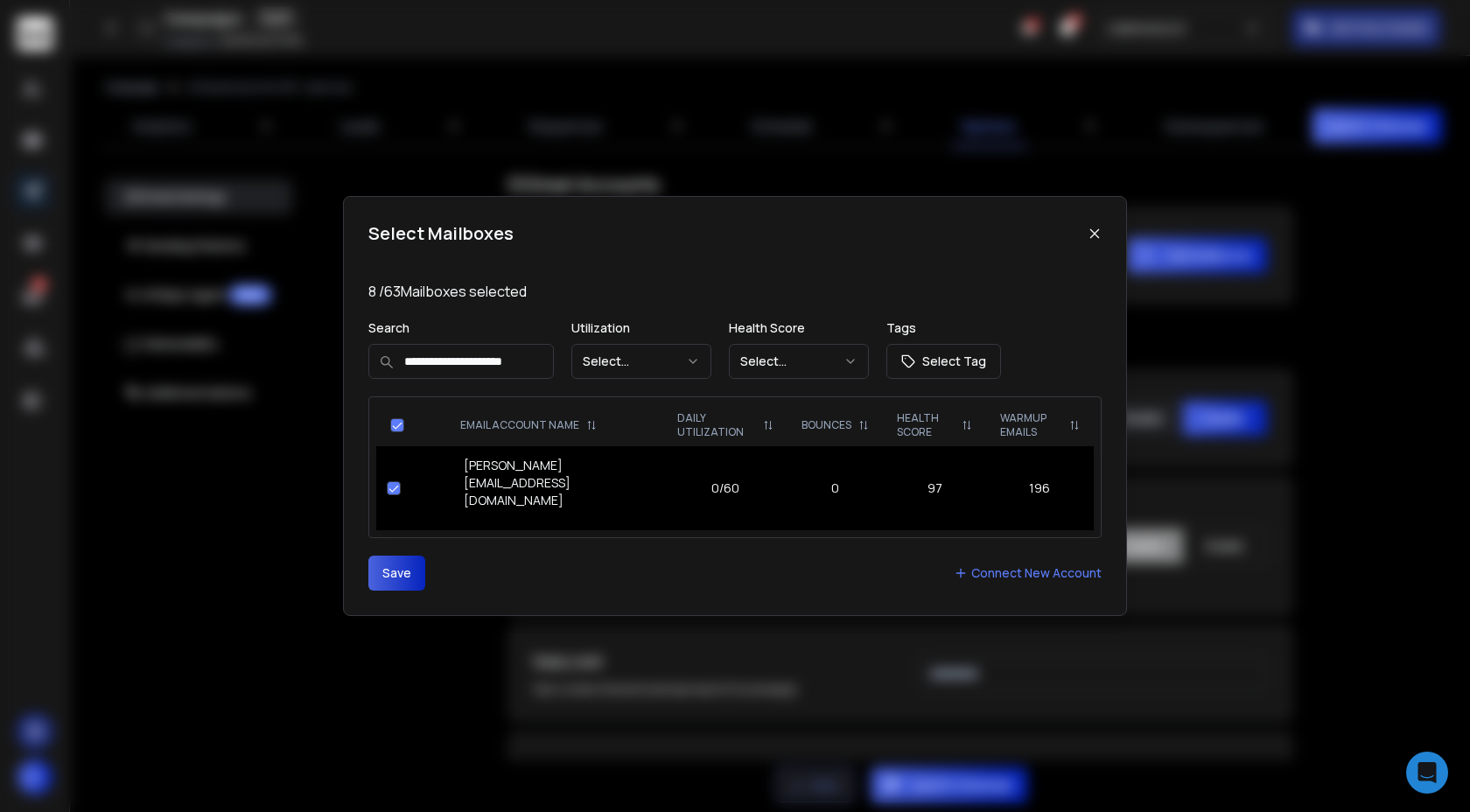
click at [482, 378] on input "**********" at bounding box center [461, 361] width 186 height 35
paste input
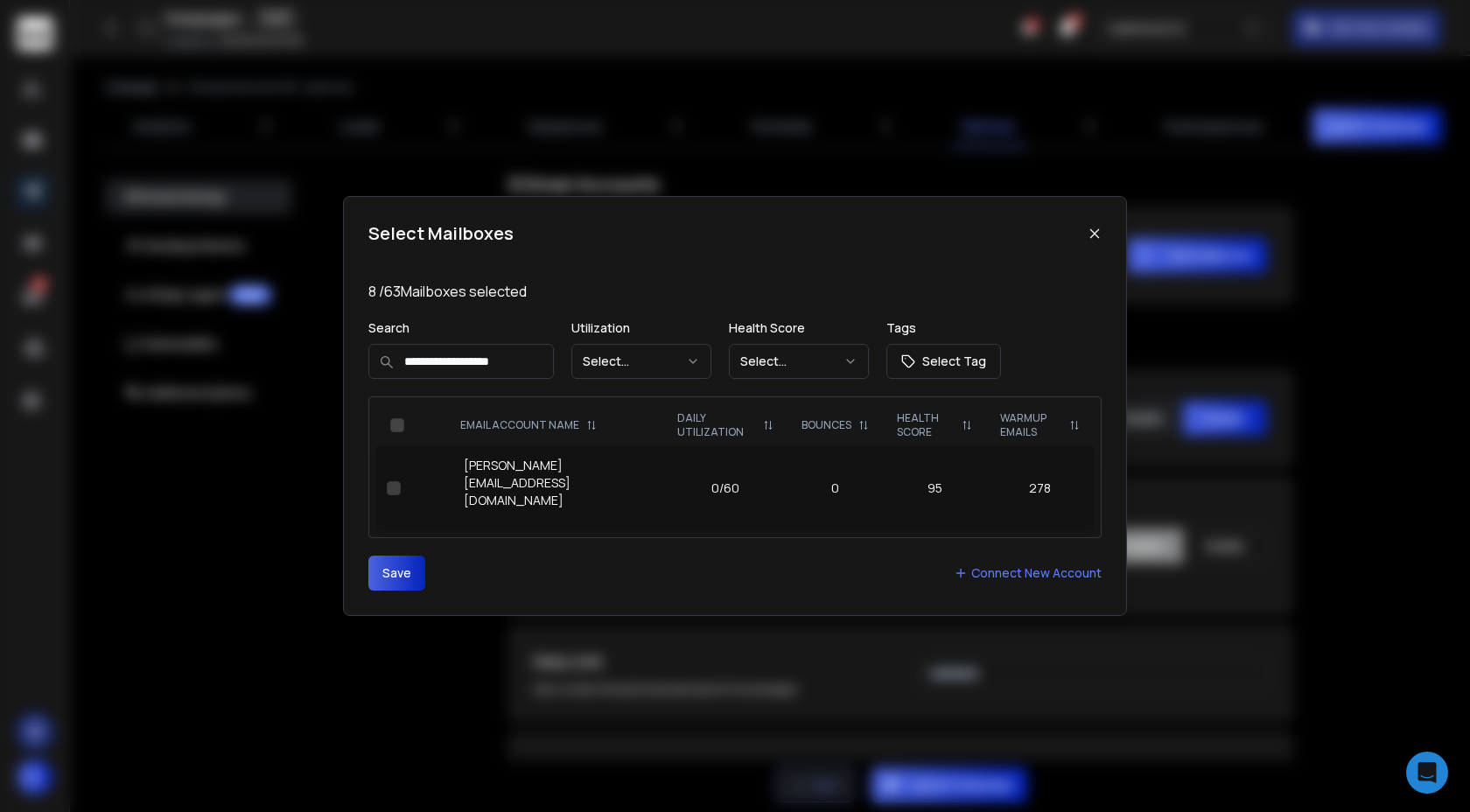
click at [395, 492] on button "button" at bounding box center [393, 488] width 14 height 14
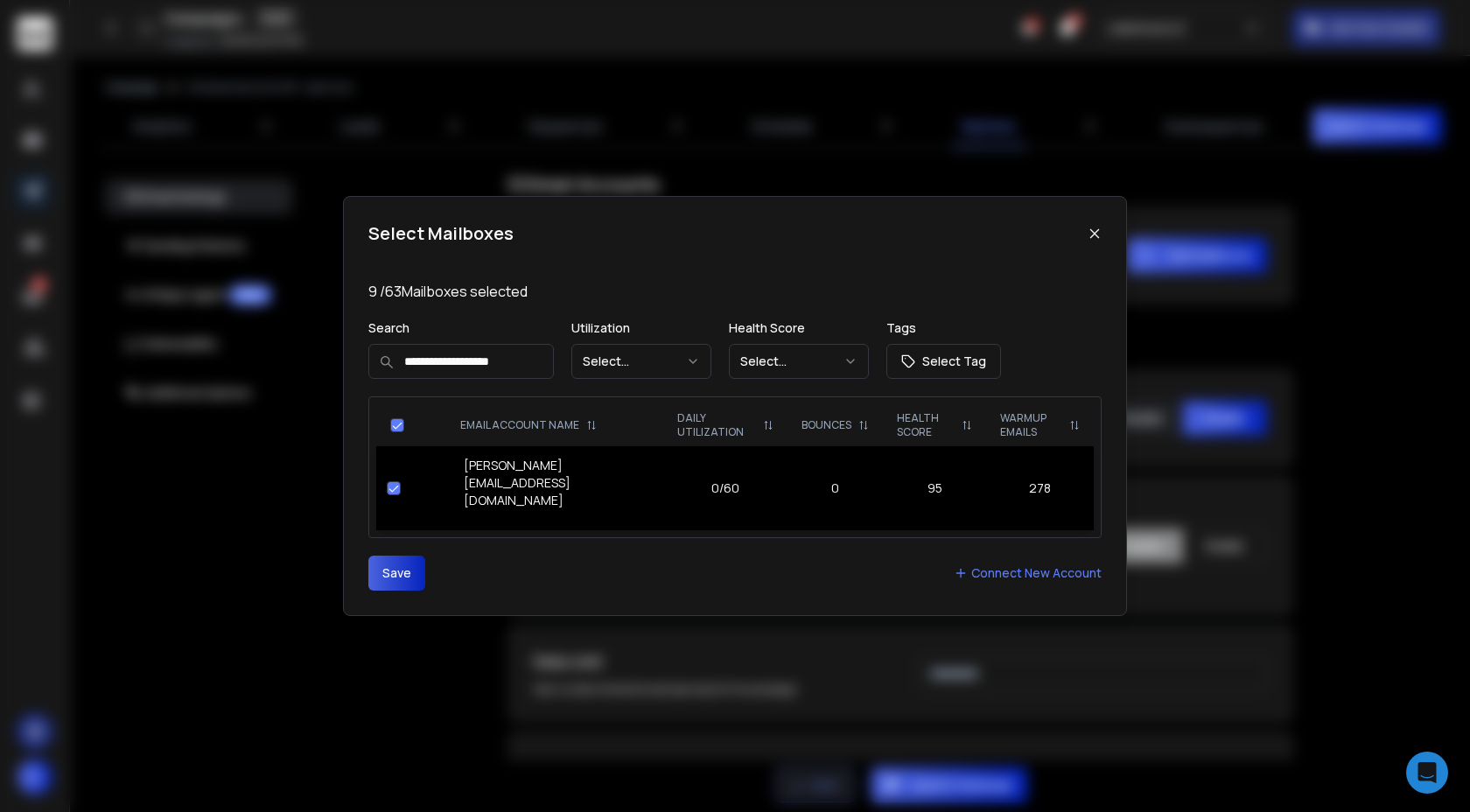
click at [450, 379] on input "**********" at bounding box center [461, 361] width 186 height 35
paste input "***"
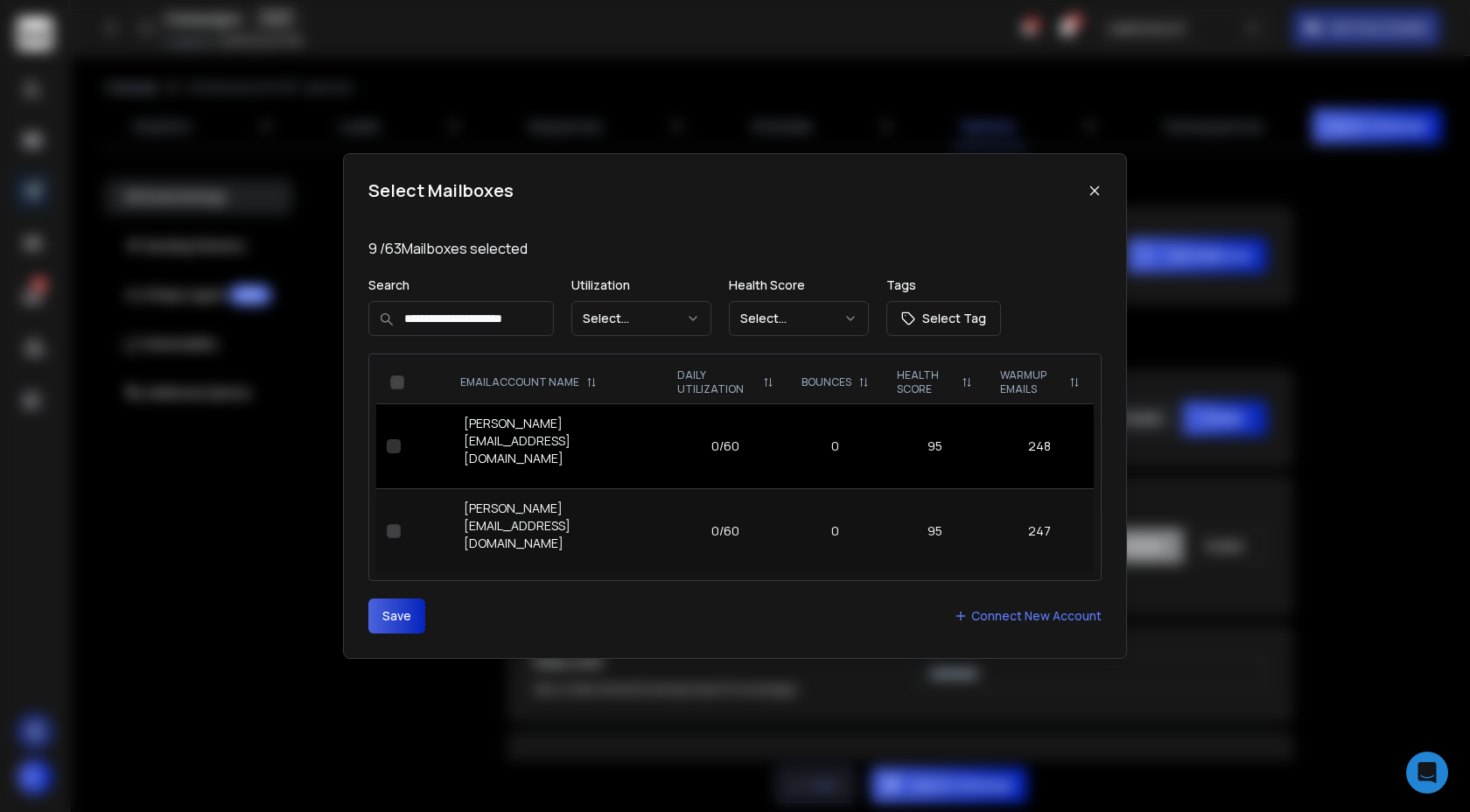
click at [389, 524] on button "button" at bounding box center [393, 531] width 14 height 14
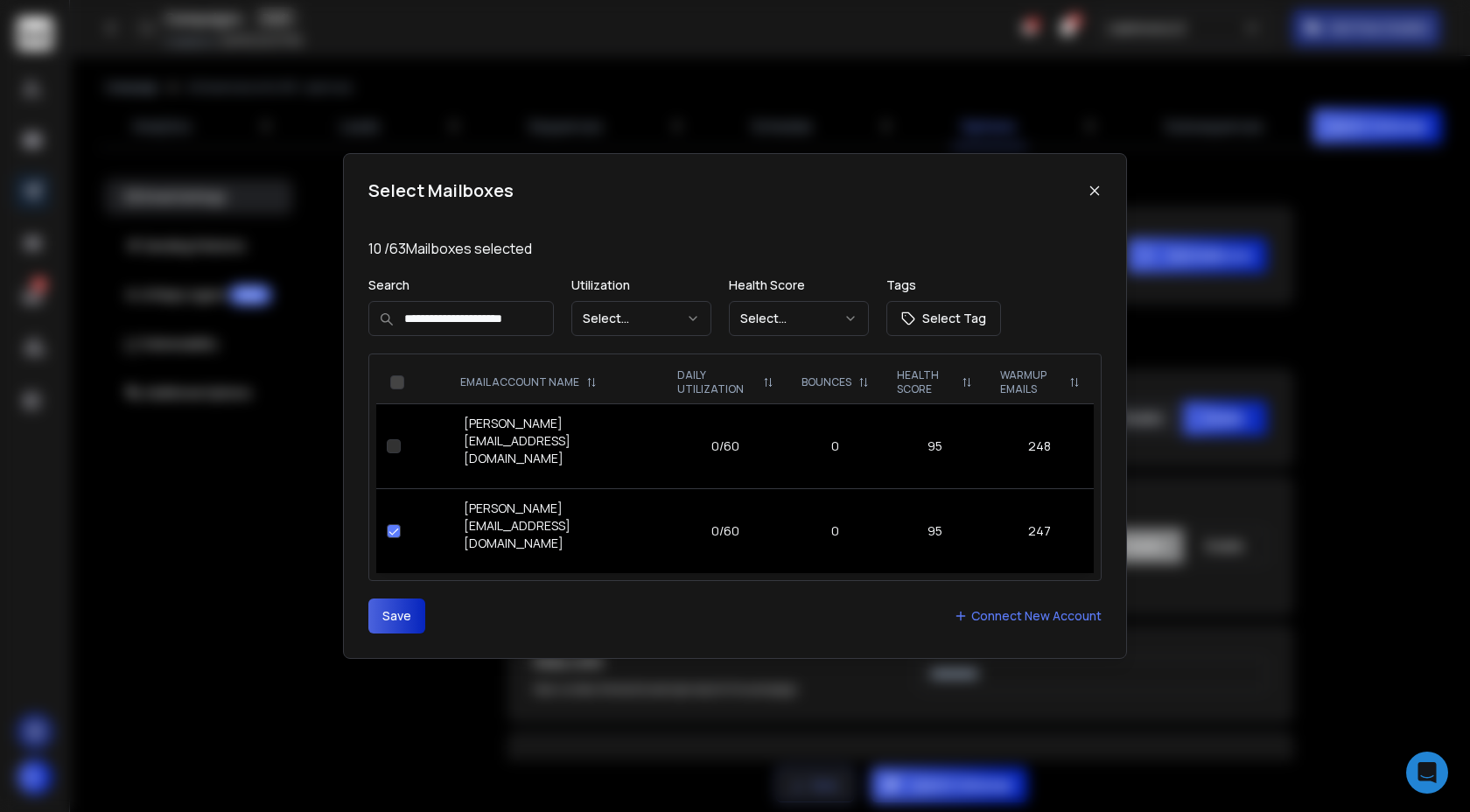
click at [451, 336] on input "**********" at bounding box center [461, 319] width 186 height 35
paste input "*"
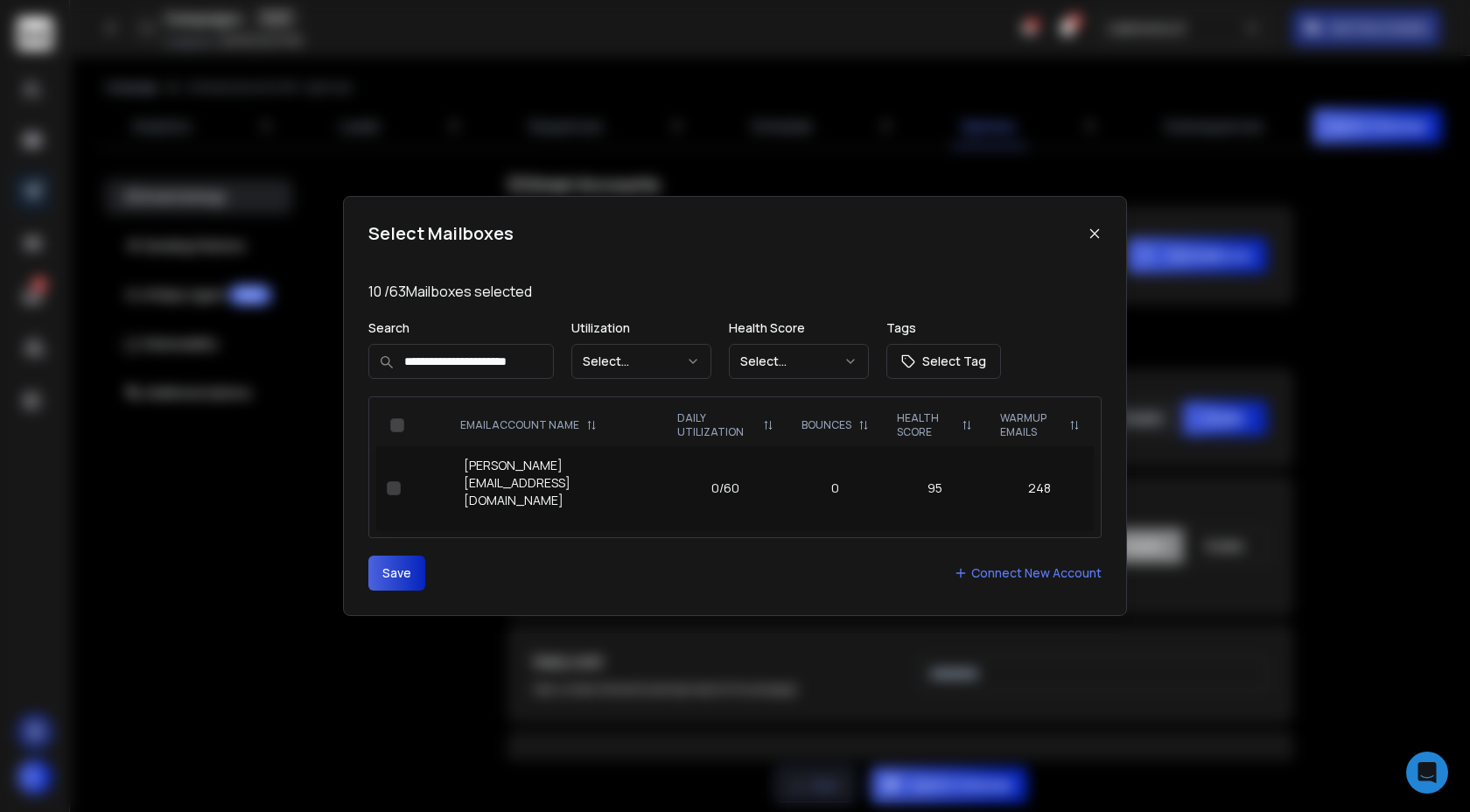
click at [395, 488] on button "button" at bounding box center [393, 488] width 14 height 14
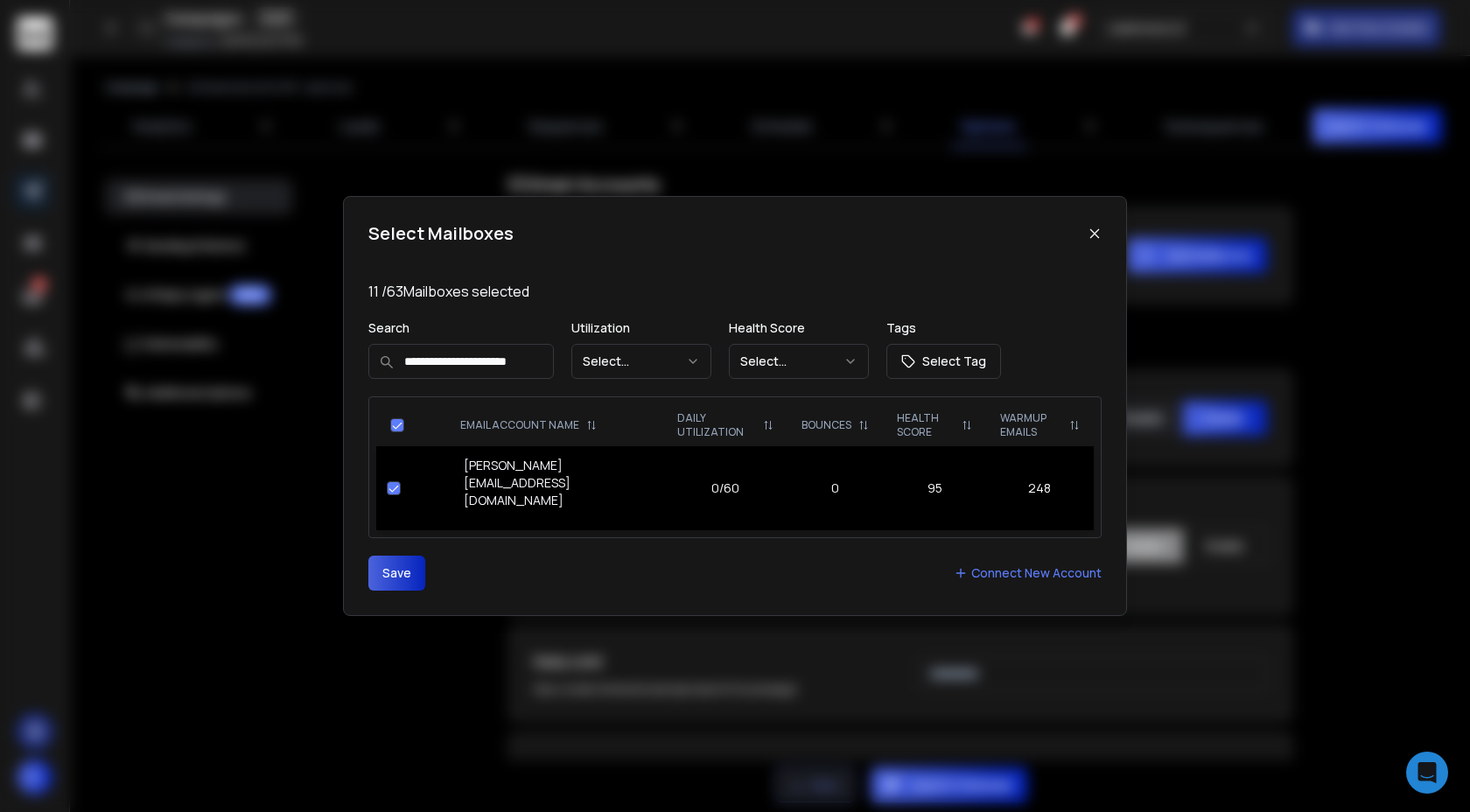
click at [460, 374] on input "**********" at bounding box center [461, 361] width 186 height 35
paste input
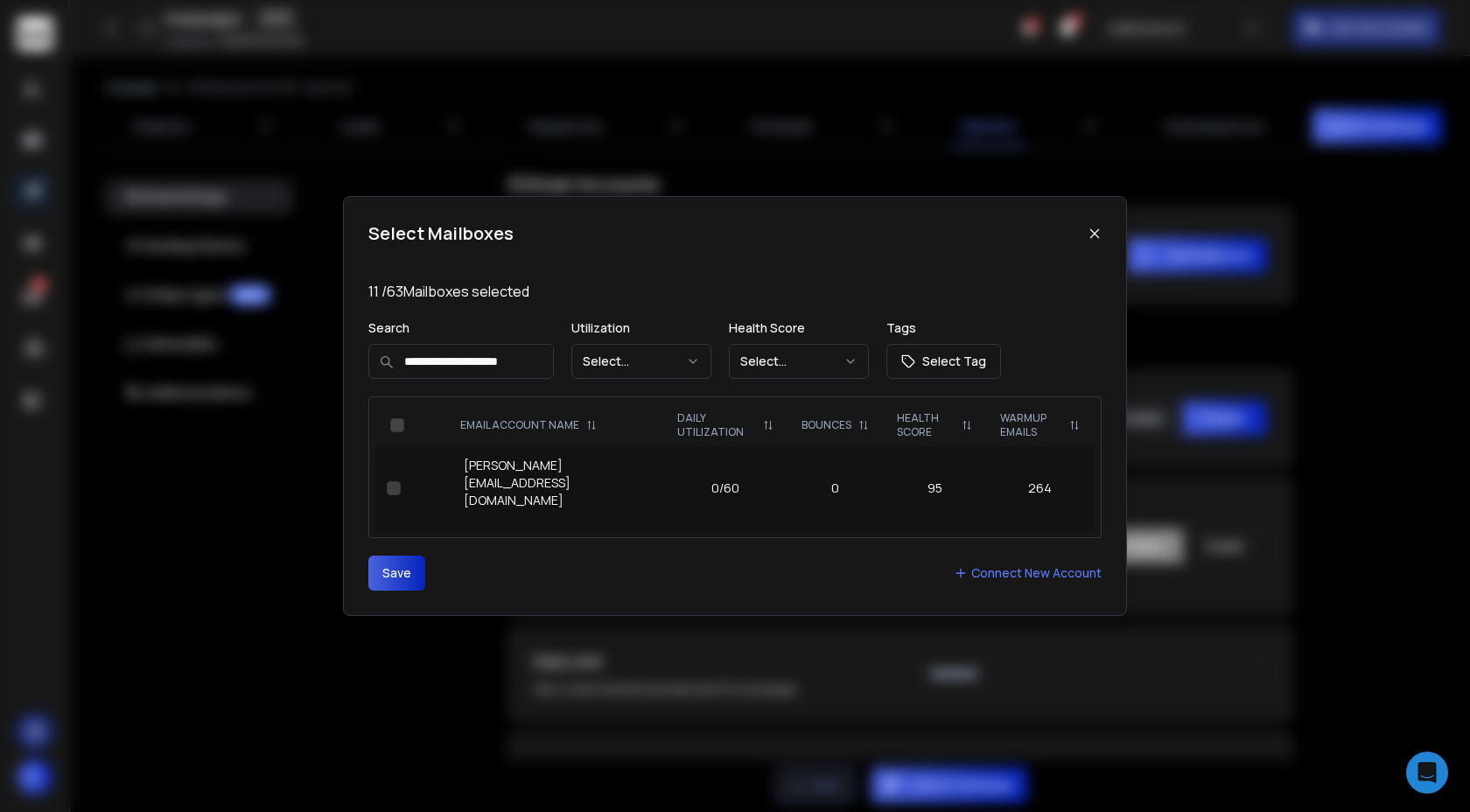
click at [400, 489] on button "button" at bounding box center [393, 488] width 14 height 14
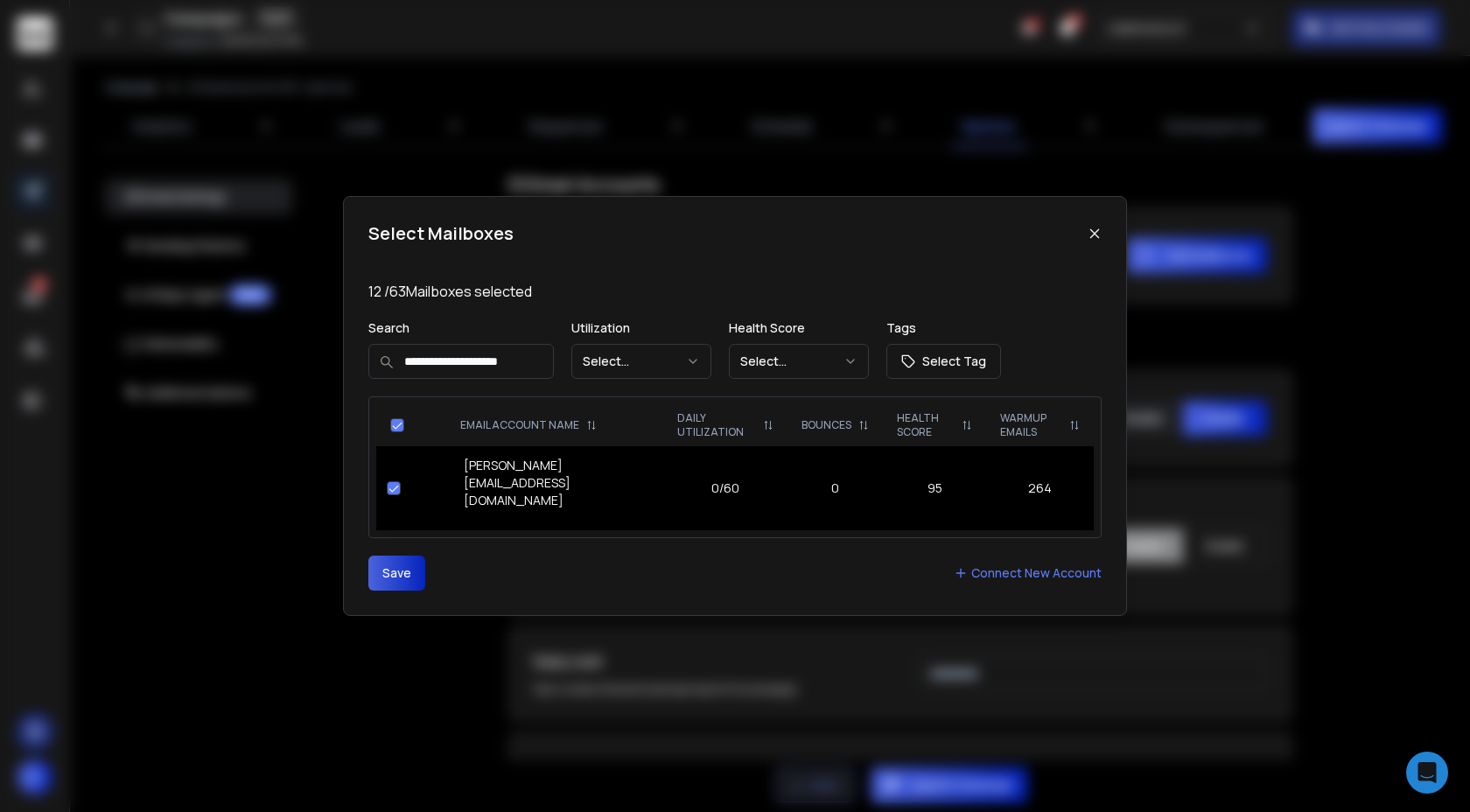
click at [456, 362] on input "**********" at bounding box center [461, 361] width 186 height 35
paste input "**"
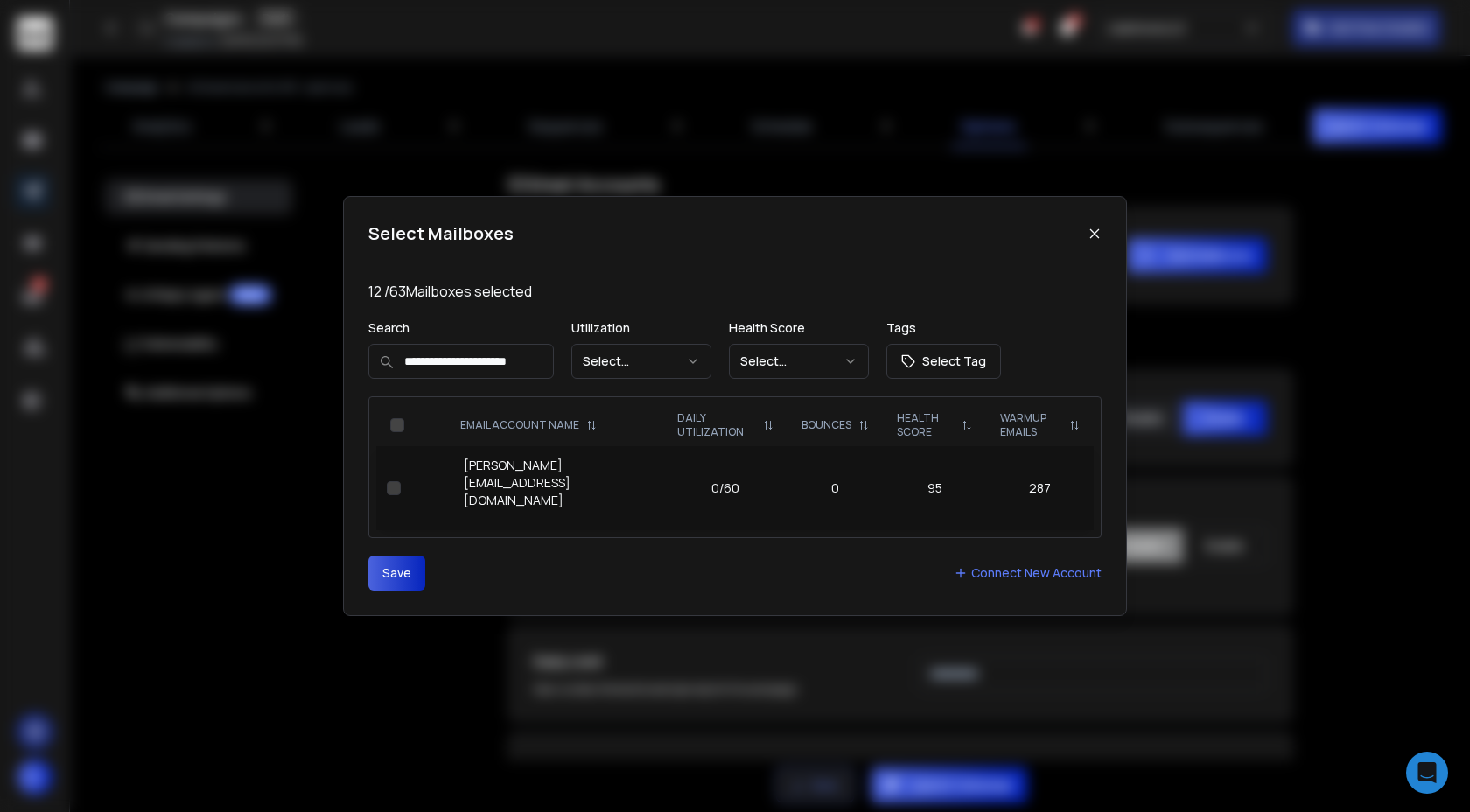
click at [399, 485] on button "button" at bounding box center [393, 488] width 14 height 14
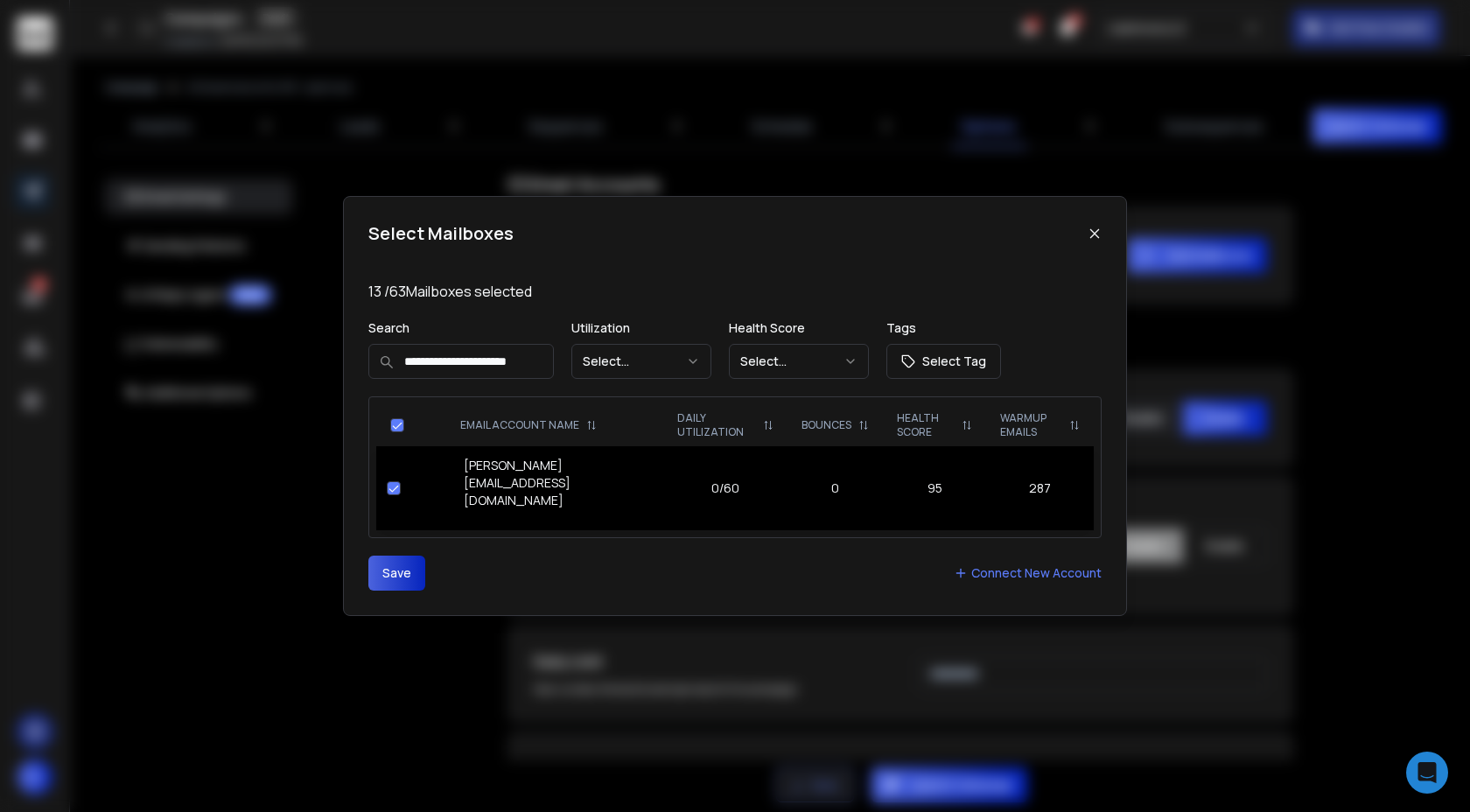
click at [450, 378] on input "**********" at bounding box center [461, 361] width 186 height 35
paste input
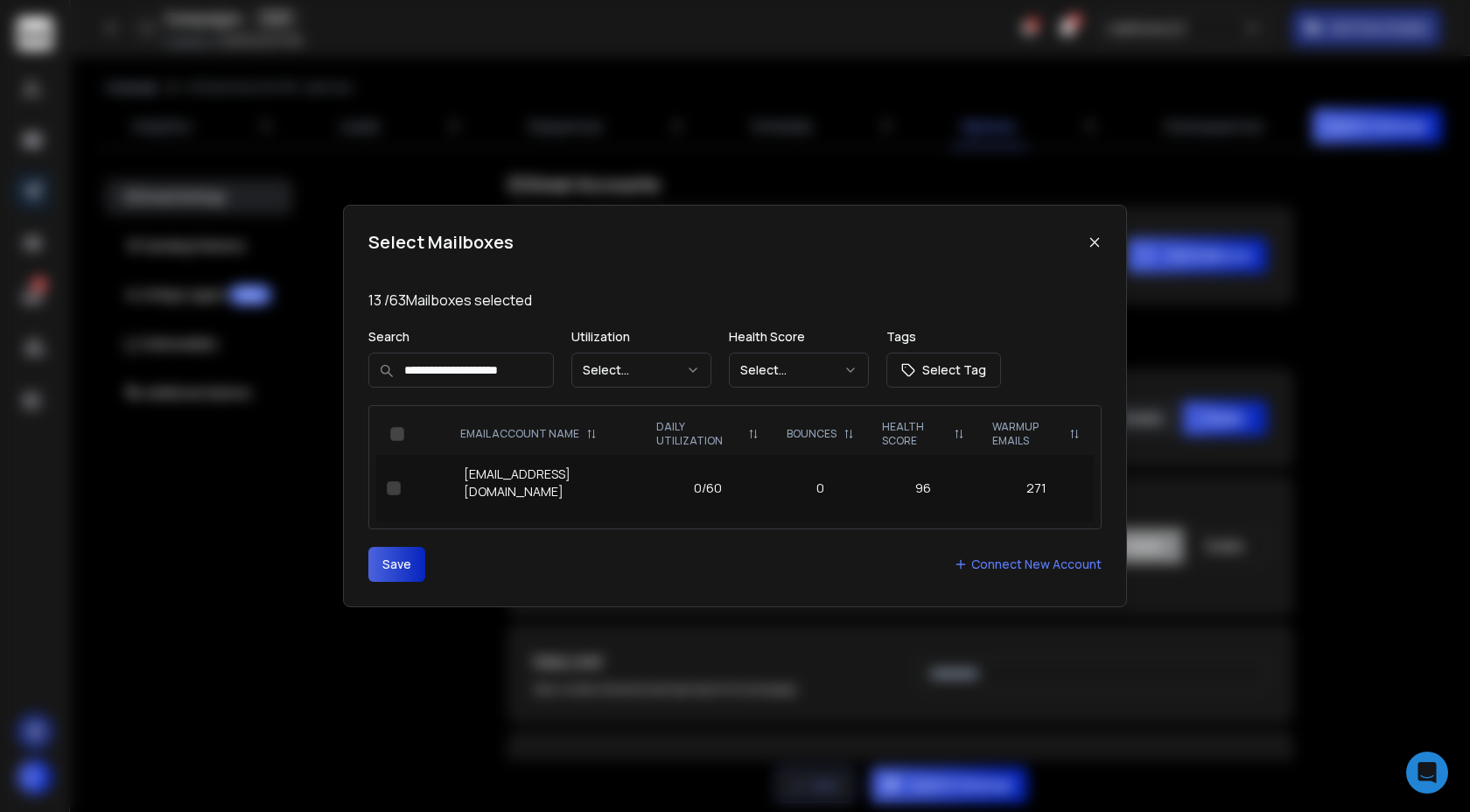
click at [396, 489] on button "button" at bounding box center [393, 488] width 14 height 14
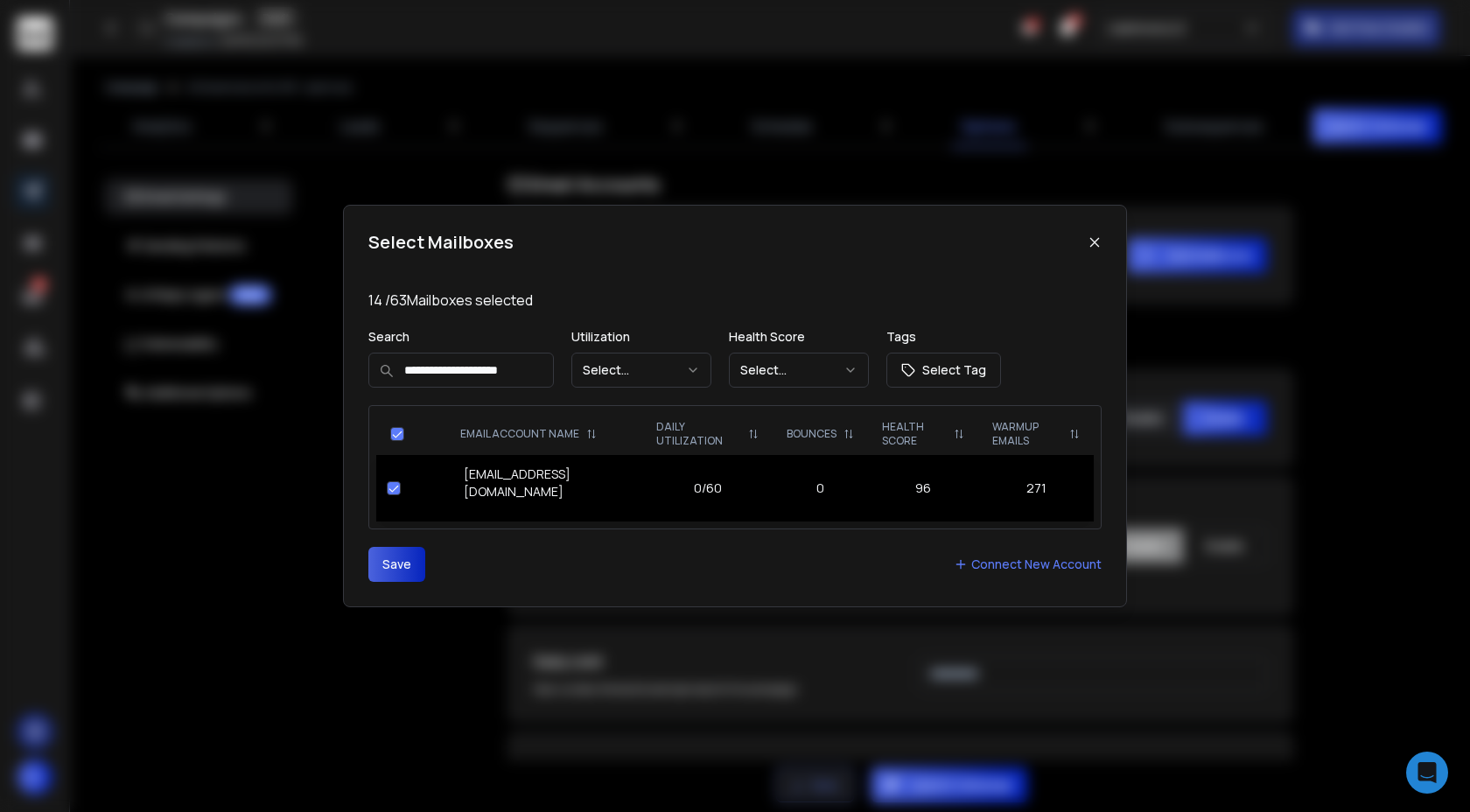
click at [447, 374] on input "**********" at bounding box center [461, 370] width 186 height 35
paste input
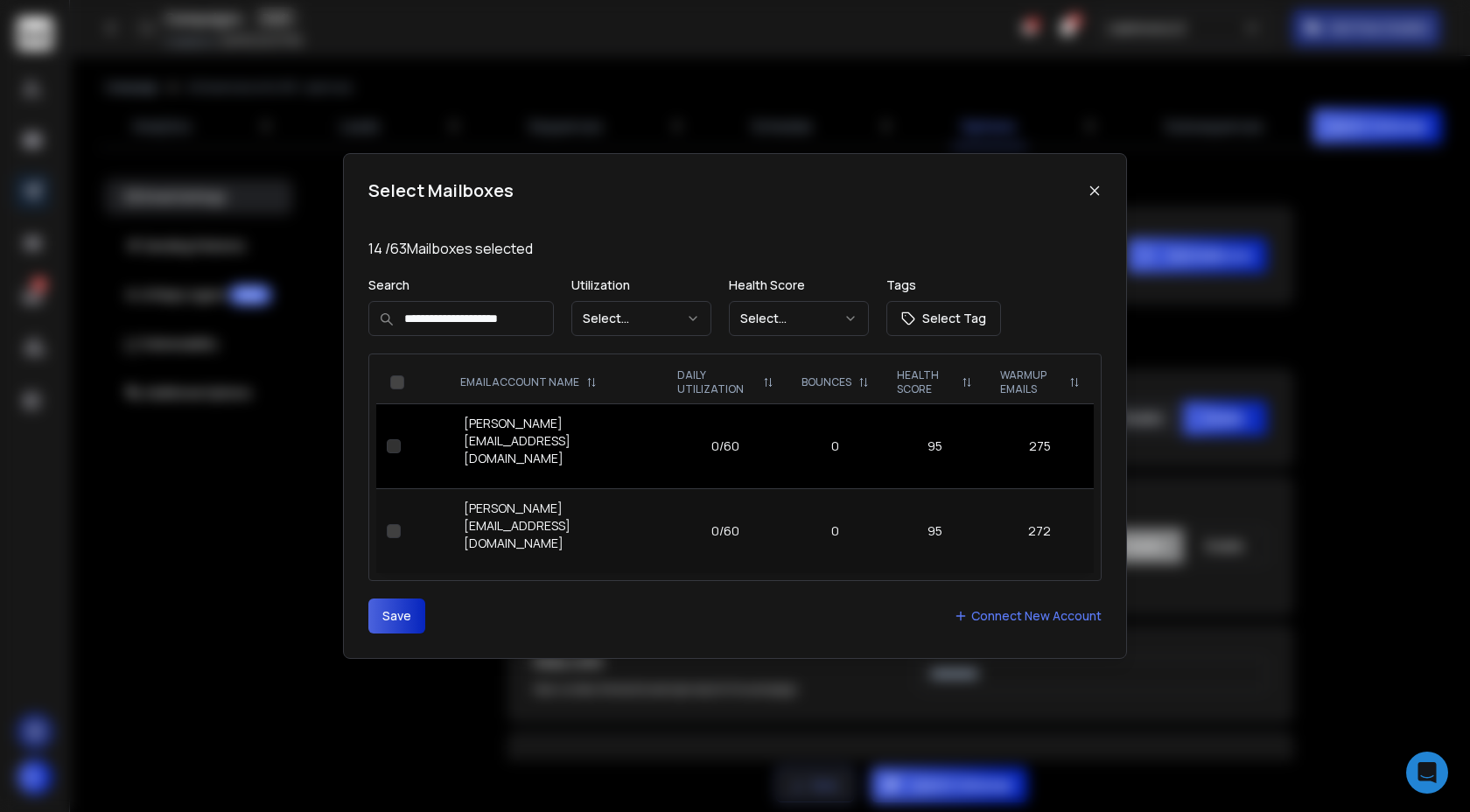
click at [394, 524] on button "button" at bounding box center [393, 531] width 14 height 14
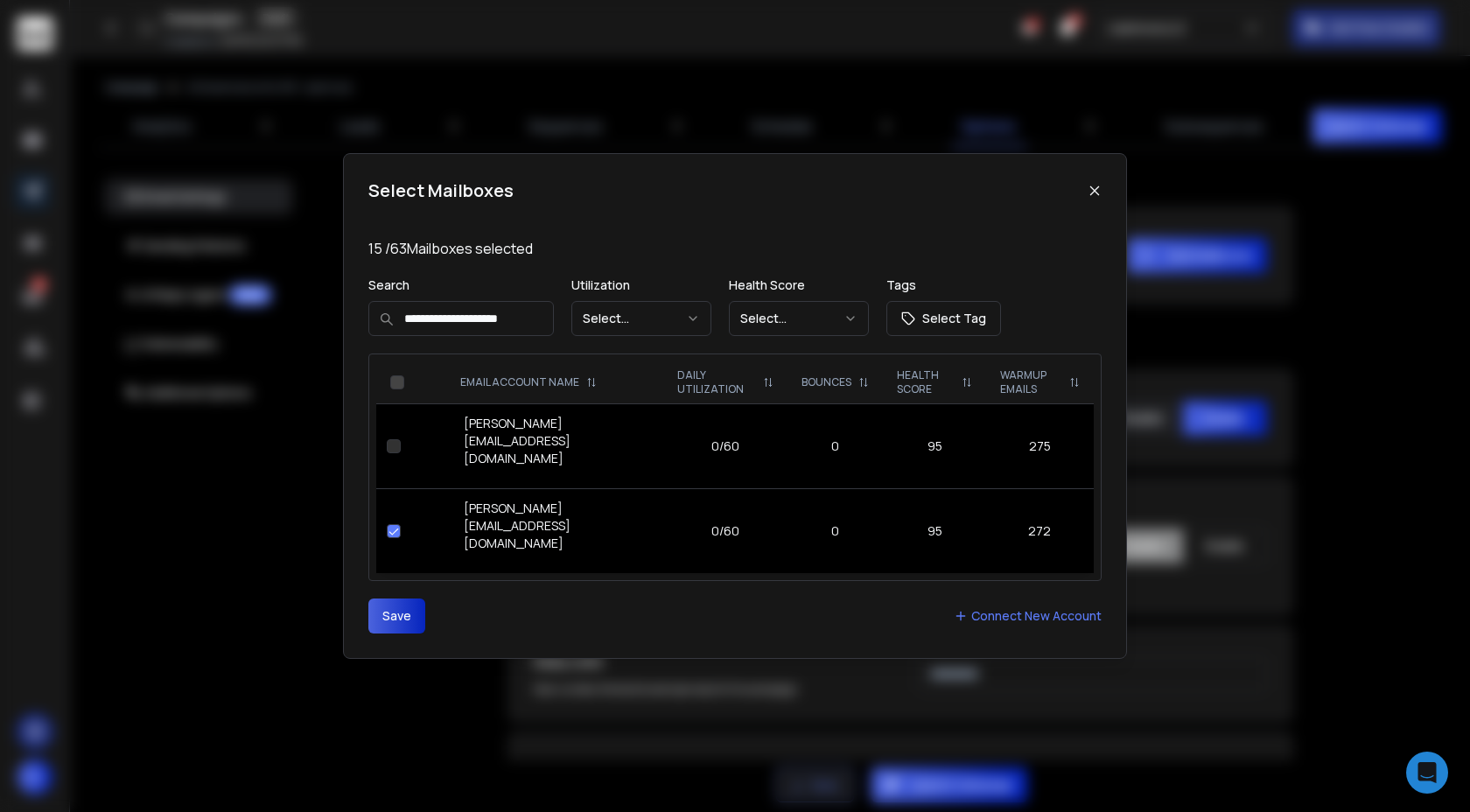
click at [497, 336] on input "**********" at bounding box center [461, 319] width 186 height 35
paste input "*"
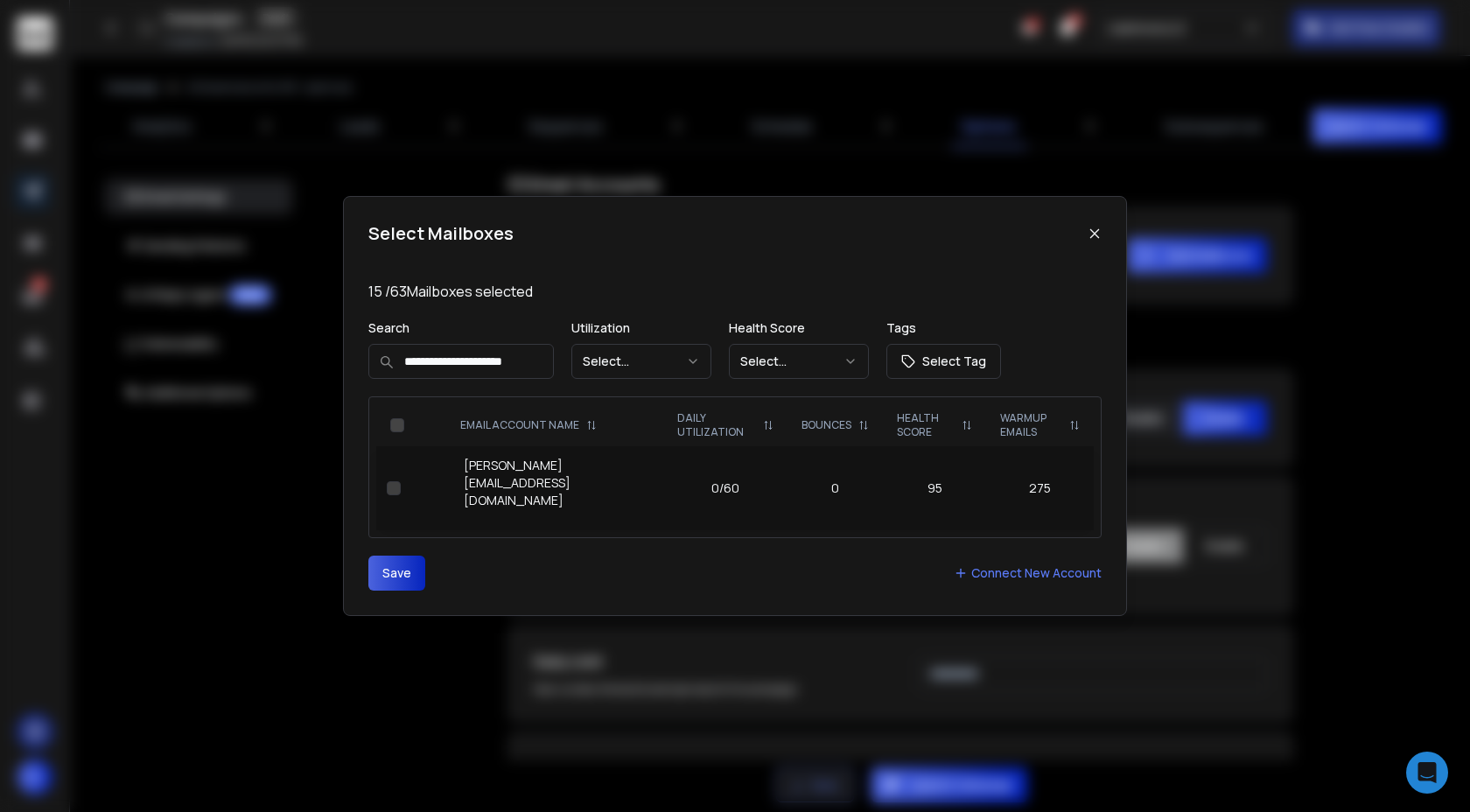
click at [393, 491] on button "button" at bounding box center [393, 488] width 14 height 14
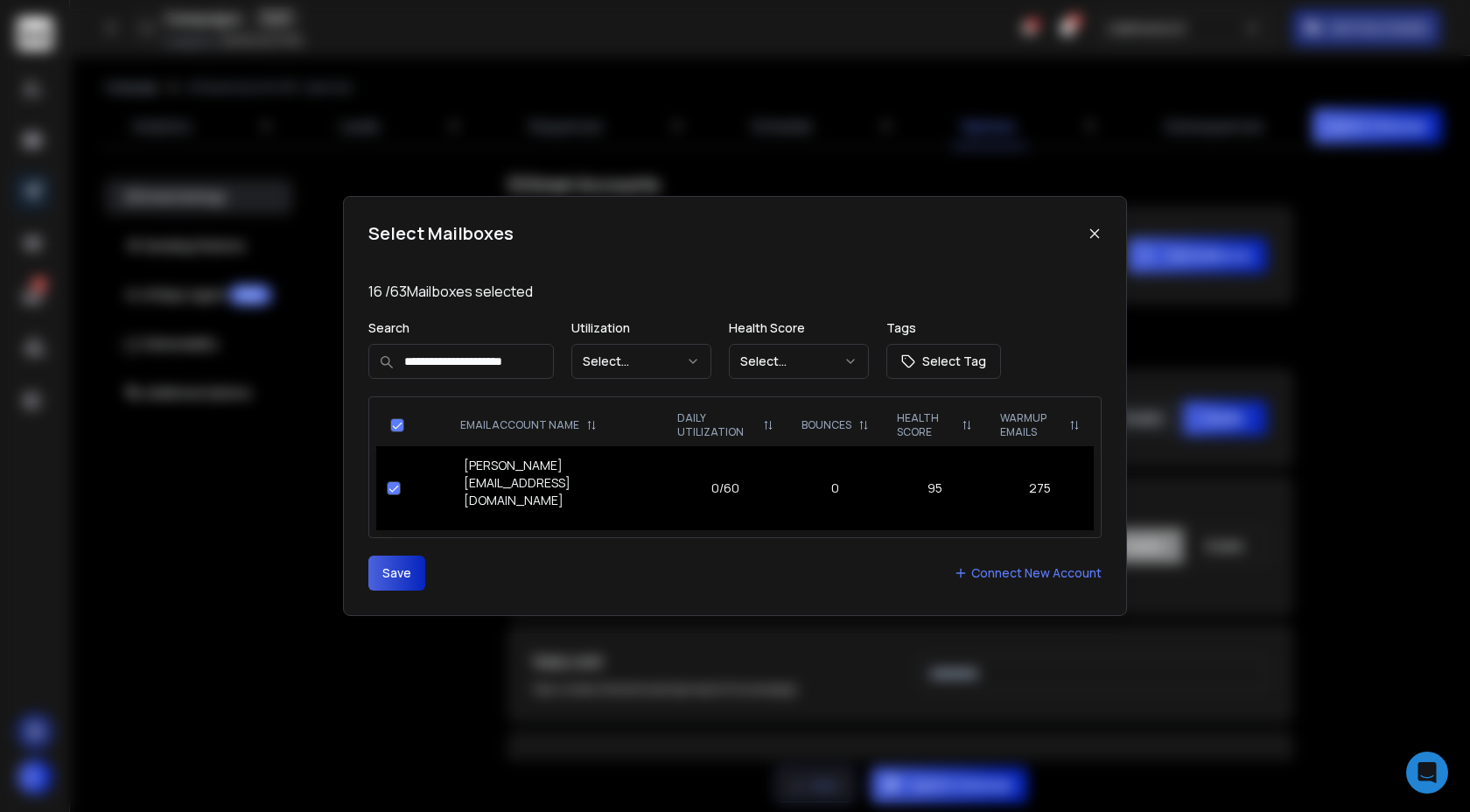
click at [443, 363] on input "**********" at bounding box center [461, 361] width 186 height 35
paste input
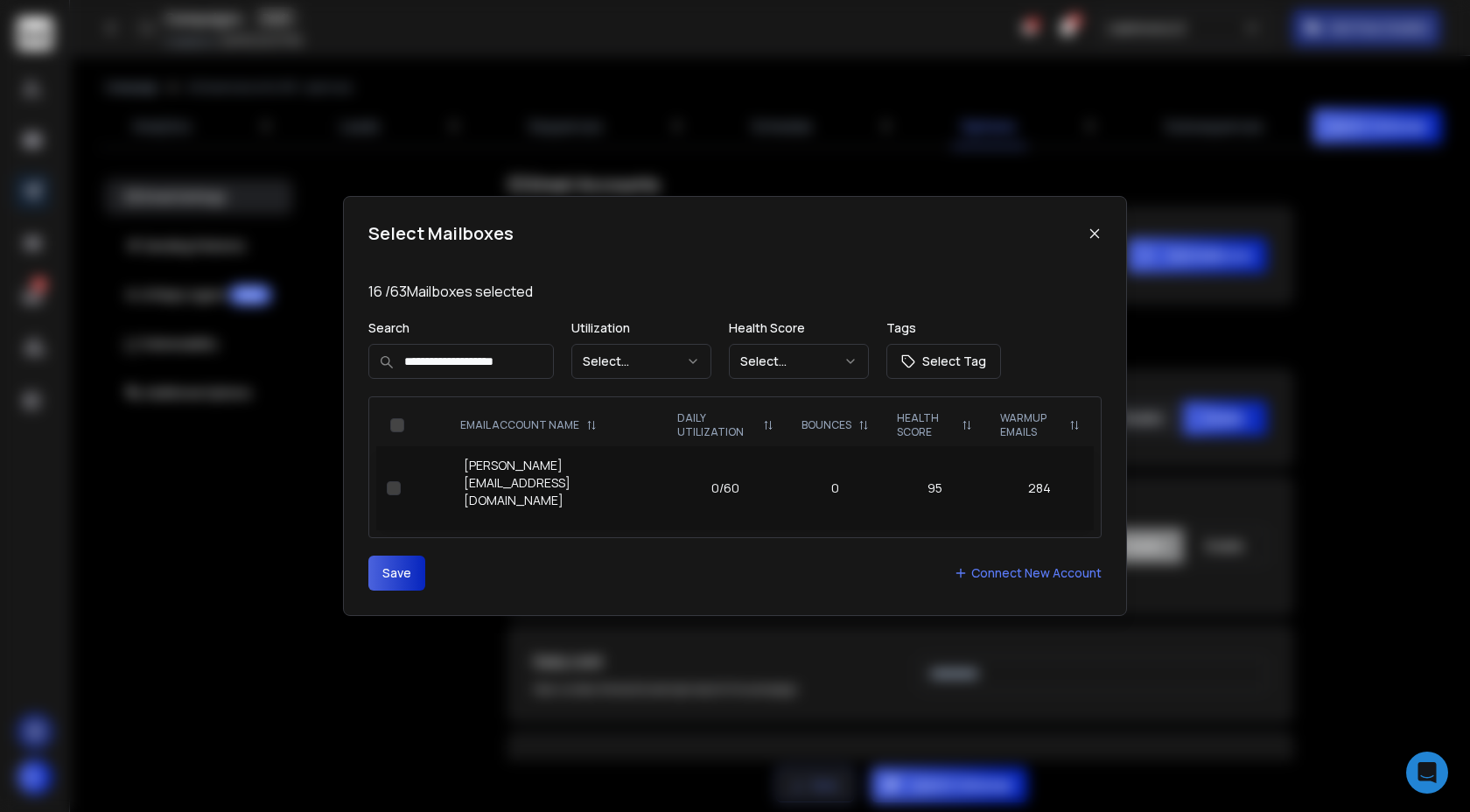
click at [397, 489] on button "button" at bounding box center [393, 488] width 14 height 14
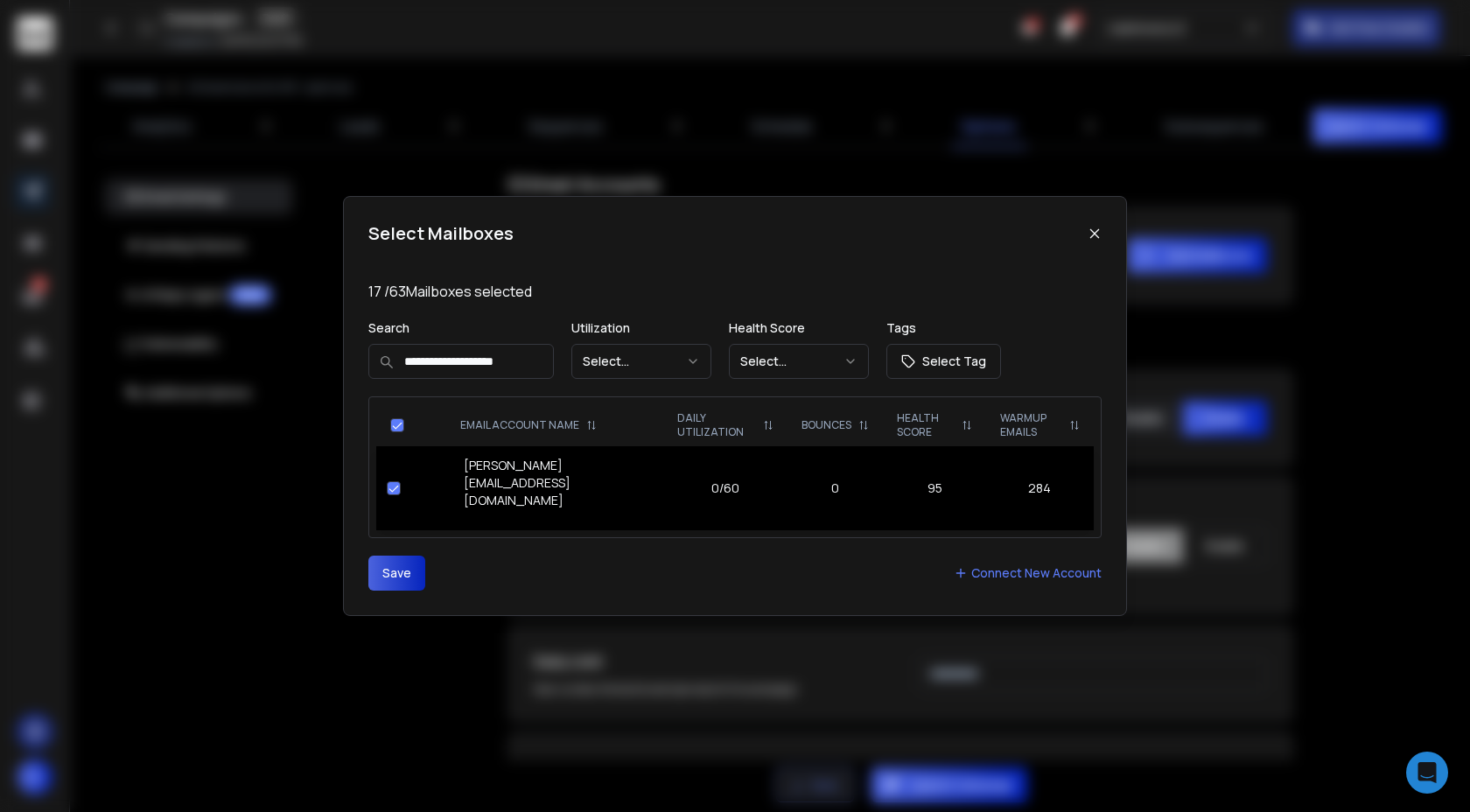
click at [494, 372] on input "**********" at bounding box center [461, 361] width 186 height 35
paste input "*"
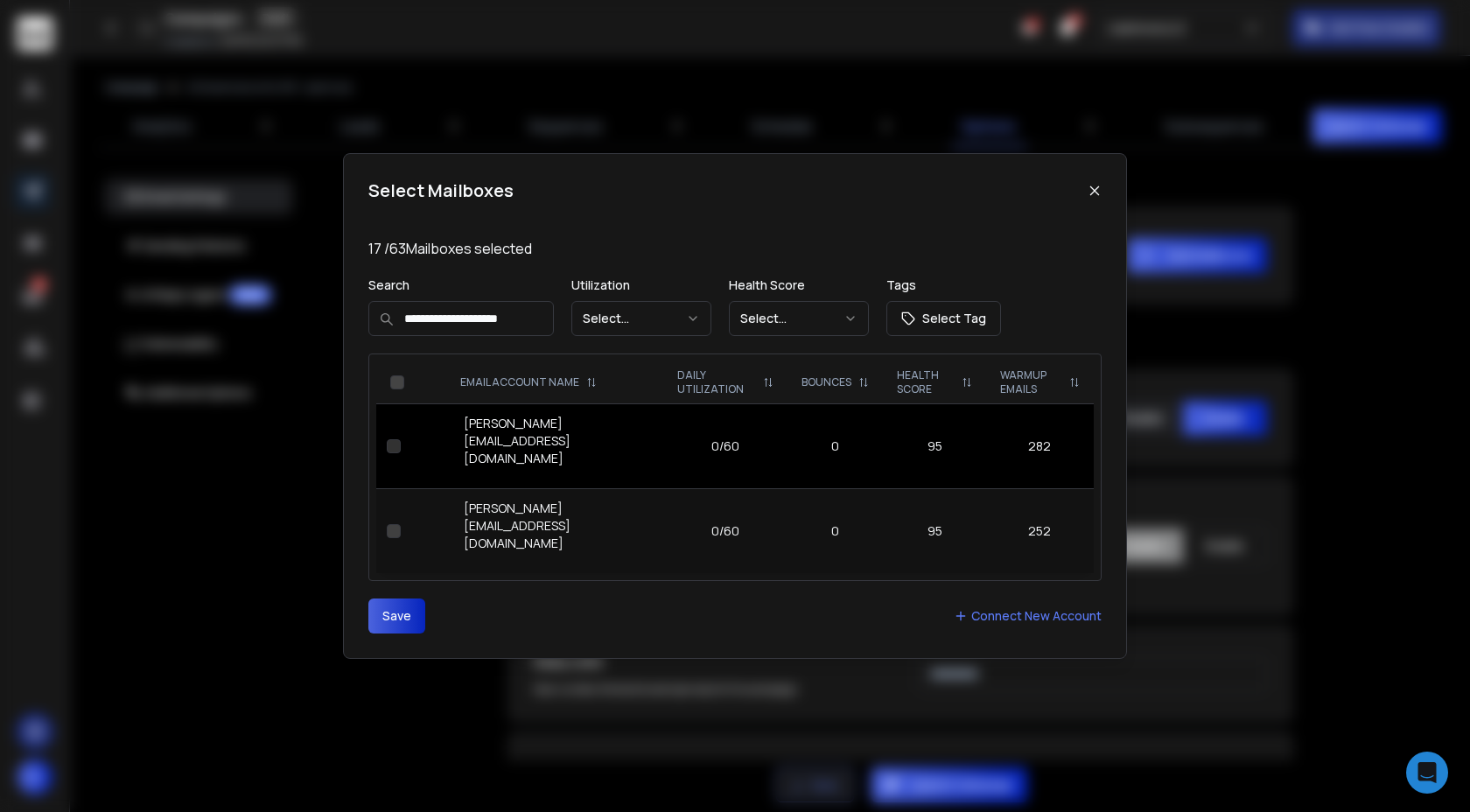
click at [393, 524] on button "button" at bounding box center [393, 531] width 14 height 14
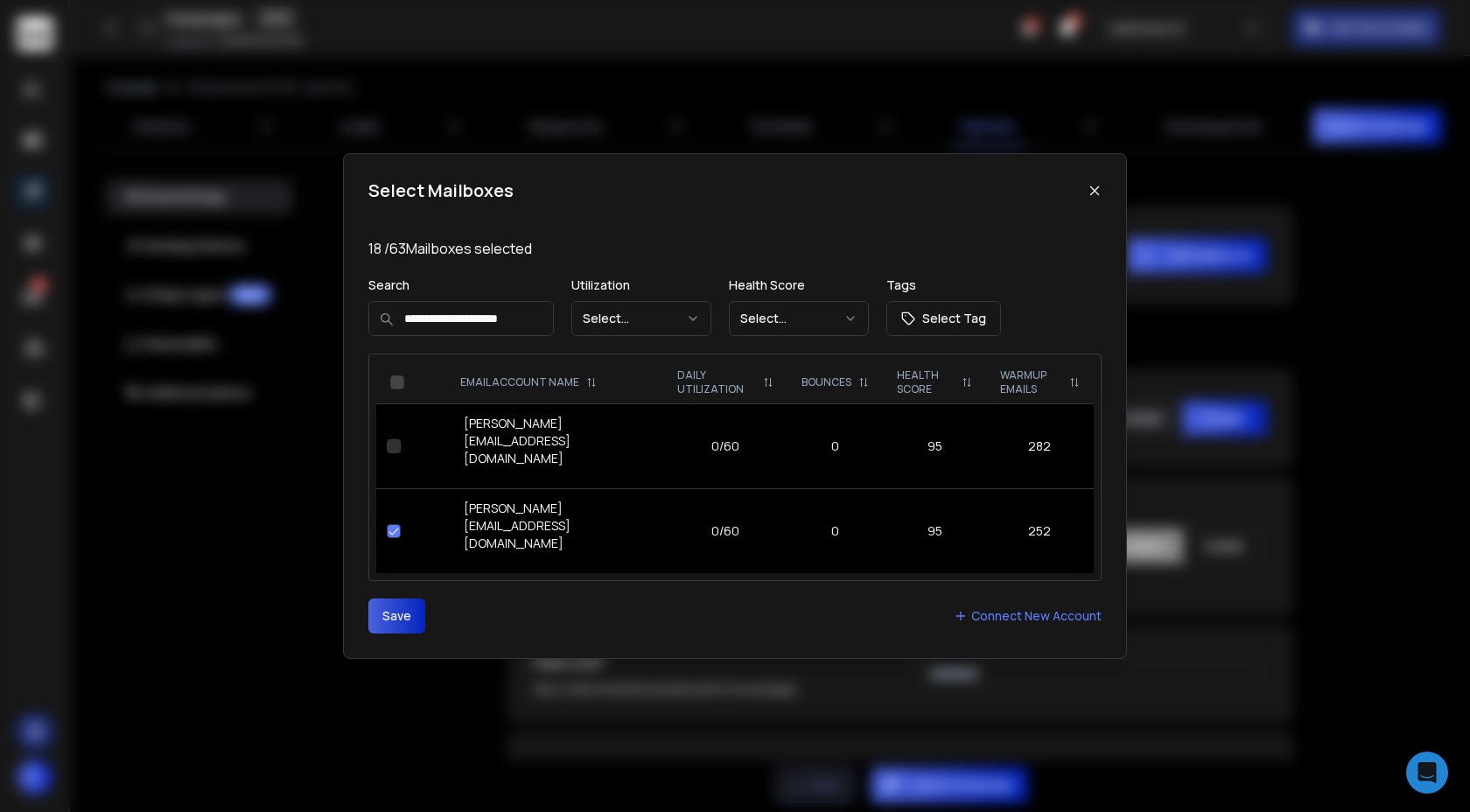
click at [441, 336] on input "**********" at bounding box center [461, 319] width 186 height 35
paste input "*"
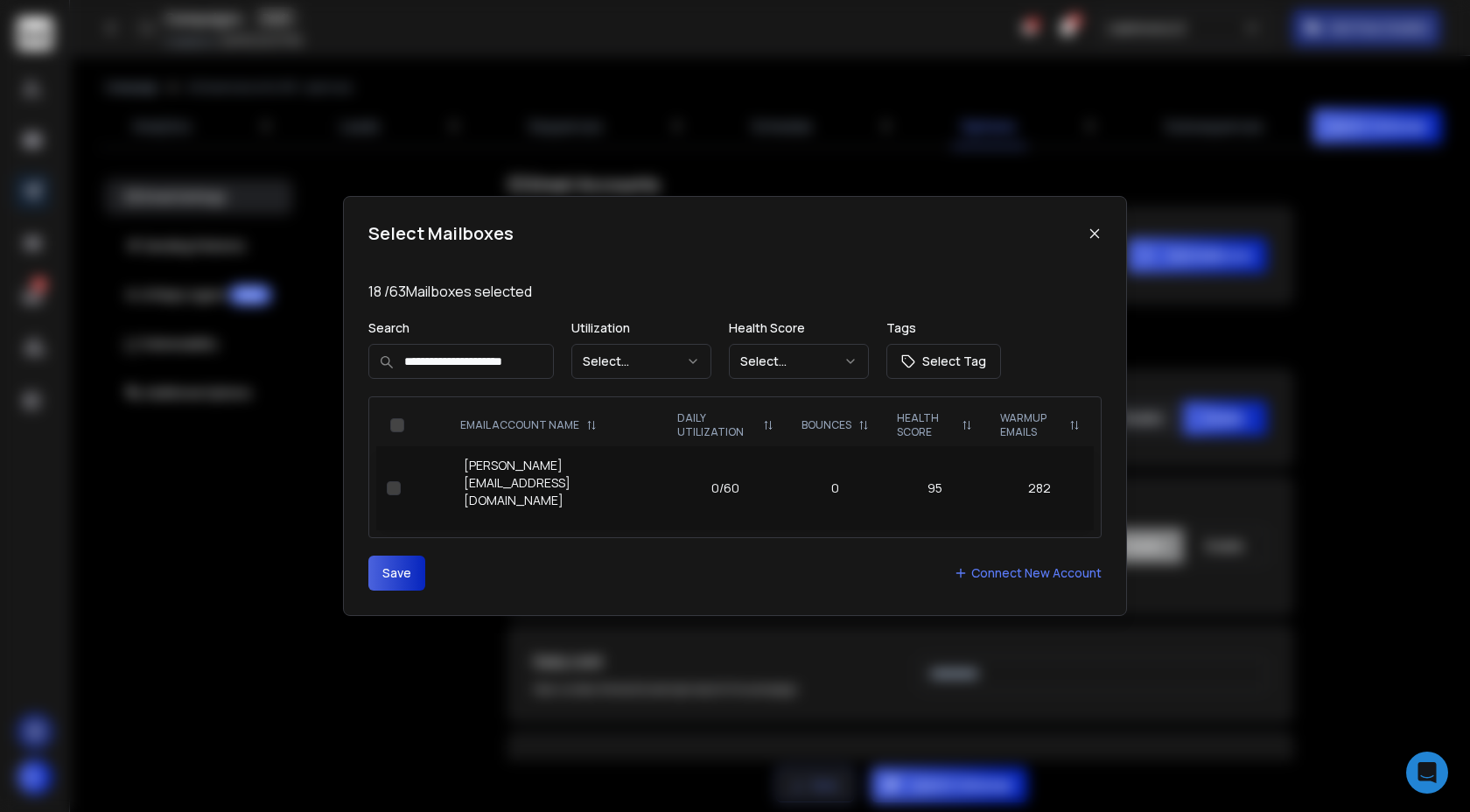
click at [395, 489] on button "button" at bounding box center [393, 488] width 14 height 14
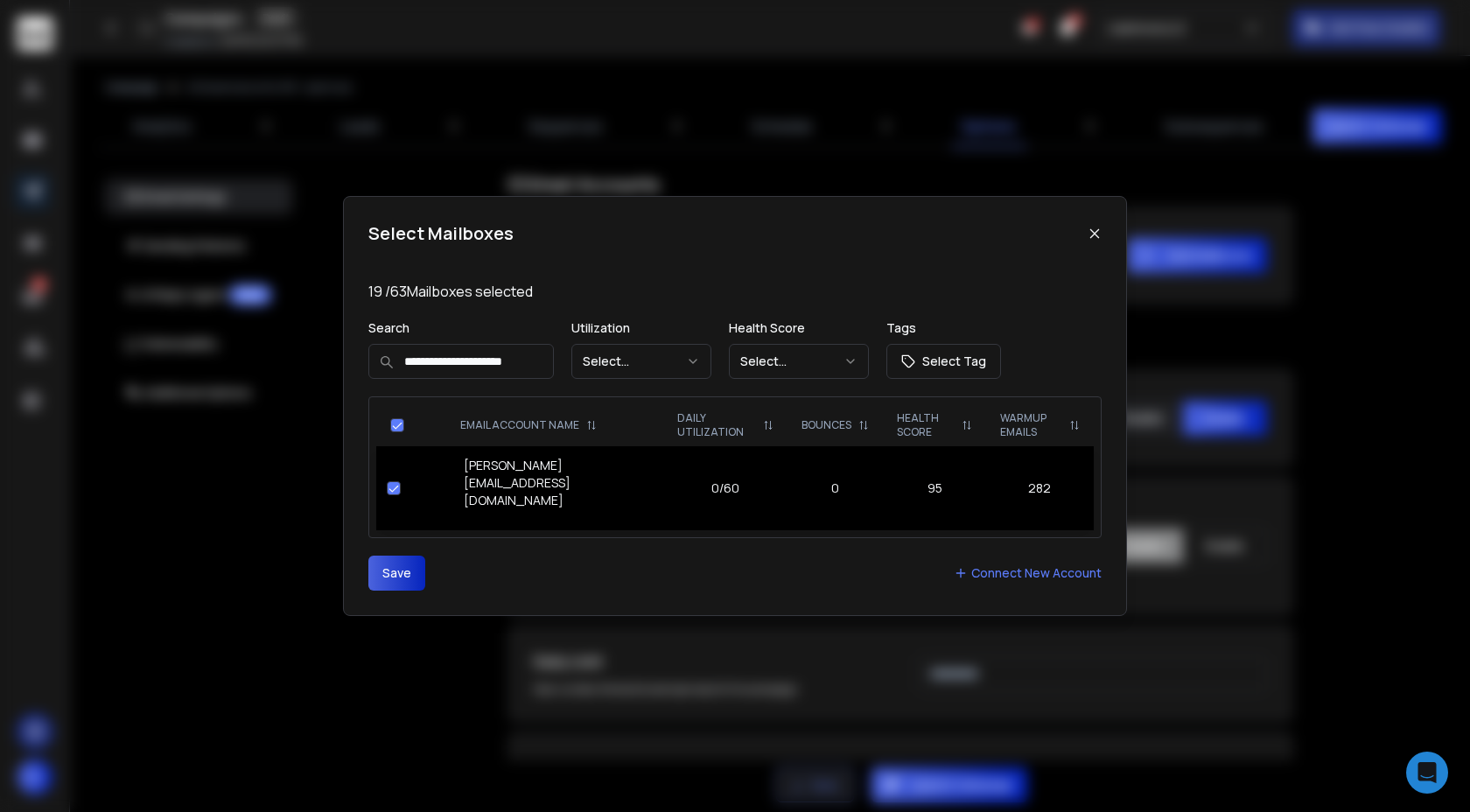
click at [424, 360] on input "**********" at bounding box center [461, 361] width 186 height 35
paste input
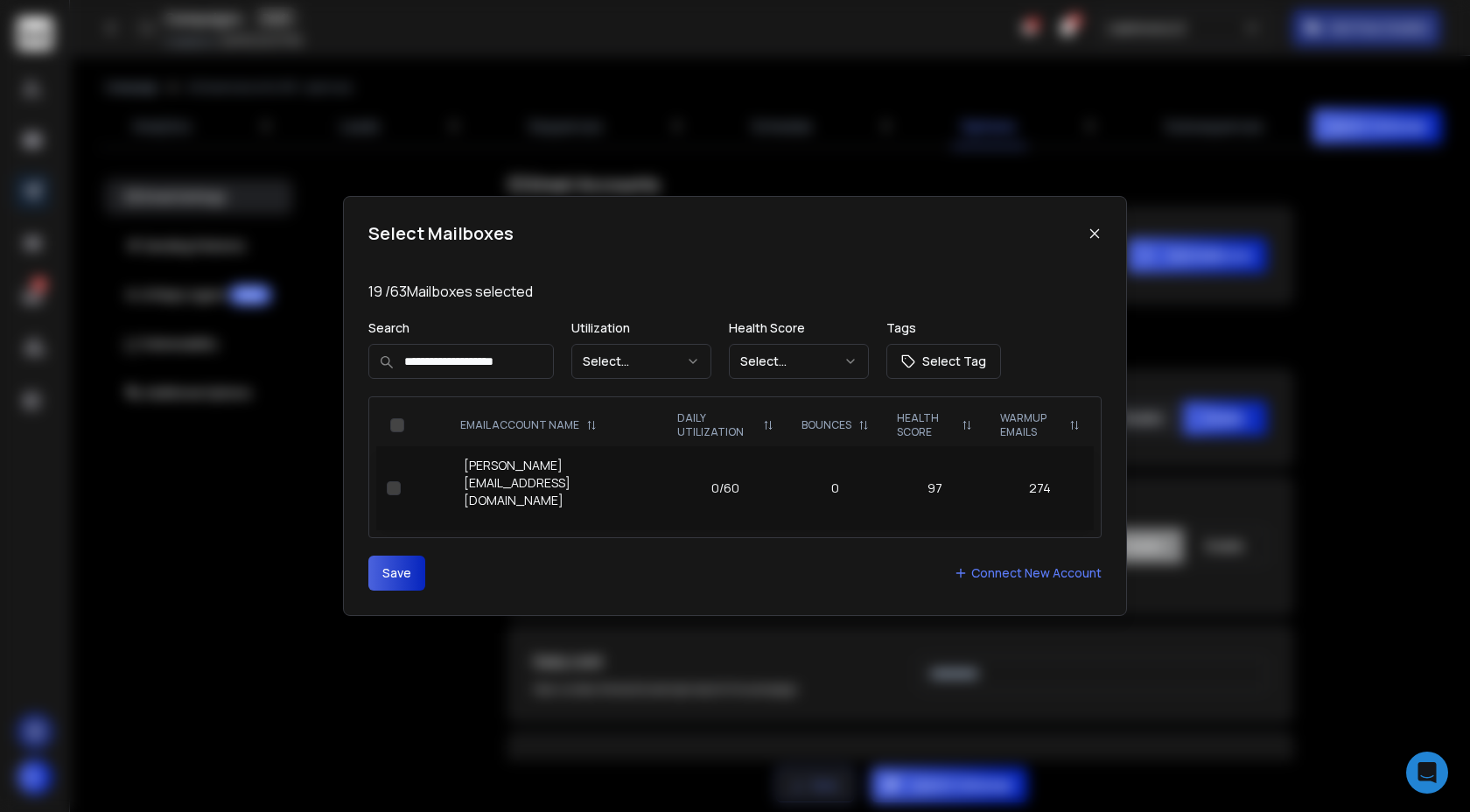
click at [398, 489] on button "button" at bounding box center [393, 488] width 14 height 14
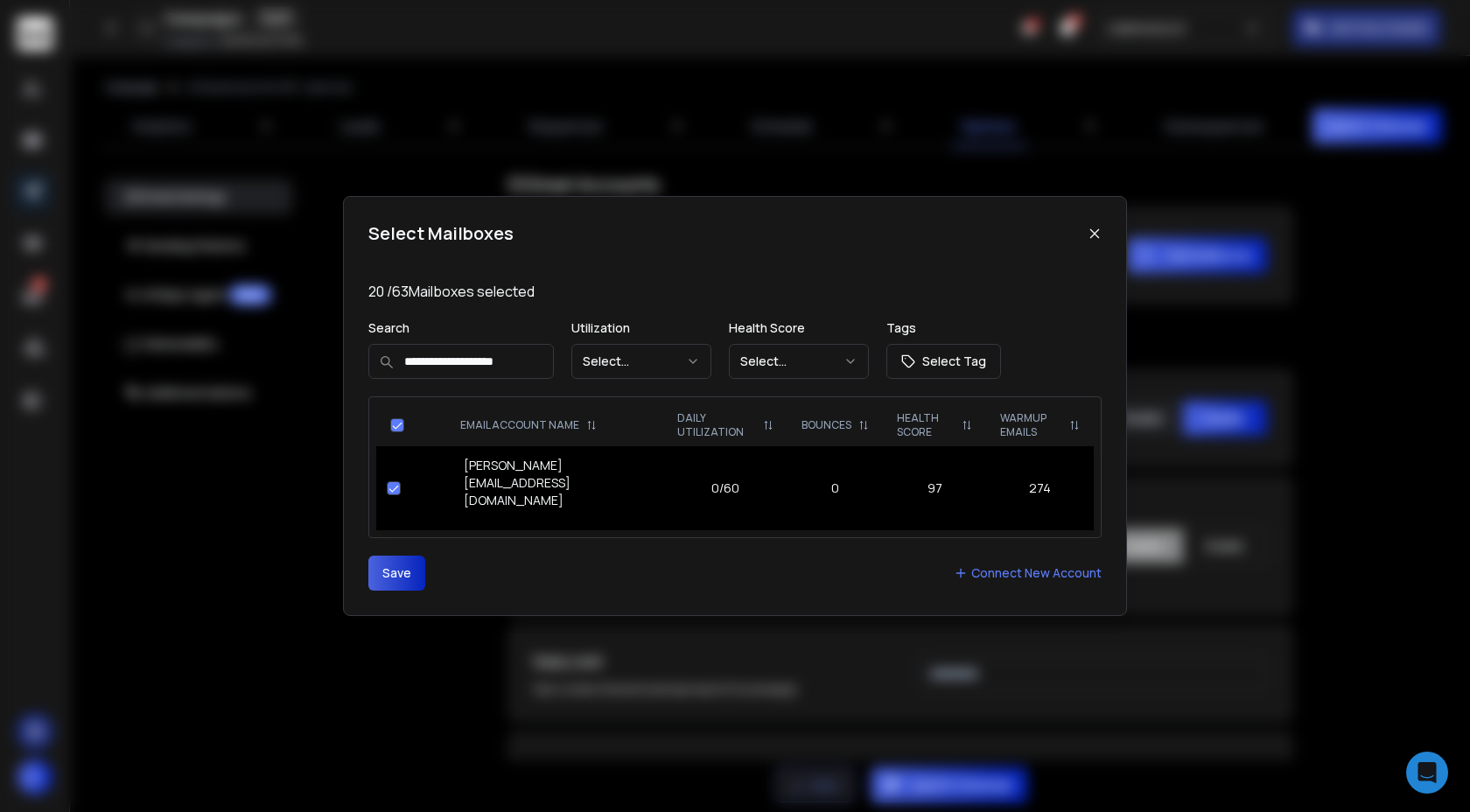
click at [502, 378] on input "**********" at bounding box center [461, 361] width 186 height 35
paste input
type input "**********"
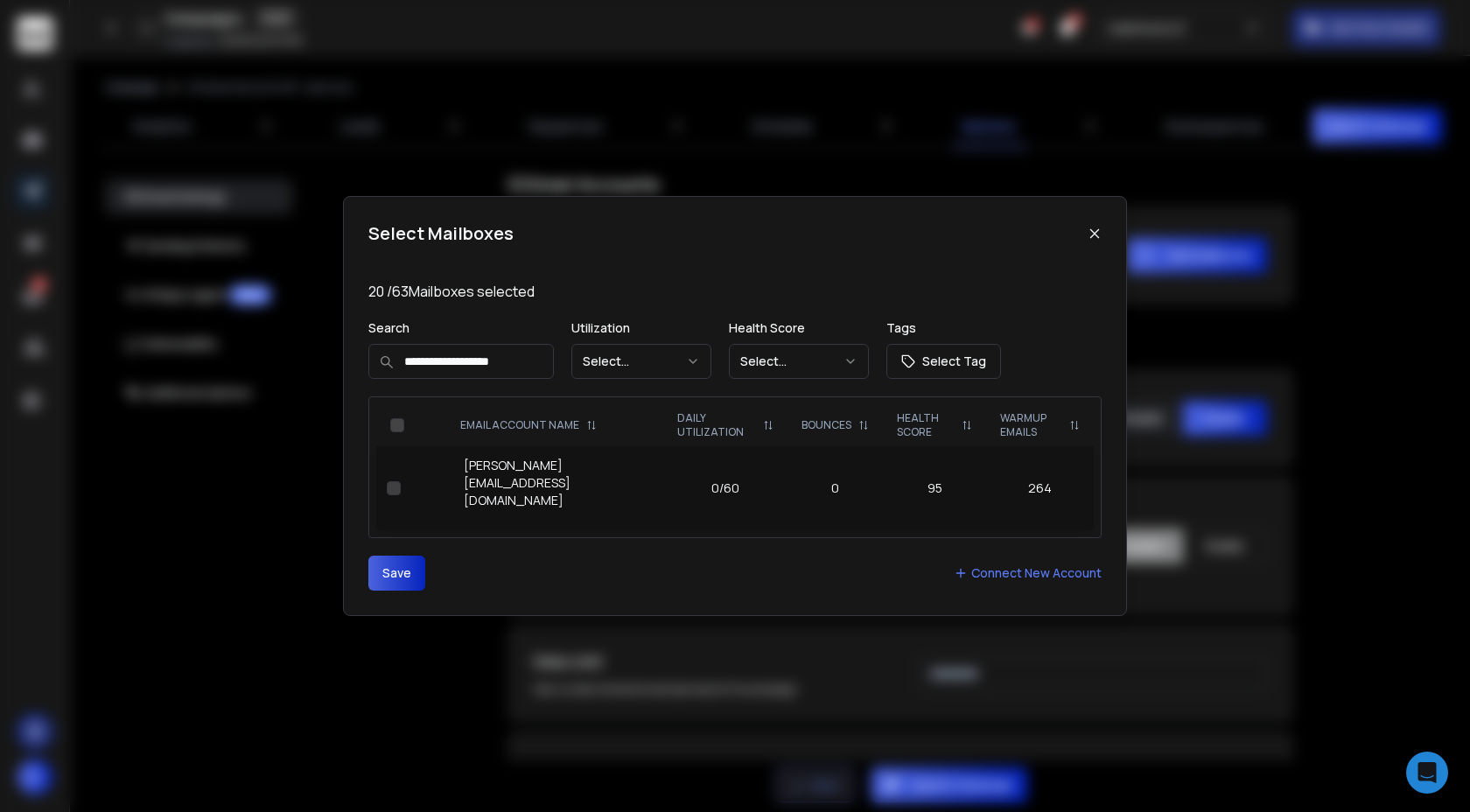
click at [393, 492] on button "button" at bounding box center [393, 488] width 14 height 14
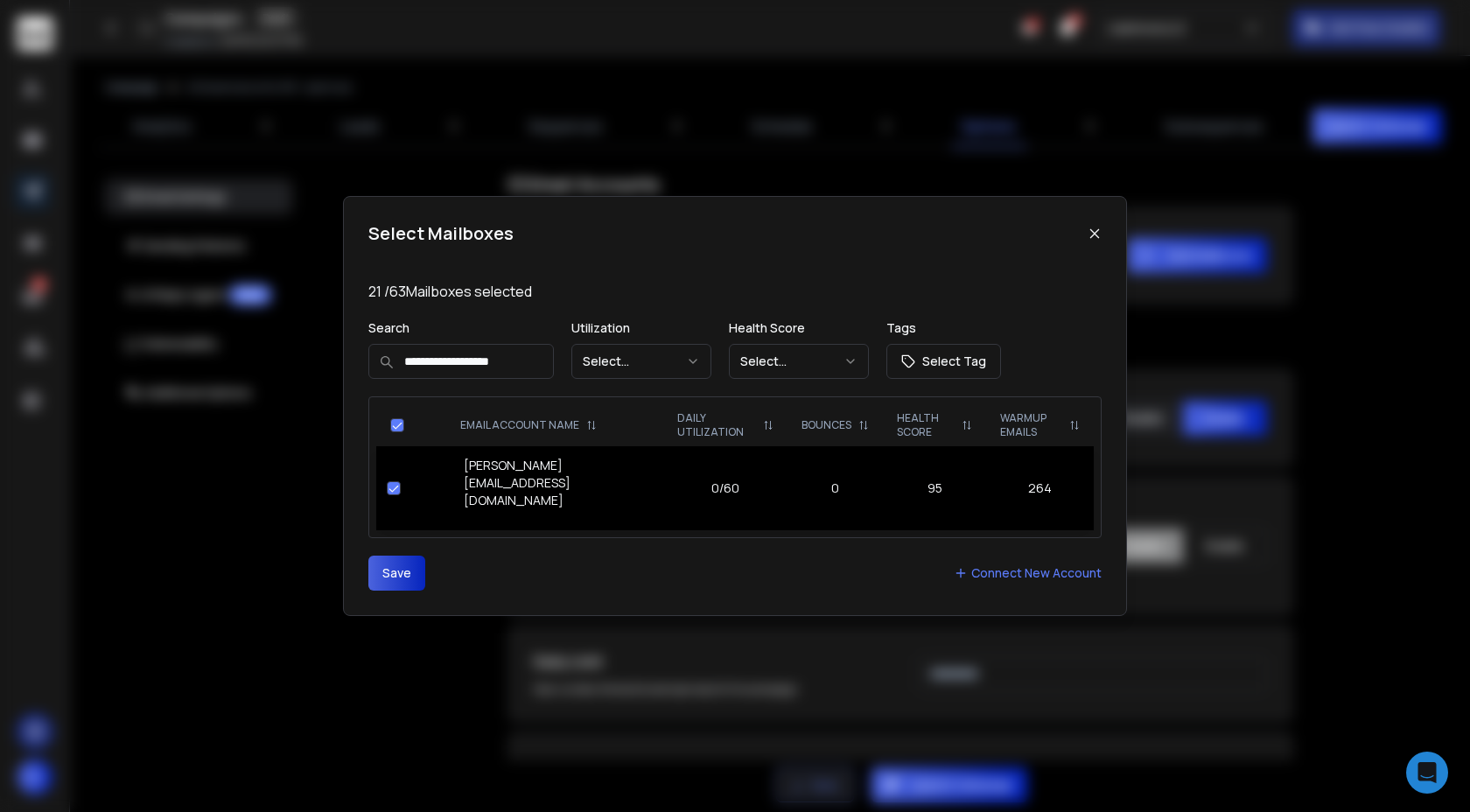
click at [396, 568] on button "Save" at bounding box center [396, 573] width 57 height 35
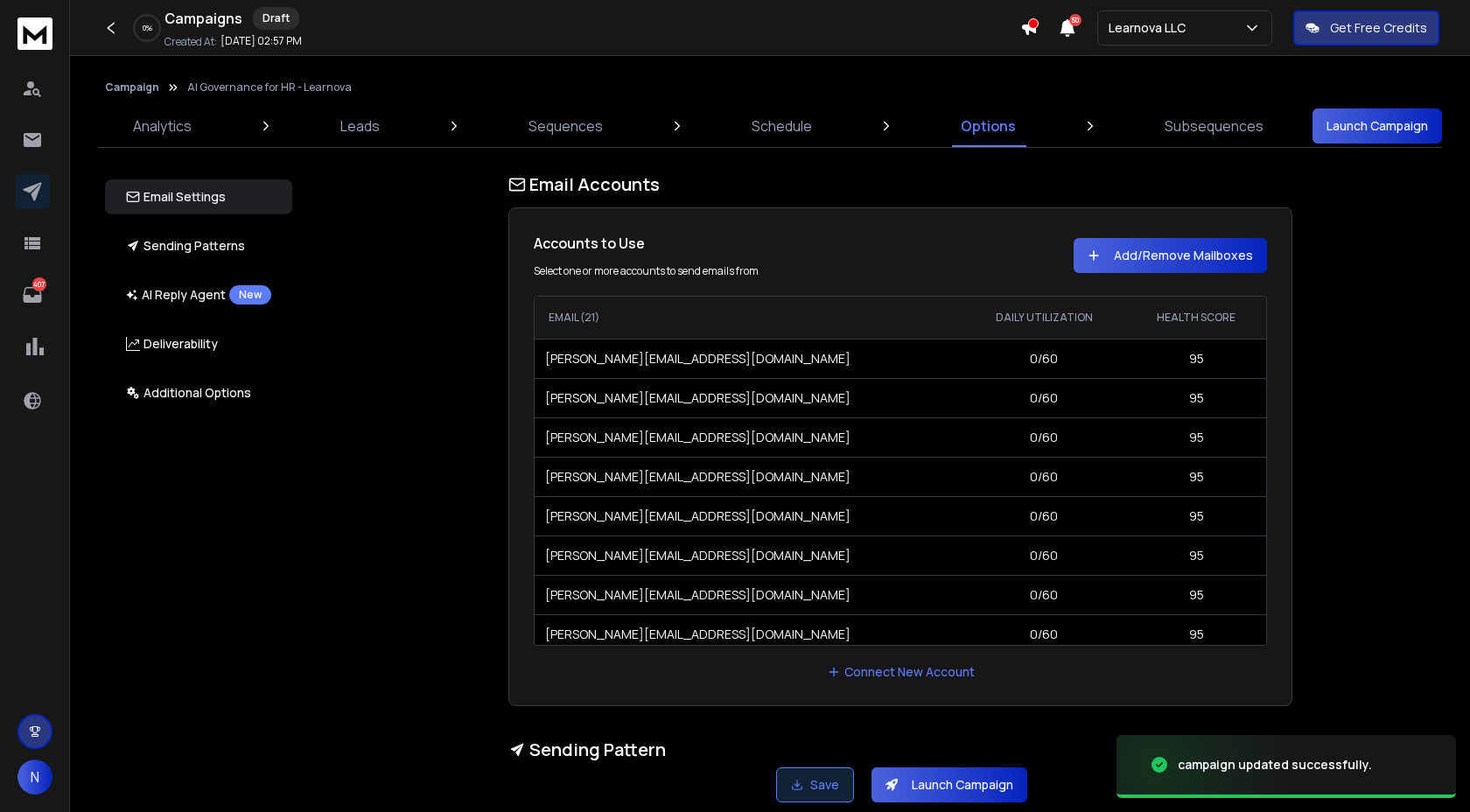
click at [809, 777] on button "Save" at bounding box center [815, 785] width 78 height 35
click at [993, 782] on button "Launch Campaign" at bounding box center [949, 785] width 155 height 35
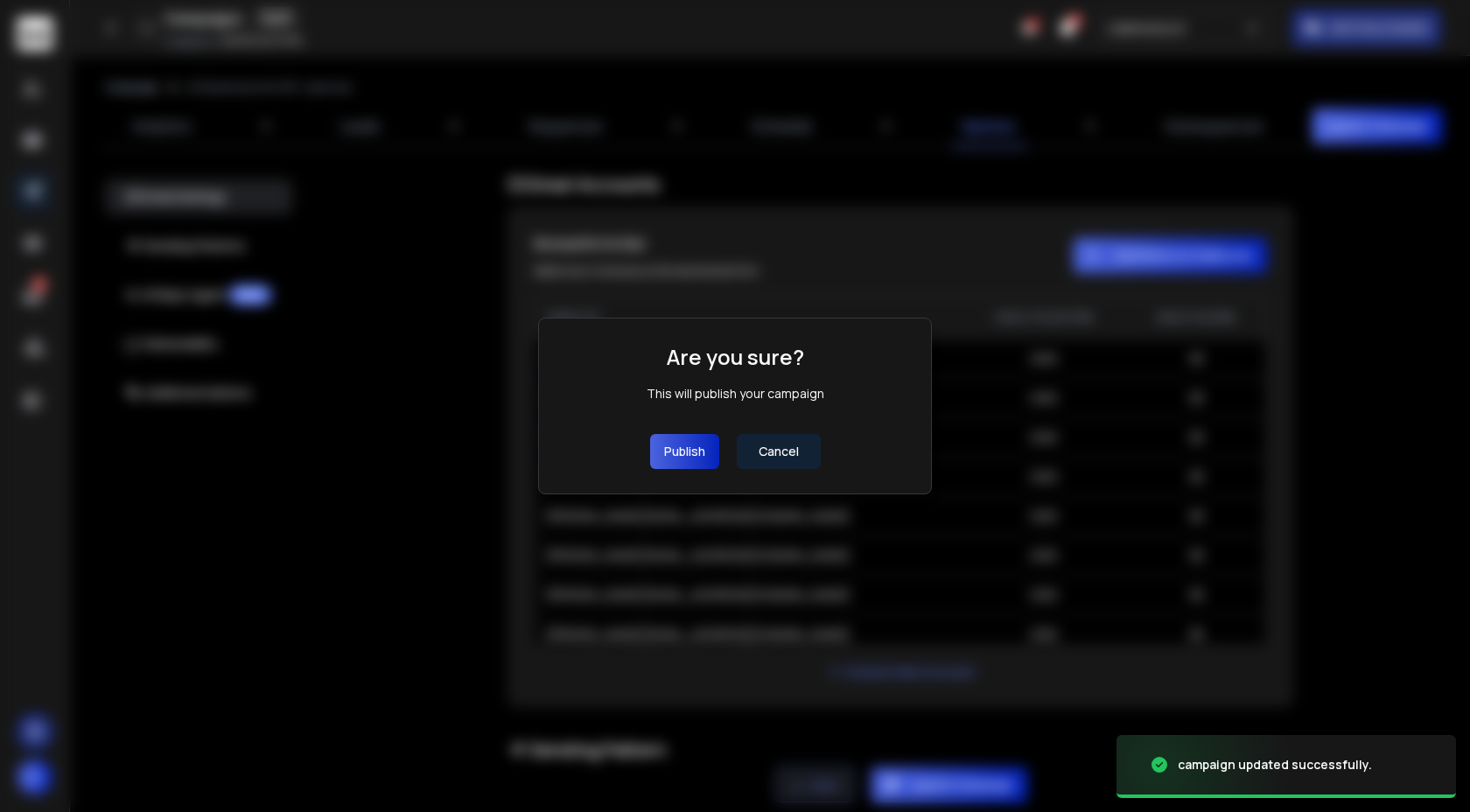
click at [686, 449] on button "Publish" at bounding box center [684, 452] width 69 height 35
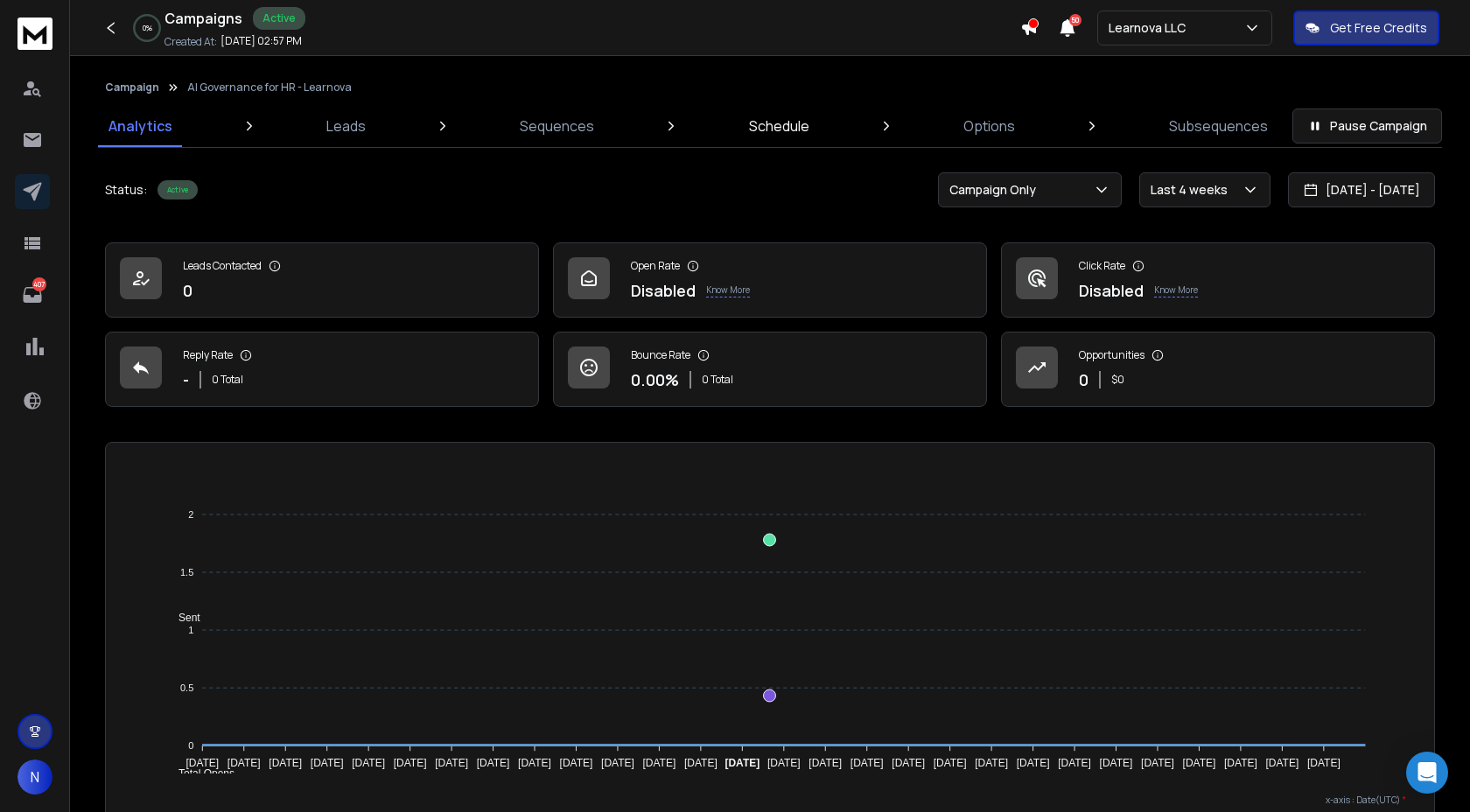
click at [781, 143] on link "Schedule" at bounding box center [779, 125] width 82 height 42
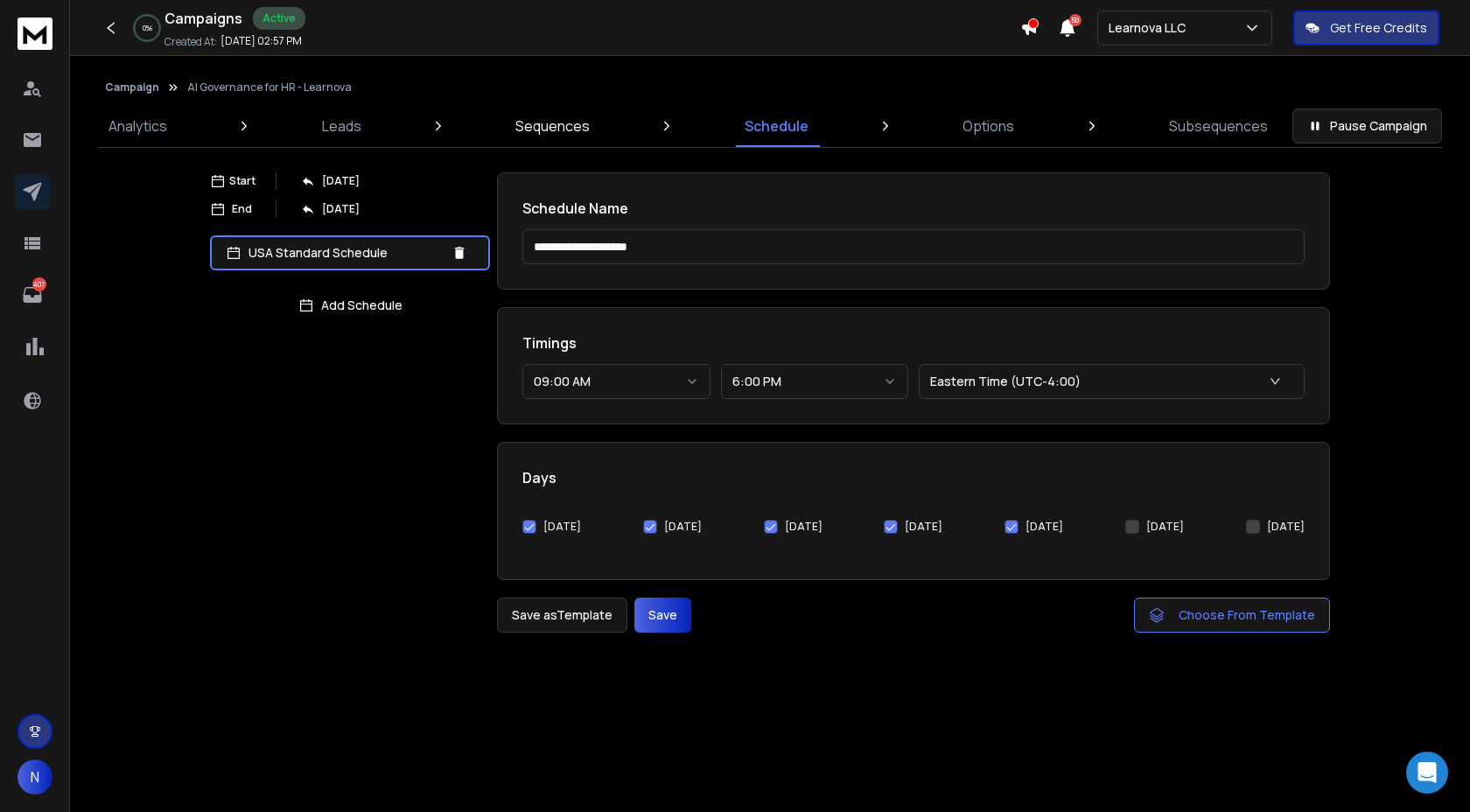
click at [534, 133] on p "Sequences" at bounding box center [553, 126] width 75 height 21
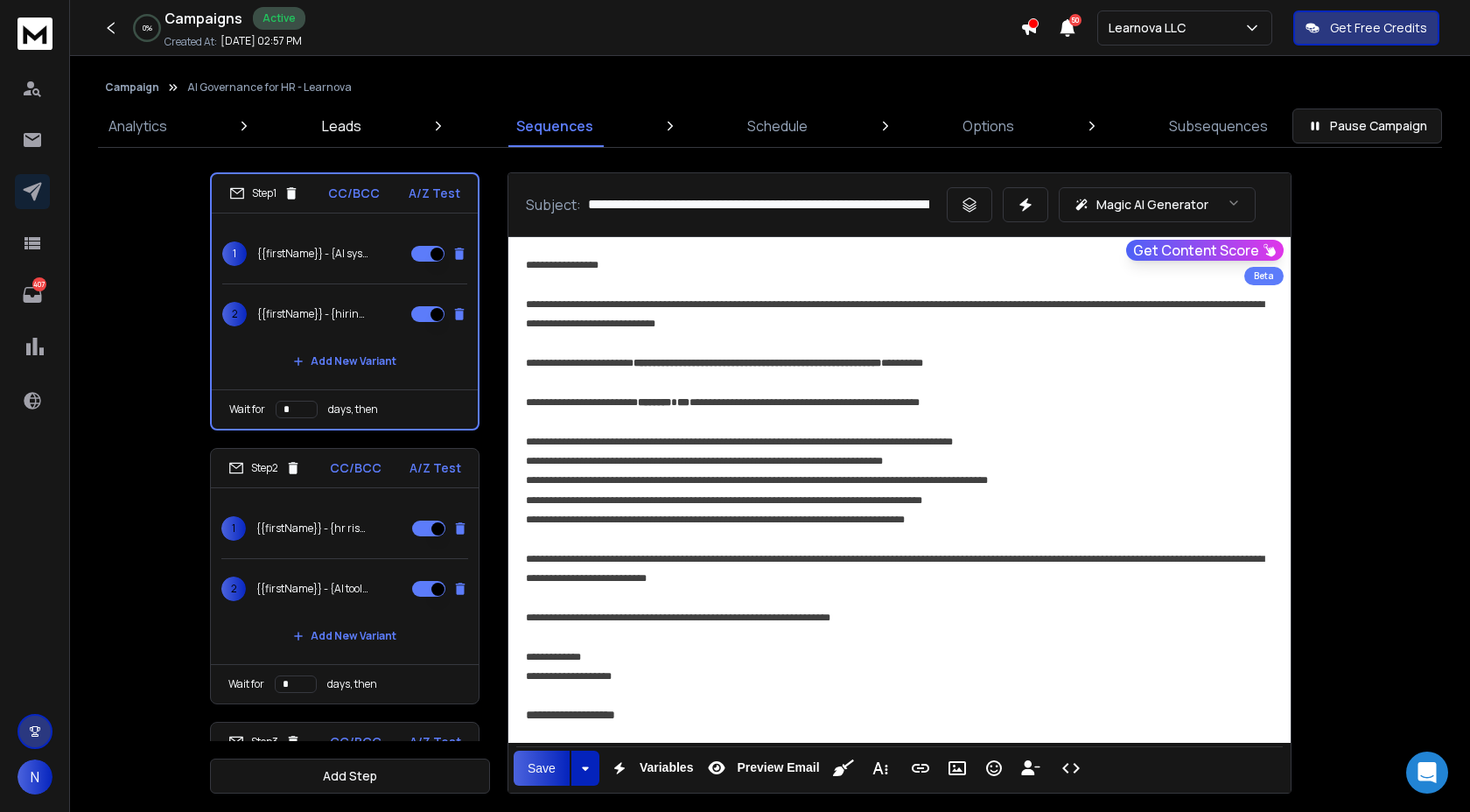
click at [368, 127] on link "Leads" at bounding box center [342, 125] width 60 height 42
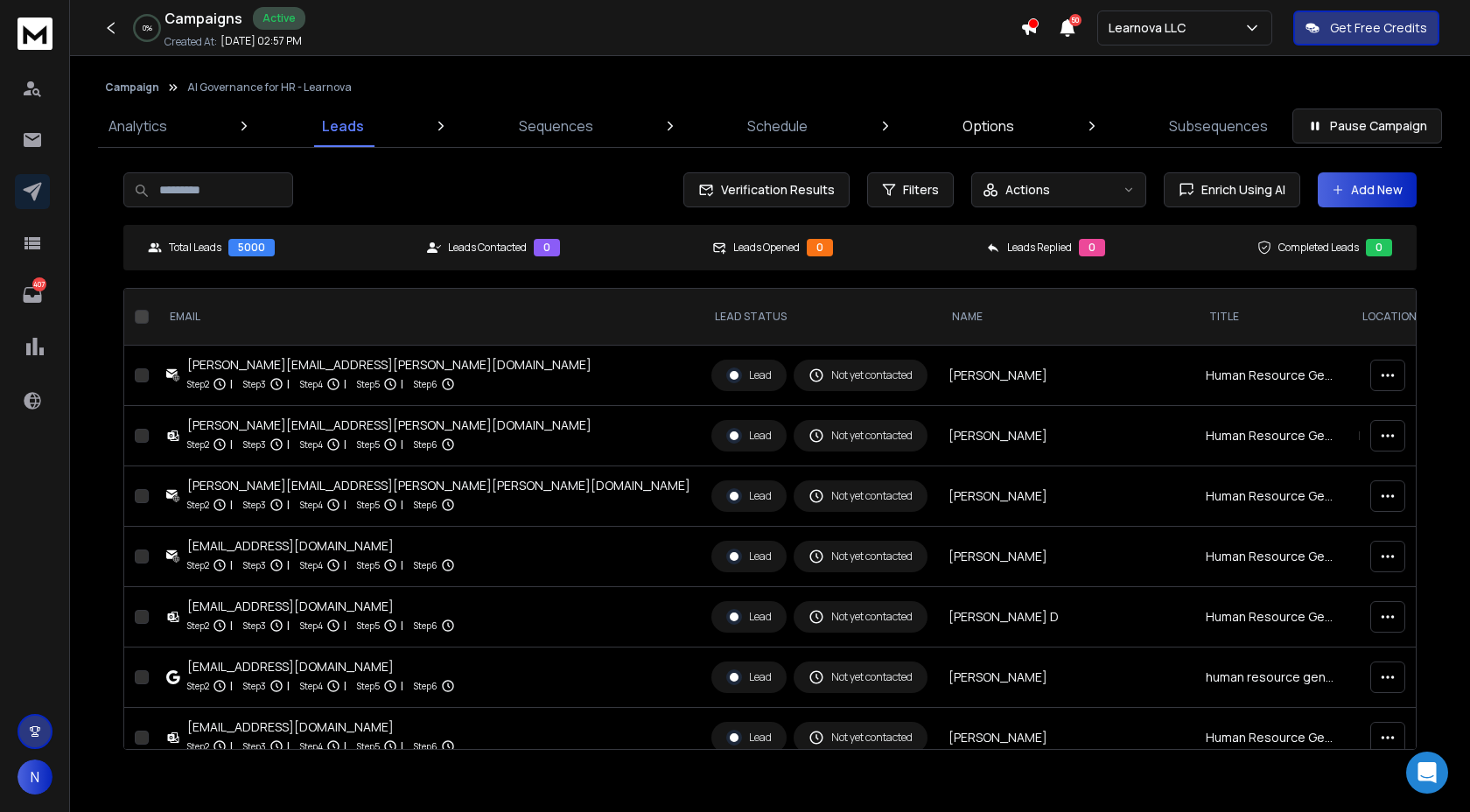
click at [983, 126] on p "Options" at bounding box center [988, 126] width 51 height 21
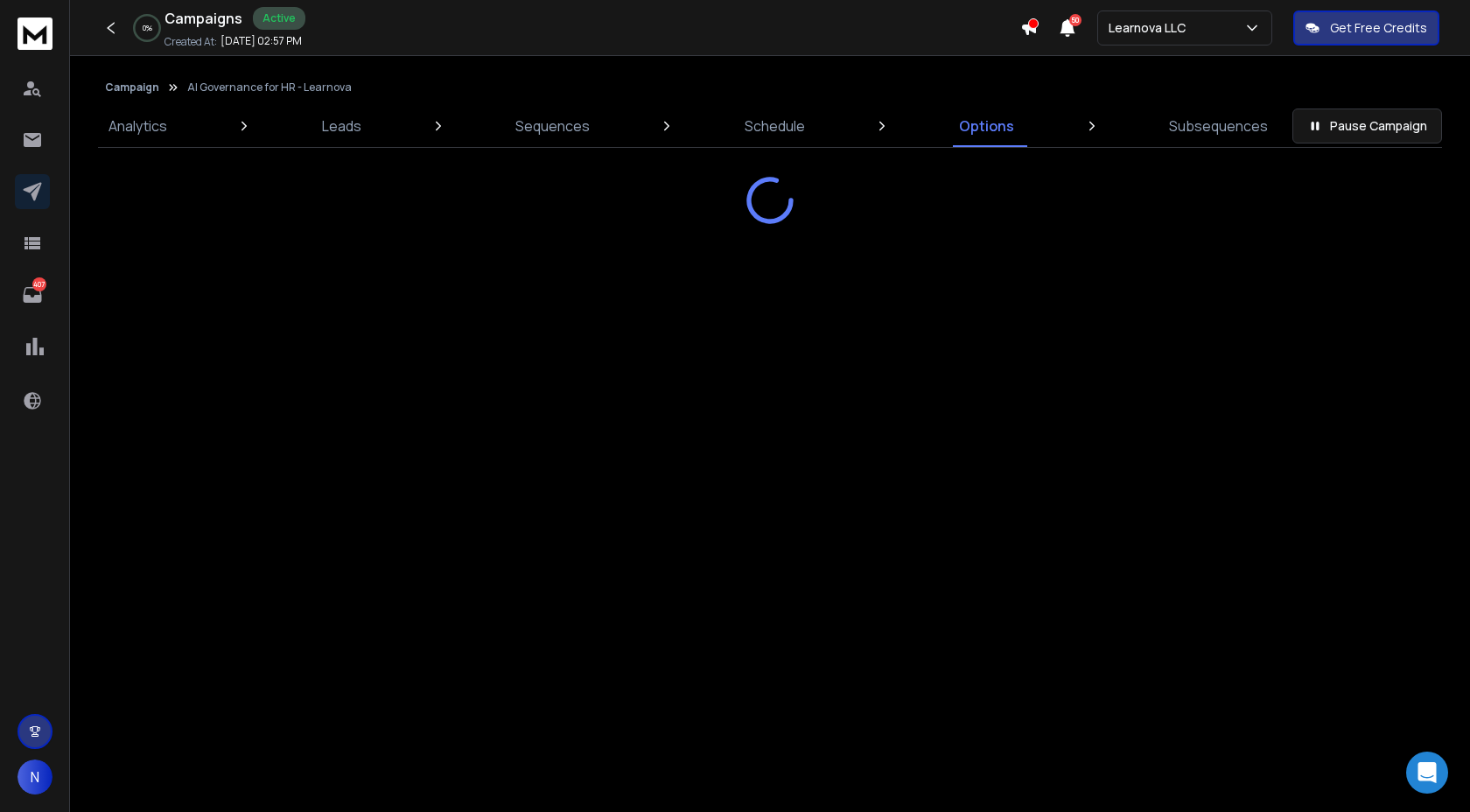
select select "**********"
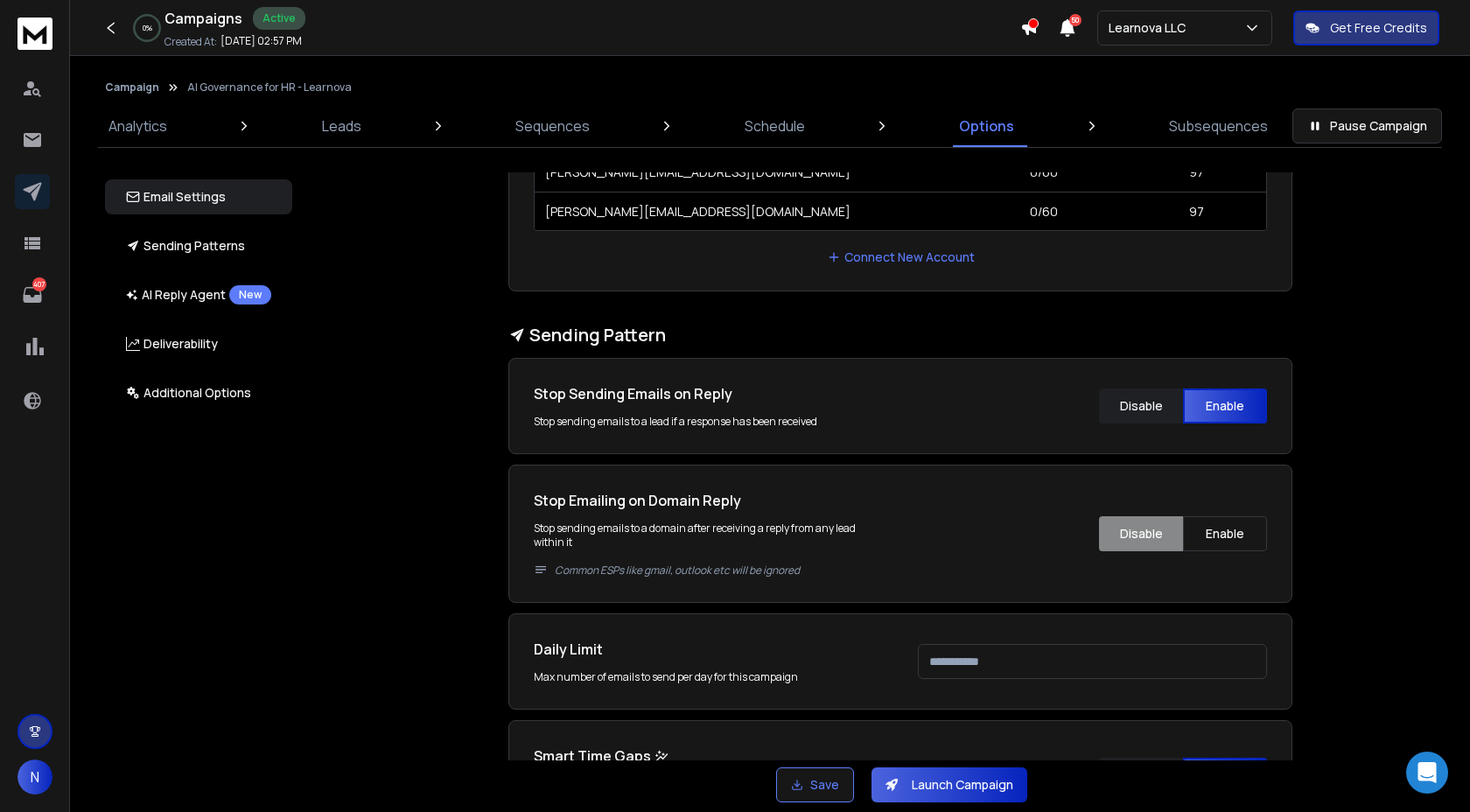
scroll to position [450, 0]
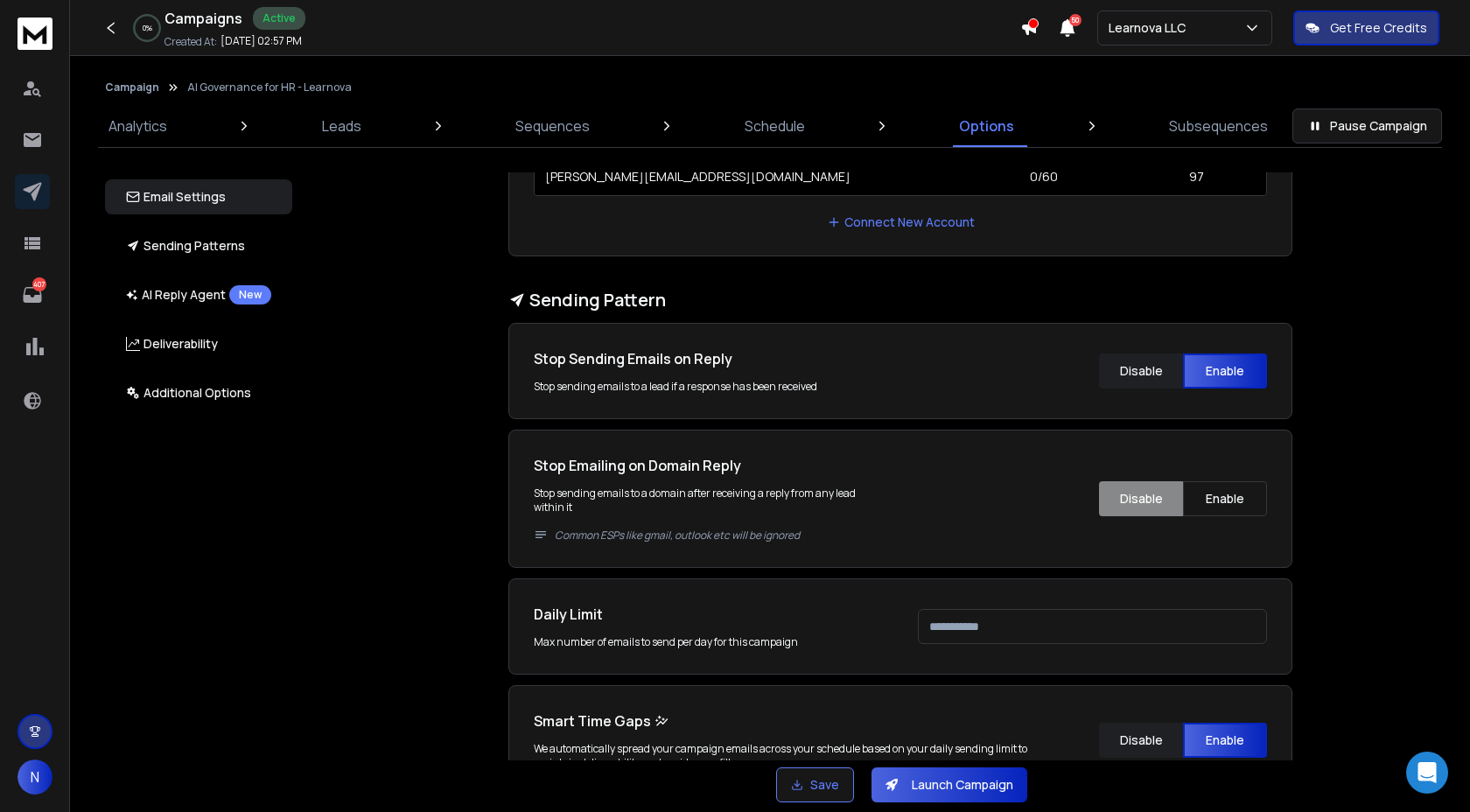
click at [933, 629] on input "***" at bounding box center [1092, 626] width 349 height 35
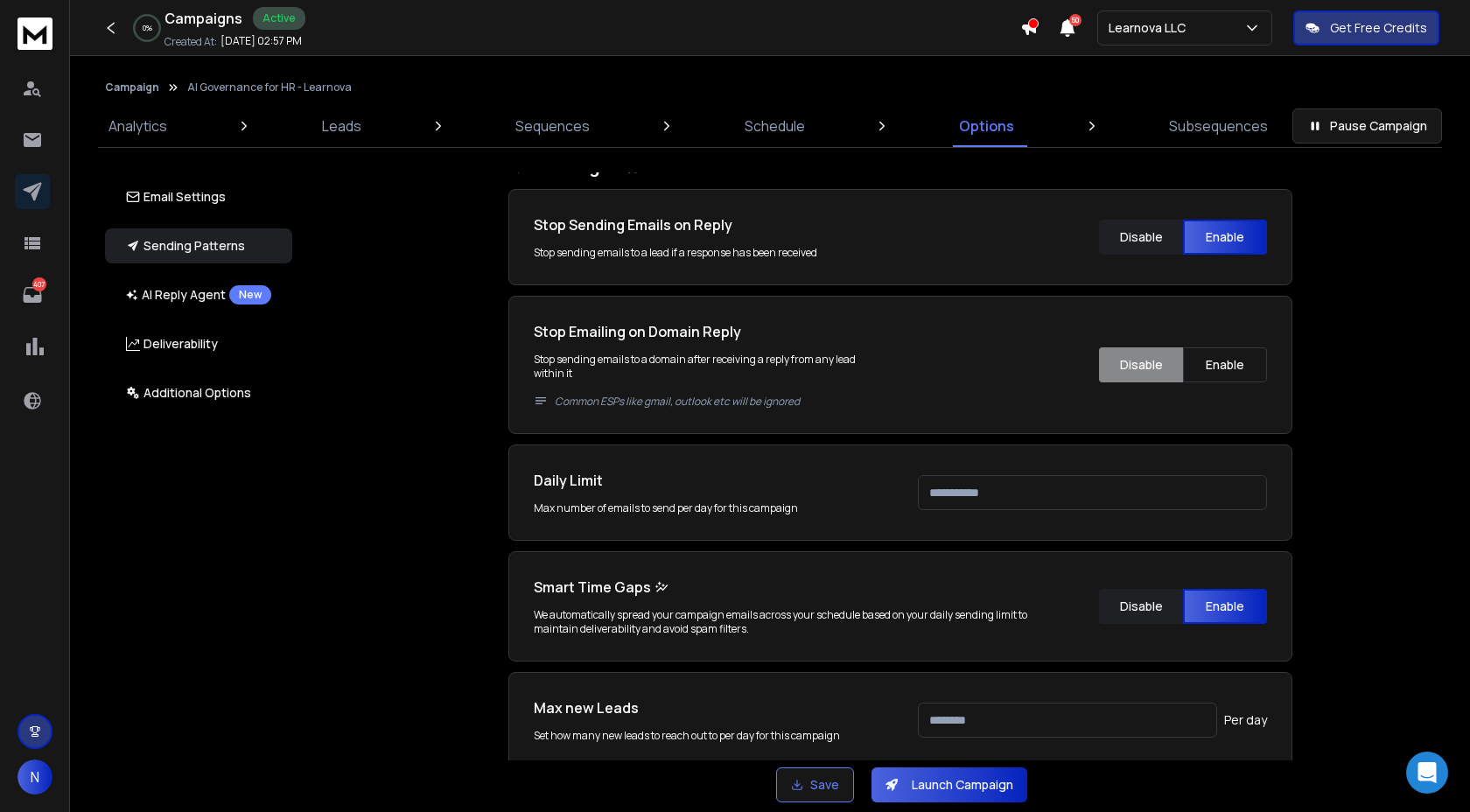
scroll to position [592, 0]
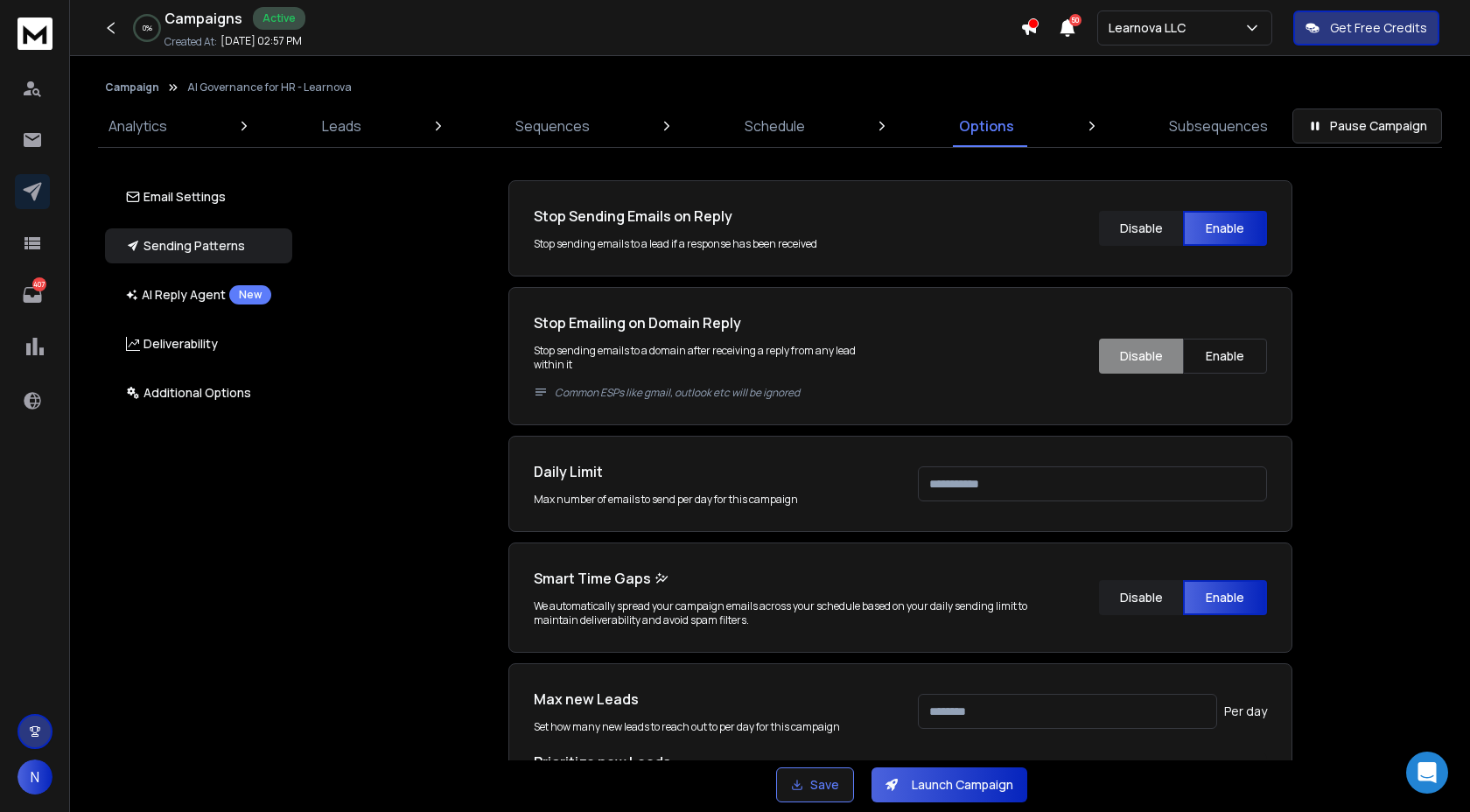
type input "****"
click at [927, 713] on input "***" at bounding box center [1068, 711] width 299 height 35
click at [966, 711] on input "****" at bounding box center [1068, 711] width 299 height 35
type input "****"
click at [808, 780] on button "Save" at bounding box center [815, 785] width 78 height 35
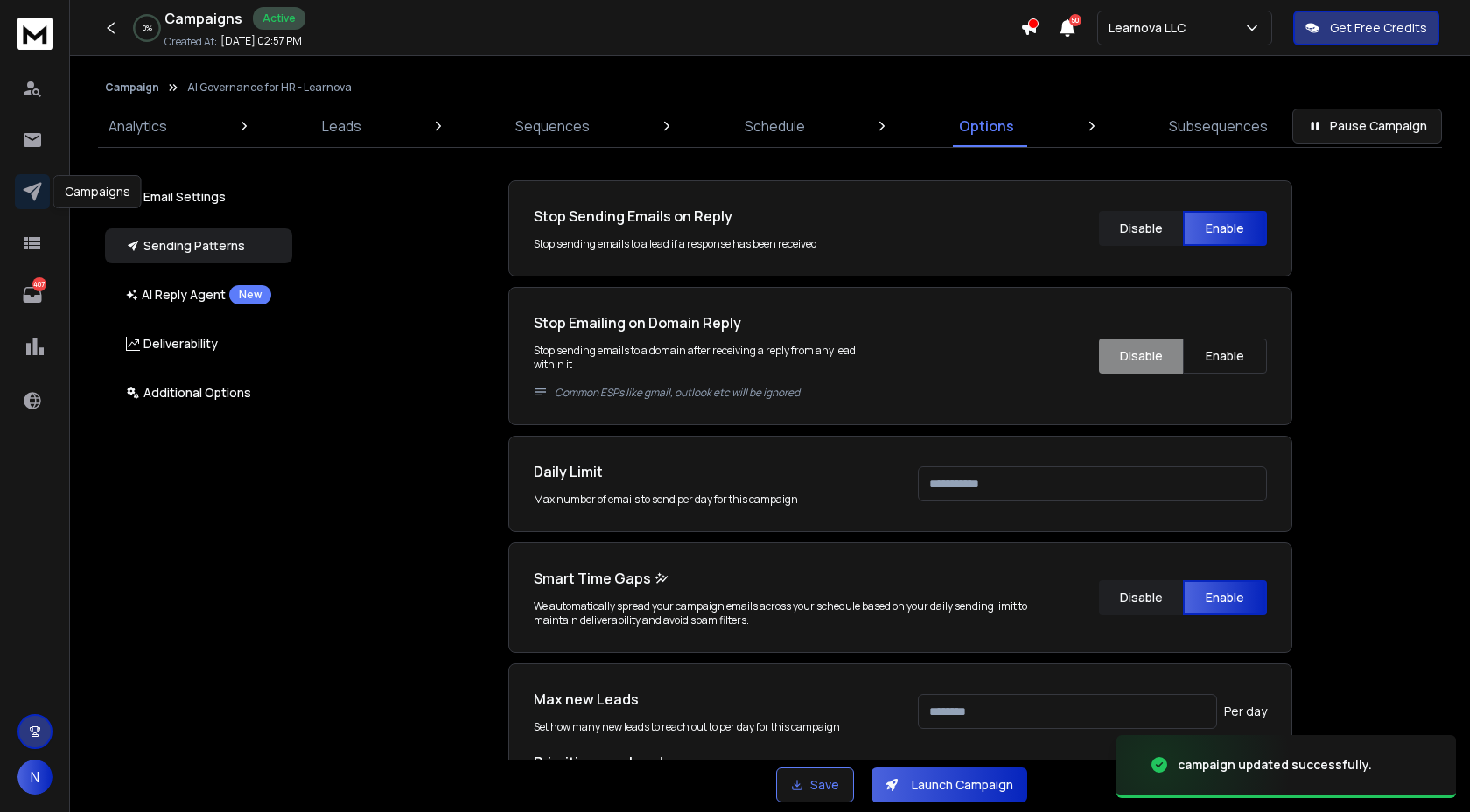
click at [29, 185] on icon at bounding box center [33, 191] width 21 height 21
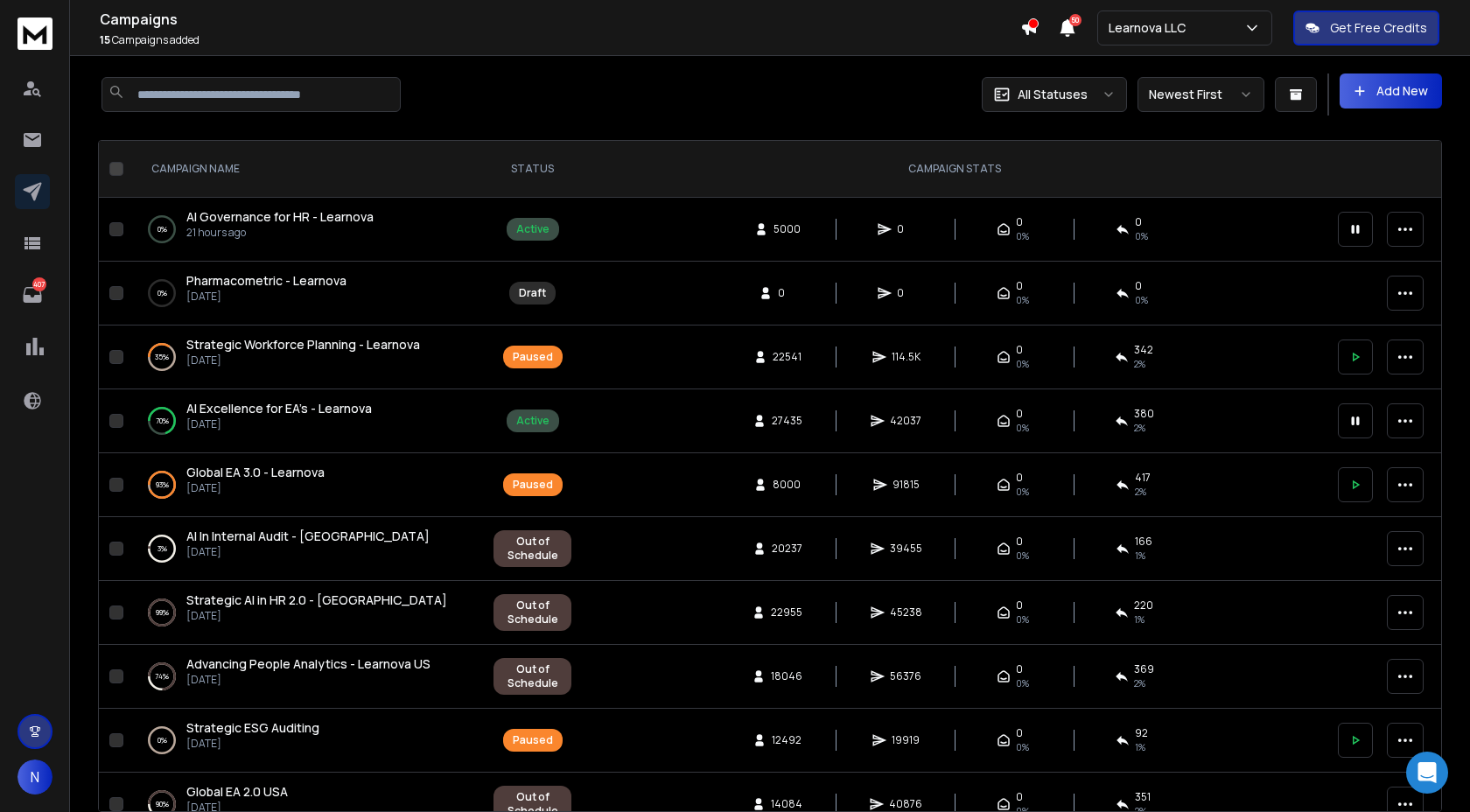
click at [278, 410] on span "AI Excellence for EA's - Learnova" at bounding box center [279, 408] width 186 height 17
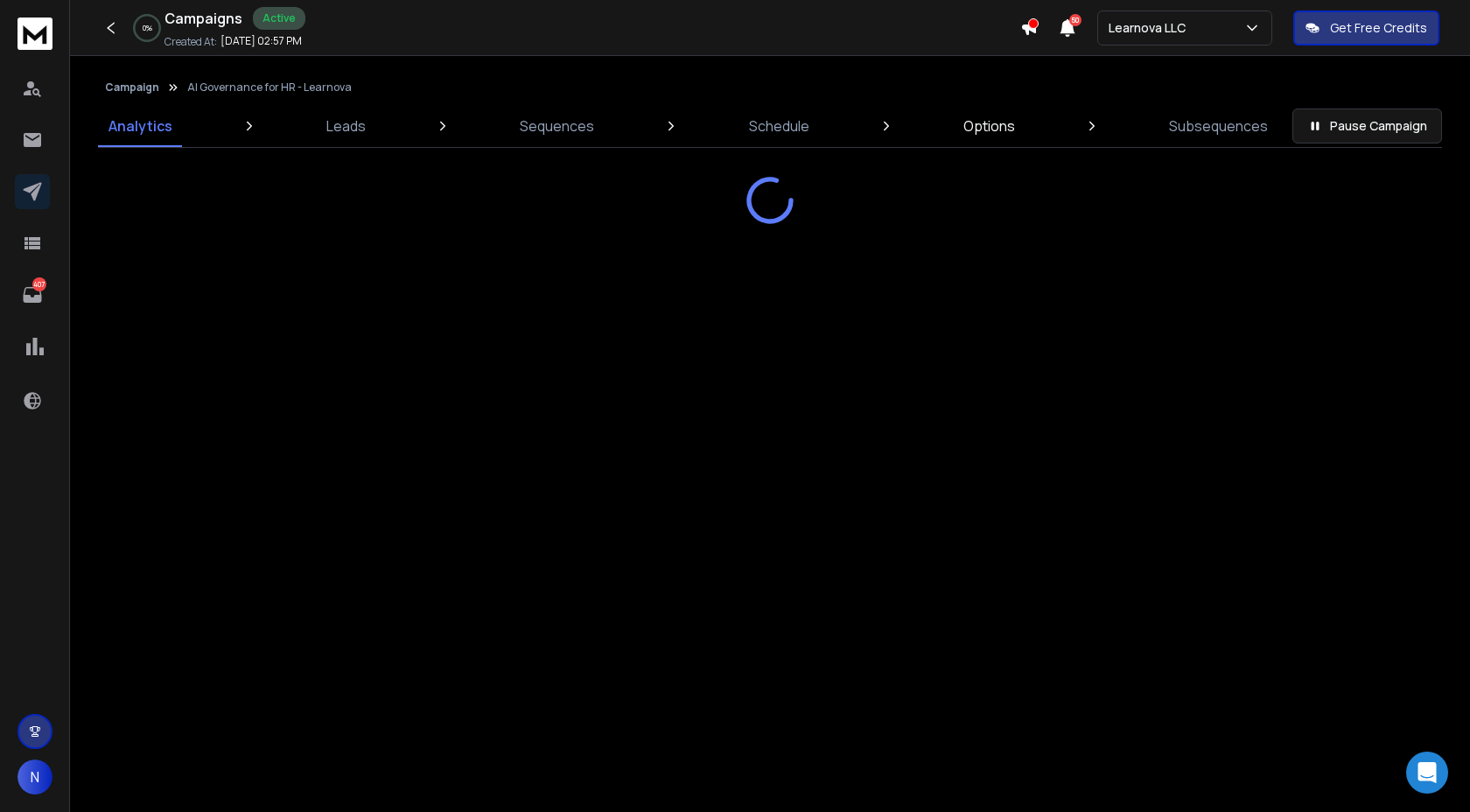
click at [986, 131] on p "Options" at bounding box center [989, 126] width 51 height 21
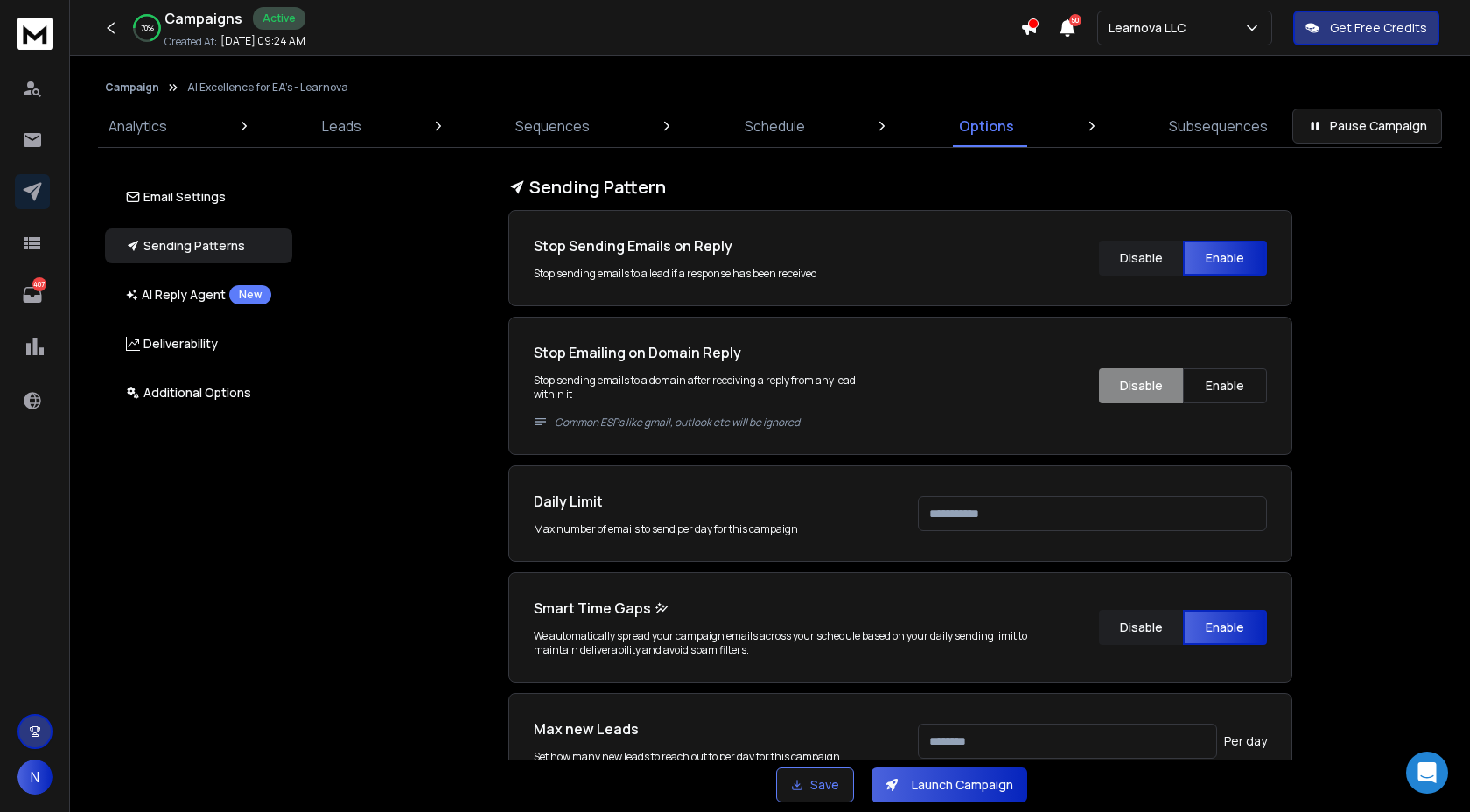
scroll to position [837, 0]
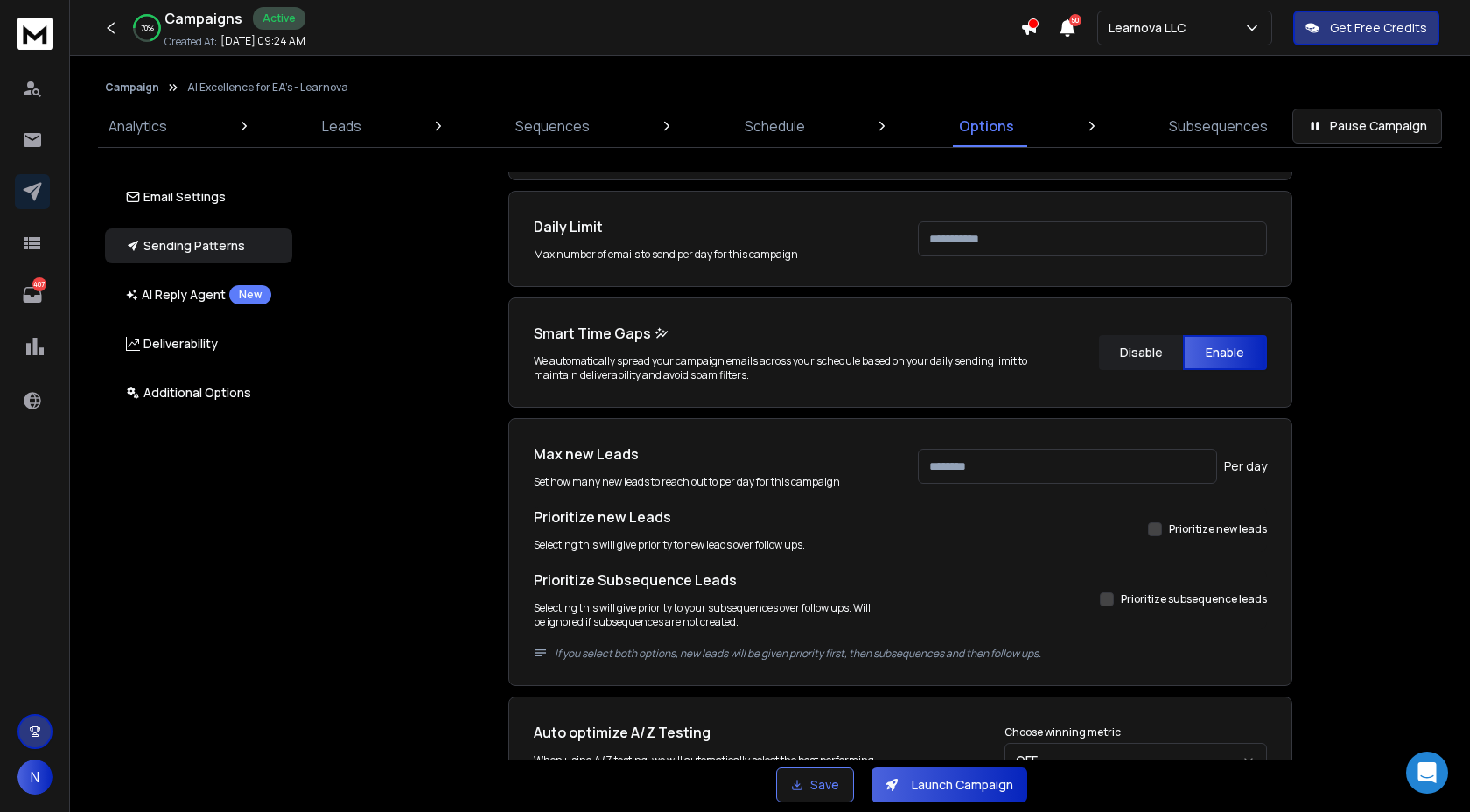
click at [925, 242] on input "***" at bounding box center [1092, 239] width 349 height 35
type input "****"
click at [930, 471] on input "***" at bounding box center [1068, 466] width 299 height 35
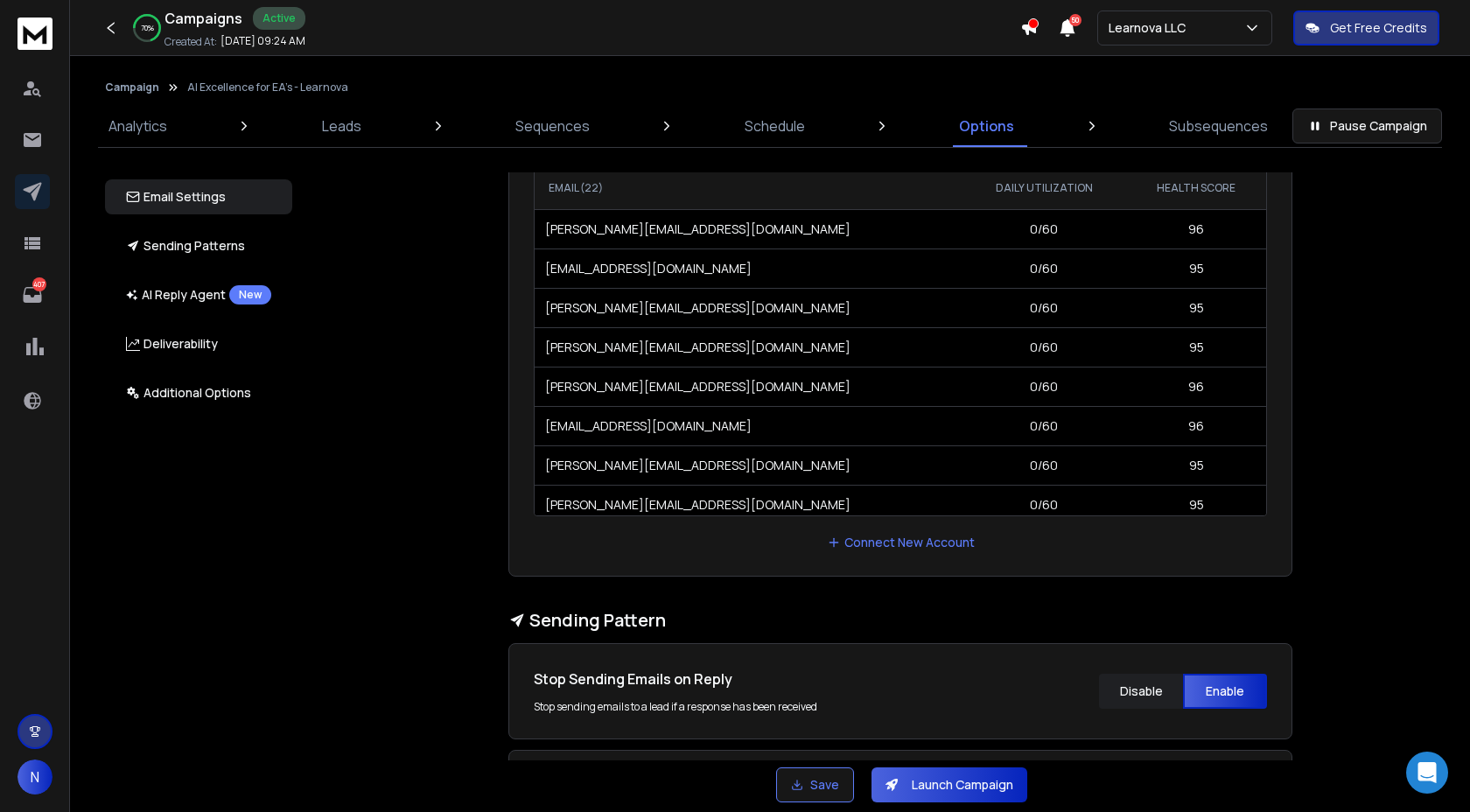
scroll to position [0, 0]
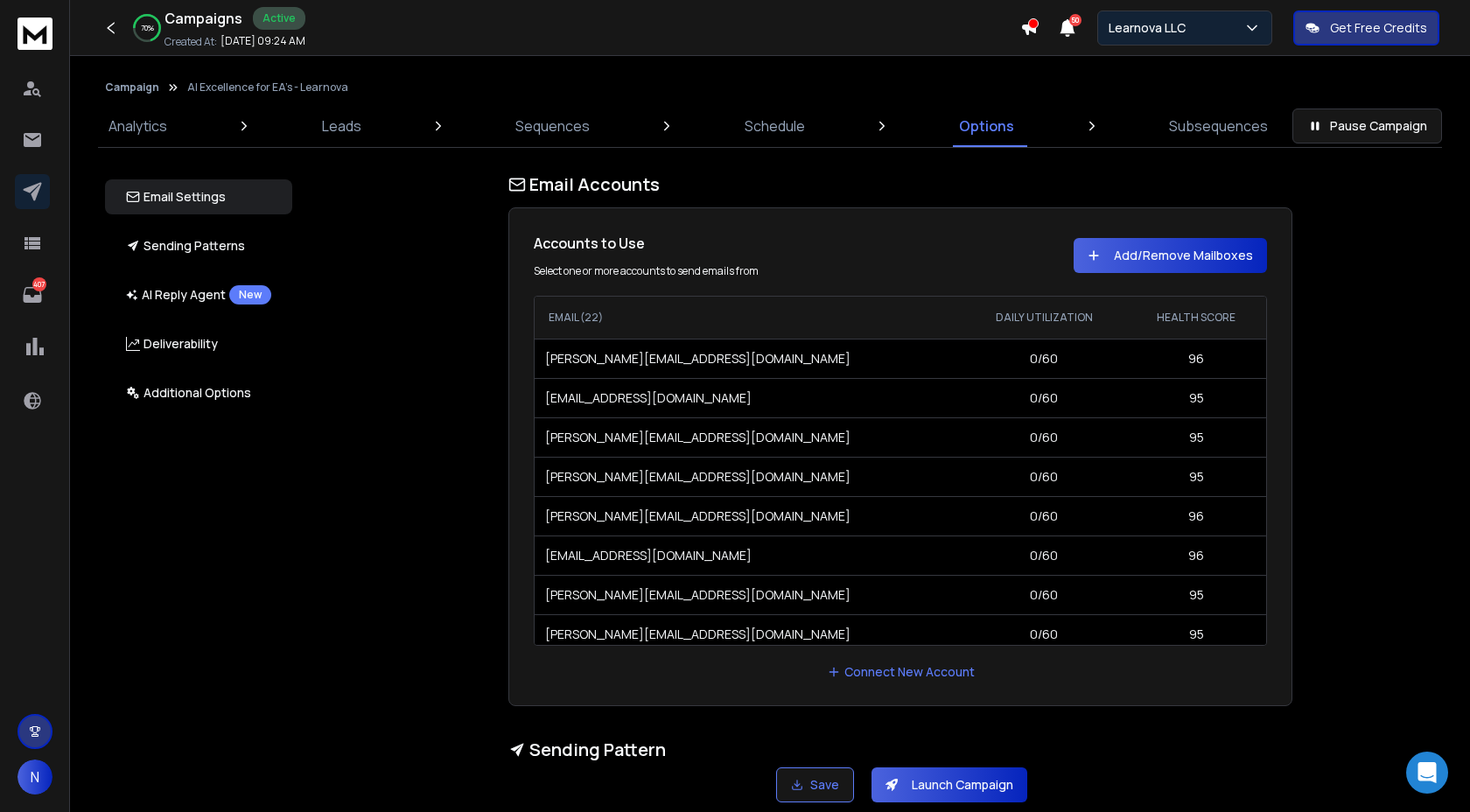
type input "****"
click at [828, 793] on button "Save" at bounding box center [815, 785] width 78 height 35
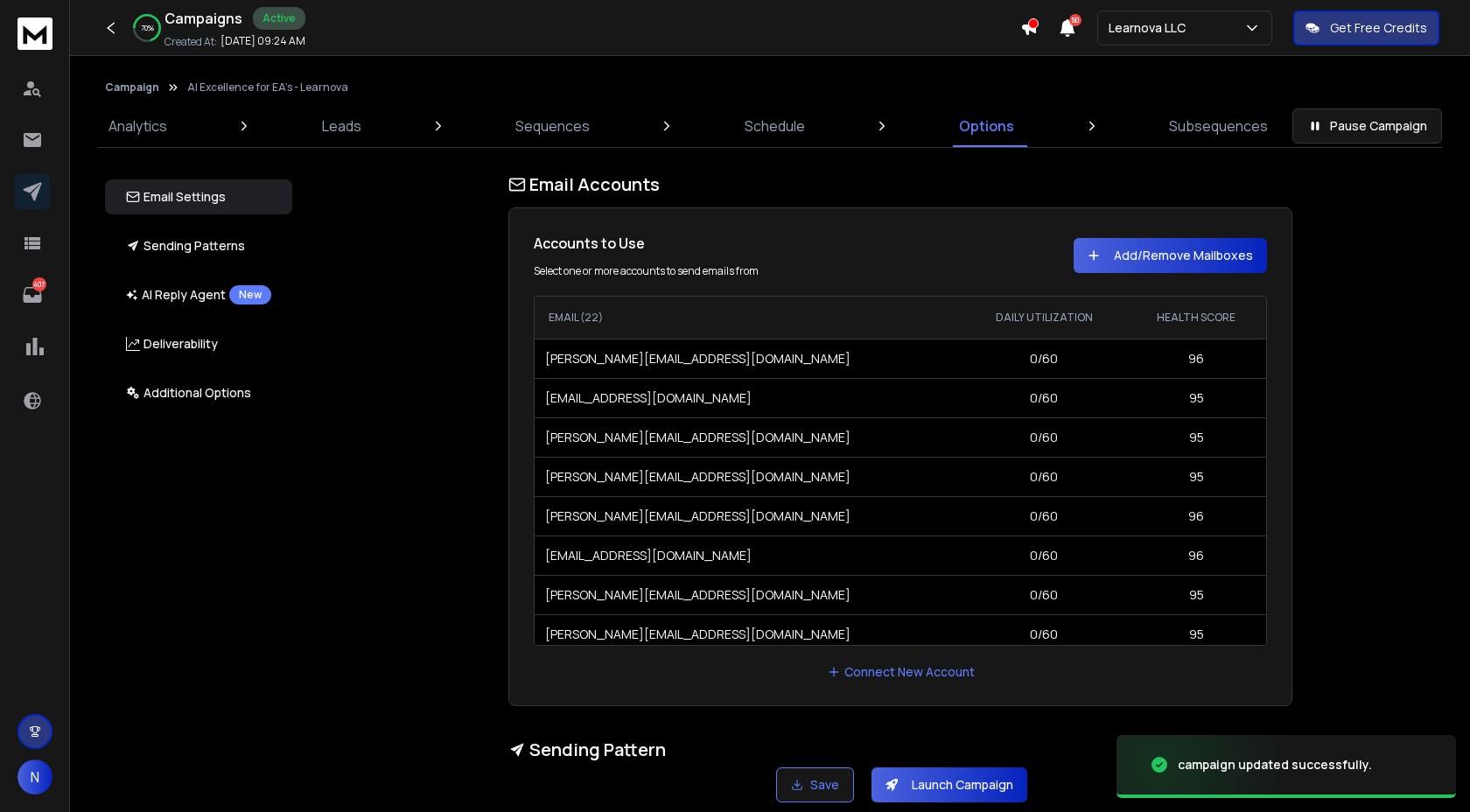
click at [947, 791] on button "Launch Campaign" at bounding box center [949, 785] width 155 height 35
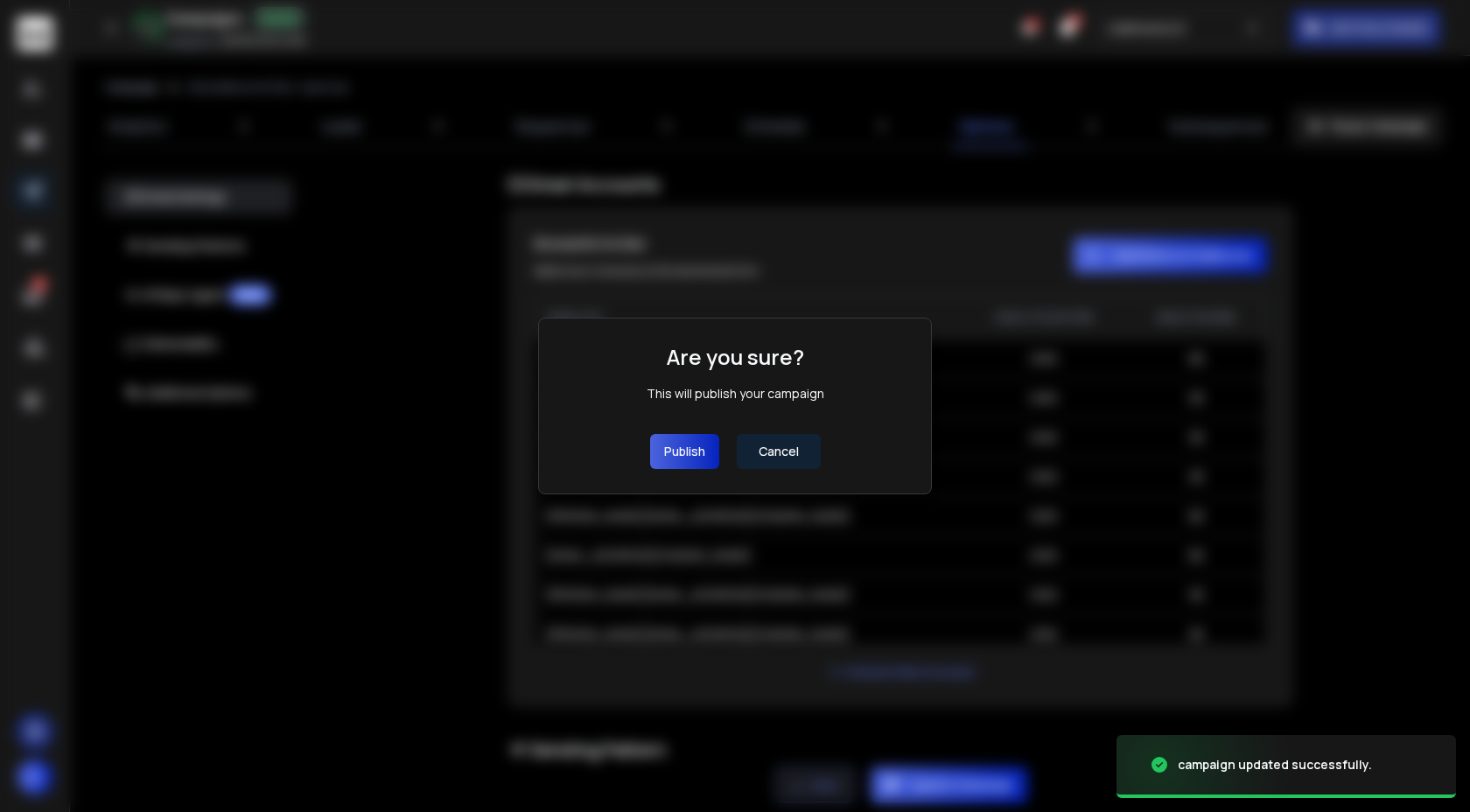
click at [687, 448] on button "Publish" at bounding box center [684, 452] width 69 height 35
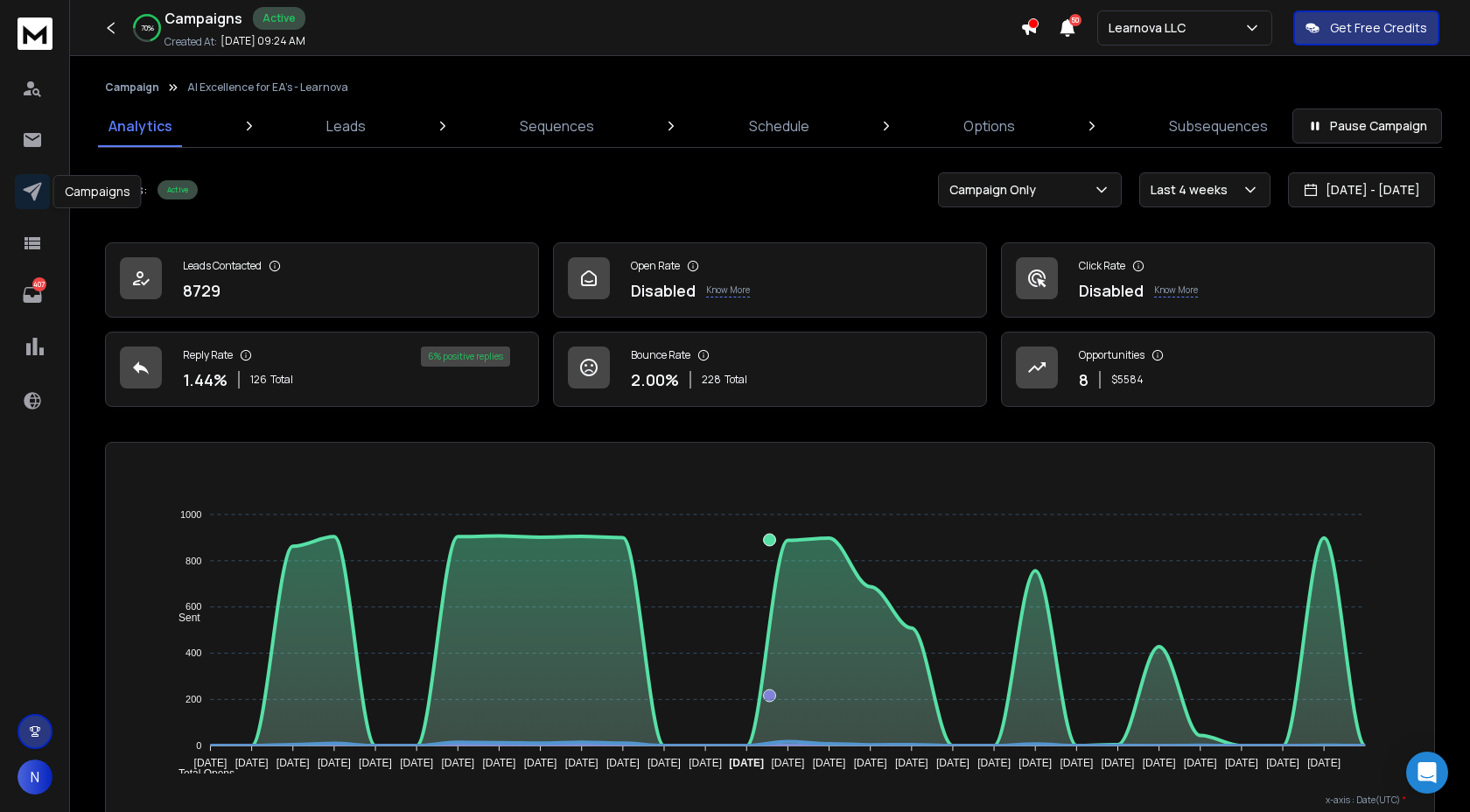
click at [32, 179] on link at bounding box center [32, 191] width 35 height 35
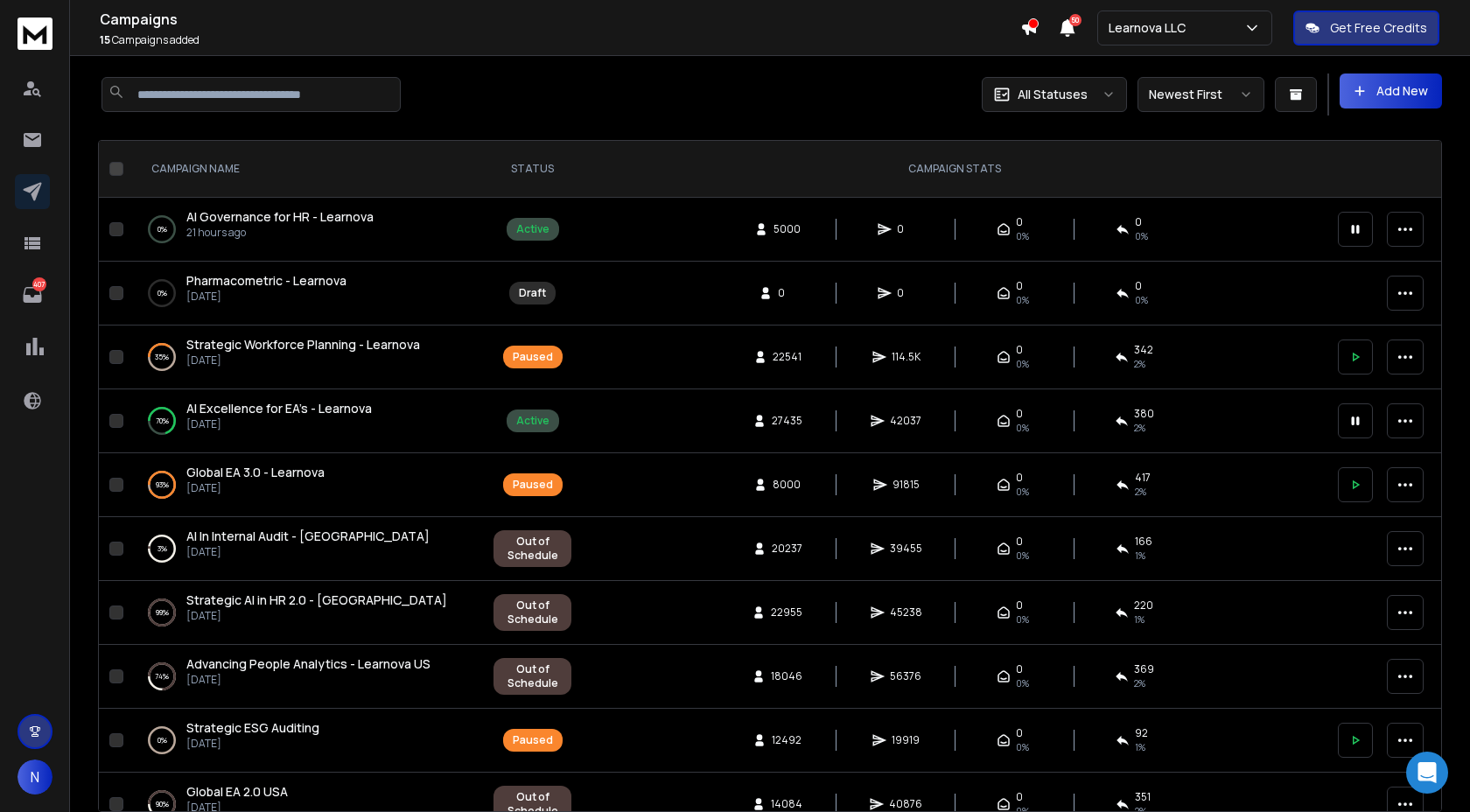
click at [289, 283] on span "Pharmacometric - Learnova" at bounding box center [266, 280] width 160 height 17
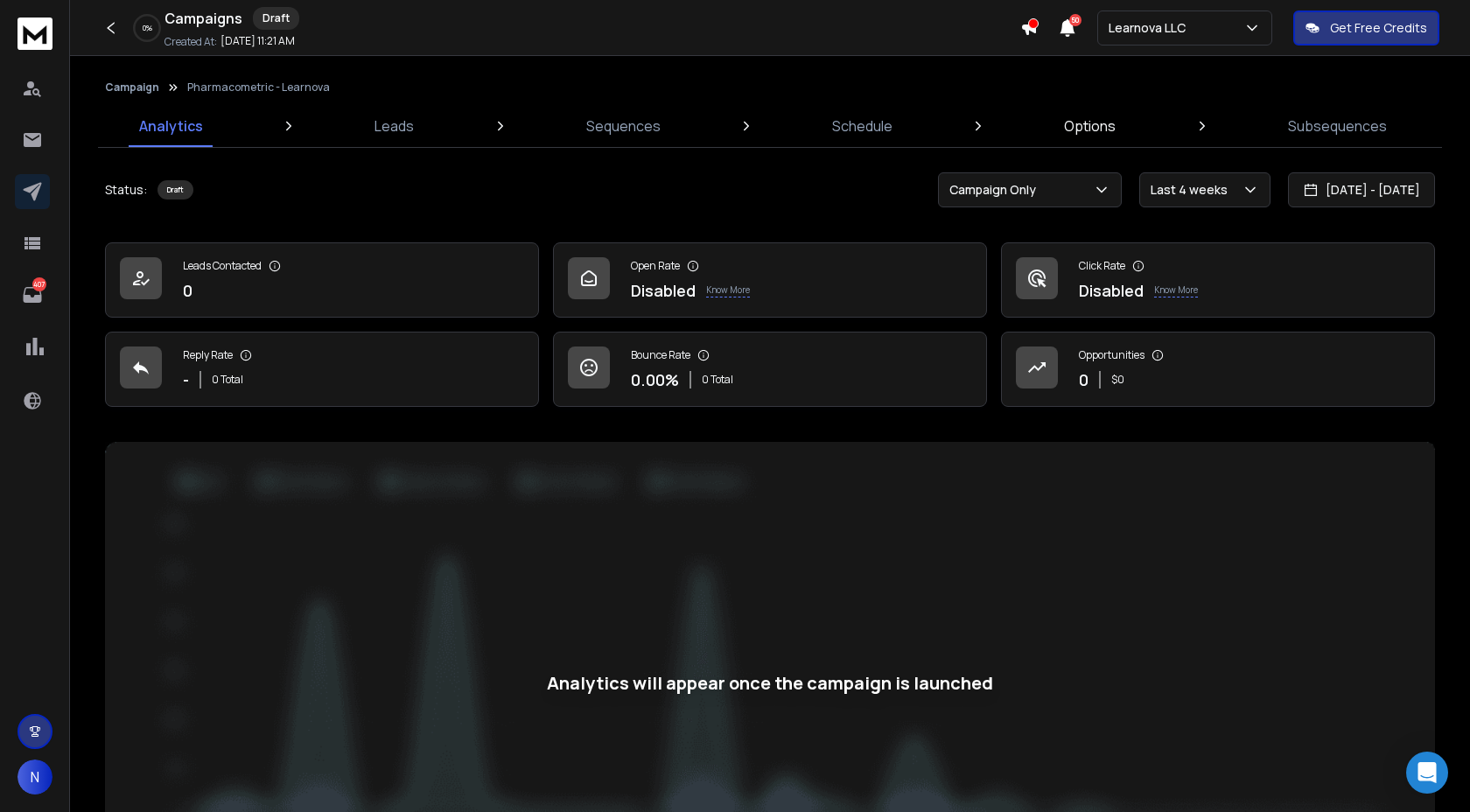
click at [1075, 121] on p "Options" at bounding box center [1089, 126] width 51 height 21
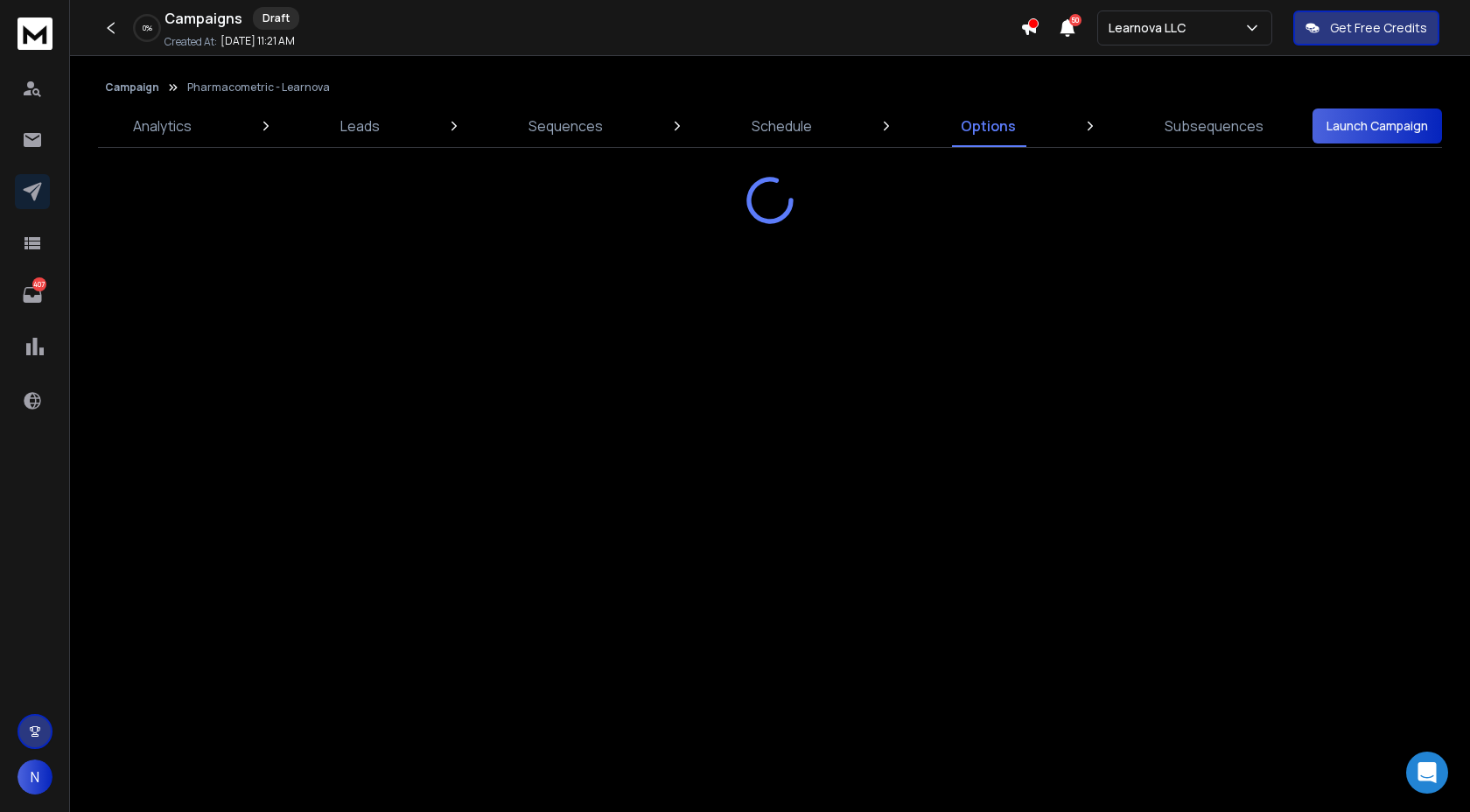
select select "**********"
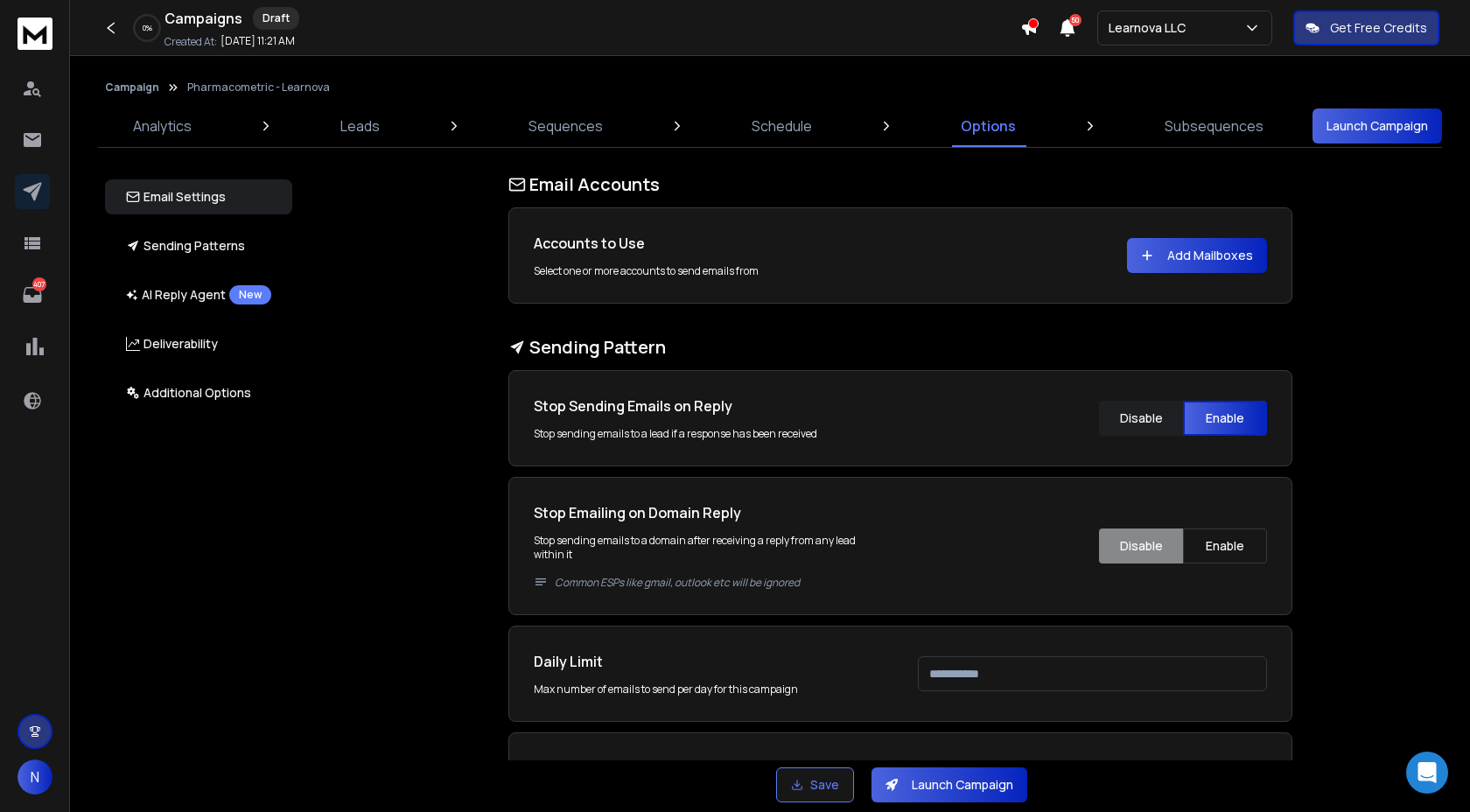
drag, startPoint x: 974, startPoint y: 683, endPoint x: 808, endPoint y: 671, distance: 166.4
click at [807, 671] on div "Daily Limit Max number of emails to send per day for this campaign ***" at bounding box center [900, 673] width 734 height 46
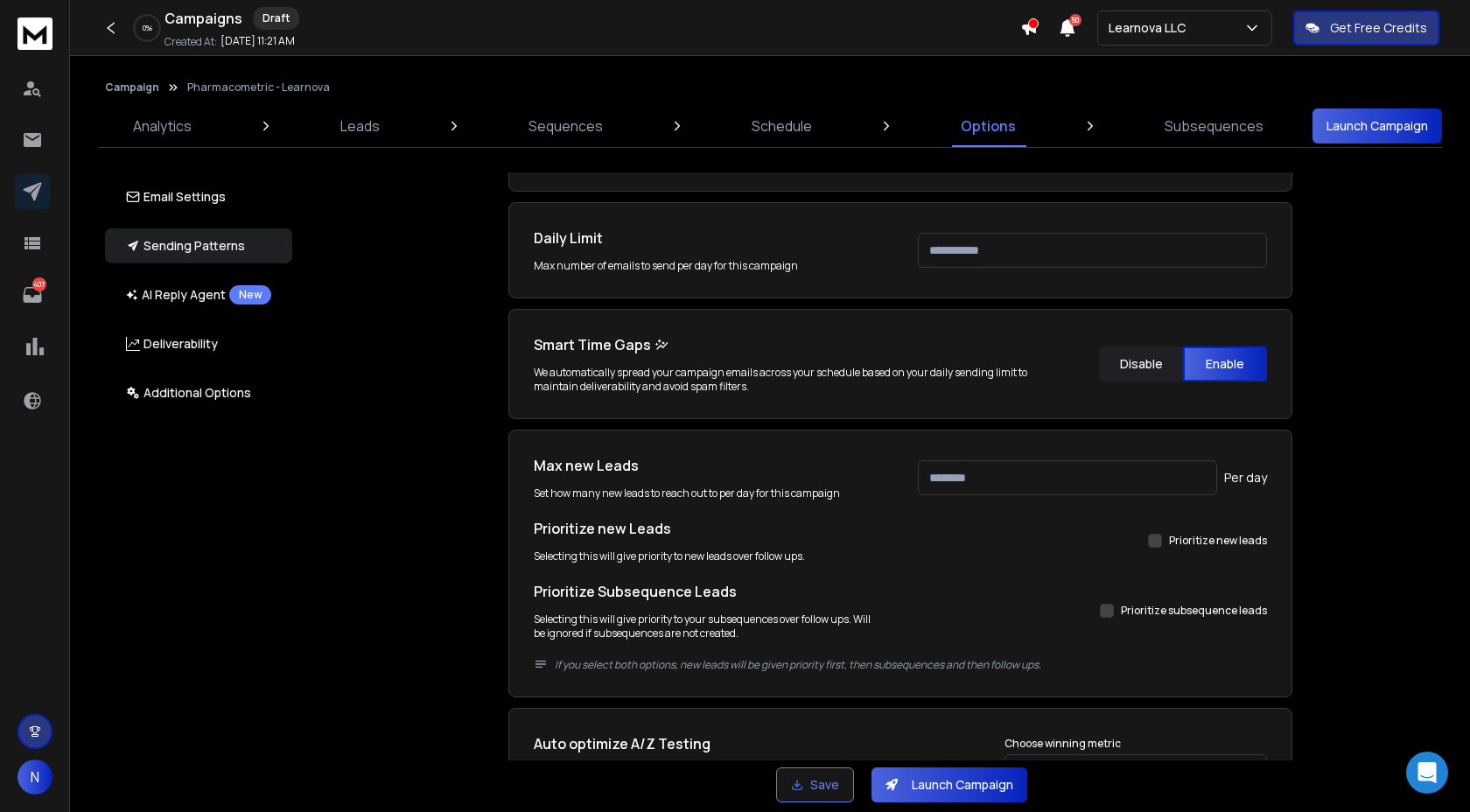
scroll to position [443, 0]
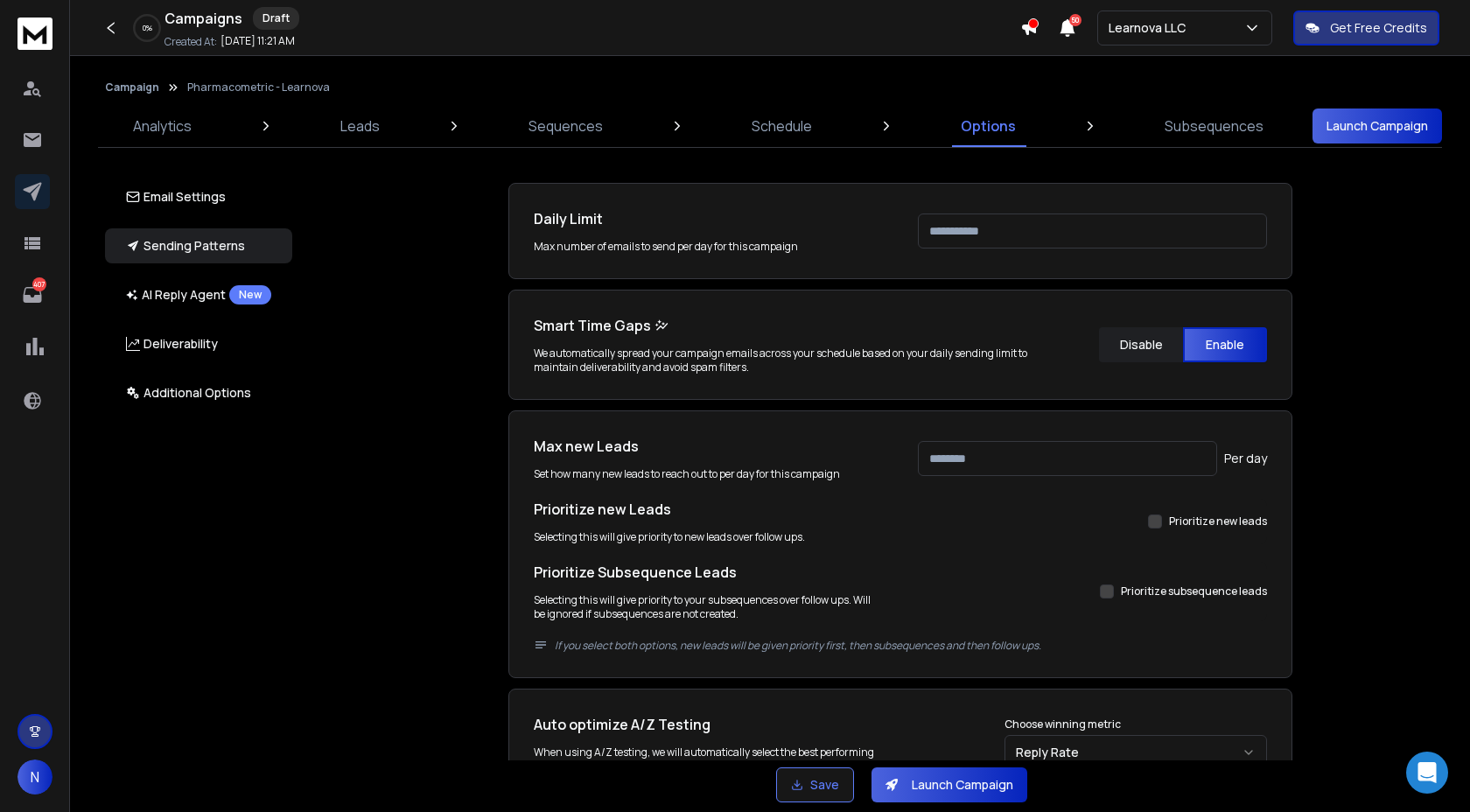
type input "****"
drag, startPoint x: 981, startPoint y: 453, endPoint x: 777, endPoint y: 454, distance: 204.0
click at [777, 454] on div "Max new Leads Set how many new leads to reach out to per day for this campaign …" at bounding box center [900, 458] width 734 height 46
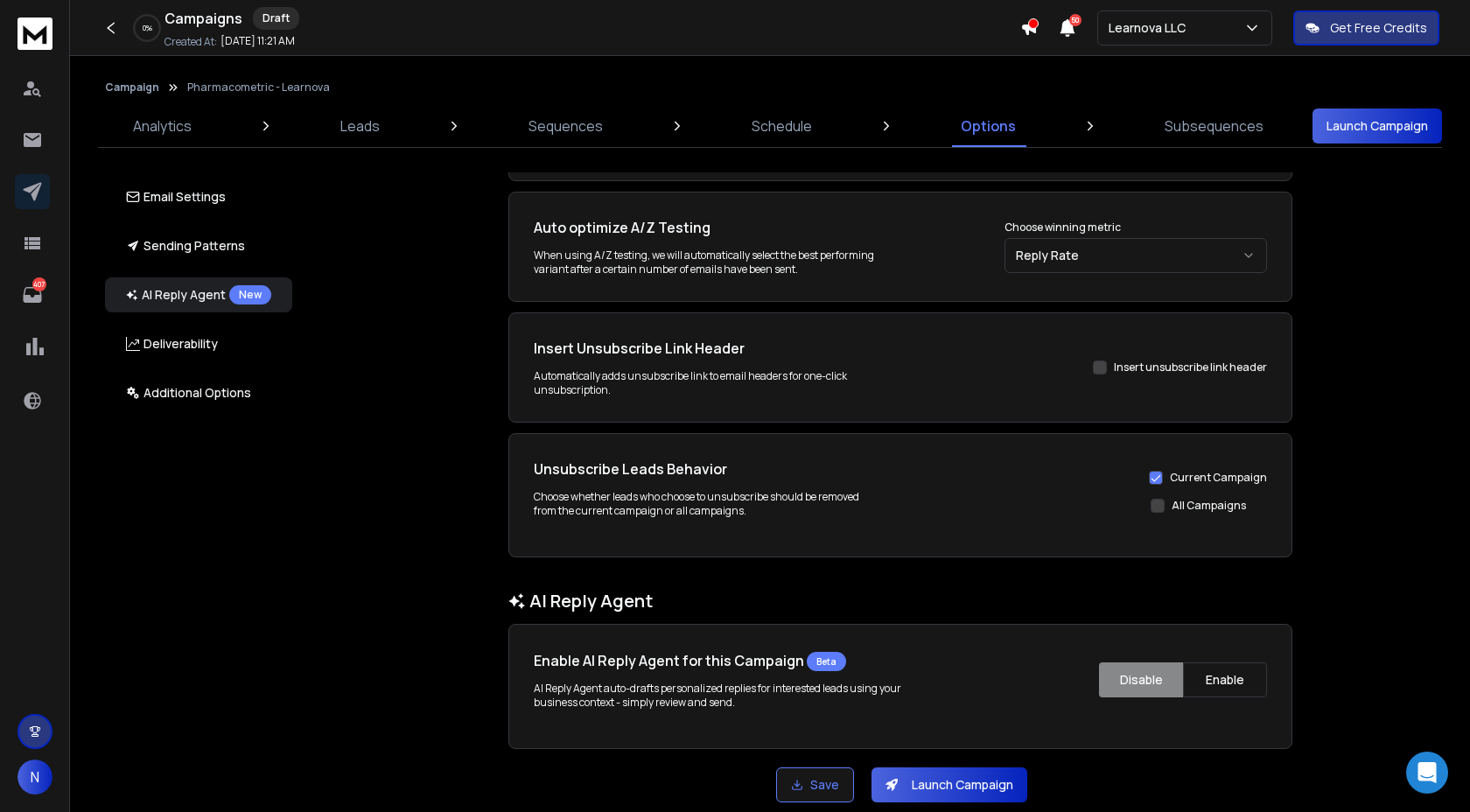
scroll to position [943, 0]
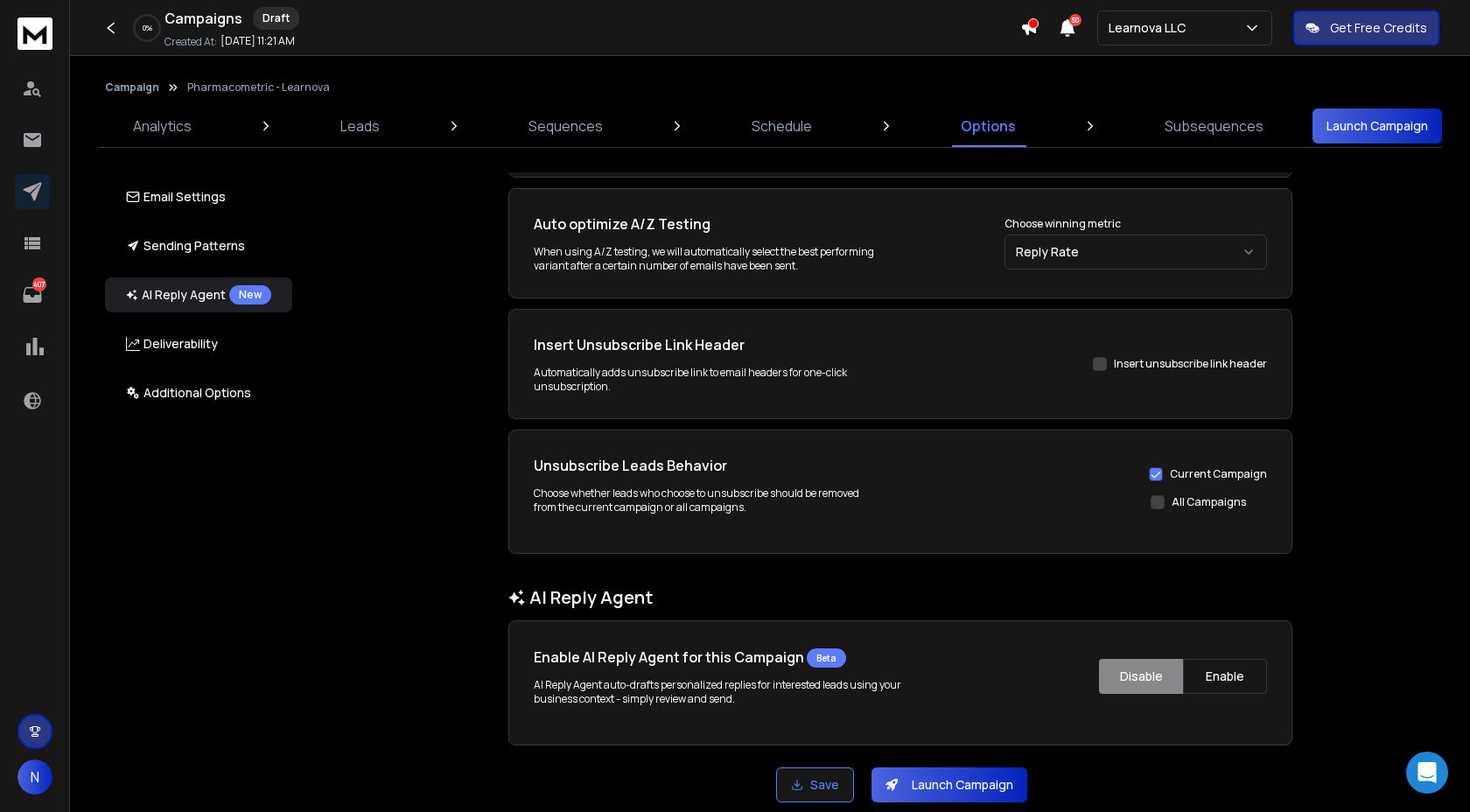
type input "****"
click at [1159, 501] on button "All Campaigns" at bounding box center [1157, 502] width 14 height 14
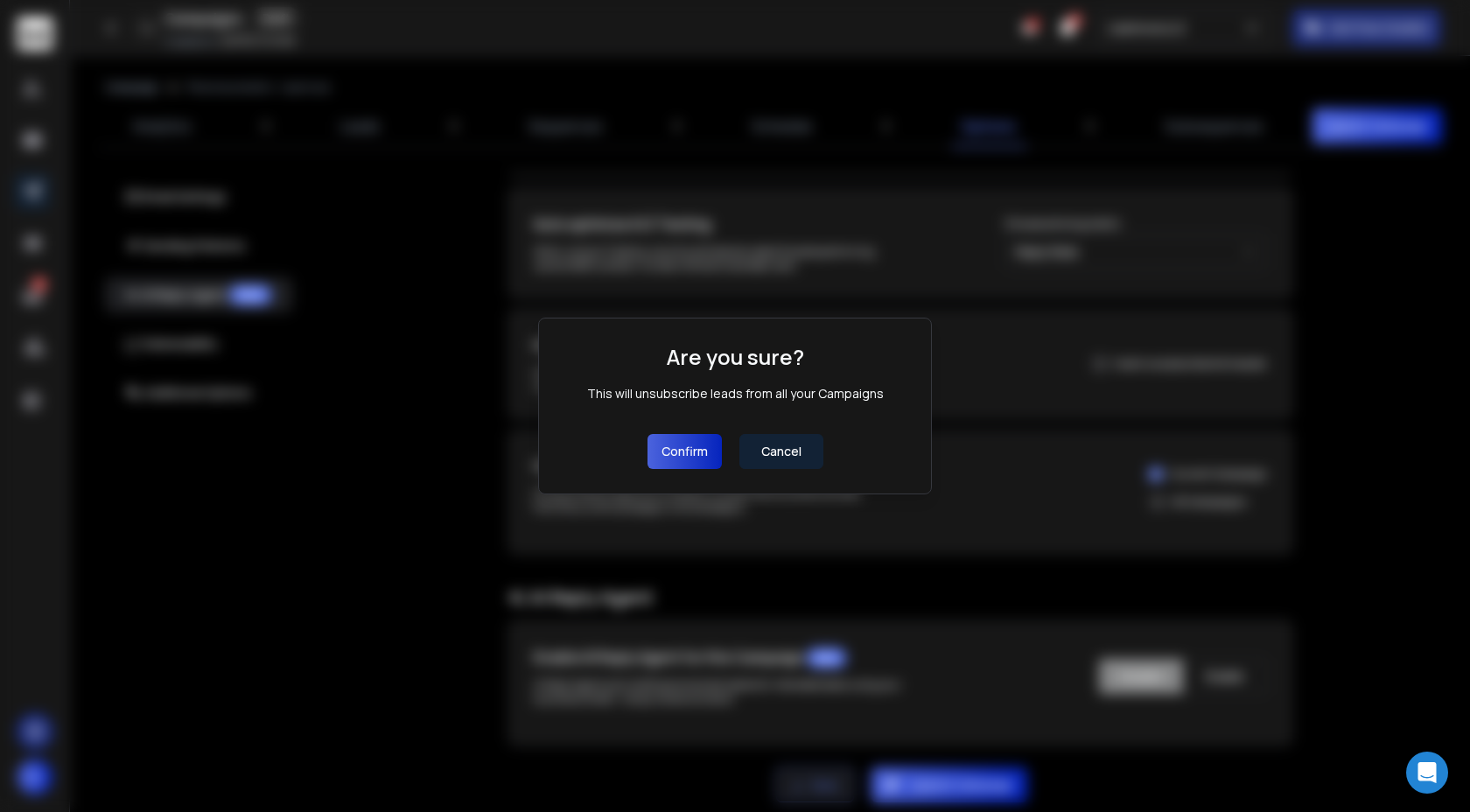
click at [683, 449] on button "Confirm" at bounding box center [685, 452] width 75 height 35
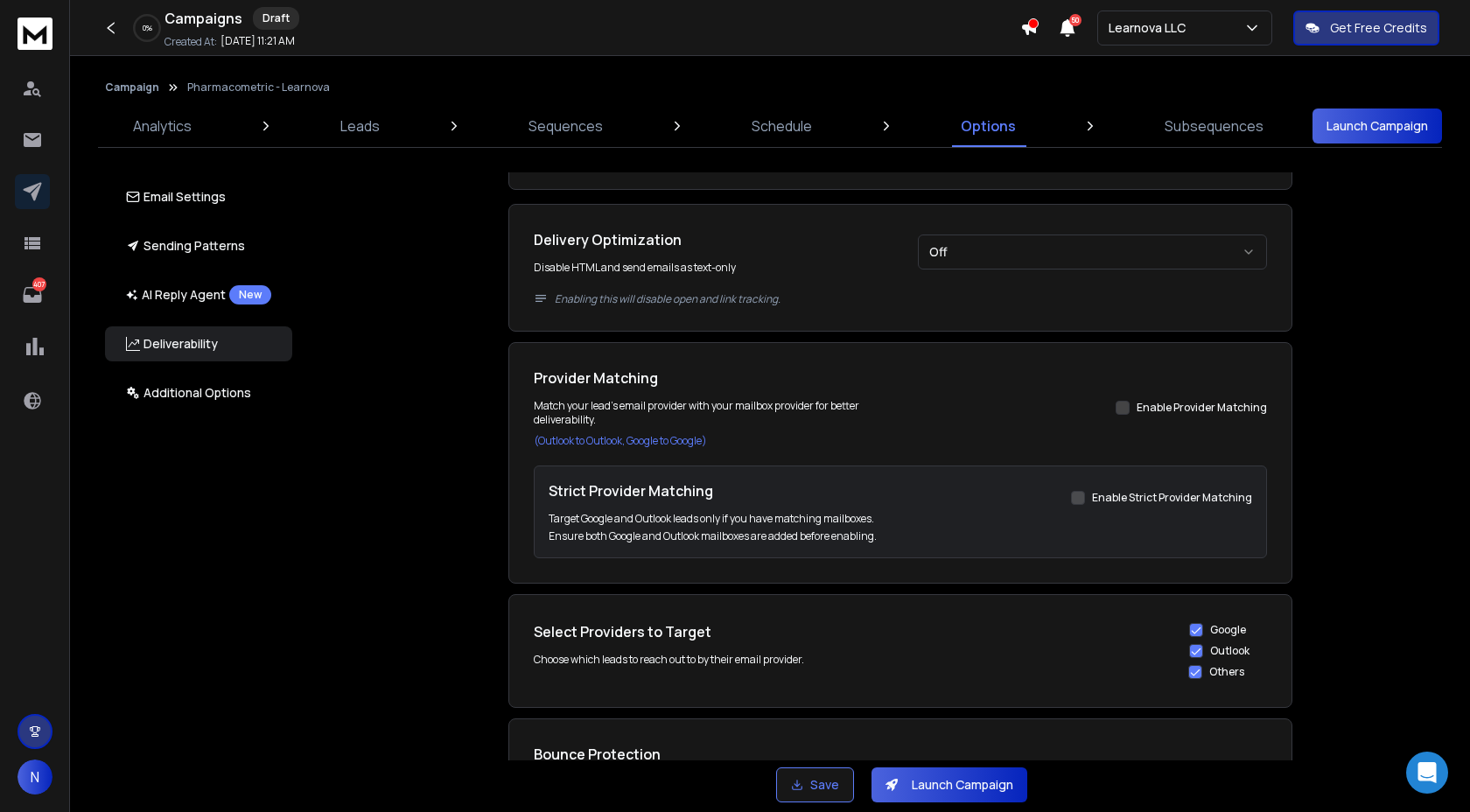
scroll to position [1786, 0]
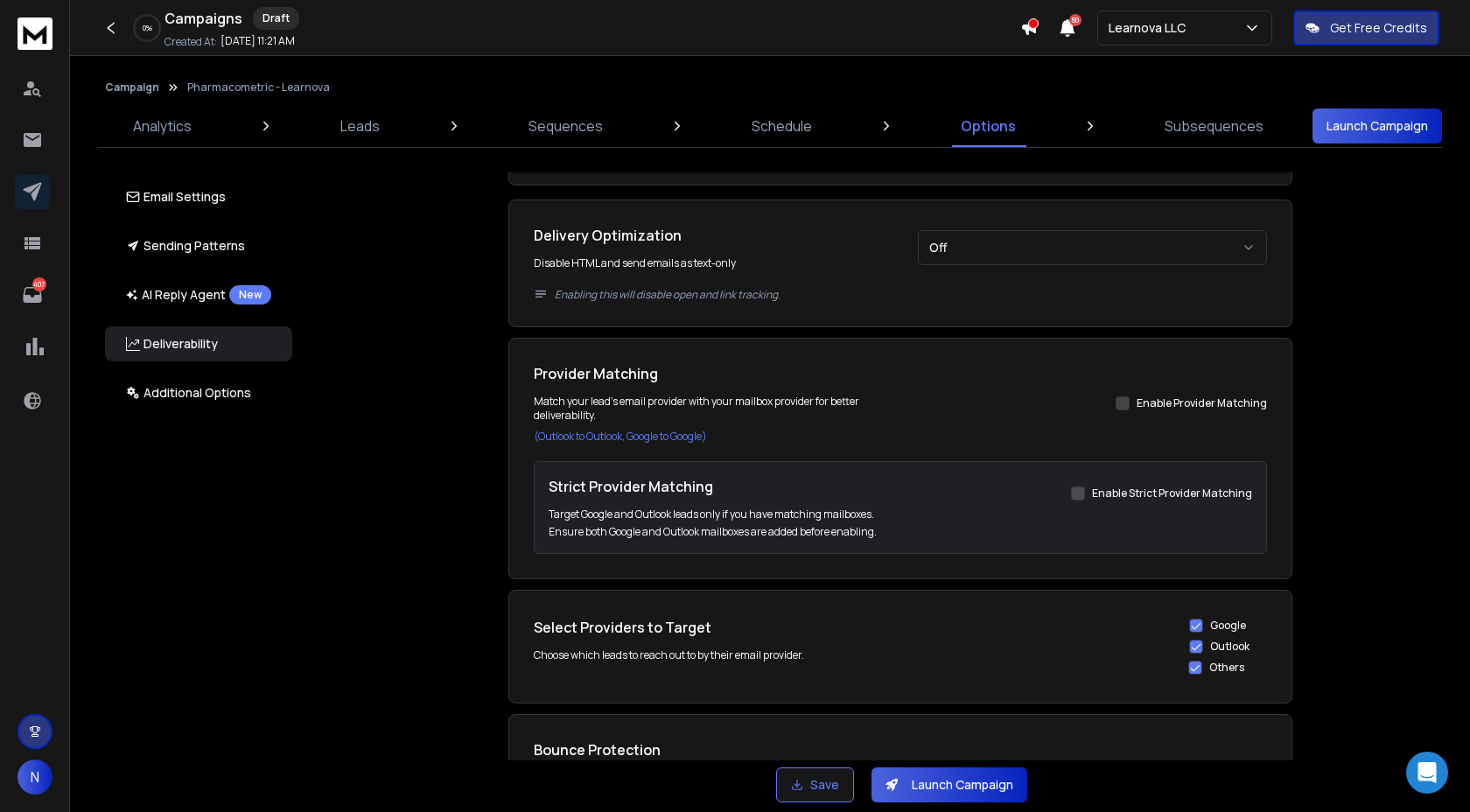
click at [1124, 406] on button "Enable Provider Matching" at bounding box center [1122, 403] width 14 height 14
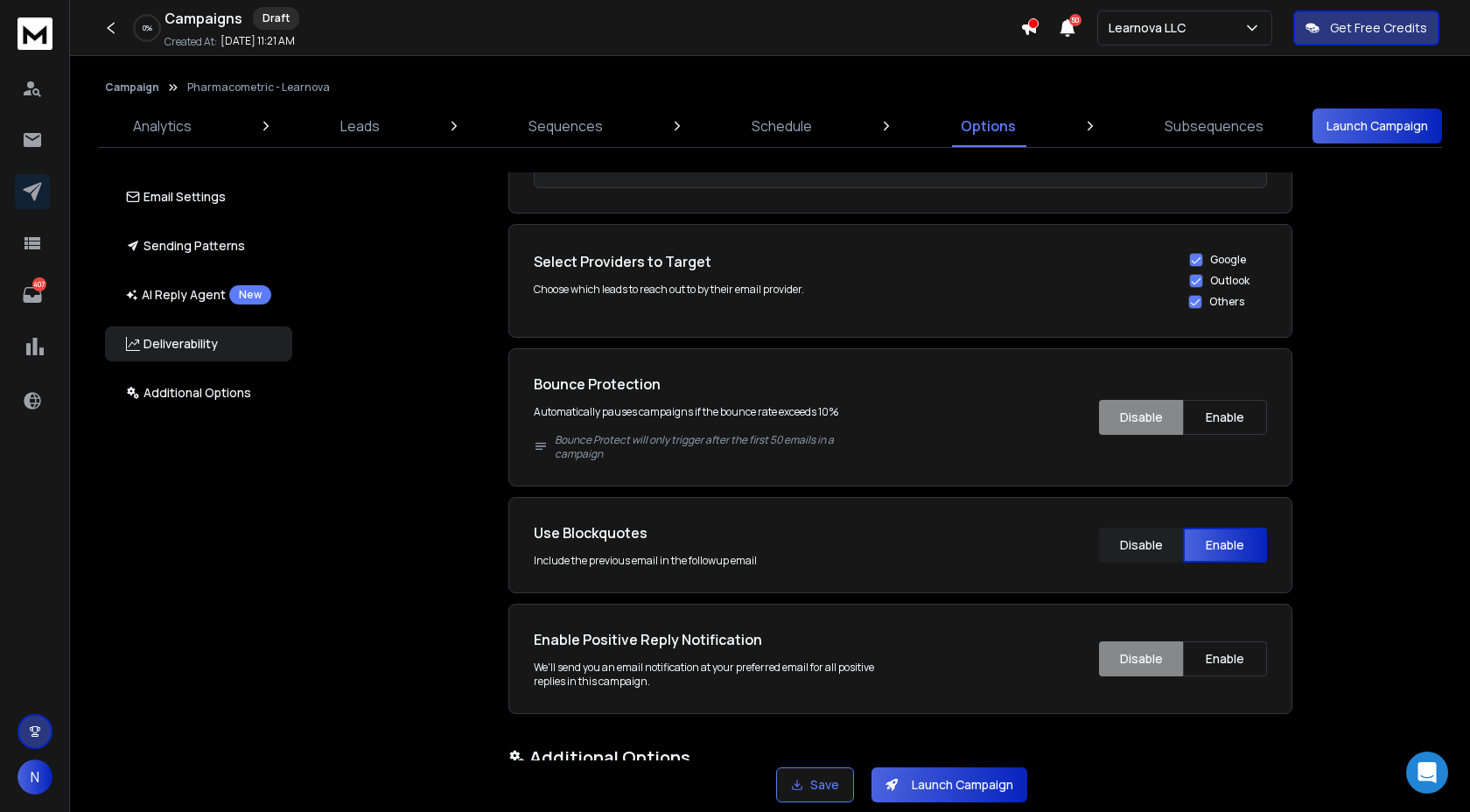
scroll to position [2178, 0]
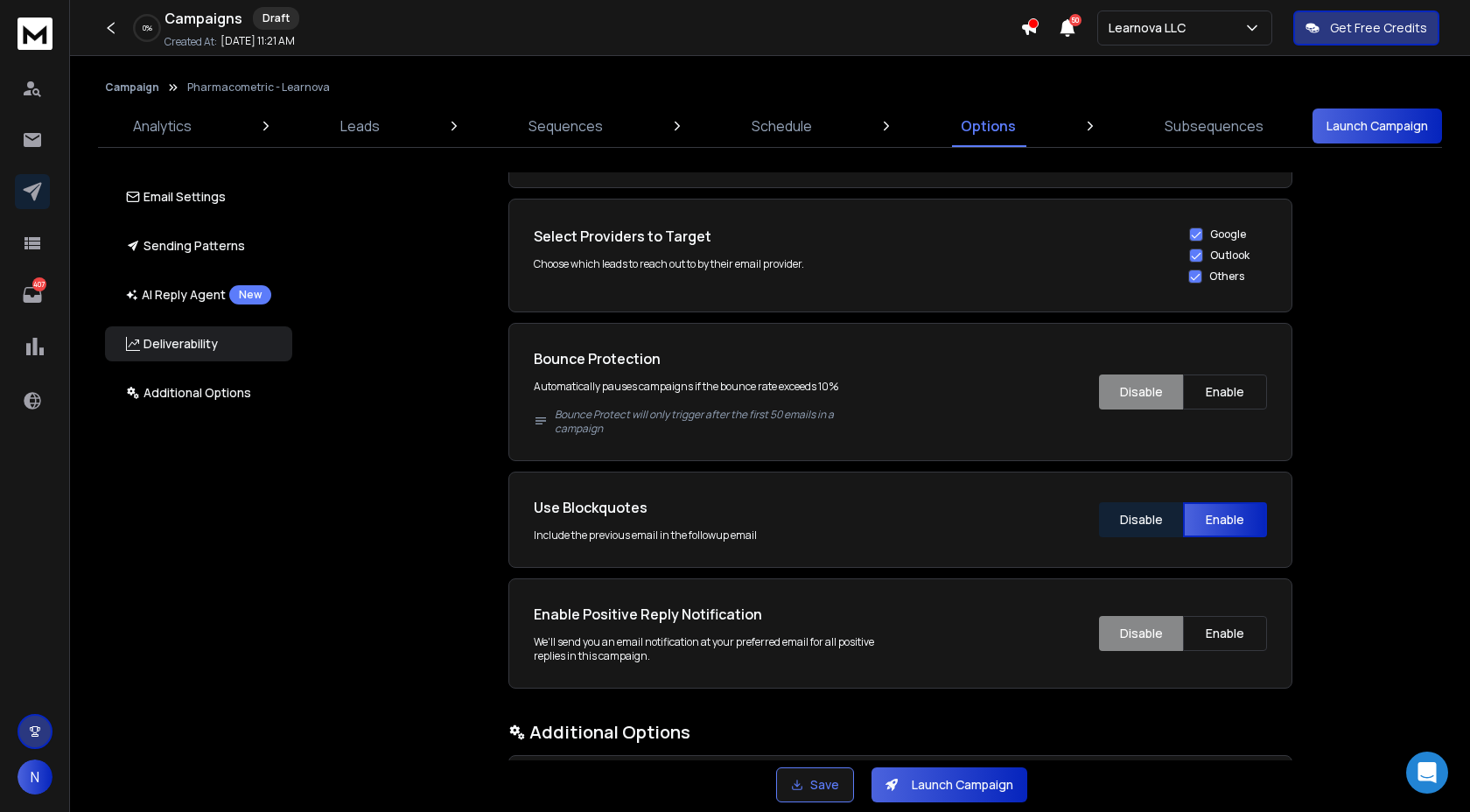
click at [1154, 527] on button "Disable" at bounding box center [1141, 520] width 84 height 35
click at [1206, 638] on button "Enable" at bounding box center [1225, 633] width 84 height 35
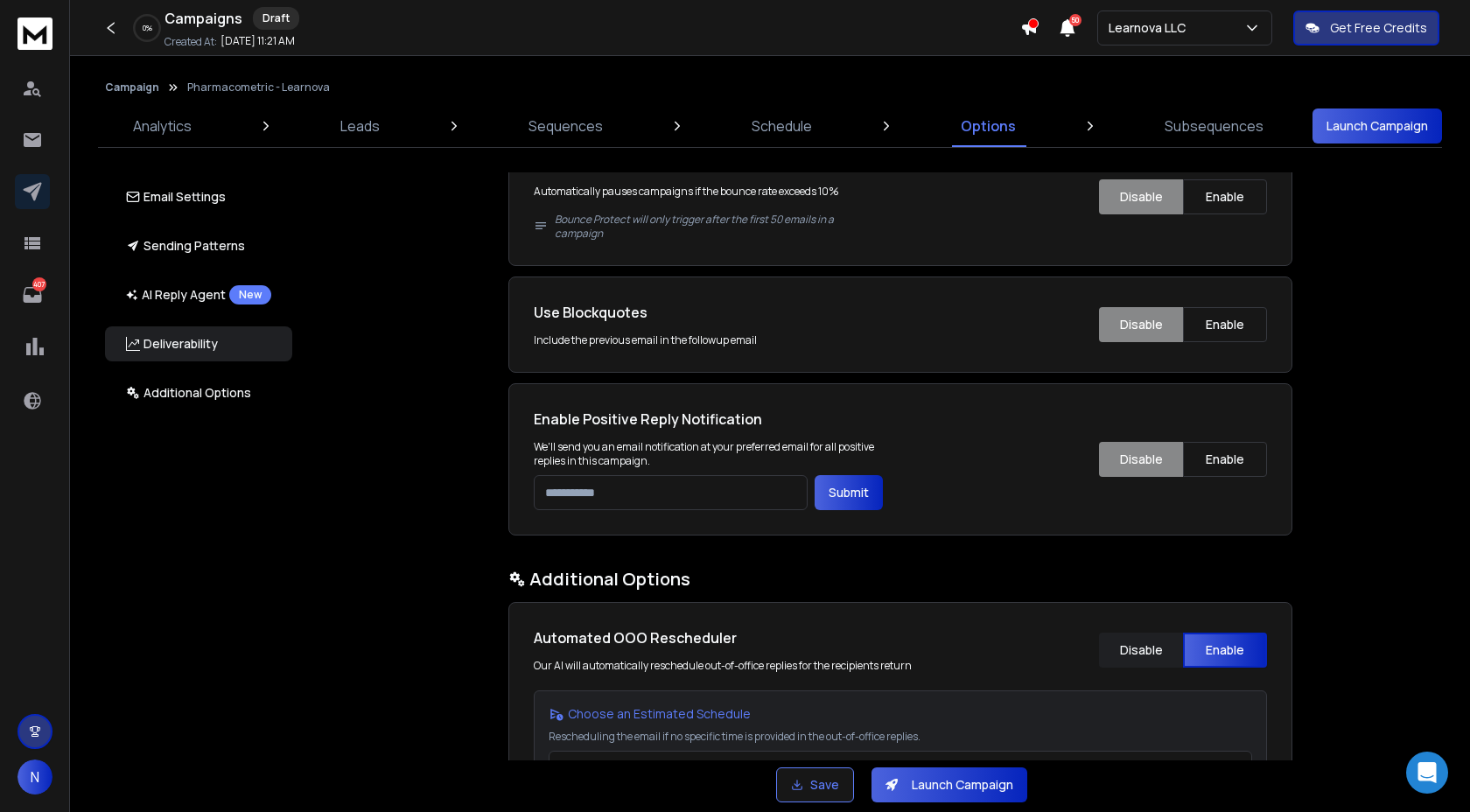
scroll to position [2386, 0]
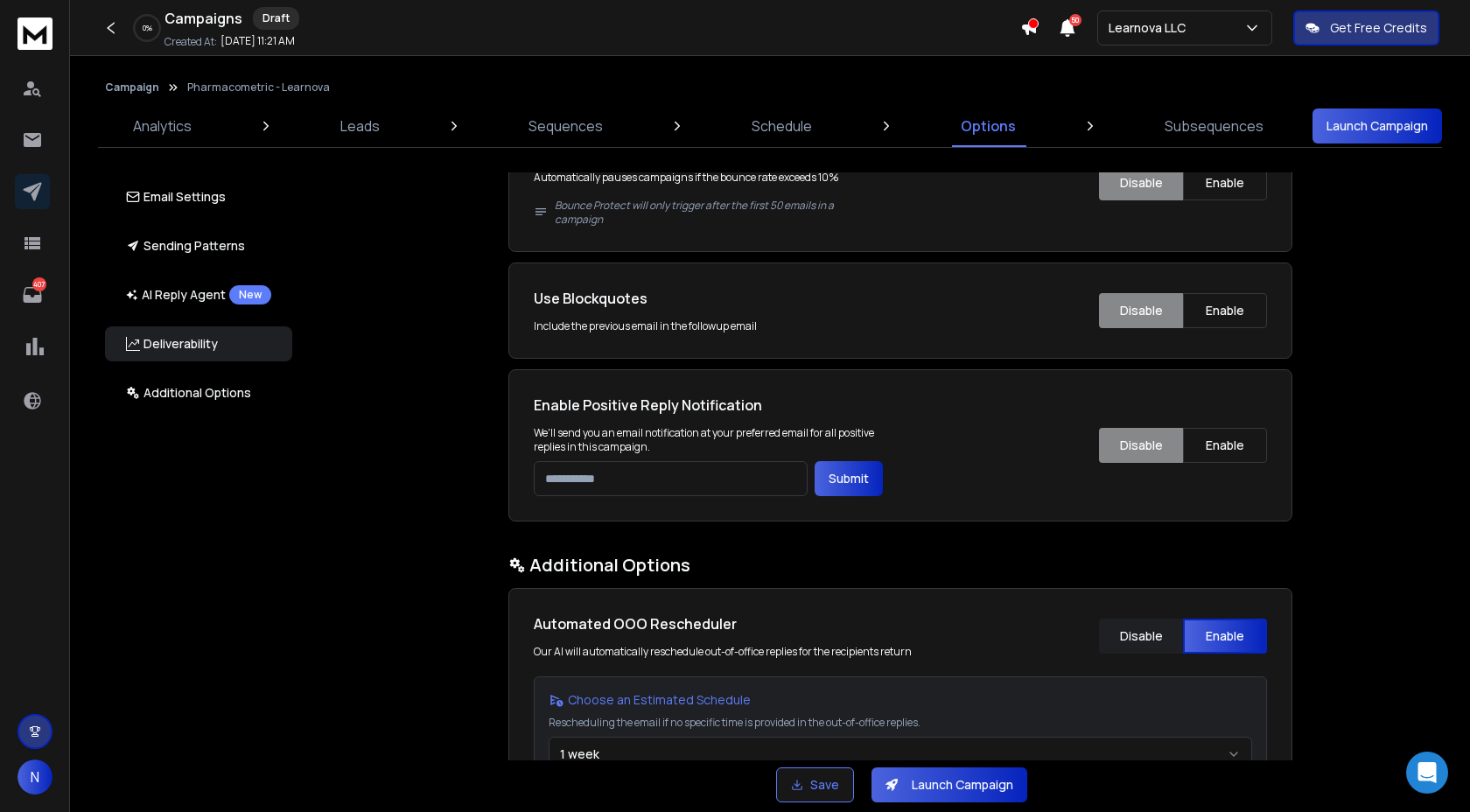
click at [645, 488] on input "email" at bounding box center [670, 479] width 274 height 35
type input "**********"
click at [846, 486] on button "Submit" at bounding box center [849, 479] width 68 height 35
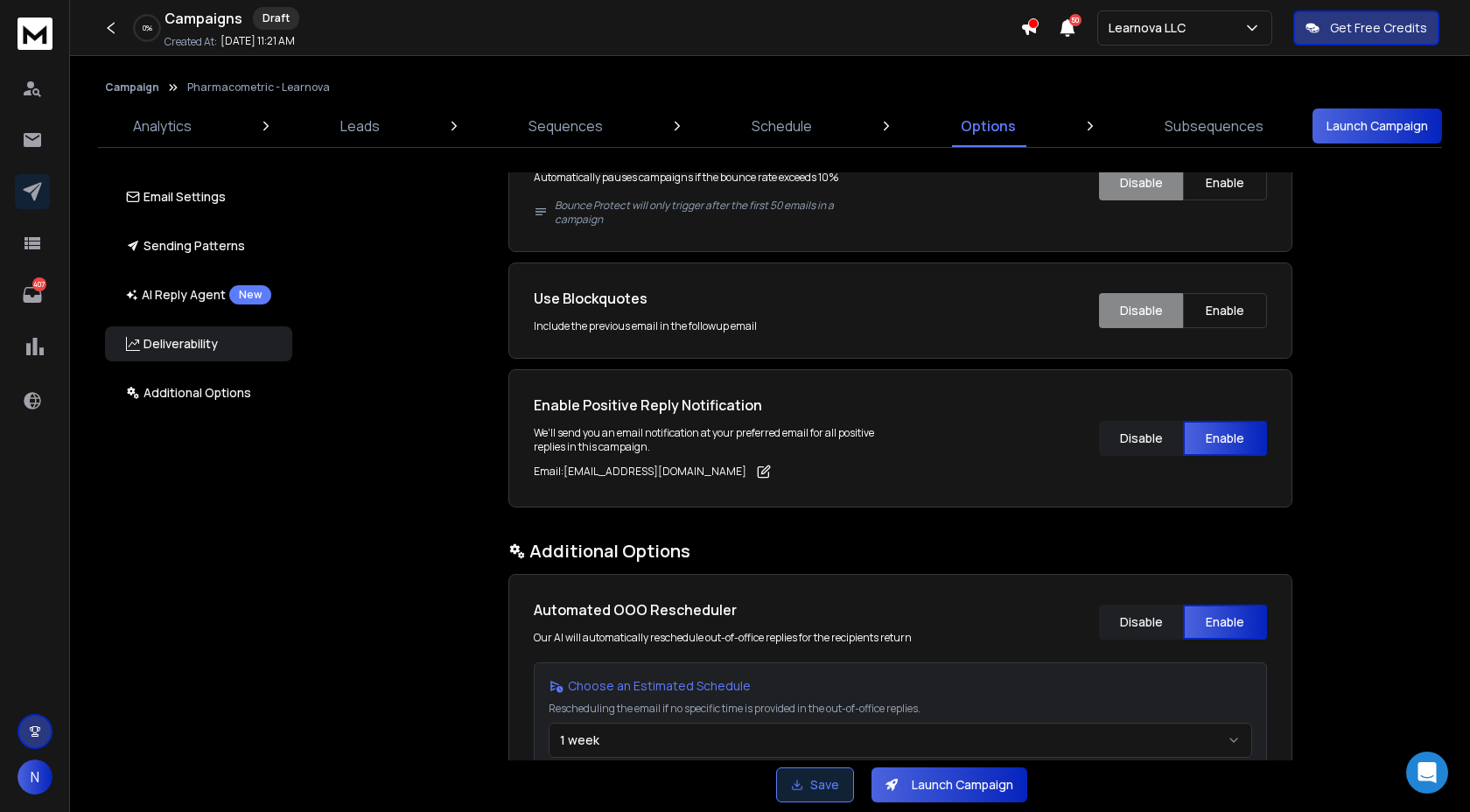
click at [803, 783] on button "Save" at bounding box center [815, 785] width 78 height 35
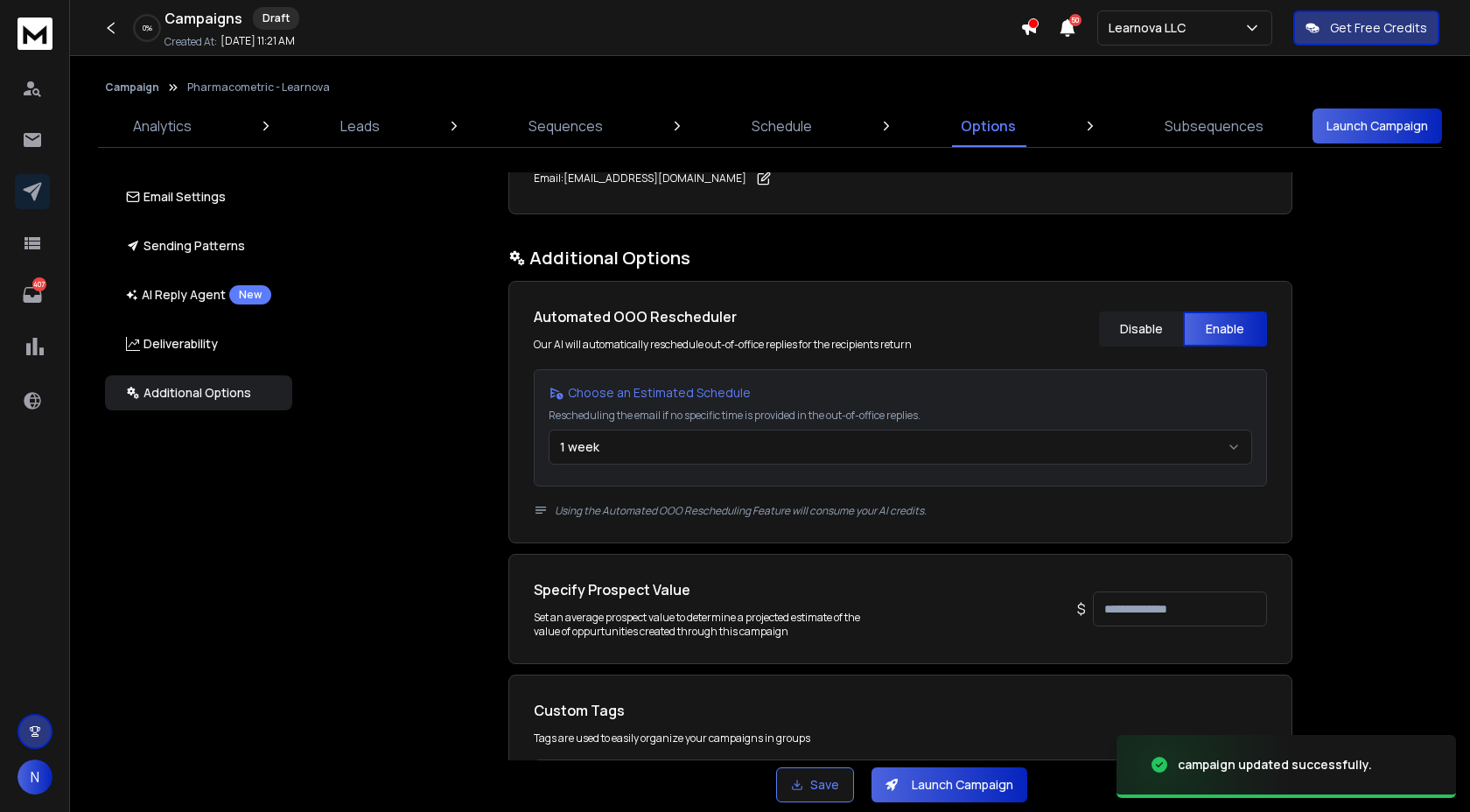
scroll to position [2696, 0]
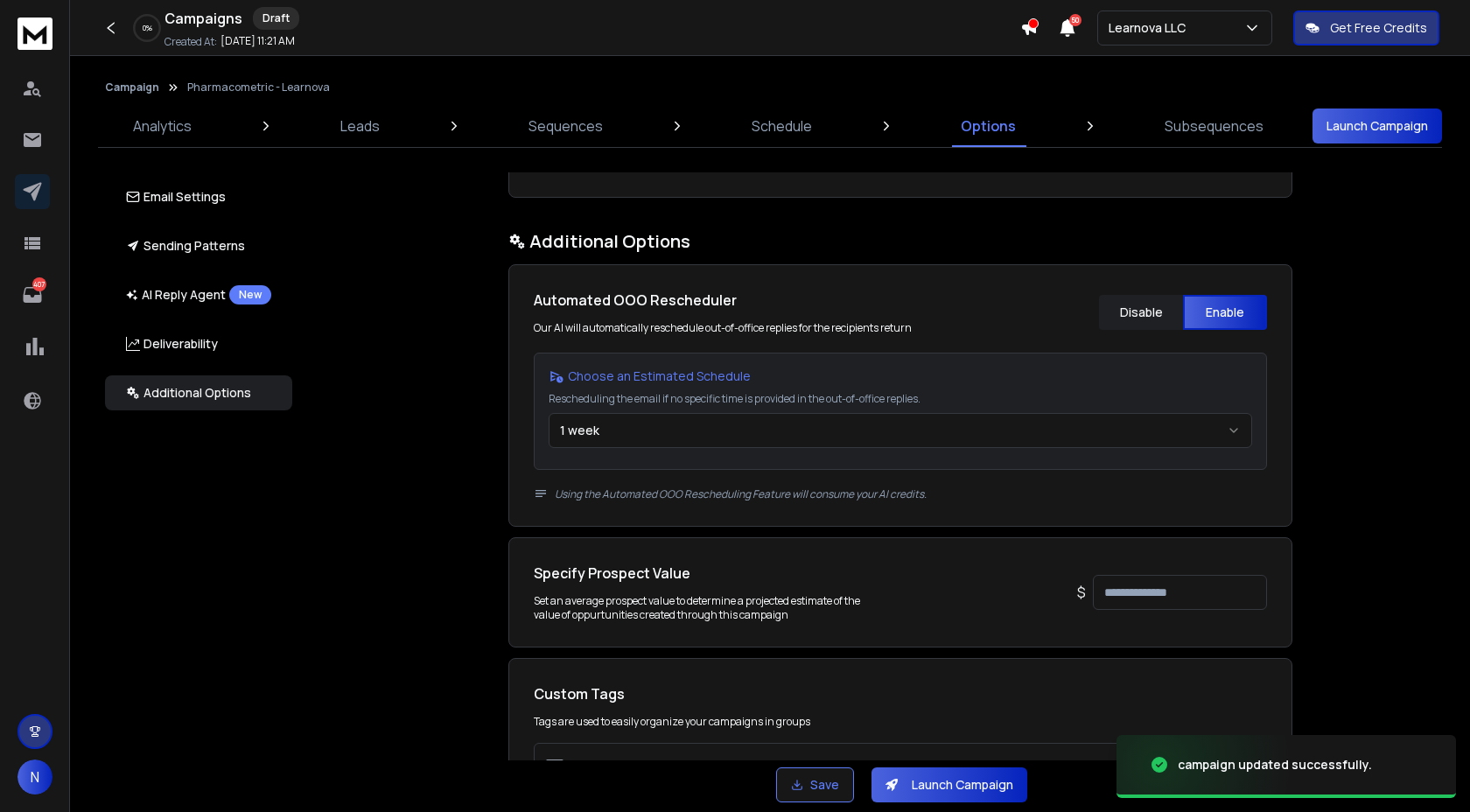
click at [829, 436] on button "1 week" at bounding box center [901, 430] width 703 height 35
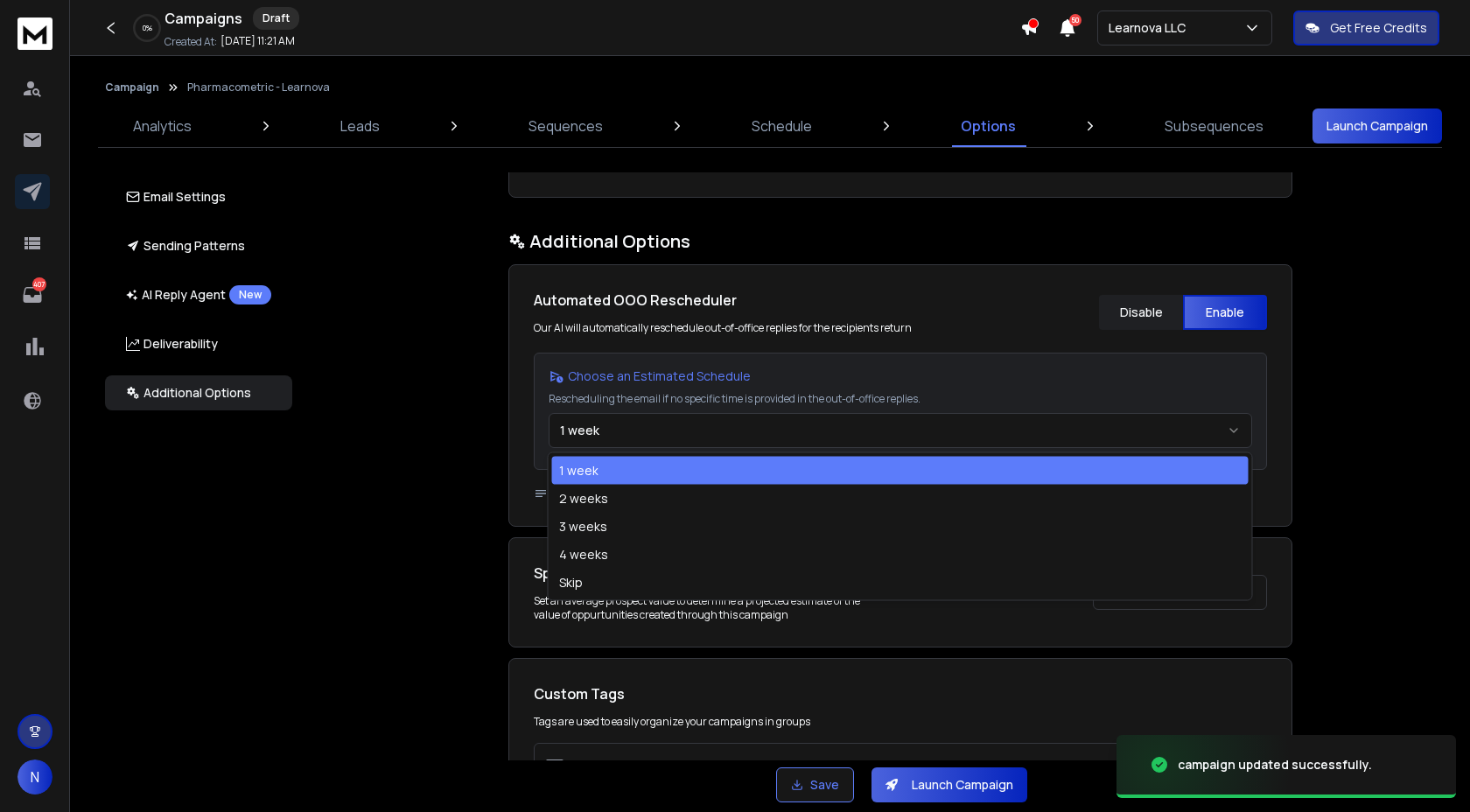
select select "**"
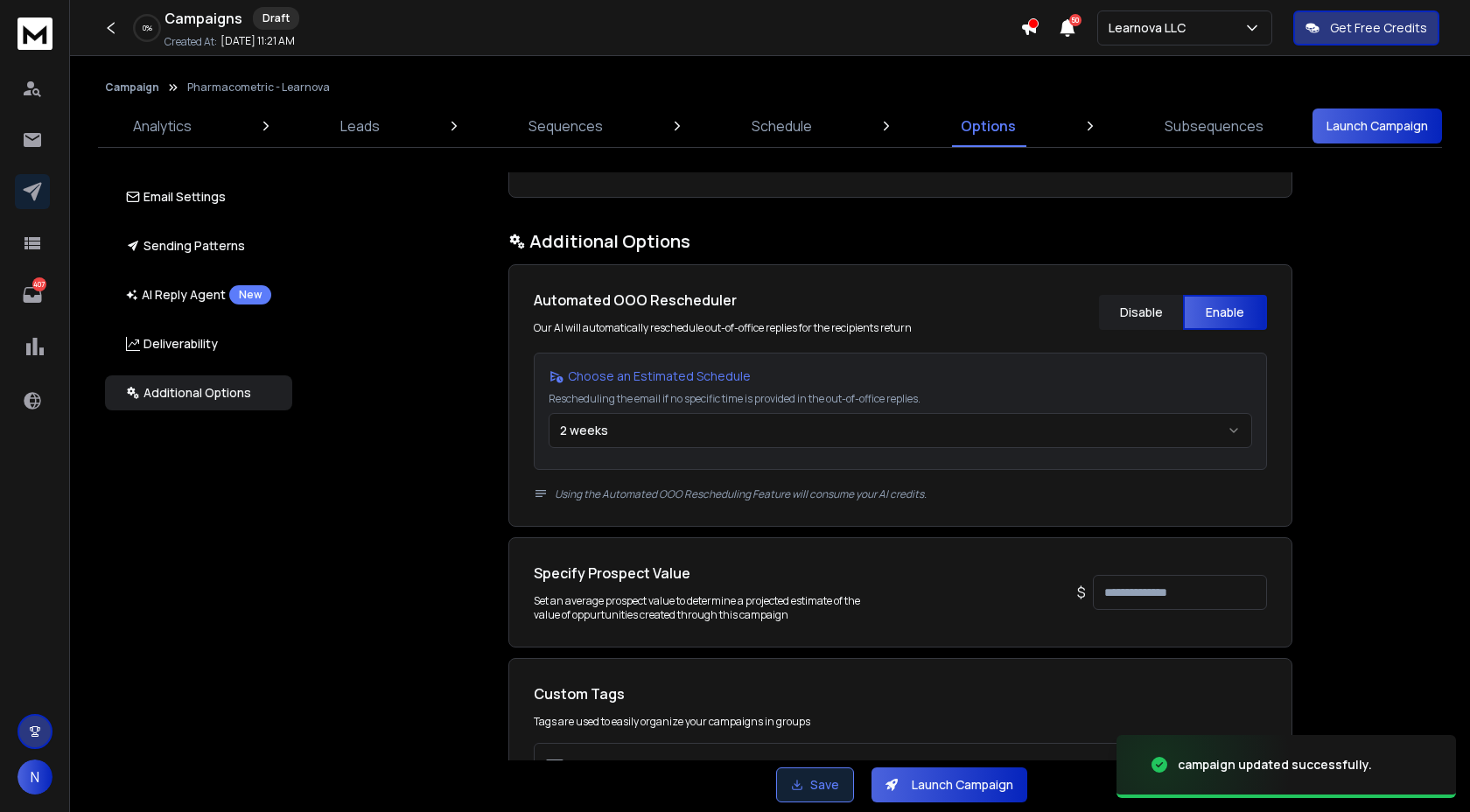
click at [800, 798] on button "Save" at bounding box center [815, 785] width 78 height 35
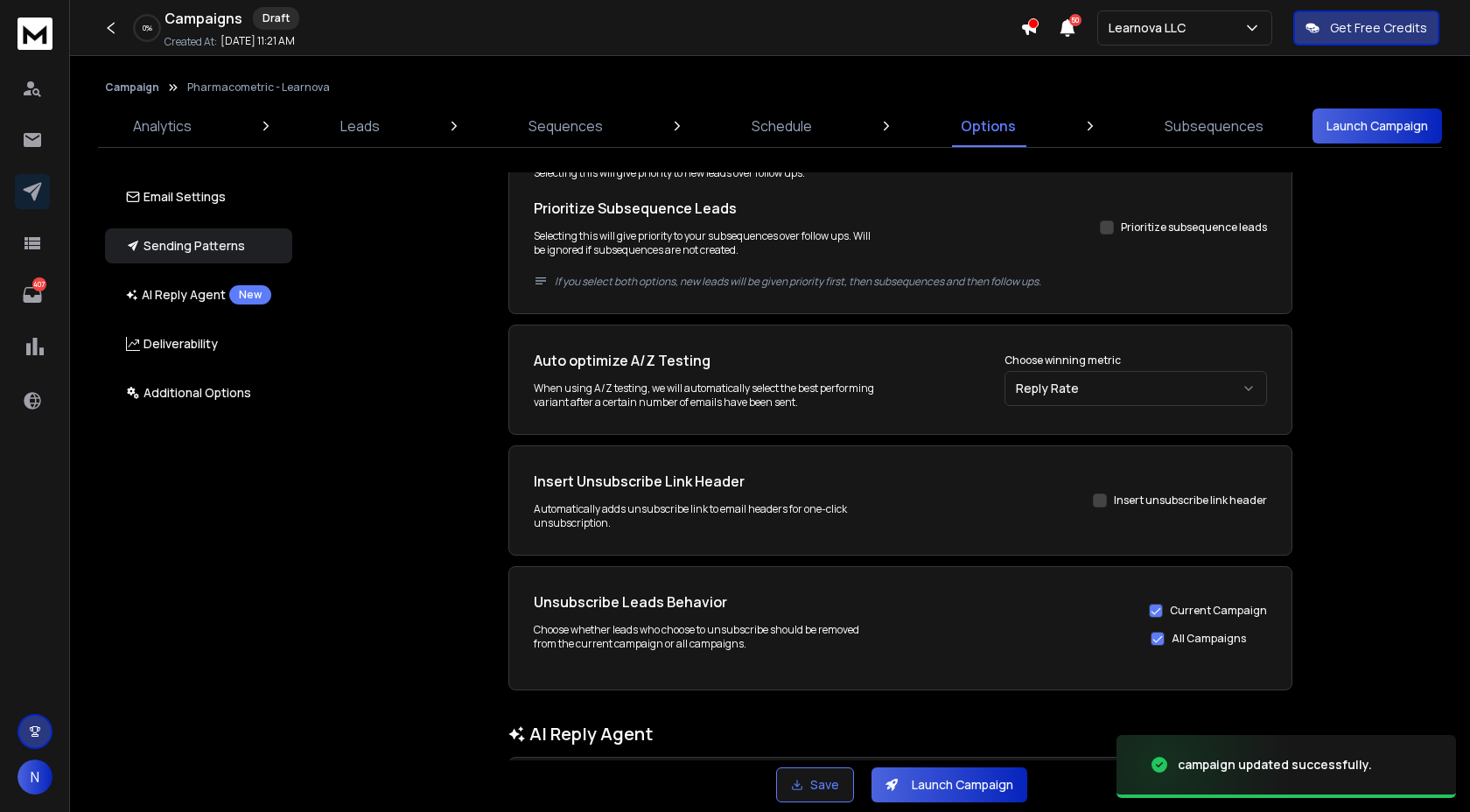
scroll to position [0, 0]
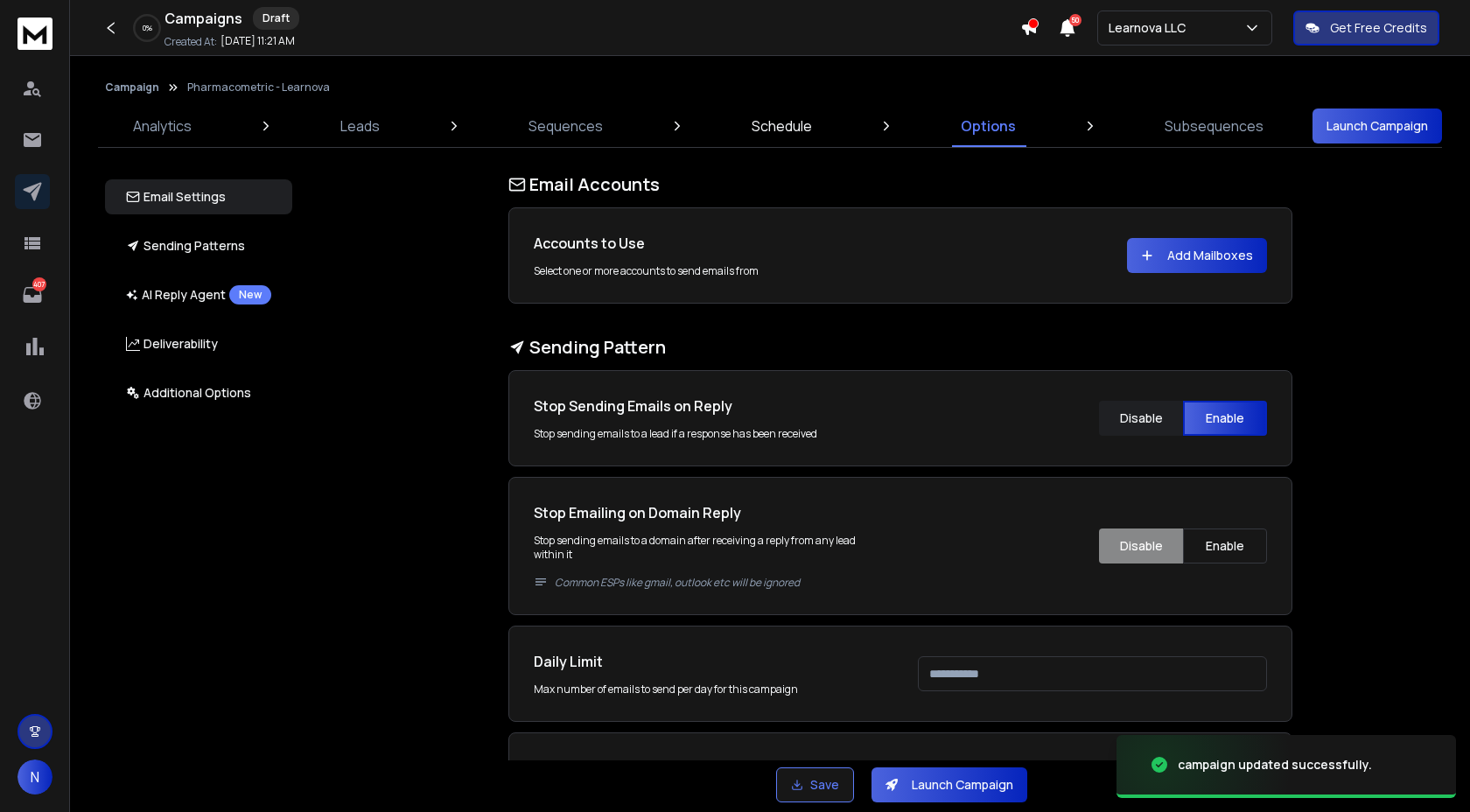
click at [793, 116] on p "Schedule" at bounding box center [782, 126] width 60 height 21
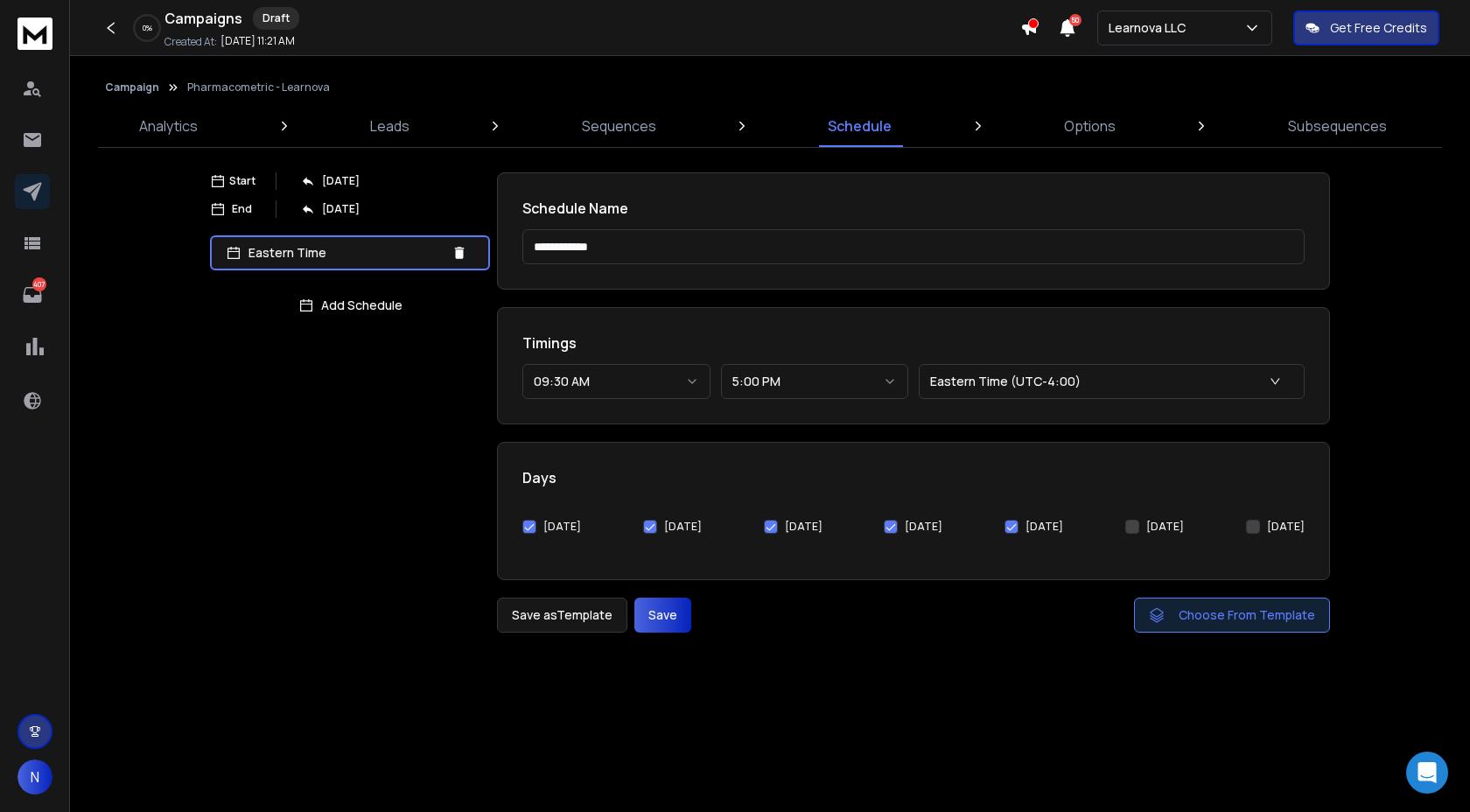
click at [1252, 619] on span "Choose From Template" at bounding box center [1247, 615] width 137 height 17
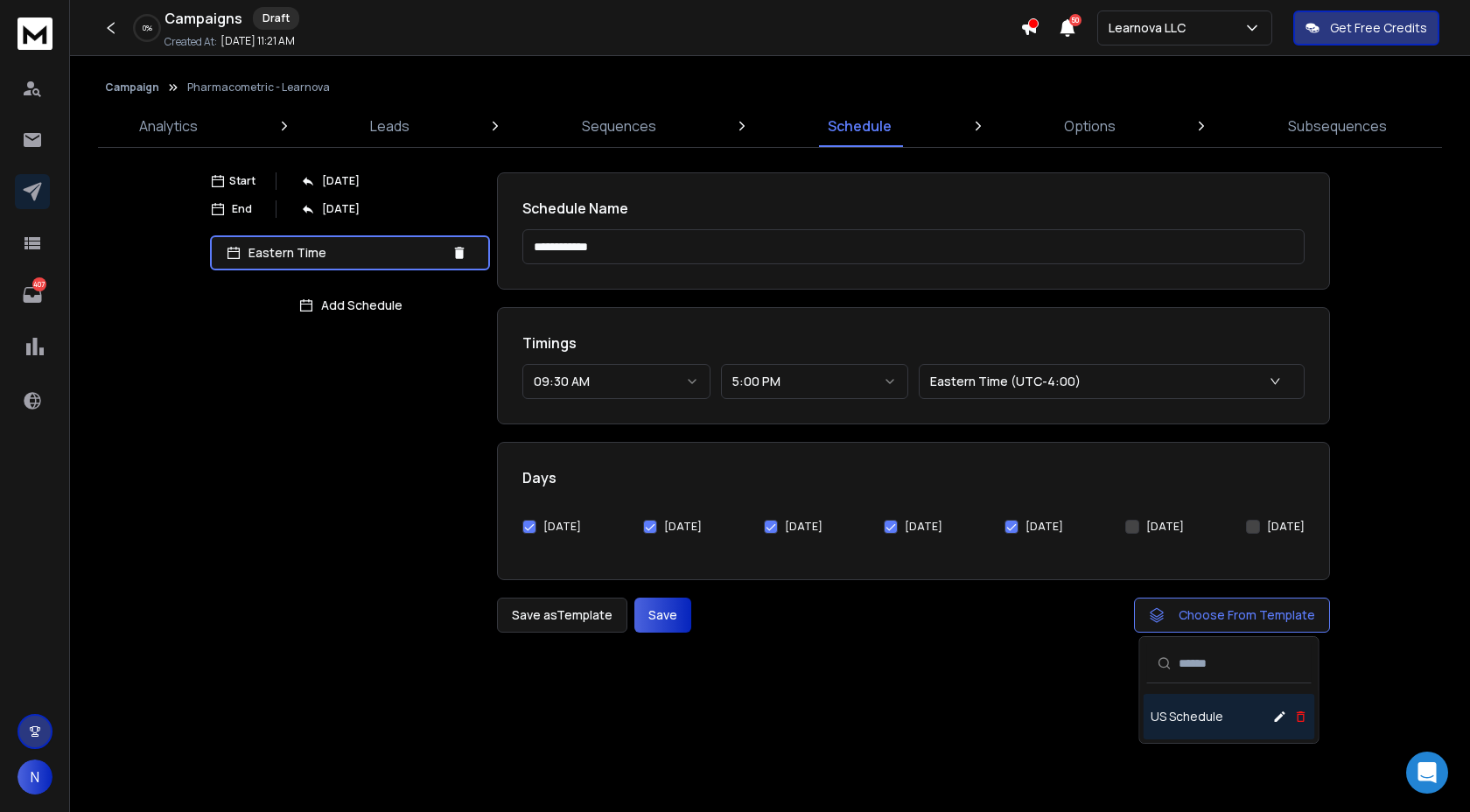
click at [1201, 716] on p "US Schedule" at bounding box center [1186, 717] width 73 height 17
select select "********"
type input "**********"
select select "********"
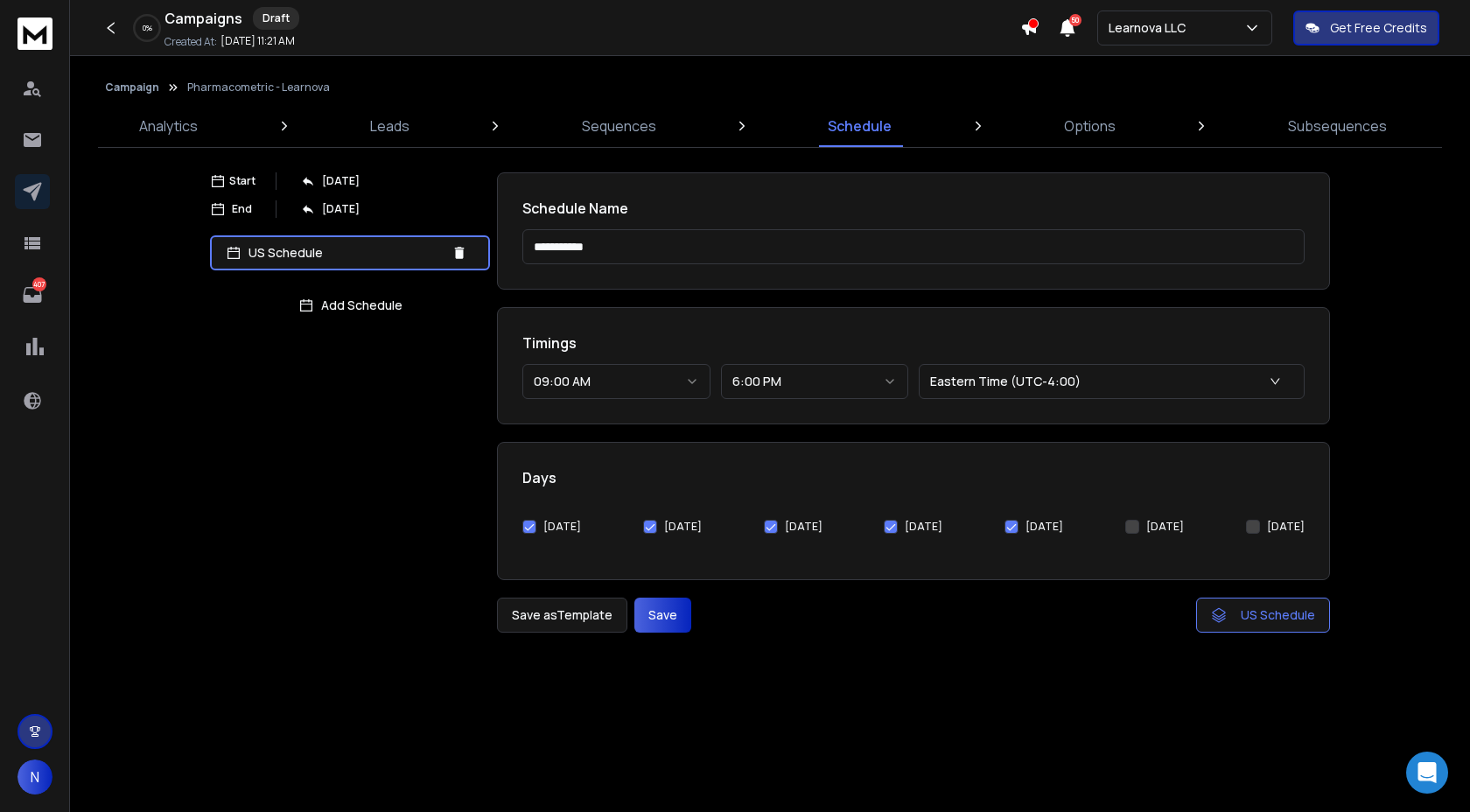
click at [673, 622] on button "Save" at bounding box center [663, 615] width 57 height 35
click at [27, 189] on icon at bounding box center [31, 190] width 18 height 18
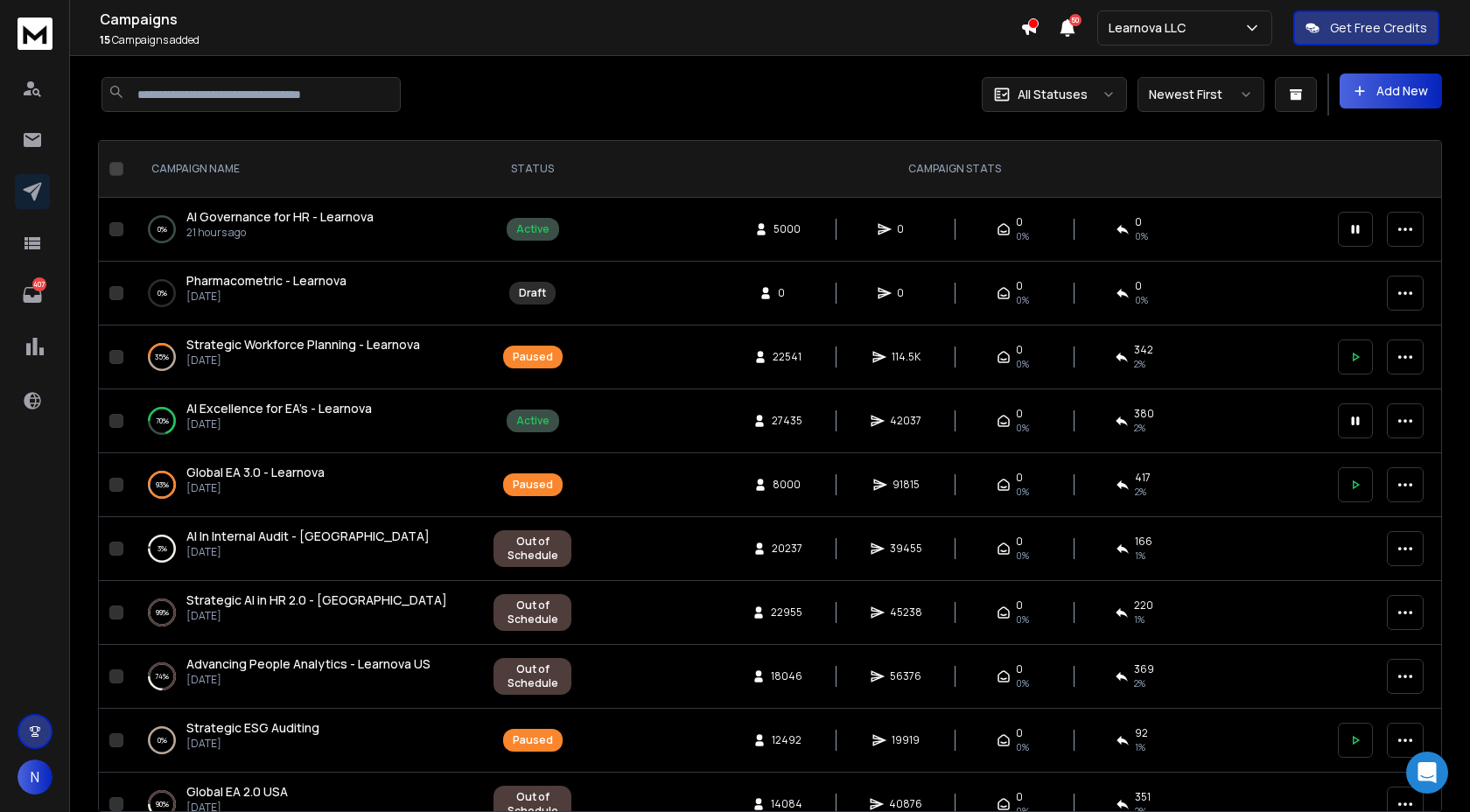
click at [237, 209] on span "AI Governance for HR - Learnova" at bounding box center [280, 216] width 188 height 17
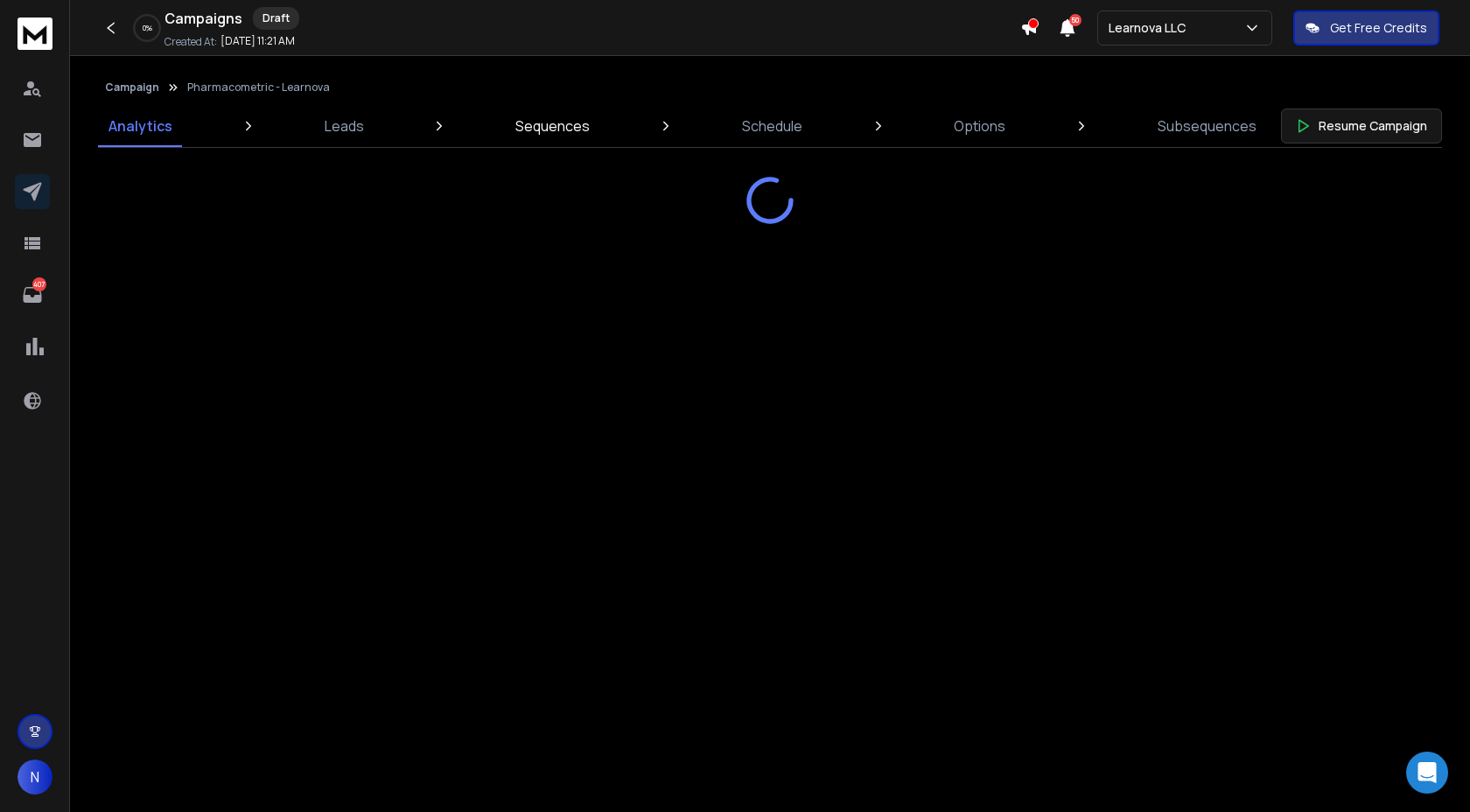
click at [593, 118] on link "Sequences" at bounding box center [553, 125] width 95 height 42
click at [787, 126] on p "Schedule" at bounding box center [777, 126] width 60 height 21
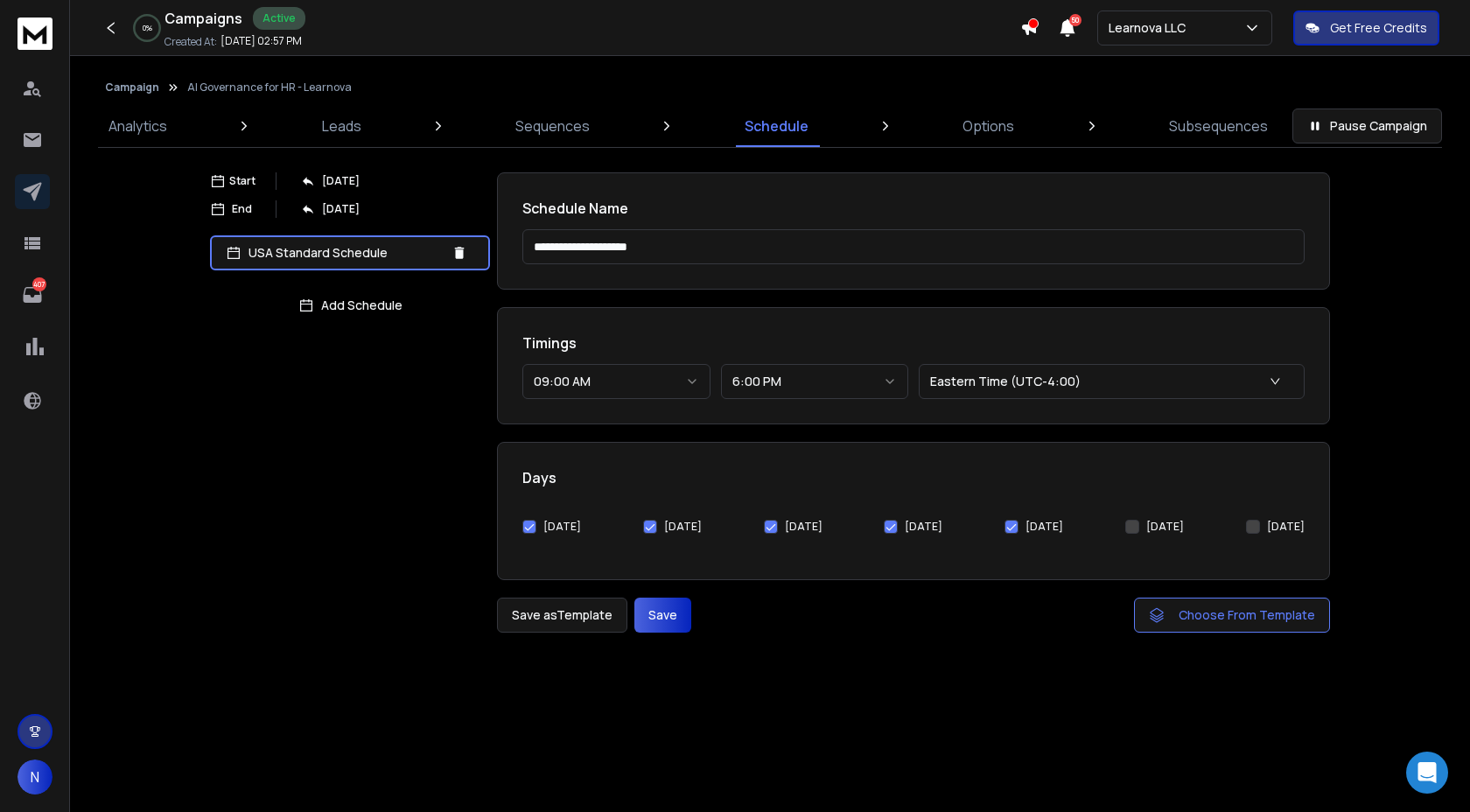
click at [647, 613] on button "Save" at bounding box center [663, 615] width 57 height 35
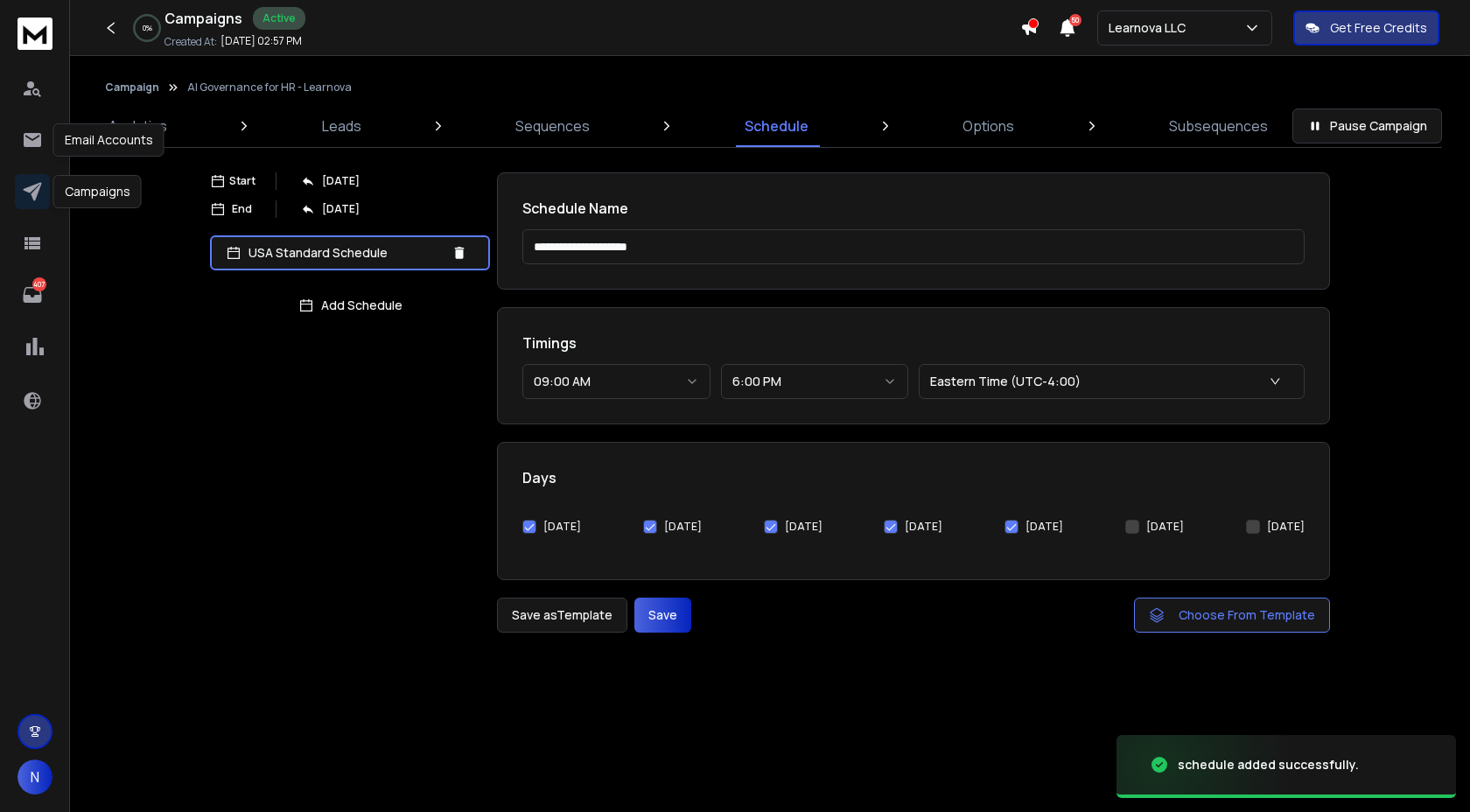
click at [31, 181] on icon at bounding box center [33, 191] width 21 height 21
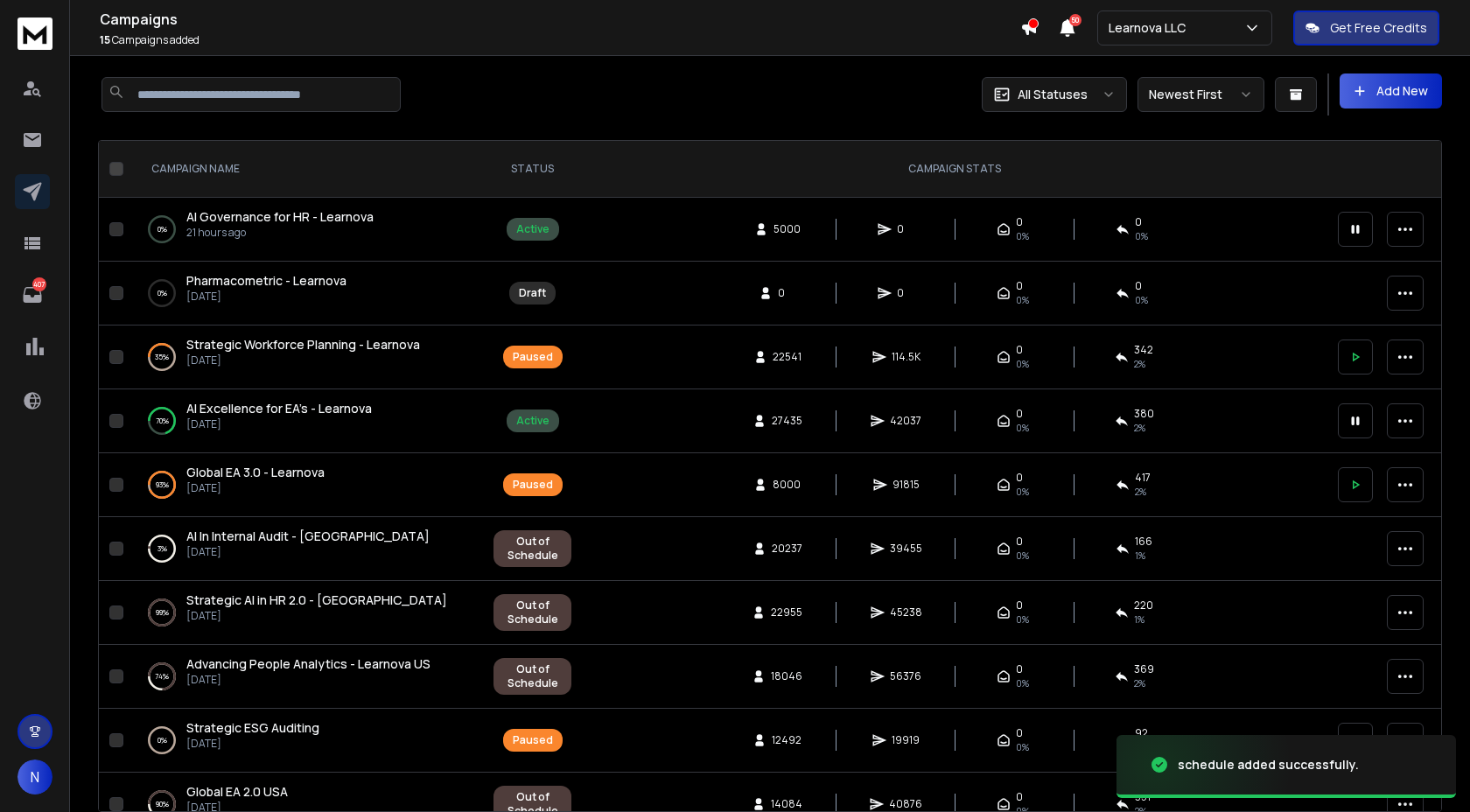
click at [261, 388] on td "35 % Strategic Workforce Planning - Learnova [DATE]" at bounding box center [306, 357] width 353 height 64
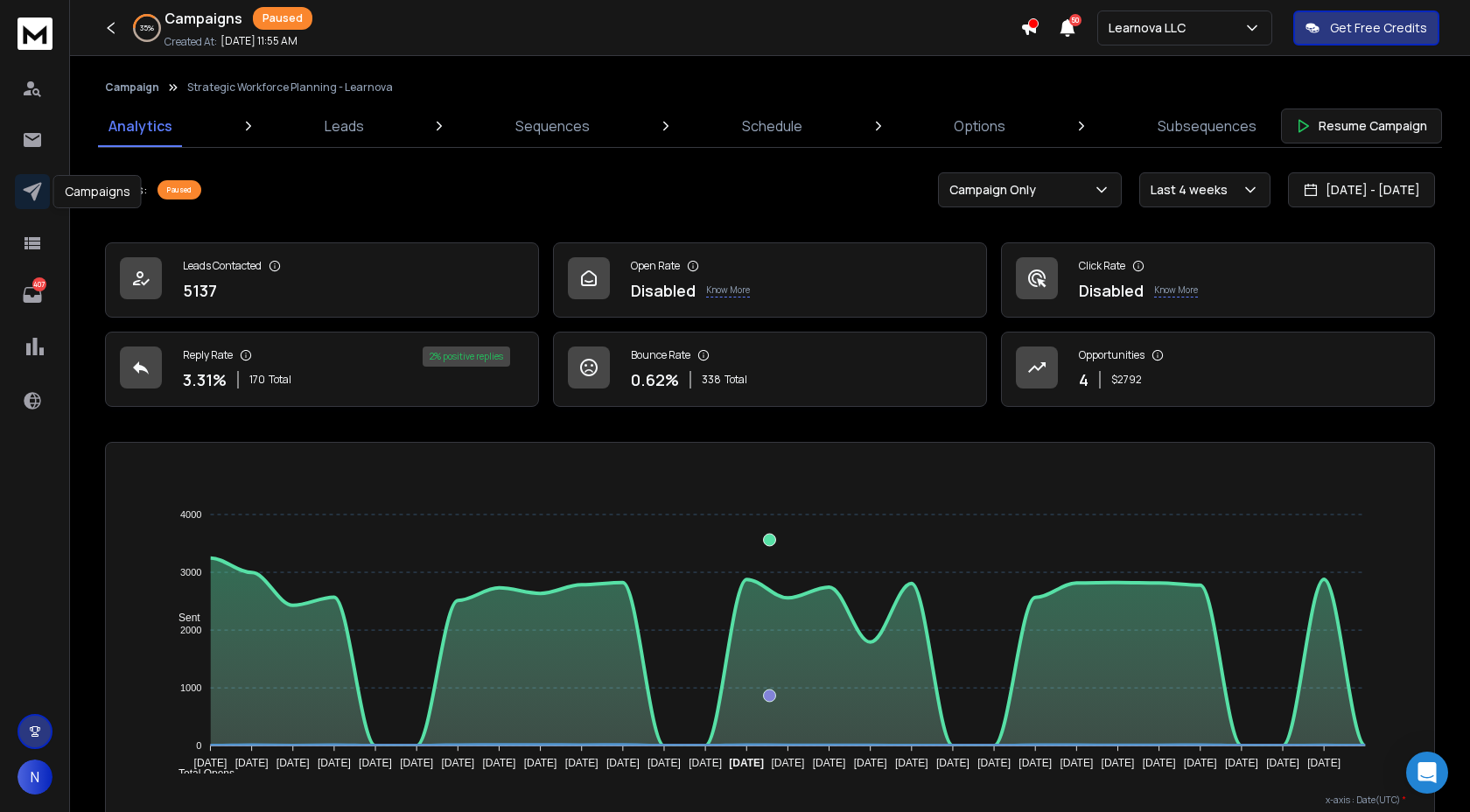
click at [47, 197] on link at bounding box center [32, 191] width 35 height 35
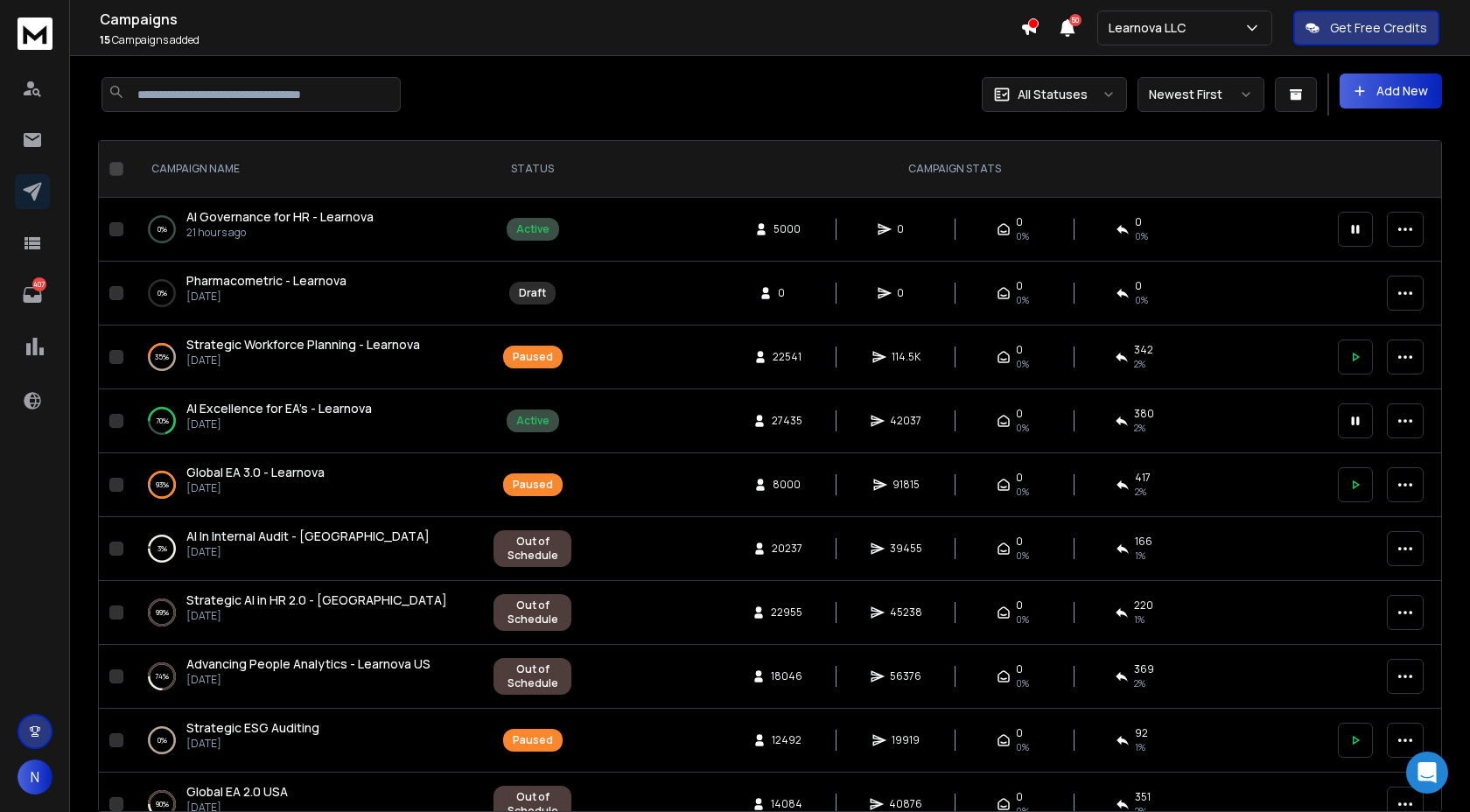
click at [249, 412] on span "AI Excellence for EA's - Learnova" at bounding box center [279, 408] width 186 height 17
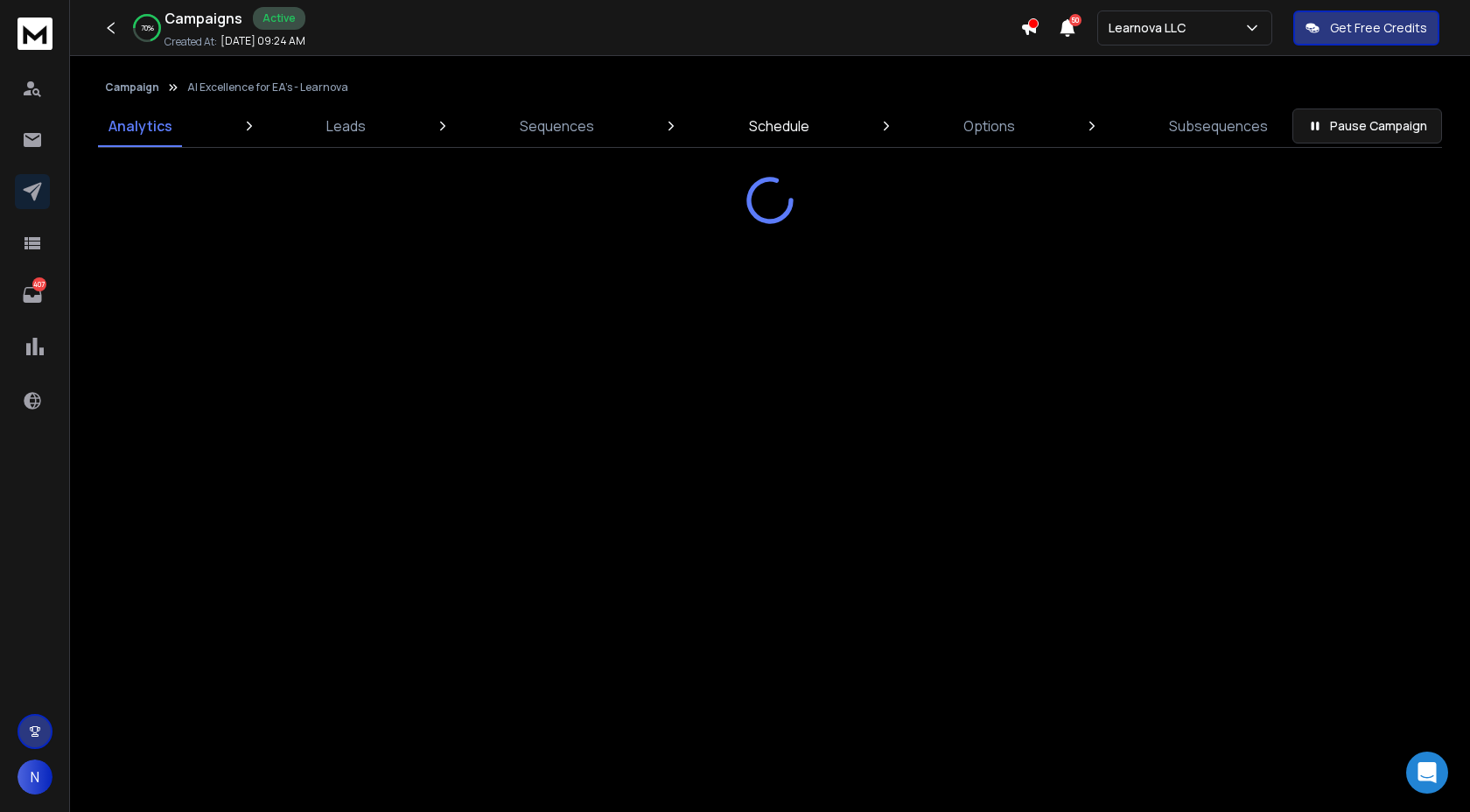
click at [758, 128] on p "Schedule" at bounding box center [779, 126] width 60 height 21
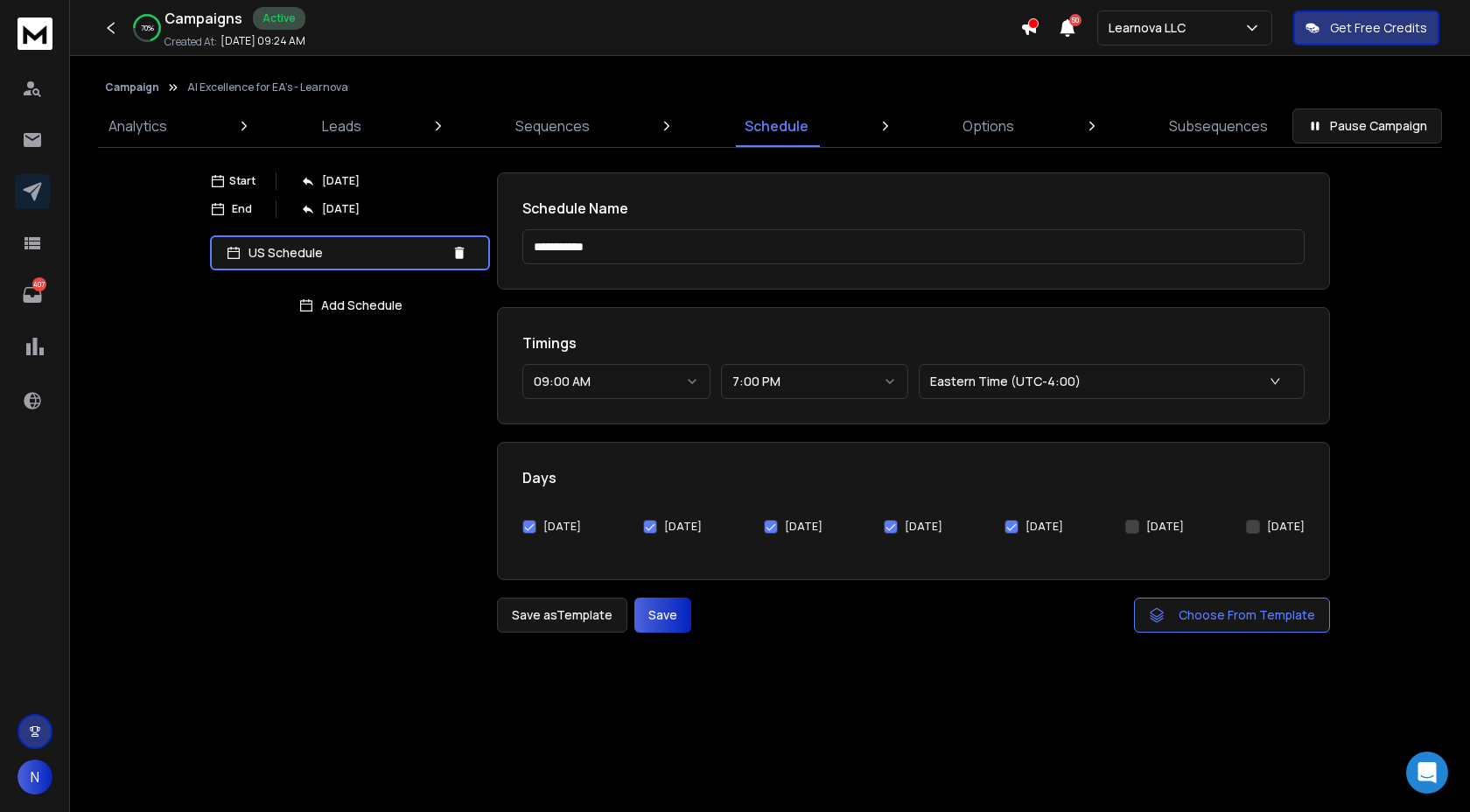
click at [664, 611] on button "Save" at bounding box center [663, 615] width 57 height 35
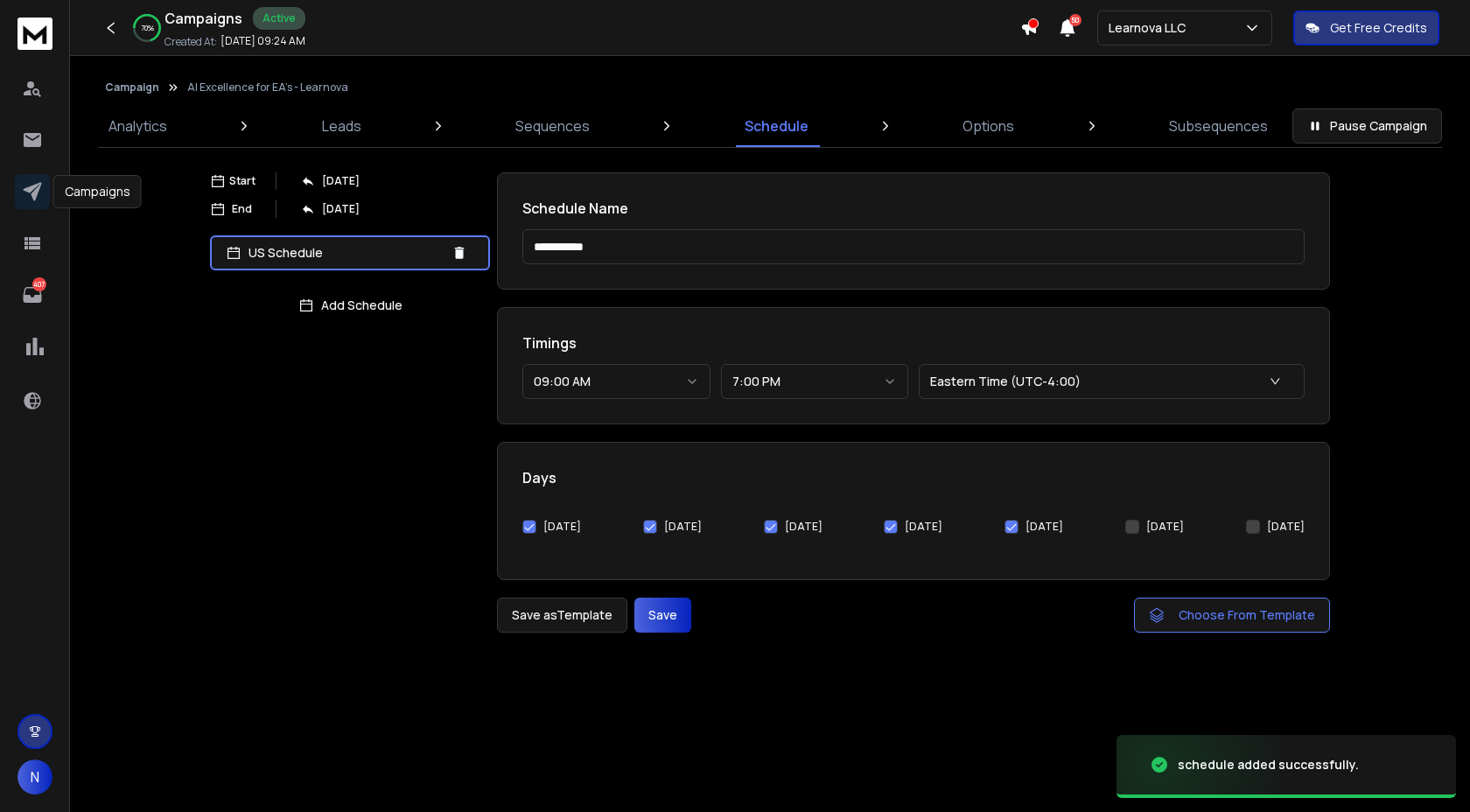
click at [16, 199] on link at bounding box center [32, 191] width 35 height 35
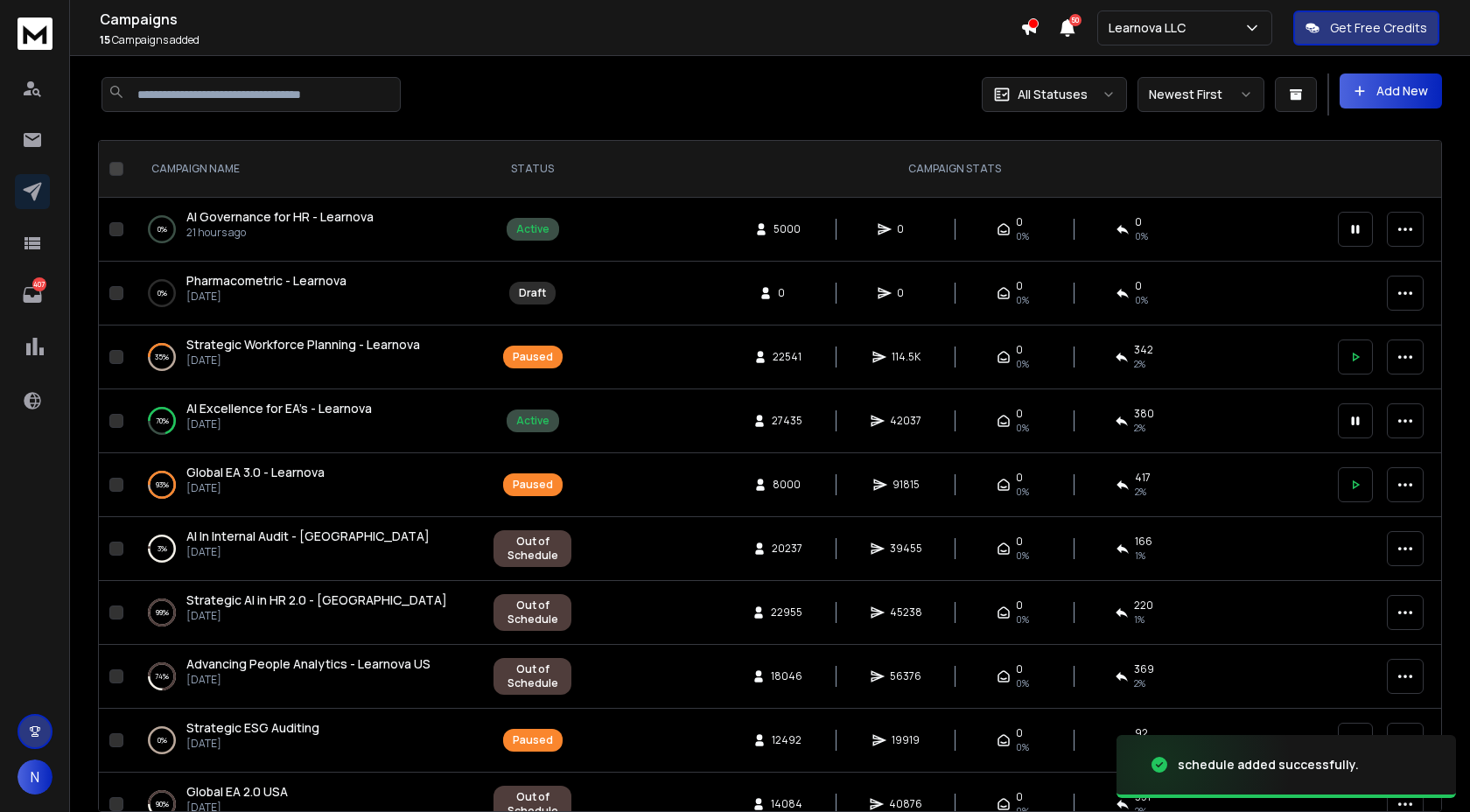
click at [316, 224] on span "AI Governance for HR - Learnova" at bounding box center [280, 216] width 188 height 17
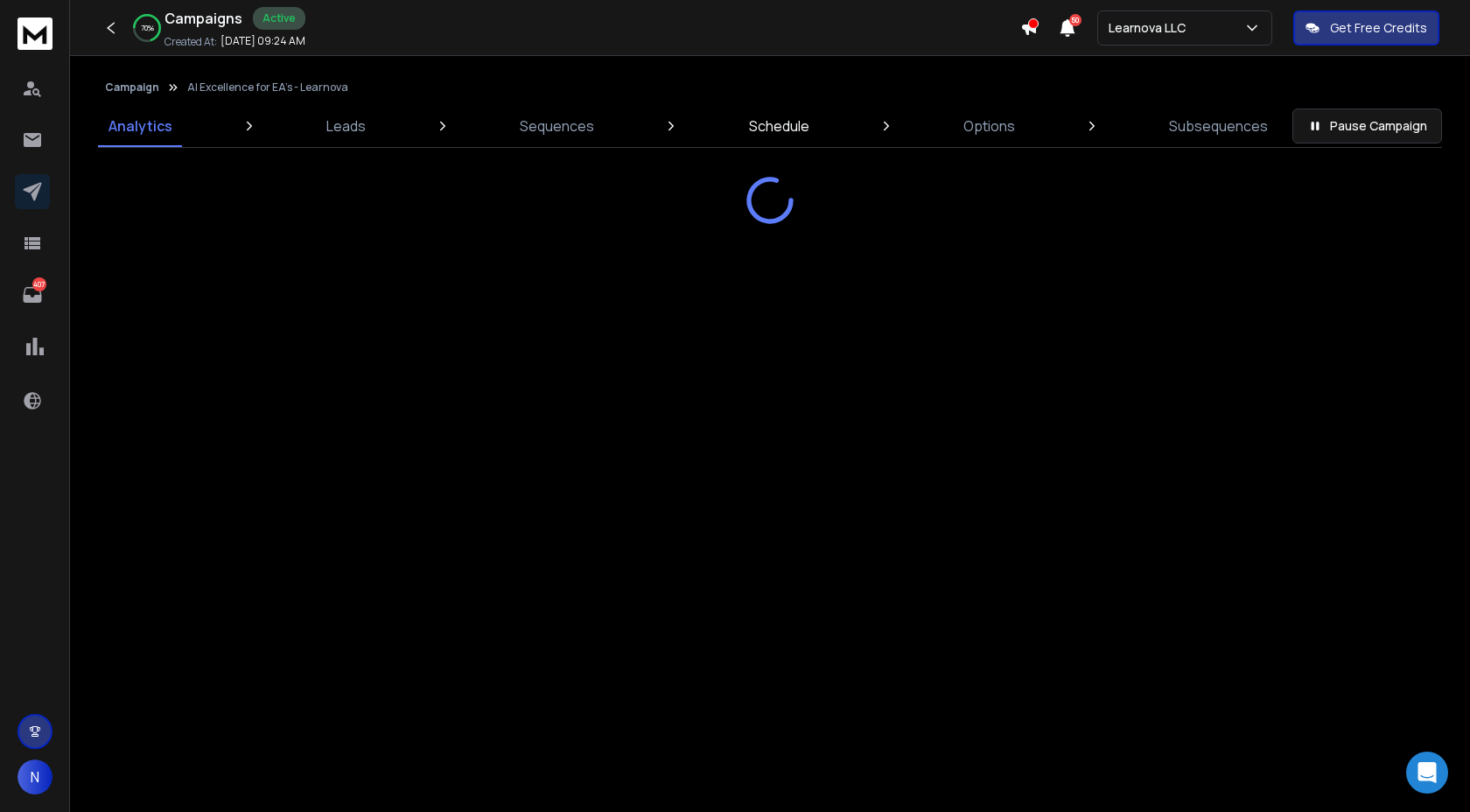
click at [786, 134] on p "Schedule" at bounding box center [779, 126] width 60 height 21
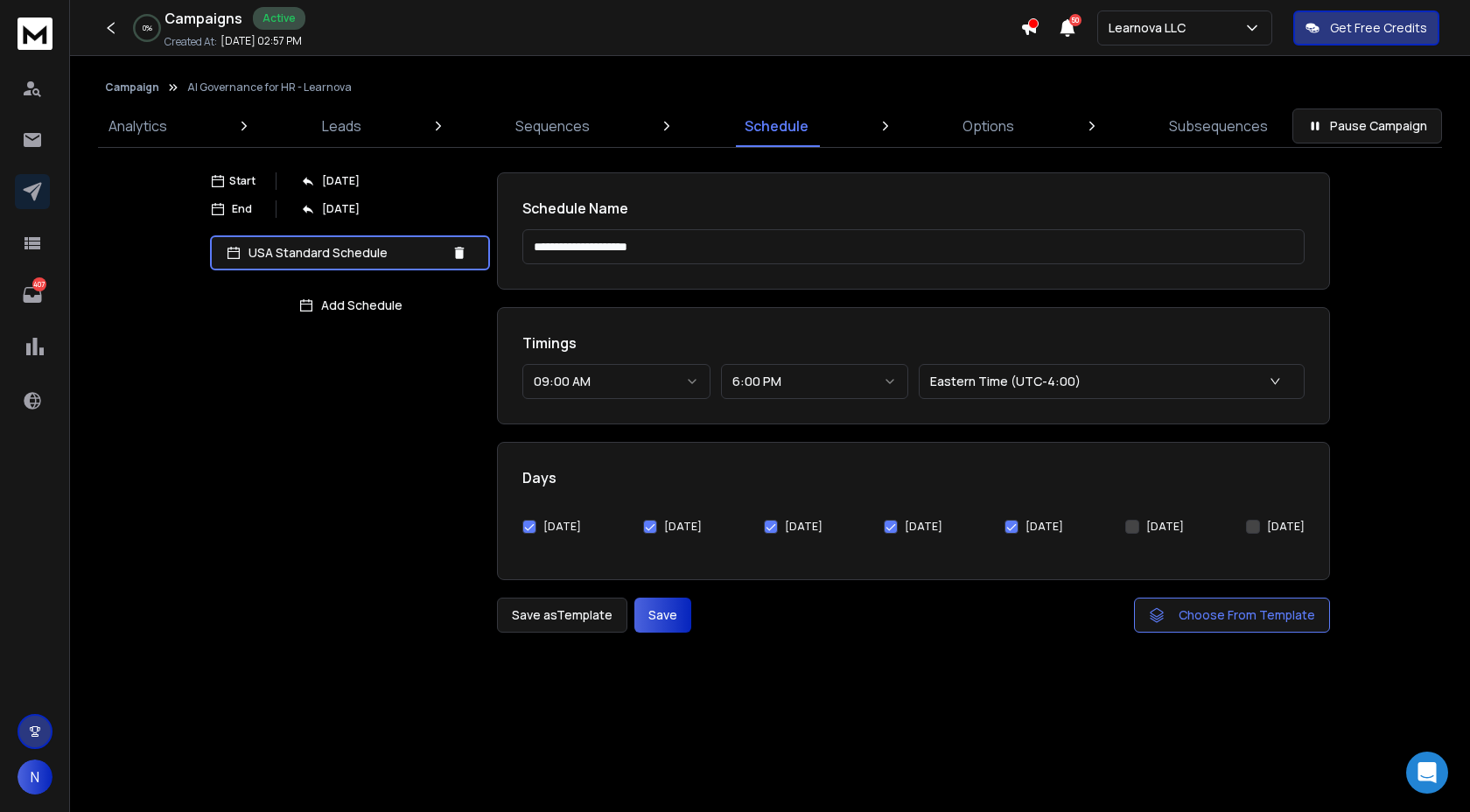
click at [837, 383] on button "6:00 PM" at bounding box center [815, 382] width 188 height 35
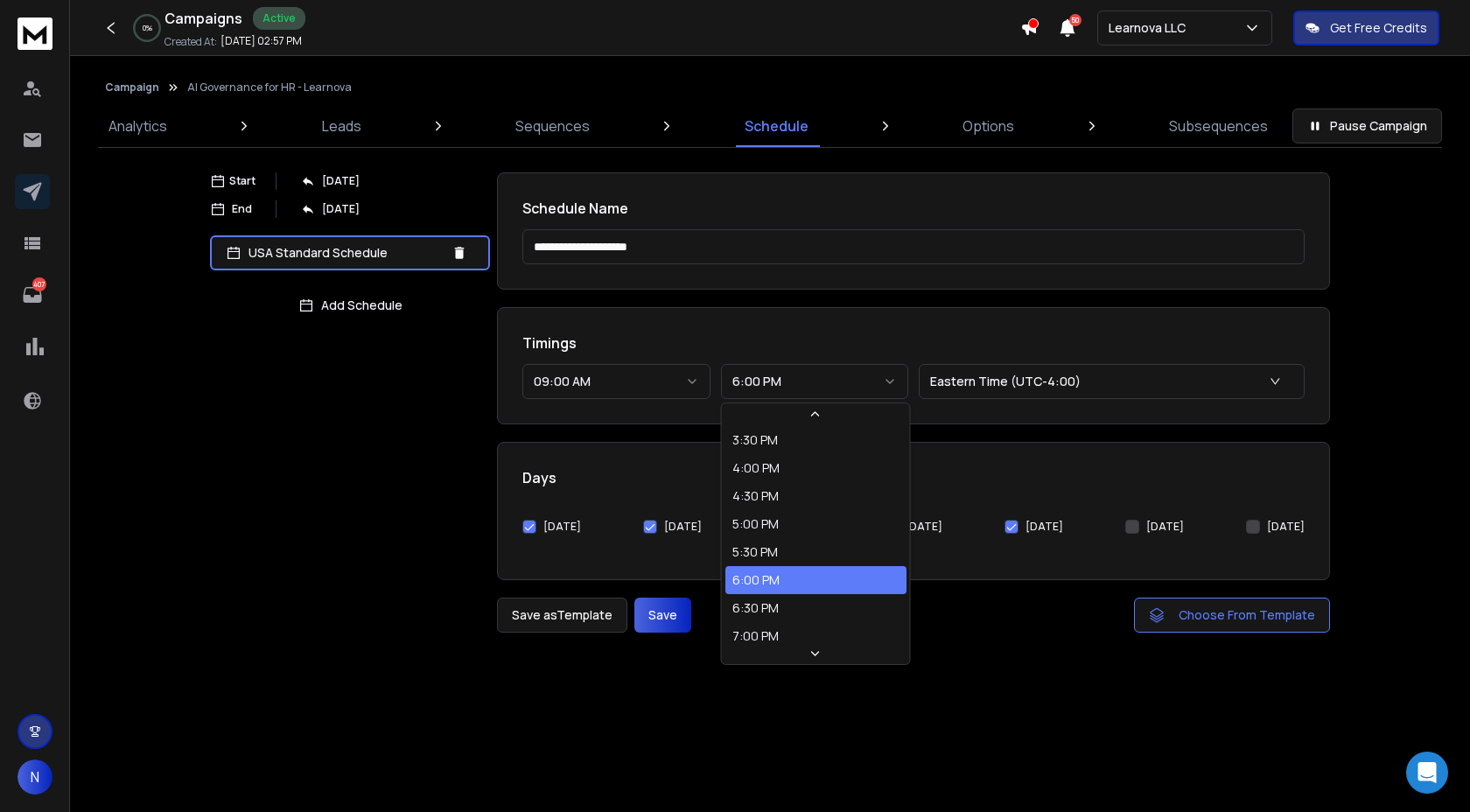
scroll to position [366, 0]
select select "********"
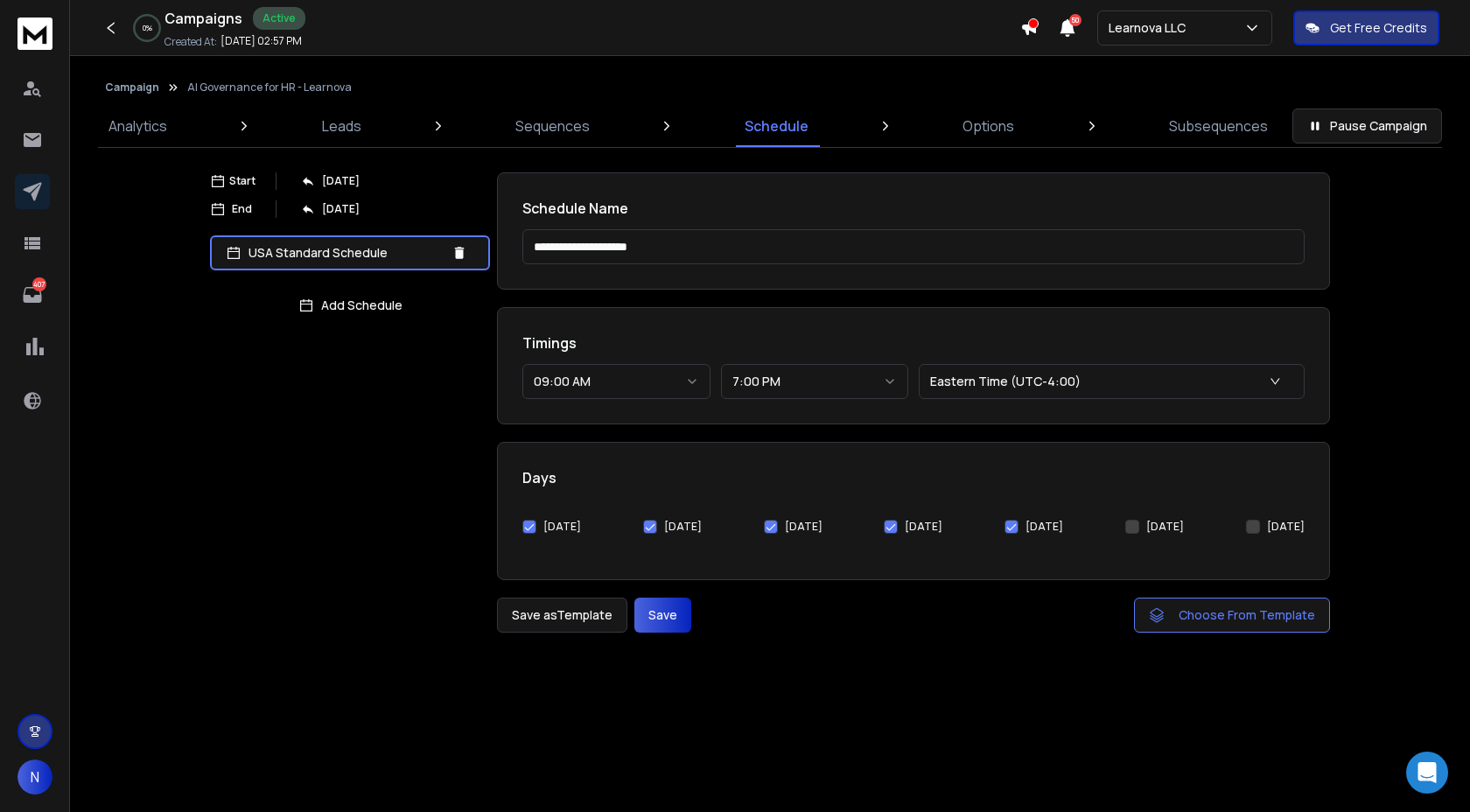
click at [650, 621] on button "Save" at bounding box center [663, 615] width 57 height 35
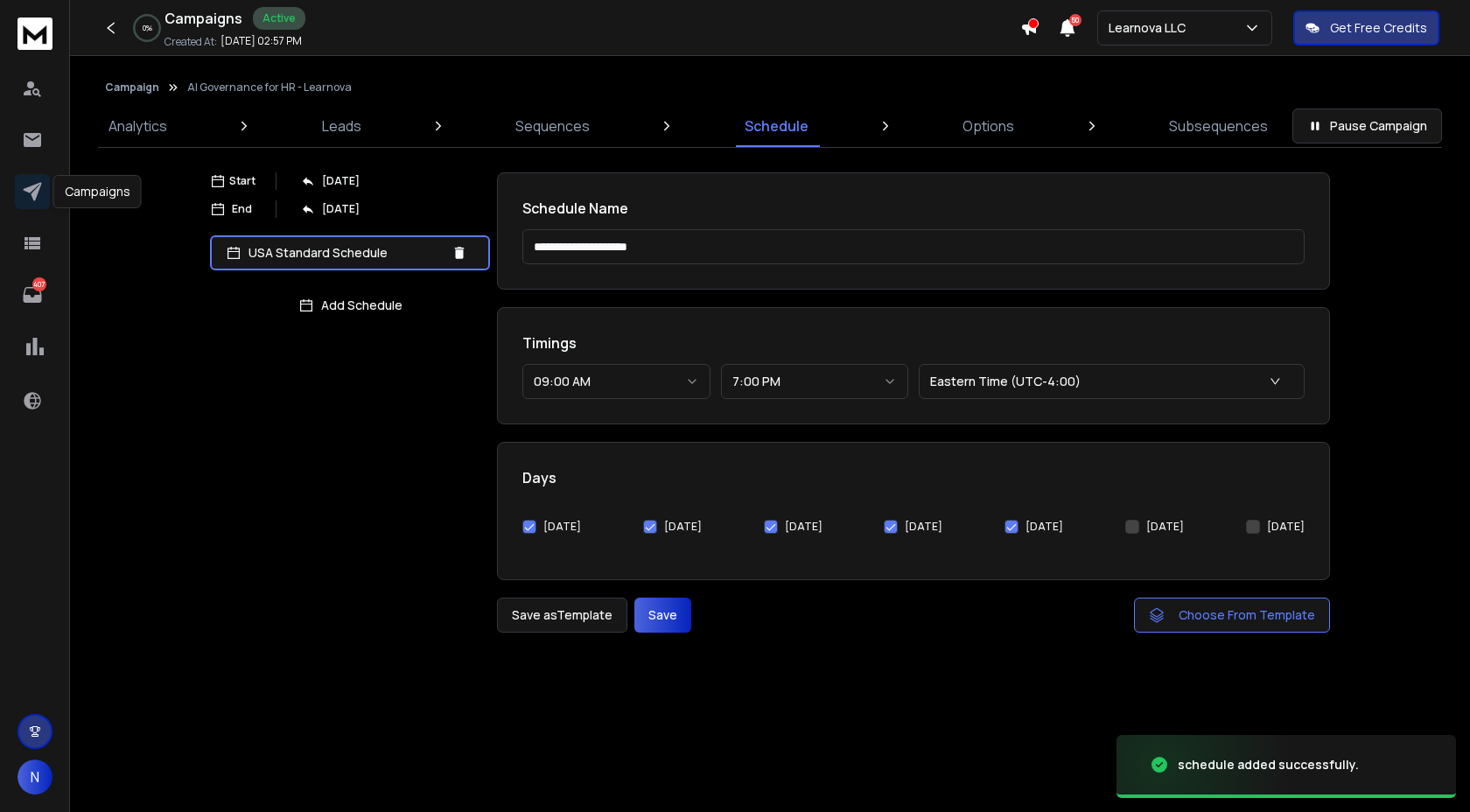
click at [43, 195] on link at bounding box center [32, 191] width 35 height 35
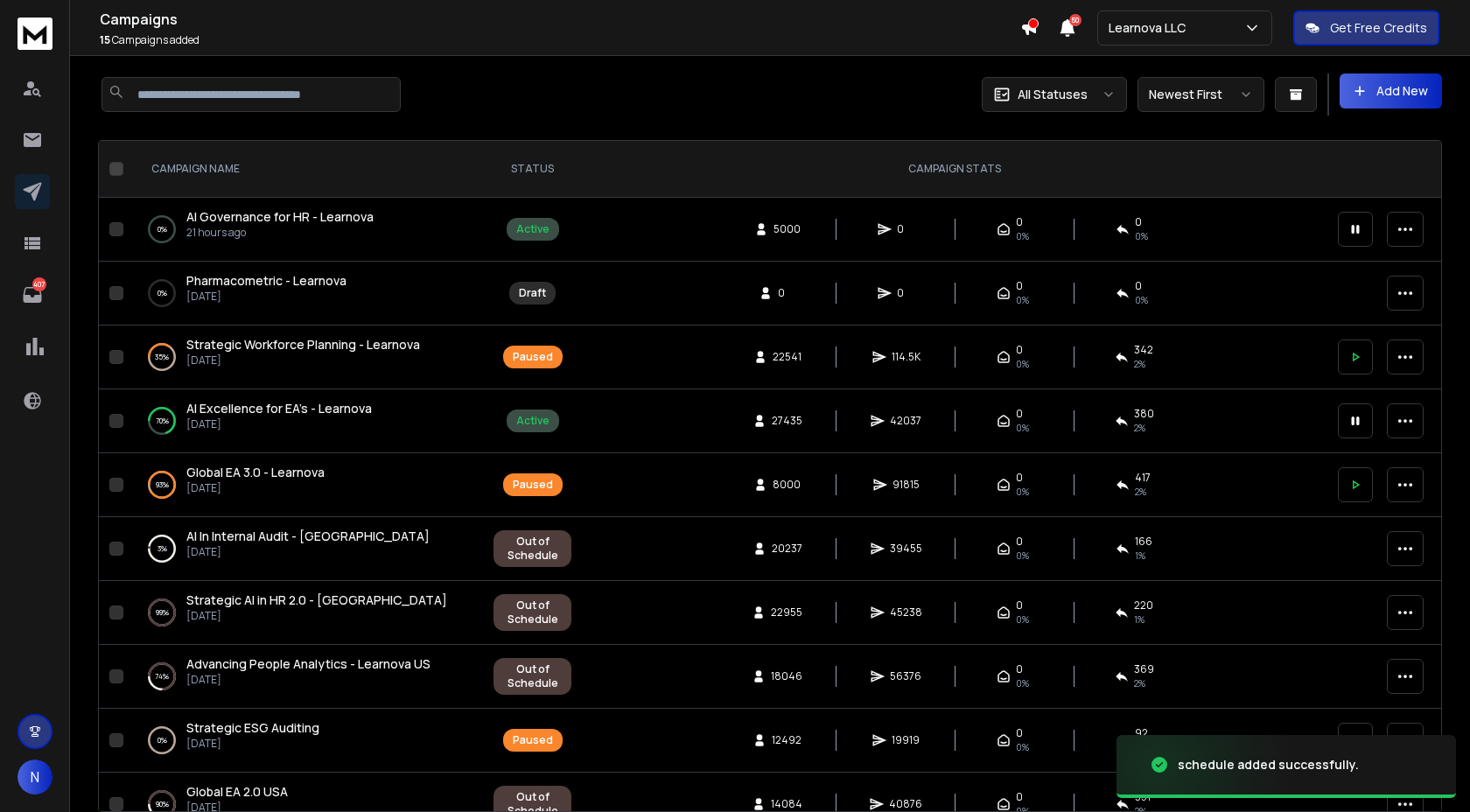
click at [289, 237] on p "21 hours ago" at bounding box center [280, 232] width 188 height 14
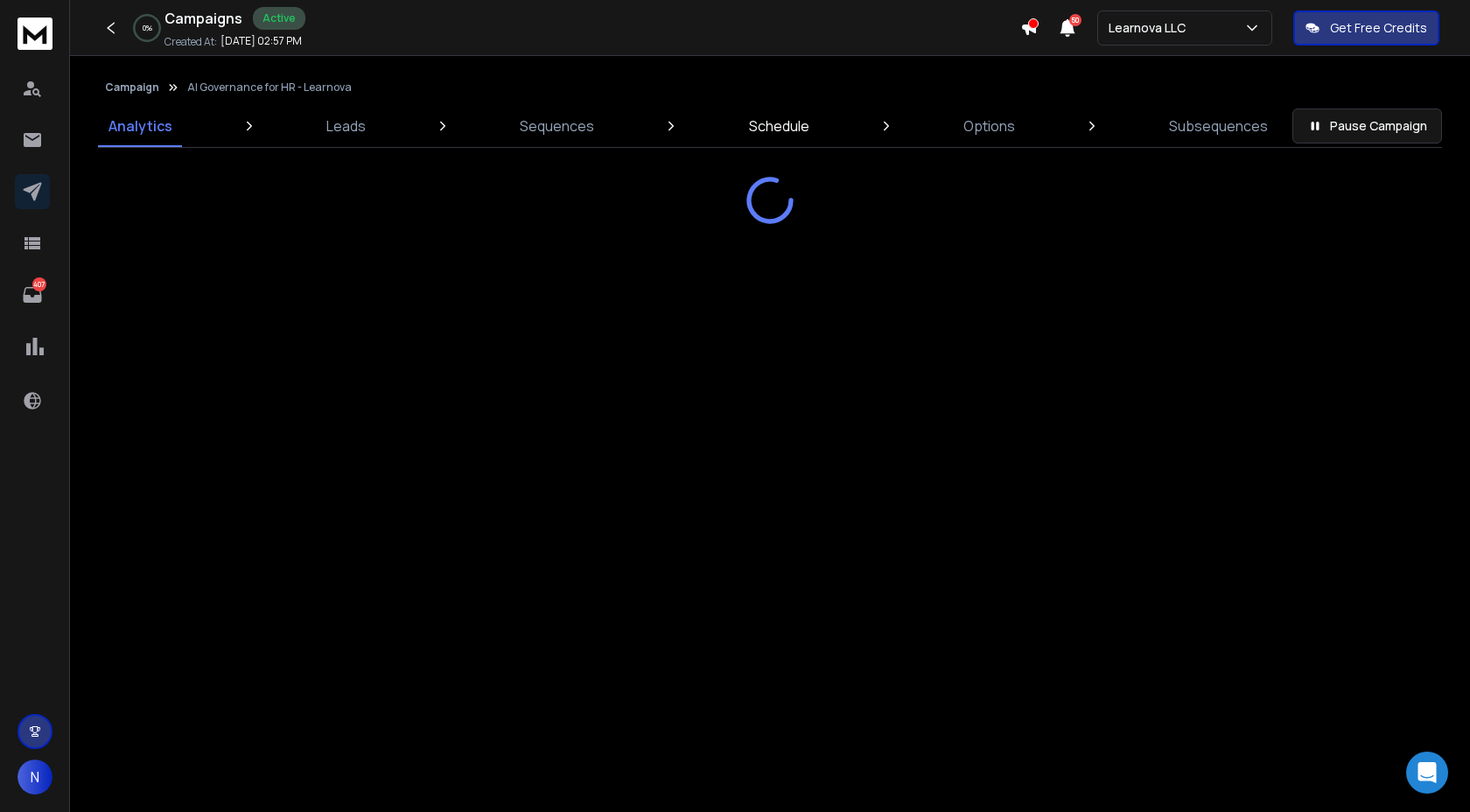
click at [768, 123] on p "Schedule" at bounding box center [779, 126] width 60 height 21
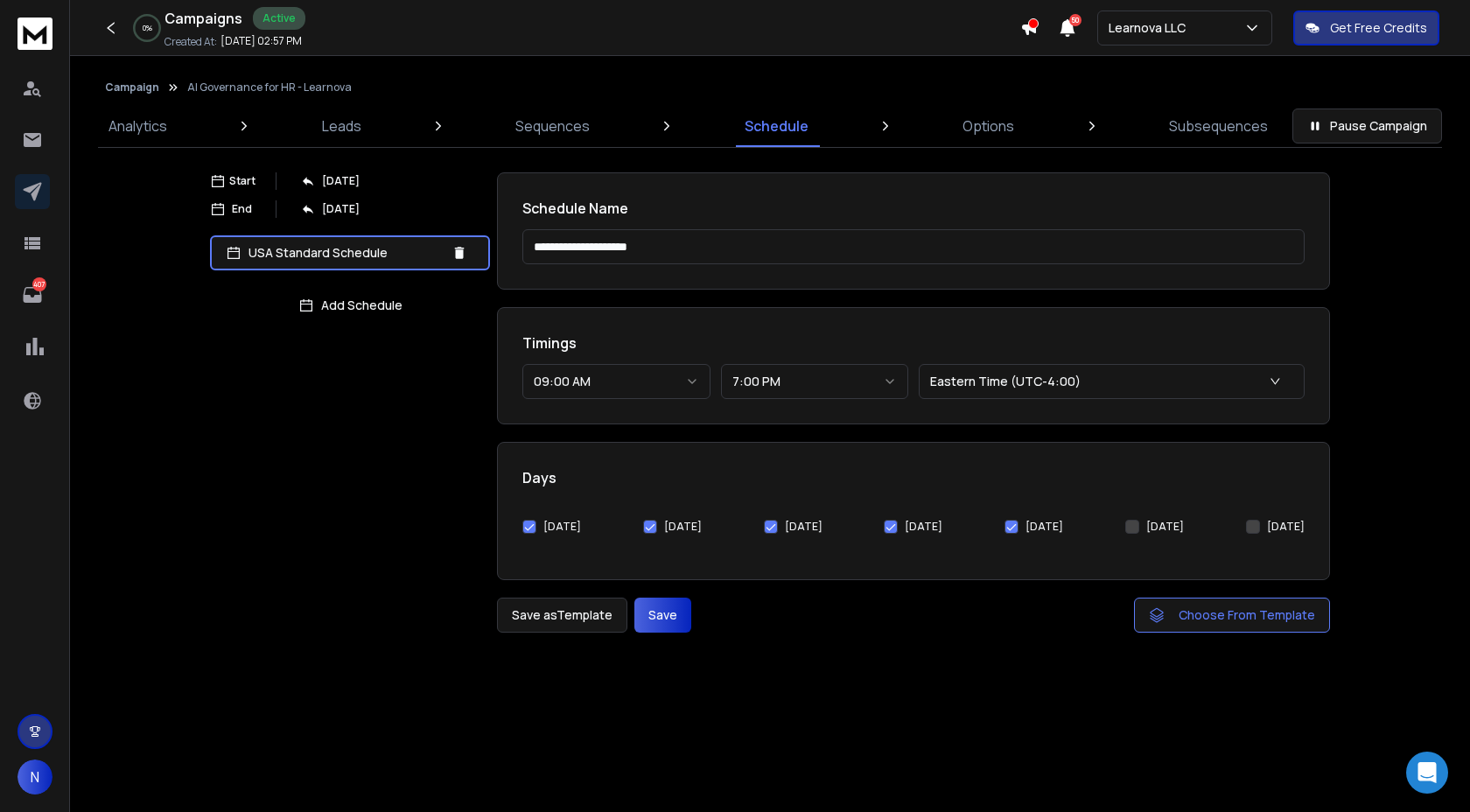
click at [802, 375] on button "7:00 PM" at bounding box center [815, 382] width 188 height 35
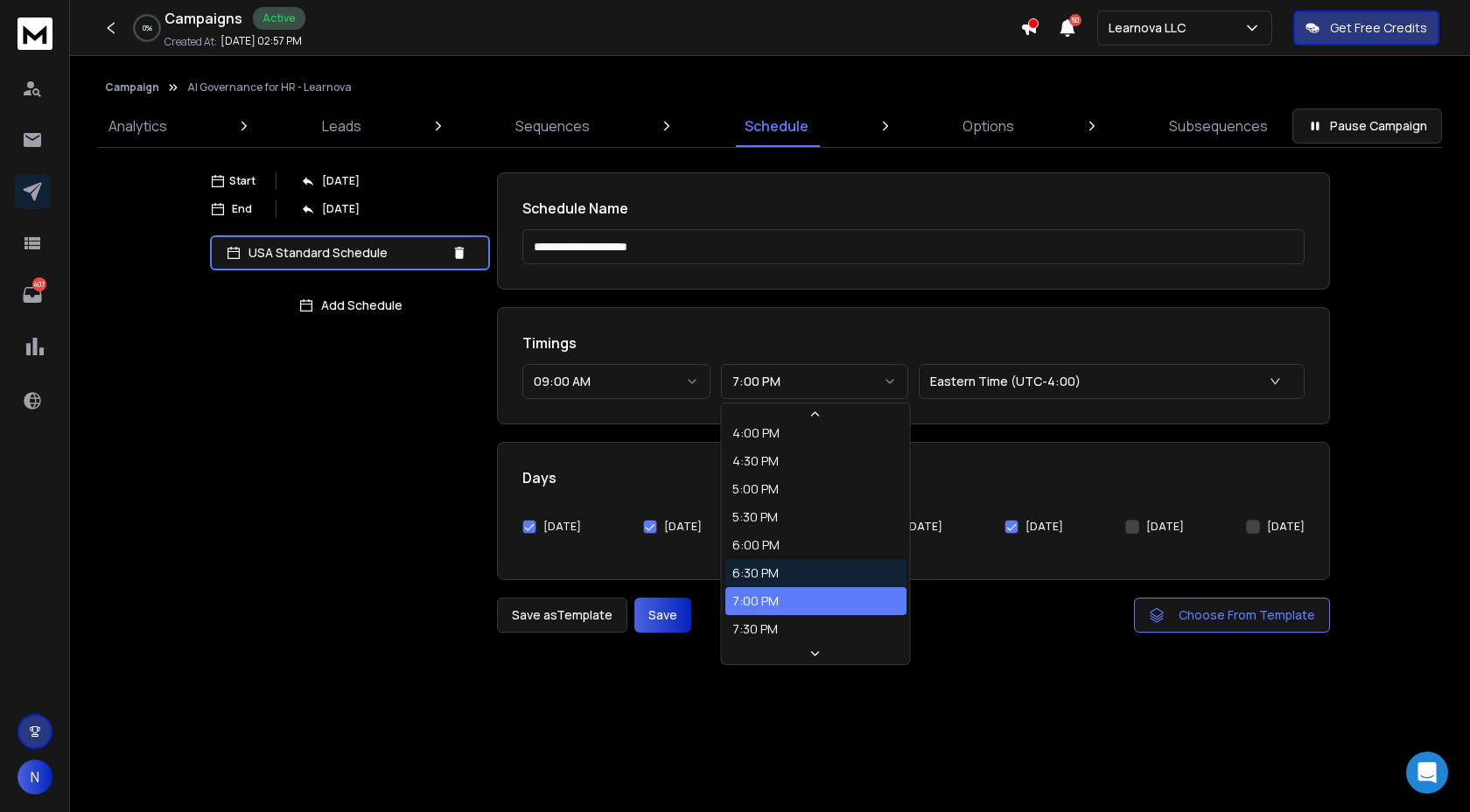
scroll to position [374, 0]
select select "********"
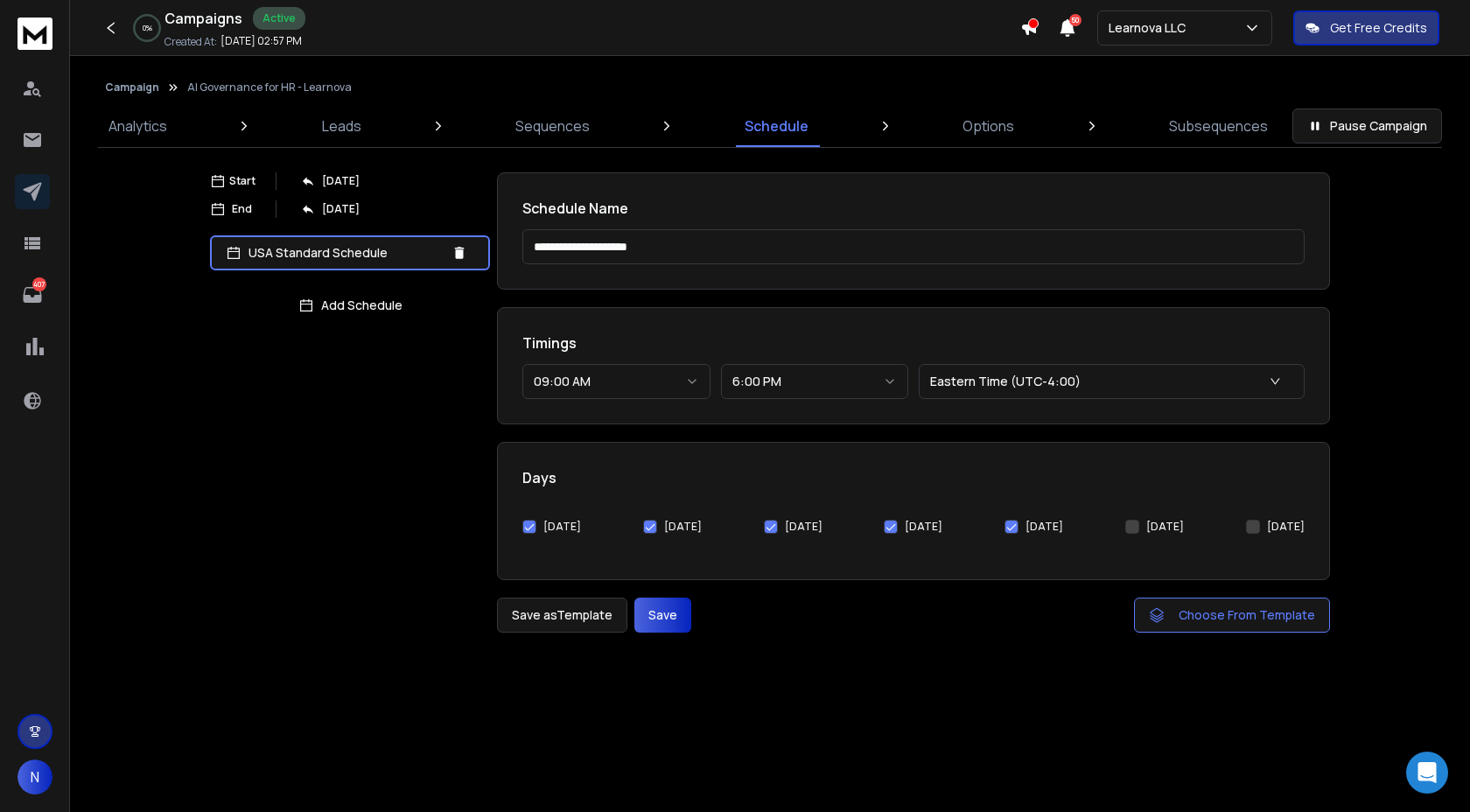
click at [661, 621] on button "Save" at bounding box center [663, 615] width 57 height 35
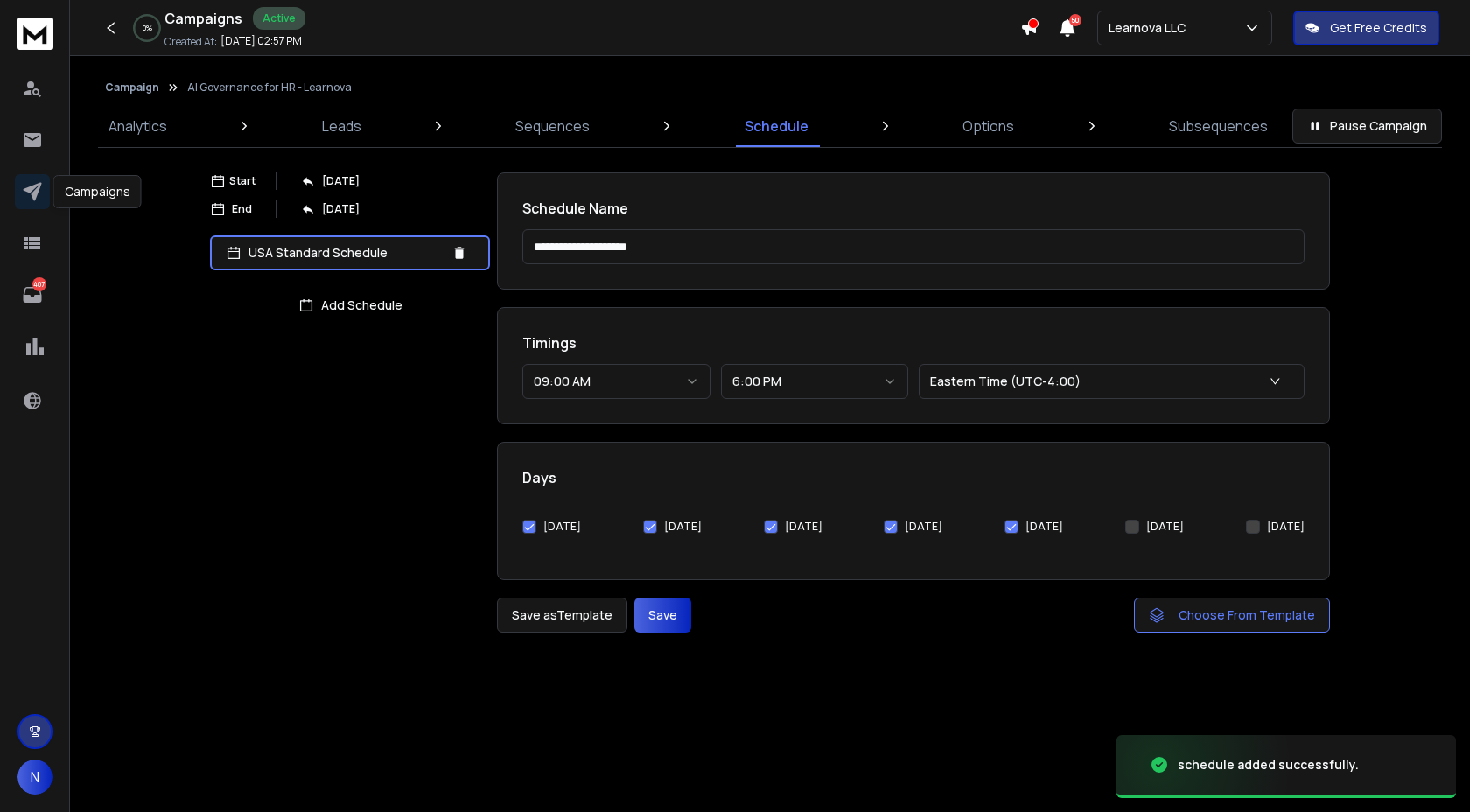
click at [22, 187] on icon at bounding box center [33, 191] width 21 height 21
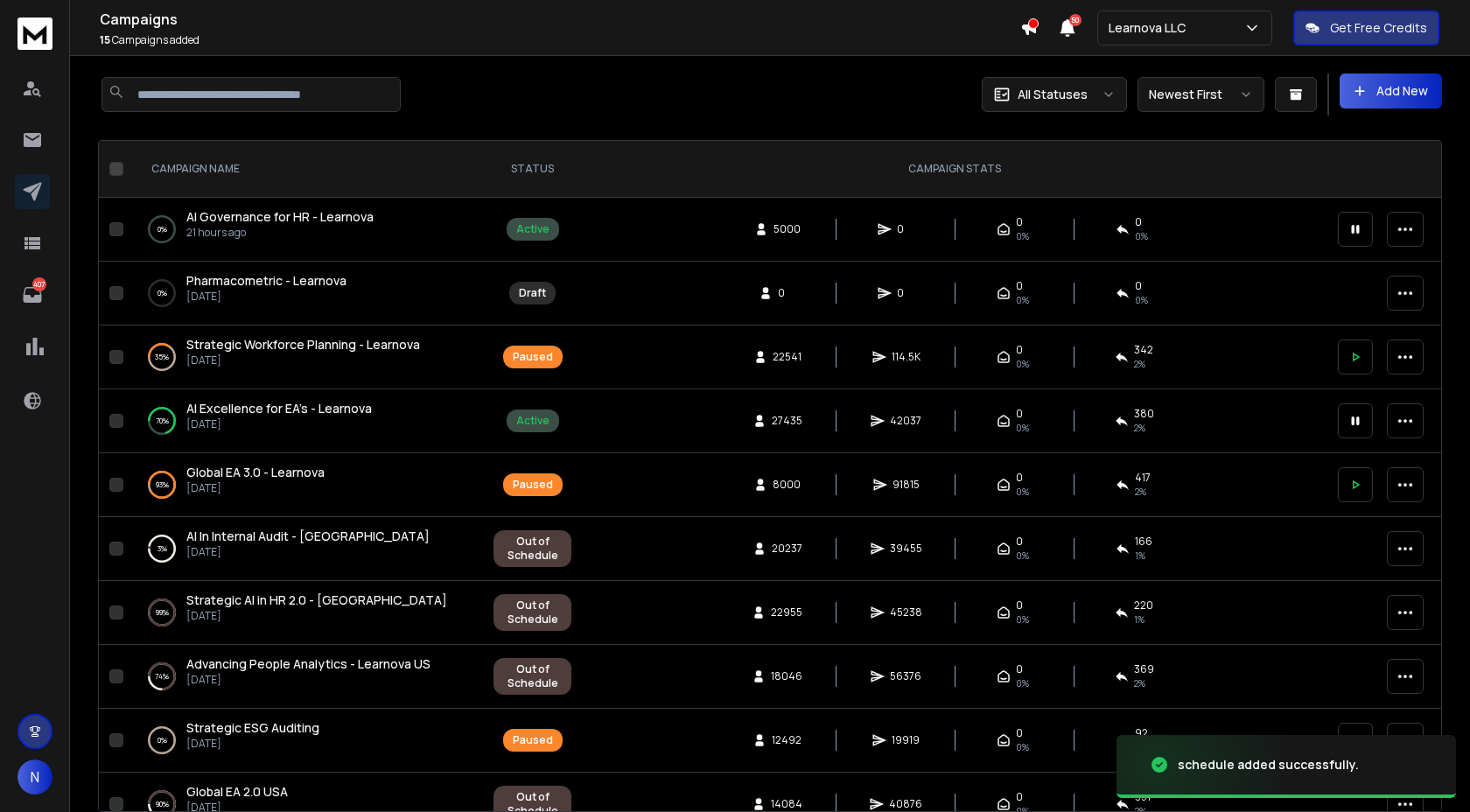
click at [278, 281] on span "Pharmacometric - Learnova" at bounding box center [266, 280] width 160 height 17
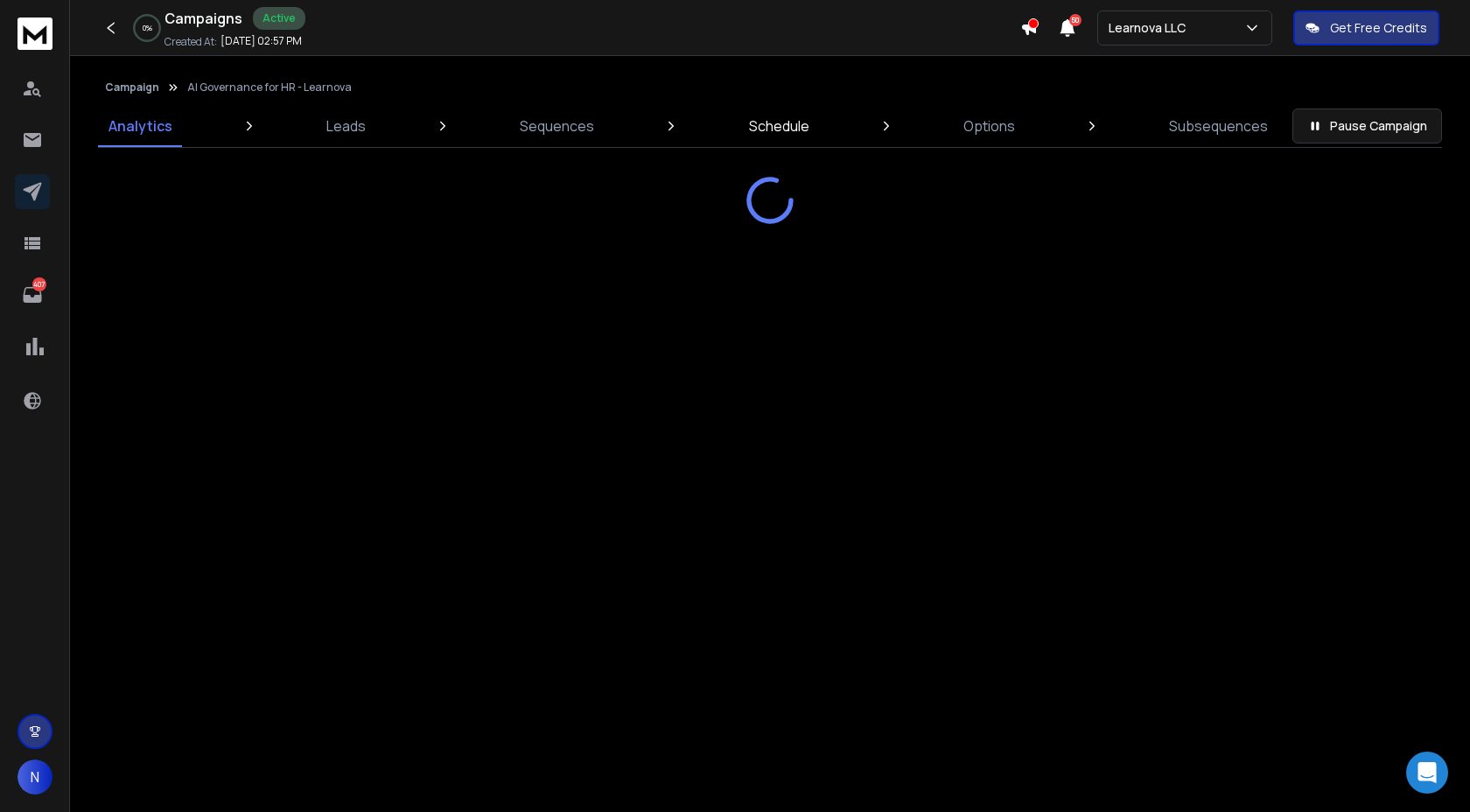
click at [756, 126] on p "Schedule" at bounding box center [779, 126] width 60 height 21
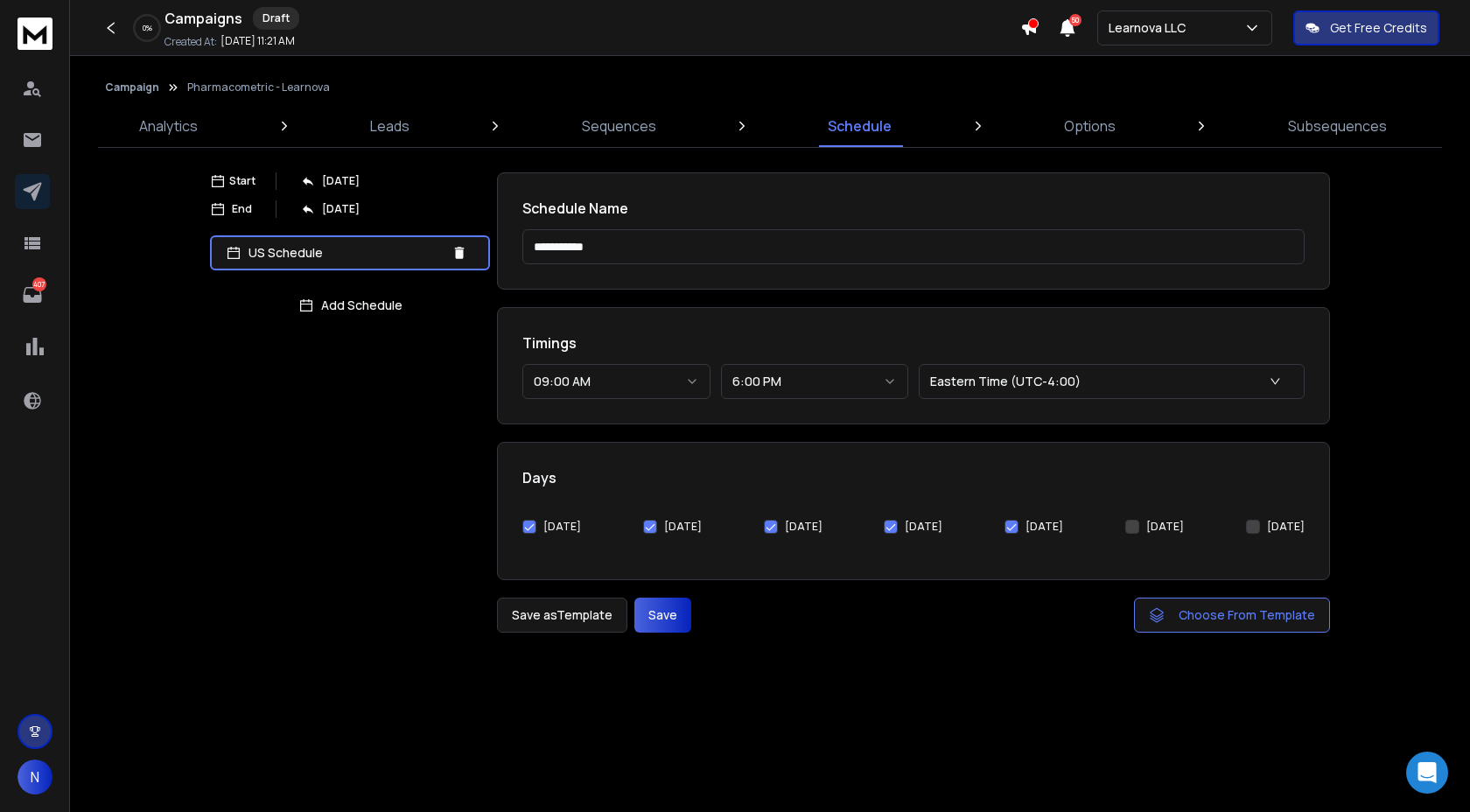
click at [359, 213] on p "Wed Jul 15 2026" at bounding box center [340, 209] width 38 height 14
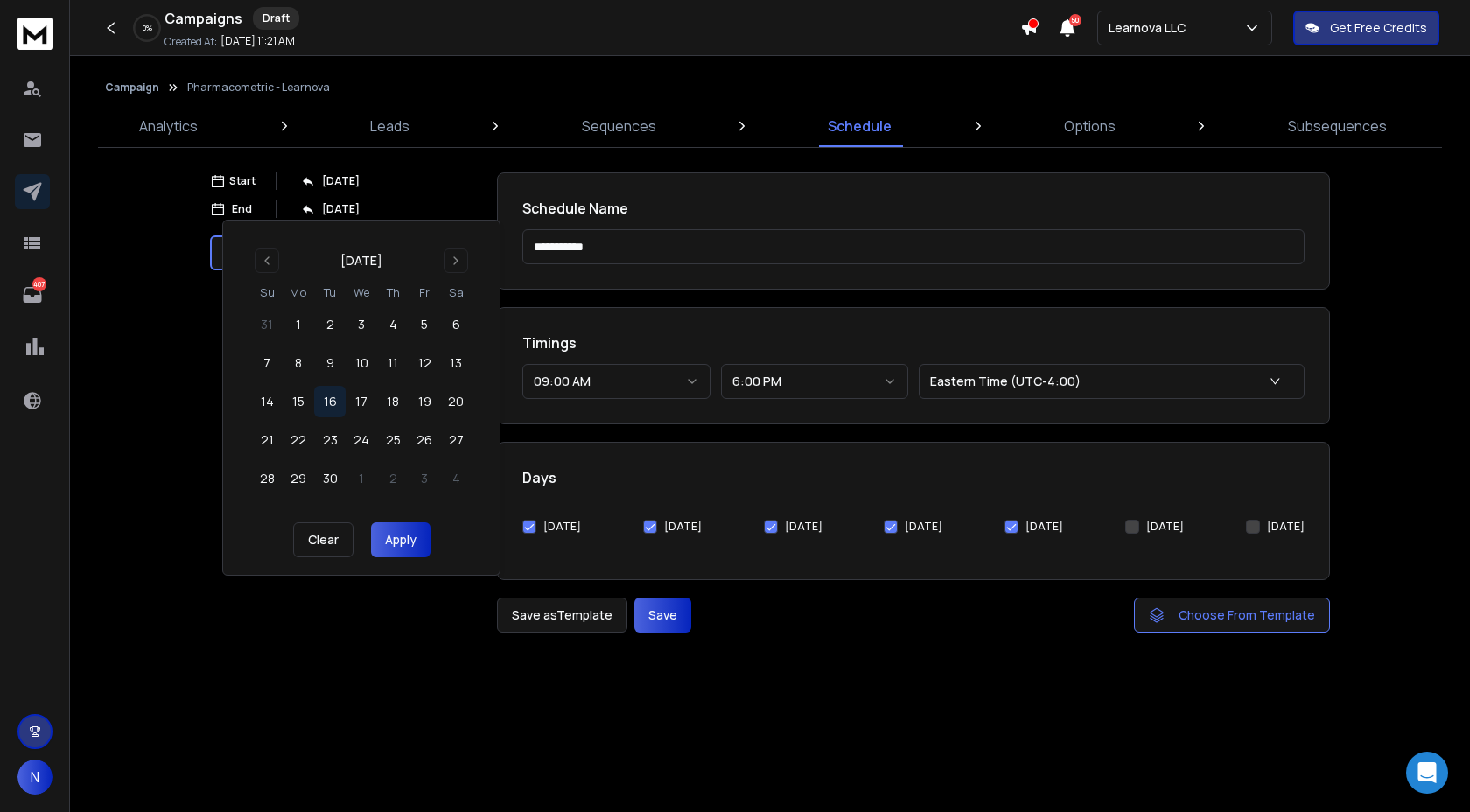
click at [442, 260] on div "September 2025" at bounding box center [360, 259] width 221 height 21
click at [457, 262] on icon "Go to next month" at bounding box center [456, 260] width 14 height 14
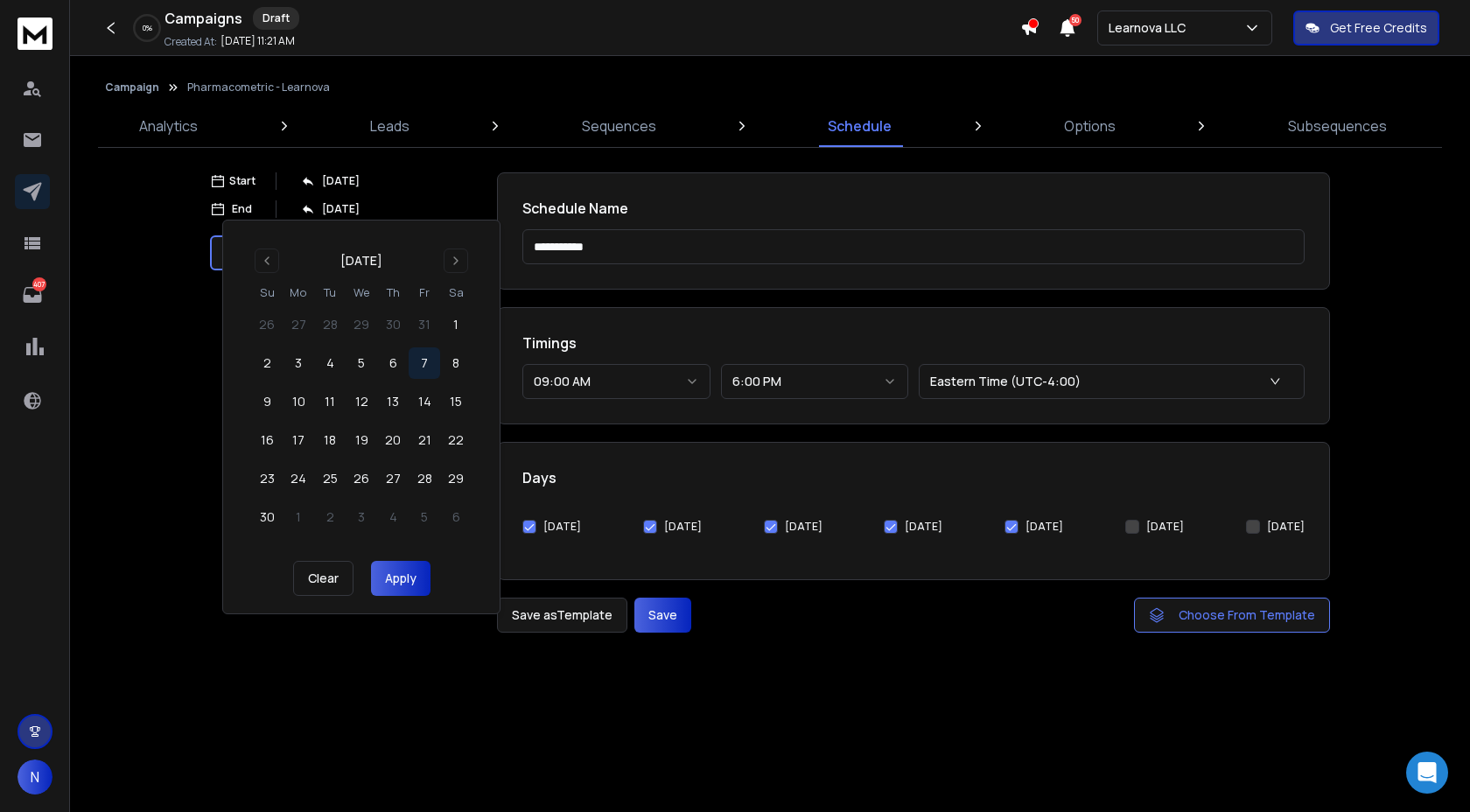
click at [434, 365] on button "7" at bounding box center [425, 363] width 31 height 31
click at [403, 577] on button "Apply" at bounding box center [400, 578] width 59 height 35
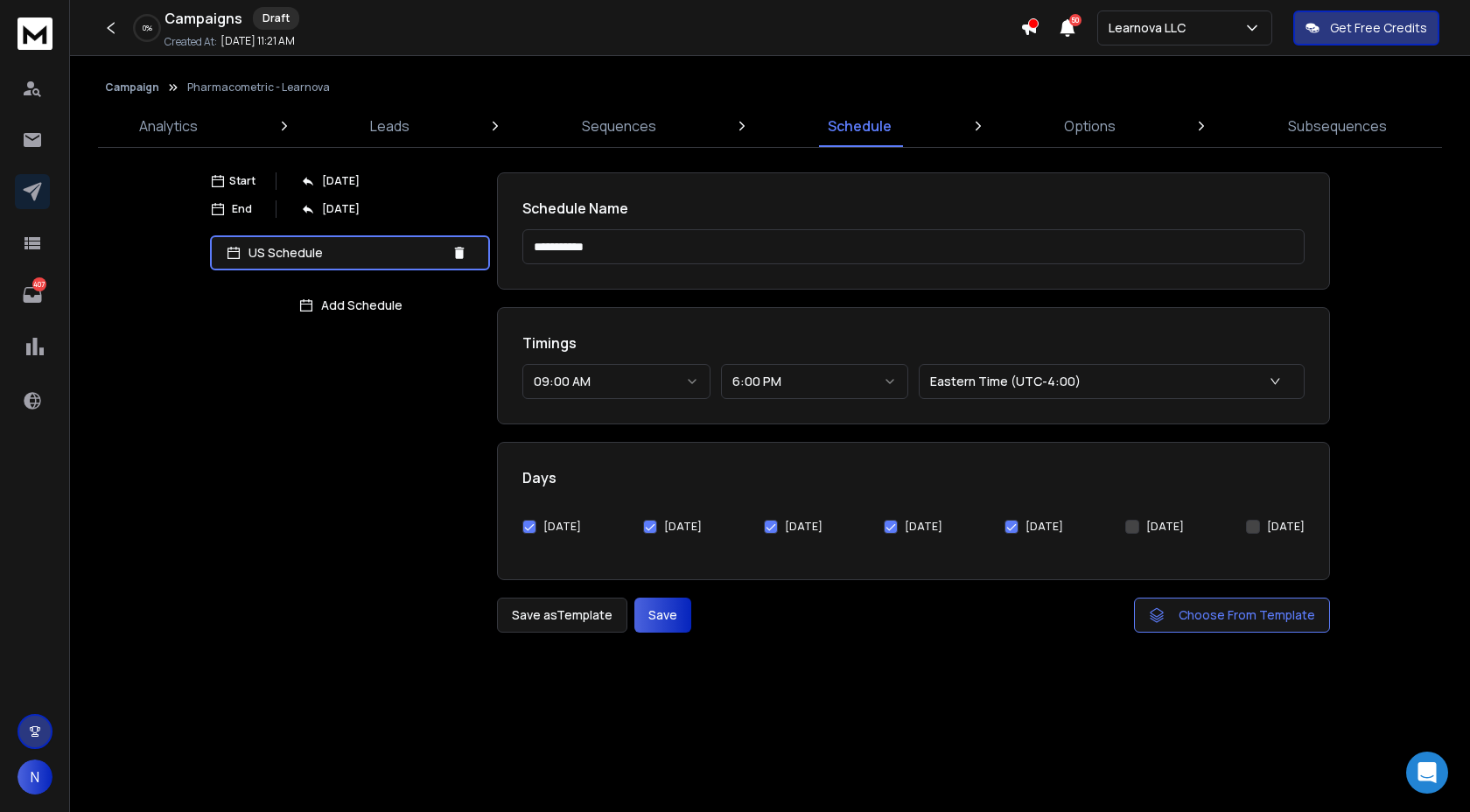
click at [672, 615] on button "Save" at bounding box center [663, 615] width 57 height 35
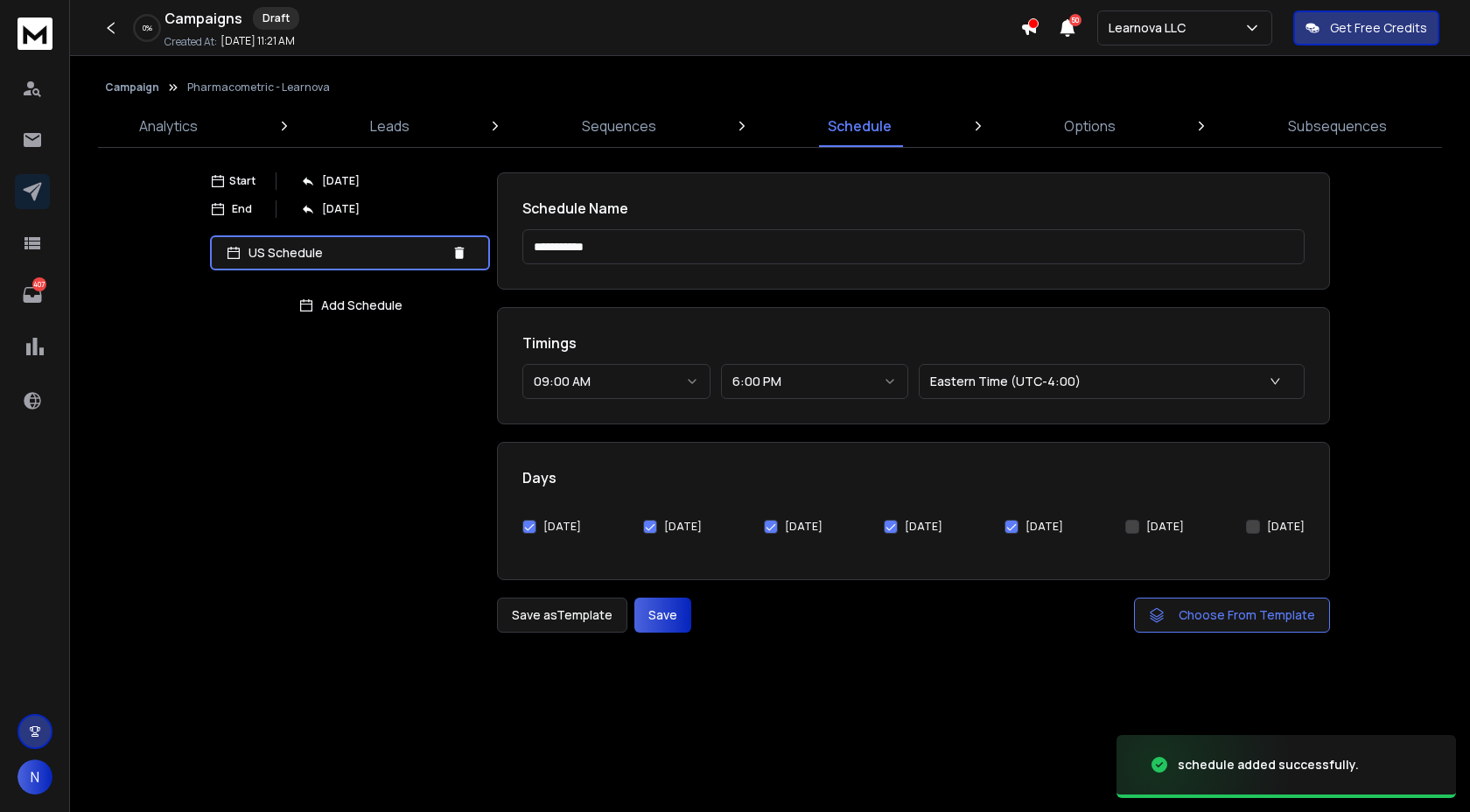
click at [14, 185] on div "407 N" at bounding box center [35, 406] width 70 height 812
click at [25, 196] on icon at bounding box center [33, 191] width 21 height 21
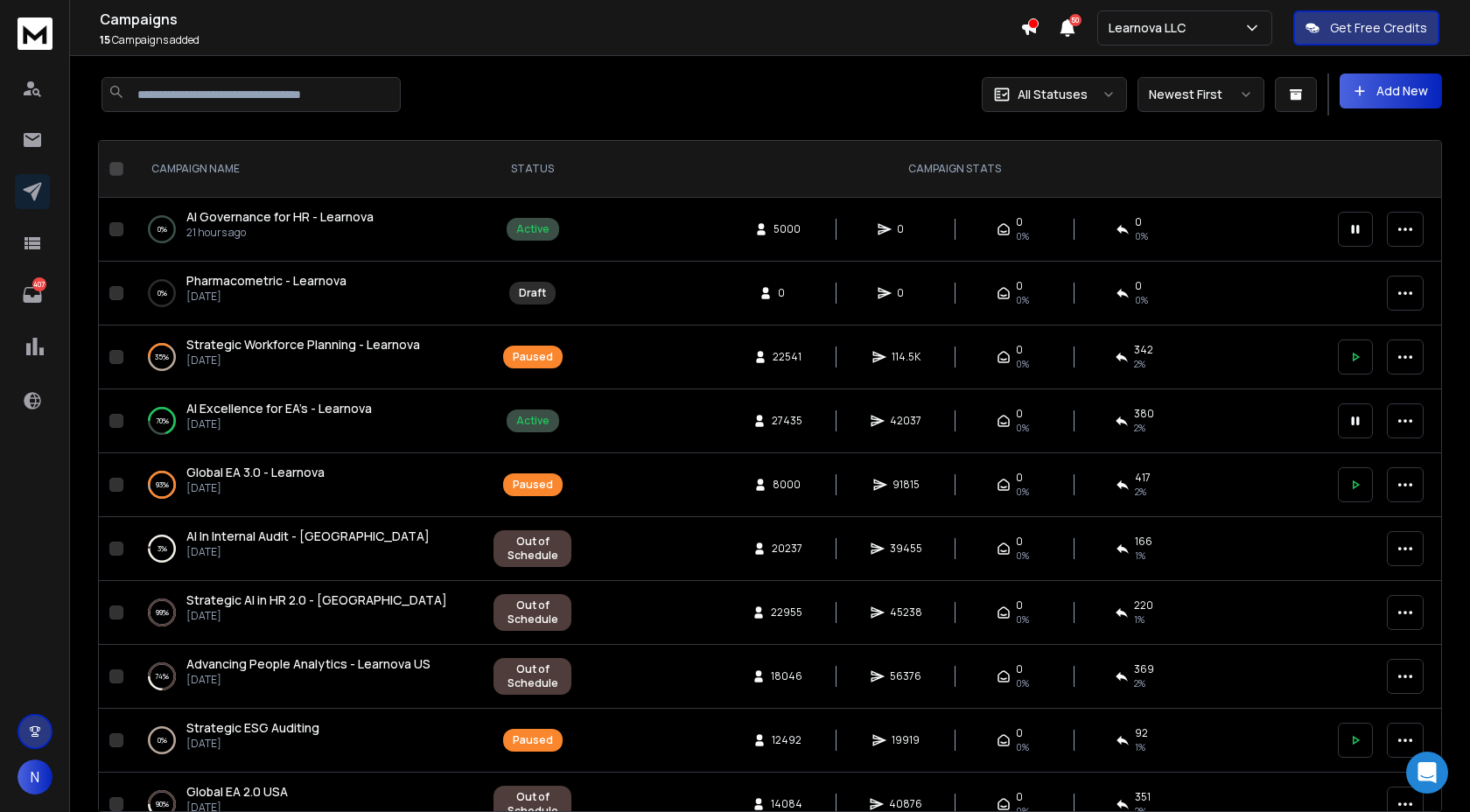
click at [311, 276] on span "Pharmacometric - Learnova" at bounding box center [266, 280] width 160 height 17
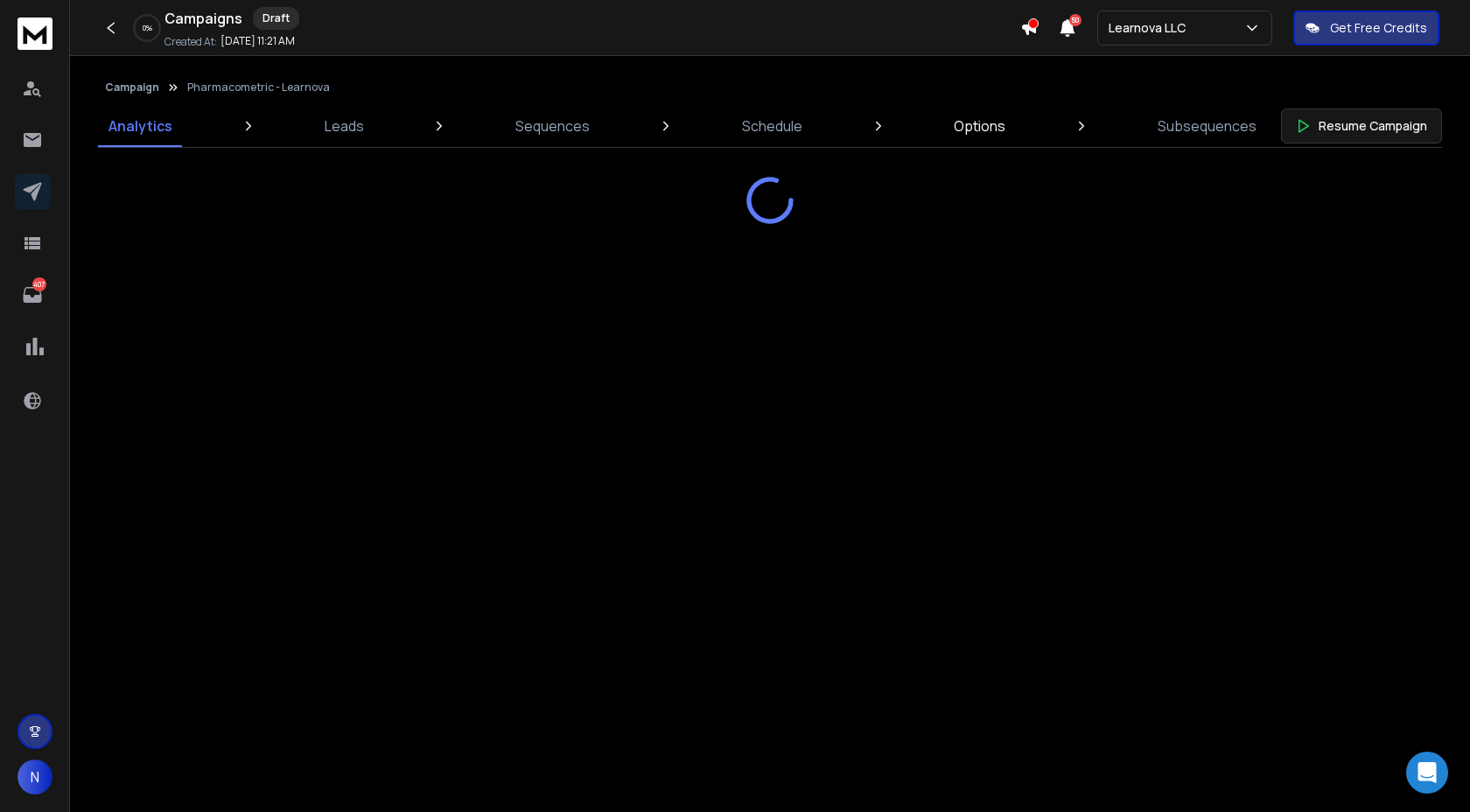
click at [980, 135] on p "Options" at bounding box center [979, 126] width 51 height 21
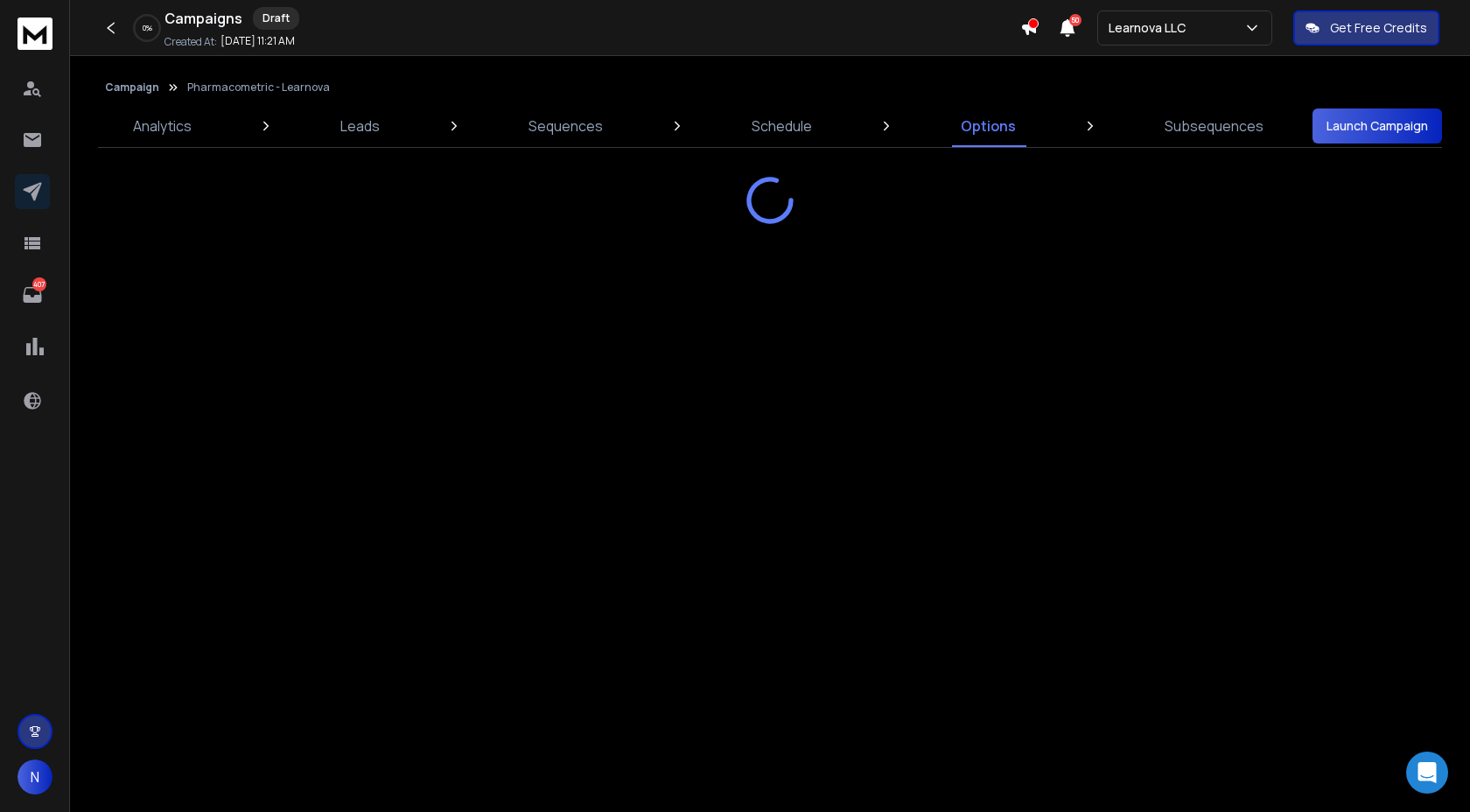
select select "**********"
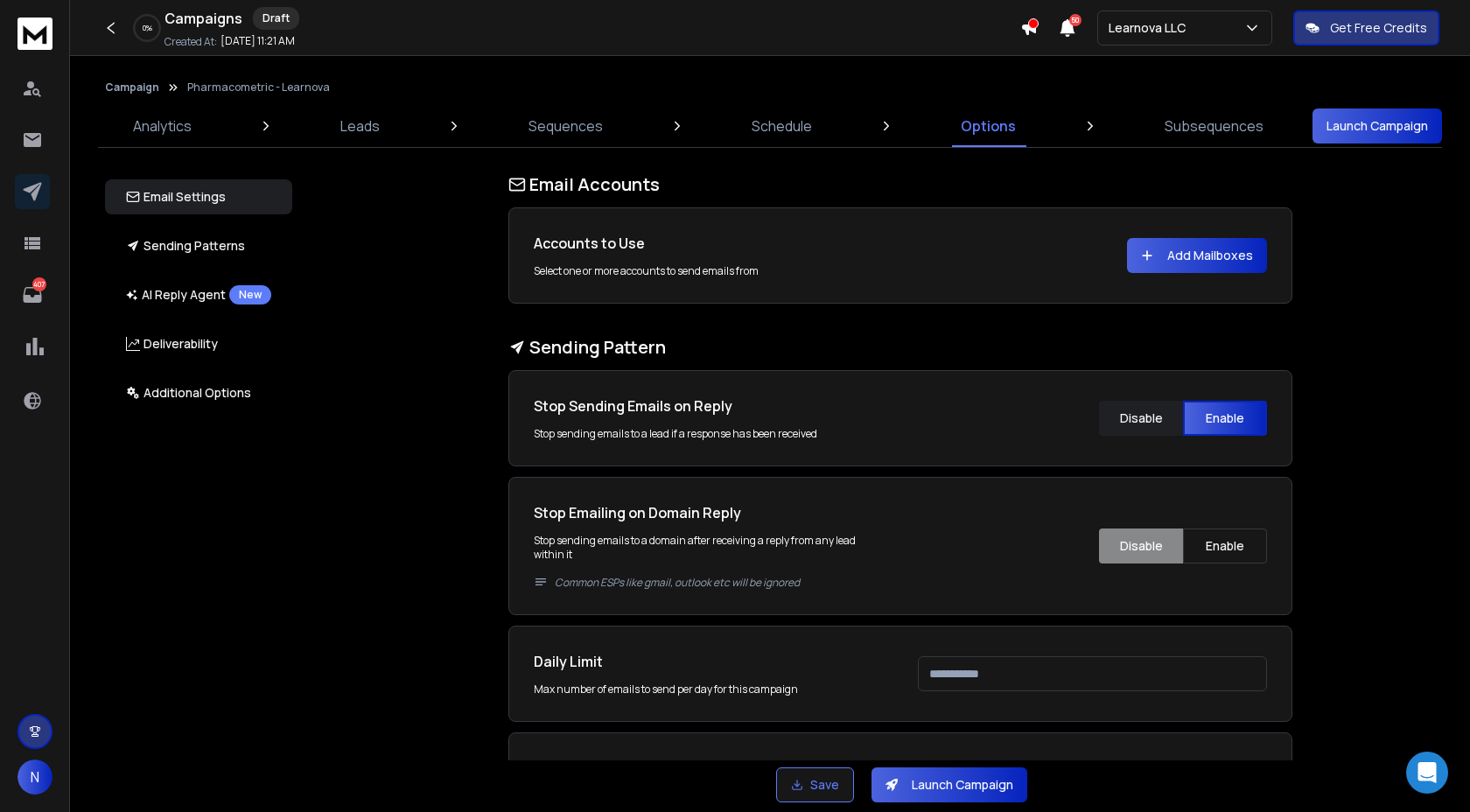
click at [1185, 257] on button "Add Mailboxes" at bounding box center [1197, 255] width 140 height 35
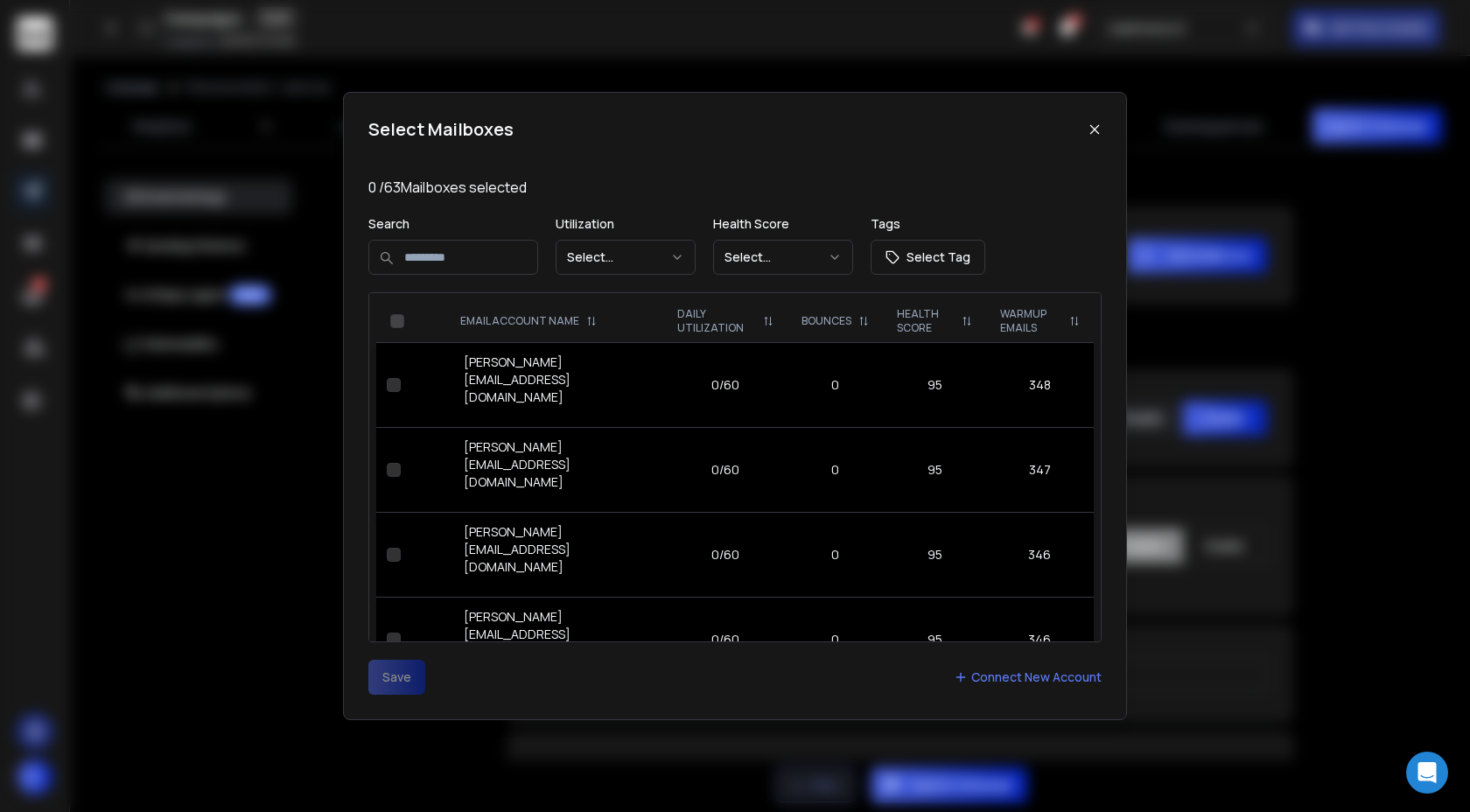
click at [495, 259] on input at bounding box center [453, 257] width 170 height 35
paste input "**********"
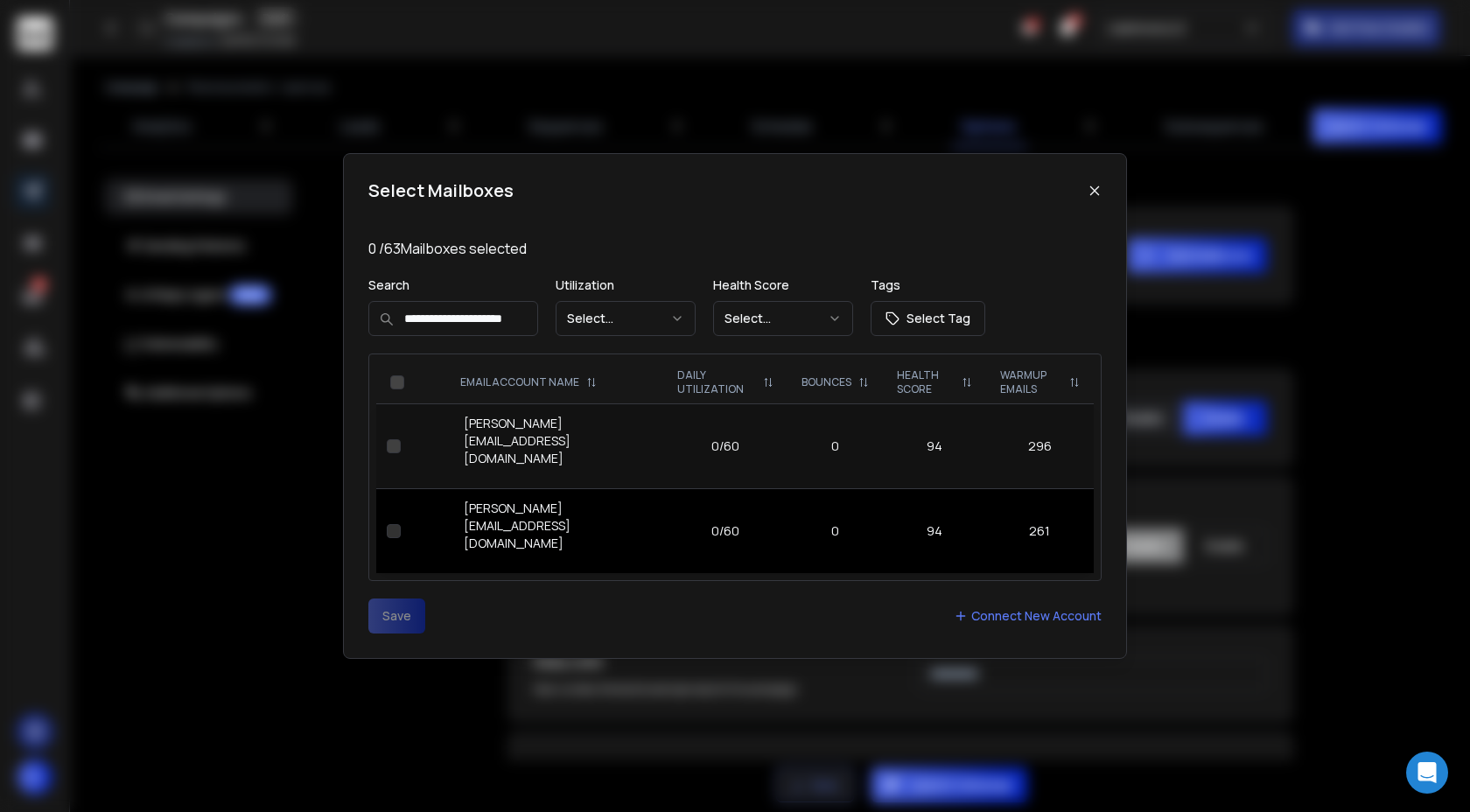
click at [390, 454] on button "button" at bounding box center [393, 446] width 14 height 14
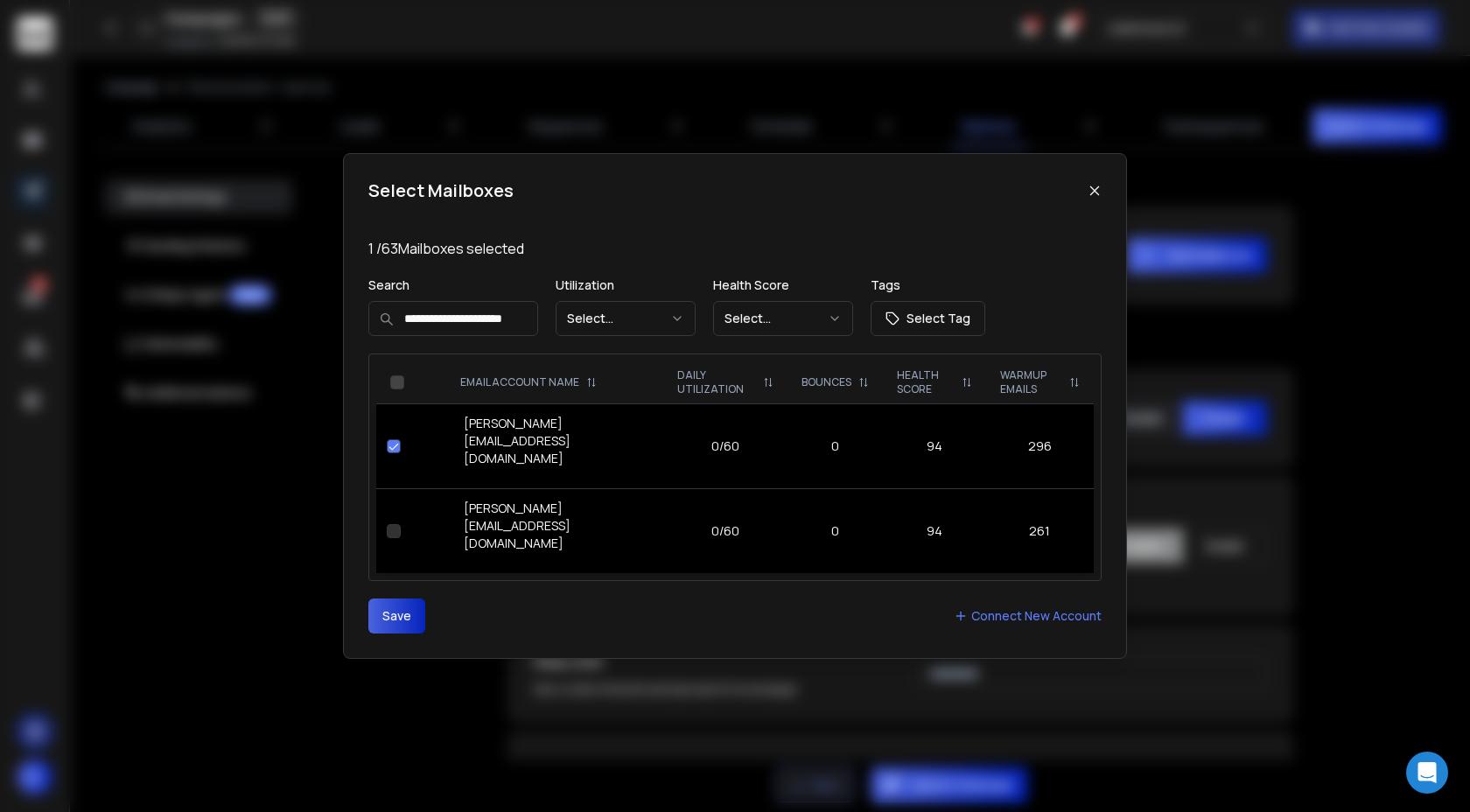
click at [476, 336] on input "**********" at bounding box center [453, 319] width 170 height 35
paste input "*"
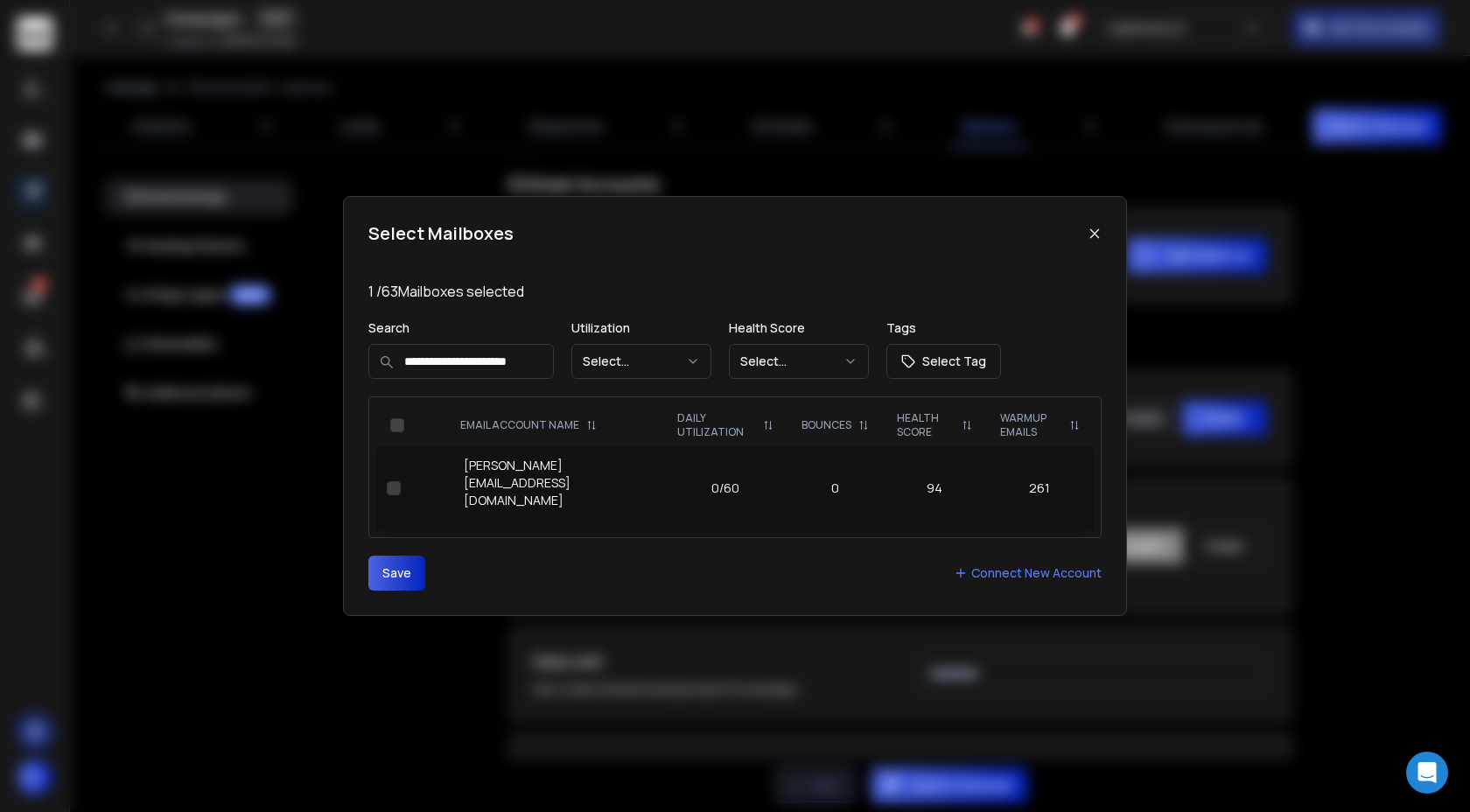
click at [390, 492] on button "button" at bounding box center [393, 488] width 14 height 14
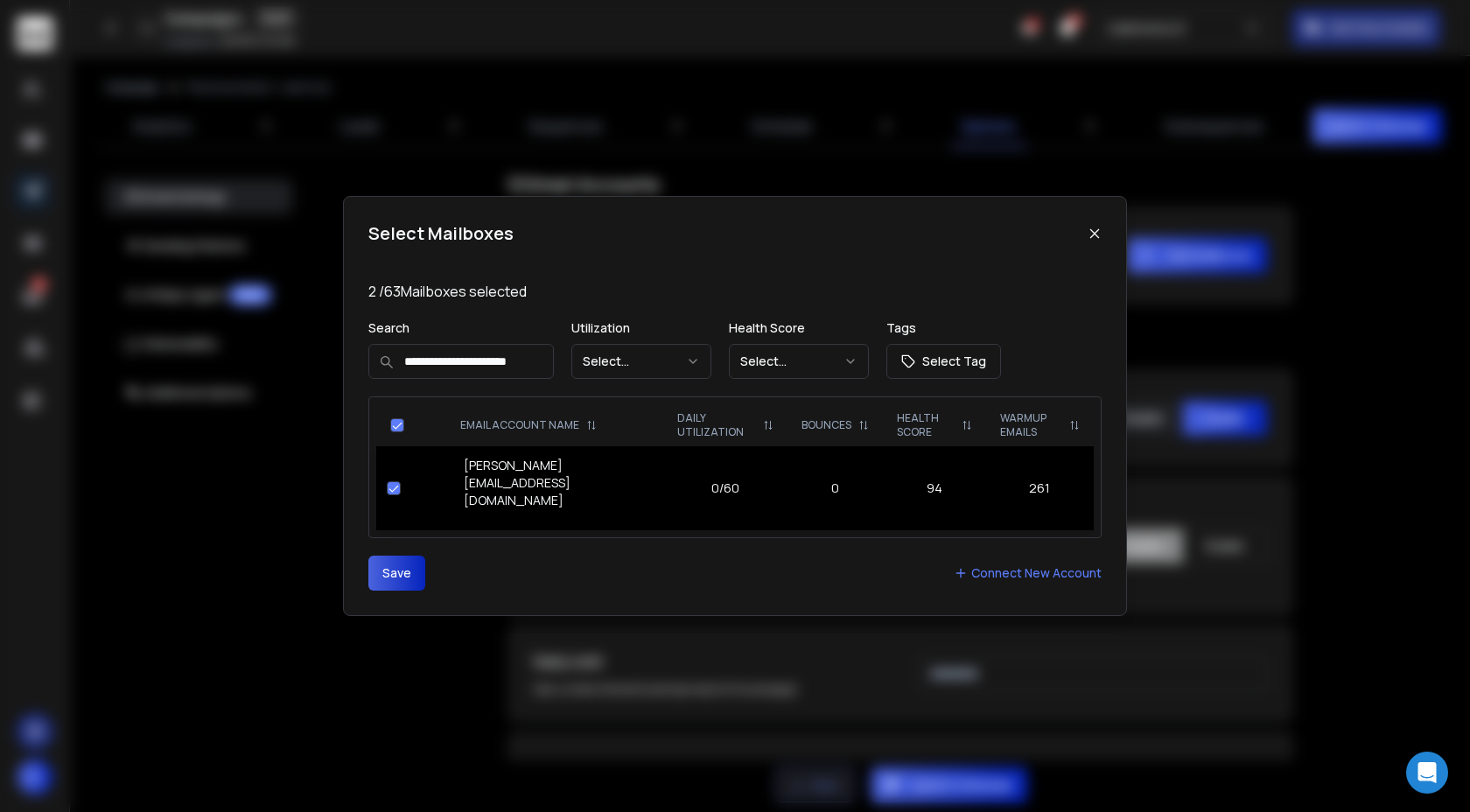
click at [478, 379] on input "**********" at bounding box center [461, 361] width 186 height 35
paste input
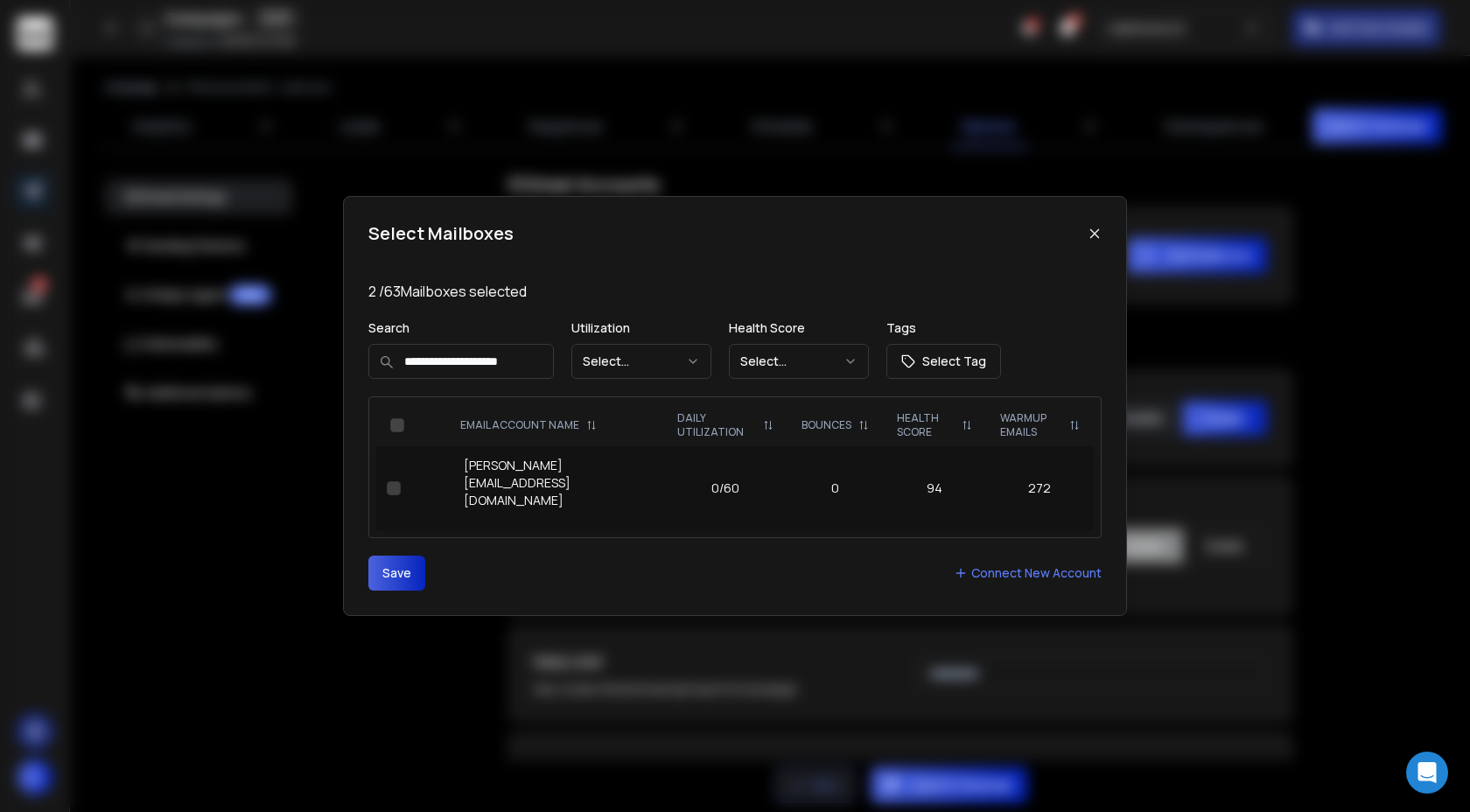
click at [393, 490] on button "button" at bounding box center [393, 488] width 14 height 14
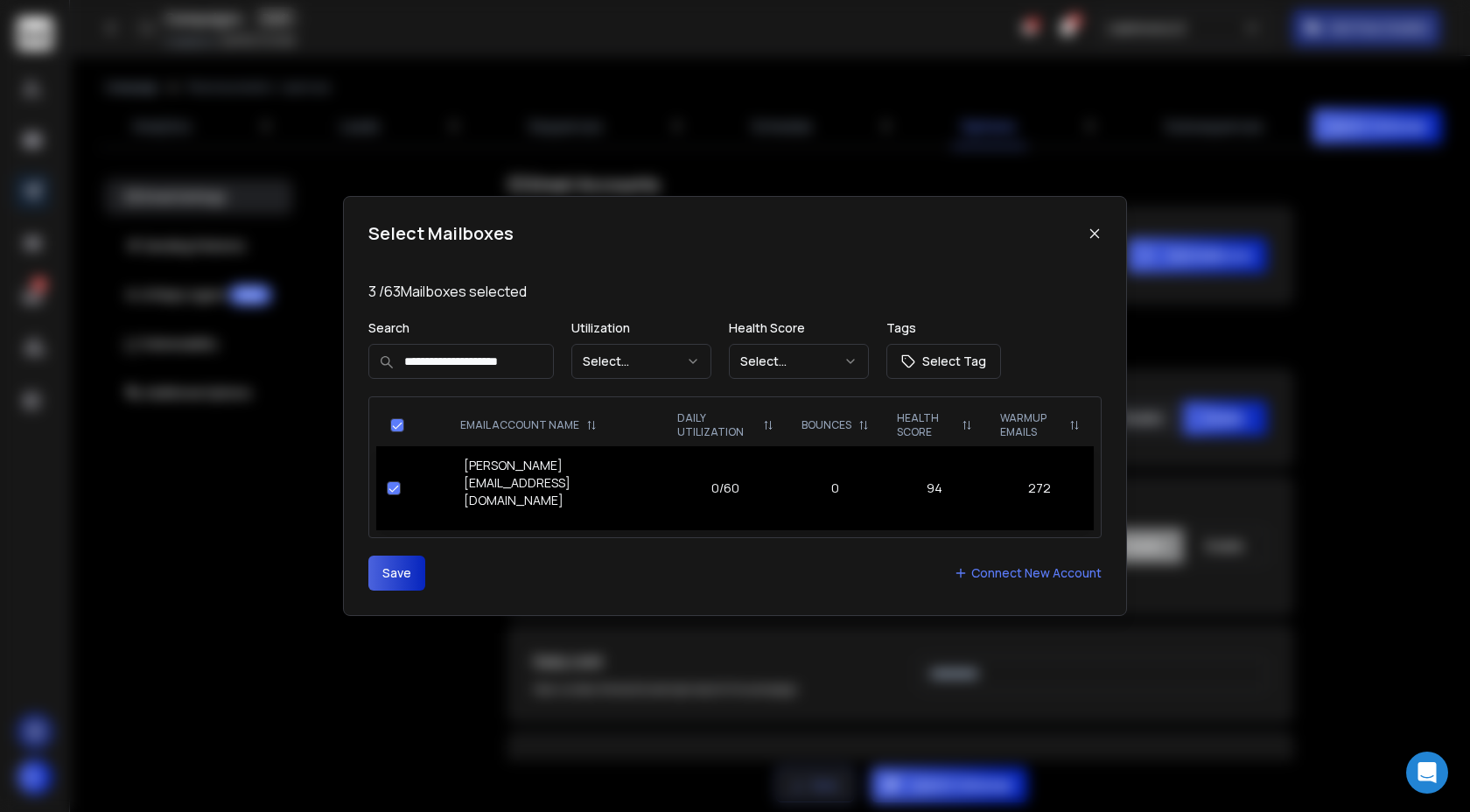
click at [489, 373] on input "**********" at bounding box center [461, 361] width 186 height 35
paste input "**"
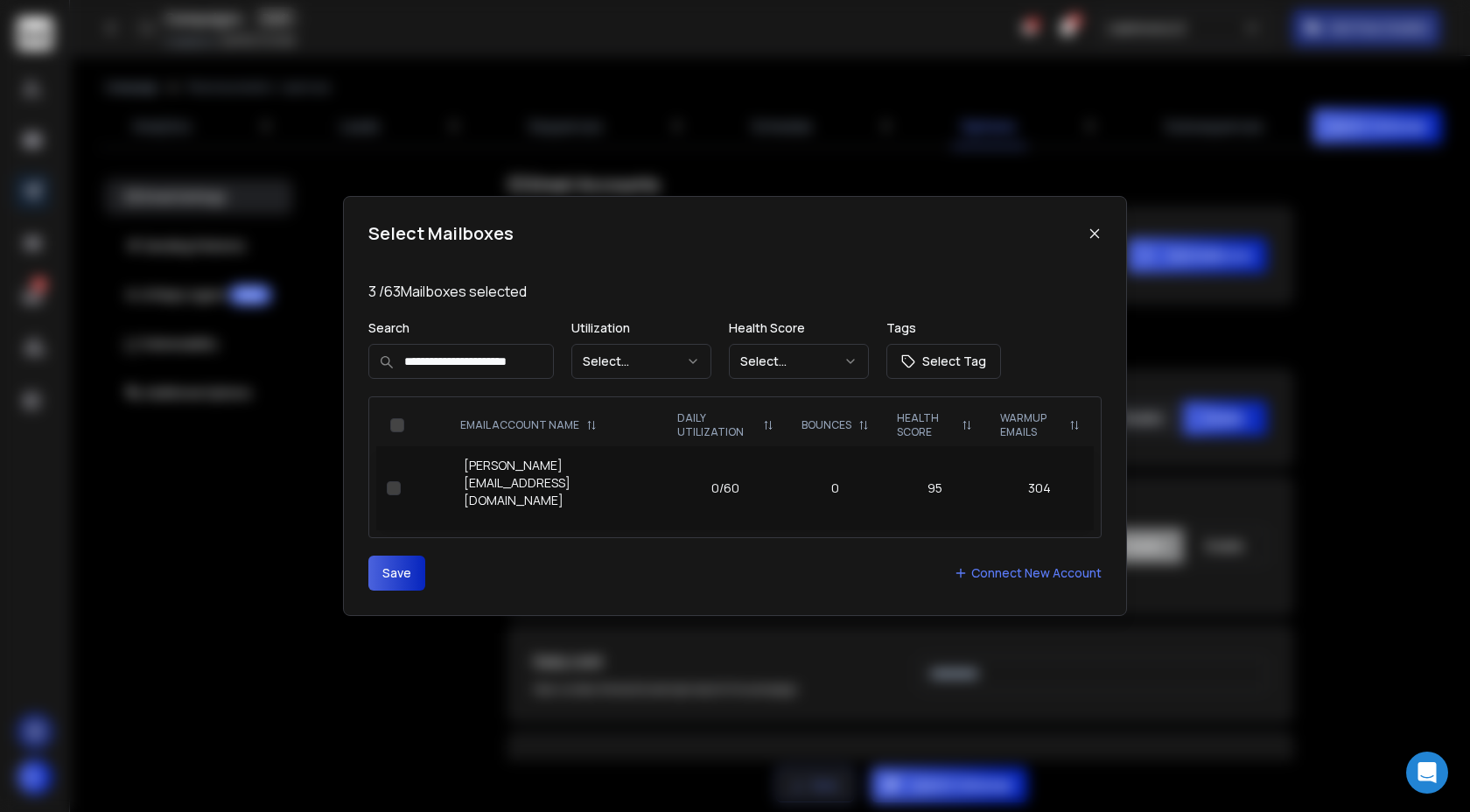
click at [397, 489] on button "button" at bounding box center [393, 488] width 14 height 14
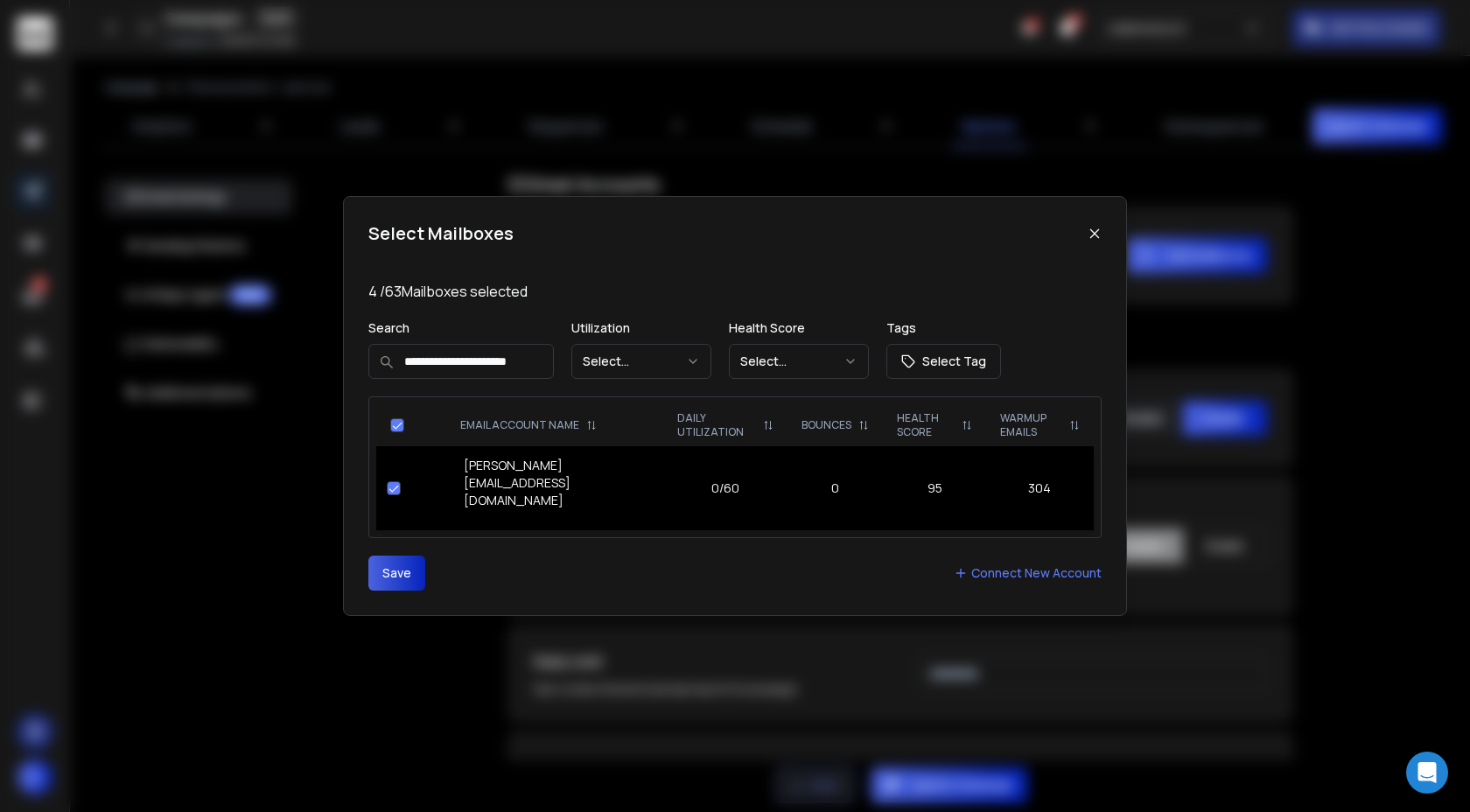
click at [505, 379] on input "**********" at bounding box center [461, 361] width 186 height 35
paste input
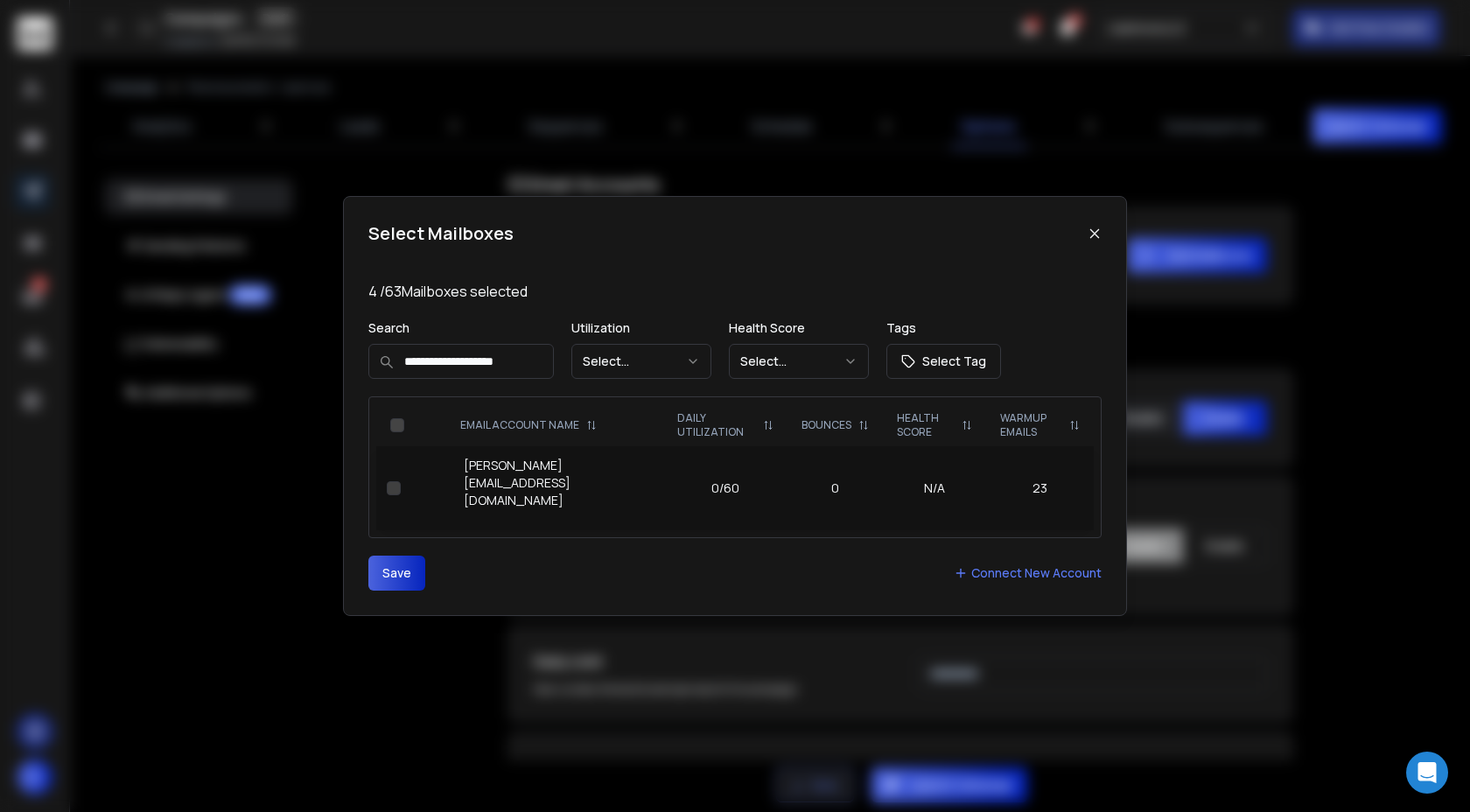
click at [393, 493] on button "button" at bounding box center [393, 488] width 14 height 14
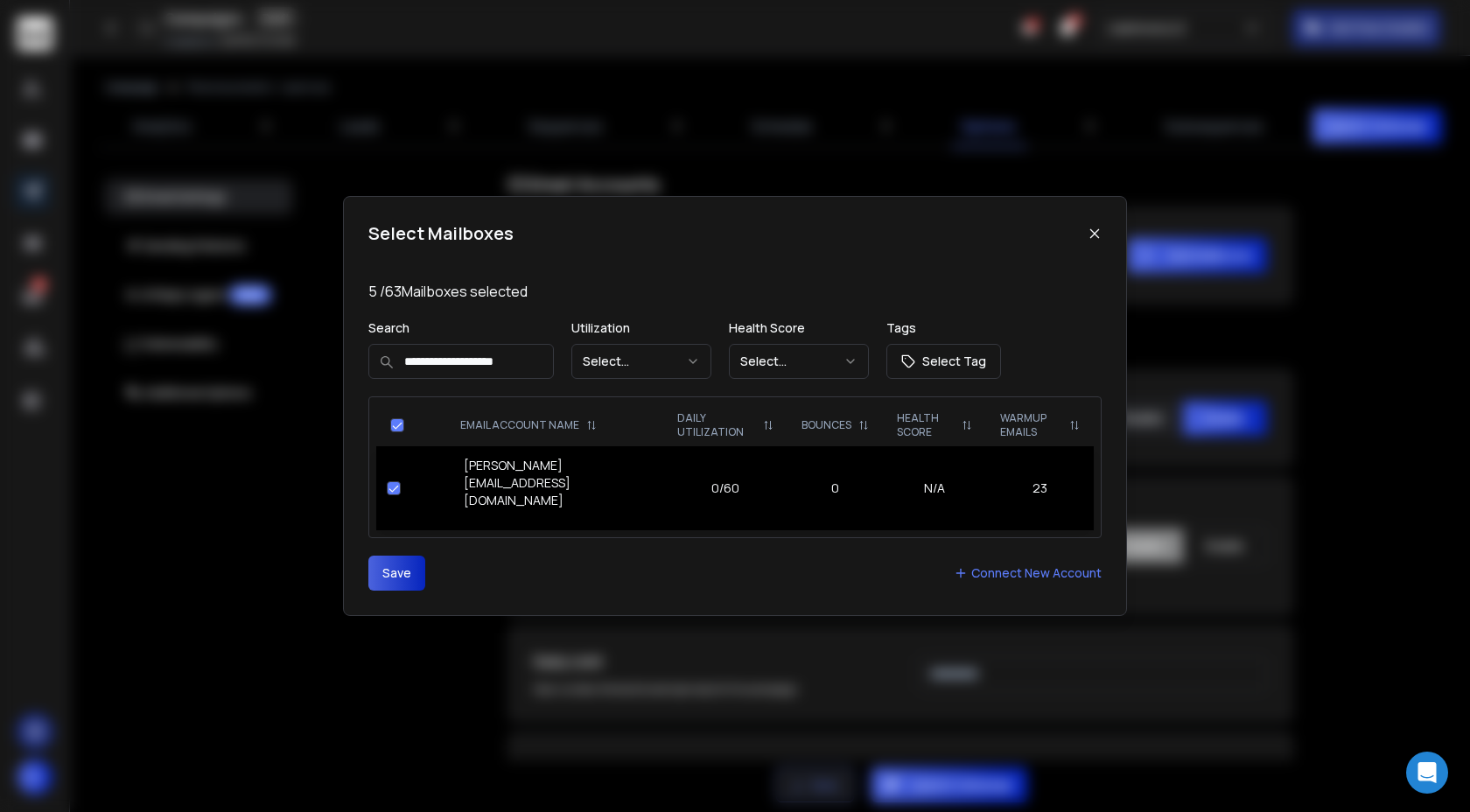
click at [470, 376] on input "**********" at bounding box center [461, 361] width 186 height 35
paste input "***"
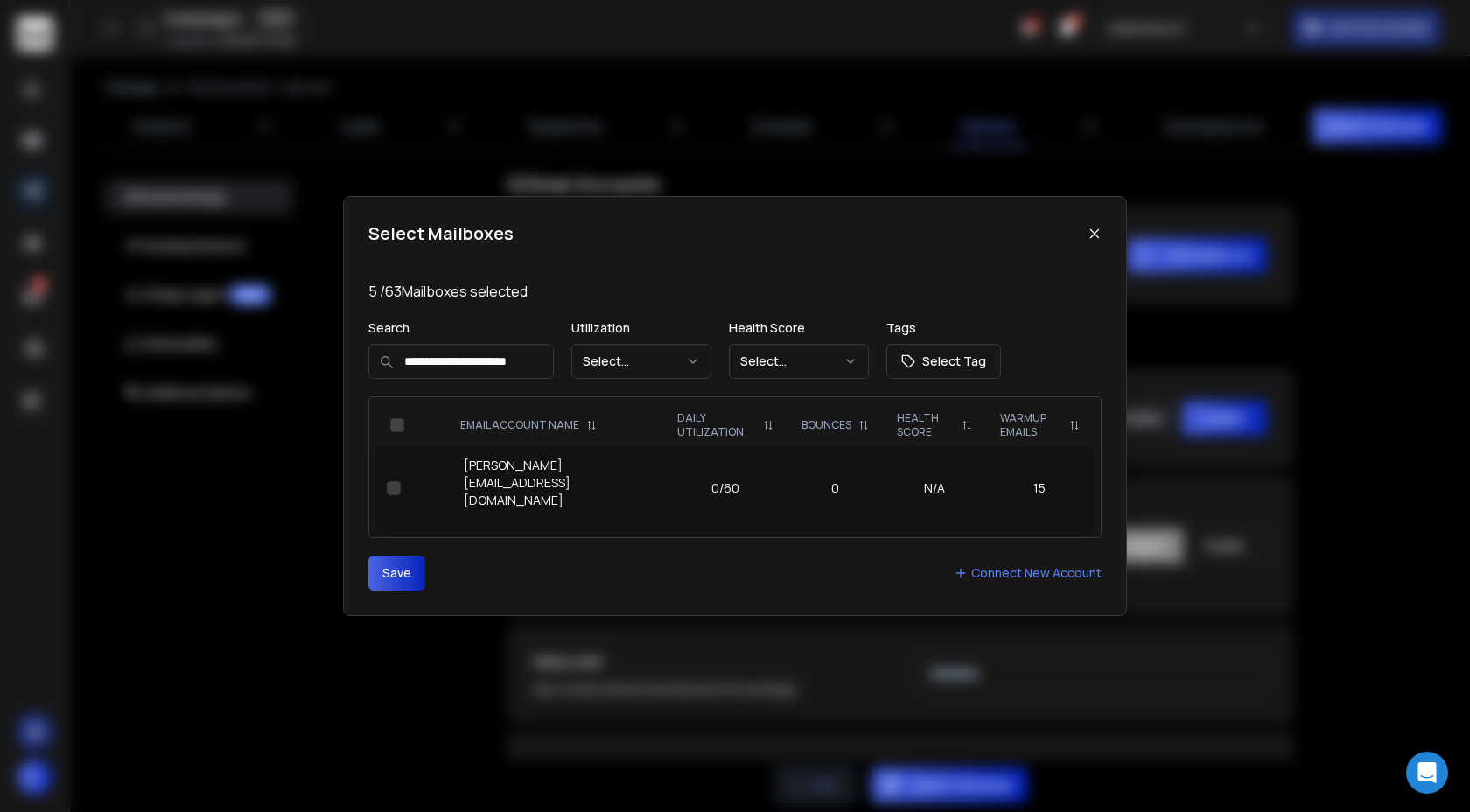
click at [388, 479] on td at bounding box center [411, 488] width 70 height 84
click at [391, 482] on button "button" at bounding box center [393, 488] width 14 height 14
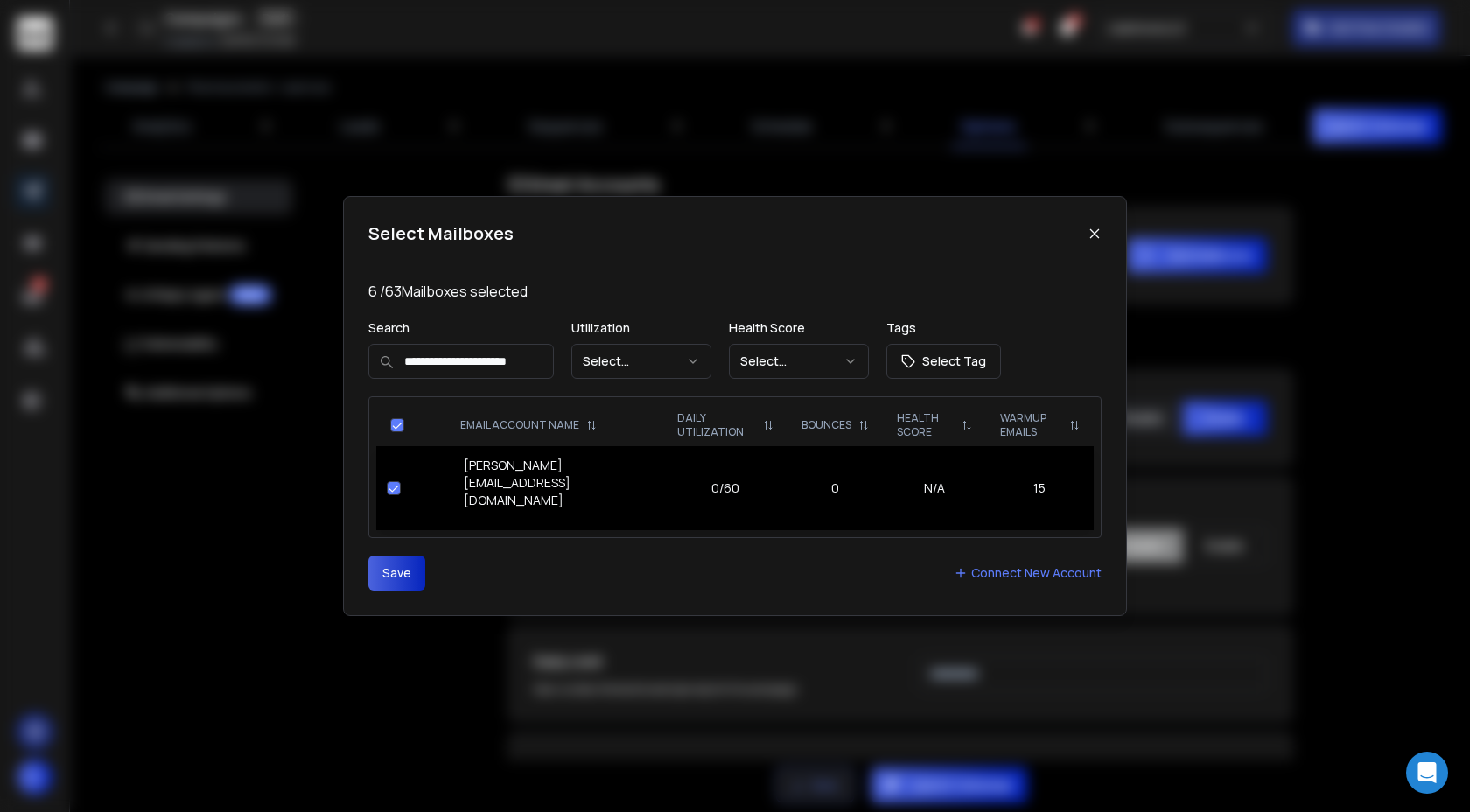
click at [496, 375] on input "**********" at bounding box center [461, 361] width 186 height 35
paste input
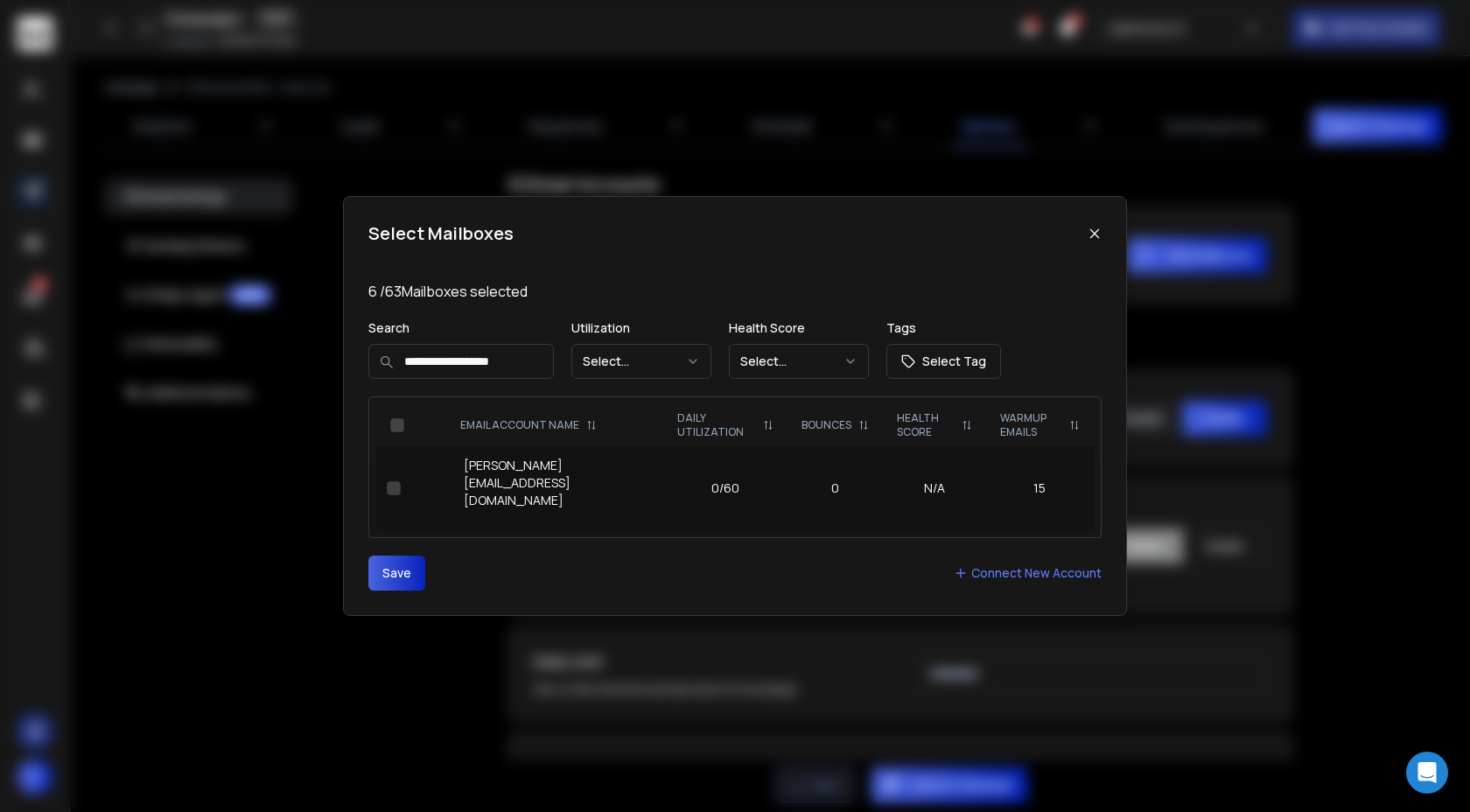
click at [397, 489] on button "button" at bounding box center [393, 488] width 14 height 14
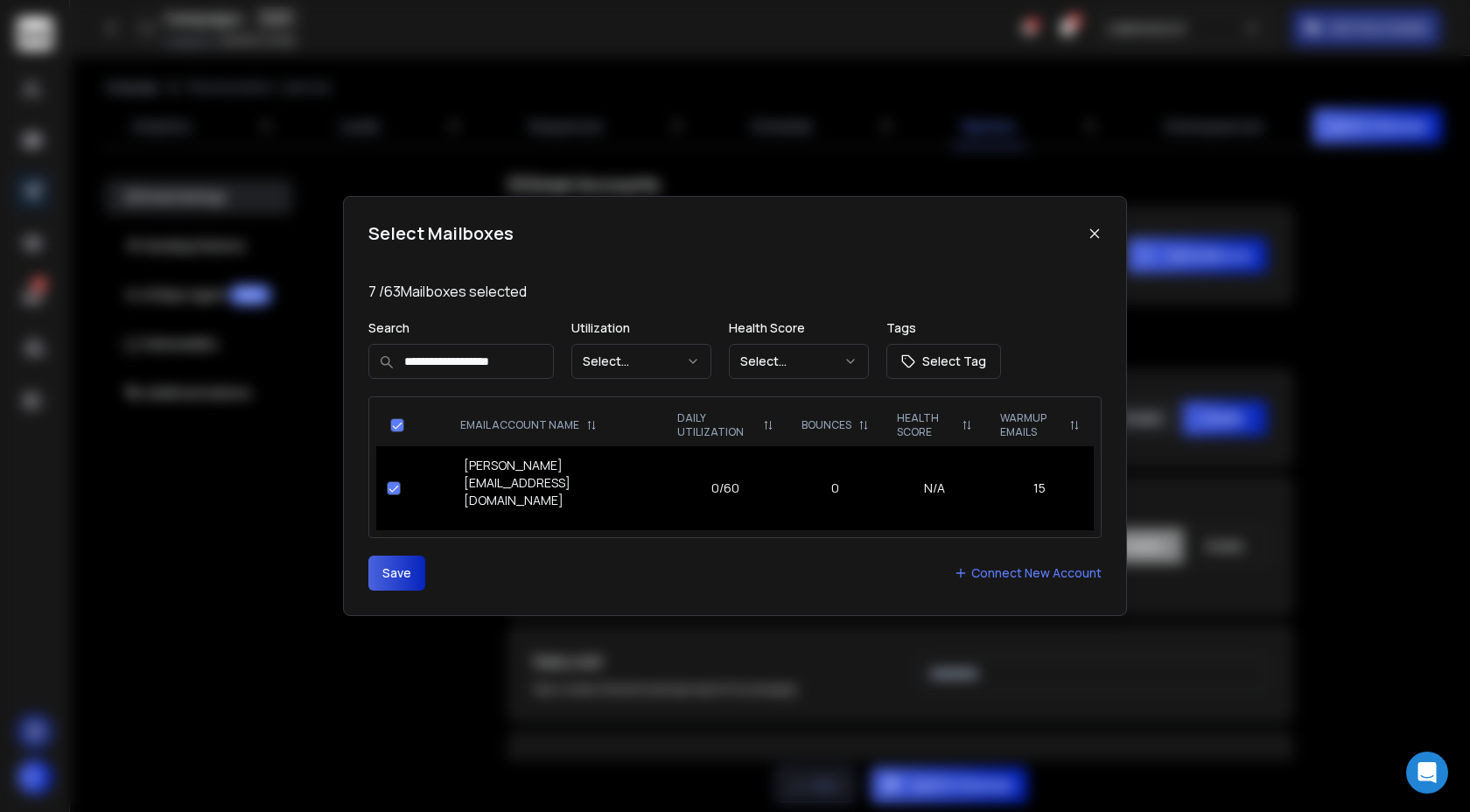
click at [481, 377] on input "**********" at bounding box center [461, 361] width 186 height 35
paste input
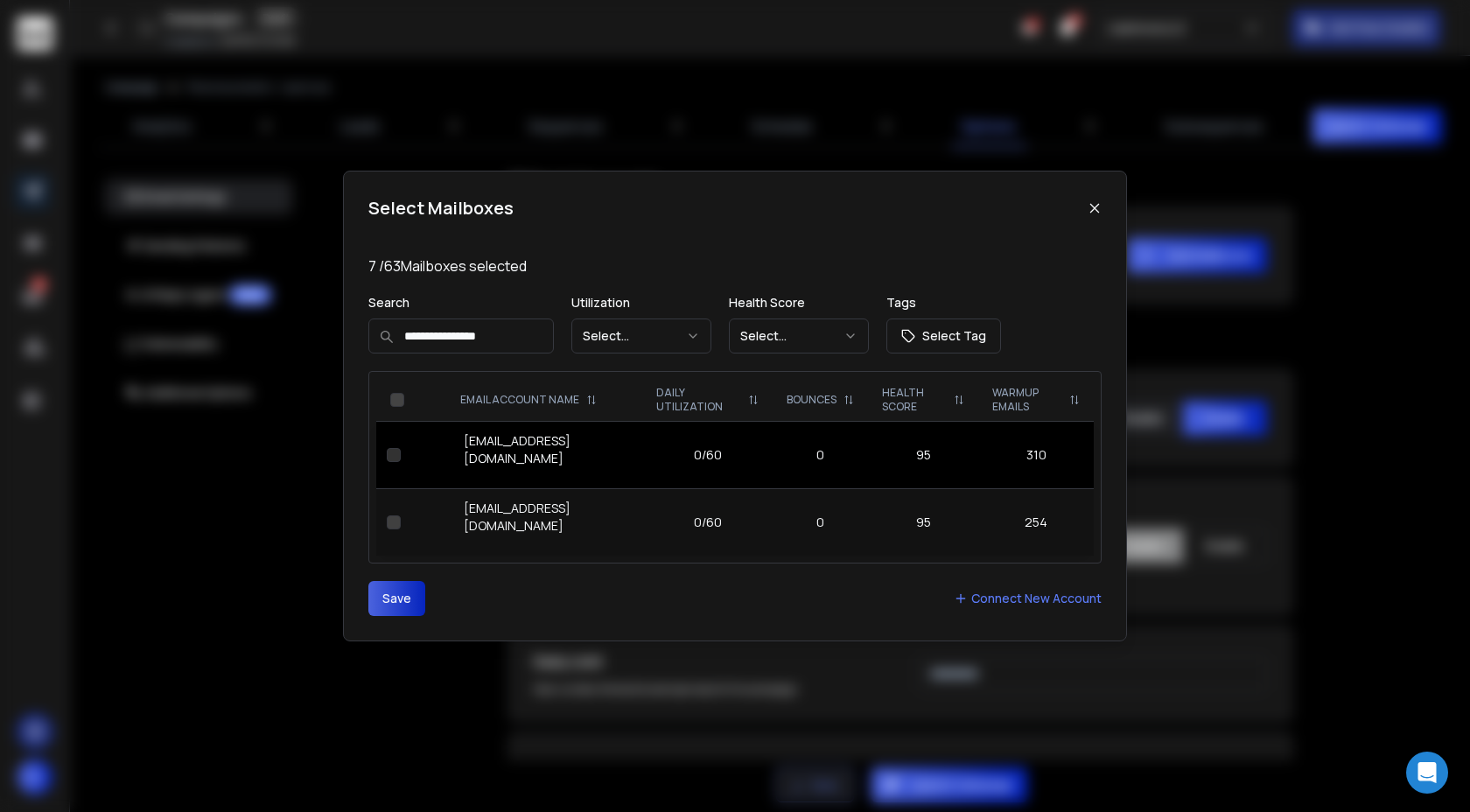
click at [396, 522] on button "button" at bounding box center [393, 523] width 14 height 14
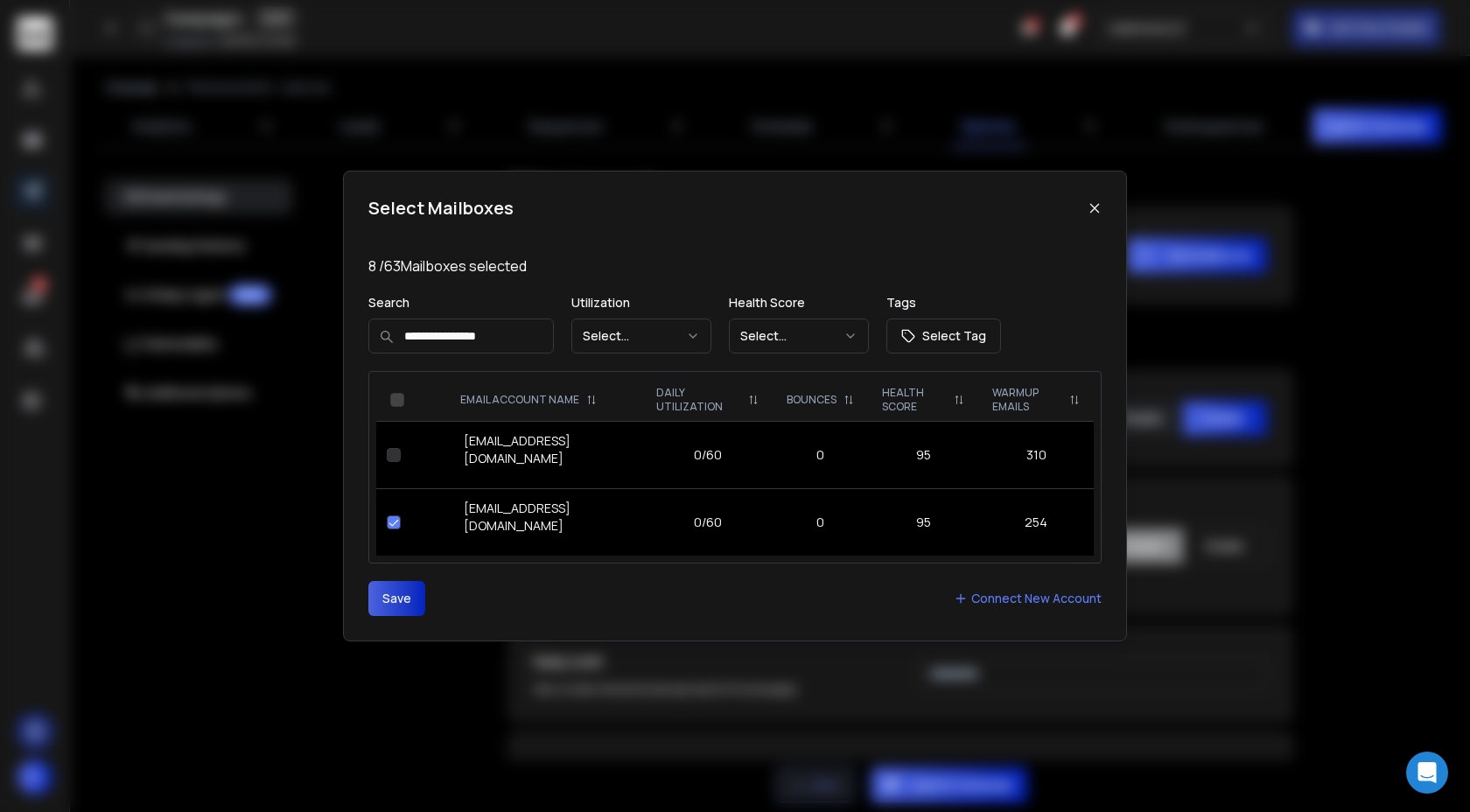
click at [482, 342] on input "**********" at bounding box center [461, 336] width 186 height 35
paste input "****"
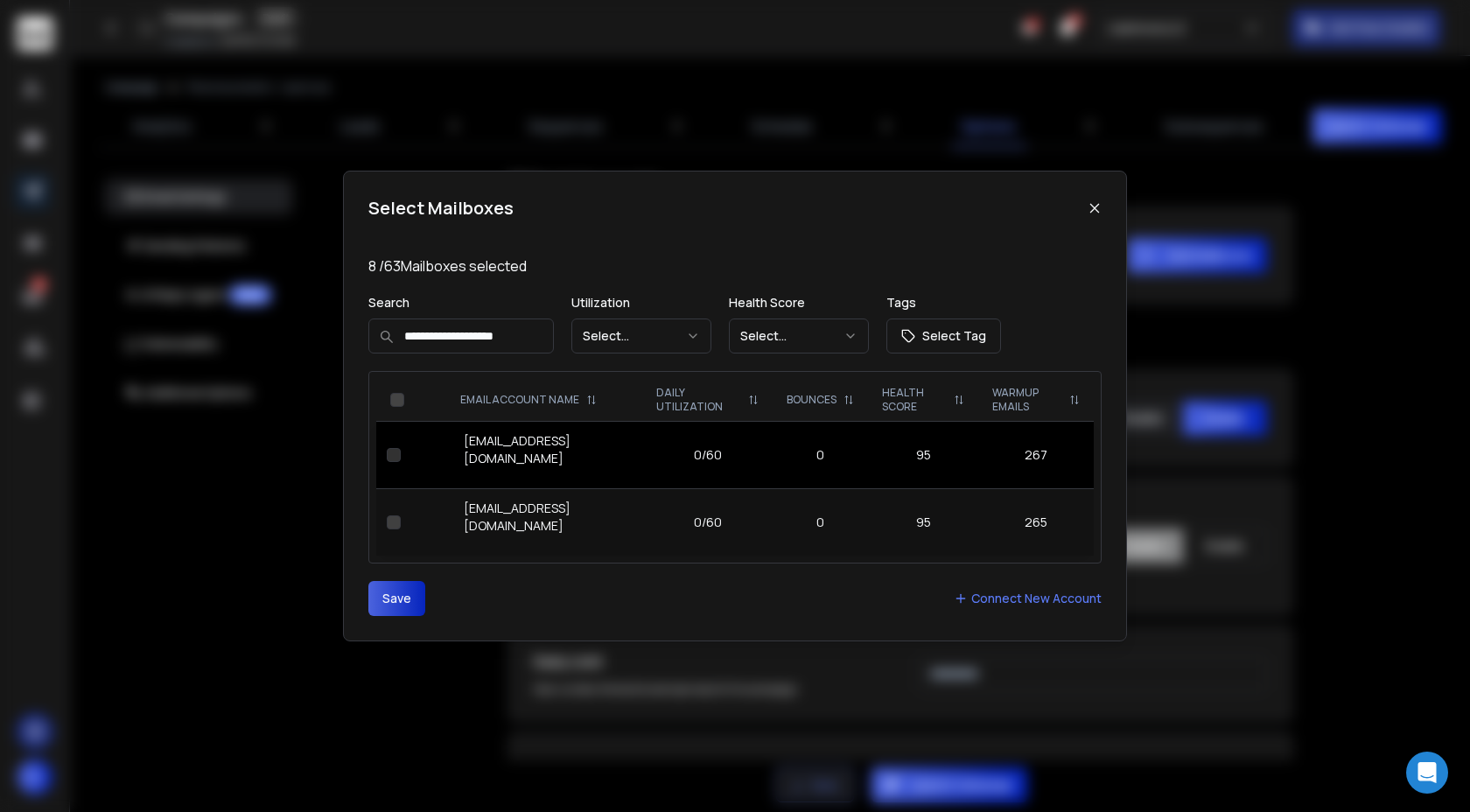
click at [394, 516] on button "button" at bounding box center [393, 523] width 14 height 14
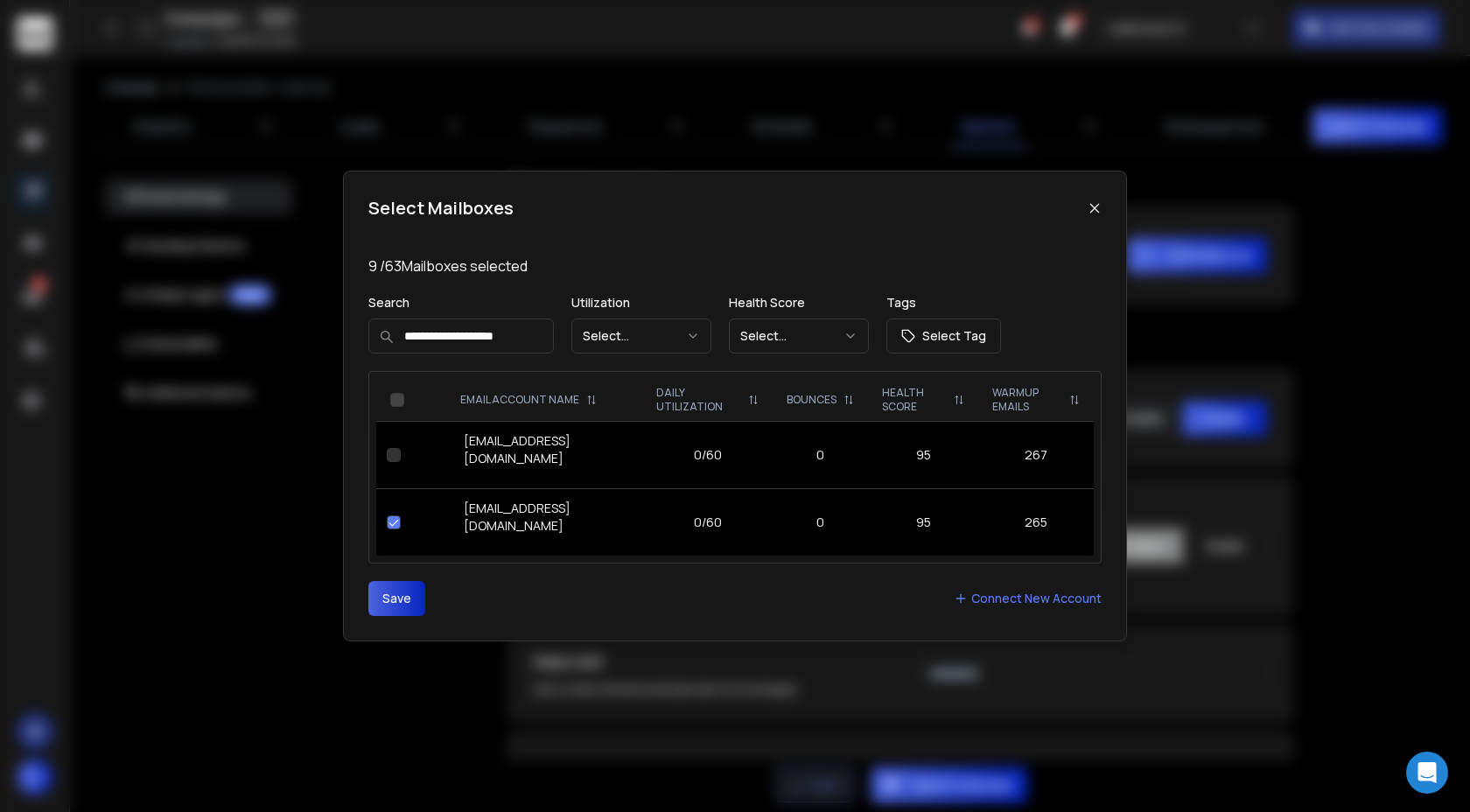
click at [443, 339] on input "**********" at bounding box center [461, 336] width 186 height 35
paste input "*"
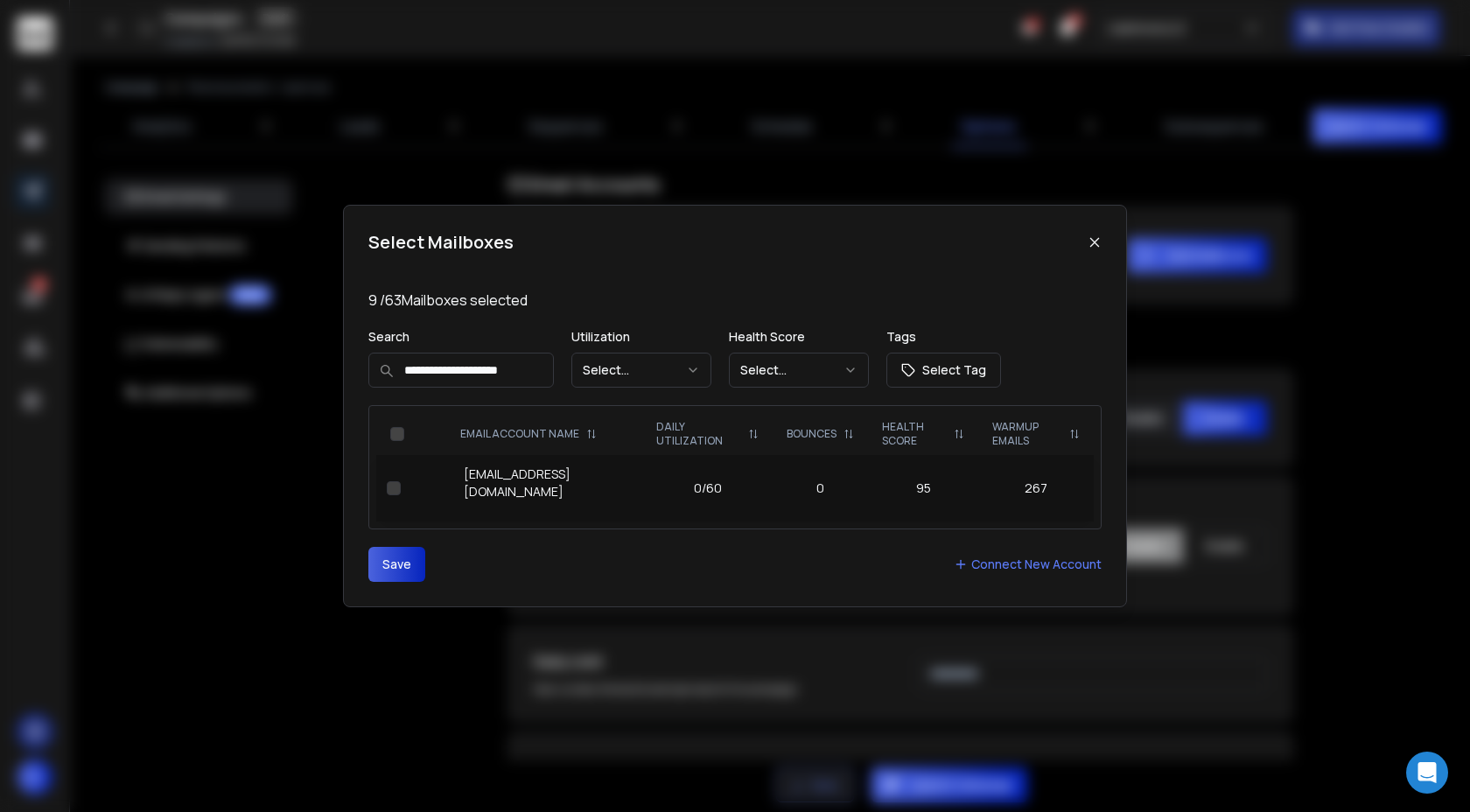
click at [392, 490] on button "button" at bounding box center [393, 488] width 14 height 14
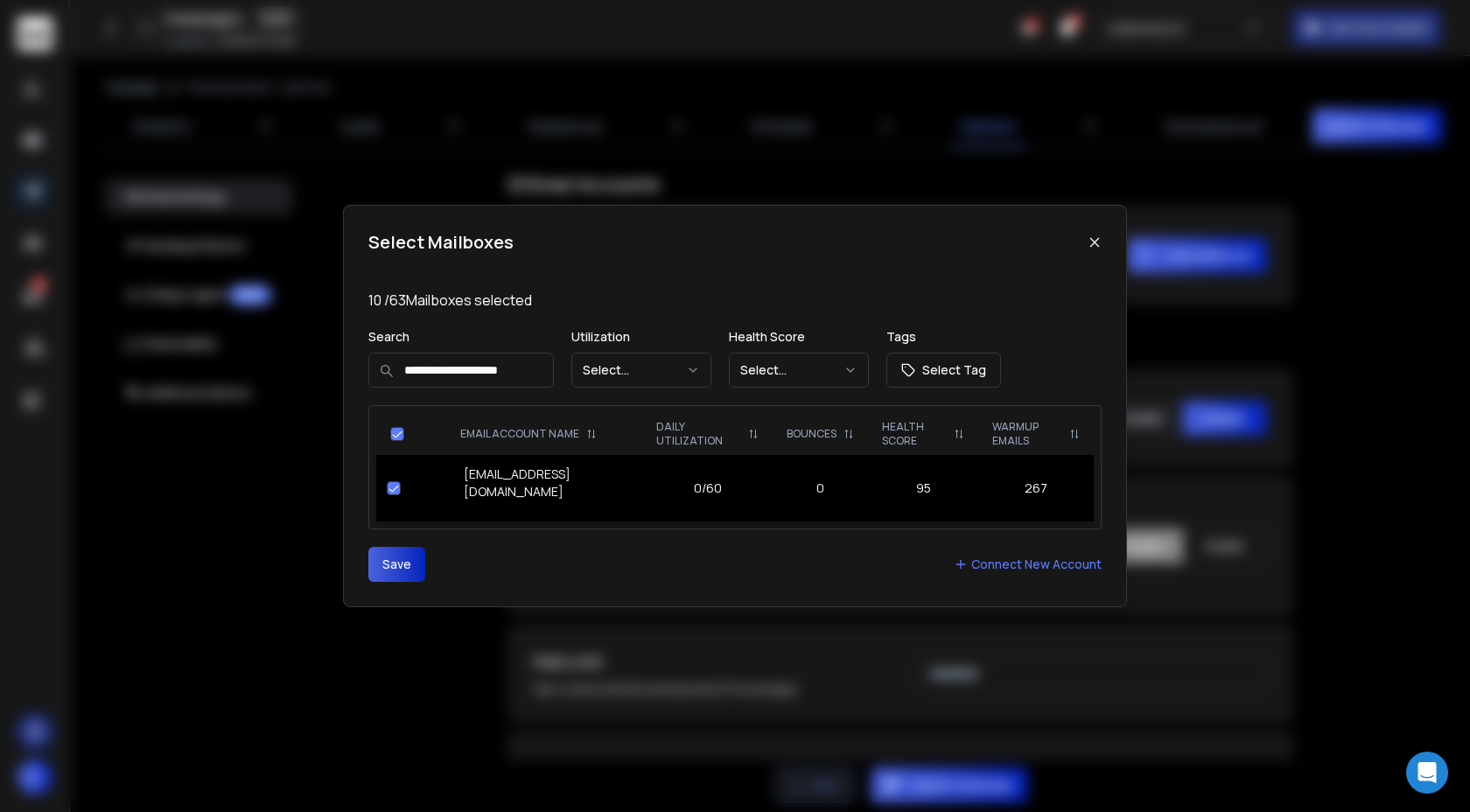
click at [479, 388] on input "**********" at bounding box center [461, 370] width 186 height 35
paste input
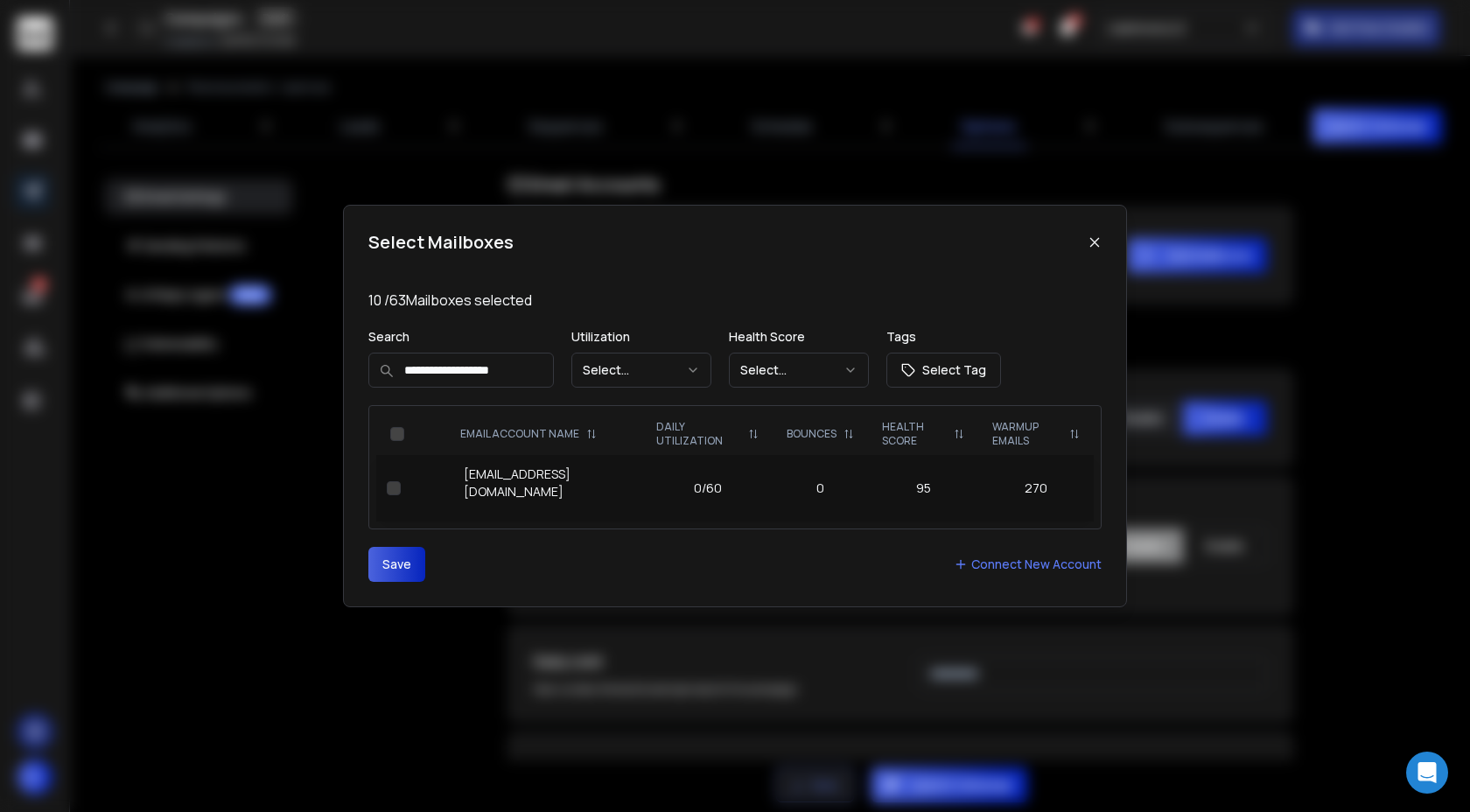
click at [395, 491] on button "button" at bounding box center [393, 488] width 14 height 14
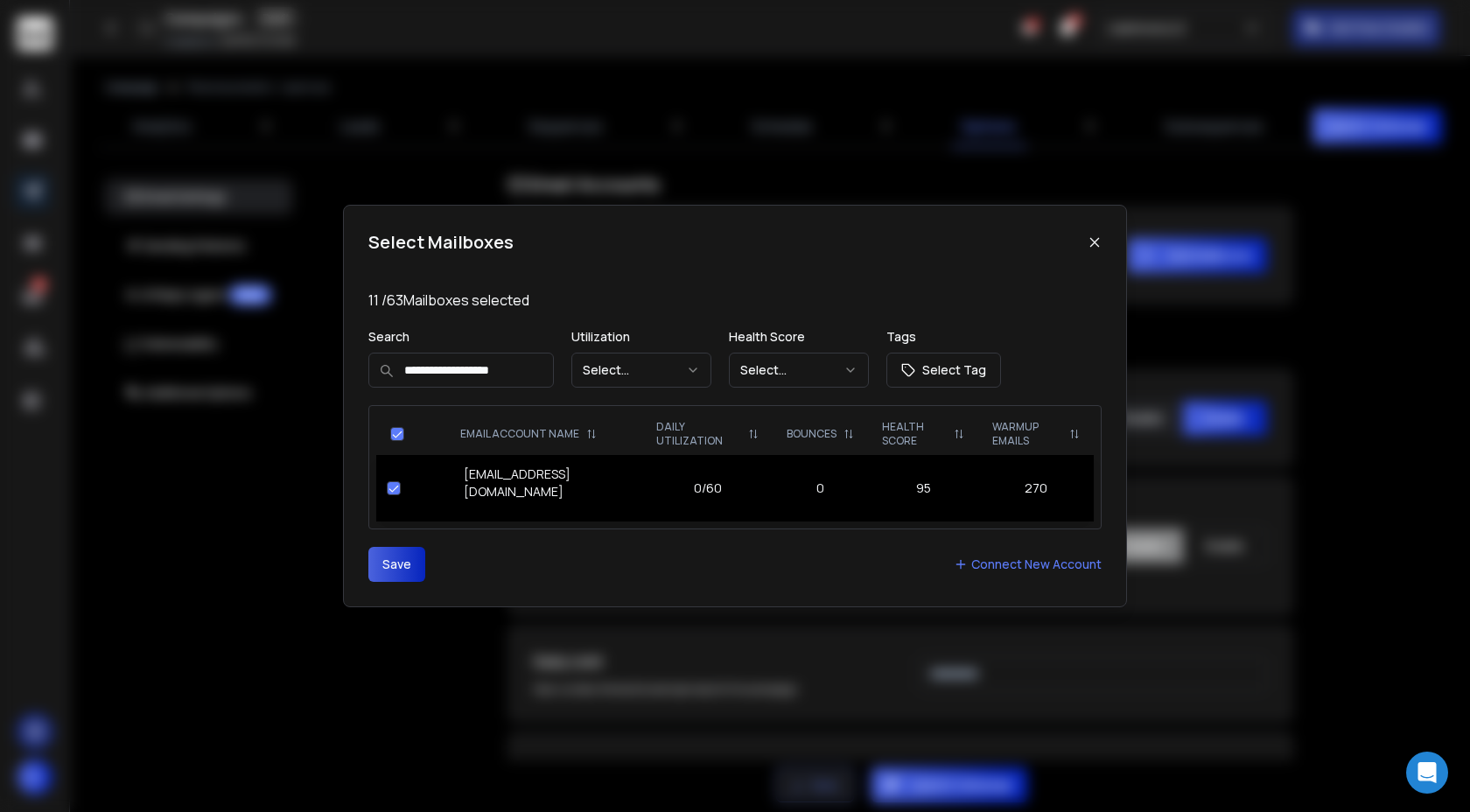
click at [471, 373] on input "**********" at bounding box center [461, 370] width 186 height 35
paste input "*"
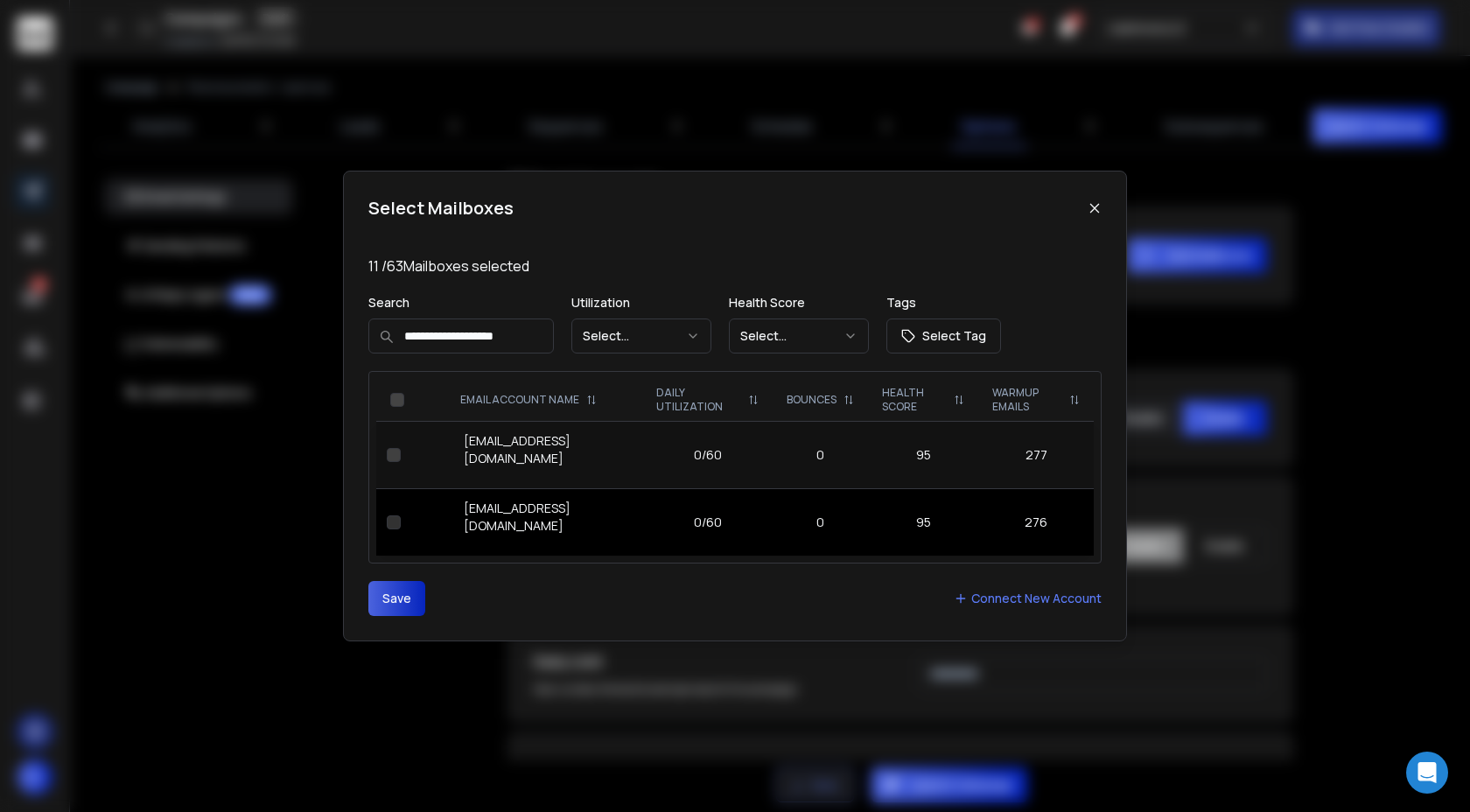
click at [392, 458] on button "button" at bounding box center [393, 455] width 14 height 14
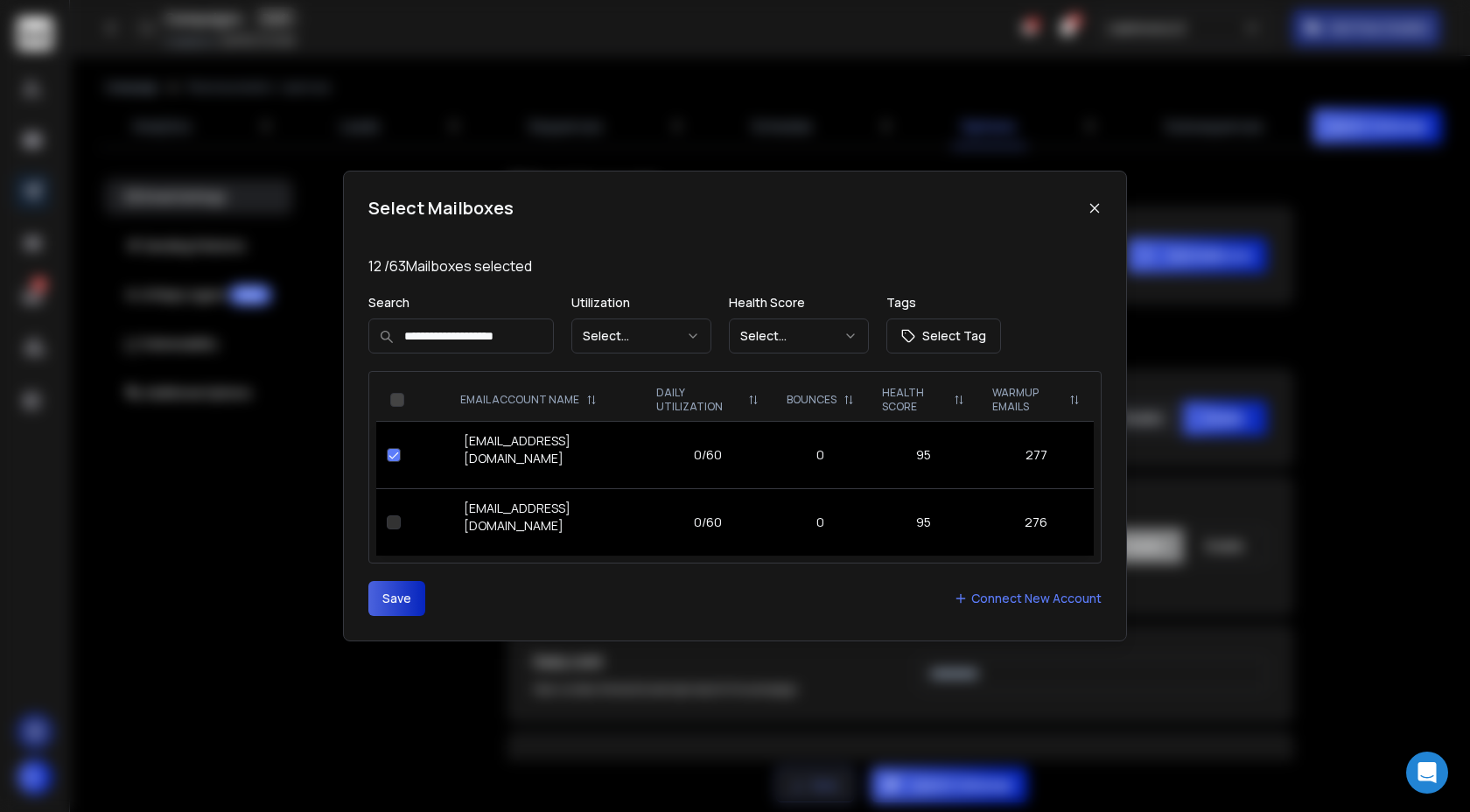
click at [472, 351] on input "**********" at bounding box center [461, 336] width 186 height 35
paste input "*"
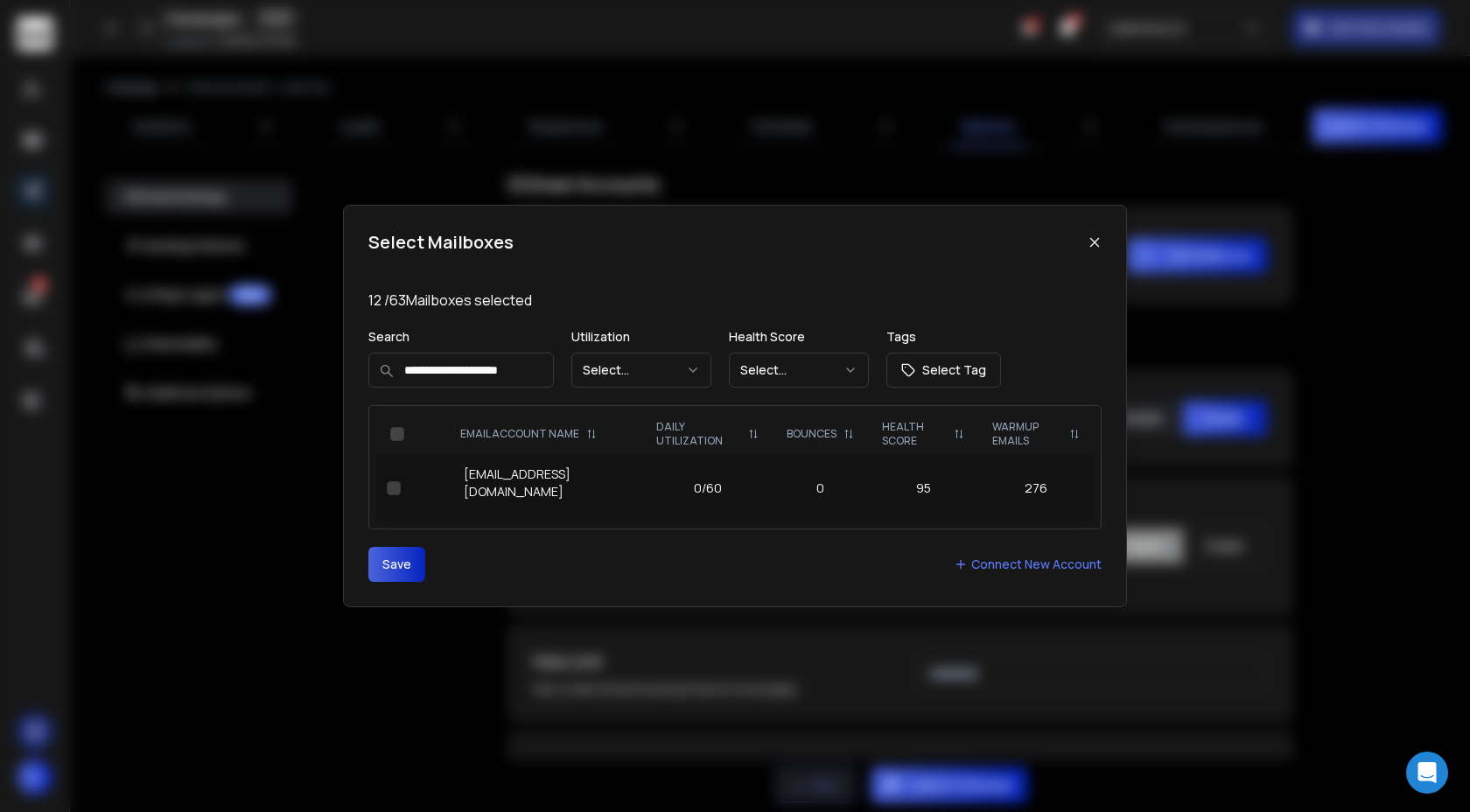
click at [396, 491] on button "button" at bounding box center [393, 488] width 14 height 14
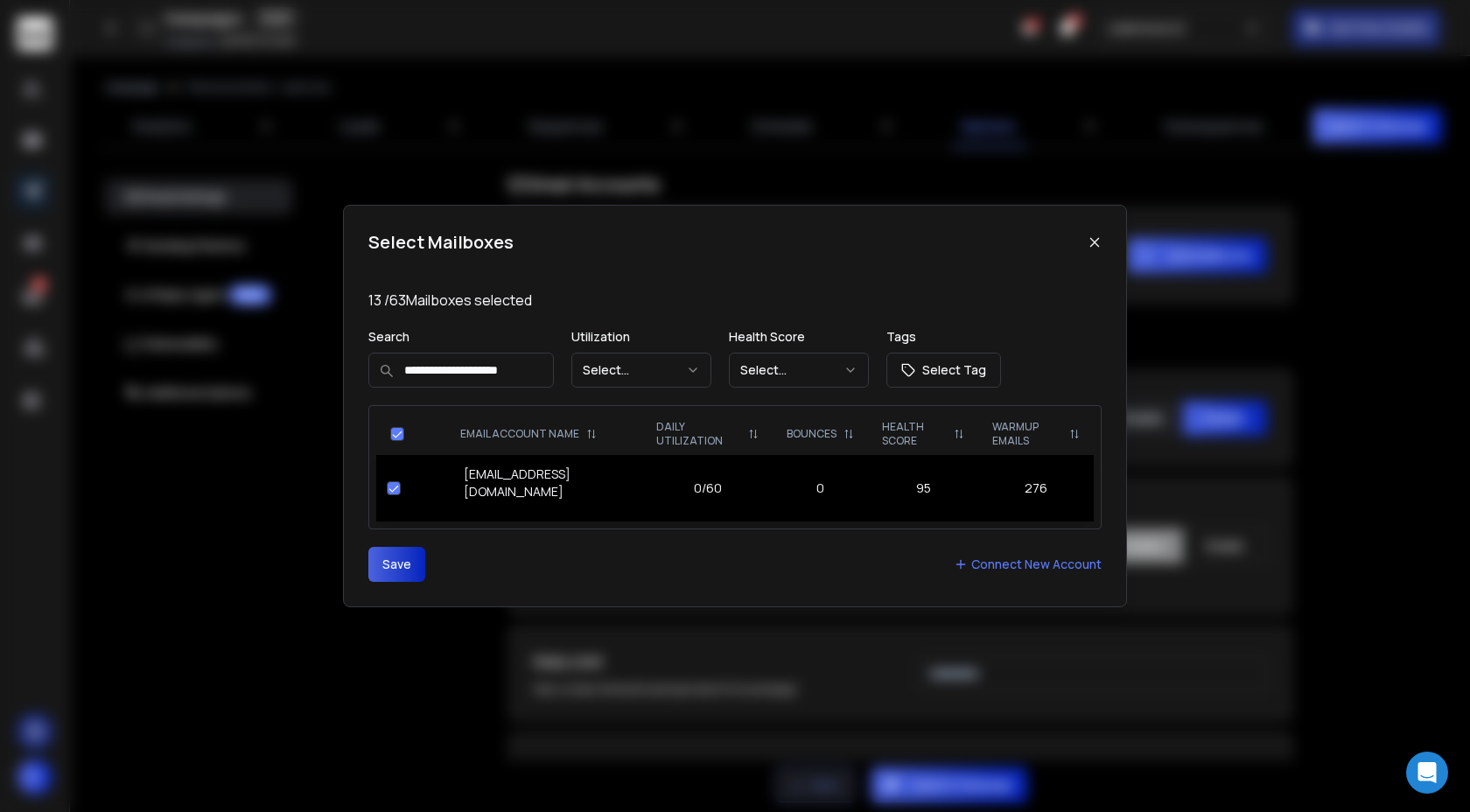
click at [471, 388] on input "**********" at bounding box center [461, 370] width 186 height 35
paste input
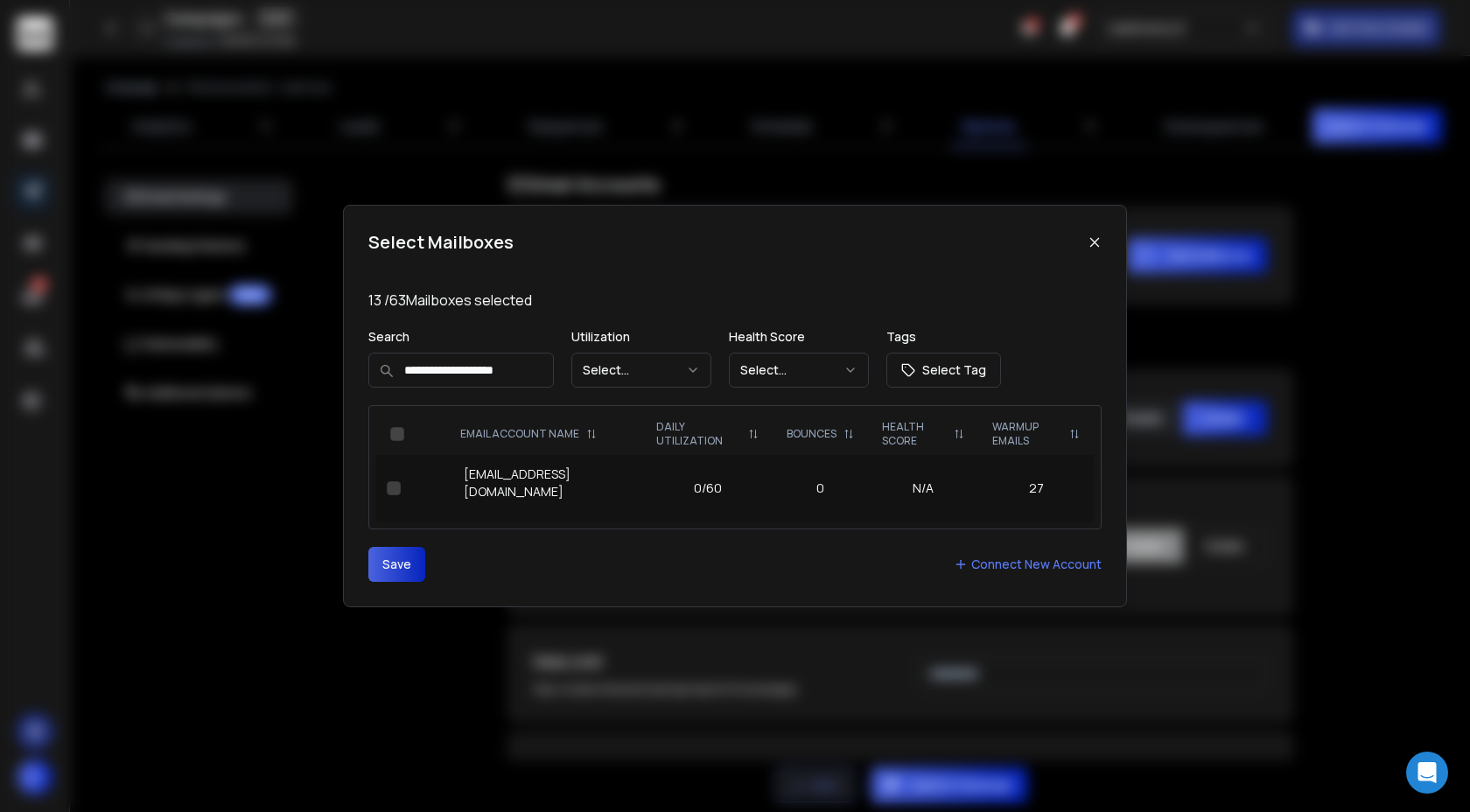
click at [394, 492] on button "button" at bounding box center [393, 488] width 14 height 14
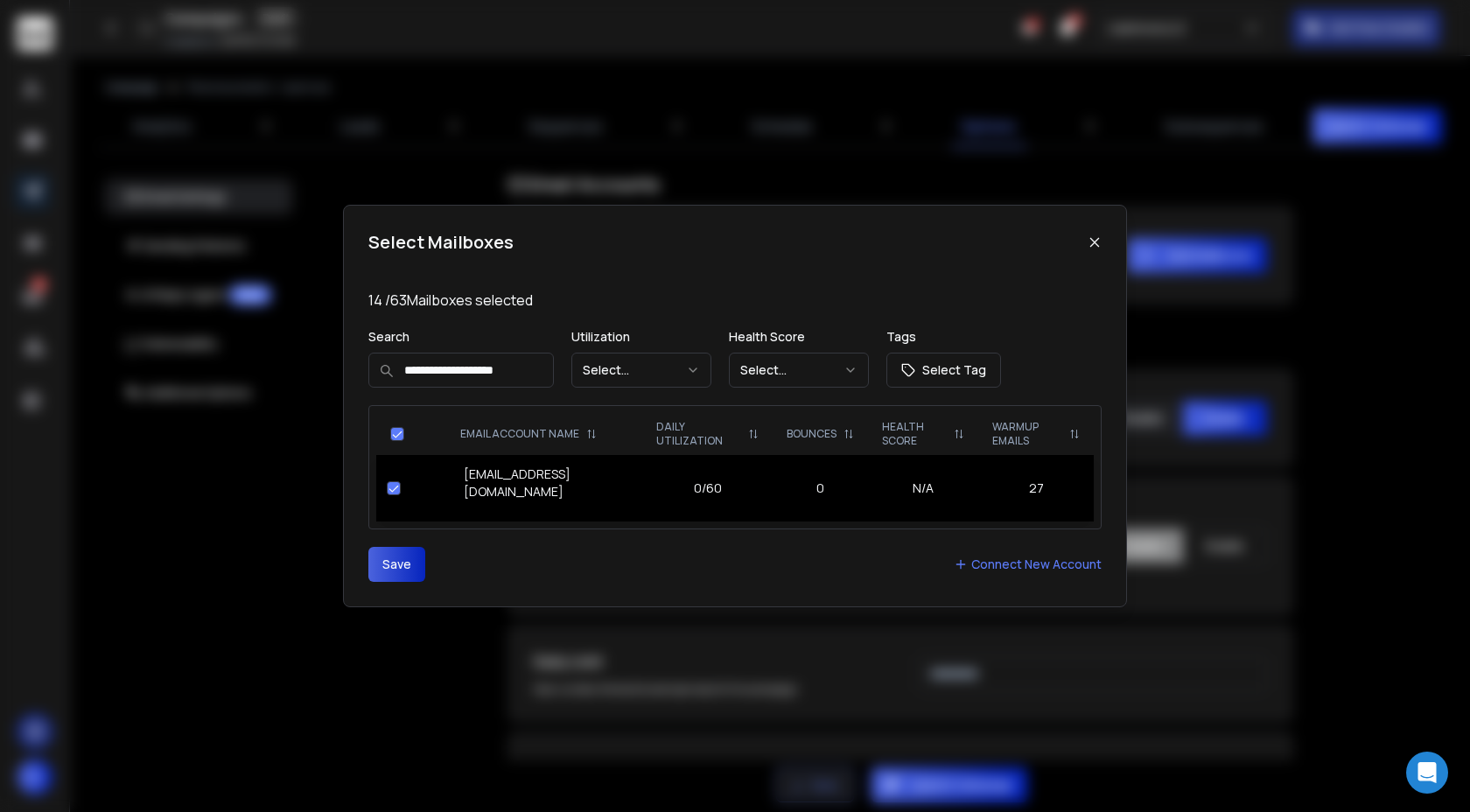
click at [479, 387] on input "**********" at bounding box center [461, 370] width 186 height 35
paste input
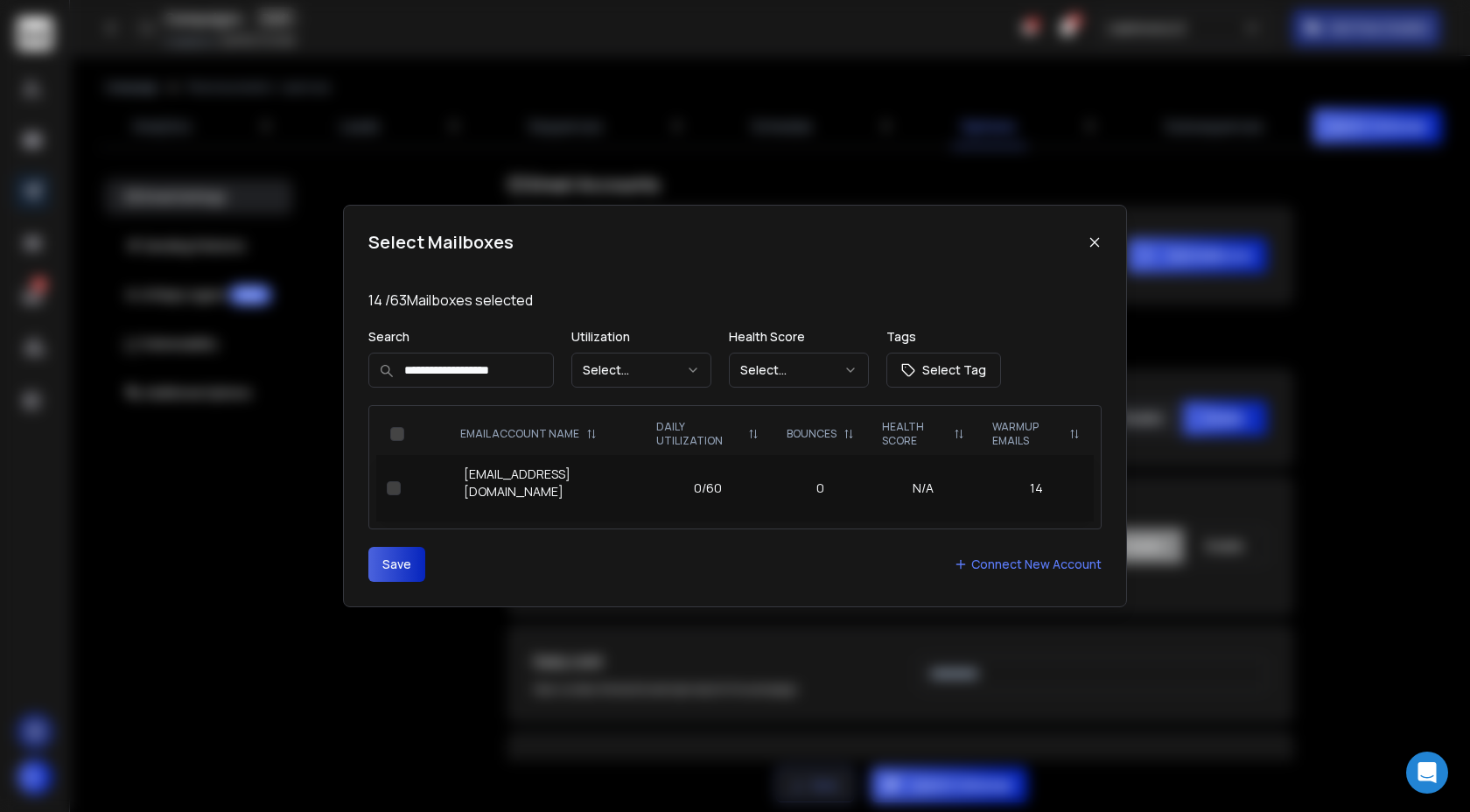
click at [389, 492] on button "button" at bounding box center [393, 488] width 14 height 14
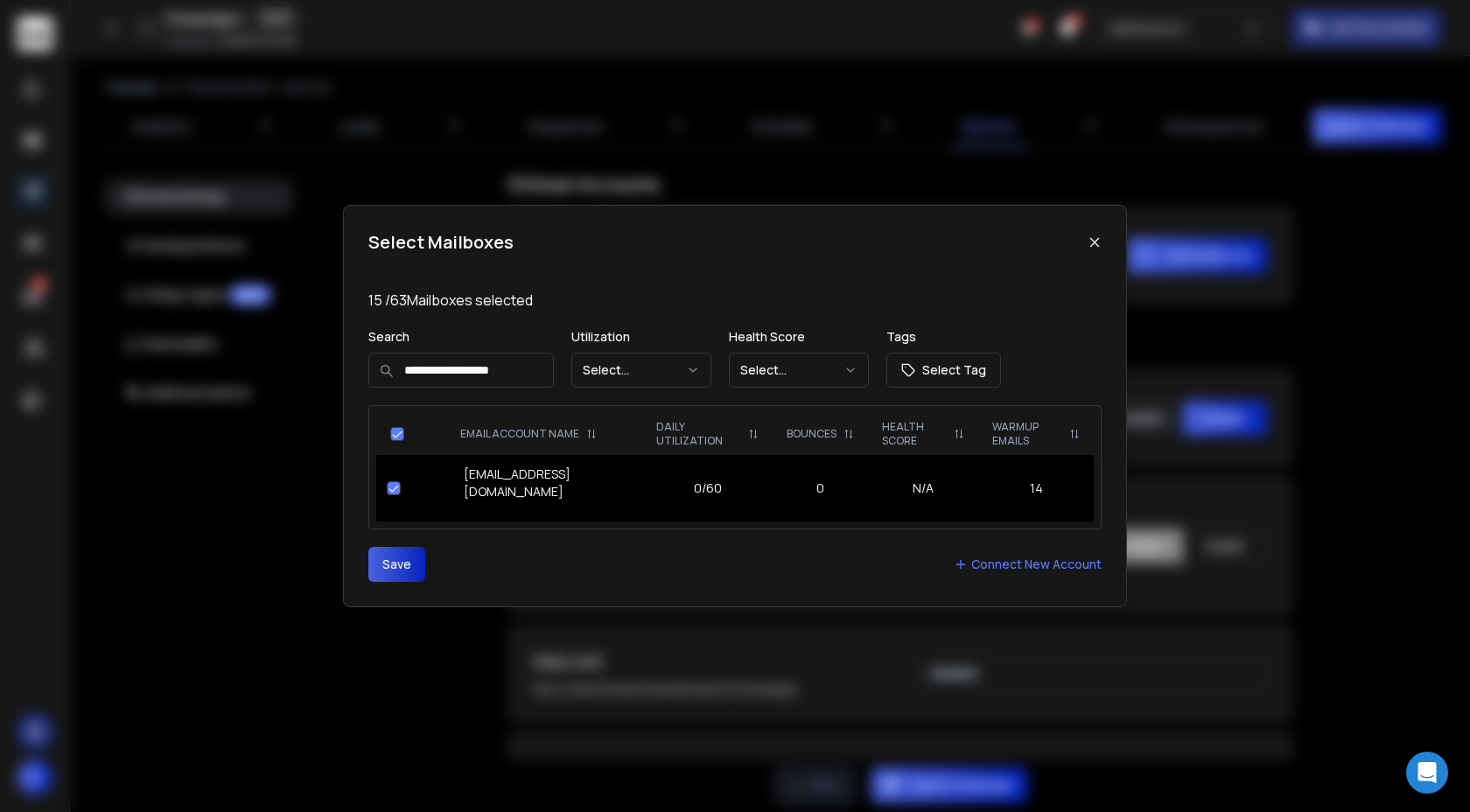
click at [452, 379] on input "**********" at bounding box center [461, 370] width 186 height 35
paste input
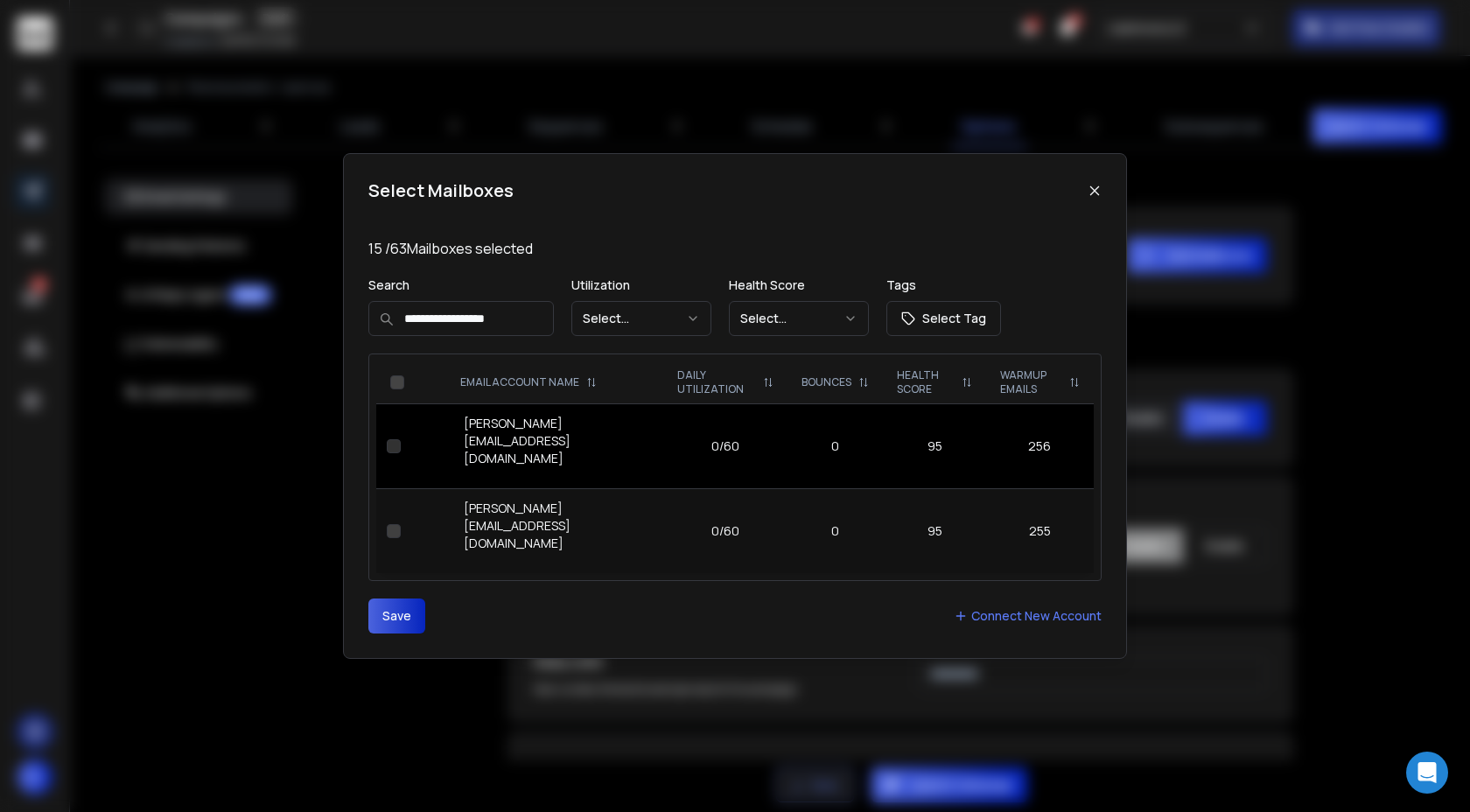
click at [394, 524] on button "button" at bounding box center [393, 531] width 14 height 14
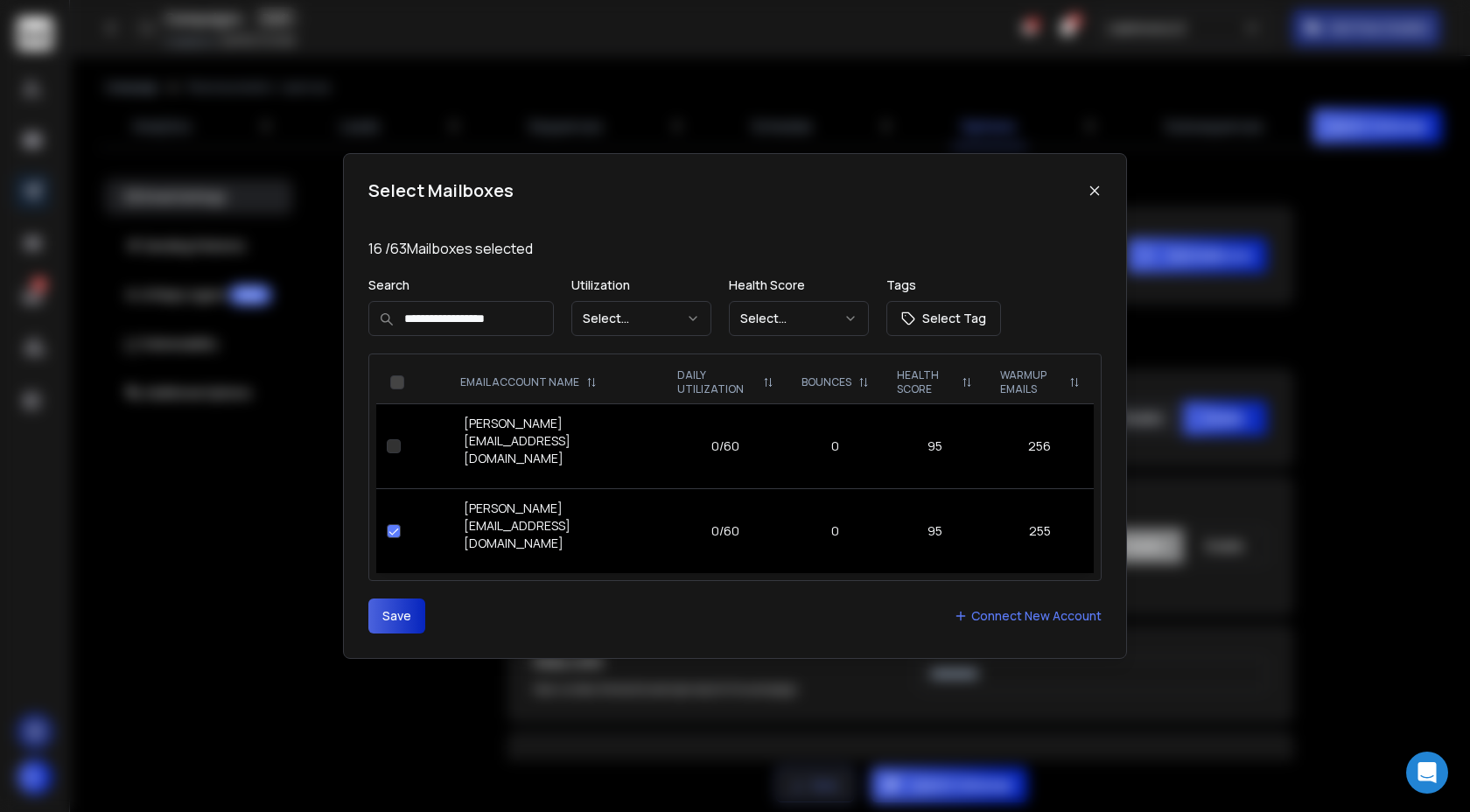
click at [466, 336] on input "**********" at bounding box center [461, 319] width 186 height 35
paste input "*"
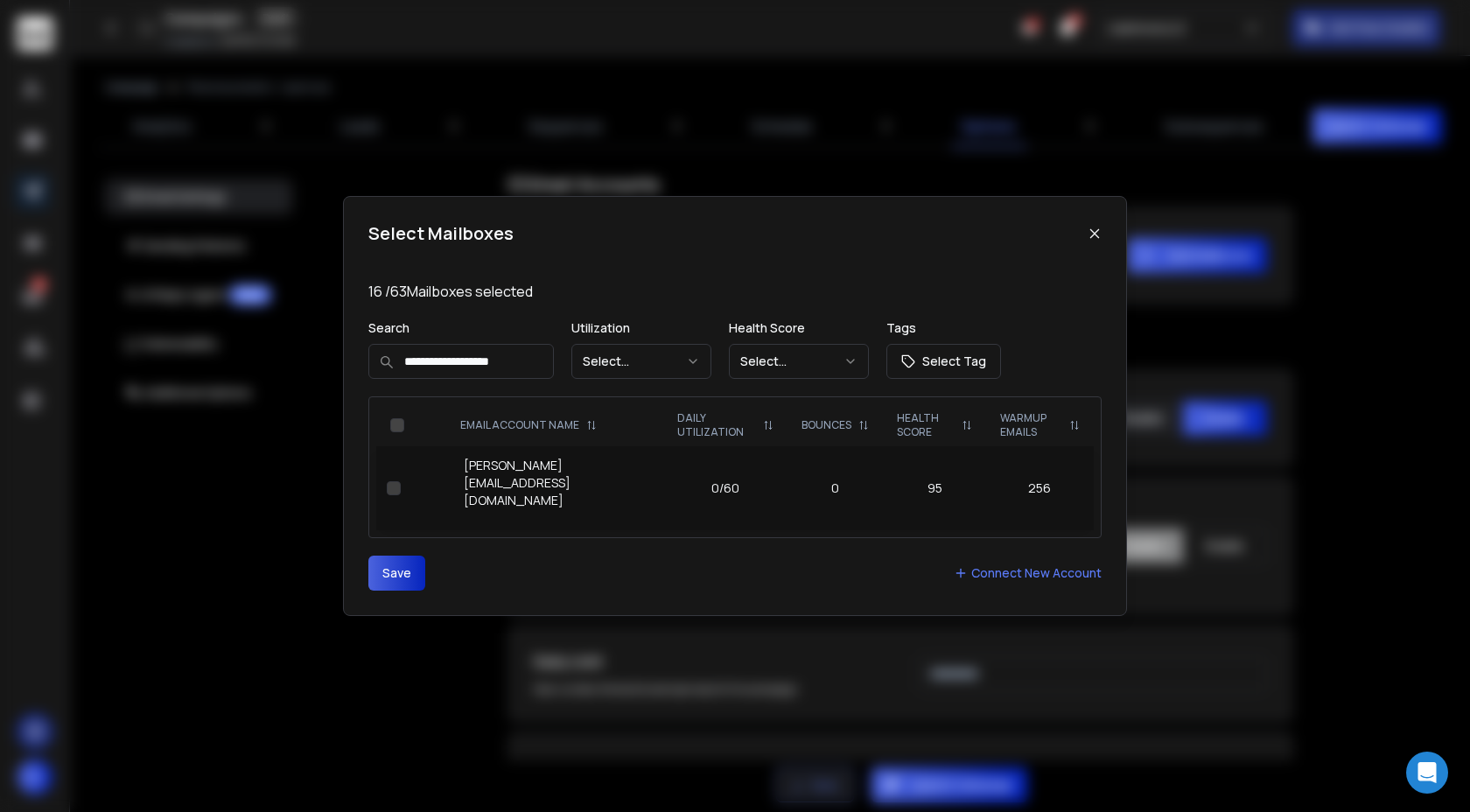
click at [397, 488] on button "button" at bounding box center [393, 488] width 14 height 14
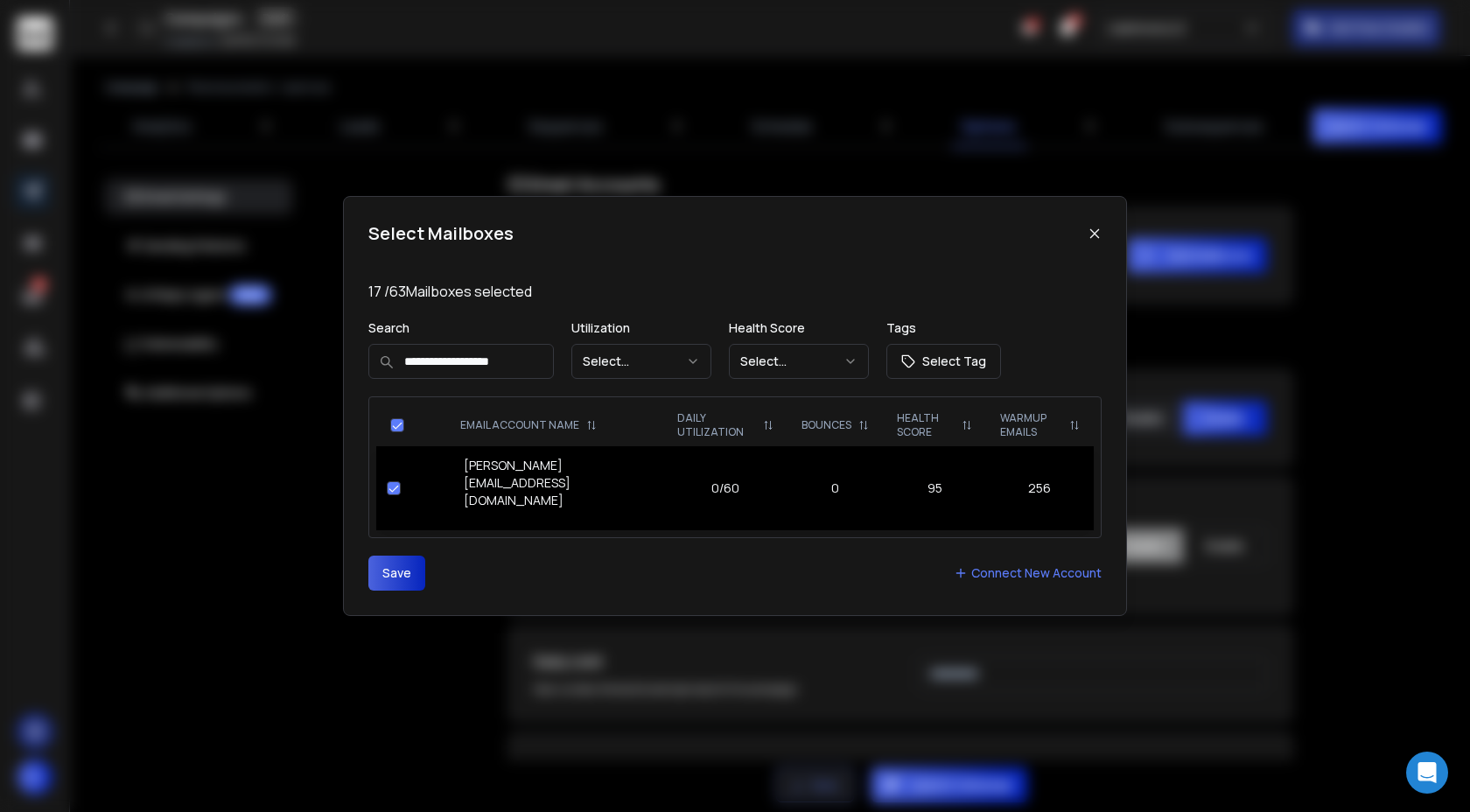
click at [496, 379] on input "**********" at bounding box center [461, 361] width 186 height 35
paste input "***"
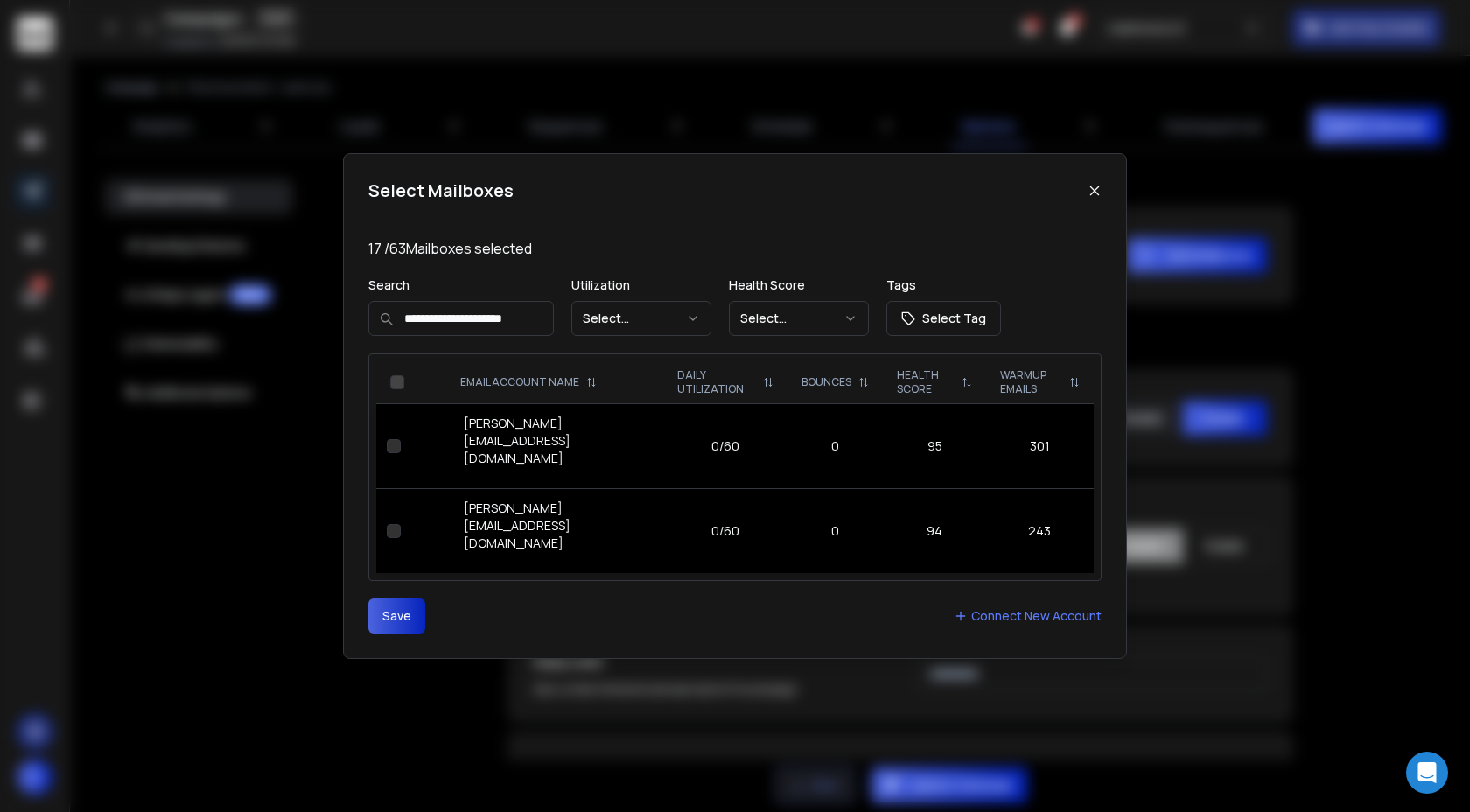
scroll to position [0, 3]
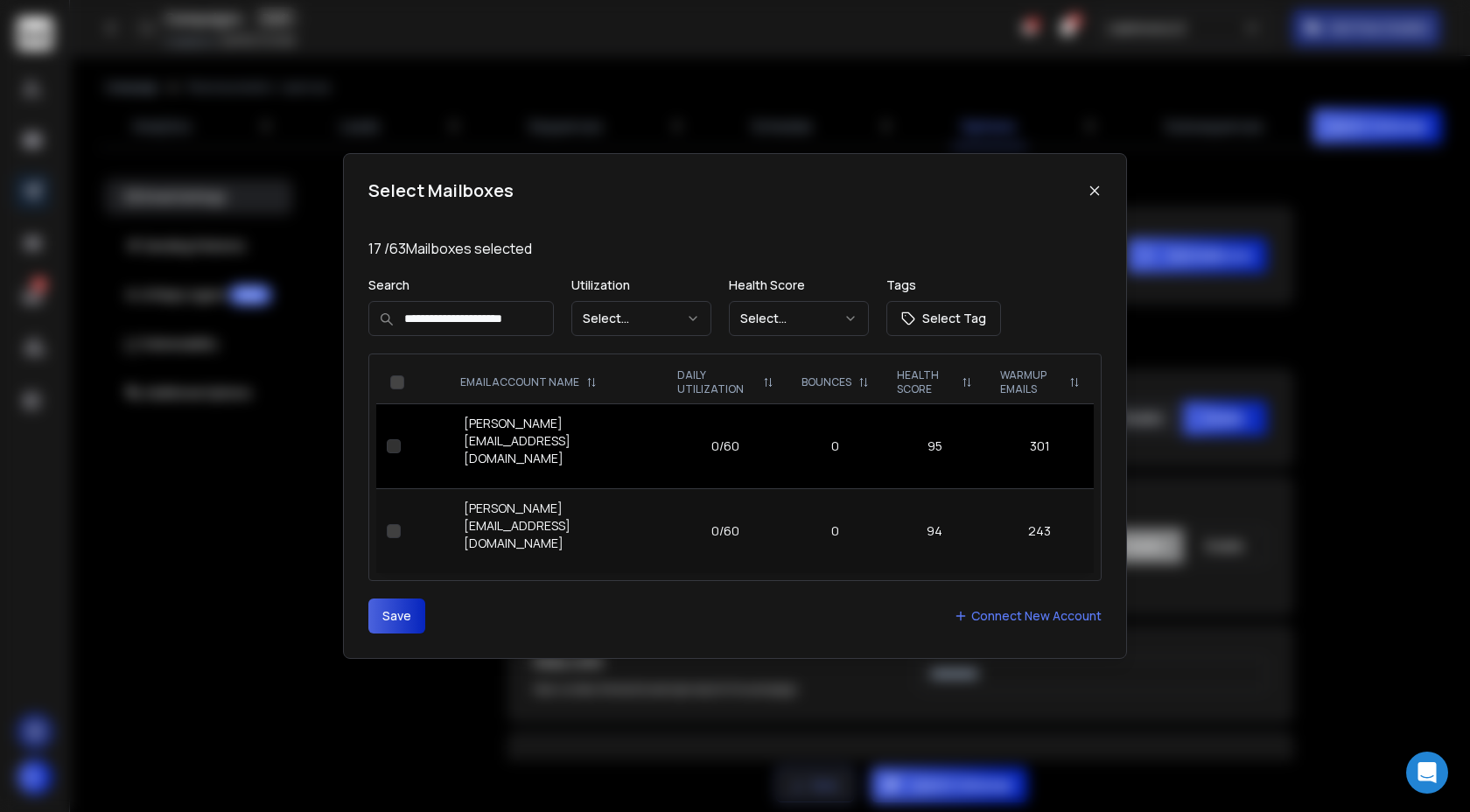
click at [391, 524] on button "button" at bounding box center [393, 531] width 14 height 14
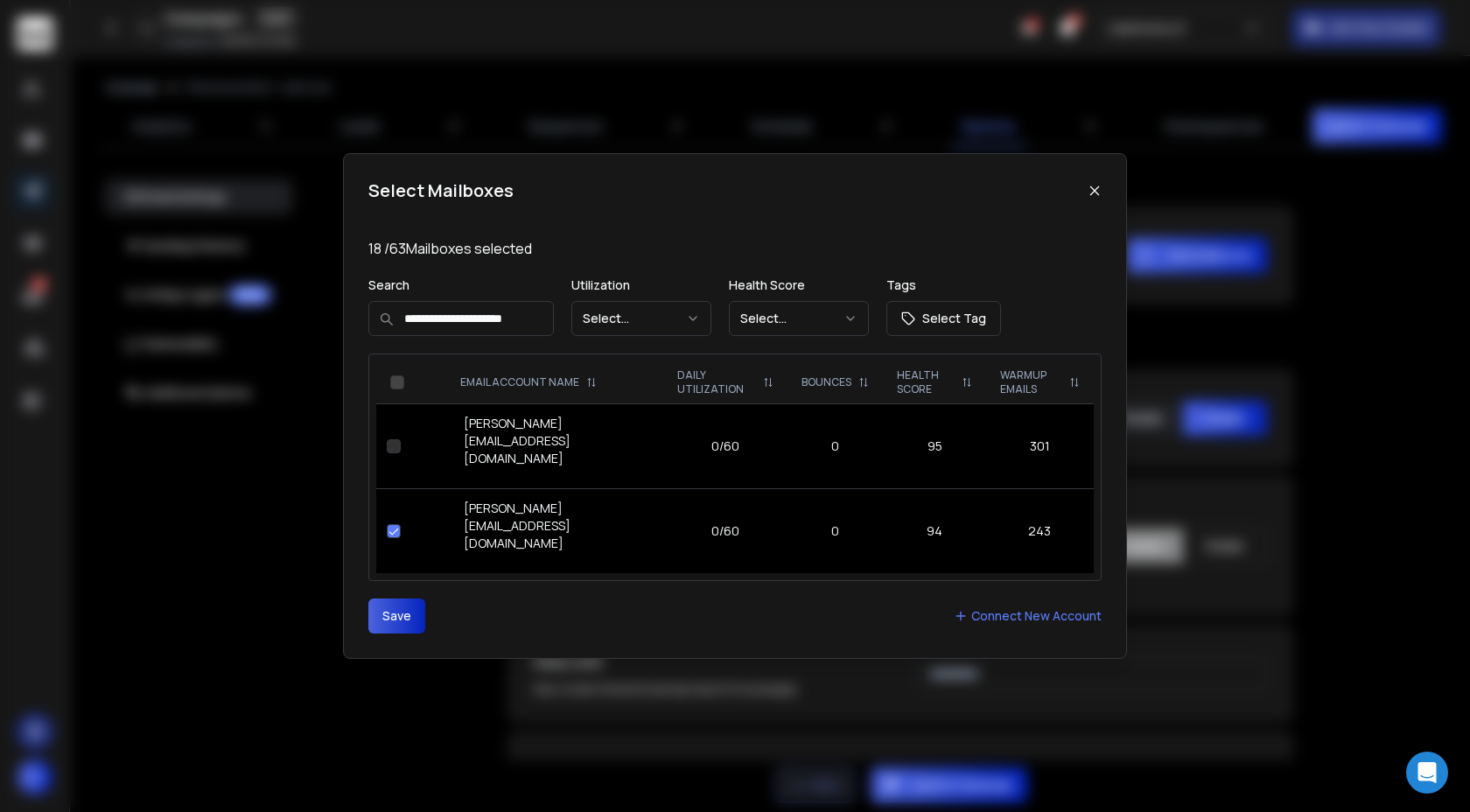
click at [465, 336] on input "**********" at bounding box center [461, 319] width 186 height 35
paste input
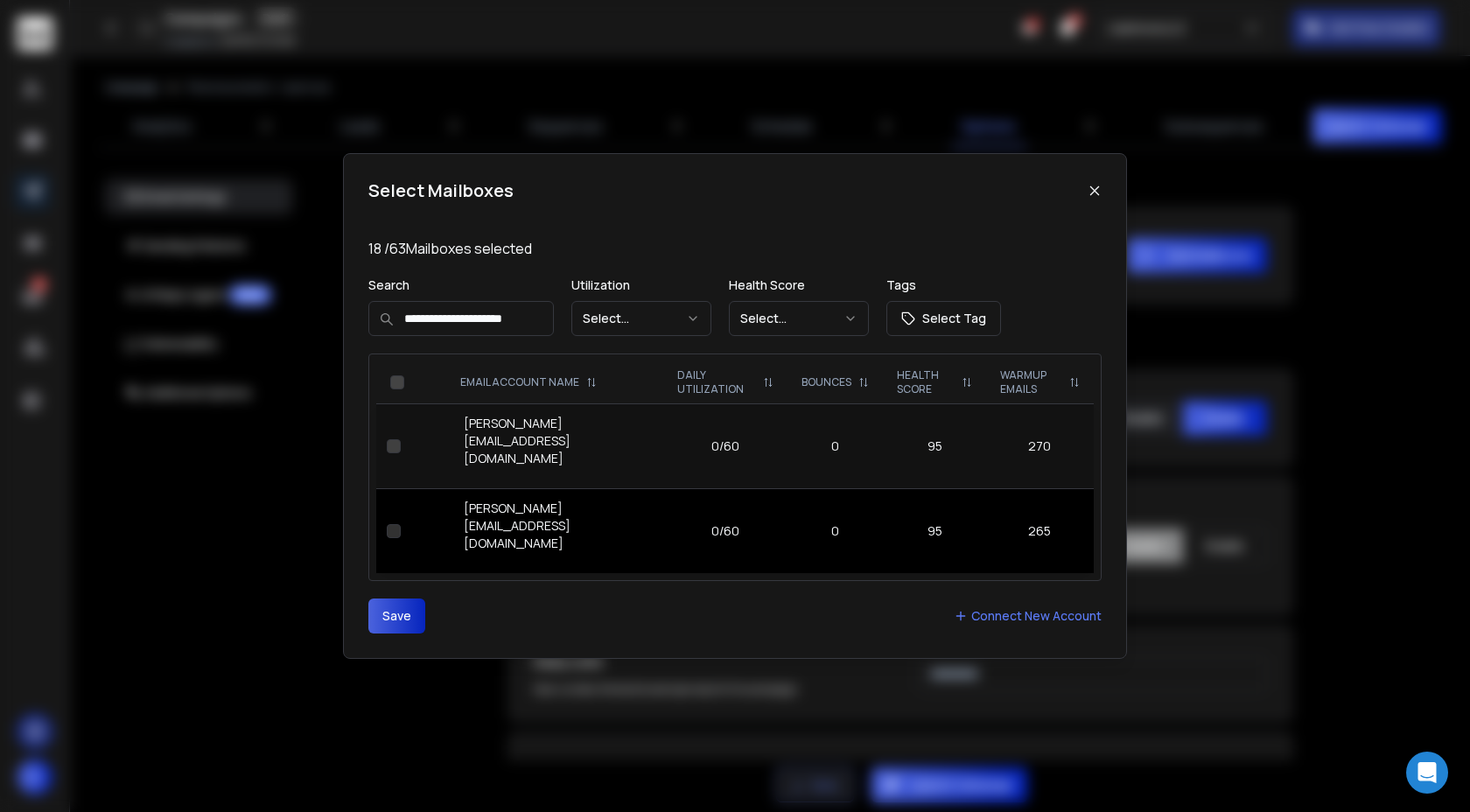
click at [396, 454] on button "button" at bounding box center [393, 446] width 14 height 14
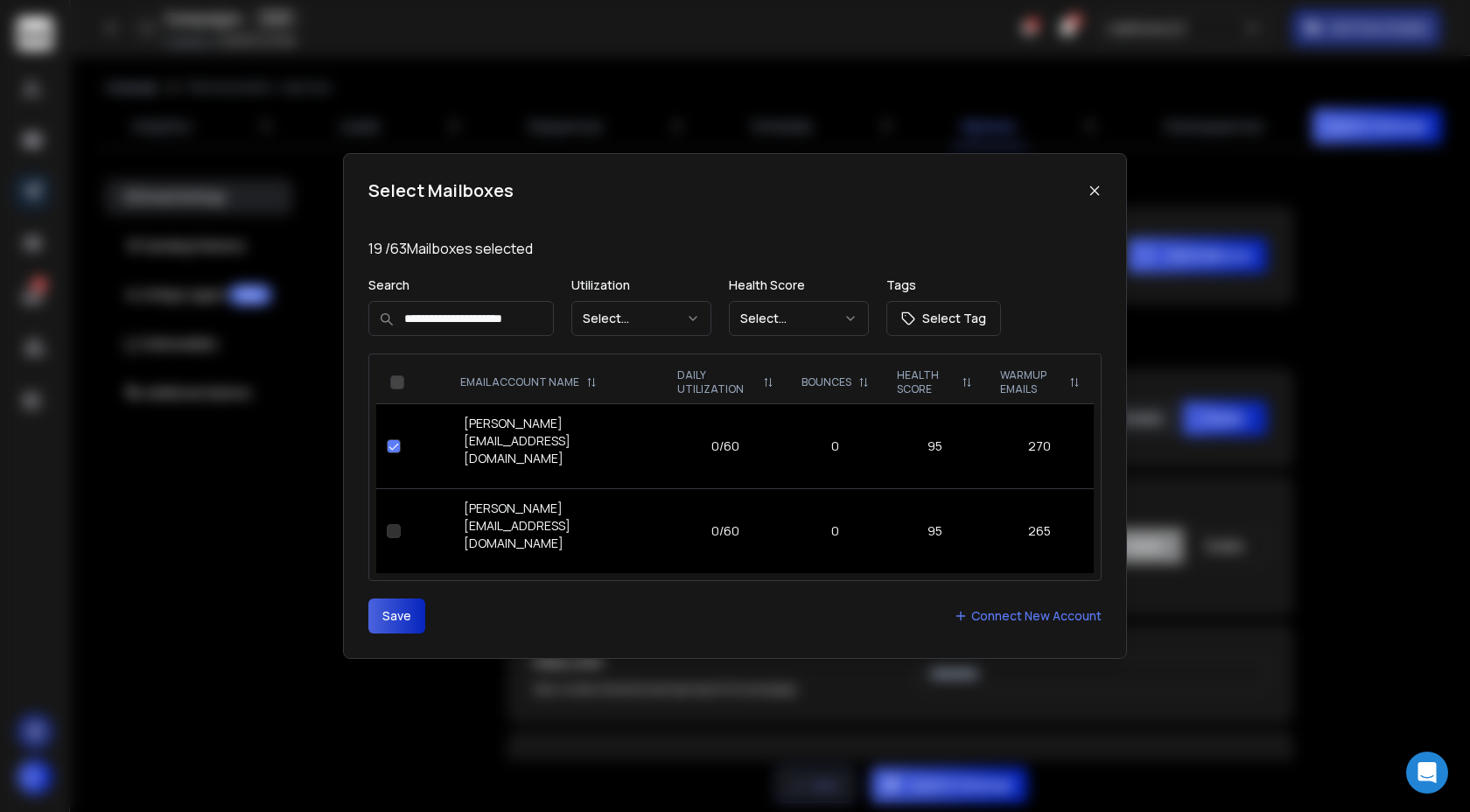
click at [453, 336] on input "**********" at bounding box center [461, 319] width 186 height 35
paste input "*"
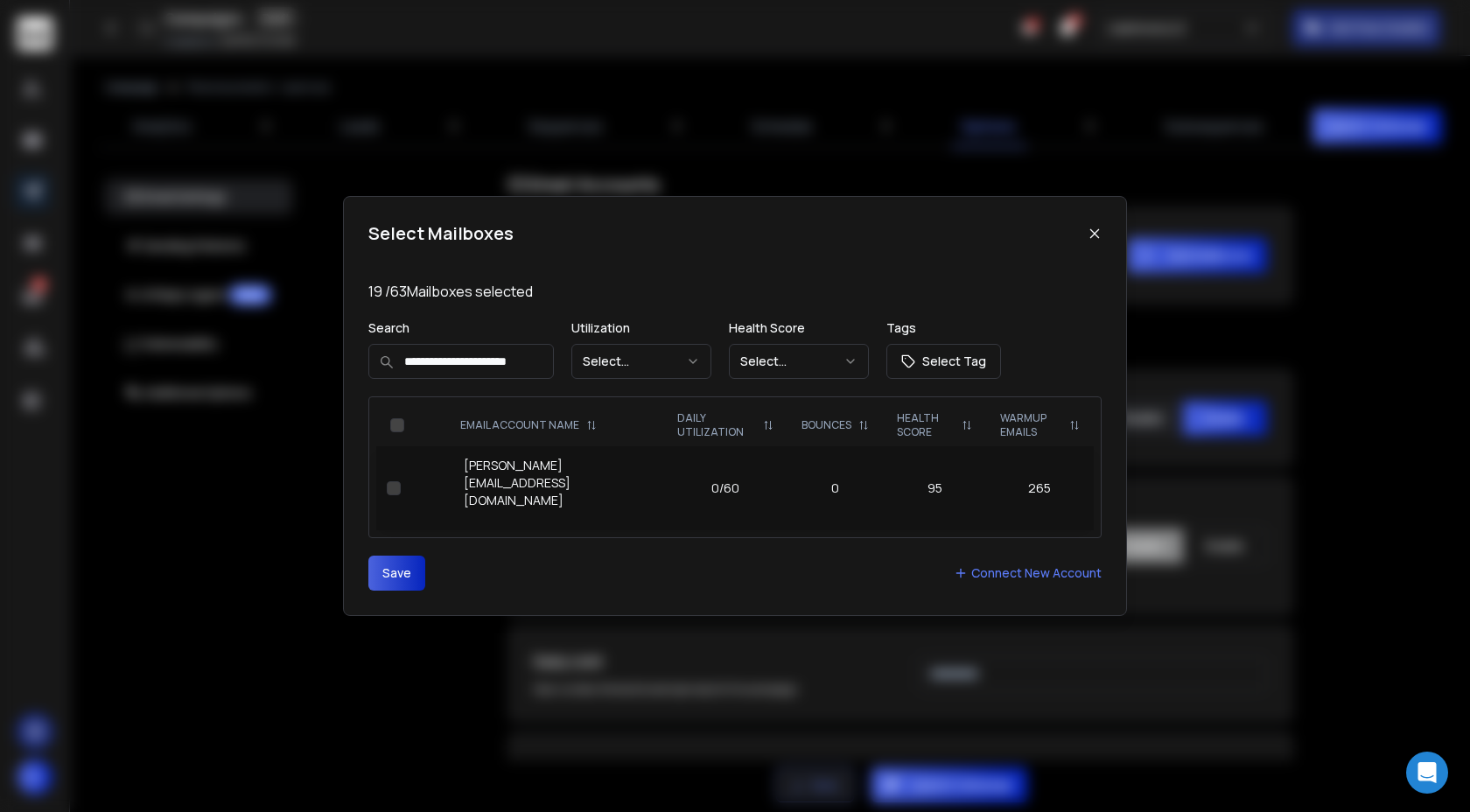
click at [400, 489] on button "button" at bounding box center [393, 488] width 14 height 14
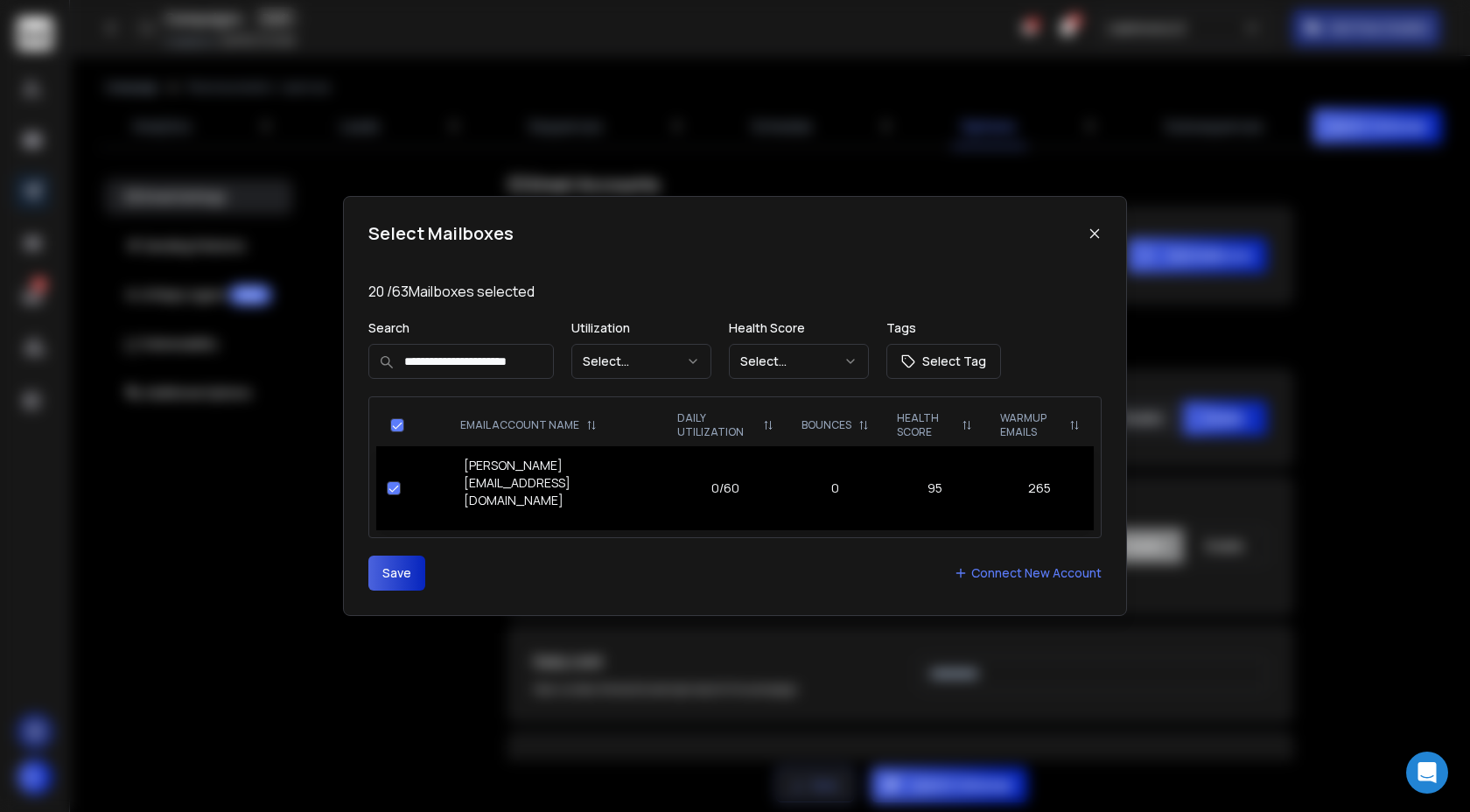
click at [520, 379] on input "**********" at bounding box center [461, 361] width 186 height 35
paste input
type input "**********"
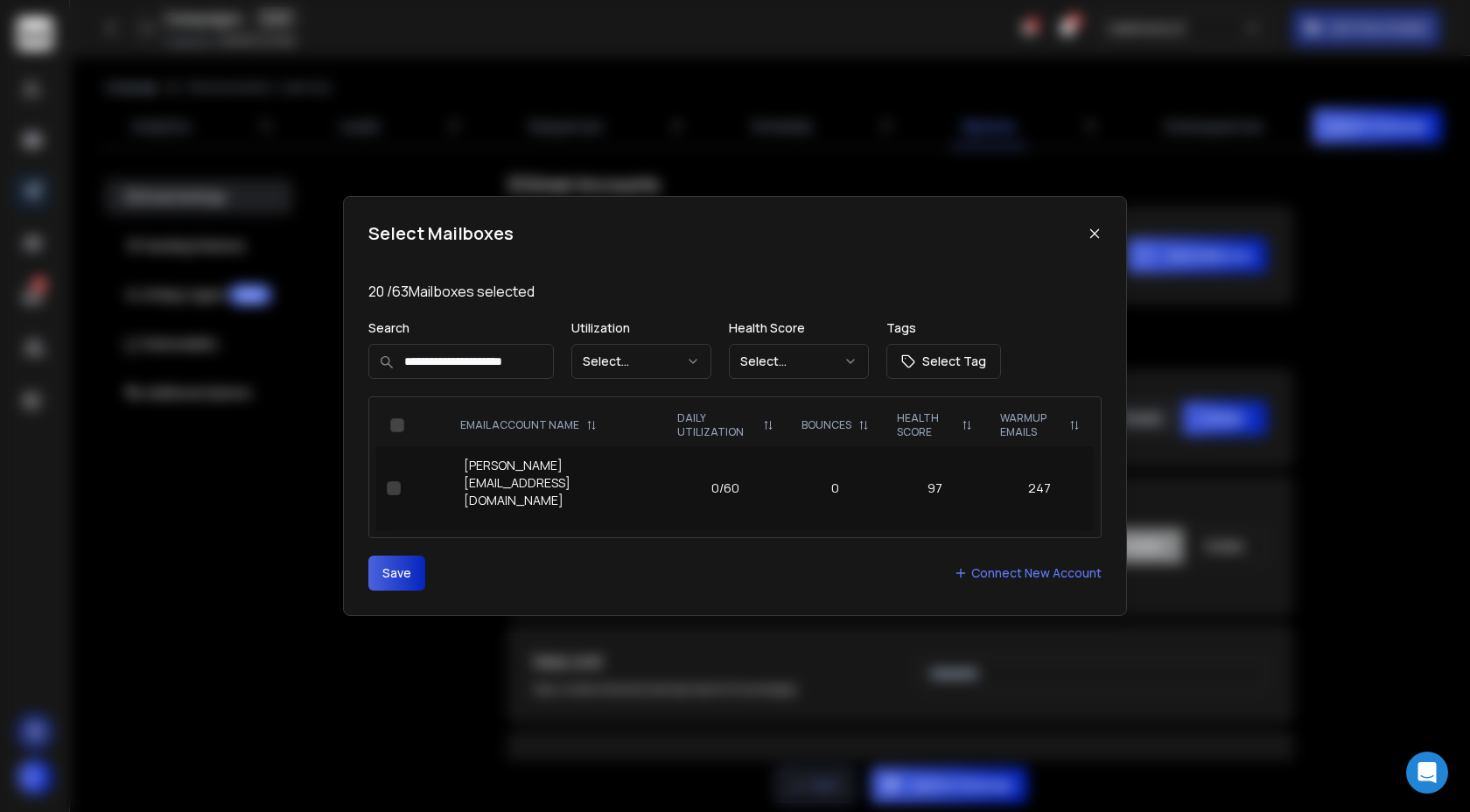
click at [391, 496] on td at bounding box center [411, 488] width 70 height 84
click at [391, 492] on button "button" at bounding box center [393, 488] width 14 height 14
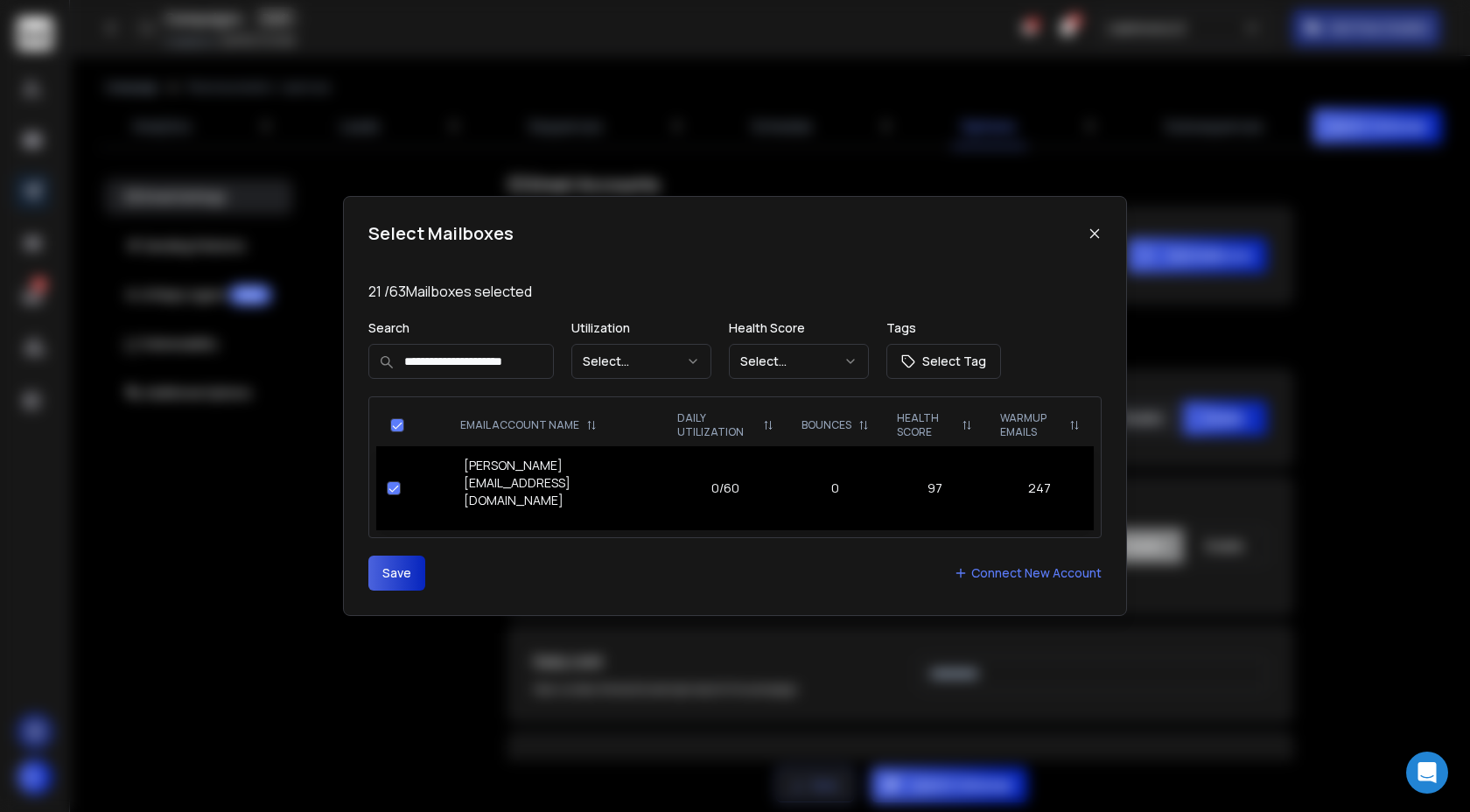
click at [395, 564] on button "Save" at bounding box center [396, 573] width 57 height 35
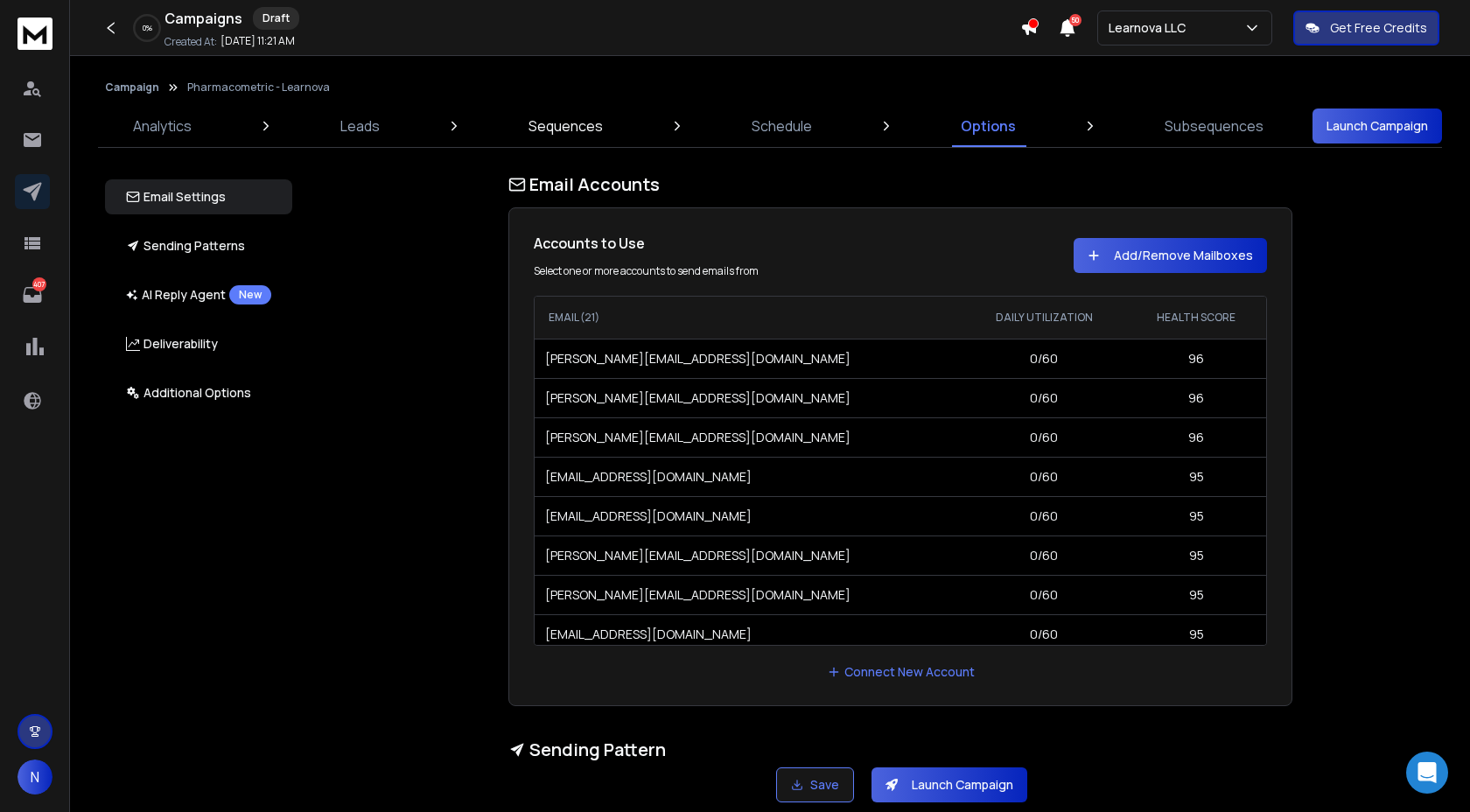
click at [561, 131] on p "Sequences" at bounding box center [565, 126] width 75 height 21
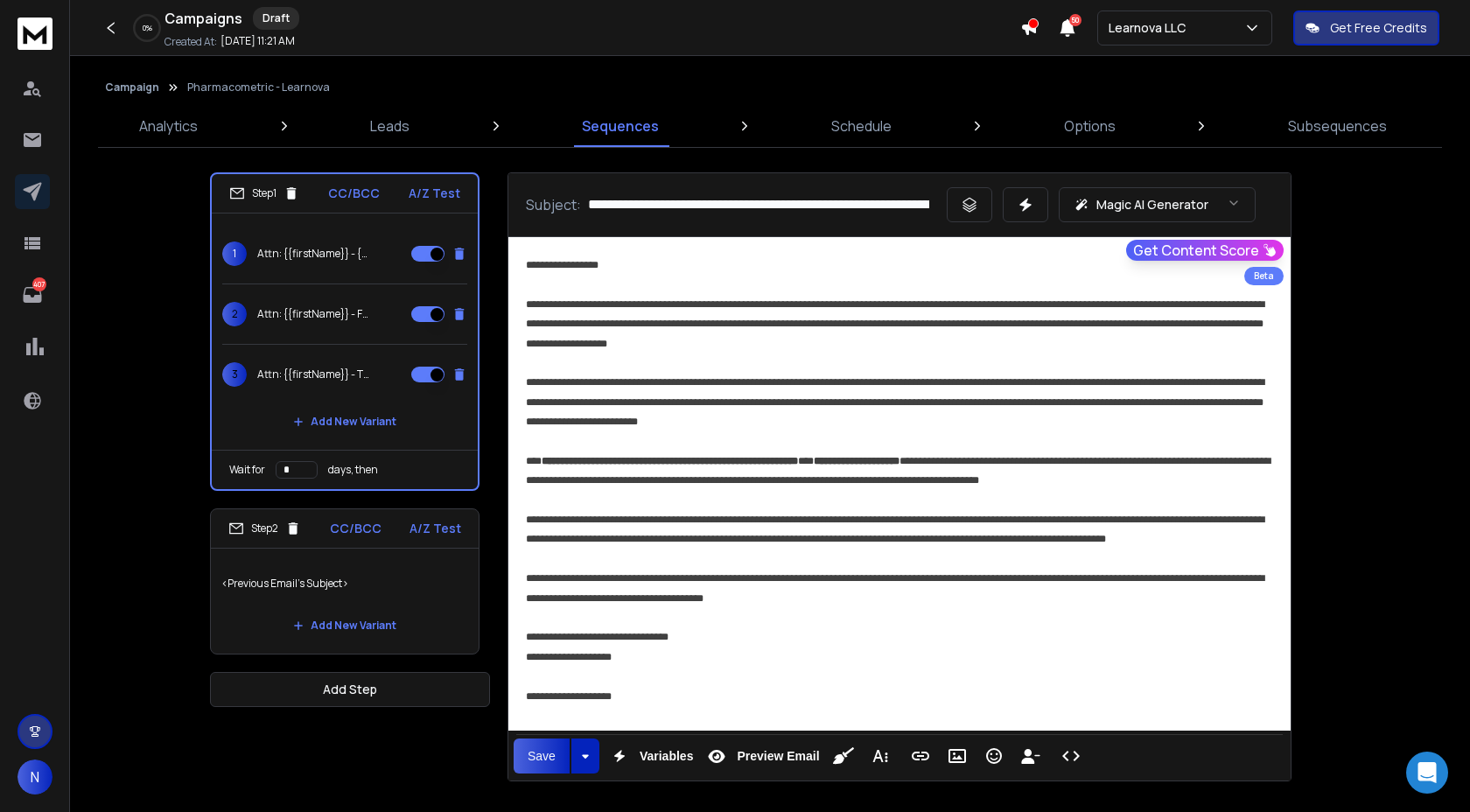
click at [316, 588] on p "<Previous Email's Subject>" at bounding box center [345, 584] width 247 height 49
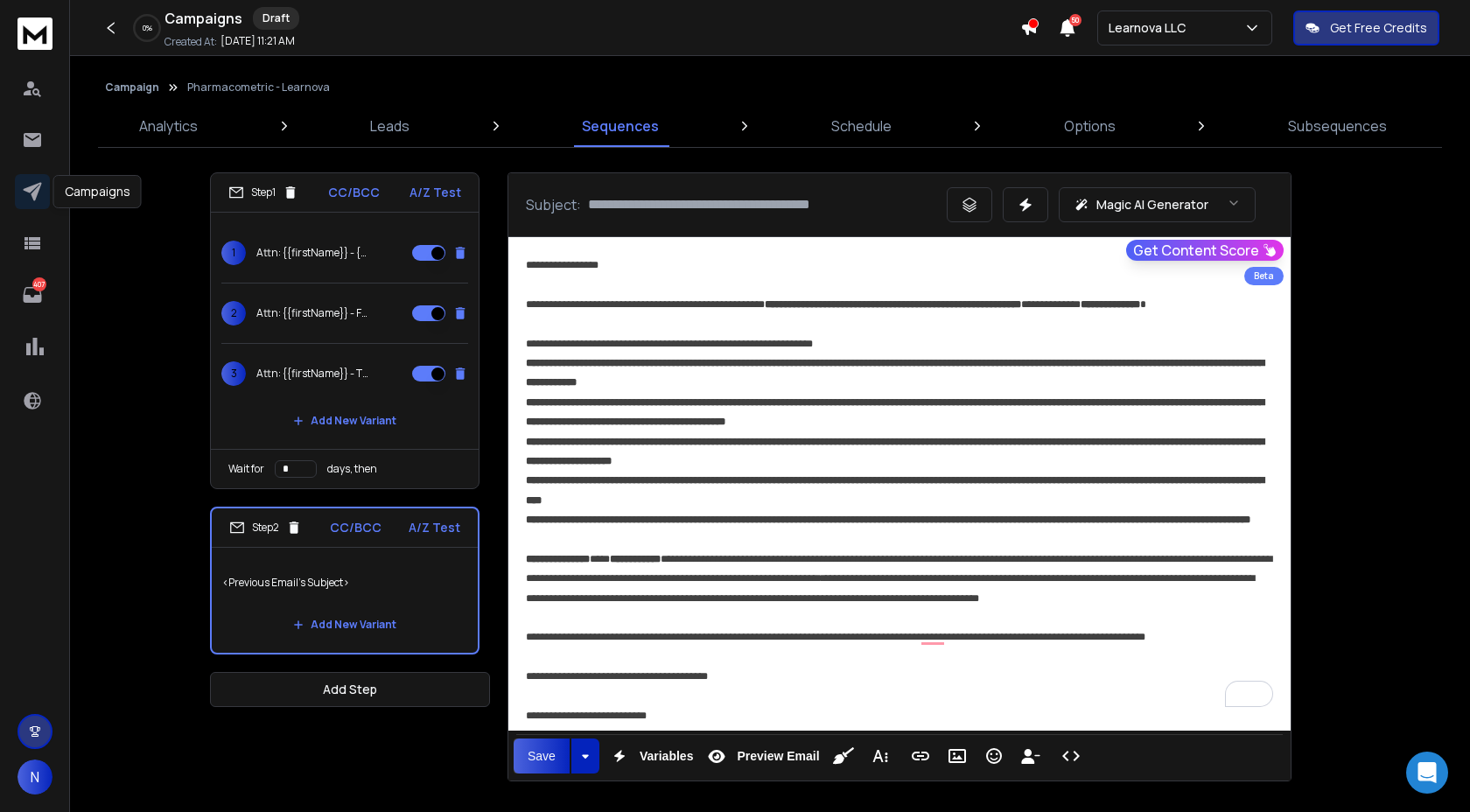
click at [41, 205] on link at bounding box center [32, 191] width 35 height 35
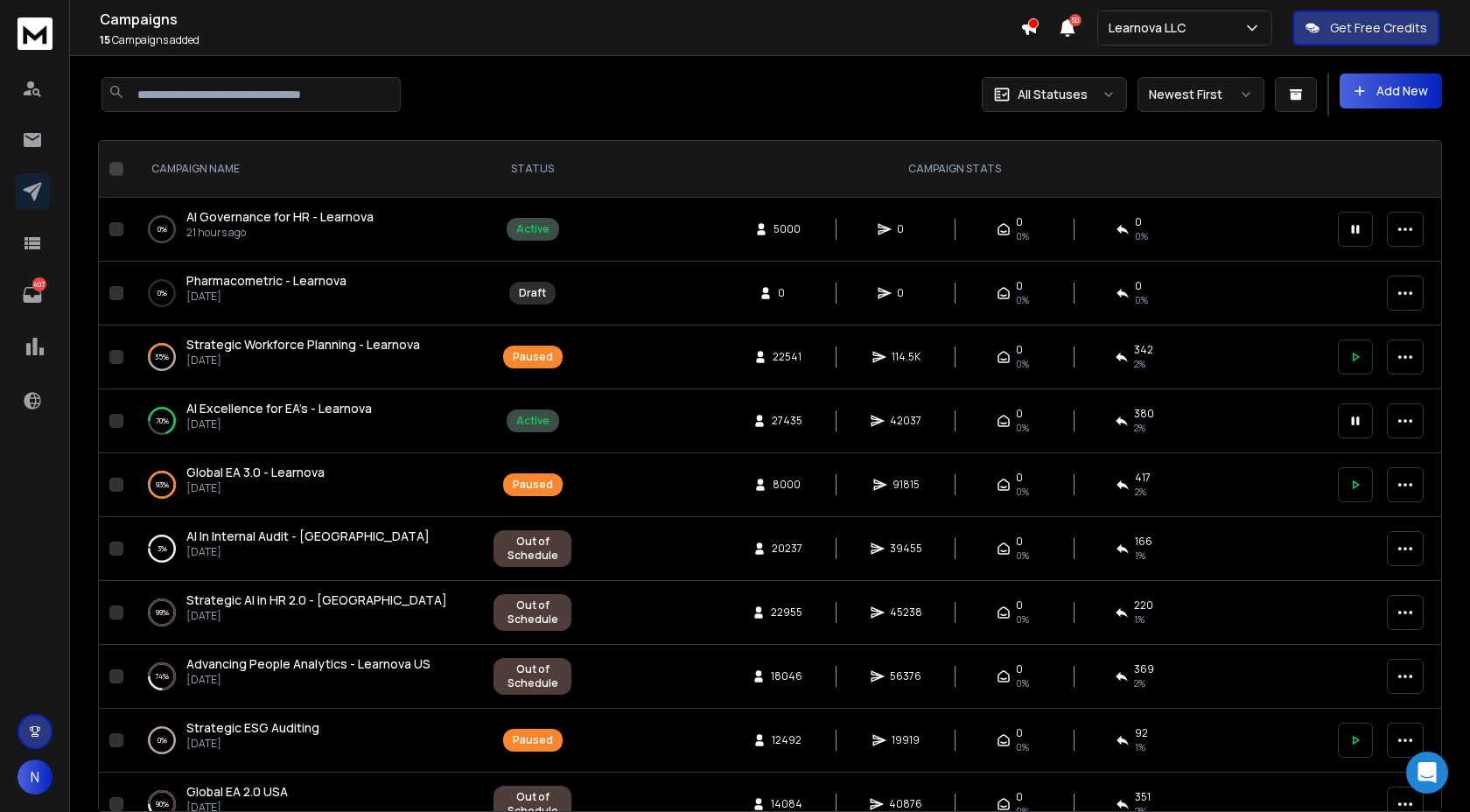
click at [286, 290] on p "[DATE]" at bounding box center [266, 296] width 160 height 14
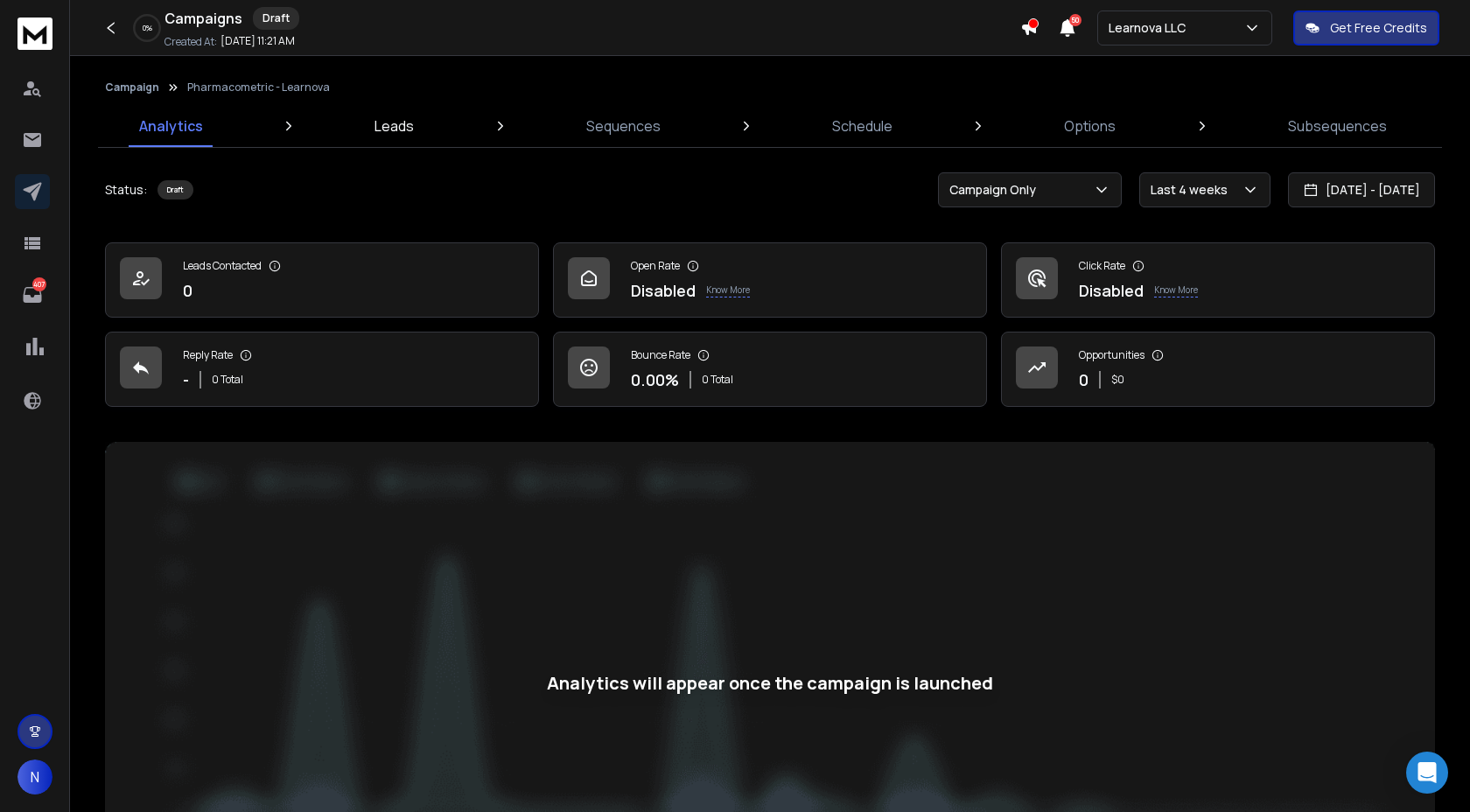
click at [422, 135] on link "Leads" at bounding box center [394, 125] width 60 height 42
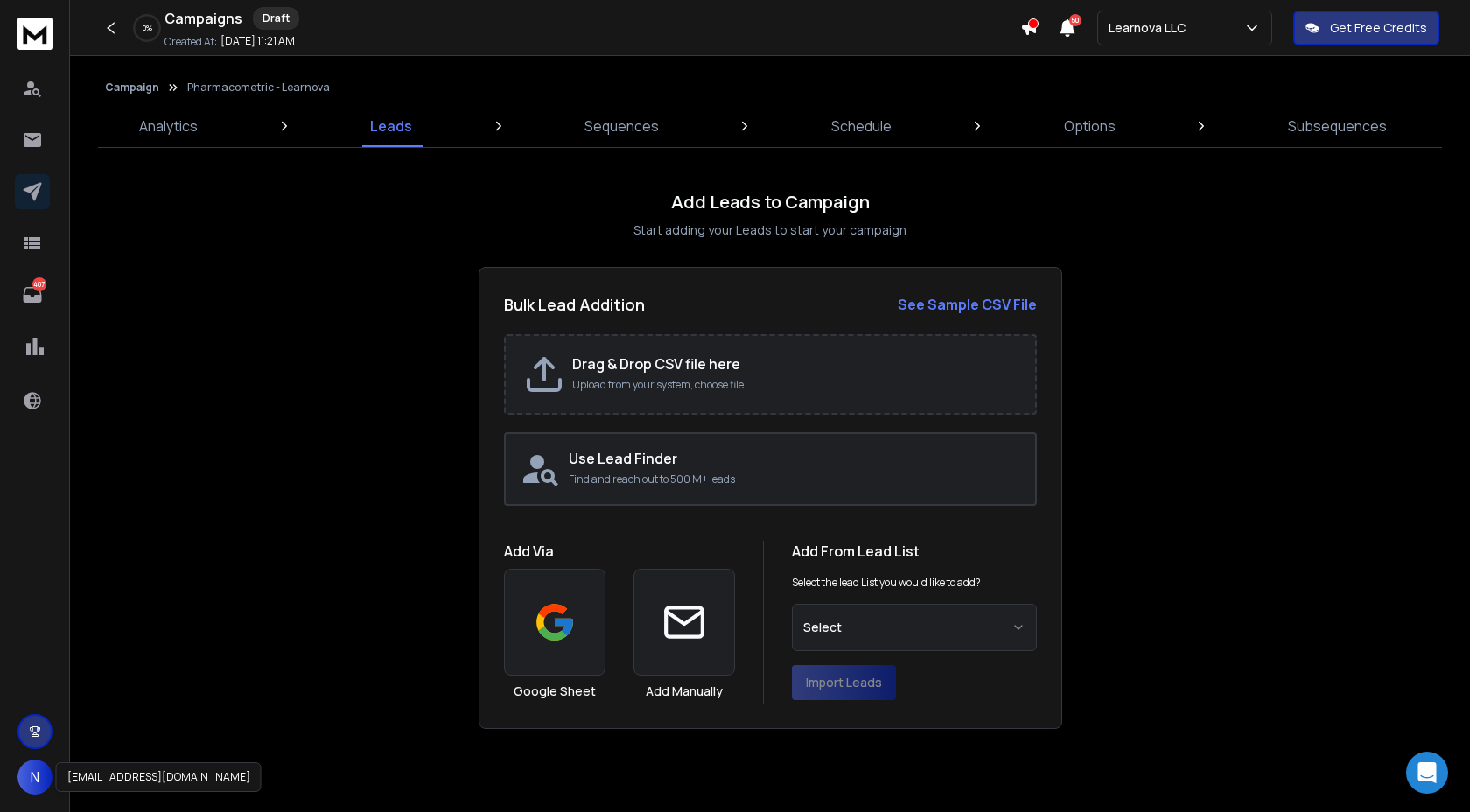
click at [37, 770] on span "N" at bounding box center [35, 777] width 35 height 35
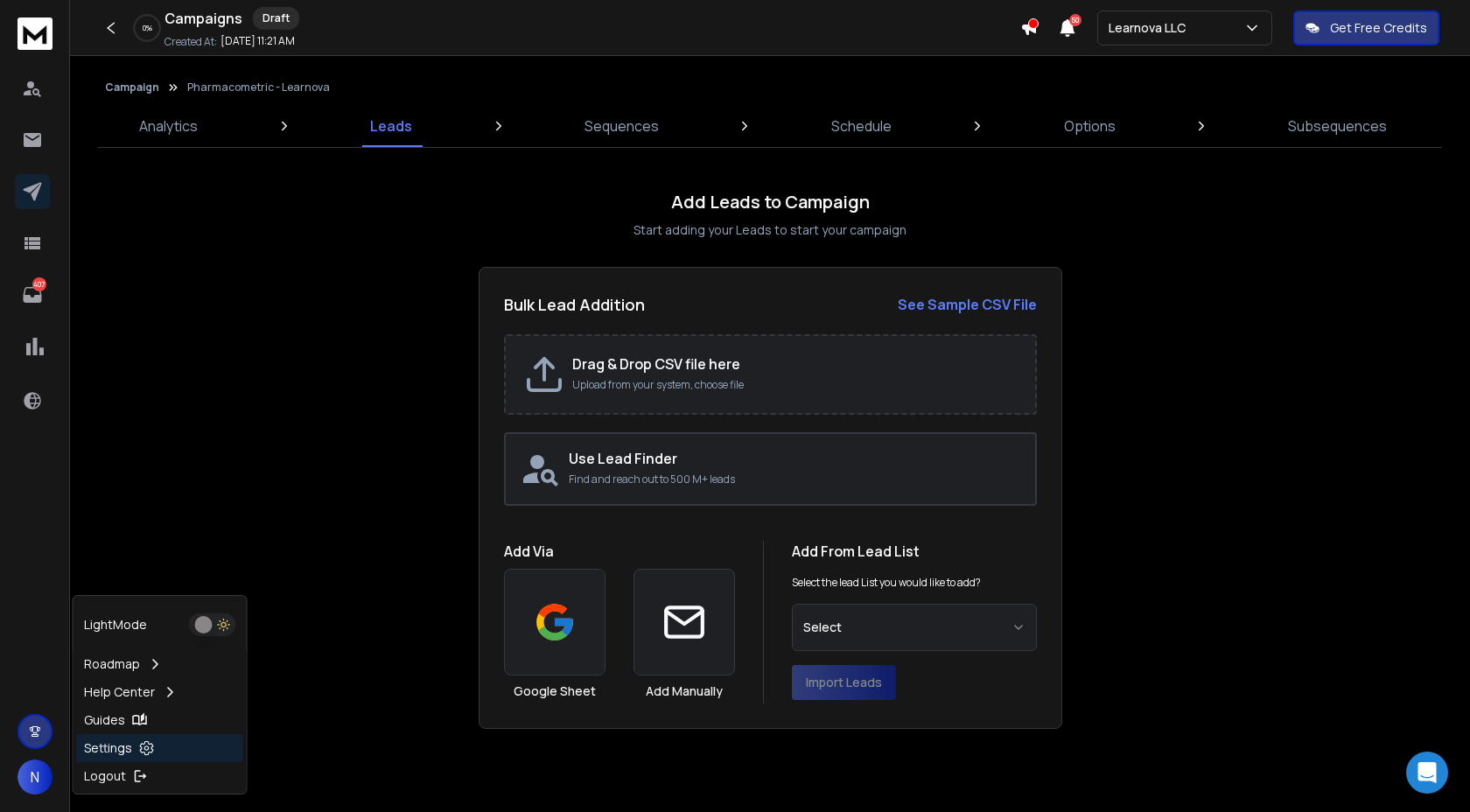
click at [104, 742] on p "Settings" at bounding box center [108, 748] width 49 height 17
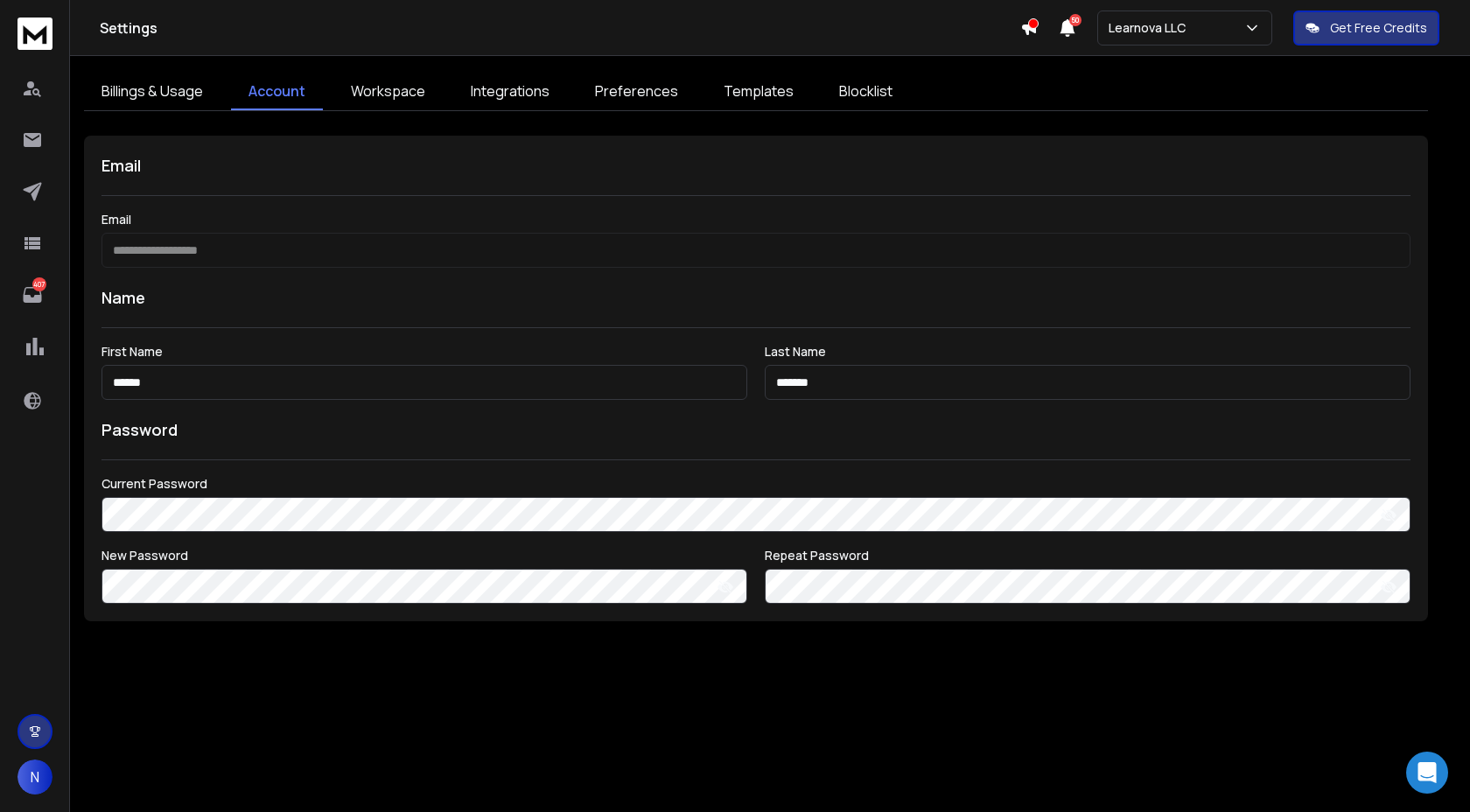
click at [146, 100] on link "Billings & Usage" at bounding box center [152, 92] width 137 height 37
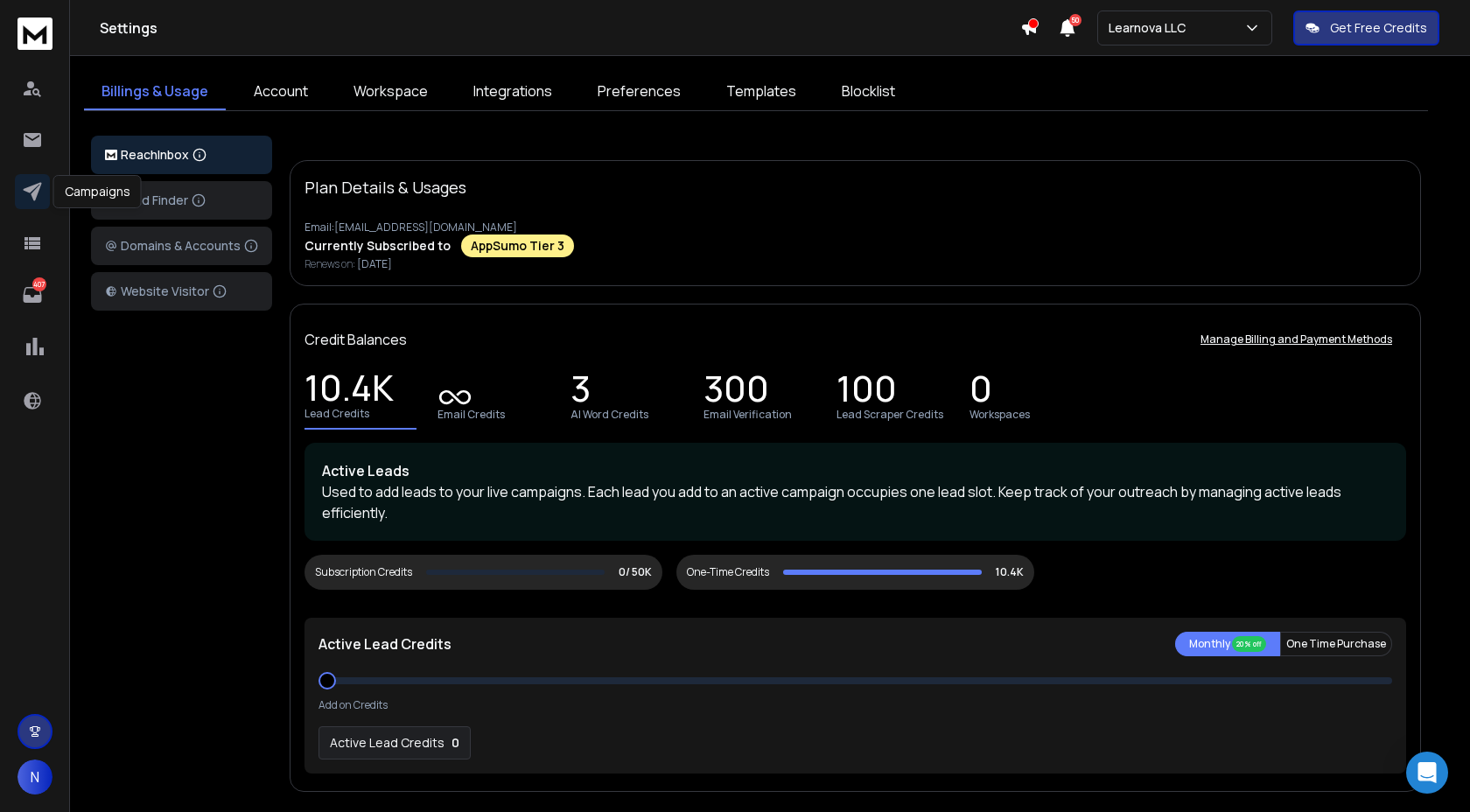
click at [39, 181] on icon at bounding box center [33, 191] width 21 height 21
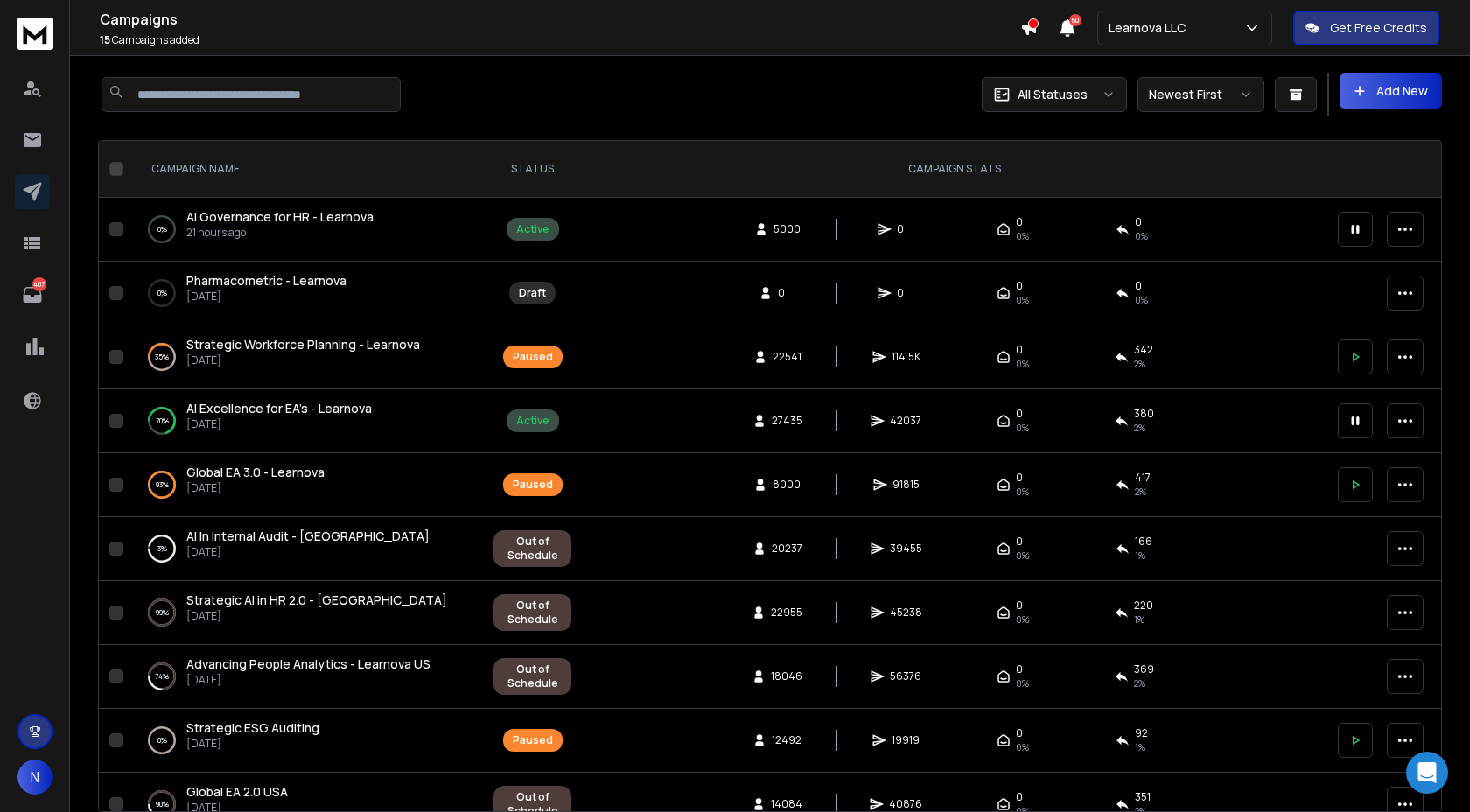
click at [274, 275] on span "Pharmacometric - Learnova" at bounding box center [266, 280] width 160 height 17
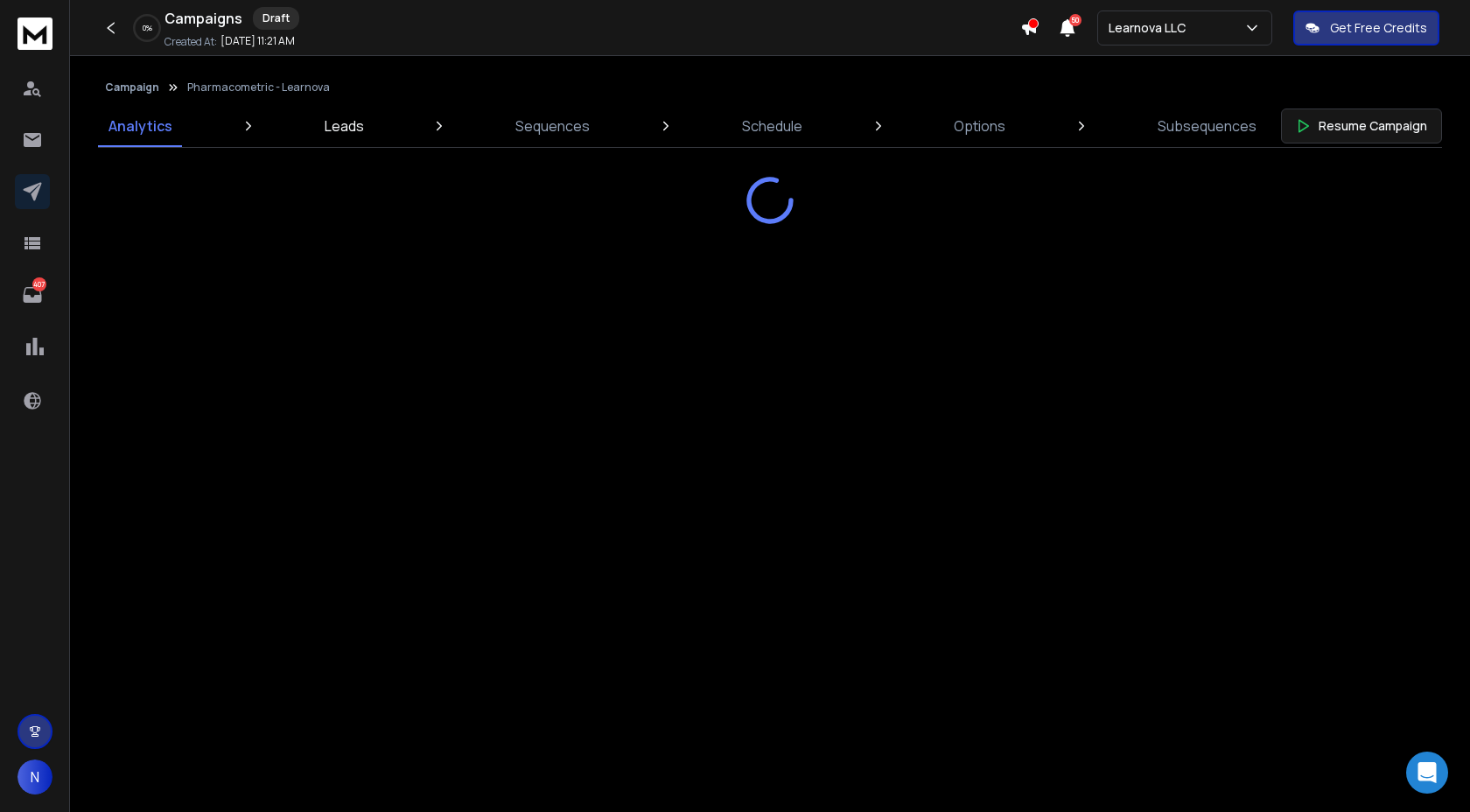
click at [337, 118] on p "Leads" at bounding box center [344, 126] width 40 height 21
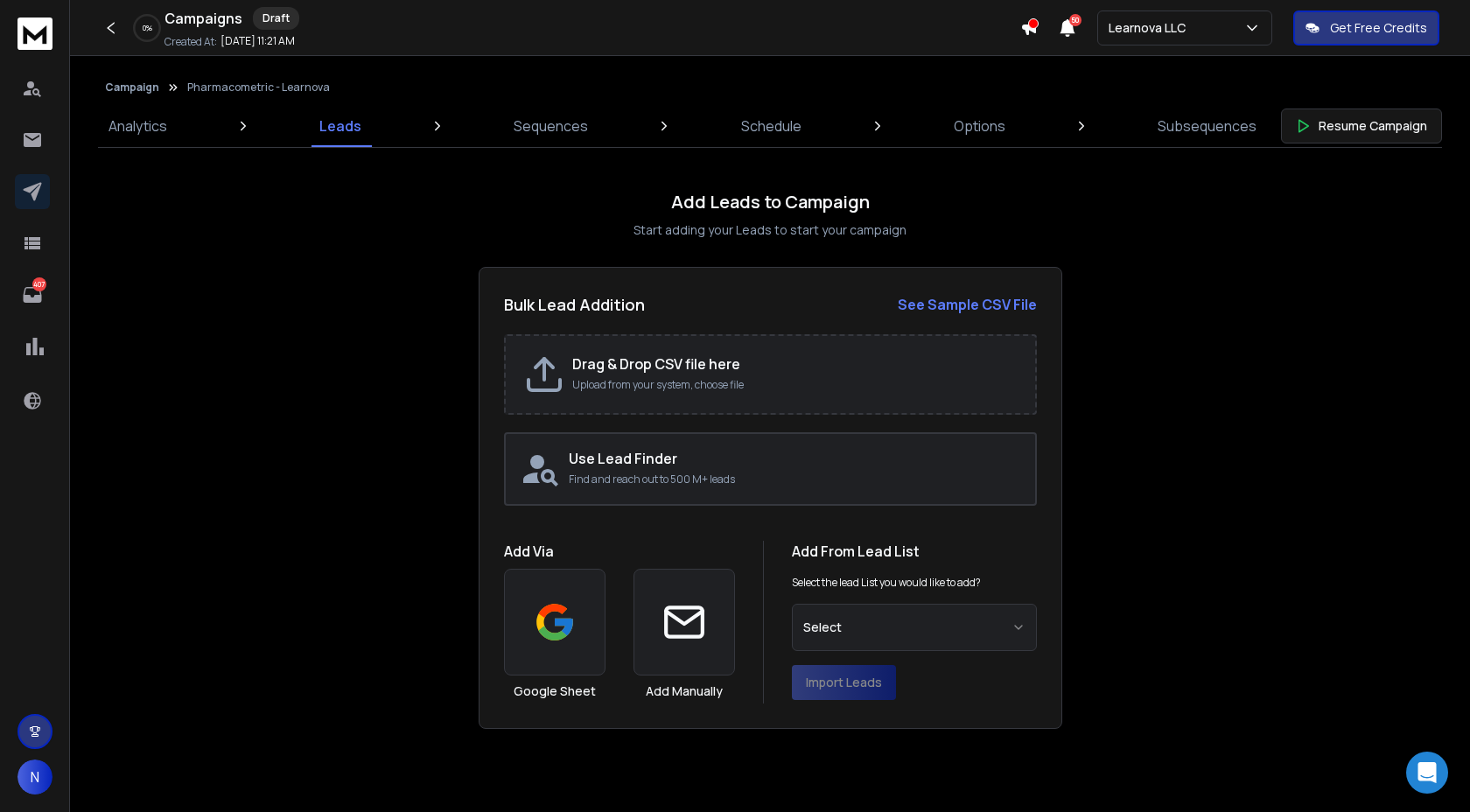
click at [718, 364] on h2 "Drag & Drop CSV file here" at bounding box center [795, 364] width 445 height 21
type input "**********"
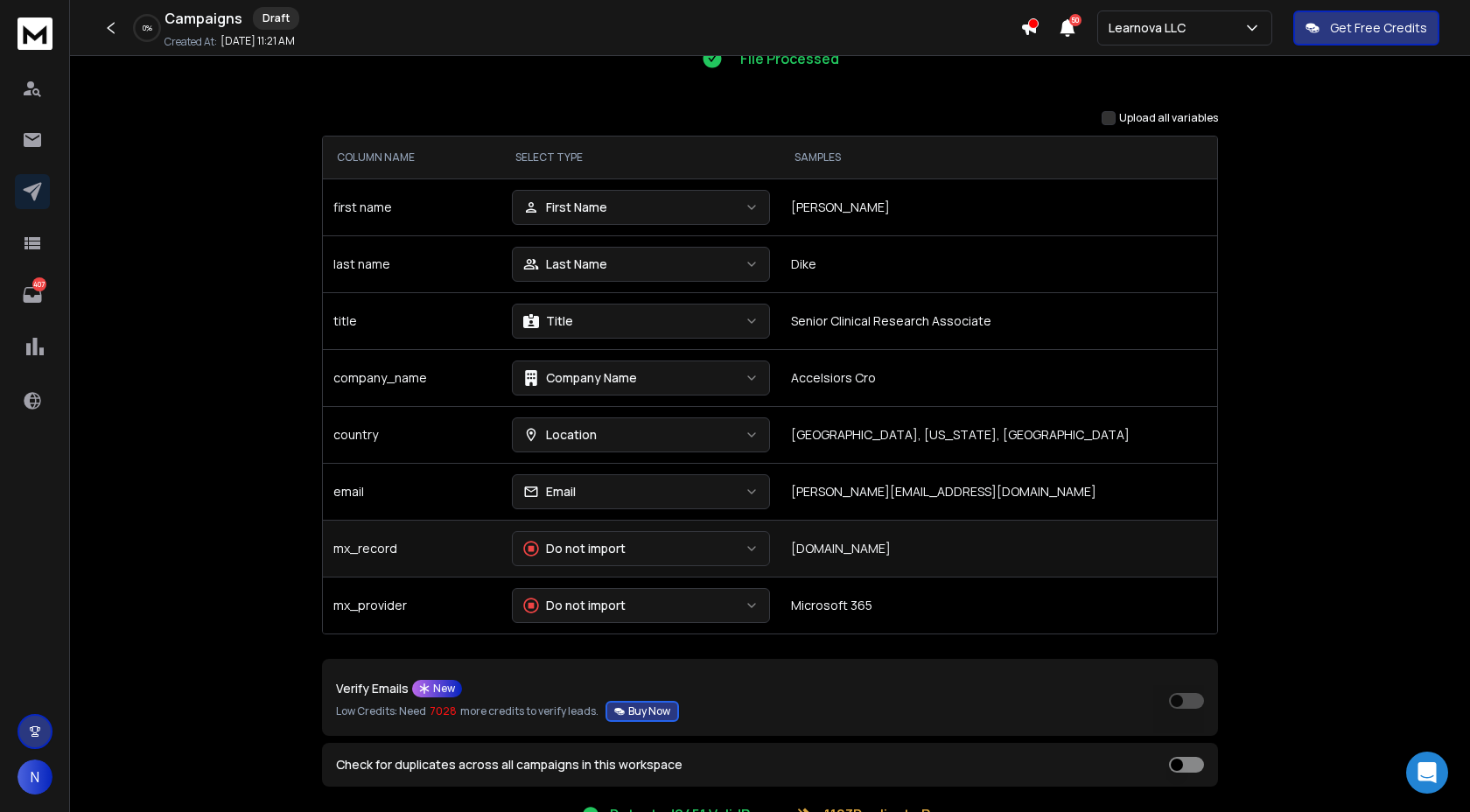
scroll to position [198, 0]
click at [630, 550] on button "Do not import" at bounding box center [640, 547] width 257 height 35
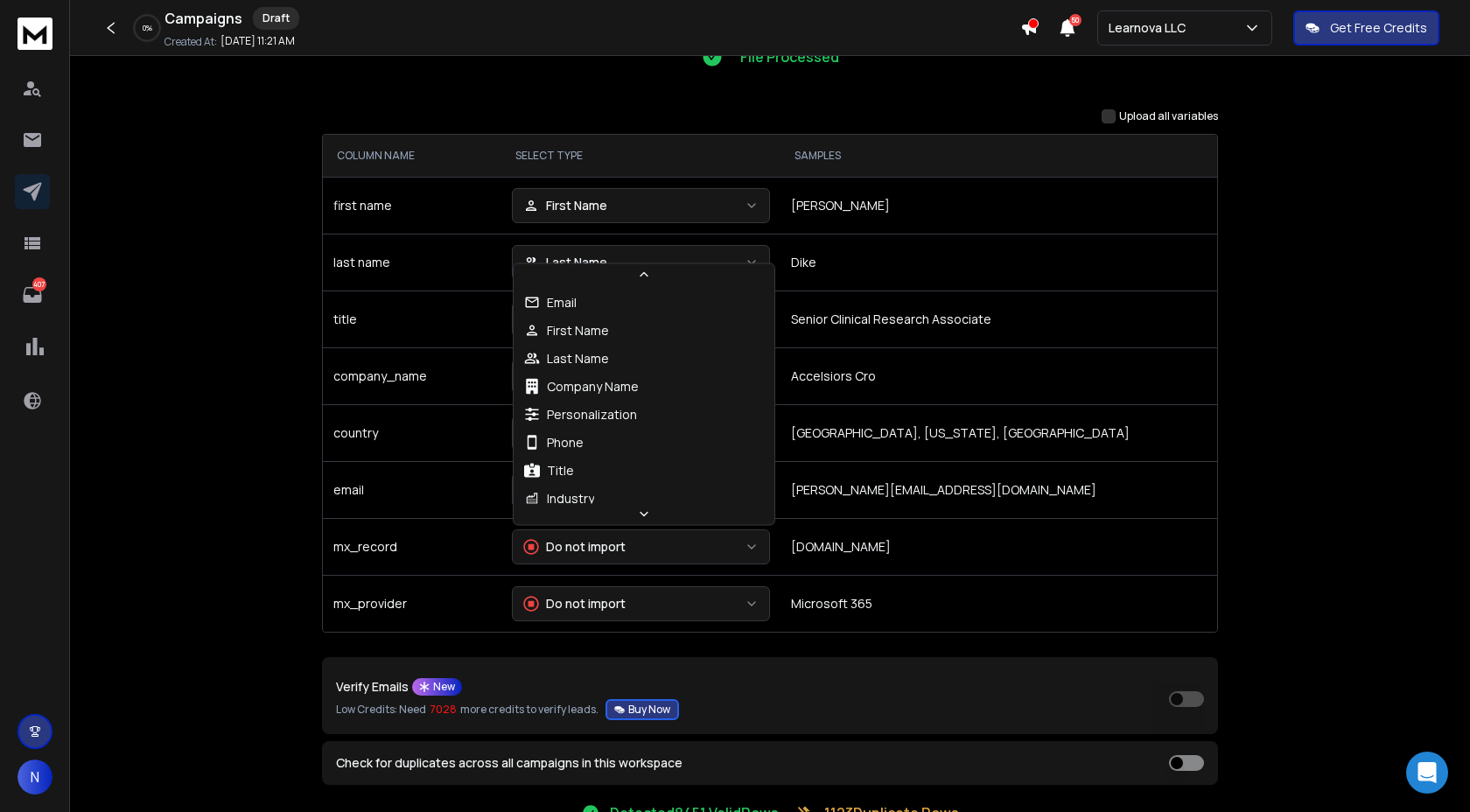
scroll to position [177, 0]
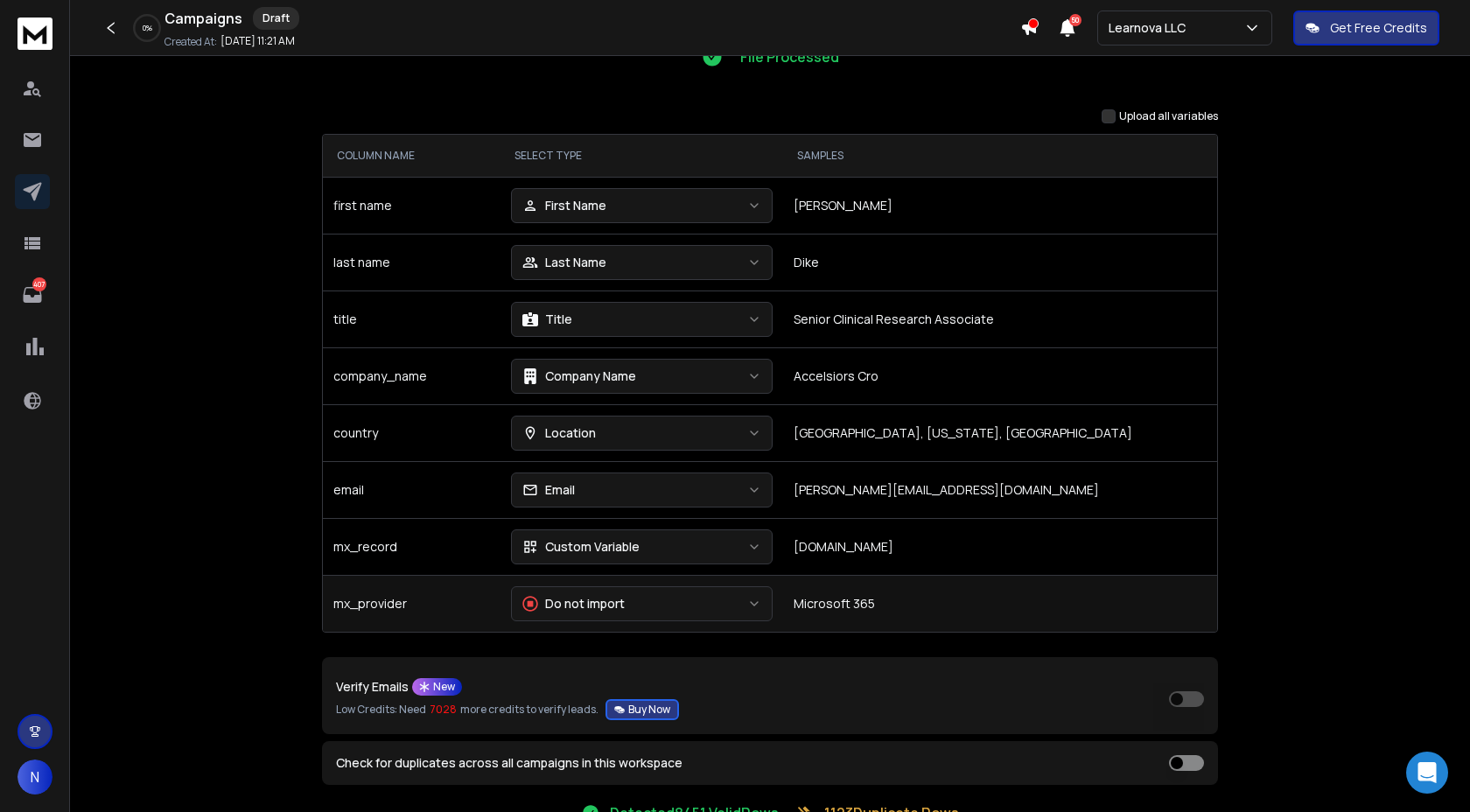
click at [614, 610] on div "Do not import" at bounding box center [573, 603] width 102 height 17
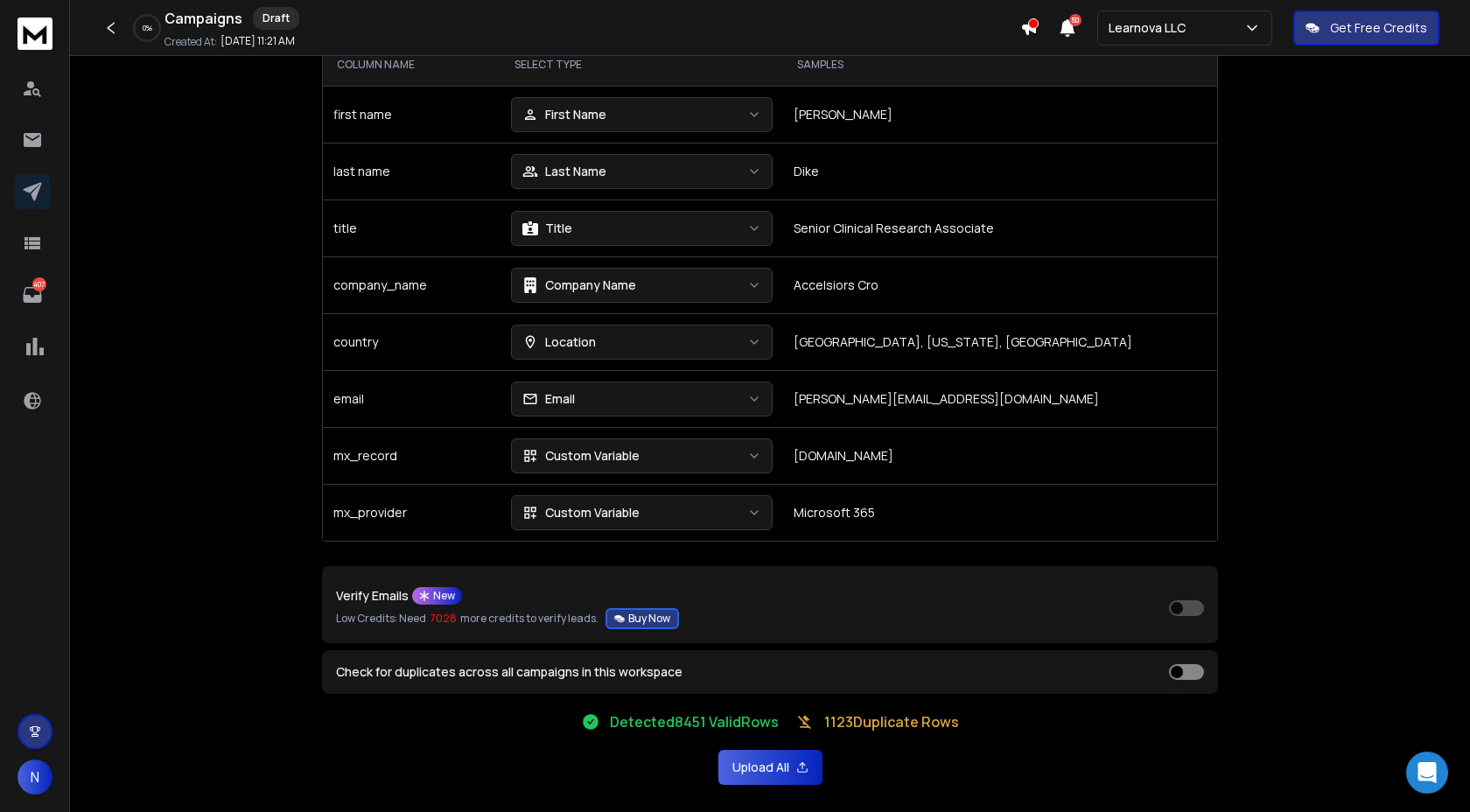
click at [771, 771] on button "Upload All" at bounding box center [769, 767] width 104 height 35
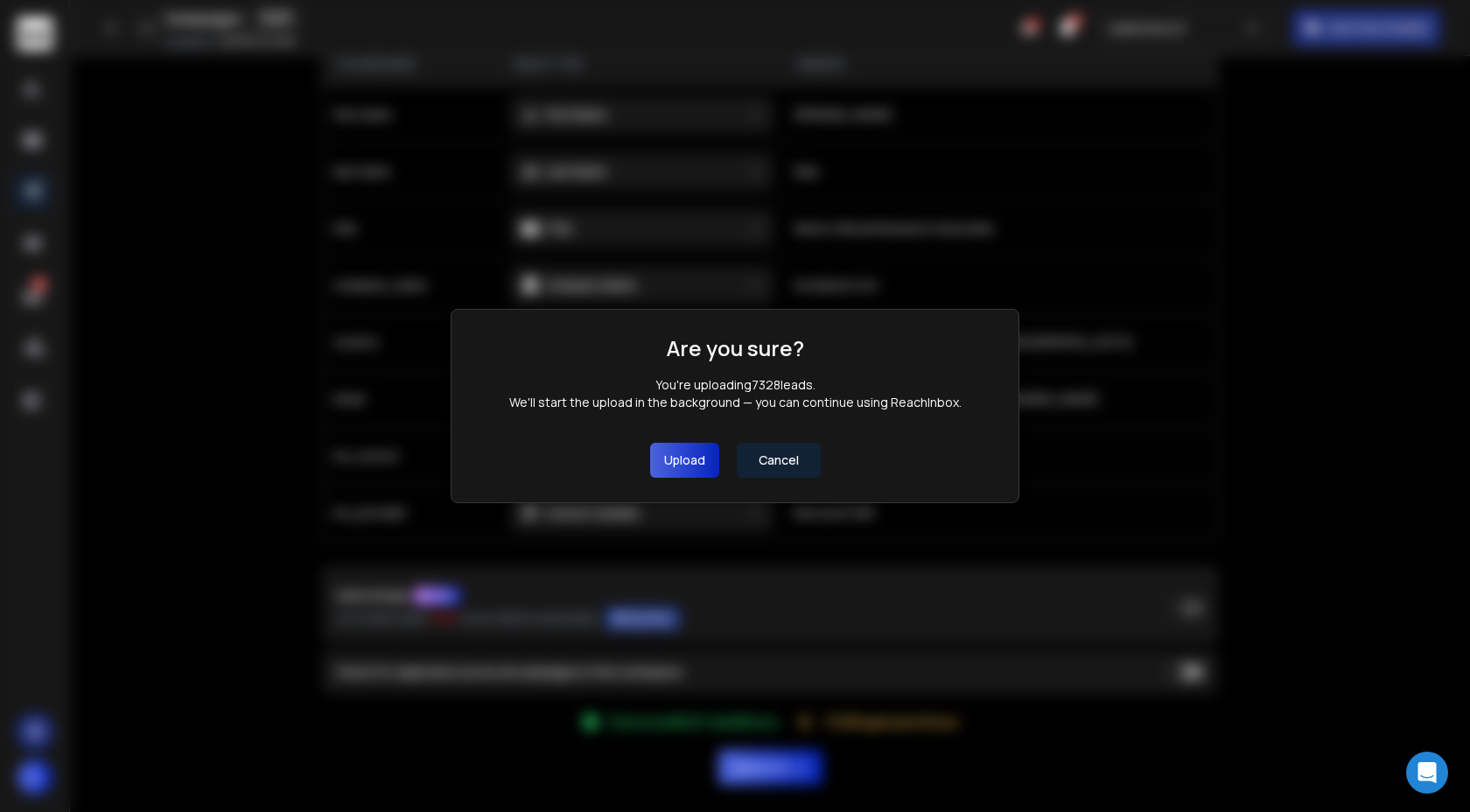
click at [689, 457] on button "Upload" at bounding box center [684, 460] width 69 height 35
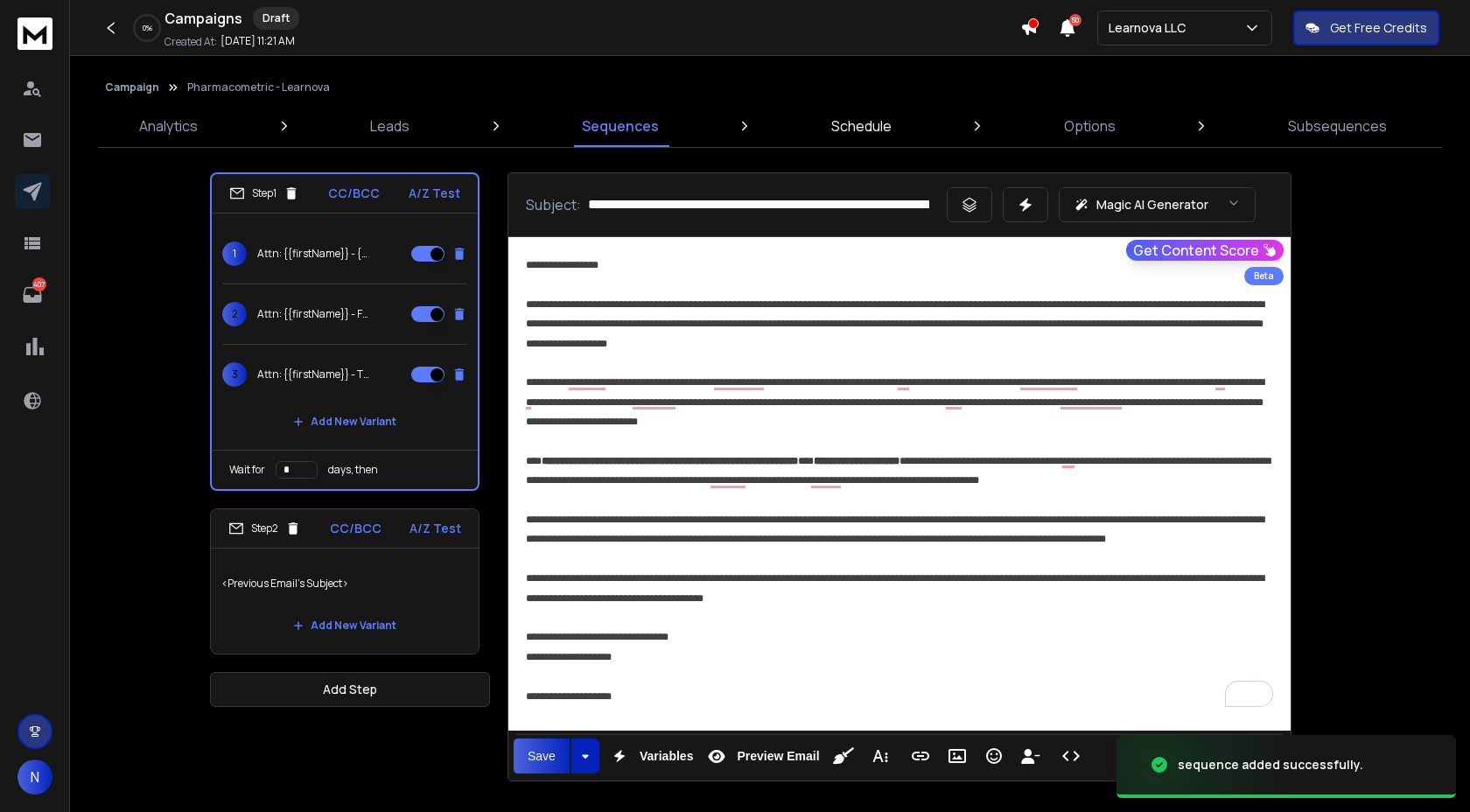
click at [865, 120] on p "Schedule" at bounding box center [862, 126] width 60 height 21
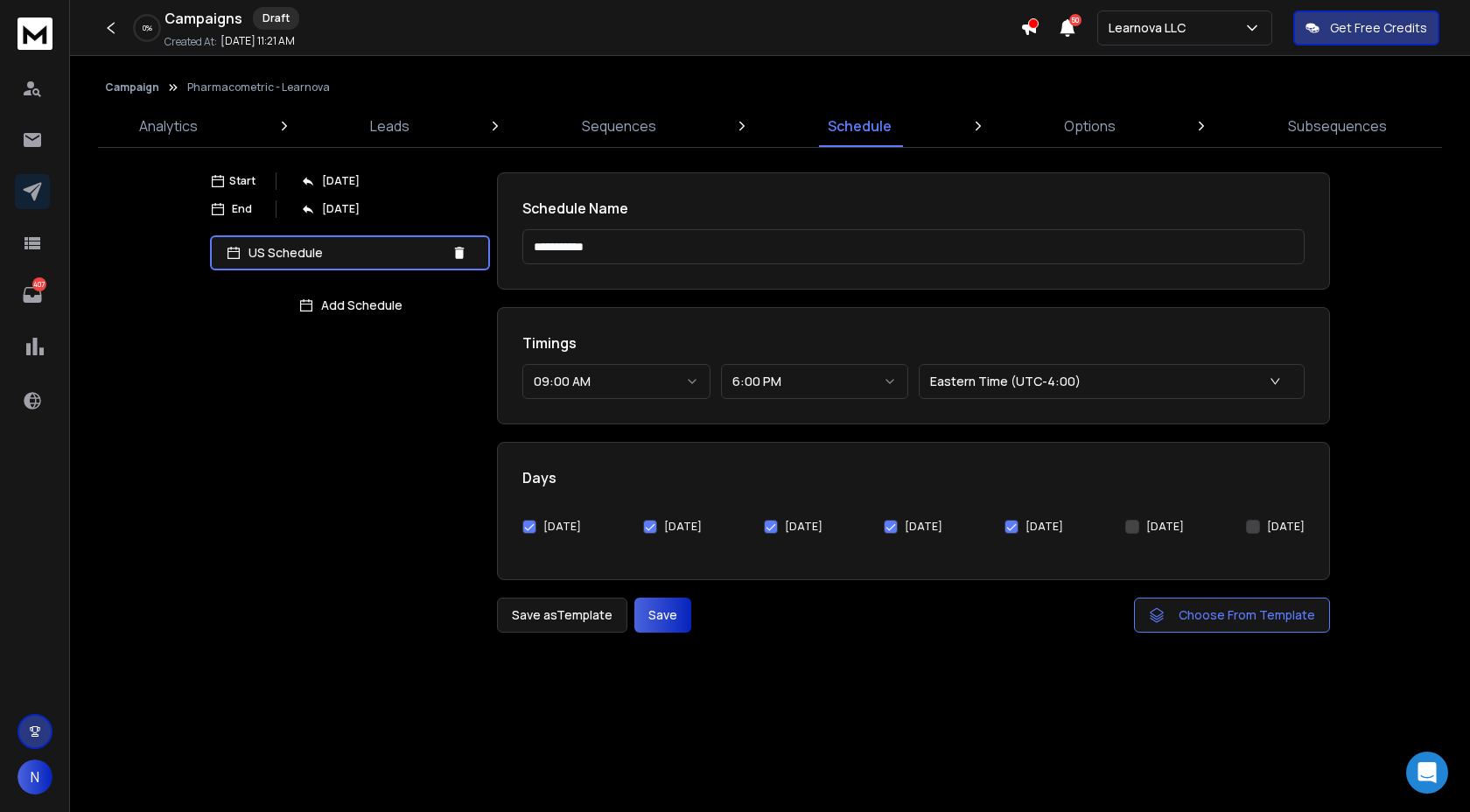
click at [658, 621] on button "Save" at bounding box center [663, 615] width 57 height 35
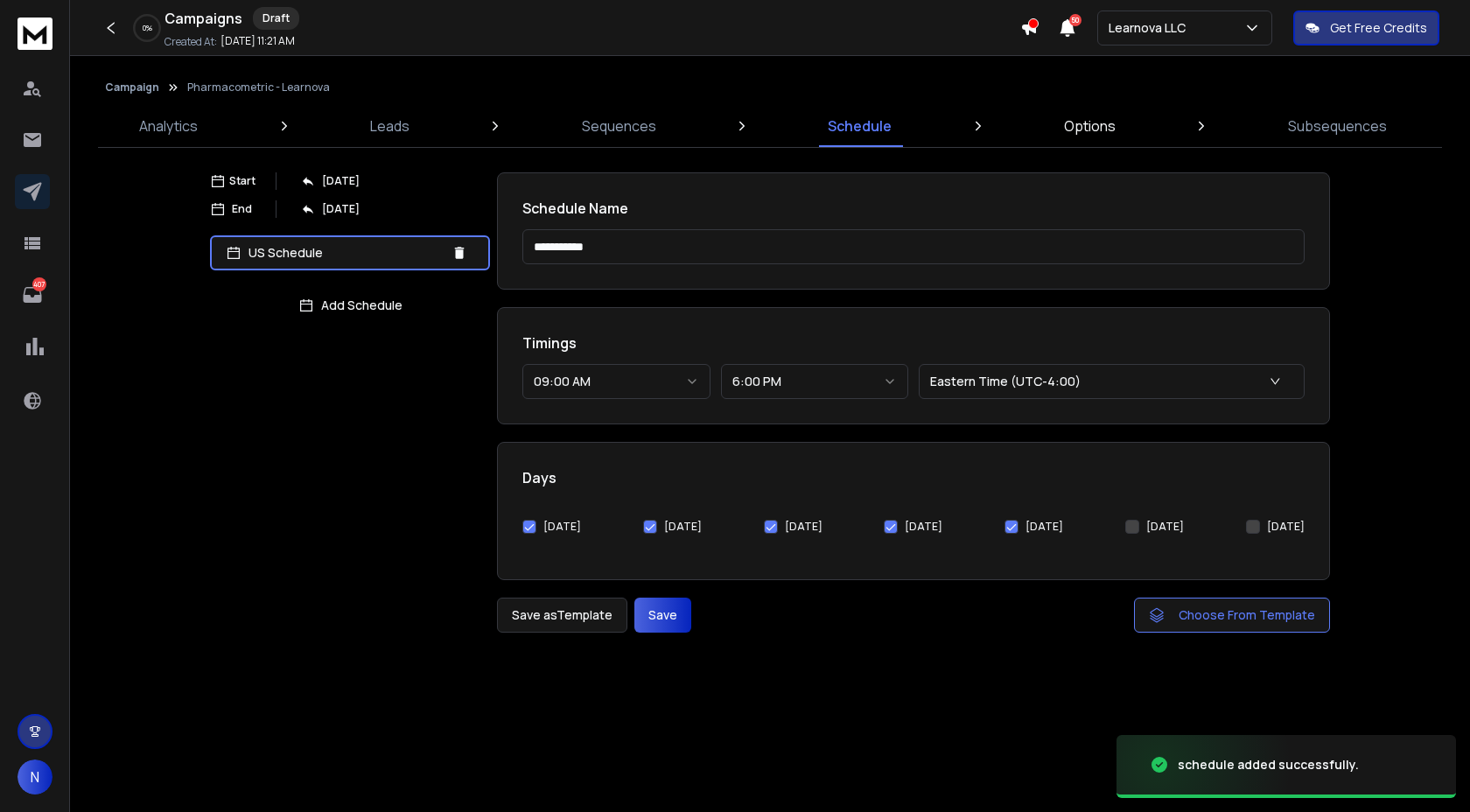
click at [1087, 134] on p "Options" at bounding box center [1089, 126] width 51 height 21
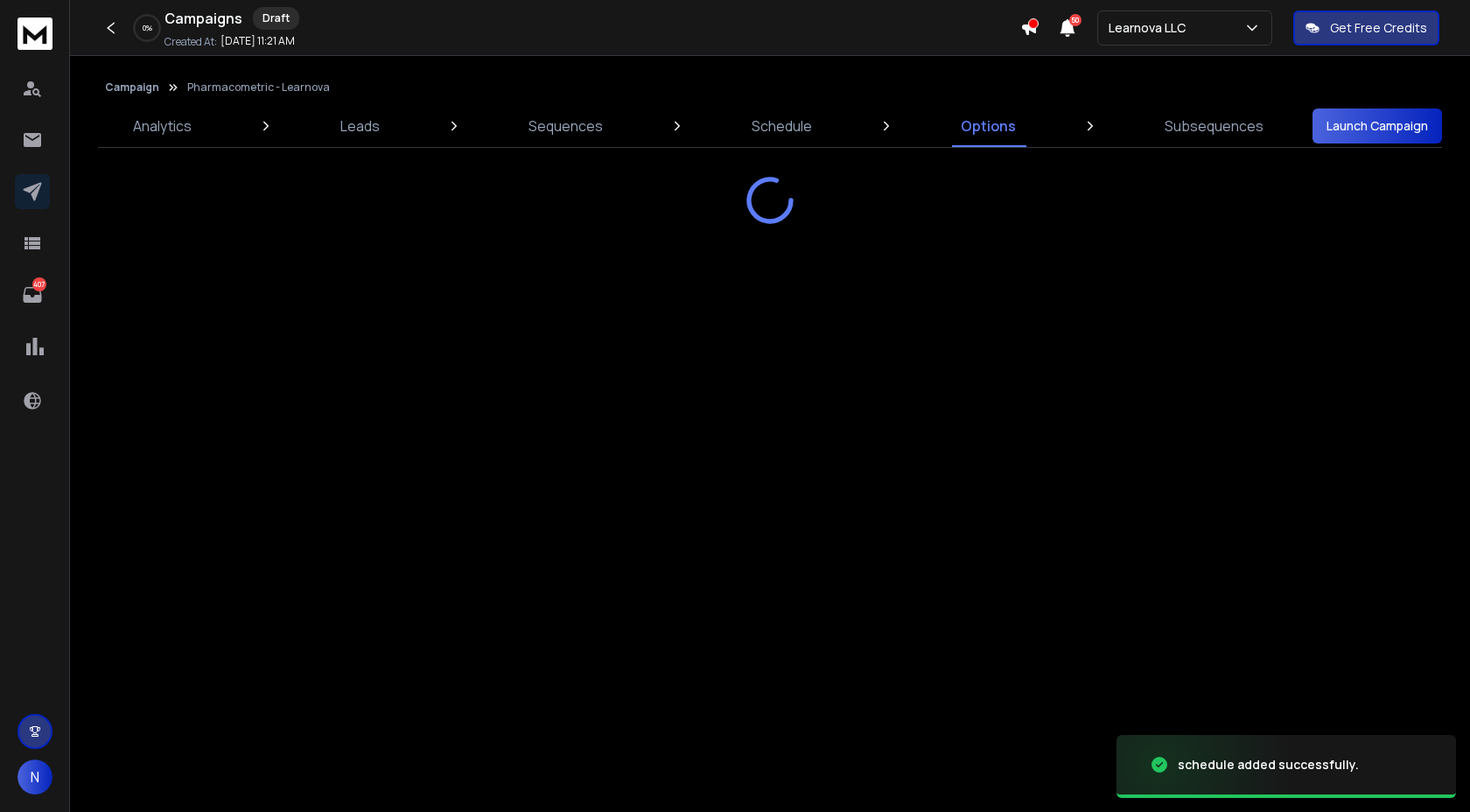
select select "**********"
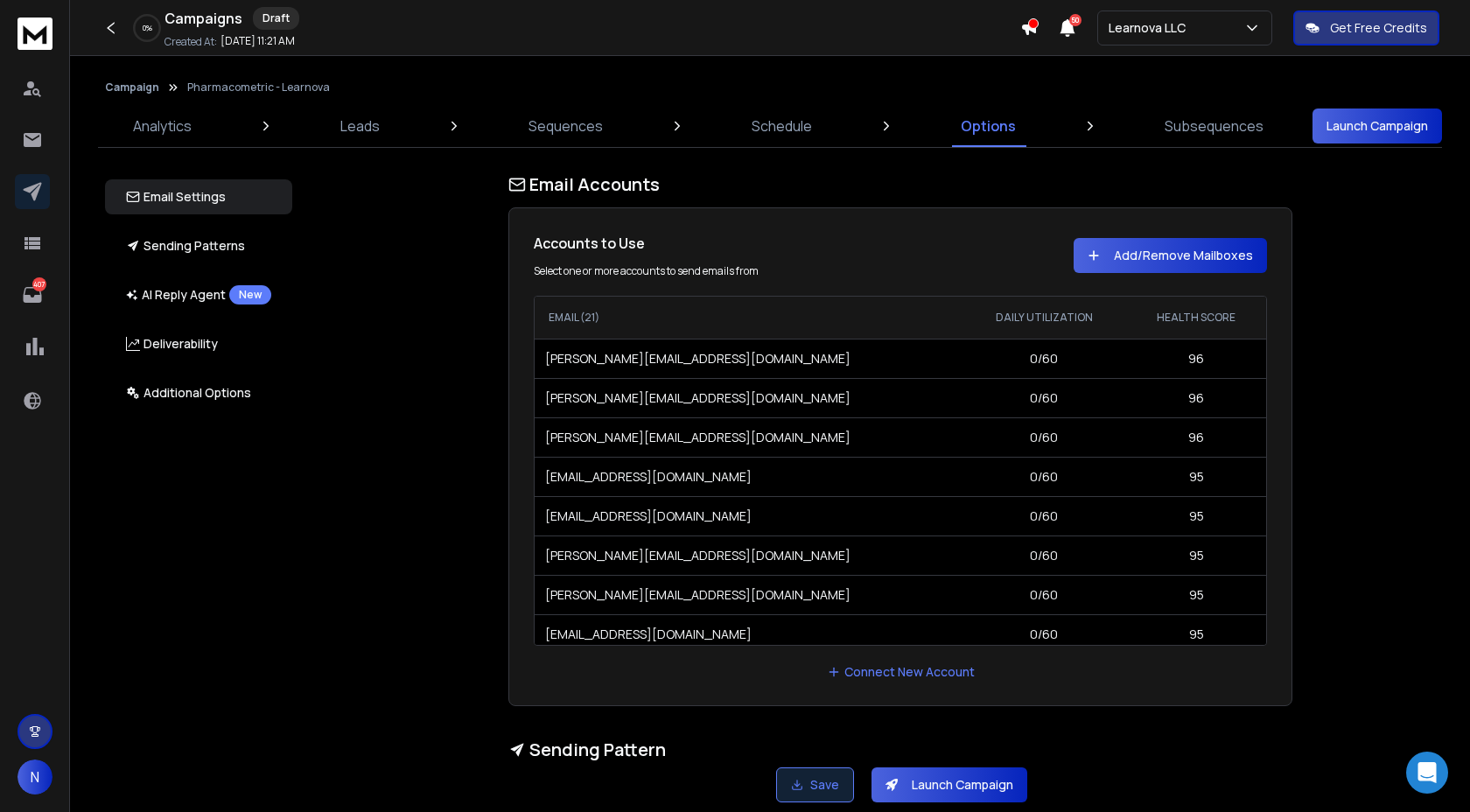
click at [809, 789] on button "Save" at bounding box center [815, 785] width 78 height 35
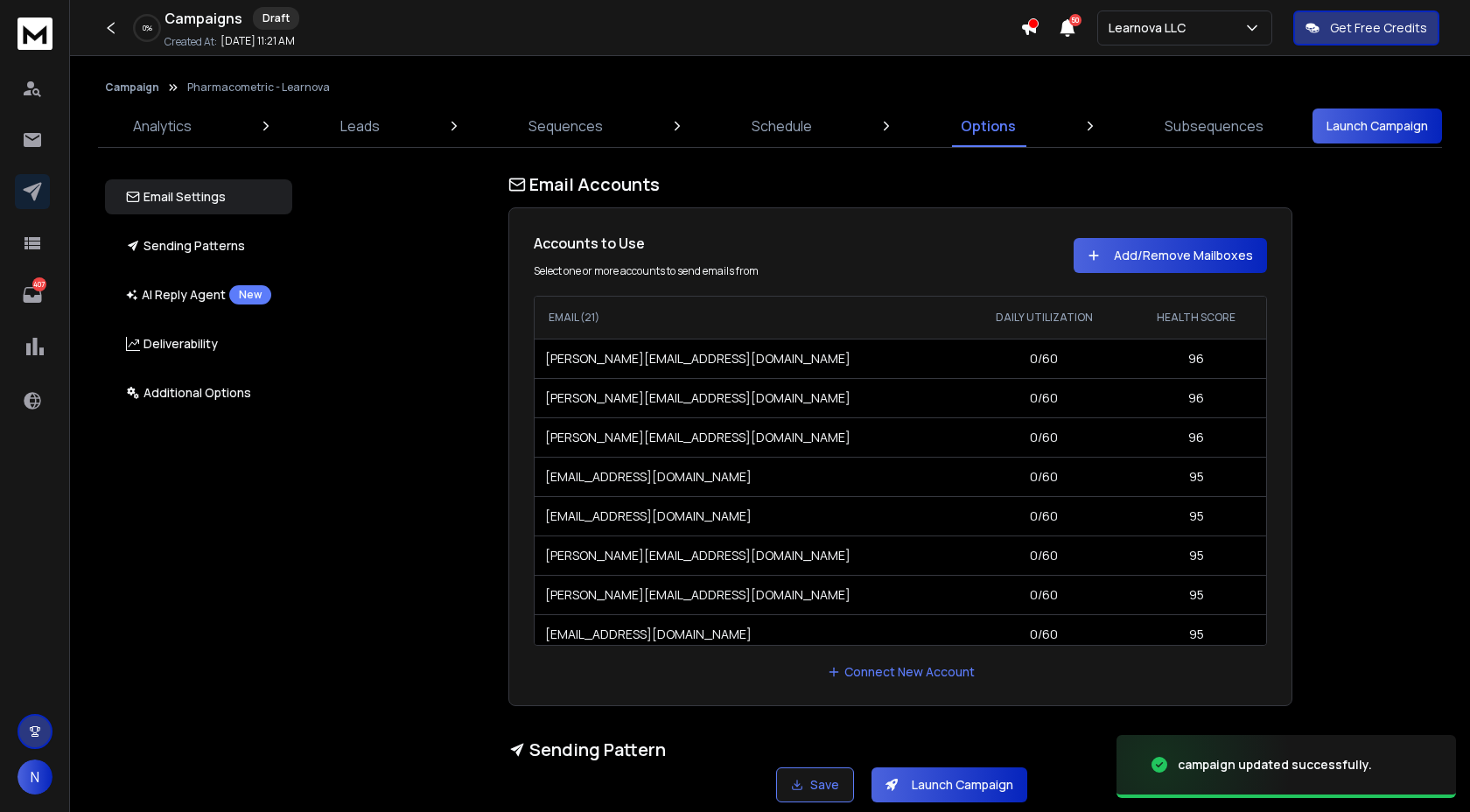
click at [941, 782] on button "Launch Campaign" at bounding box center [949, 785] width 155 height 35
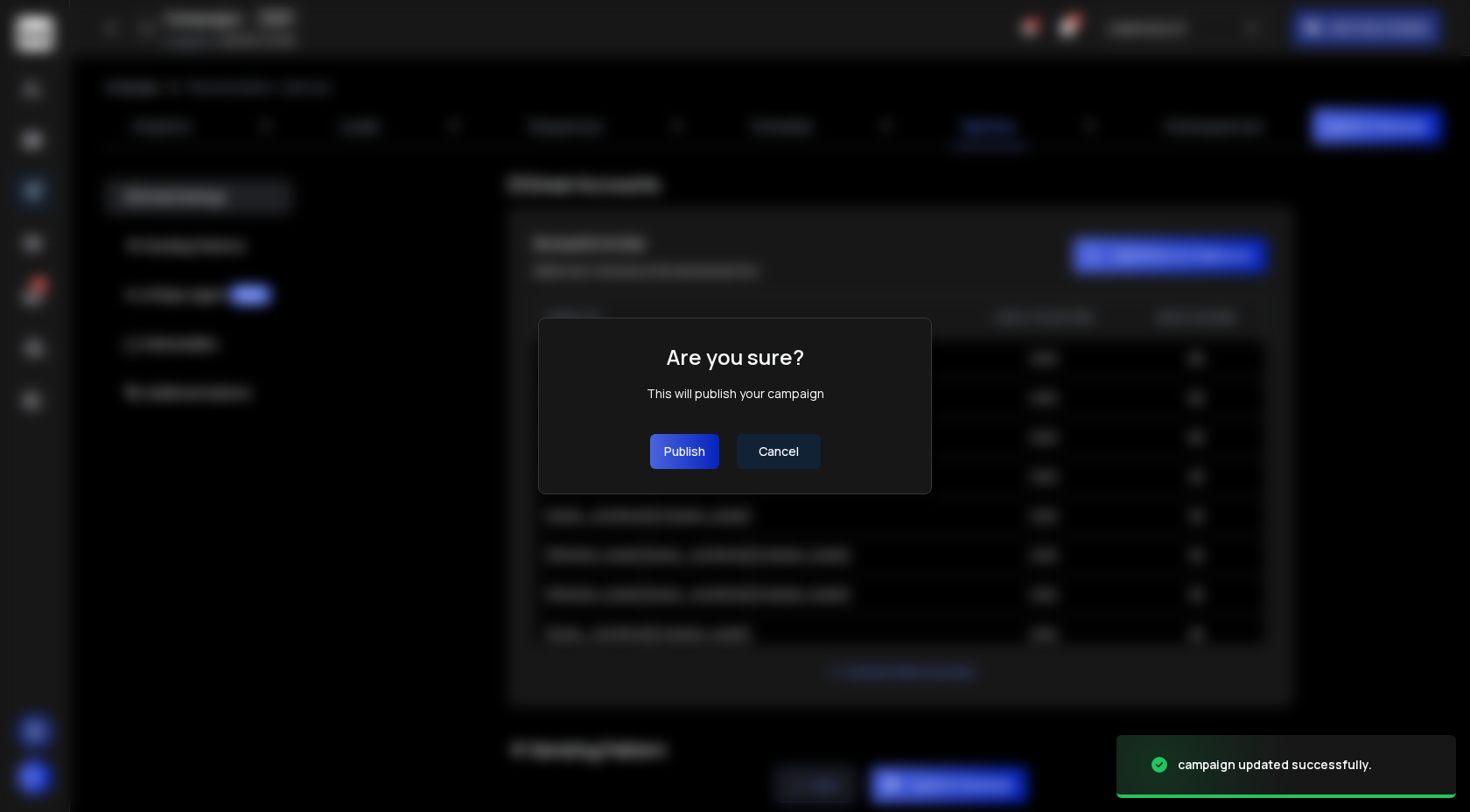
click at [685, 438] on button "Publish" at bounding box center [684, 452] width 69 height 35
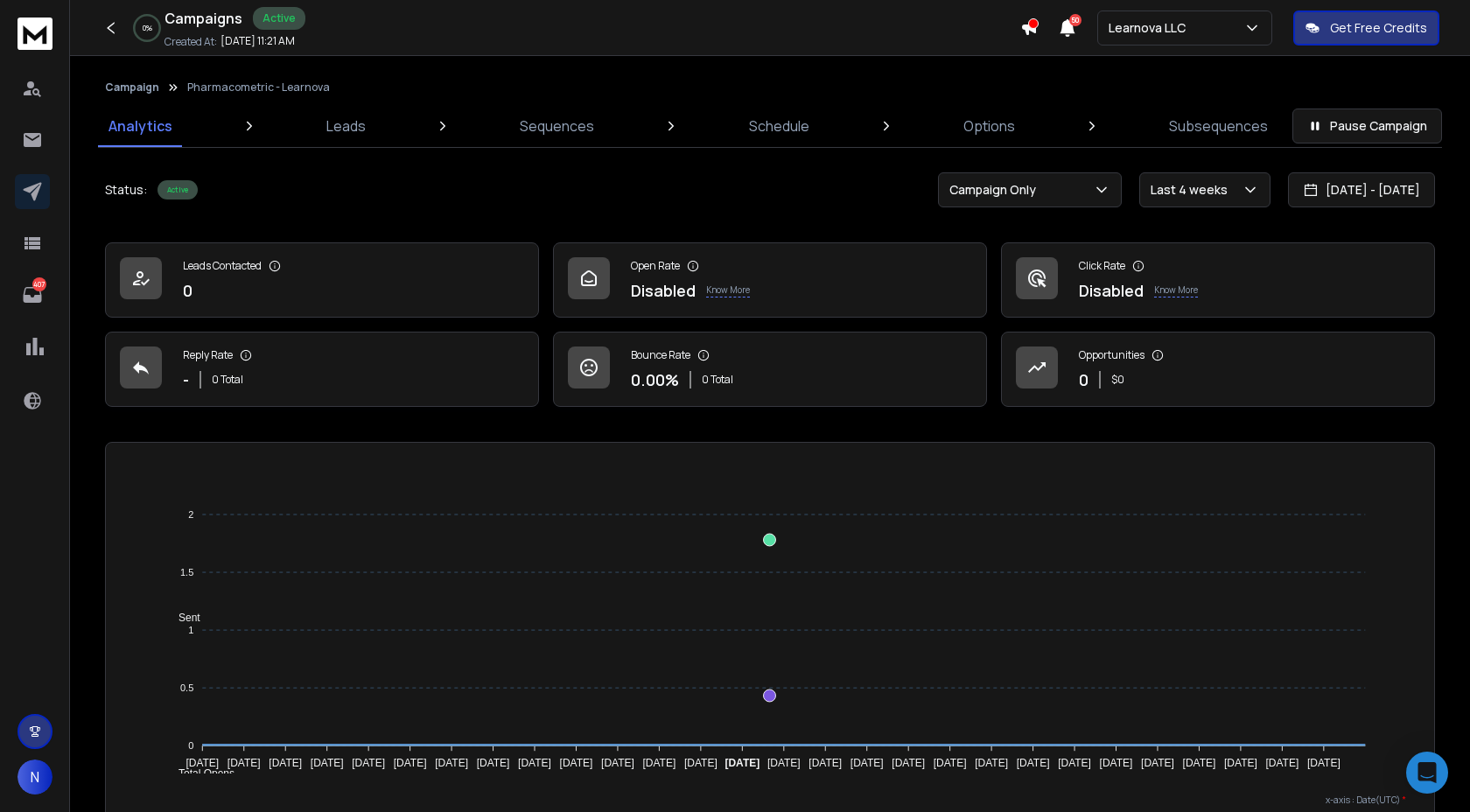
click at [49, 193] on div at bounding box center [34, 194] width 40 height 41
click at [25, 186] on icon at bounding box center [33, 191] width 21 height 21
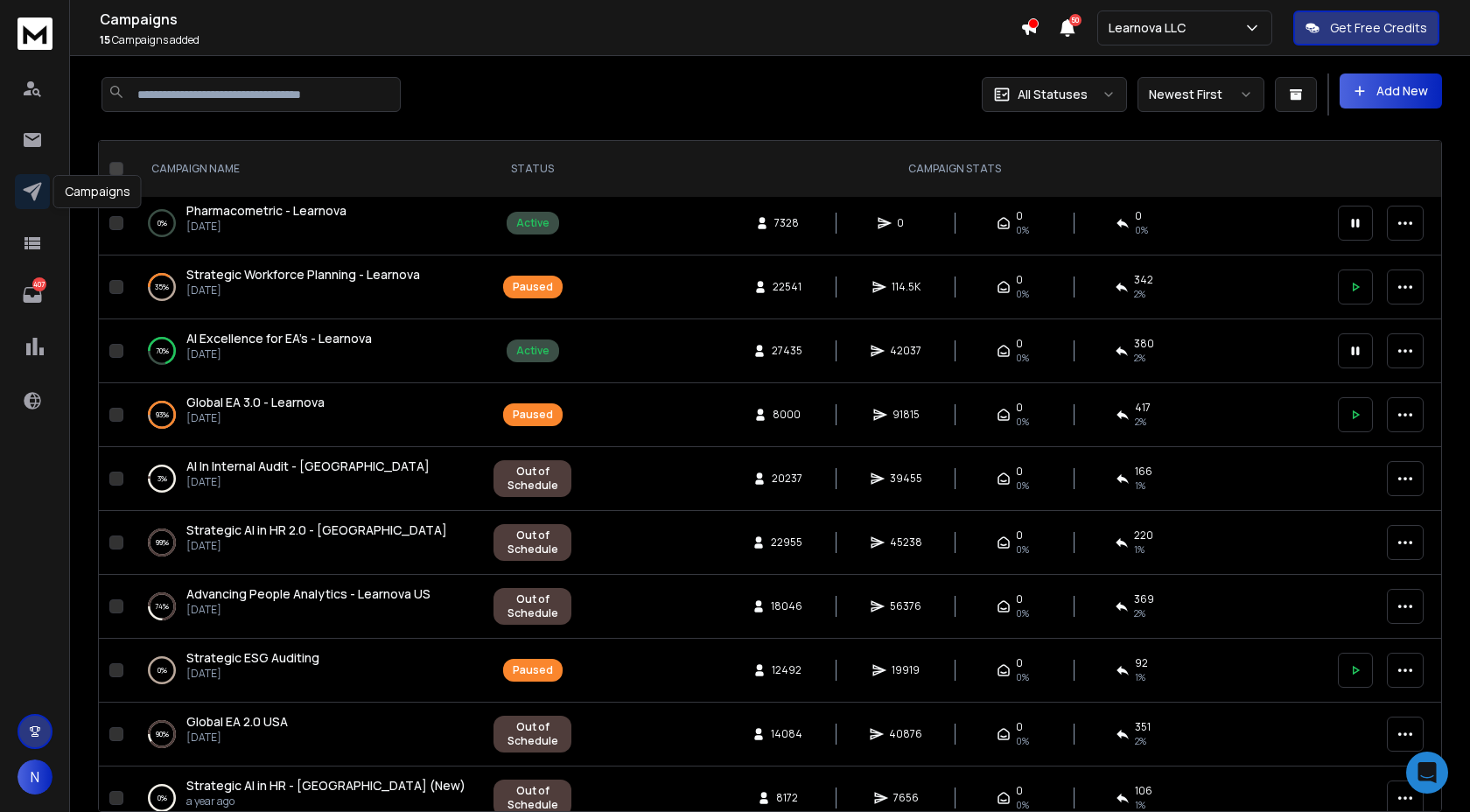
scroll to position [57, 0]
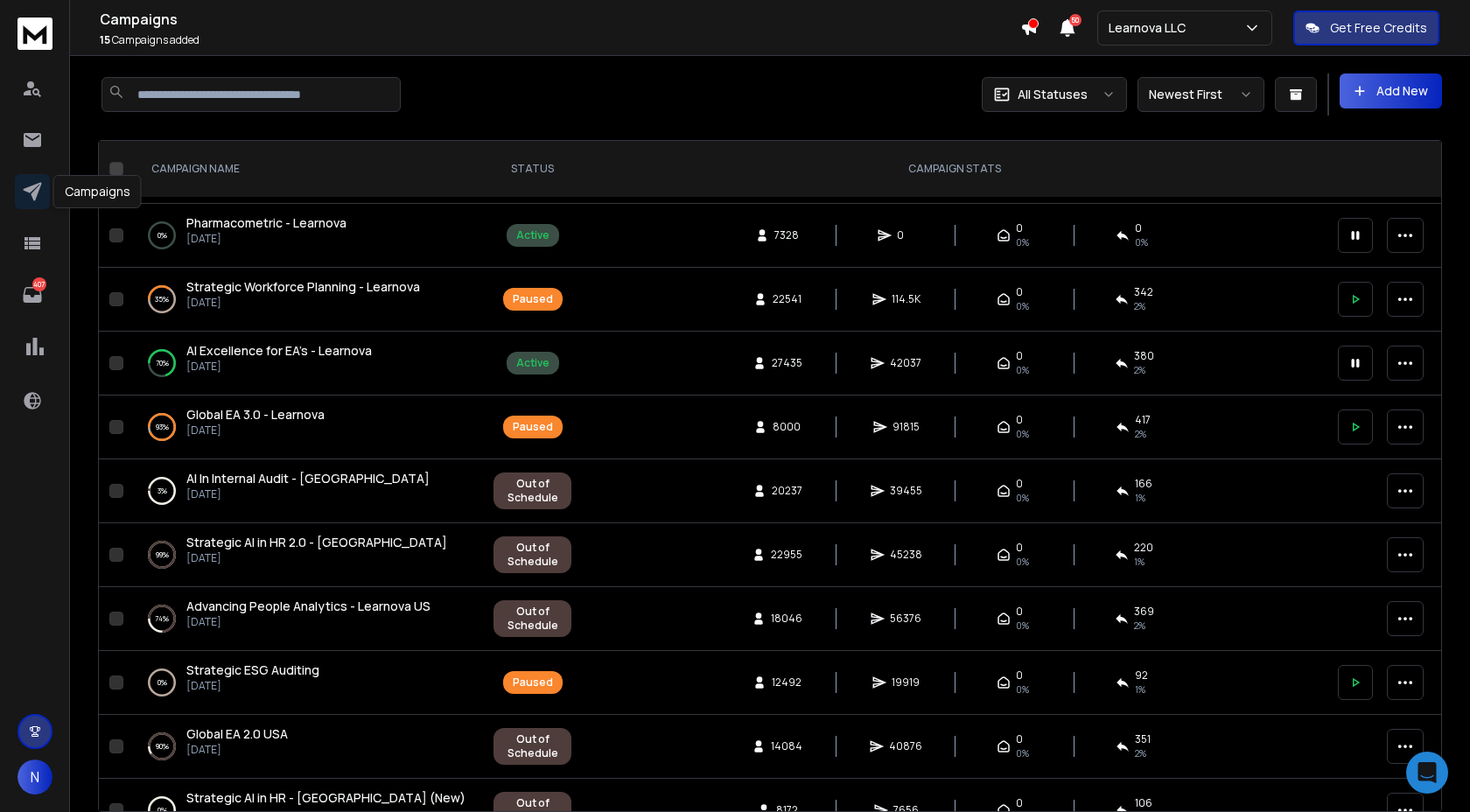
click at [304, 349] on span "AI Excellence for EA's - Learnova" at bounding box center [279, 350] width 186 height 17
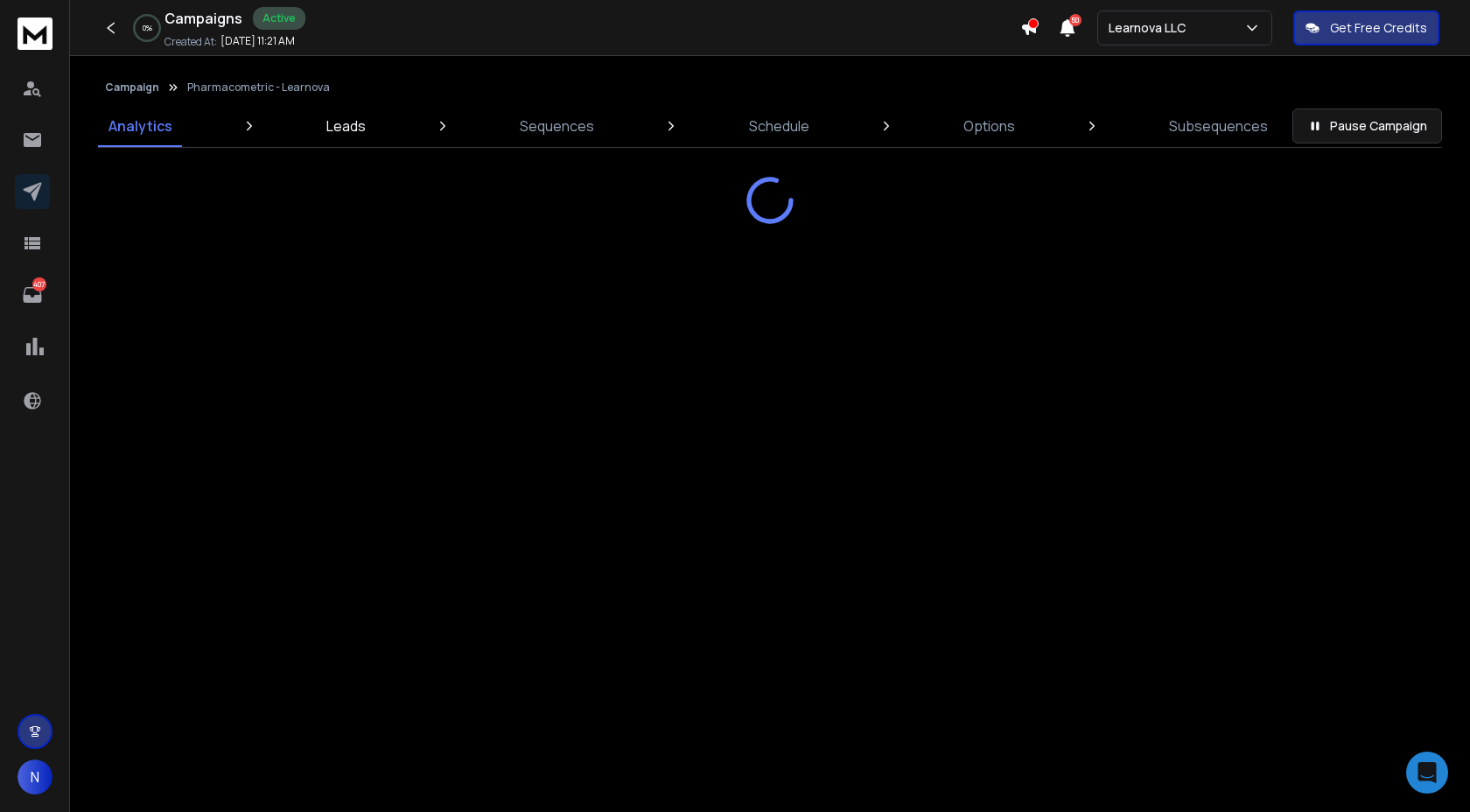
click at [359, 144] on link "Leads" at bounding box center [346, 125] width 60 height 42
click at [38, 189] on icon at bounding box center [31, 190] width 18 height 18
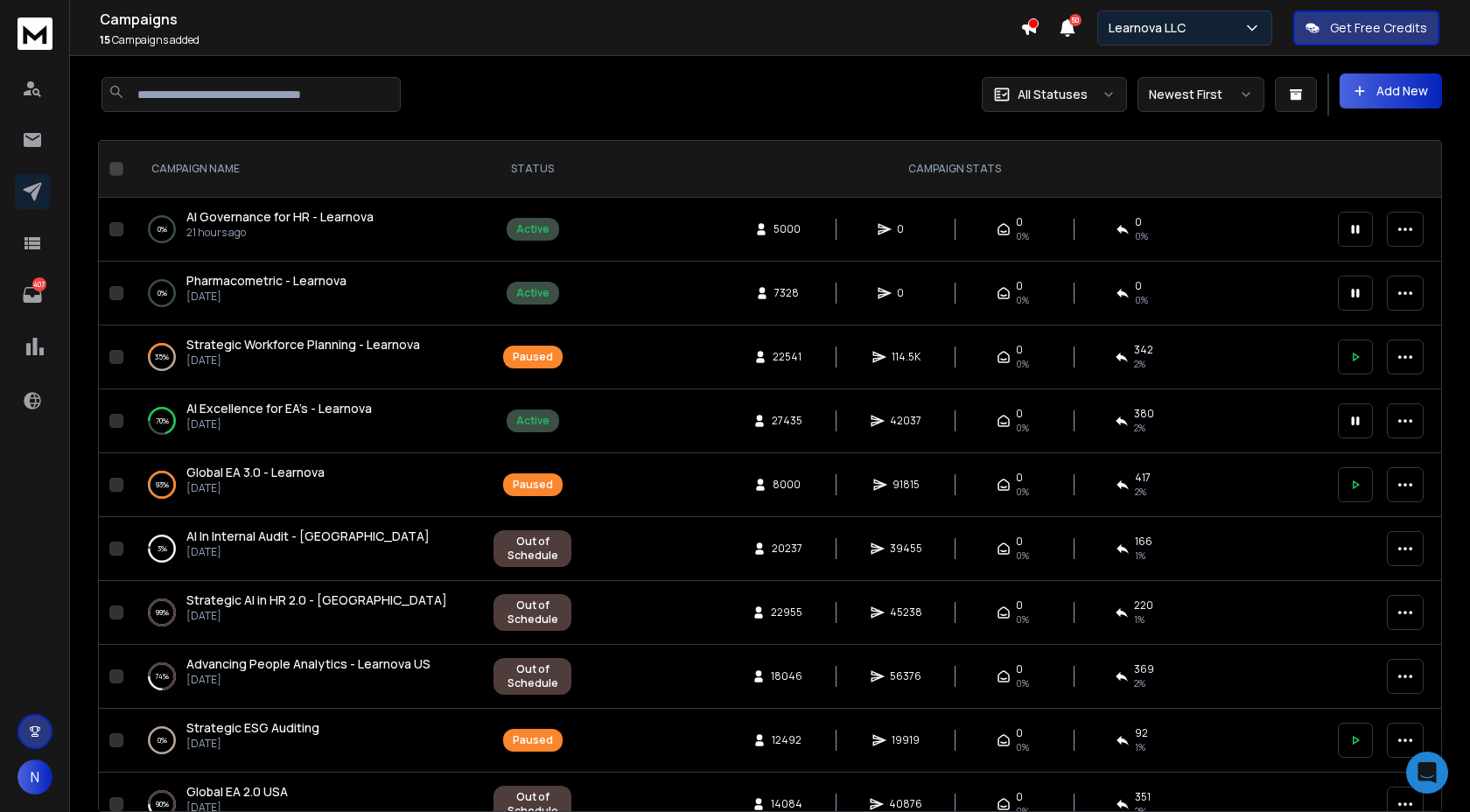
click at [1181, 19] on p "Learnova LLC" at bounding box center [1150, 28] width 84 height 17
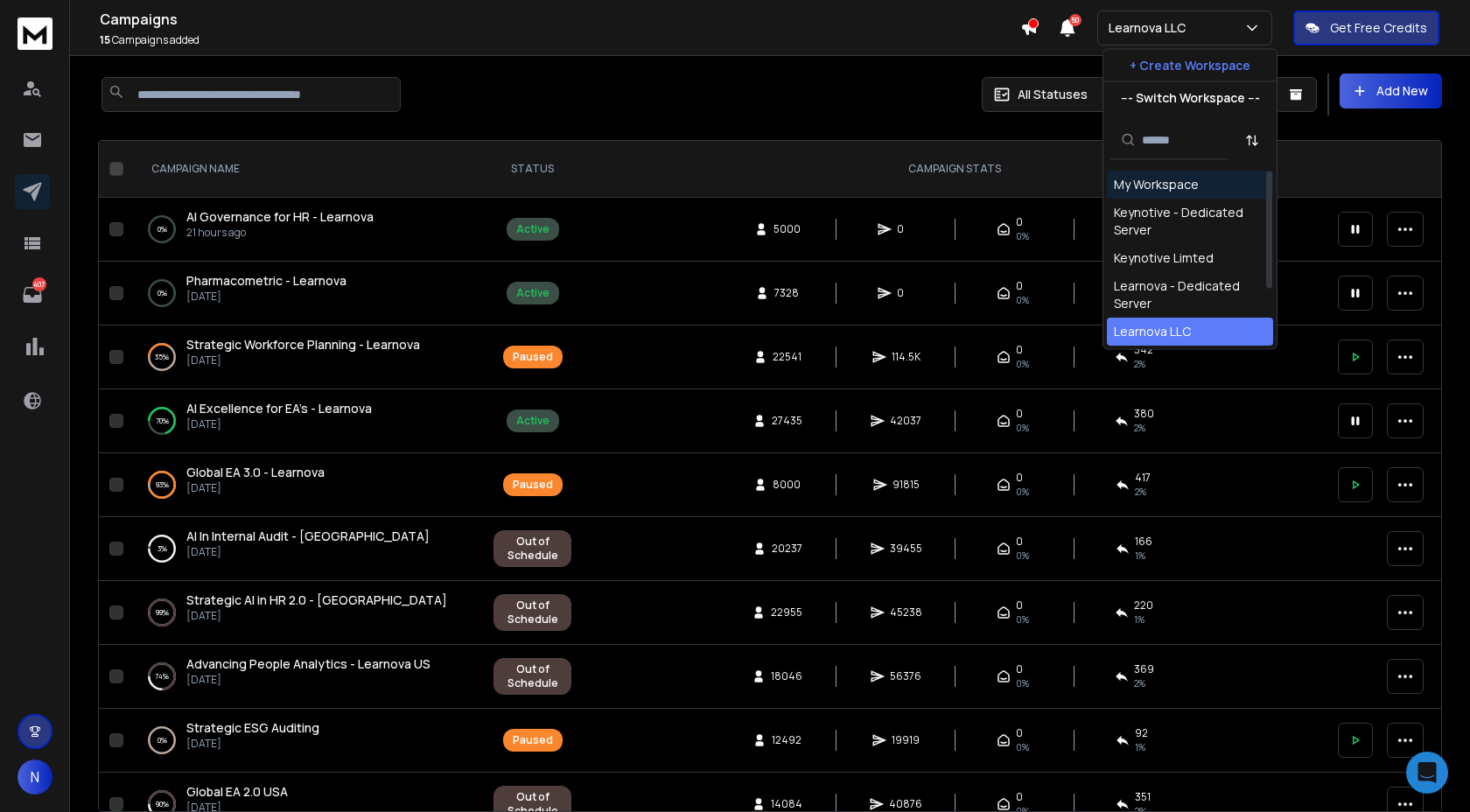
click at [1139, 188] on div "My Workspace" at bounding box center [1156, 185] width 85 height 17
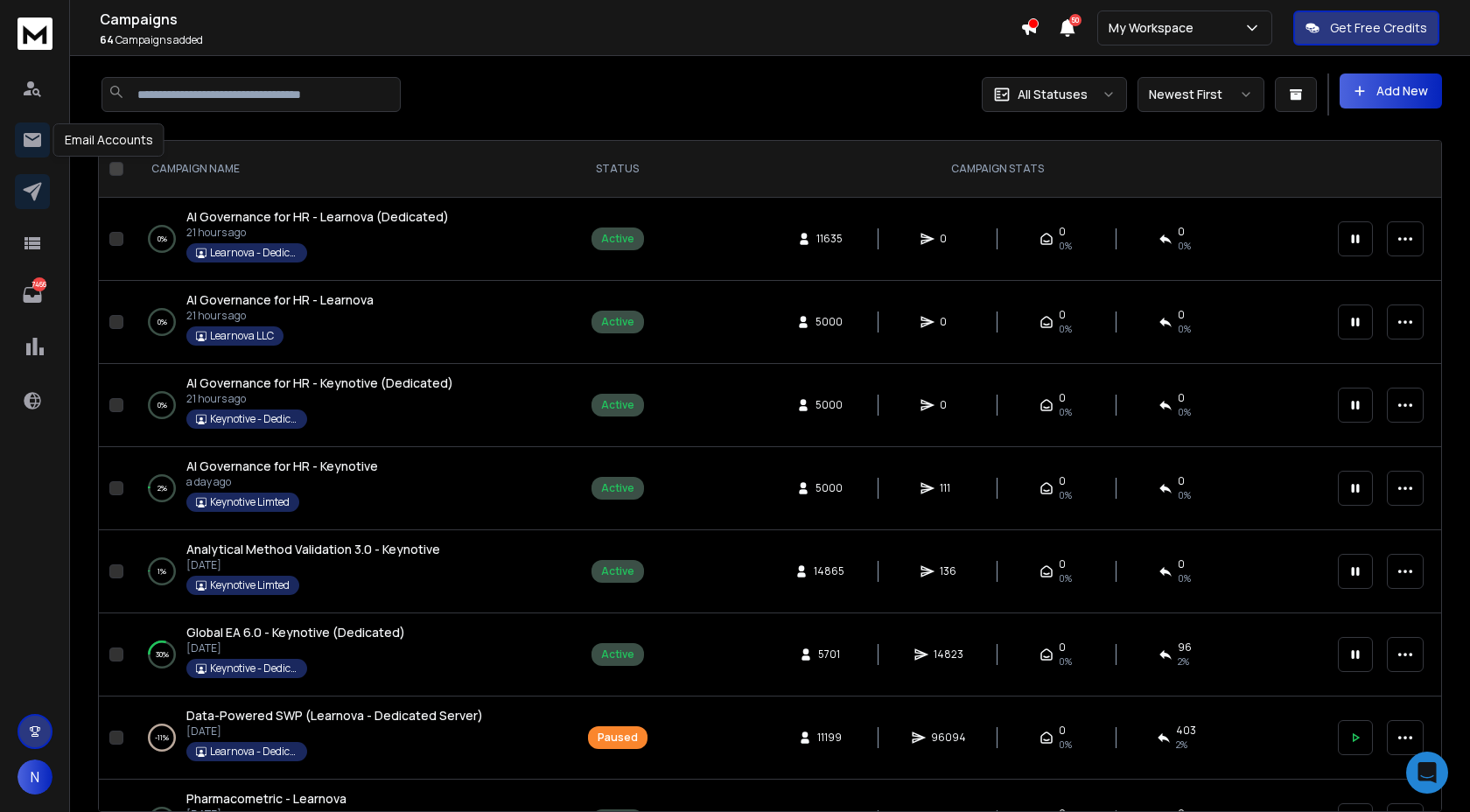
click at [35, 128] on link at bounding box center [32, 140] width 35 height 35
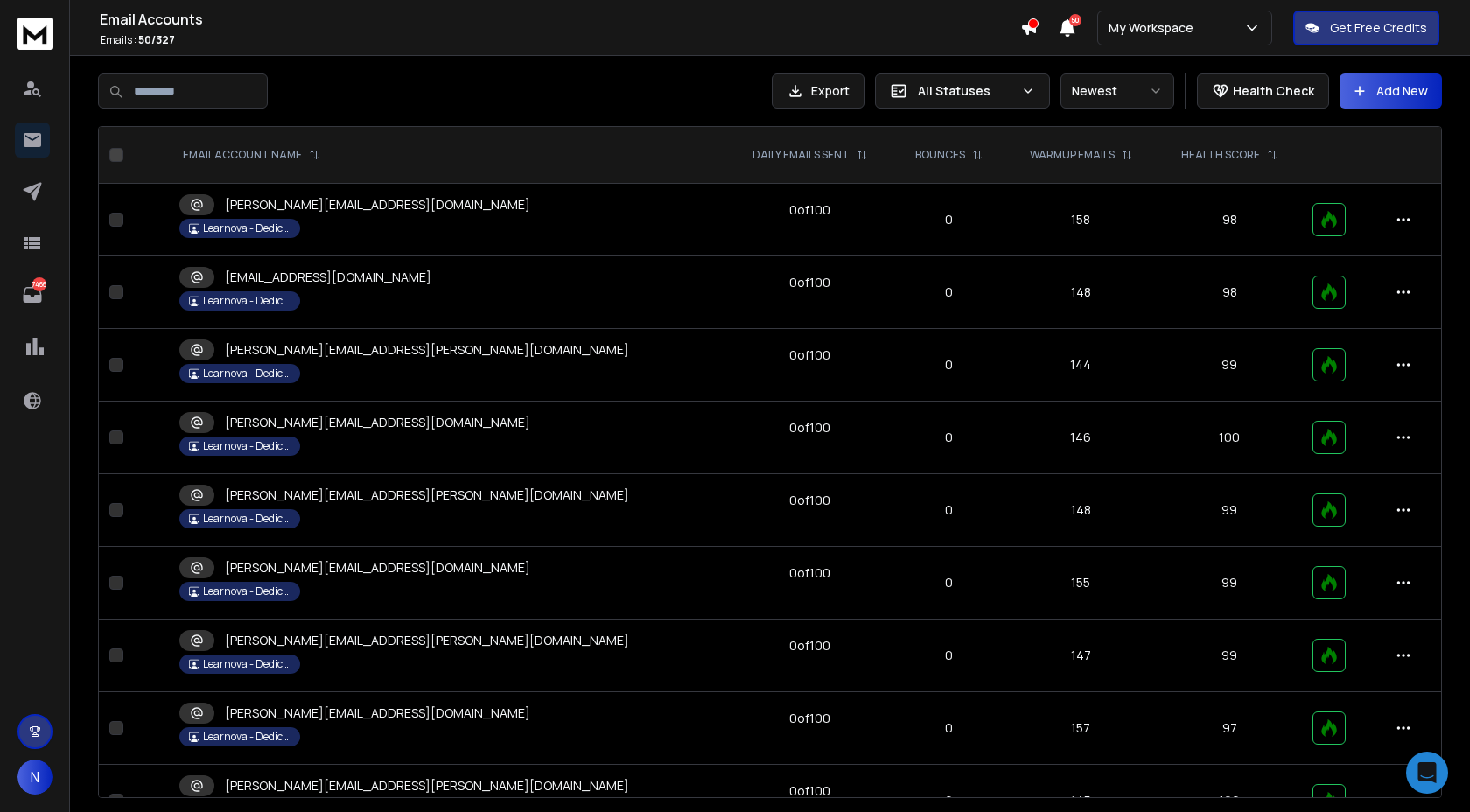
click at [177, 105] on input at bounding box center [183, 91] width 170 height 35
paste input "**********"
type input "**********"
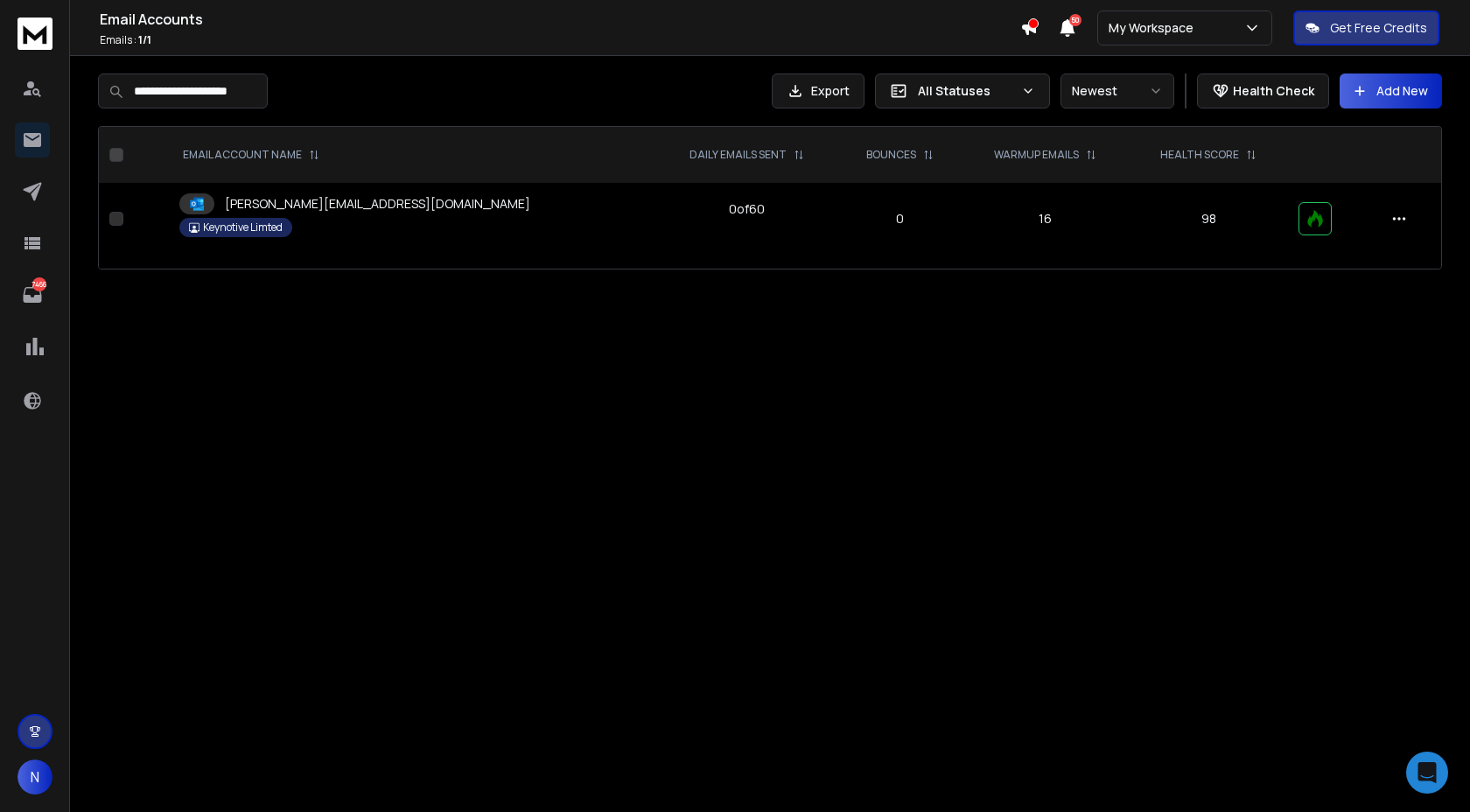
click at [298, 204] on p "[PERSON_NAME][EMAIL_ADDRESS][DOMAIN_NAME]" at bounding box center [377, 204] width 305 height 17
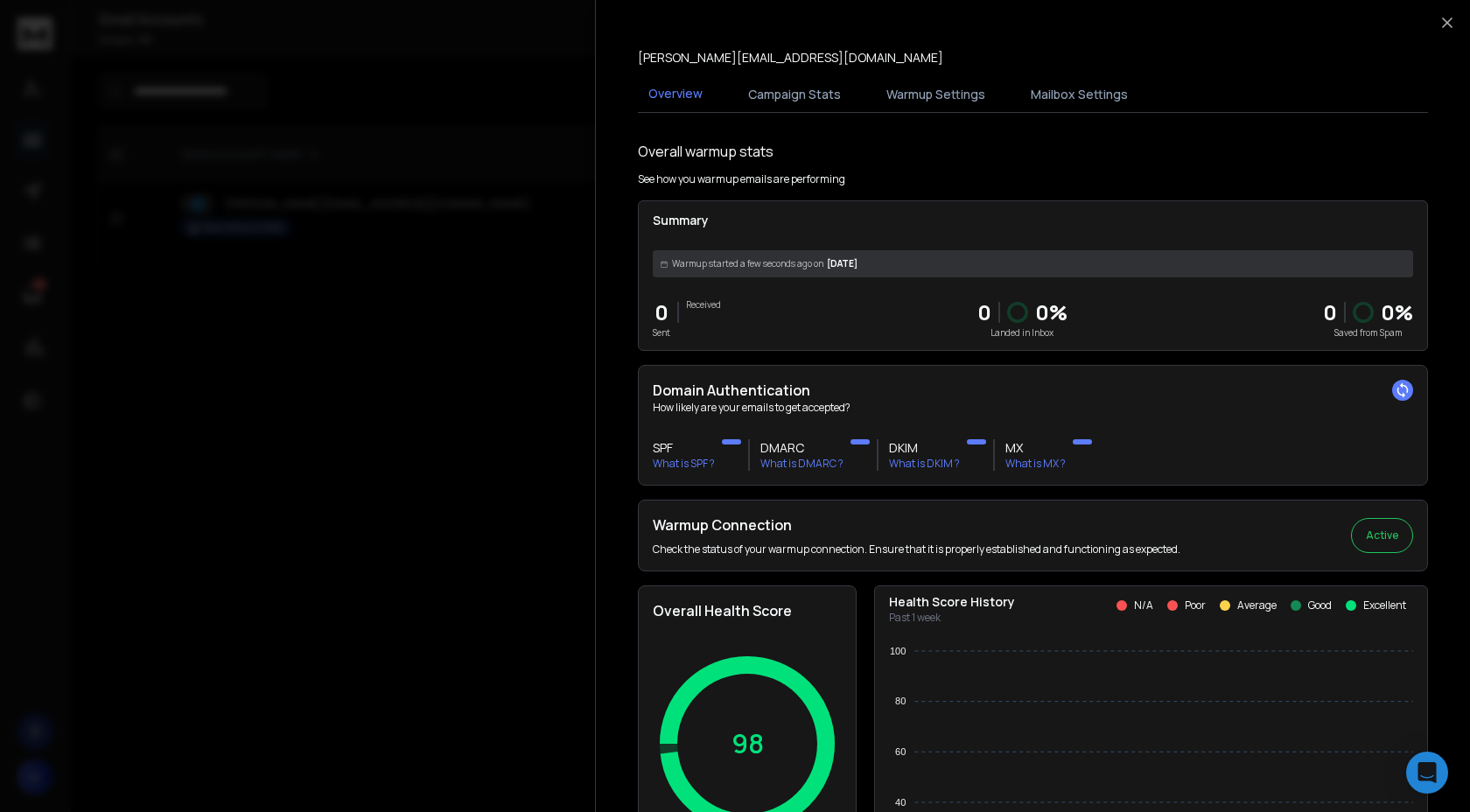
click at [825, 88] on button "Campaign Stats" at bounding box center [794, 94] width 114 height 39
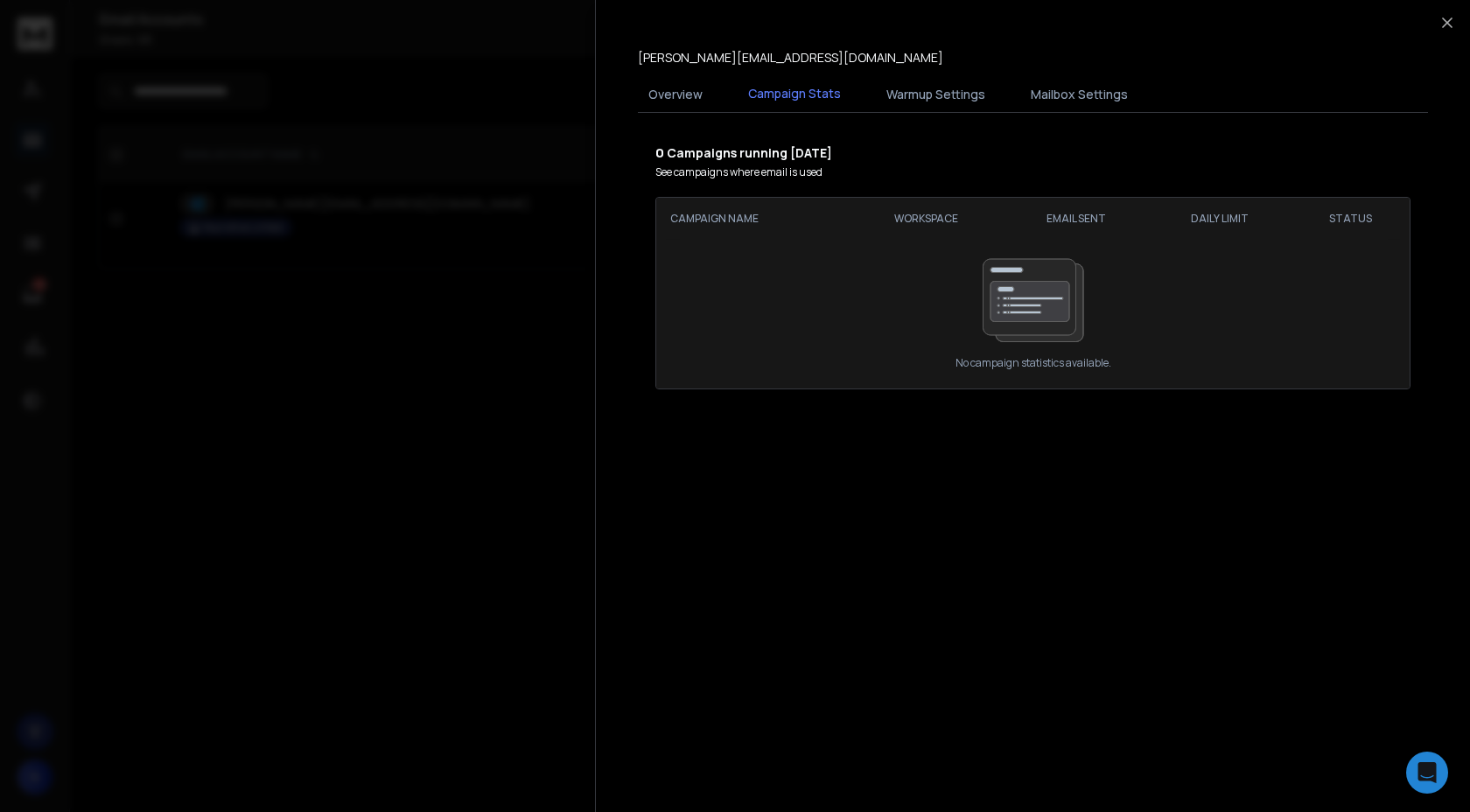
click at [410, 325] on div at bounding box center [735, 406] width 1470 height 812
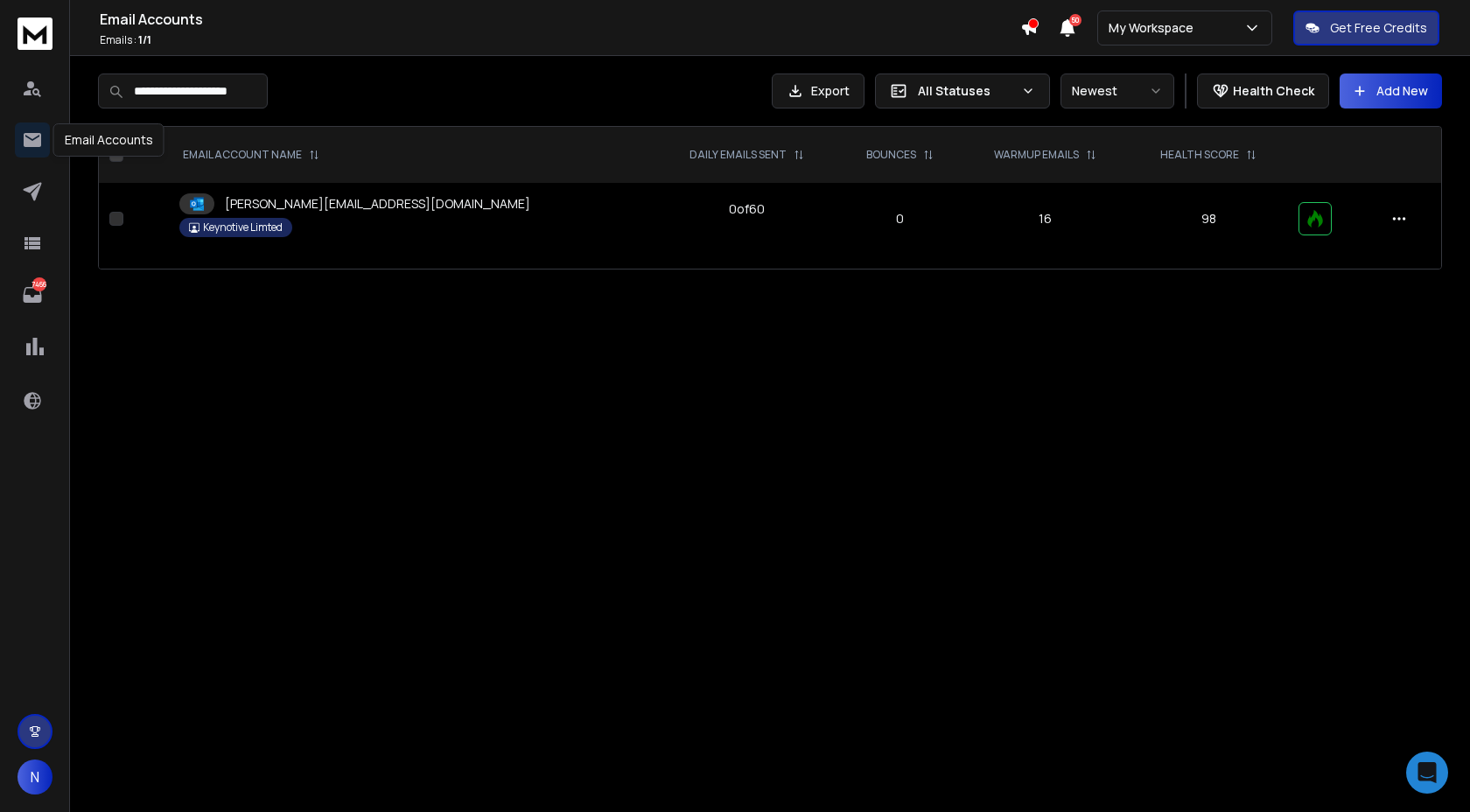
click at [45, 149] on link at bounding box center [32, 140] width 35 height 35
click at [22, 198] on icon at bounding box center [33, 191] width 21 height 21
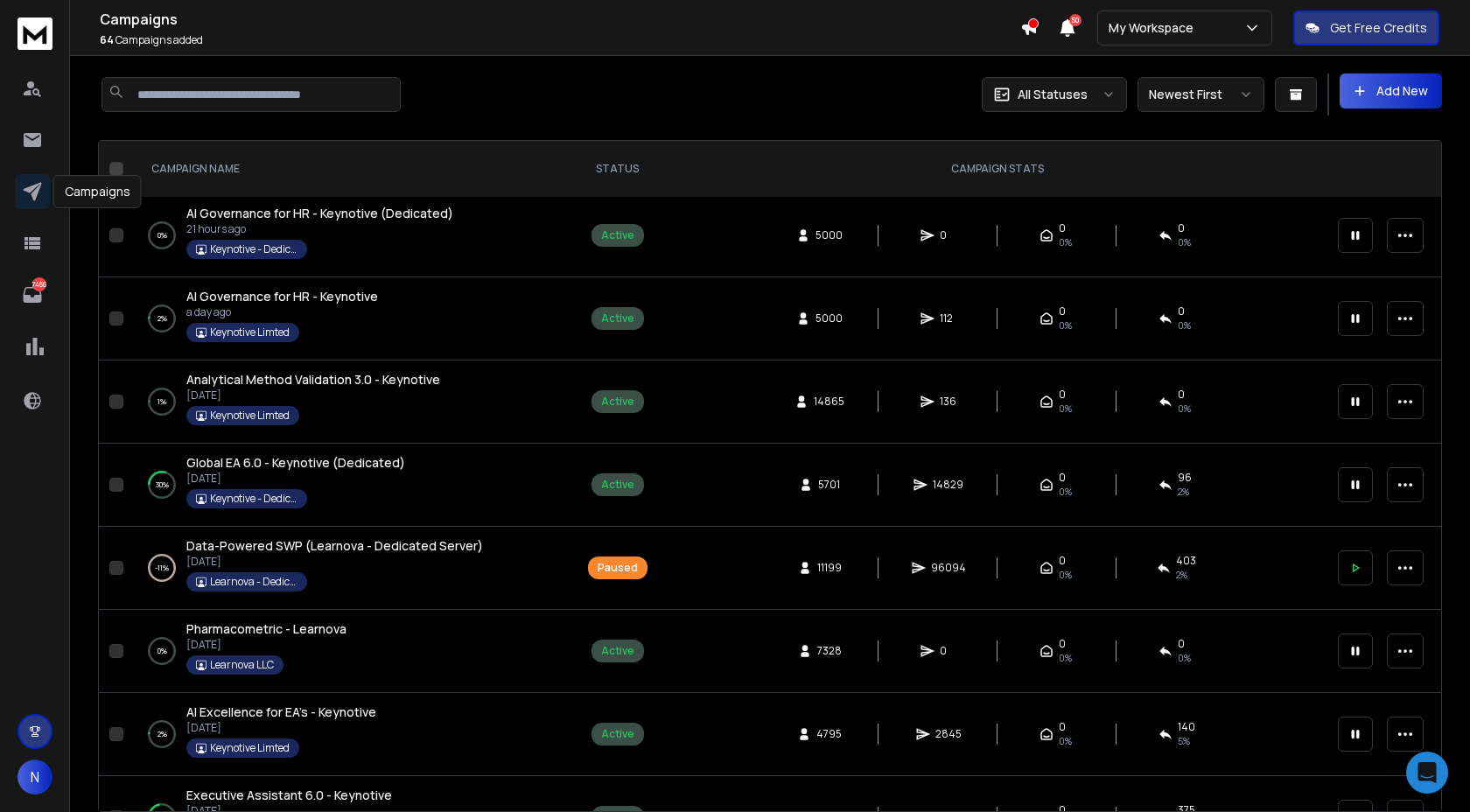
scroll to position [199, 0]
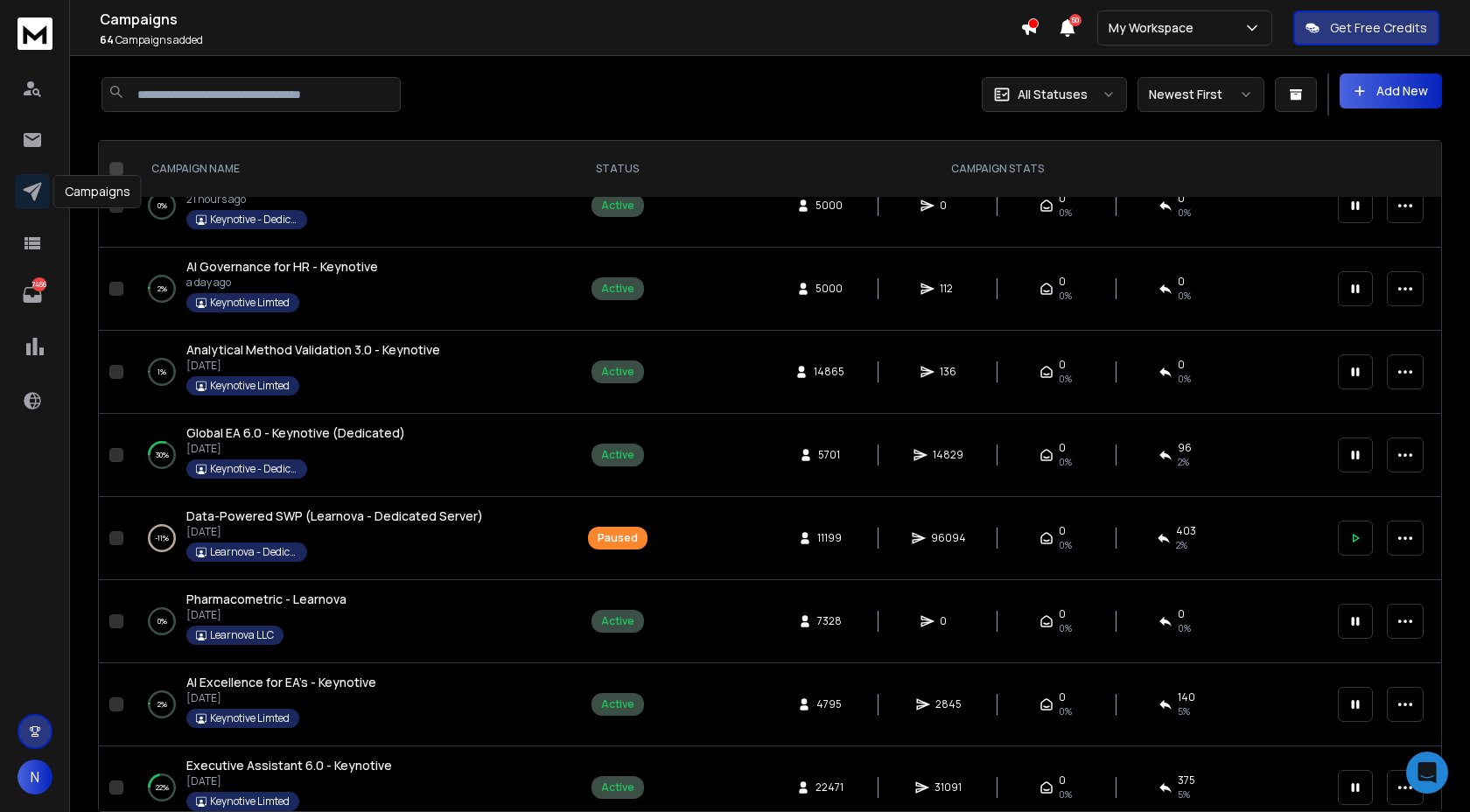
click at [331, 431] on span "Global EA 6.0 - Keynotive (Dedicated)" at bounding box center [295, 432] width 219 height 17
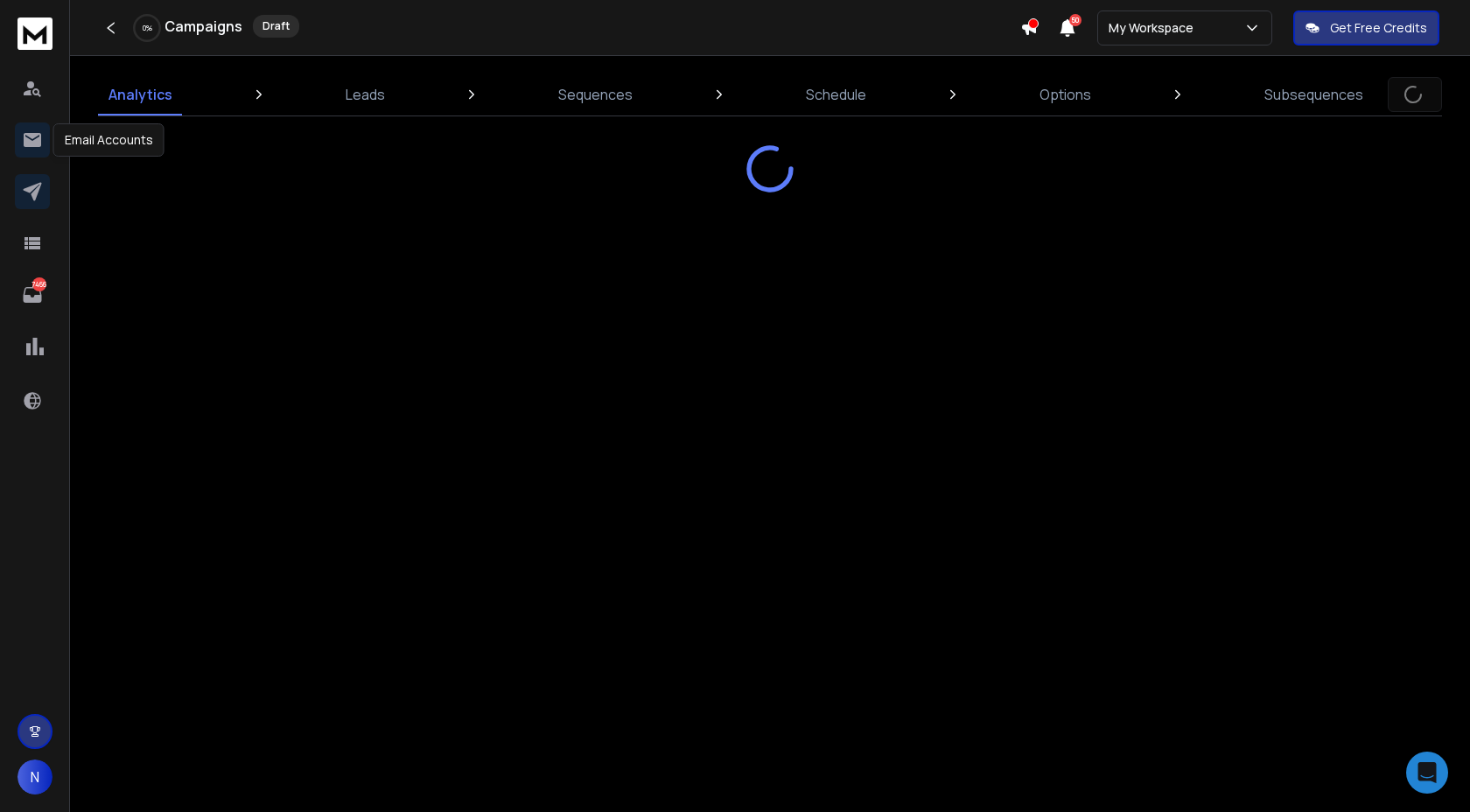
click at [34, 142] on icon at bounding box center [32, 140] width 17 height 14
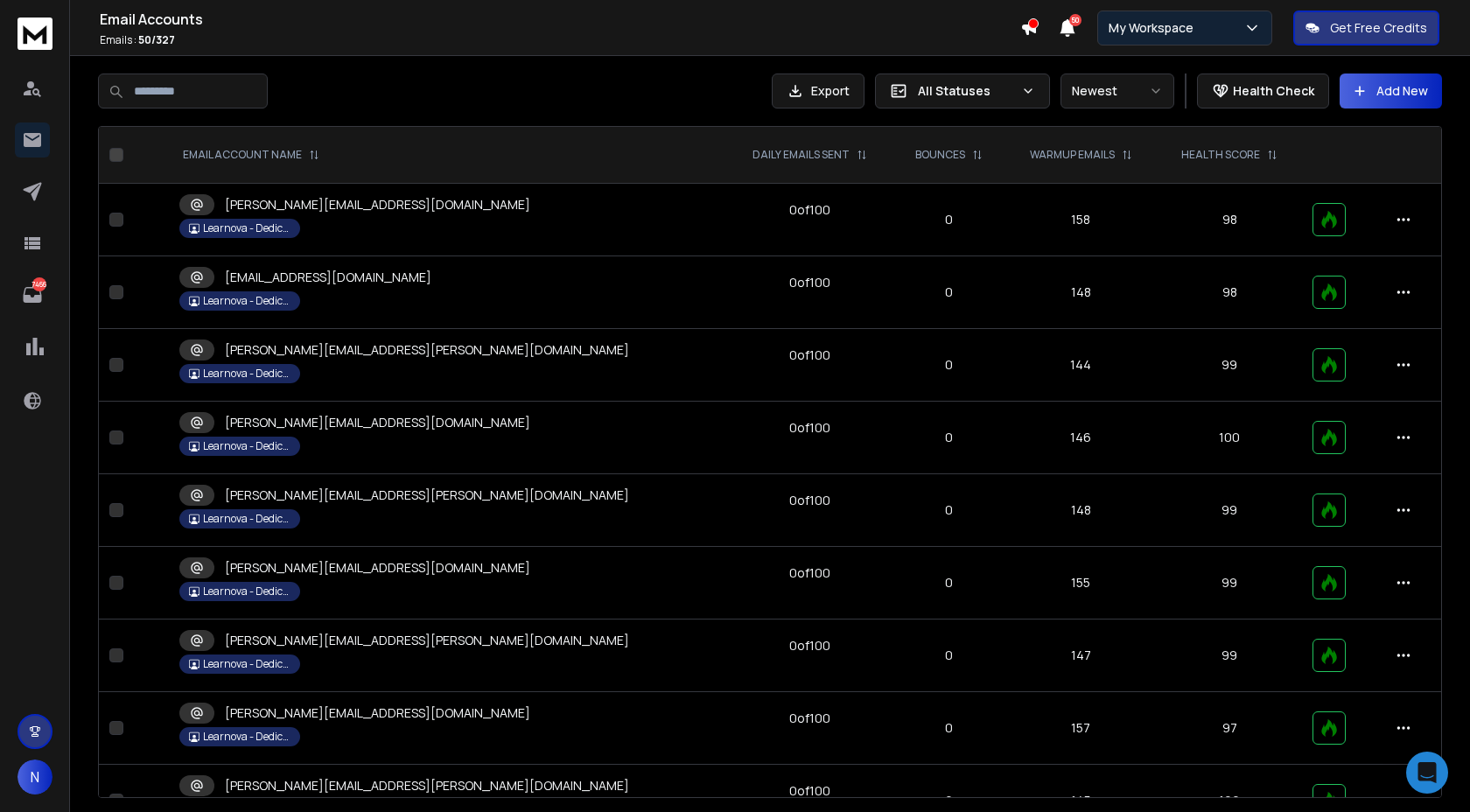
click at [1178, 28] on p "My Workspace" at bounding box center [1154, 28] width 92 height 17
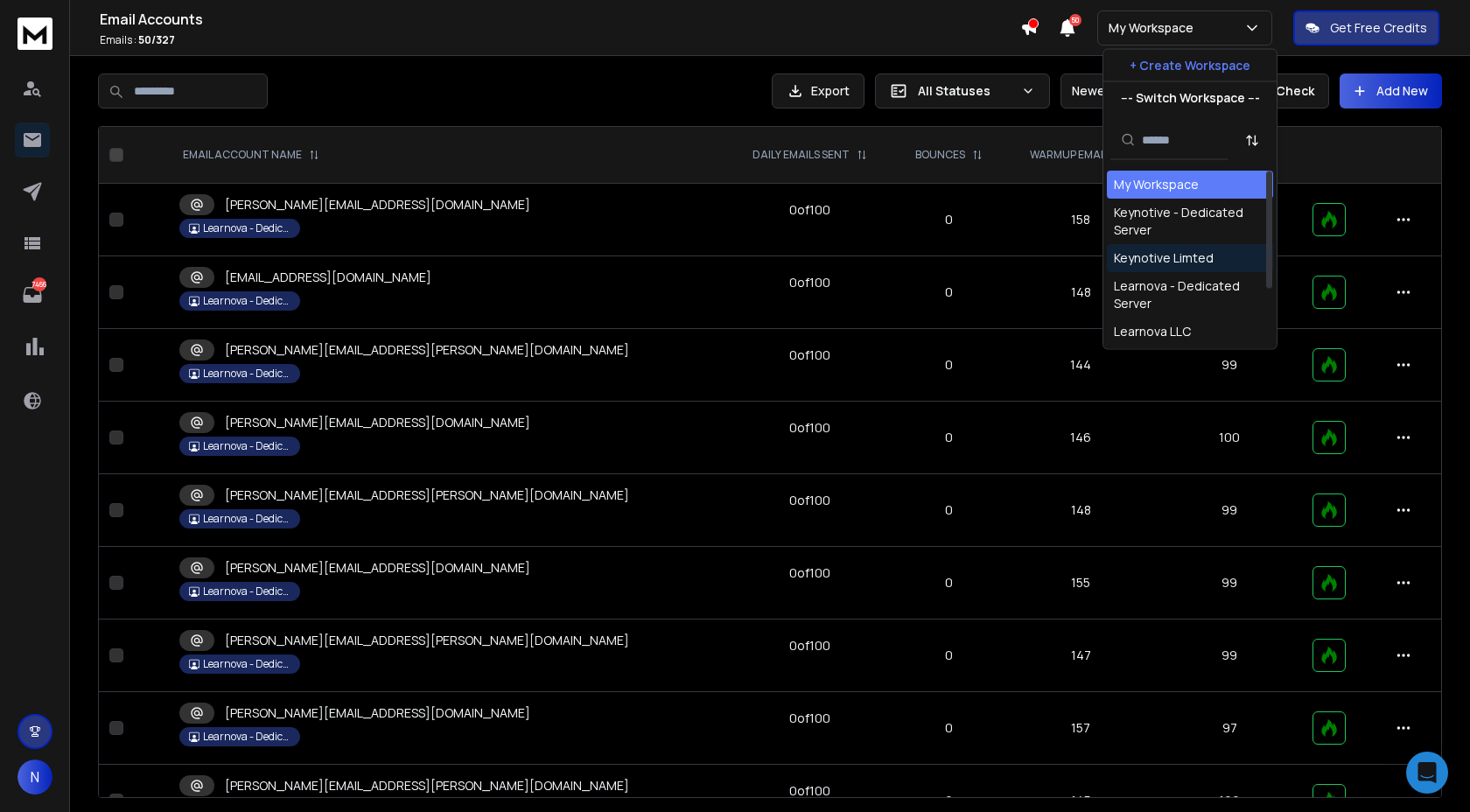
click at [1198, 258] on div "Keynotive Limted" at bounding box center [1164, 258] width 100 height 17
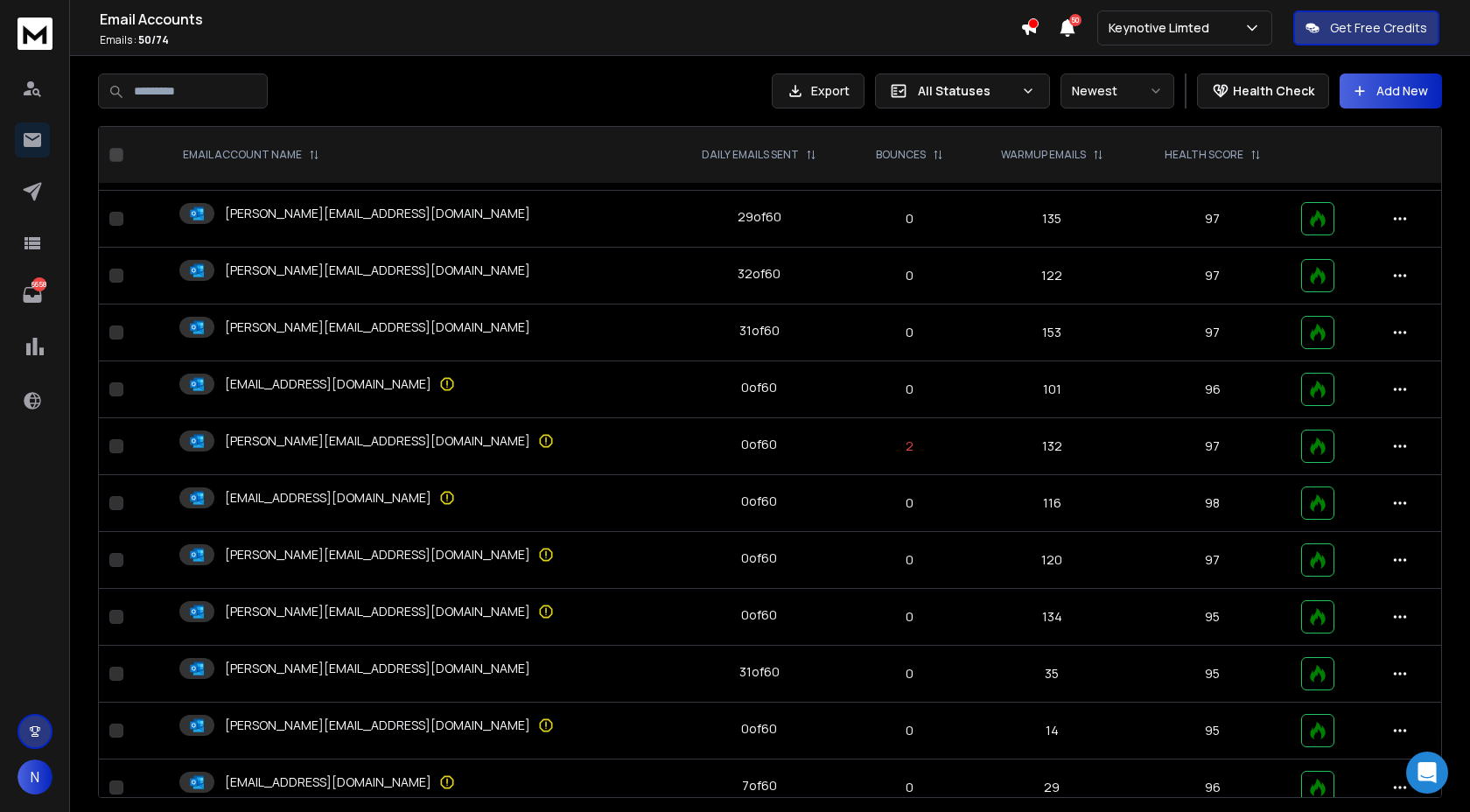
scroll to position [110, 0]
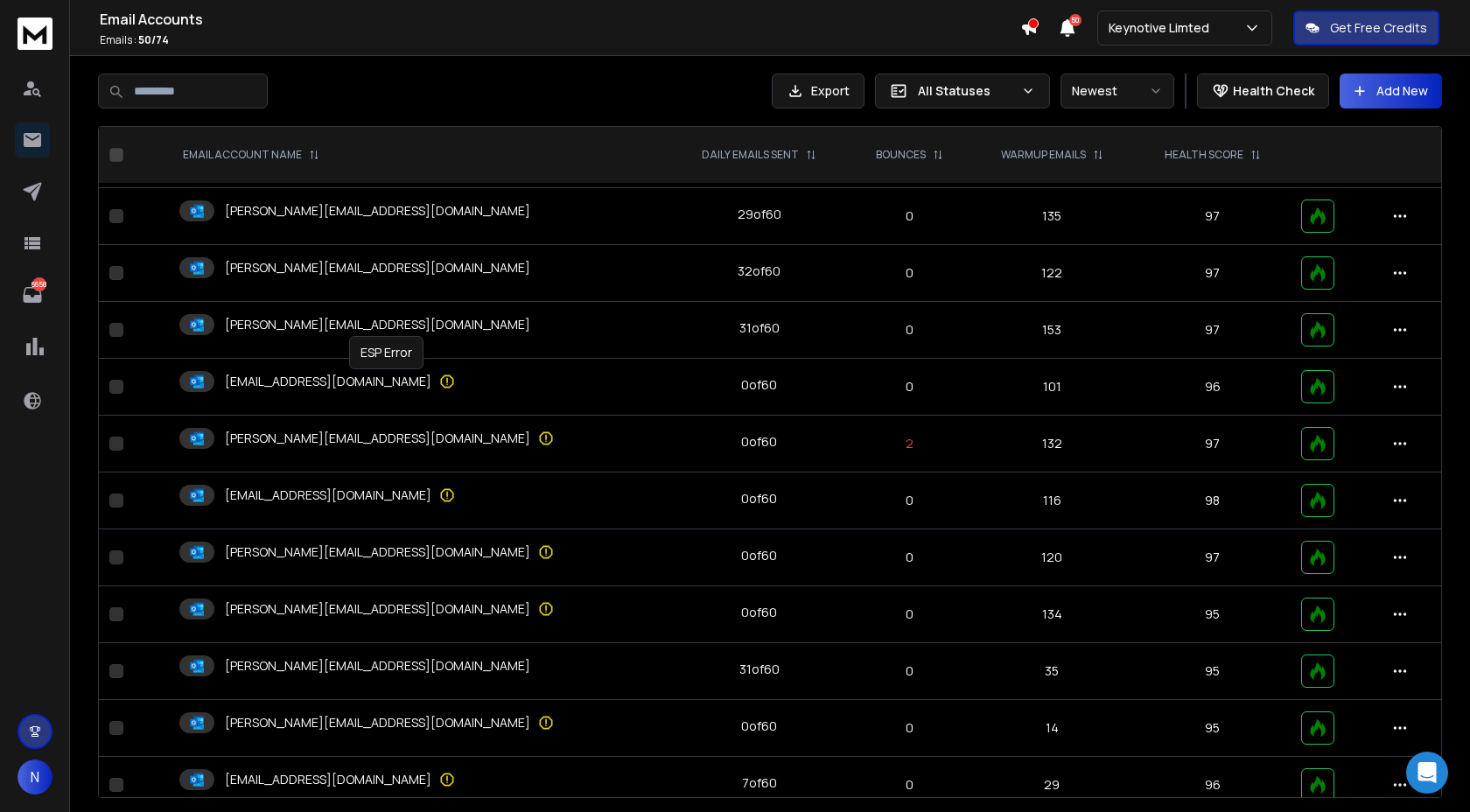
click at [438, 383] on icon at bounding box center [447, 382] width 17 height 17
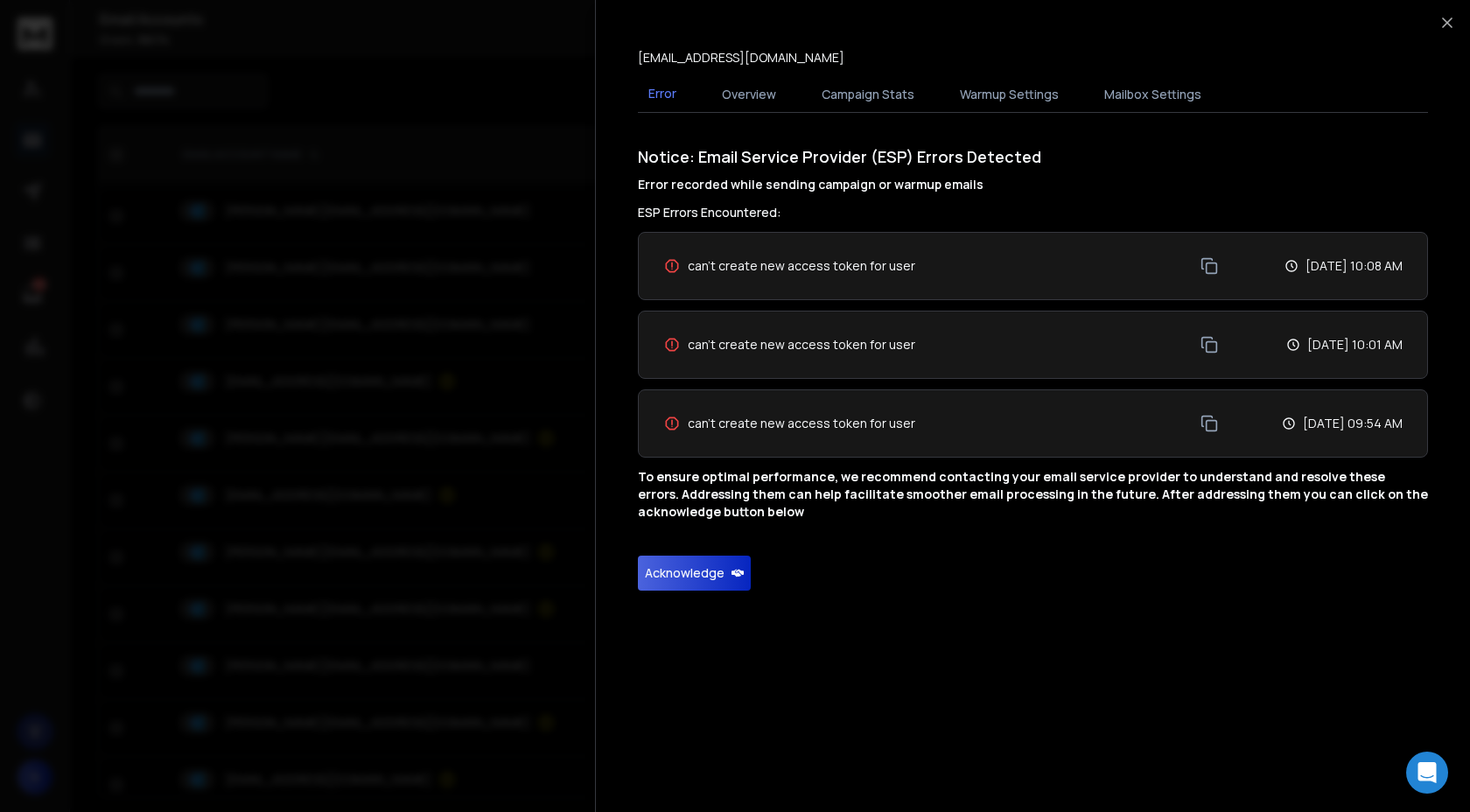
click at [391, 383] on div at bounding box center [735, 406] width 1470 height 812
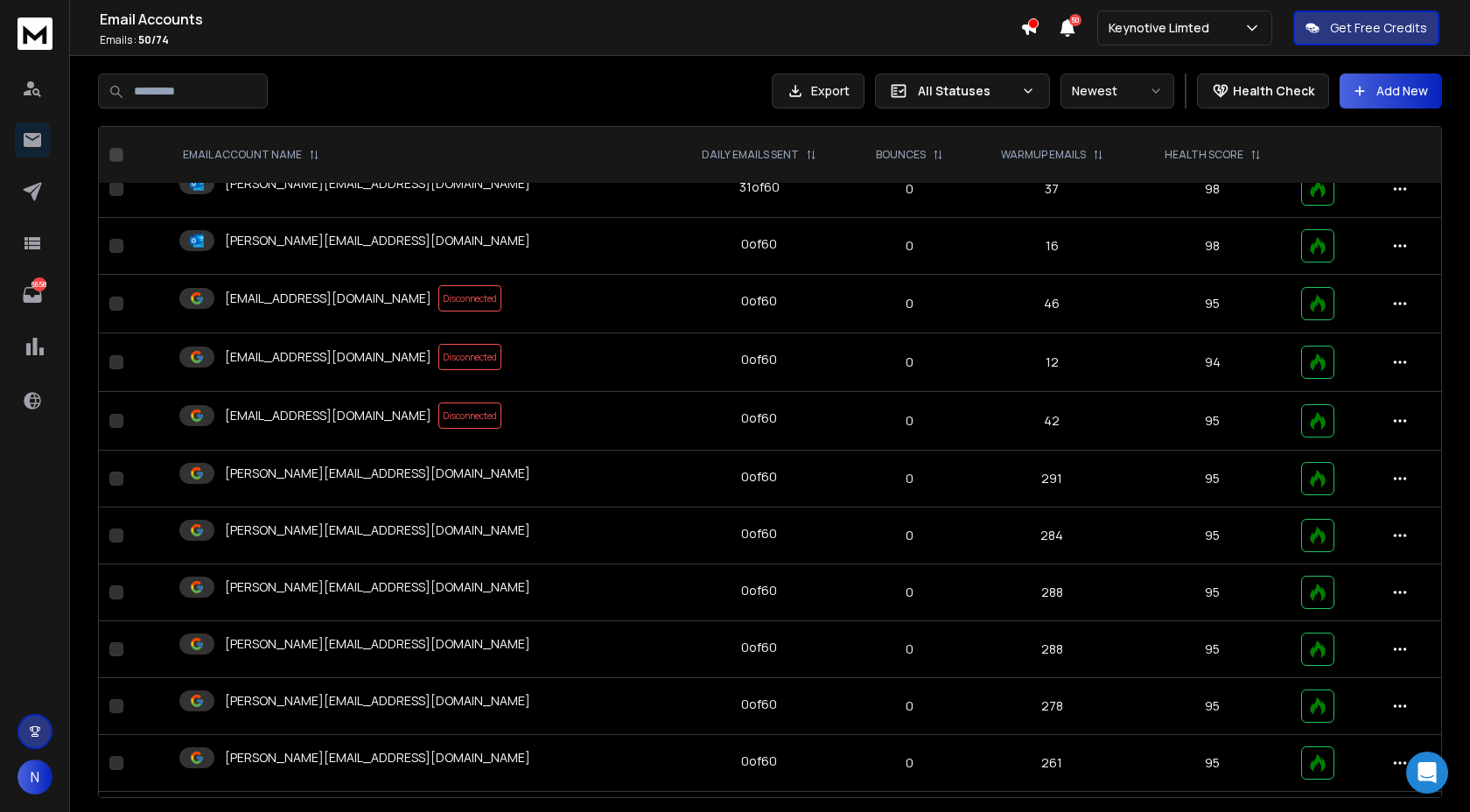
scroll to position [0, 0]
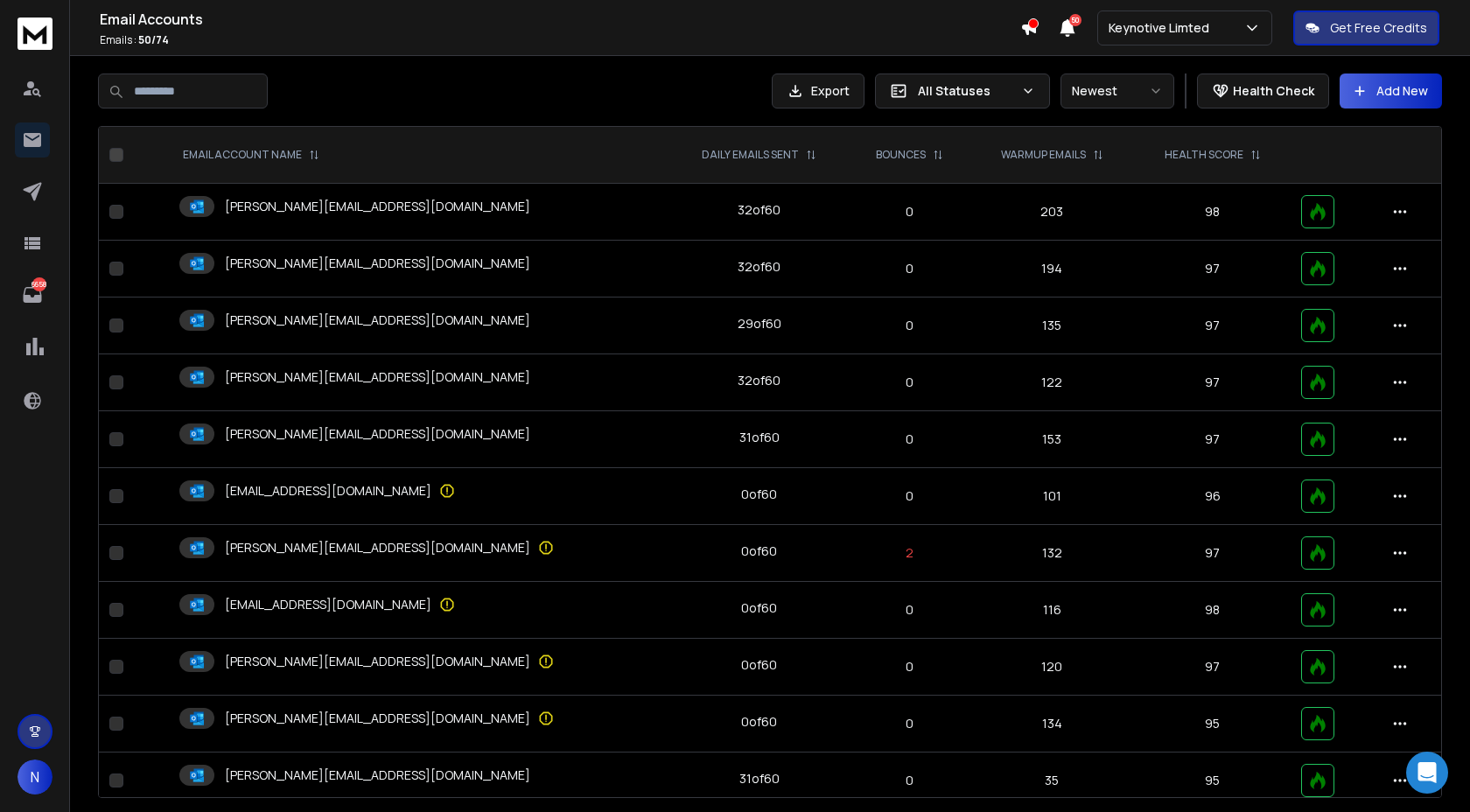
click at [203, 106] on input at bounding box center [183, 91] width 170 height 35
paste input "**********"
type input "**********"
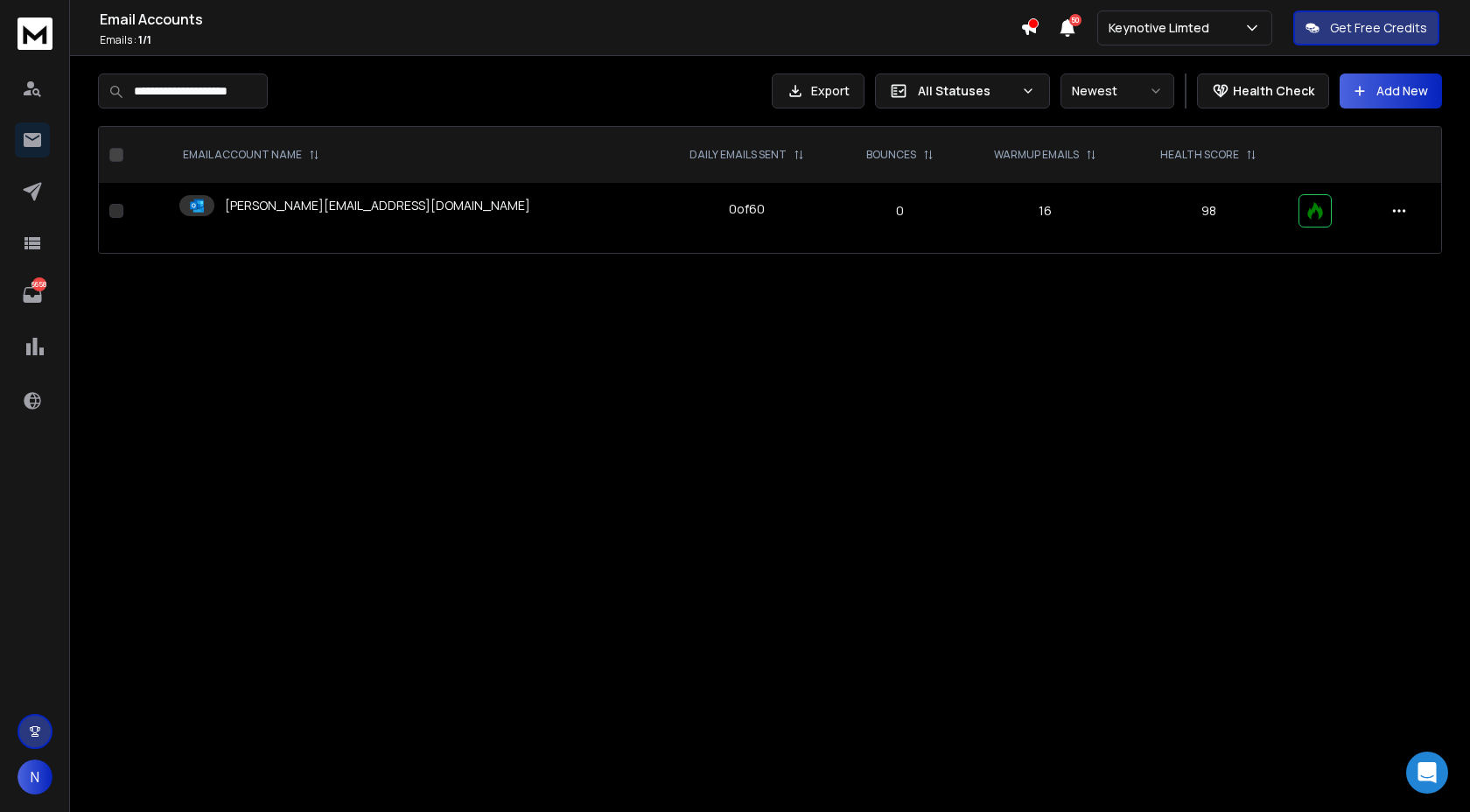
click at [295, 215] on div "[PERSON_NAME][EMAIL_ADDRESS][DOMAIN_NAME]" at bounding box center [355, 206] width 351 height 21
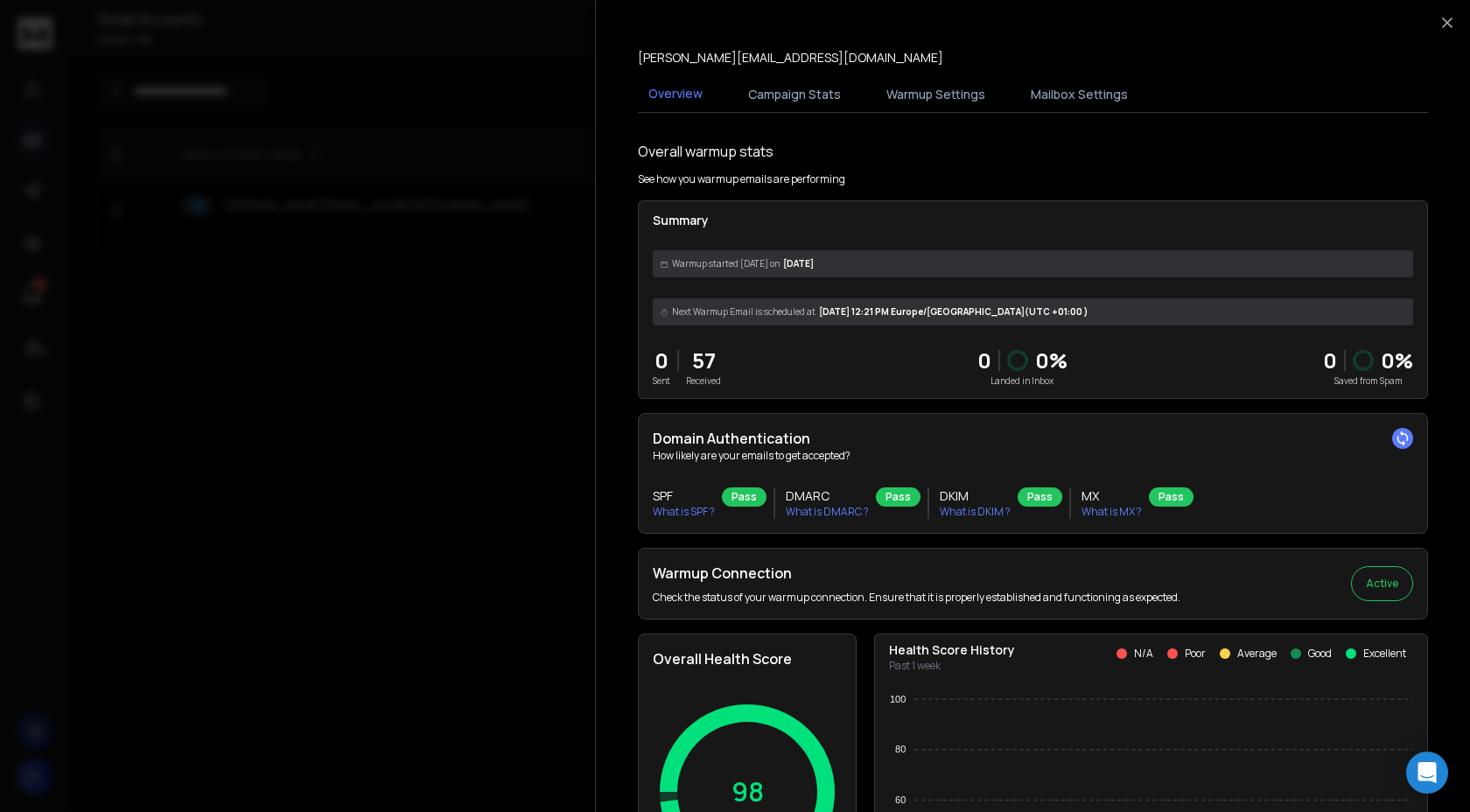
click at [812, 79] on button "Campaign Stats" at bounding box center [794, 94] width 114 height 39
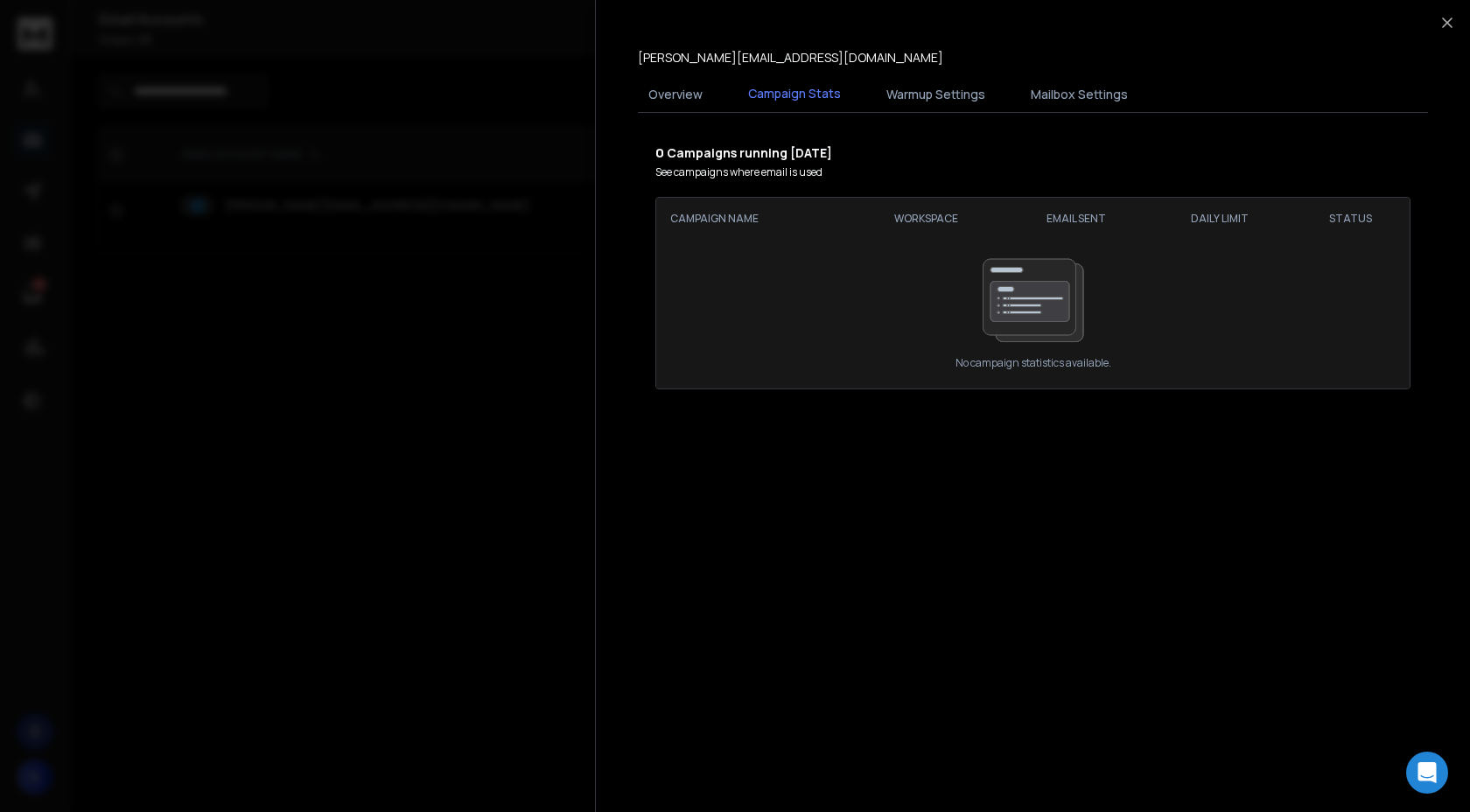
click at [297, 431] on div at bounding box center [735, 406] width 1470 height 812
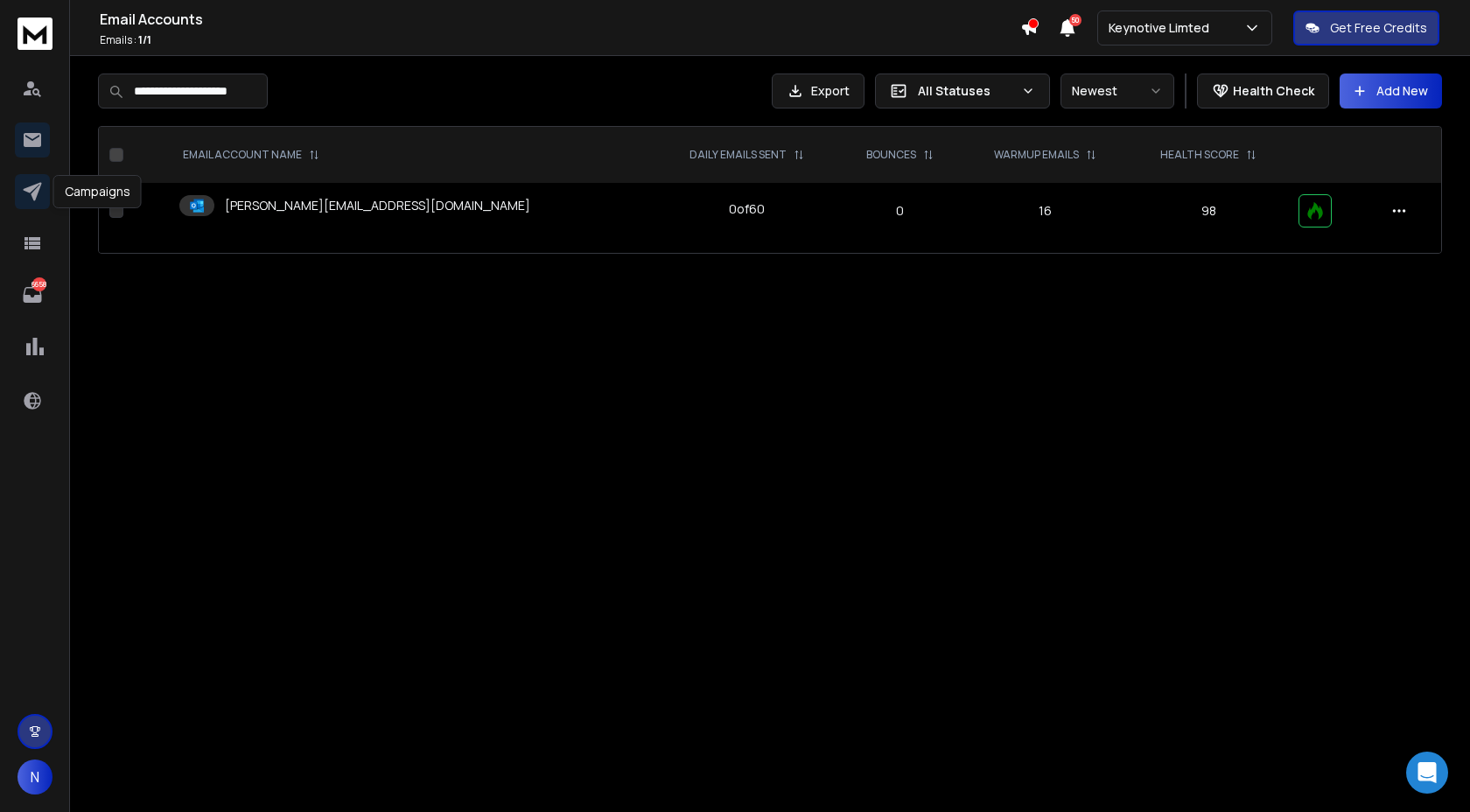
click at [29, 190] on icon at bounding box center [31, 190] width 18 height 18
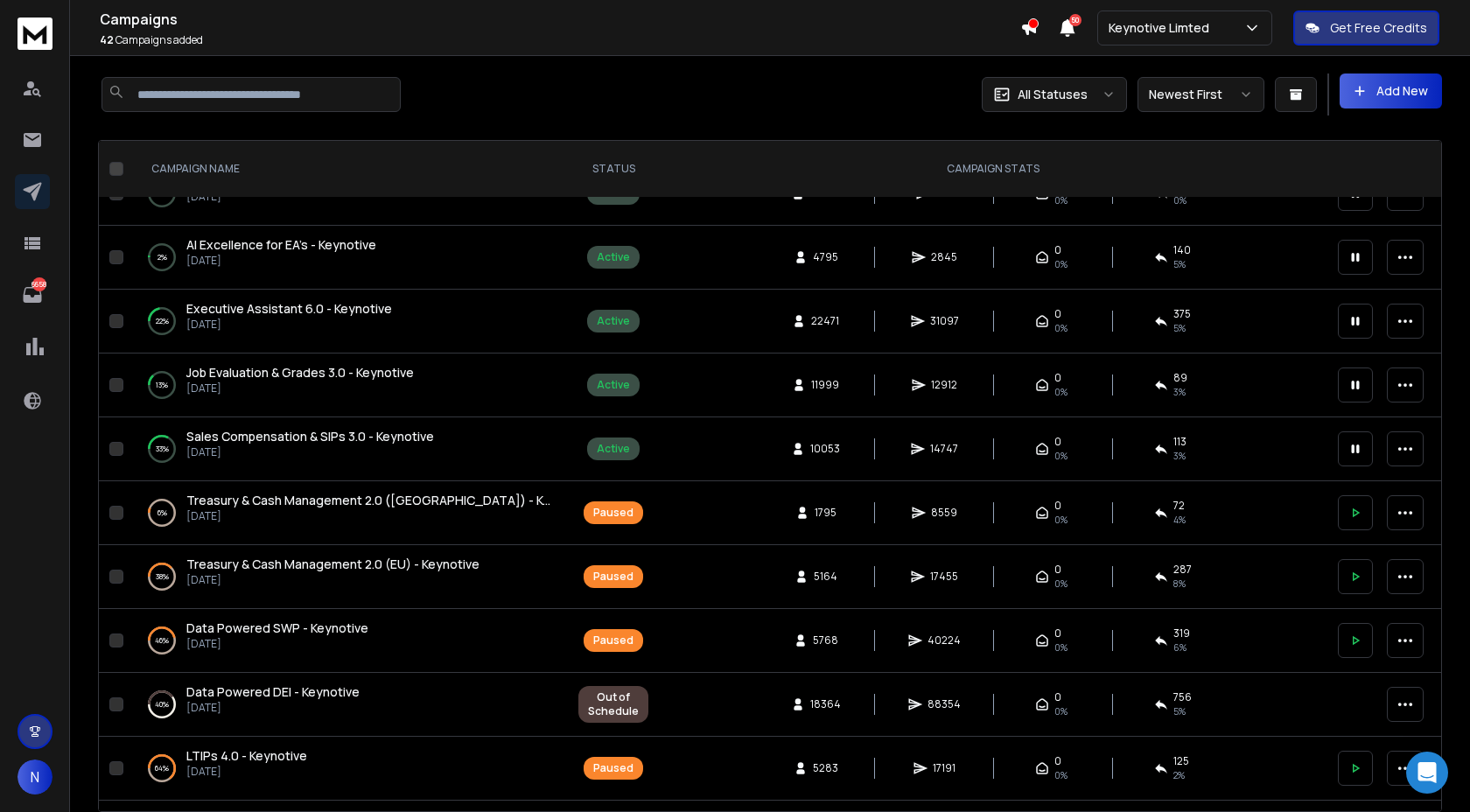
scroll to position [101, 0]
click at [316, 307] on span "Executive Assistant 6.0 - Keynotive" at bounding box center [290, 307] width 206 height 17
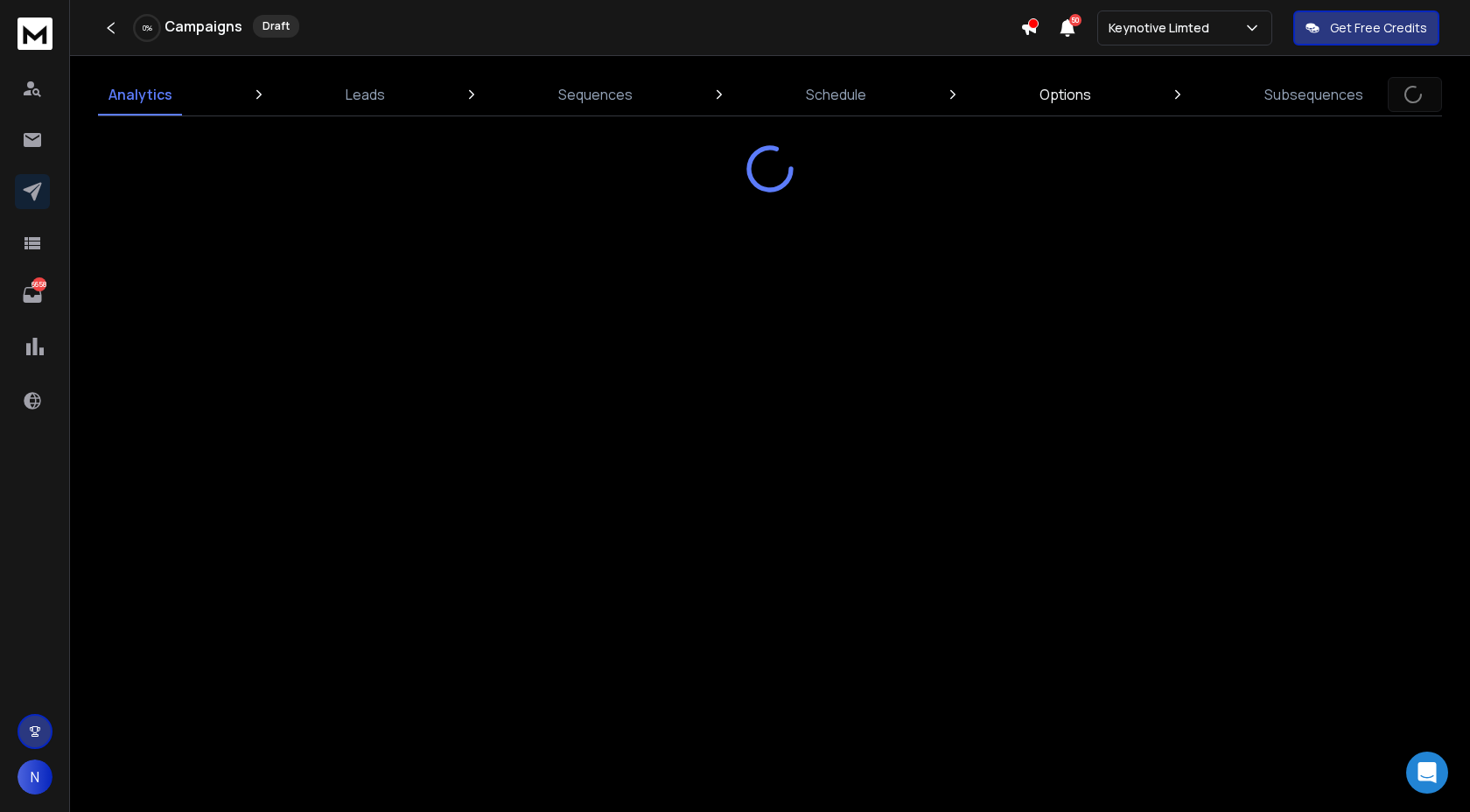
click at [1079, 107] on link "Options" at bounding box center [1065, 94] width 73 height 42
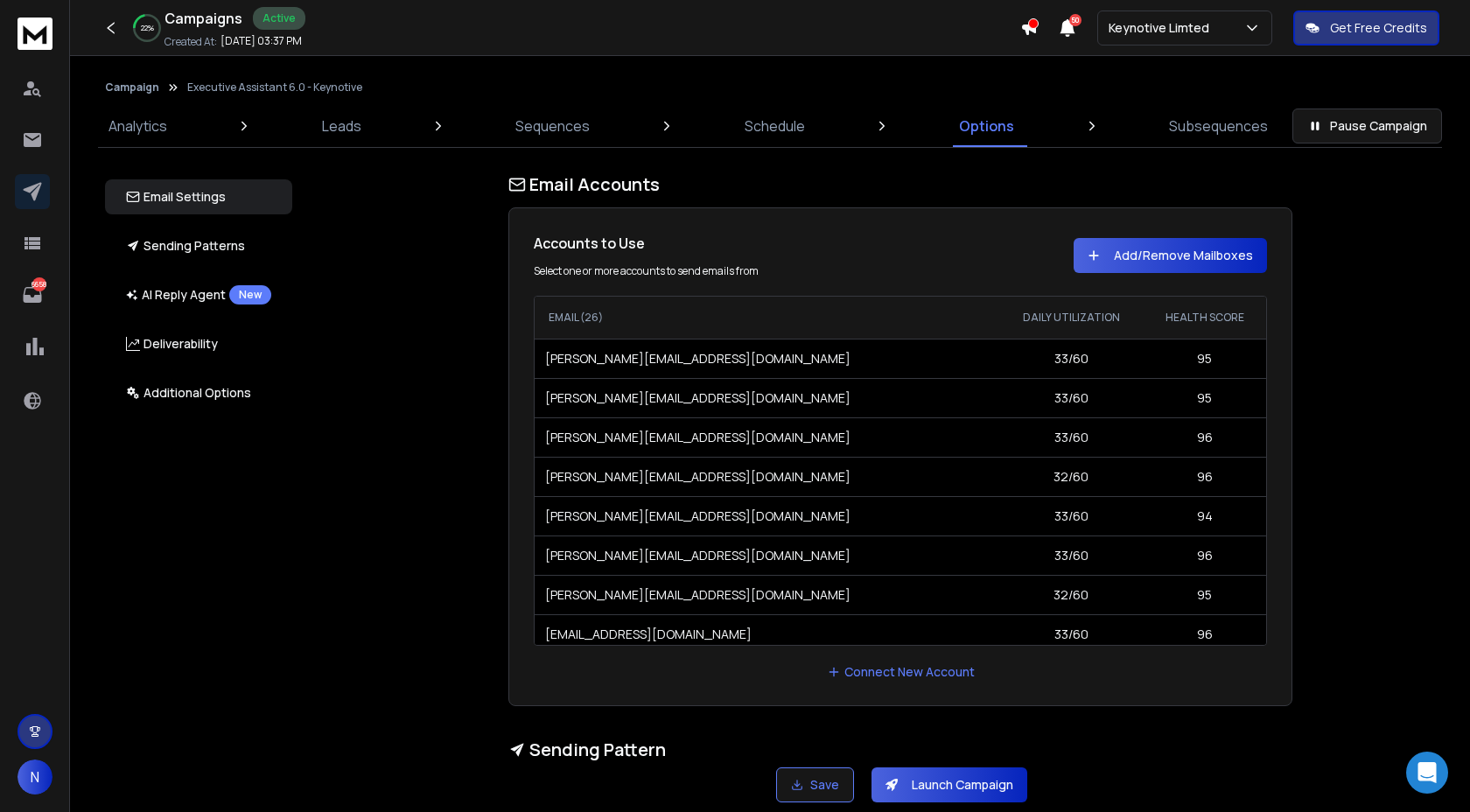
click at [1198, 254] on button "Add/Remove Mailboxes" at bounding box center [1170, 255] width 193 height 35
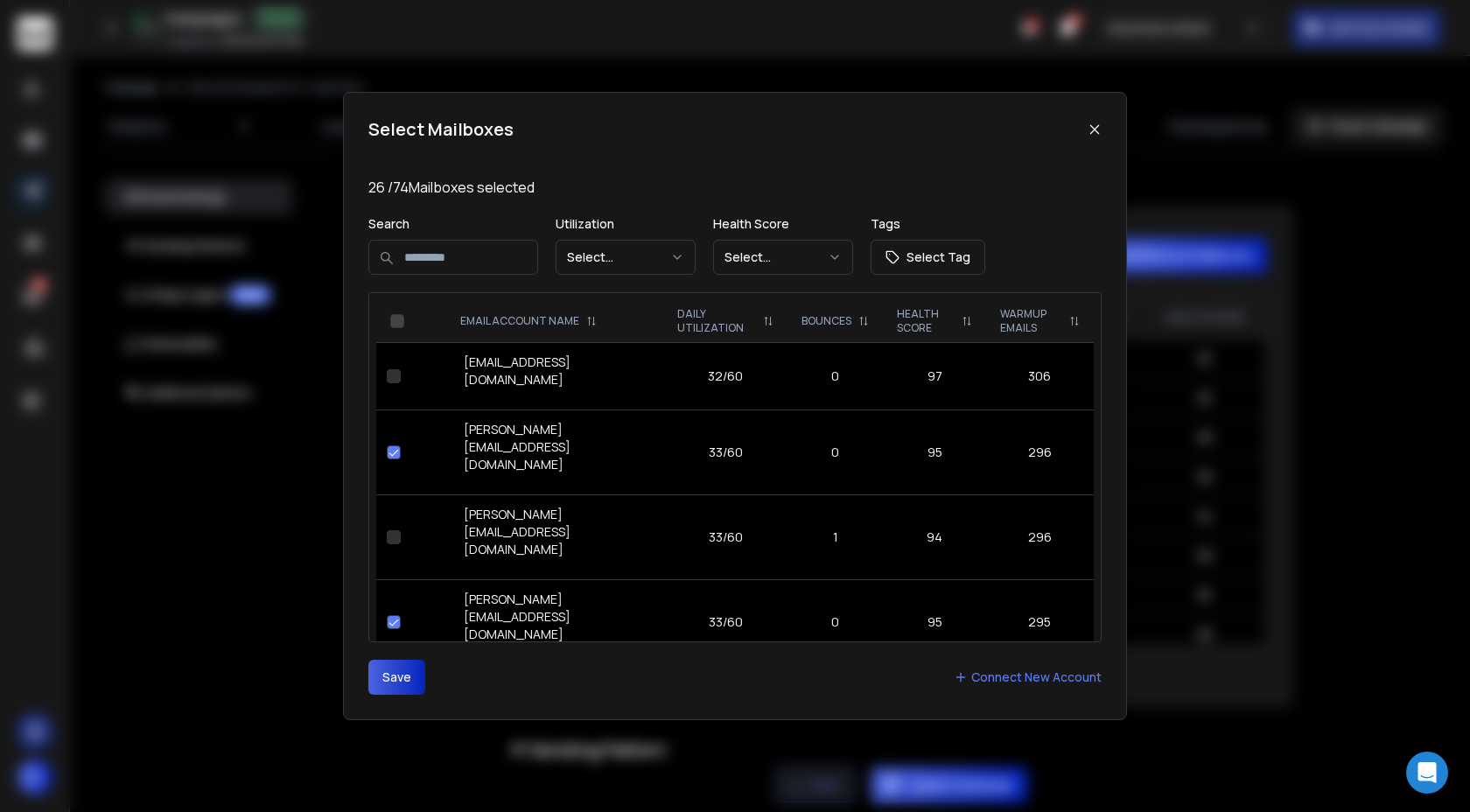
click at [471, 257] on input at bounding box center [453, 257] width 170 height 35
paste input "**********"
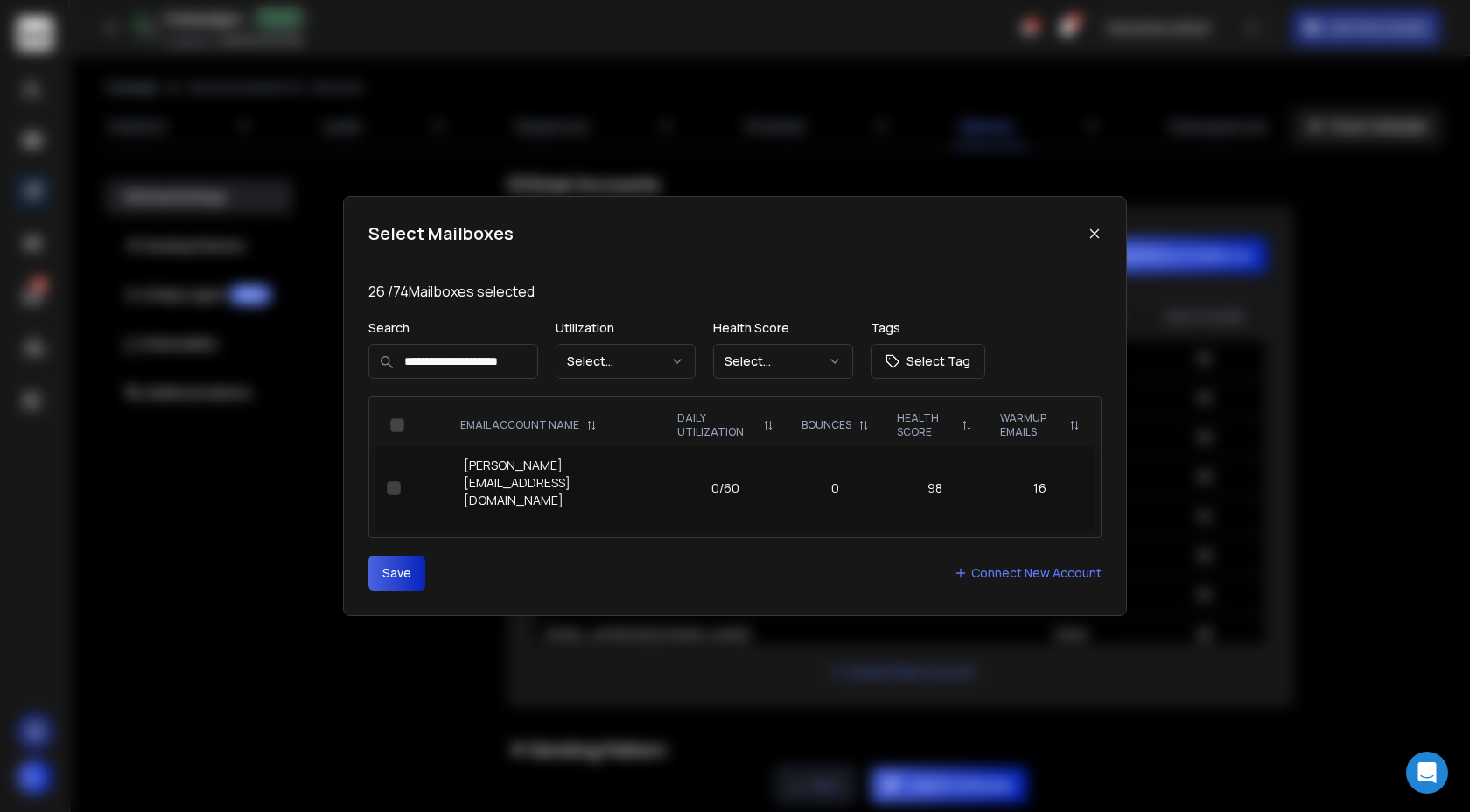
click at [392, 491] on button "button" at bounding box center [393, 488] width 14 height 14
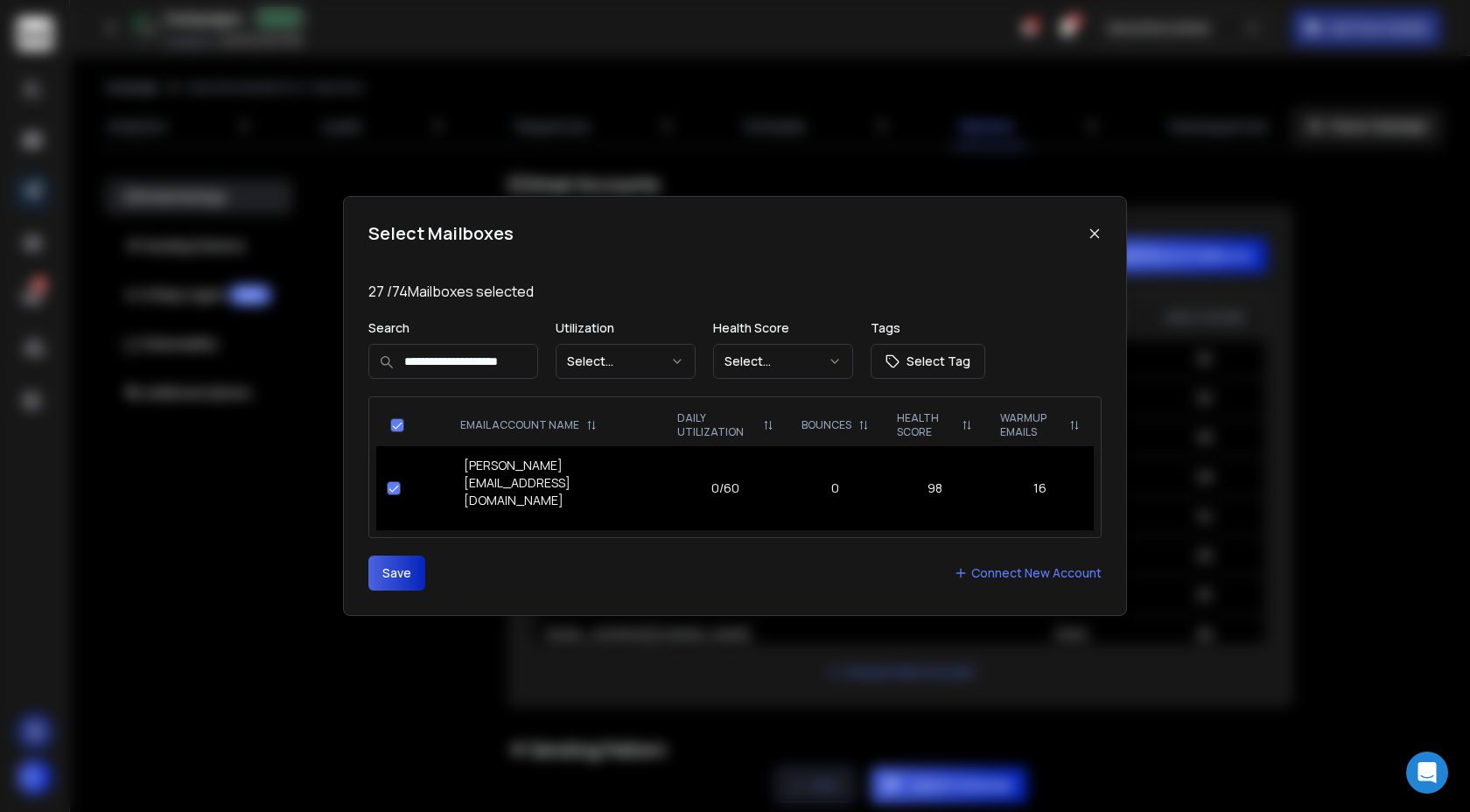
click at [460, 379] on input "**********" at bounding box center [453, 361] width 170 height 35
paste input "****"
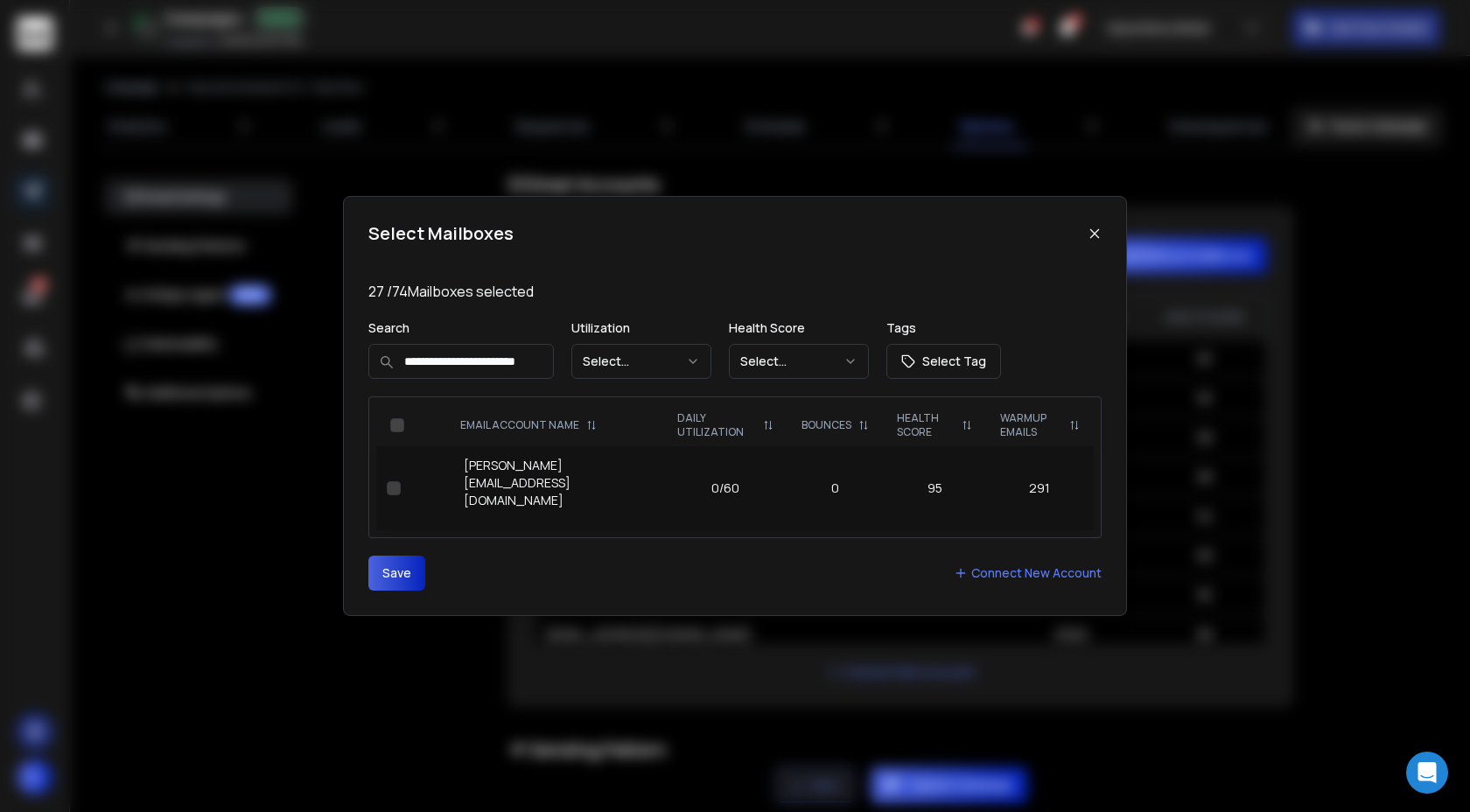
click at [390, 488] on button "button" at bounding box center [393, 488] width 14 height 14
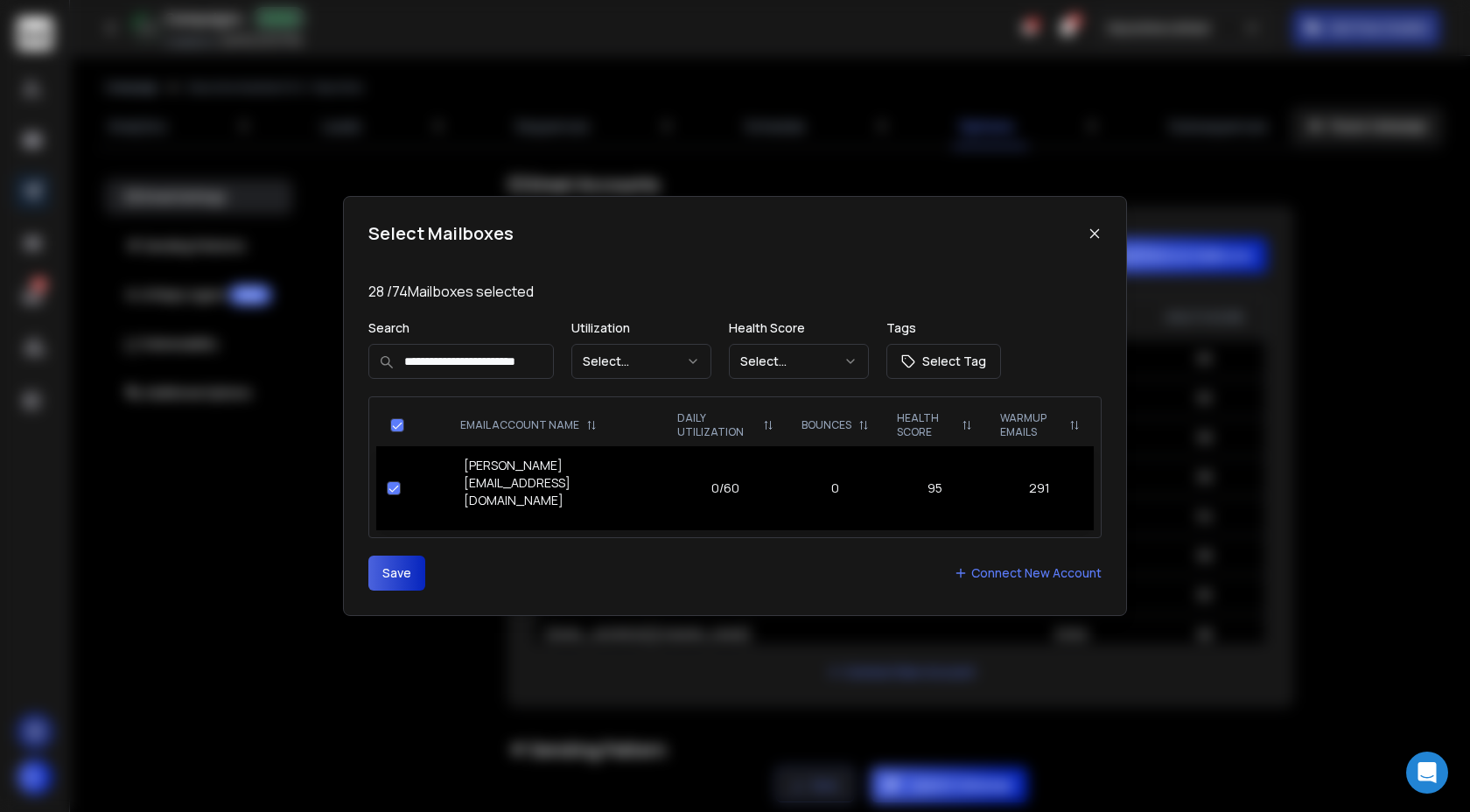
click at [489, 374] on input "**********" at bounding box center [461, 361] width 186 height 35
paste input
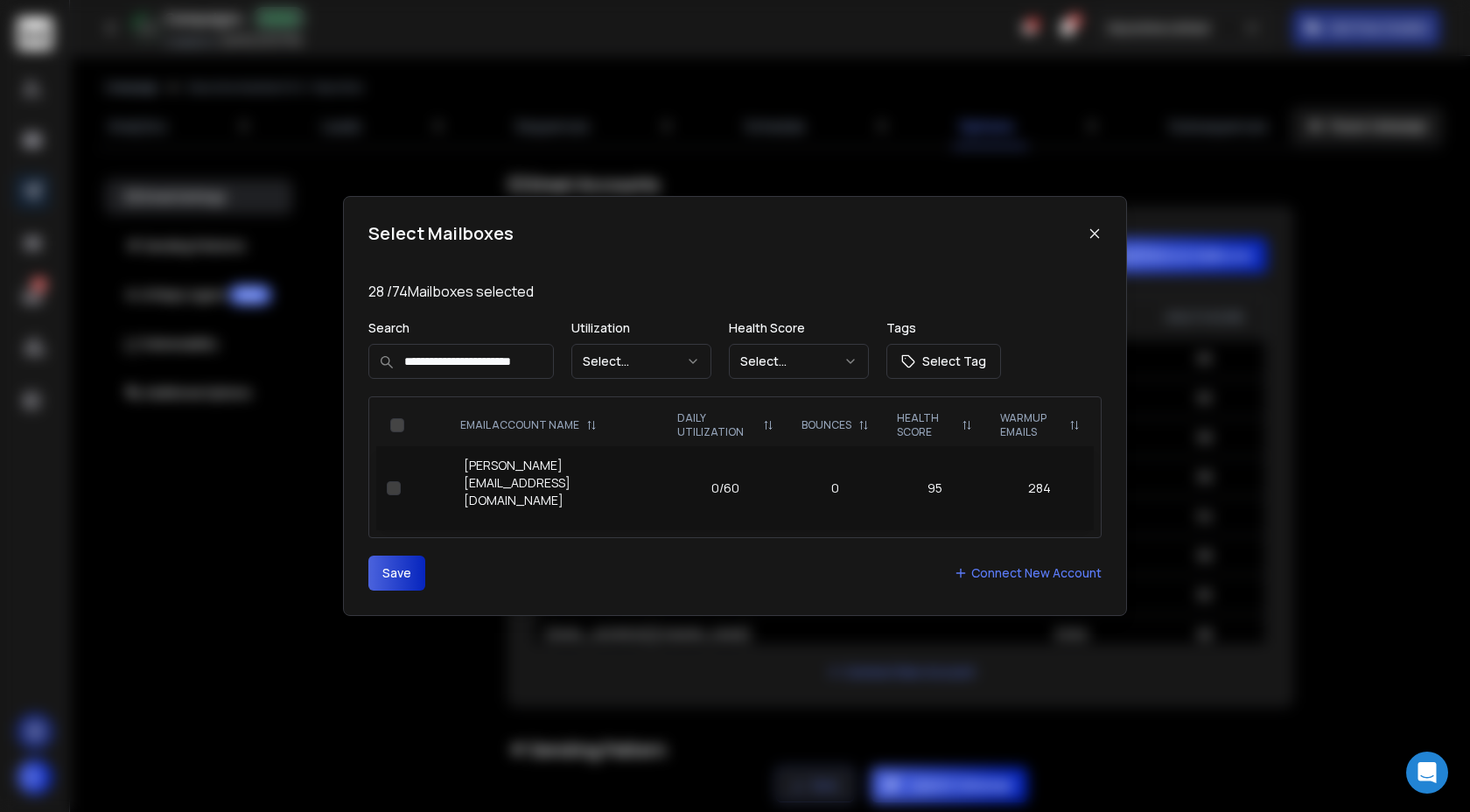
click at [391, 491] on button "button" at bounding box center [393, 488] width 14 height 14
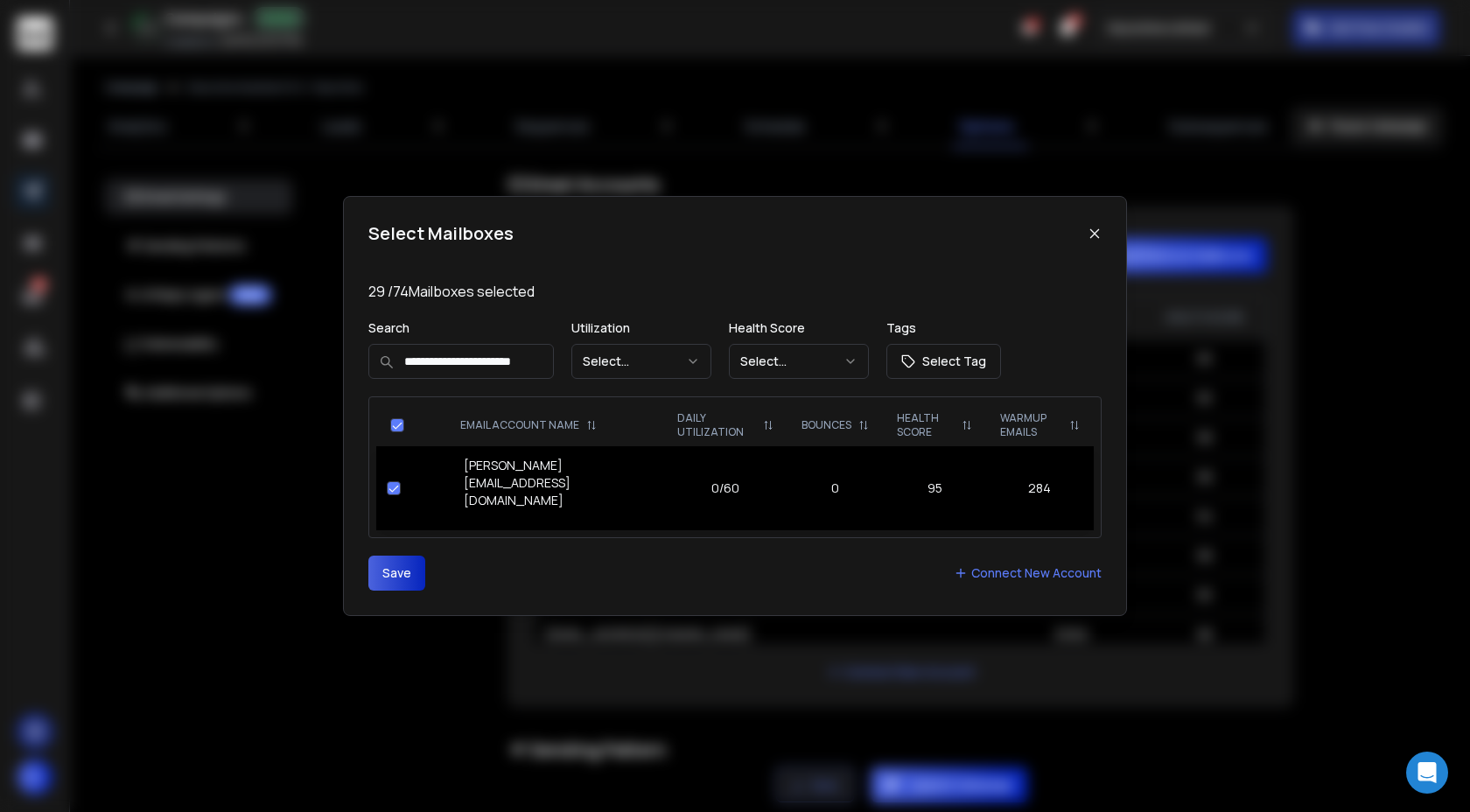
click at [446, 374] on input "**********" at bounding box center [461, 361] width 186 height 35
paste input
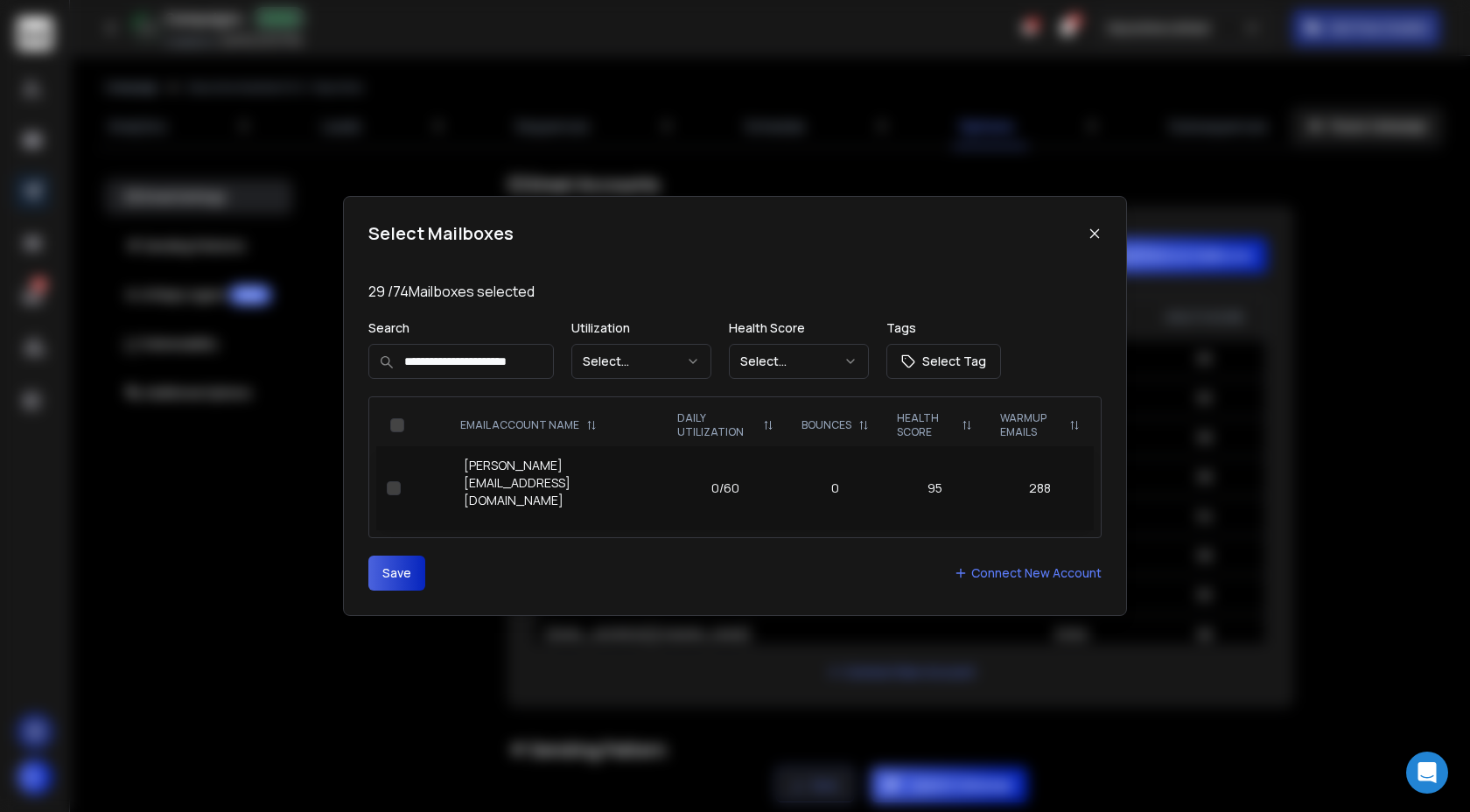
click at [387, 485] on button "button" at bounding box center [393, 488] width 14 height 14
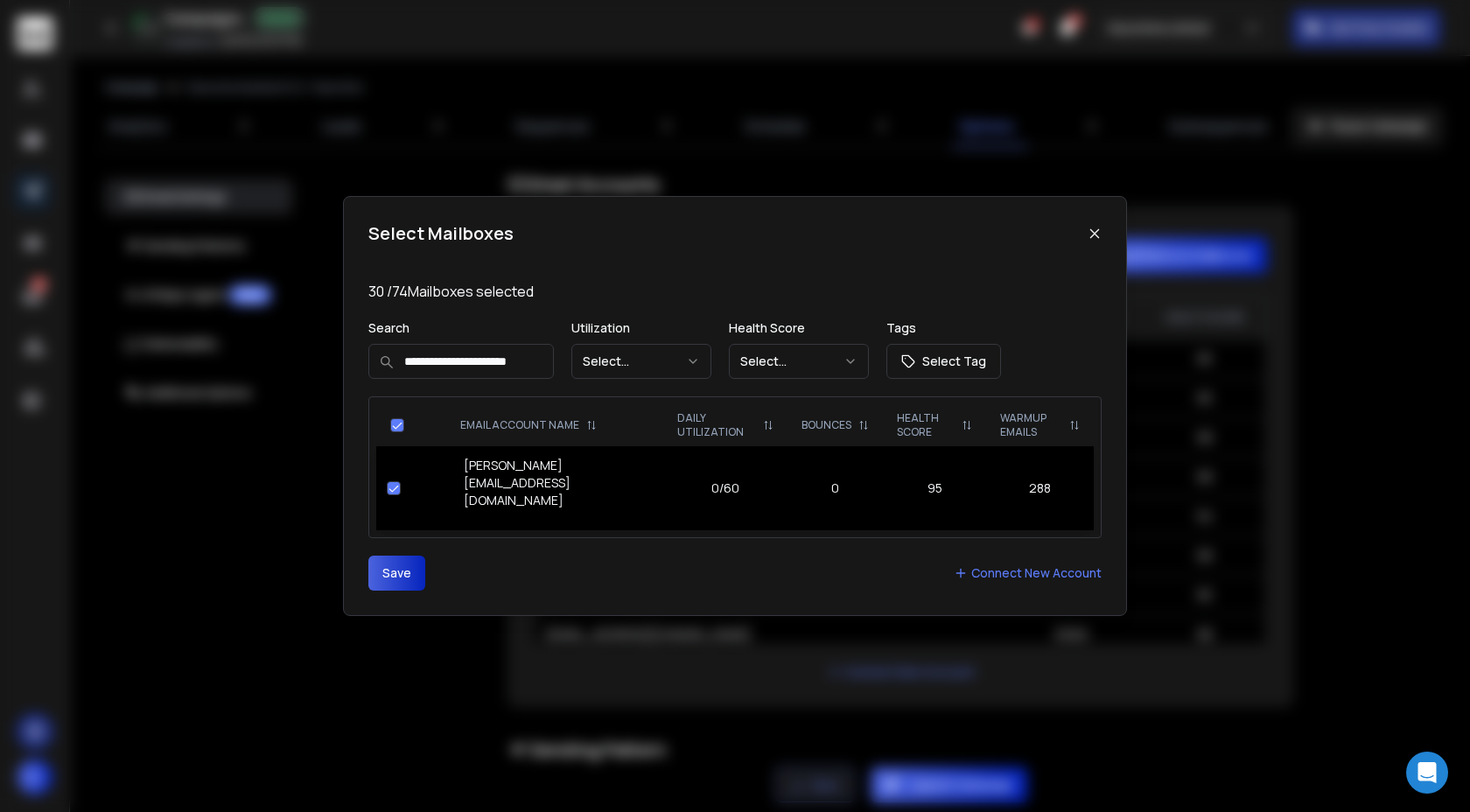
click at [476, 373] on input "**********" at bounding box center [461, 361] width 186 height 35
paste input "*"
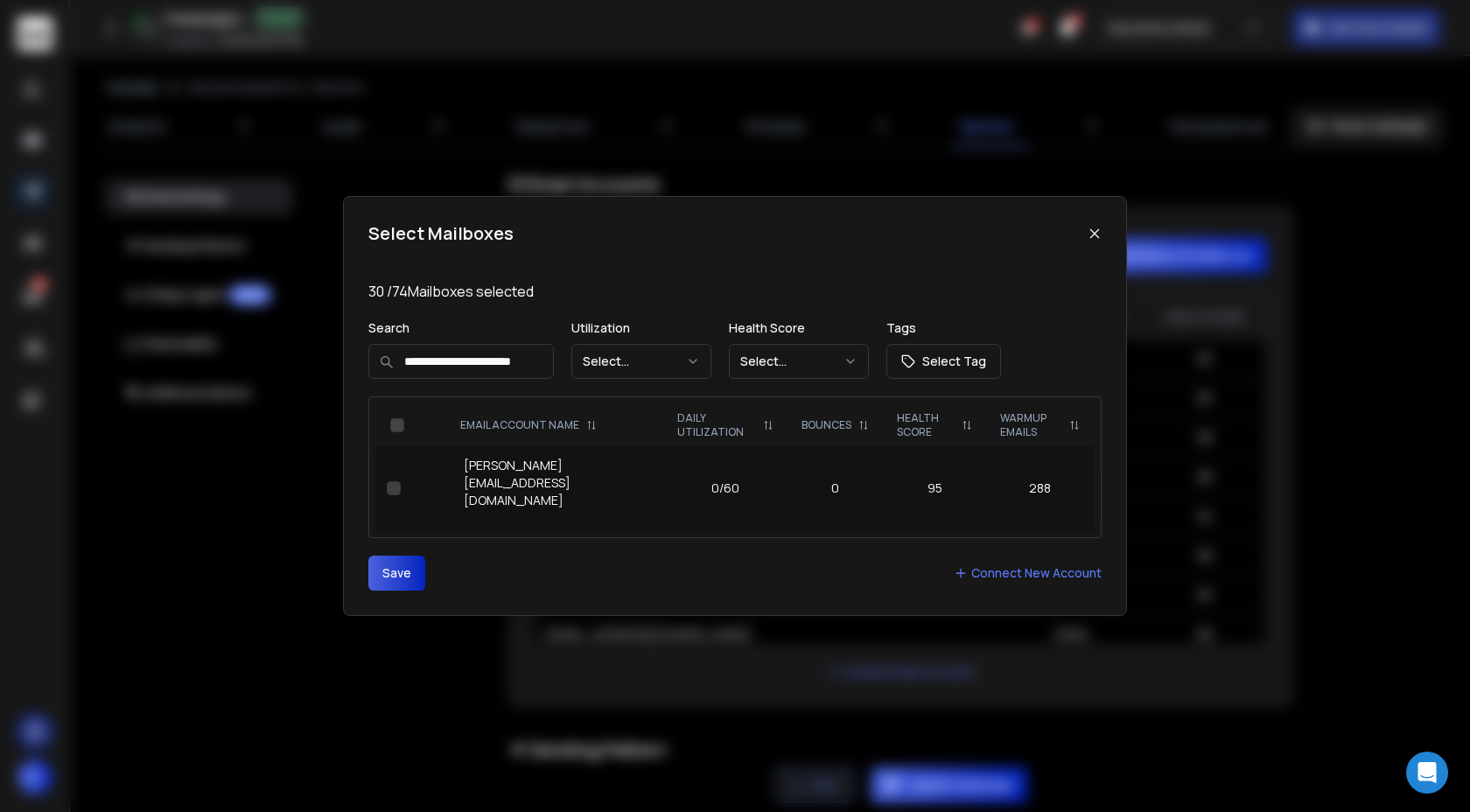
click at [394, 493] on button "button" at bounding box center [393, 488] width 14 height 14
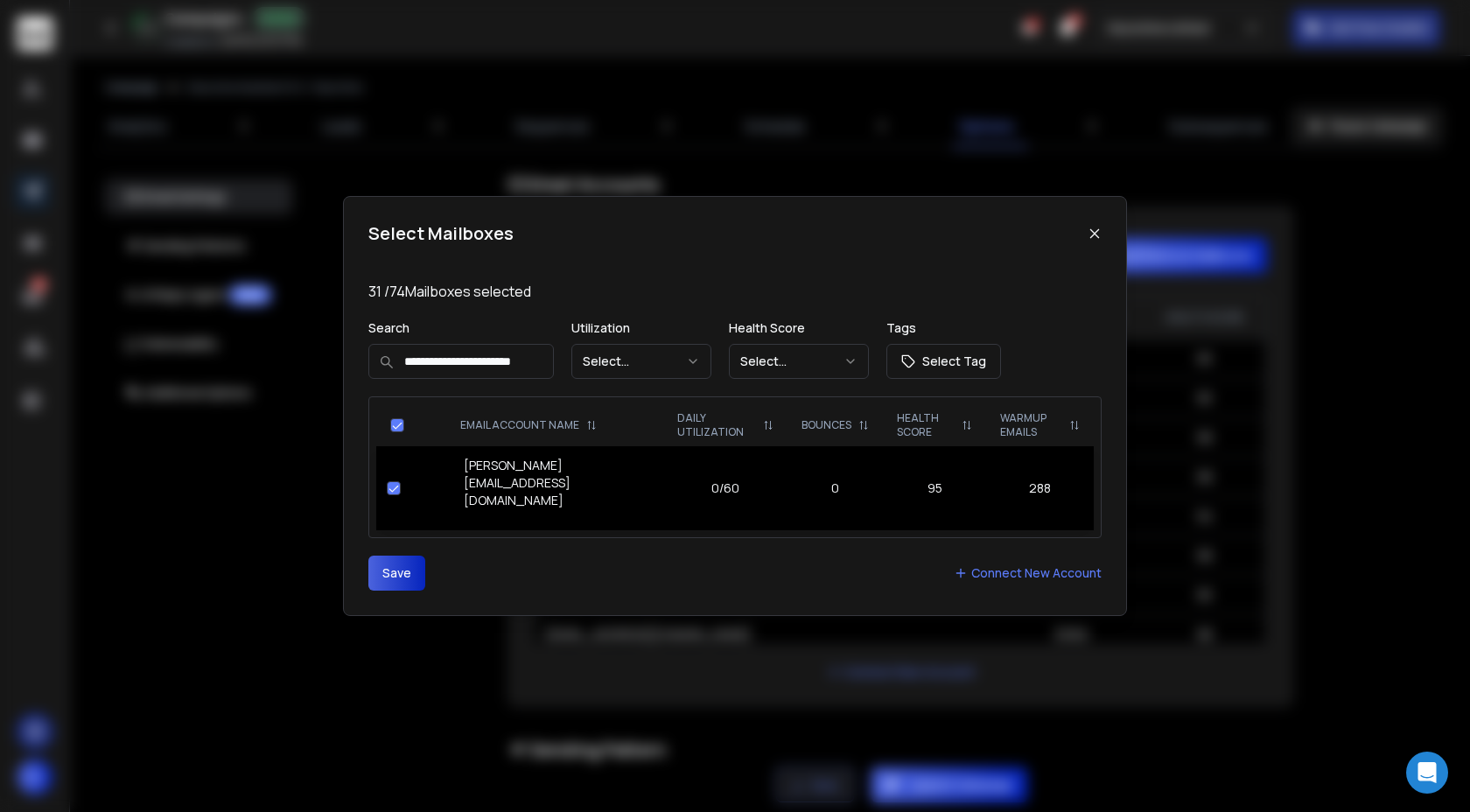
click at [467, 360] on input "**********" at bounding box center [461, 361] width 186 height 35
paste input
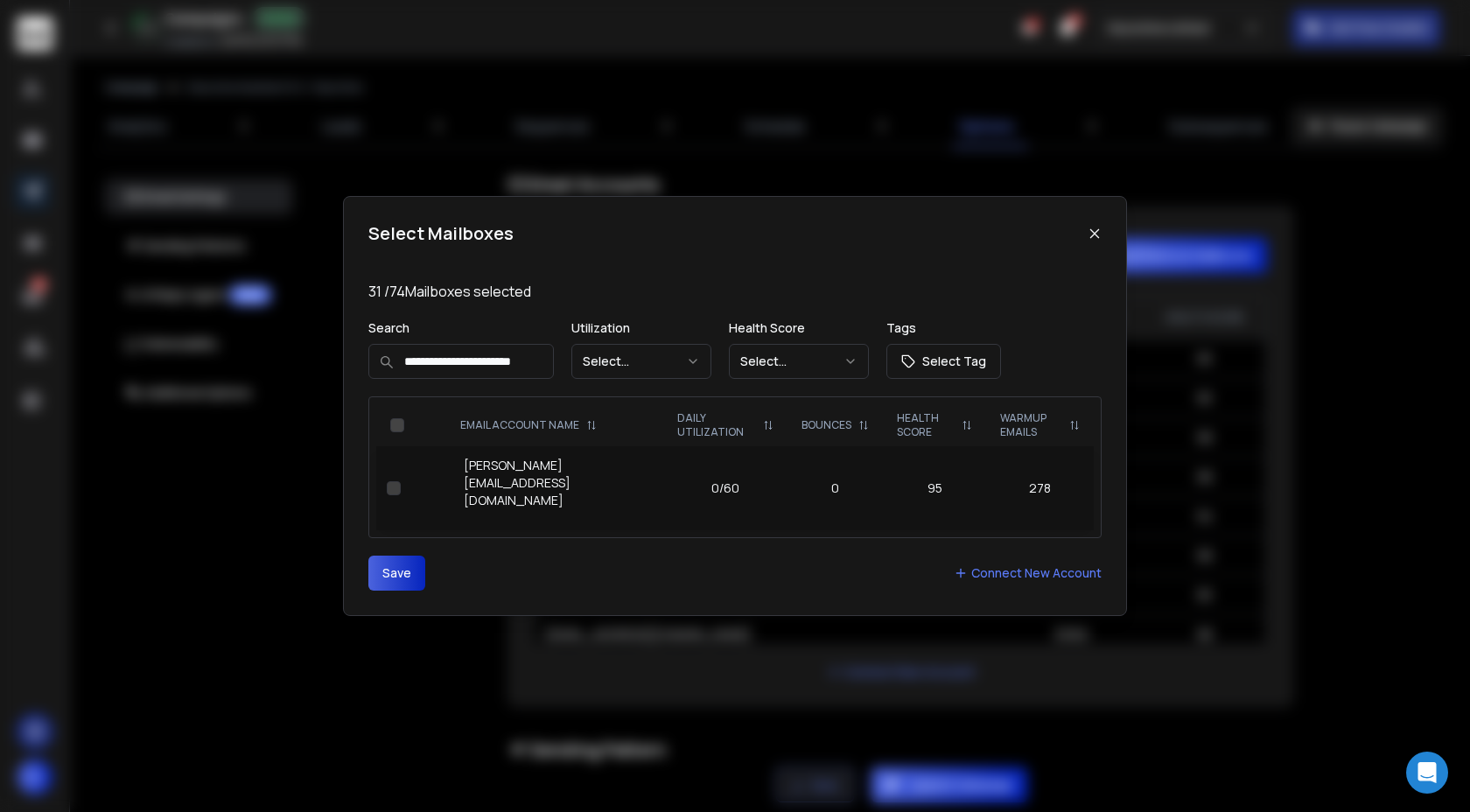
click at [394, 489] on button "button" at bounding box center [393, 488] width 14 height 14
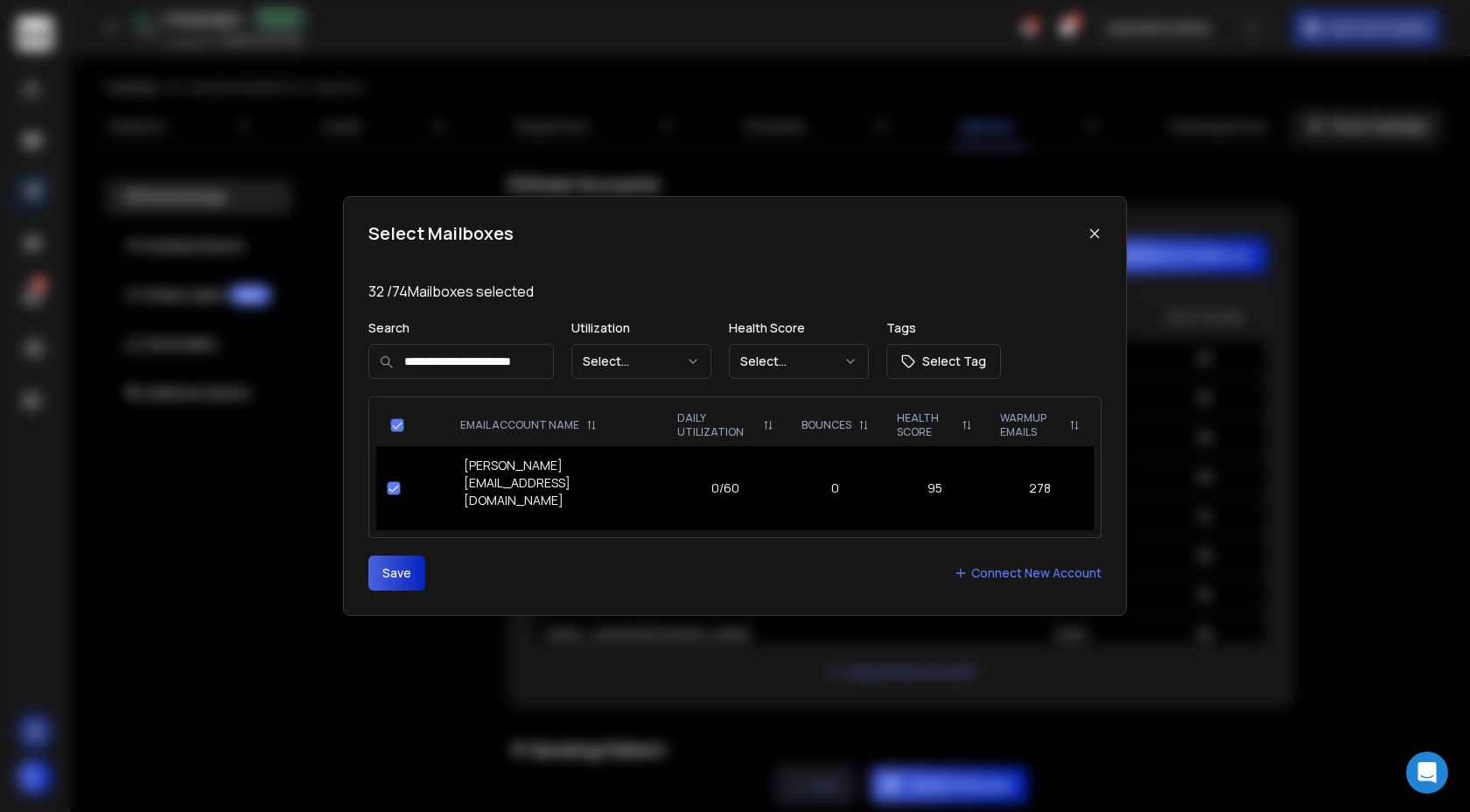
click at [428, 363] on input "**********" at bounding box center [461, 361] width 186 height 35
paste input
type input "**********"
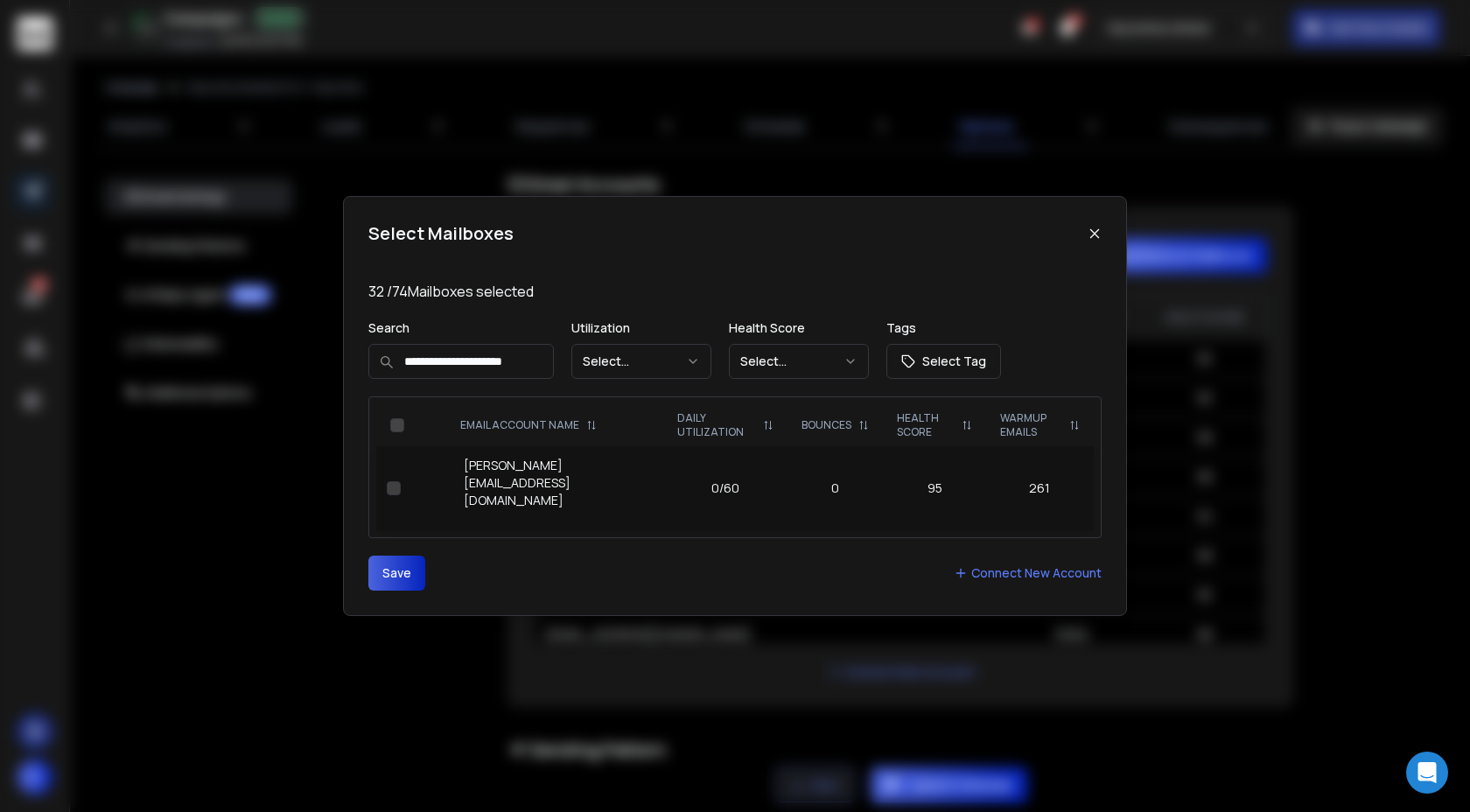
click at [393, 491] on button "button" at bounding box center [393, 488] width 14 height 14
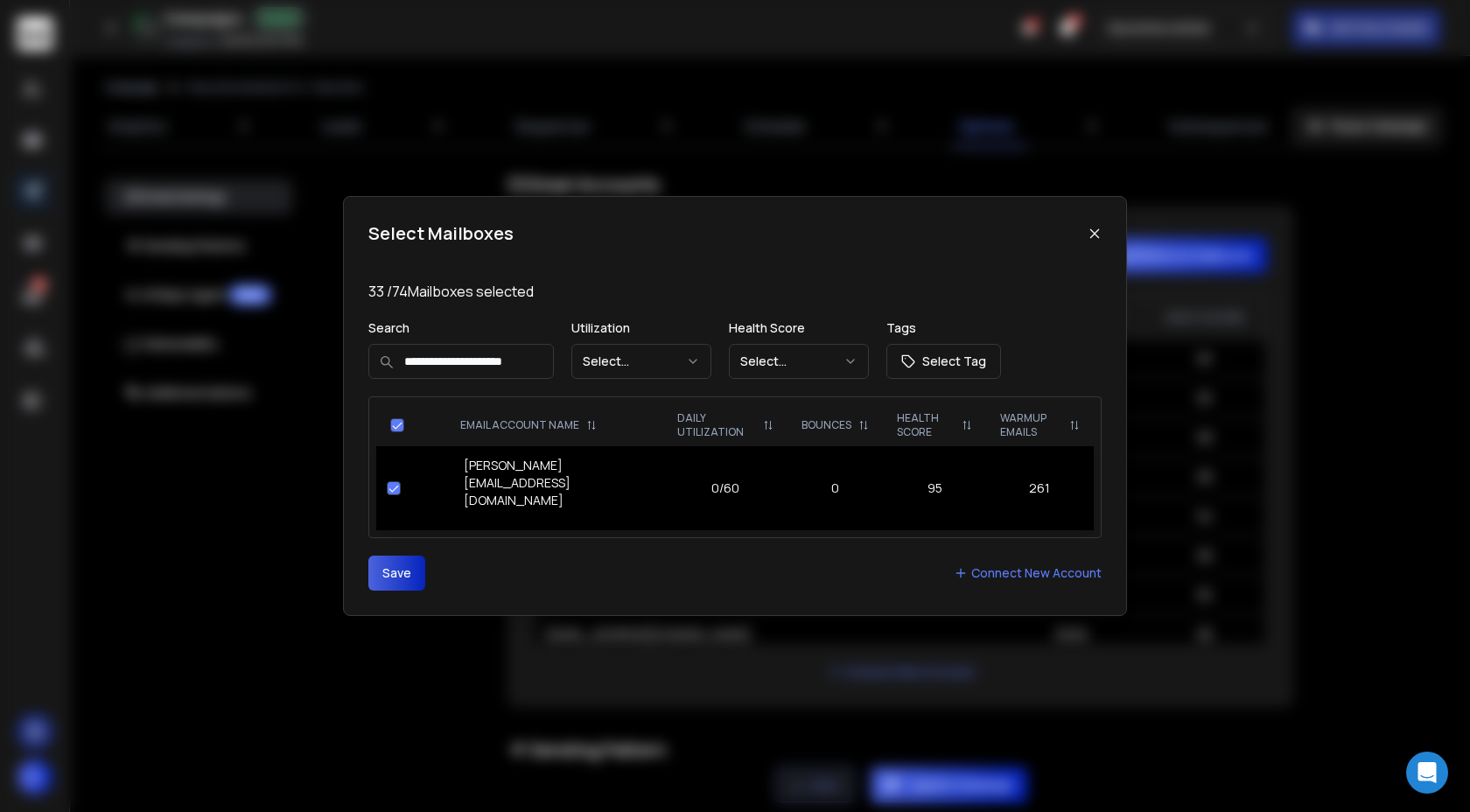
click at [389, 576] on button "Save" at bounding box center [396, 573] width 57 height 35
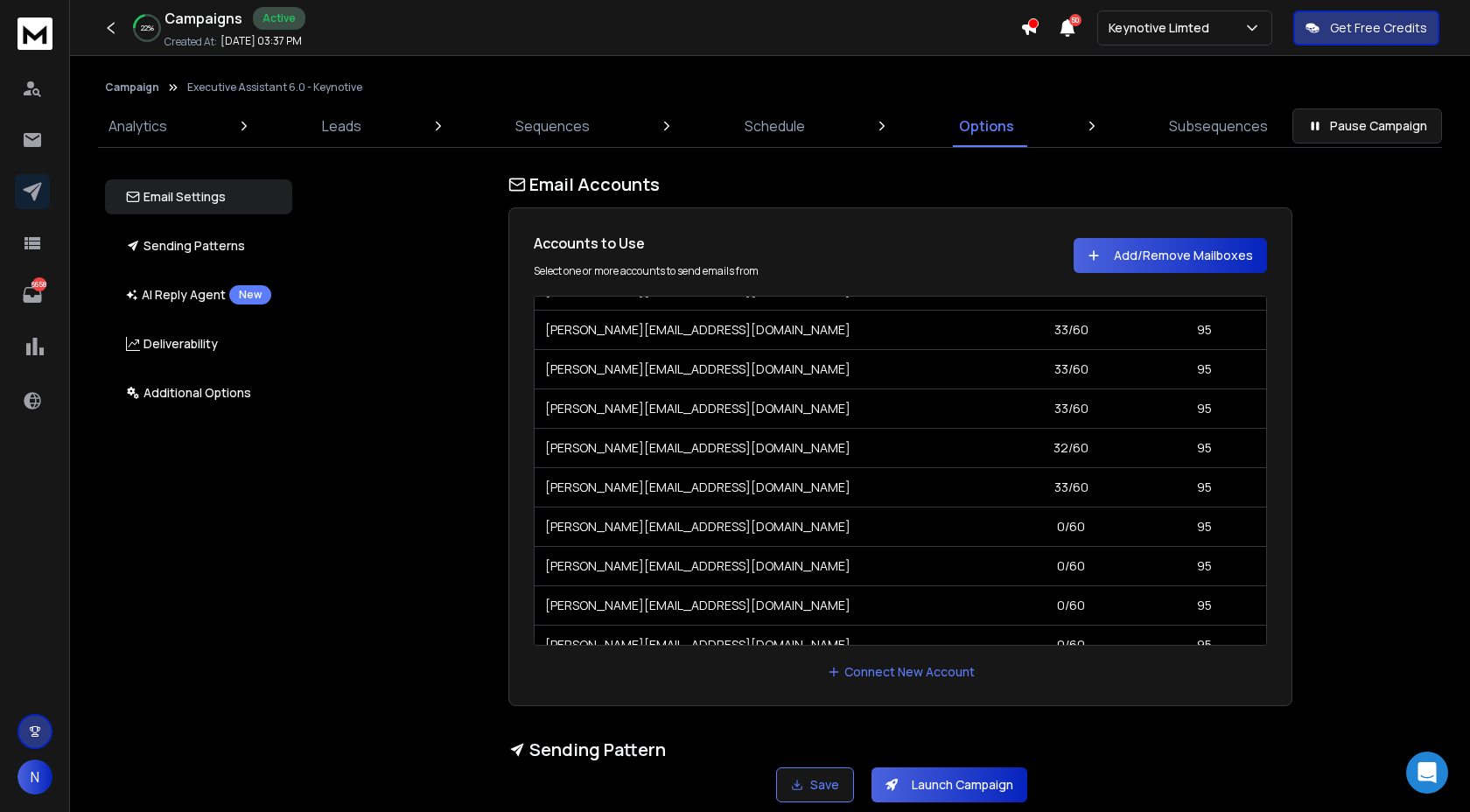
scroll to position [406, 0]
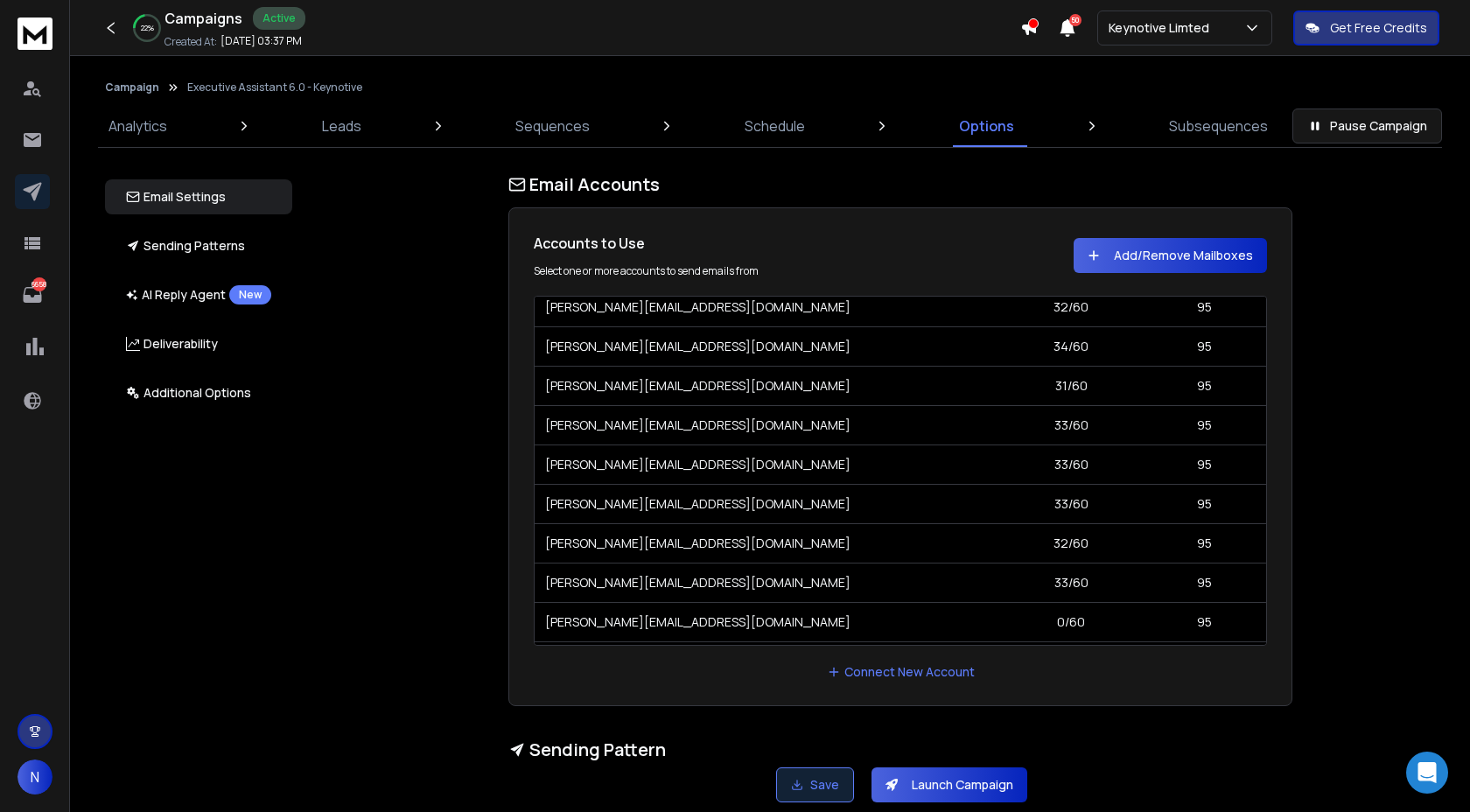
click at [833, 769] on button "Save" at bounding box center [815, 785] width 78 height 35
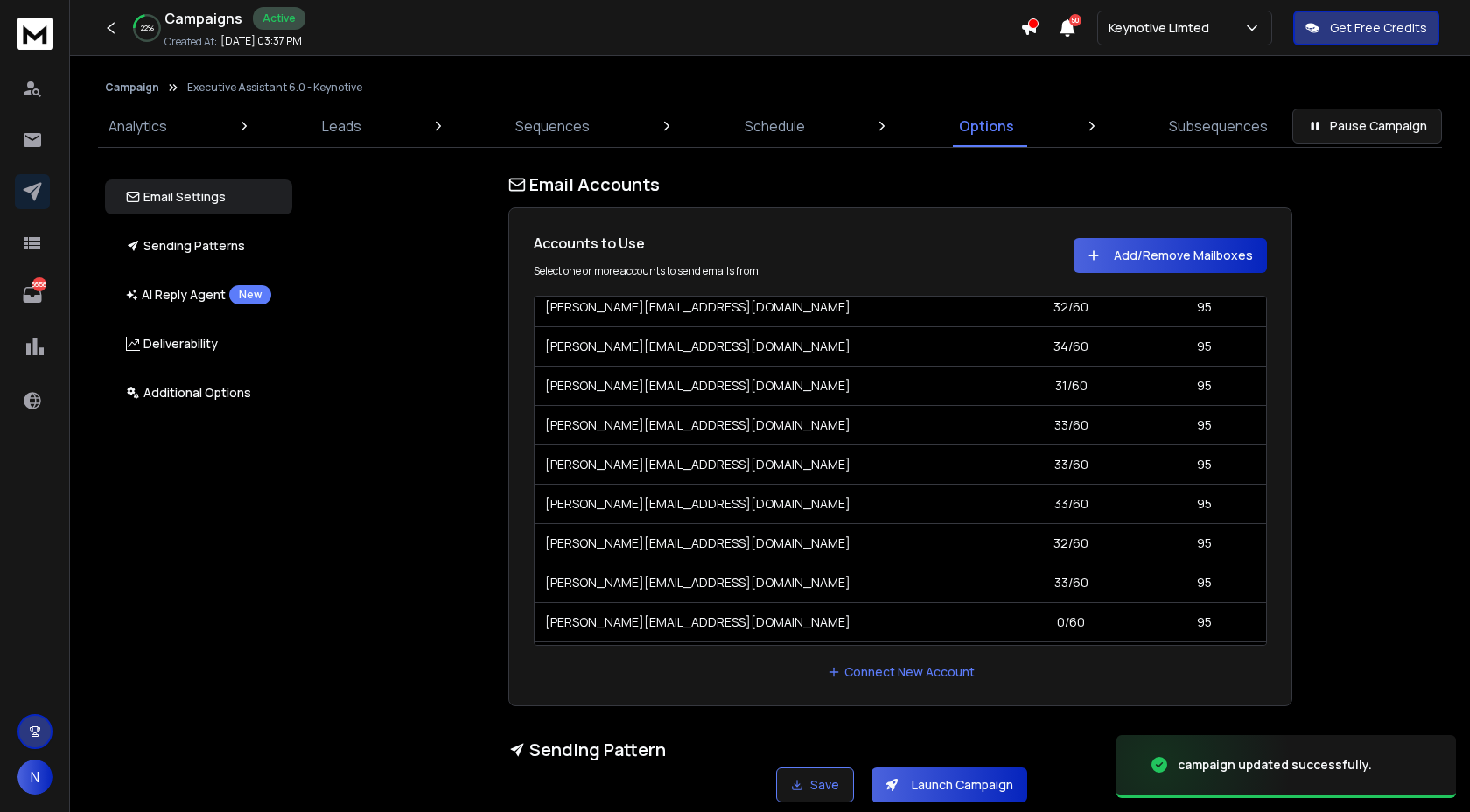
click at [914, 777] on button "Launch Campaign" at bounding box center [949, 785] width 155 height 35
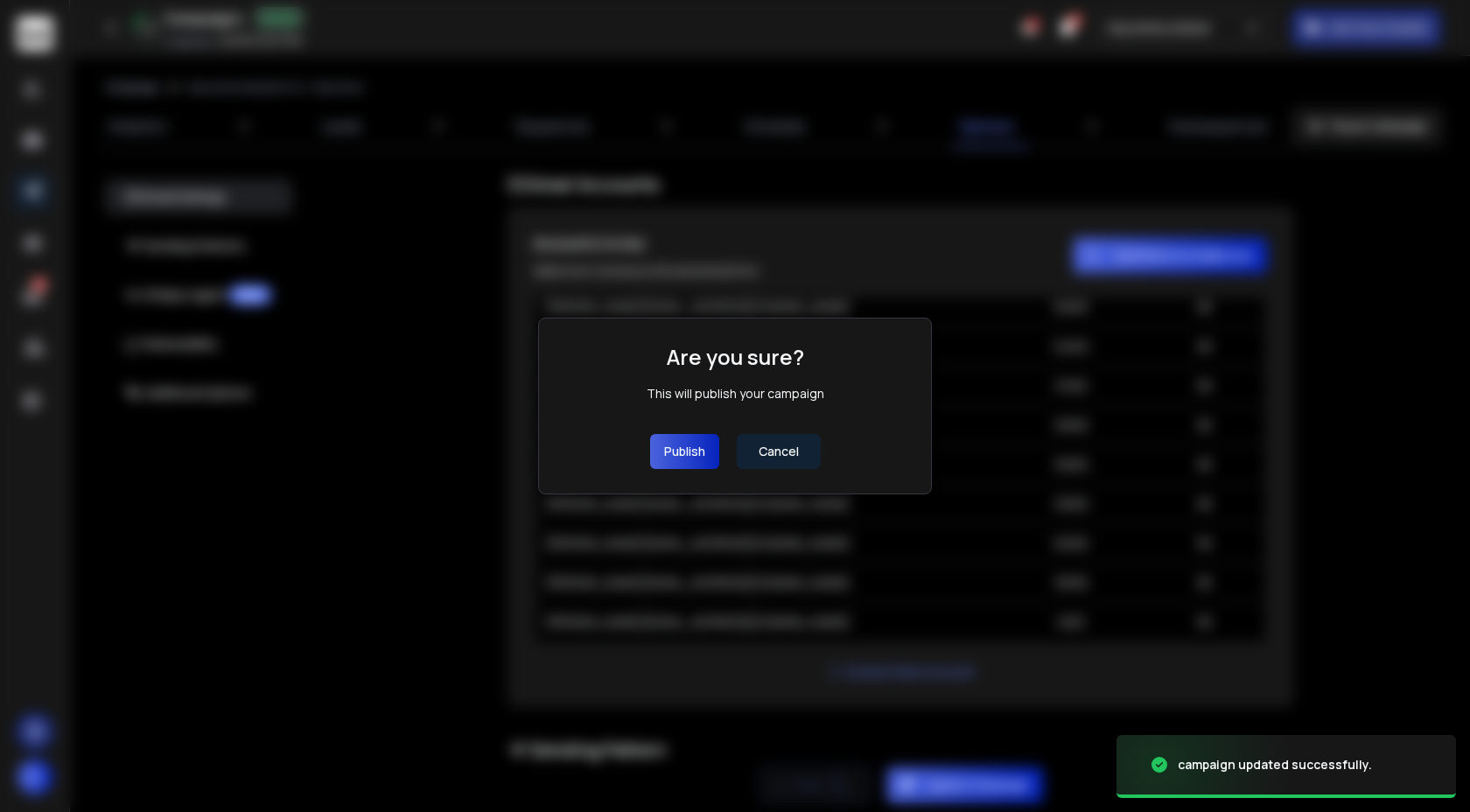
click at [694, 445] on button "Publish" at bounding box center [684, 452] width 69 height 35
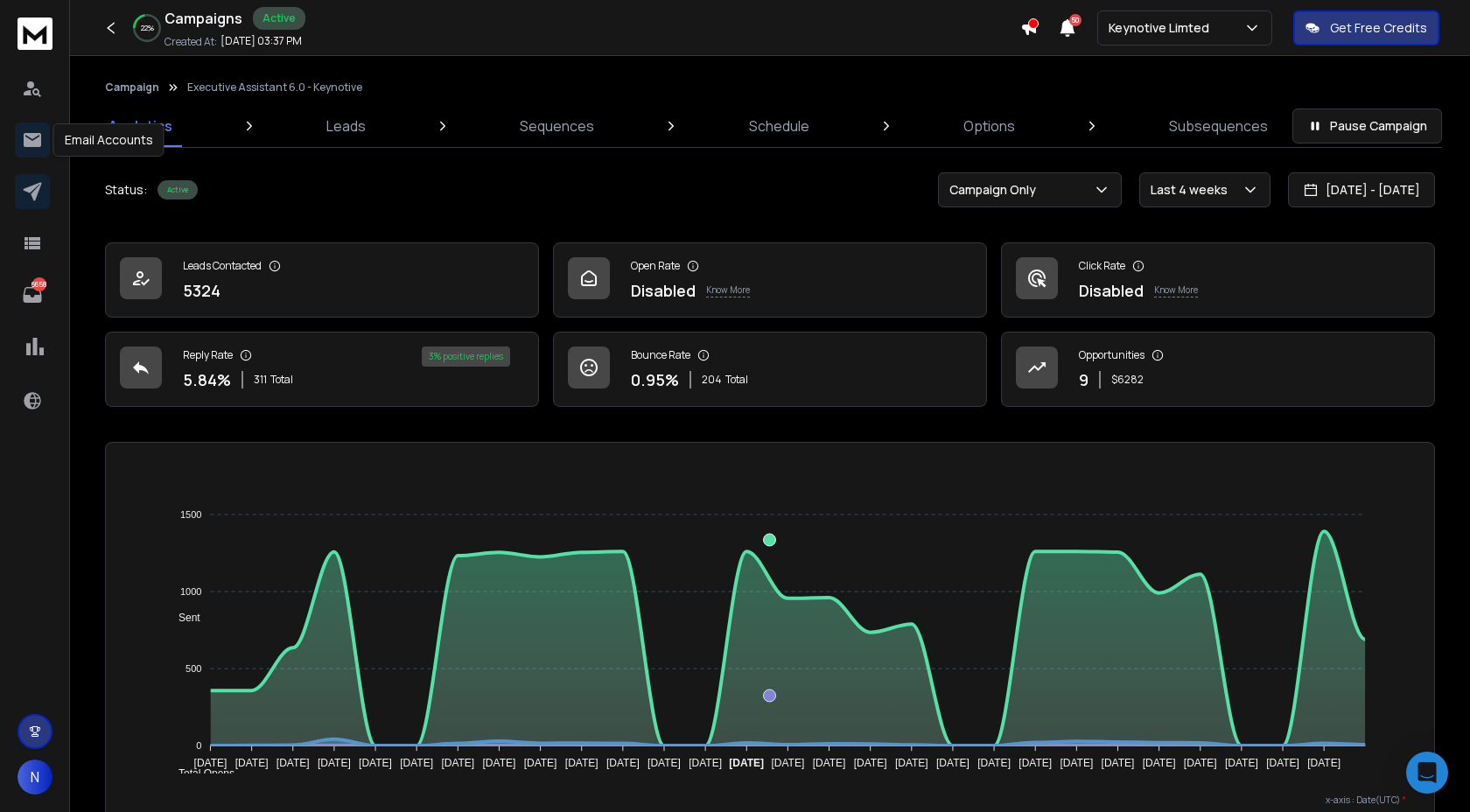
click at [26, 145] on icon at bounding box center [32, 140] width 17 height 14
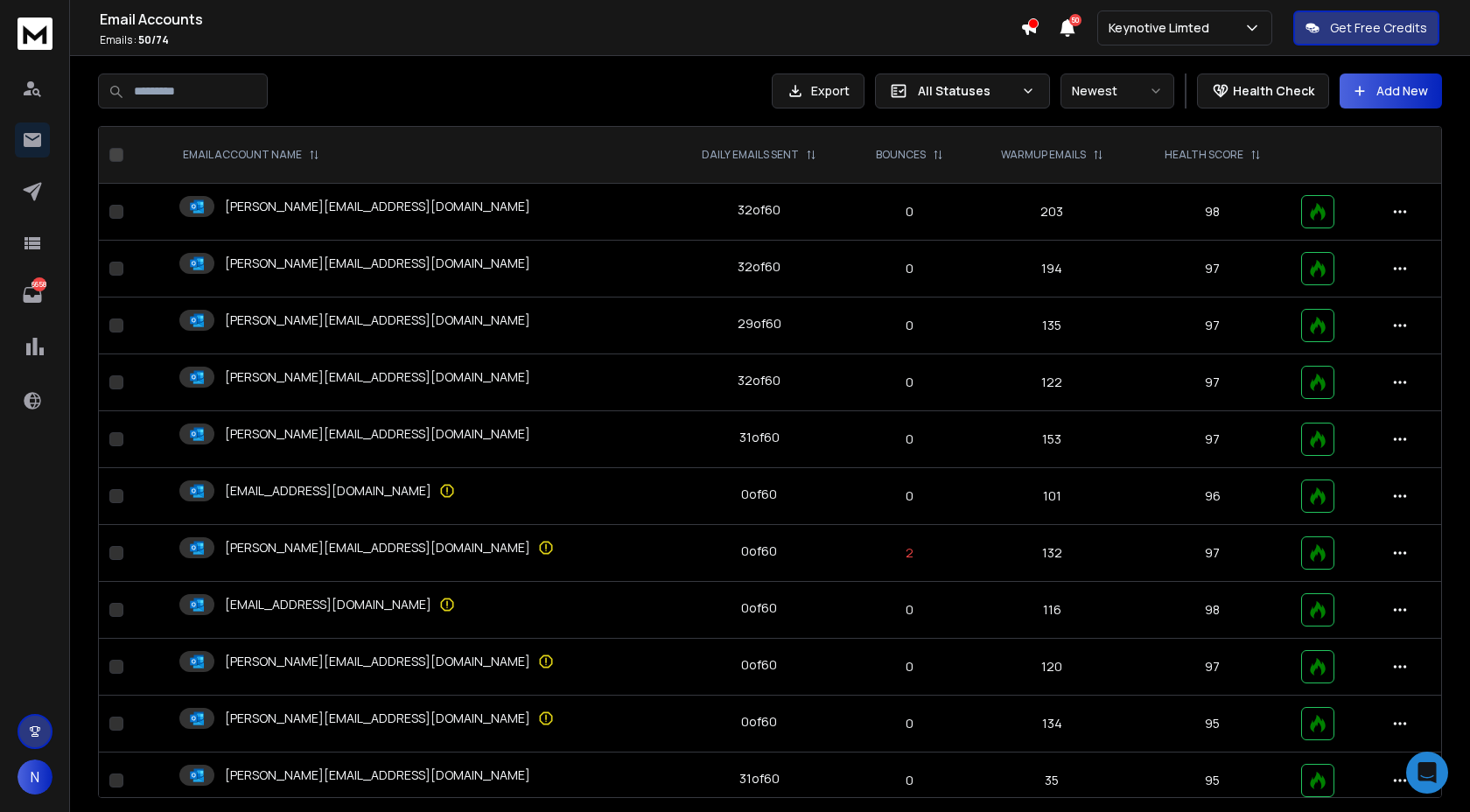
click at [204, 100] on input at bounding box center [183, 91] width 170 height 35
paste input "**********"
type input "**********"
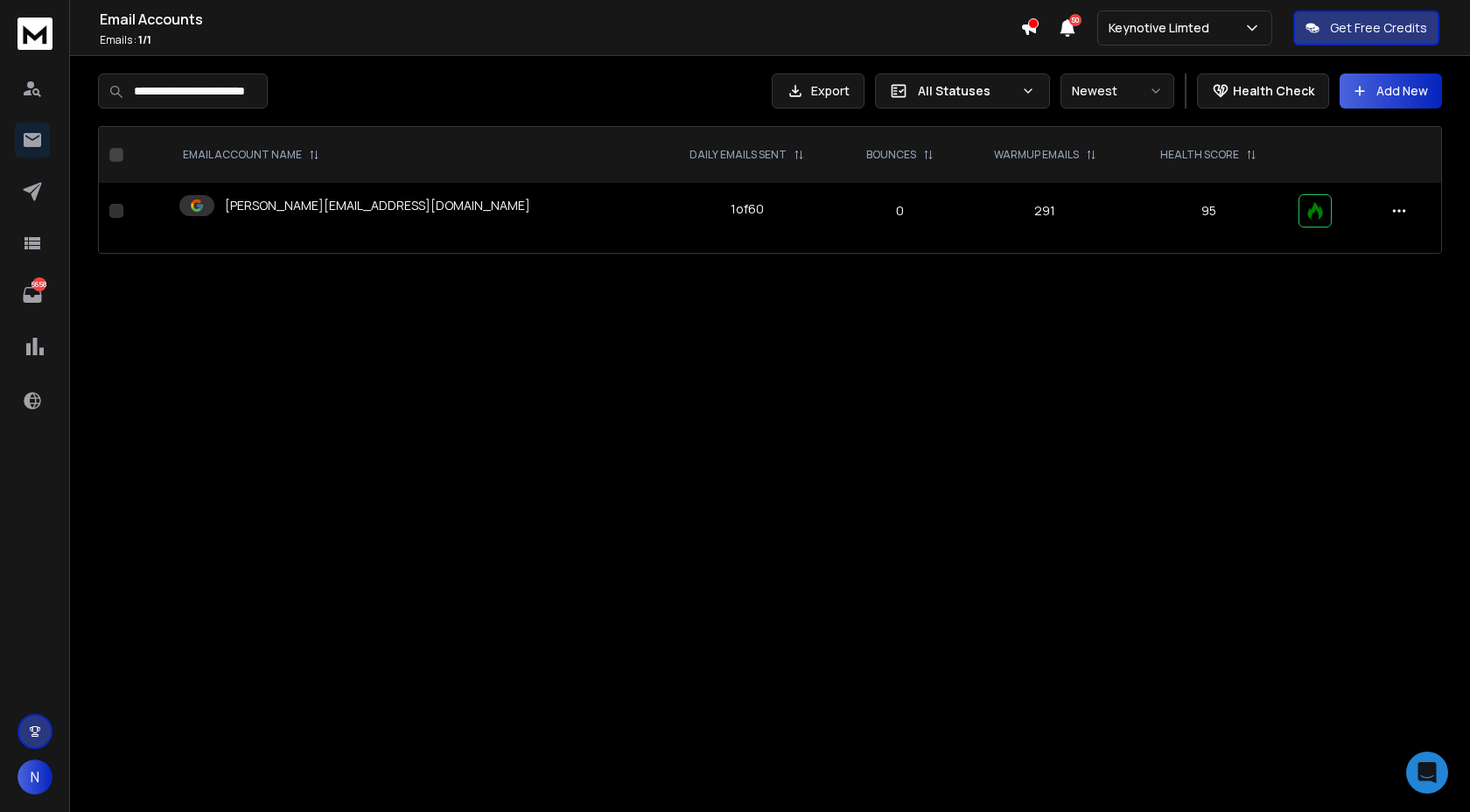
click at [271, 207] on p "[PERSON_NAME][EMAIL_ADDRESS][DOMAIN_NAME]" at bounding box center [377, 206] width 305 height 17
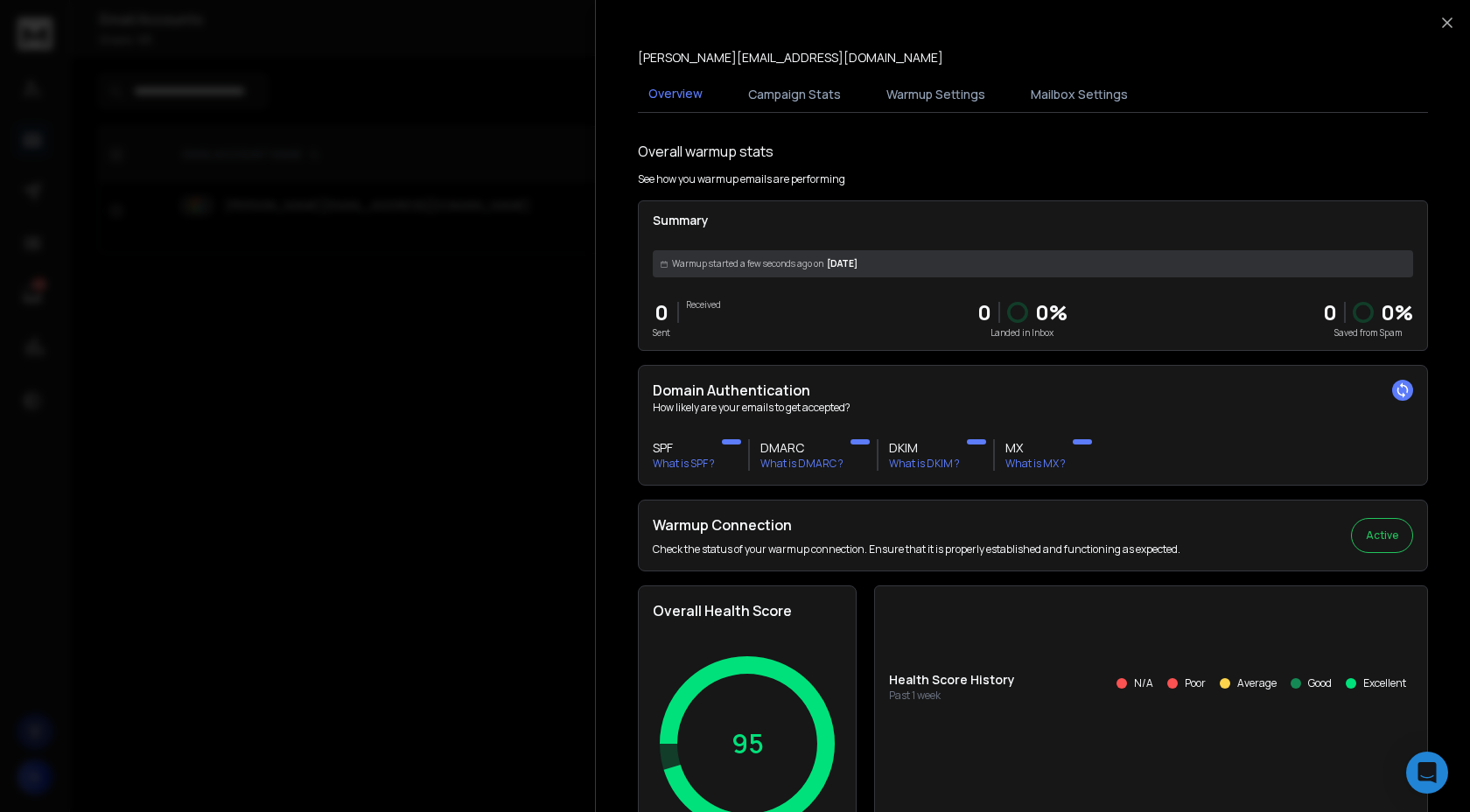
click at [815, 100] on button "Campaign Stats" at bounding box center [794, 94] width 114 height 39
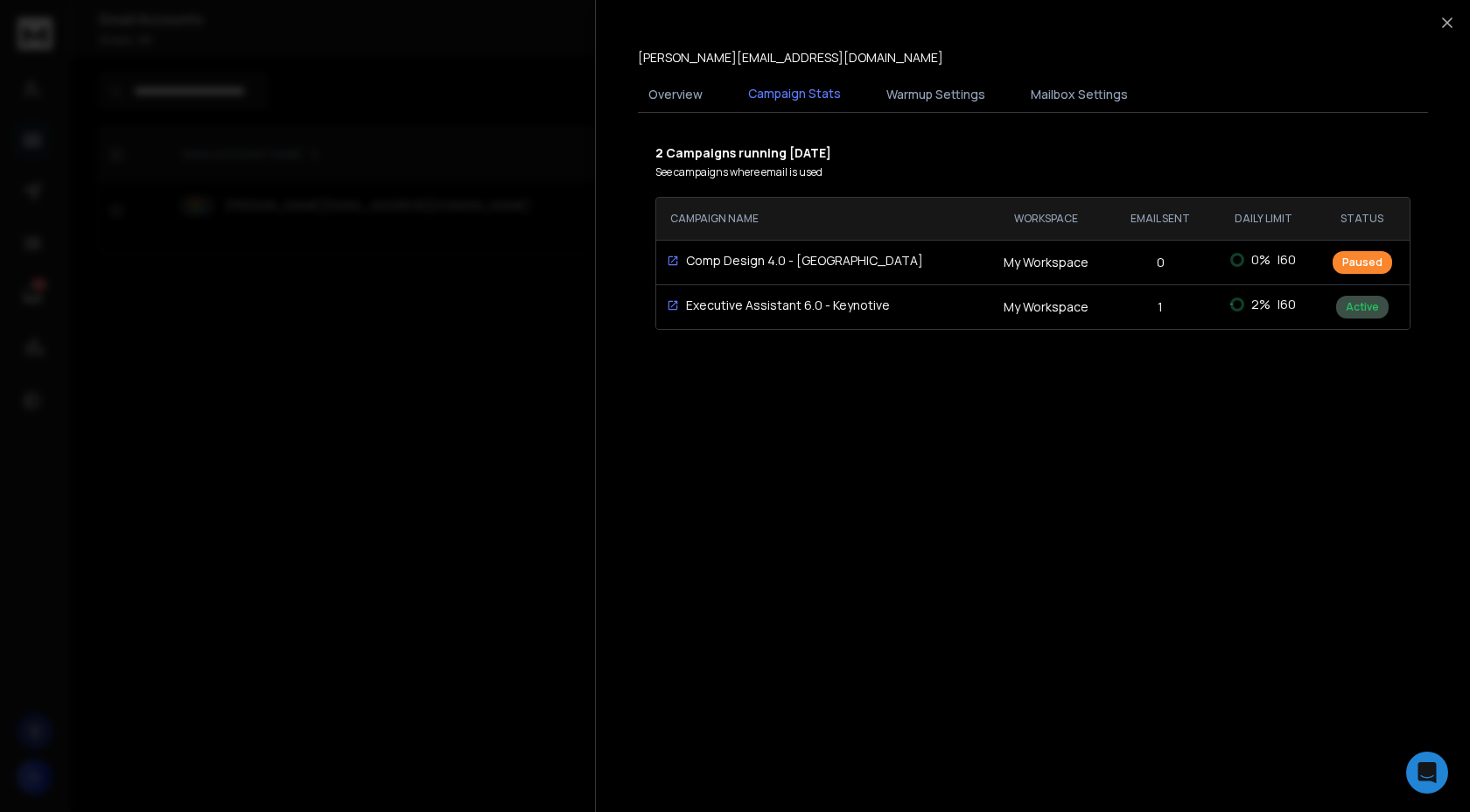
click at [576, 302] on div at bounding box center [735, 406] width 1470 height 812
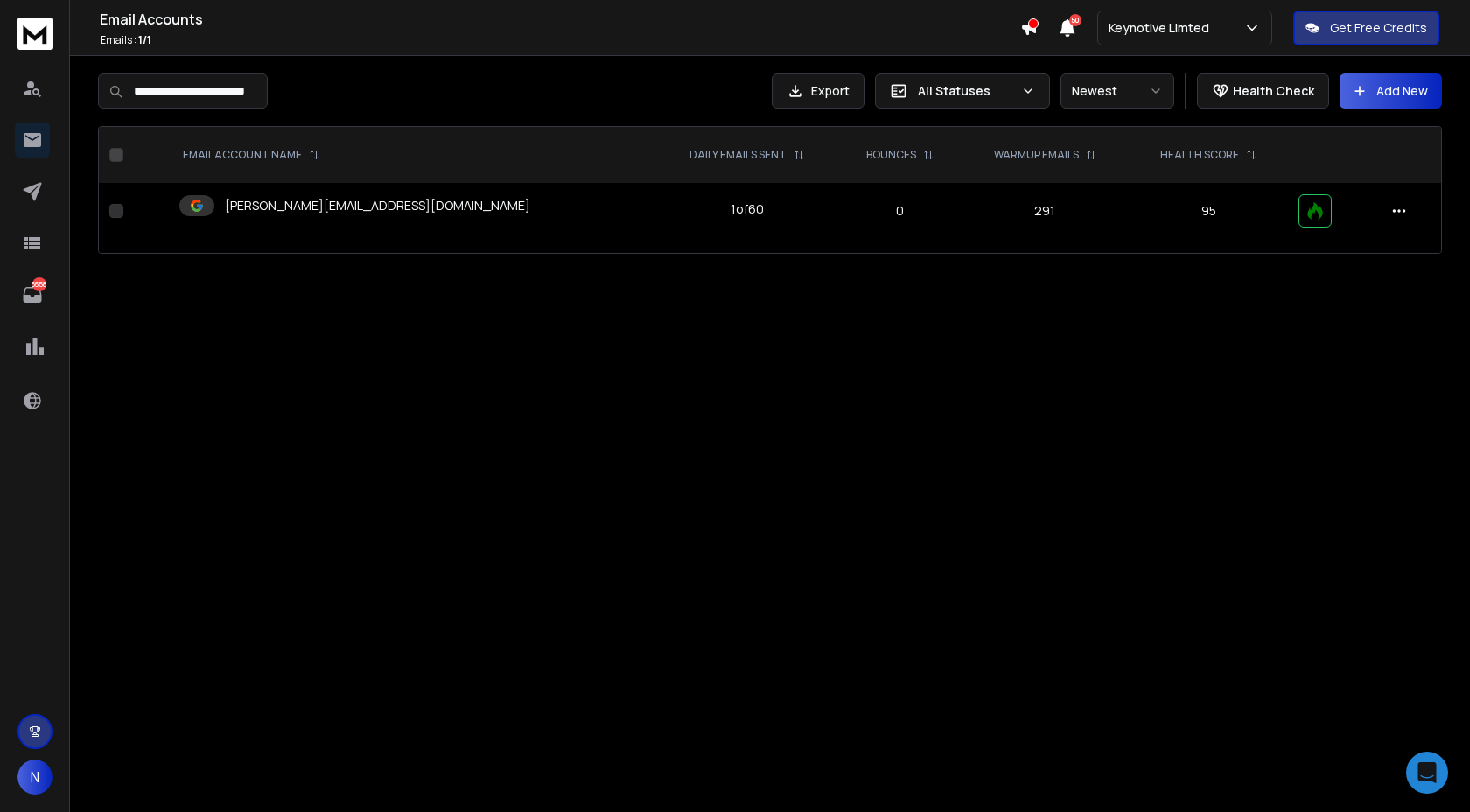
click at [216, 93] on input "**********" at bounding box center [183, 91] width 170 height 35
paste input
type input "**********"
click at [339, 209] on p "danny@keynotive-mail.com" at bounding box center [377, 206] width 305 height 17
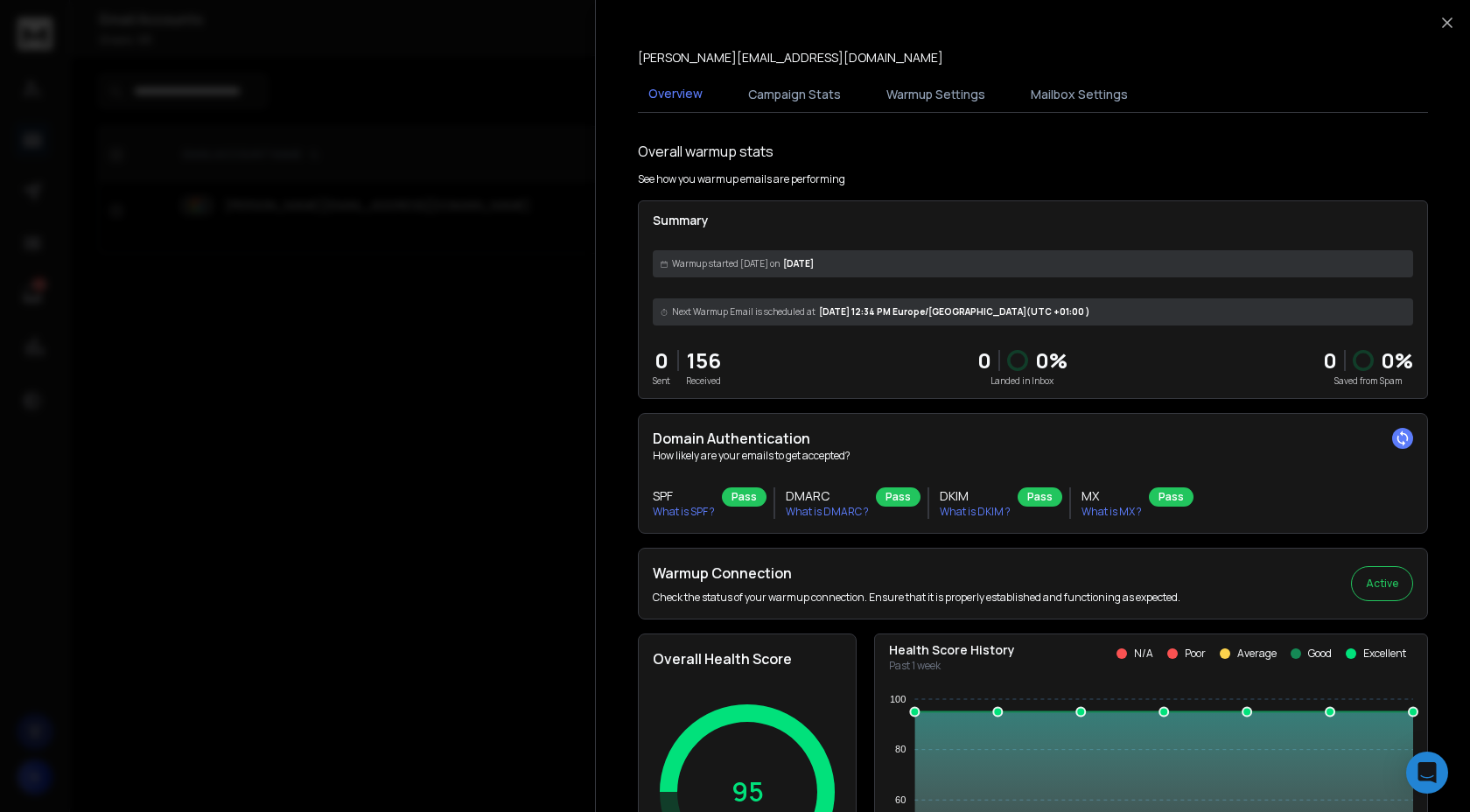
click at [820, 92] on button "Campaign Stats" at bounding box center [794, 94] width 114 height 39
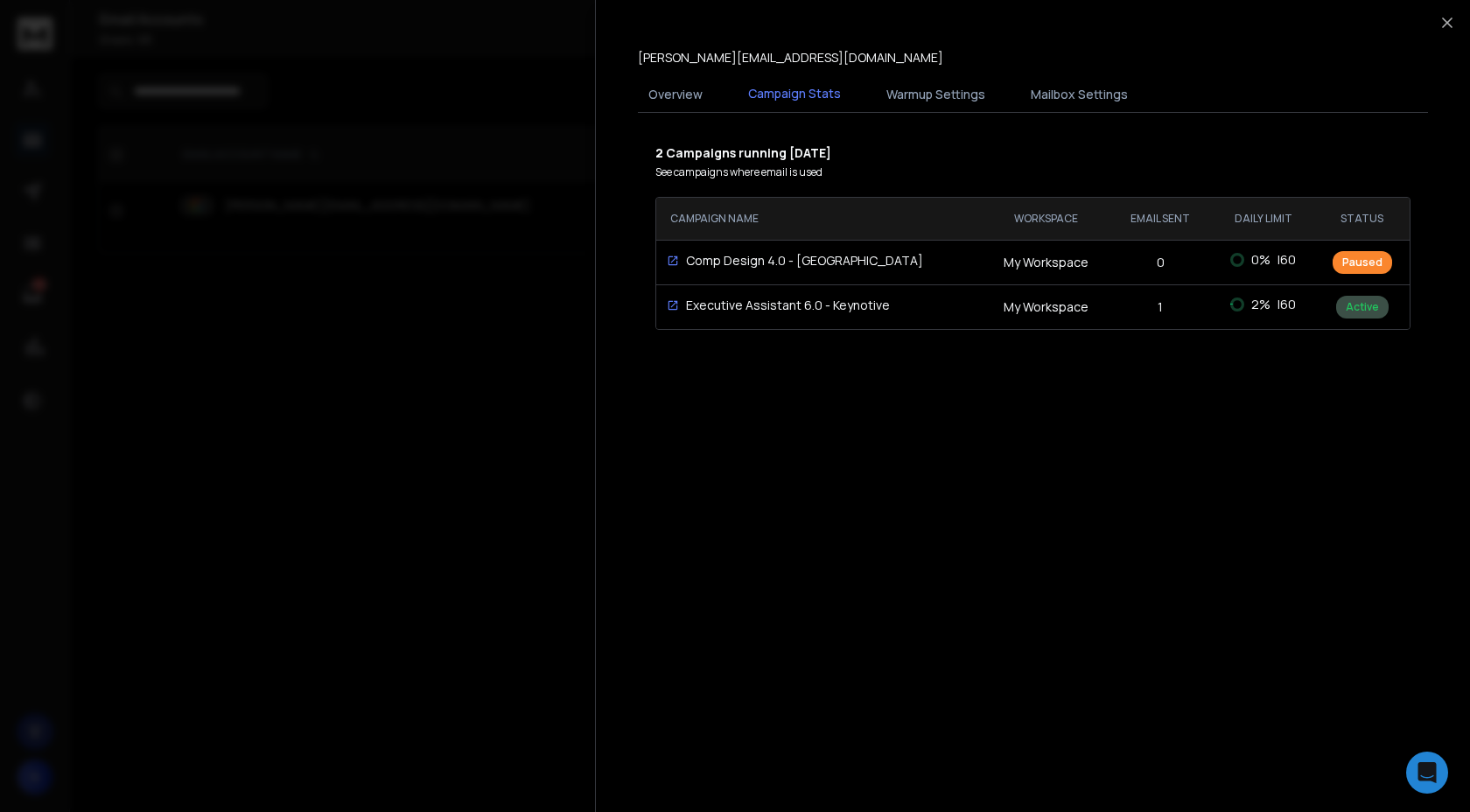
click at [331, 476] on div at bounding box center [735, 406] width 1470 height 812
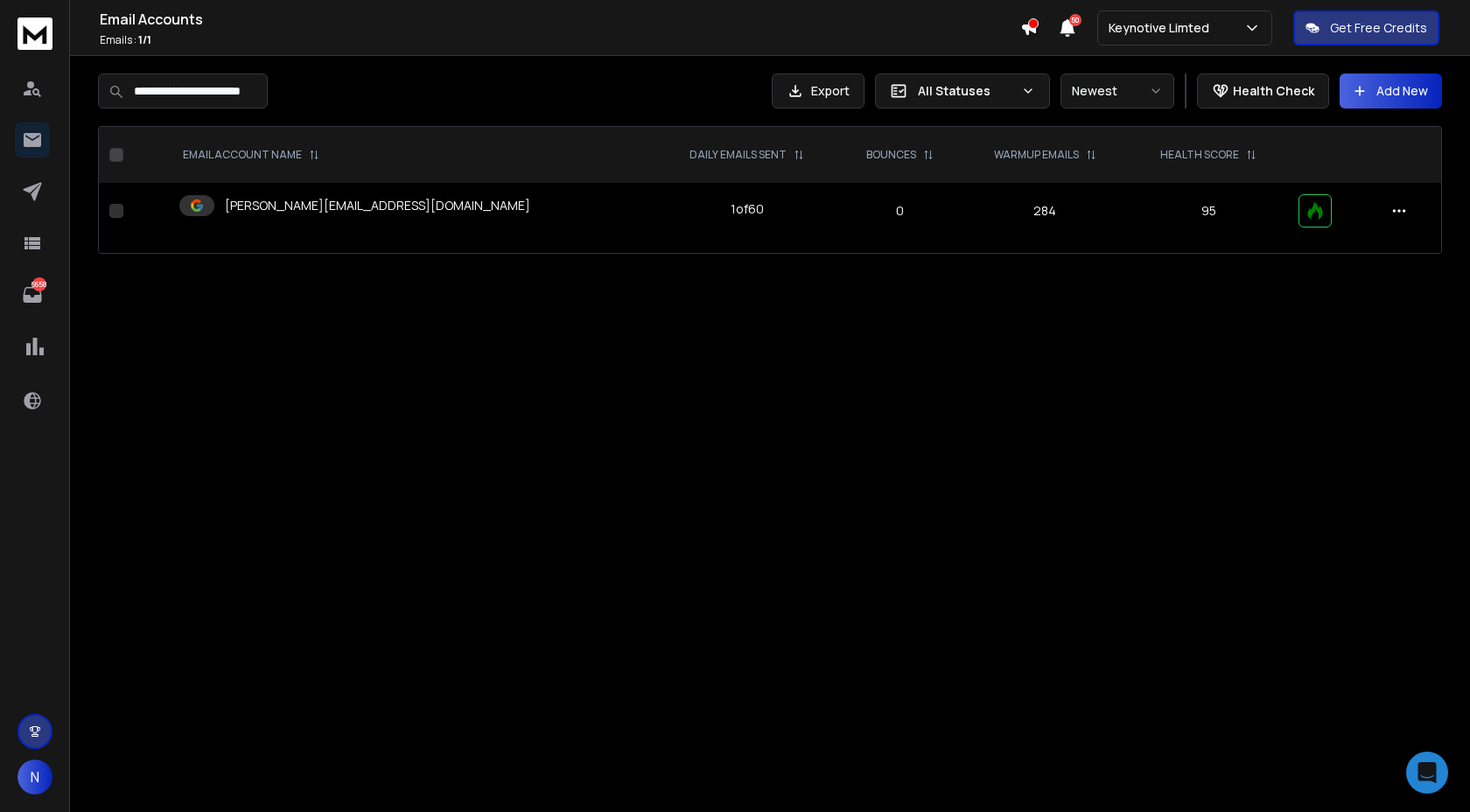
click at [232, 95] on input "**********" at bounding box center [183, 91] width 170 height 35
paste input
type input "**********"
click at [305, 206] on p "gina@keynotive-mail.com" at bounding box center [377, 206] width 305 height 17
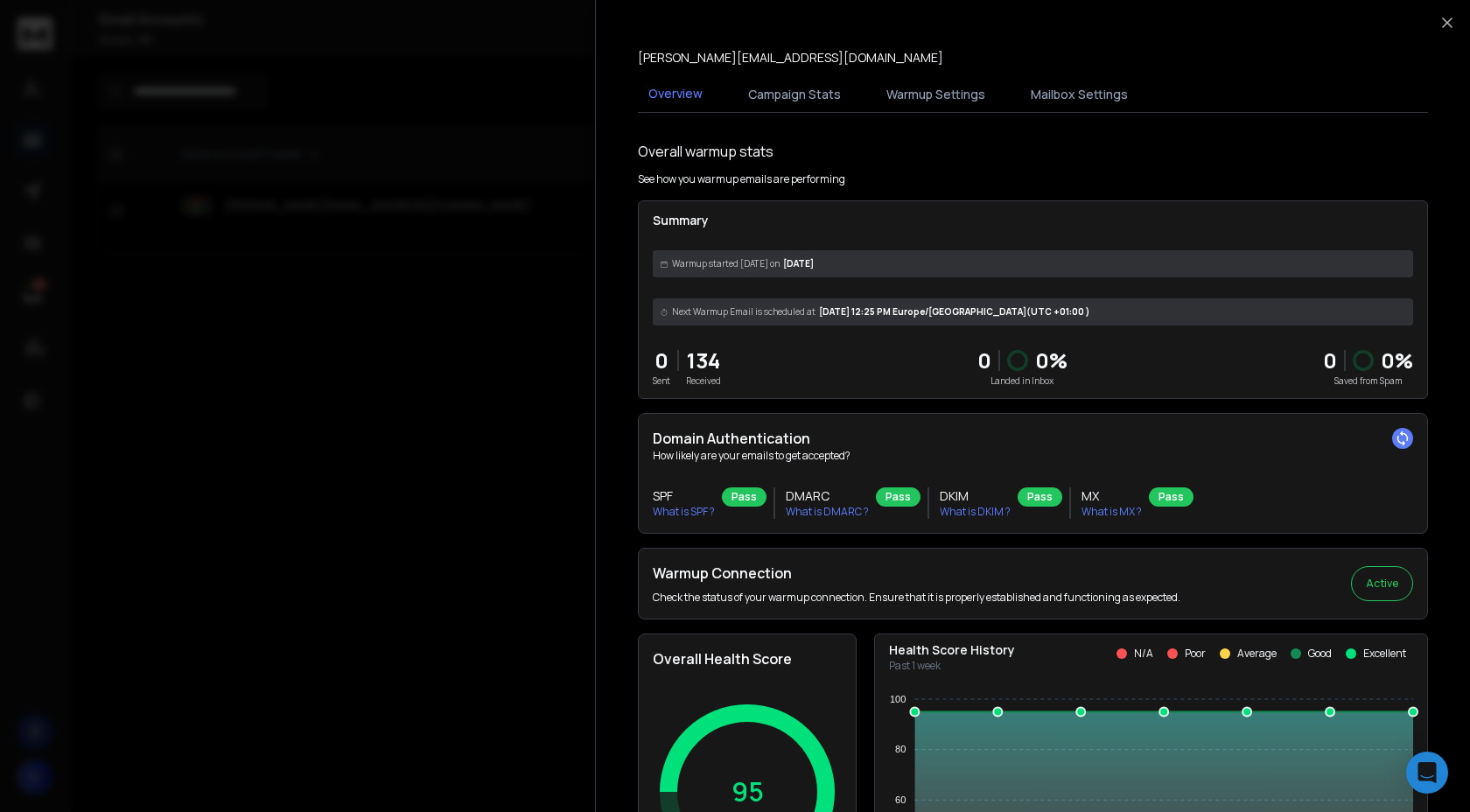
click at [821, 86] on button "Campaign Stats" at bounding box center [794, 94] width 114 height 39
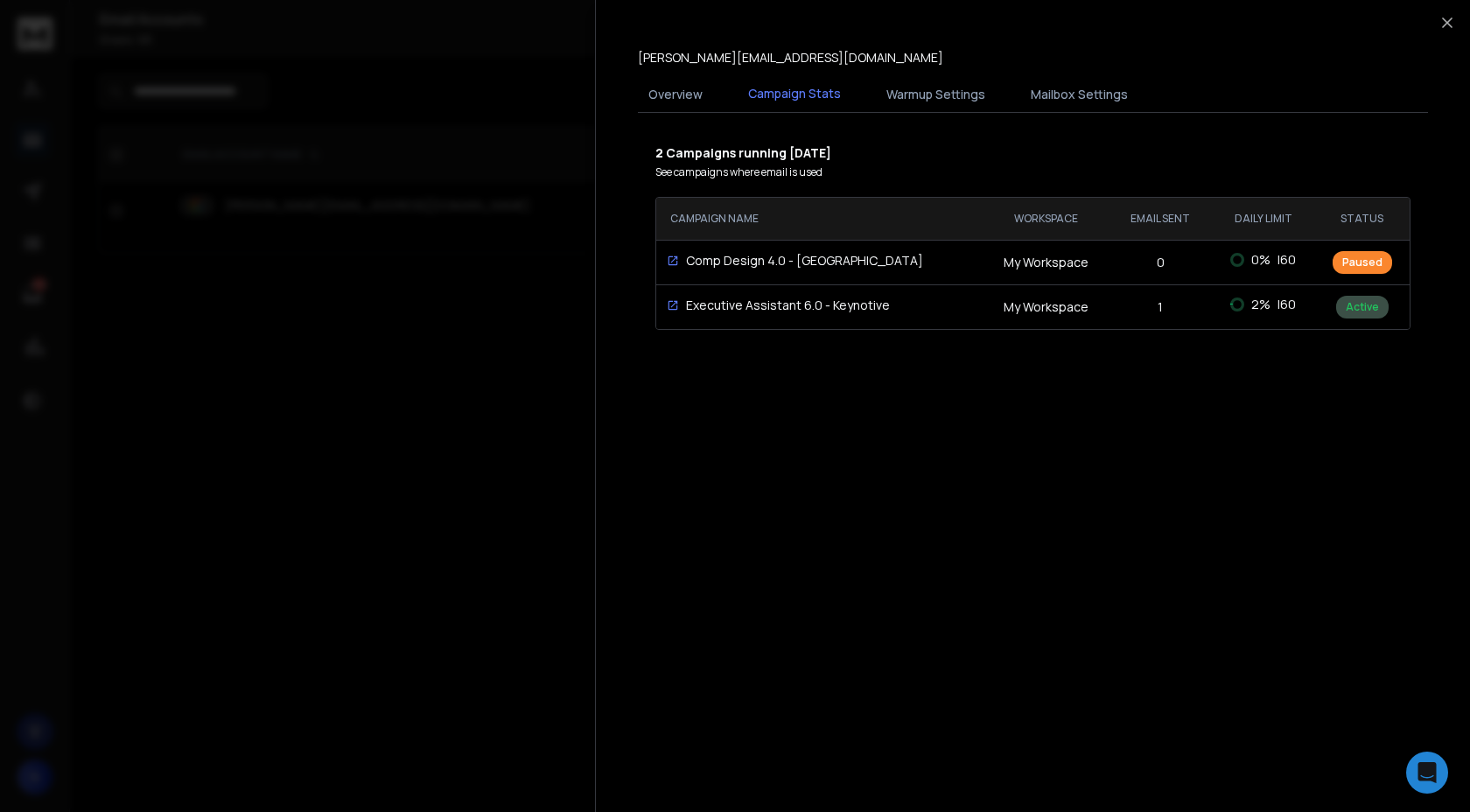
click at [477, 379] on div at bounding box center [735, 406] width 1470 height 812
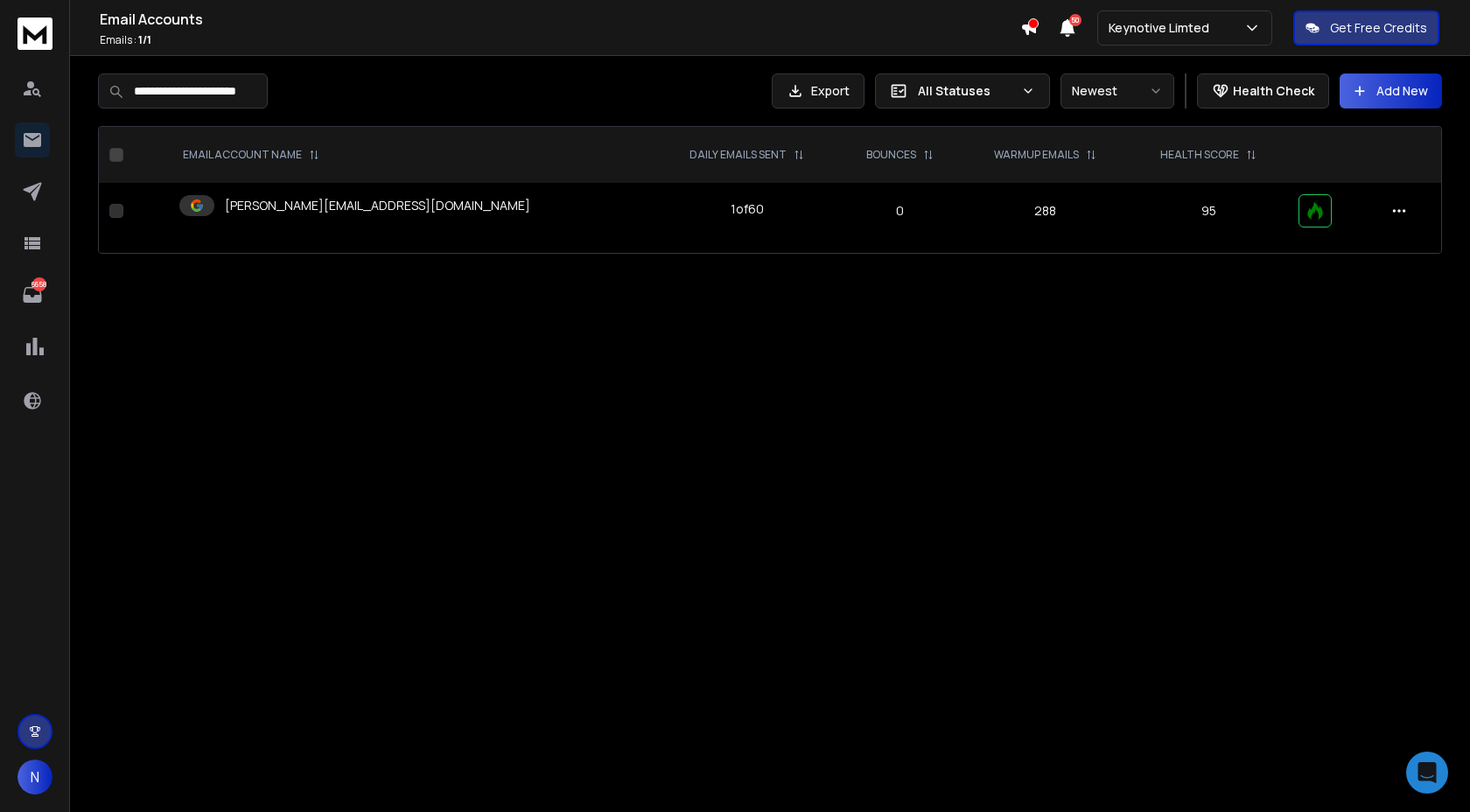
click at [235, 89] on input "**********" at bounding box center [183, 91] width 170 height 35
paste input "*"
type input "**********"
click at [291, 209] on p "shaun@keynotive-mail.com" at bounding box center [377, 206] width 305 height 17
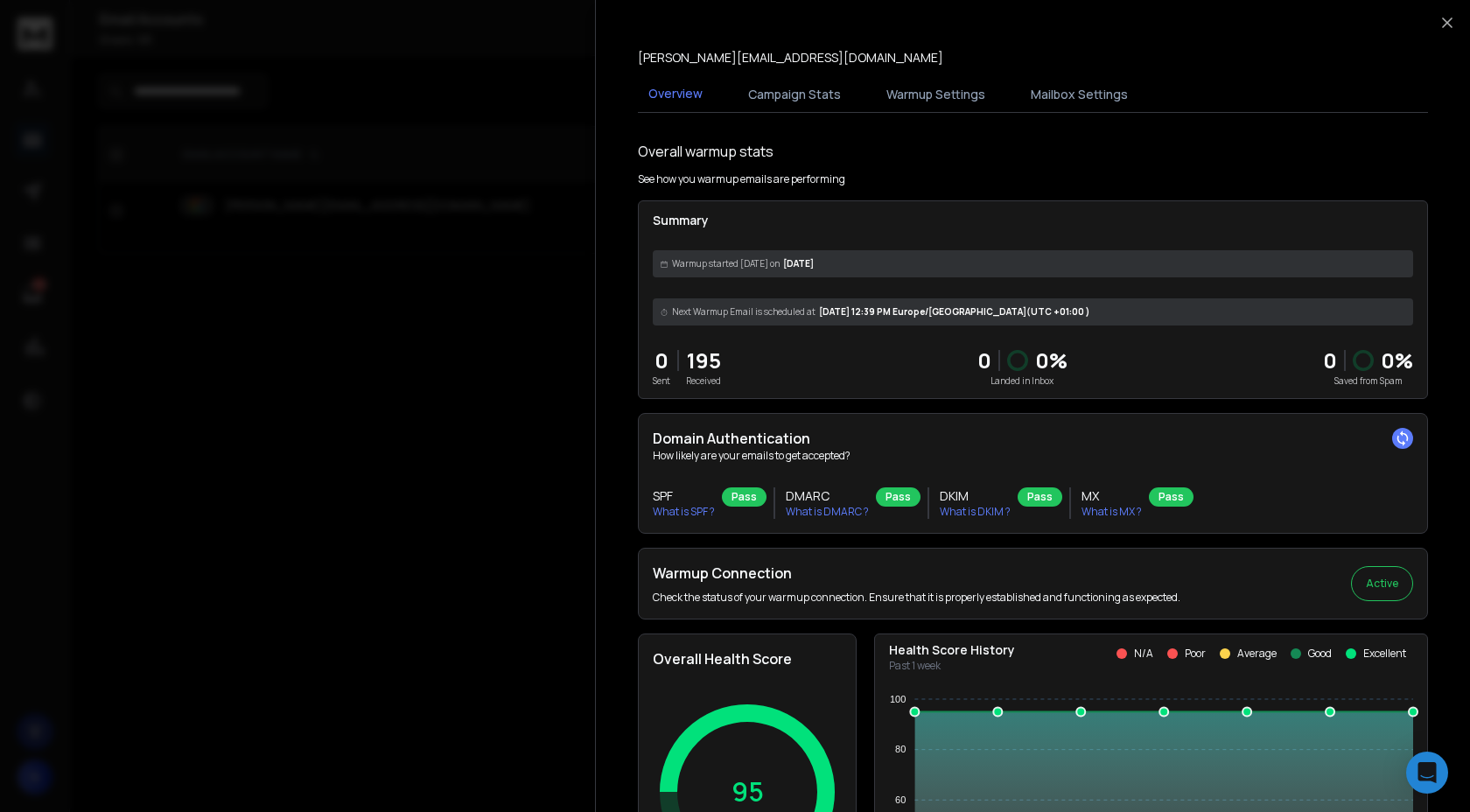
click at [793, 91] on button "Campaign Stats" at bounding box center [794, 94] width 114 height 39
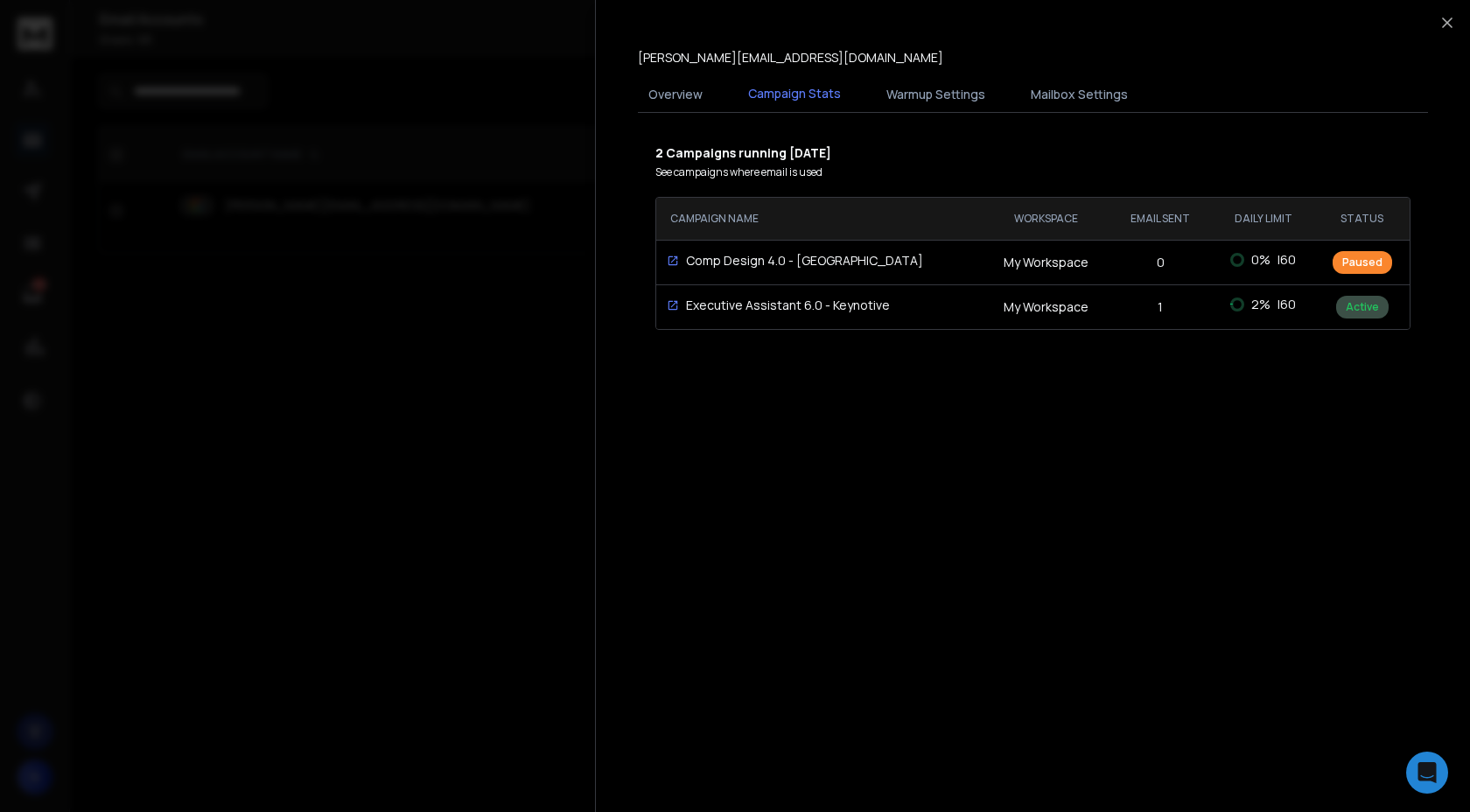
click at [310, 140] on div at bounding box center [735, 406] width 1470 height 812
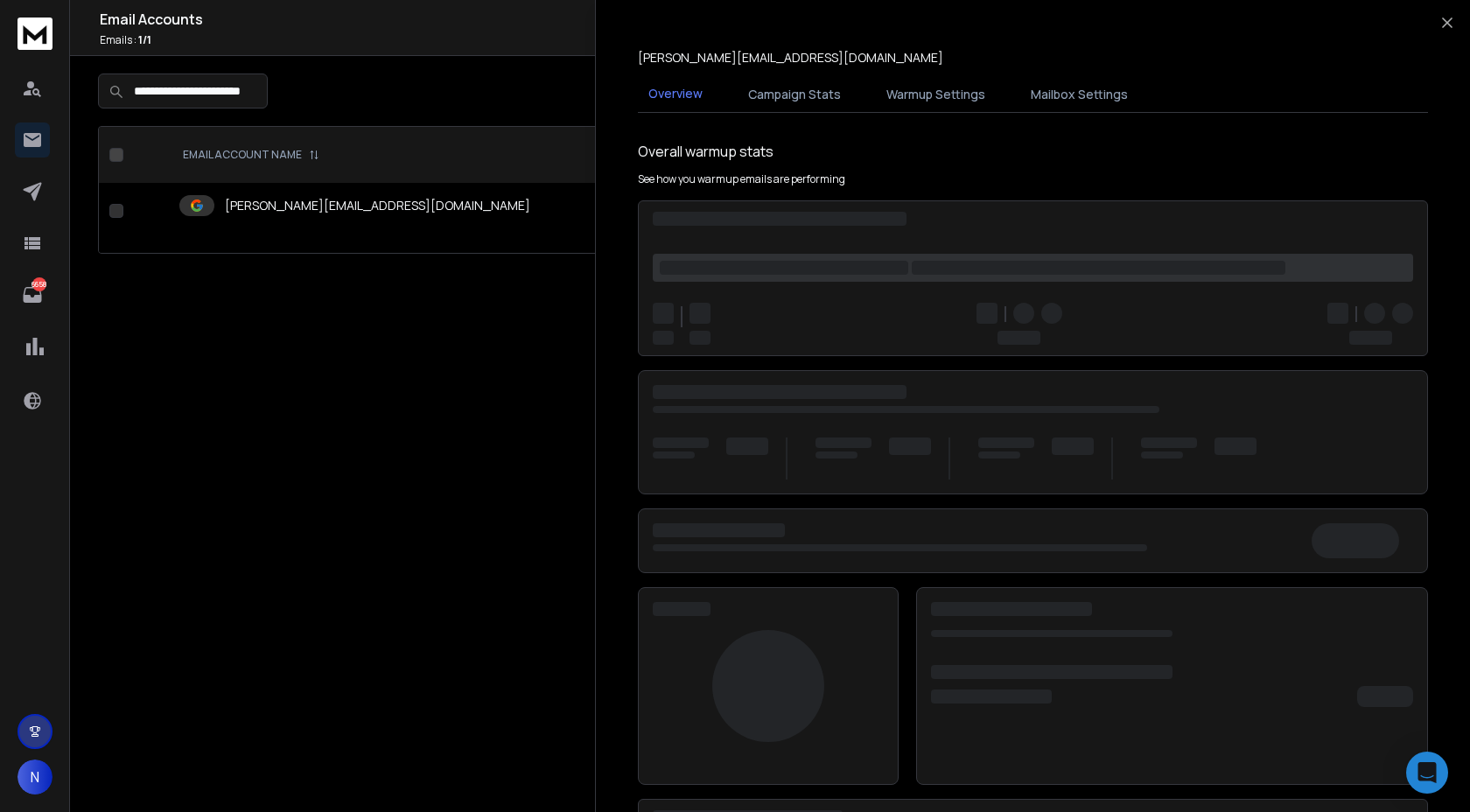
click at [231, 84] on input "**********" at bounding box center [183, 91] width 170 height 35
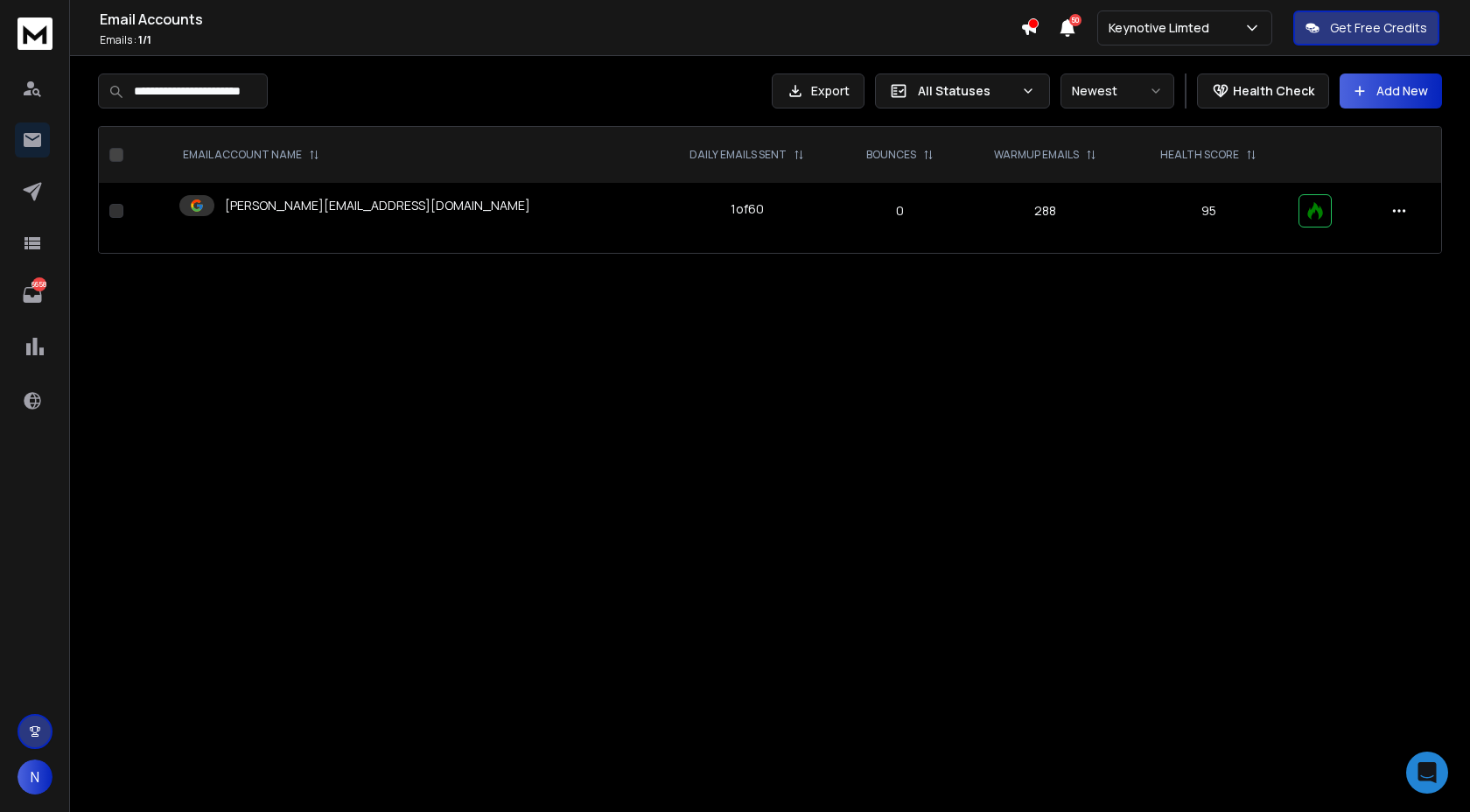
paste input
type input "**********"
click at [295, 203] on p "alicia@keynotivesend.com" at bounding box center [377, 206] width 305 height 17
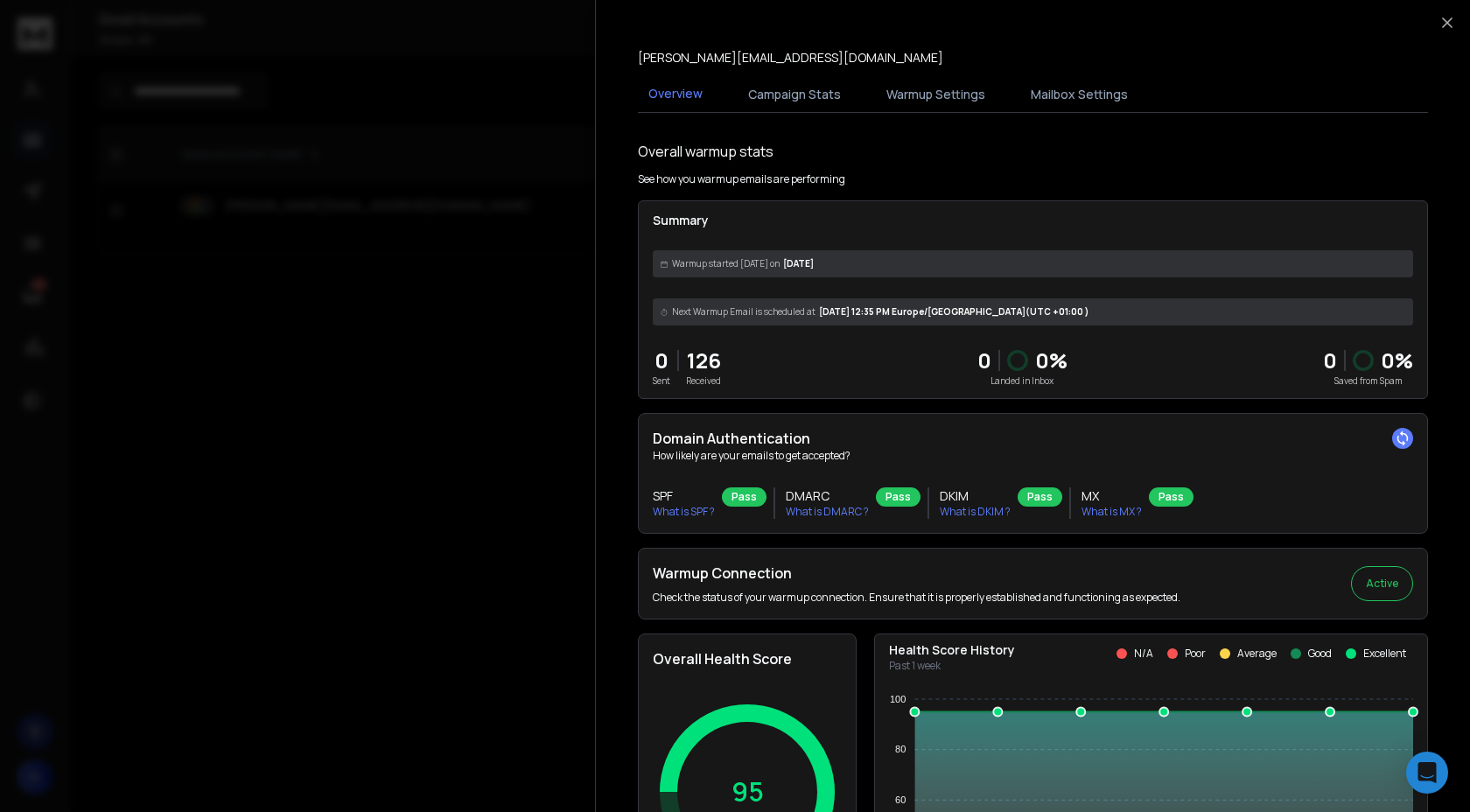
click at [815, 102] on button "Campaign Stats" at bounding box center [794, 94] width 114 height 39
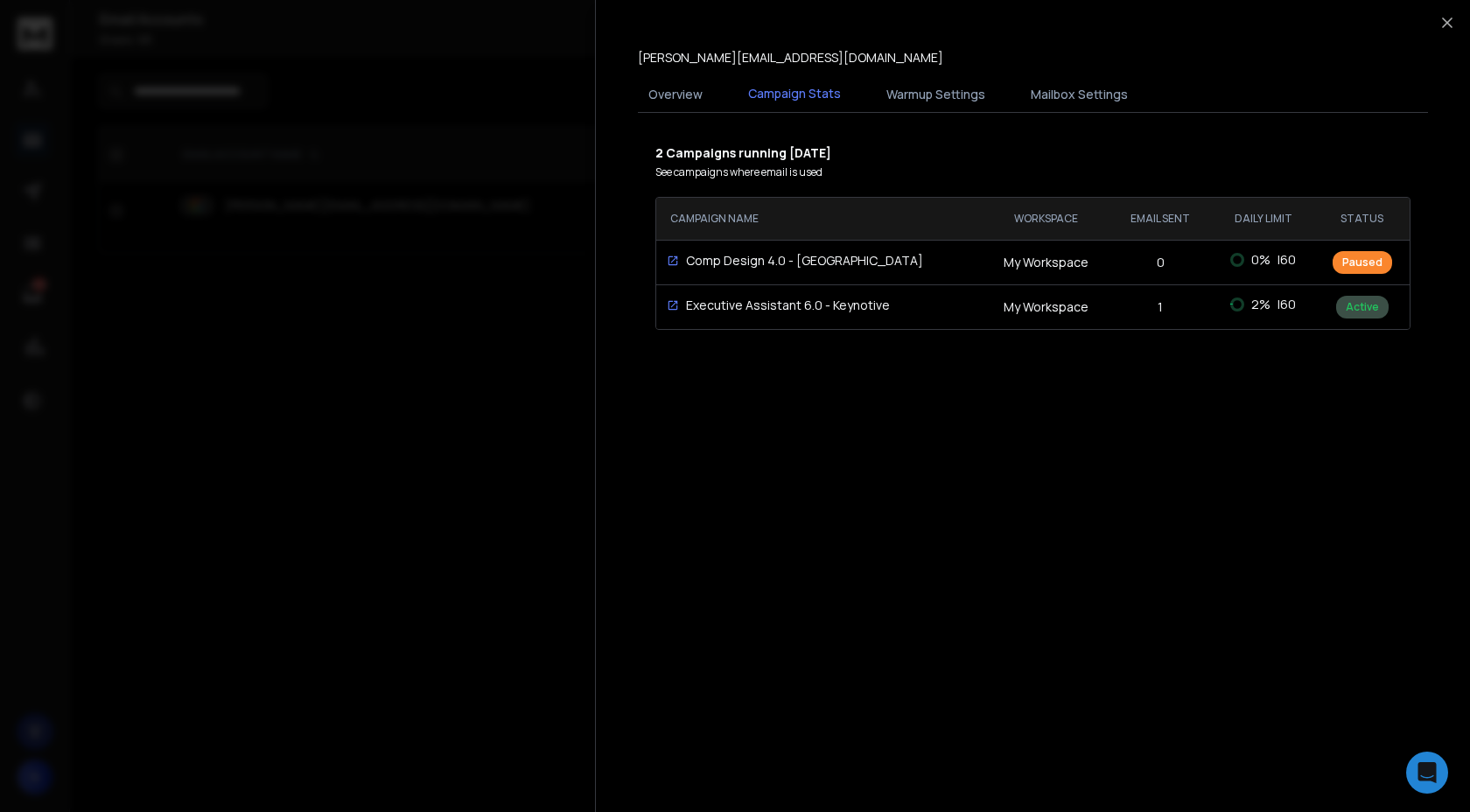
click at [492, 413] on div at bounding box center [735, 406] width 1470 height 812
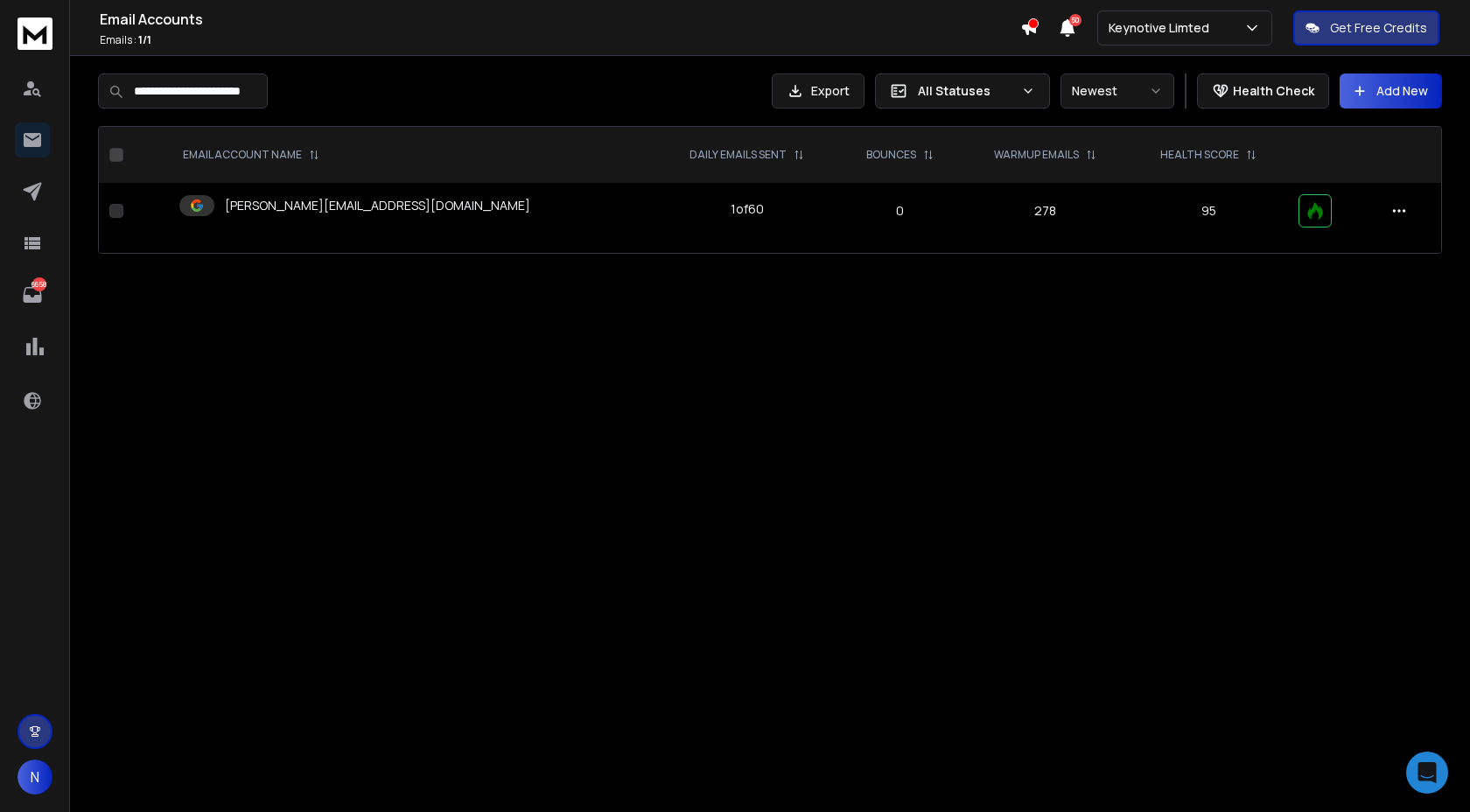
click at [233, 84] on input "**********" at bounding box center [183, 91] width 170 height 35
paste input
type input "**********"
click at [247, 194] on td "gina@keynotivesend.com" at bounding box center [412, 211] width 487 height 56
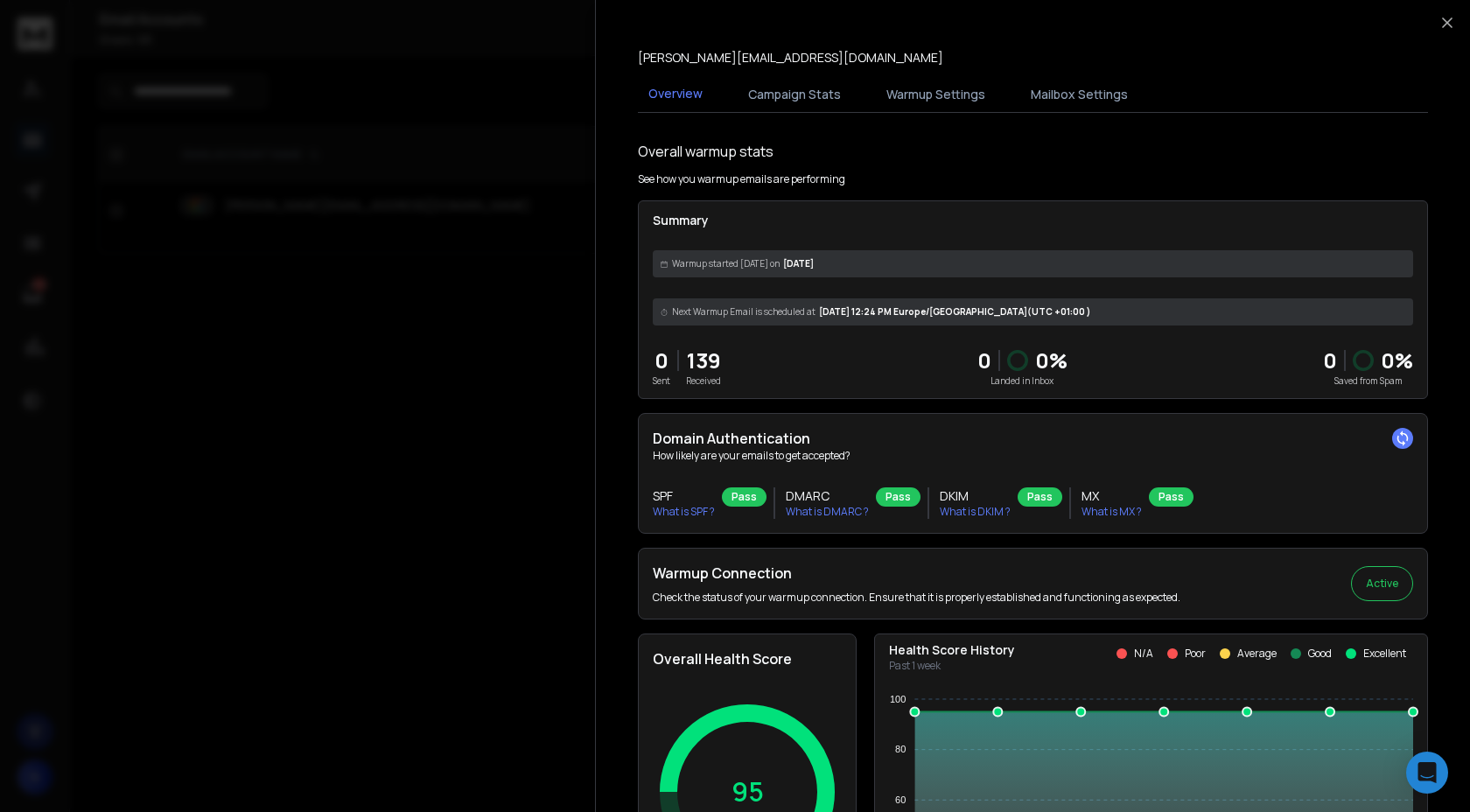
click at [783, 105] on button "Campaign Stats" at bounding box center [794, 94] width 114 height 39
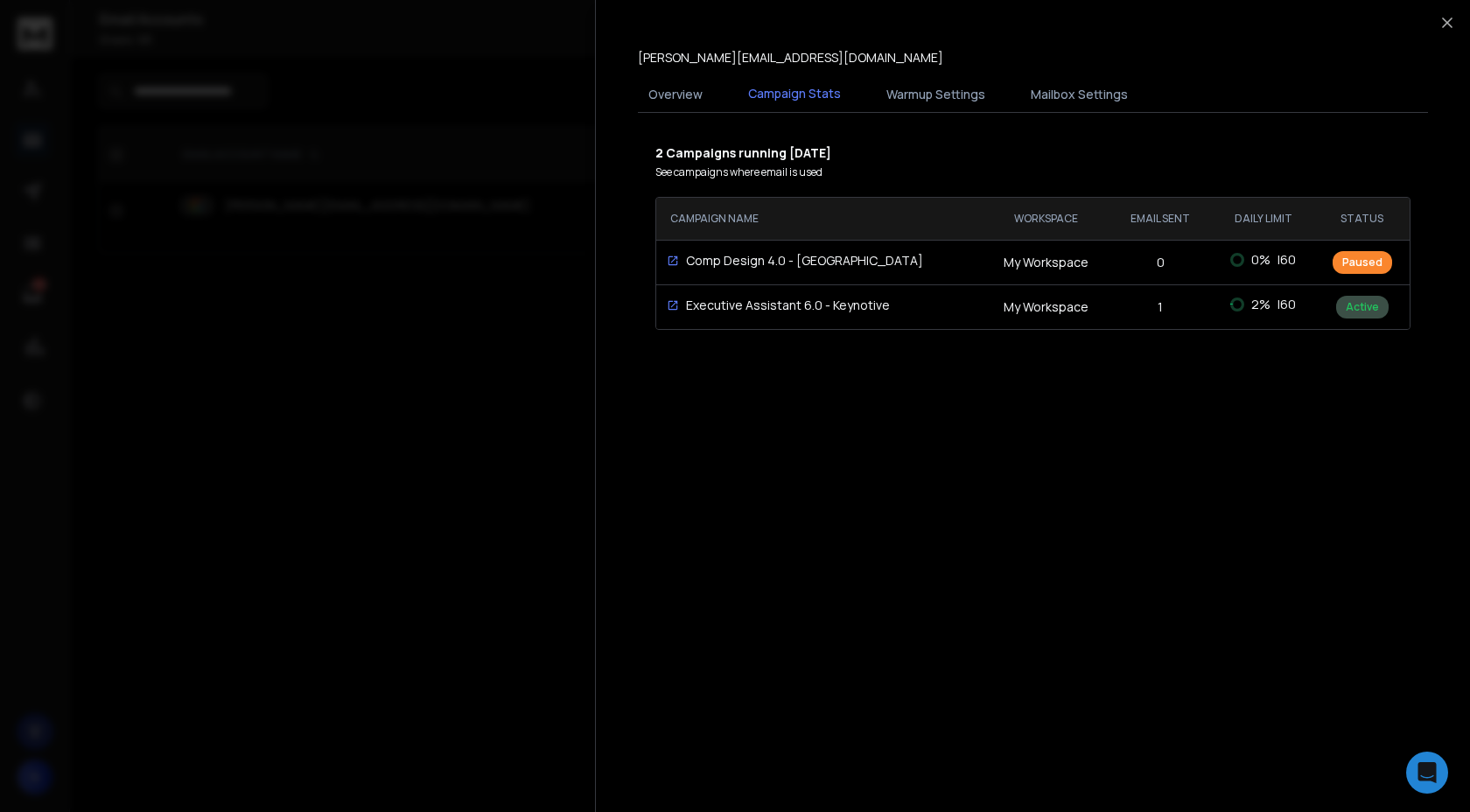
click at [353, 456] on div at bounding box center [735, 406] width 1470 height 812
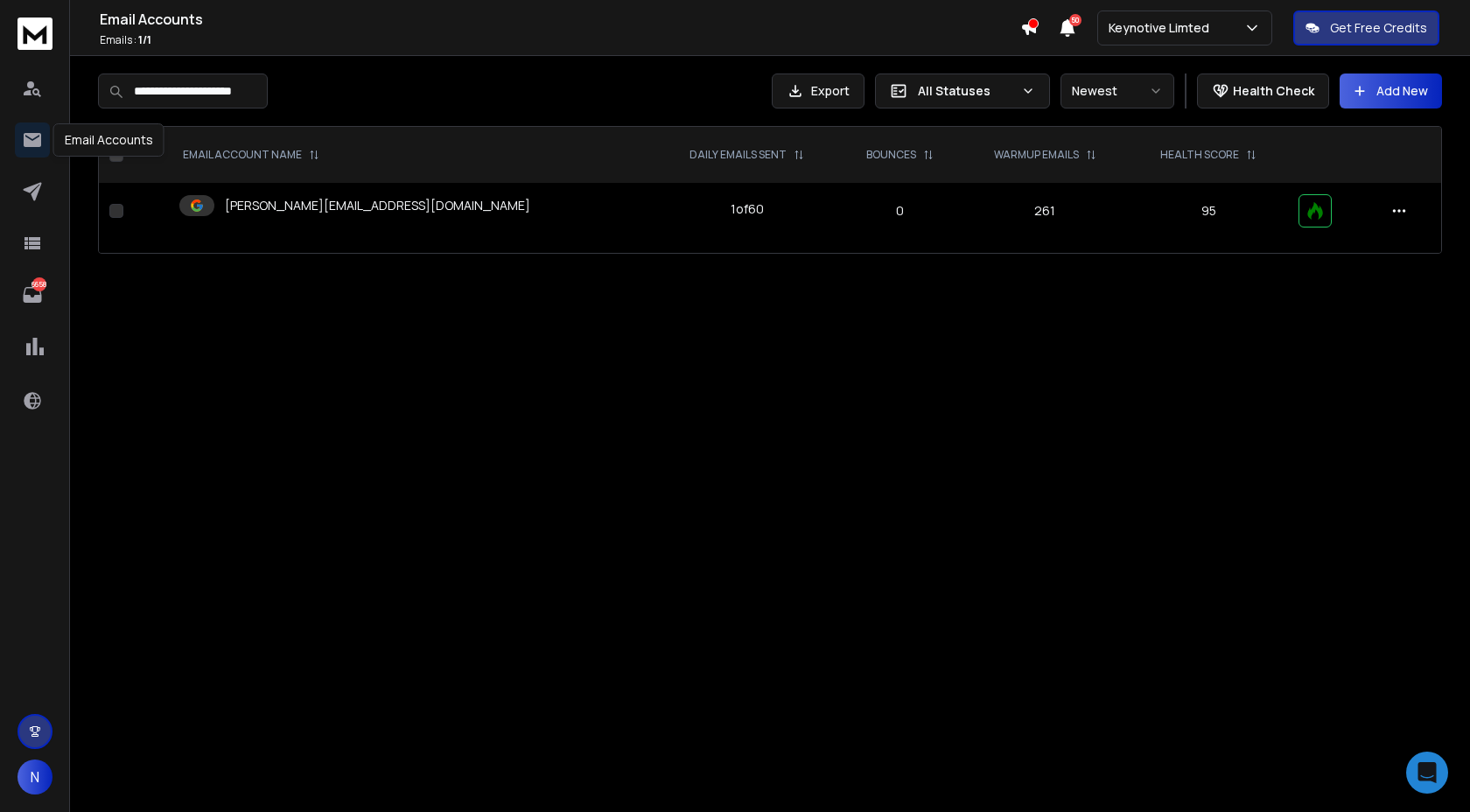
click at [26, 146] on icon at bounding box center [32, 140] width 17 height 14
click at [29, 152] on link at bounding box center [32, 140] width 35 height 35
click at [31, 144] on icon at bounding box center [32, 140] width 17 height 14
click at [268, 90] on input "**********" at bounding box center [183, 91] width 170 height 35
type input "*"
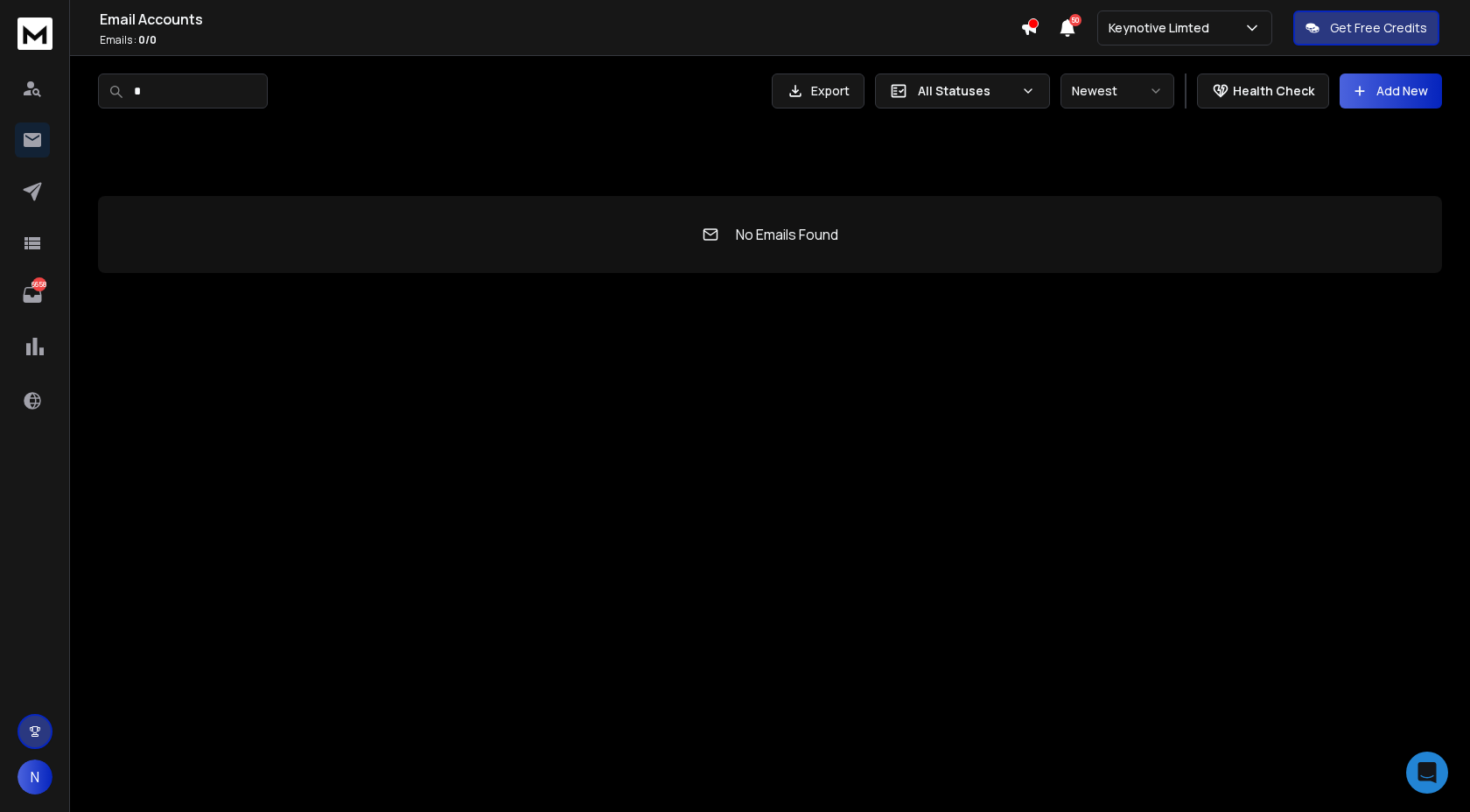
click at [161, 88] on input "*" at bounding box center [183, 91] width 170 height 35
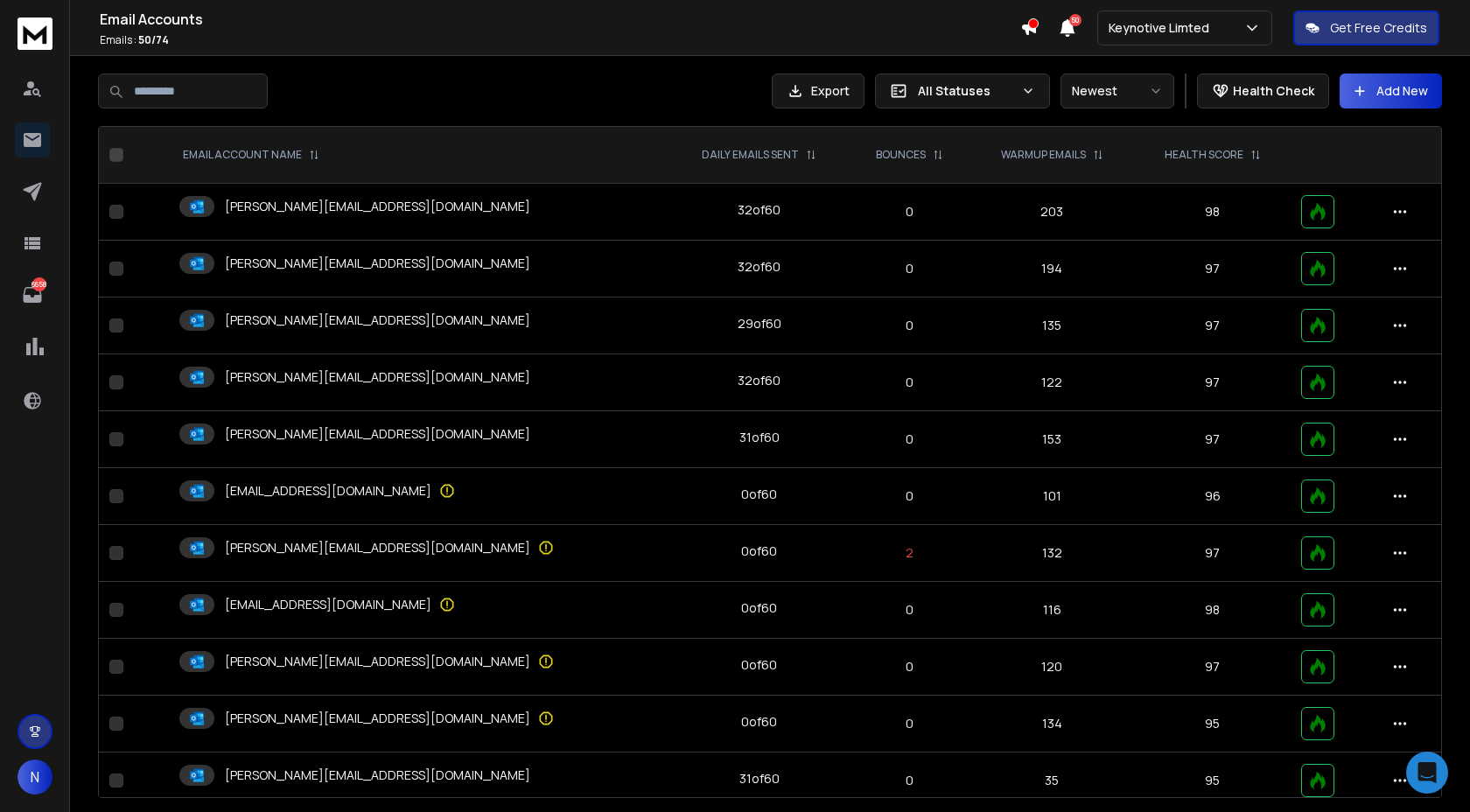
click at [987, 98] on p "All Statuses" at bounding box center [966, 91] width 96 height 17
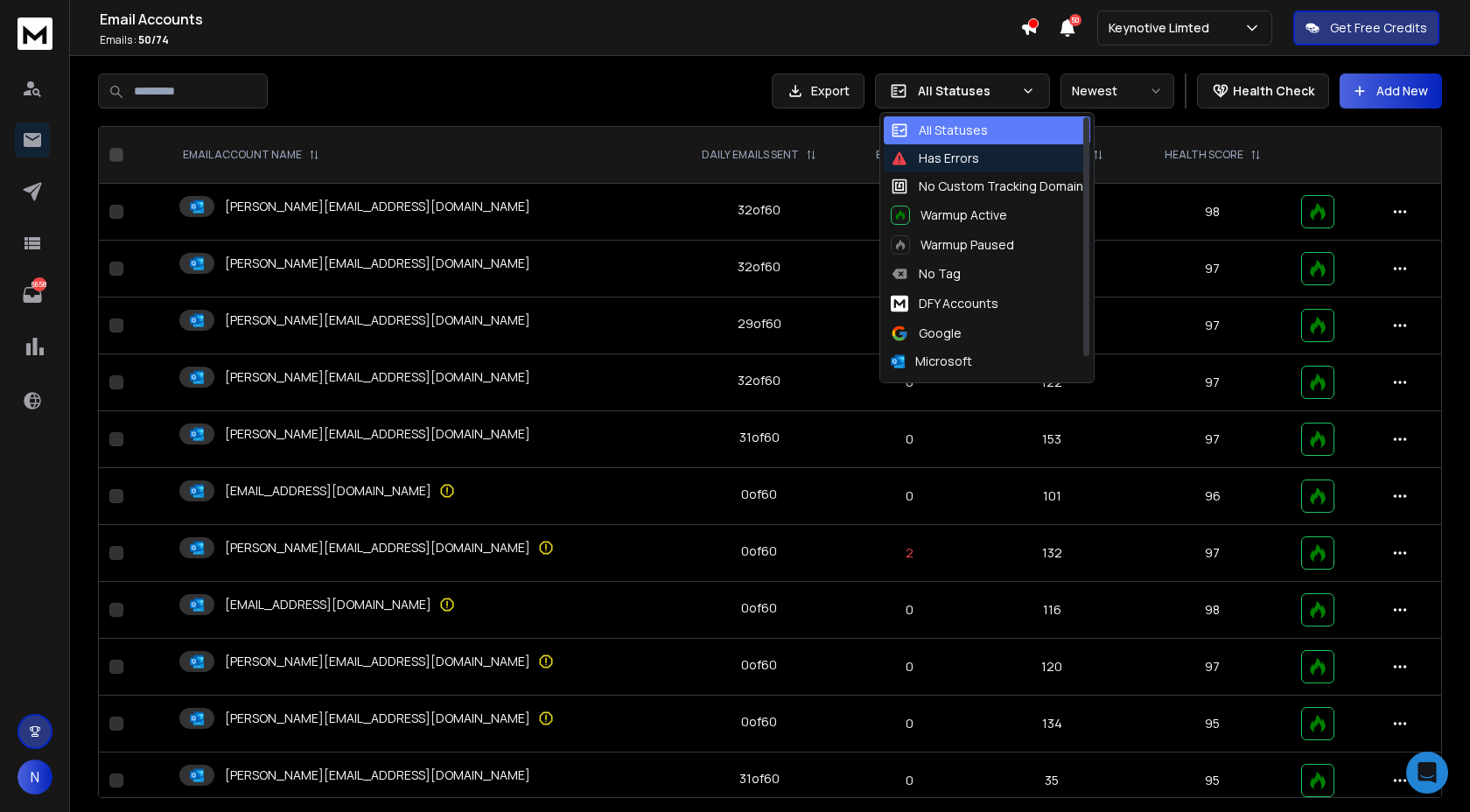
click at [967, 155] on div "Has Errors" at bounding box center [935, 158] width 88 height 17
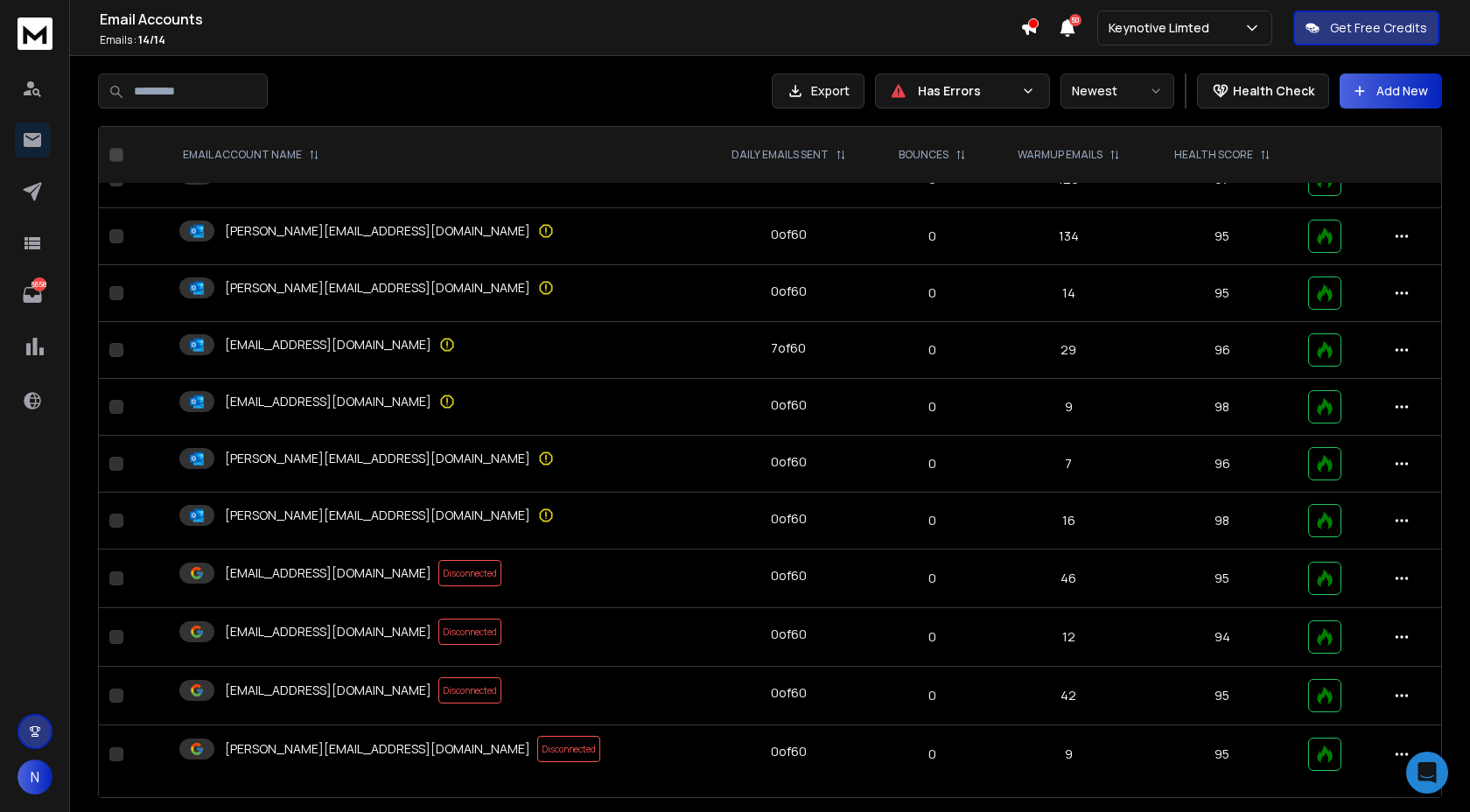
scroll to position [0, 0]
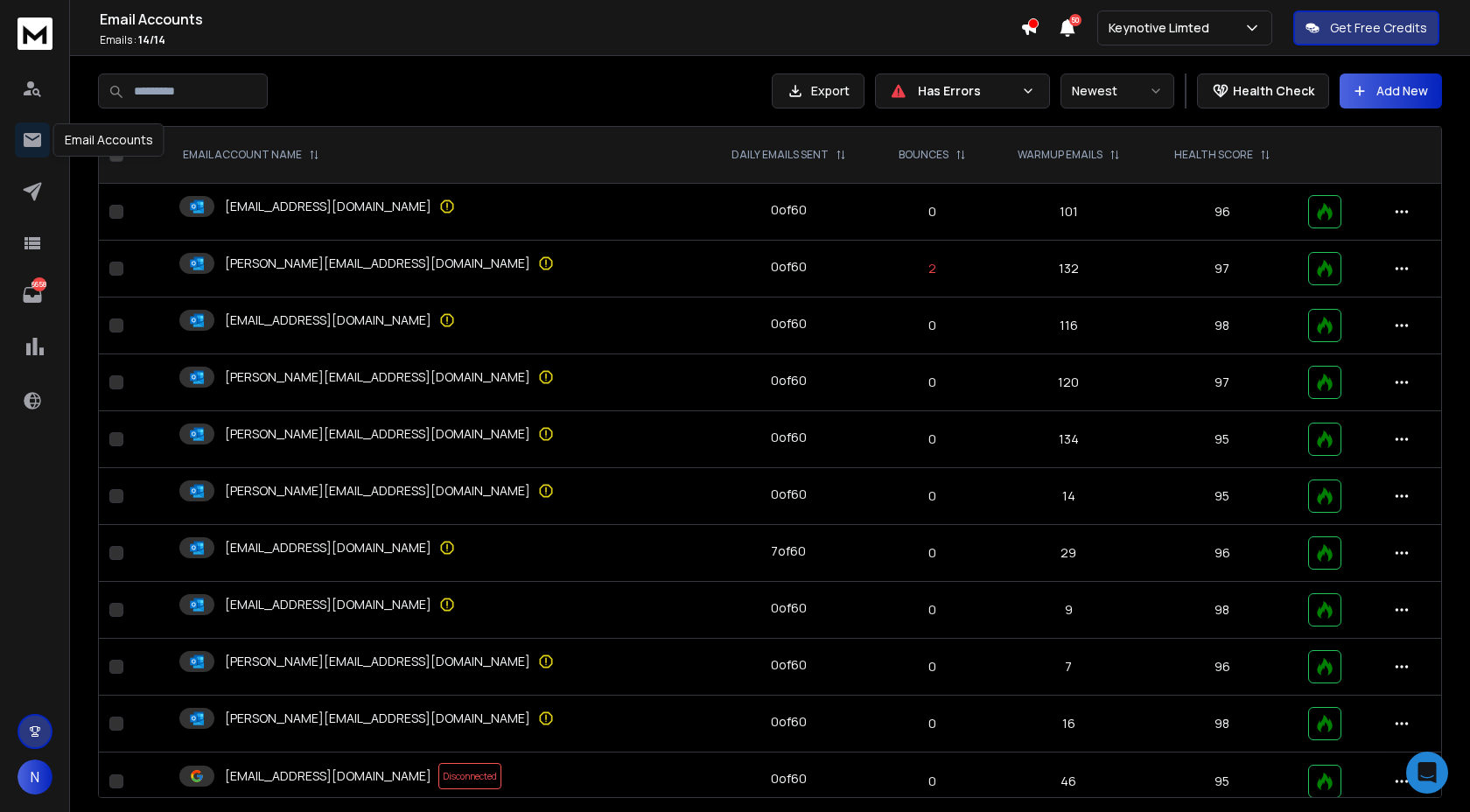
click at [22, 135] on icon at bounding box center [33, 140] width 21 height 21
click at [994, 81] on div "Has Errors" at bounding box center [963, 91] width 175 height 35
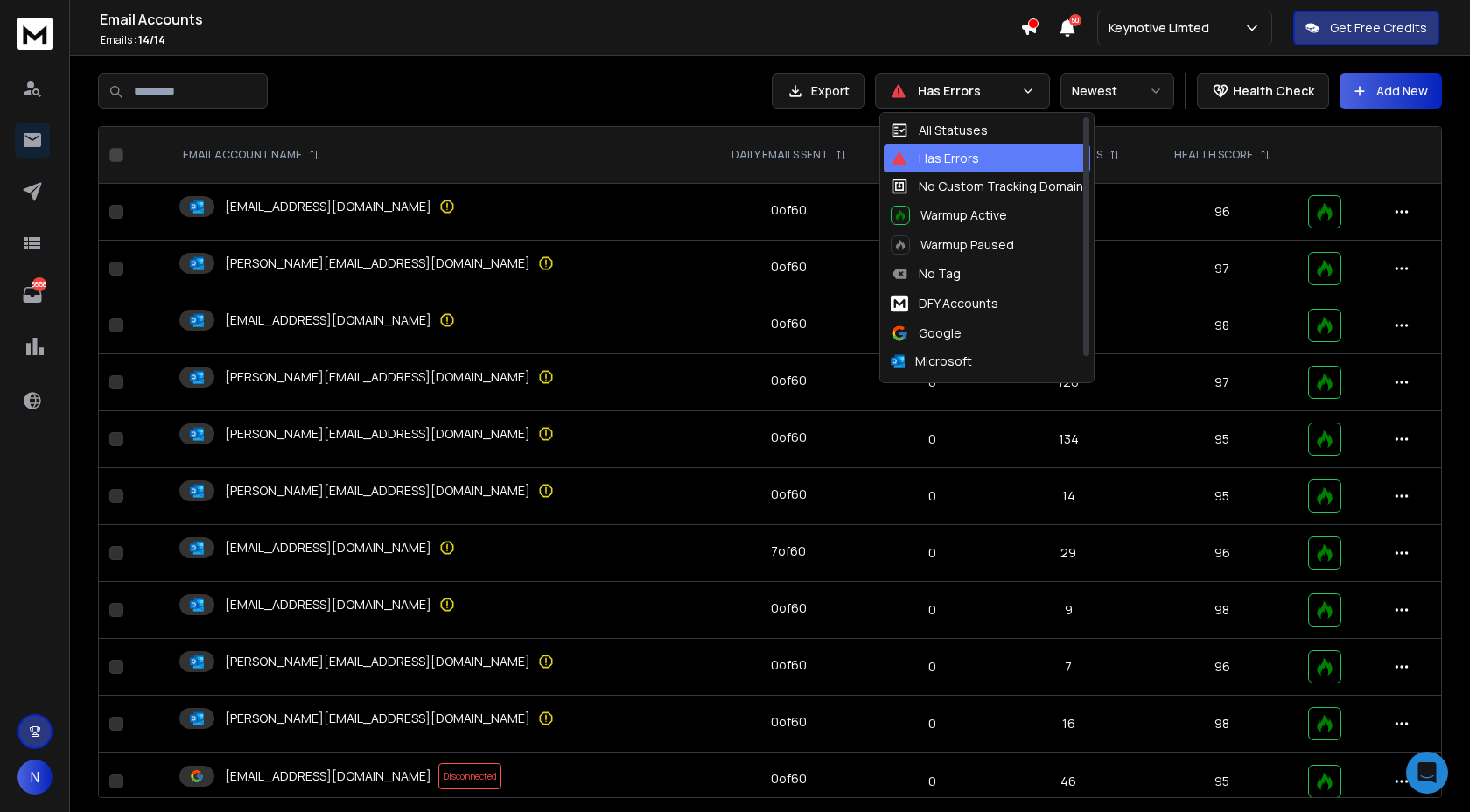
scroll to position [203, 0]
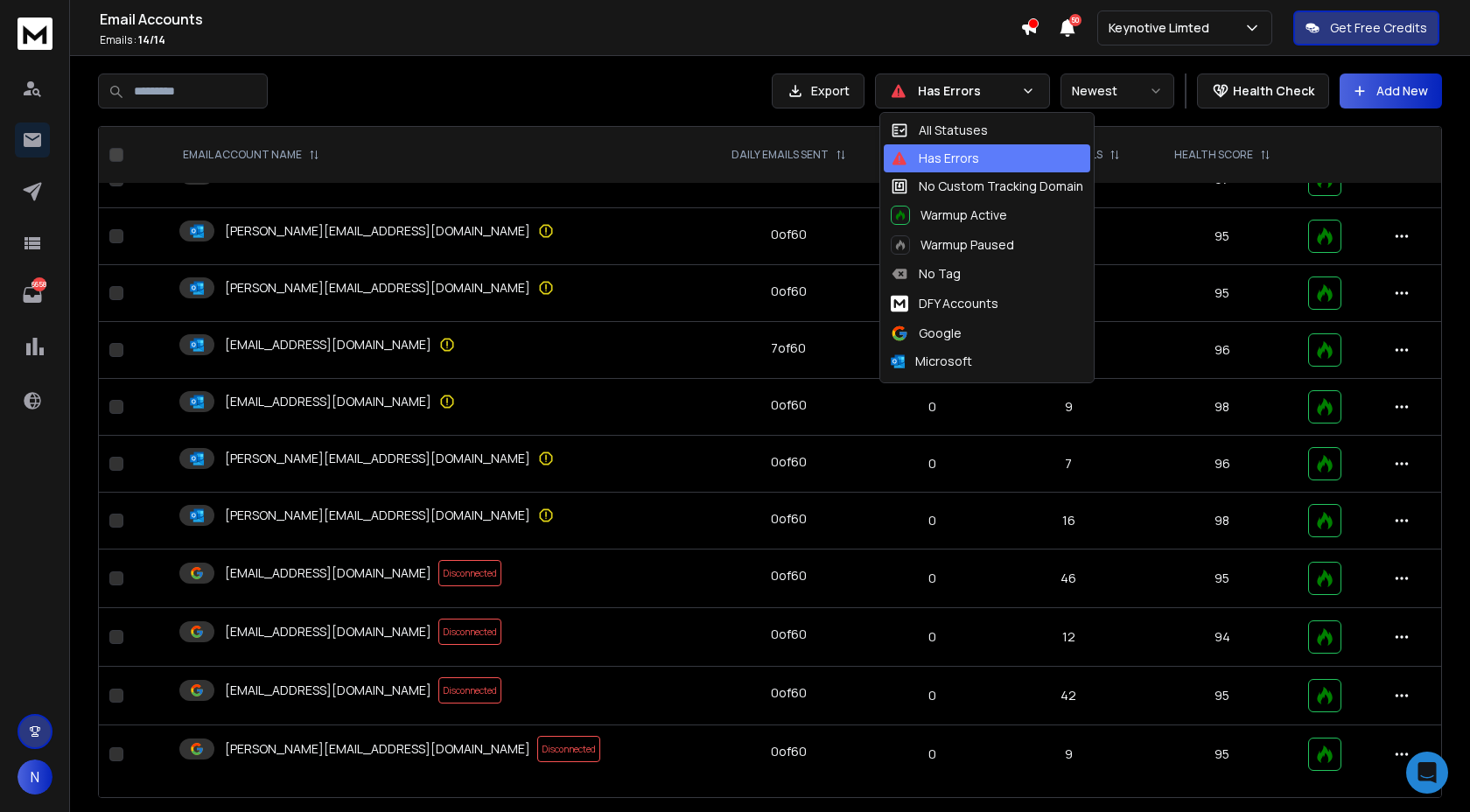
click at [517, 605] on td "max@keynotiveltd.co Disconnected" at bounding box center [435, 579] width 533 height 58
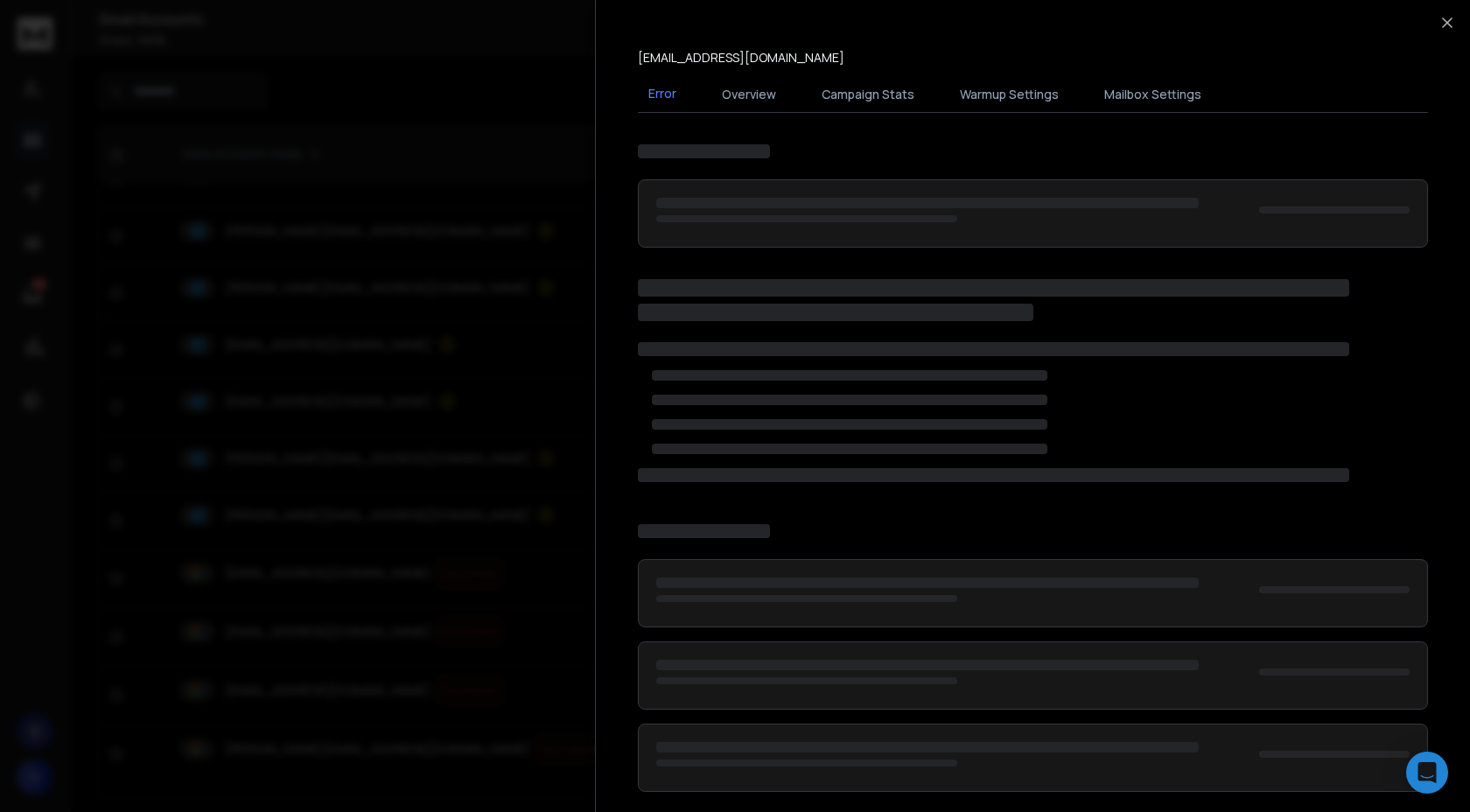
click at [400, 495] on div at bounding box center [735, 406] width 1470 height 812
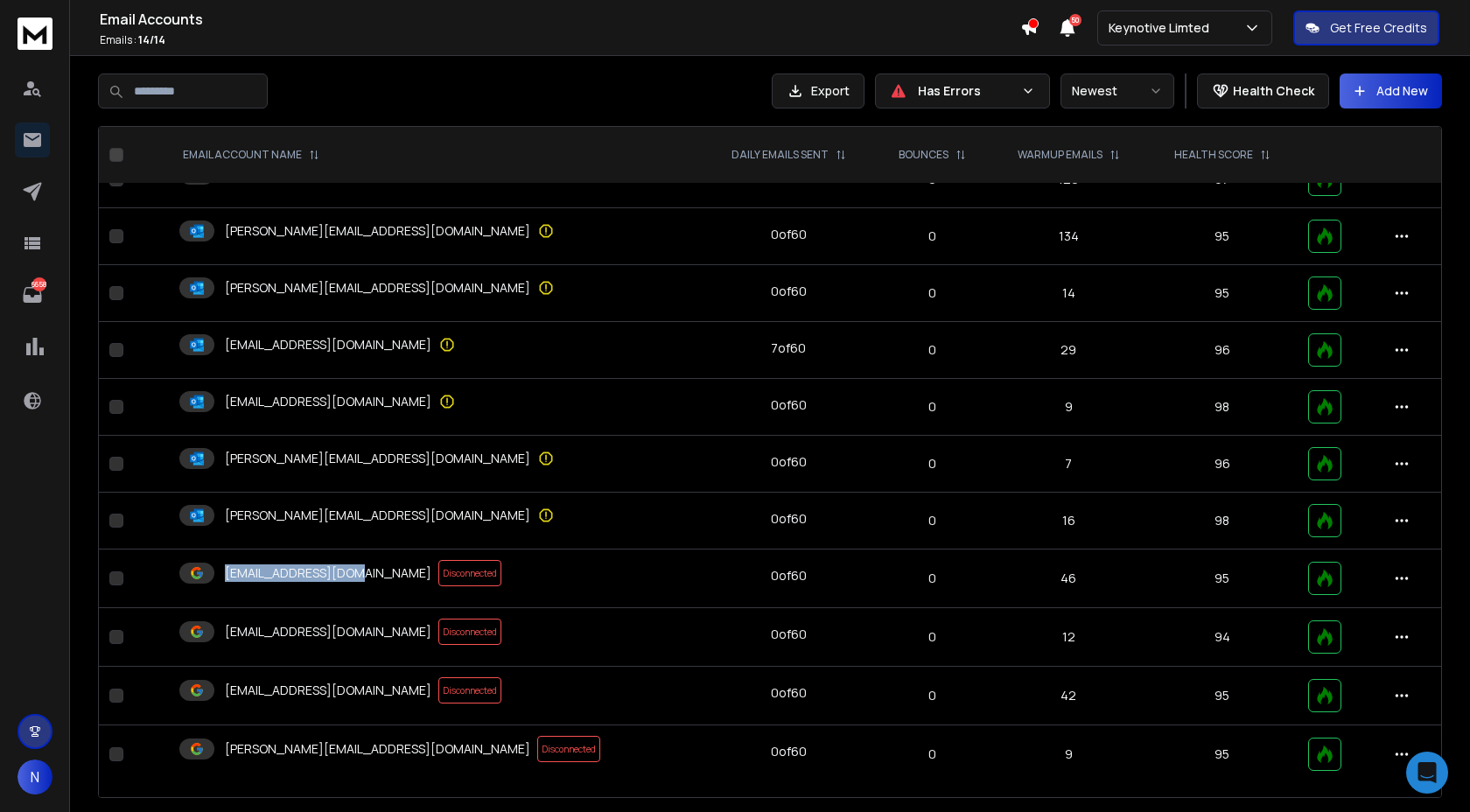
copy p "max@keynotiveltd.co"
drag, startPoint x: 348, startPoint y: 569, endPoint x: 223, endPoint y: 576, distance: 125.2
click at [223, 576] on div "max@keynotiveltd.co Disconnected" at bounding box center [436, 572] width 513 height 26
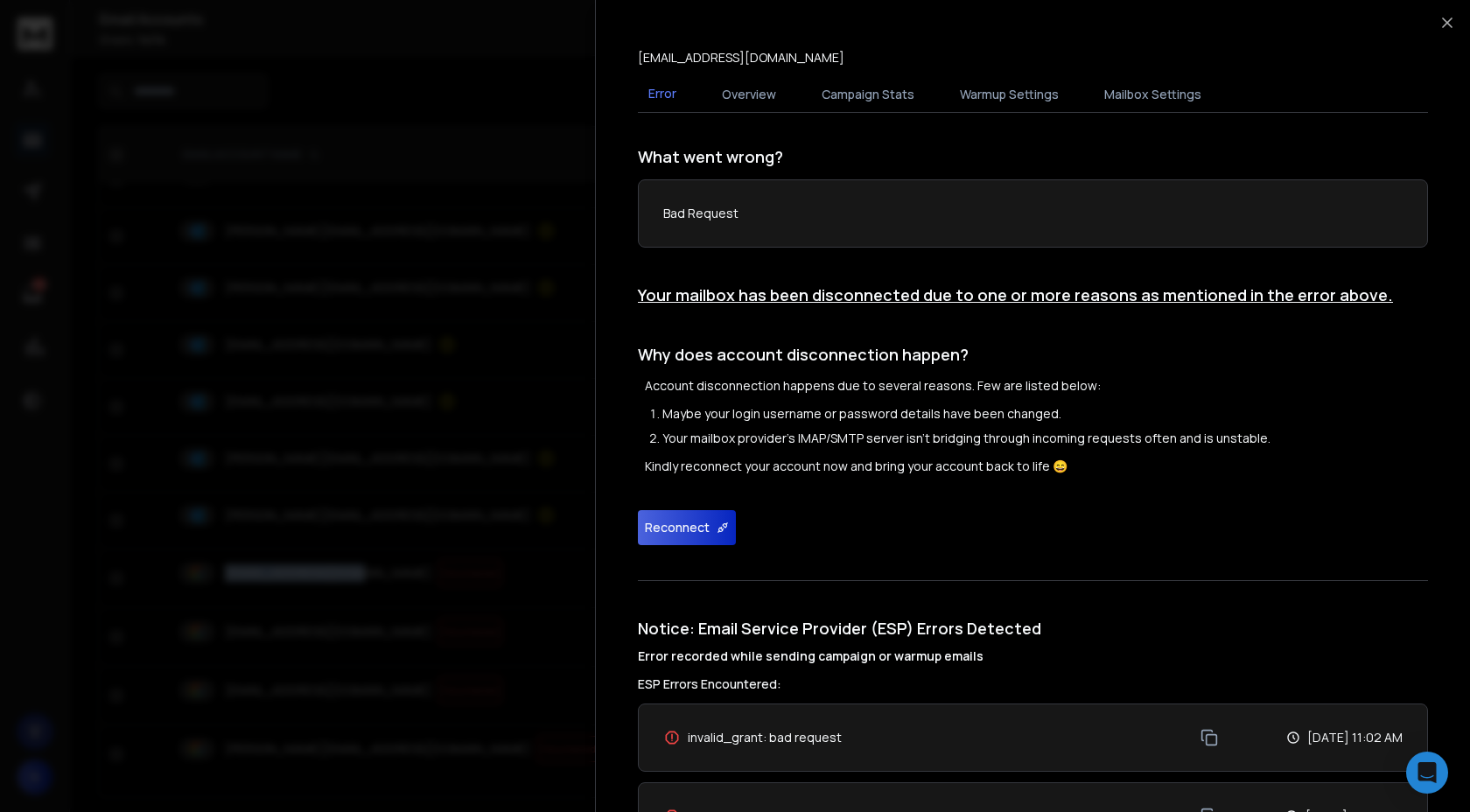
click at [479, 421] on div at bounding box center [735, 406] width 1470 height 812
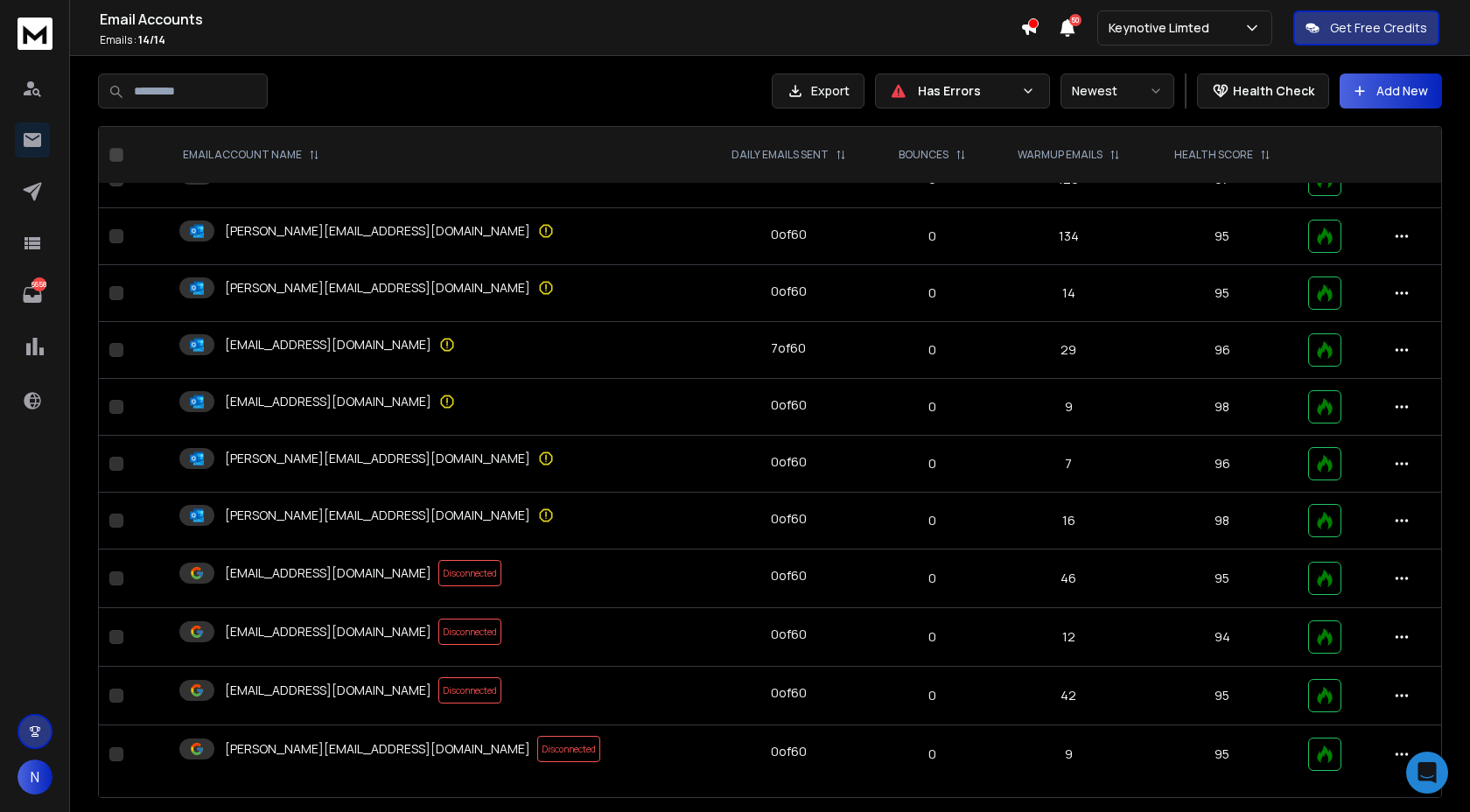
scroll to position [0, 0]
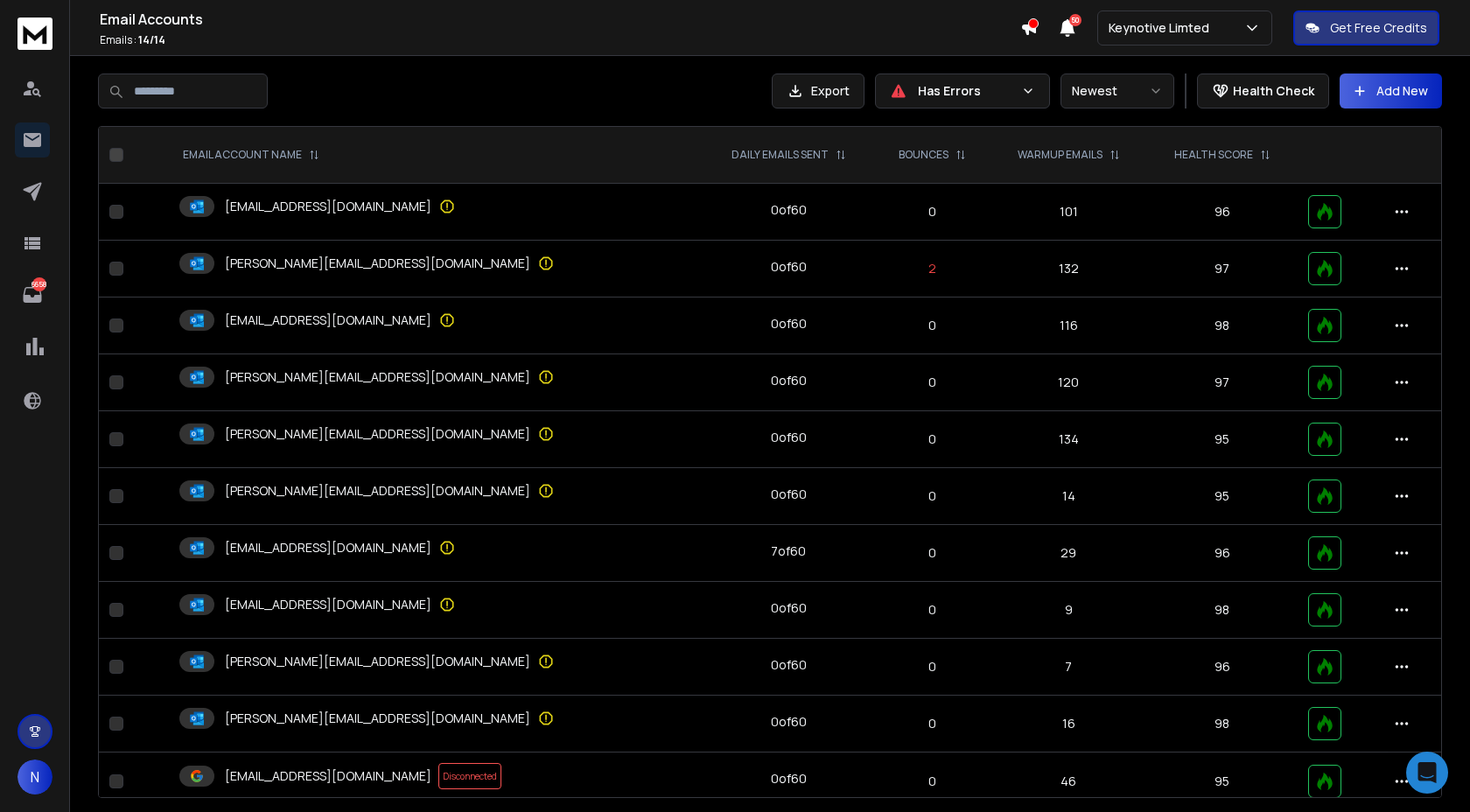
click at [927, 114] on div "Export Has Errors Newest Health Check Add New EMAIL ACCOUNT NAME DAILY EMAILS S…" at bounding box center [769, 436] width 1344 height 725
click at [942, 99] on p "Has Errors" at bounding box center [966, 91] width 96 height 17
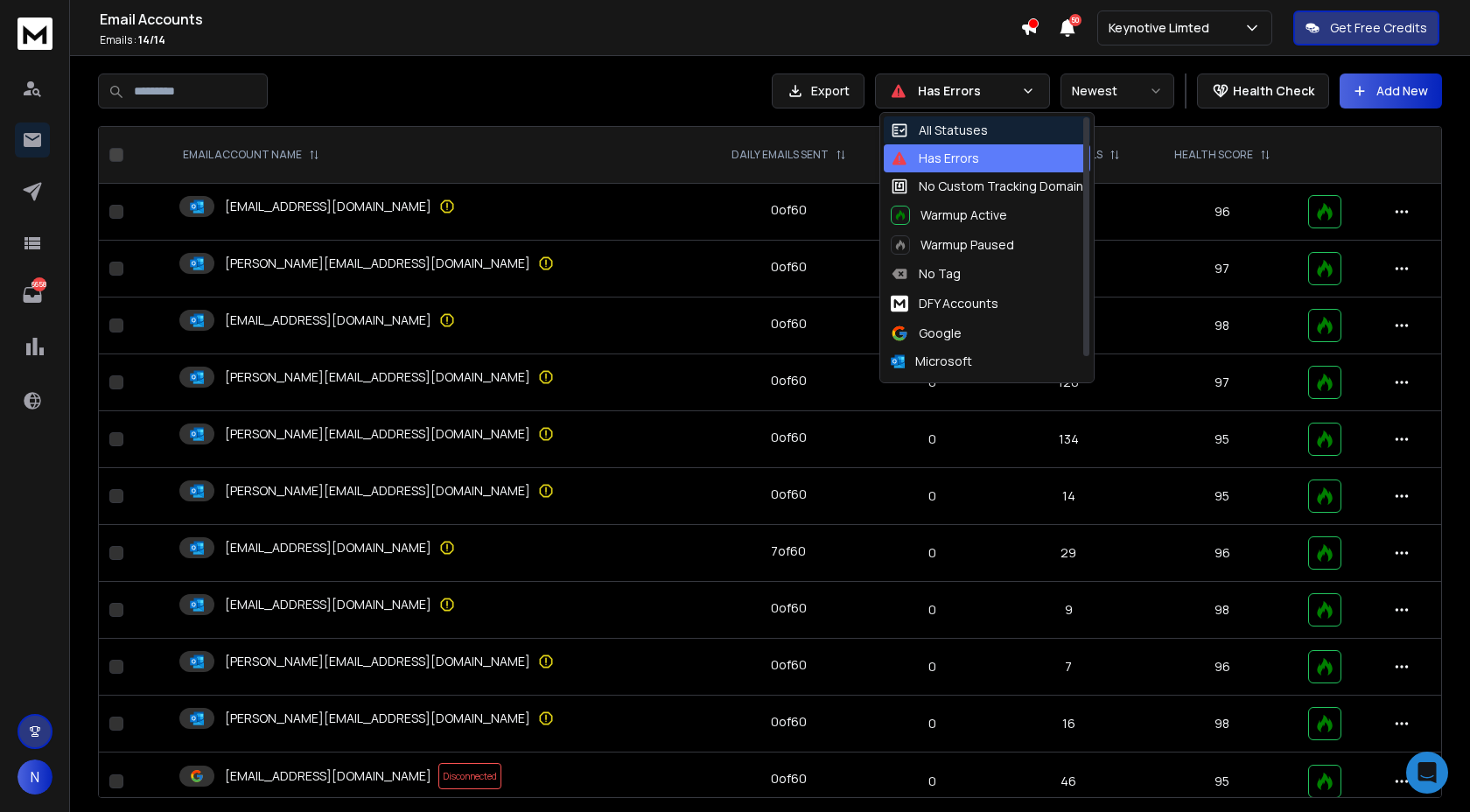
click at [913, 142] on div "All Statuses" at bounding box center [987, 130] width 207 height 28
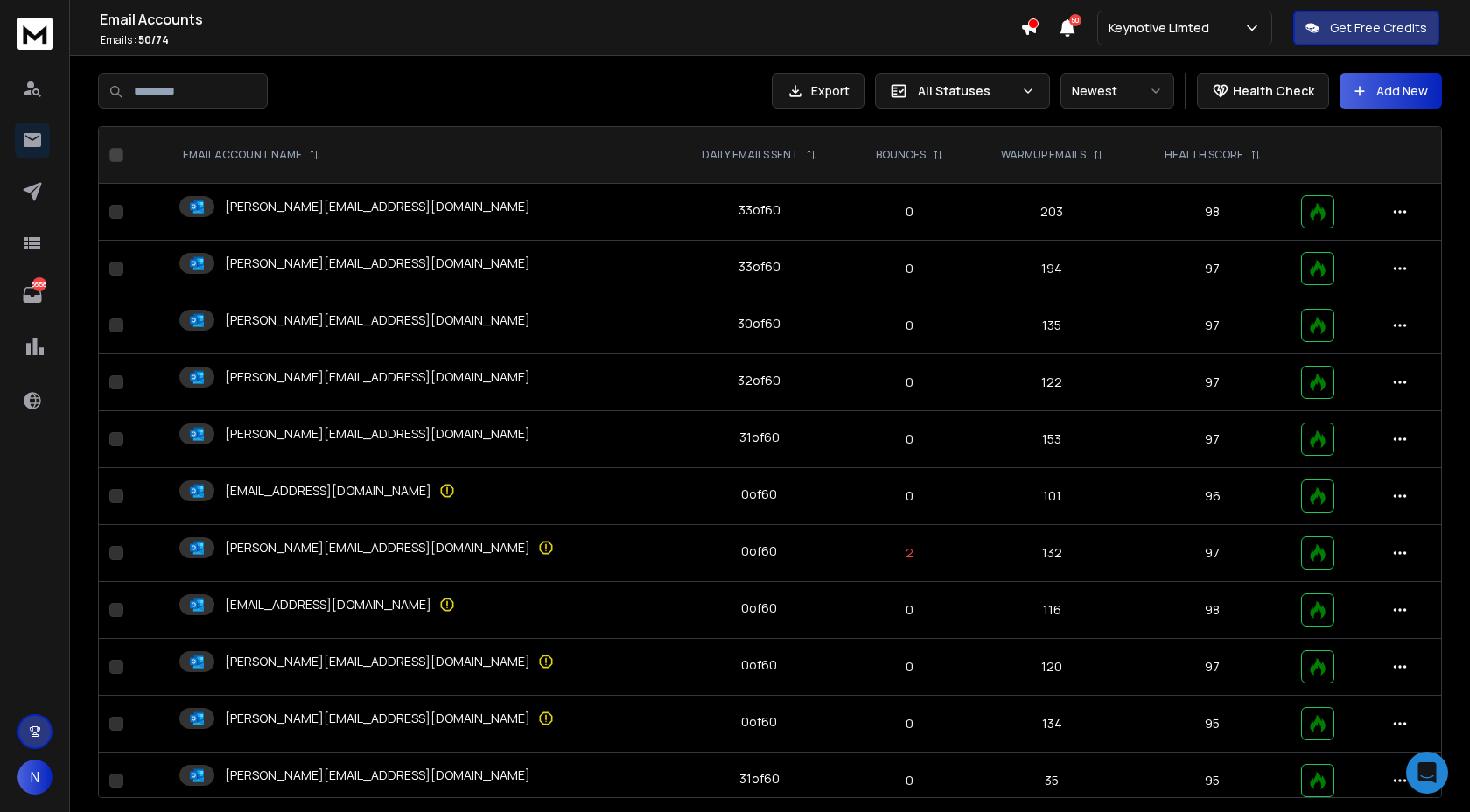
click at [669, 144] on th "DAILY EMAILS SENT" at bounding box center [760, 155] width 181 height 57
click at [701, 154] on p "DAILY EMAILS SENT" at bounding box center [750, 154] width 97 height 14
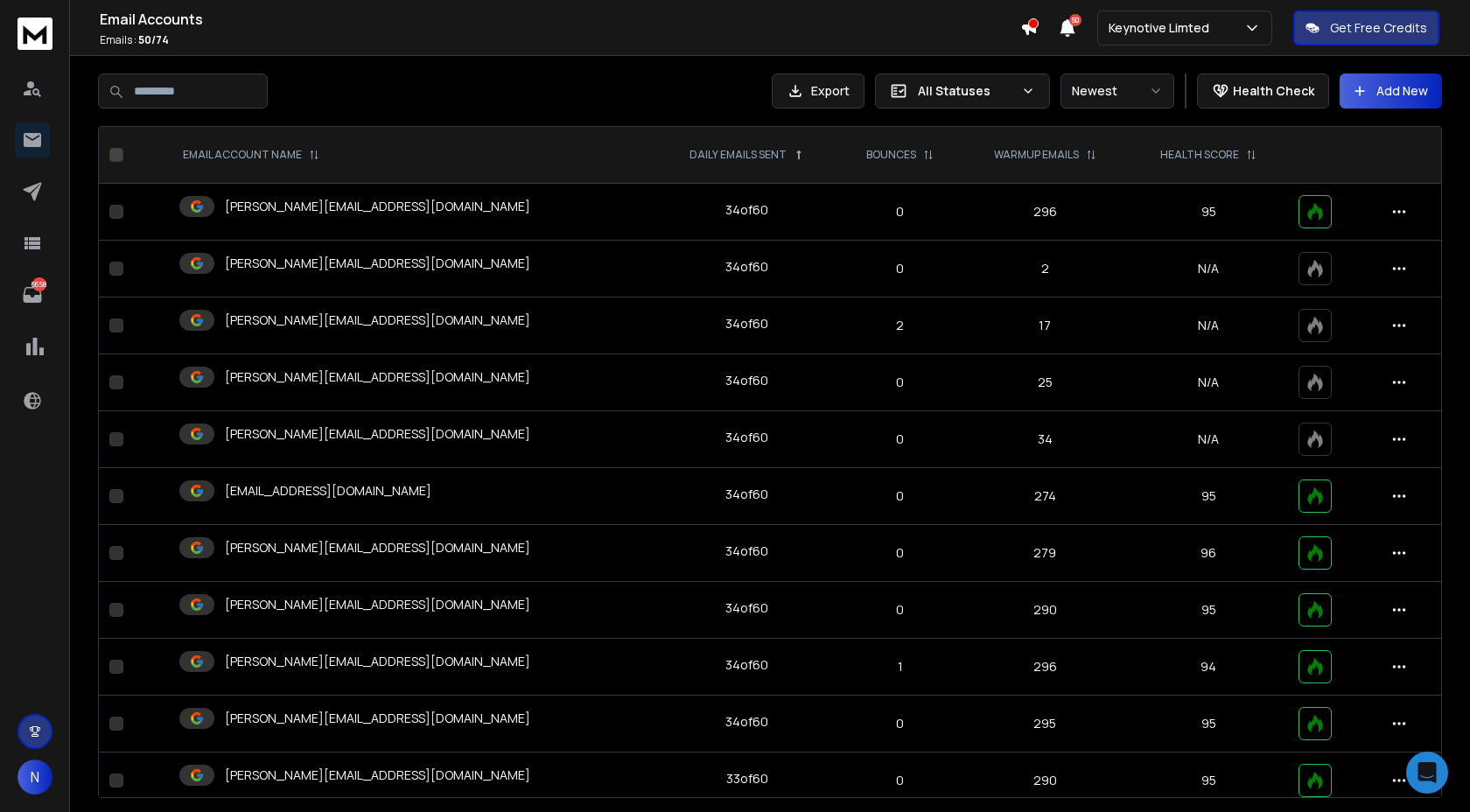
click at [656, 163] on th "DAILY EMAILS SENT" at bounding box center [747, 155] width 183 height 57
click at [690, 154] on p "DAILY EMAILS SENT" at bounding box center [738, 154] width 97 height 14
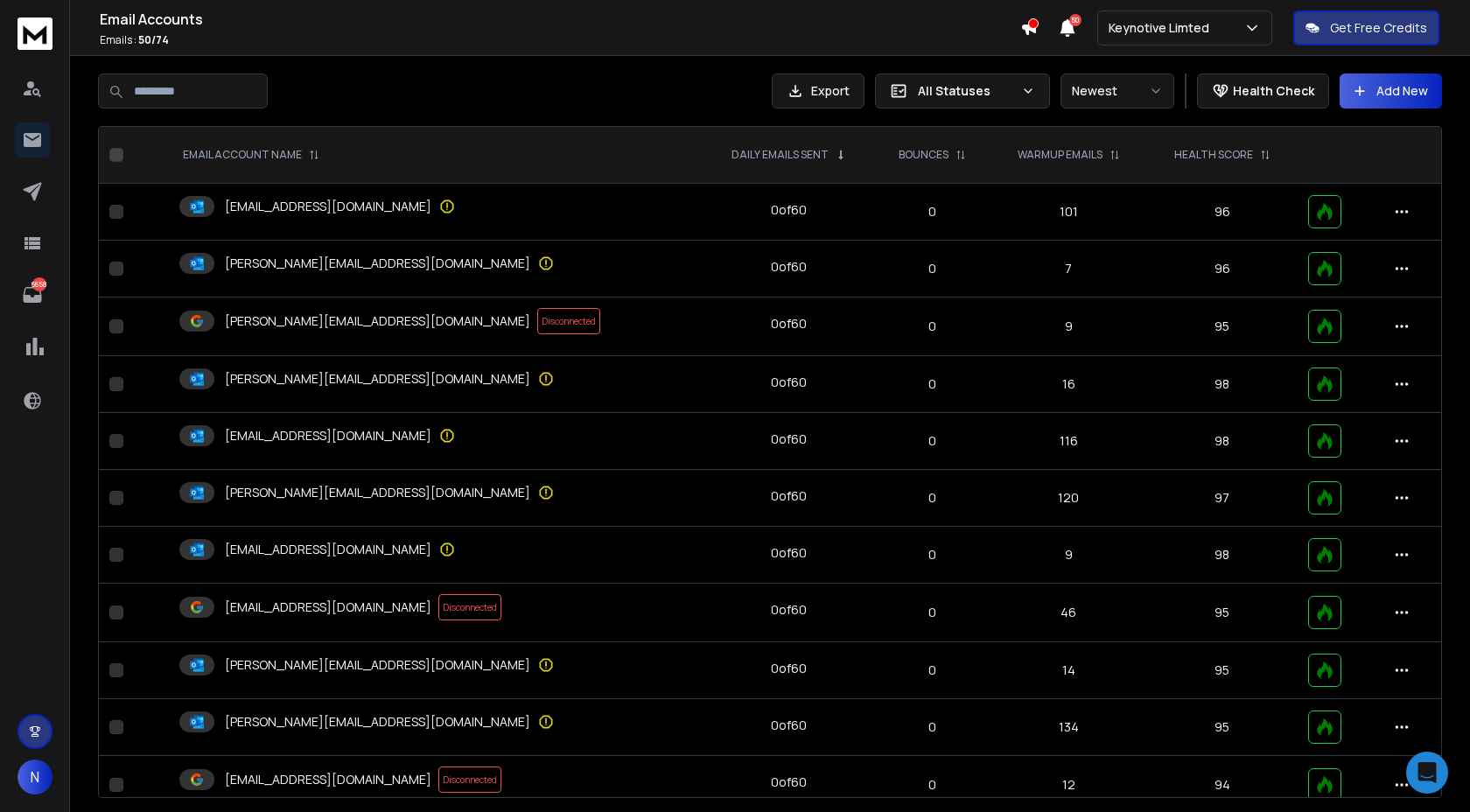
click at [321, 215] on p "max@keynotivemail.co.uk" at bounding box center [327, 207] width 207 height 17
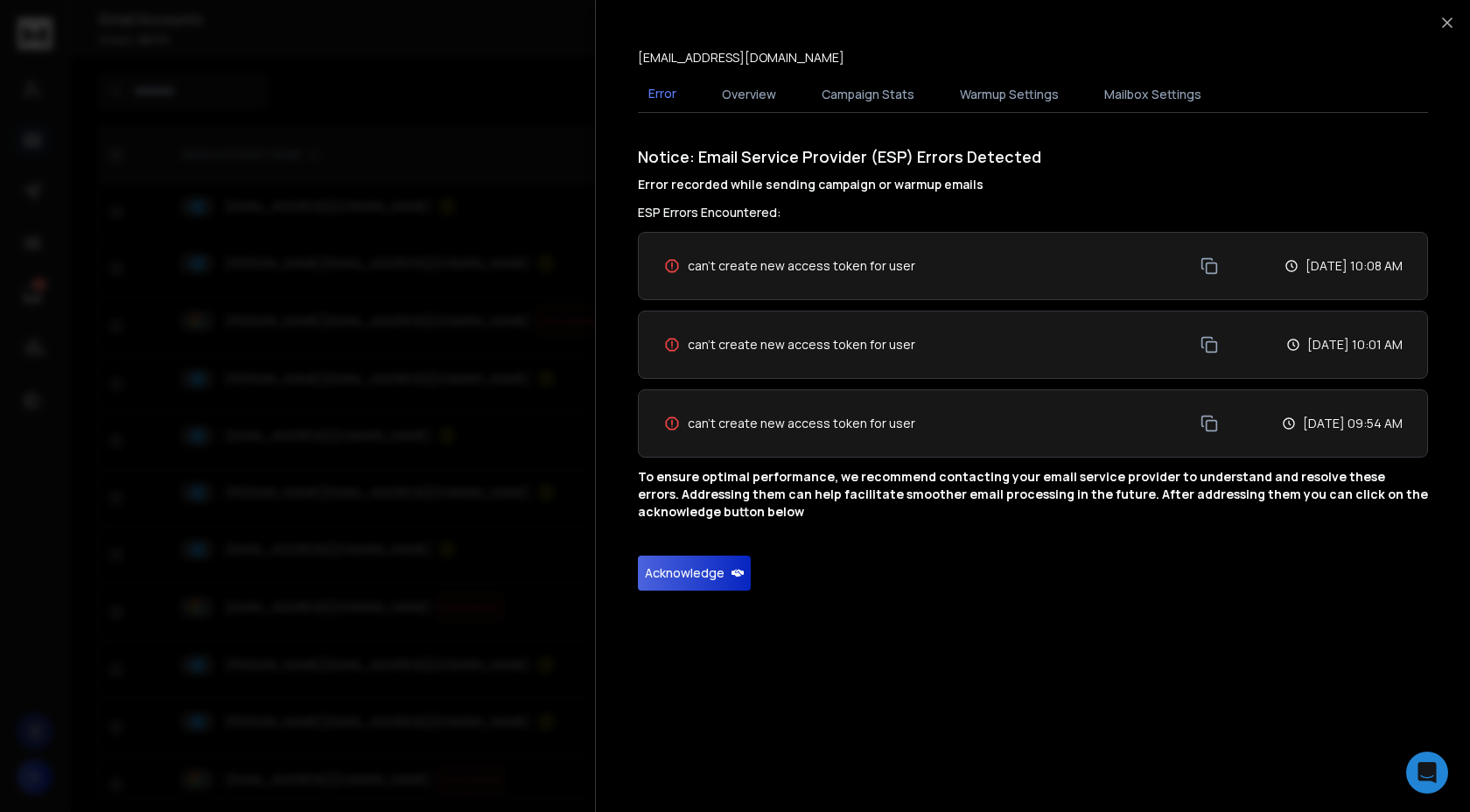
click at [882, 91] on button "Campaign Stats" at bounding box center [868, 94] width 114 height 39
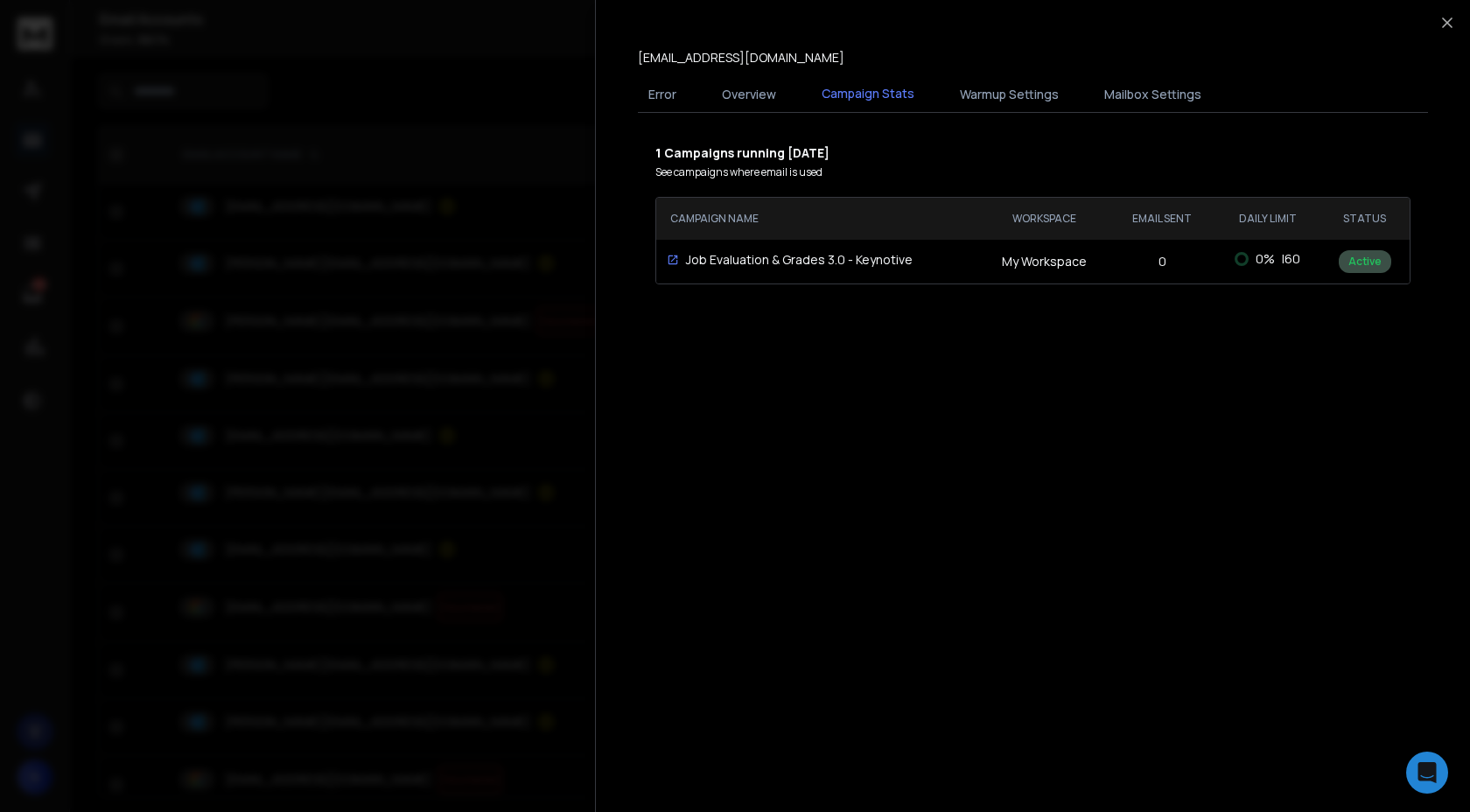
click at [428, 441] on div at bounding box center [735, 406] width 1470 height 812
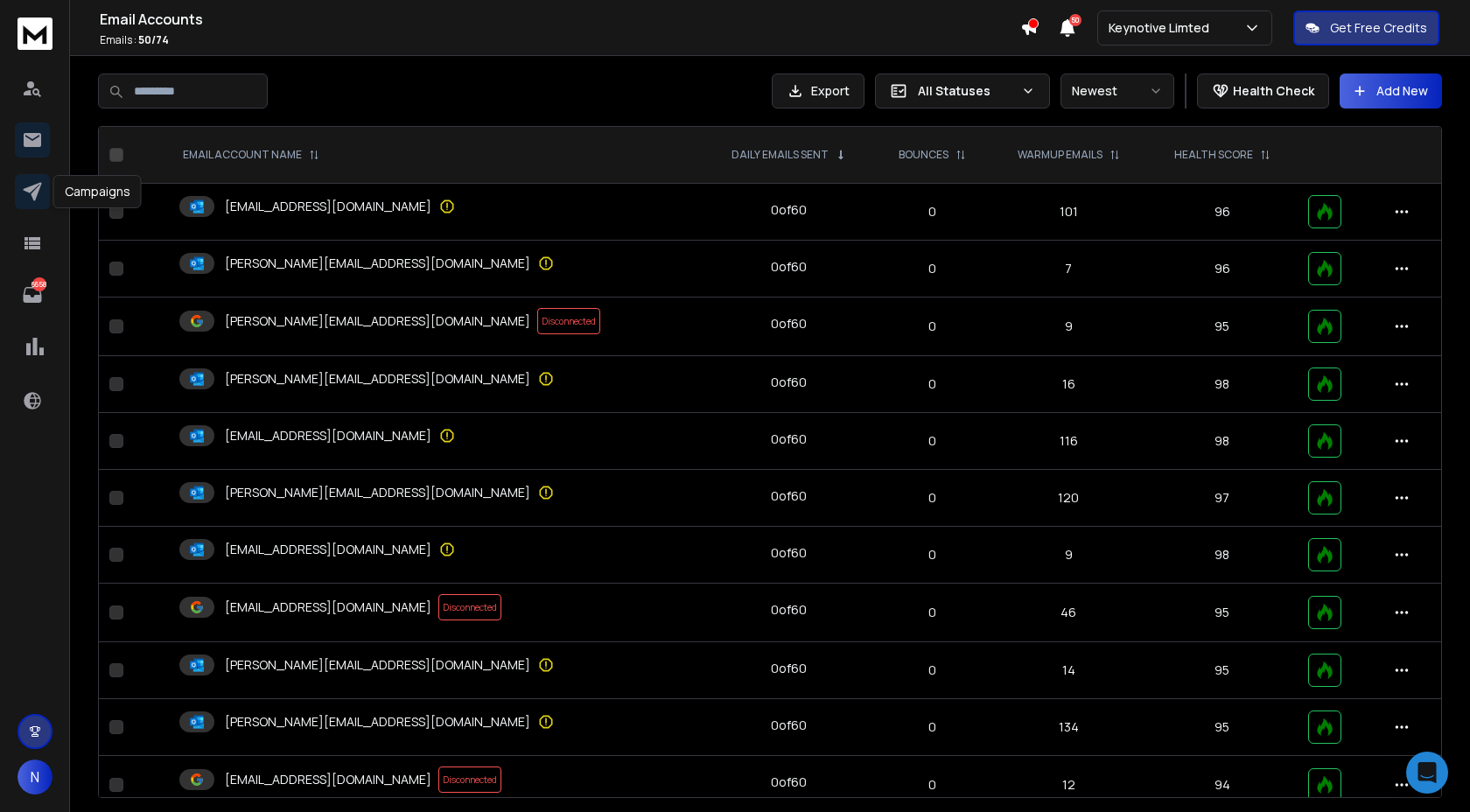
click at [35, 189] on icon at bounding box center [31, 190] width 18 height 18
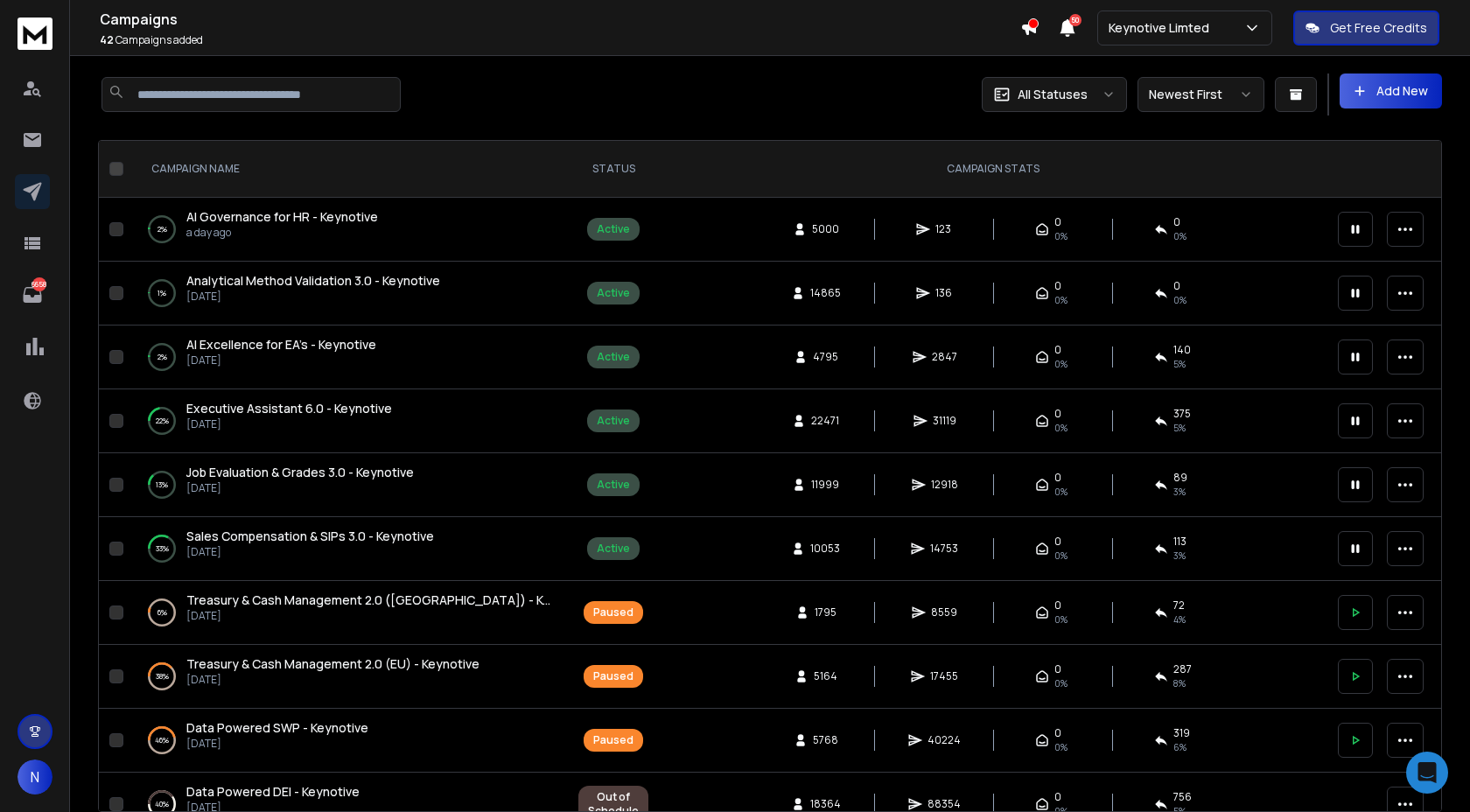
click at [262, 462] on td "13 % Job Evaluation & Grades 3.0 - Keynotive 2 months ago" at bounding box center [349, 486] width 437 height 64
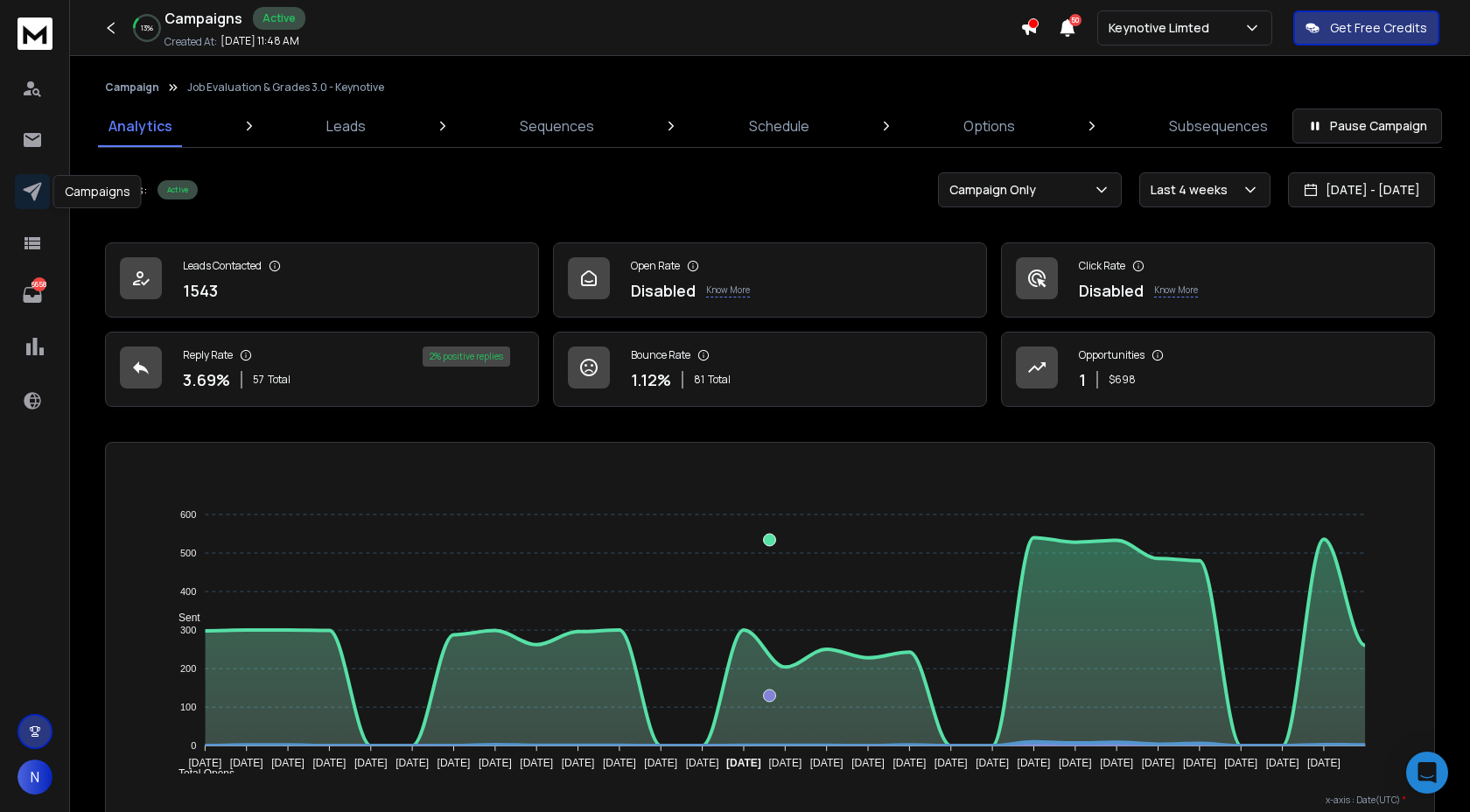
click at [35, 189] on icon at bounding box center [31, 190] width 18 height 18
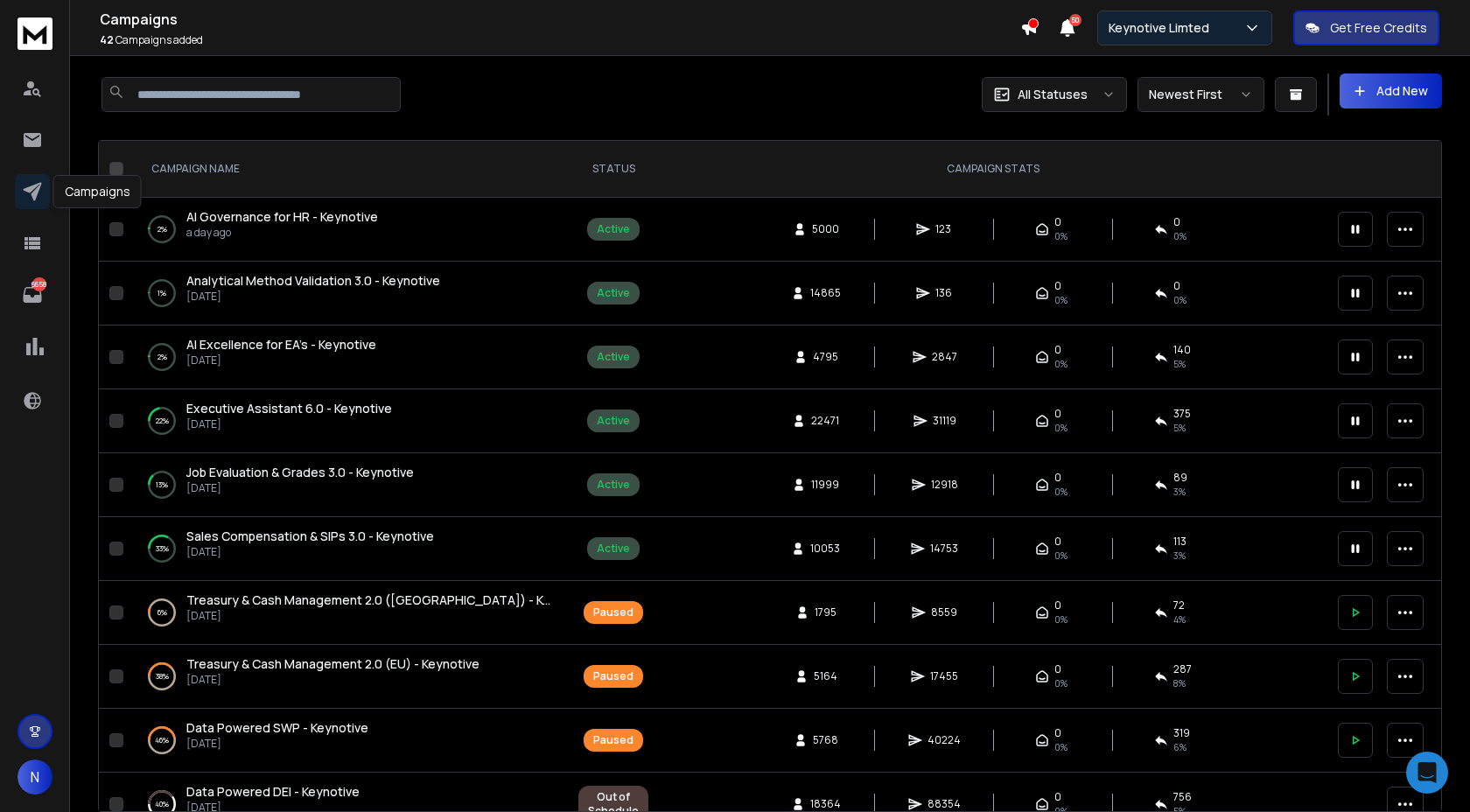
click at [1204, 30] on p "Keynotive Limted" at bounding box center [1162, 28] width 108 height 17
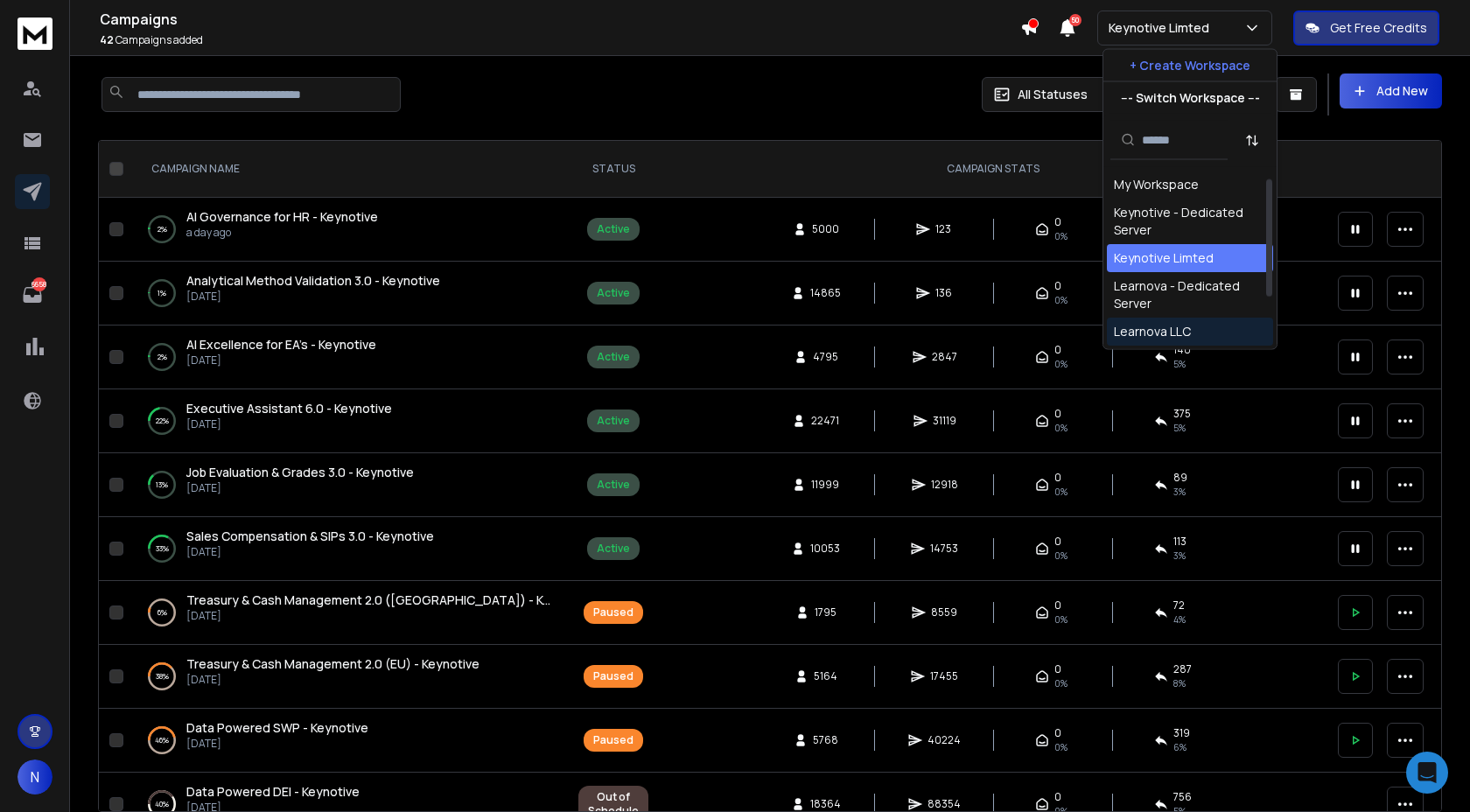
scroll to position [18, 0]
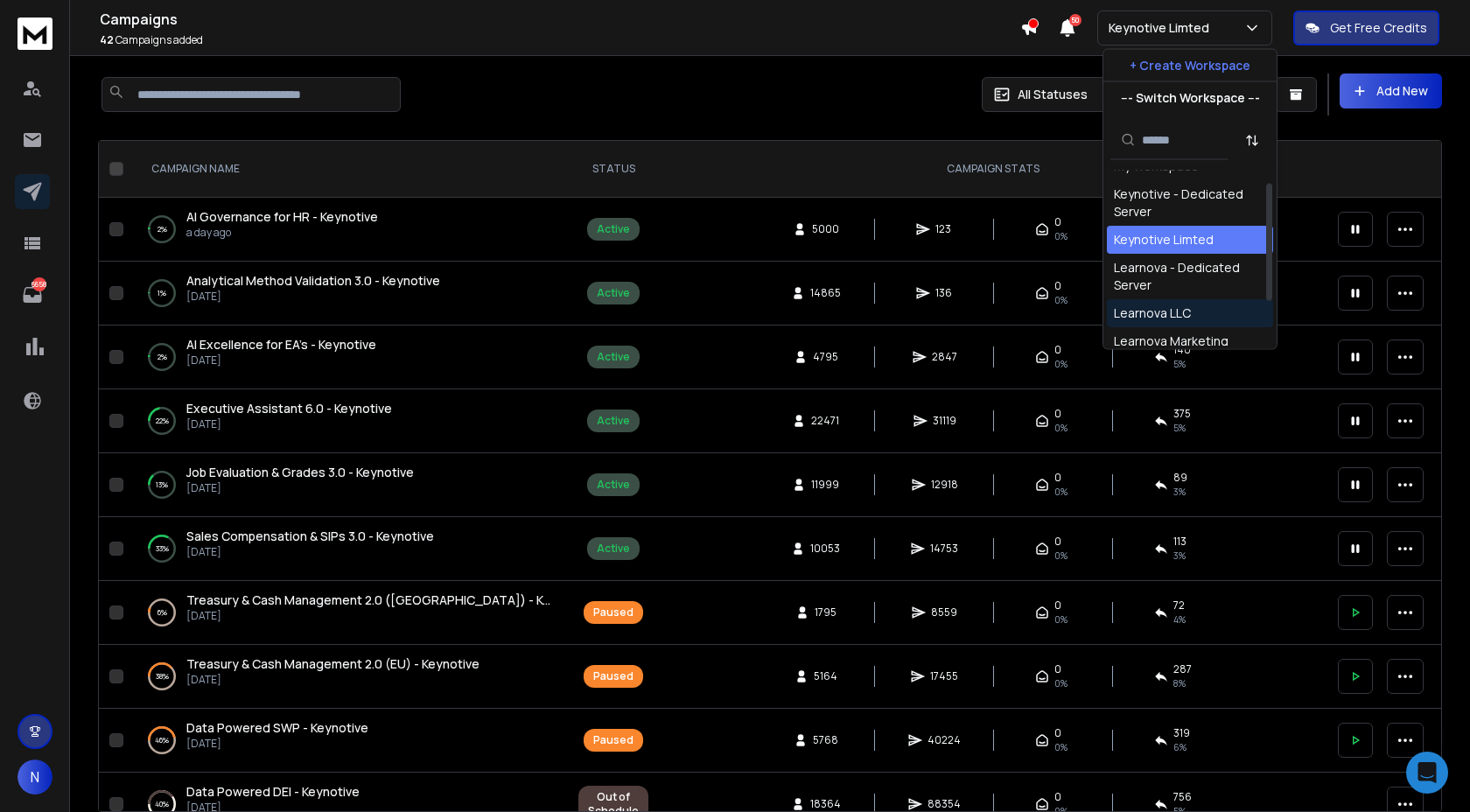
click at [1202, 304] on div "Learnova LLC" at bounding box center [1189, 313] width 166 height 28
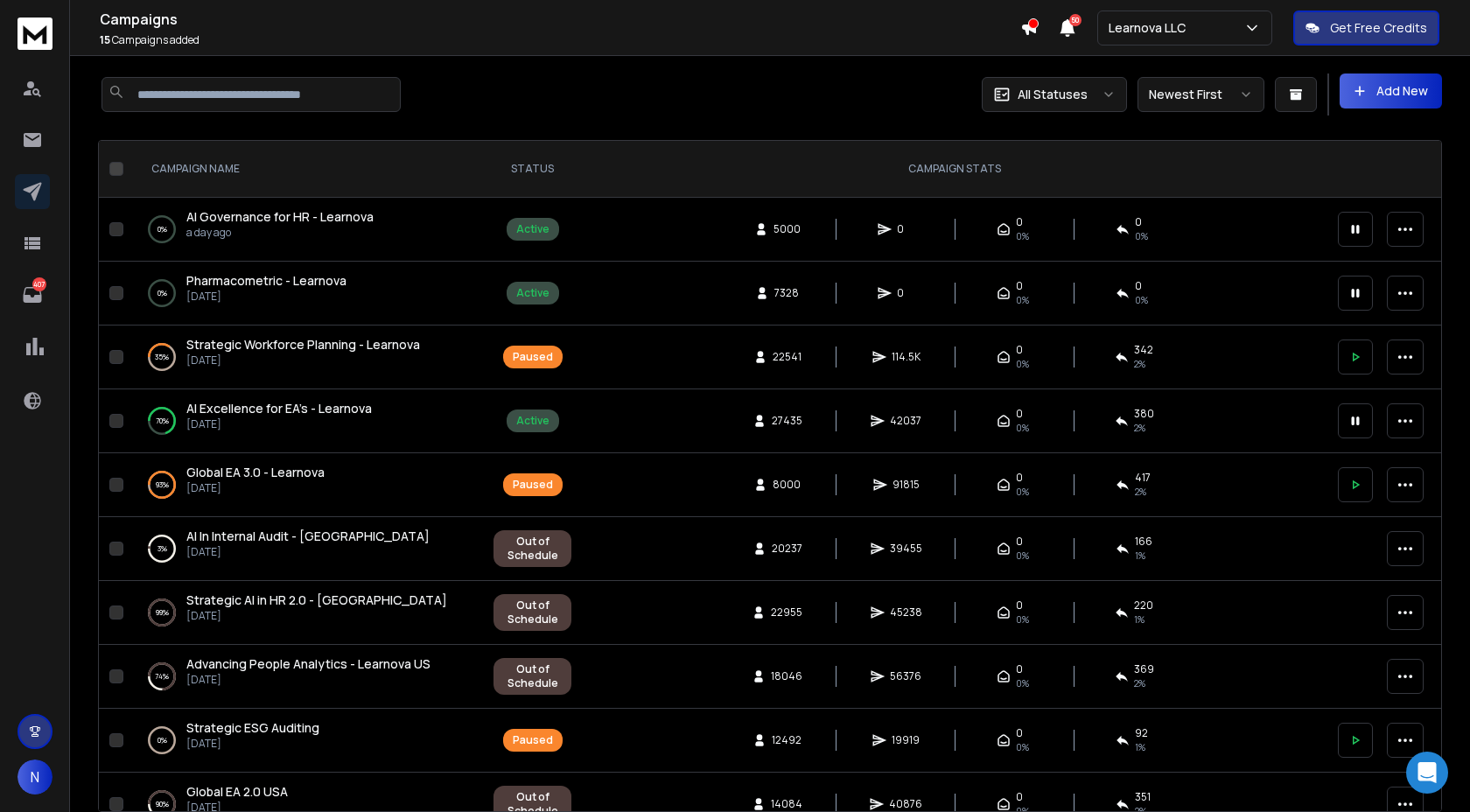
click at [318, 221] on span "AI Governance for HR - Learnova" at bounding box center [280, 216] width 188 height 17
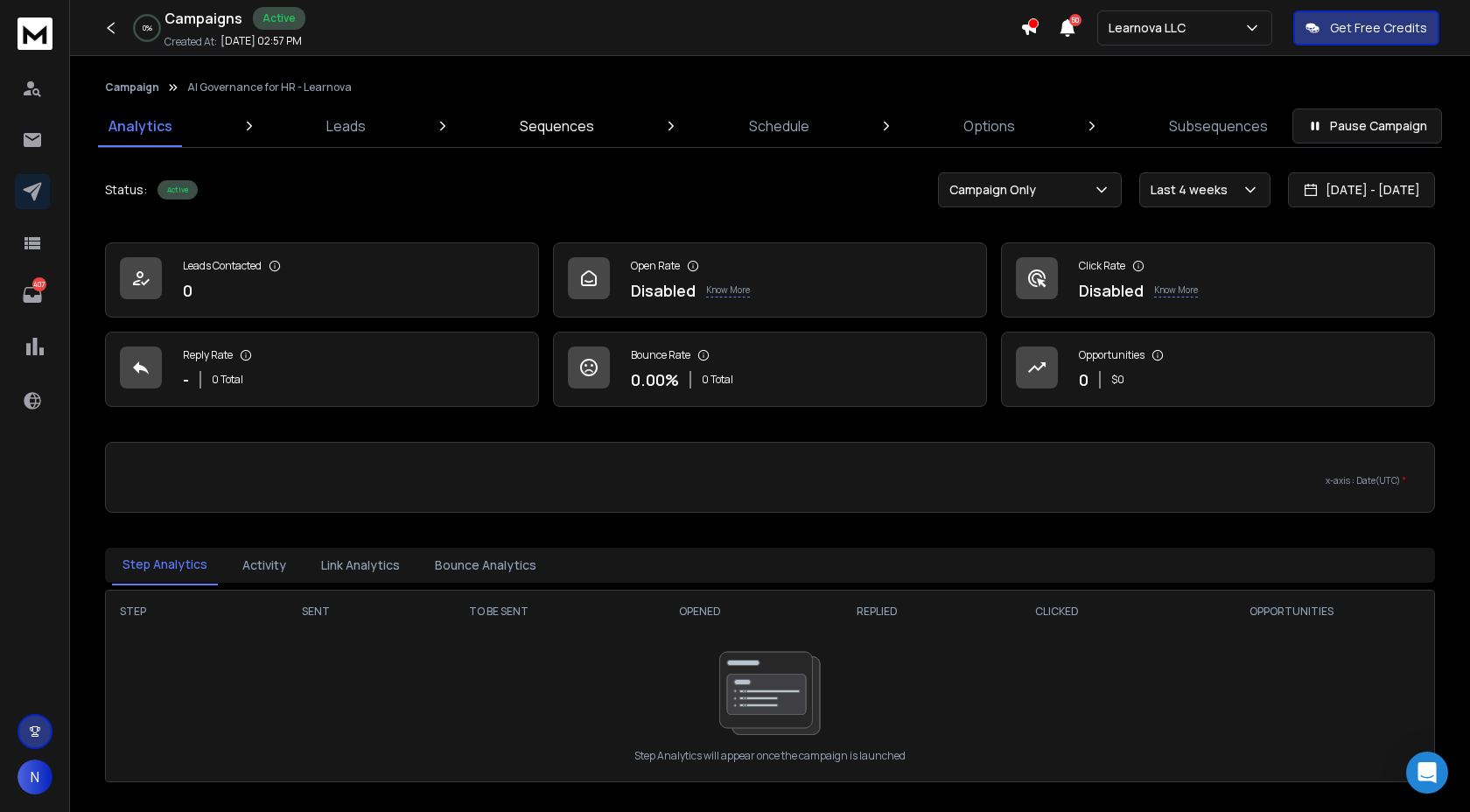
click at [561, 142] on link "Sequences" at bounding box center [557, 125] width 95 height 42
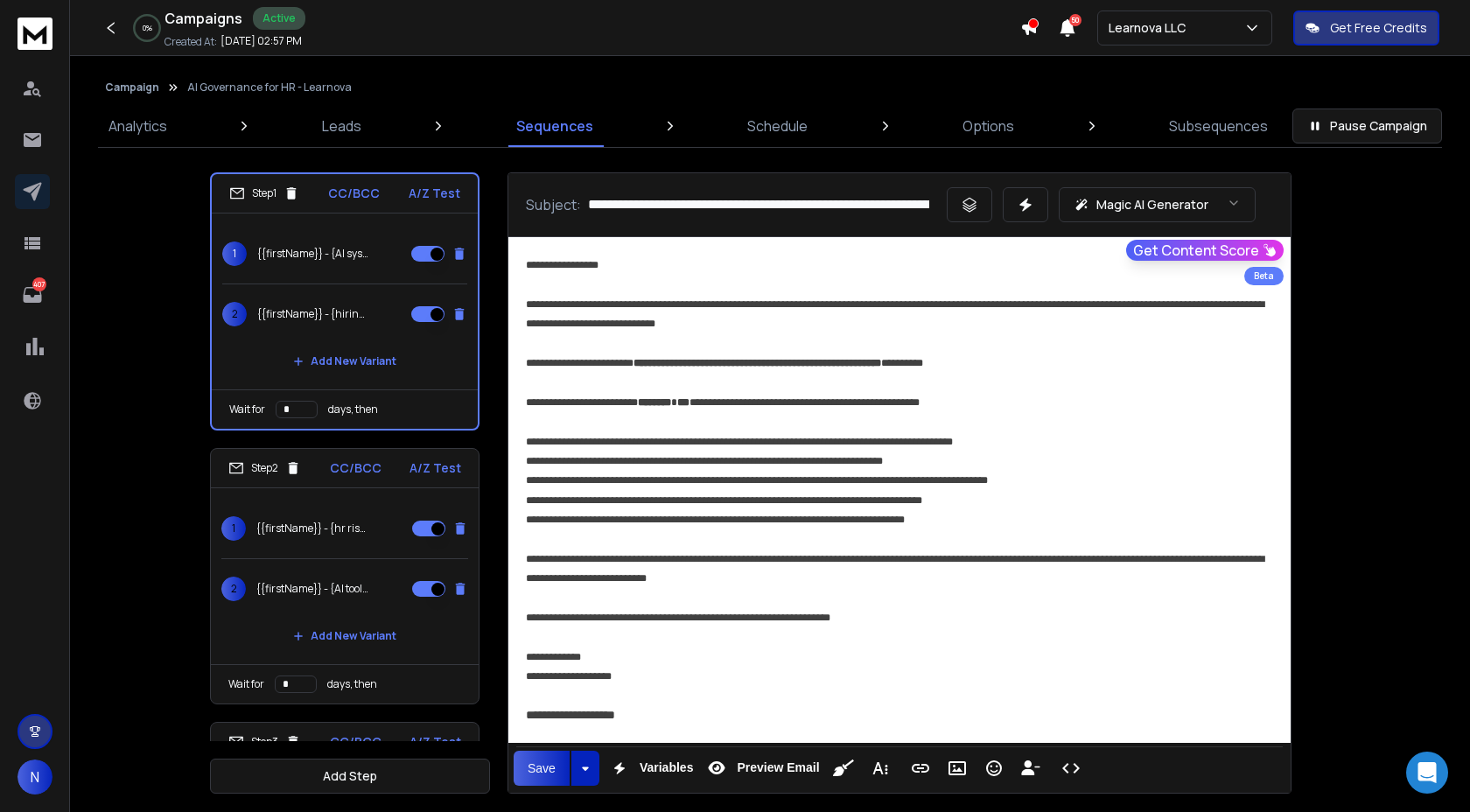
click at [708, 204] on input "**********" at bounding box center [758, 205] width 341 height 21
click at [691, 203] on input "**********" at bounding box center [758, 205] width 341 height 21
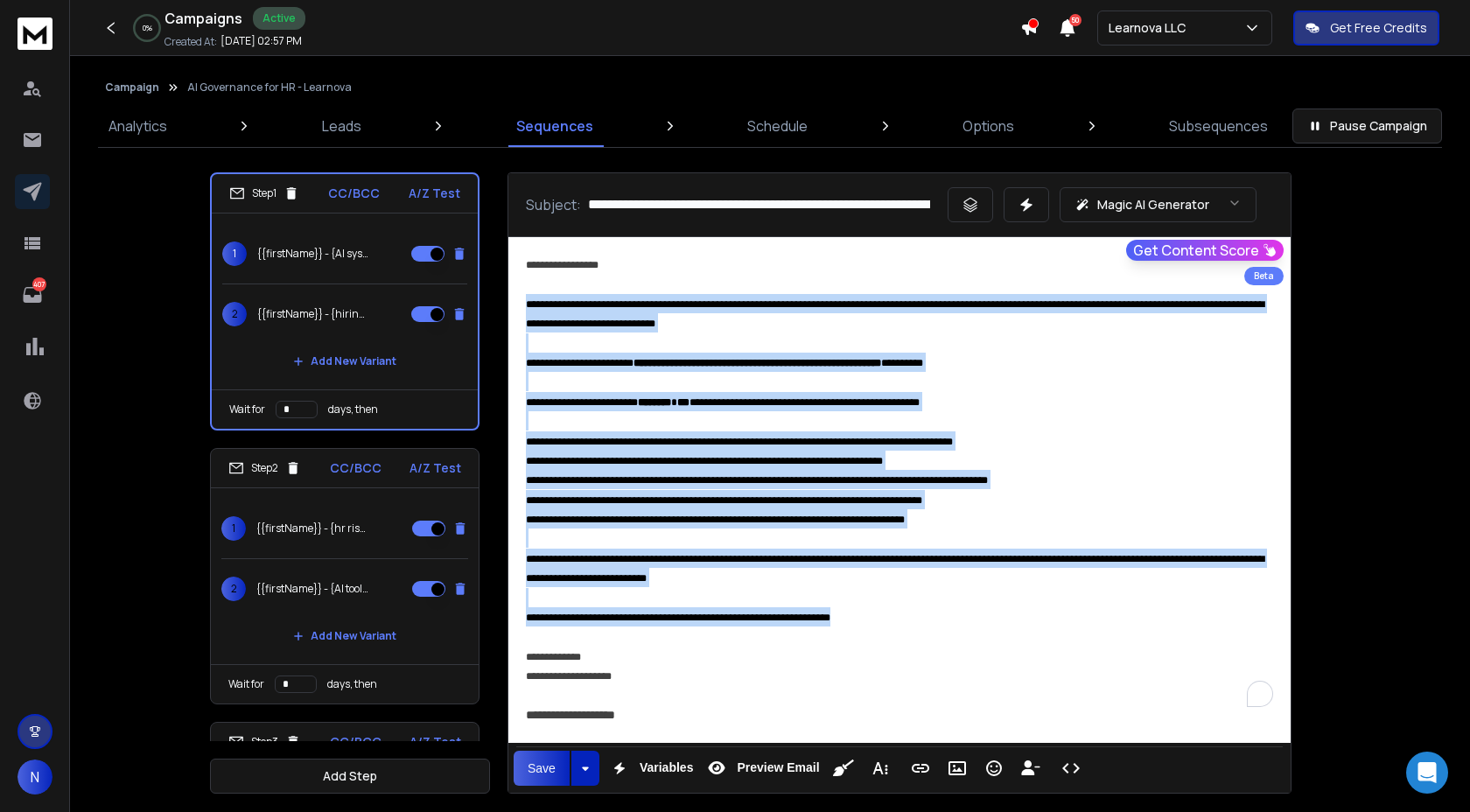
drag, startPoint x: 527, startPoint y: 304, endPoint x: 885, endPoint y: 622, distance: 478.8
click at [885, 622] on div "**********" at bounding box center [899, 481] width 782 height 488
click at [324, 533] on p "{{firstName}} - {hr risk ethics evaluation notes|ai tool compliance checklist d…" at bounding box center [312, 528] width 112 height 14
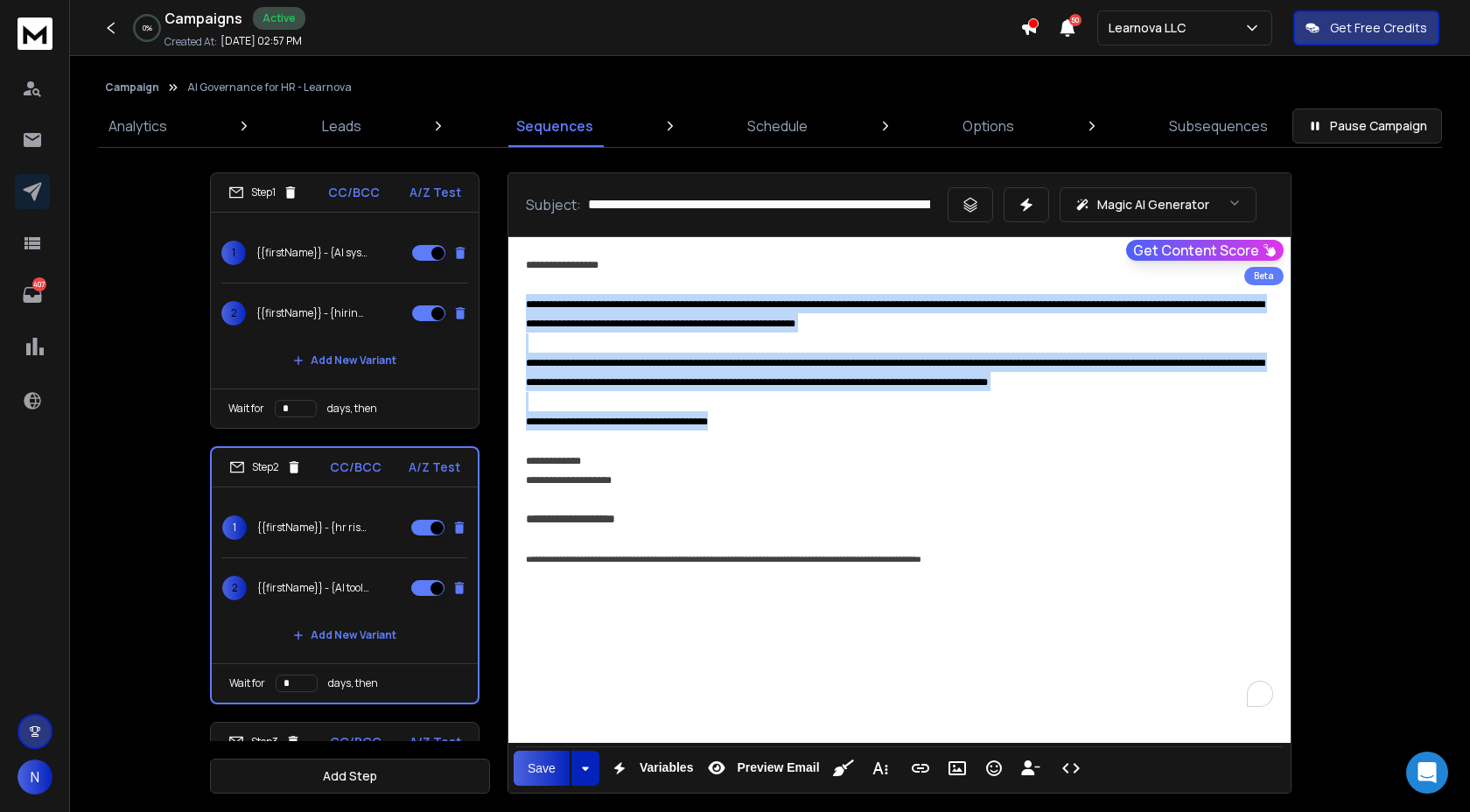
drag, startPoint x: 526, startPoint y: 301, endPoint x: 761, endPoint y: 419, distance: 263.0
click at [761, 419] on div "**********" at bounding box center [899, 481] width 782 height 488
copy div "**********"
click at [686, 203] on input "**********" at bounding box center [759, 205] width 342 height 21
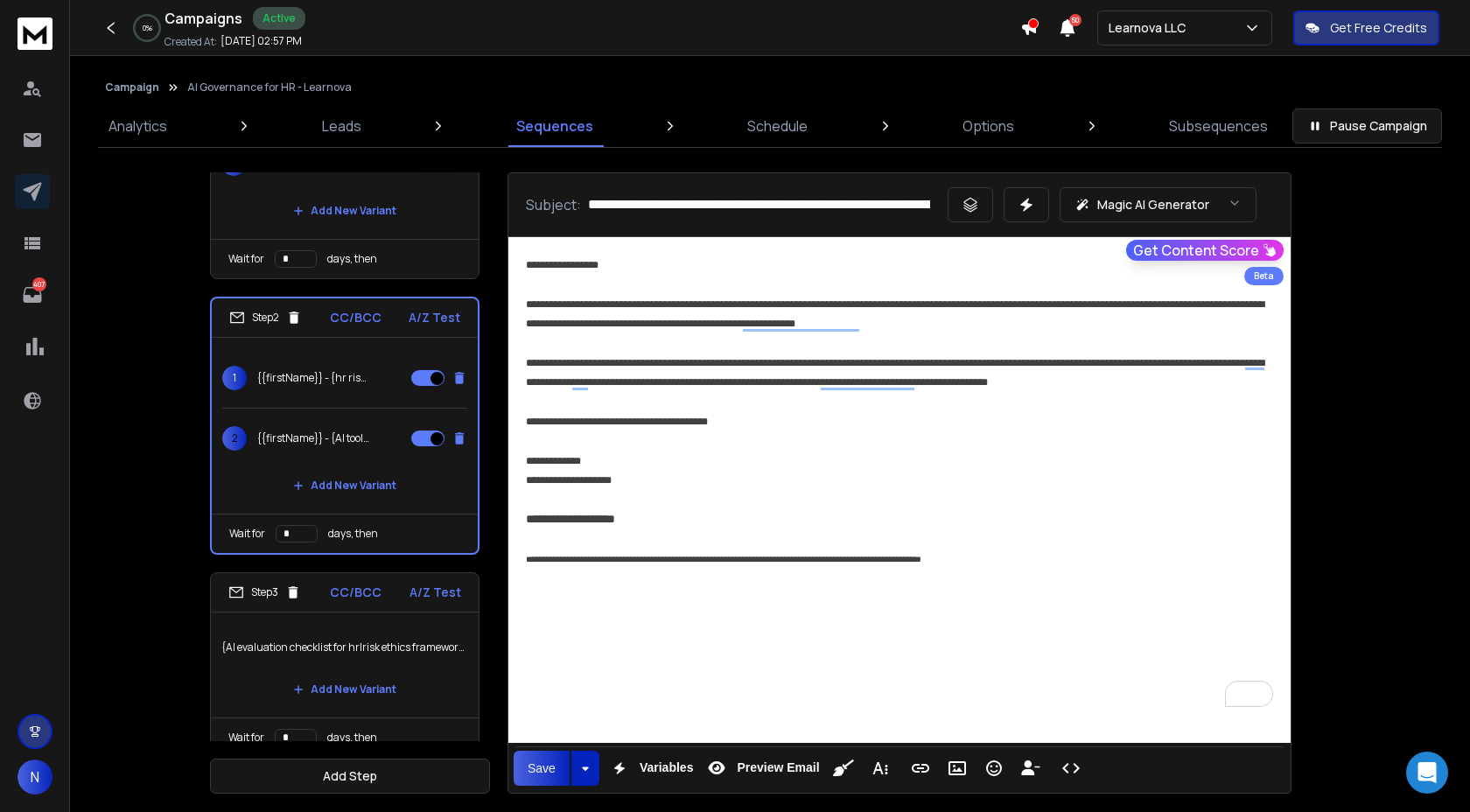
scroll to position [179, 0]
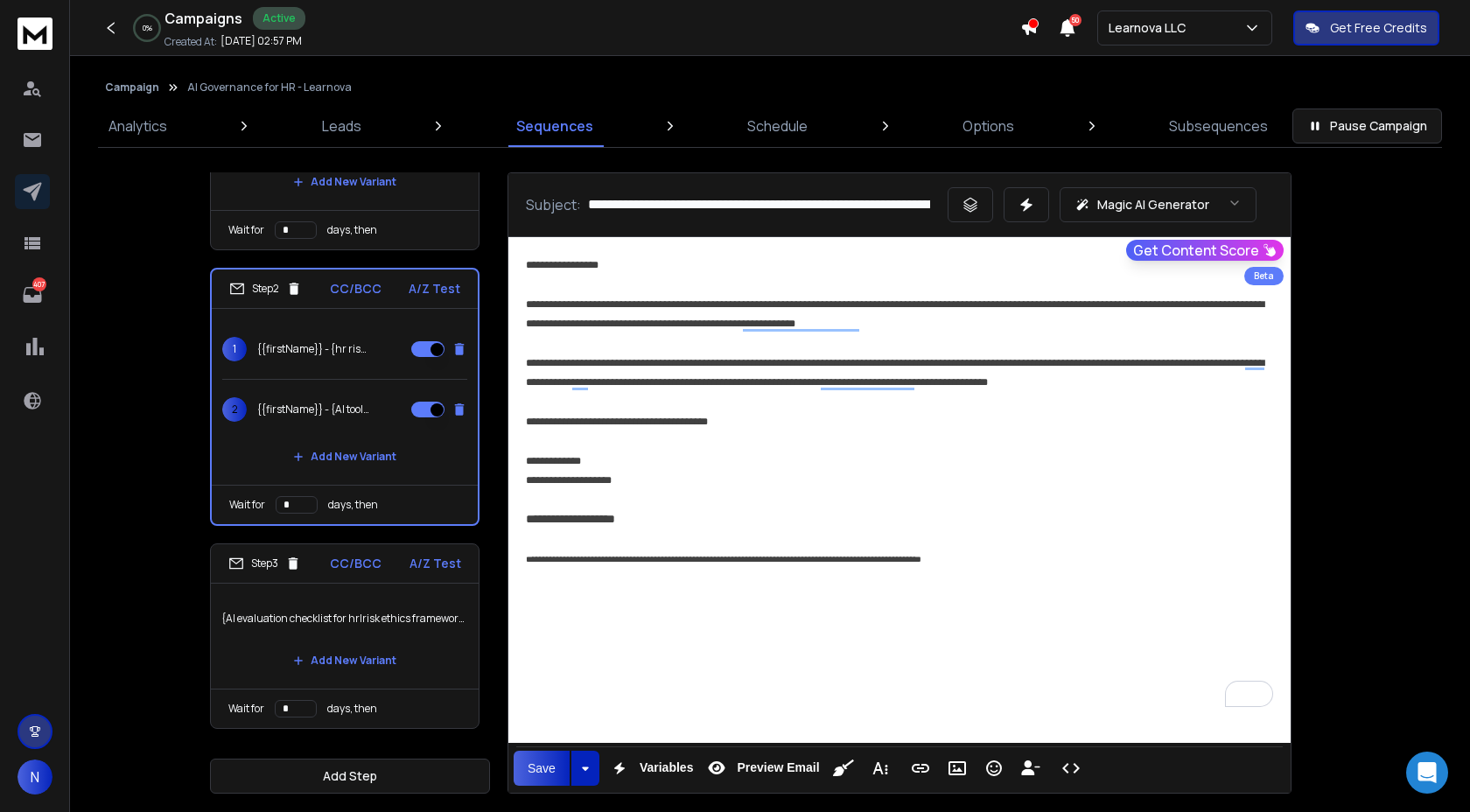
click at [364, 615] on p "{AI evaluation checklist for hr|risk ethics framework draft|fairness to policy …" at bounding box center [345, 619] width 247 height 49
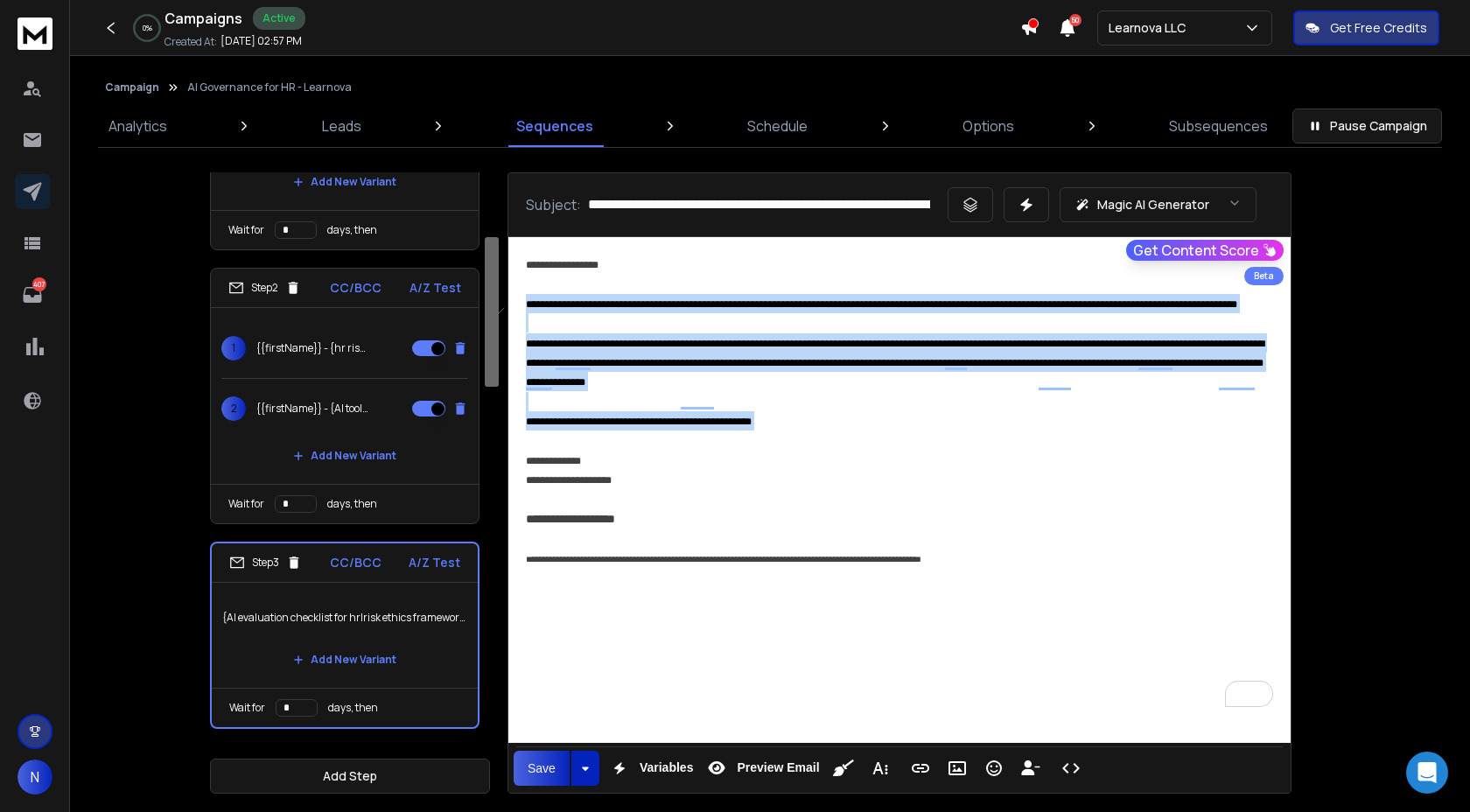
copy div "**********"
drag, startPoint x: 527, startPoint y: 301, endPoint x: 816, endPoint y: 461, distance: 330.3
click at [816, 461] on div "**********" at bounding box center [899, 481] width 782 height 488
click at [588, 207] on input "**********" at bounding box center [759, 205] width 342 height 21
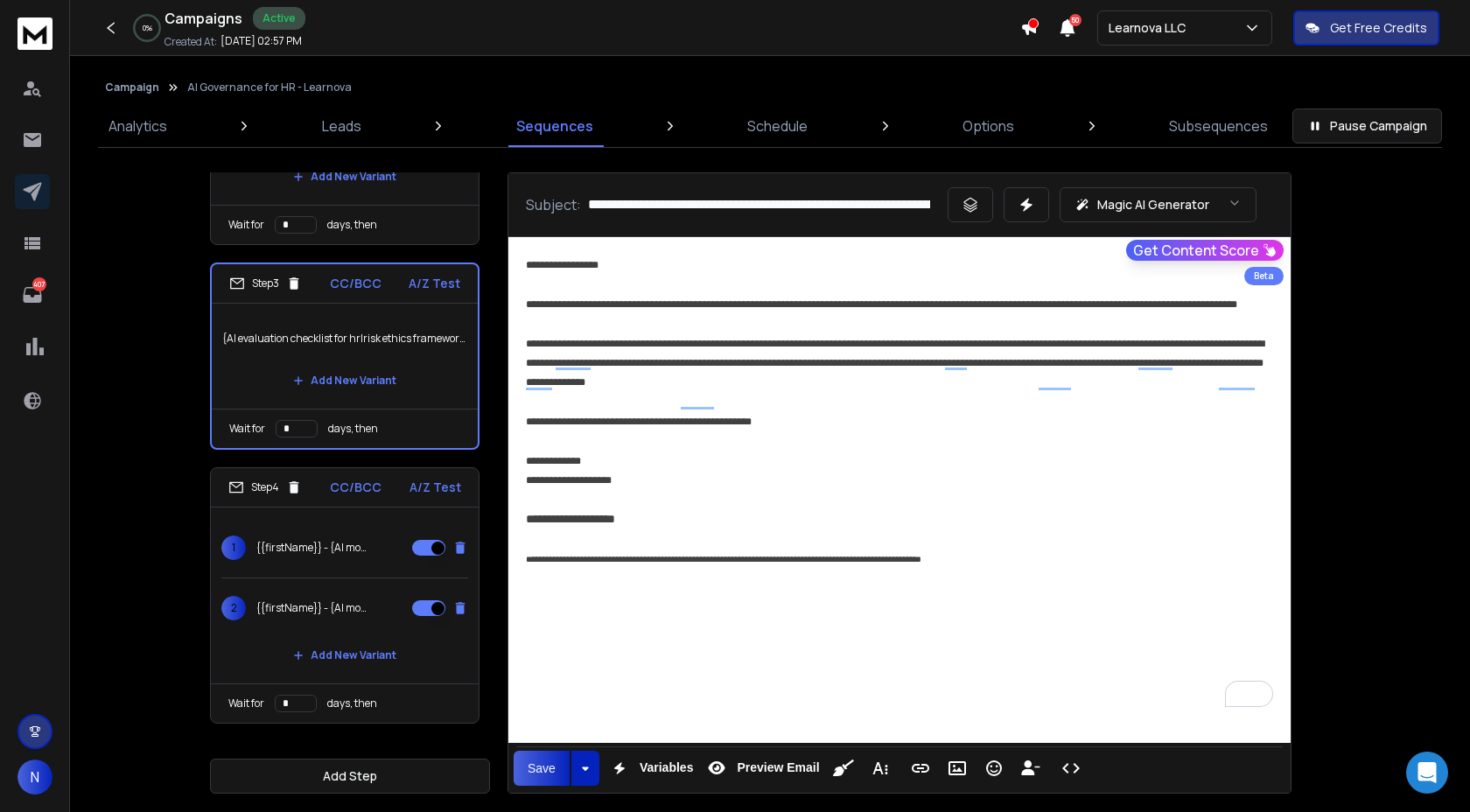
scroll to position [461, 0]
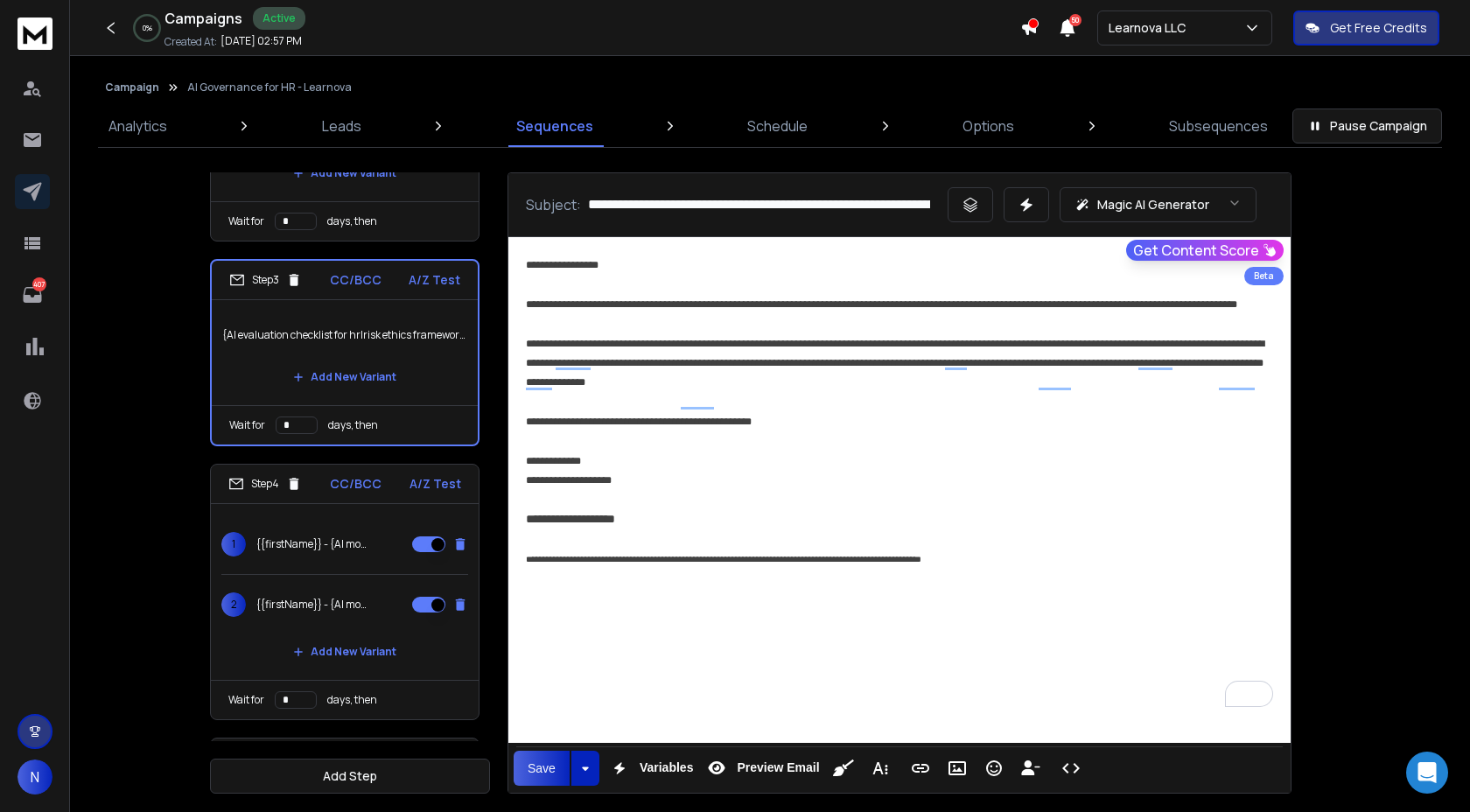
click at [299, 568] on div "1 {{firstName}} - {AI model prioritization roadmap|risk based scoring template …" at bounding box center [345, 545] width 247 height 60
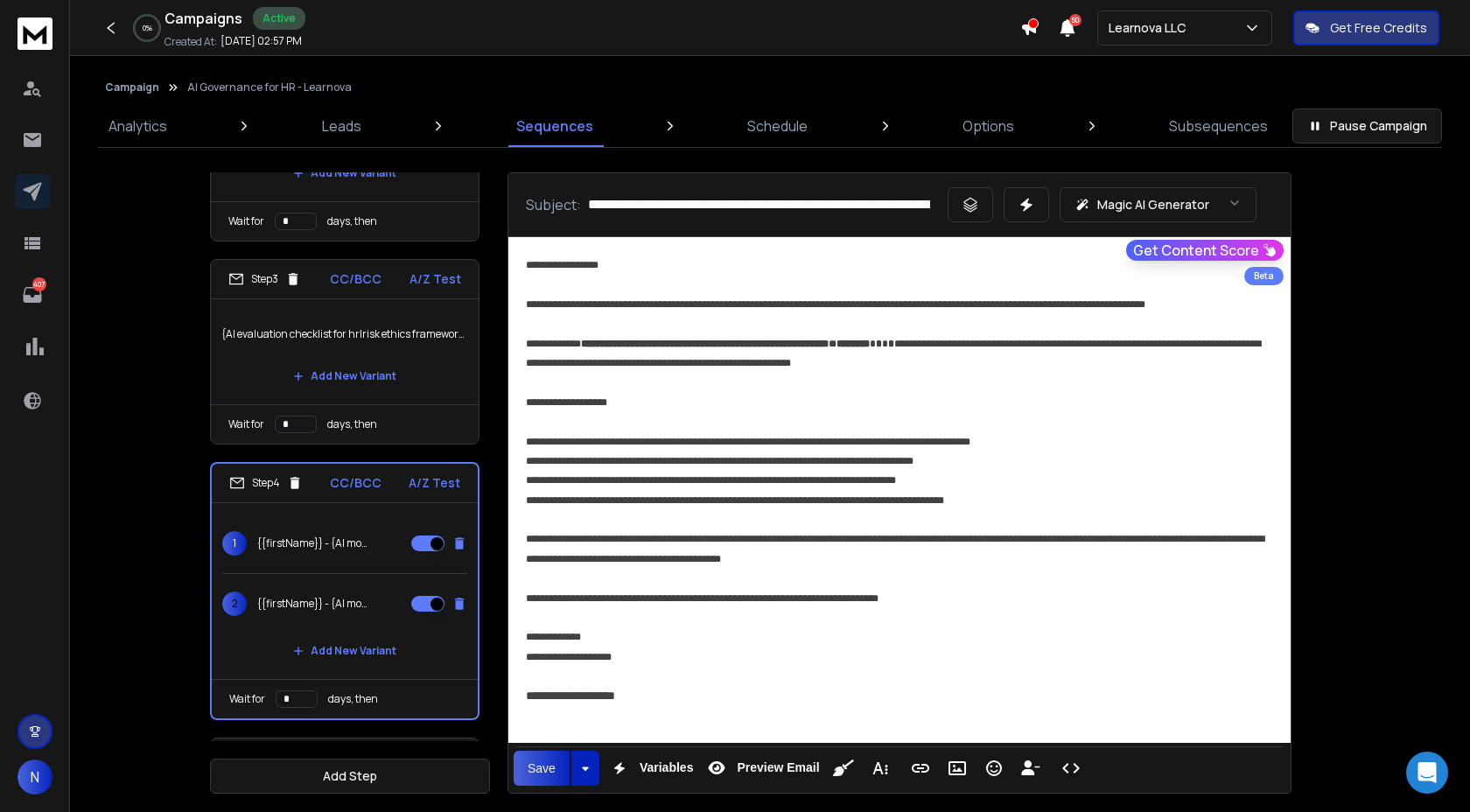
click at [339, 596] on p "{{firstName}} - {AI model prioritization checklist|risk aware design framework …" at bounding box center [313, 603] width 112 height 14
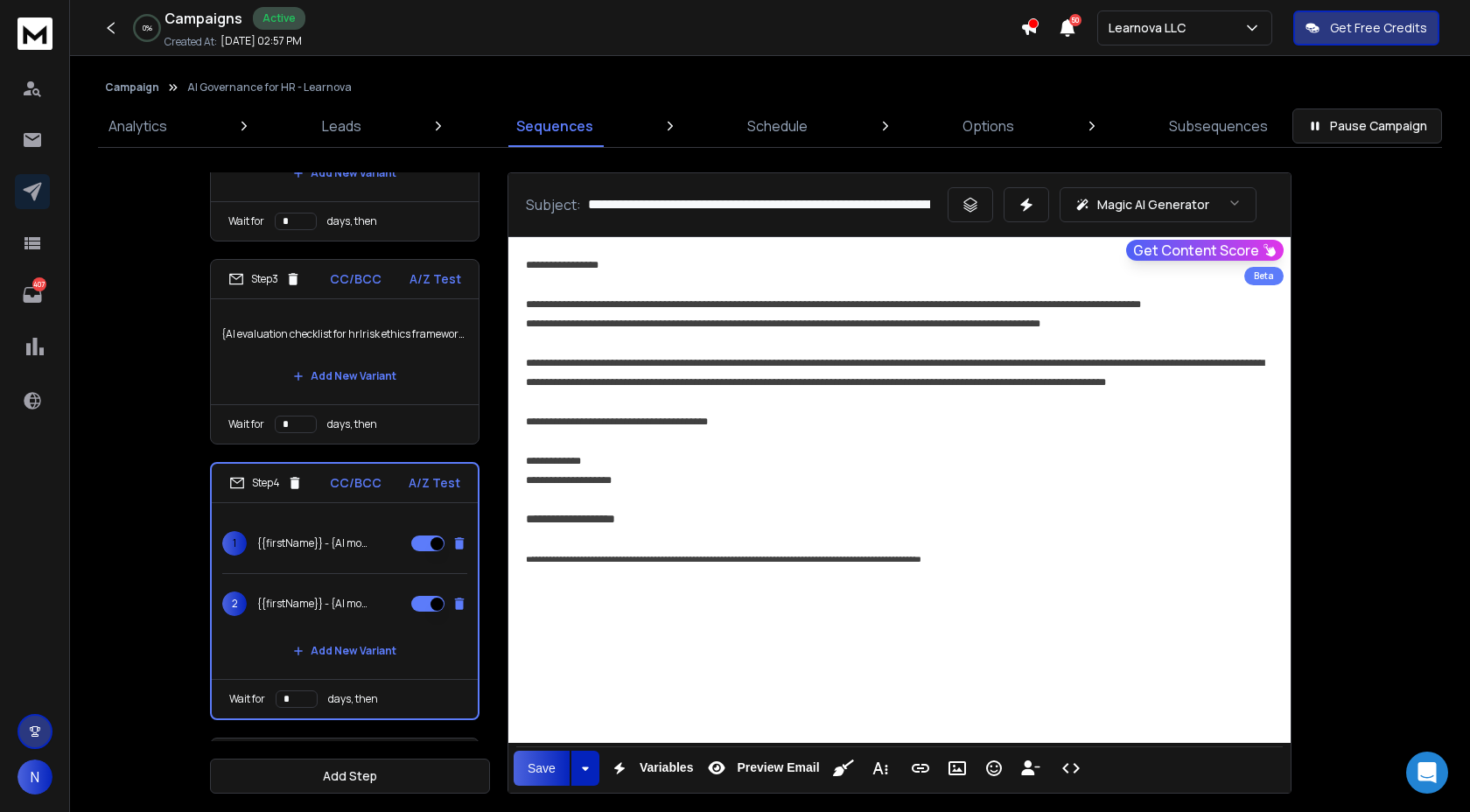
click at [357, 544] on p "{{firstName}} - {AI model prioritization roadmap|risk based scoring template dr…" at bounding box center [313, 543] width 112 height 14
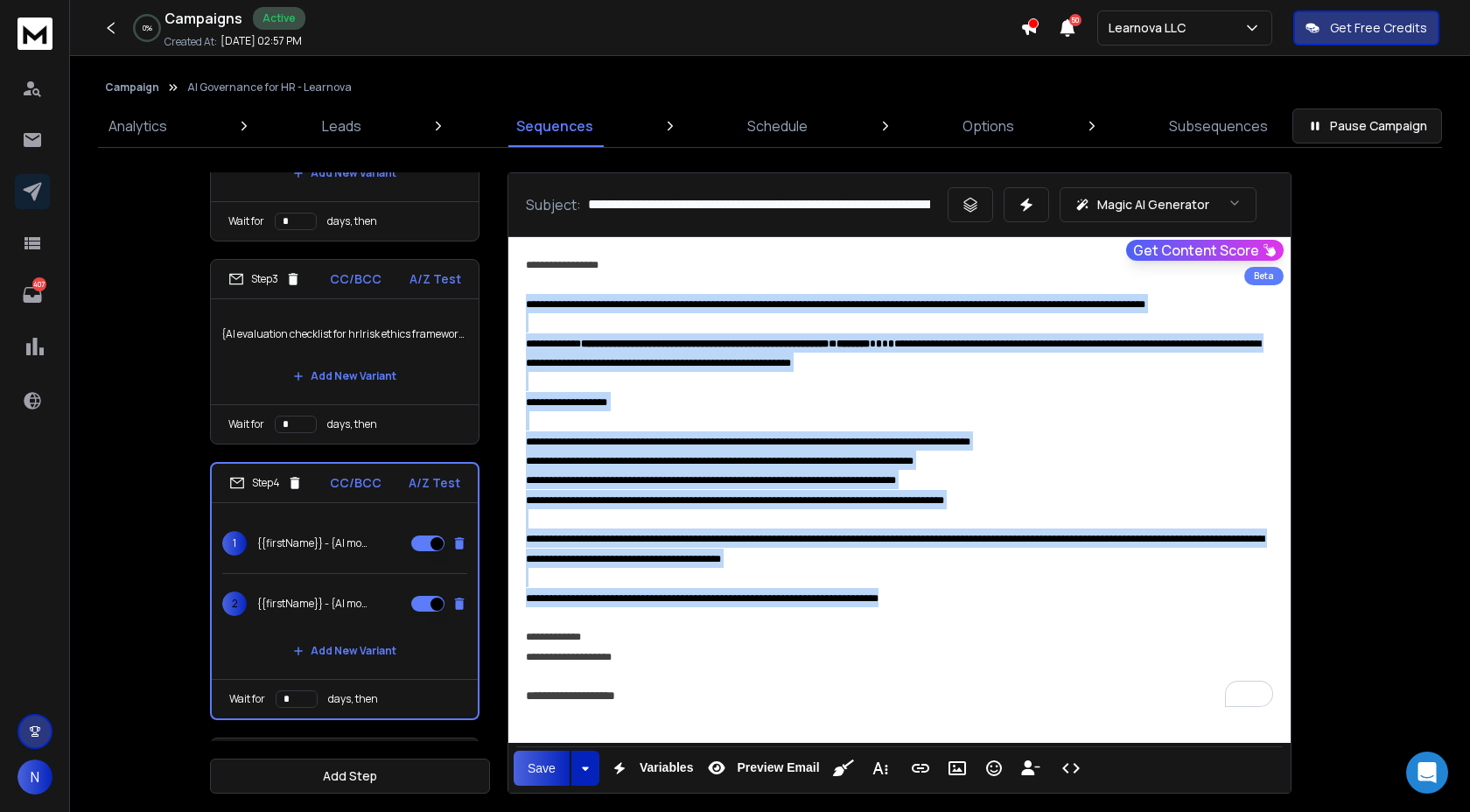
drag, startPoint x: 526, startPoint y: 306, endPoint x: 917, endPoint y: 600, distance: 489.2
click at [917, 600] on div "**********" at bounding box center [899, 481] width 782 height 488
copy div "**********"
click at [688, 207] on input "**********" at bounding box center [759, 205] width 342 height 21
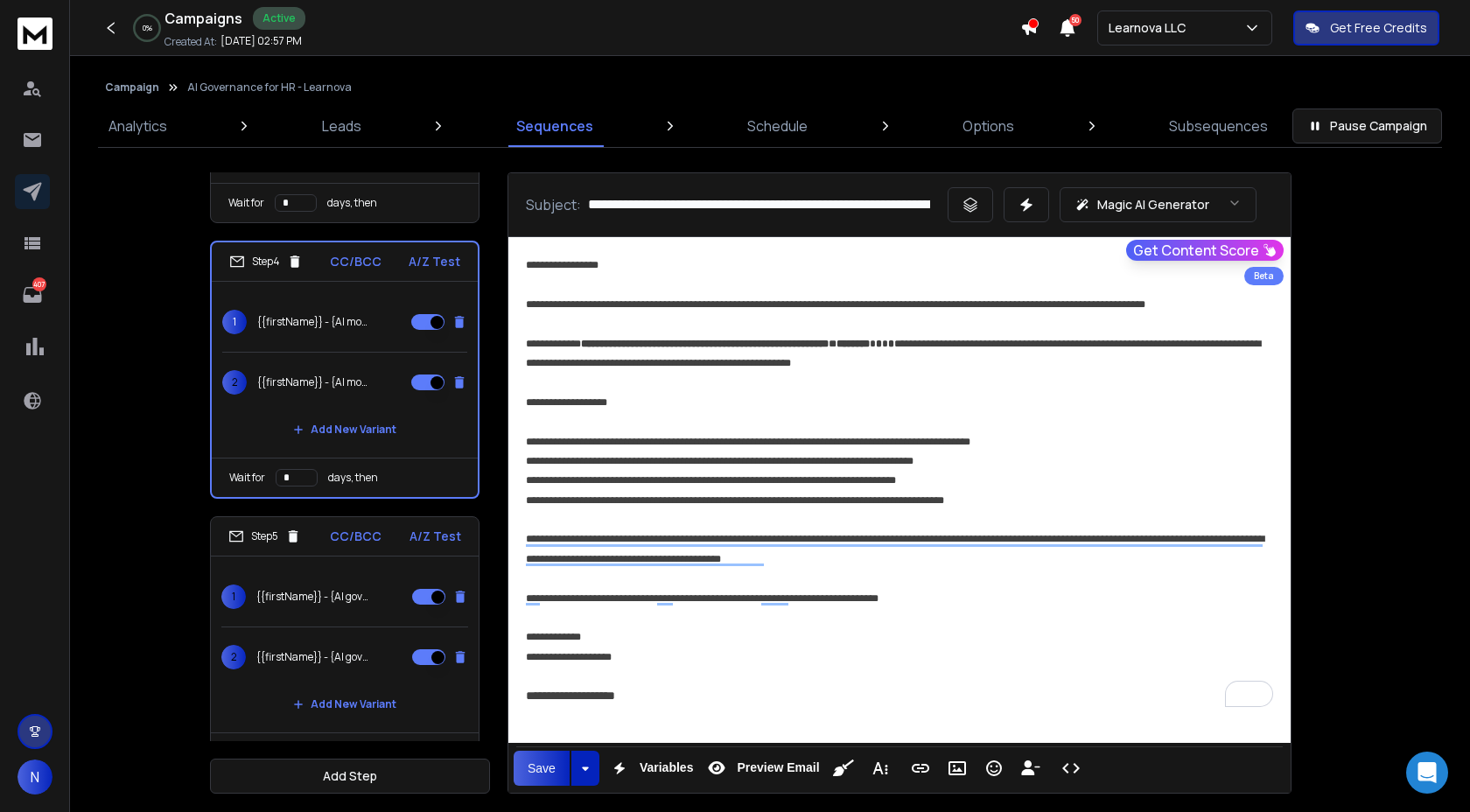
scroll to position [703, 0]
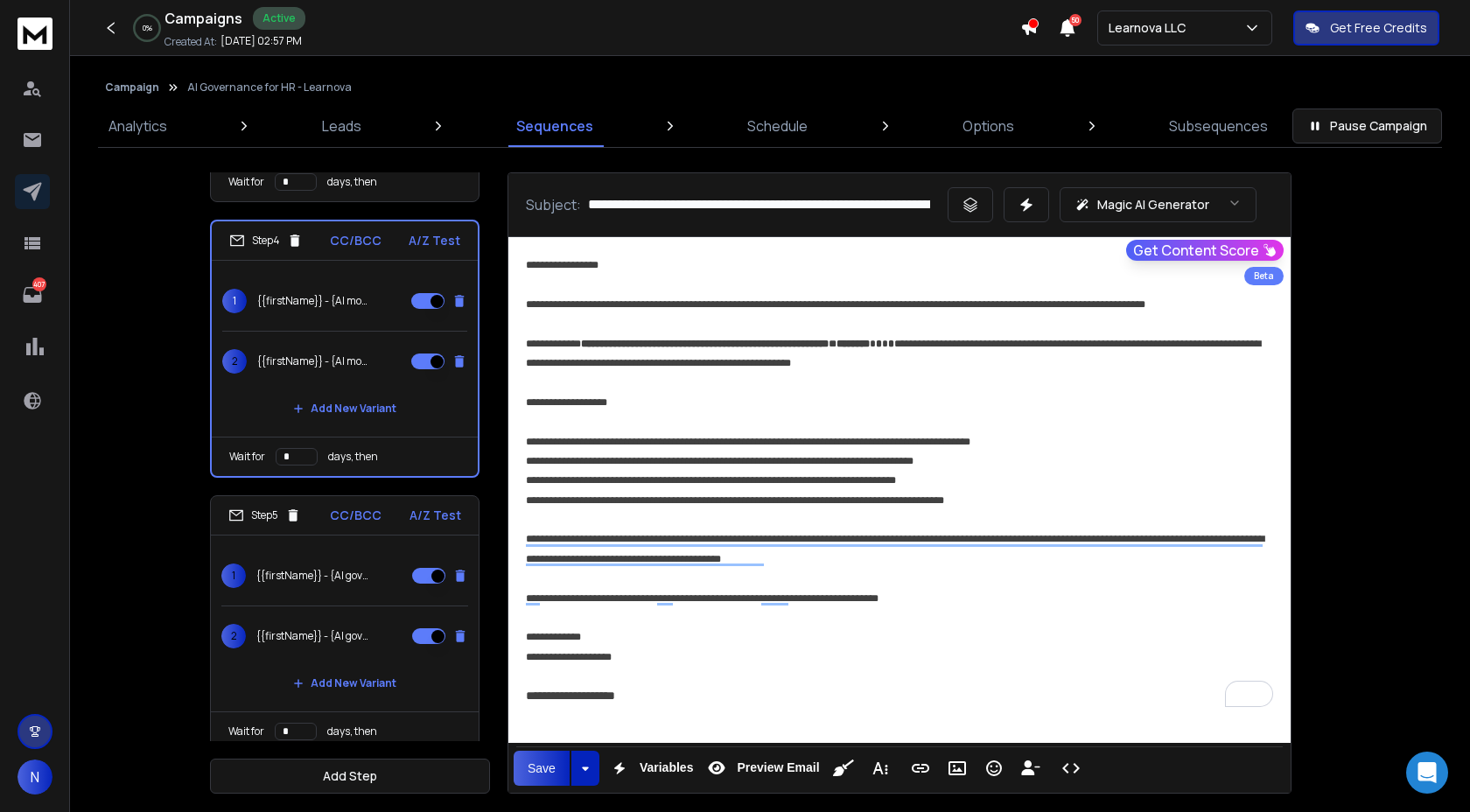
click at [326, 588] on div "1 {{firstName}} - {AI governance ownership roadmap|long term hr oversight plan|…" at bounding box center [345, 576] width 247 height 60
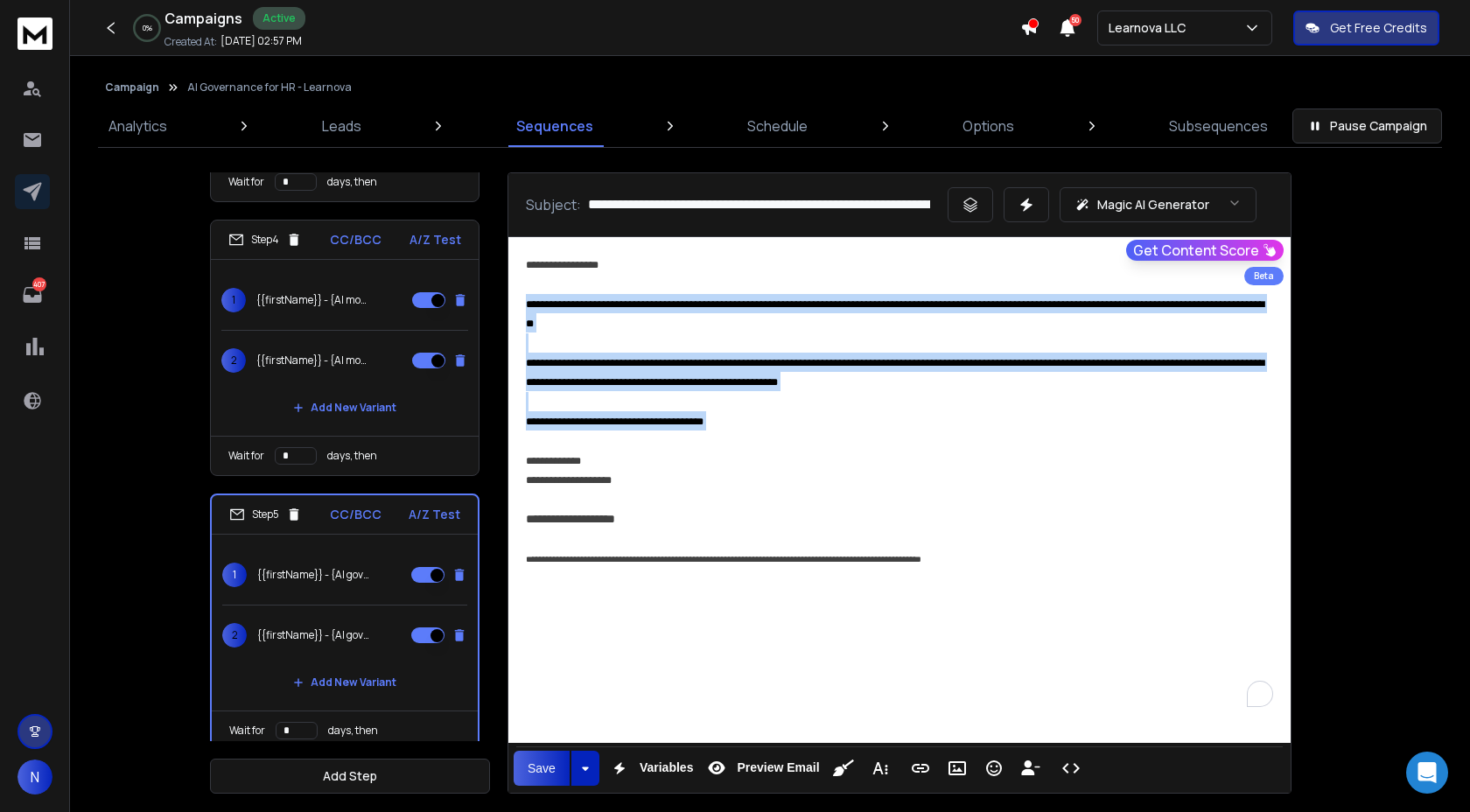
drag, startPoint x: 526, startPoint y: 297, endPoint x: 718, endPoint y: 431, distance: 234.1
click at [718, 431] on div "**********" at bounding box center [899, 481] width 782 height 488
copy div "**********"
click at [686, 204] on input "**********" at bounding box center [759, 205] width 342 height 21
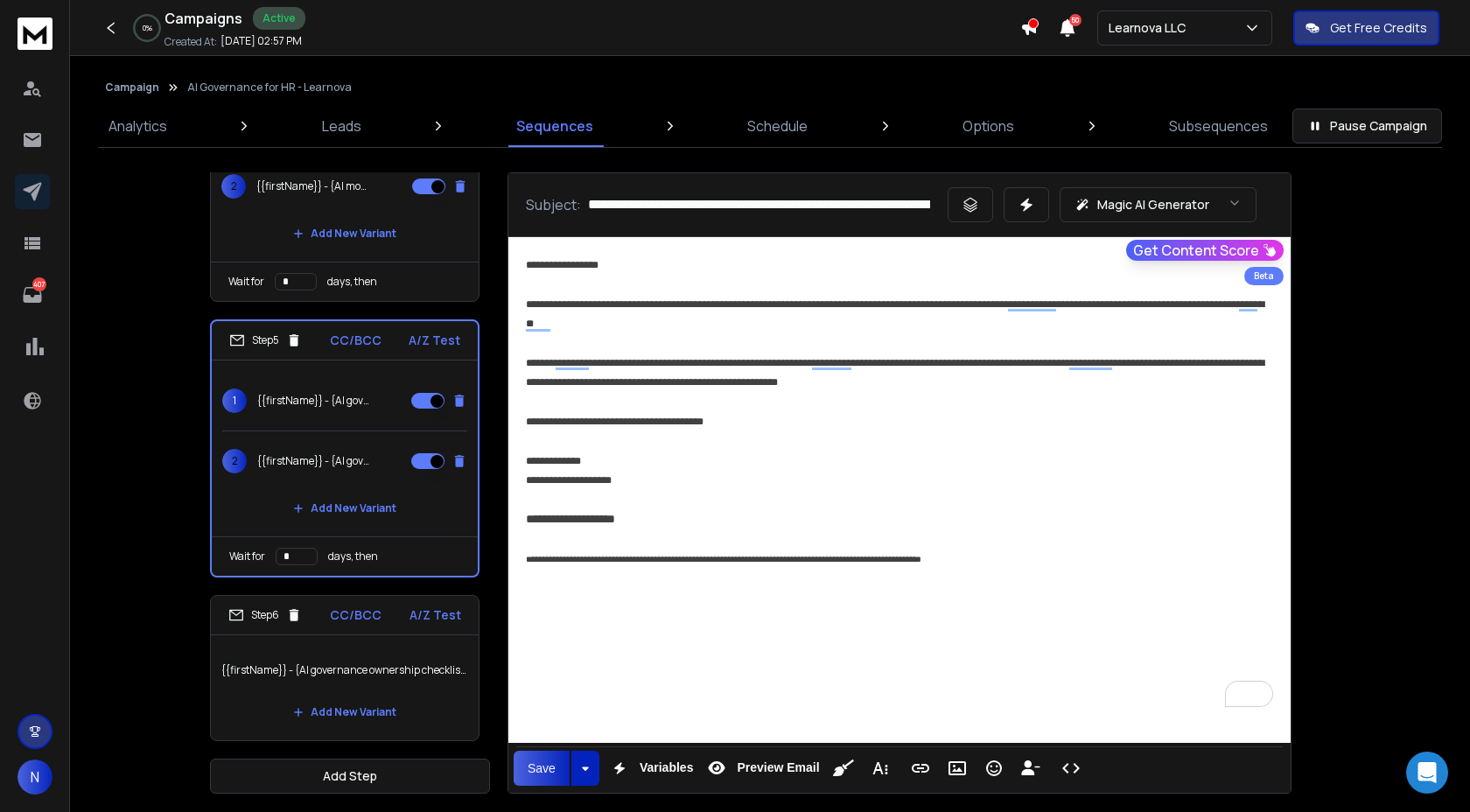
scroll to position [5, 0]
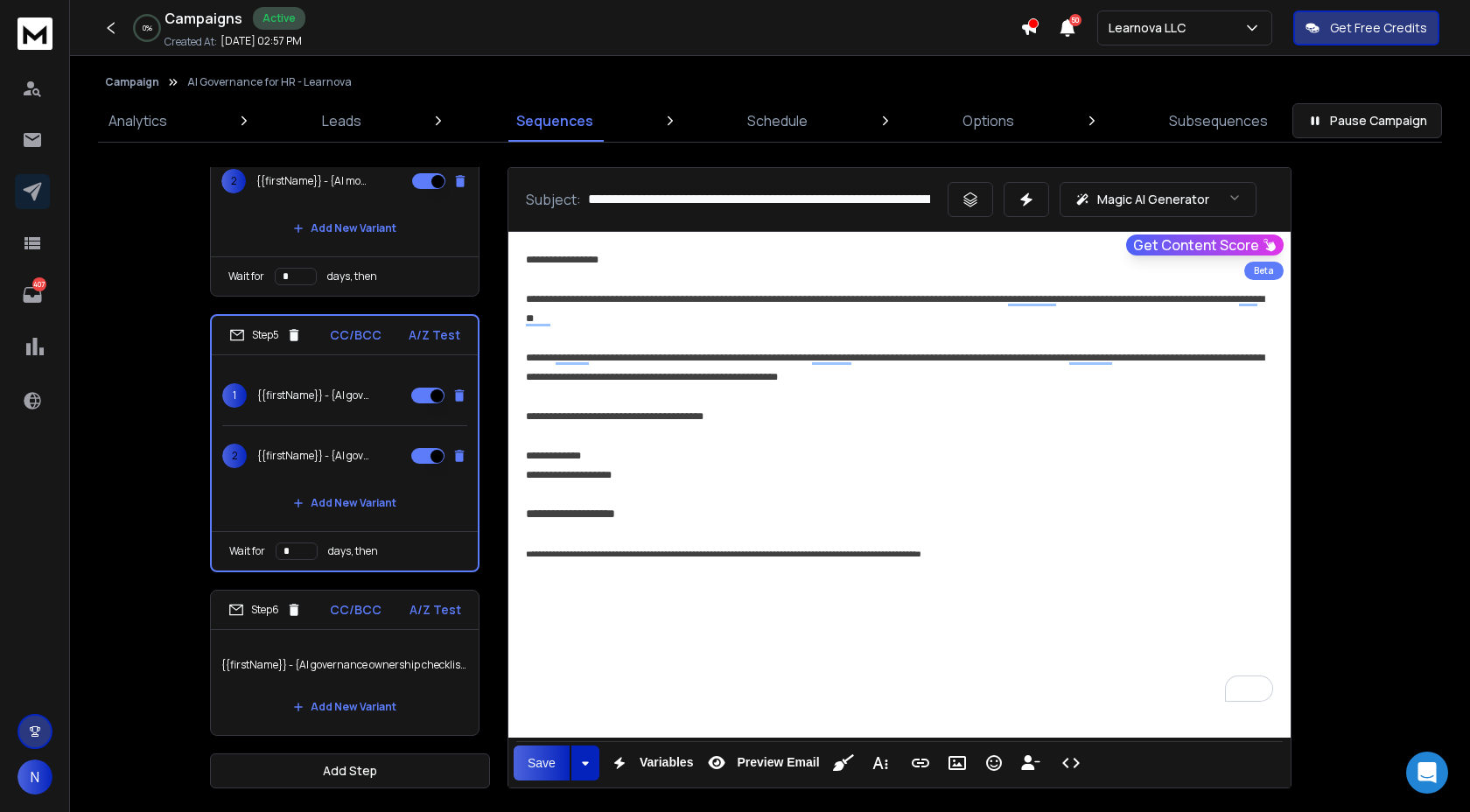
click at [305, 670] on p "{{firstName}} - {AI governance ownership checklist|responsible ai use policy dr…" at bounding box center [345, 664] width 247 height 49
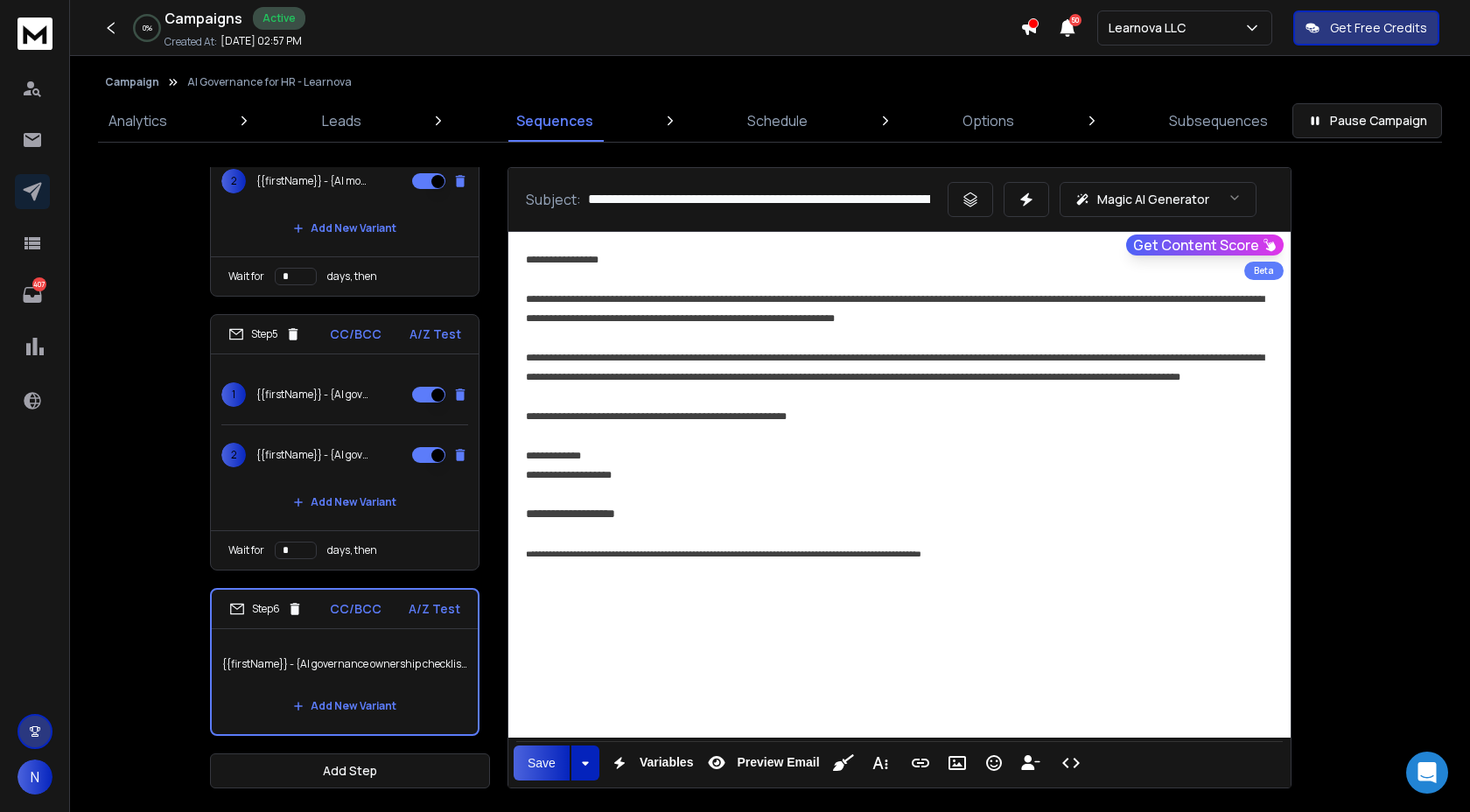
click at [666, 524] on div "**********" at bounding box center [899, 493] width 747 height 58
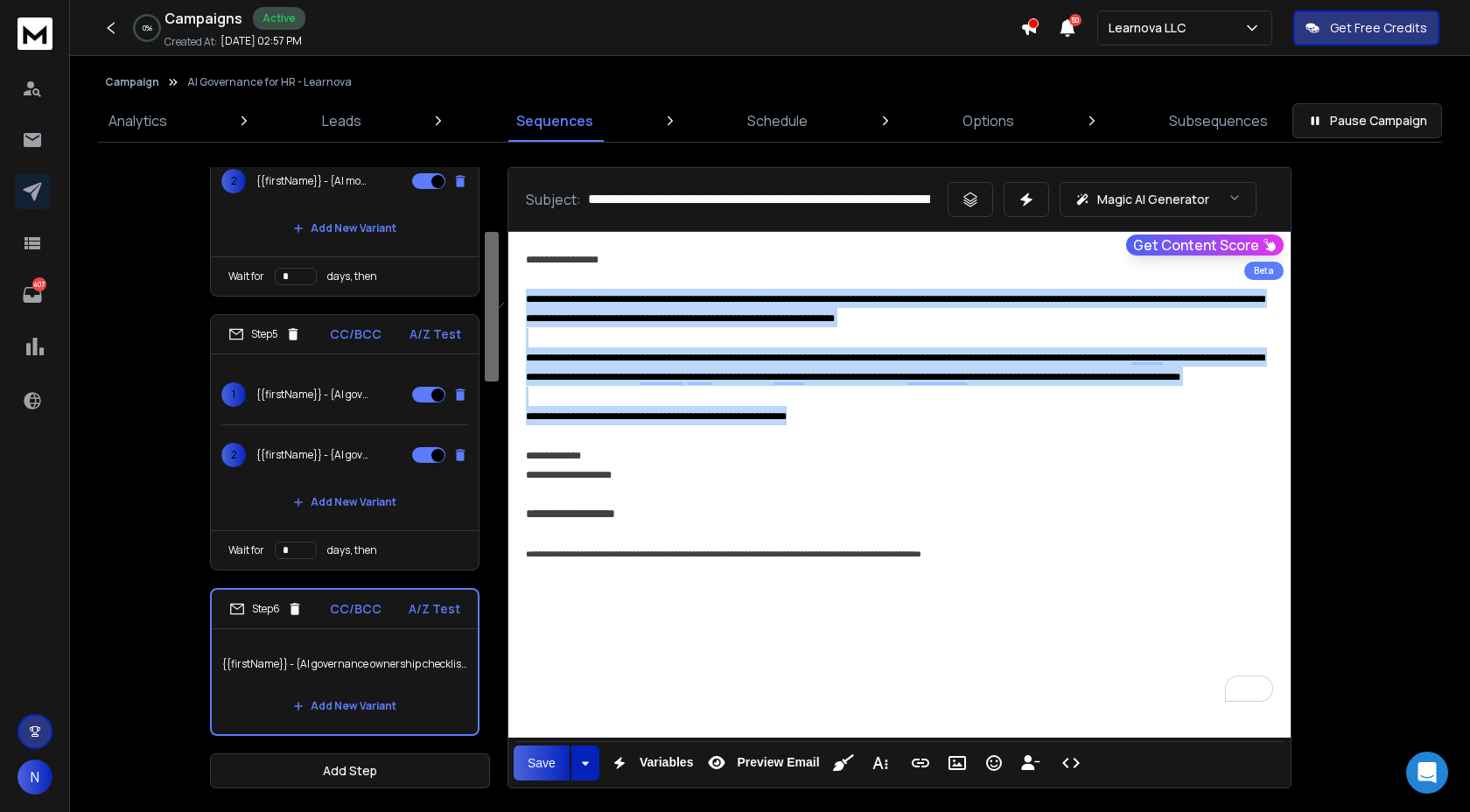
drag, startPoint x: 820, startPoint y: 441, endPoint x: 495, endPoint y: 293, distance: 357.1
click at [495, 293] on div "Step 1 CC/BCC A/Z Test 1 {{firstName}} - {AI system compliance review notes|ven…" at bounding box center [769, 477] width 1120 height 621
copy div "**********"
click at [327, 452] on p "{{firstName}} - {AI governance ownership model draft|long term hr oversight fra…" at bounding box center [312, 455] width 112 height 14
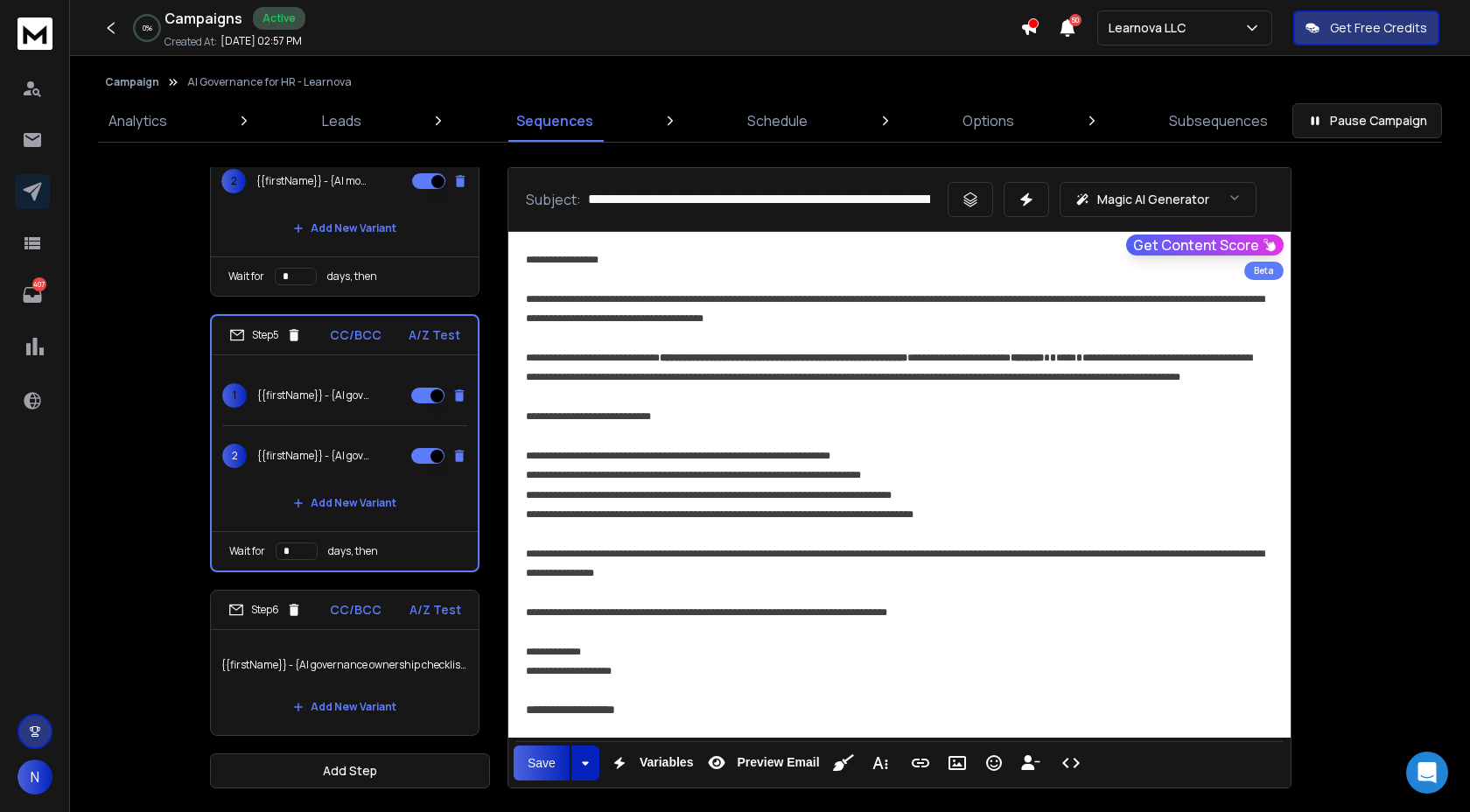
click at [330, 397] on p "{{firstName}} - {AI governance ownership roadmap|long term hr oversight plan|po…" at bounding box center [313, 395] width 112 height 14
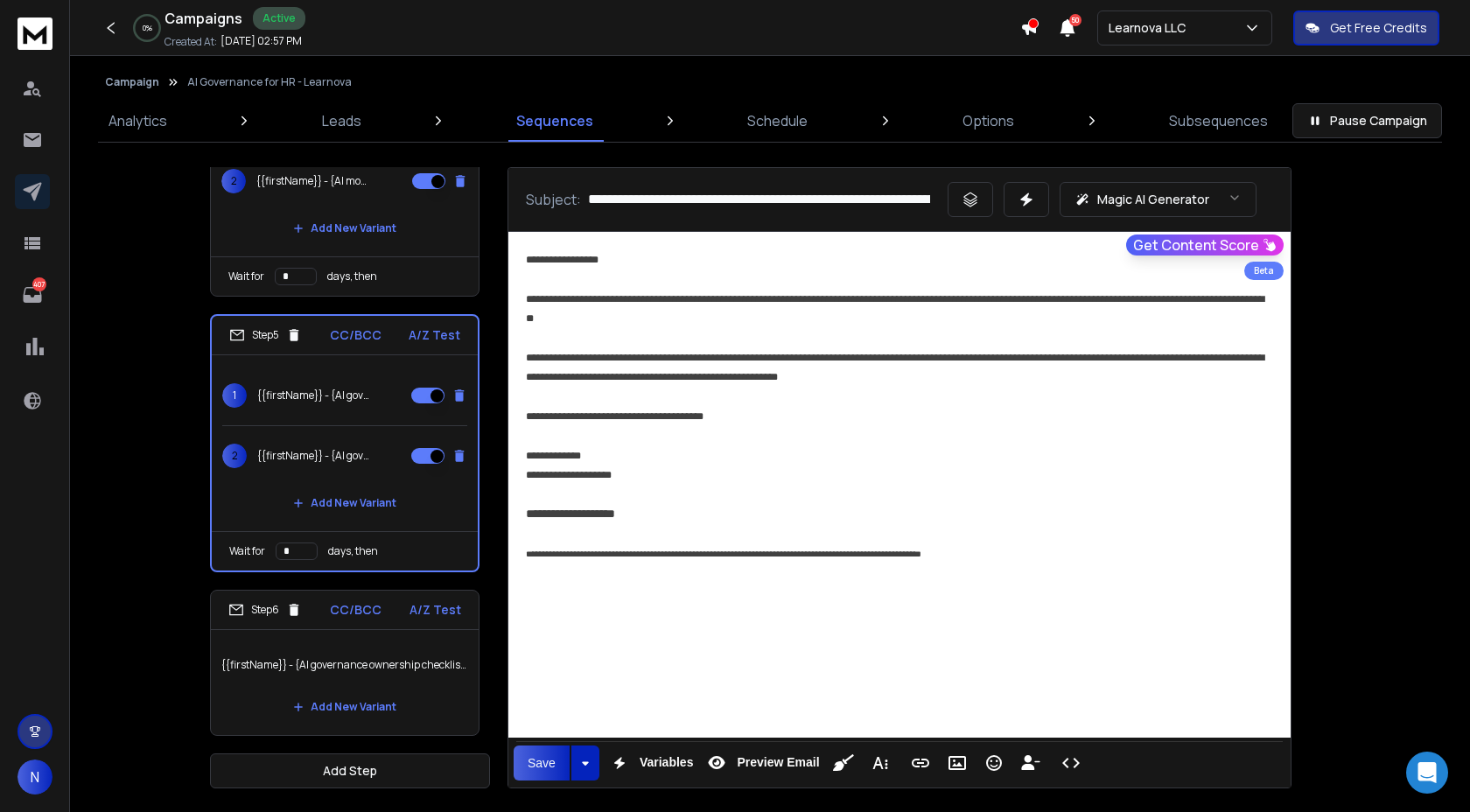
click at [344, 664] on p "{{firstName}} - {AI governance ownership checklist|responsible ai use policy dr…" at bounding box center [345, 664] width 247 height 49
type input "**********"
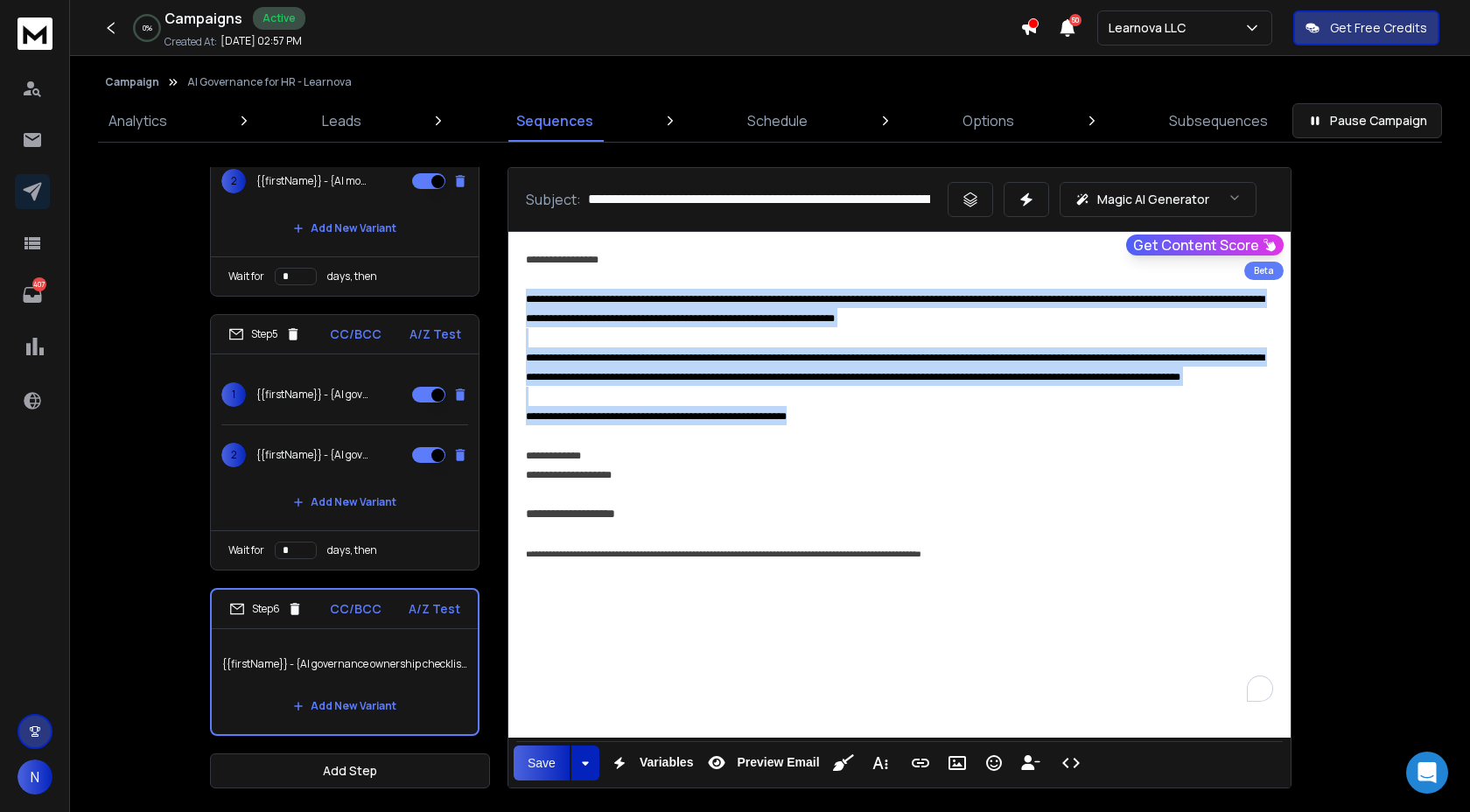
drag, startPoint x: 821, startPoint y: 434, endPoint x: 497, endPoint y: 294, distance: 353.0
click at [497, 294] on div "Step 1 CC/BCC A/Z Test 1 {{firstName}} - {AI system compliance review notes|ven…" at bounding box center [769, 477] width 1120 height 621
copy div "**********"
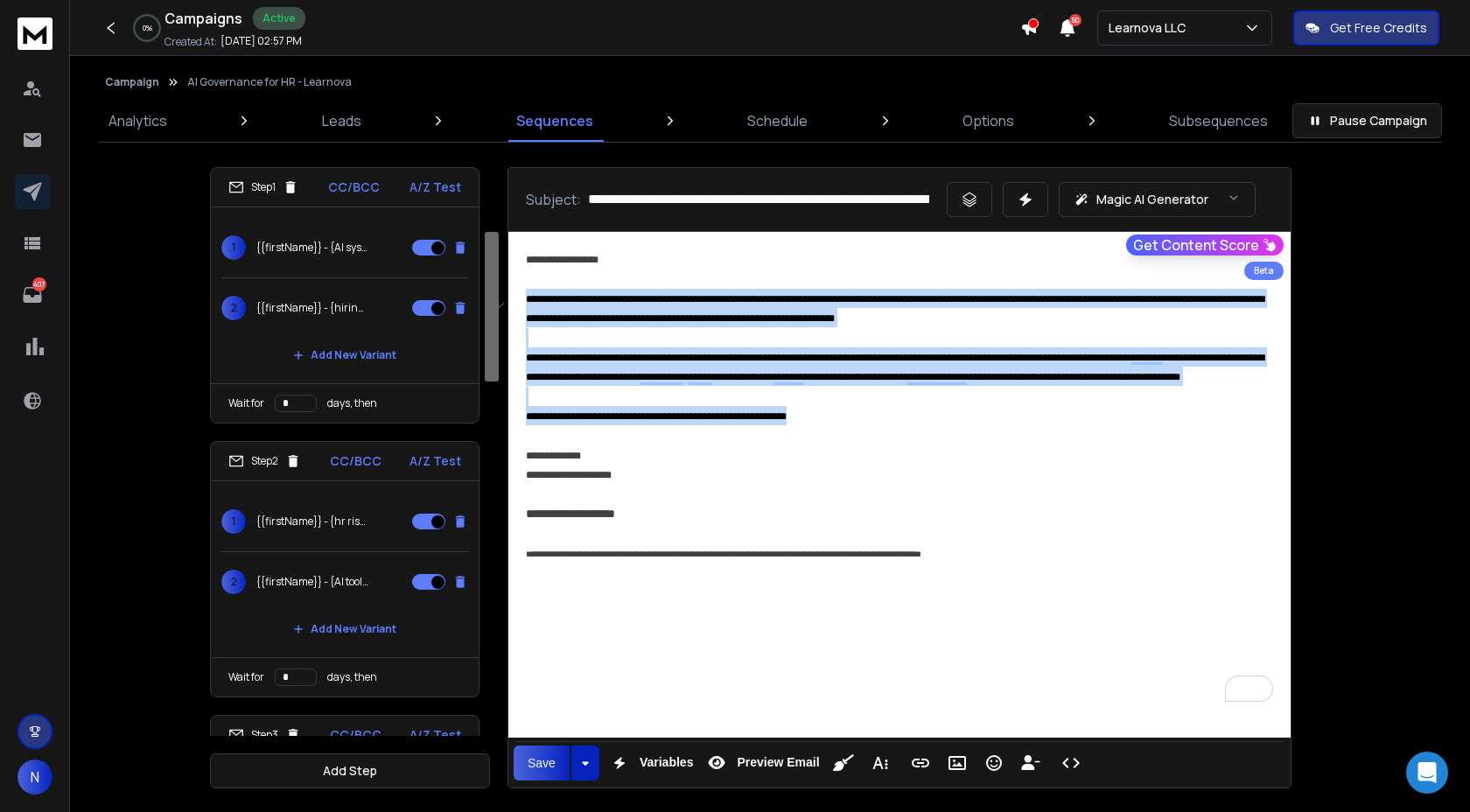
scroll to position [877, 0]
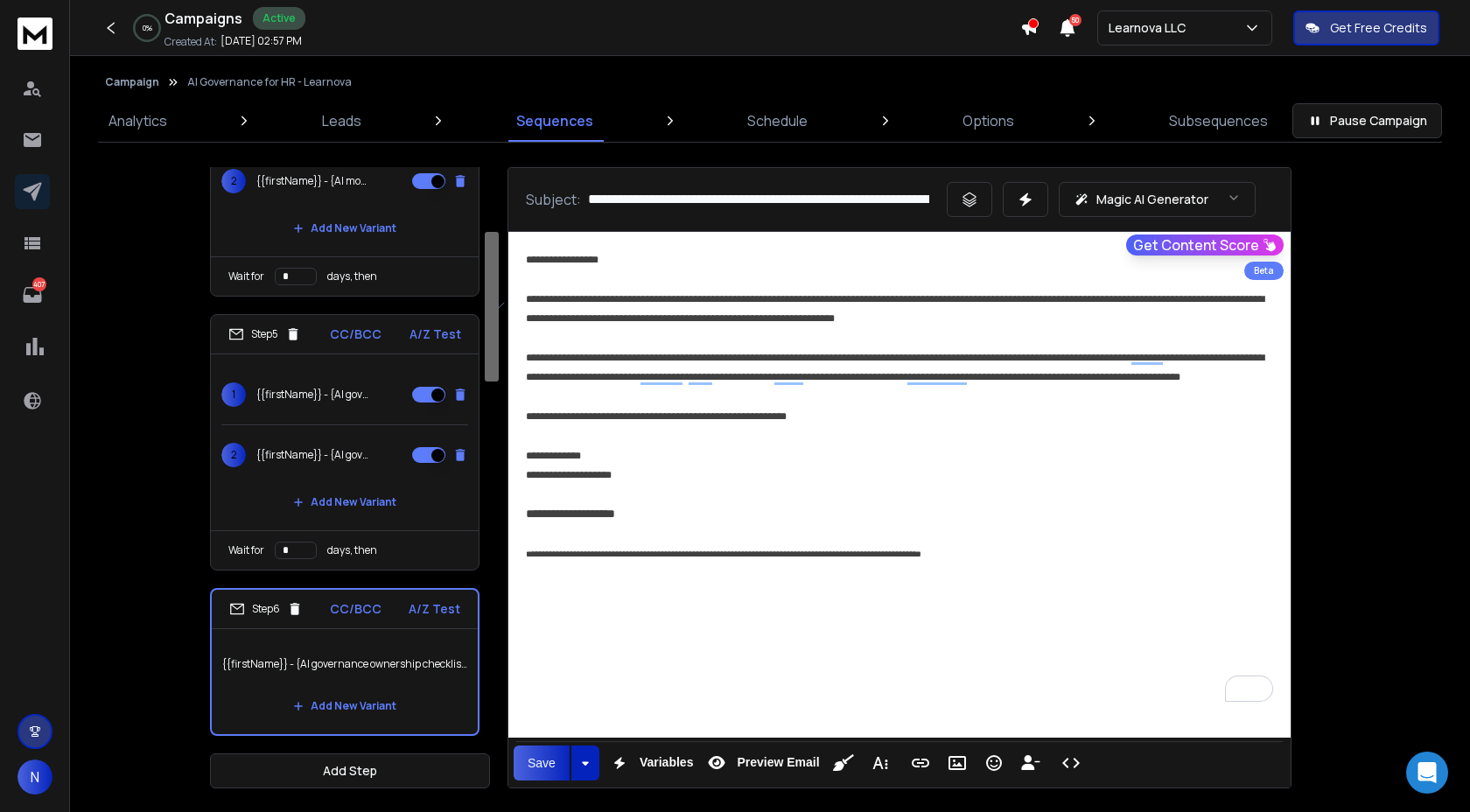
click at [686, 202] on input "**********" at bounding box center [758, 200] width 341 height 21
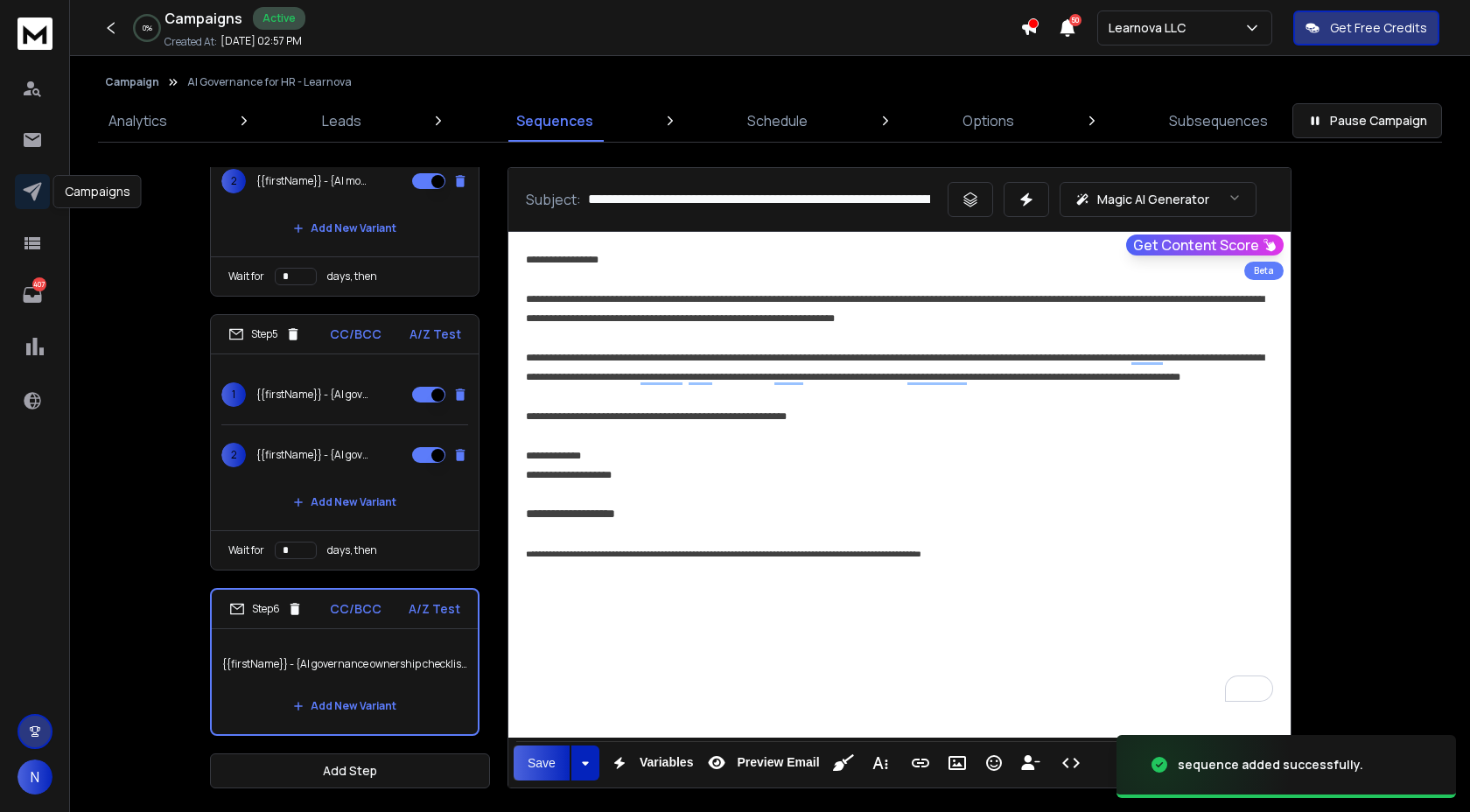
click at [25, 192] on icon at bounding box center [33, 191] width 21 height 21
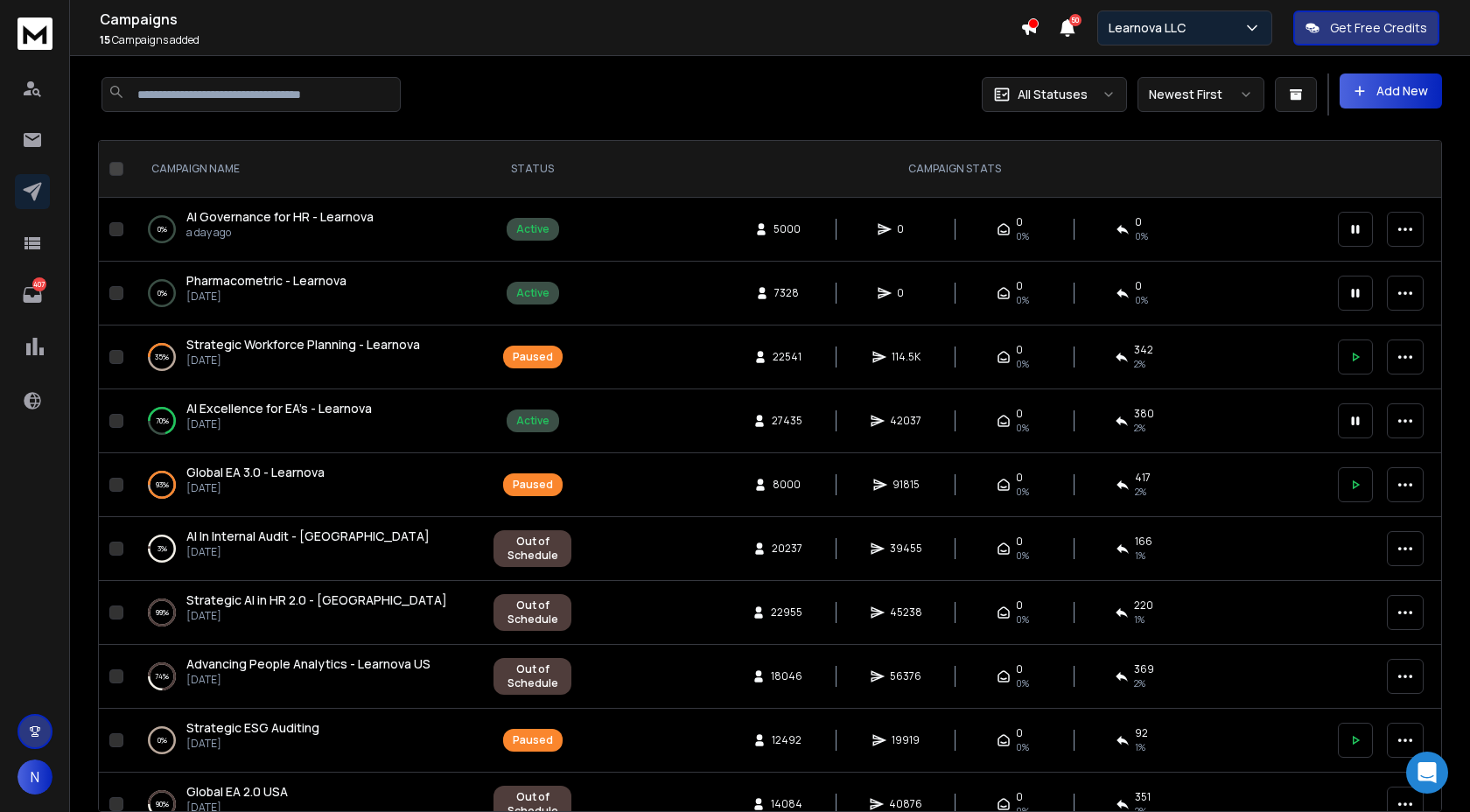
click at [1168, 22] on p "Learnova LLC" at bounding box center [1150, 28] width 84 height 17
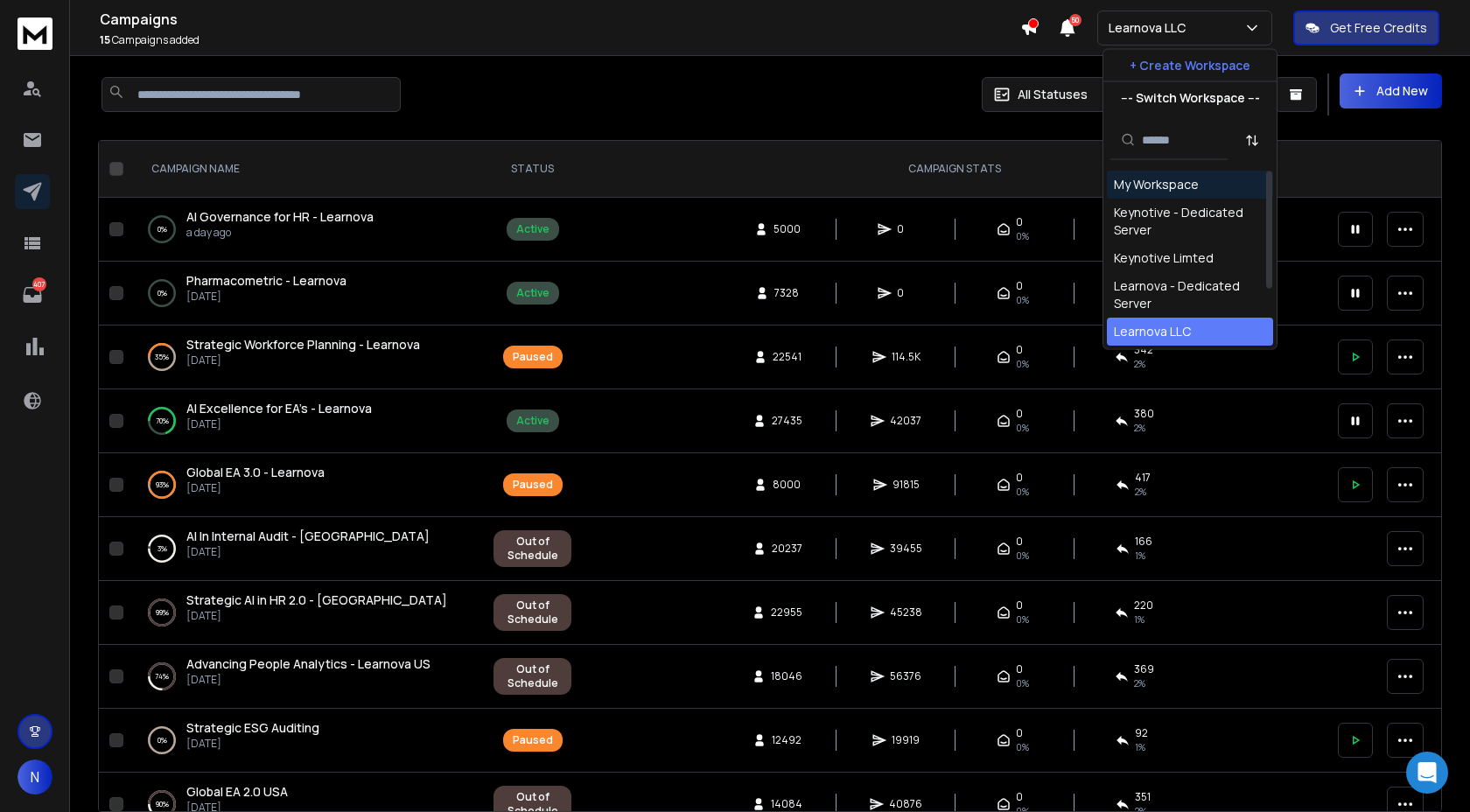
click at [1155, 192] on div "My Workspace" at bounding box center [1156, 185] width 85 height 17
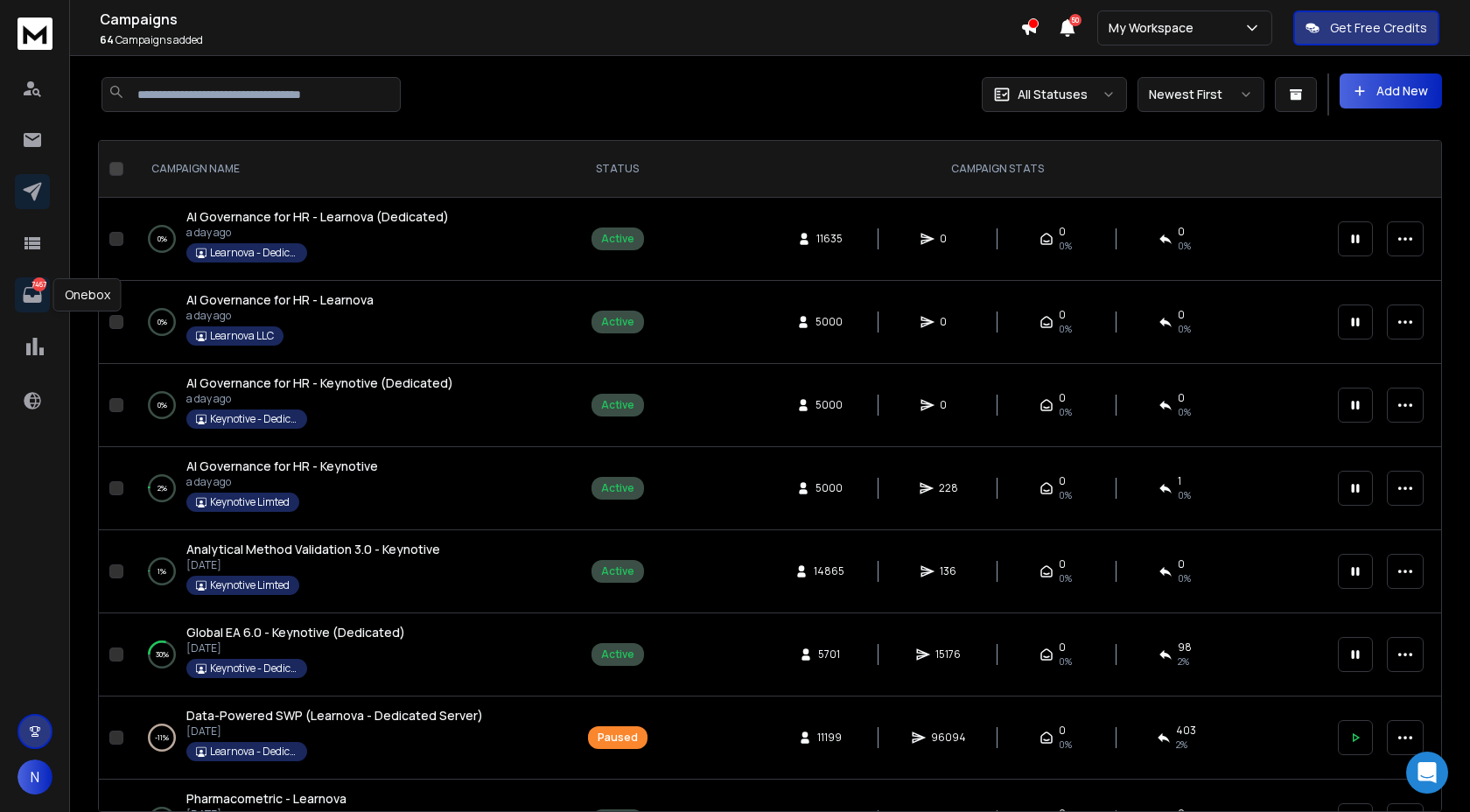
click at [38, 284] on p "7467" at bounding box center [39, 285] width 14 height 14
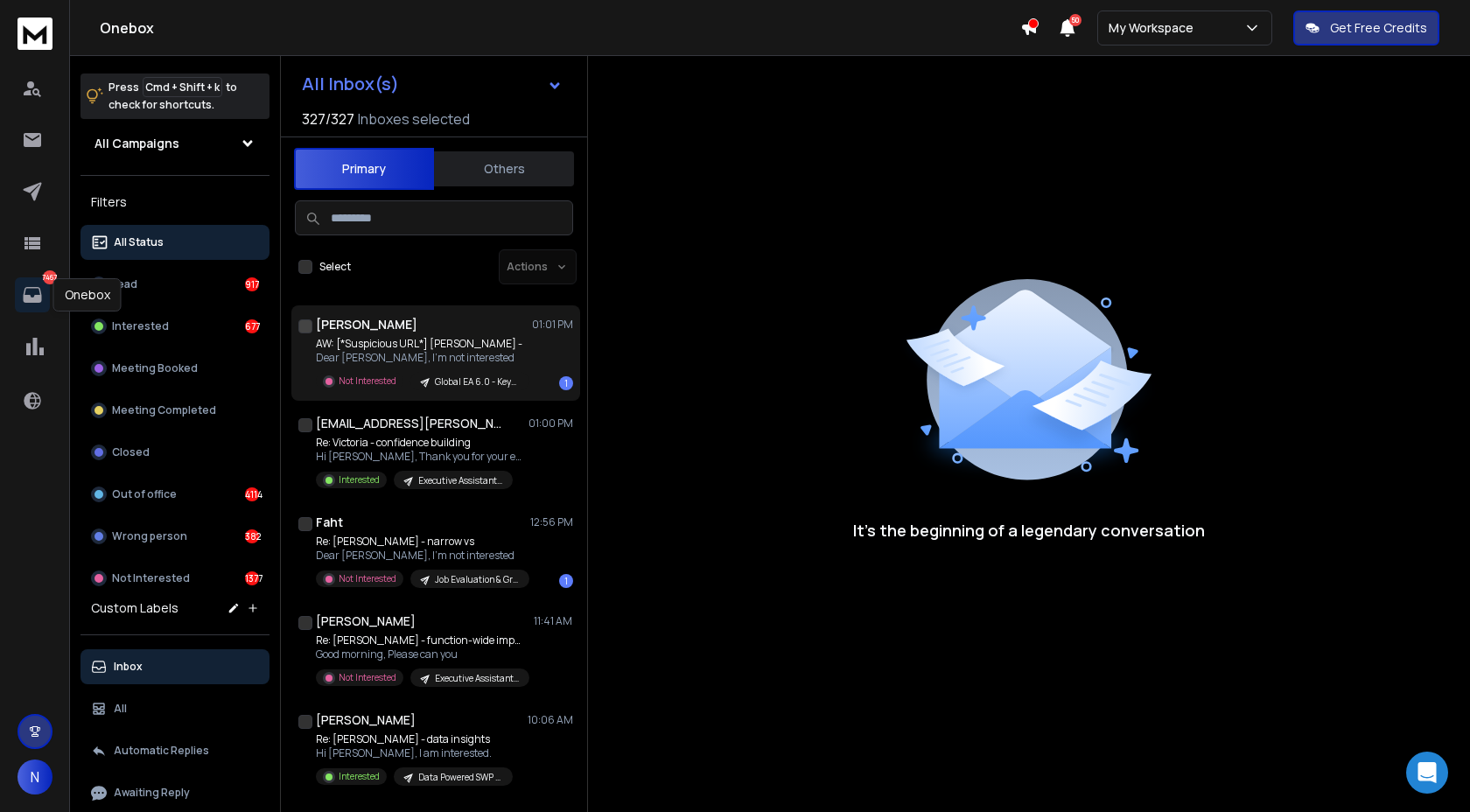
click at [408, 365] on div "AW: [*Suspicious URL*] [PERSON_NAME] - Dear Sir, I’m not interested Not Interes…" at bounding box center [423, 363] width 214 height 53
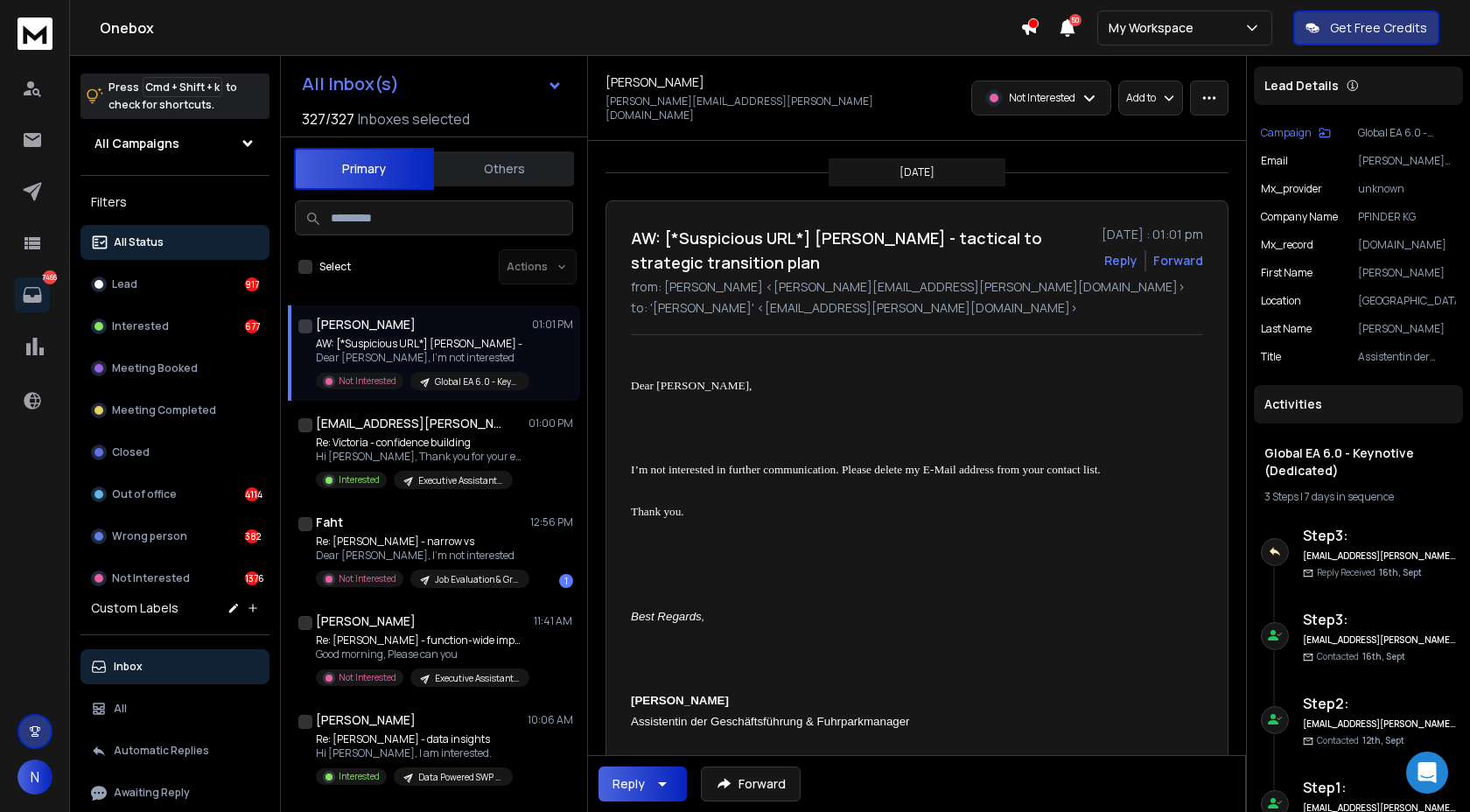
click at [1204, 93] on icon "button" at bounding box center [1210, 98] width 16 height 16
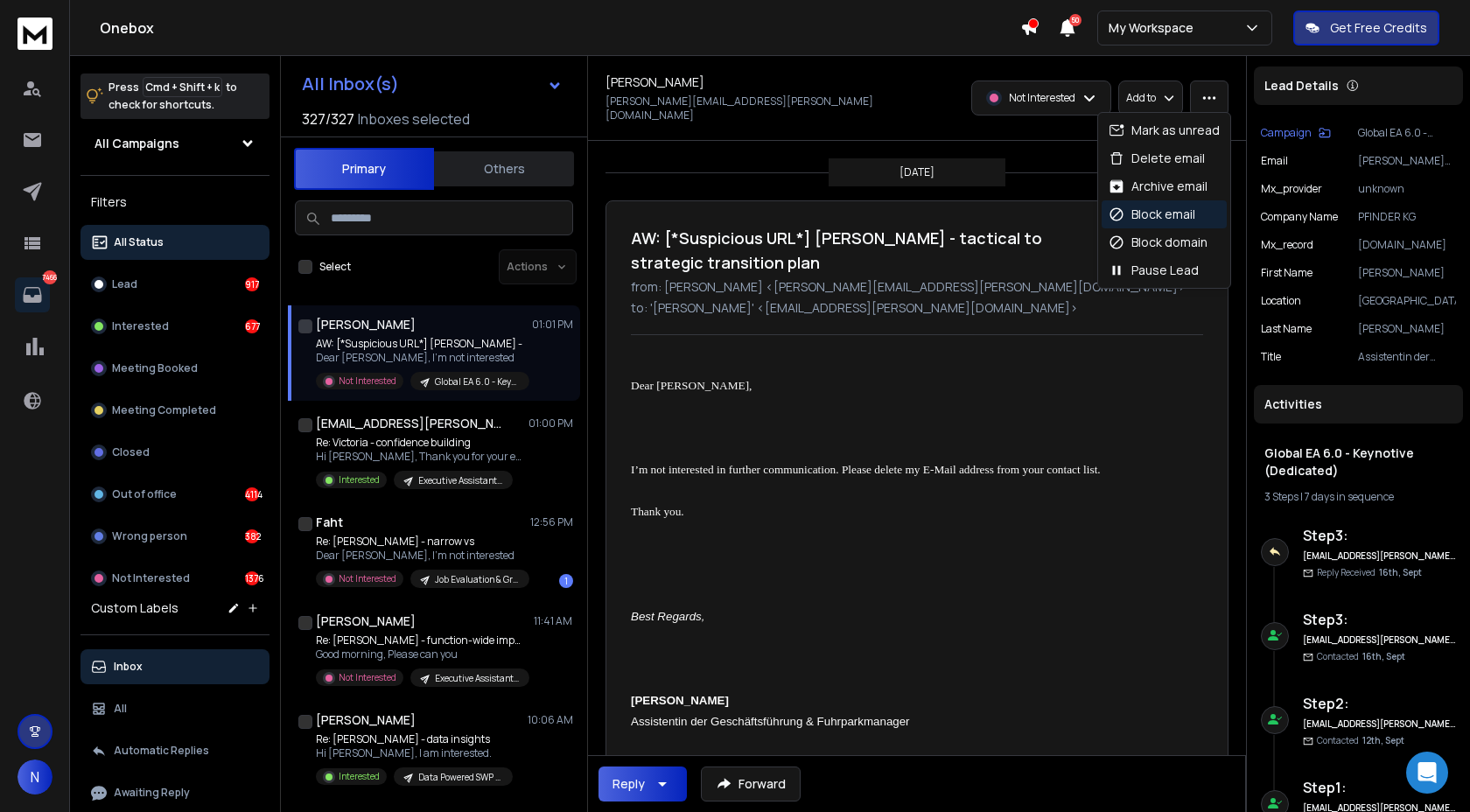
click at [1136, 206] on div "Block email" at bounding box center [1151, 215] width 86 height 17
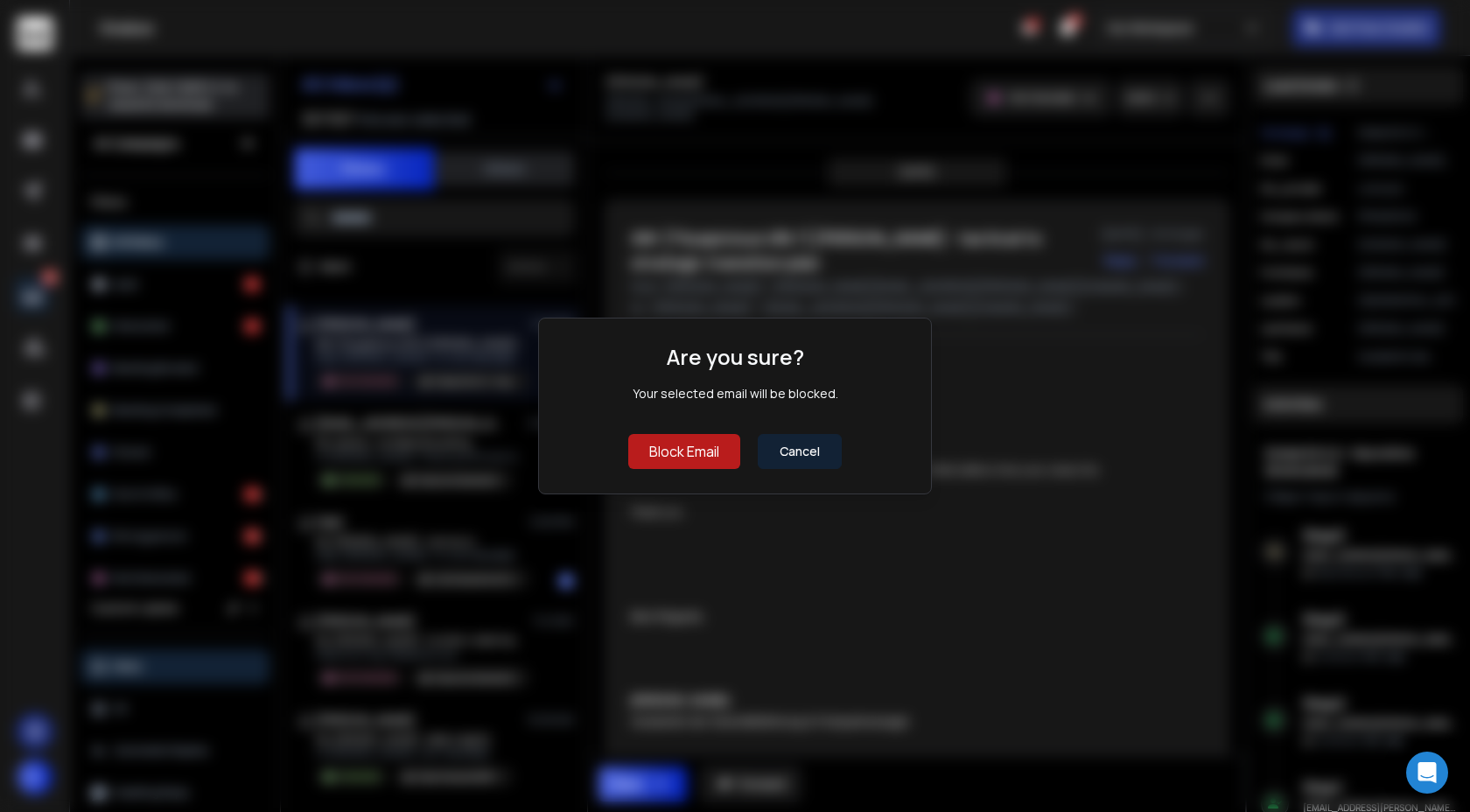
click at [668, 439] on button "Block Email" at bounding box center [684, 452] width 112 height 35
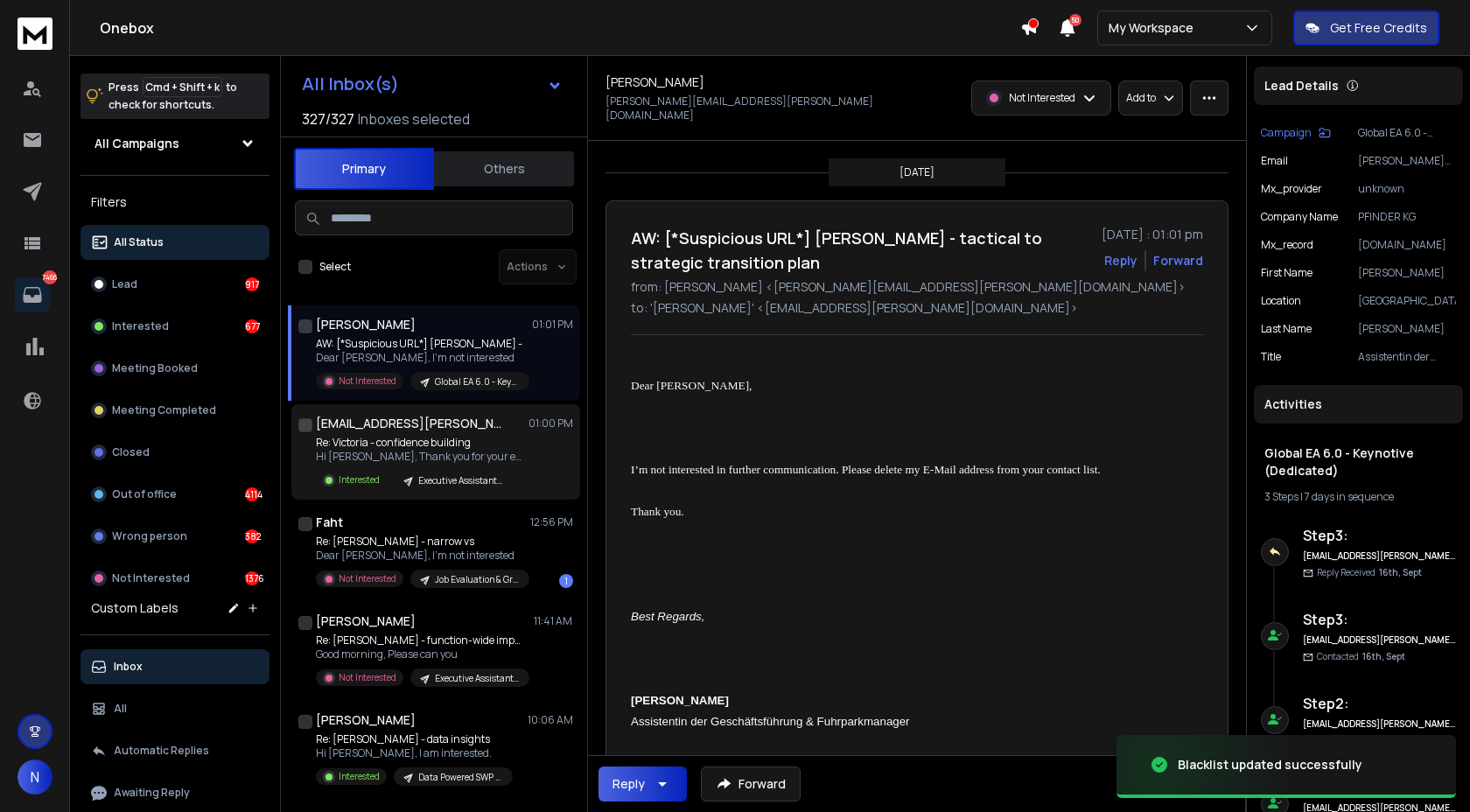
click at [445, 487] on p "Executive Assistant 6.0 - Keynotive" at bounding box center [461, 481] width 84 height 14
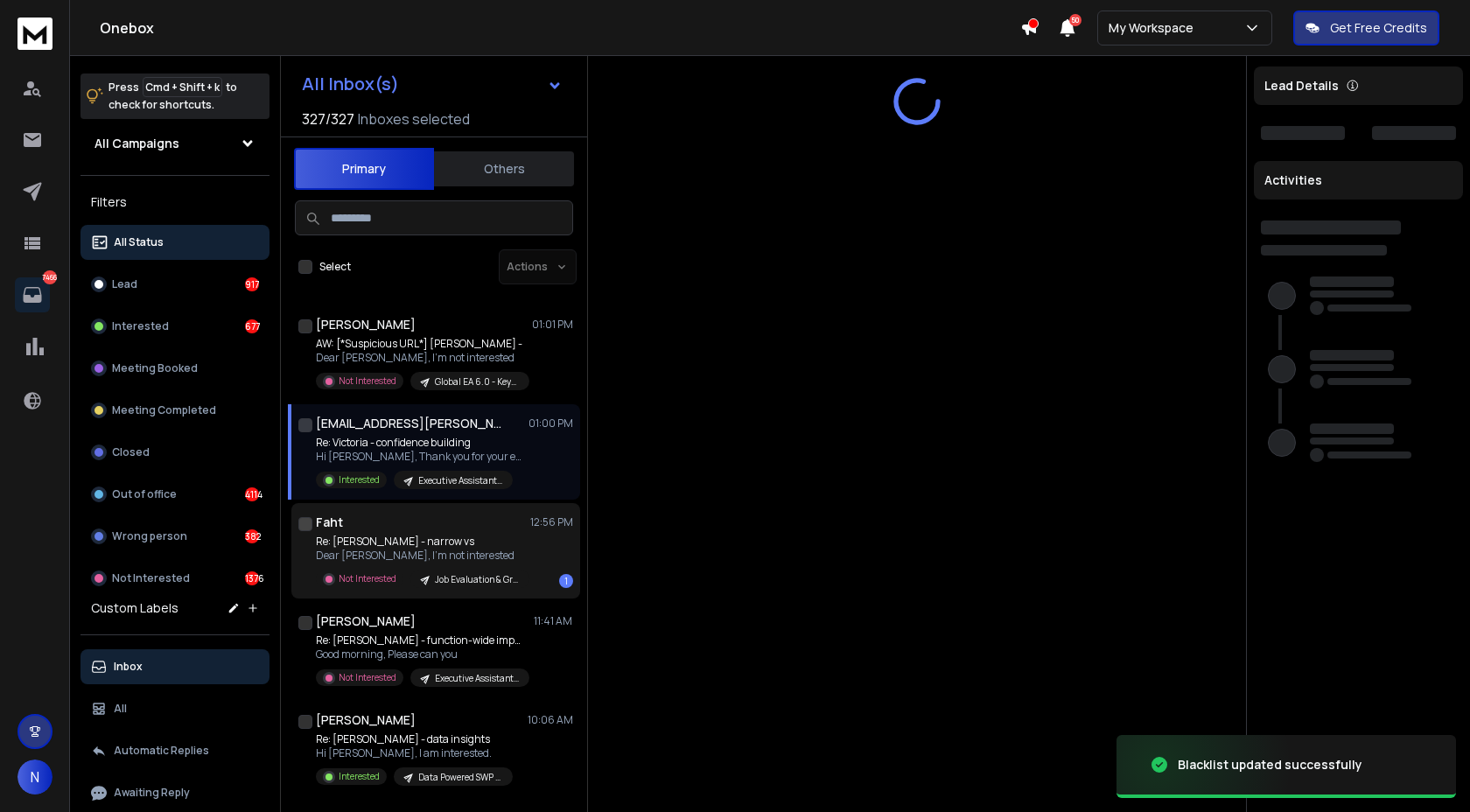
click at [436, 539] on p "Re: [PERSON_NAME] - narrow vs" at bounding box center [421, 541] width 210 height 14
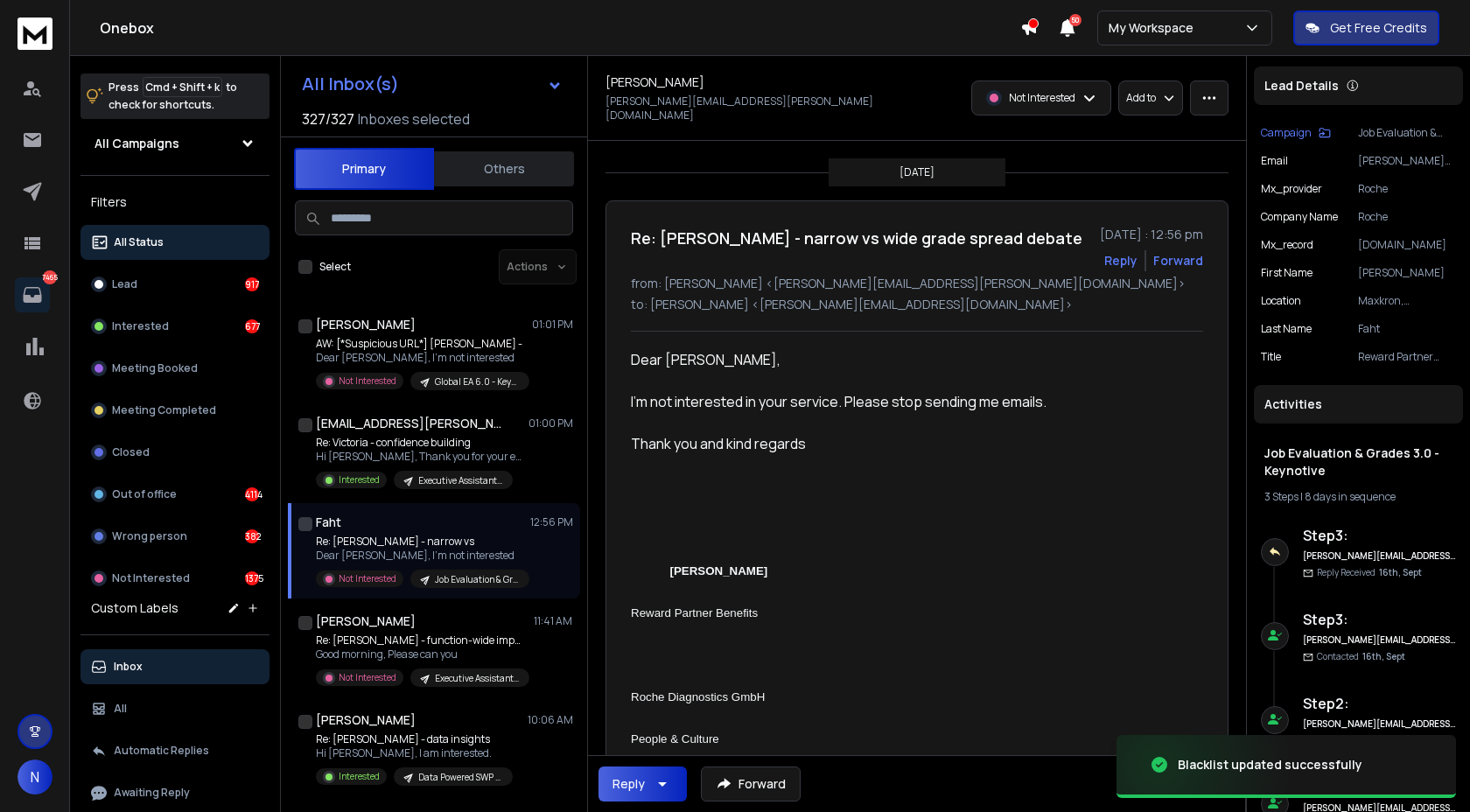
click at [1202, 81] on button "button" at bounding box center [1210, 98] width 39 height 35
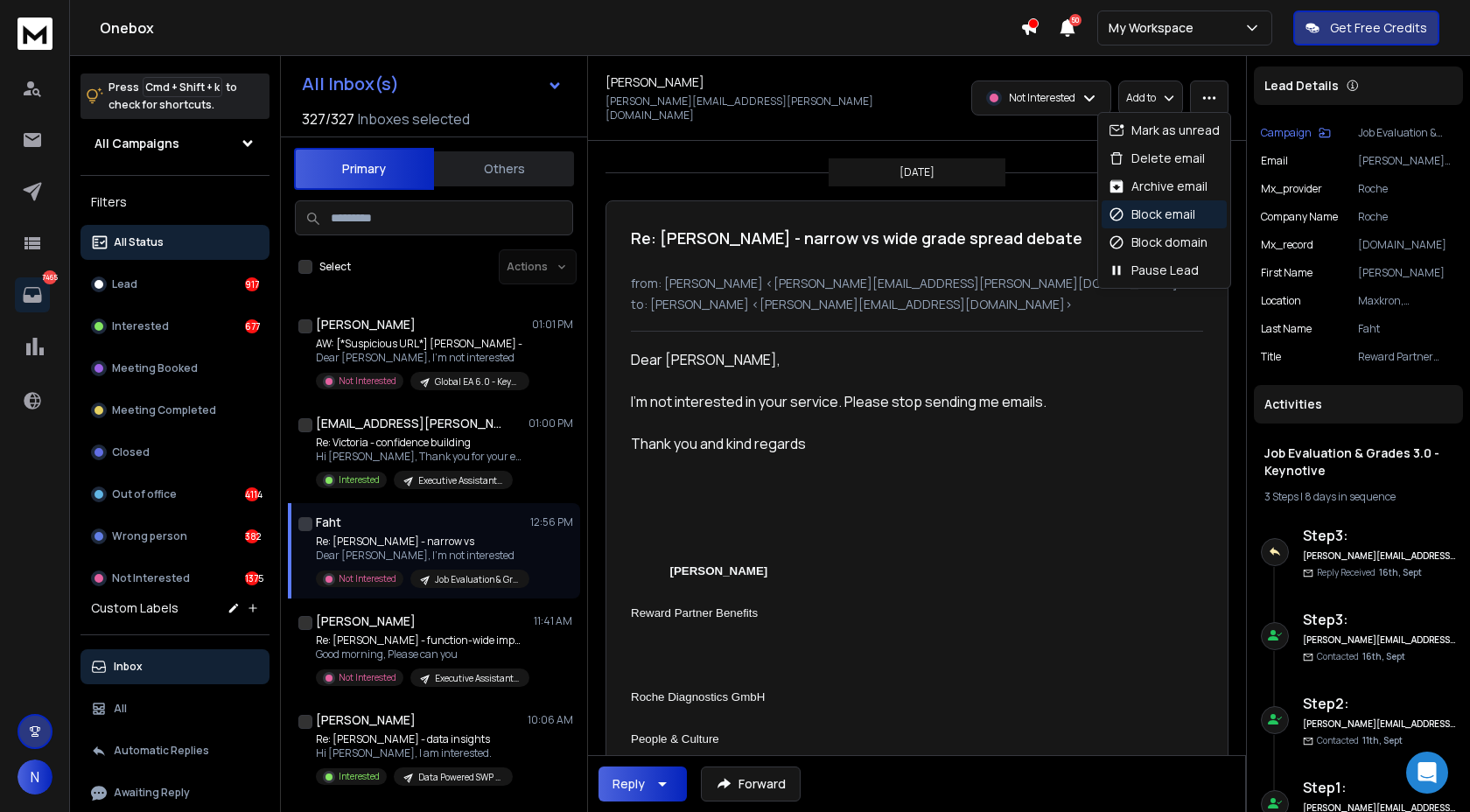
click at [1123, 209] on icon at bounding box center [1116, 215] width 16 height 16
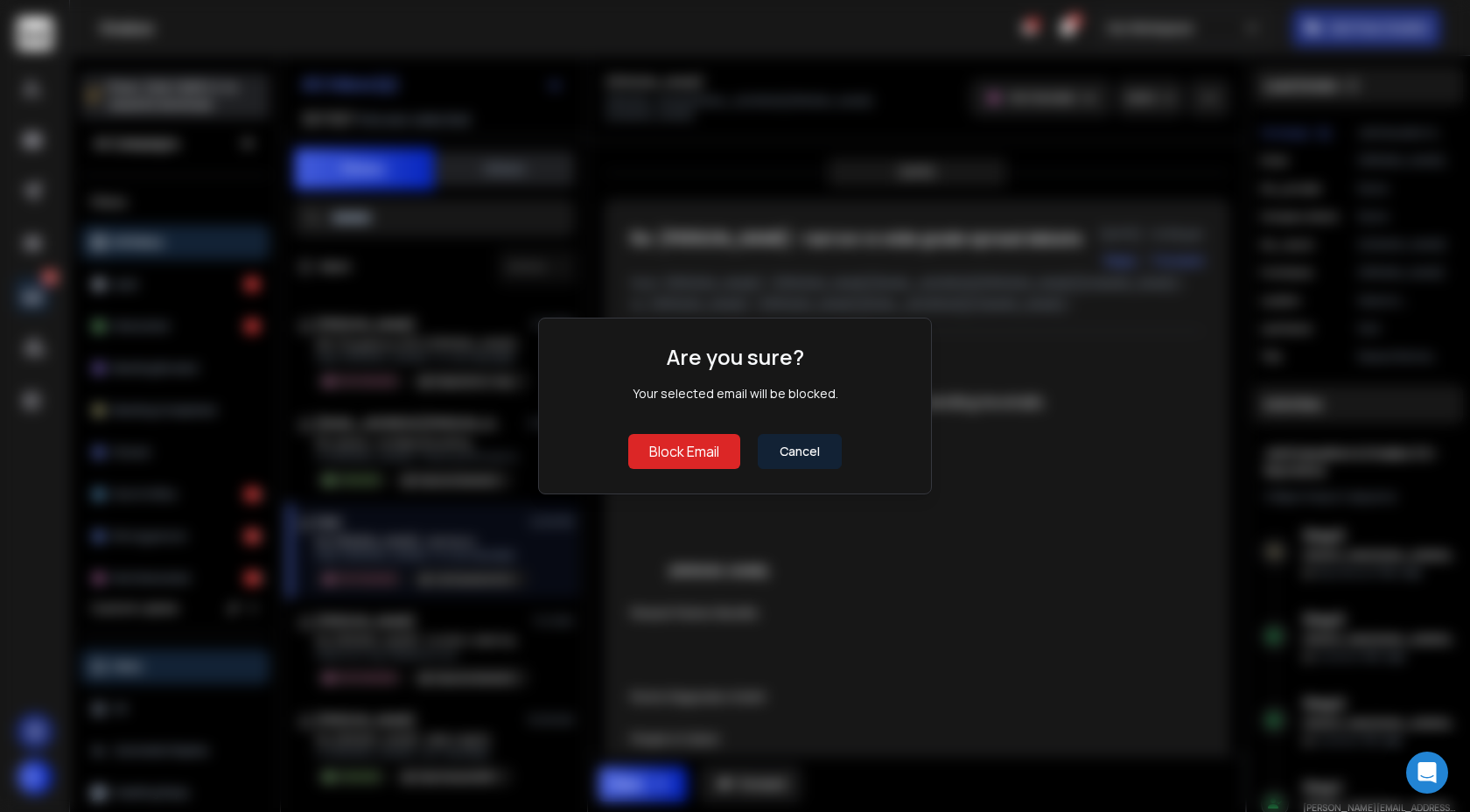
click at [685, 474] on div "Are you sure? Your selected email will be blocked. Block Email Cancel" at bounding box center [735, 406] width 393 height 177
click at [701, 446] on button "Block Email" at bounding box center [684, 452] width 112 height 35
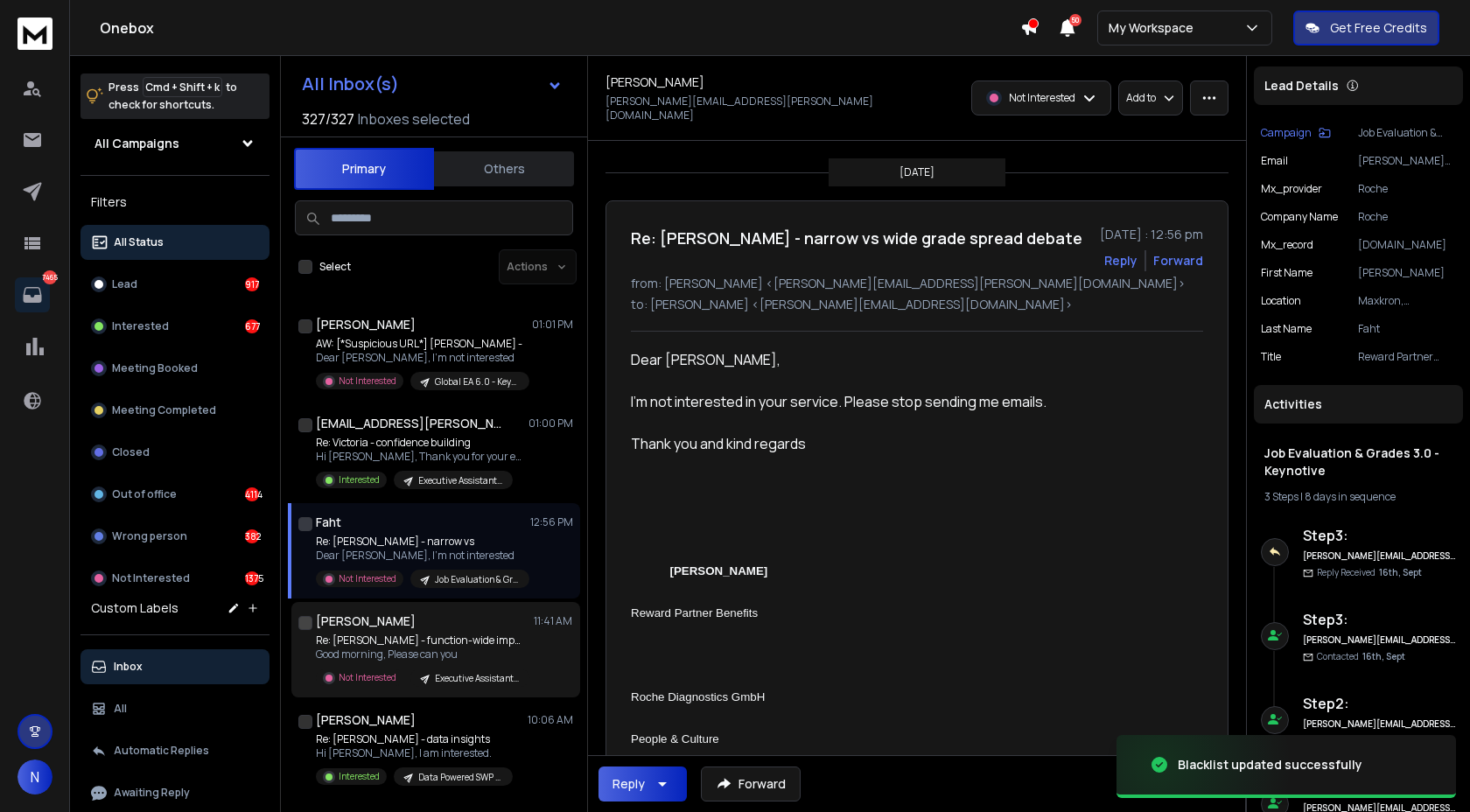
click at [414, 636] on p "Re: [PERSON_NAME] - function-wide impact" at bounding box center [421, 640] width 210 height 14
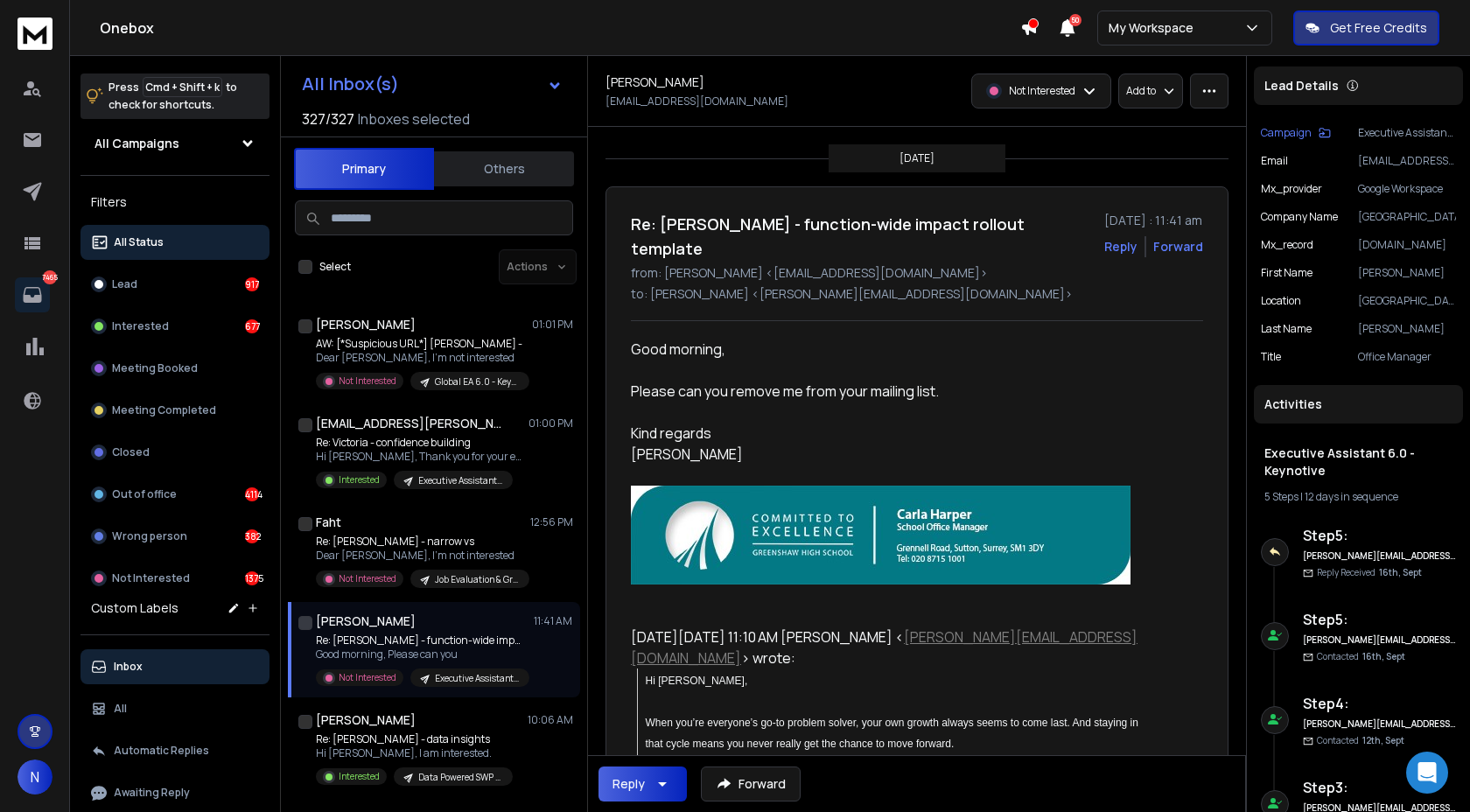
click at [1207, 92] on icon "button" at bounding box center [1210, 91] width 16 height 16
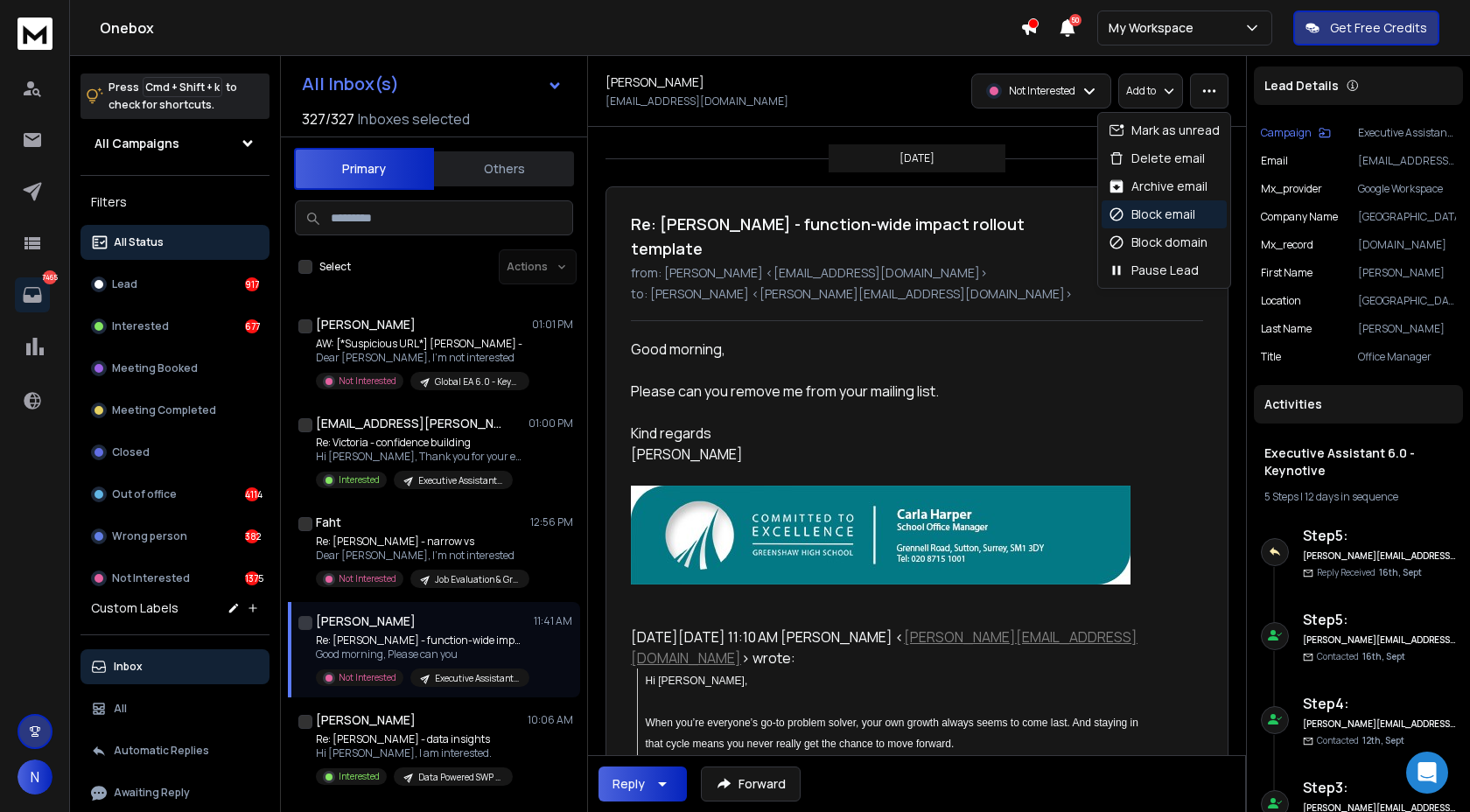
click at [1143, 214] on div "Block email" at bounding box center [1151, 215] width 86 height 17
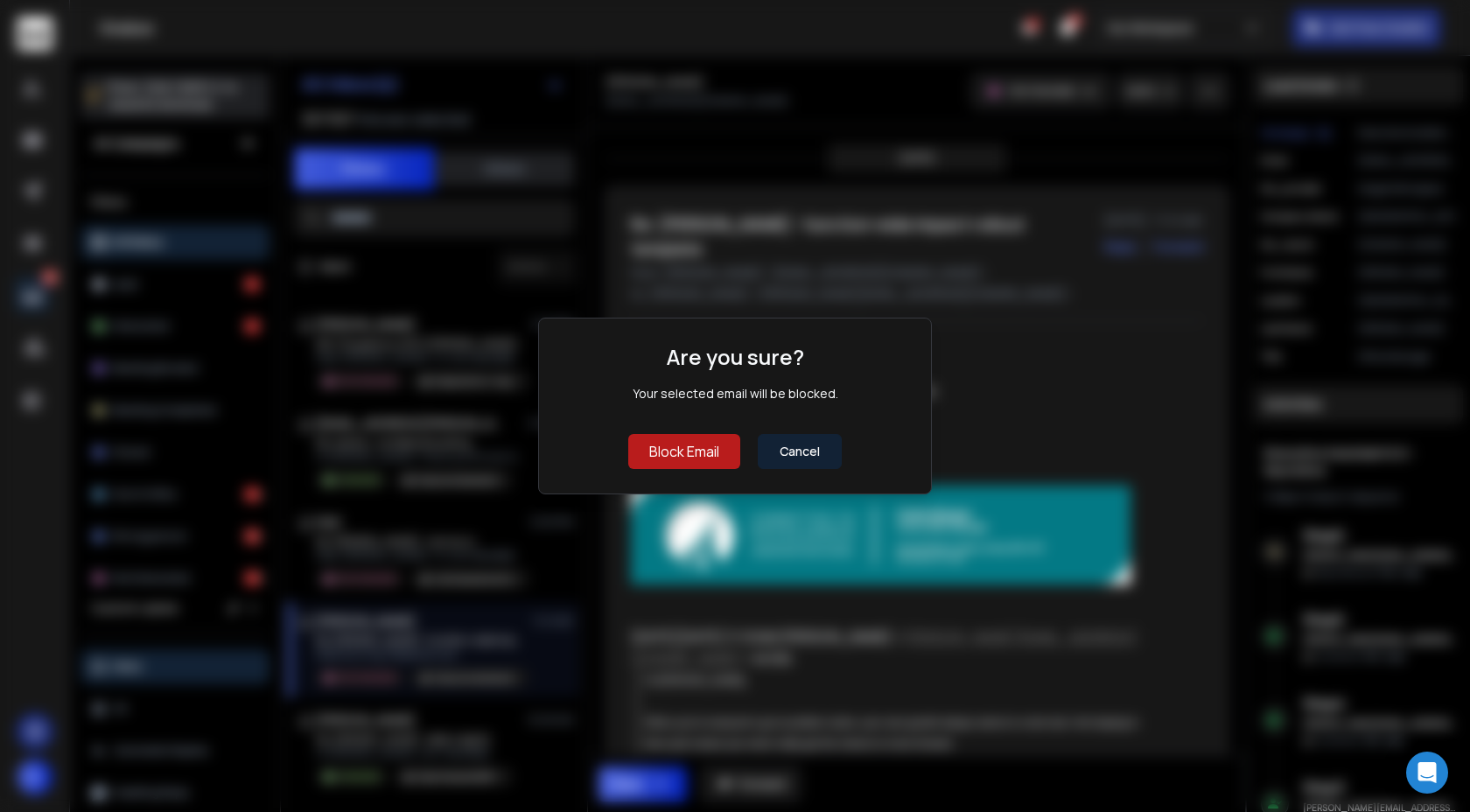
click at [727, 452] on button "Block Email" at bounding box center [684, 452] width 112 height 35
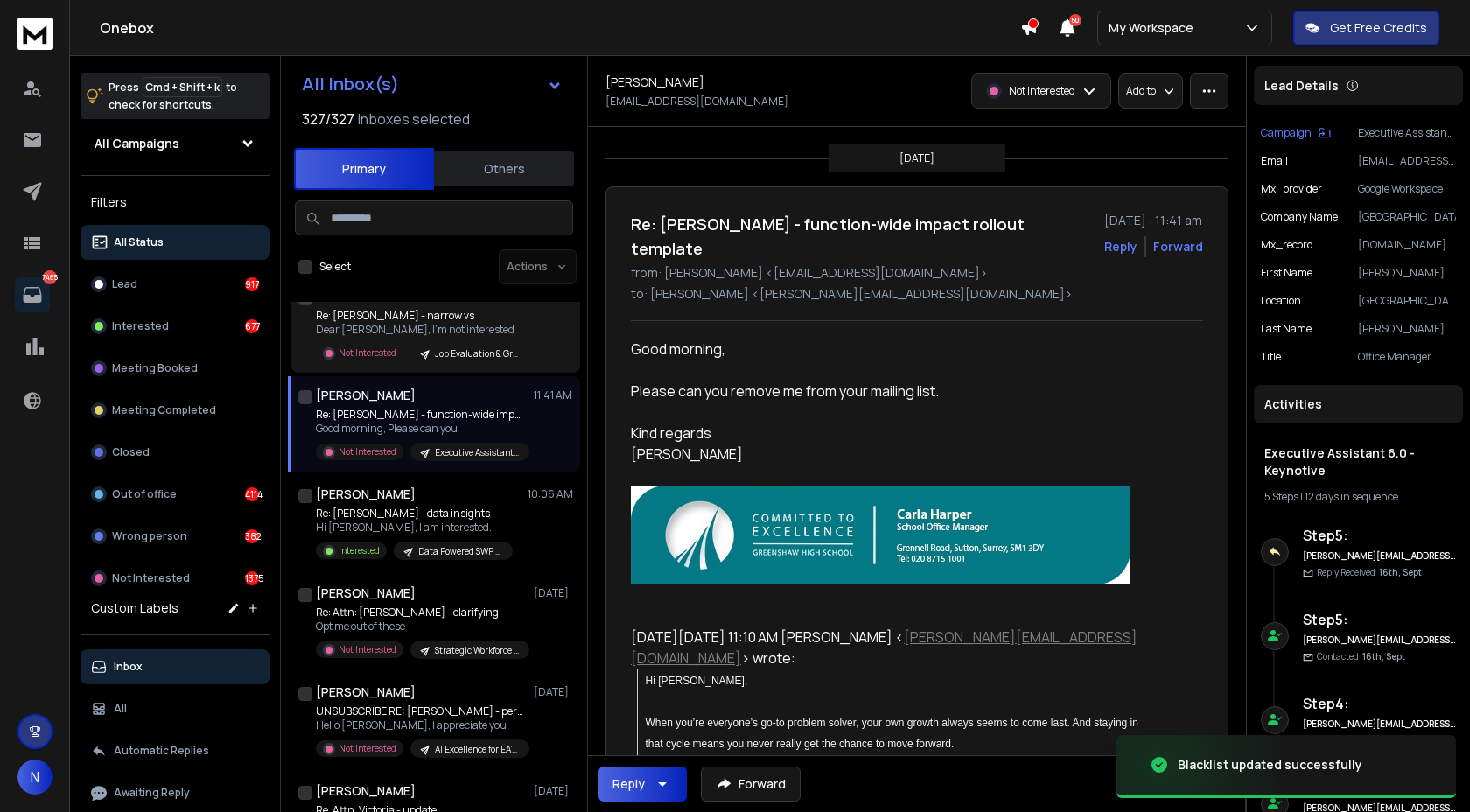
scroll to position [229, 0]
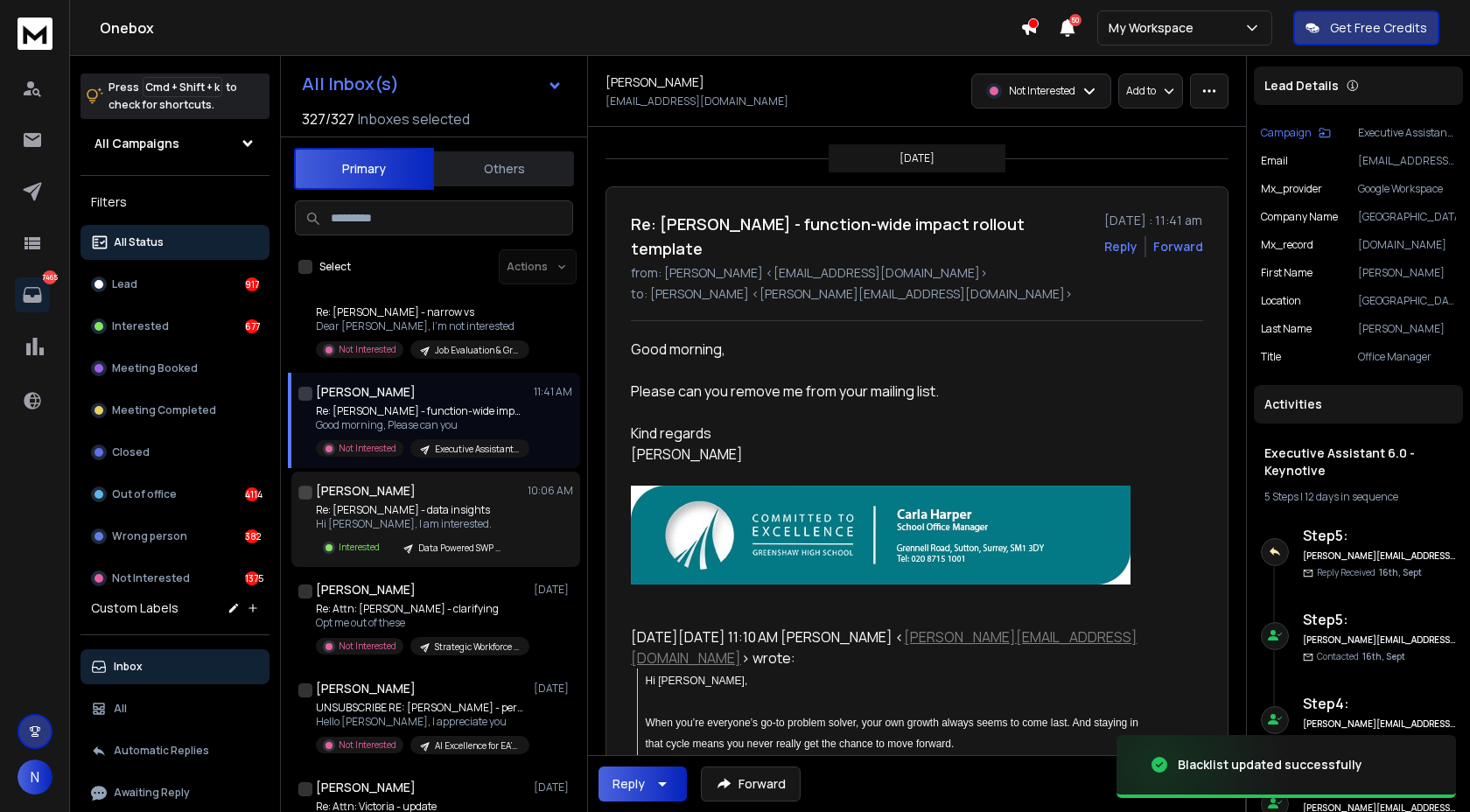
click at [513, 492] on div "[PERSON_NAME] 10:06 AM" at bounding box center [444, 491] width 257 height 17
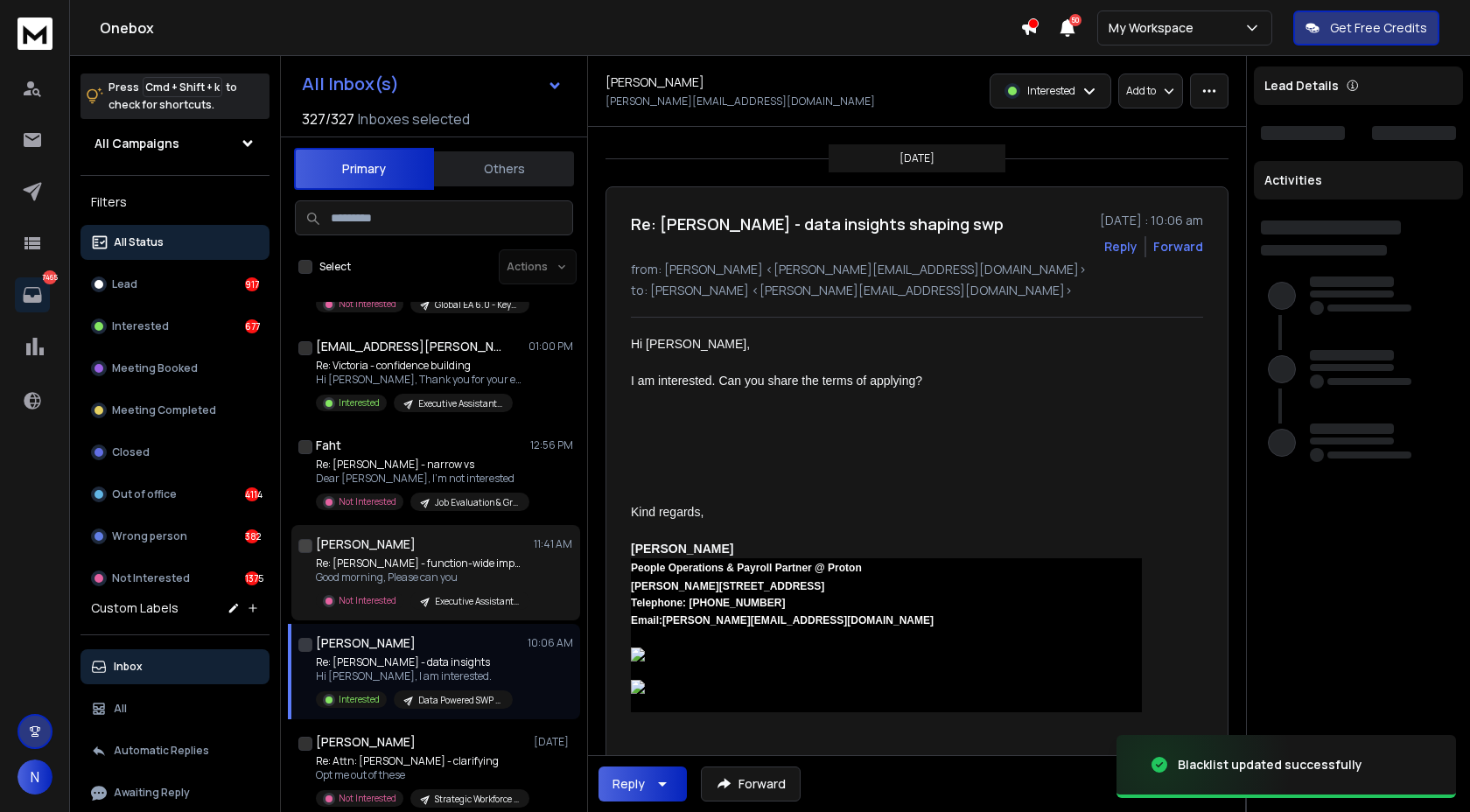
scroll to position [0, 0]
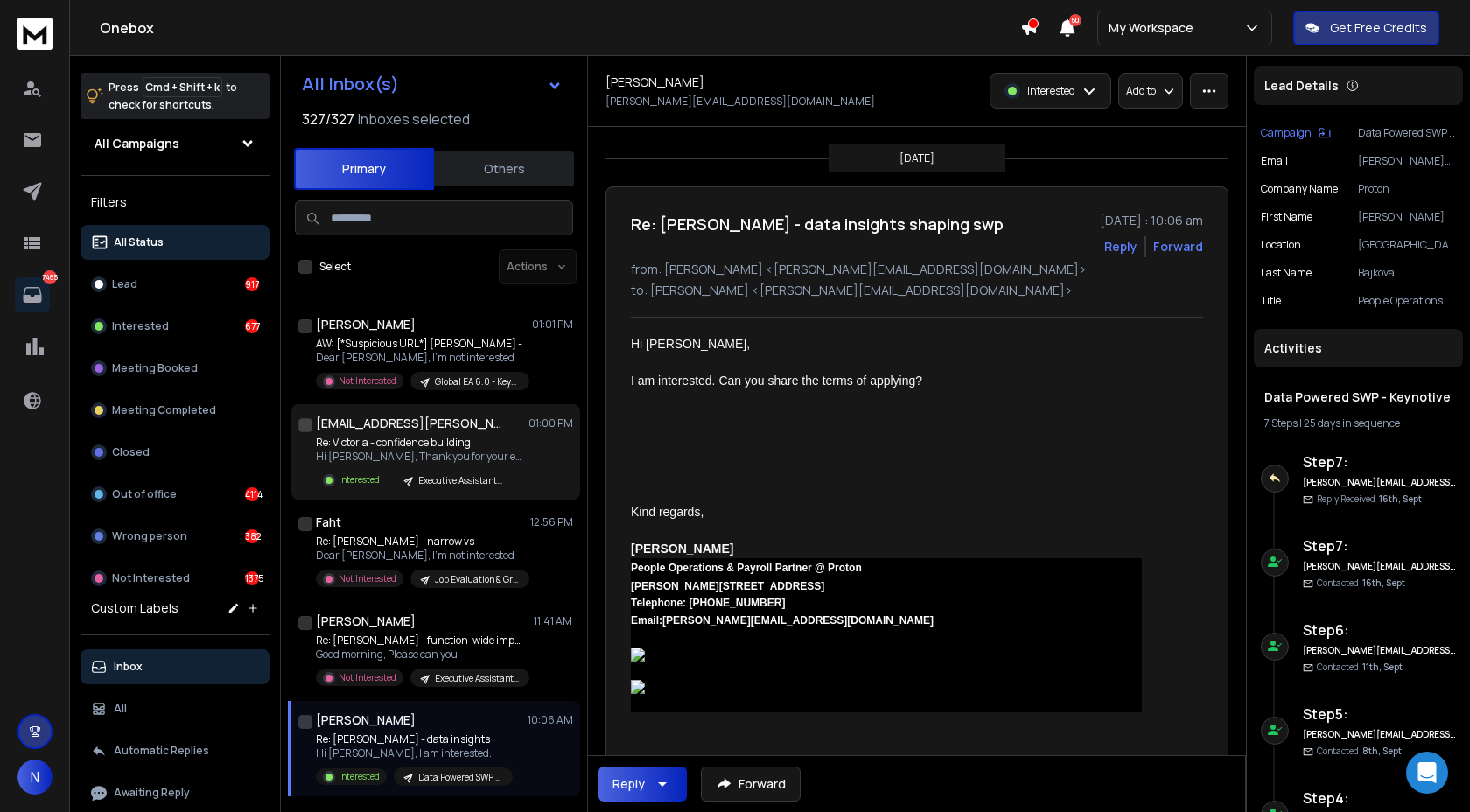
click at [465, 437] on p "Re: Victoria - confidence building" at bounding box center [421, 443] width 210 height 14
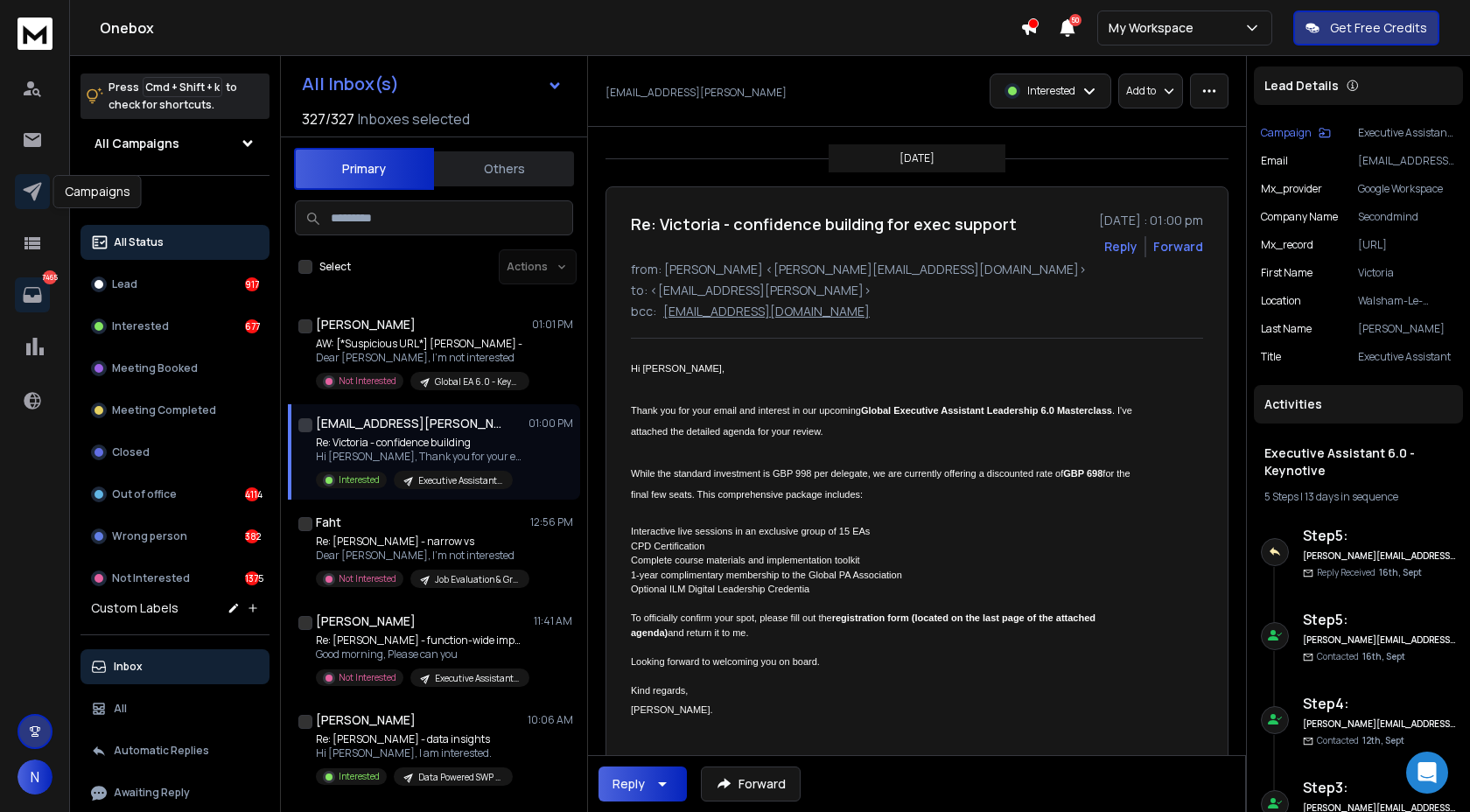
click at [34, 192] on icon at bounding box center [31, 190] width 18 height 18
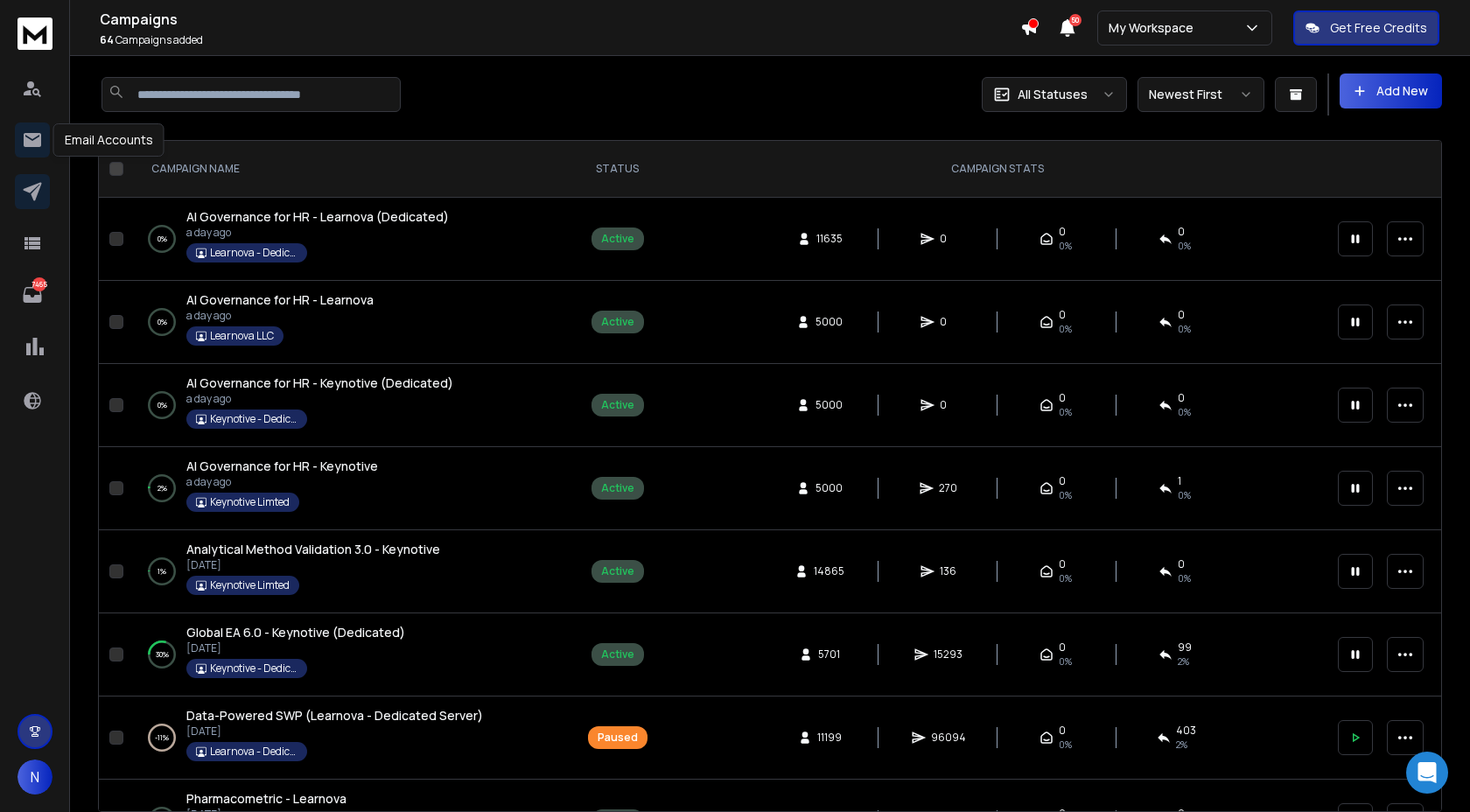
click at [27, 151] on link at bounding box center [32, 140] width 35 height 35
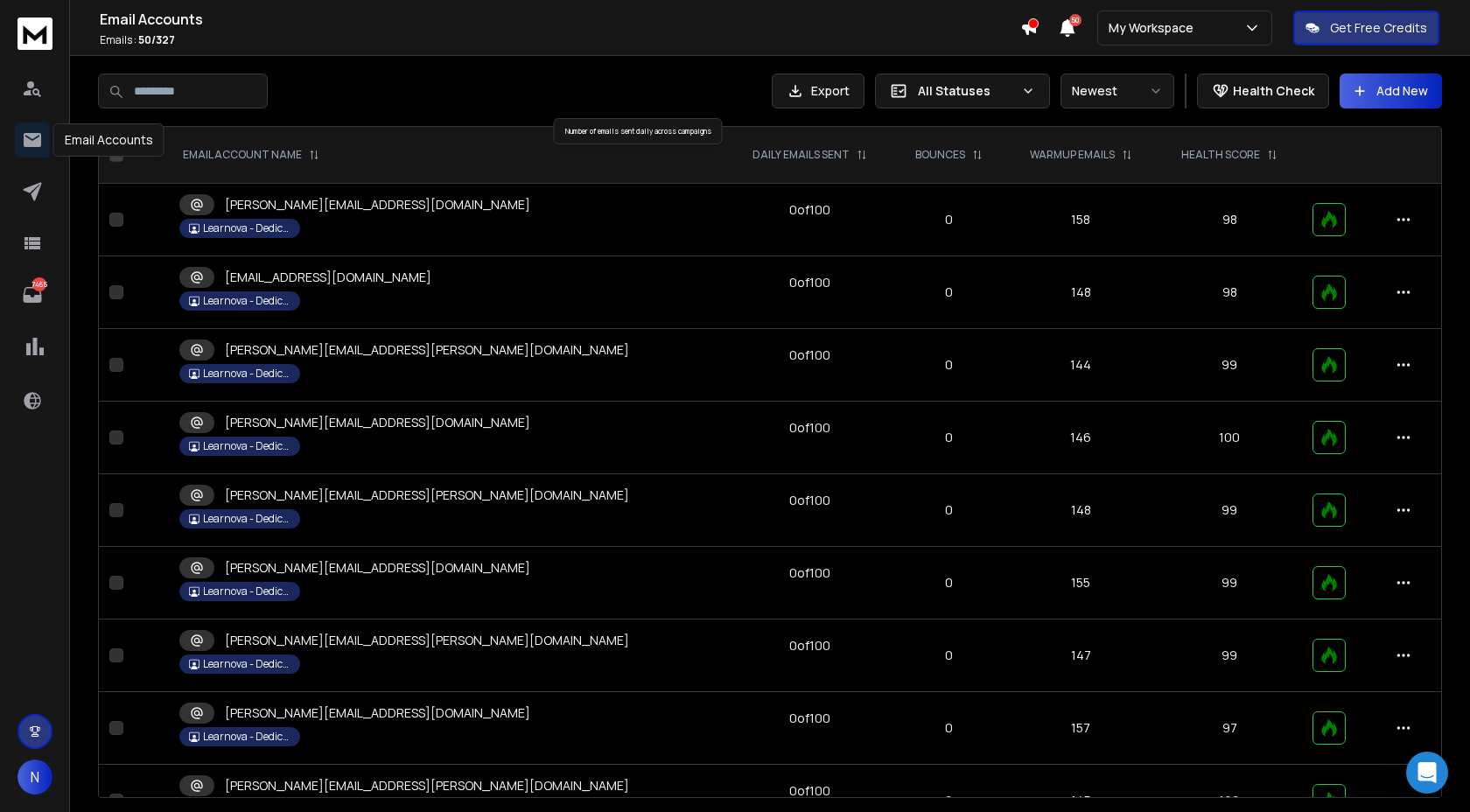
click at [753, 152] on p "DAILY EMAILS SENT" at bounding box center [802, 154] width 97 height 14
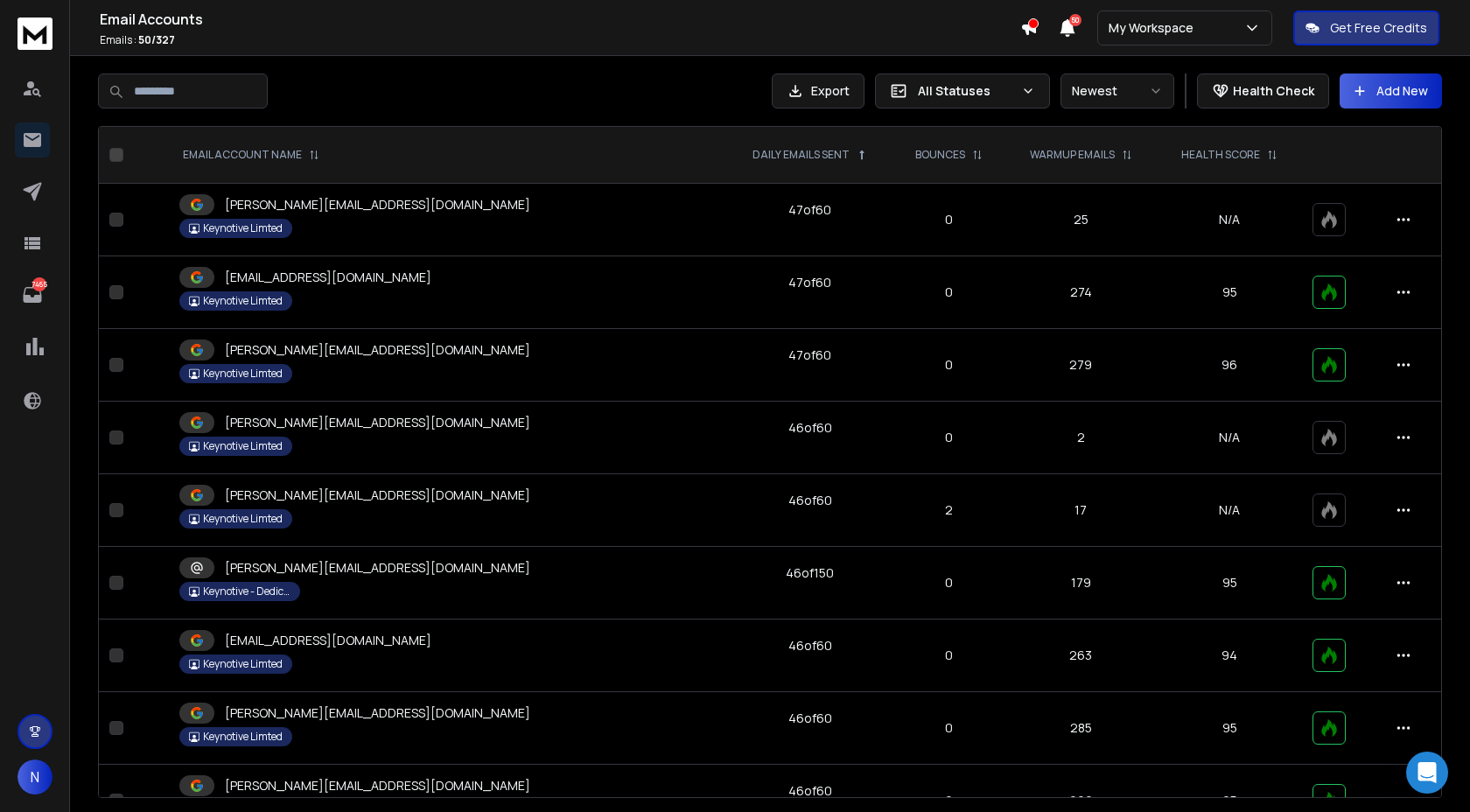
click at [727, 146] on th "DAILY EMAILS SENT" at bounding box center [809, 155] width 166 height 57
click at [753, 149] on p "DAILY EMAILS SENT" at bounding box center [802, 154] width 97 height 14
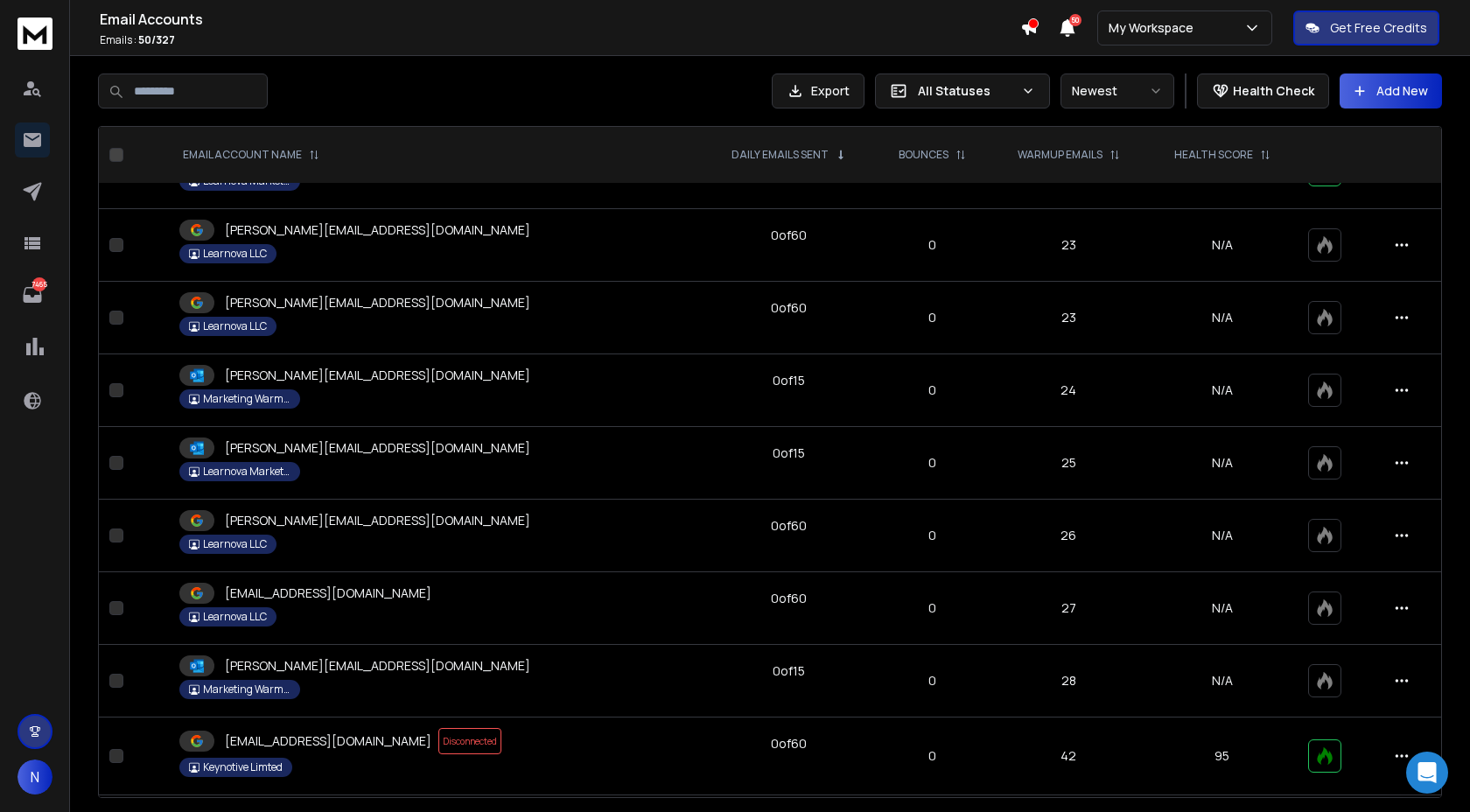
scroll to position [2618, 0]
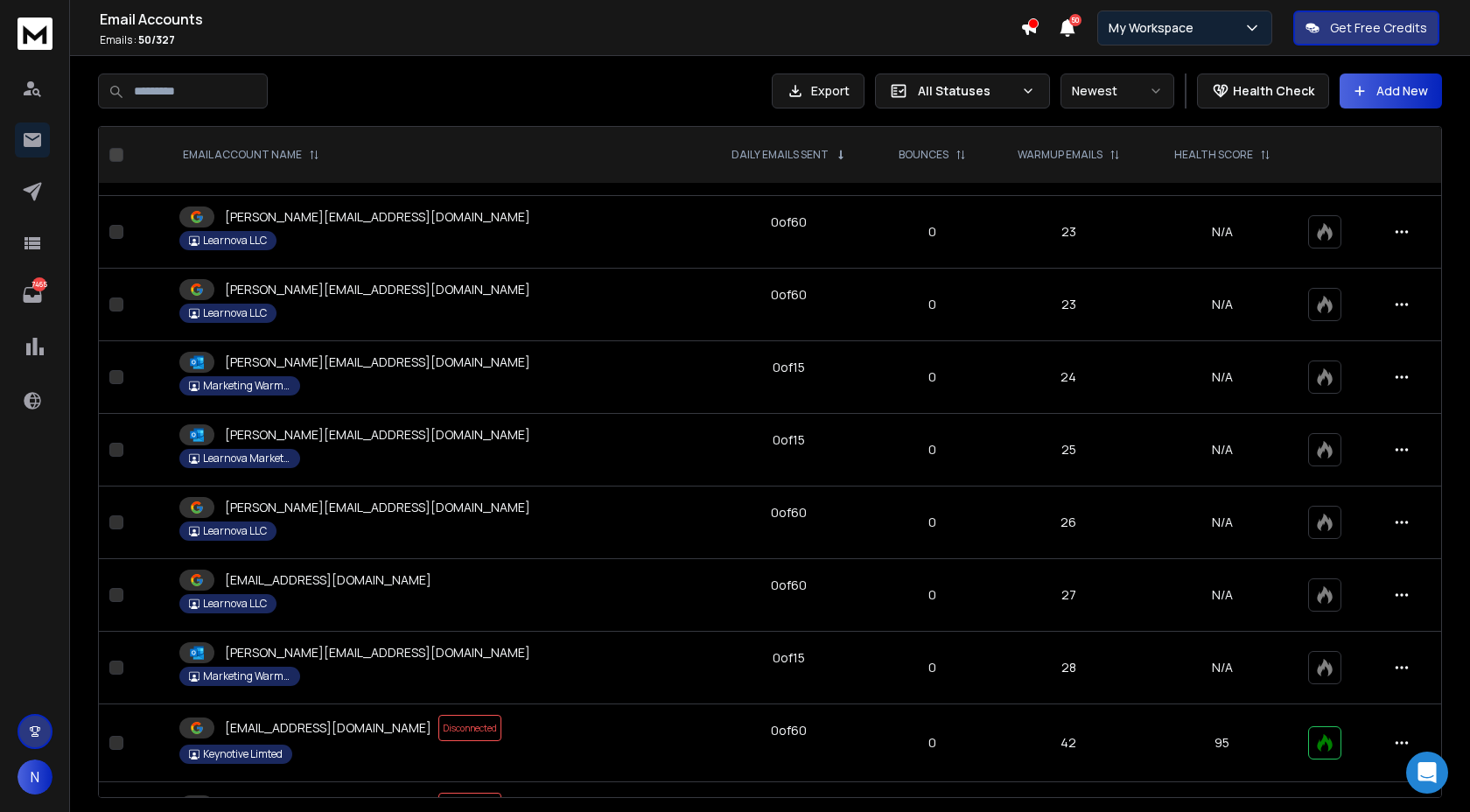
click at [1220, 17] on button "My Workspace" at bounding box center [1184, 28] width 175 height 35
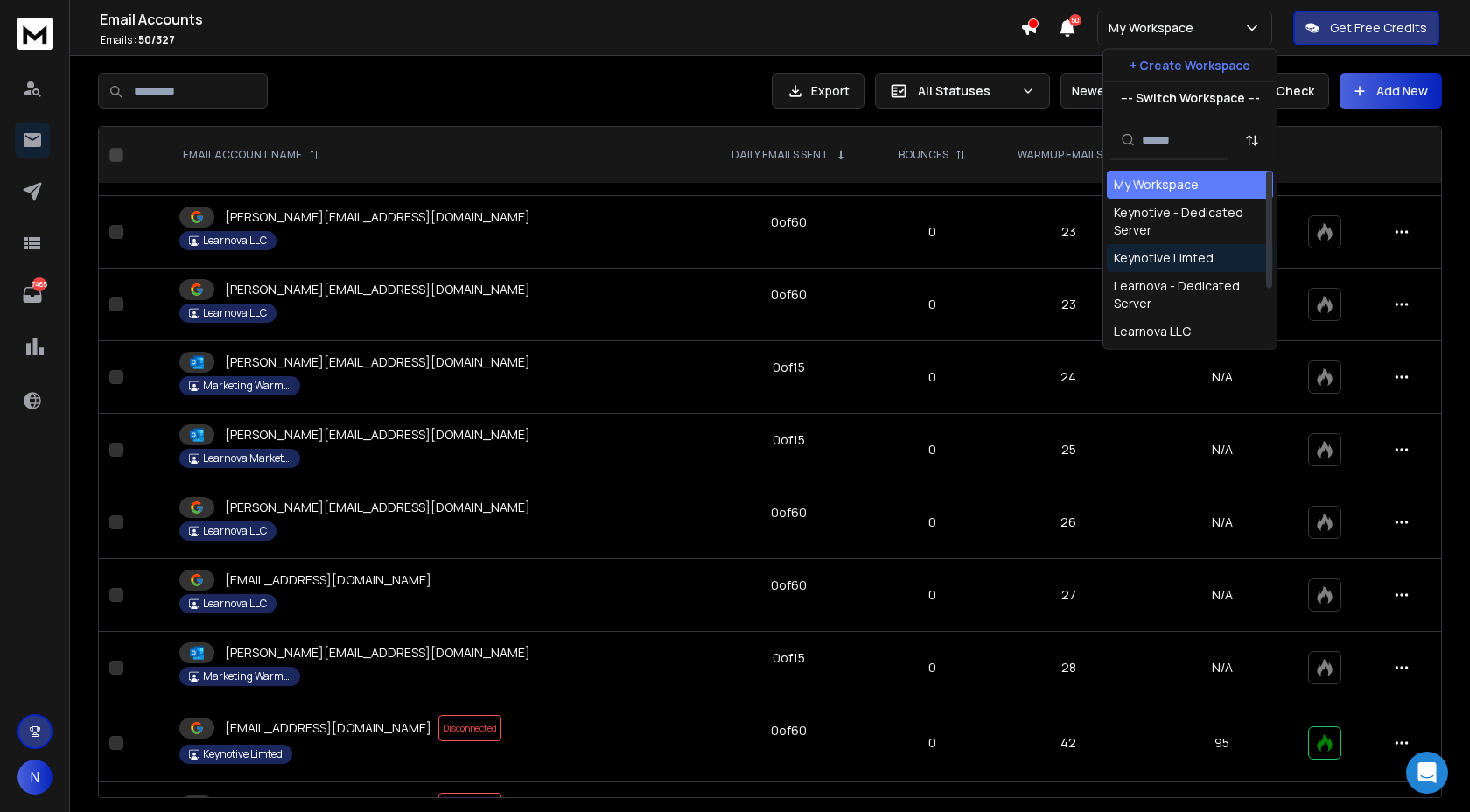
click at [1160, 265] on div "Keynotive Limted" at bounding box center [1164, 258] width 100 height 17
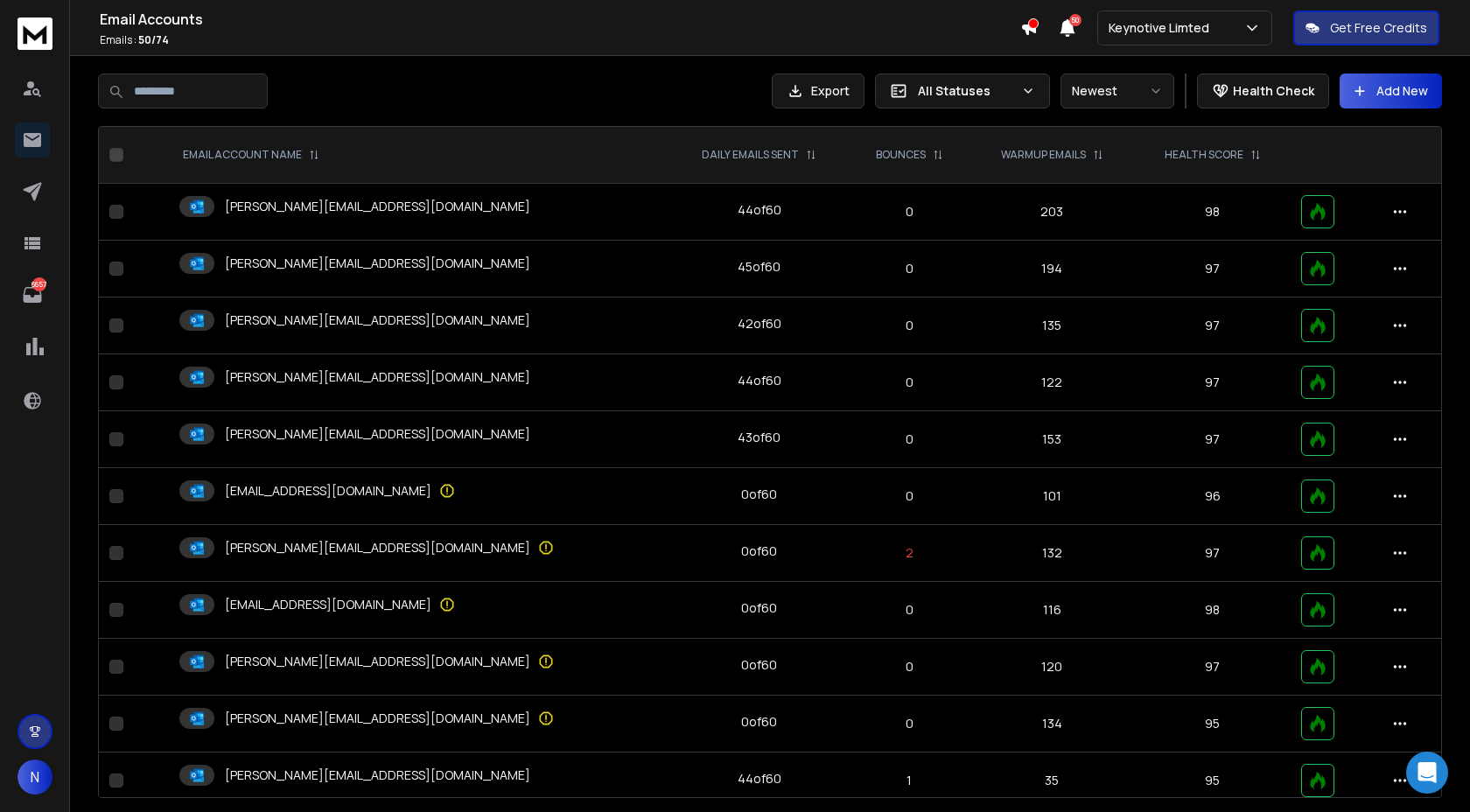
click at [669, 163] on th "DAILY EMAILS SENT" at bounding box center [760, 155] width 181 height 57
click at [701, 149] on p "DAILY EMAILS SENT" at bounding box center [750, 154] width 97 height 14
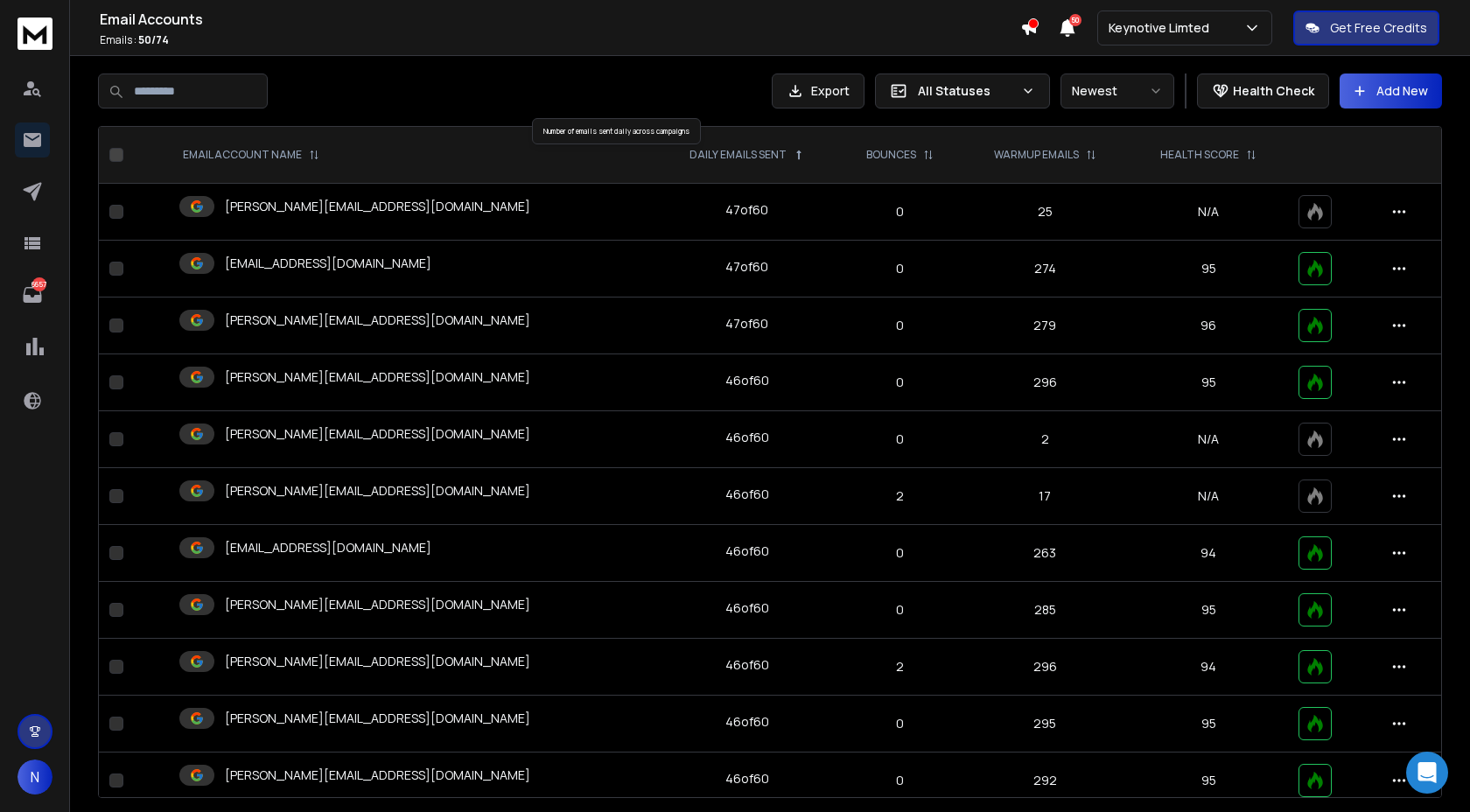
click at [690, 154] on p "DAILY EMAILS SENT" at bounding box center [738, 154] width 97 height 14
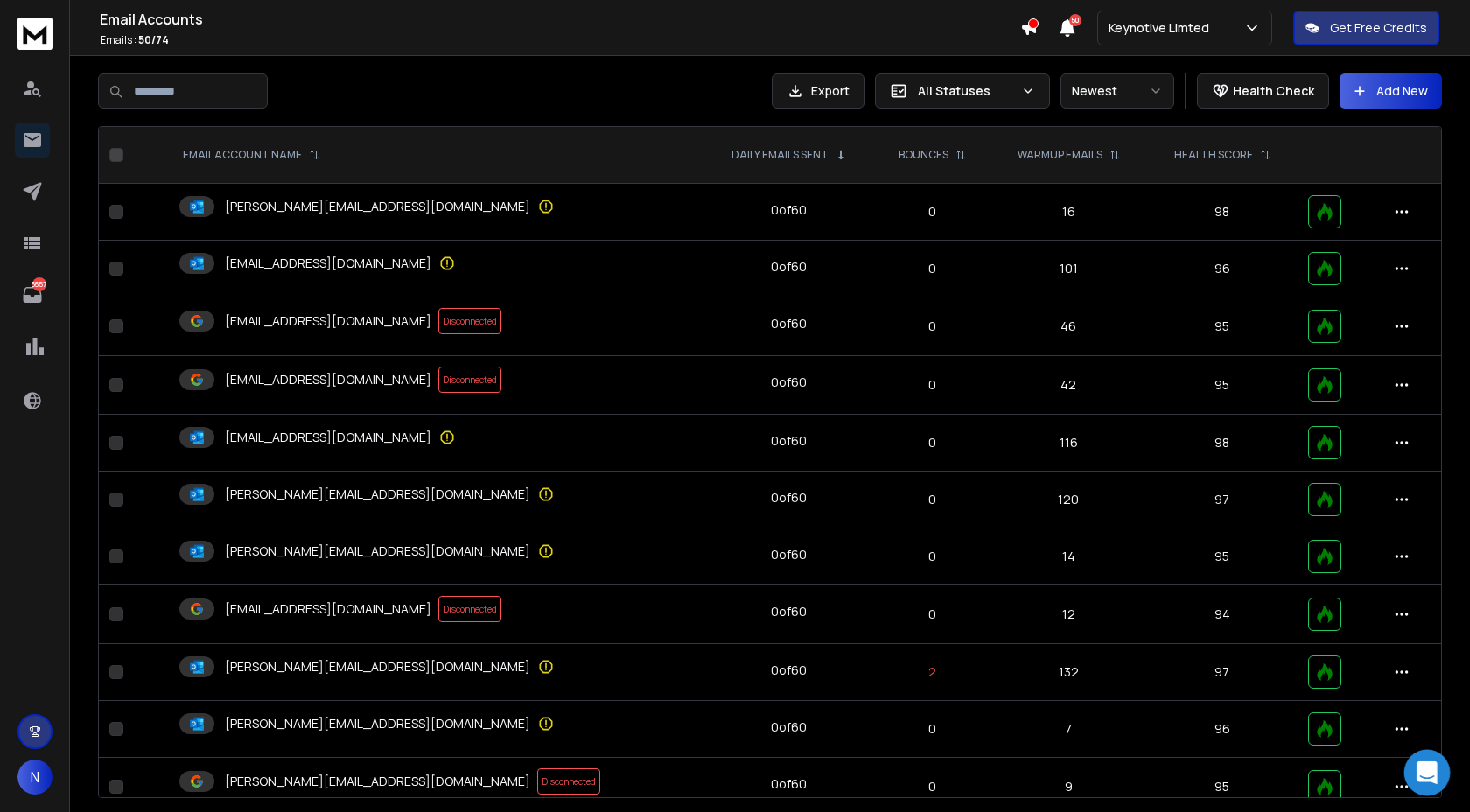
click at [1419, 792] on div "Open Intercom Messenger" at bounding box center [1428, 773] width 47 height 47
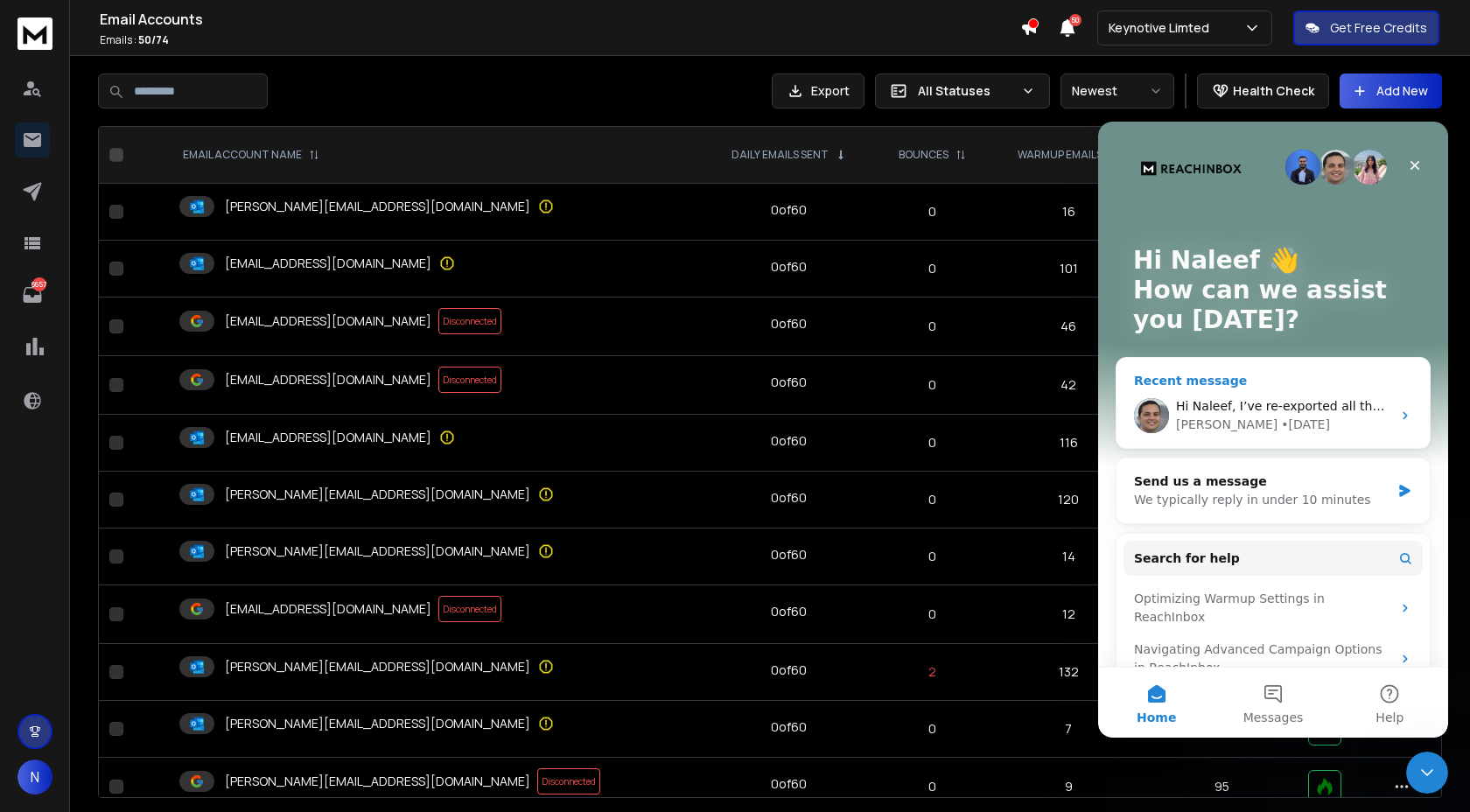
click at [1281, 433] on div "Raj • [DATE]" at bounding box center [1284, 424] width 216 height 18
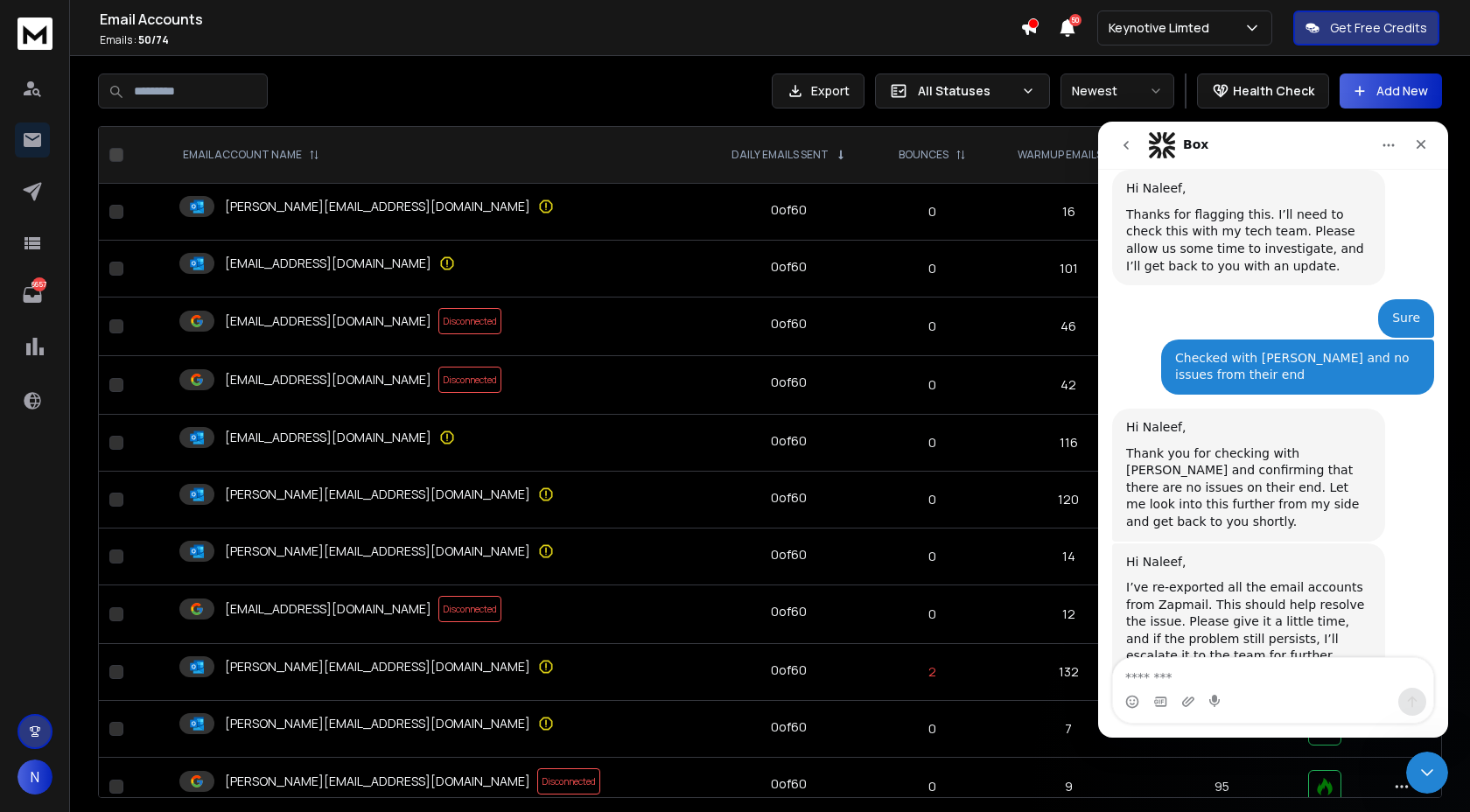
scroll to position [609, 0]
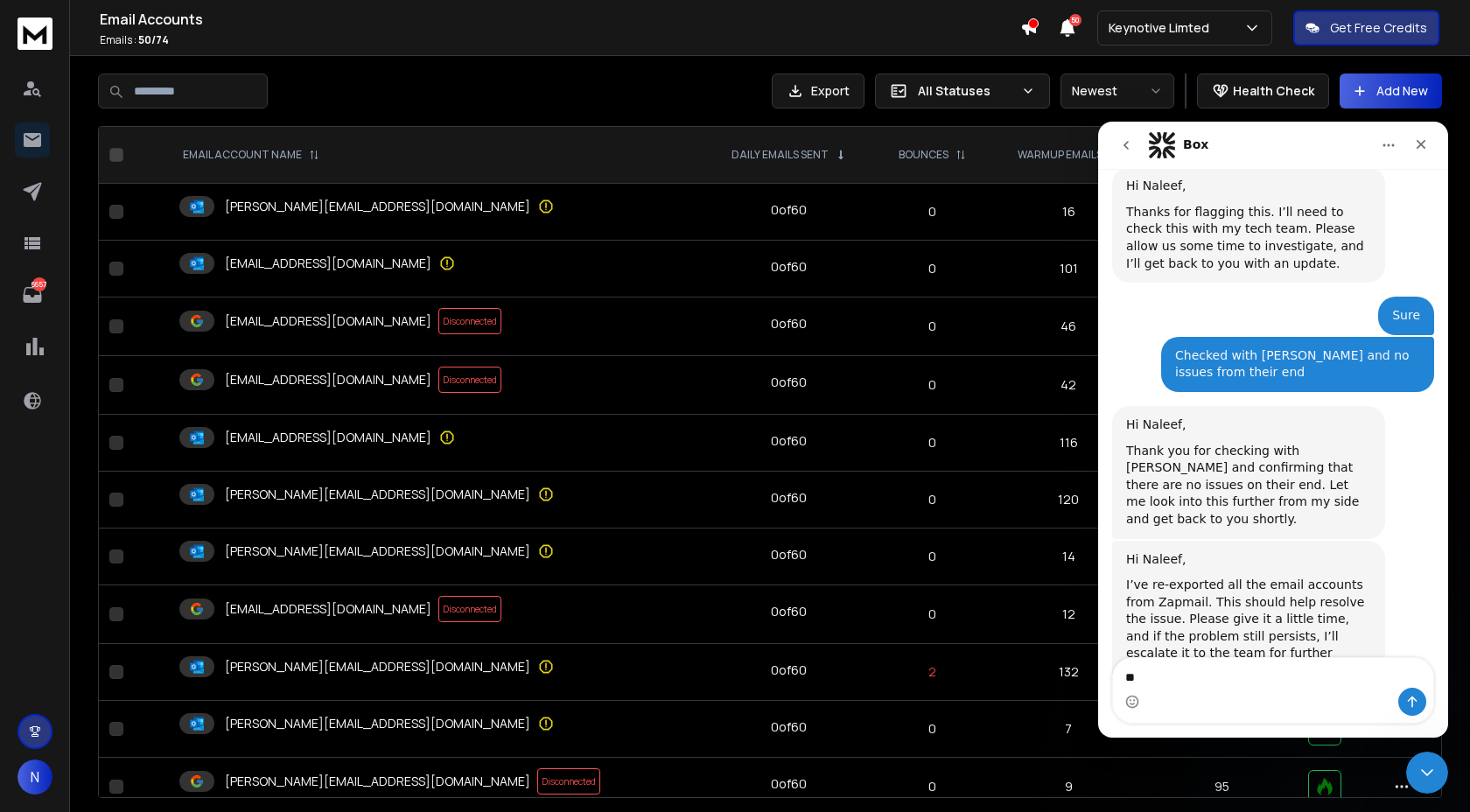
type textarea "**"
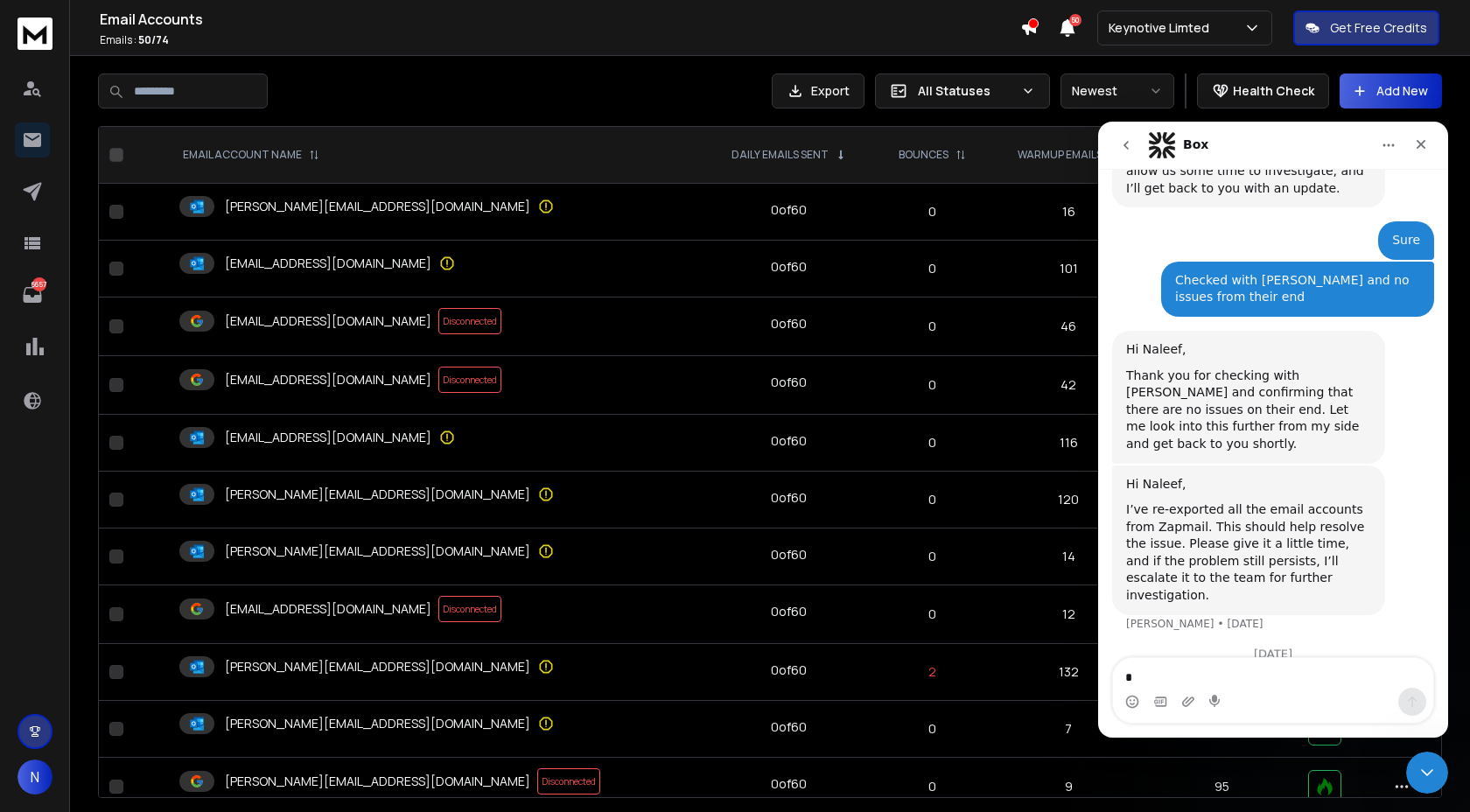
scroll to position [709, 0]
type textarea "**********"
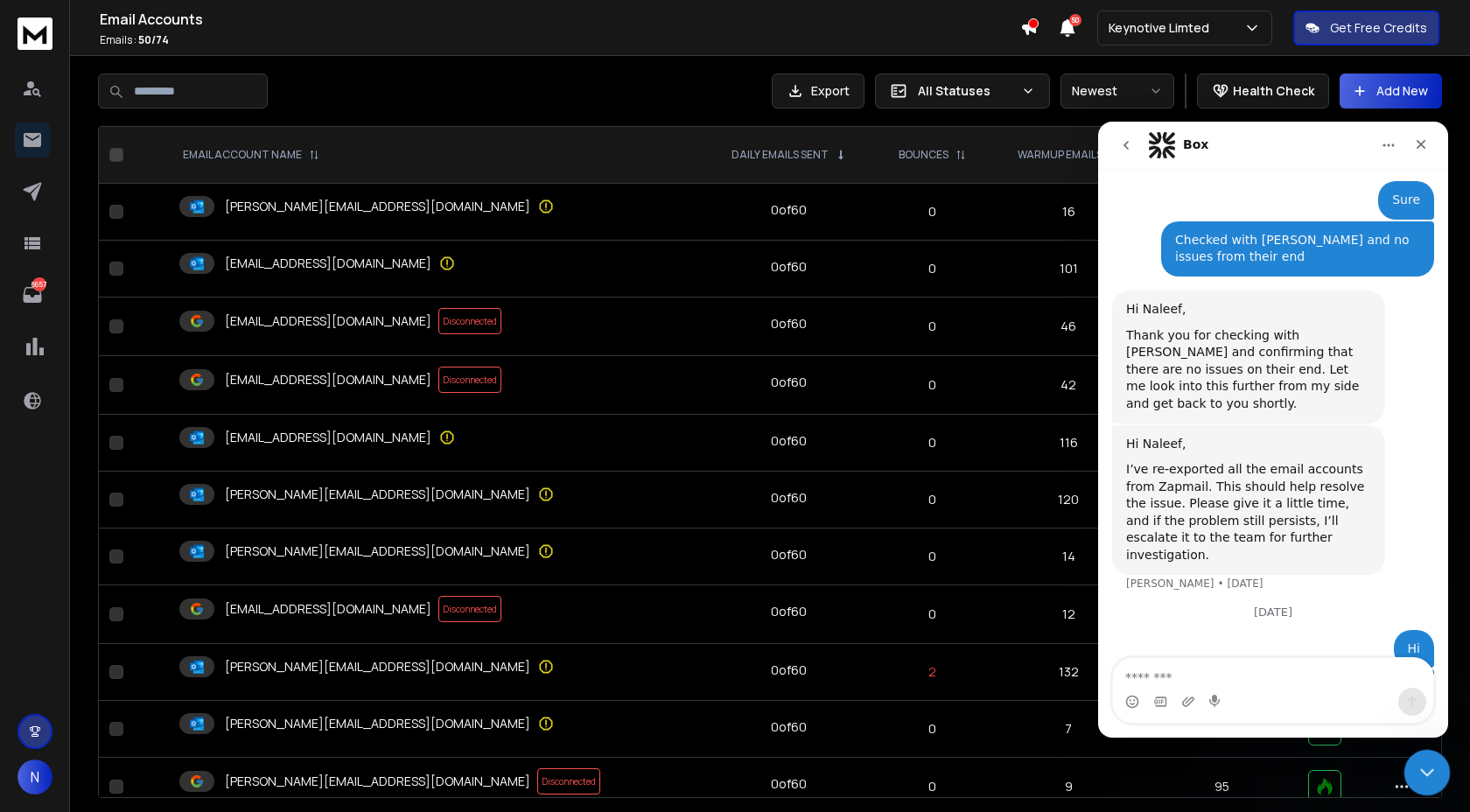
click at [1412, 771] on div "Close Intercom Messenger" at bounding box center [1424, 769] width 42 height 42
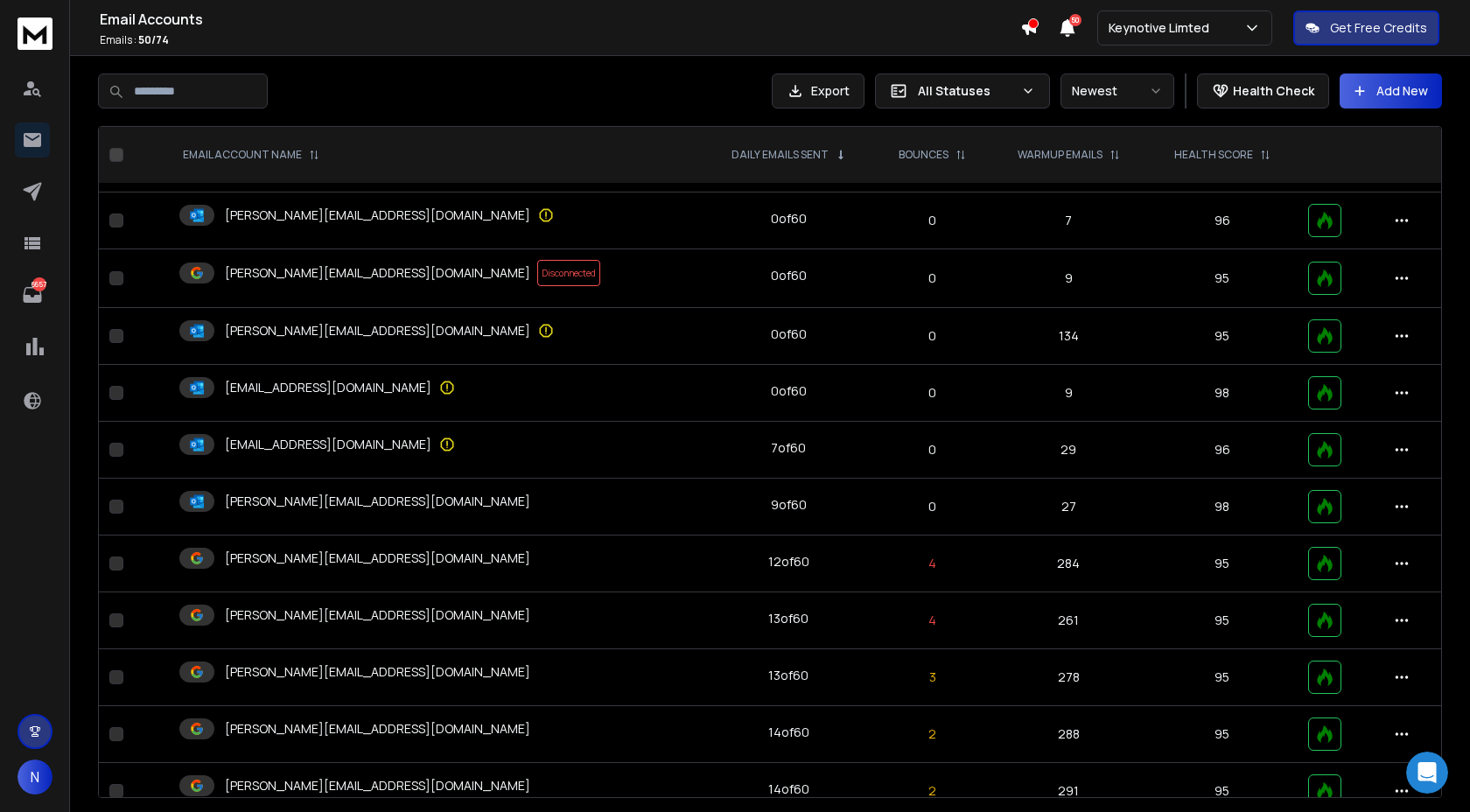
scroll to position [0, 0]
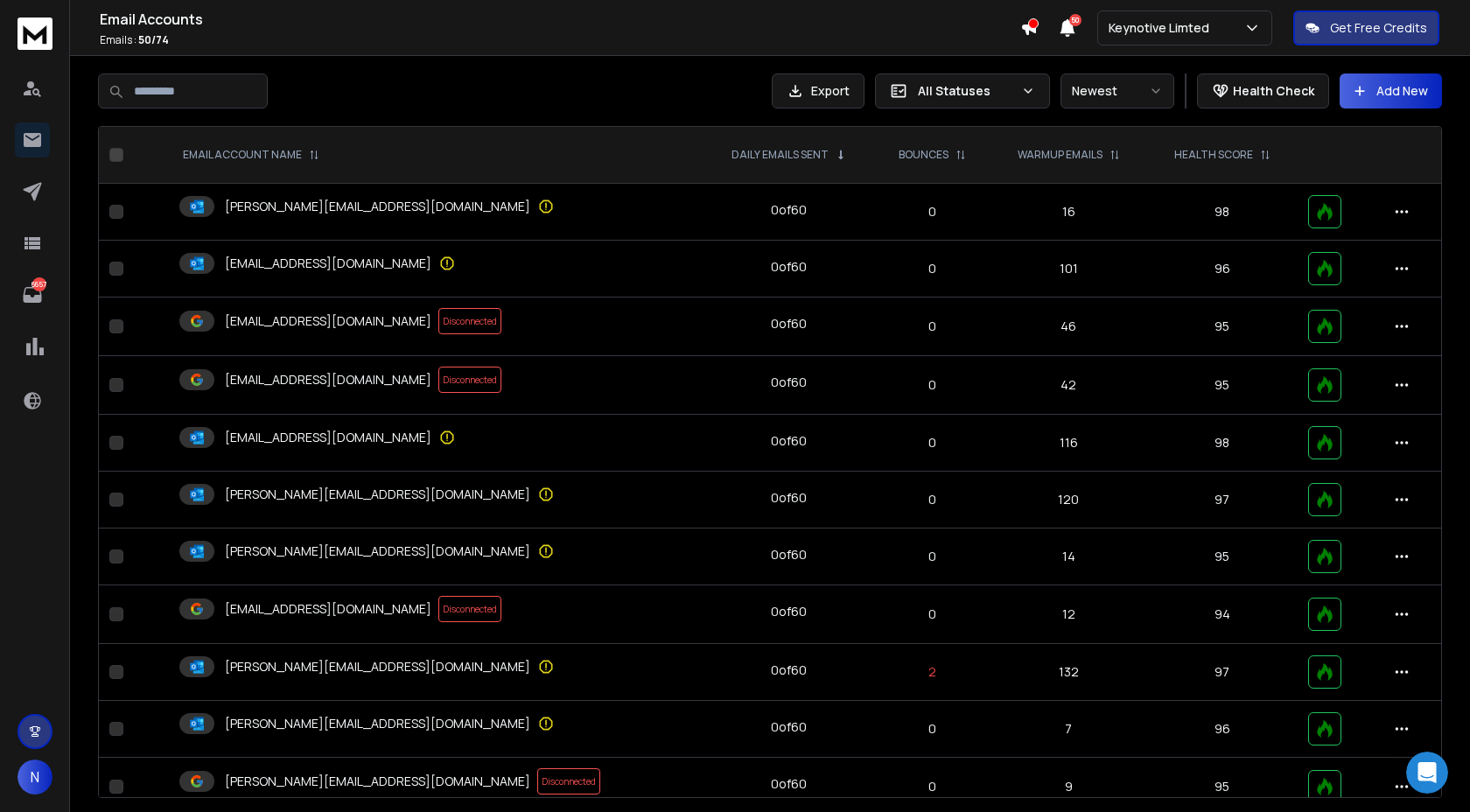
click at [972, 107] on div "All Statuses" at bounding box center [963, 91] width 175 height 35
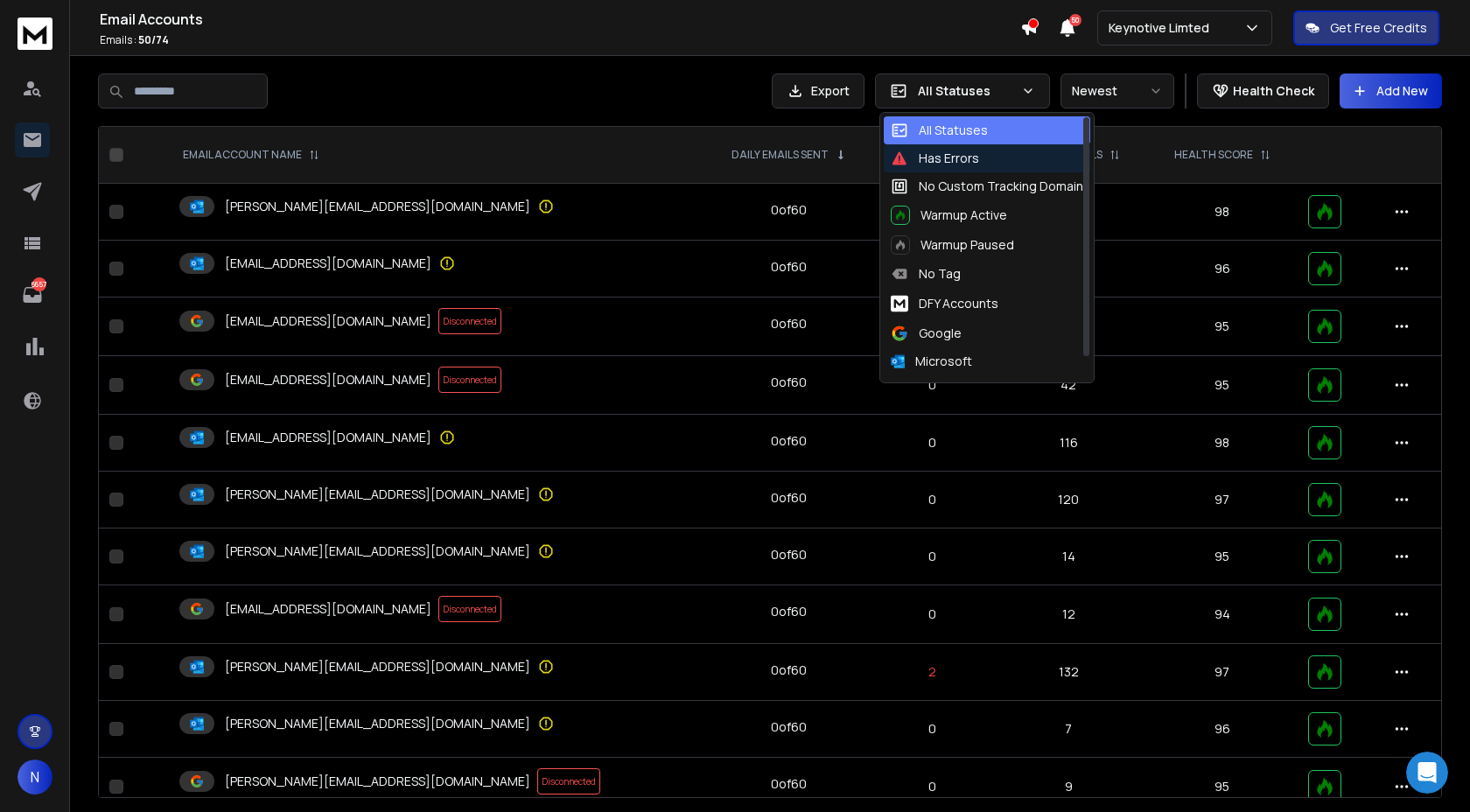
click at [959, 156] on div "Has Errors" at bounding box center [935, 158] width 88 height 17
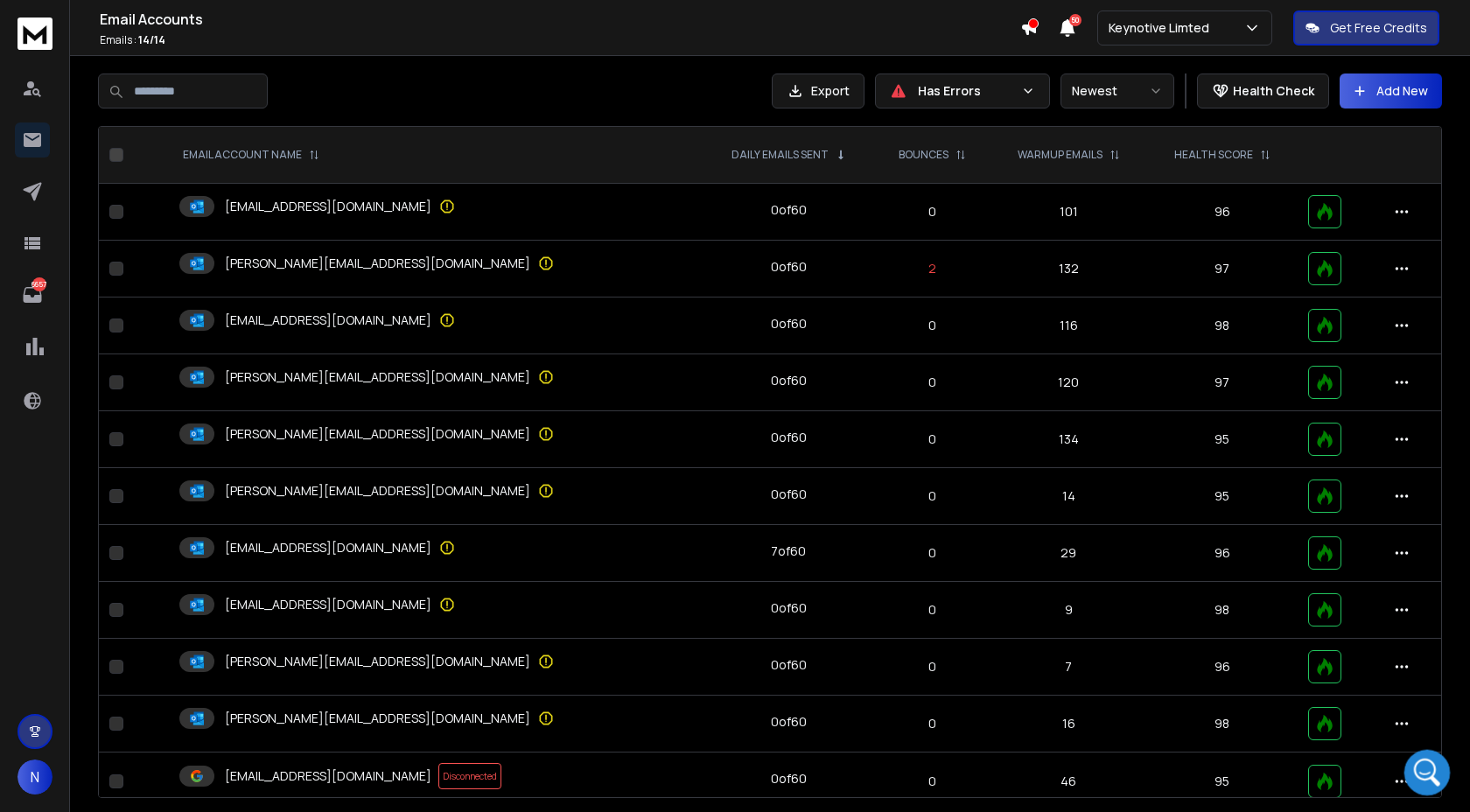
click at [1423, 768] on icon "Open Intercom Messenger" at bounding box center [1425, 770] width 29 height 29
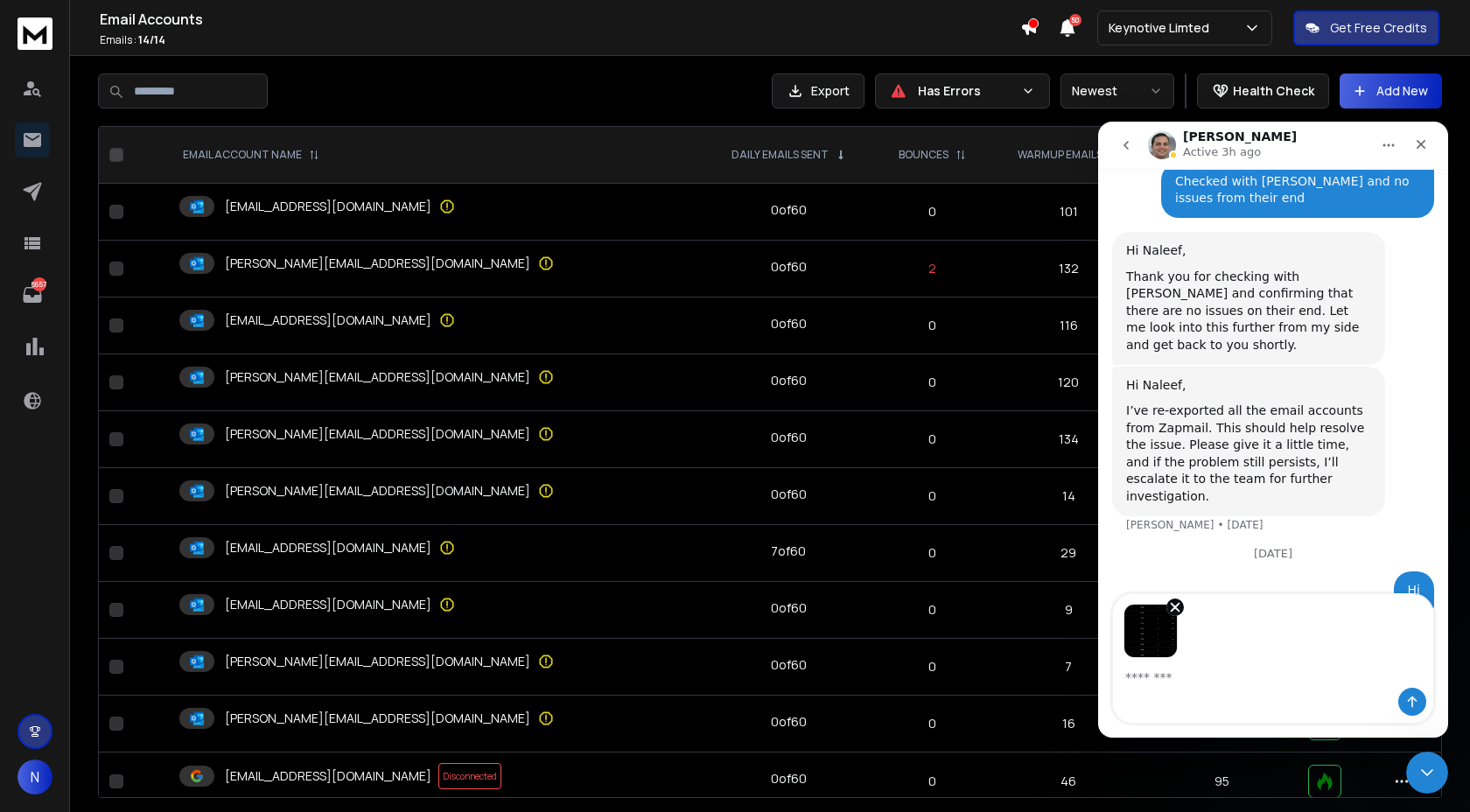
scroll to position [812, 0]
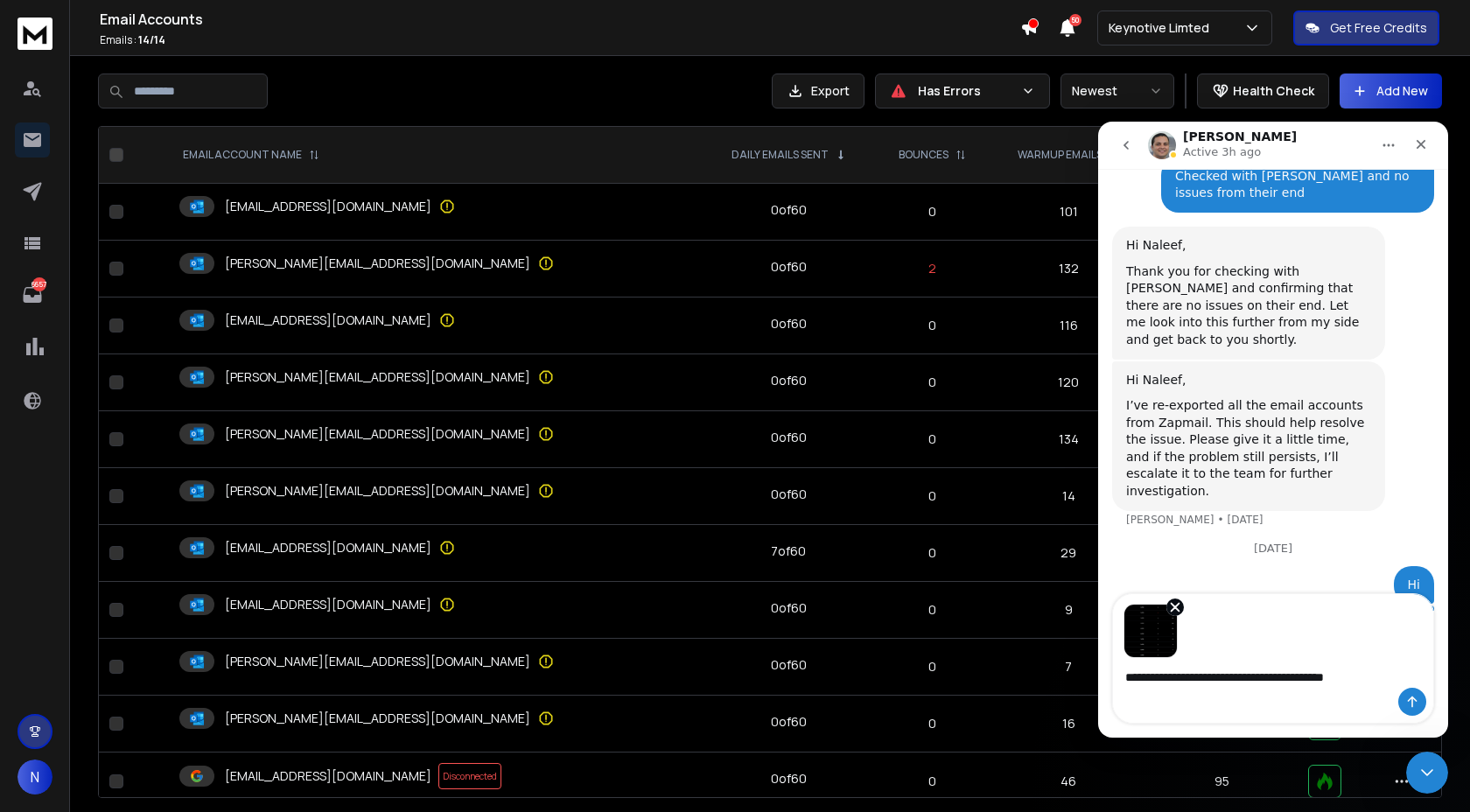
type textarea "**********"
copy p "[EMAIL_ADDRESS][DOMAIN_NAME]"
drag, startPoint x: 373, startPoint y: 216, endPoint x: 225, endPoint y: 213, distance: 148.0
click at [225, 213] on div "[EMAIL_ADDRESS][DOMAIN_NAME]" at bounding box center [436, 207] width 513 height 21
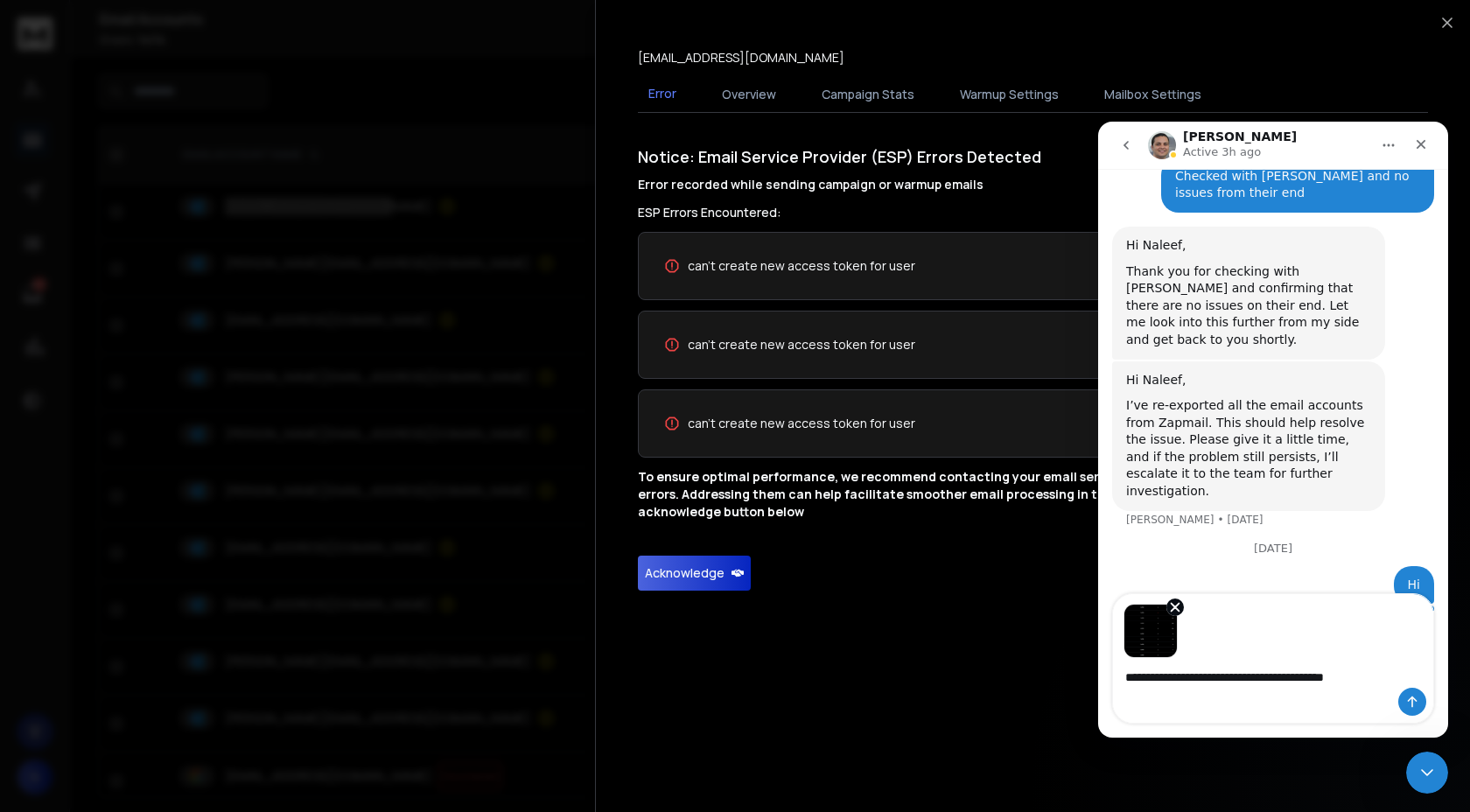
click at [244, 352] on div at bounding box center [735, 406] width 1470 height 812
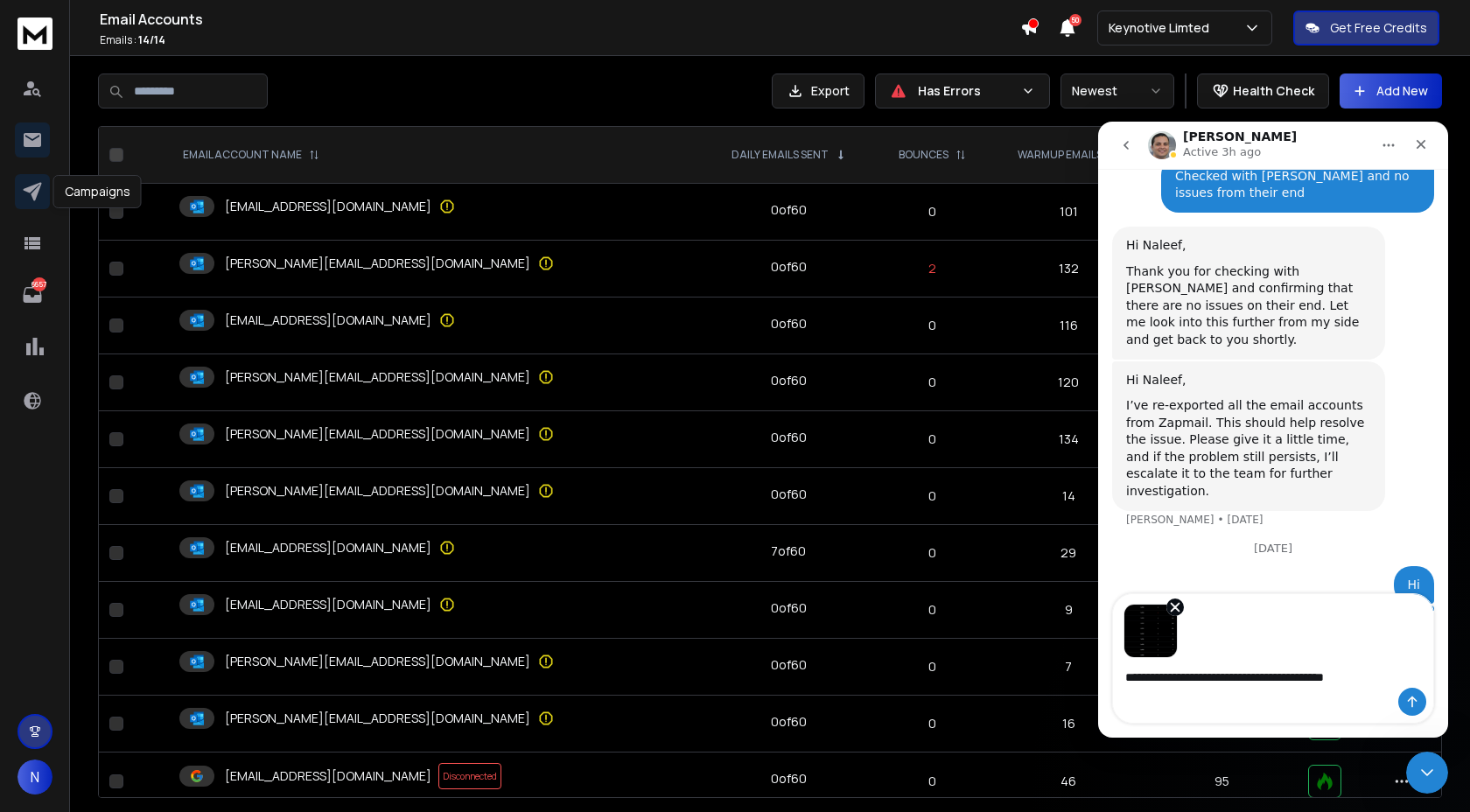
click at [28, 196] on icon at bounding box center [33, 191] width 21 height 21
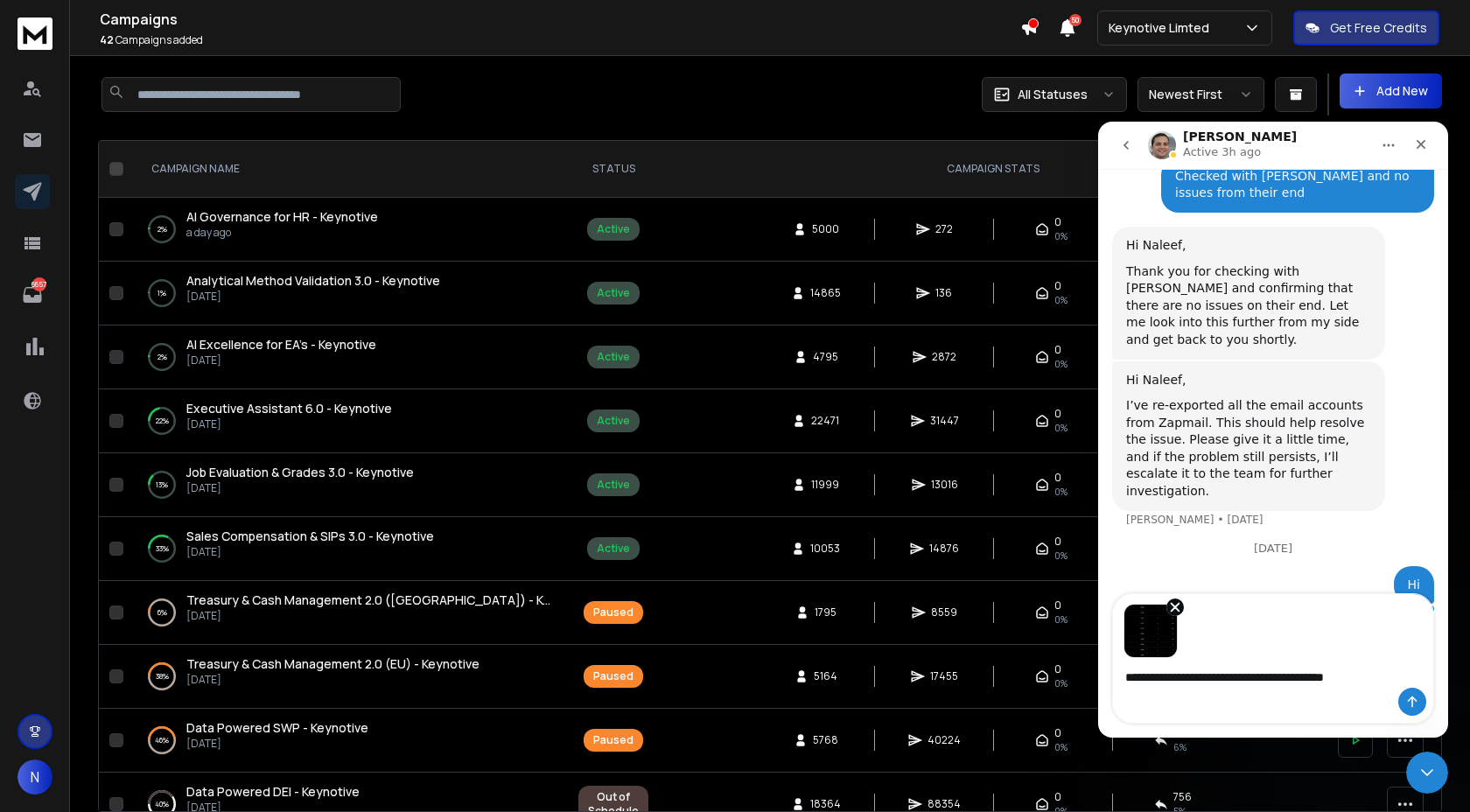
click at [301, 478] on span "Job Evaluation & Grades 3.0 - Keynotive" at bounding box center [300, 471] width 227 height 17
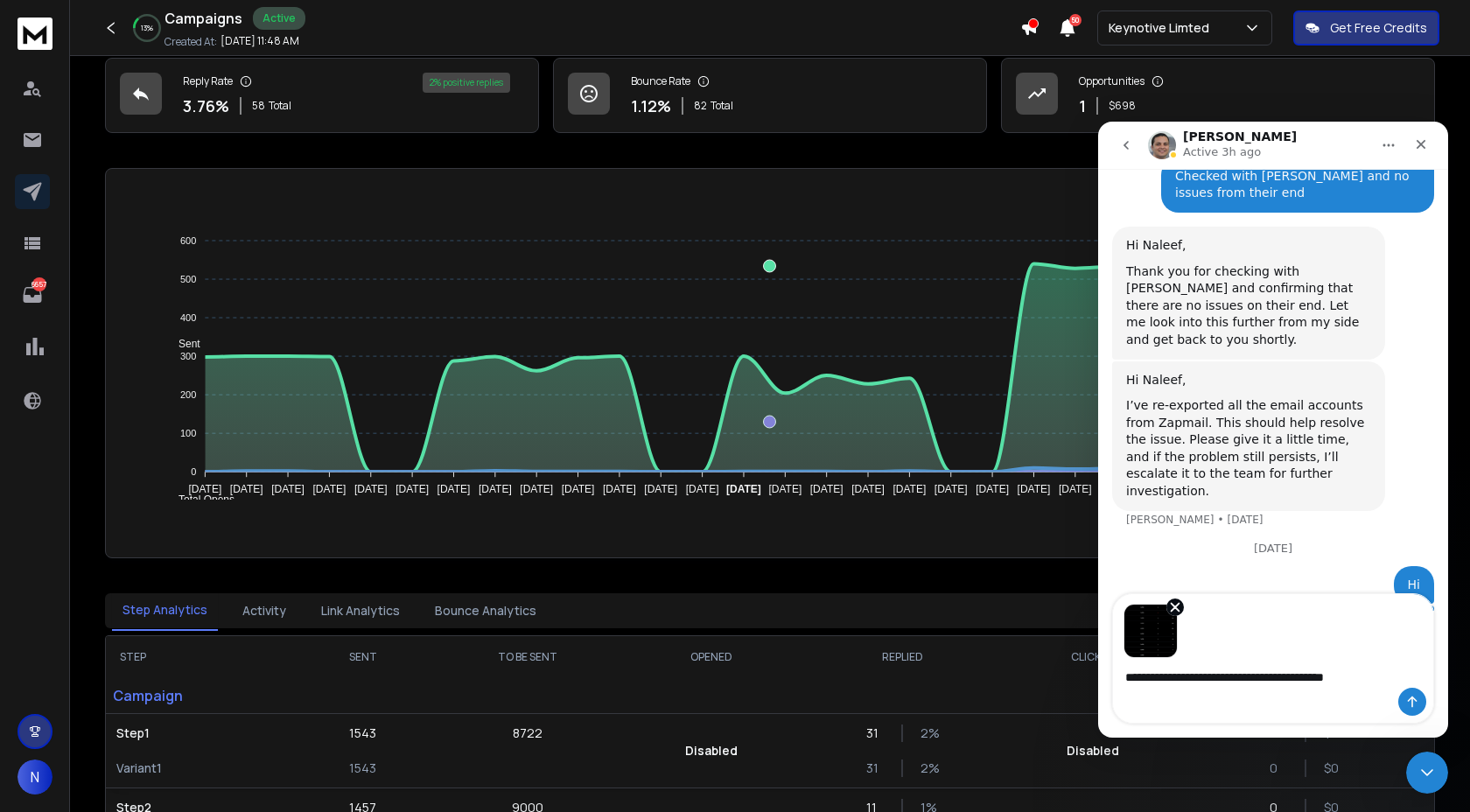
scroll to position [654, 0]
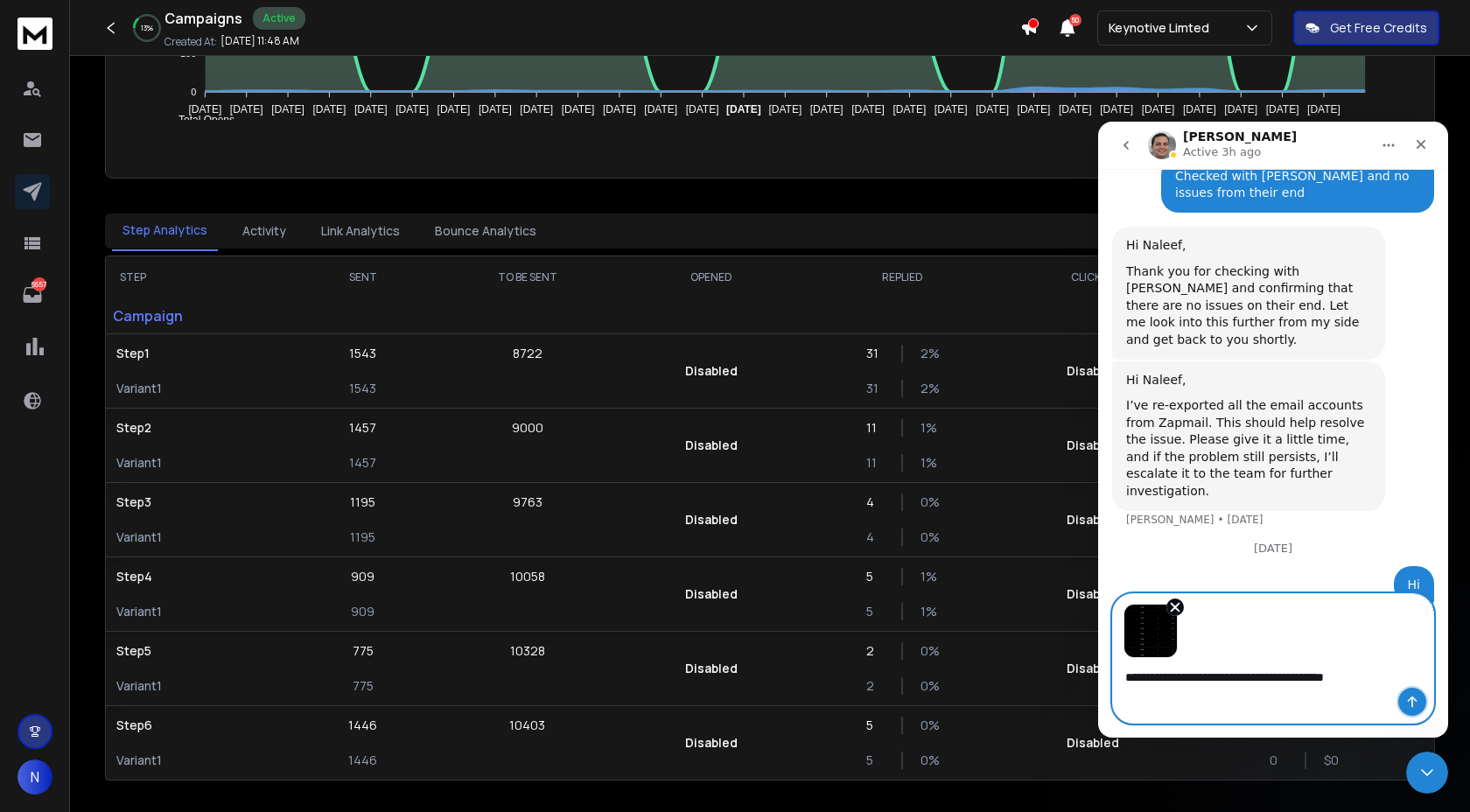
click at [1412, 699] on icon "Send a message…" at bounding box center [1413, 702] width 10 height 12
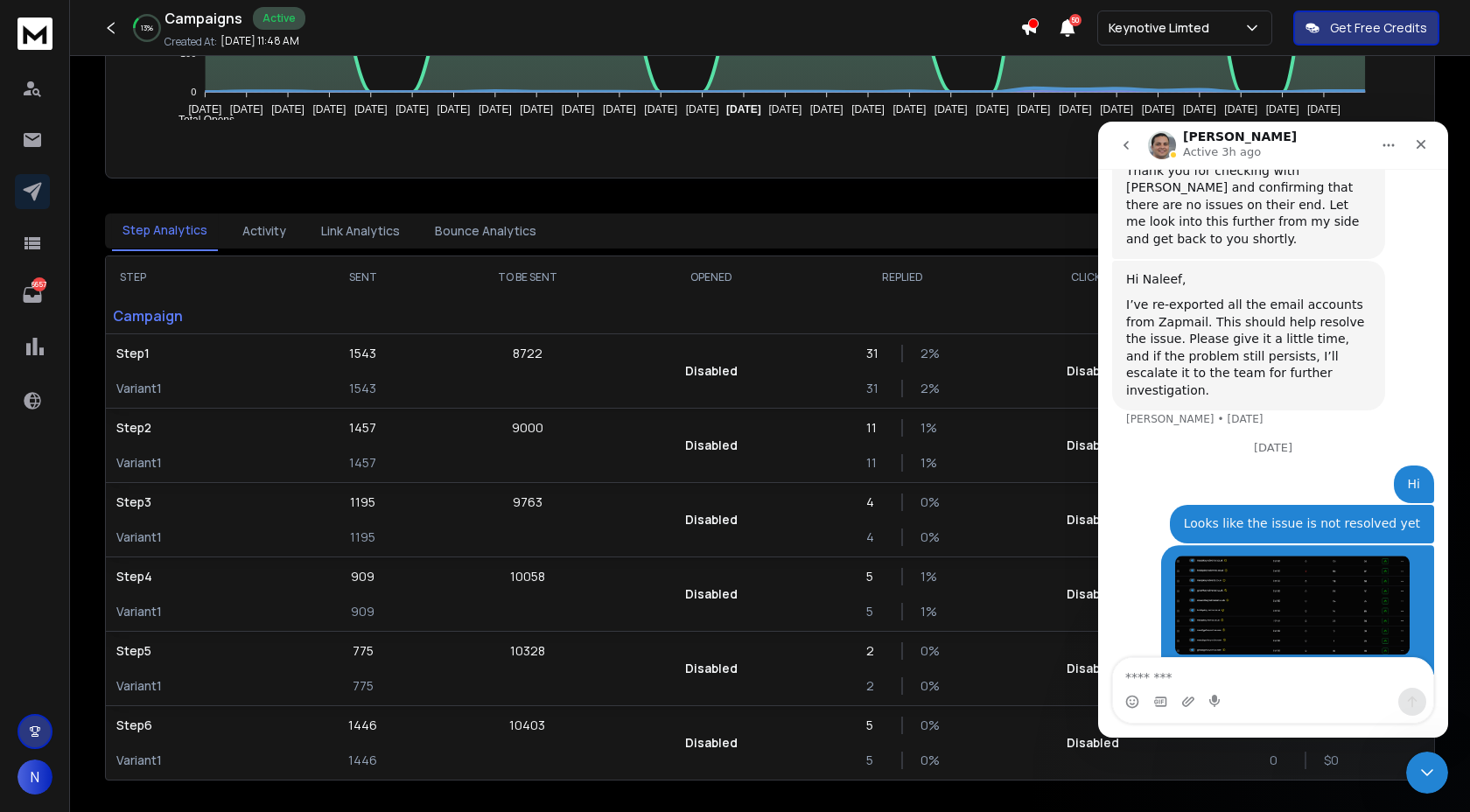
scroll to position [913, 0]
type textarea "**********"
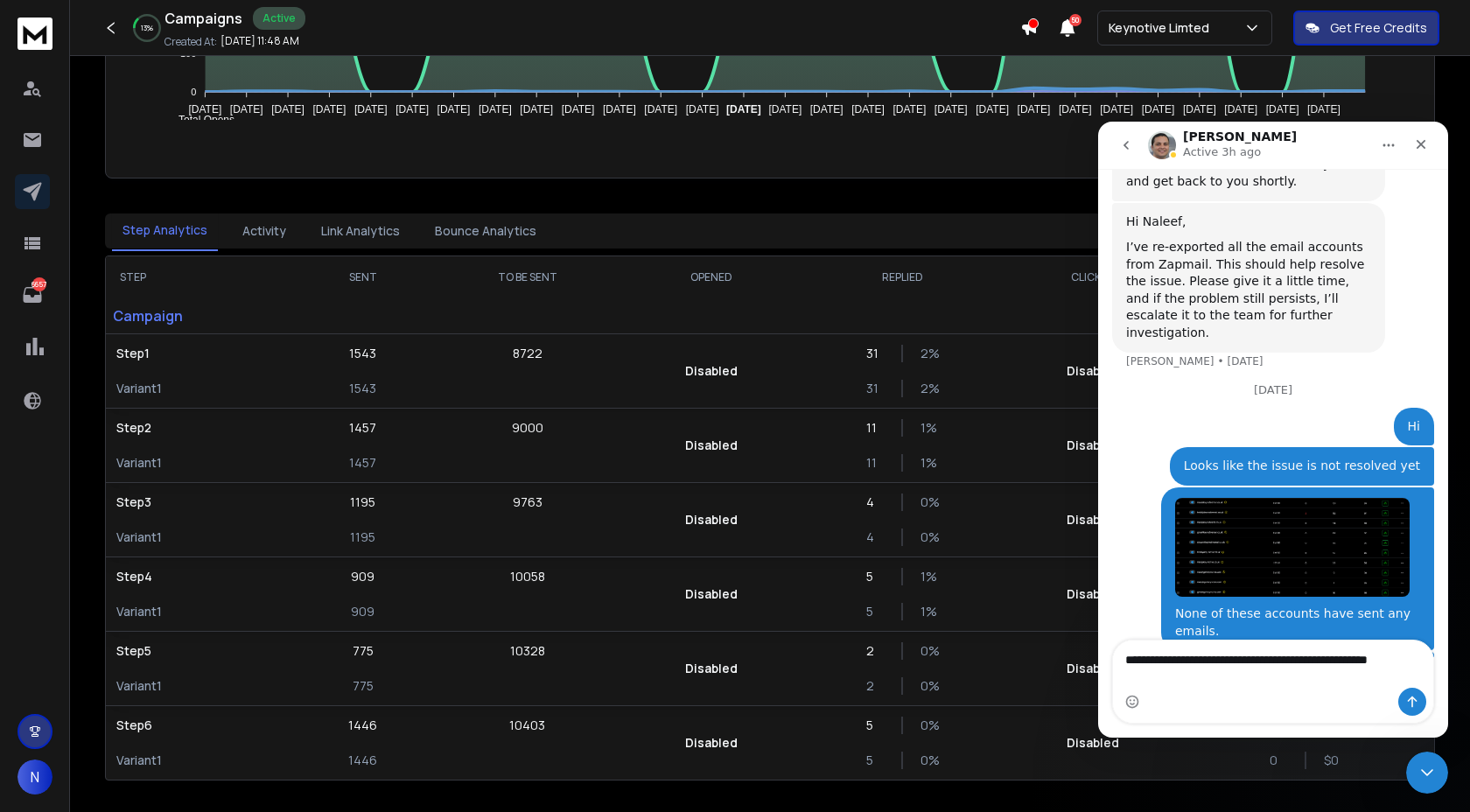
scroll to position [988, 0]
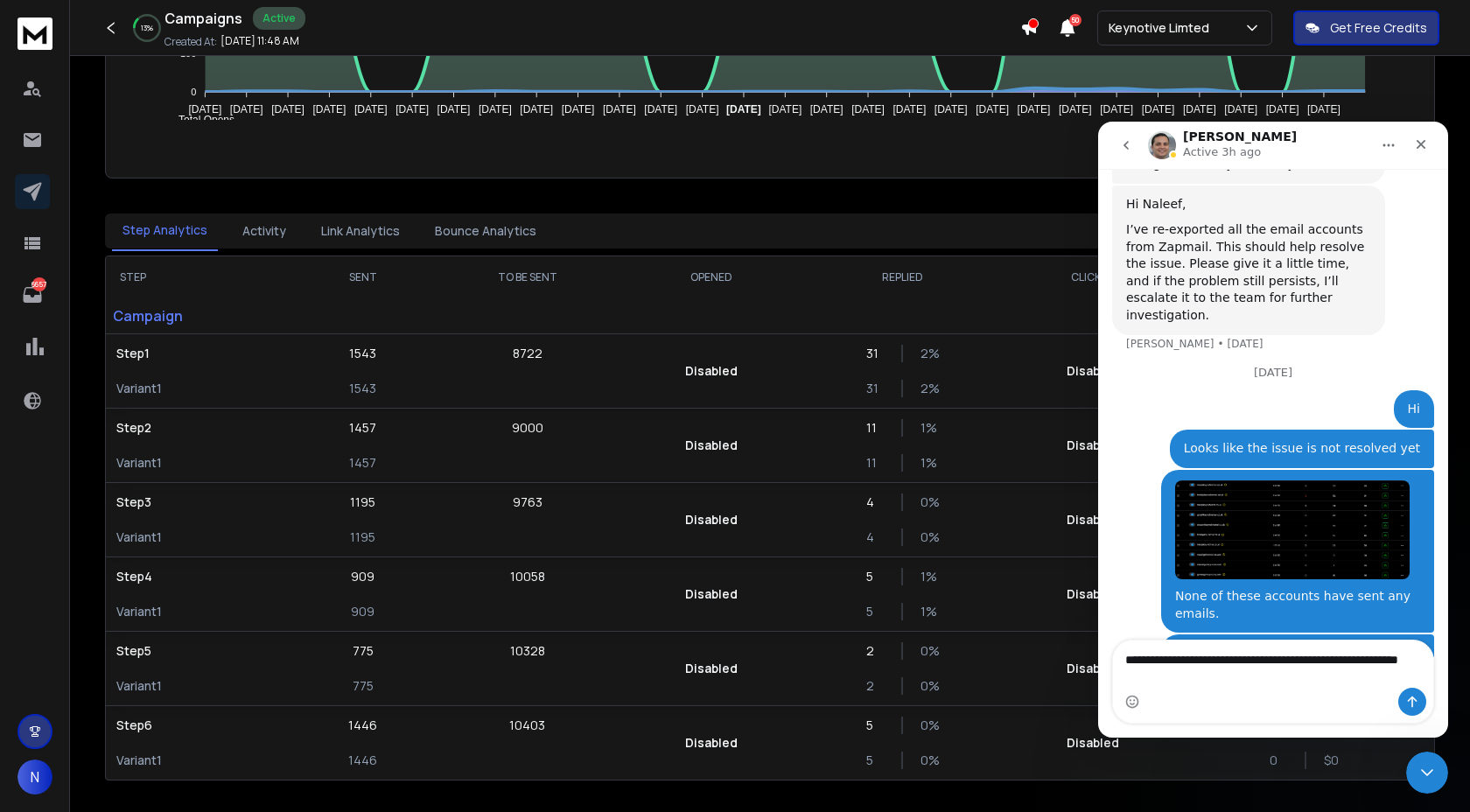
type textarea "**********"
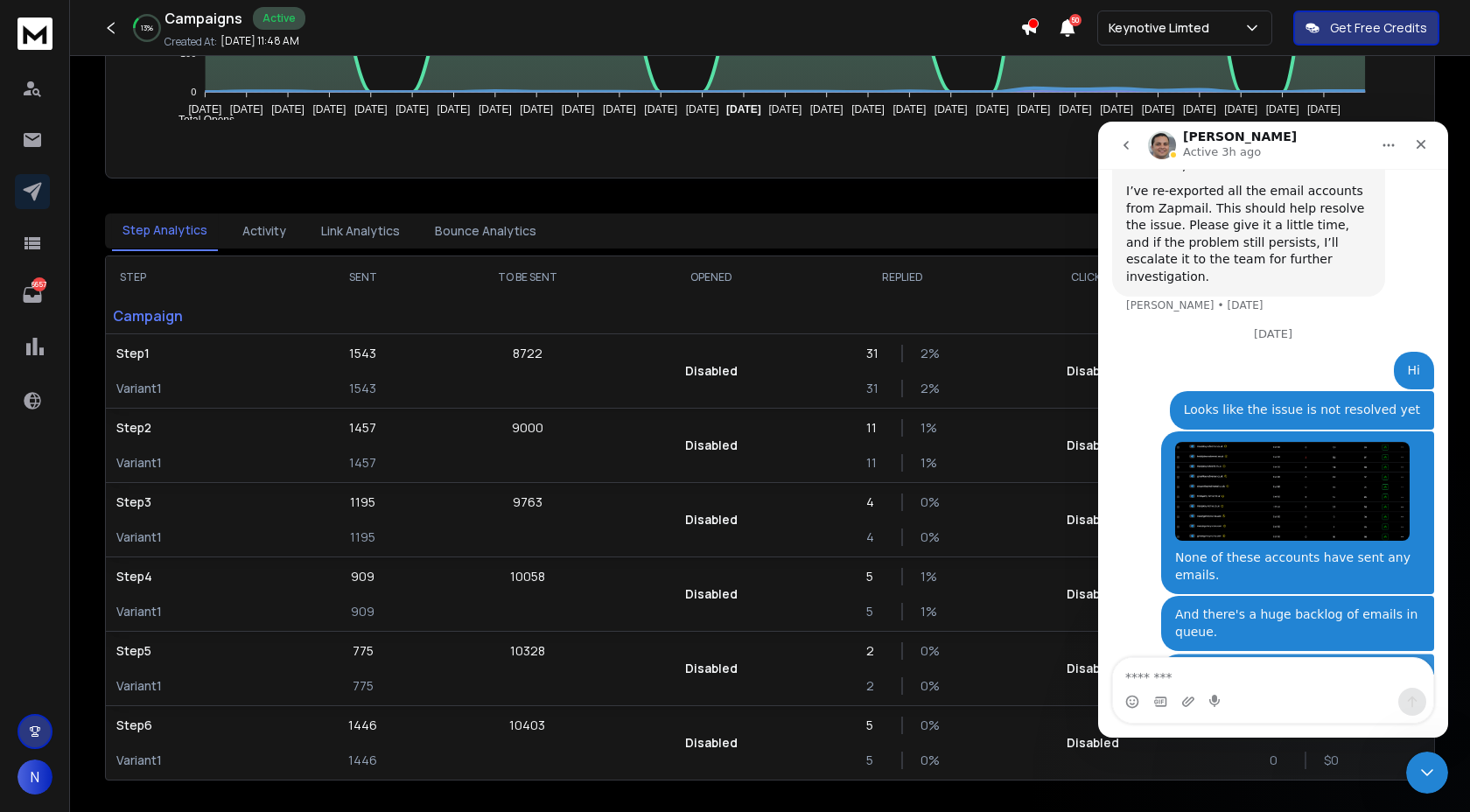
scroll to position [1027, 0]
click at [1432, 762] on icon "Close Intercom Messenger" at bounding box center [1425, 770] width 21 height 21
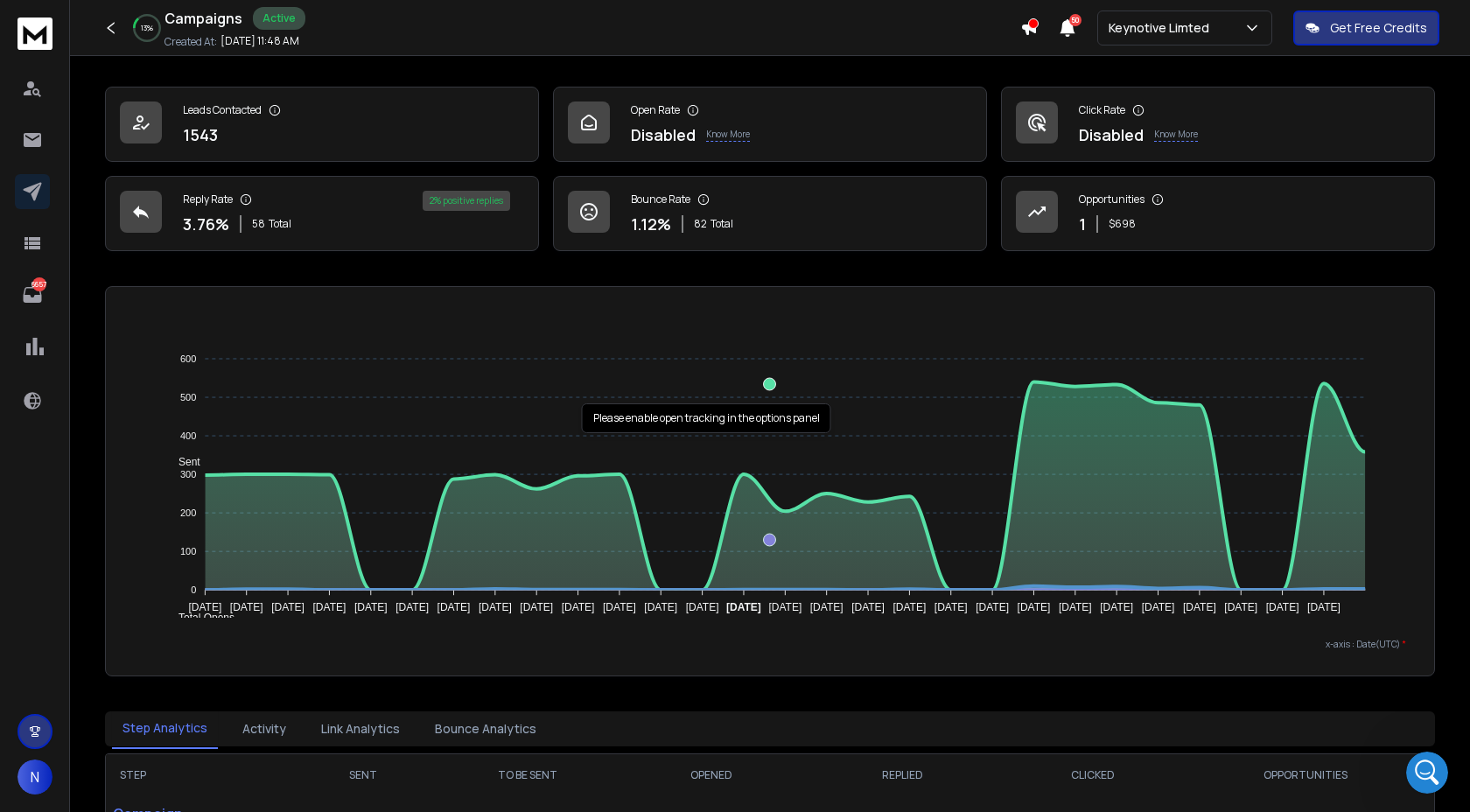
scroll to position [0, 0]
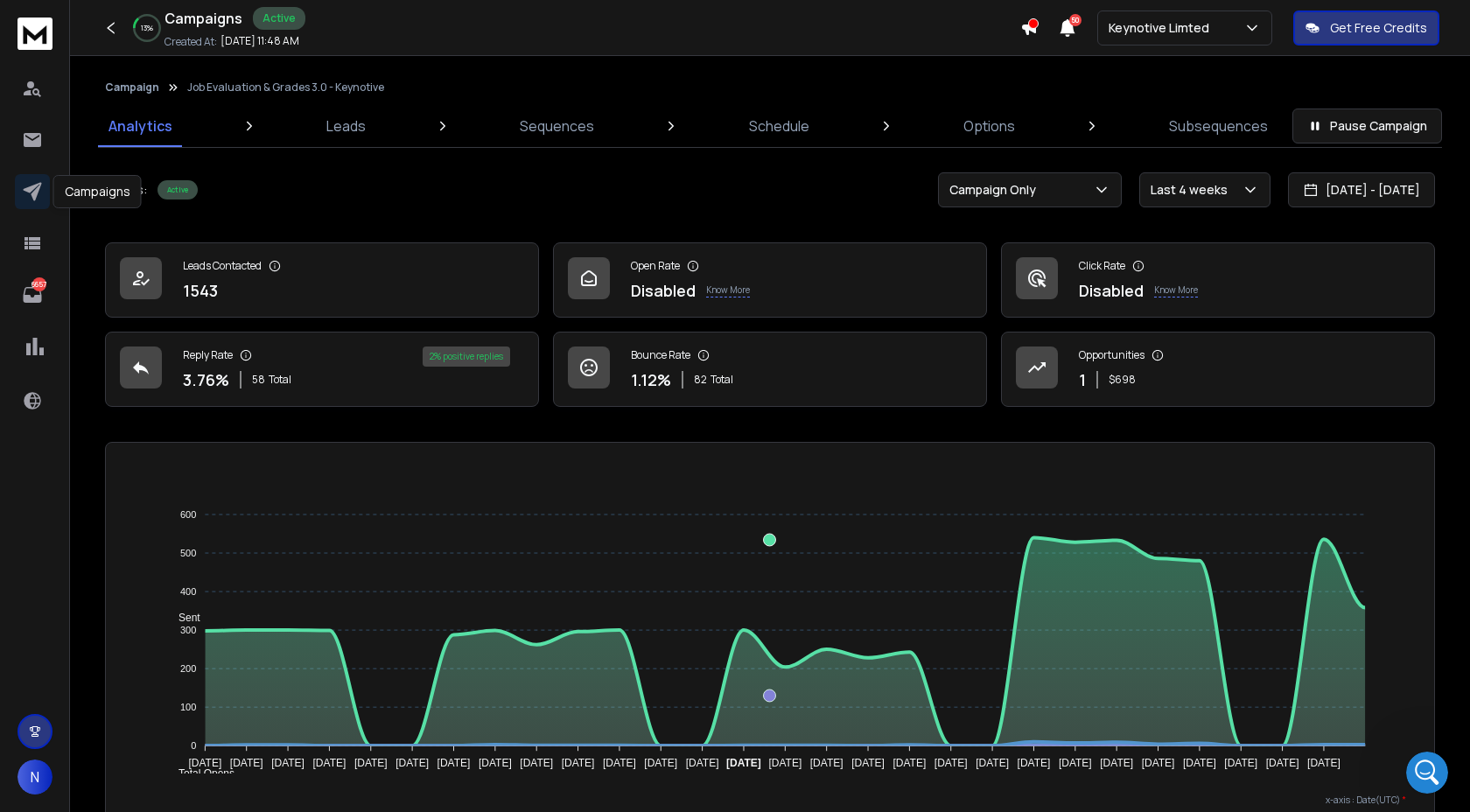
click at [31, 191] on icon at bounding box center [33, 191] width 21 height 21
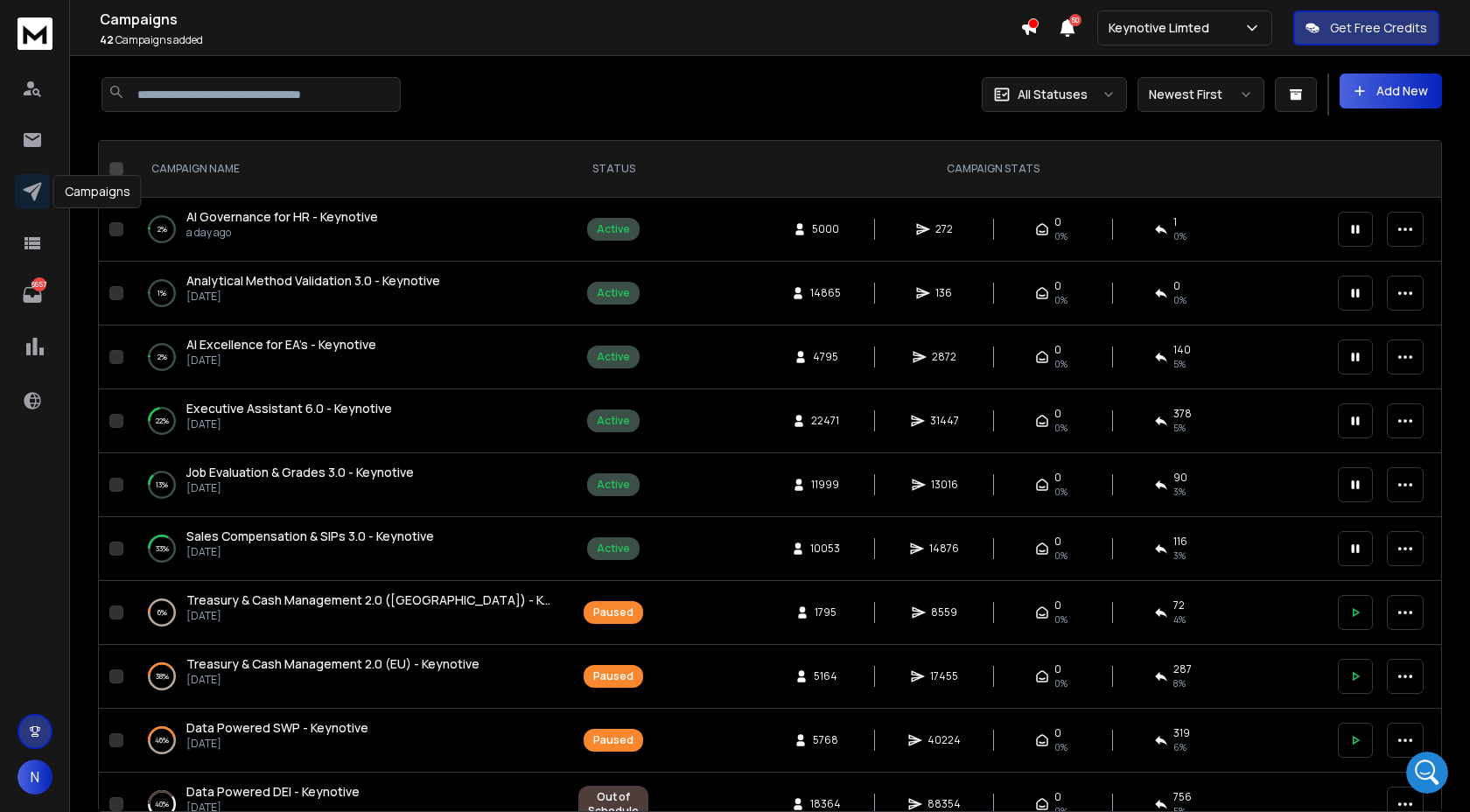
click at [357, 278] on span "Analytical Method Validation 3.0 - Keynotive" at bounding box center [313, 280] width 254 height 17
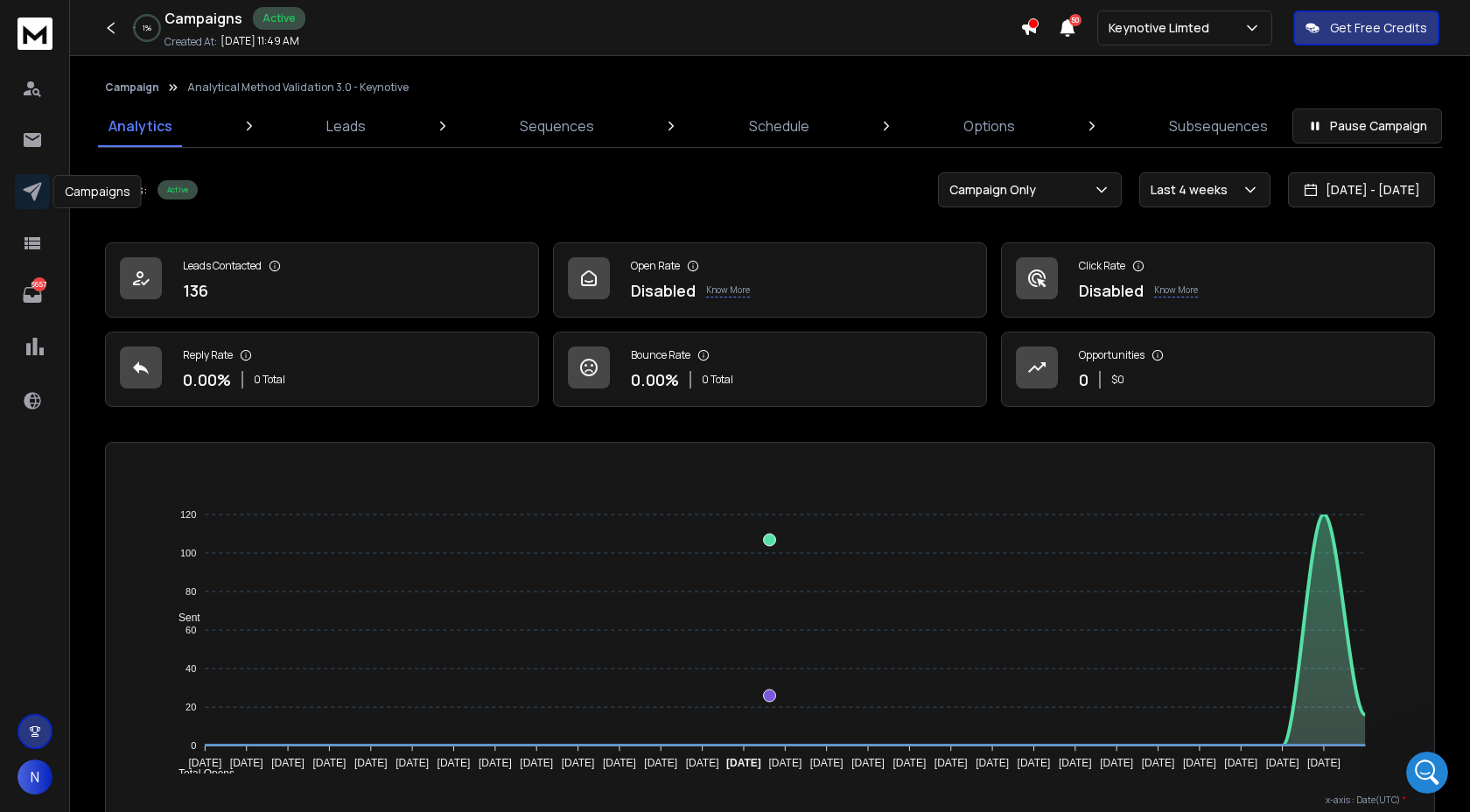
click at [34, 185] on icon at bounding box center [31, 190] width 18 height 18
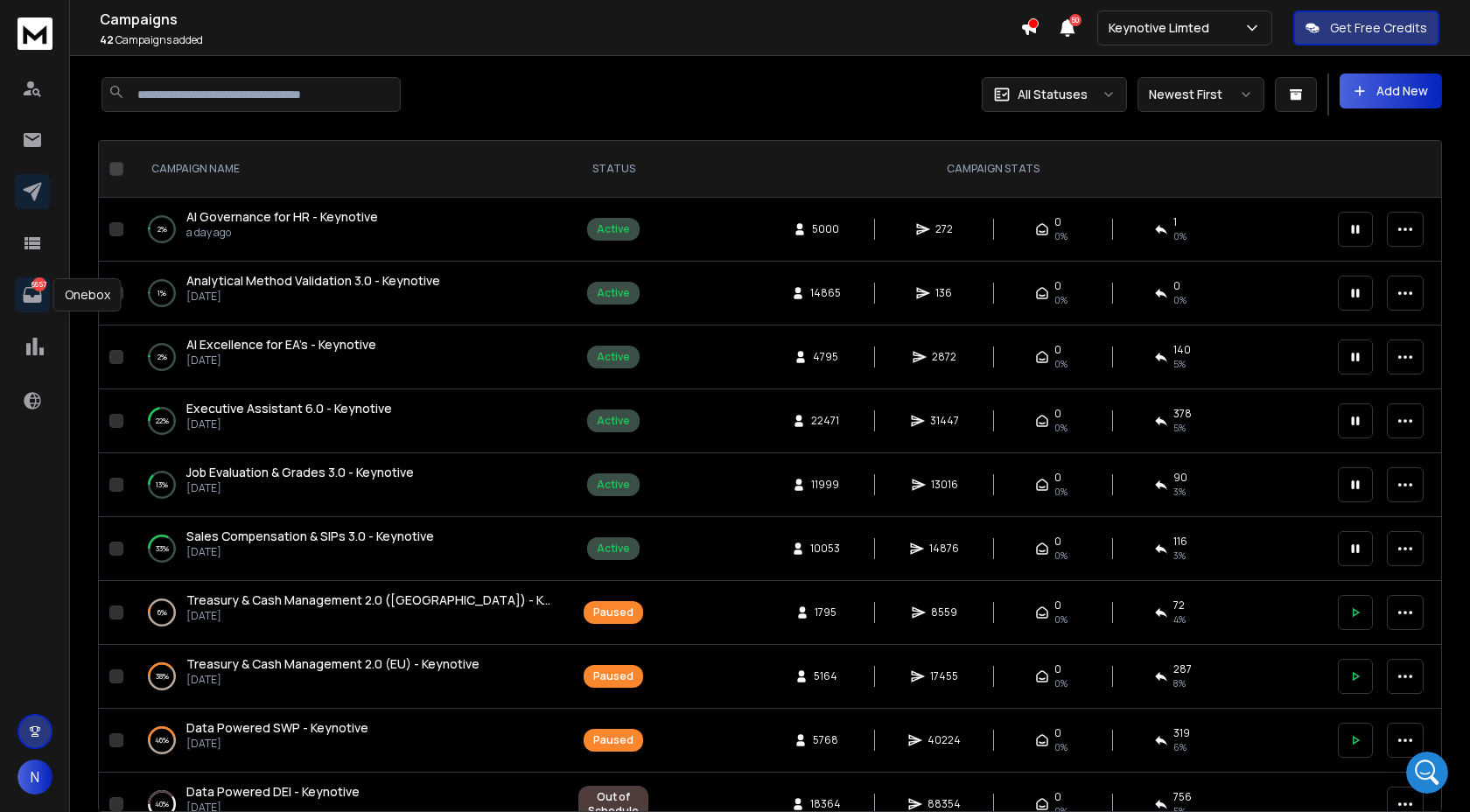
click at [22, 296] on icon at bounding box center [31, 294] width 18 height 16
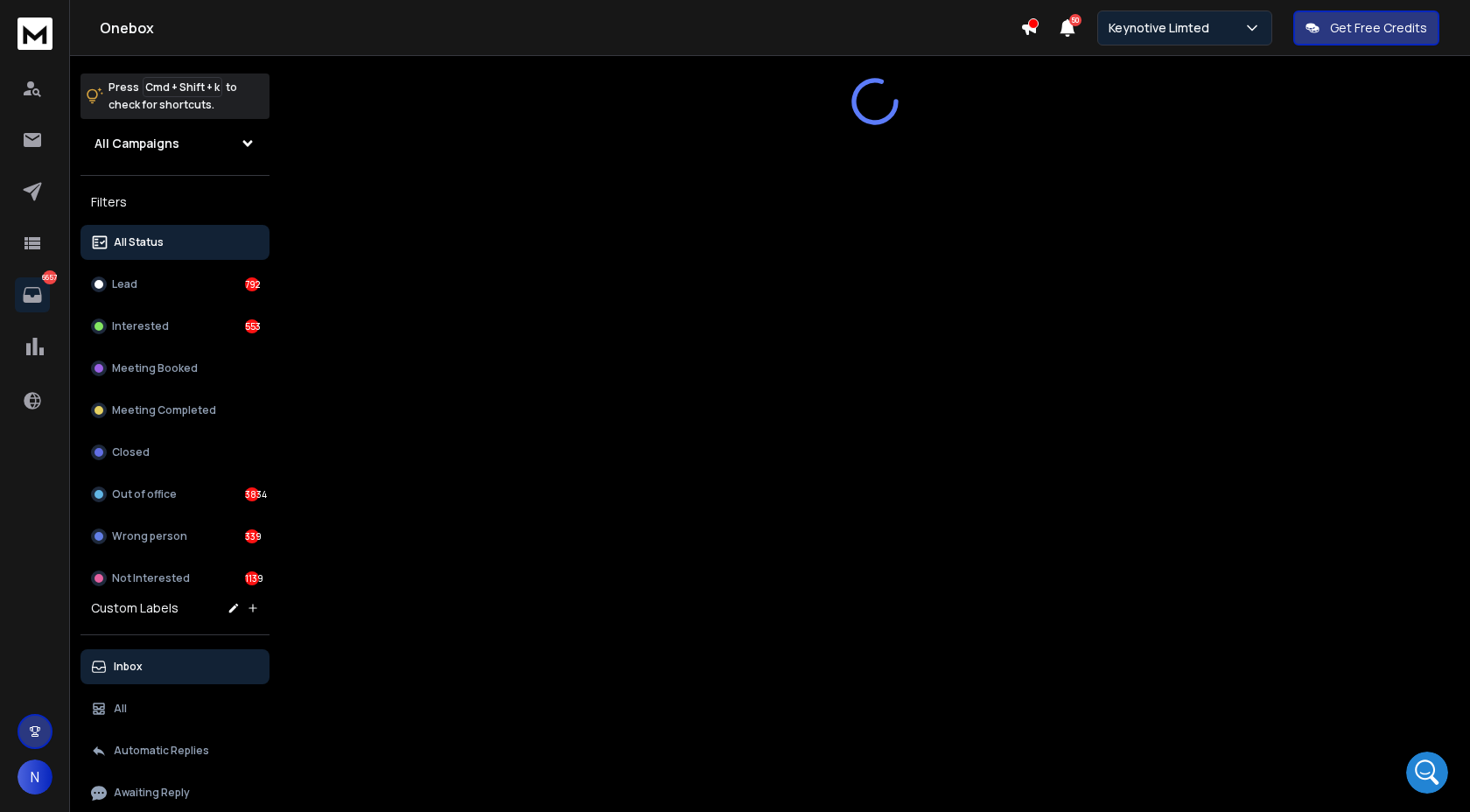
click at [1170, 42] on button "Keynotive Limted" at bounding box center [1184, 28] width 175 height 35
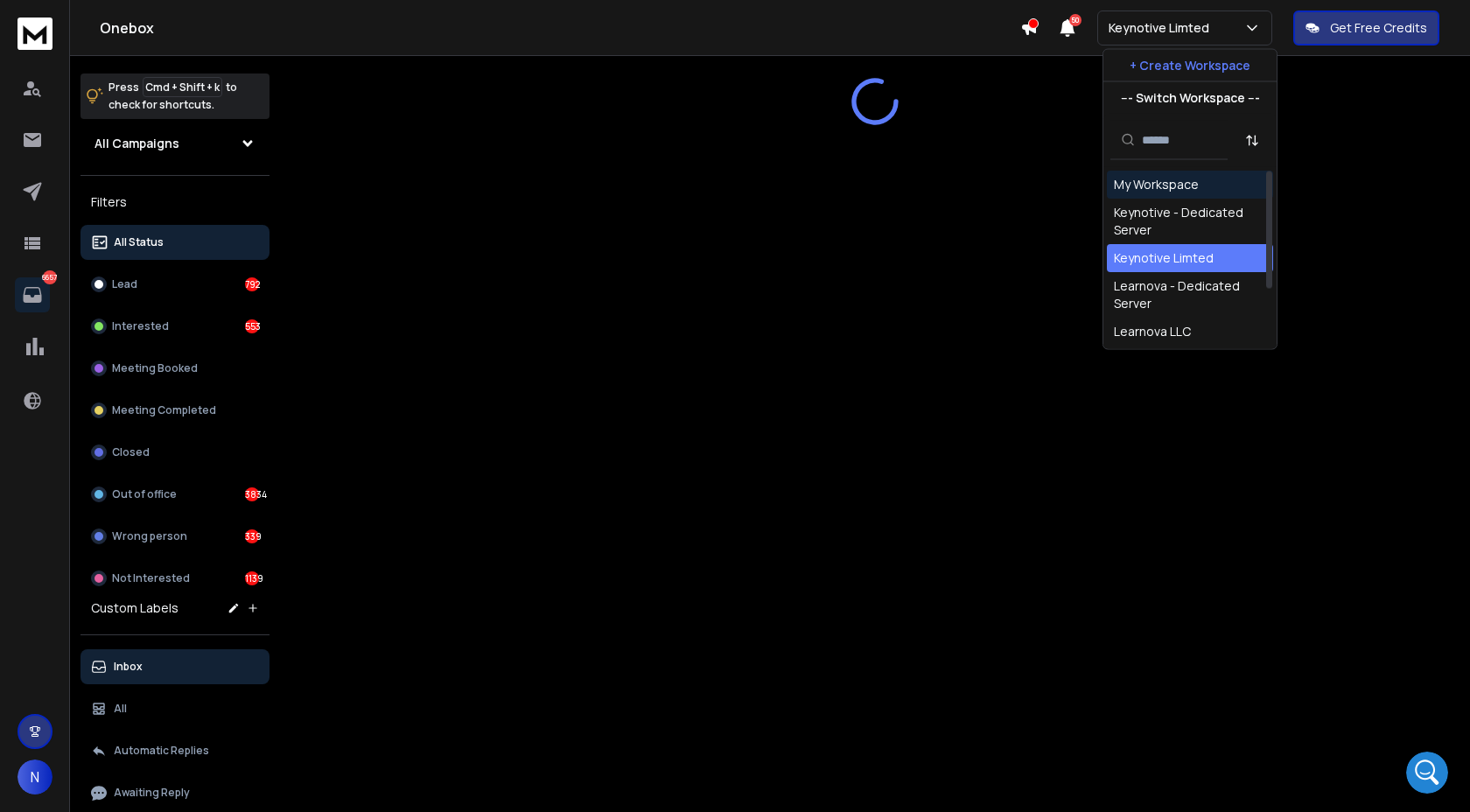
click at [1140, 187] on div "My Workspace" at bounding box center [1156, 185] width 85 height 17
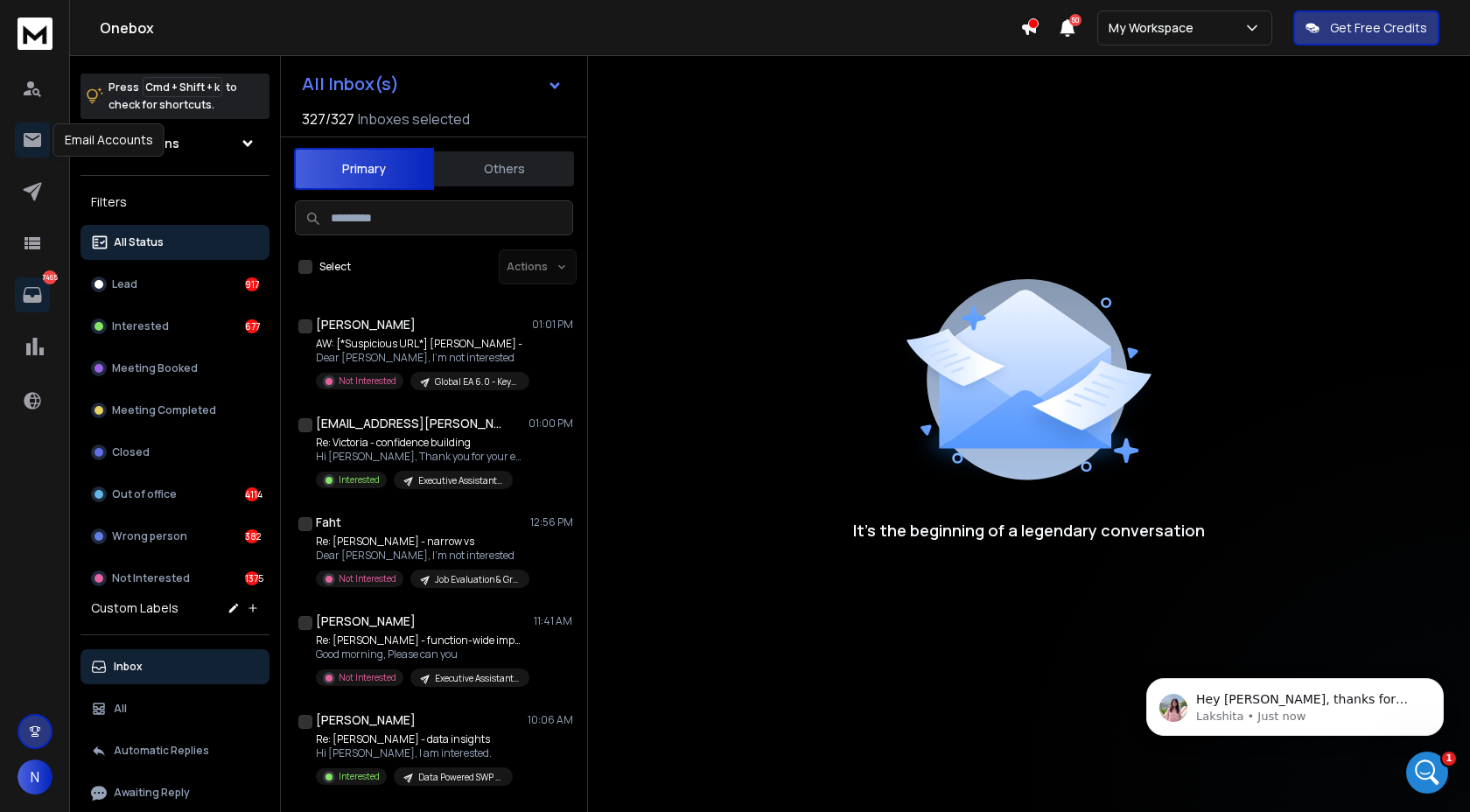
click at [27, 140] on icon at bounding box center [32, 140] width 17 height 14
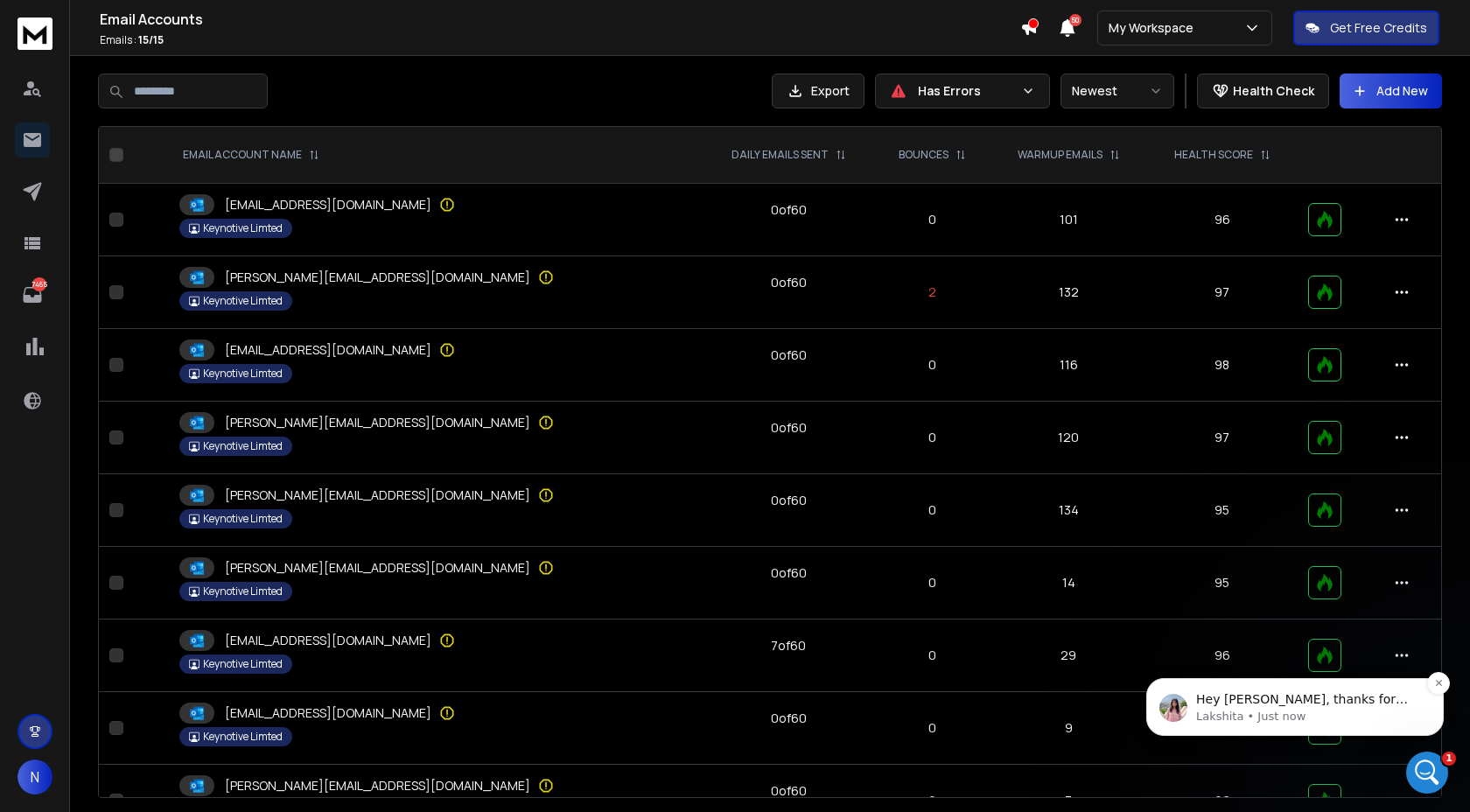
click at [1374, 709] on p "Lakshita • Just now" at bounding box center [1309, 717] width 225 height 16
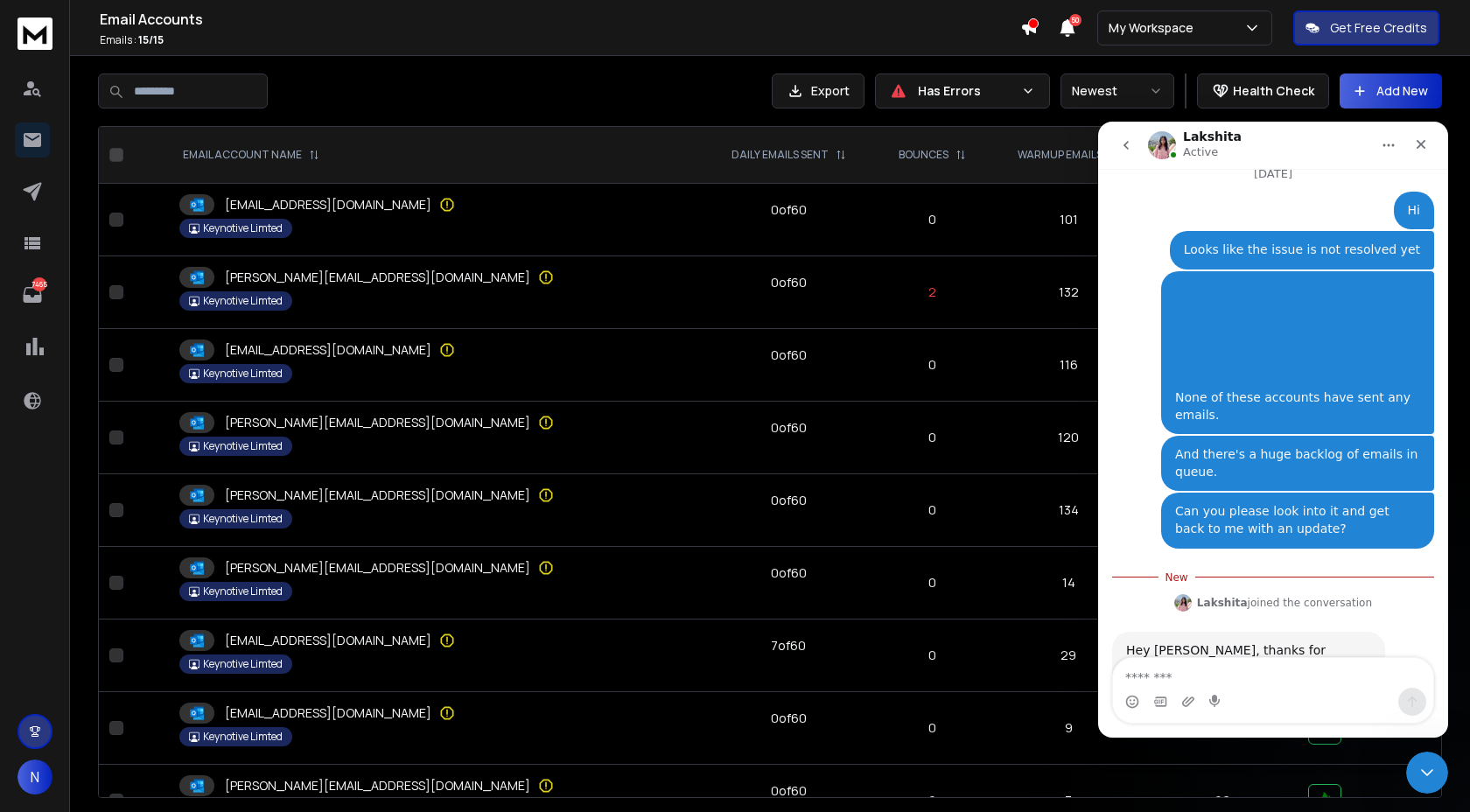
scroll to position [1174, 0]
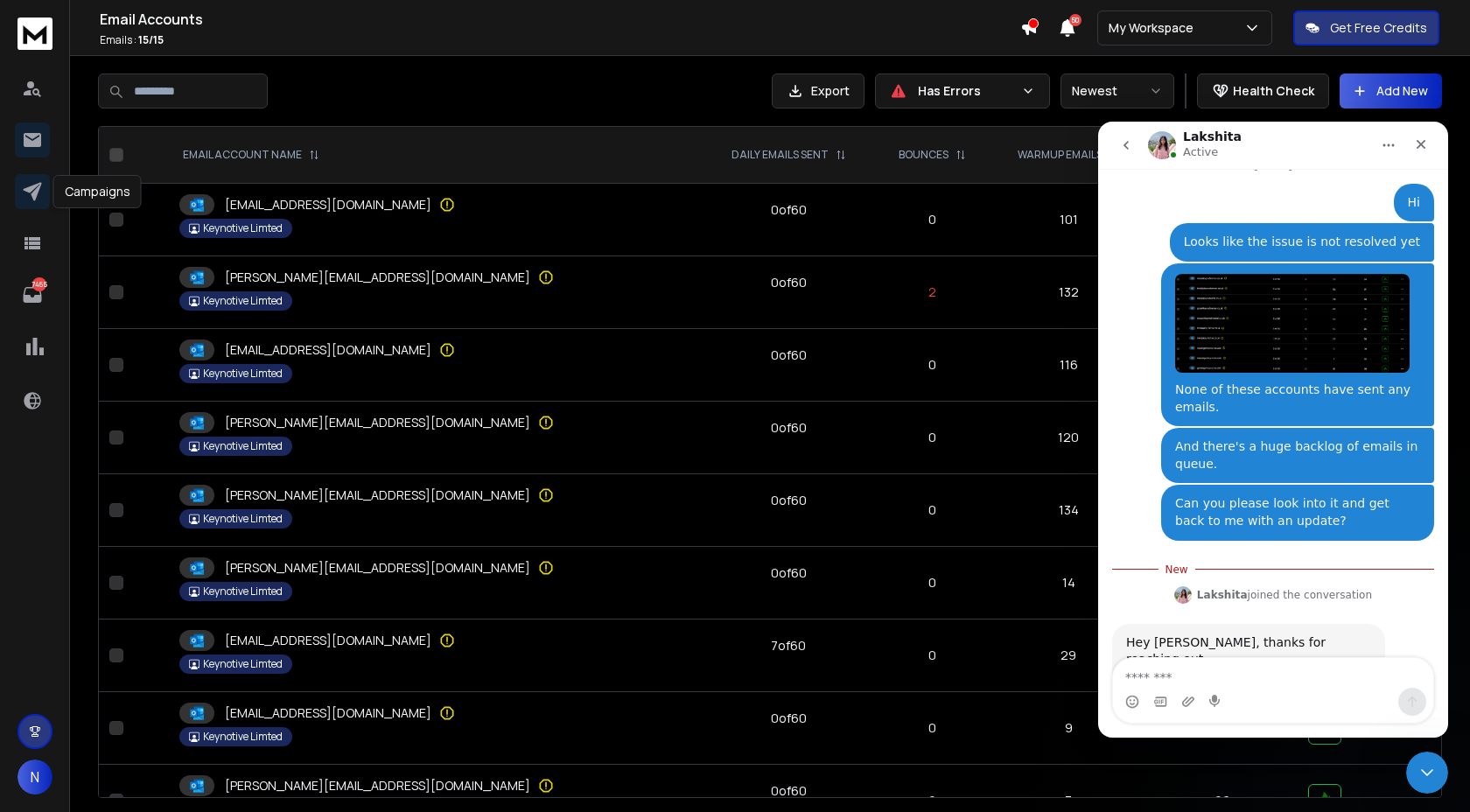
click at [33, 186] on icon at bounding box center [31, 190] width 18 height 18
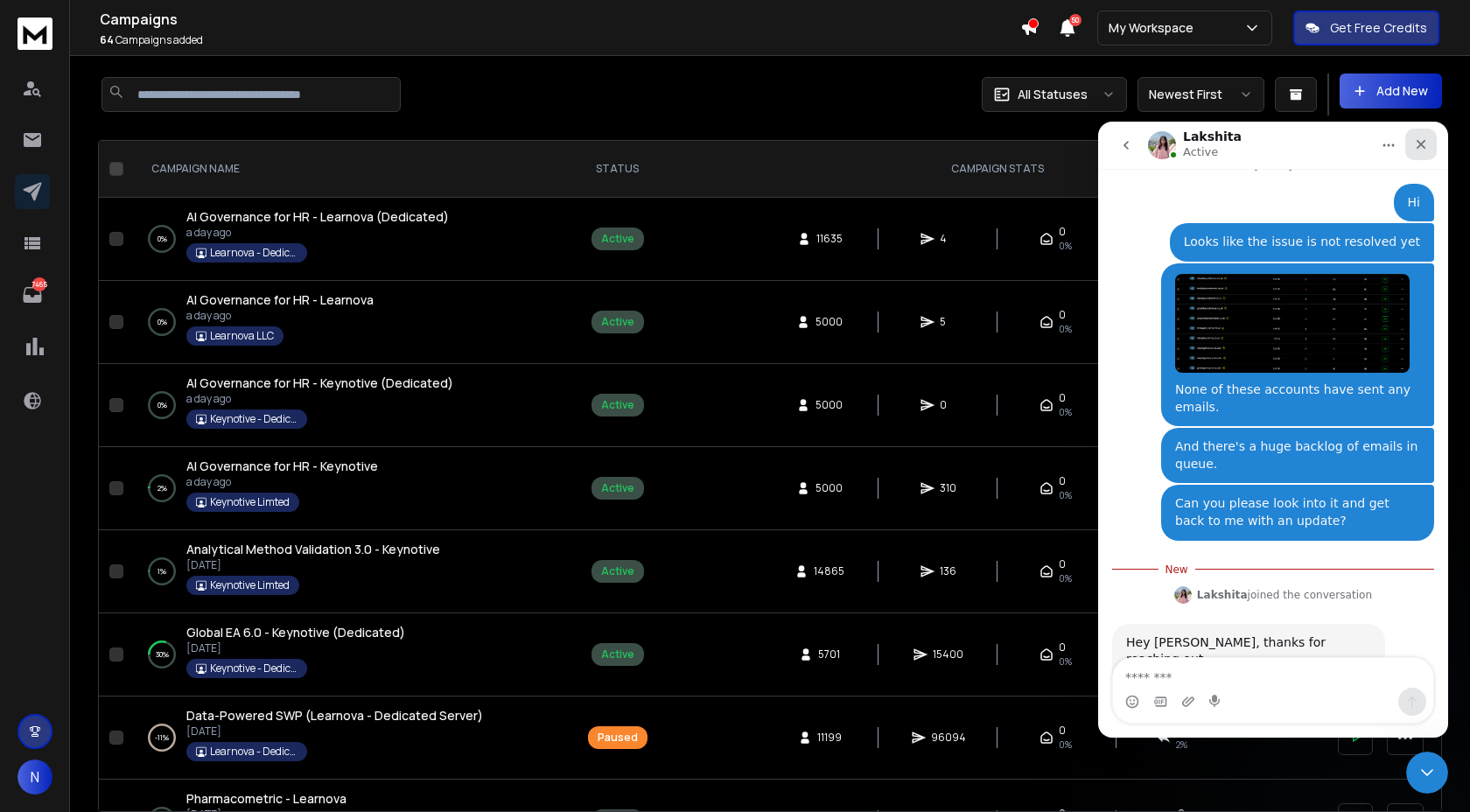
click at [1412, 138] on div "Close" at bounding box center [1421, 144] width 31 height 31
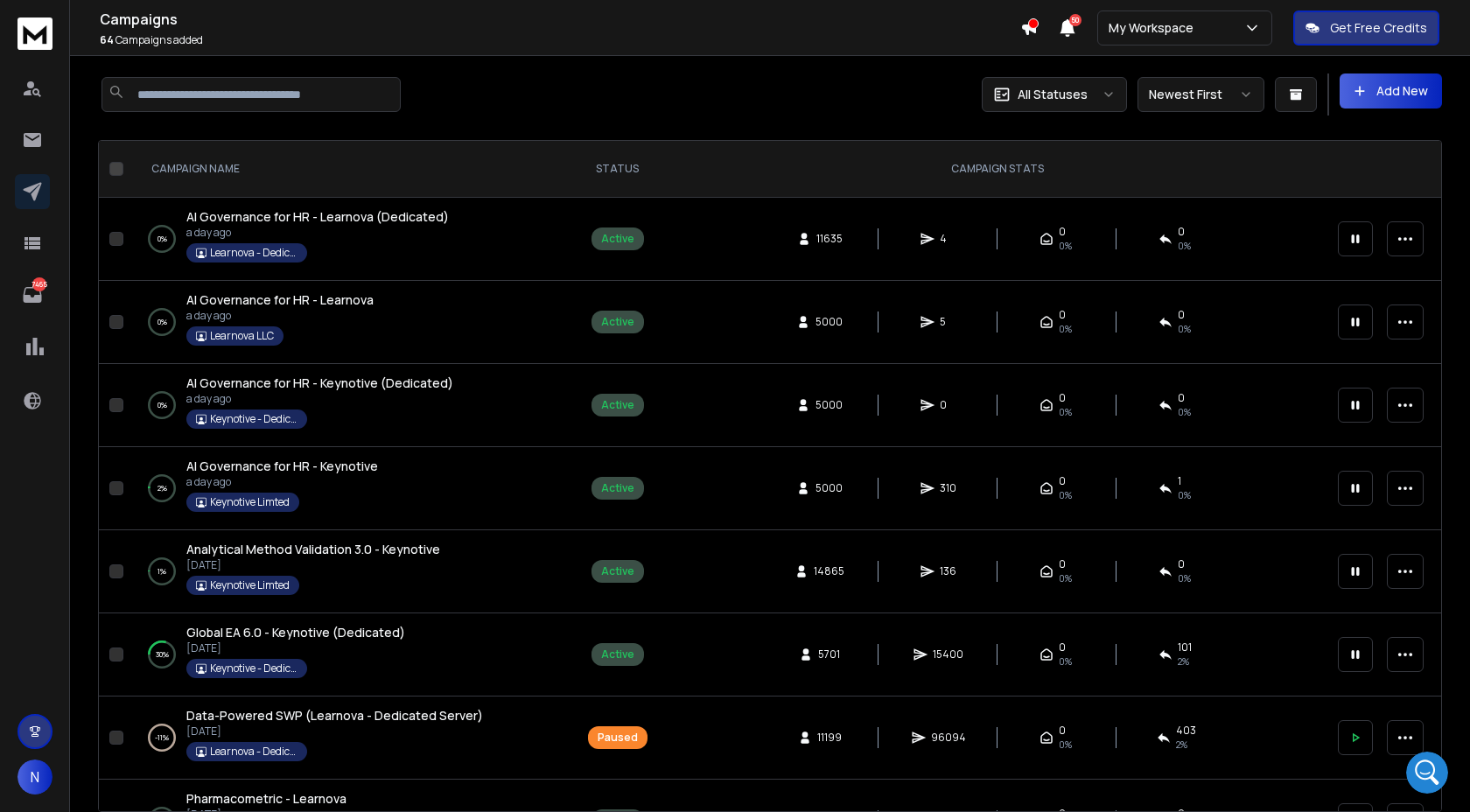
scroll to position [1145, 0]
click at [35, 300] on icon at bounding box center [31, 294] width 18 height 16
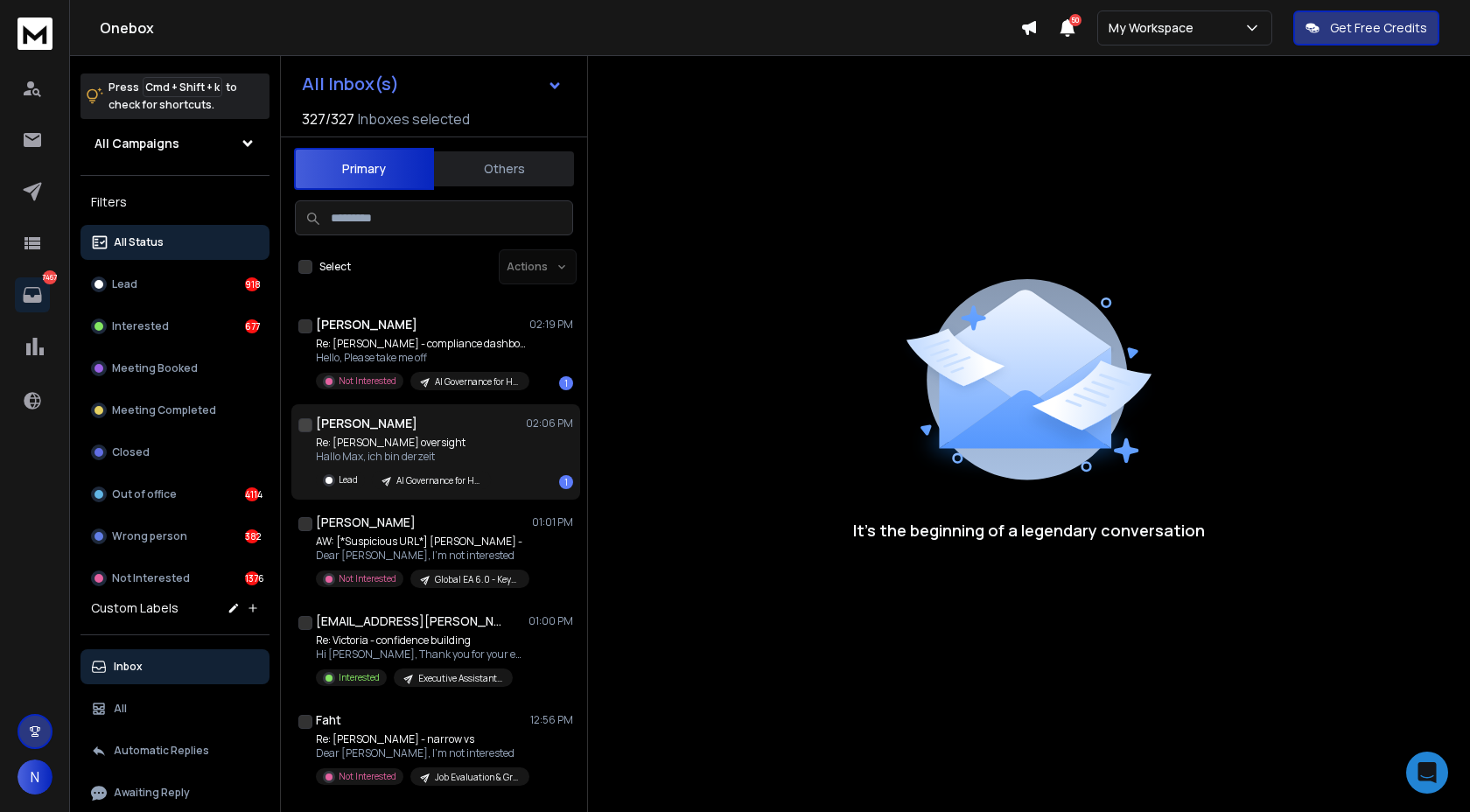
click at [454, 447] on p "Re: [PERSON_NAME] oversight" at bounding box center [403, 443] width 175 height 14
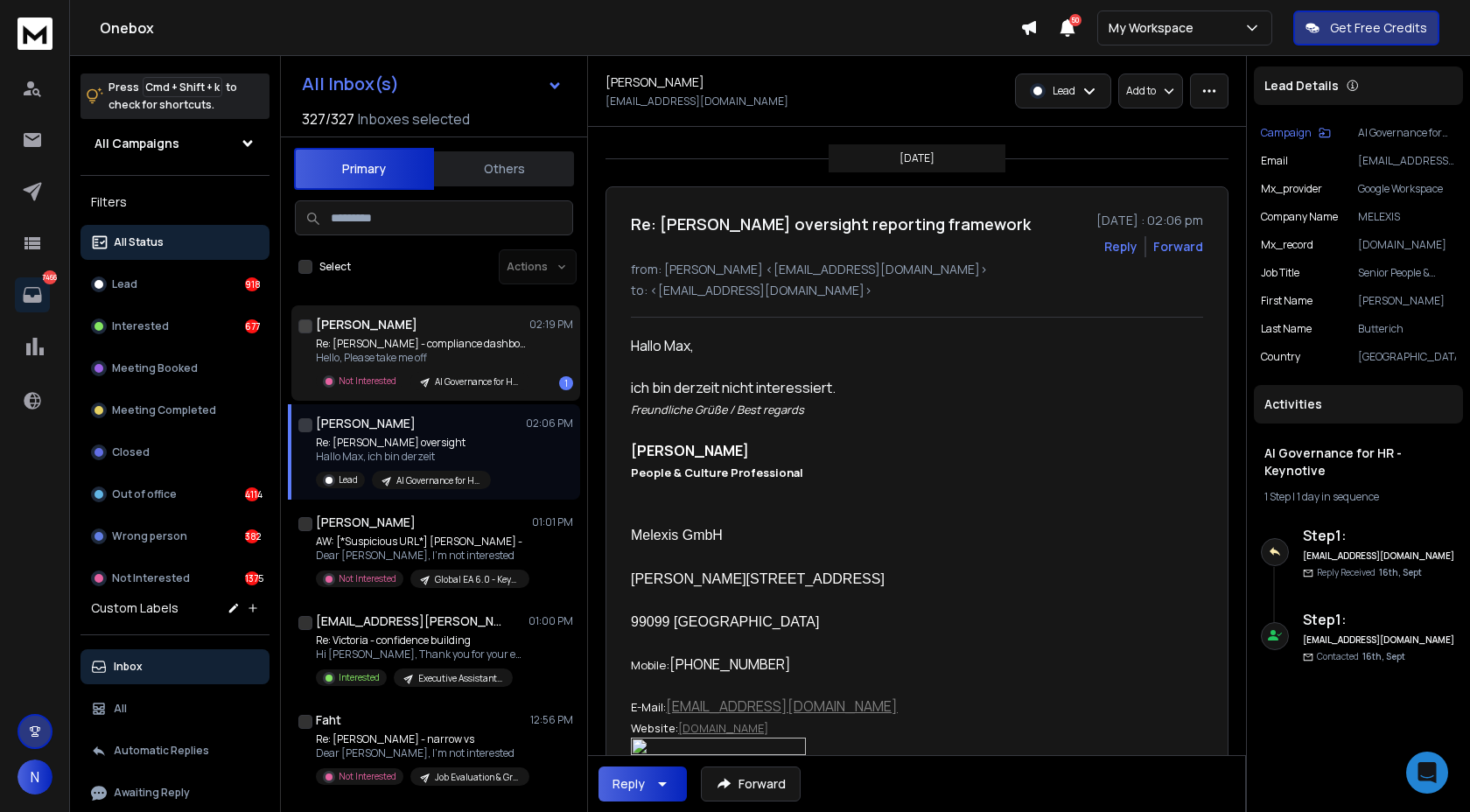
click at [443, 340] on p "Re: Lindsay - compliance dashboard" at bounding box center [421, 344] width 210 height 14
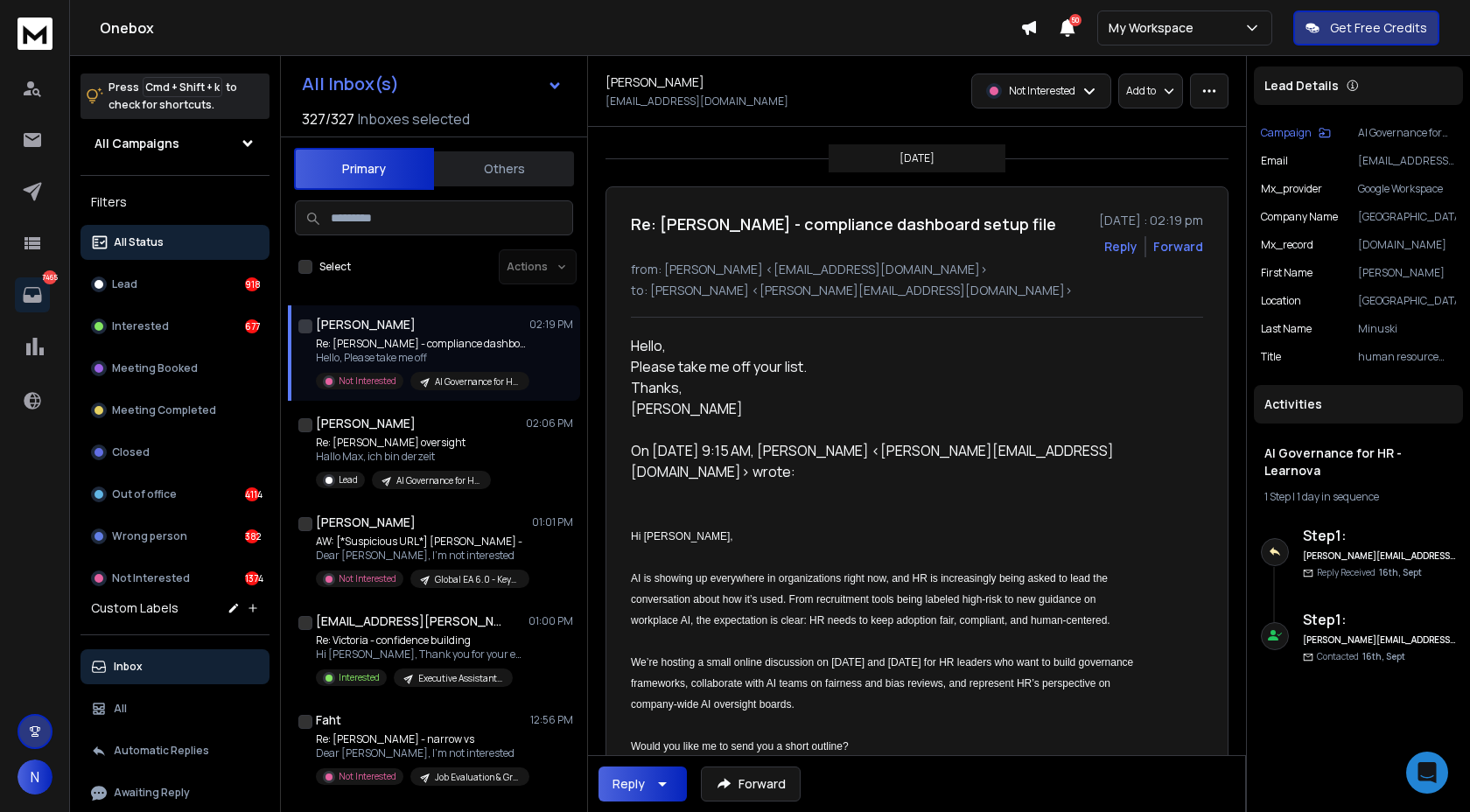
click at [1202, 113] on div "Lindsay Lindsay lminuski@gmail.com Not Interested Add to Not Interested Add to" at bounding box center [916, 91] width 658 height 71
click at [1211, 91] on icon "button" at bounding box center [1210, 90] width 14 height 3
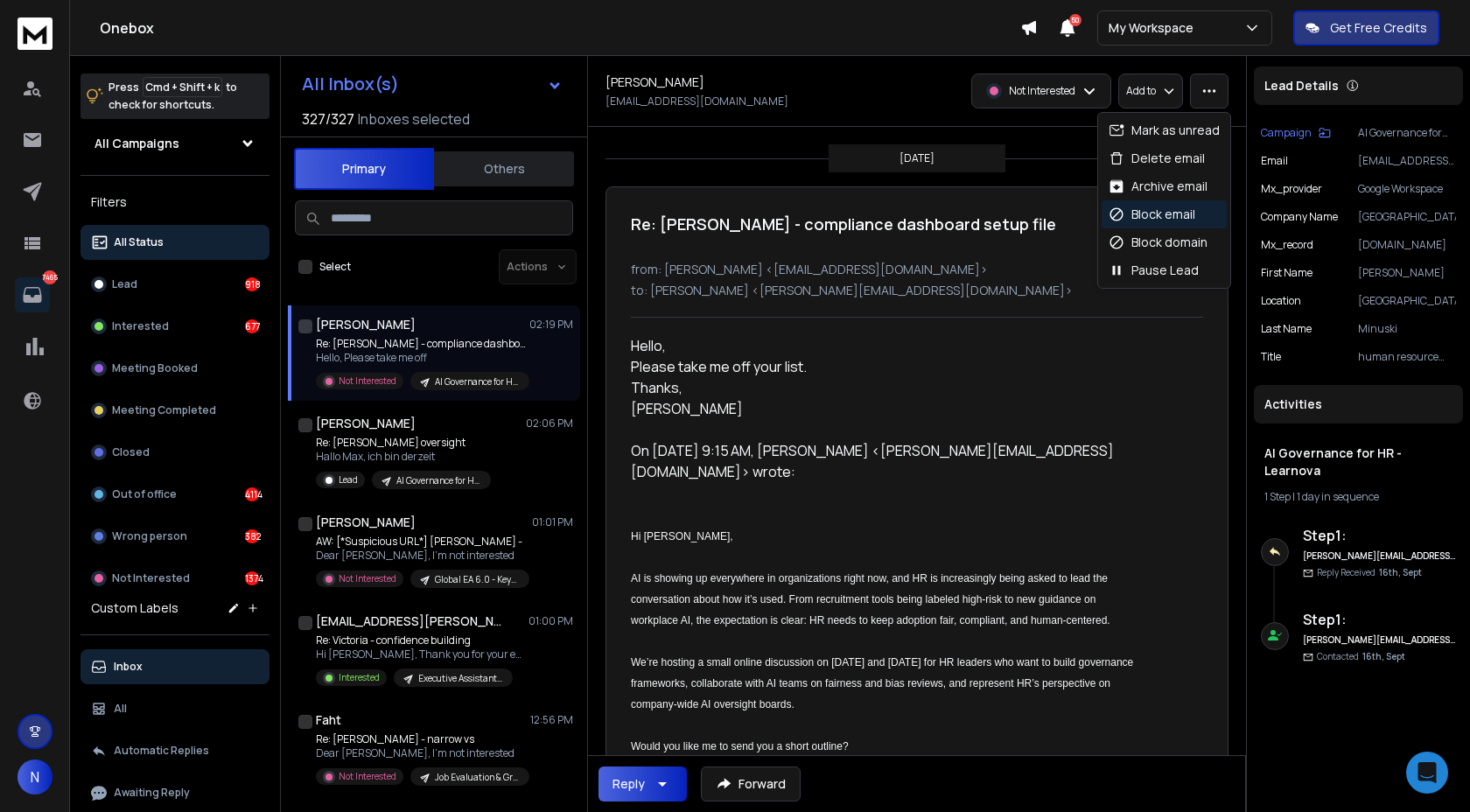
click at [1169, 219] on div "Block email" at bounding box center [1151, 215] width 86 height 17
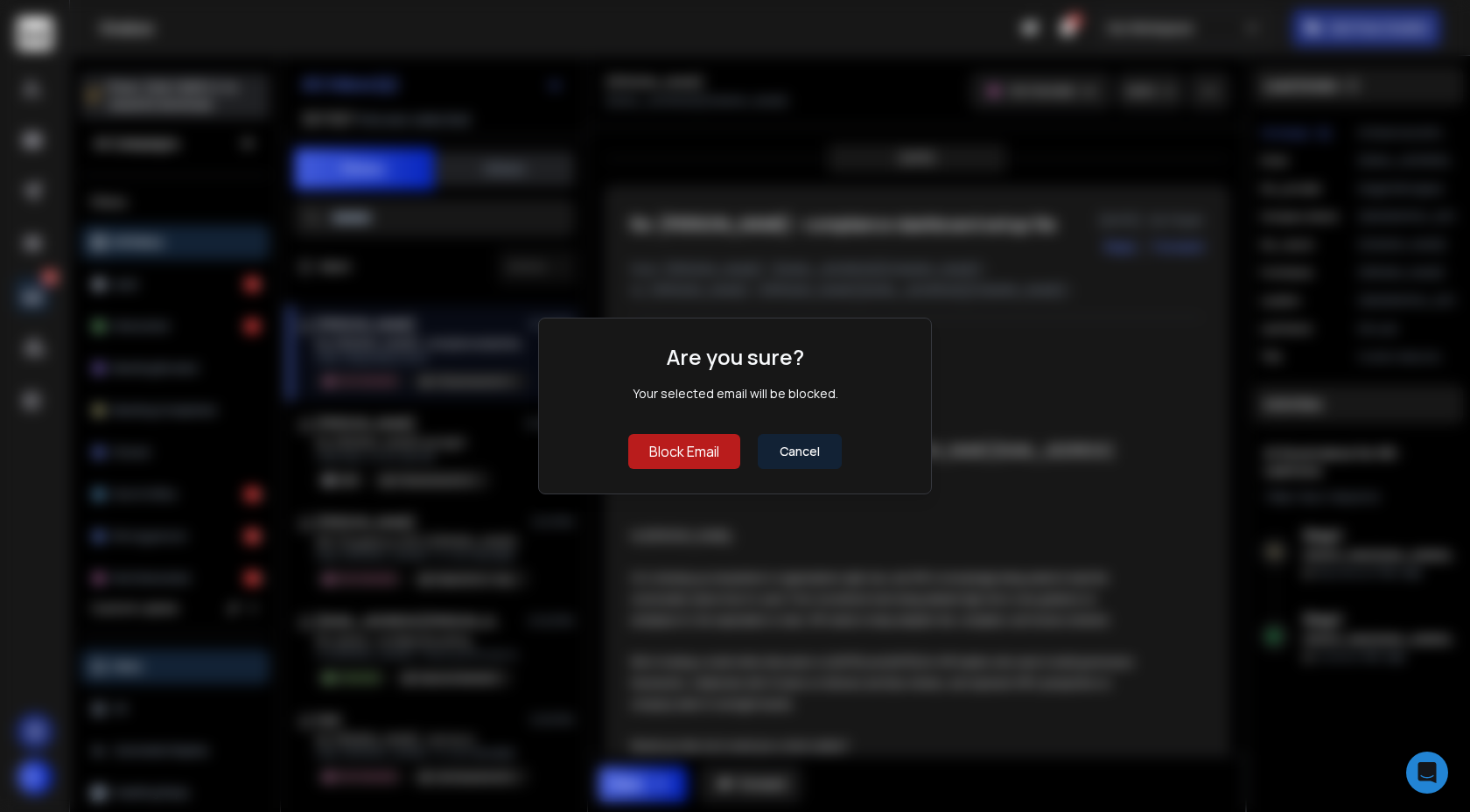
click at [722, 435] on button "Block Email" at bounding box center [684, 452] width 112 height 35
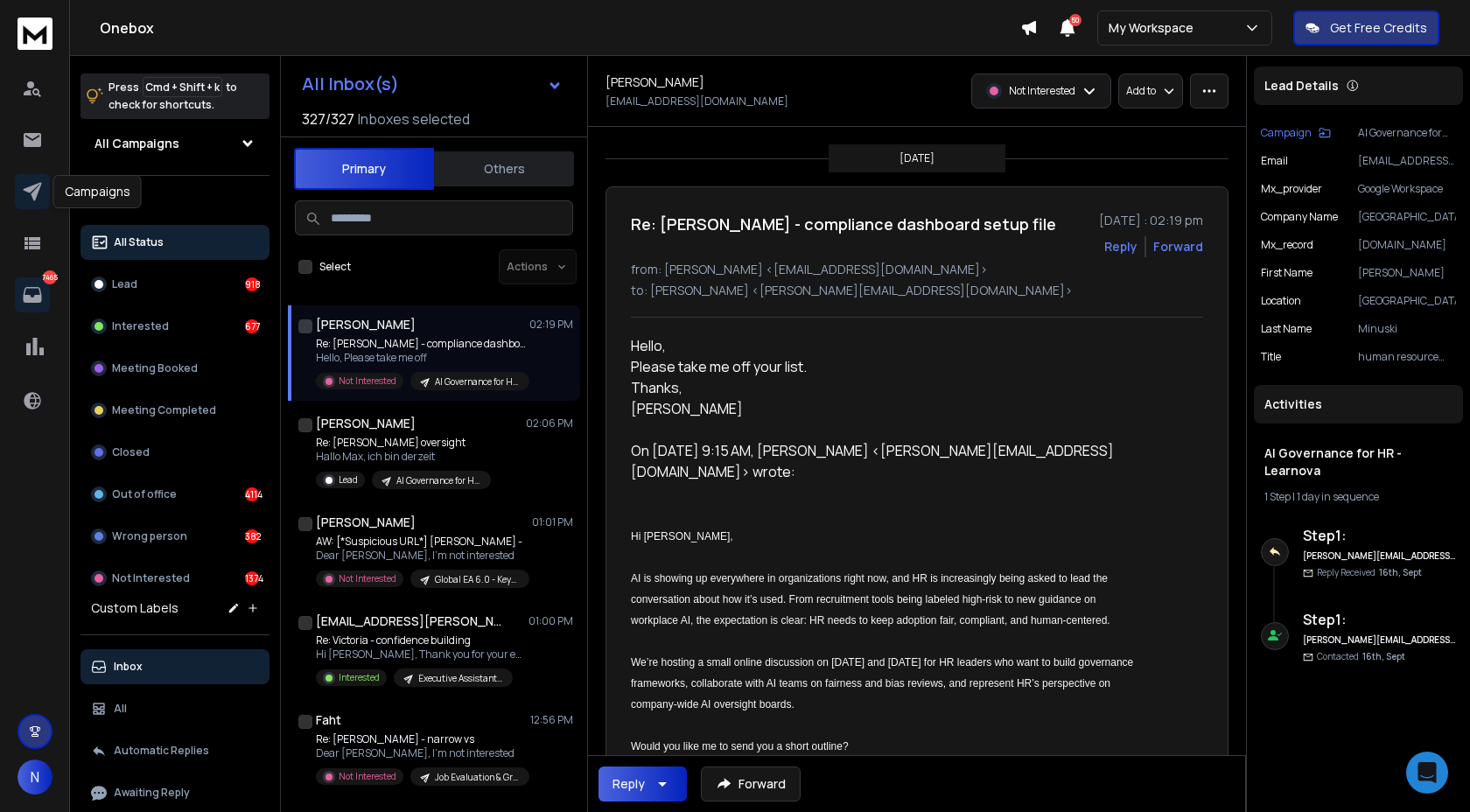
click at [37, 196] on icon at bounding box center [33, 191] width 21 height 21
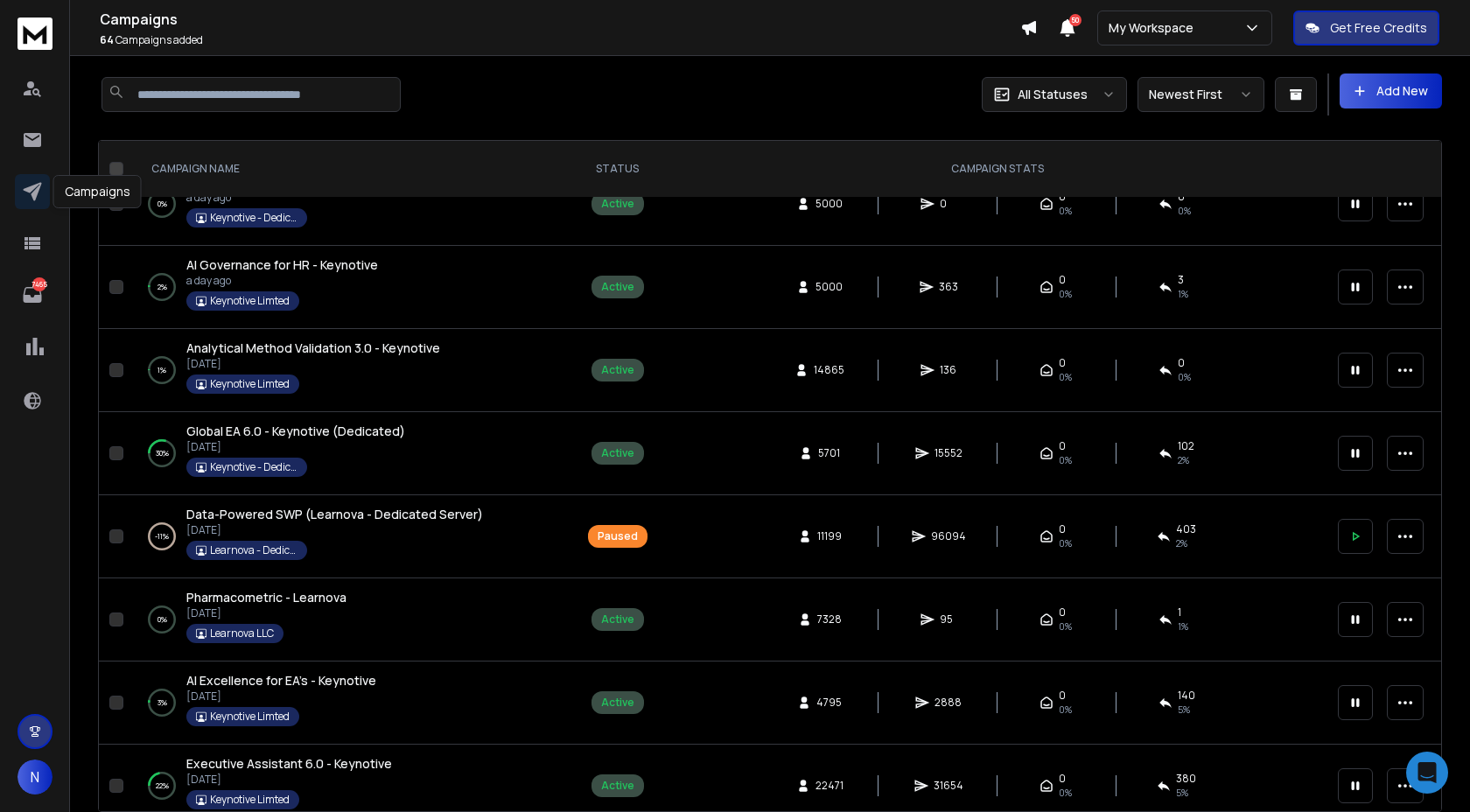
scroll to position [202, 0]
click at [339, 435] on span "Global EA 6.0 - Keynotive (Dedicated)" at bounding box center [295, 429] width 219 height 17
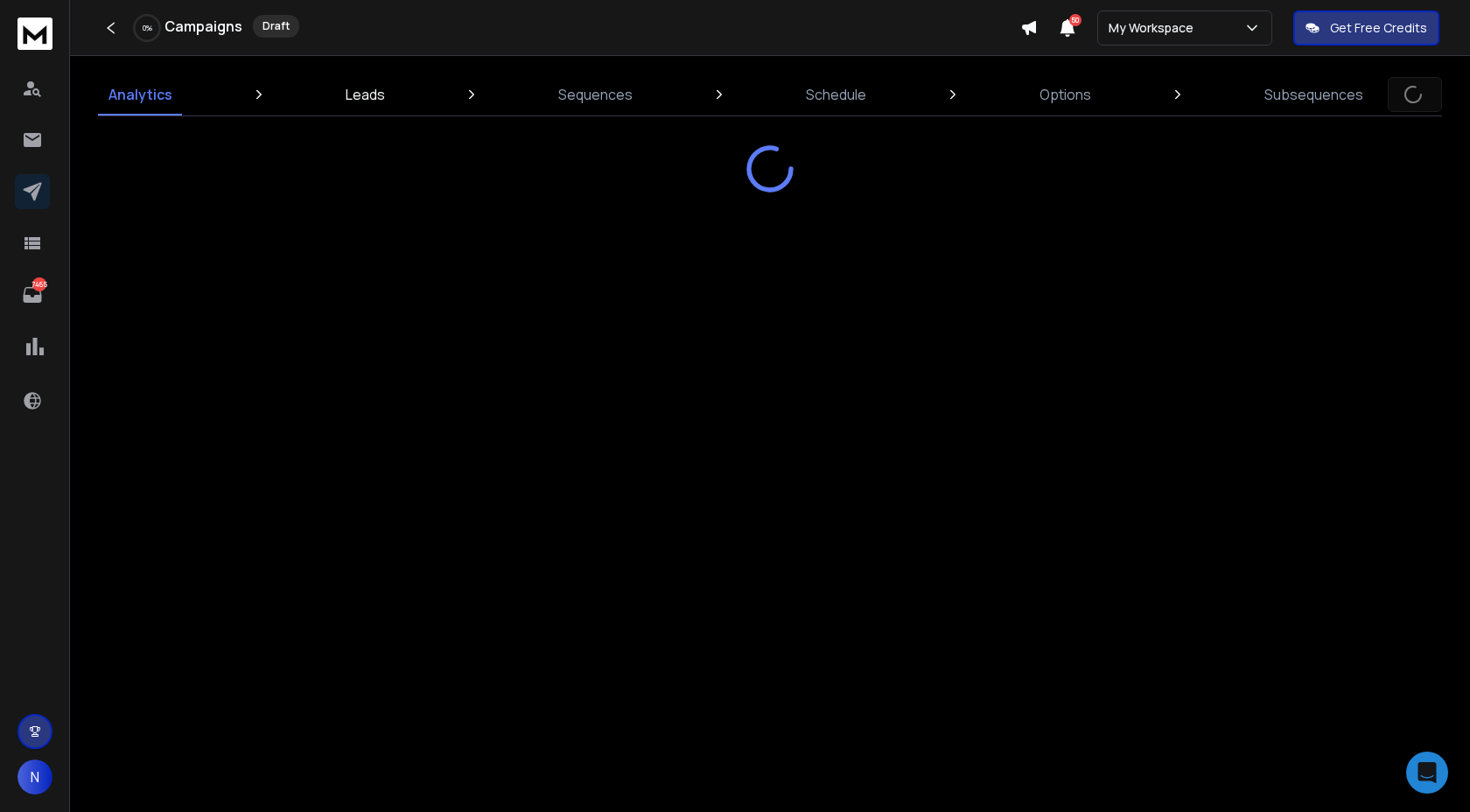
click at [376, 88] on p "Leads" at bounding box center [365, 94] width 40 height 21
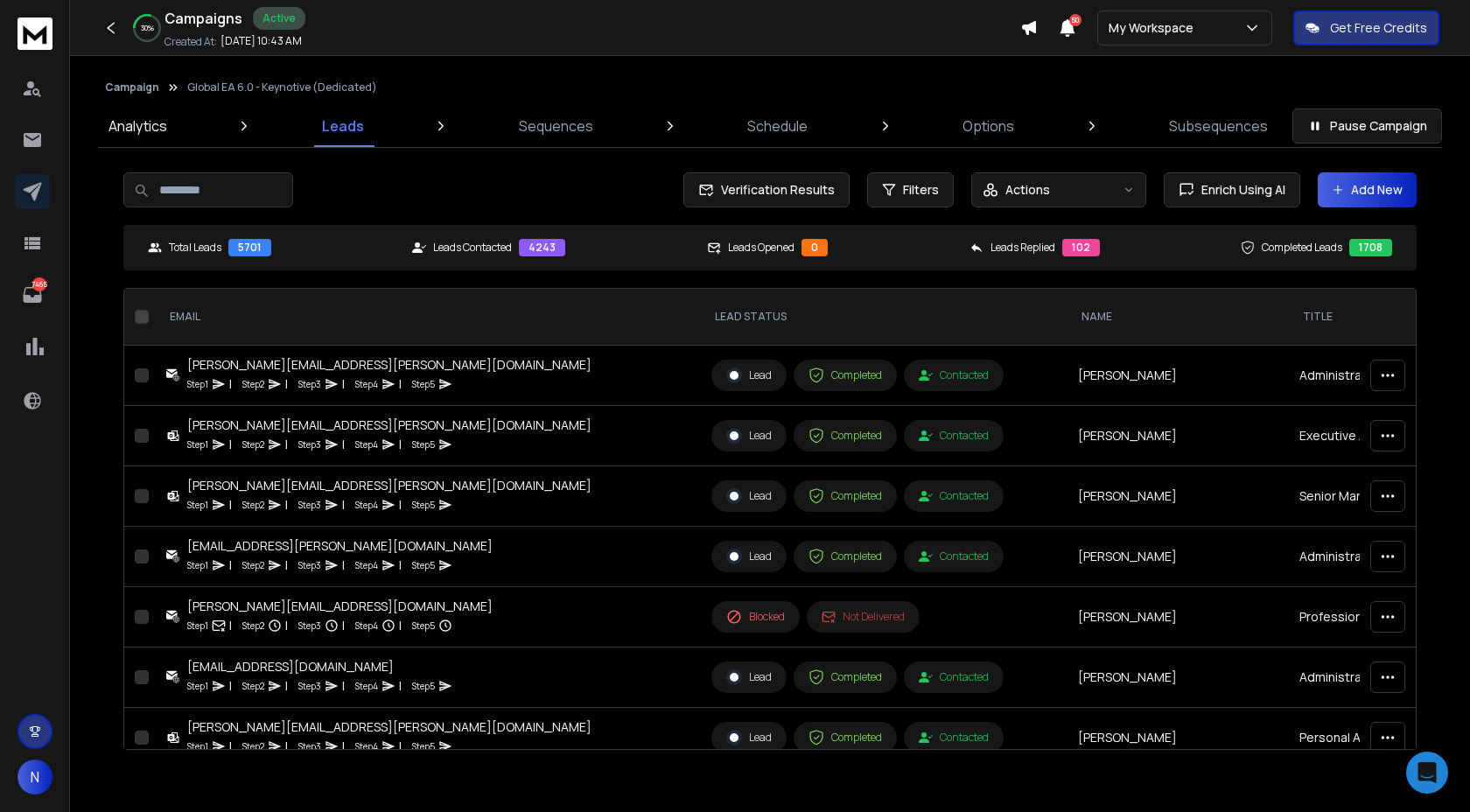
click at [153, 128] on p "Analytics" at bounding box center [138, 126] width 58 height 21
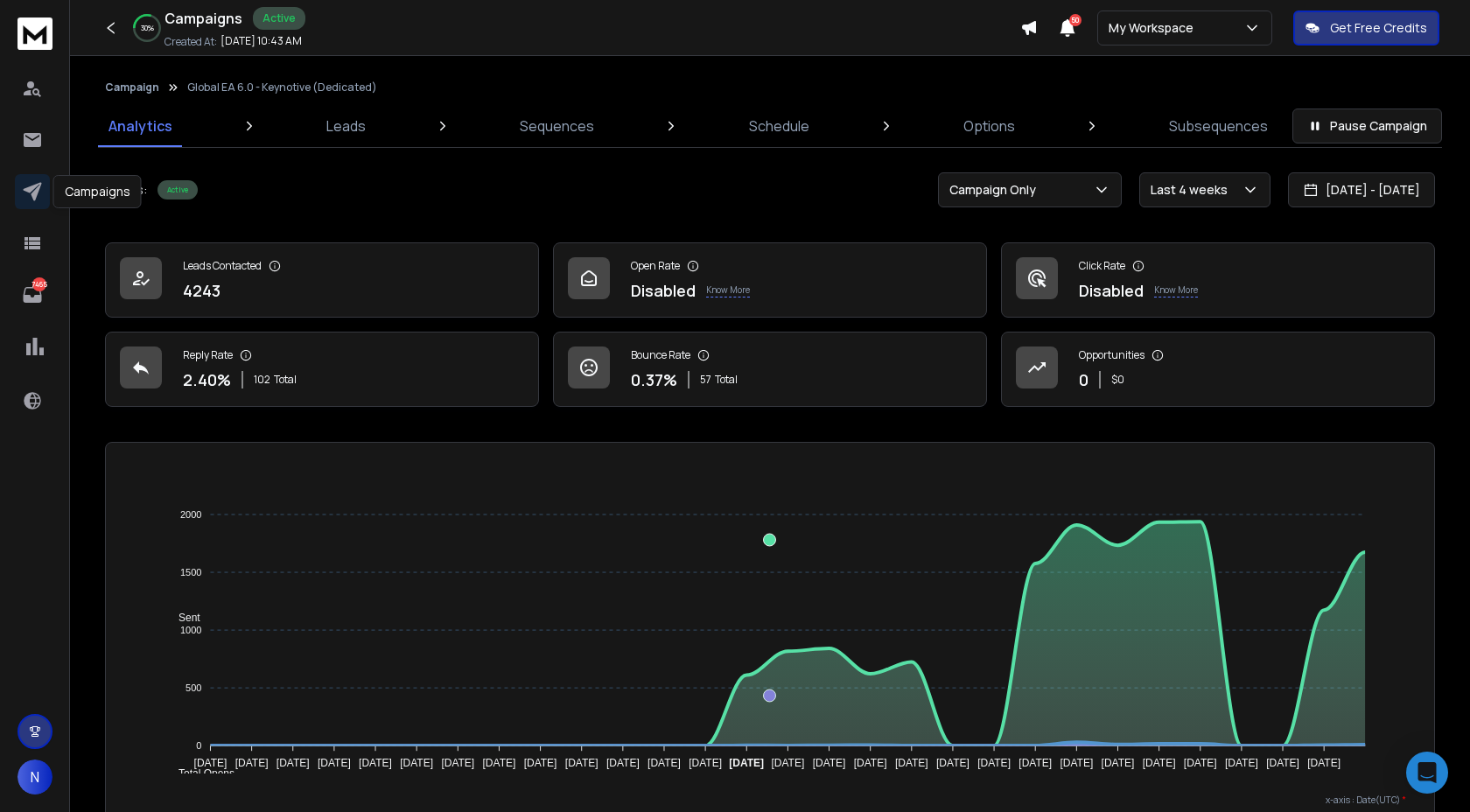
click at [24, 191] on icon at bounding box center [33, 191] width 21 height 21
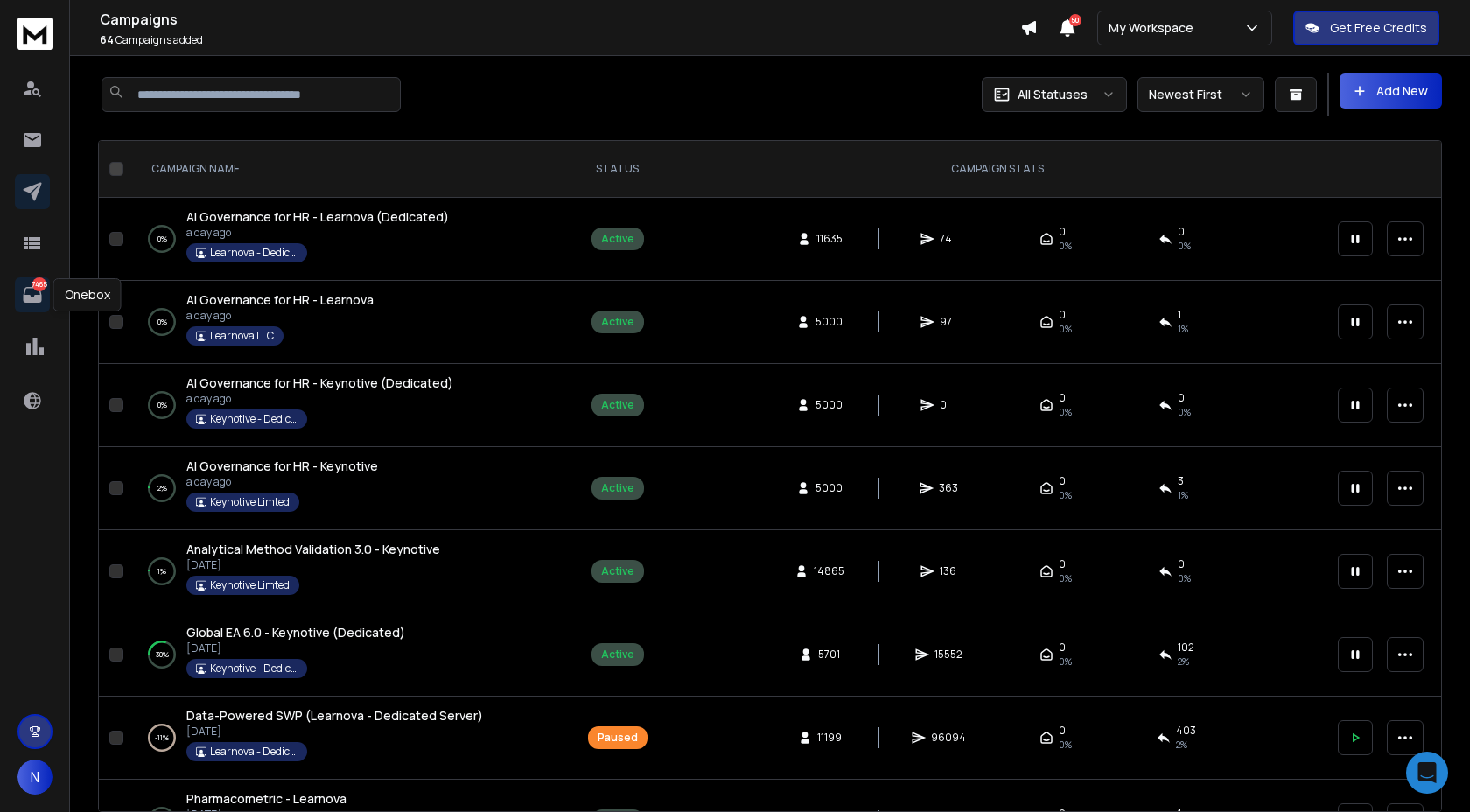
click at [24, 291] on icon at bounding box center [33, 295] width 21 height 21
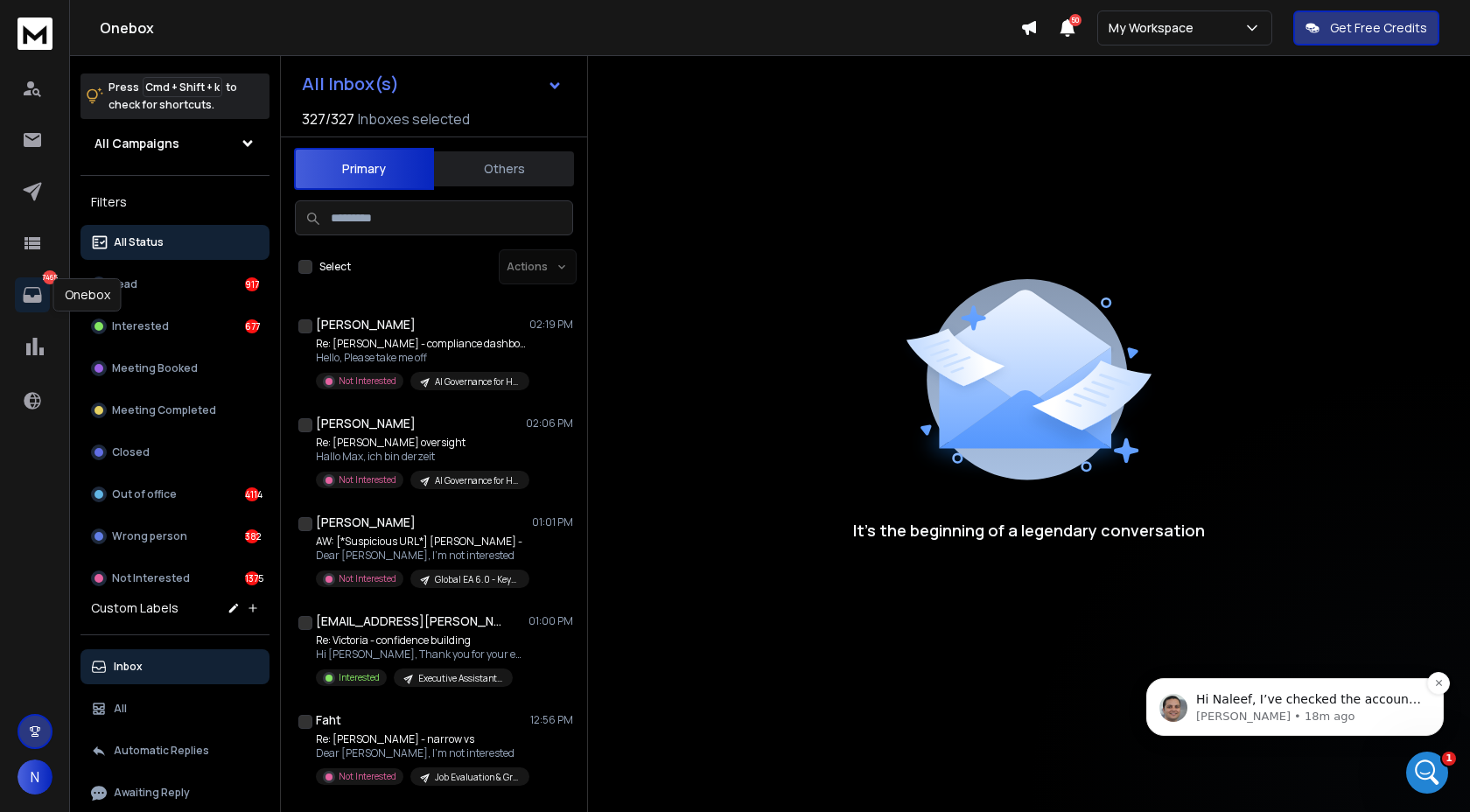
click at [1328, 720] on p "Raj • 18m ago" at bounding box center [1309, 717] width 225 height 16
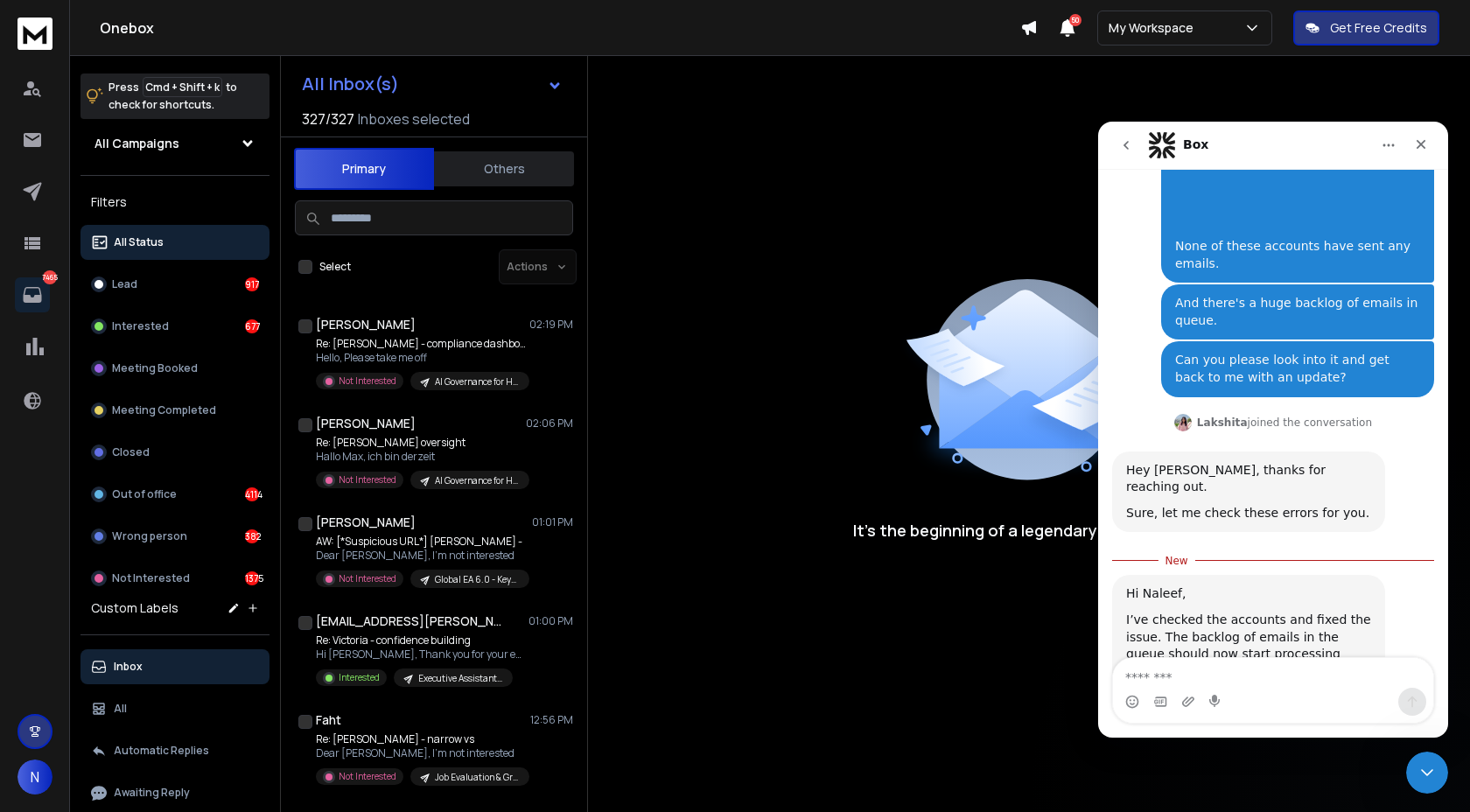
scroll to position [1321, 0]
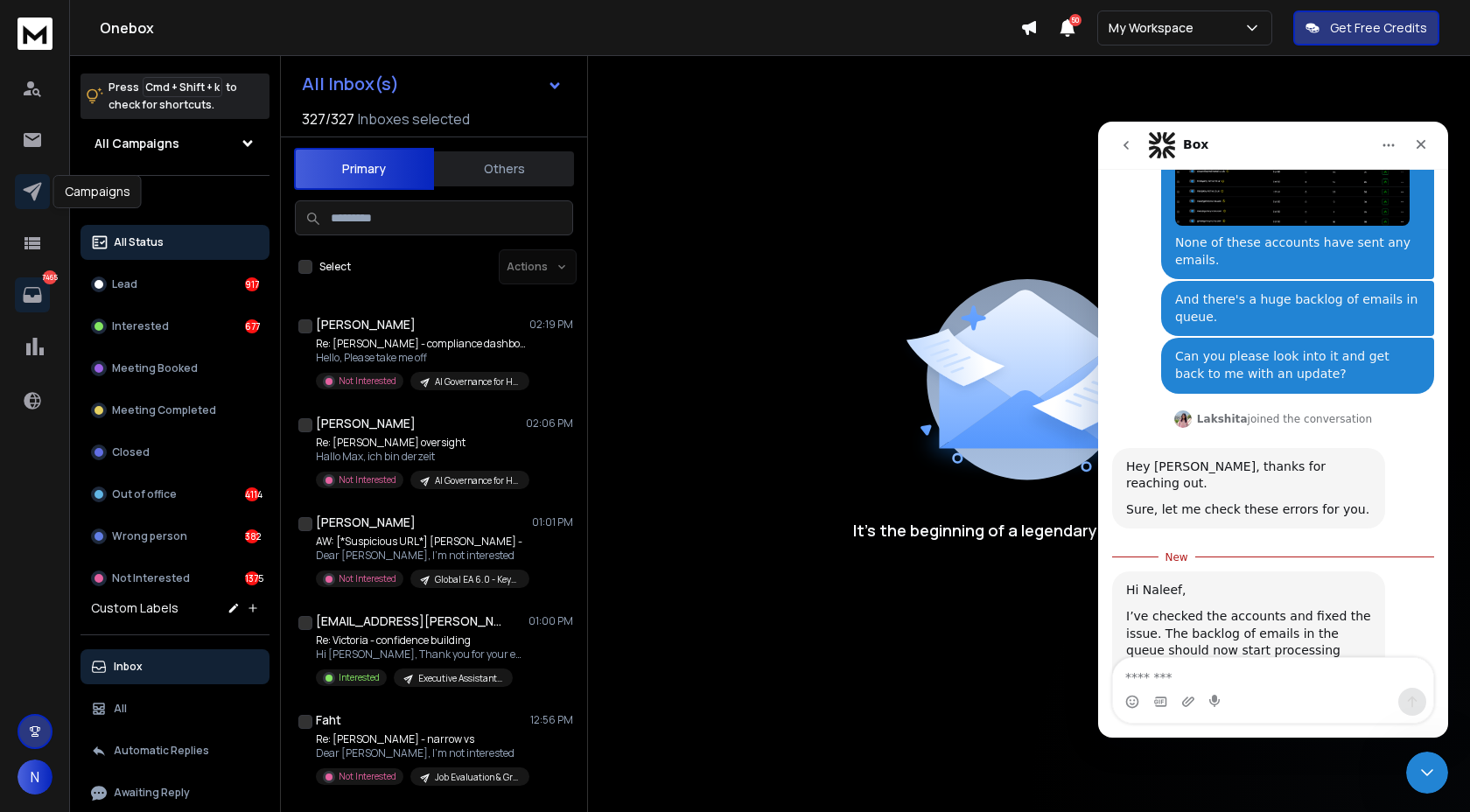
click at [37, 197] on icon at bounding box center [33, 191] width 21 height 21
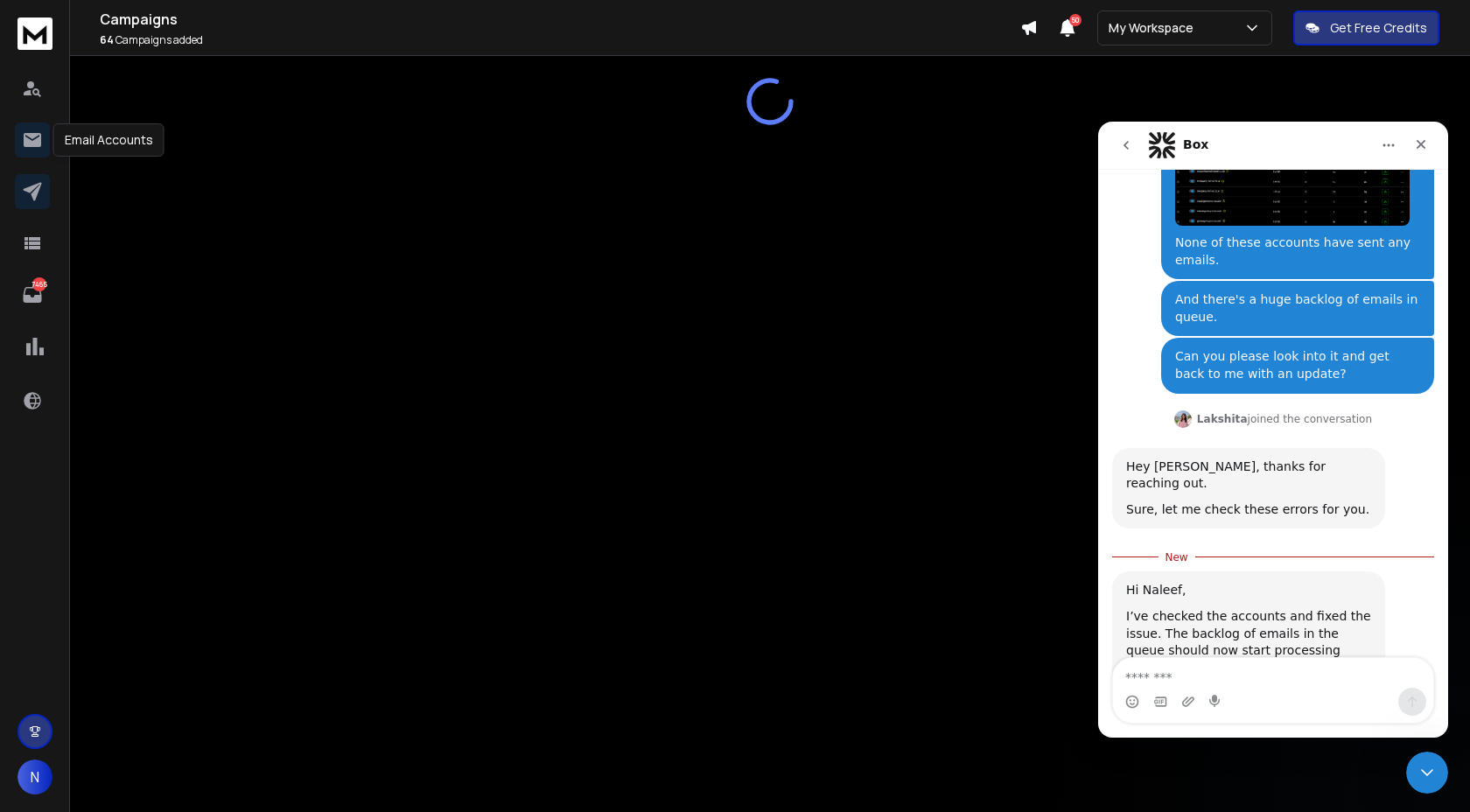
click at [38, 140] on icon at bounding box center [32, 140] width 17 height 14
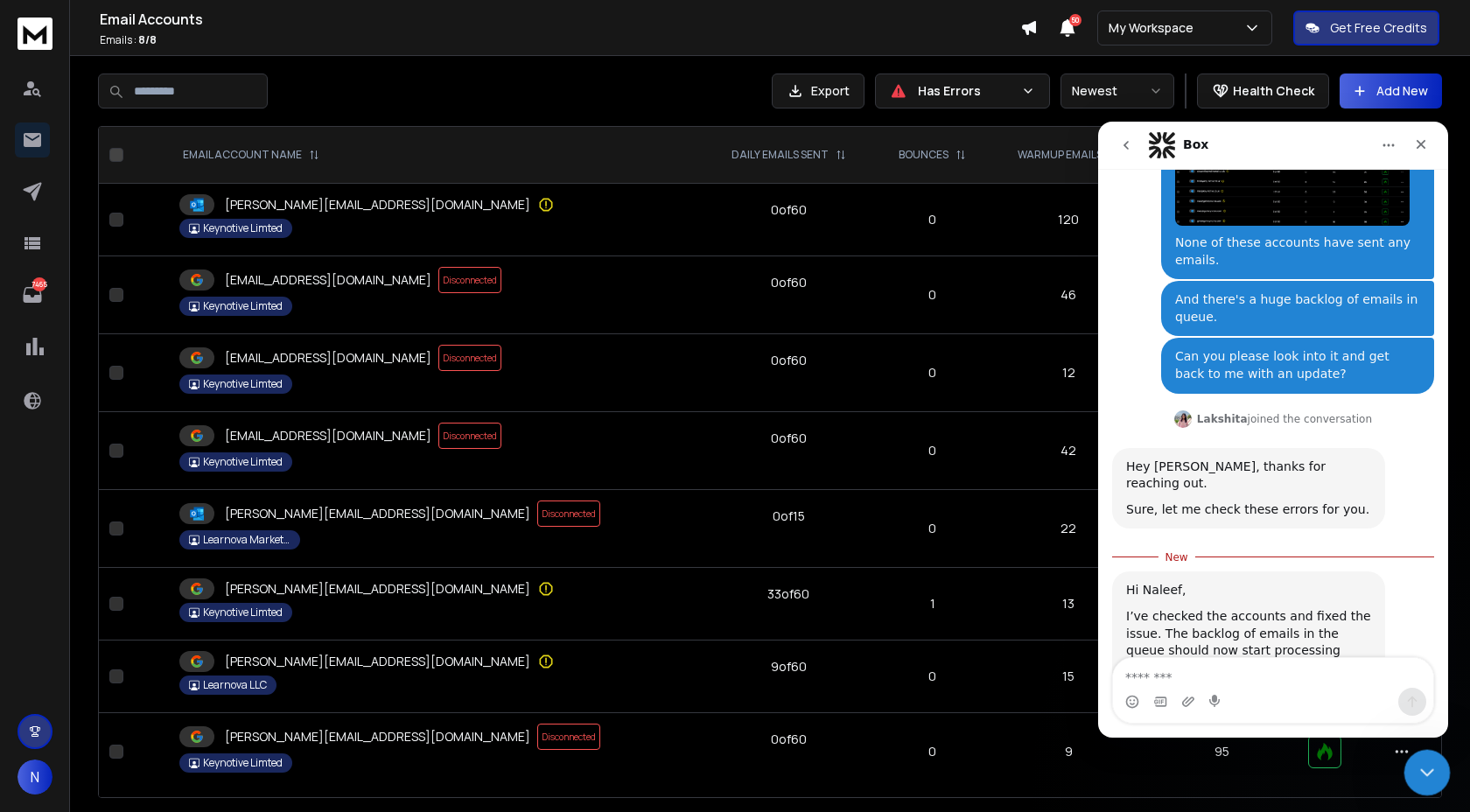
click at [1416, 789] on div "Close Intercom Messenger" at bounding box center [1424, 769] width 42 height 42
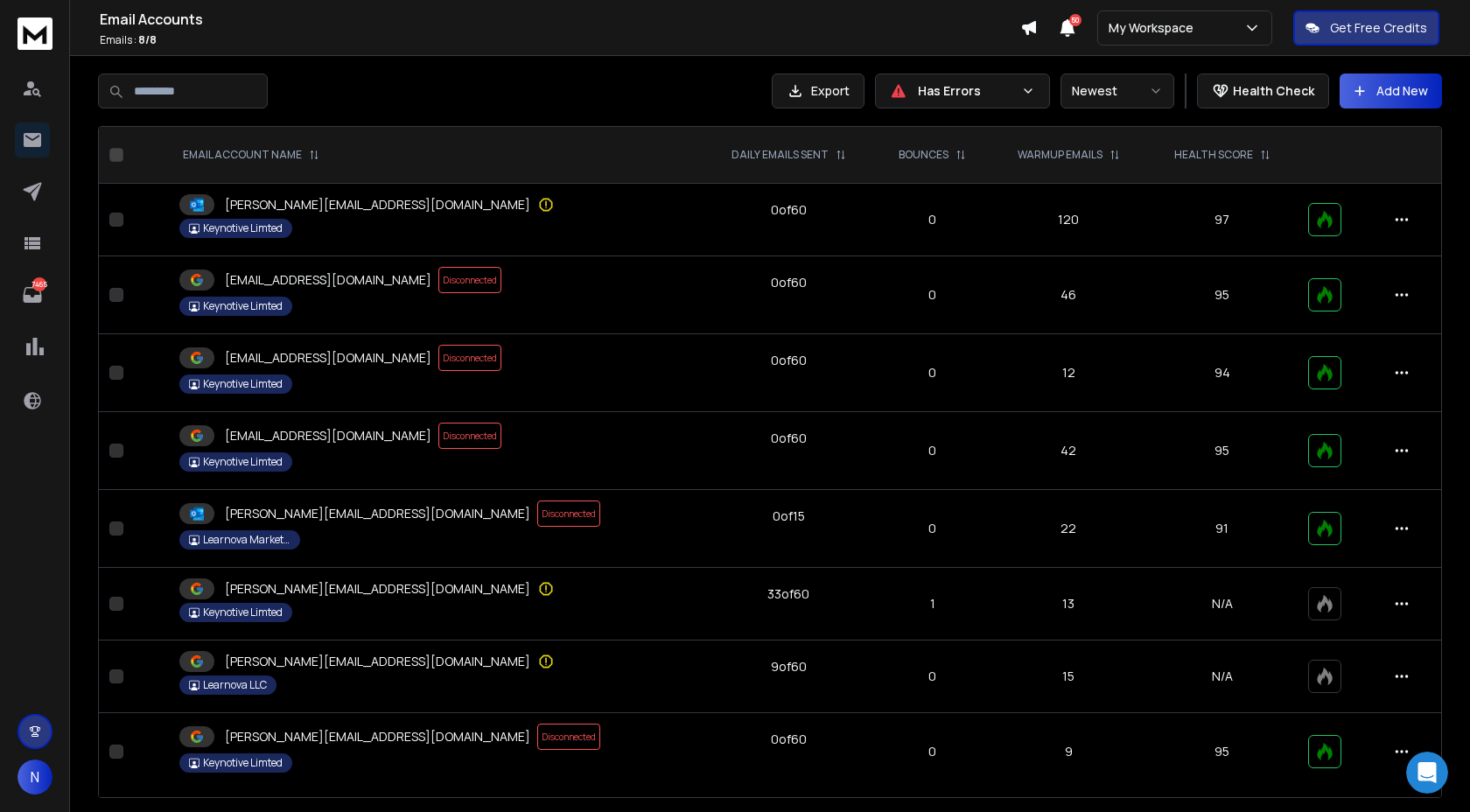
scroll to position [1292, 0]
click at [732, 156] on p "DAILY EMAILS SENT" at bounding box center [780, 154] width 97 height 14
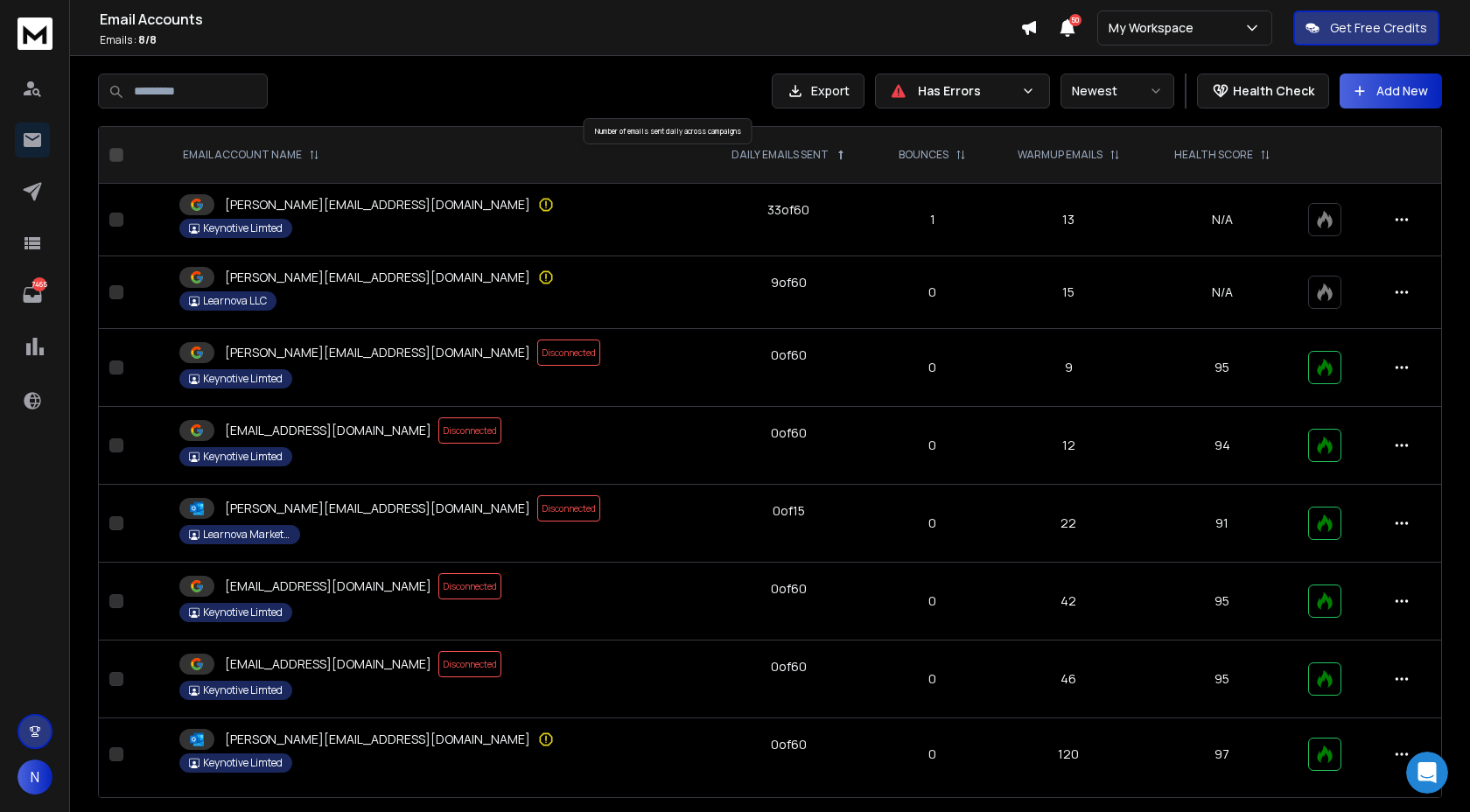
click at [732, 156] on p "DAILY EMAILS SENT" at bounding box center [780, 154] width 97 height 14
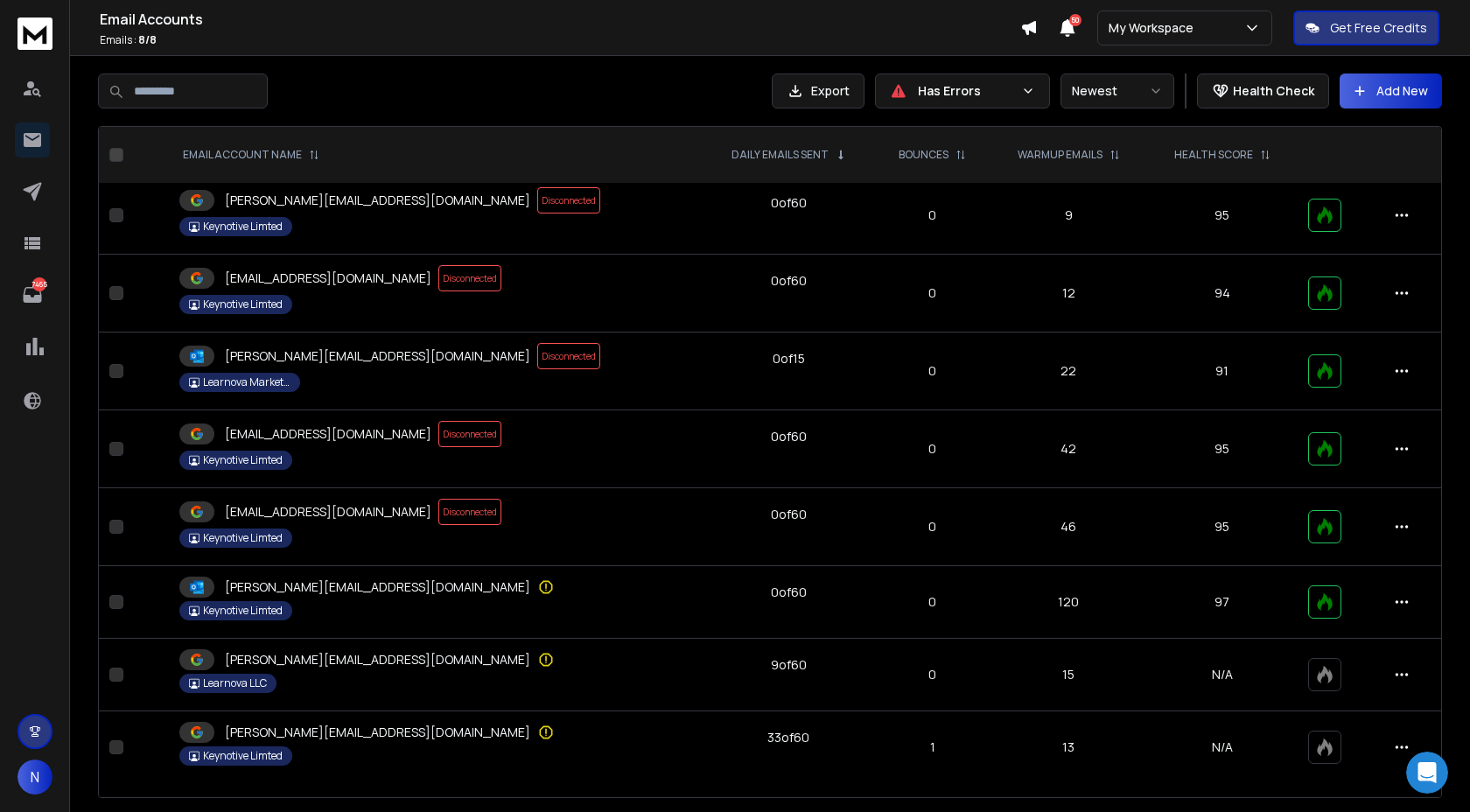
scroll to position [0, 0]
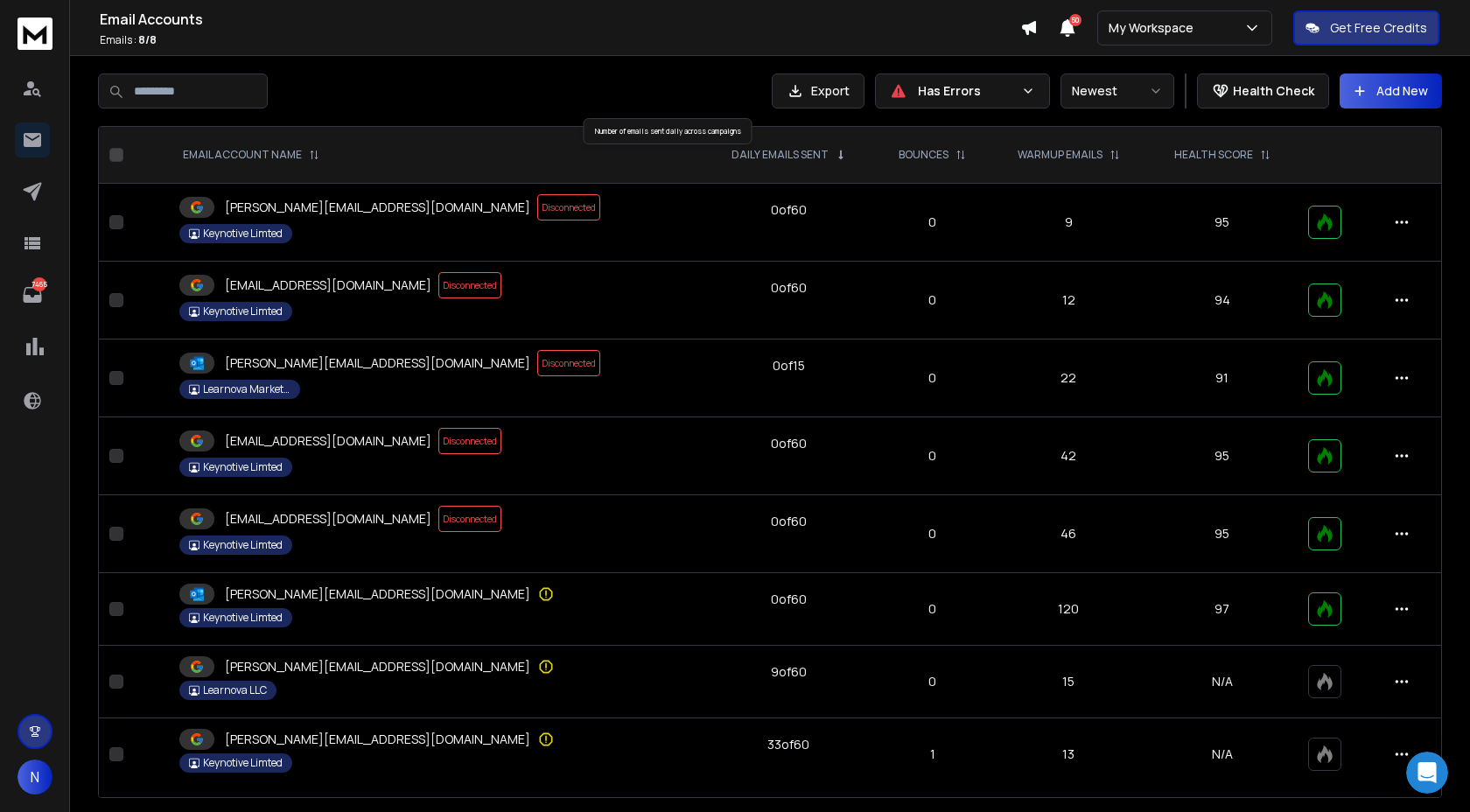
click at [732, 156] on p "DAILY EMAILS SENT" at bounding box center [780, 154] width 97 height 14
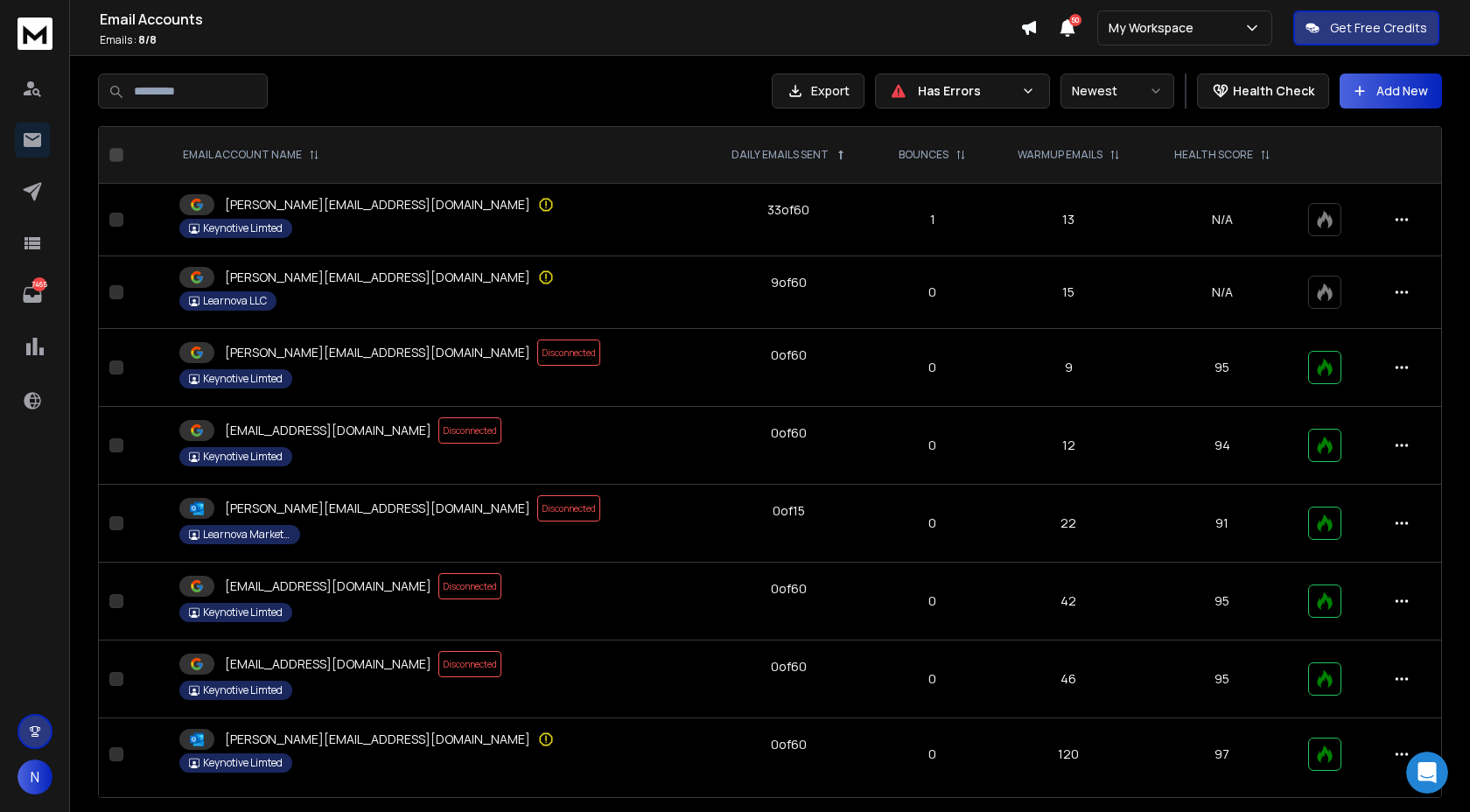
click at [969, 100] on div "Has Errors" at bounding box center [963, 91] width 175 height 35
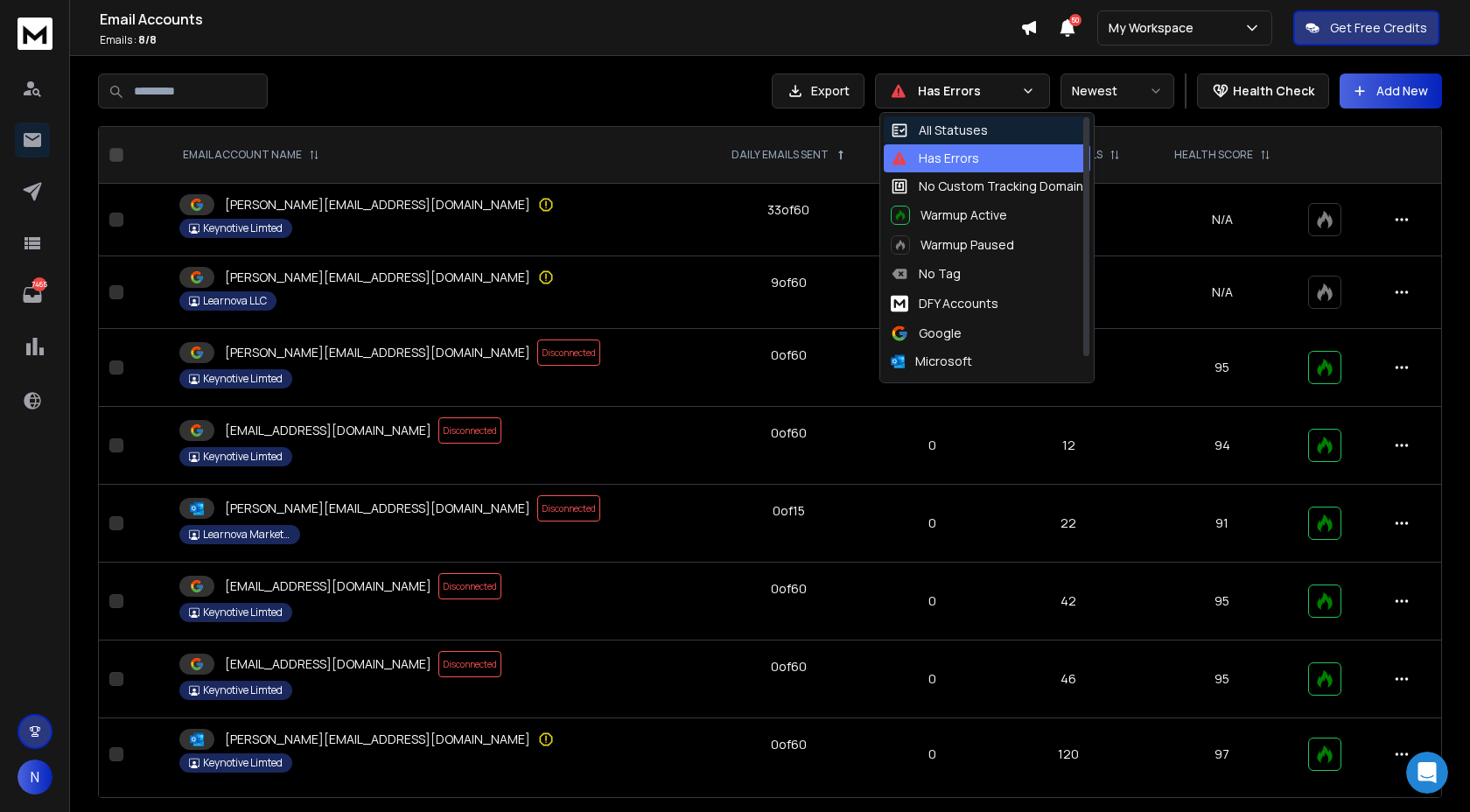
click at [946, 137] on div "All Statuses" at bounding box center [940, 130] width 97 height 17
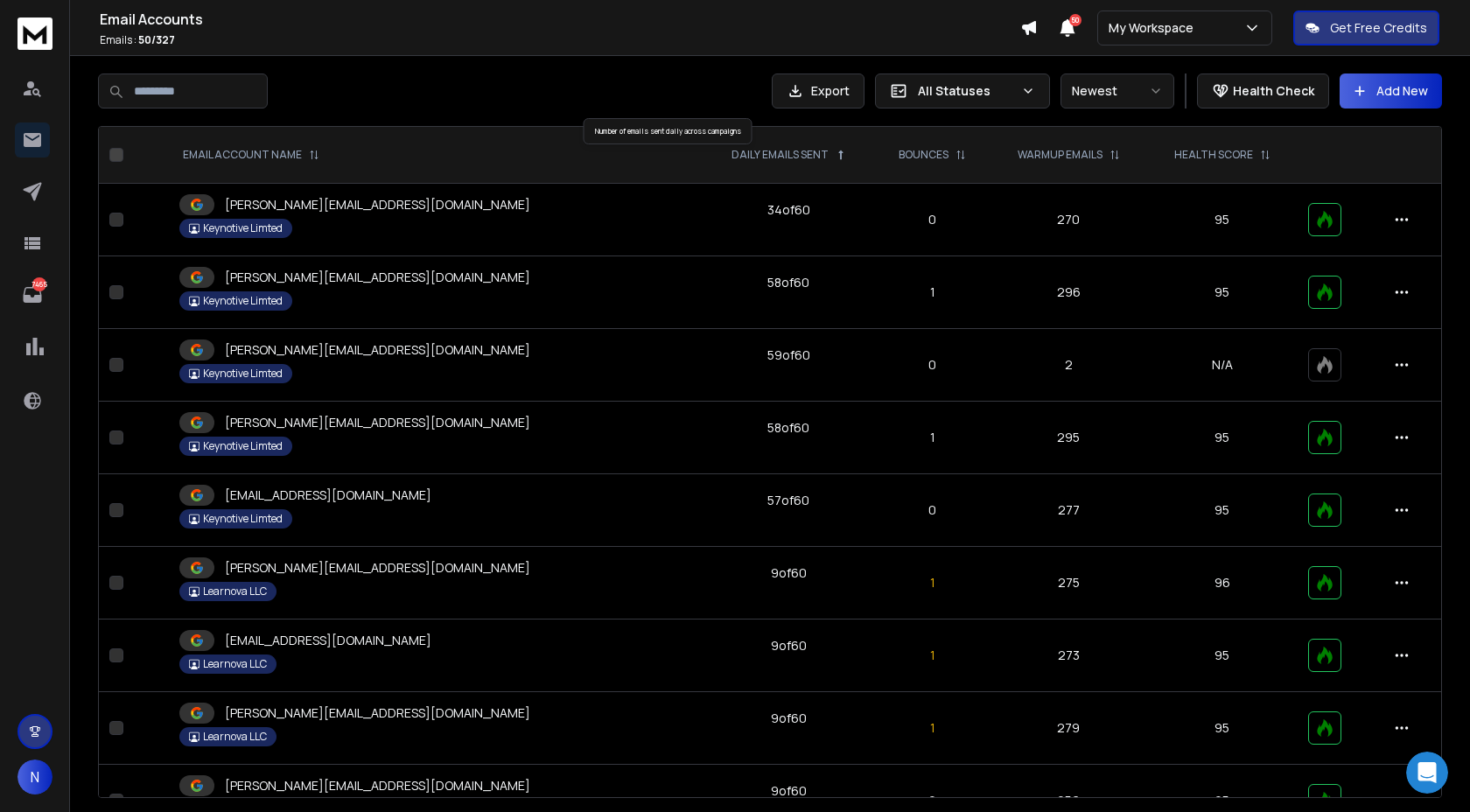
click at [732, 156] on p "DAILY EMAILS SENT" at bounding box center [780, 154] width 97 height 14
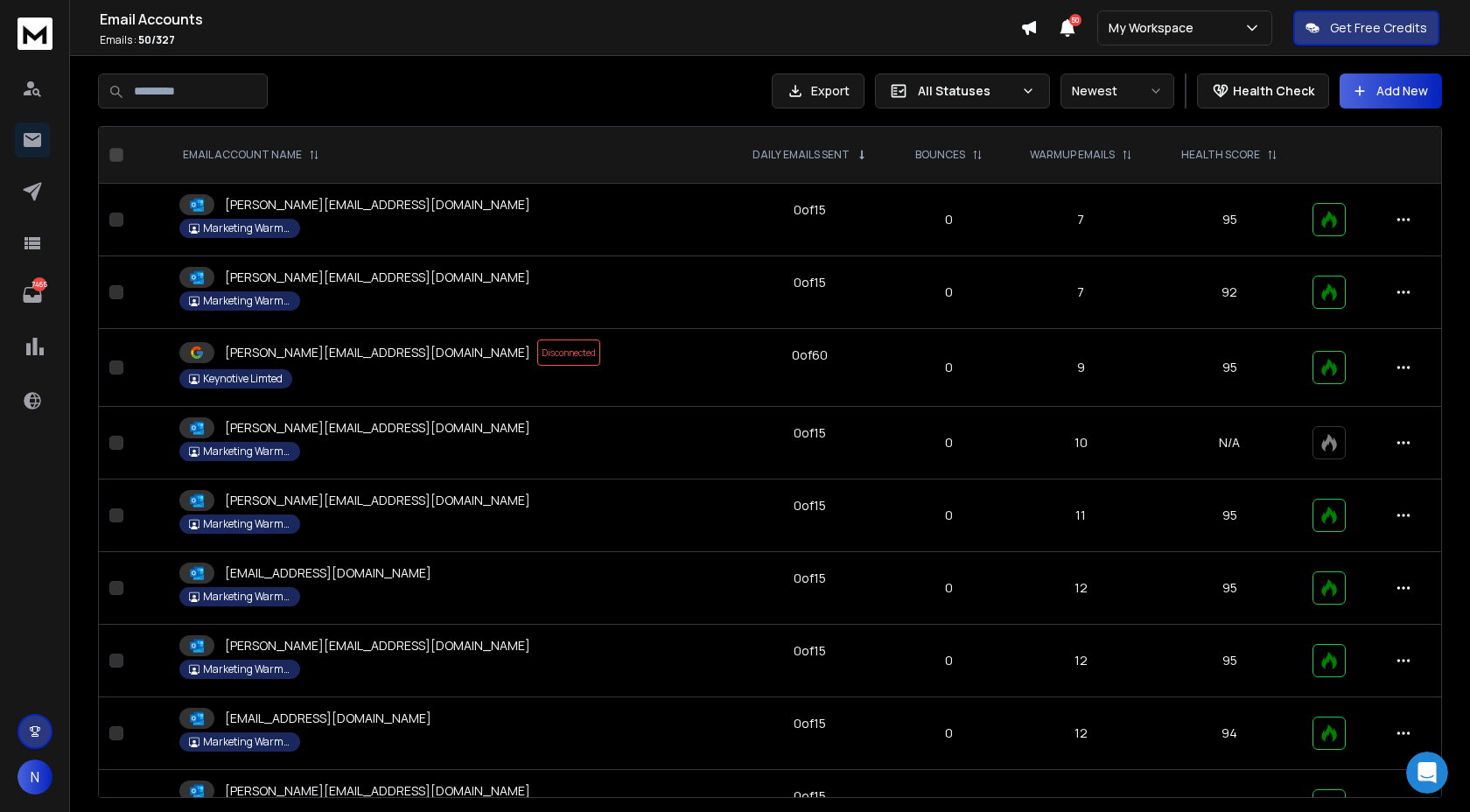
click at [334, 205] on p "shaun@keynotivemails.com" at bounding box center [377, 205] width 305 height 17
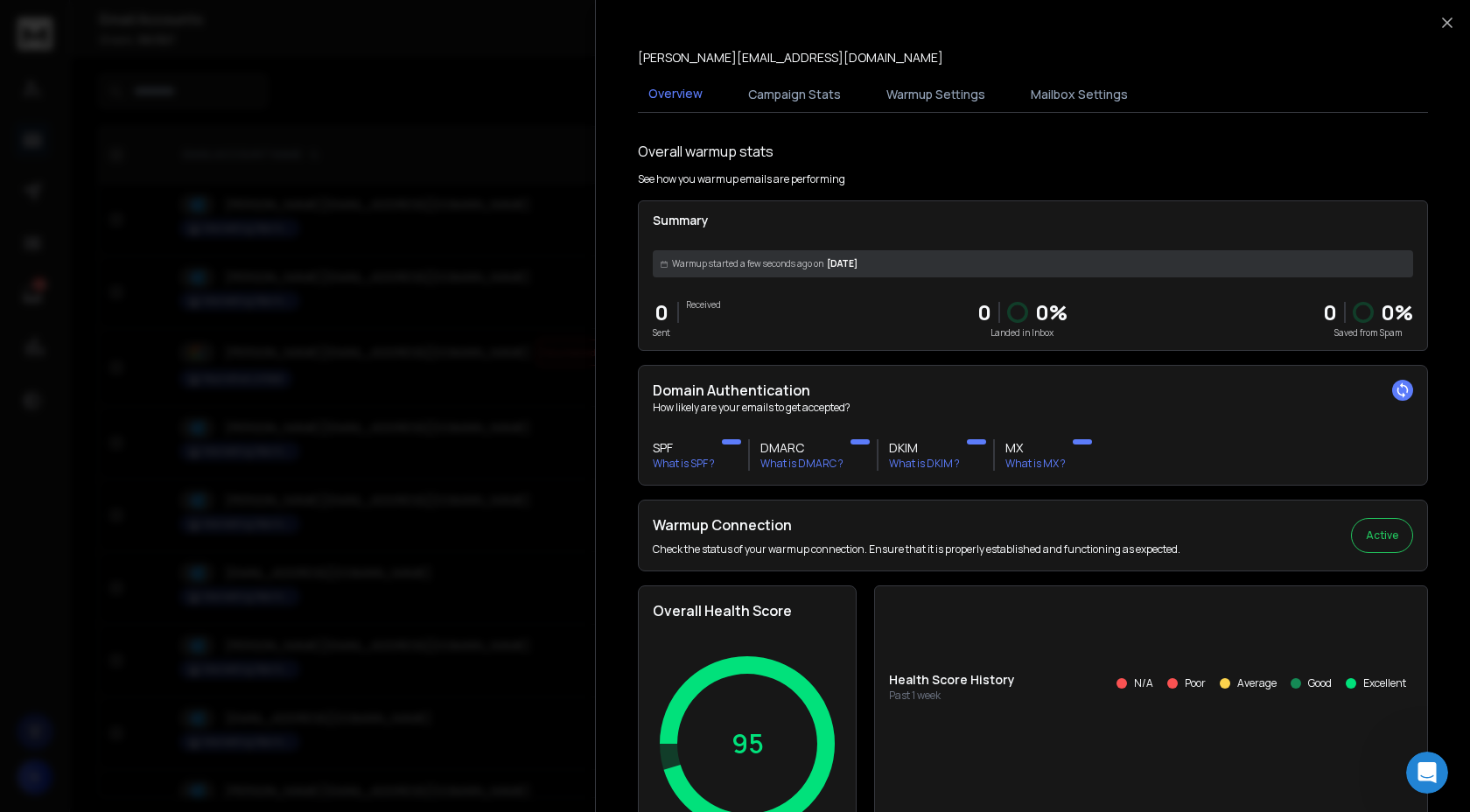
click at [450, 233] on div at bounding box center [735, 406] width 1470 height 812
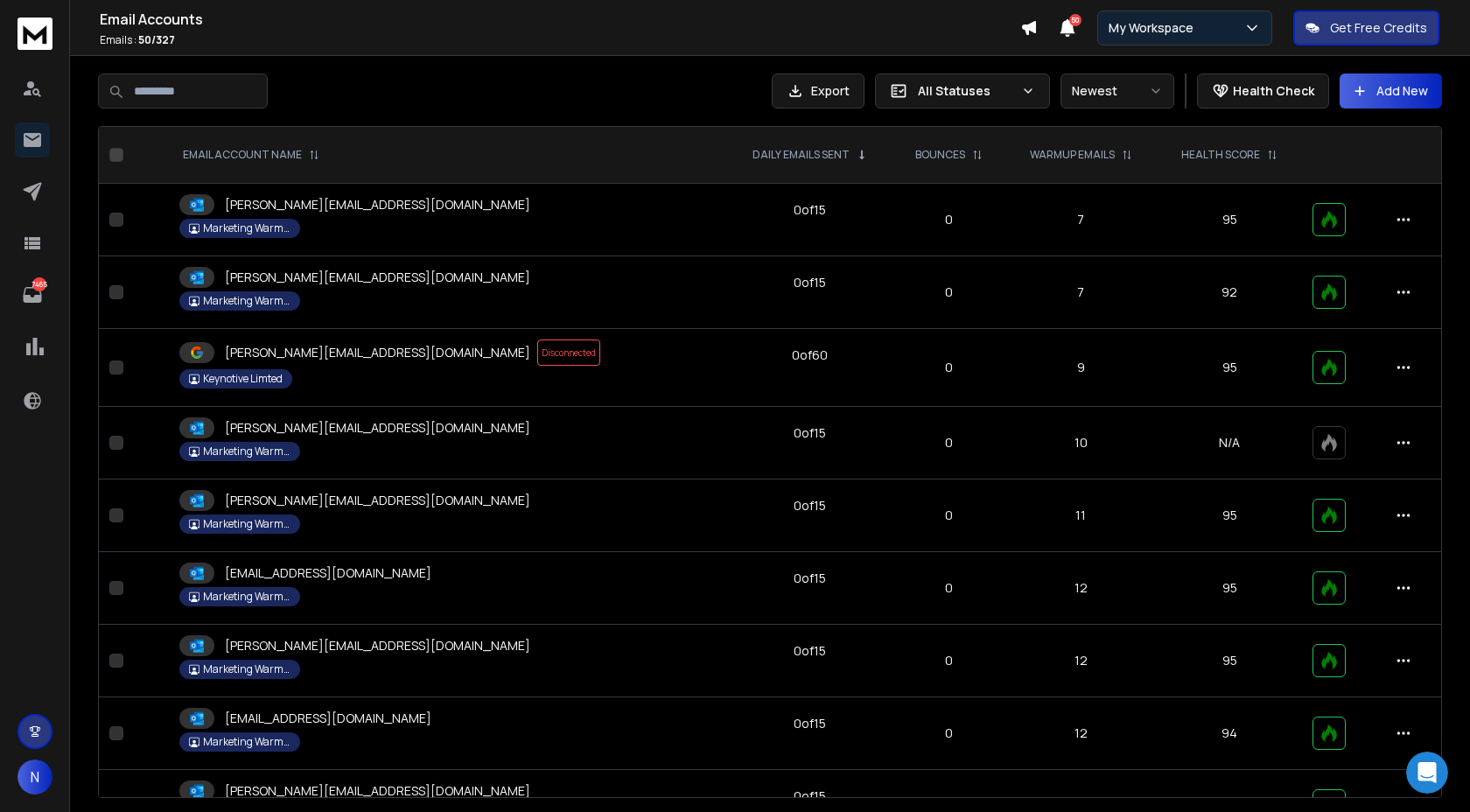
click at [1172, 27] on p "My Workspace" at bounding box center [1154, 28] width 92 height 17
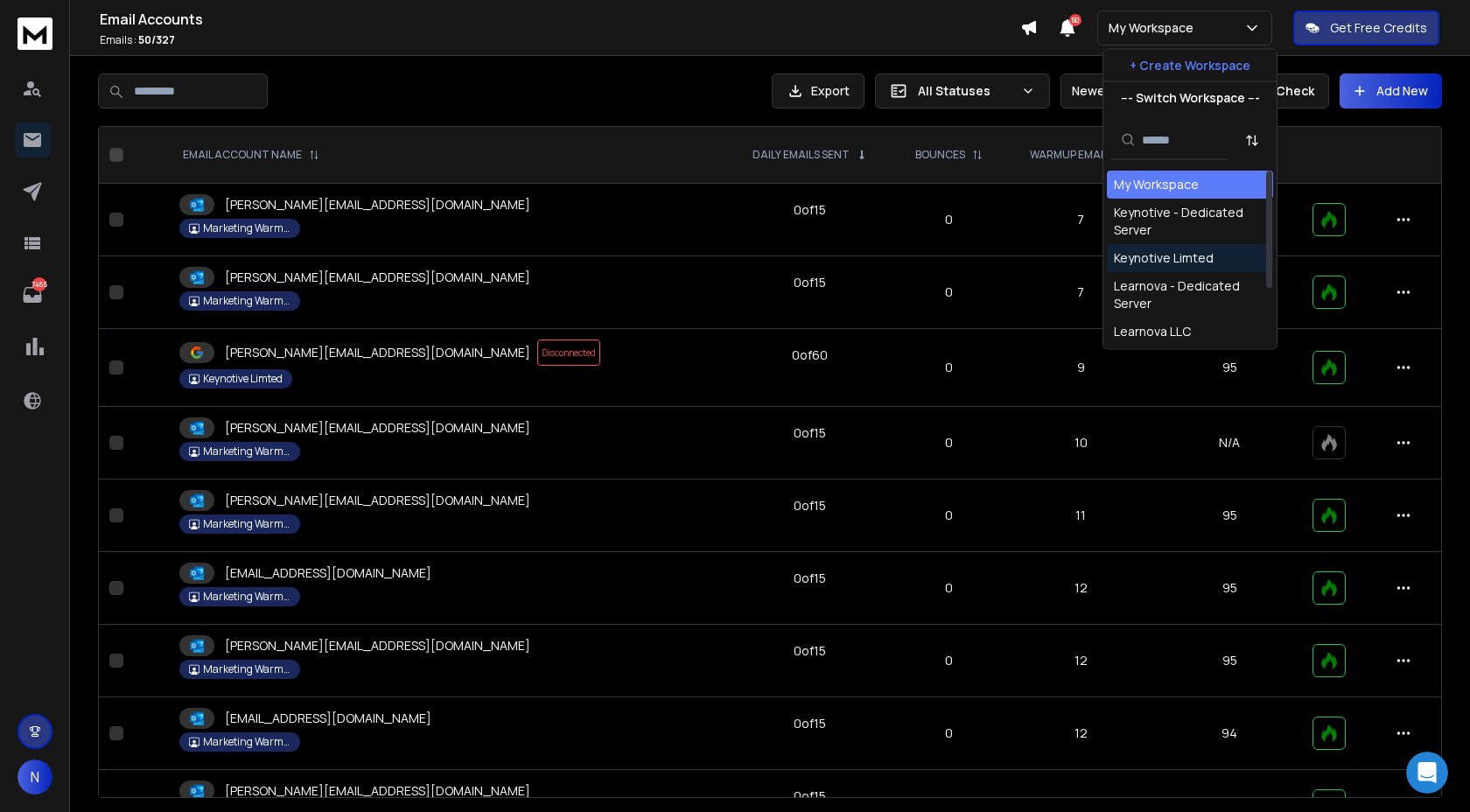
click at [1165, 264] on div "Keynotive Limted" at bounding box center [1164, 258] width 100 height 17
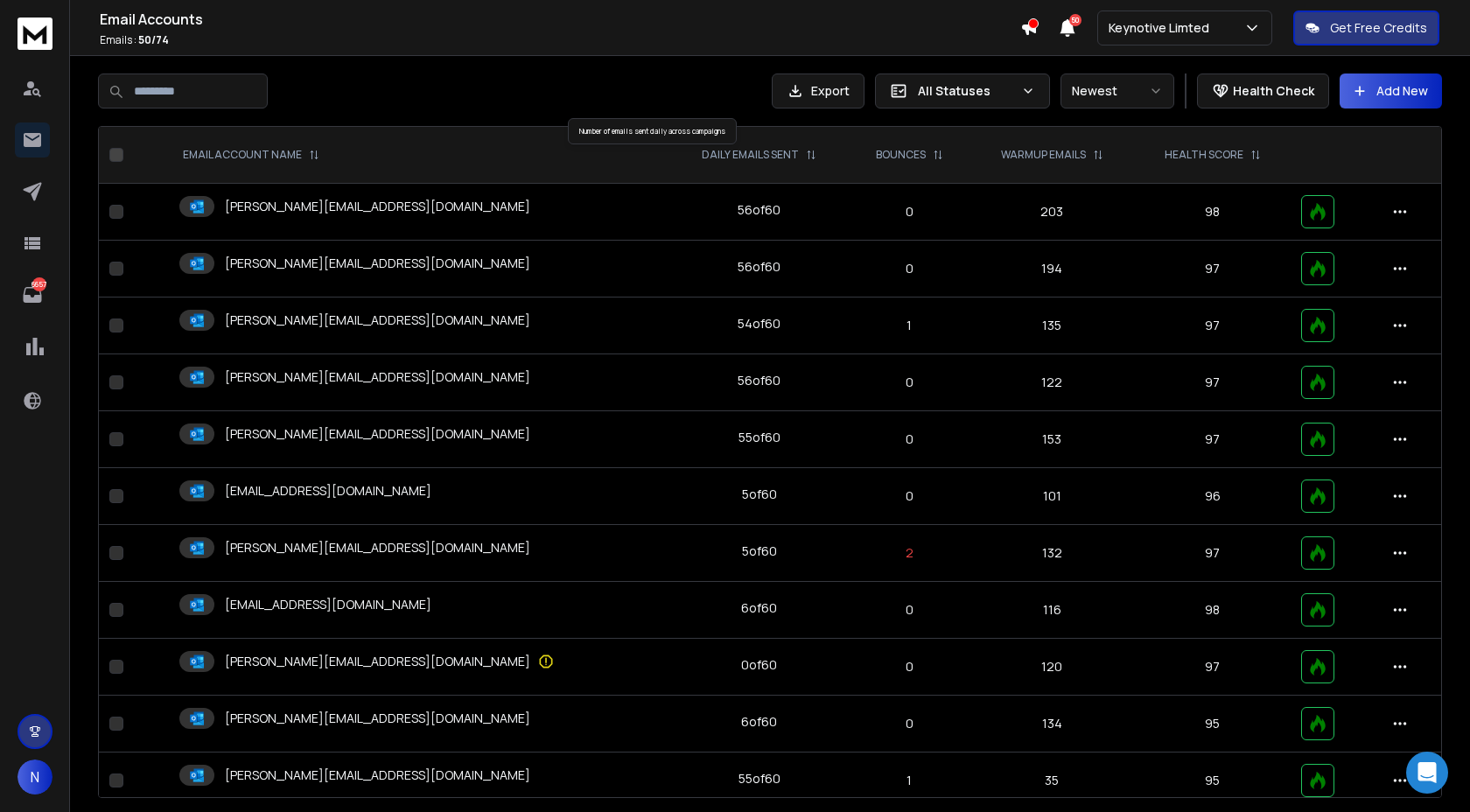
click at [701, 161] on p "DAILY EMAILS SENT" at bounding box center [750, 154] width 97 height 14
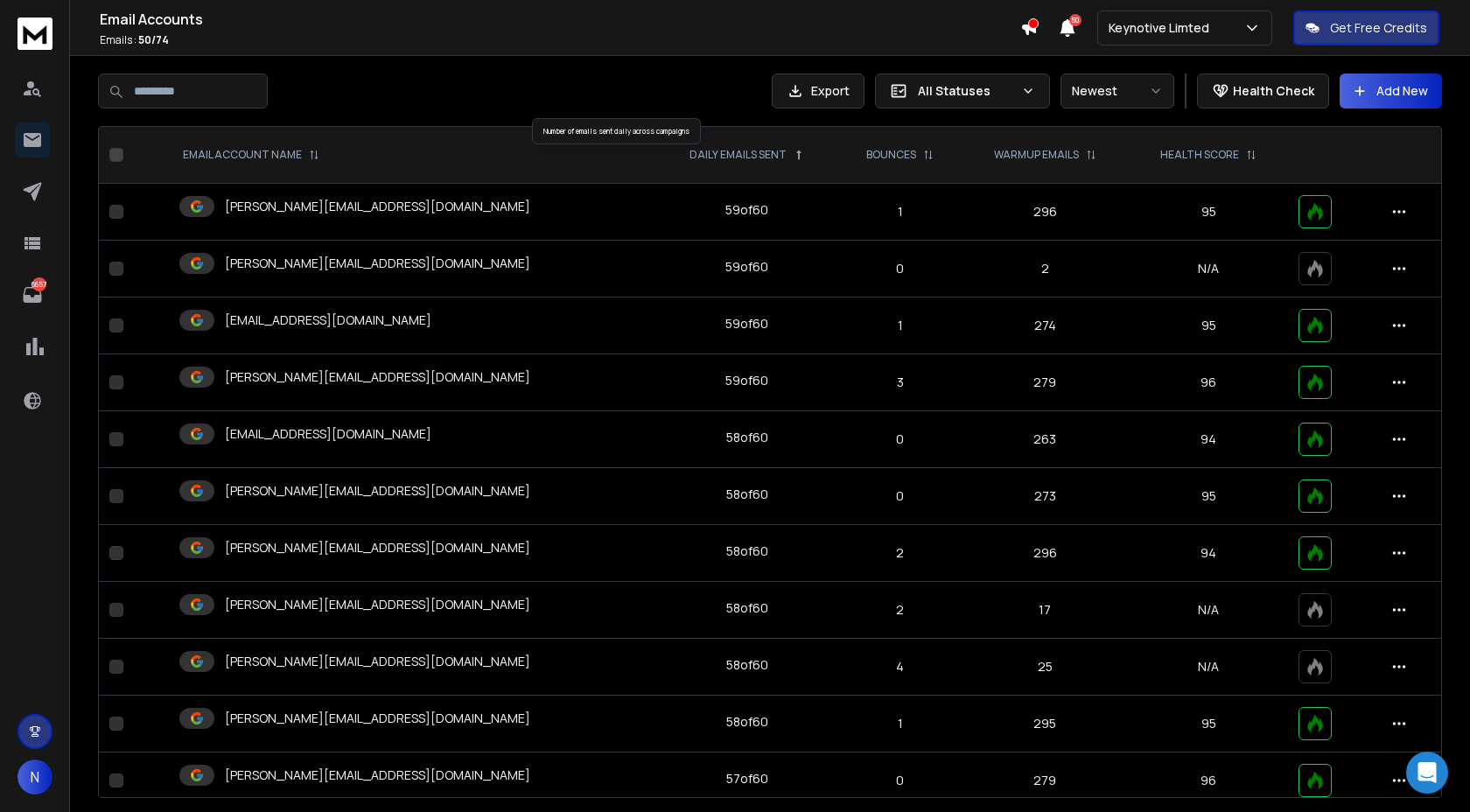
click at [690, 154] on p "DAILY EMAILS SENT" at bounding box center [738, 154] width 97 height 14
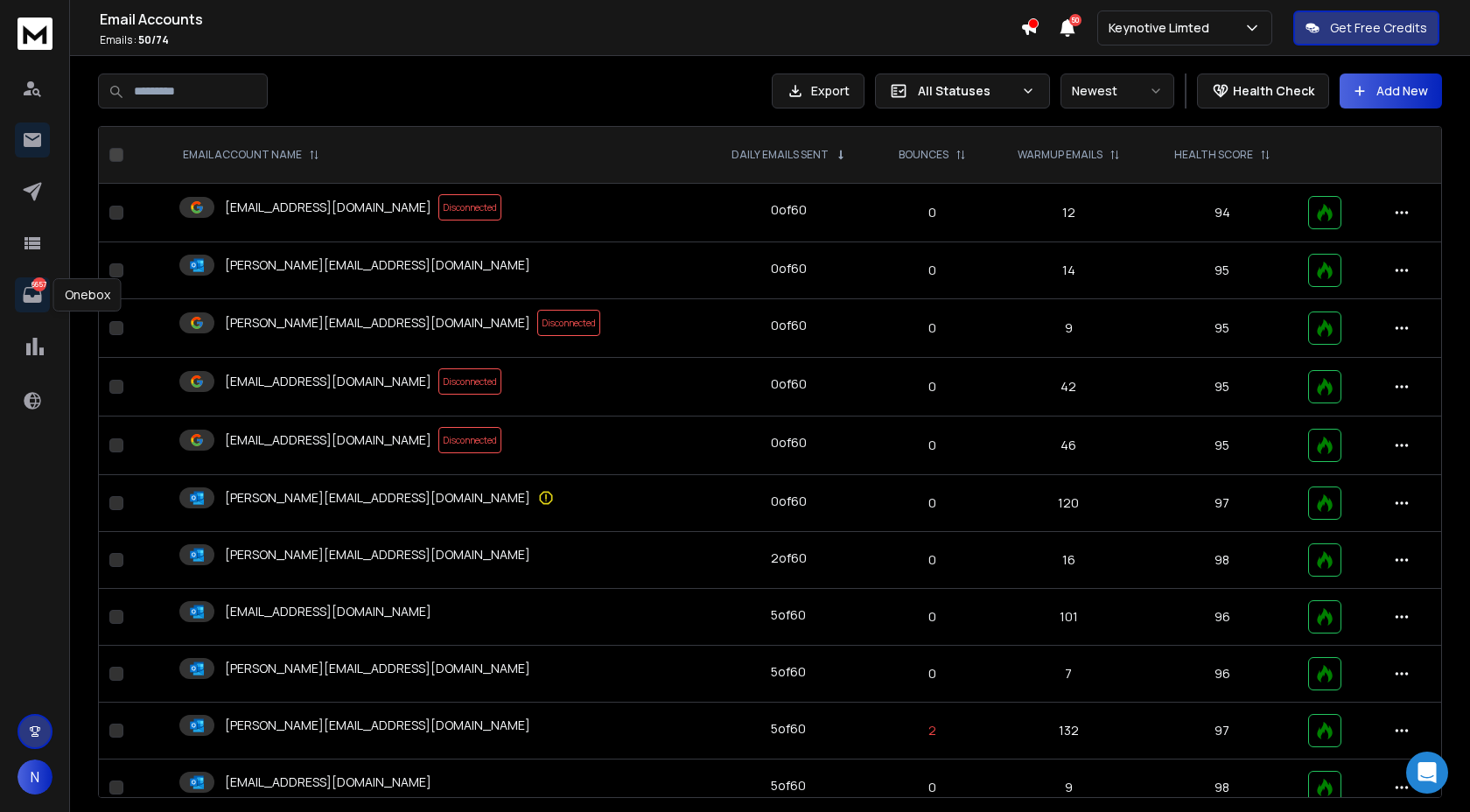
click at [38, 288] on p "6657" at bounding box center [39, 285] width 14 height 14
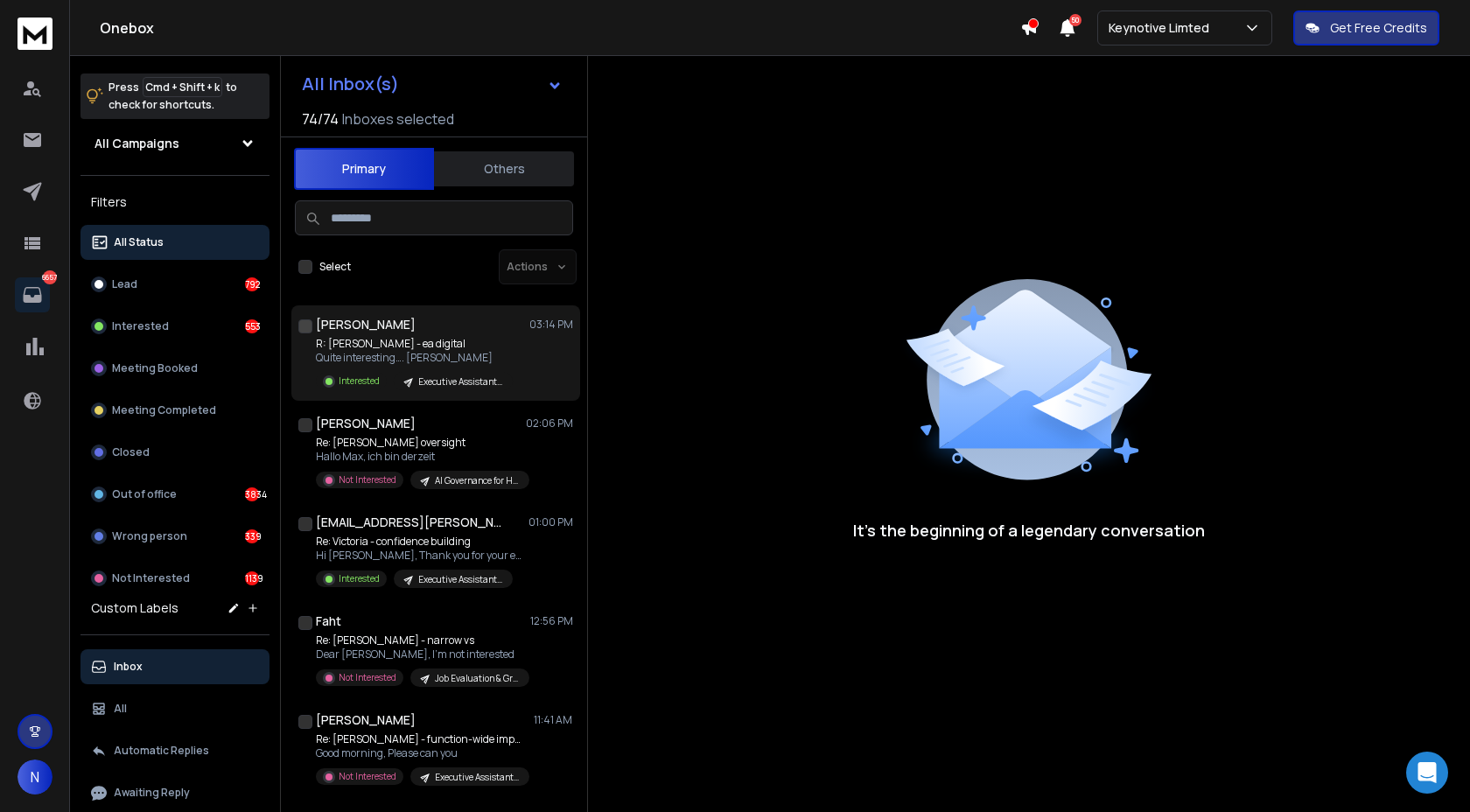
click at [438, 353] on p "Quite interesting…. [PERSON_NAME]" at bounding box center [414, 357] width 197 height 14
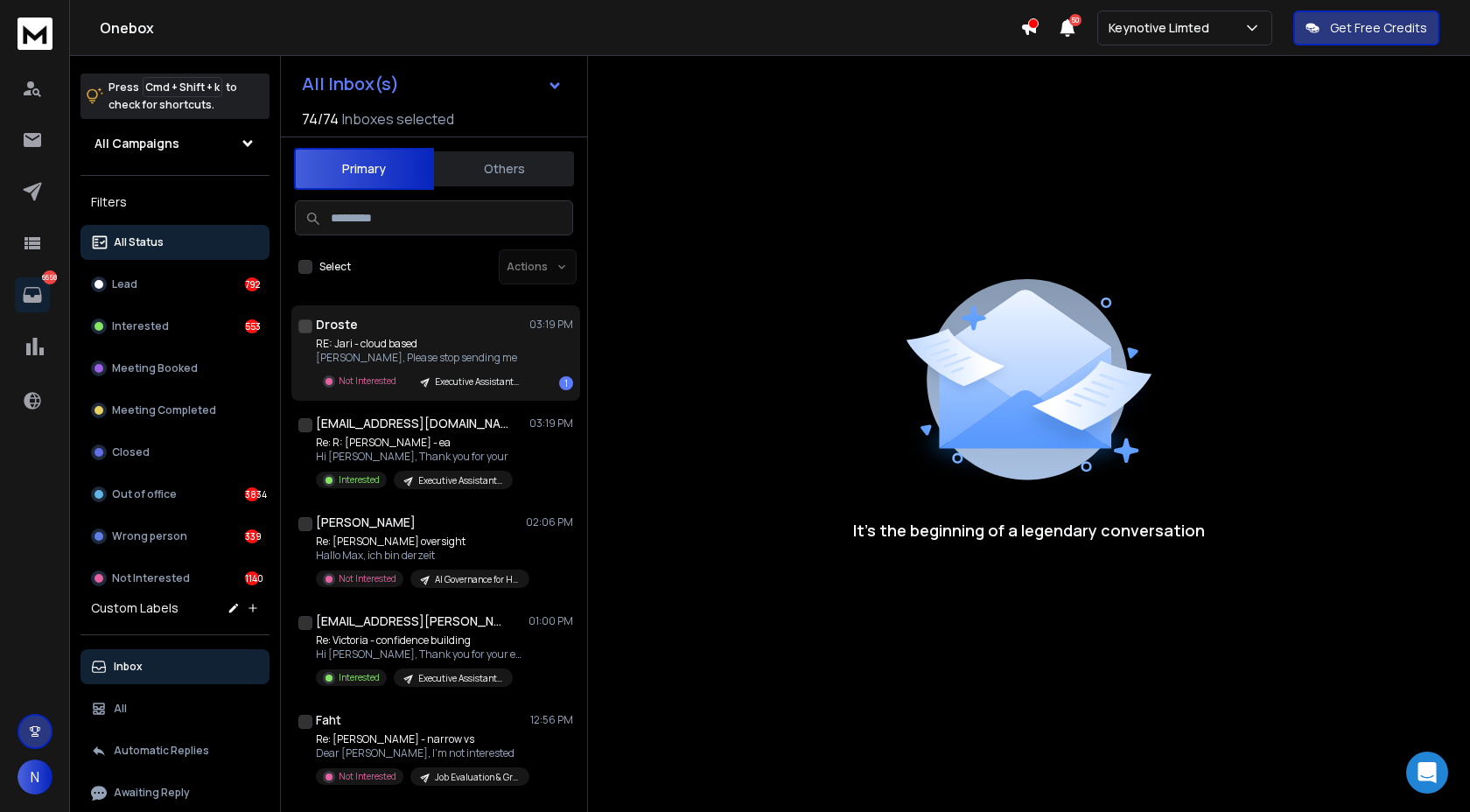
click at [463, 333] on div "Droste 03:19 PM RE: Jari - cloud based [PERSON_NAME], Please stop sending me No…" at bounding box center [444, 353] width 257 height 75
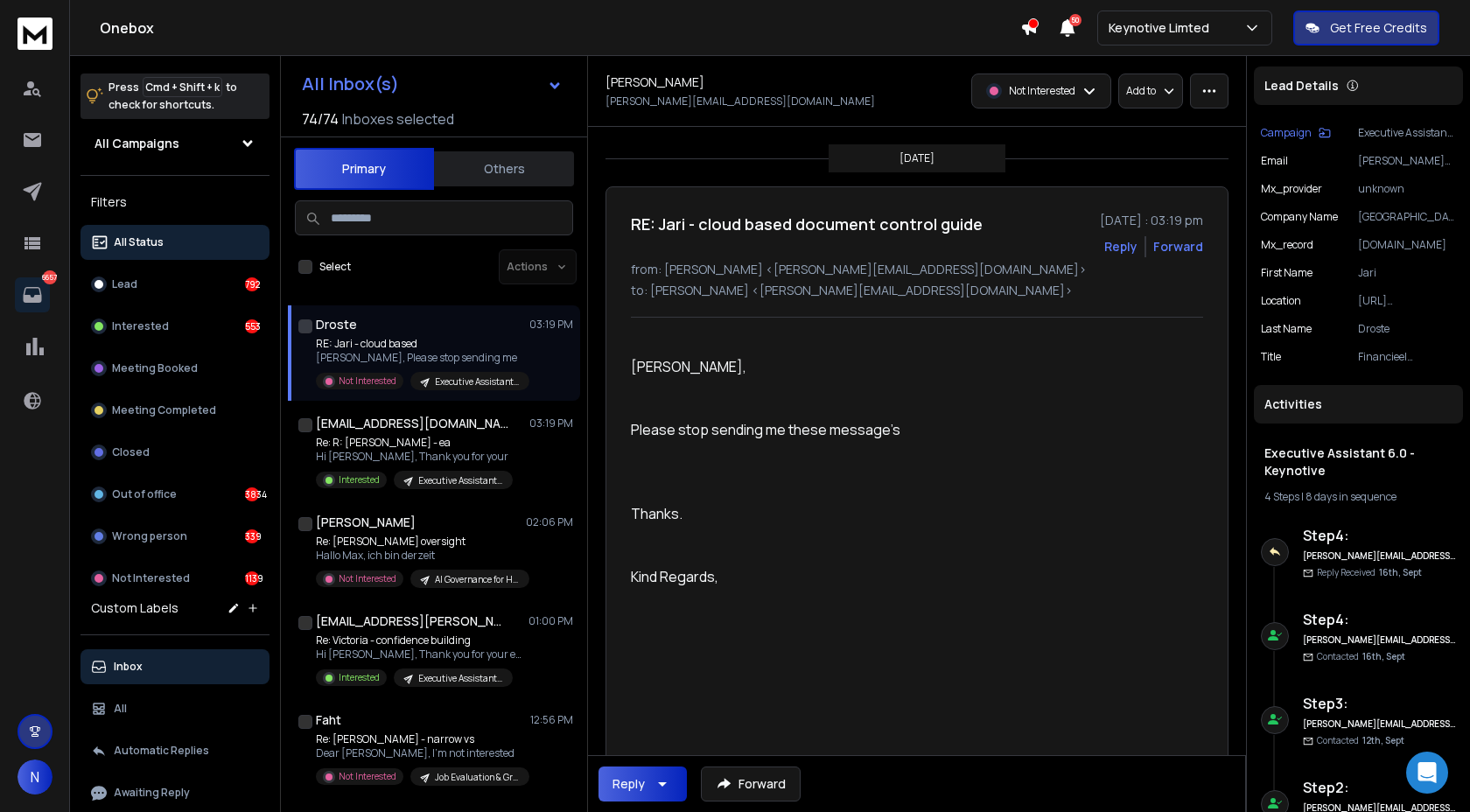
click at [1202, 89] on icon "button" at bounding box center [1210, 91] width 16 height 16
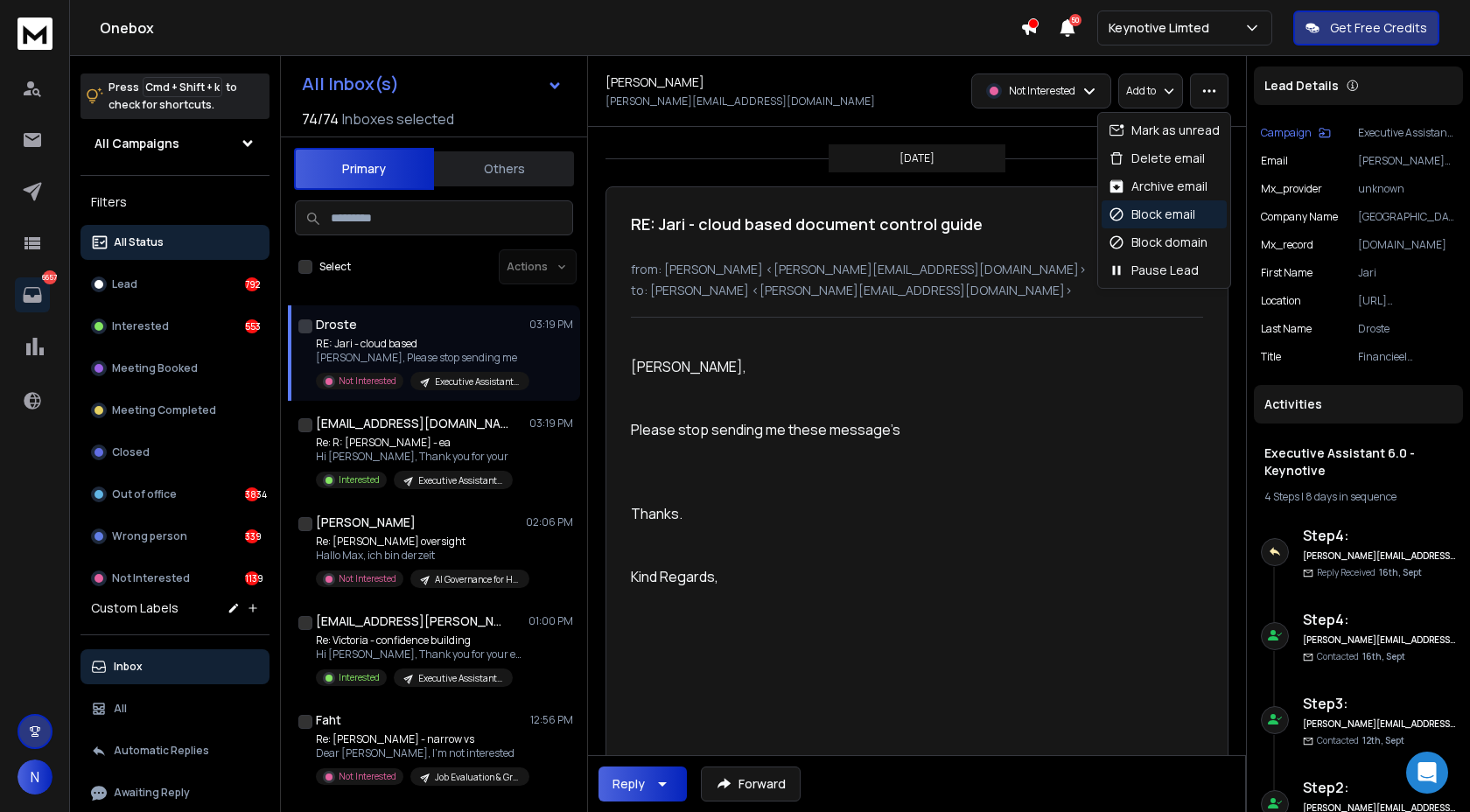
click at [1141, 212] on div "Block email" at bounding box center [1151, 215] width 86 height 17
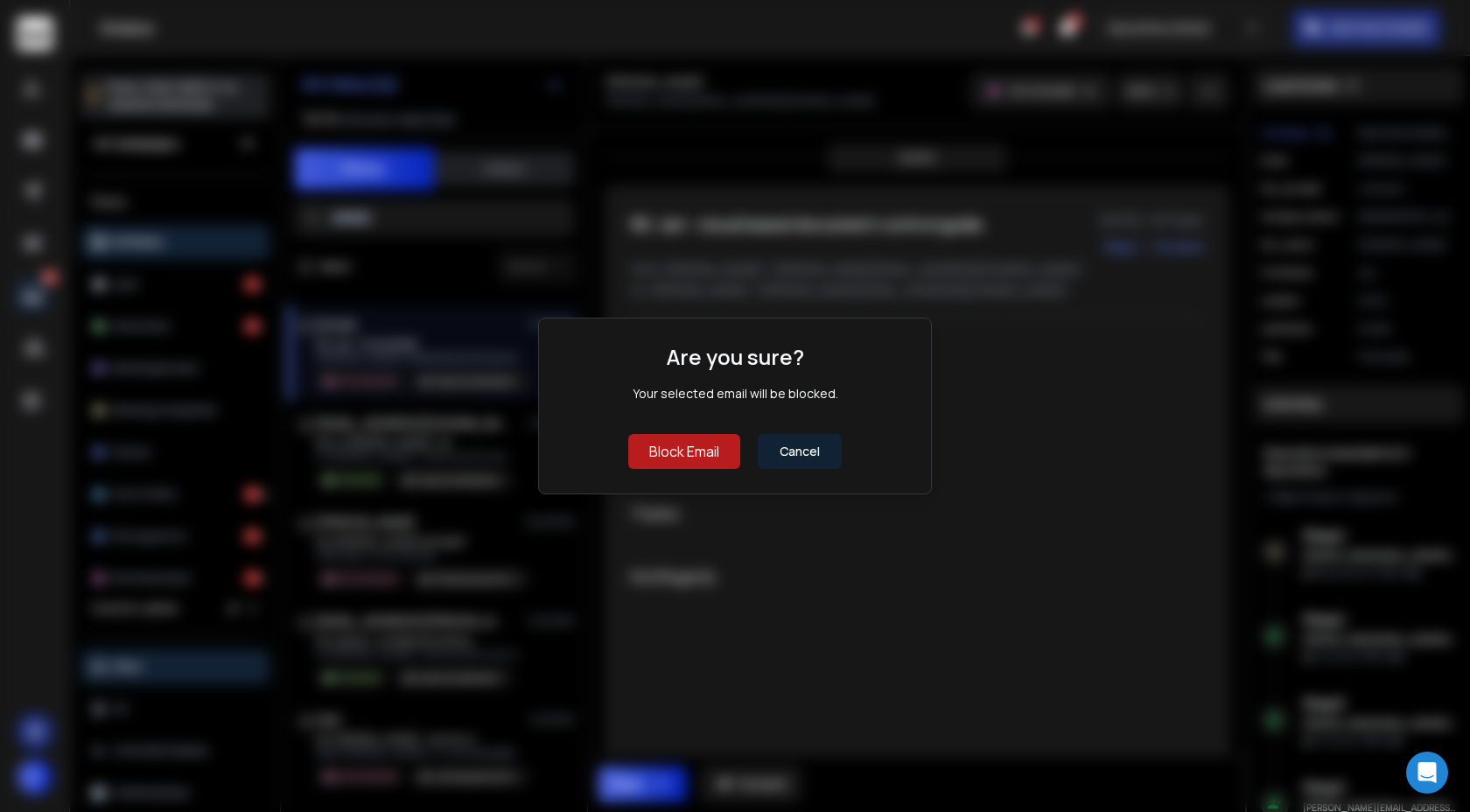
click at [678, 455] on button "Block Email" at bounding box center [684, 452] width 112 height 35
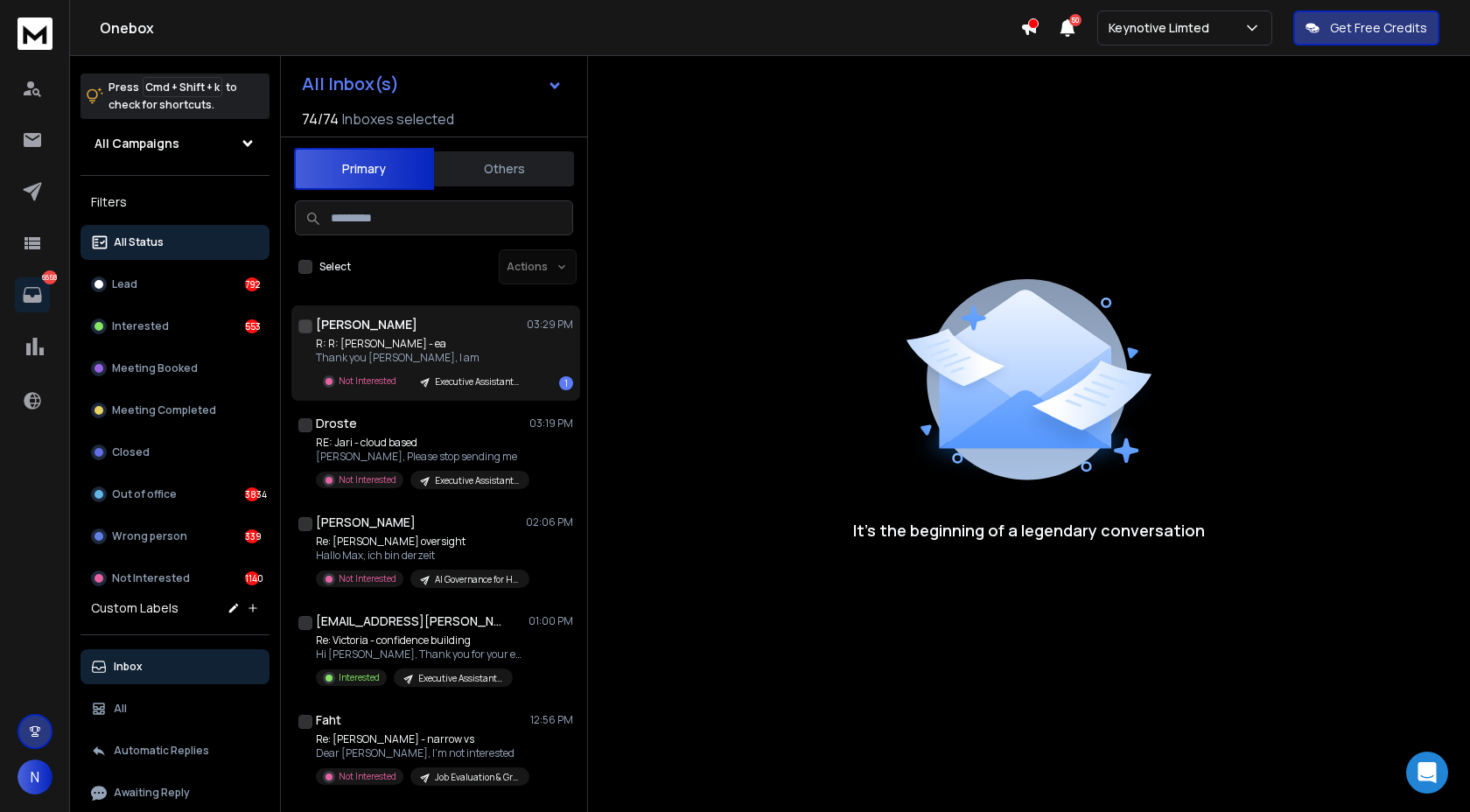
click at [432, 346] on p "R: R: [PERSON_NAME] - ea" at bounding box center [421, 344] width 210 height 14
